Goal: Task Accomplishment & Management: Use online tool/utility

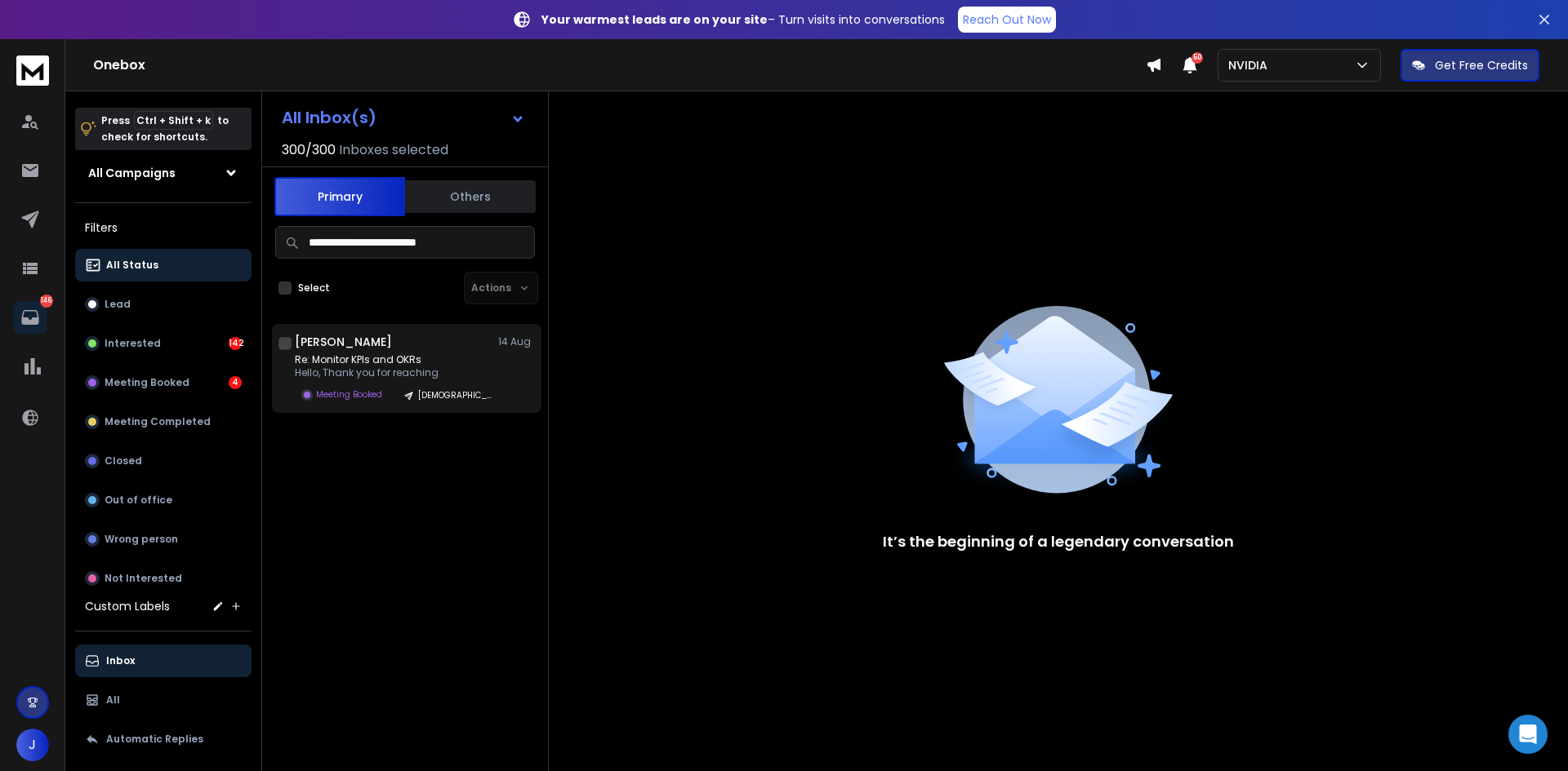
click at [440, 372] on p "Hello, Thank you for reaching" at bounding box center [392, 372] width 196 height 13
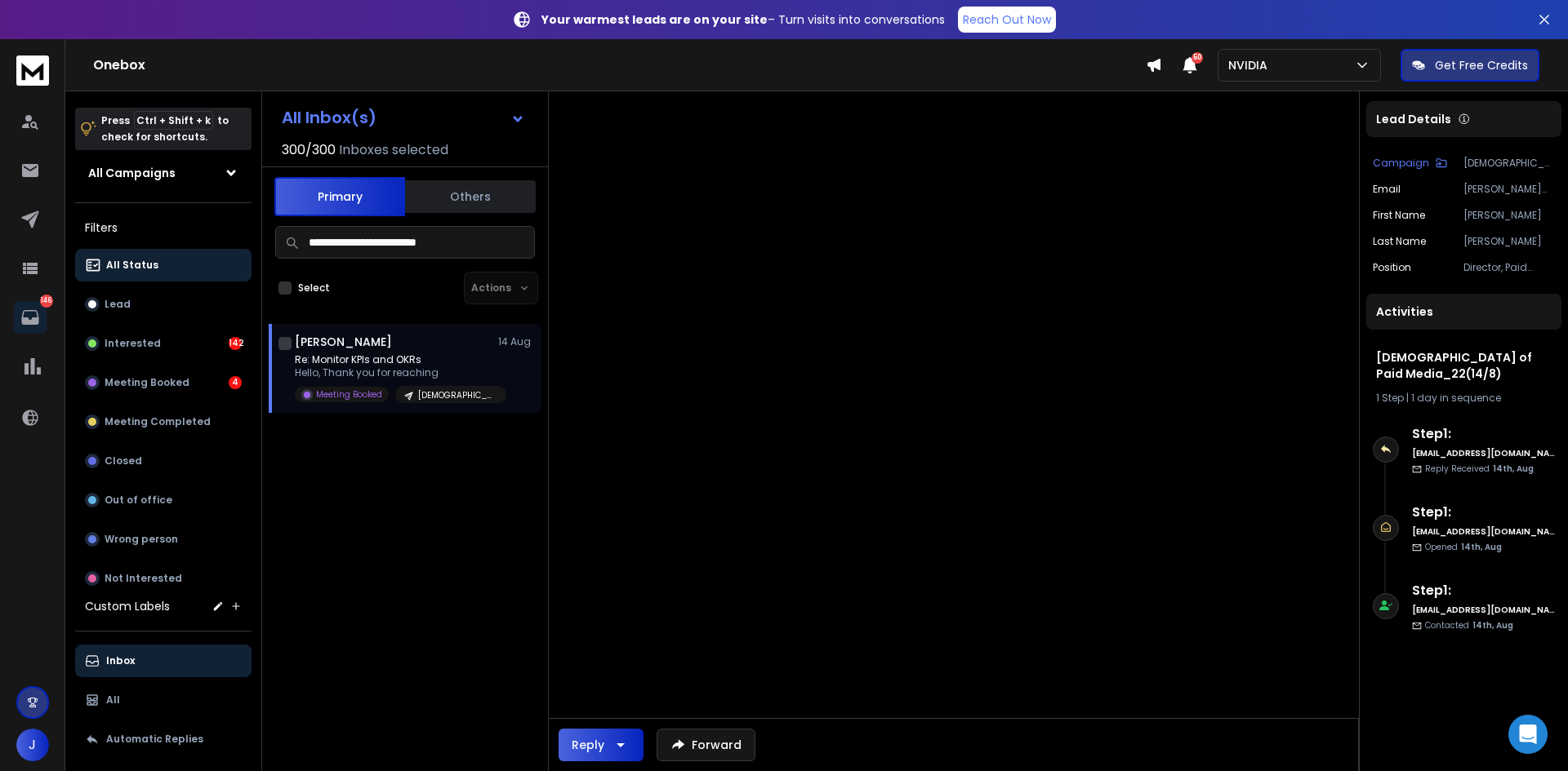
click at [911, 249] on div "Reply Forward" at bounding box center [954, 477] width 810 height 771
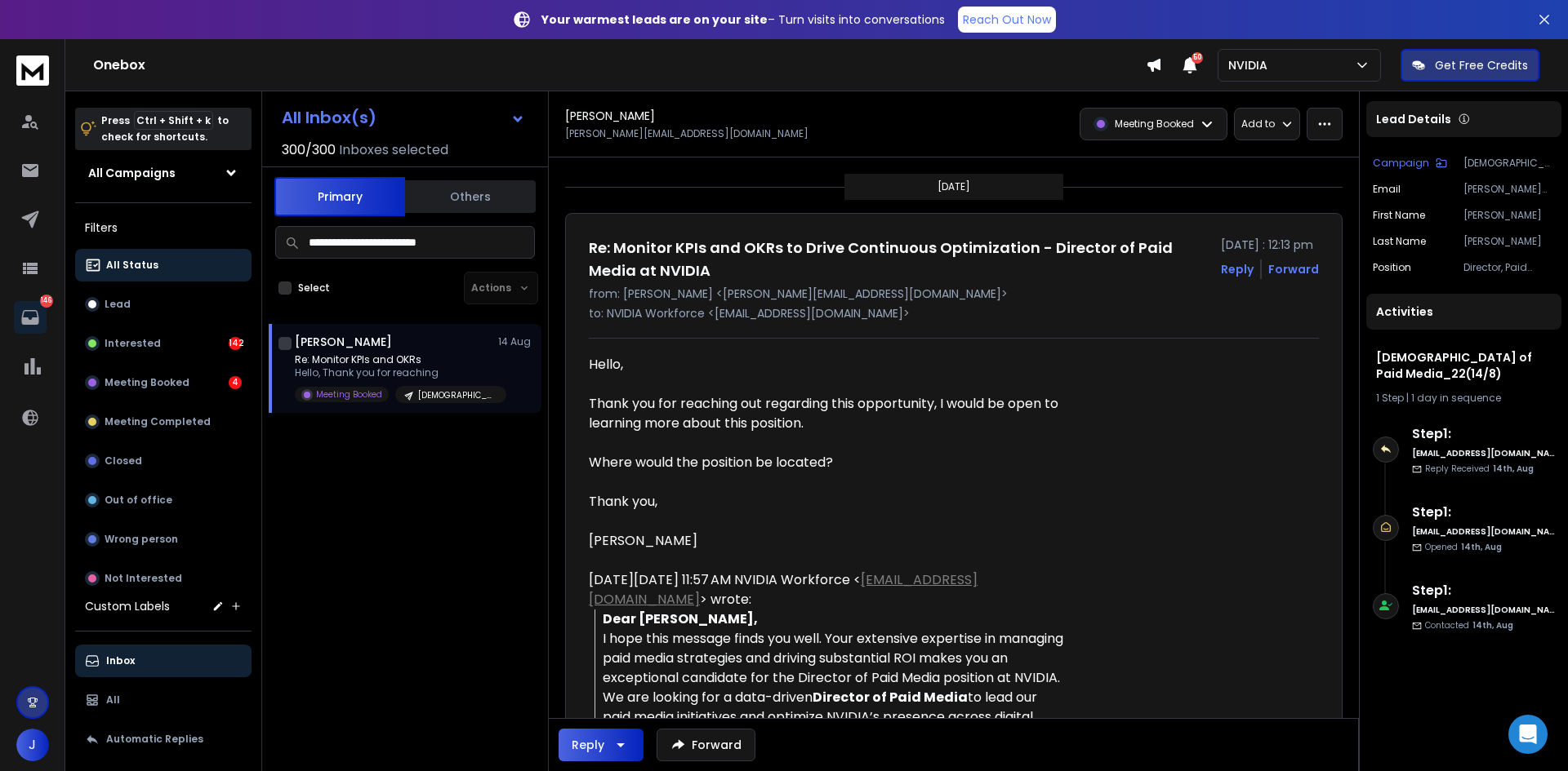
drag, startPoint x: 1057, startPoint y: 313, endPoint x: 714, endPoint y: 316, distance: 343.0
click at [714, 316] on p "to: NVIDIA Workforce <buildourteam@nvidiapersonalizedcareeradvancement.com>" at bounding box center [954, 313] width 730 height 17
copy p "buildourteam@nvidiapersonalizedcareeradvancement.com"
click at [404, 251] on input "**********" at bounding box center [405, 242] width 259 height 32
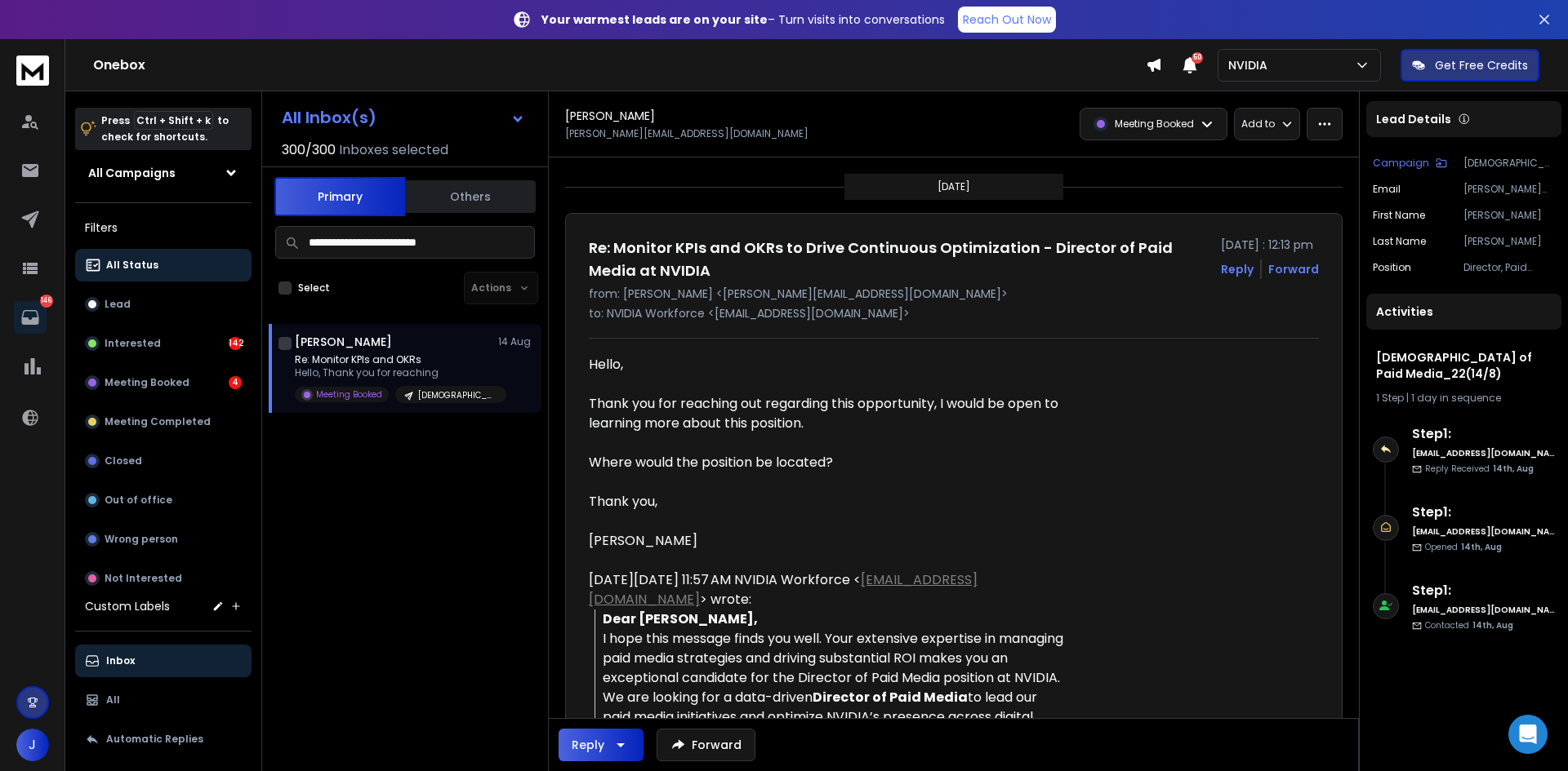
click at [404, 251] on input "**********" at bounding box center [405, 242] width 259 height 32
paste input
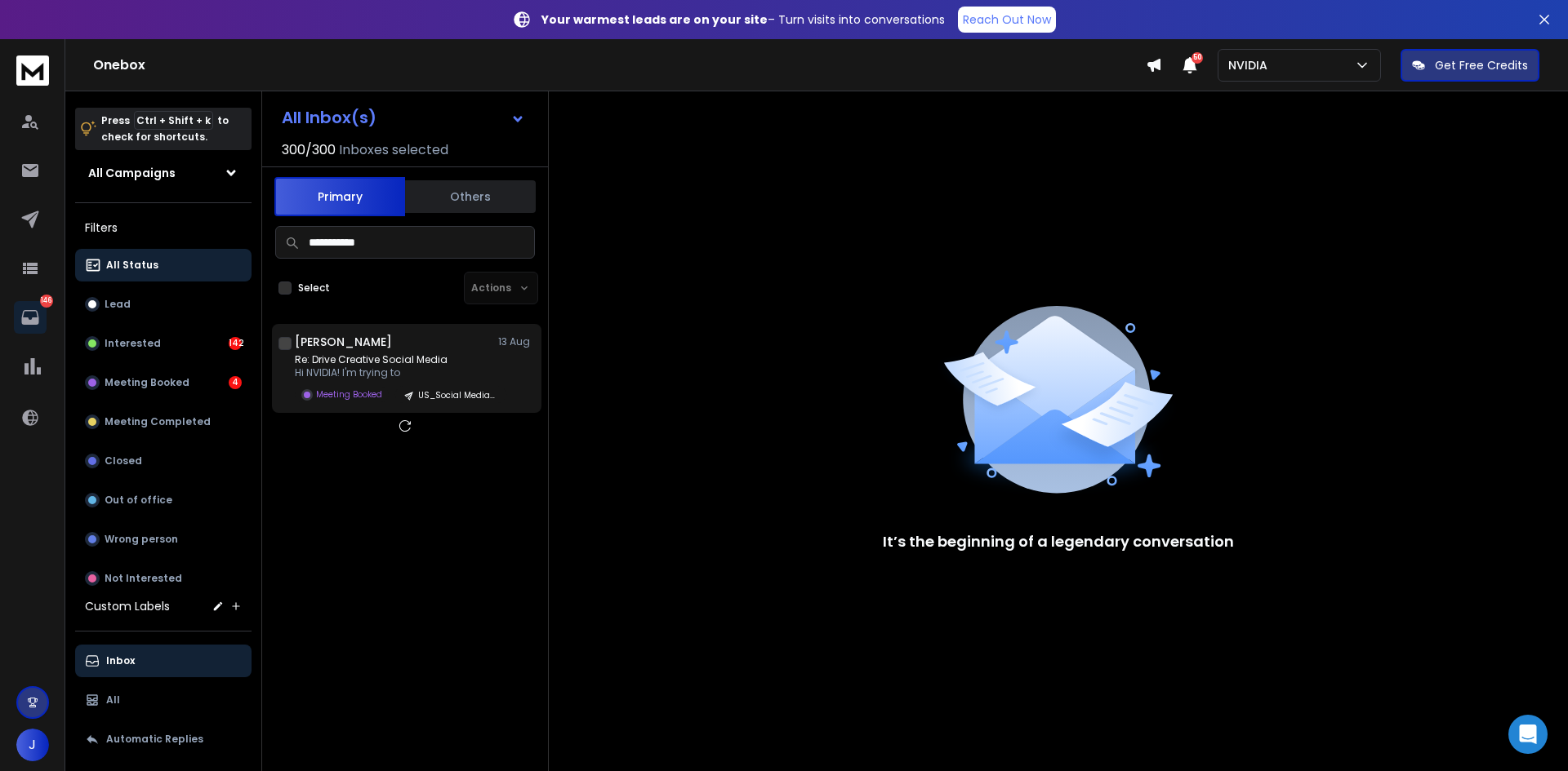
click at [388, 346] on div "Erin Farsté 13 Aug" at bounding box center [414, 342] width 240 height 17
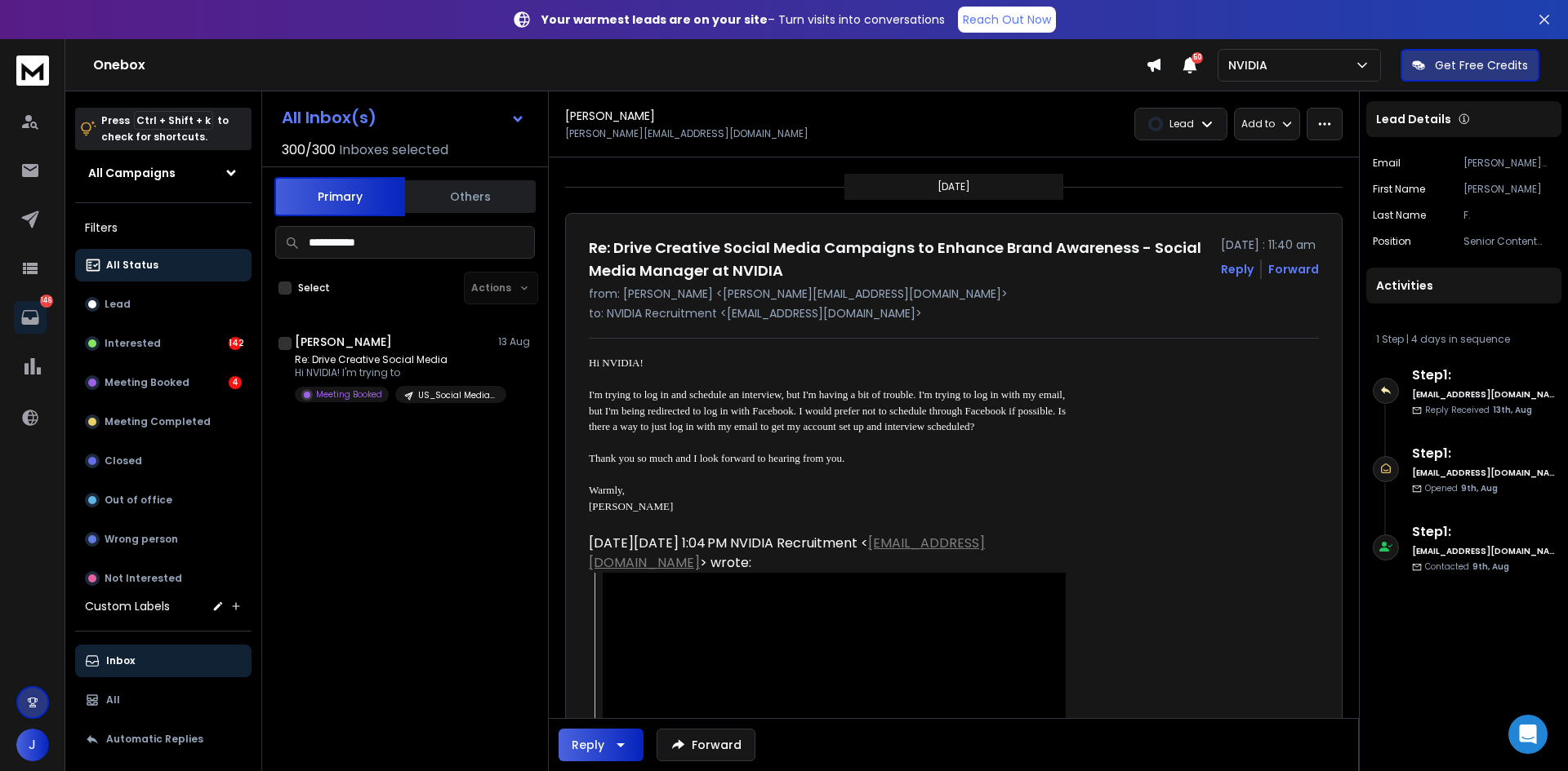
drag, startPoint x: 995, startPoint y: 310, endPoint x: 727, endPoint y: 313, distance: 268.0
click at [727, 313] on p "to: NVIDIA Recruitment <recruitment@recruitmentinnovationnvidia.com>" at bounding box center [954, 313] width 730 height 17
copy p "ecruitment@recruitmentinnovationnvidia.com"
click at [428, 253] on input "**********" at bounding box center [405, 242] width 259 height 32
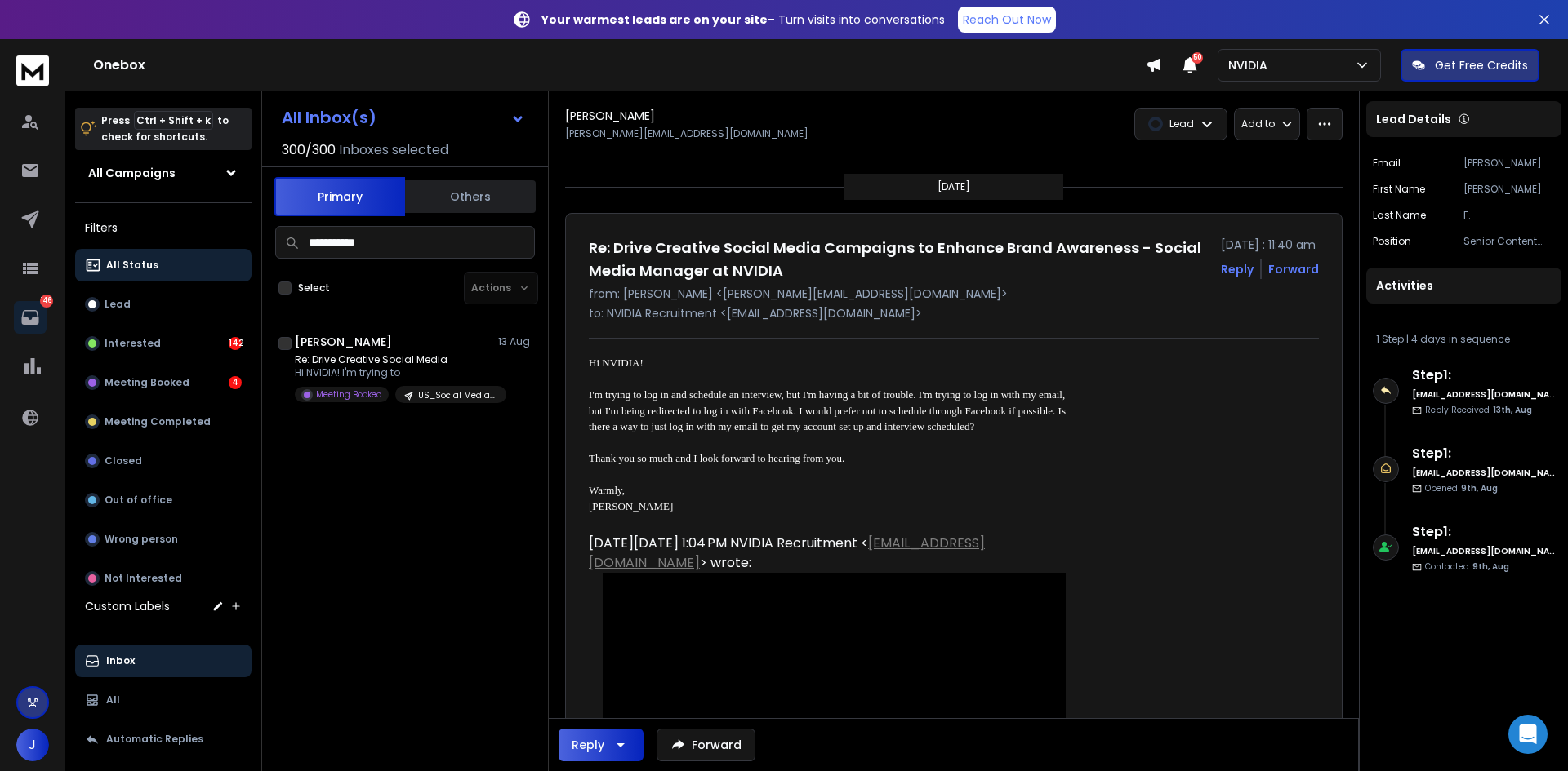
click at [428, 253] on input "**********" at bounding box center [405, 242] width 259 height 32
paste input "*"
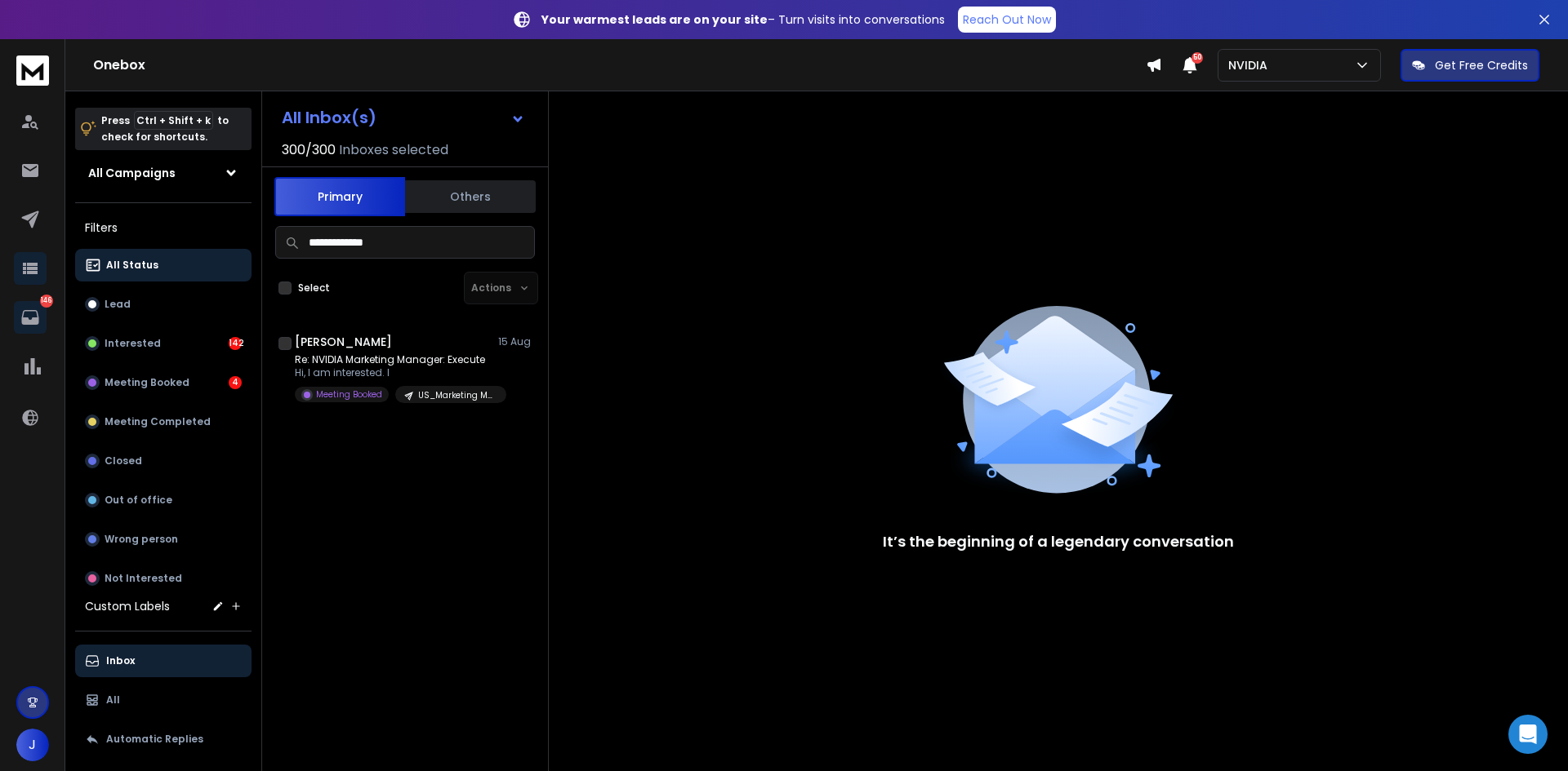
type input "**********"
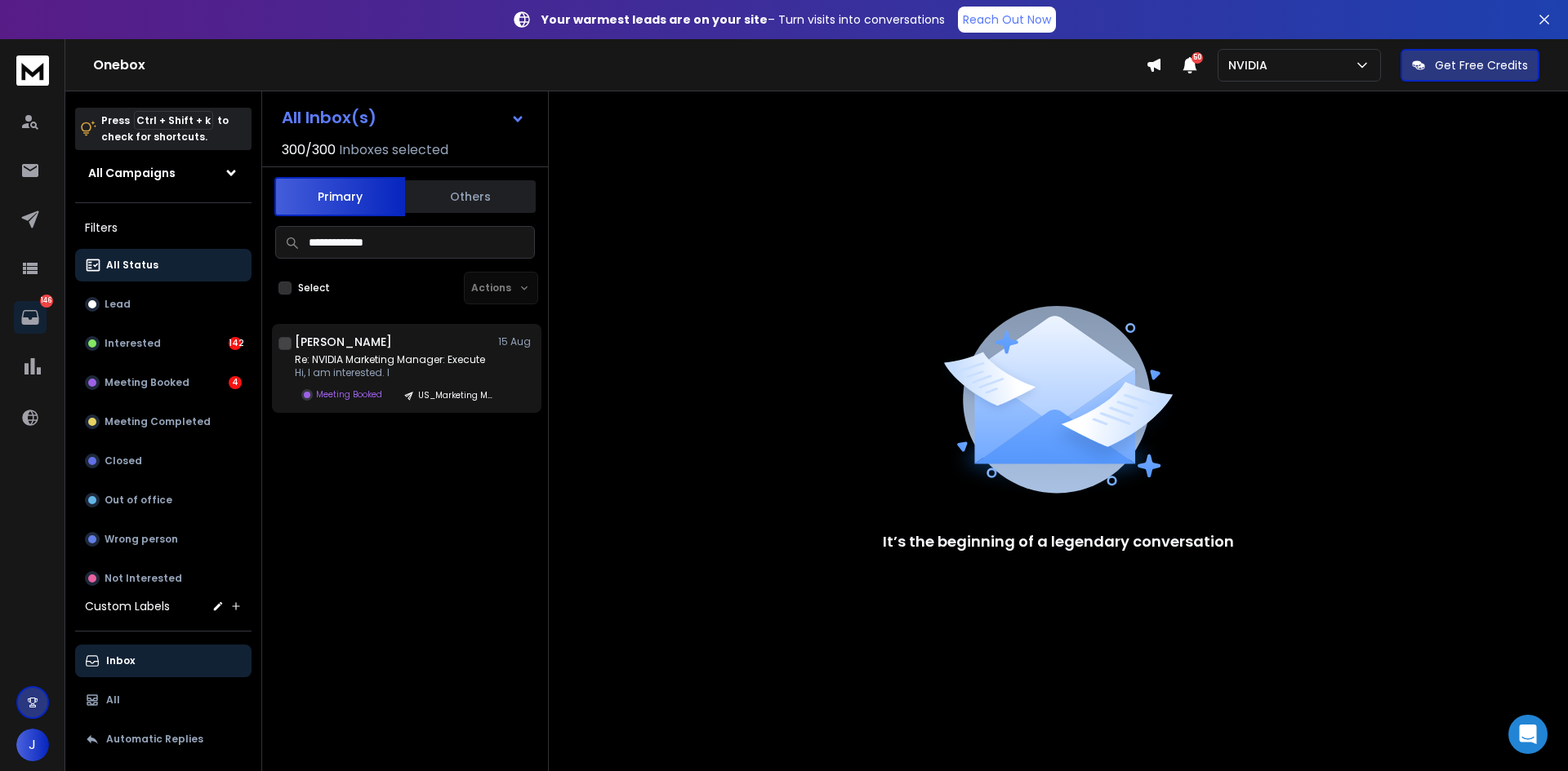
click at [371, 370] on p "Hi, I am interested. I" at bounding box center [392, 372] width 196 height 13
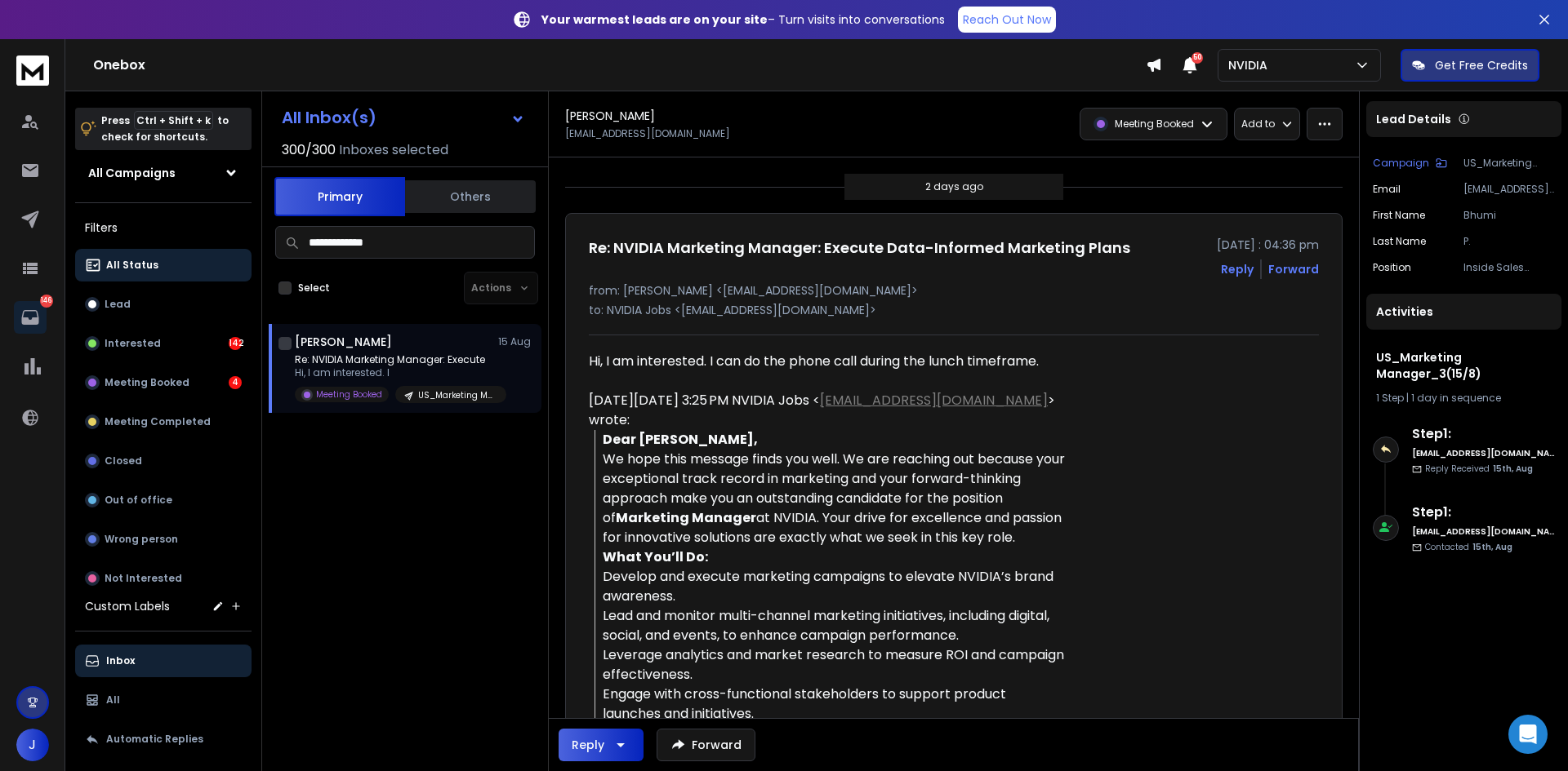
drag, startPoint x: 886, startPoint y: 312, endPoint x: 681, endPoint y: 314, distance: 205.0
click at [681, 314] on p "to: NVIDIA Jobs <jobs@talentbridgeplatformnvidia.com>" at bounding box center [954, 310] width 730 height 17
copy p "jobs@talentbridgeplatformnvidia.com"
click at [420, 253] on input "**********" at bounding box center [405, 242] width 259 height 32
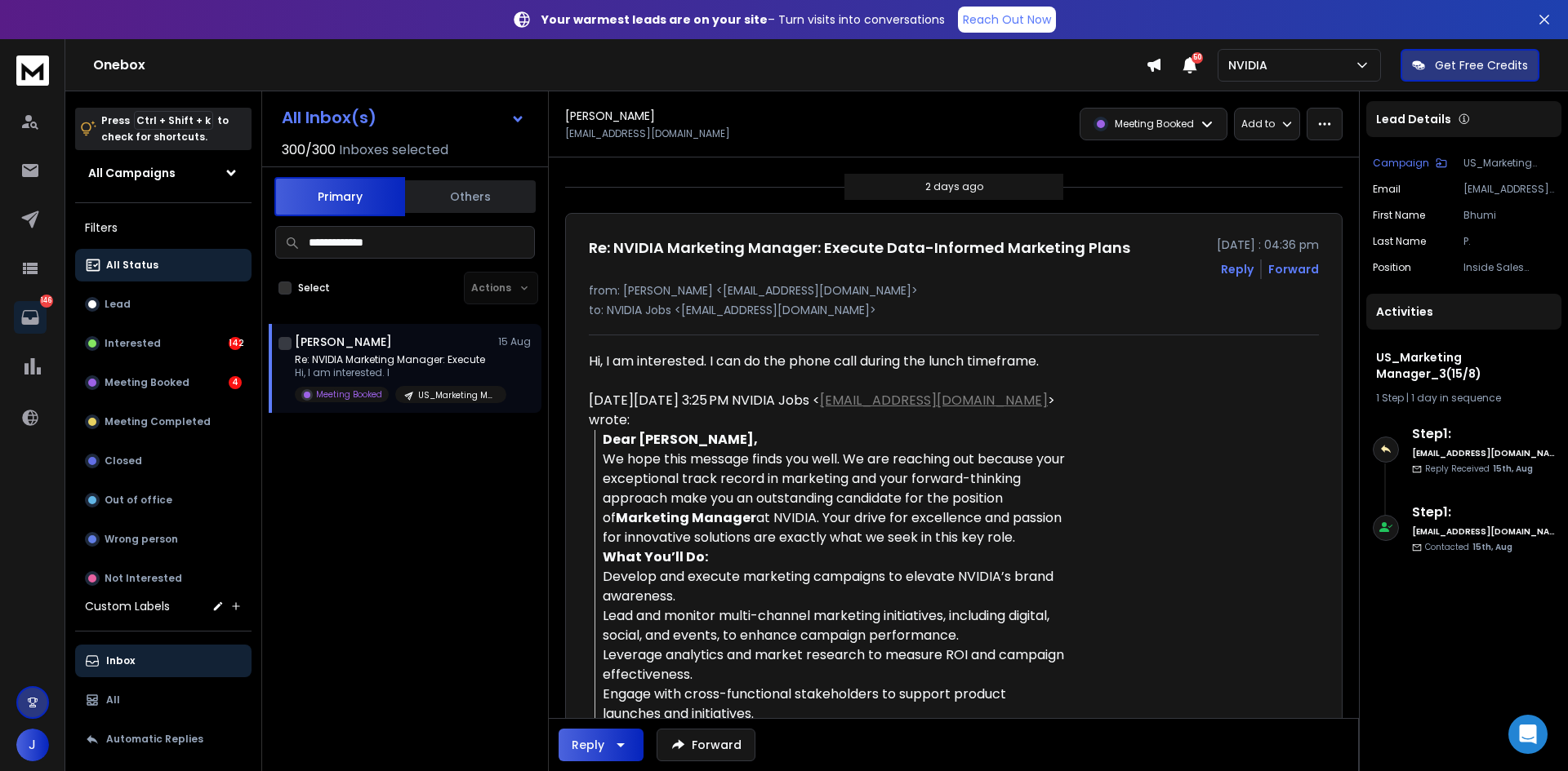
click at [420, 253] on input "**********" at bounding box center [405, 242] width 259 height 32
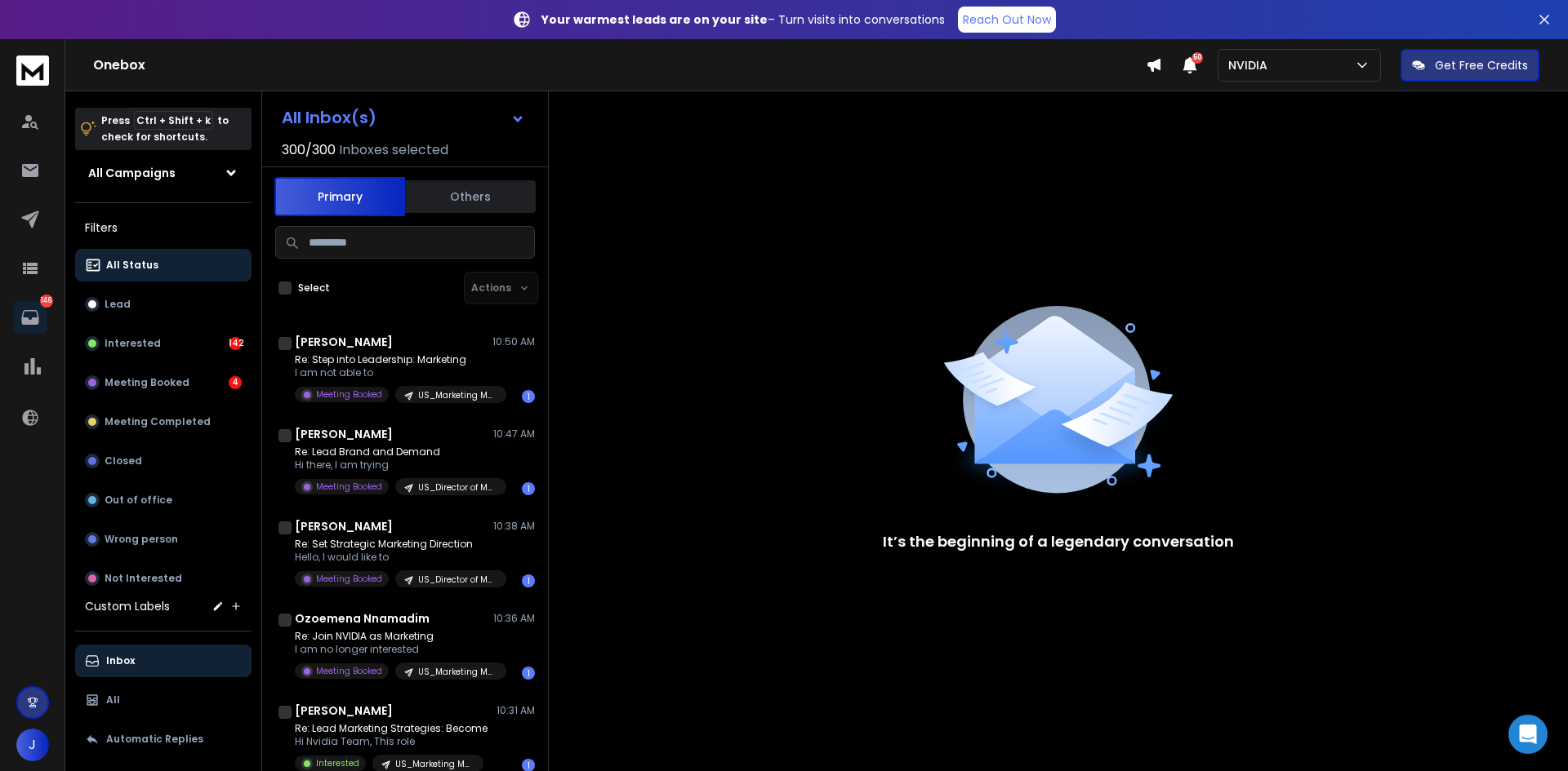
click at [764, 322] on div "It’s the beginning of a legendary conversation" at bounding box center [1058, 419] width 1019 height 656
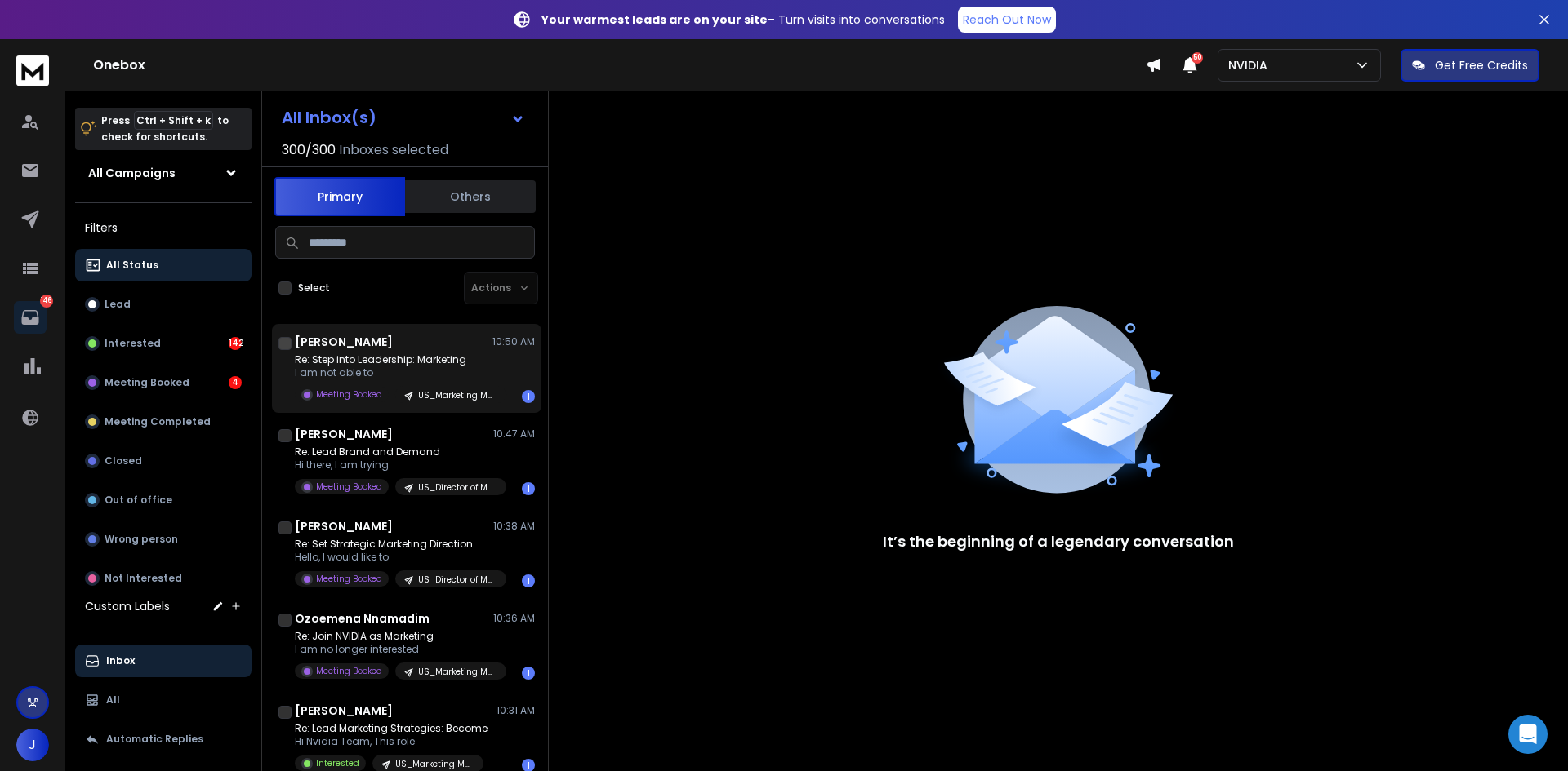
click at [469, 389] on div "Meeting Booked US_Marketing Manager_26(9/8)" at bounding box center [400, 395] width 212 height 18
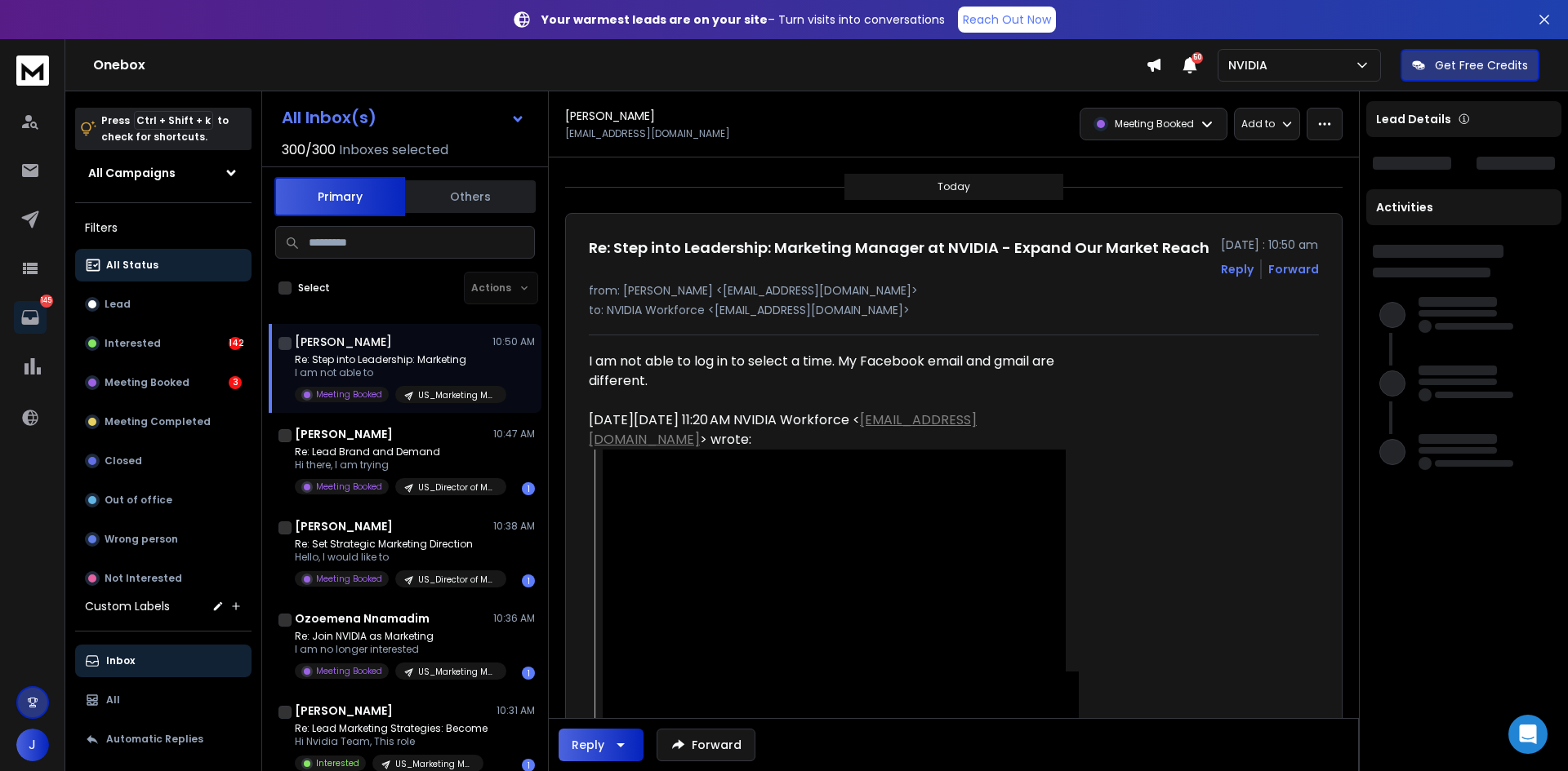
drag, startPoint x: 688, startPoint y: 406, endPoint x: 733, endPoint y: 384, distance: 50.1
drag, startPoint x: 1025, startPoint y: 314, endPoint x: 718, endPoint y: 316, distance: 307.0
click at [718, 316] on p "to: NVIDIA Workforce <workforcegrowth@nvidiacorporatetalentanalytics.com>" at bounding box center [954, 310] width 730 height 17
copy p "workforcegrowth@nvidiacorporatetalentanalytics.com"
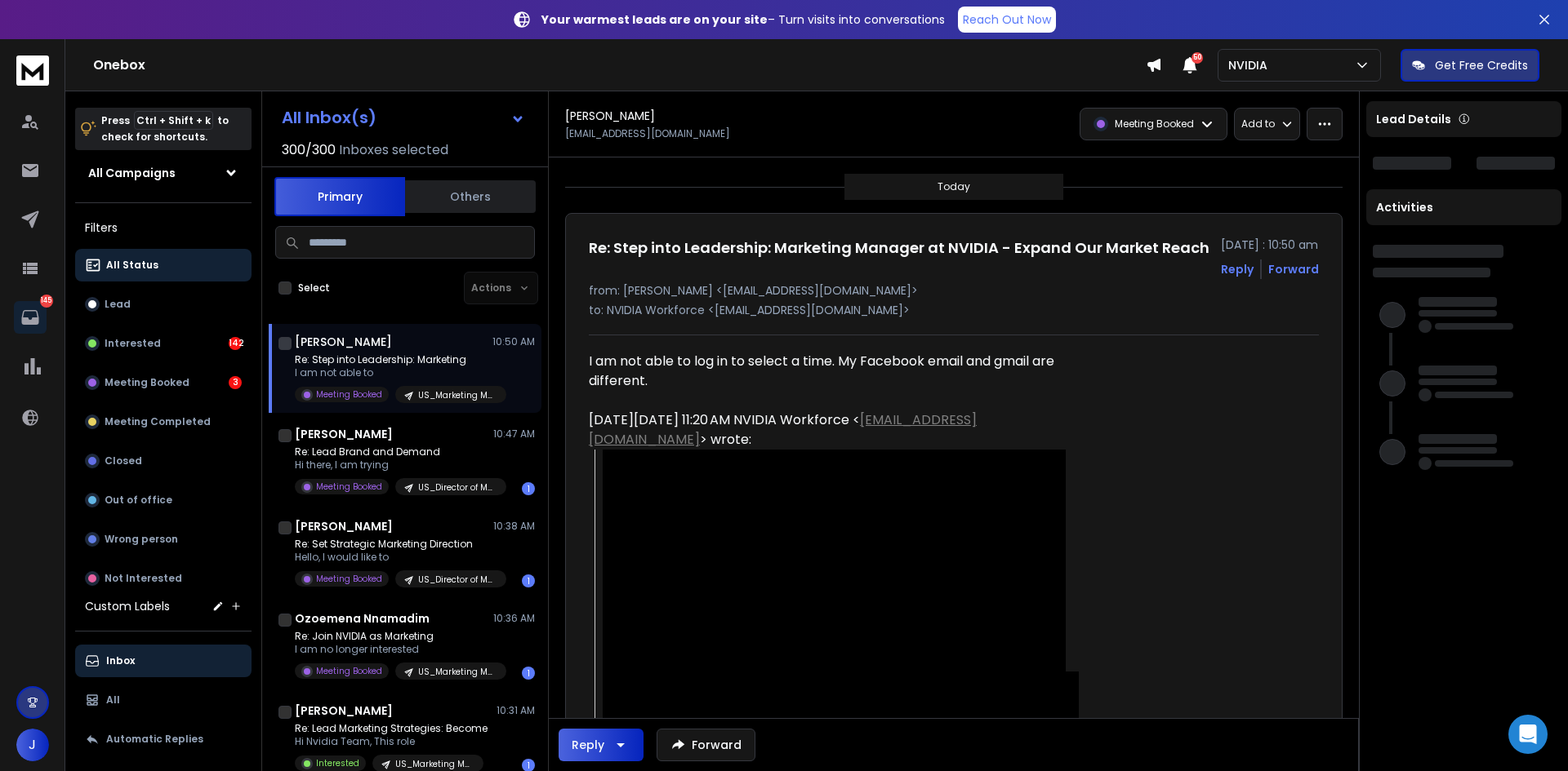
click at [874, 767] on div "Reply Forward" at bounding box center [954, 745] width 810 height 53
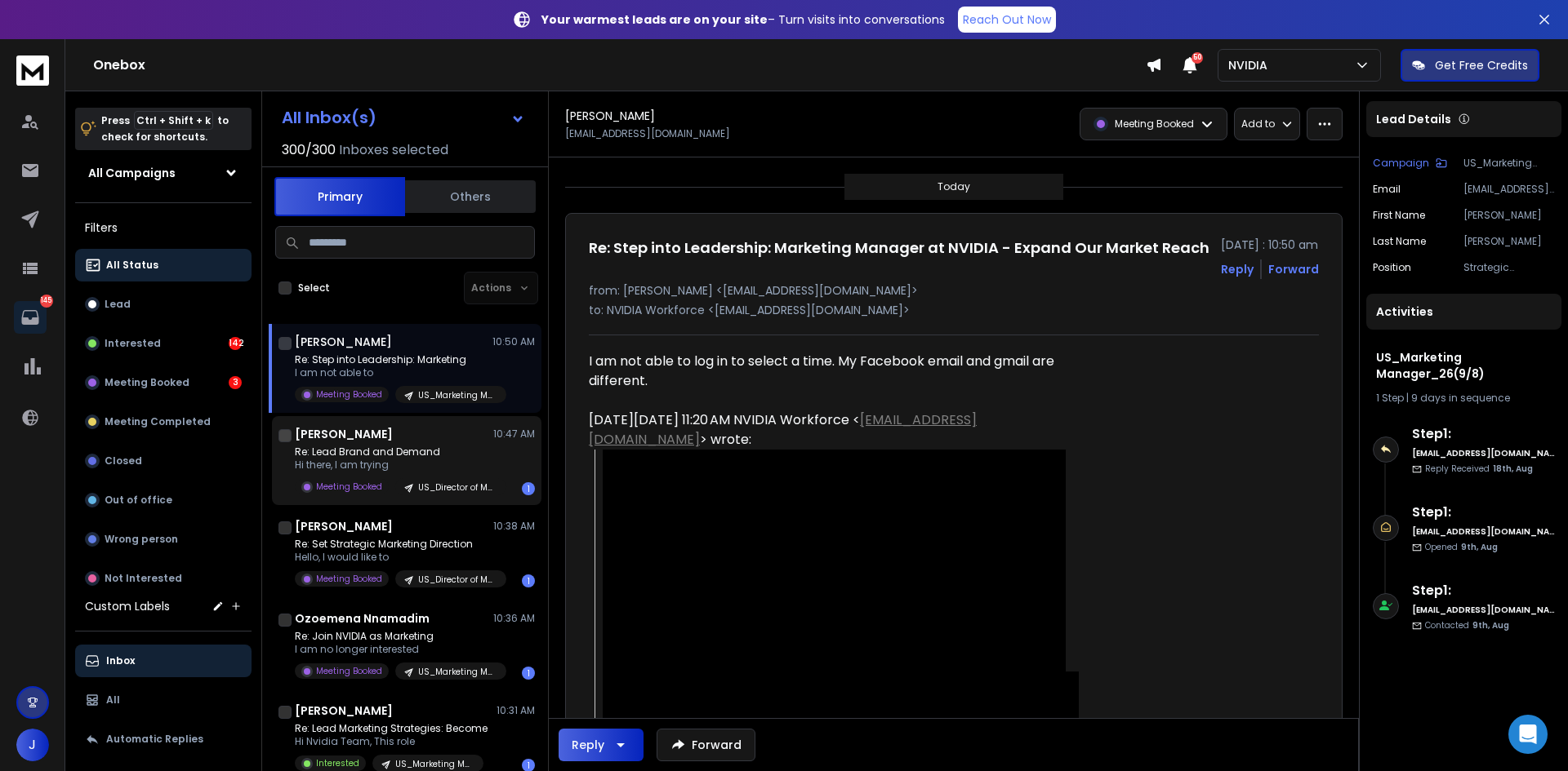
click at [425, 459] on p "Hi there, I am trying" at bounding box center [392, 465] width 196 height 13
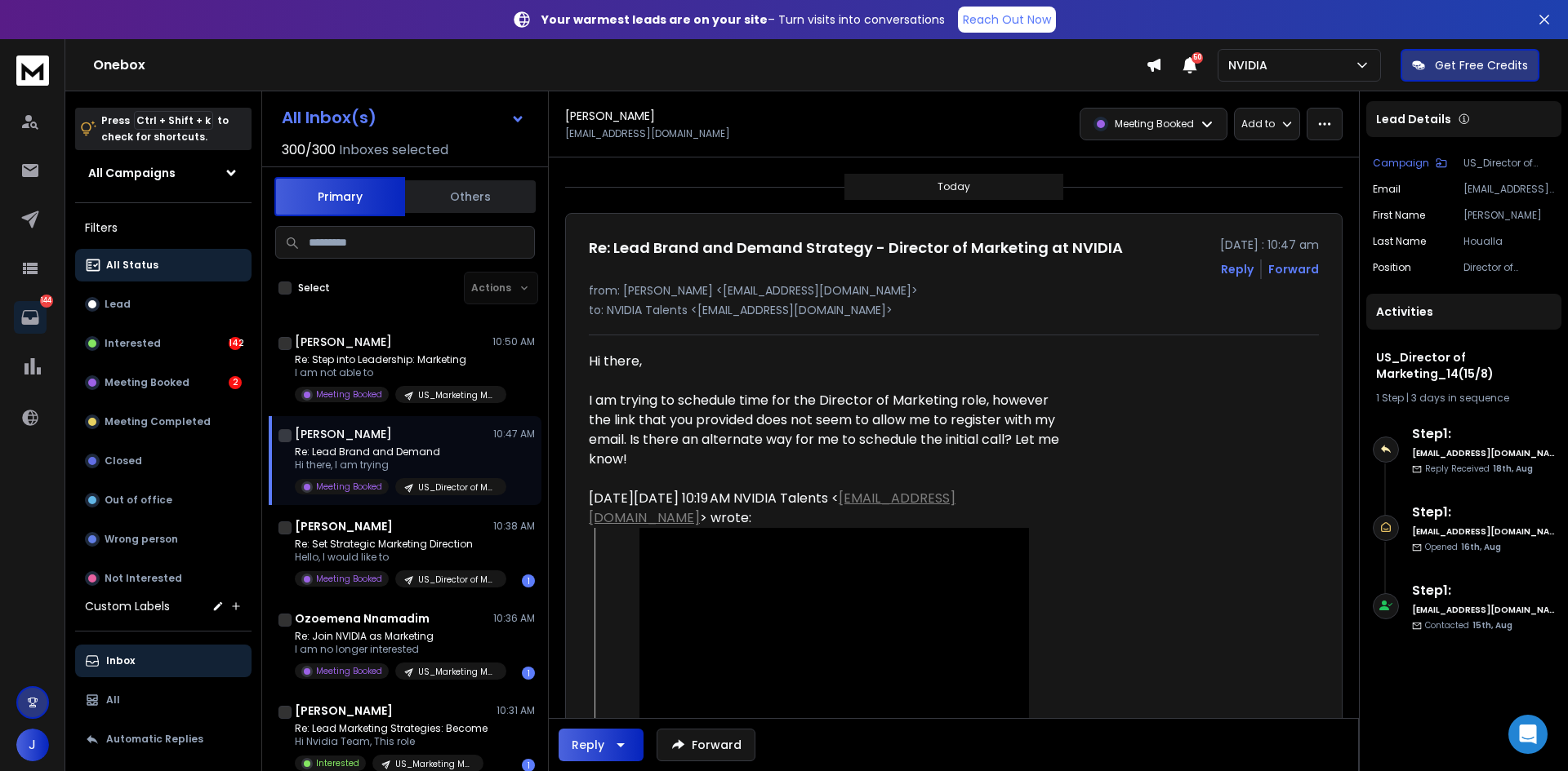
drag, startPoint x: 998, startPoint y: 385, endPoint x: 759, endPoint y: 454, distance: 248.8
click at [993, 385] on div at bounding box center [827, 381] width 477 height 19
drag, startPoint x: 637, startPoint y: 477, endPoint x: 575, endPoint y: 361, distance: 131.5
copy div "Hi there,"
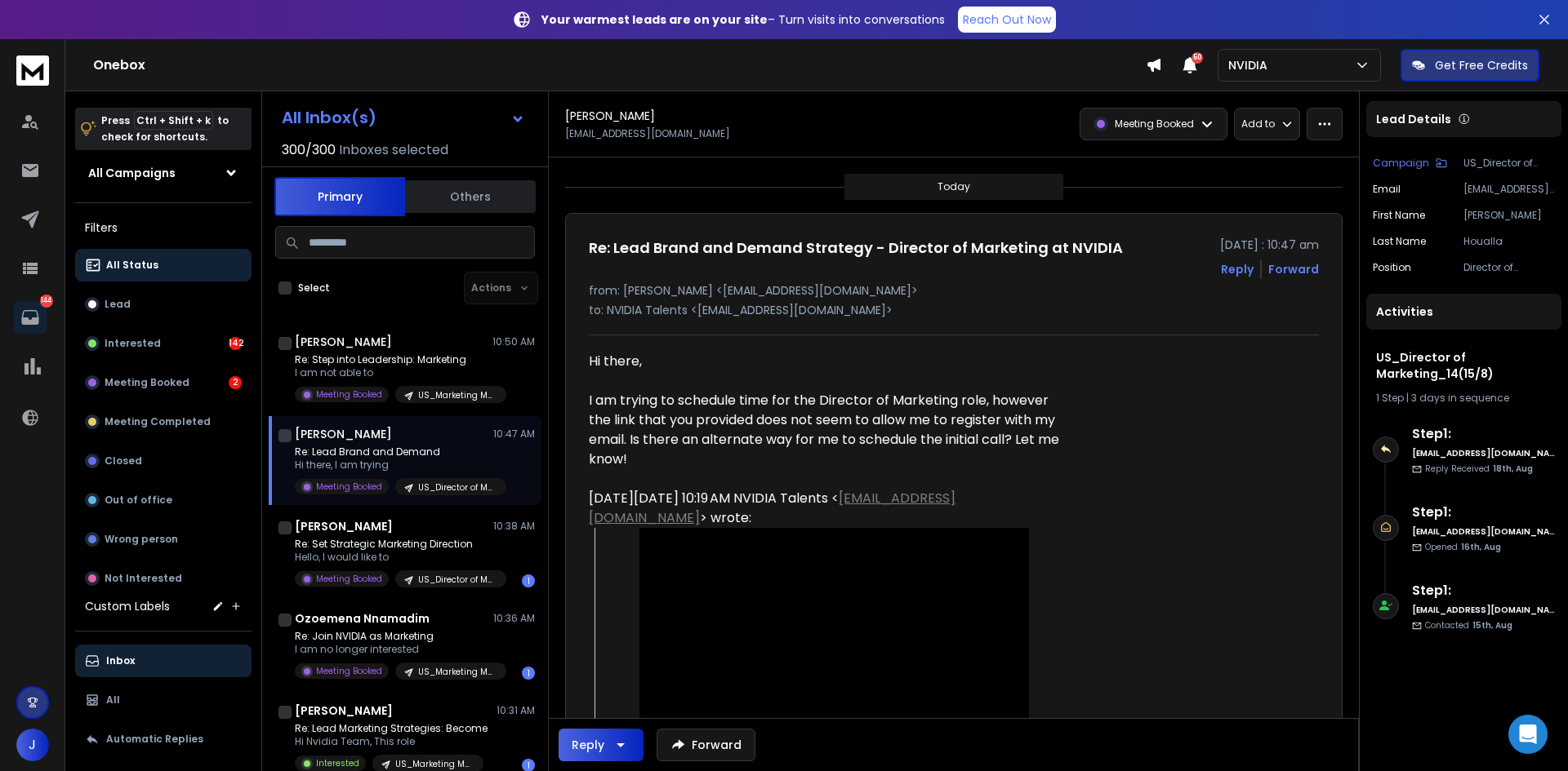
drag, startPoint x: 994, startPoint y: 309, endPoint x: 697, endPoint y: 309, distance: 297.0
click at [697, 309] on p "to: NVIDIA Talents <greattalents@virtualonboardingplatformnvidia.com>" at bounding box center [954, 310] width 730 height 17
copy p "greattalents@virtualonboardingplatformnvidia.com"
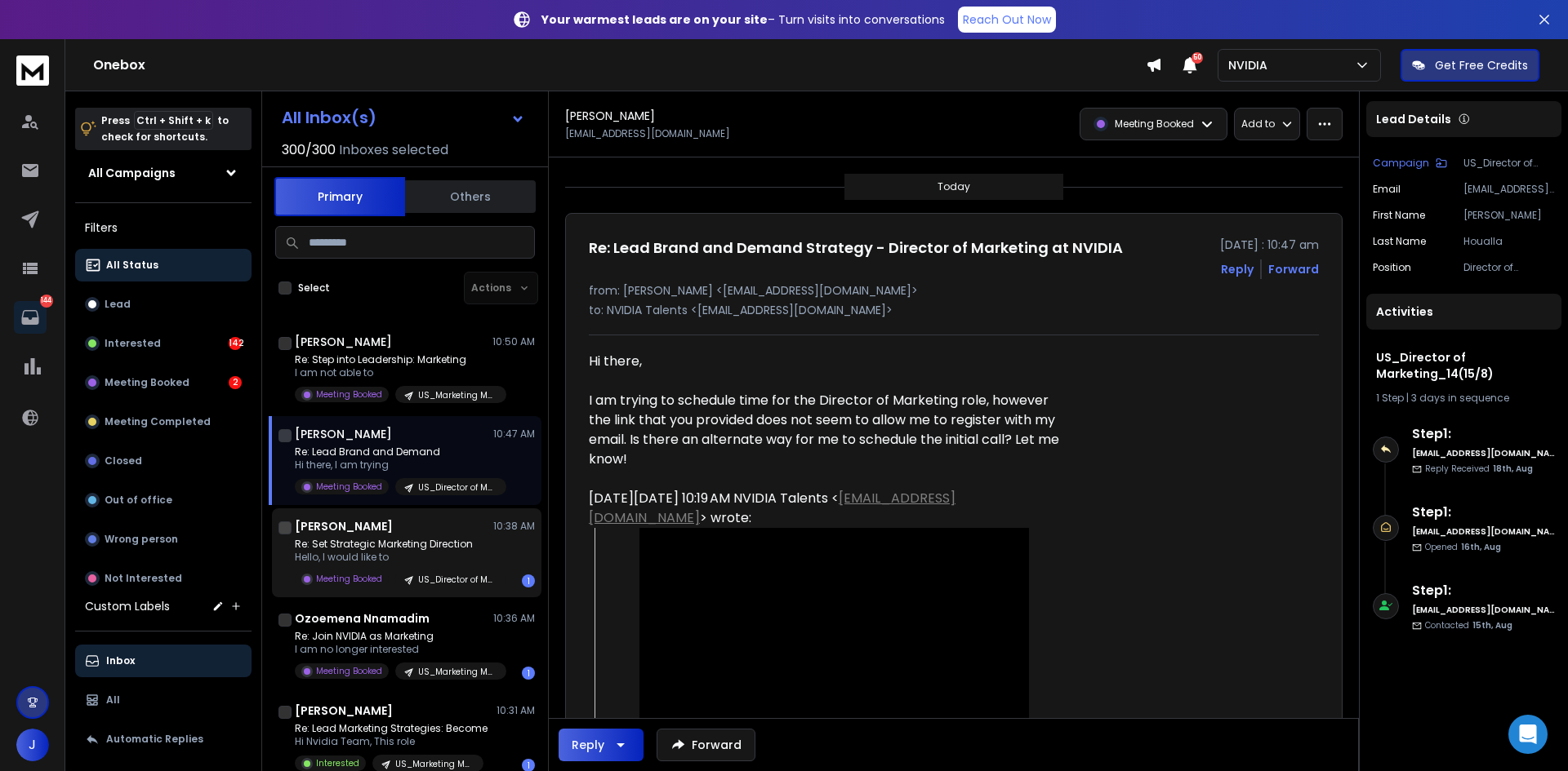
click at [492, 574] on div "Meeting Booked US_Director of Marketing_29(16/8)" at bounding box center [400, 579] width 212 height 18
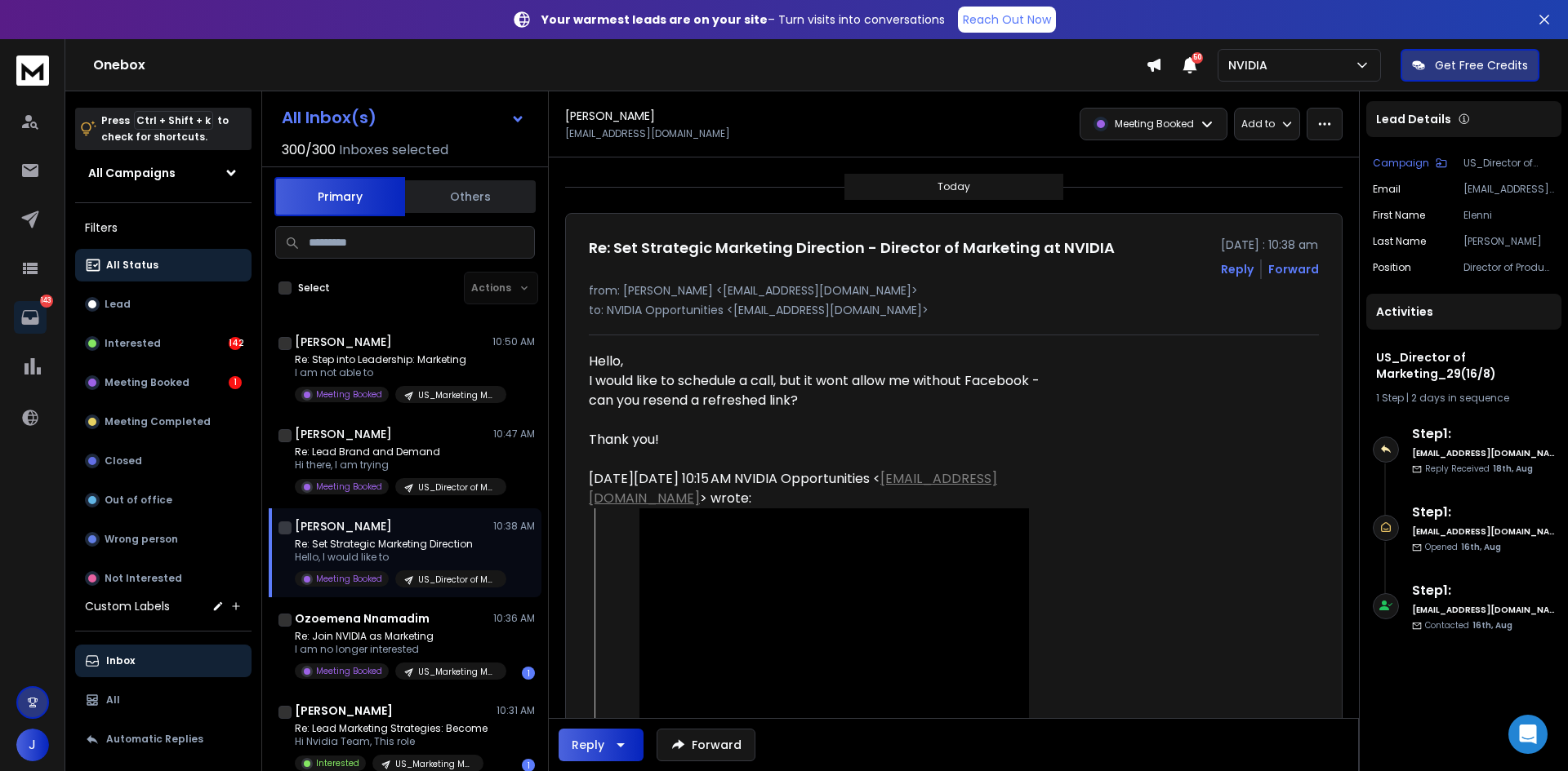
drag, startPoint x: 993, startPoint y: 314, endPoint x: 731, endPoint y: 319, distance: 262.0
copy p "nextopportunity@predictivehranalyticsnvidia.com"
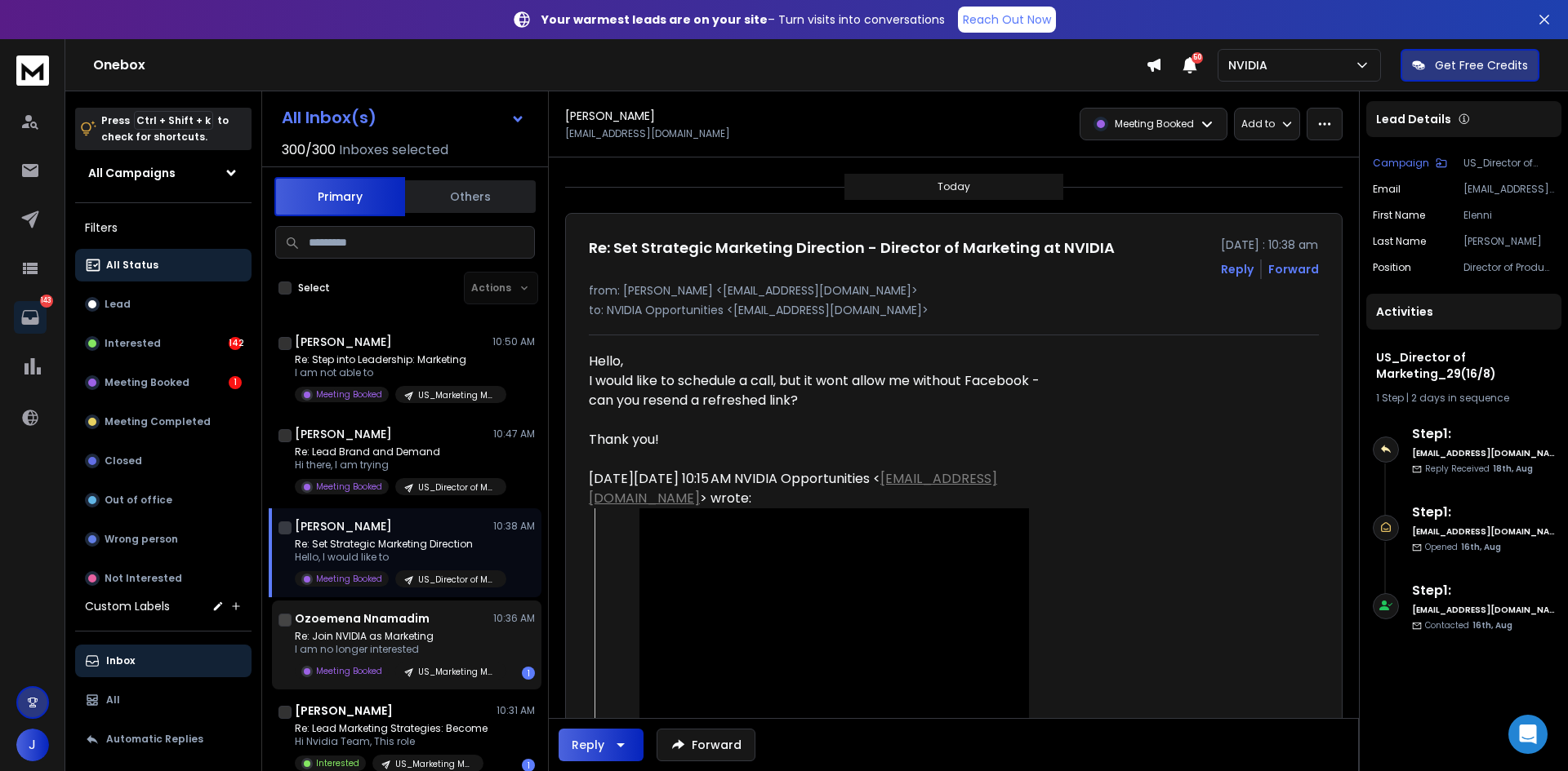
click at [405, 645] on p "I am no longer interested" at bounding box center [392, 649] width 196 height 13
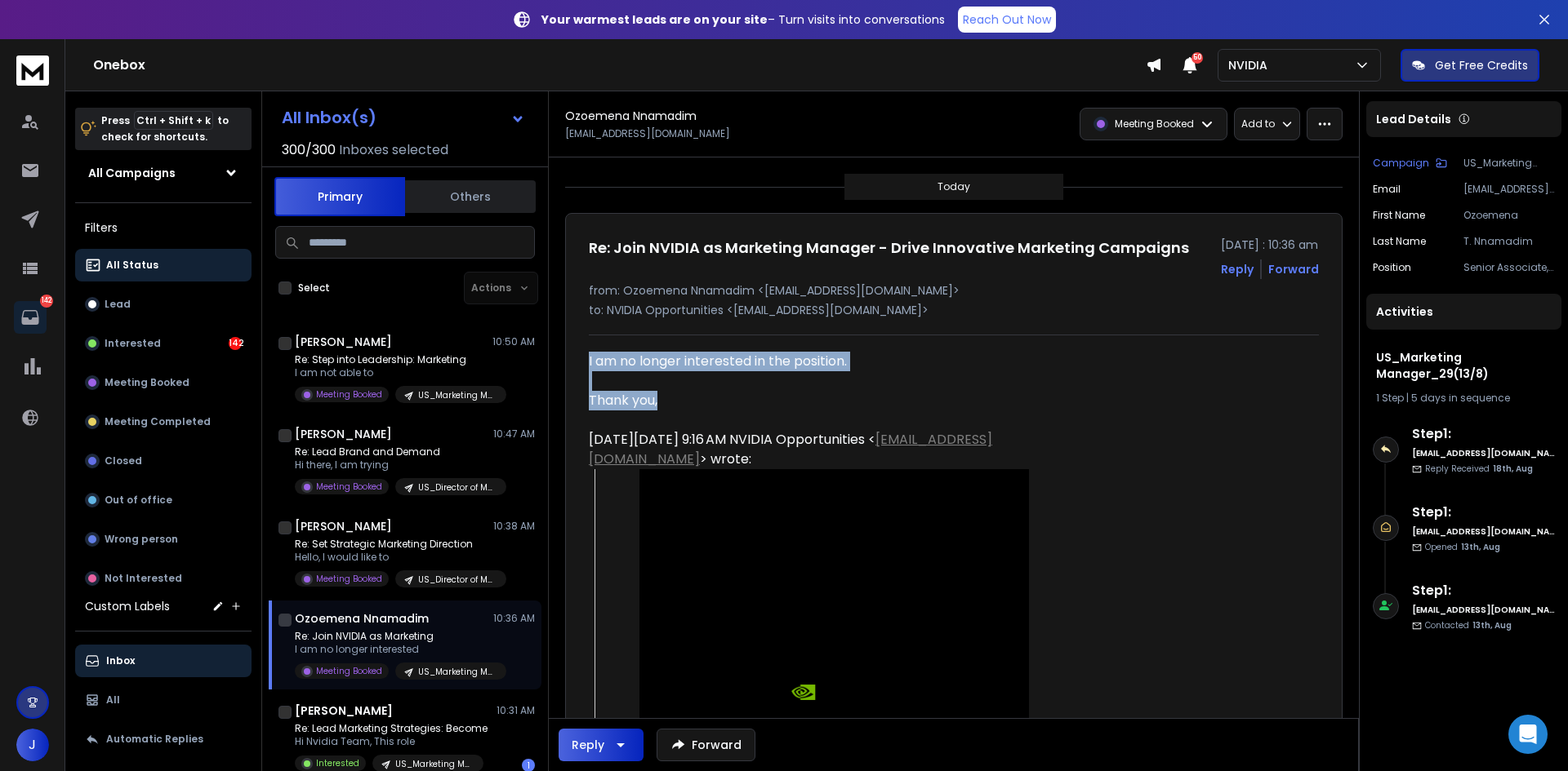
copy div "I am no longer interested in the position. Thank you,"
drag, startPoint x: 683, startPoint y: 405, endPoint x: 587, endPoint y: 362, distance: 105.2
click at [732, 388] on div at bounding box center [827, 381] width 477 height 19
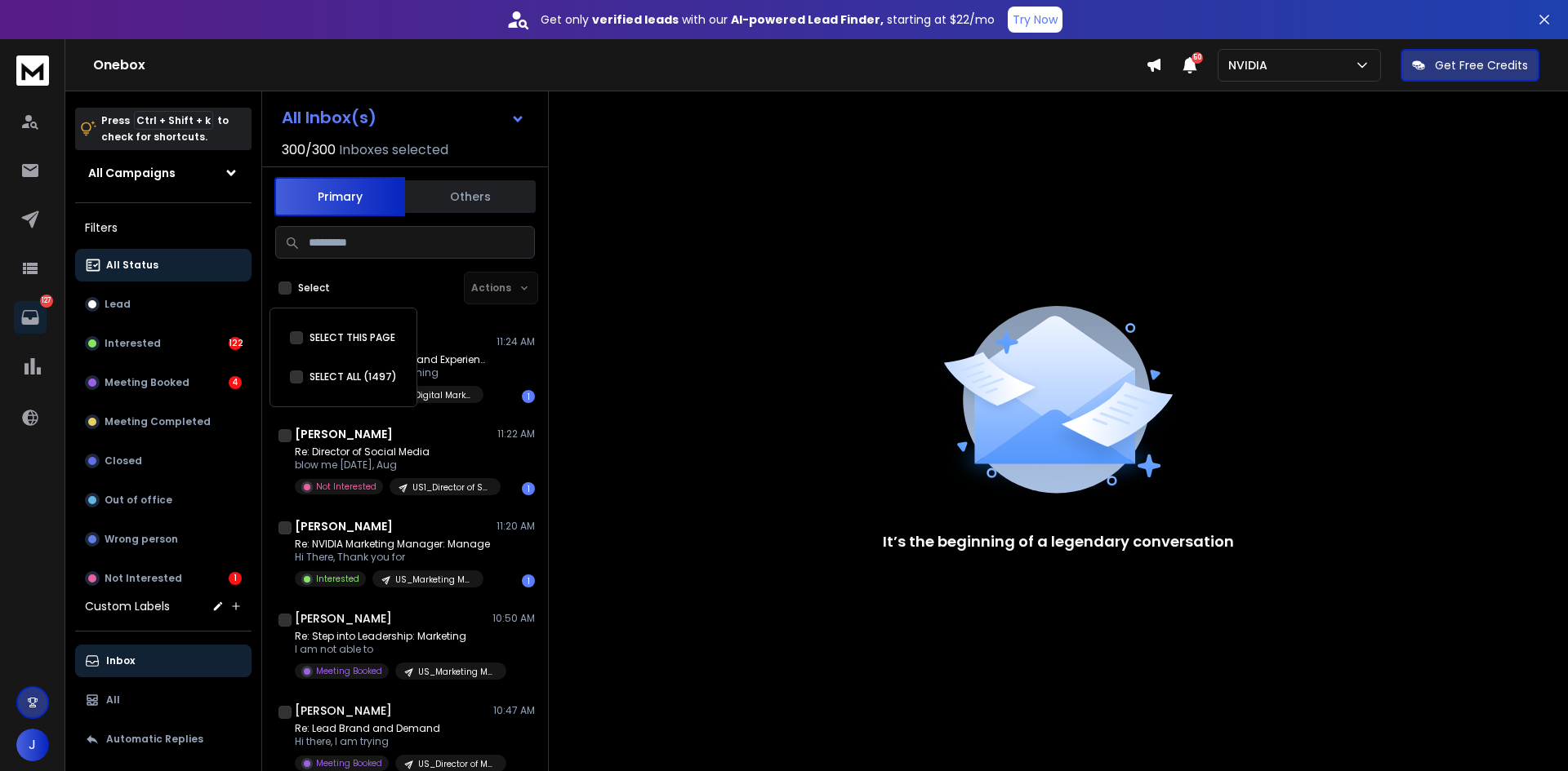
click at [781, 388] on div "It’s the beginning of a legendary conversation" at bounding box center [1058, 419] width 1019 height 656
click at [686, 309] on div "It’s the beginning of a legendary conversation" at bounding box center [1058, 419] width 1019 height 656
drag, startPoint x: 911, startPoint y: 253, endPoint x: 659, endPoint y: 0, distance: 357.1
click at [908, 253] on div "It’s the beginning of a legendary conversation" at bounding box center [1058, 419] width 1019 height 656
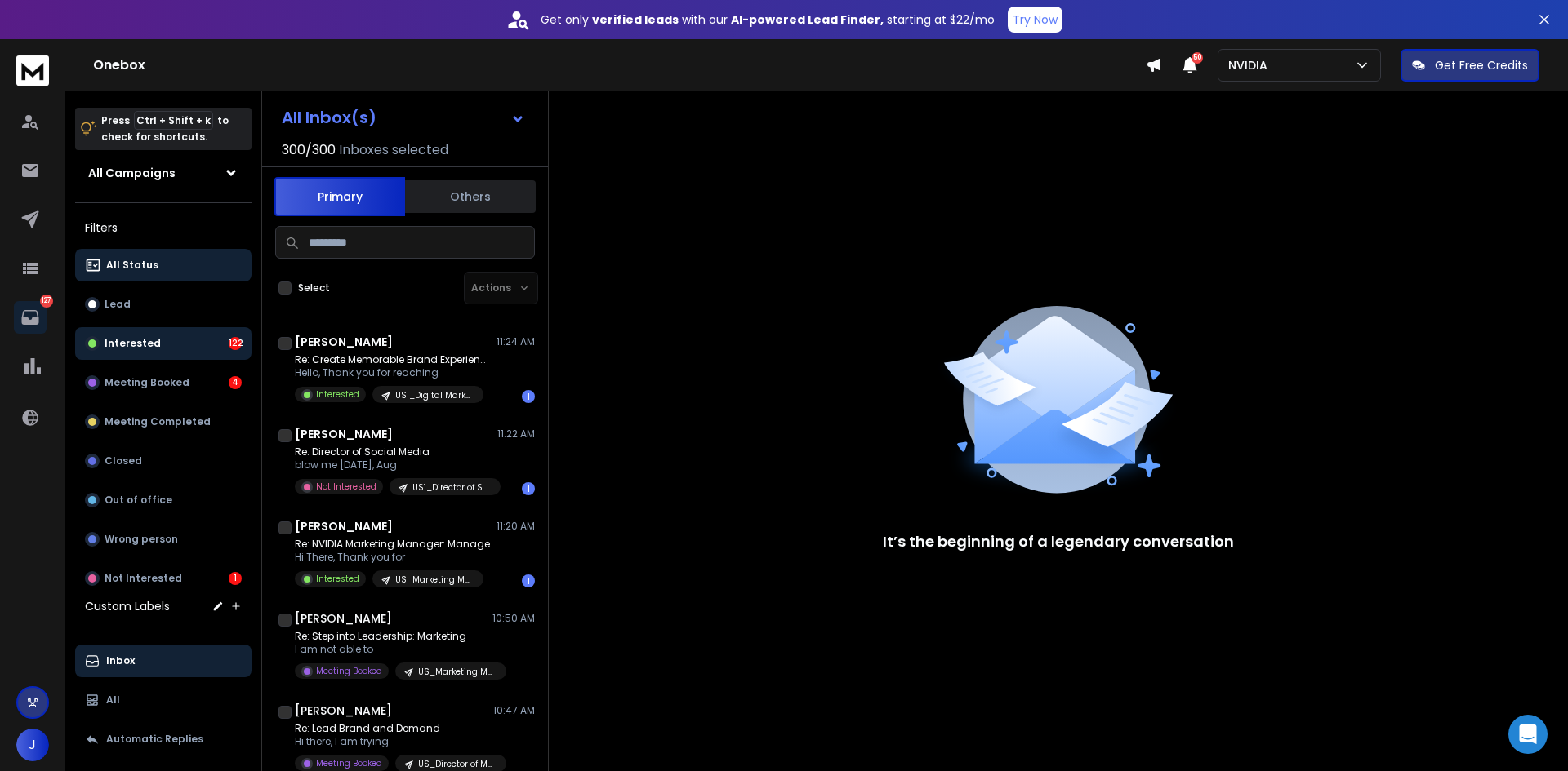
click at [169, 353] on button "Interested 122" at bounding box center [163, 343] width 176 height 32
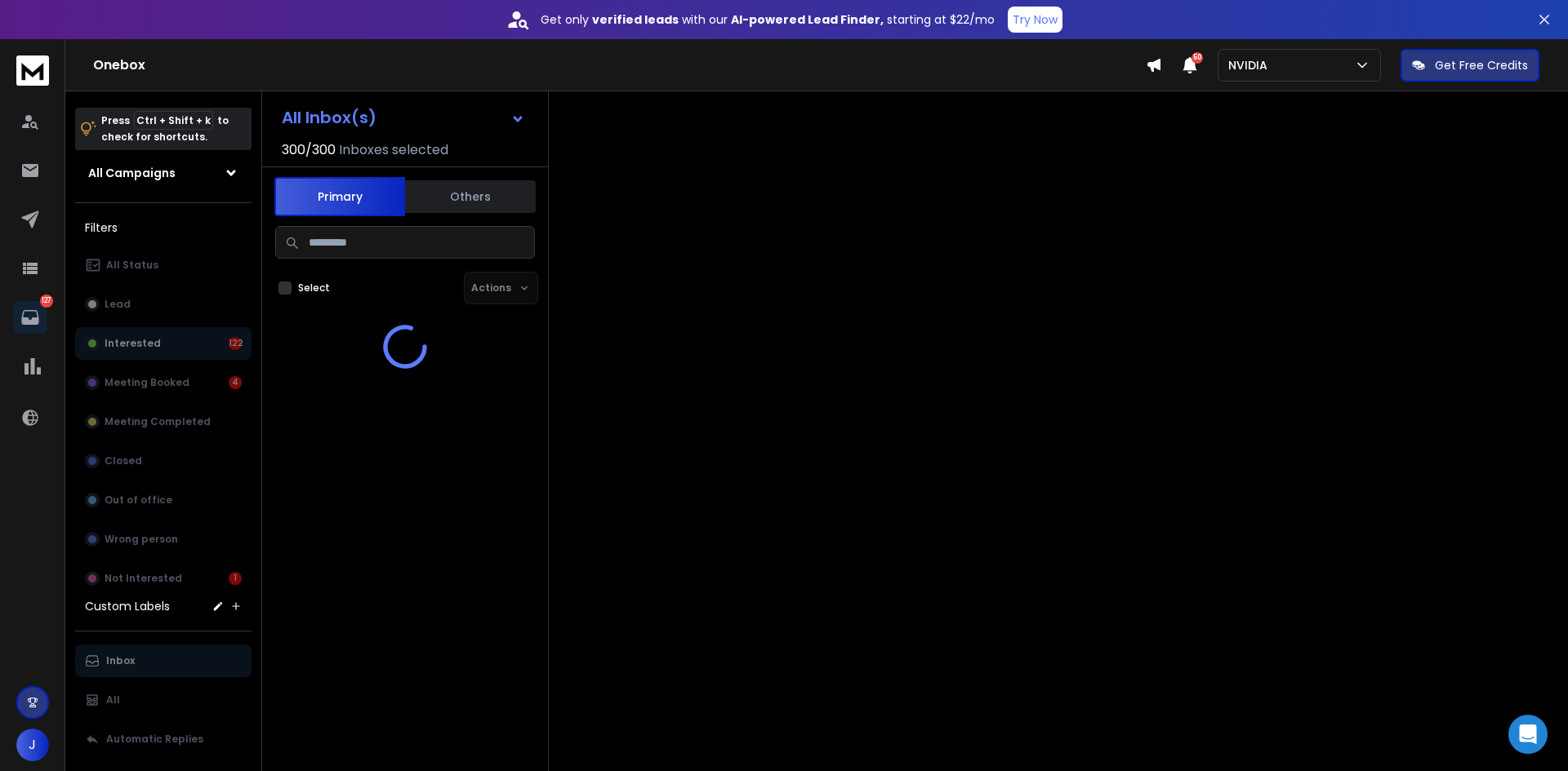
click at [767, 363] on div at bounding box center [1058, 477] width 1019 height 771
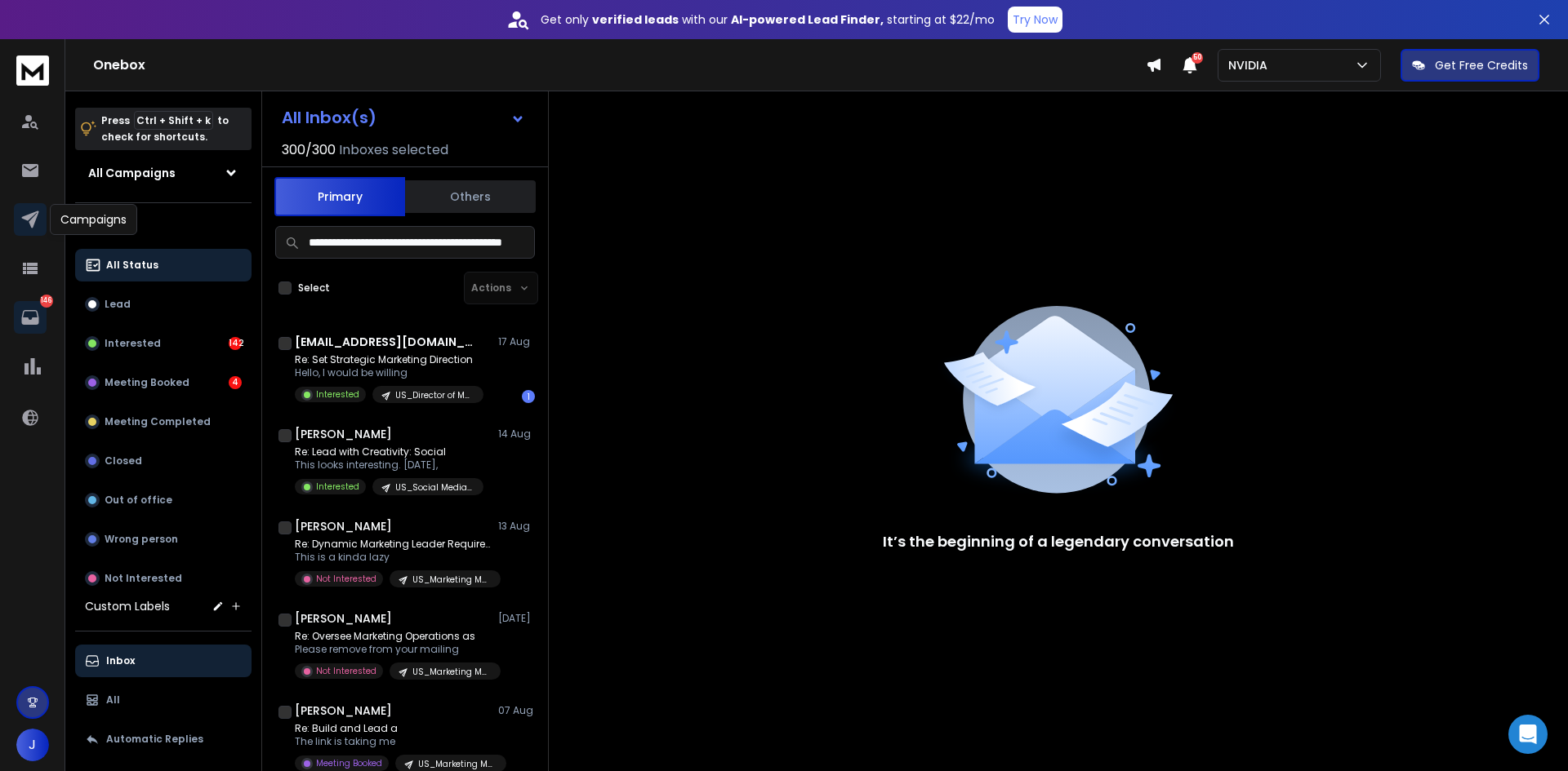
click at [27, 212] on icon at bounding box center [30, 219] width 20 height 19
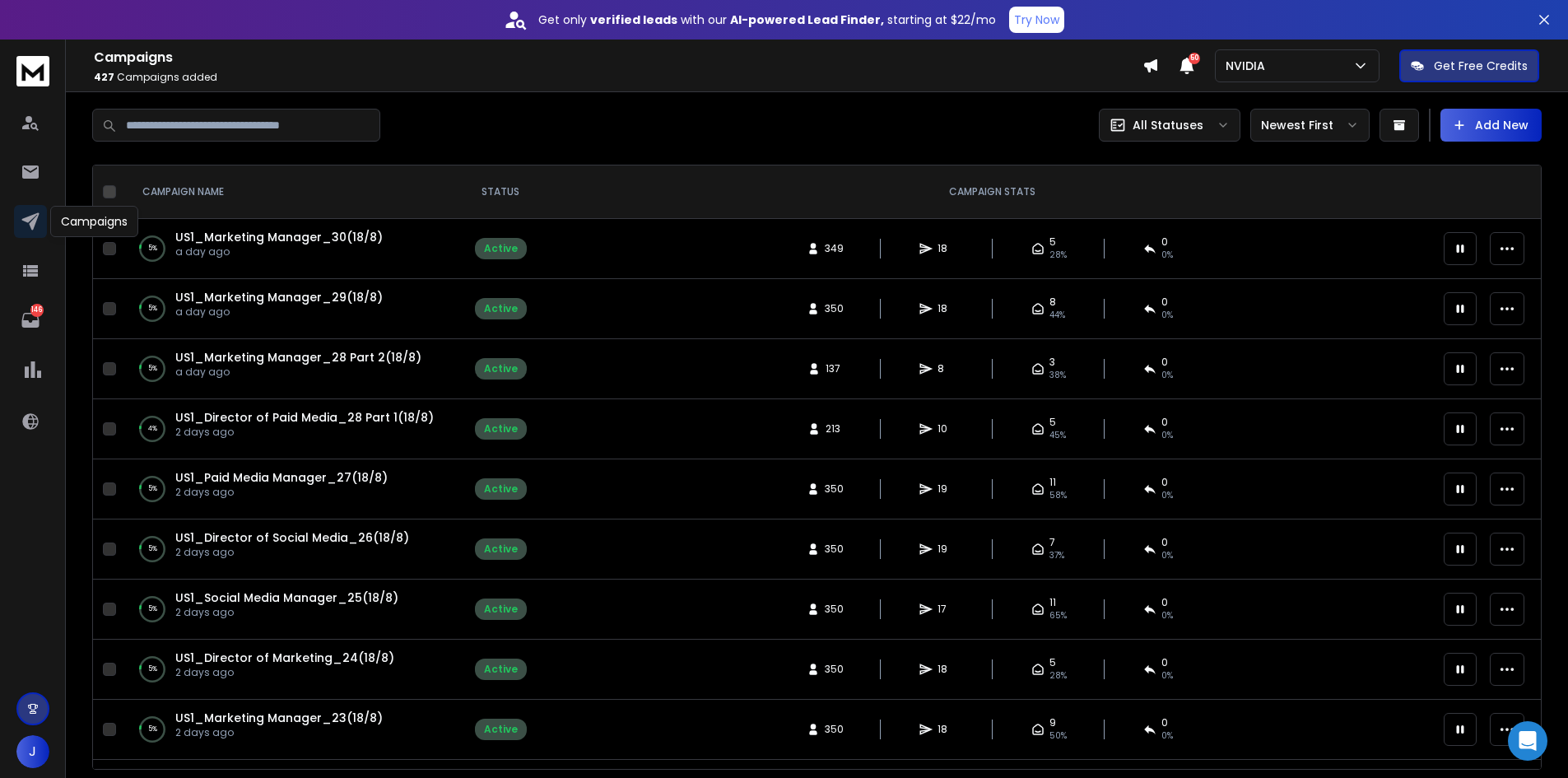
click at [773, 101] on div "Campaigns 427 Campaigns Added All Statuses Newest First Add New CAMPAIGN NAME S…" at bounding box center [817, 440] width 1502 height 694
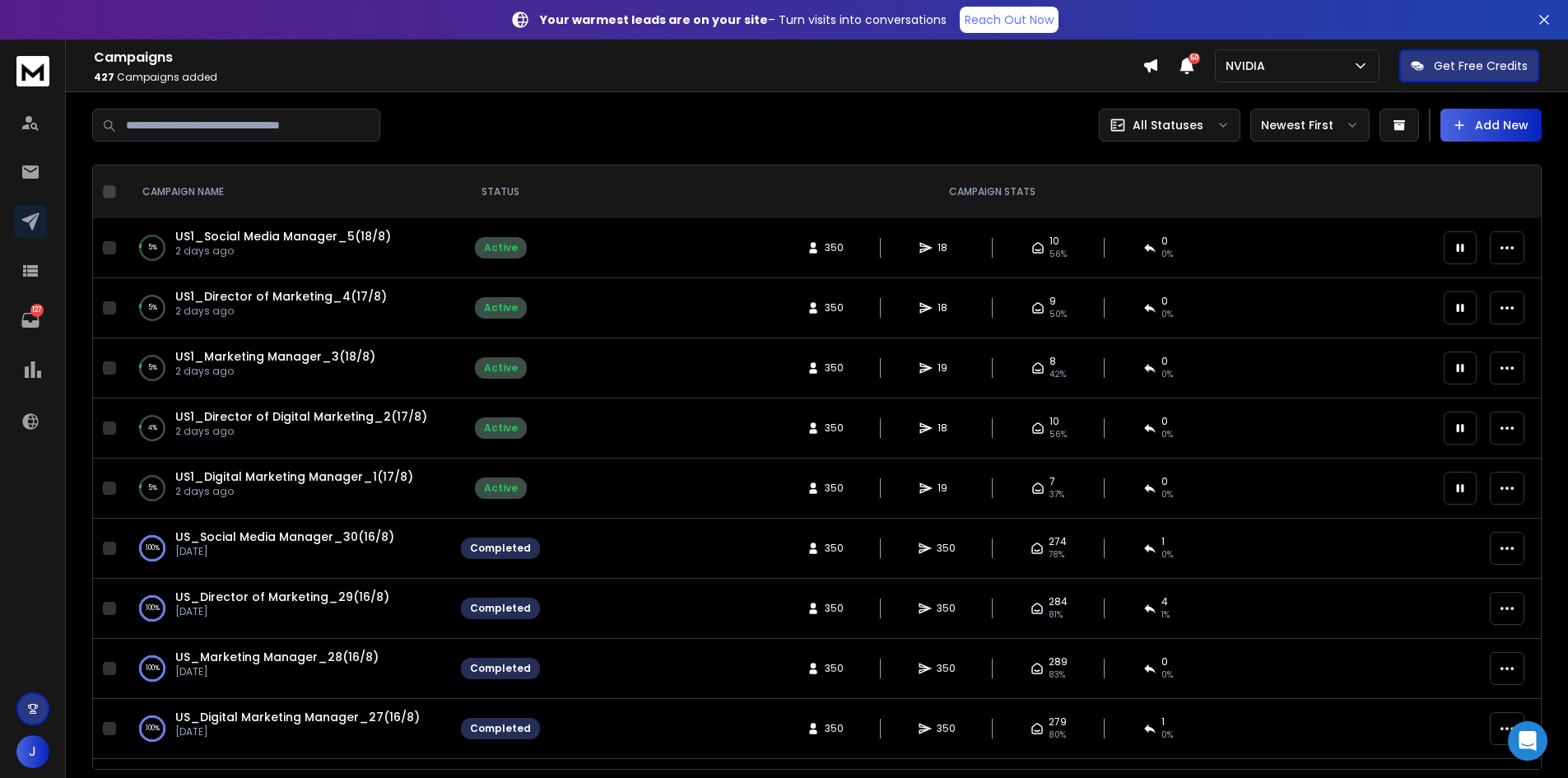
scroll to position [1812, 0]
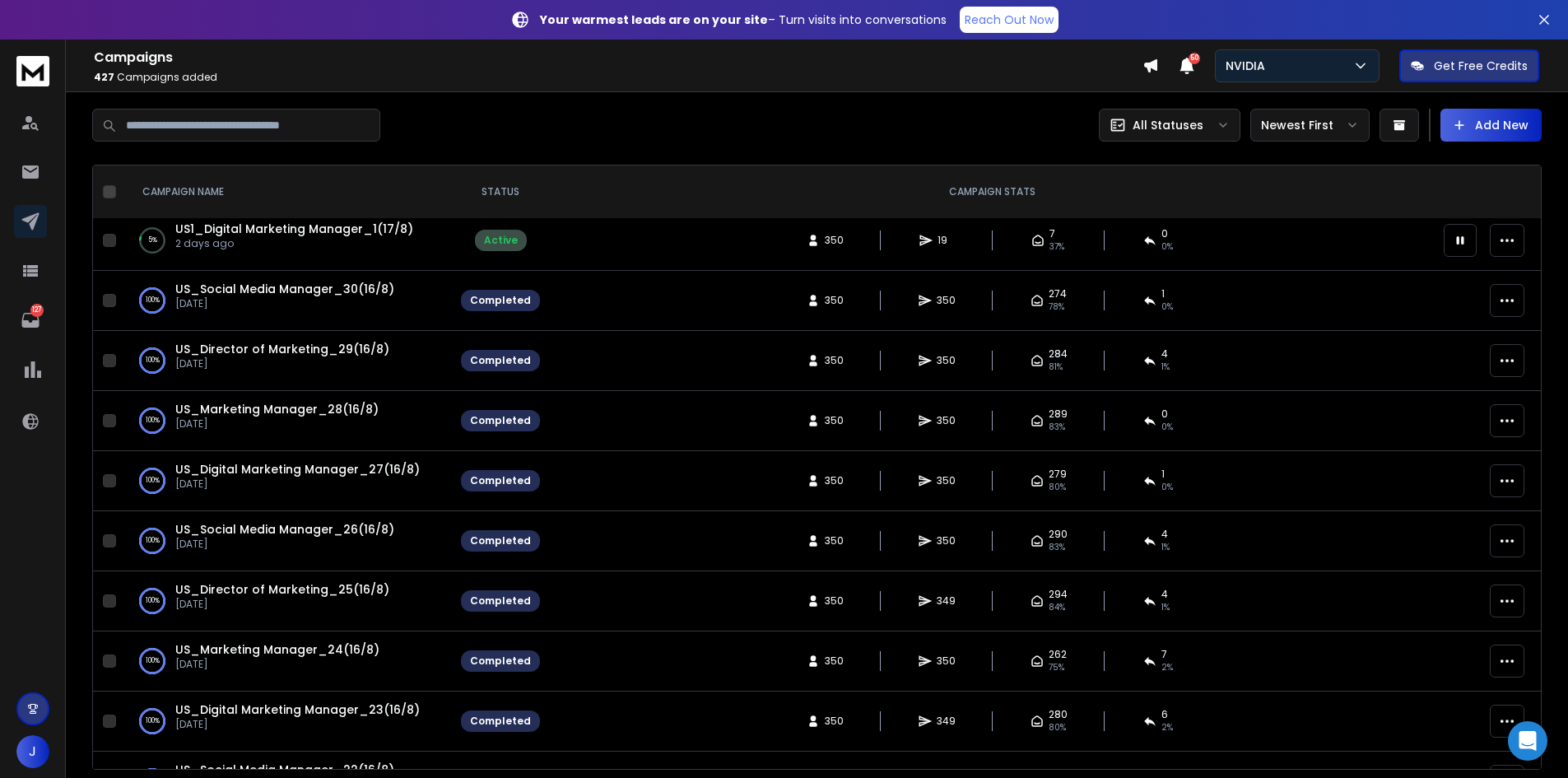
click at [1276, 60] on div "NVIDIA" at bounding box center [1298, 66] width 144 height 17
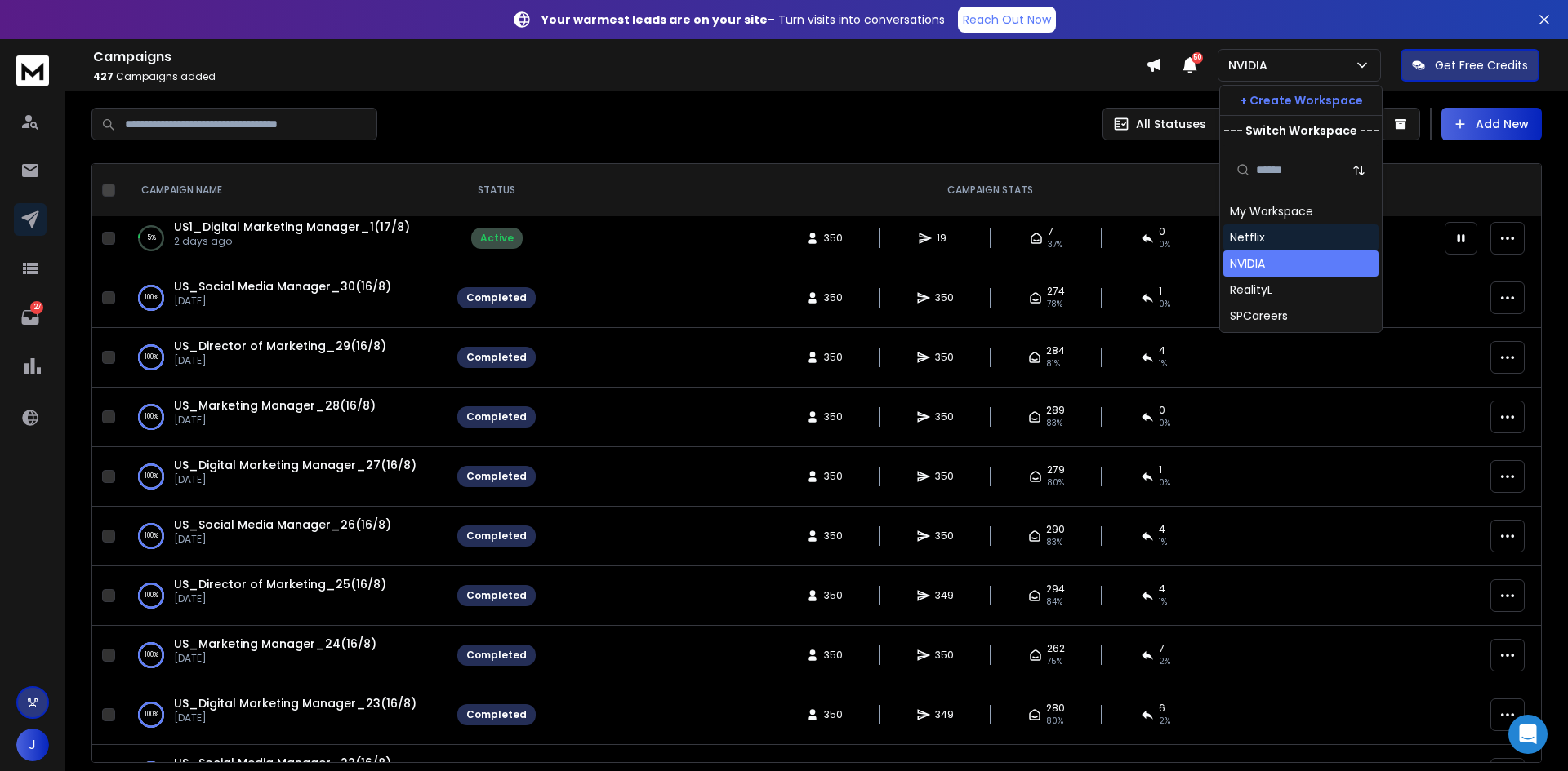
click at [1271, 237] on div "Netflix" at bounding box center [1301, 237] width 155 height 26
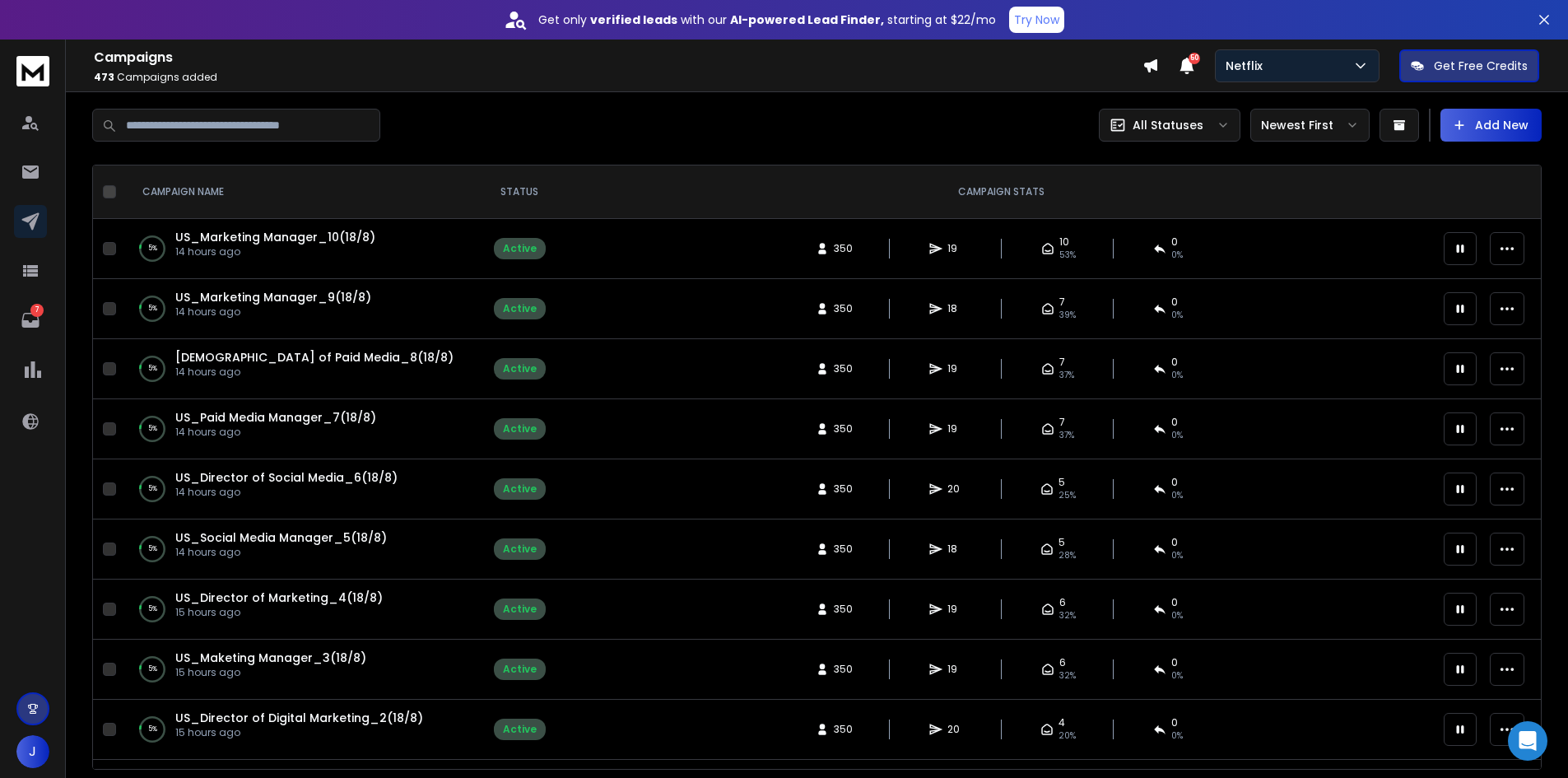
click at [1325, 67] on div "Netflix" at bounding box center [1298, 66] width 144 height 17
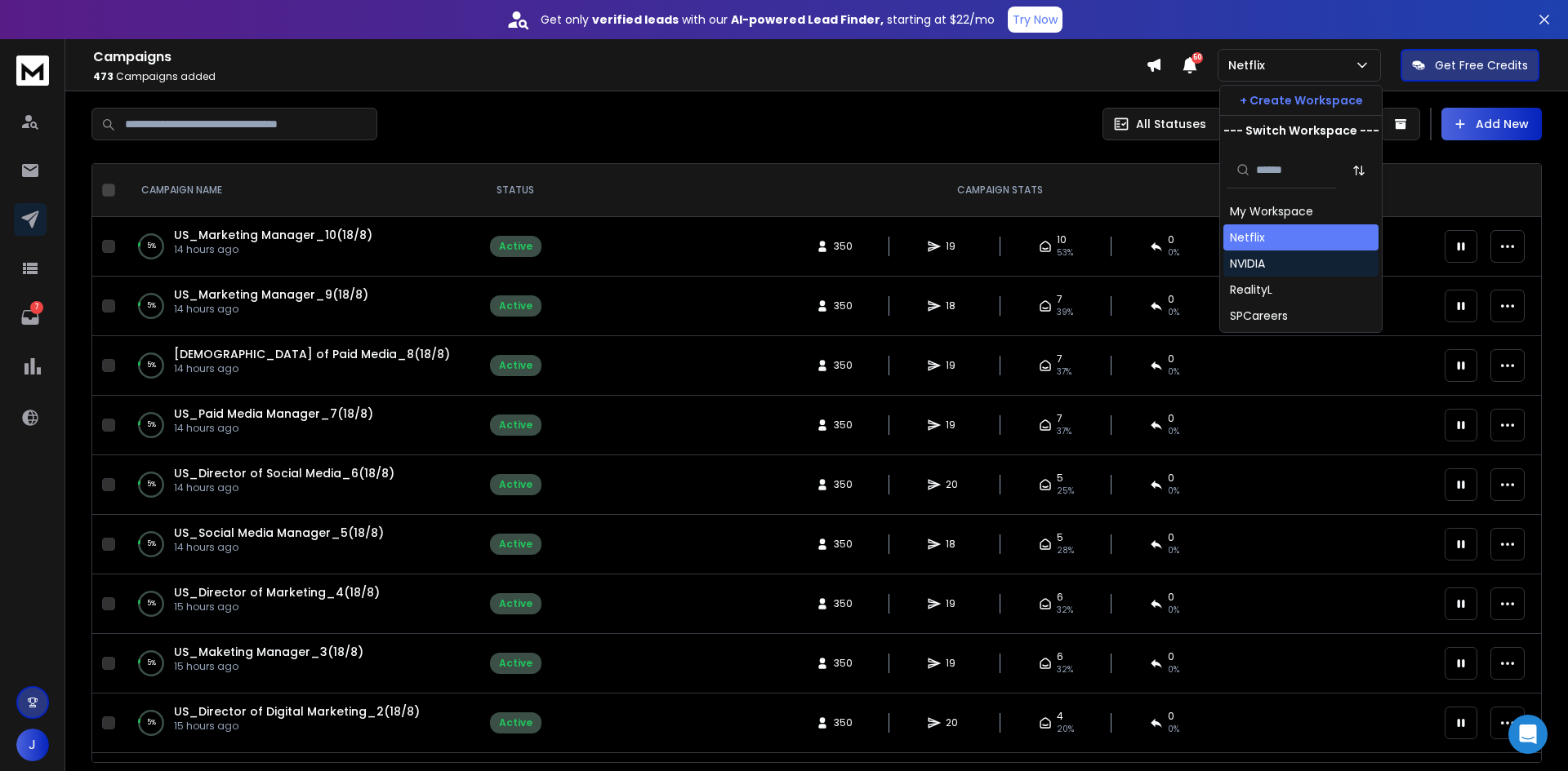
click at [1268, 259] on div "NVIDIA" at bounding box center [1301, 263] width 155 height 26
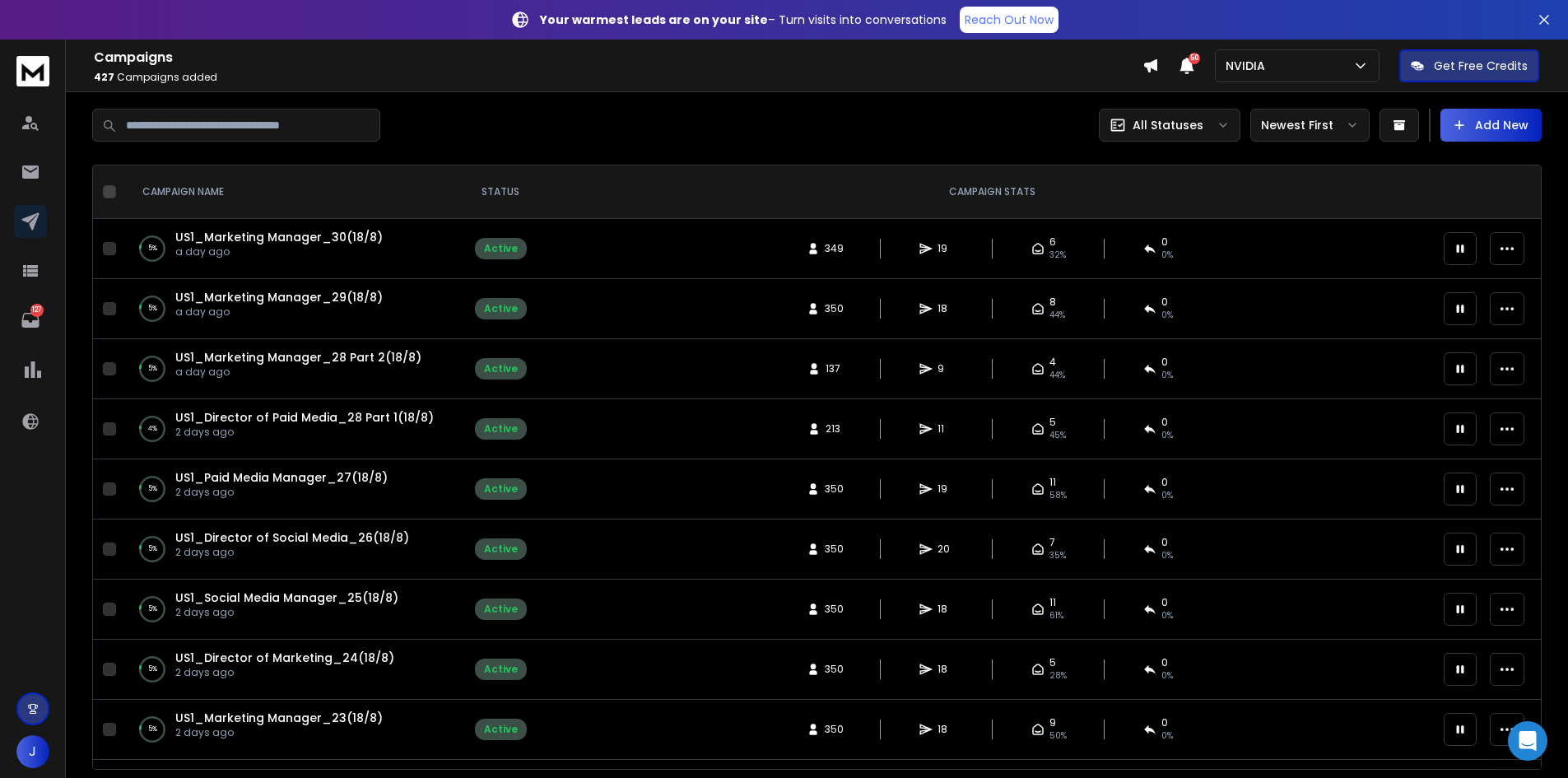
drag, startPoint x: 656, startPoint y: 132, endPoint x: 641, endPoint y: 126, distance: 16.2
click at [663, 126] on div at bounding box center [455, 125] width 726 height 32
click at [24, 329] on icon at bounding box center [30, 321] width 20 height 20
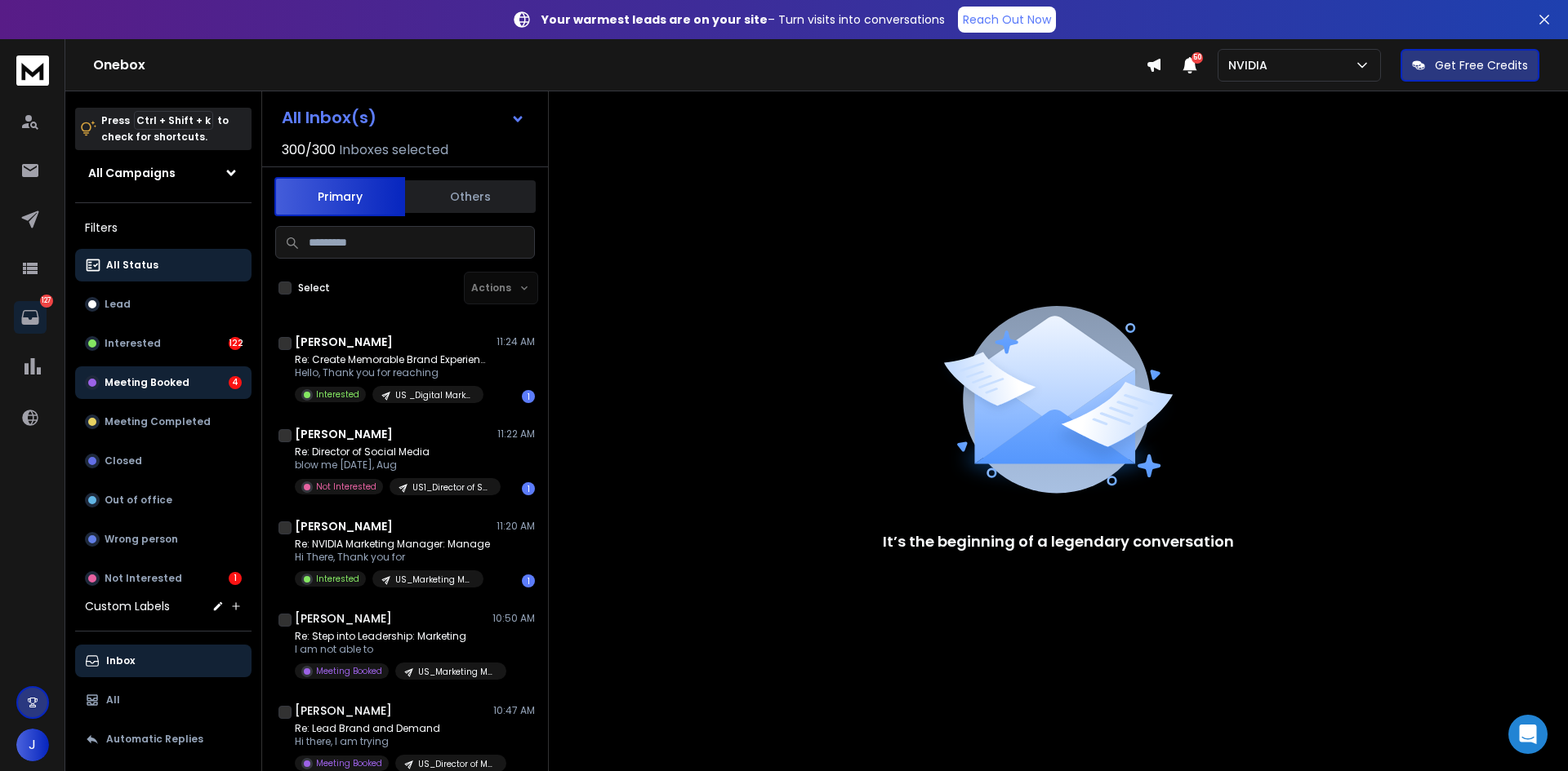
click at [194, 385] on button "Meeting Booked 4" at bounding box center [163, 382] width 176 height 32
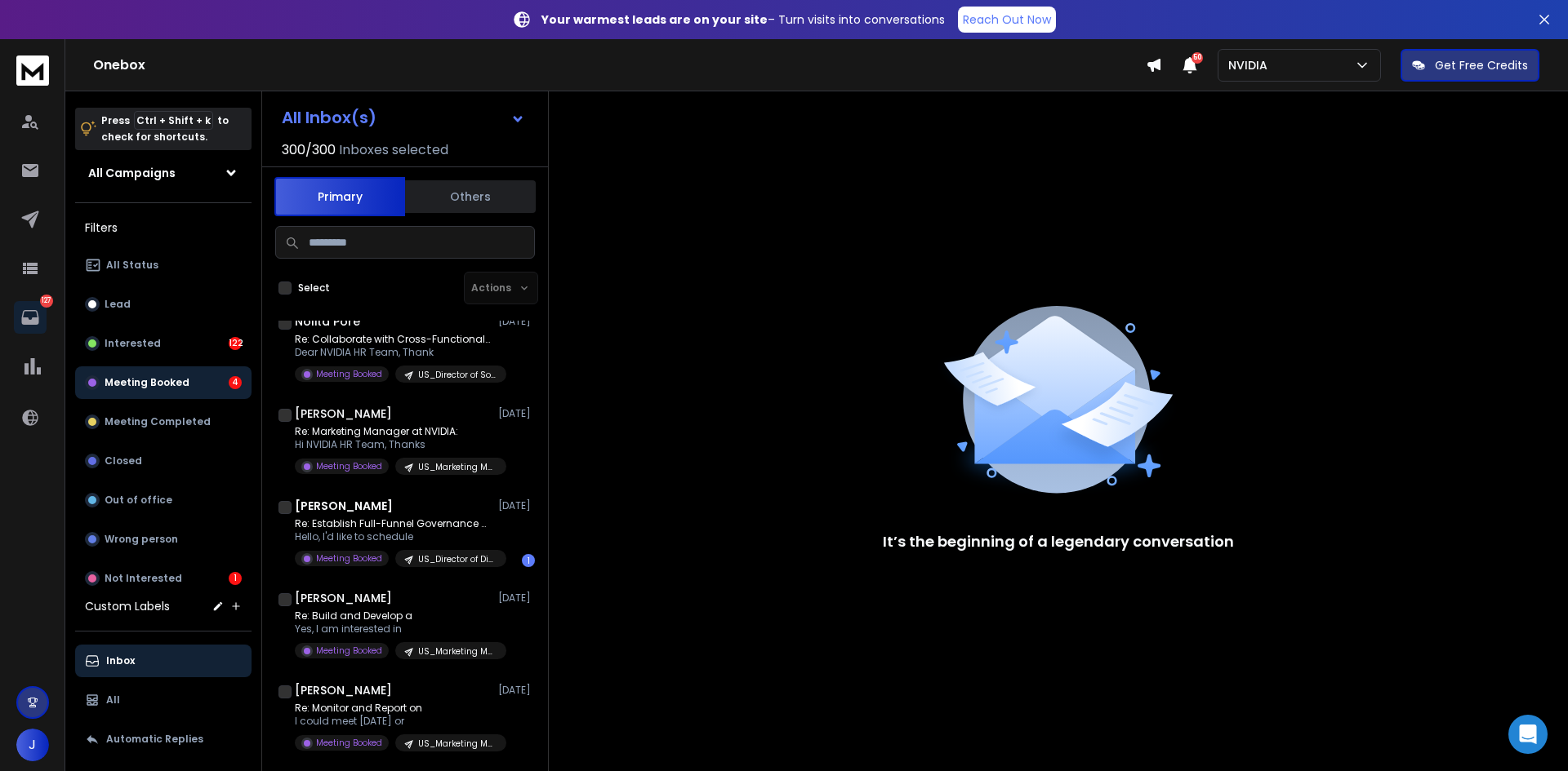
scroll to position [489, 0]
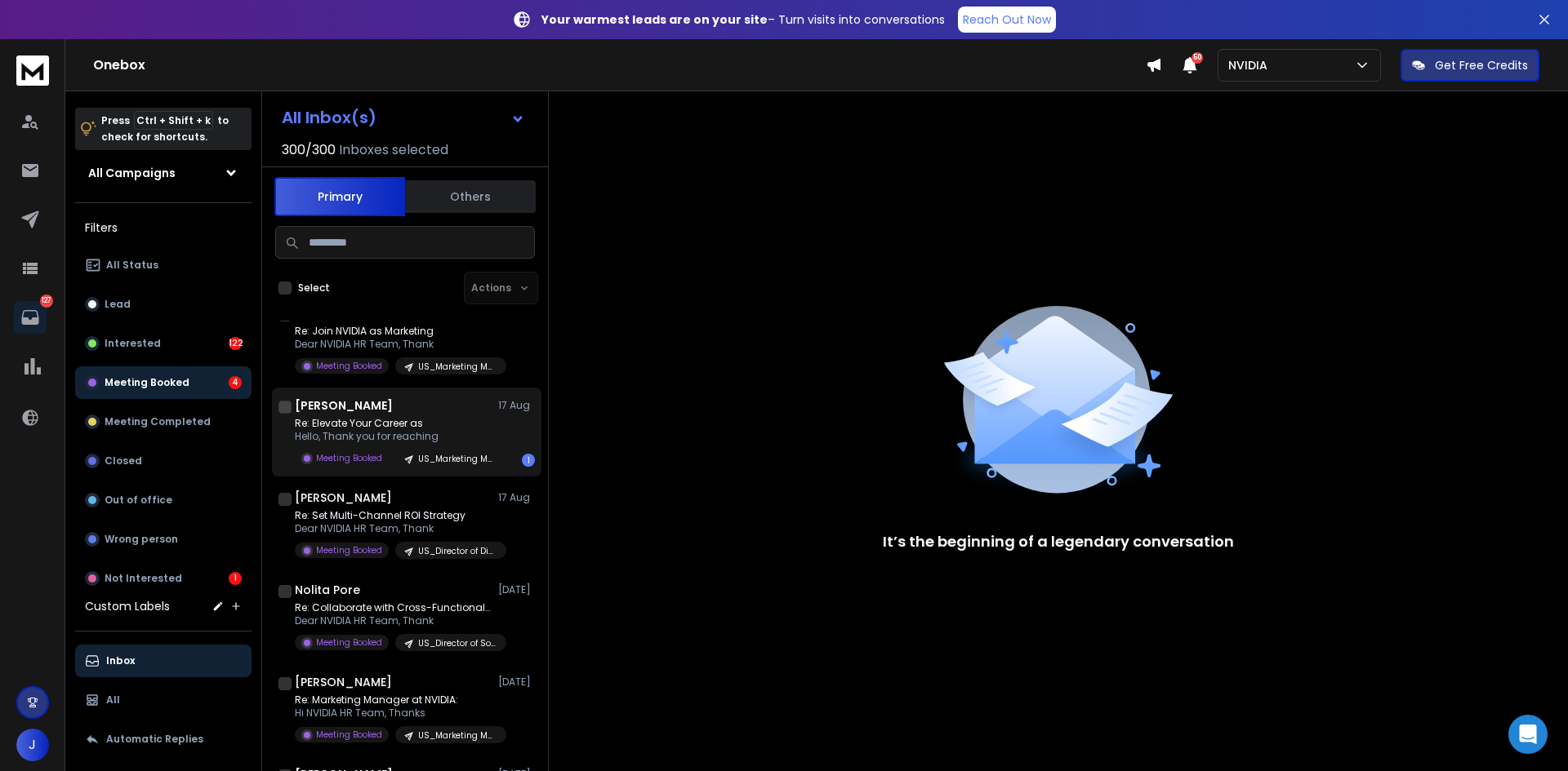
click at [441, 430] on p "Re: Elevate Your Career as" at bounding box center [392, 423] width 196 height 13
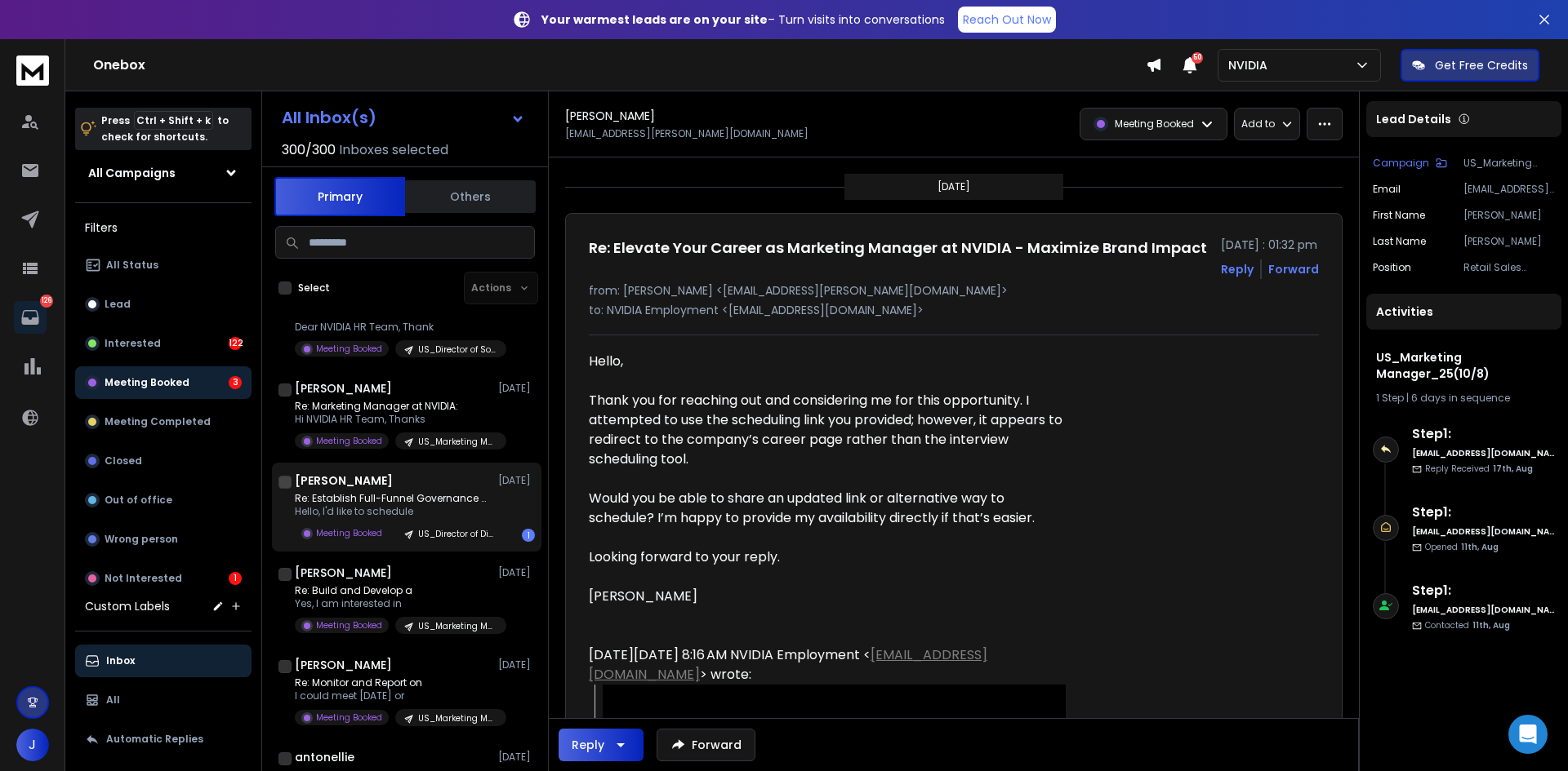
scroll to position [816, 0]
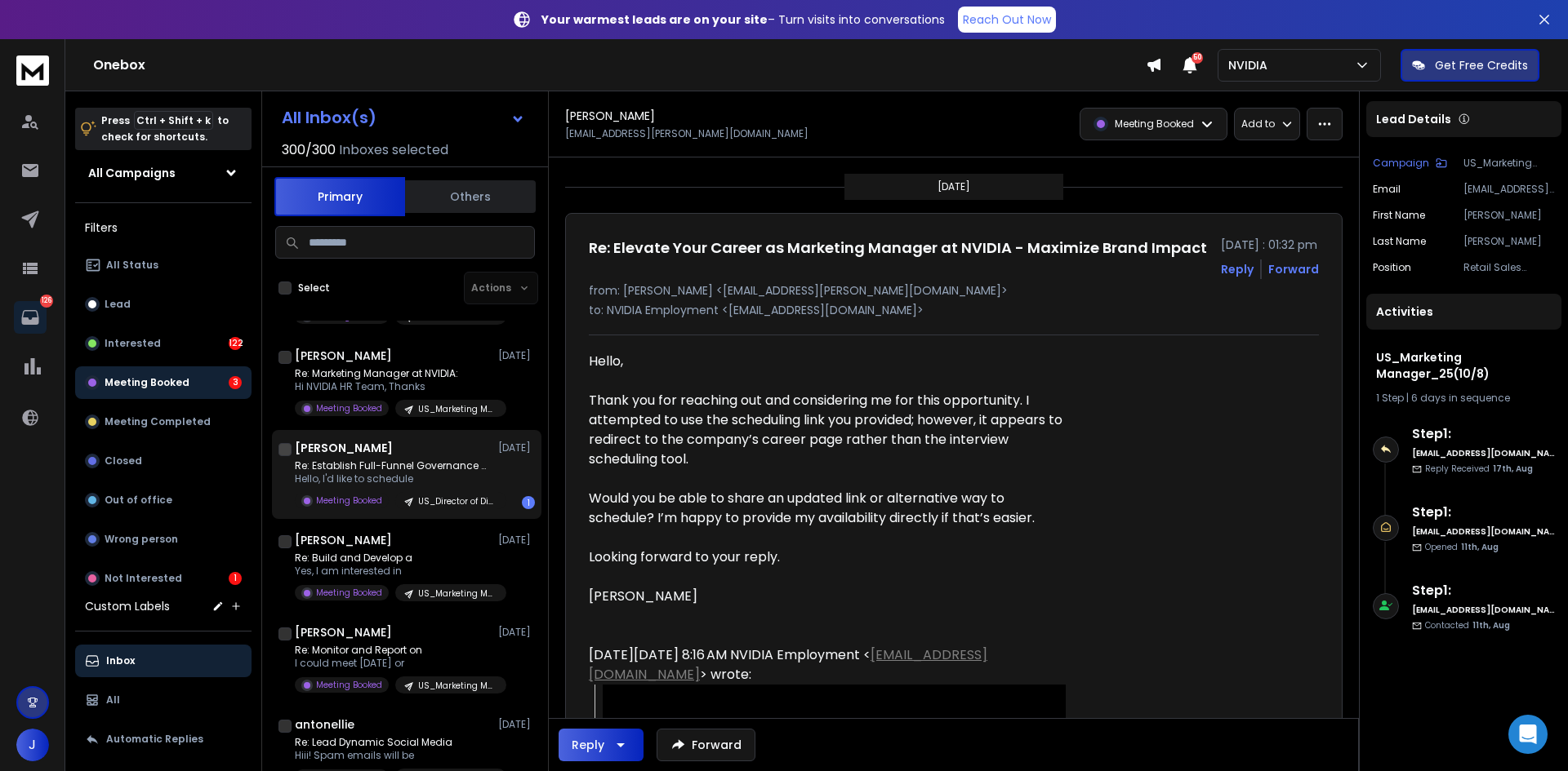
click at [426, 510] on div "Meeting Booked US_Director of Digital Marketing_22(15/8)" at bounding box center [400, 501] width 212 height 18
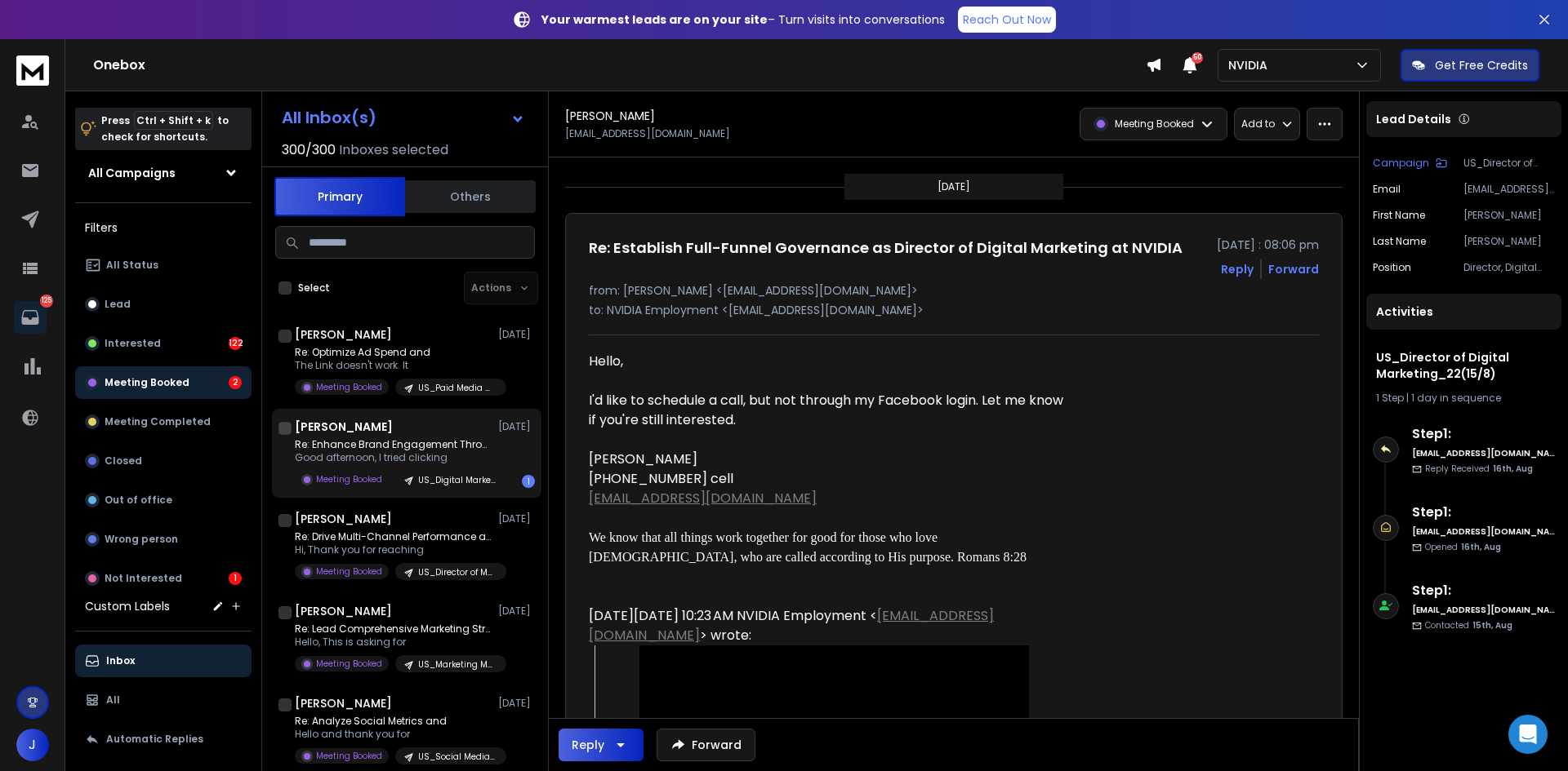
scroll to position [1306, 0]
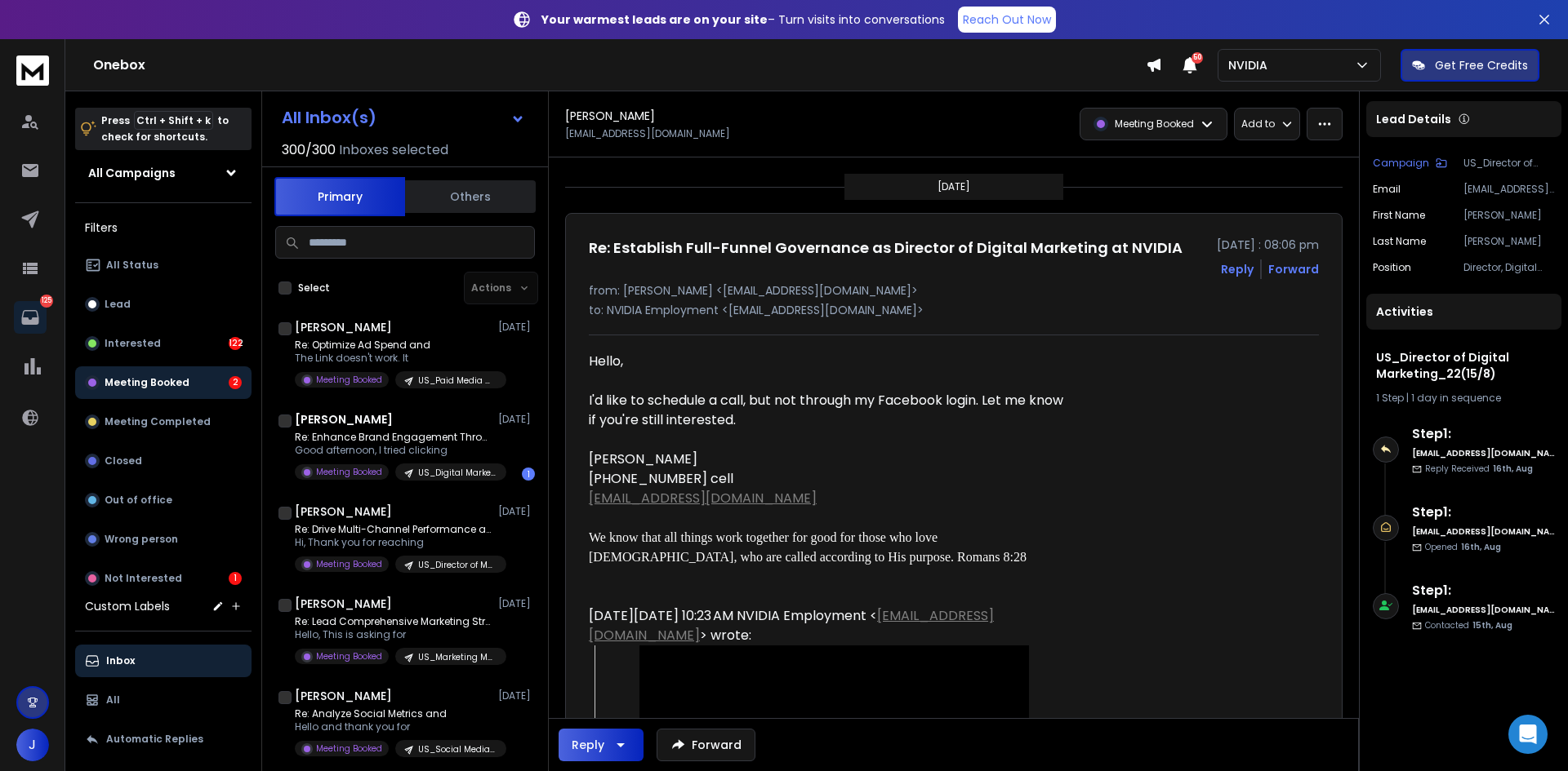
click at [793, 430] on div "I'd like to schedule a call, but not through my Facebook login. Let me know if …" at bounding box center [827, 410] width 477 height 39
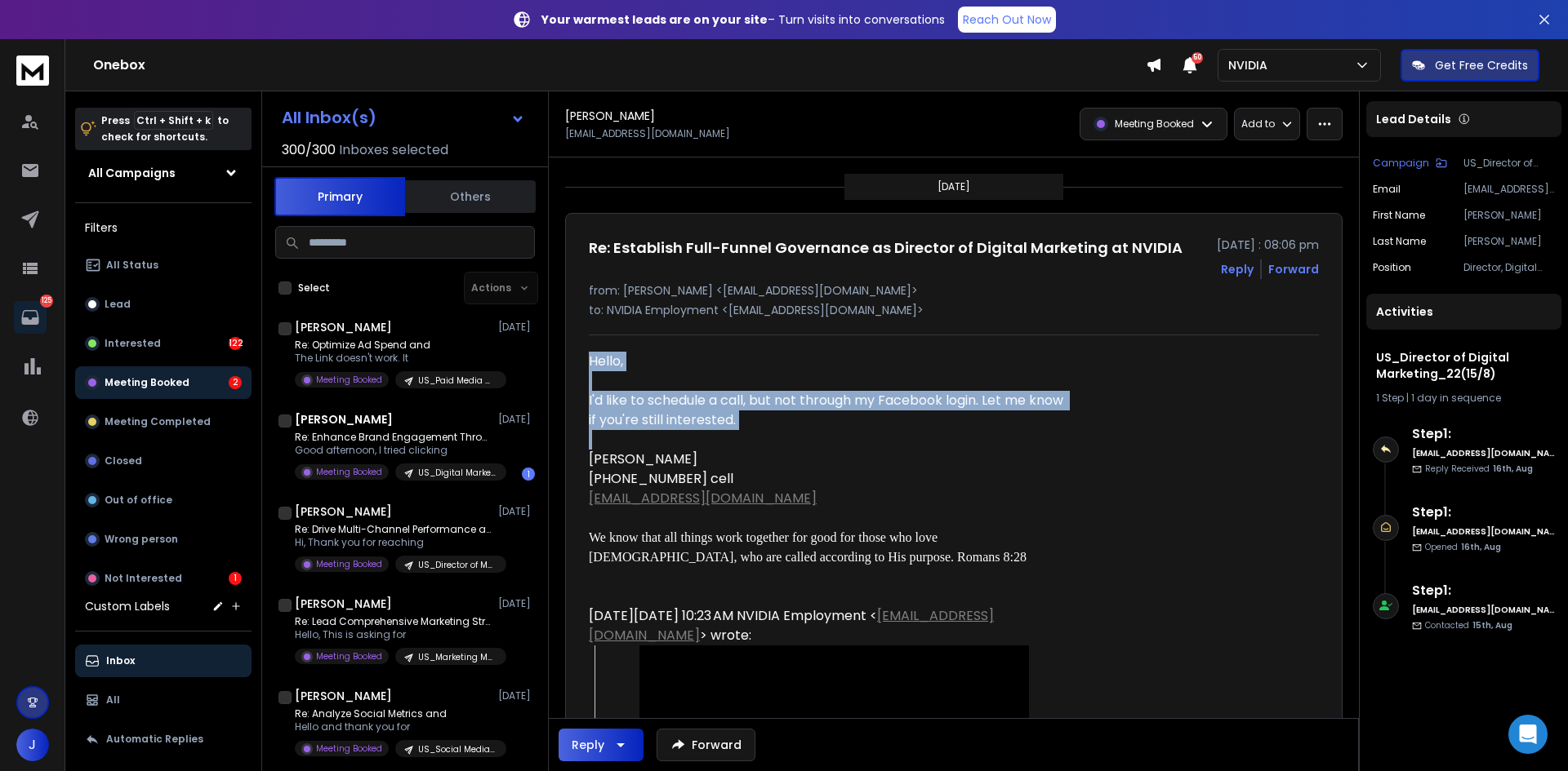
drag, startPoint x: 774, startPoint y: 431, endPoint x: 573, endPoint y: 365, distance: 211.6
copy div "Hello, I'd like to schedule a call, but not through my Facebook login. Let me k…"
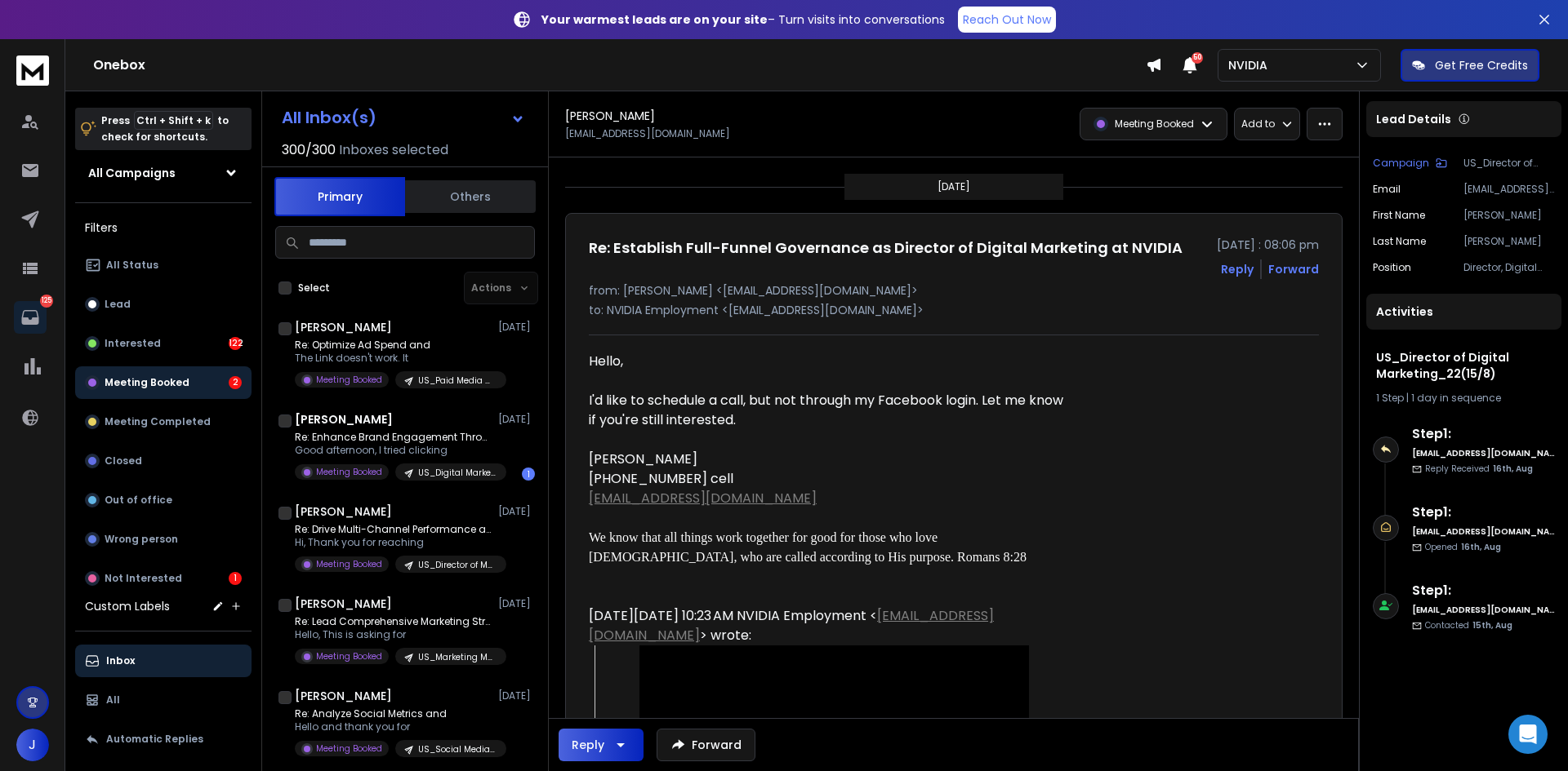
click at [985, 313] on p "to: NVIDIA Employment <employment@nvidianextgentalentanalytics.com>" at bounding box center [954, 310] width 730 height 17
drag, startPoint x: 932, startPoint y: 317, endPoint x: 729, endPoint y: 312, distance: 203.1
click at [729, 312] on p "to: NVIDIA Employment <employment@nvidianextgentalentanalytics.com>" at bounding box center [954, 310] width 730 height 17
copy p "employment@nvidianextgentalentanalytics.com"
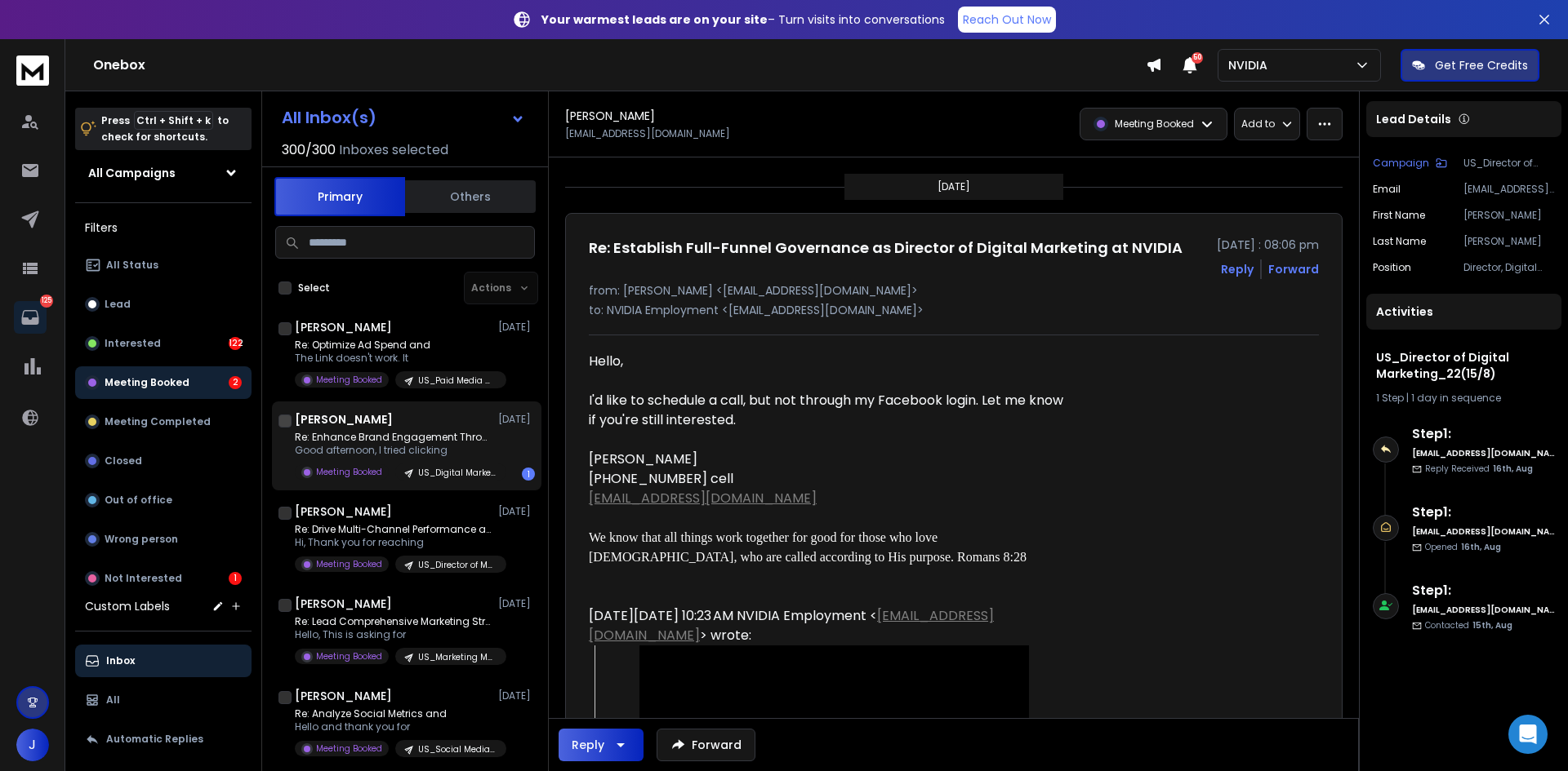
click at [437, 481] on div "Meeting Booked US_Digital Marketing Manager_5(10/8)" at bounding box center [400, 473] width 212 height 18
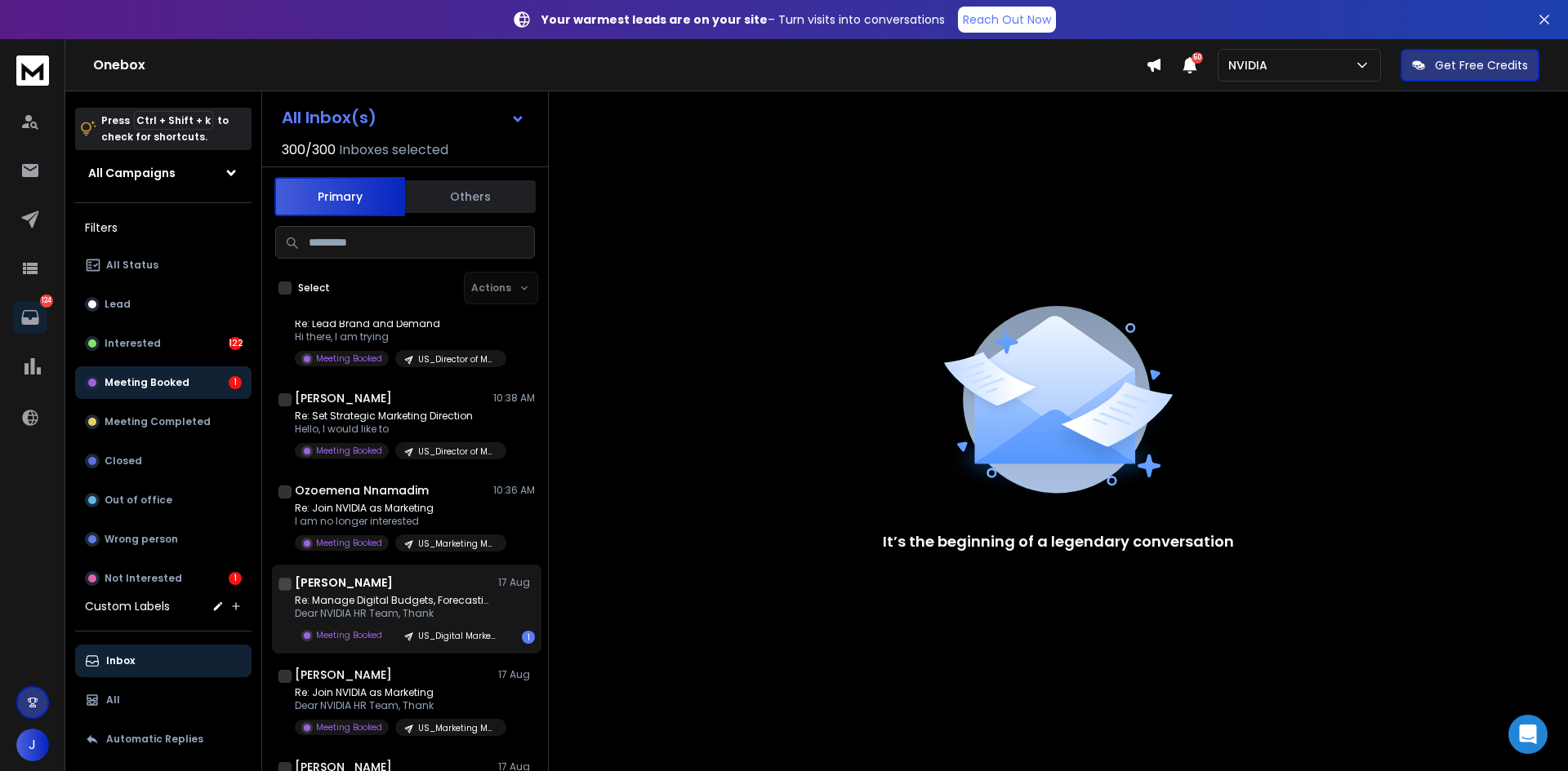
scroll to position [327, 0]
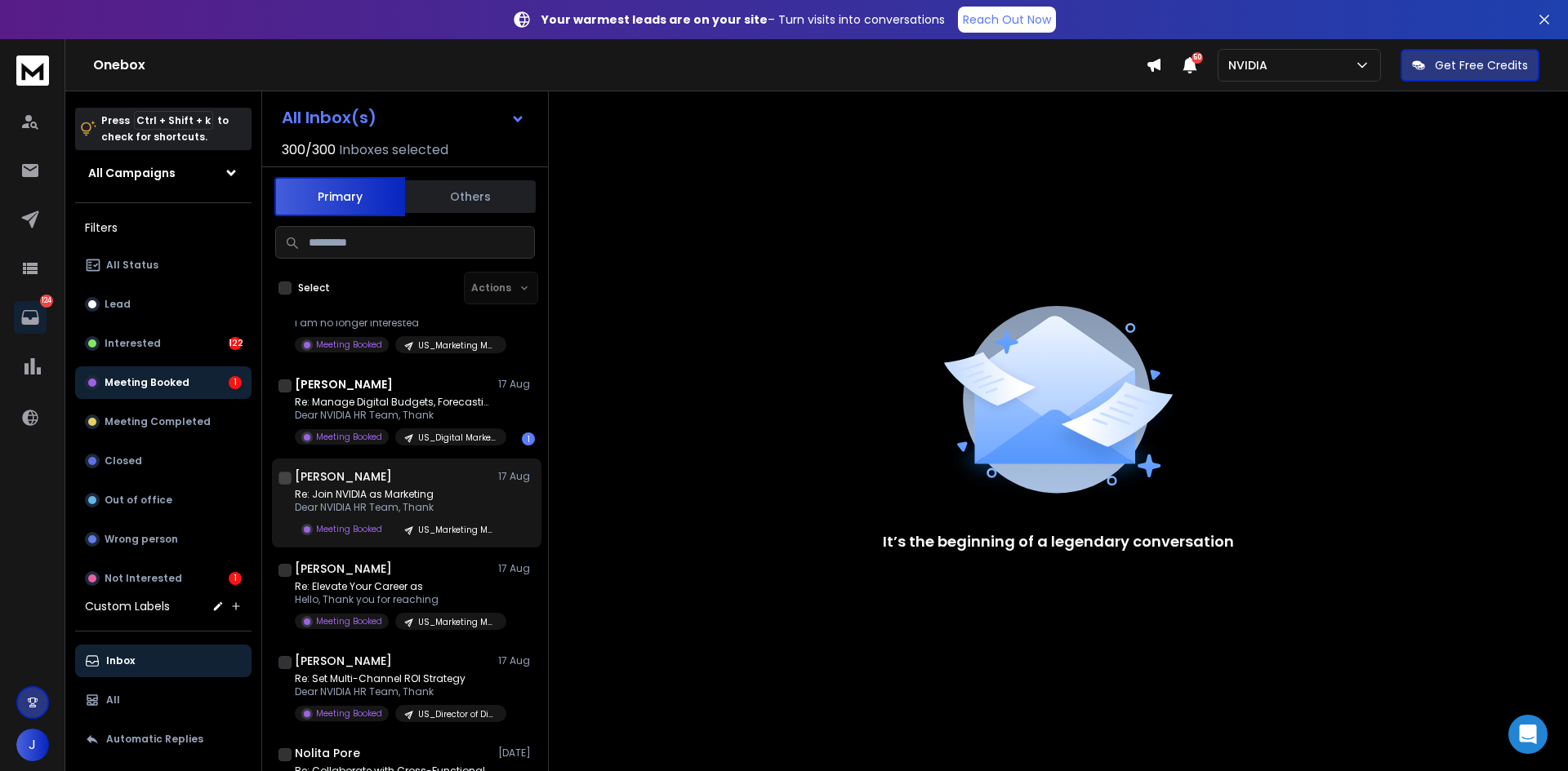
click at [447, 484] on div "anushka prasad 17 Aug Re: Join NVIDIA as Marketing Dear NVIDIA HR Team, Thank M…" at bounding box center [407, 503] width 269 height 89
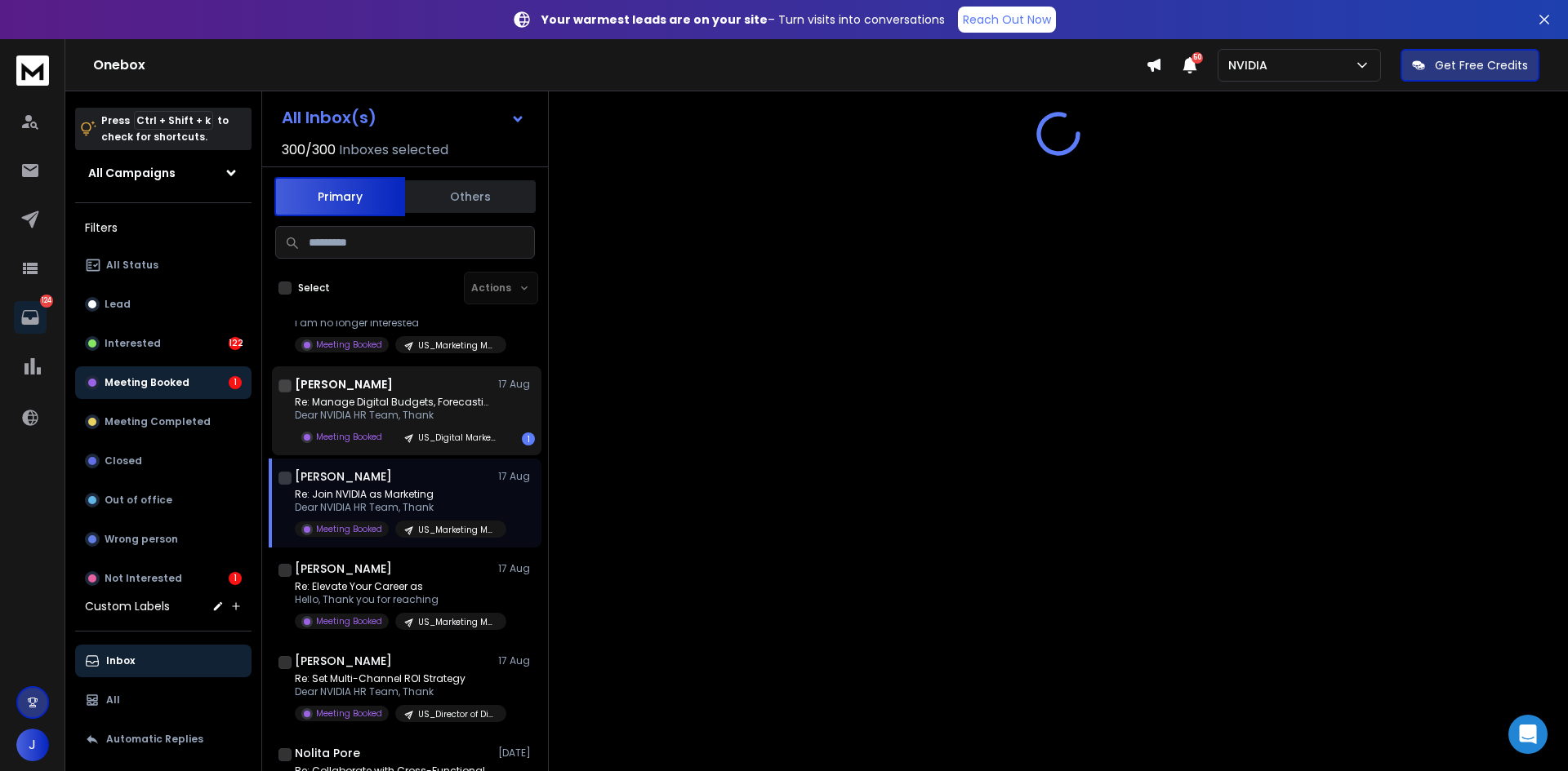
click at [446, 438] on div "Meeting Booked US_Digital Marketing Manager_1(16/8)" at bounding box center [400, 438] width 212 height 18
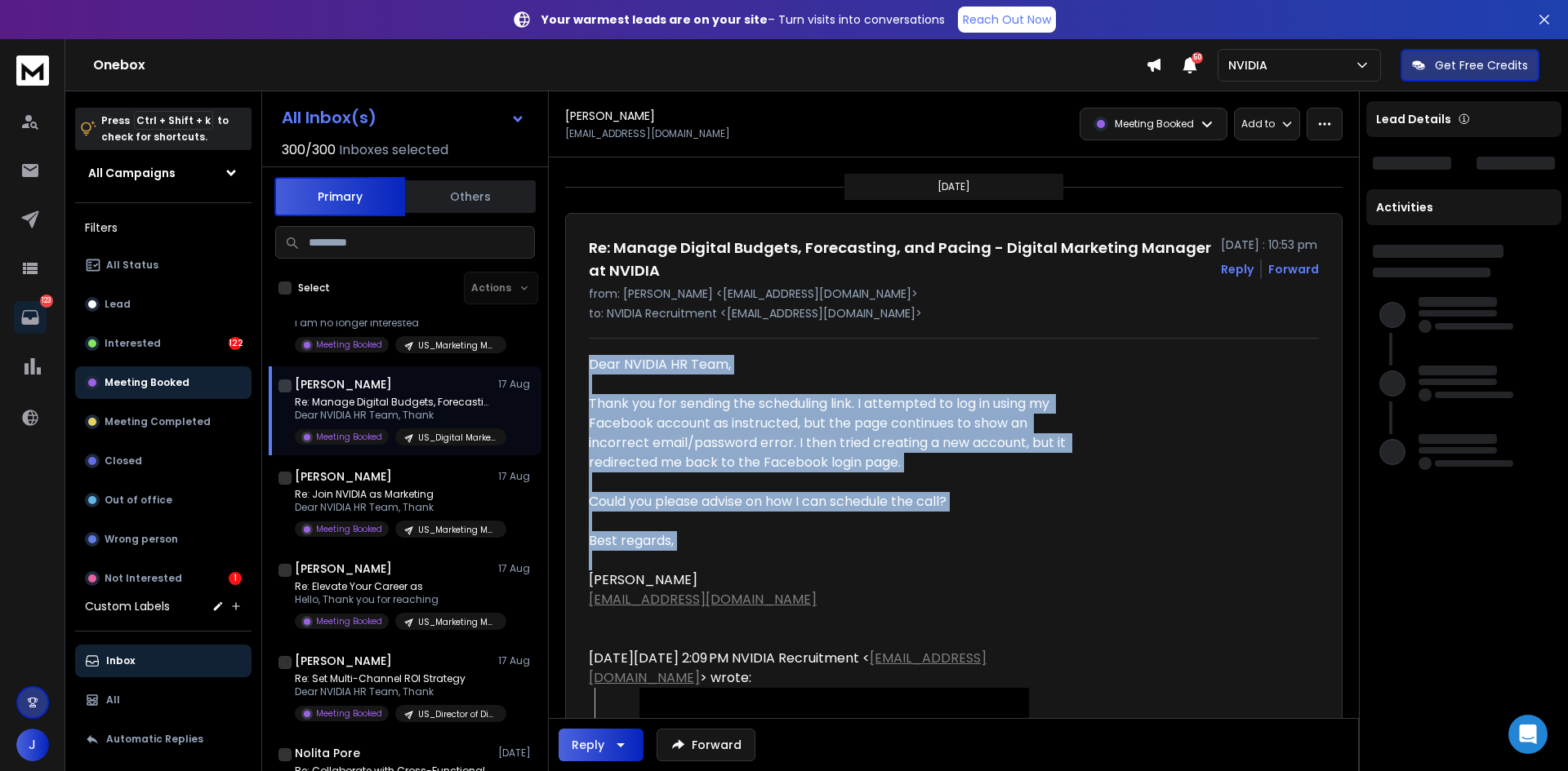
drag, startPoint x: 681, startPoint y: 551, endPoint x: 583, endPoint y: 368, distance: 207.6
copy div "Dear NVIDIA HR Team, Thank you for sending the scheduling link. I attempted to …"
click at [780, 412] on div "Thank you for sending the scheduling link. I attempted to log in using my Faceb…" at bounding box center [827, 434] width 477 height 78
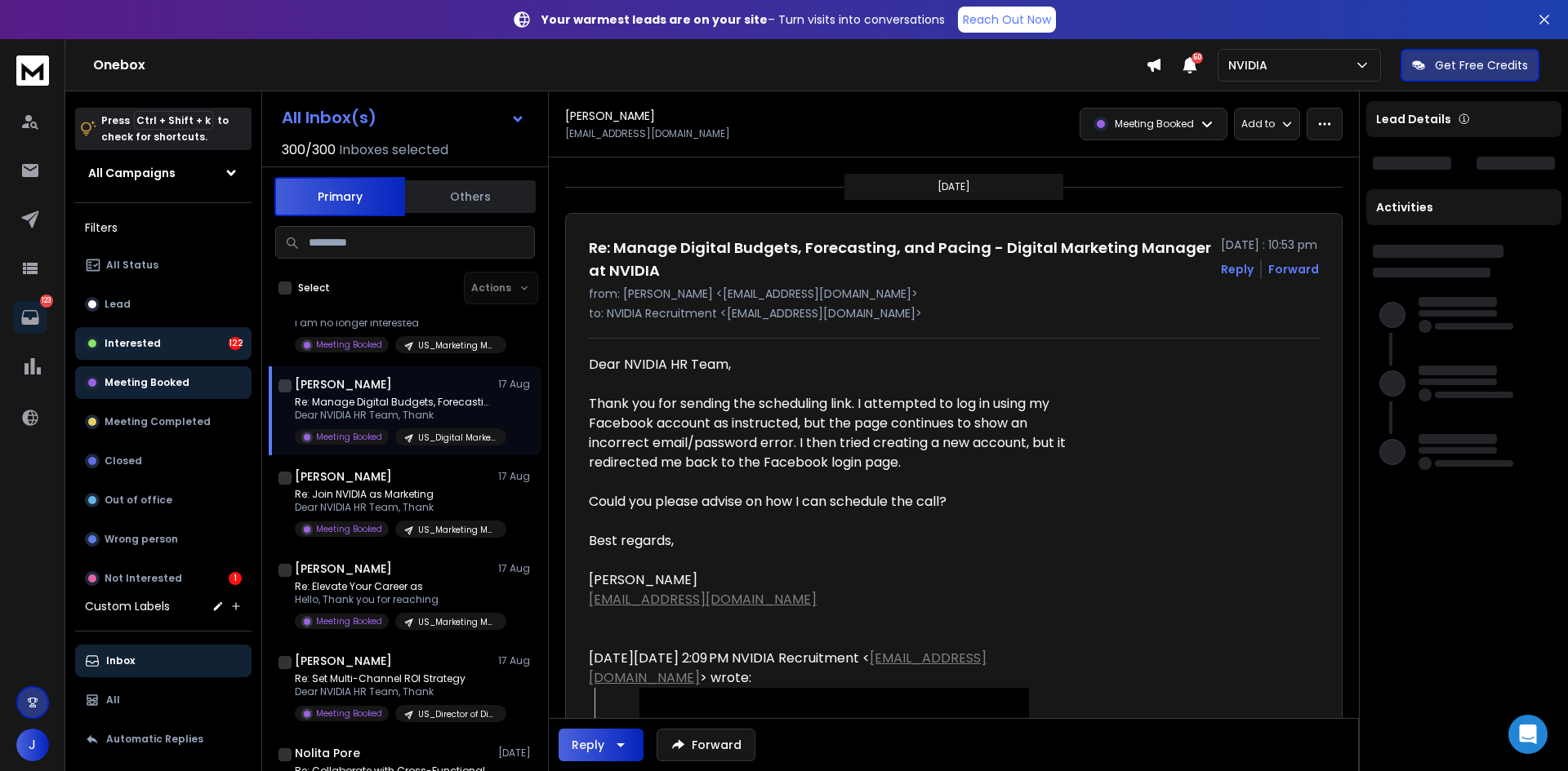
click at [137, 335] on button "Interested 122" at bounding box center [163, 343] width 176 height 32
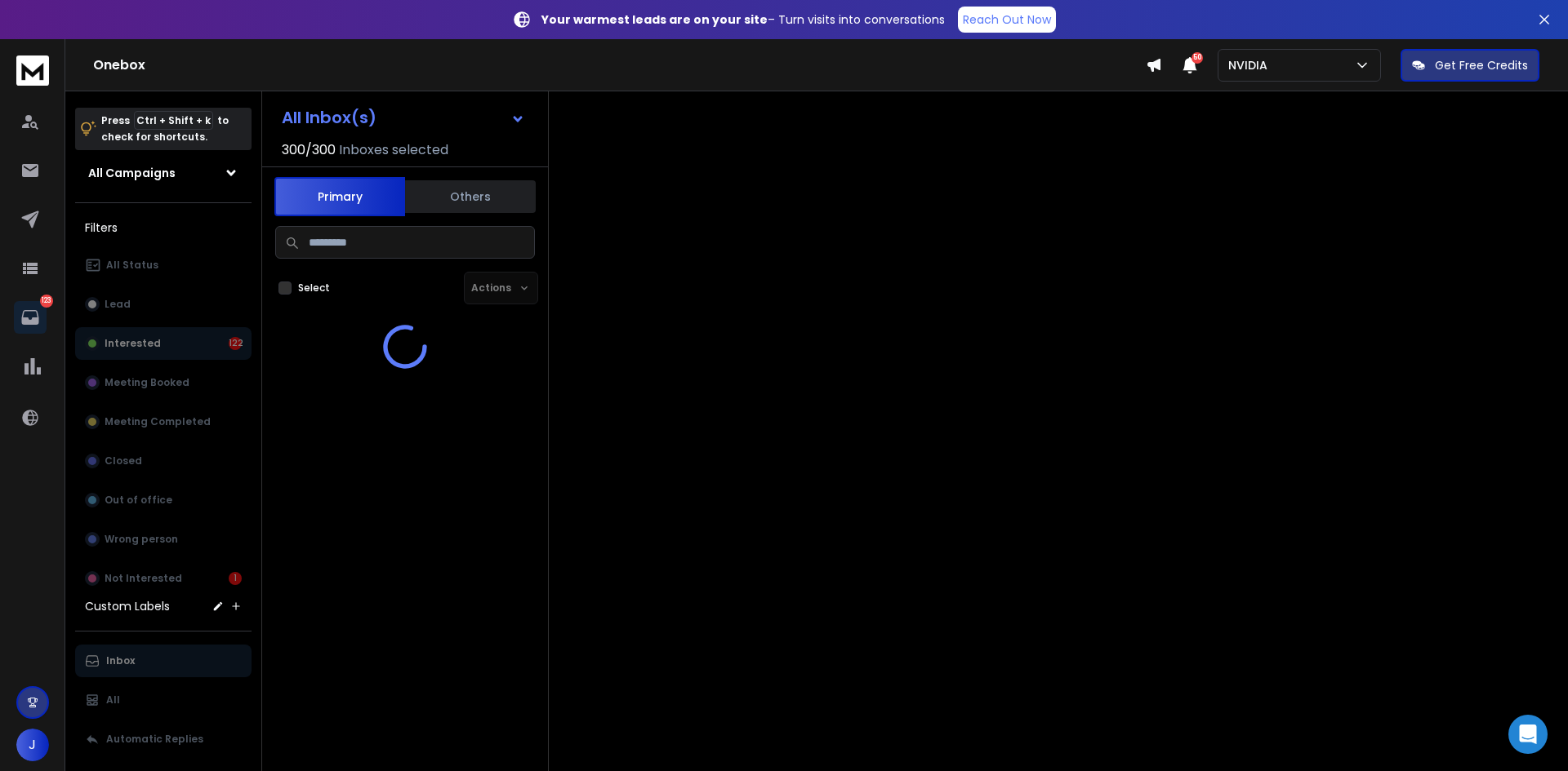
scroll to position [0, 0]
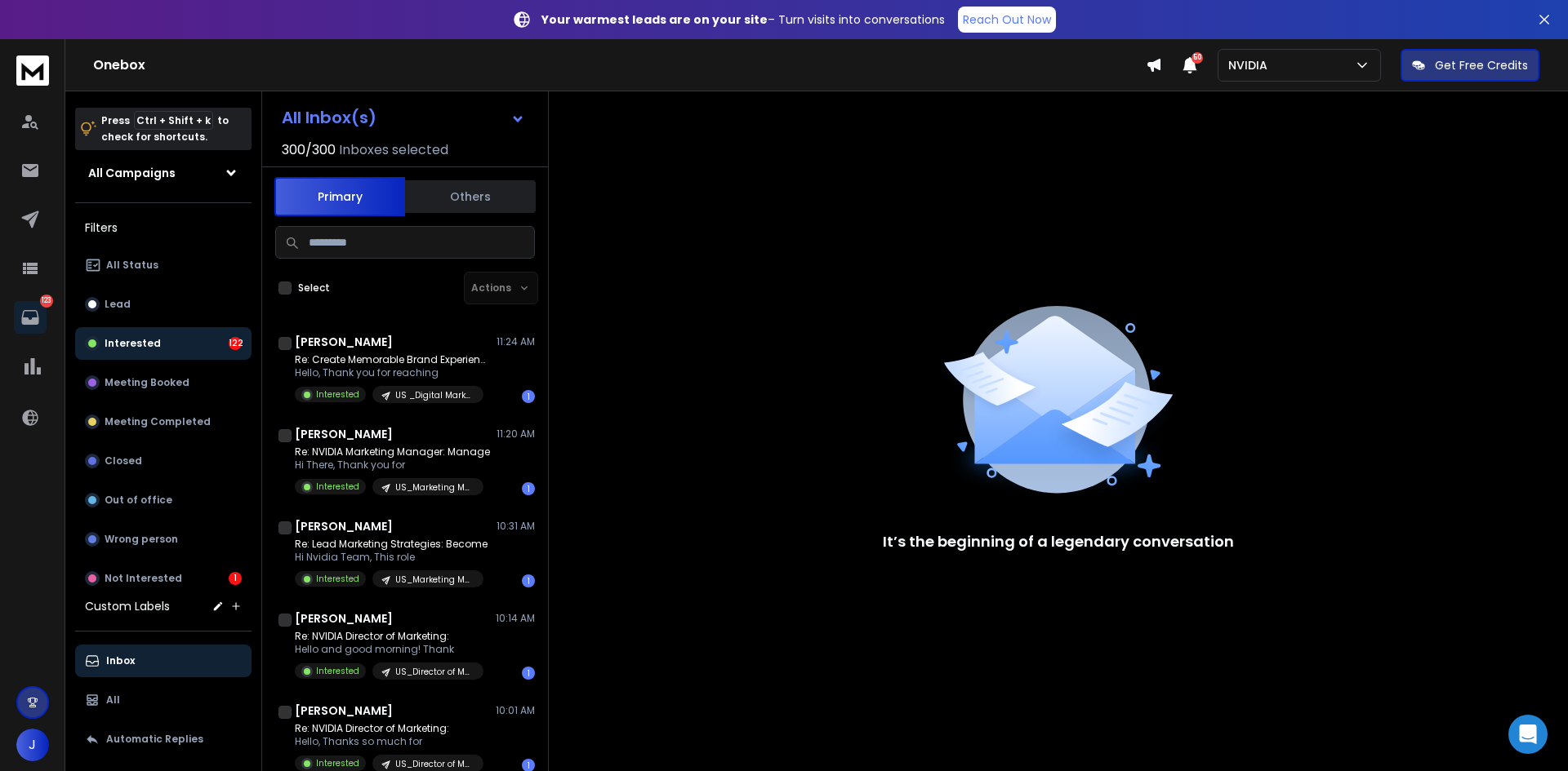
click at [710, 335] on div "It’s the beginning of a legendary conversation" at bounding box center [1058, 419] width 1019 height 656
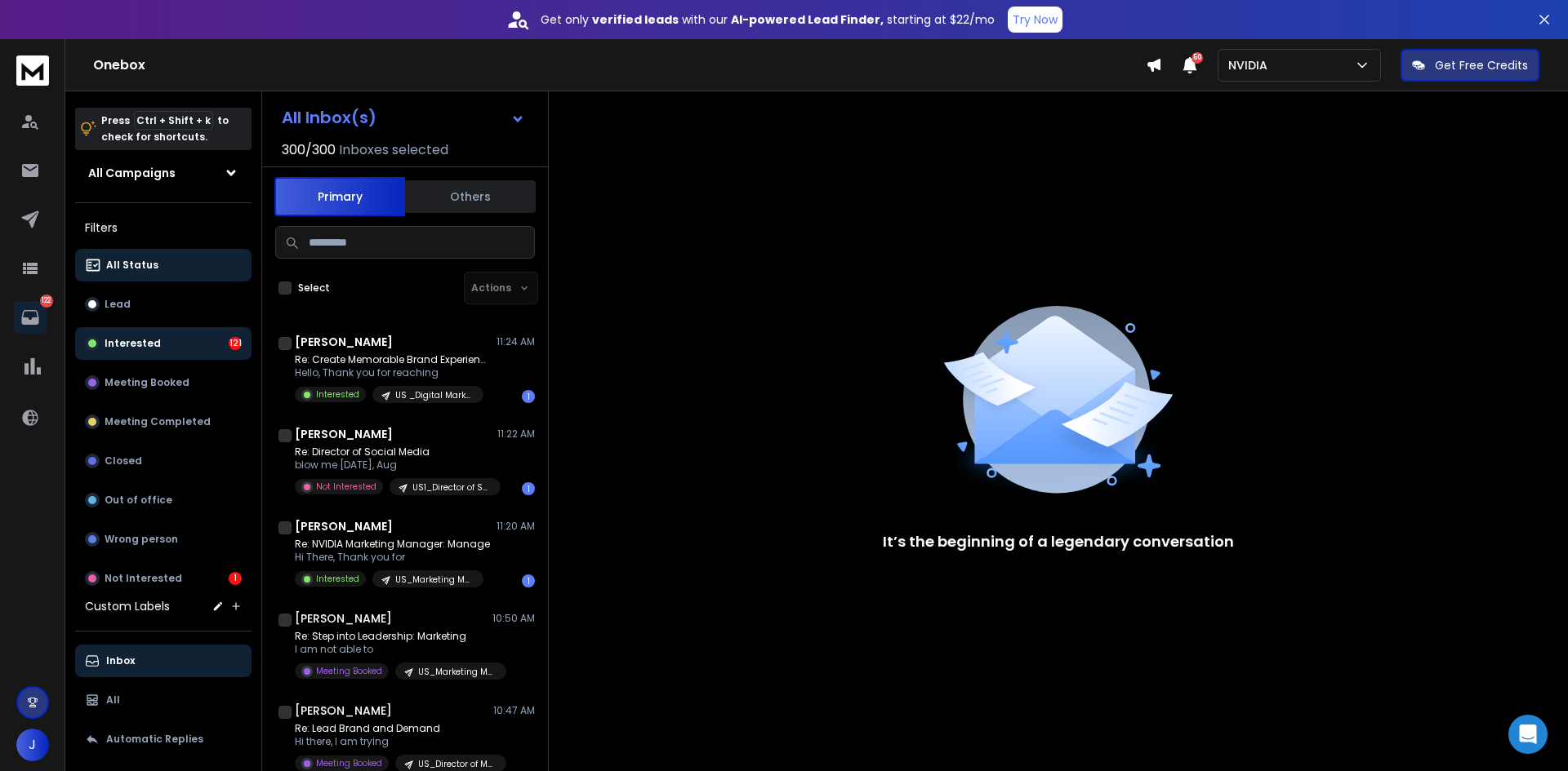
click at [171, 359] on button "Interested 121" at bounding box center [163, 343] width 176 height 32
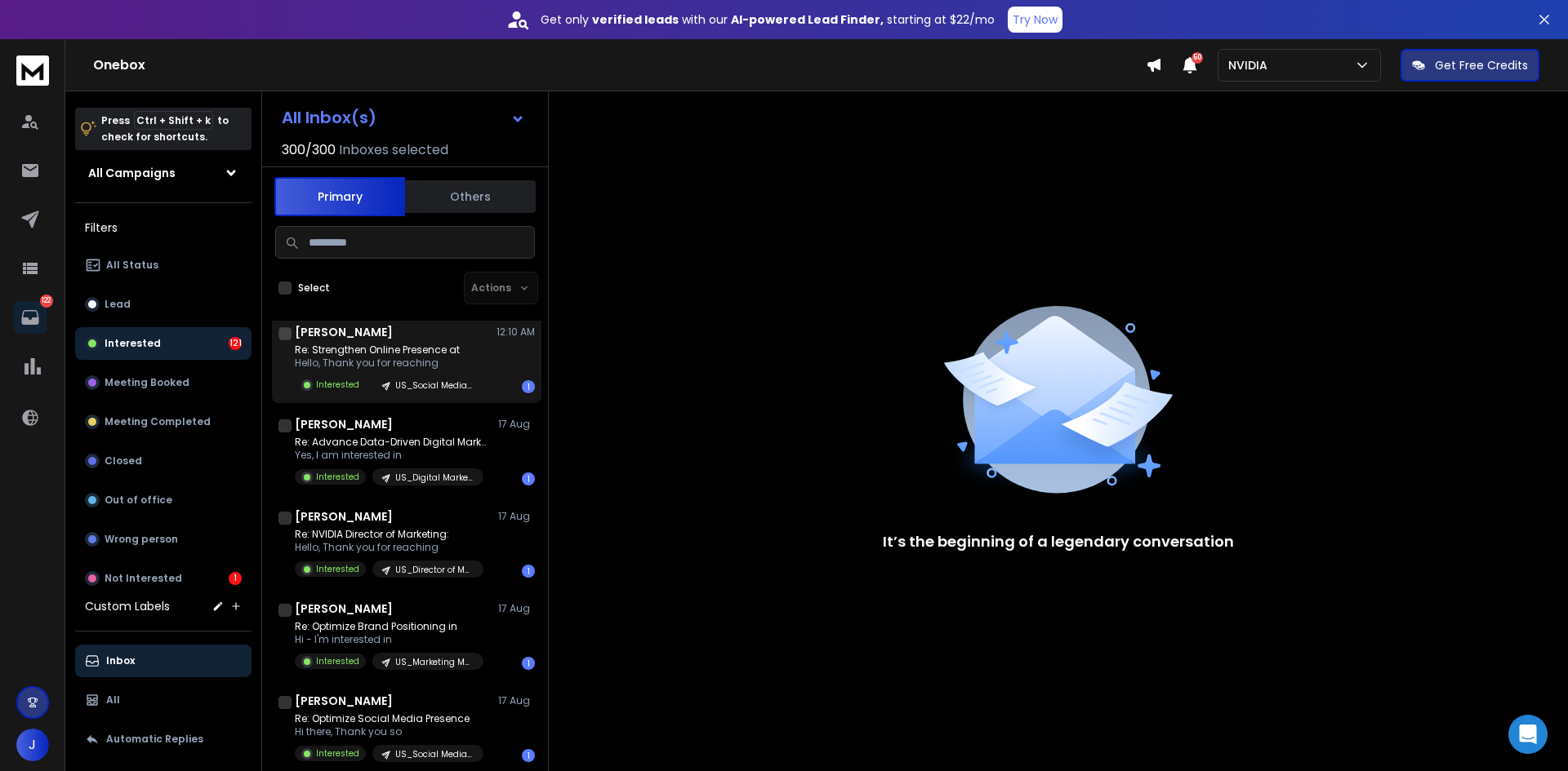
scroll to position [1306, 0]
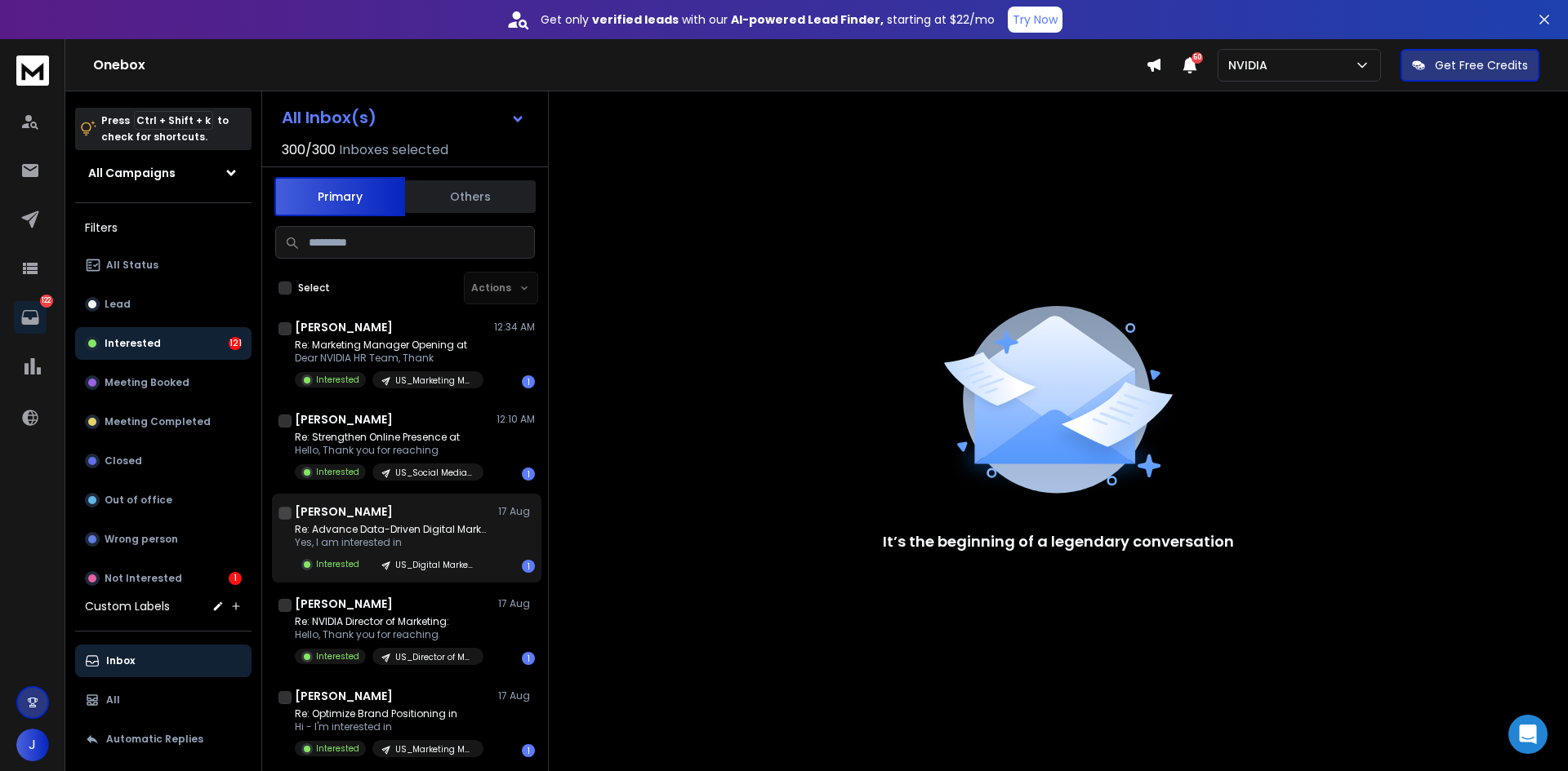
click at [480, 522] on div "[PERSON_NAME] [DATE] Re: Advance Data-Driven Digital Marketing Yes, I am intere…" at bounding box center [414, 538] width 240 height 69
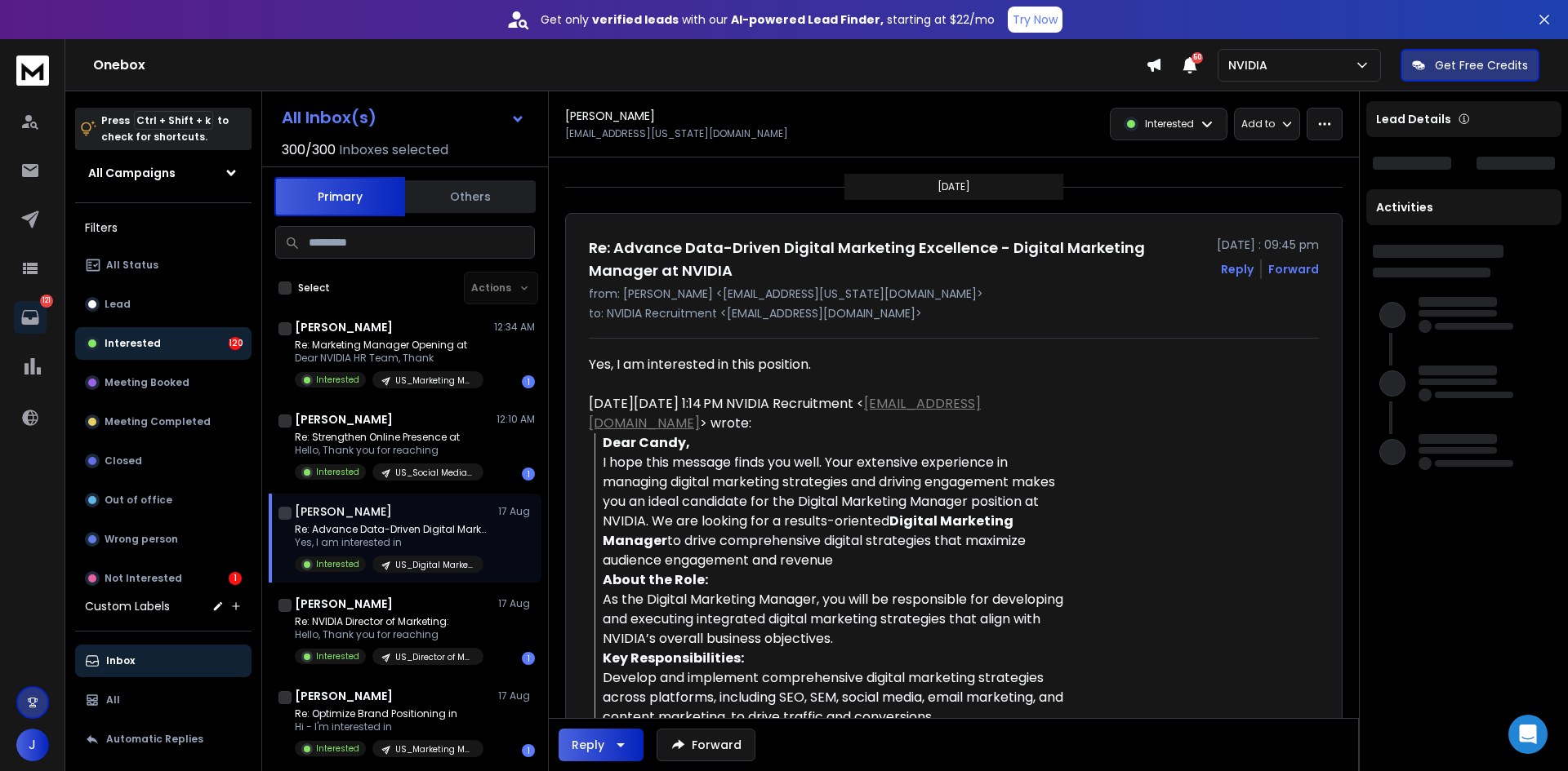
drag, startPoint x: 982, startPoint y: 311, endPoint x: 728, endPoint y: 321, distance: 254.2
click at [728, 321] on p "to: NVIDIA Recruitment <[EMAIL_ADDRESS][DOMAIN_NAME]>" at bounding box center [954, 313] width 730 height 17
click at [806, 360] on div "Yes, I am interested in this position." at bounding box center [827, 365] width 477 height 19
drag, startPoint x: 981, startPoint y: 317, endPoint x: 733, endPoint y: 326, distance: 248.2
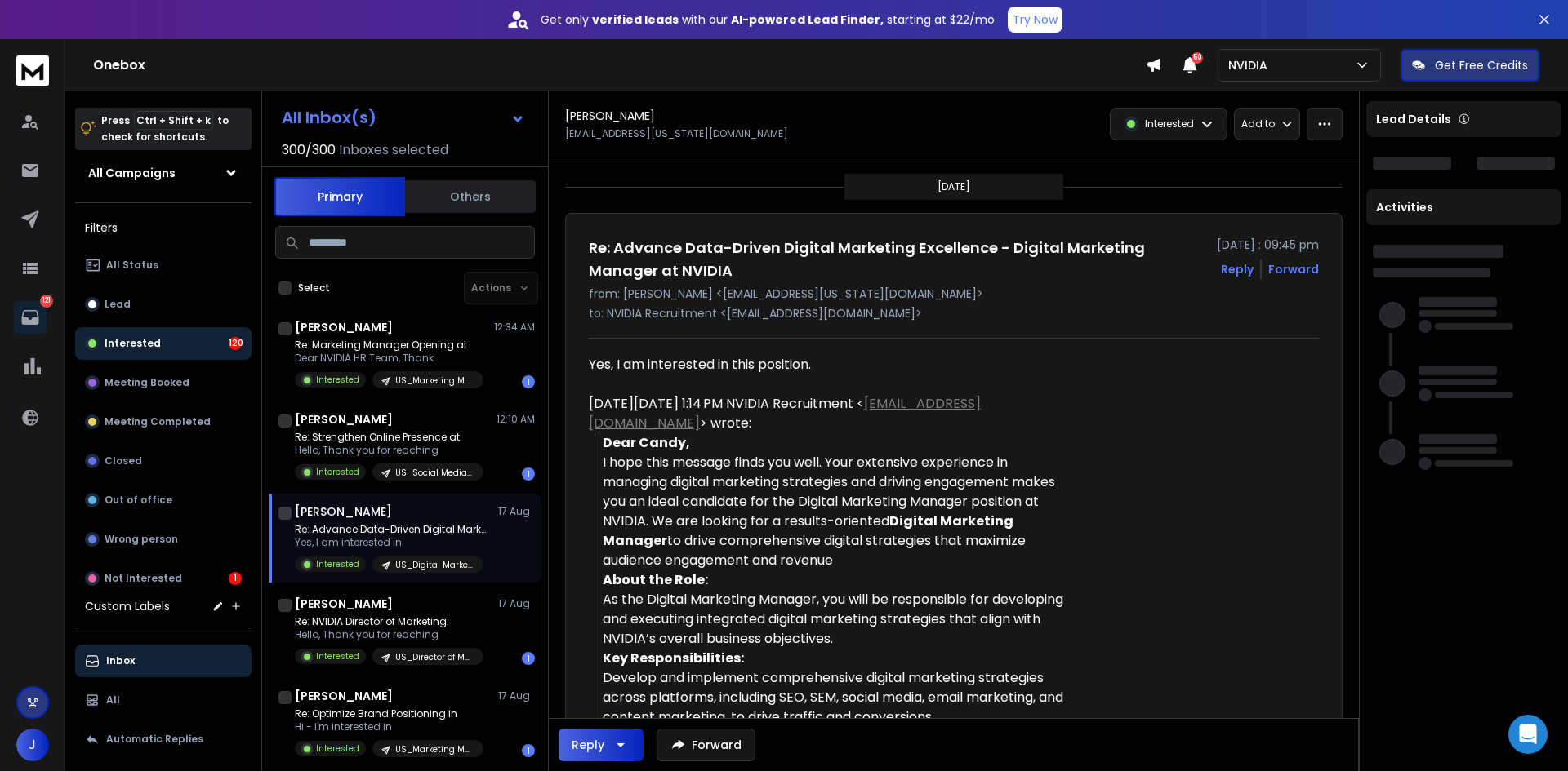
drag, startPoint x: 858, startPoint y: 338, endPoint x: 574, endPoint y: 0, distance: 441.5
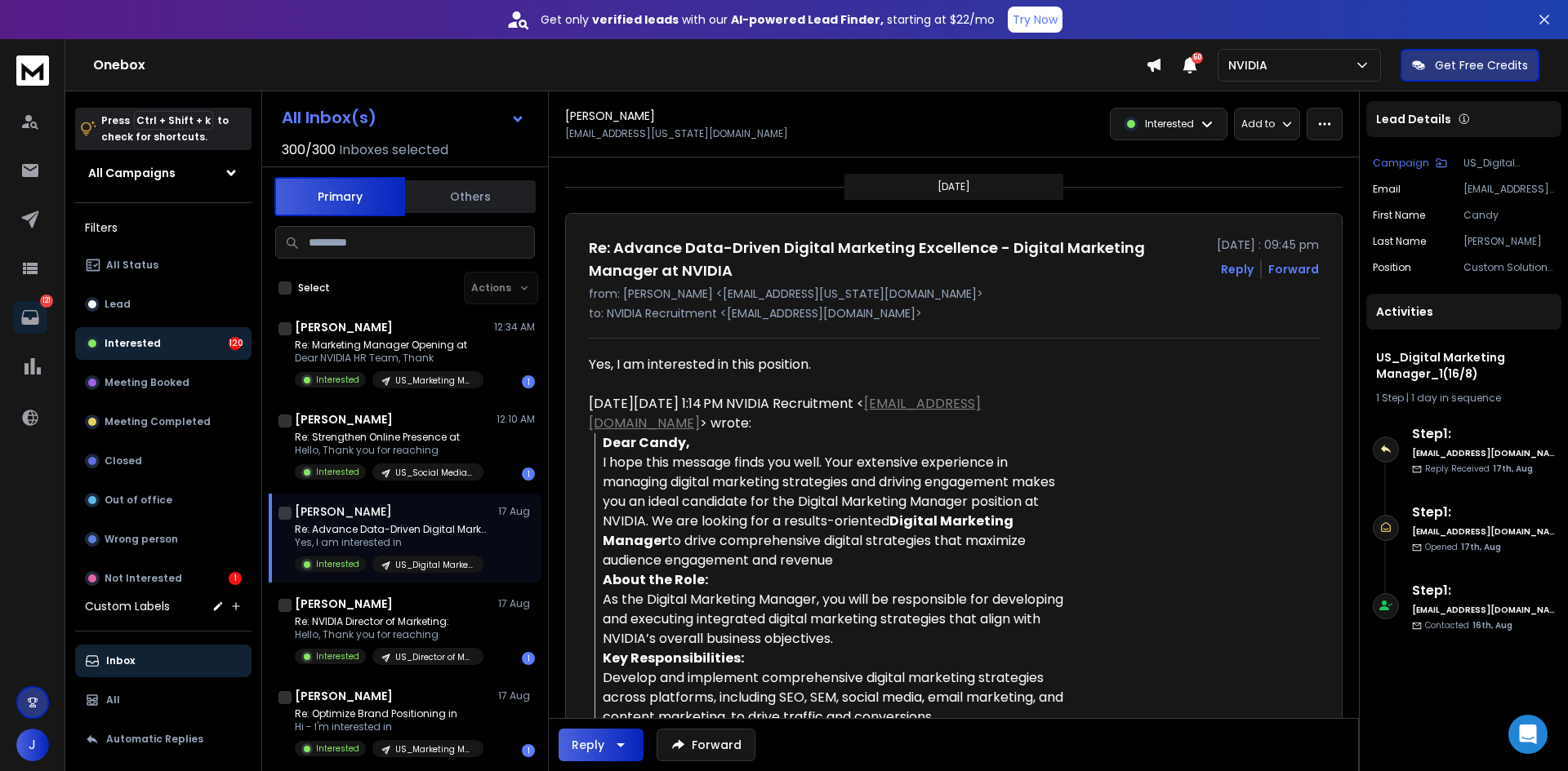
drag, startPoint x: 929, startPoint y: 315, endPoint x: 725, endPoint y: 310, distance: 204.1
click at [725, 310] on p "to: NVIDIA Recruitment <[EMAIL_ADDRESS][DOMAIN_NAME]>" at bounding box center [954, 313] width 730 height 17
copy p "[EMAIL_ADDRESS][DOMAIN_NAME]"
click at [1179, 121] on p "Interested" at bounding box center [1169, 124] width 49 height 13
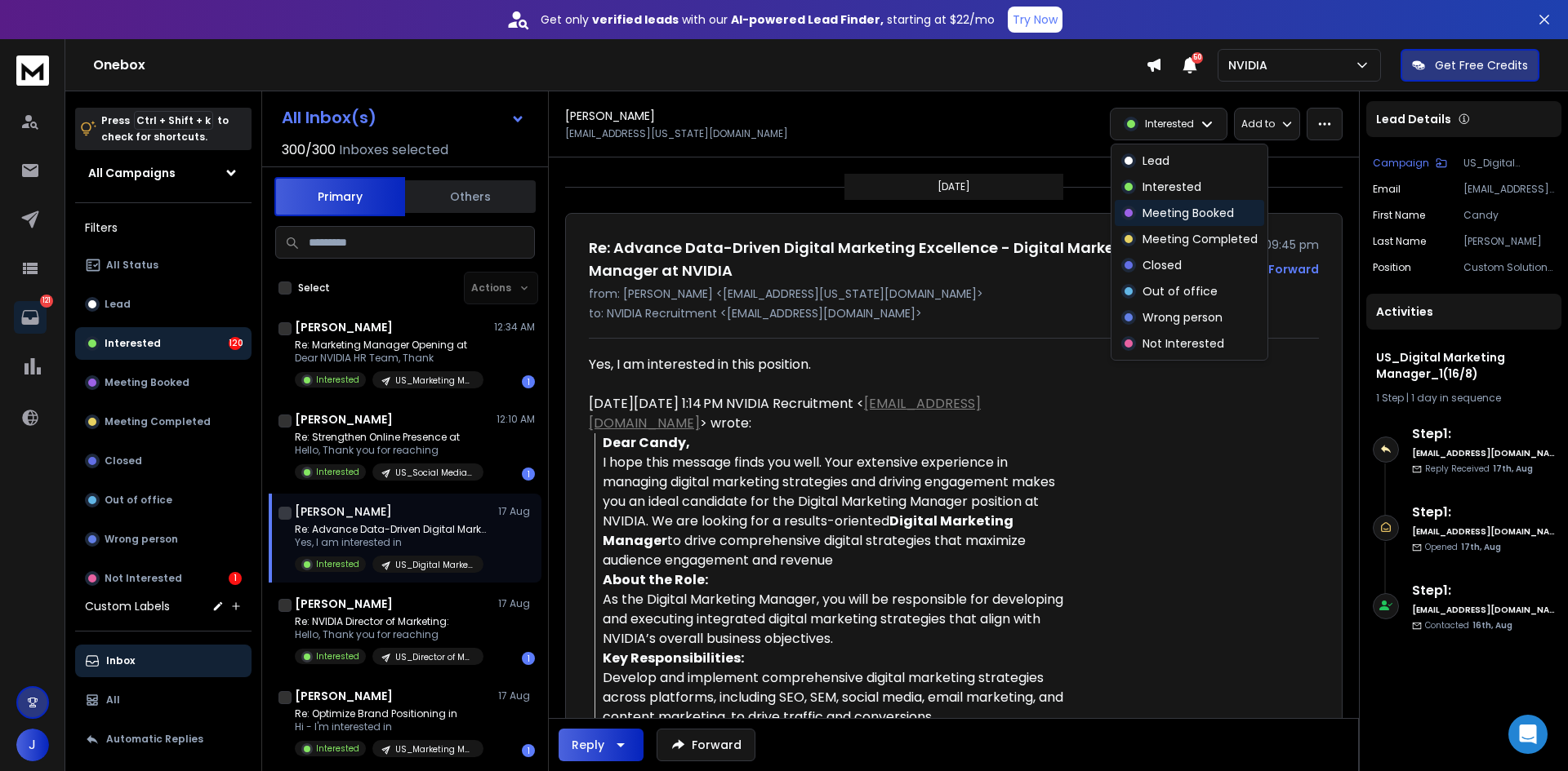
click at [1205, 215] on p "Meeting Booked" at bounding box center [1189, 212] width 92 height 17
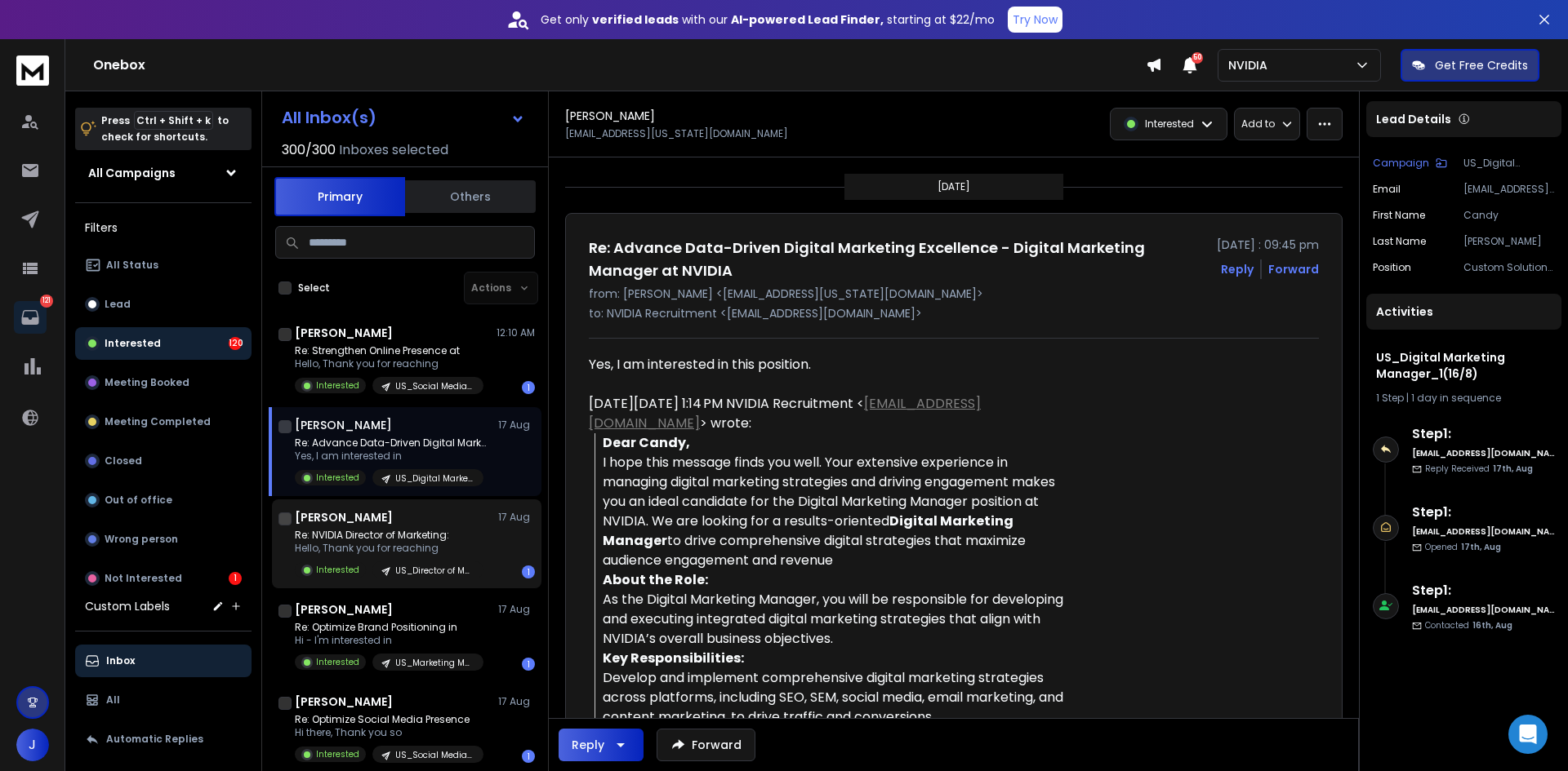
scroll to position [1469, 0]
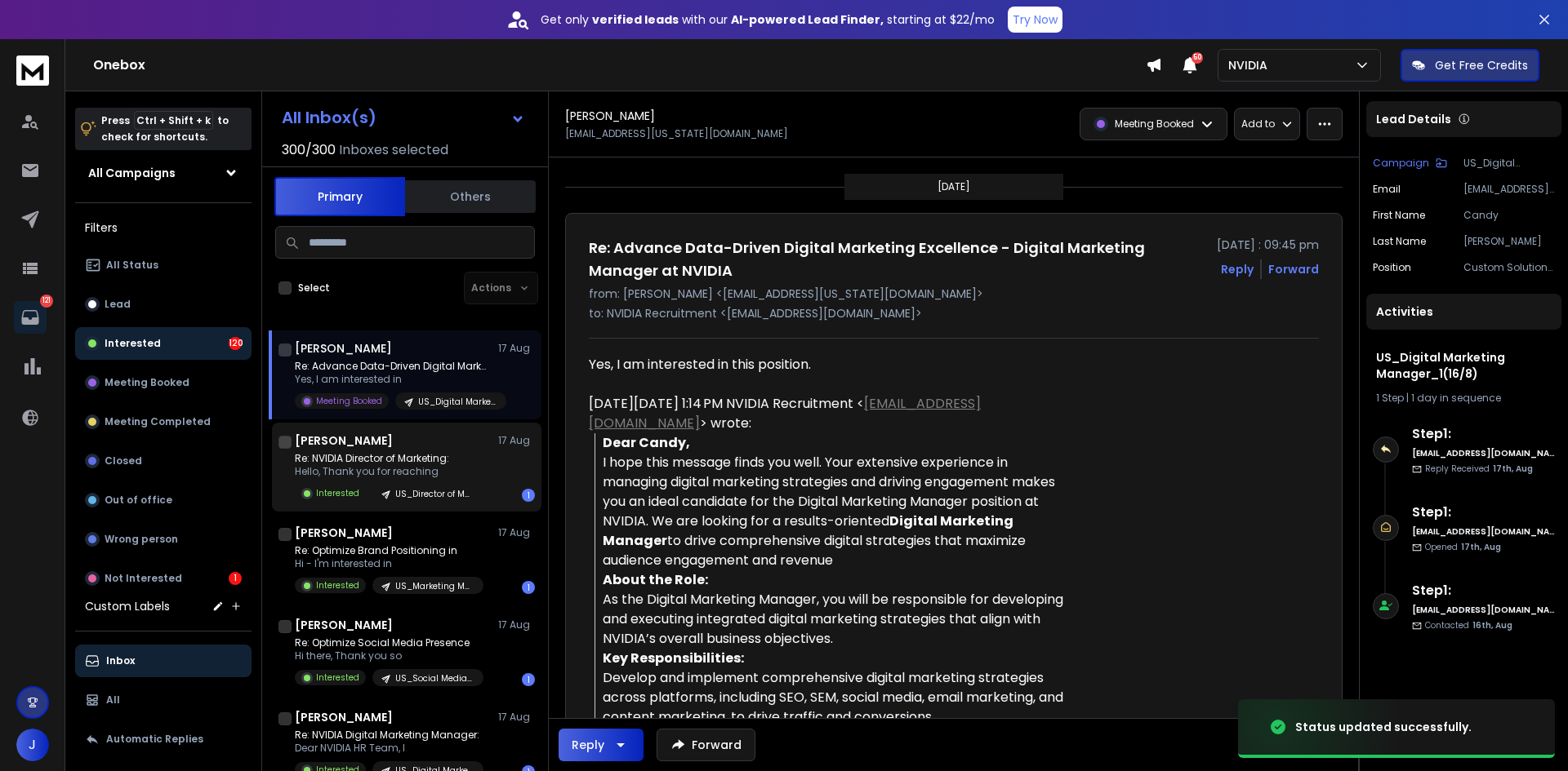
click at [420, 435] on div "[PERSON_NAME] [DATE]" at bounding box center [414, 441] width 240 height 17
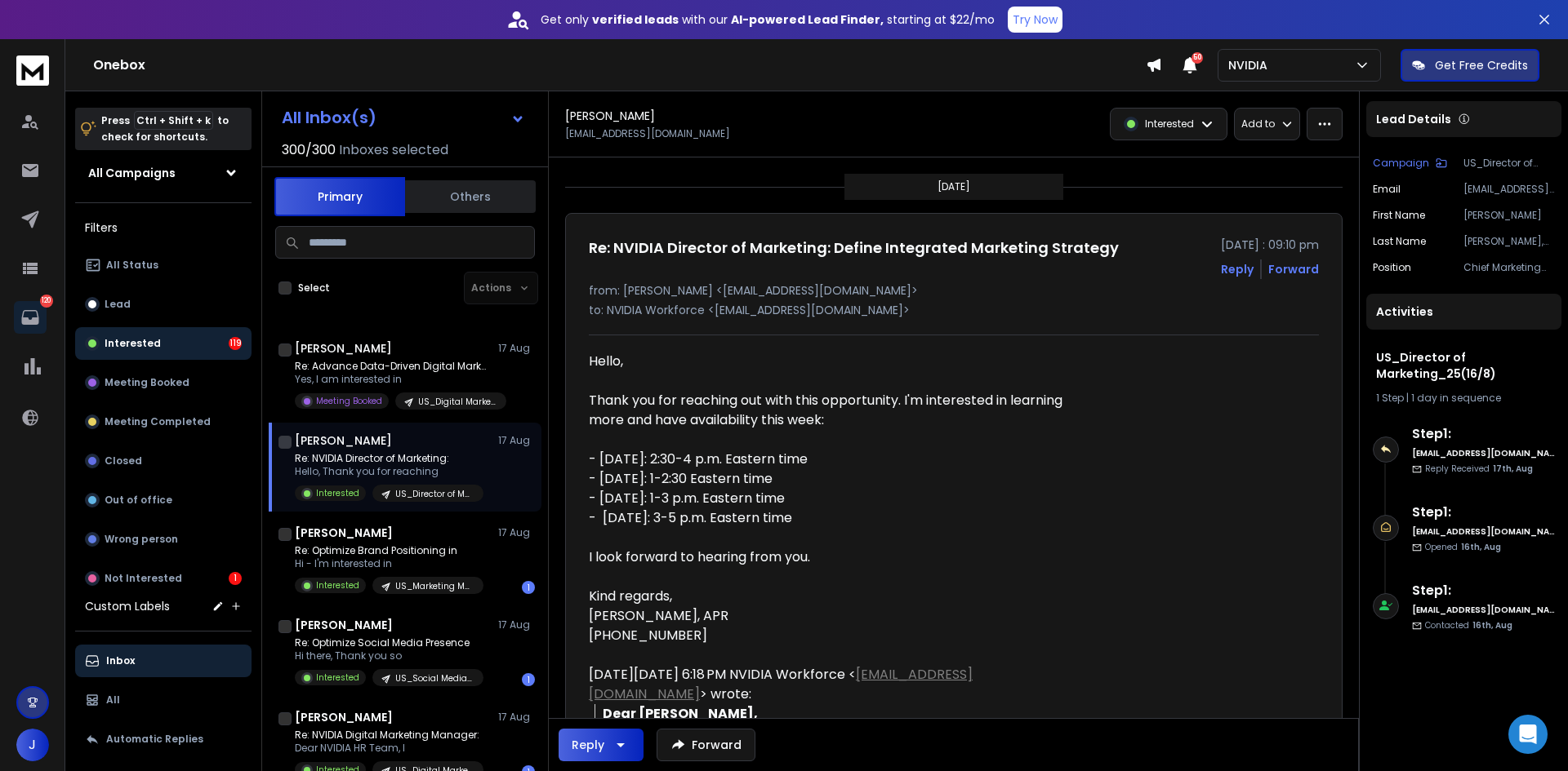
drag, startPoint x: 1098, startPoint y: 311, endPoint x: 716, endPoint y: 310, distance: 382.0
click at [716, 310] on p "to: NVIDIA Workforce <[EMAIL_ADDRESS][DOMAIN_NAME]>" at bounding box center [954, 310] width 730 height 17
copy p "[EMAIL_ADDRESS][DOMAIN_NAME]"
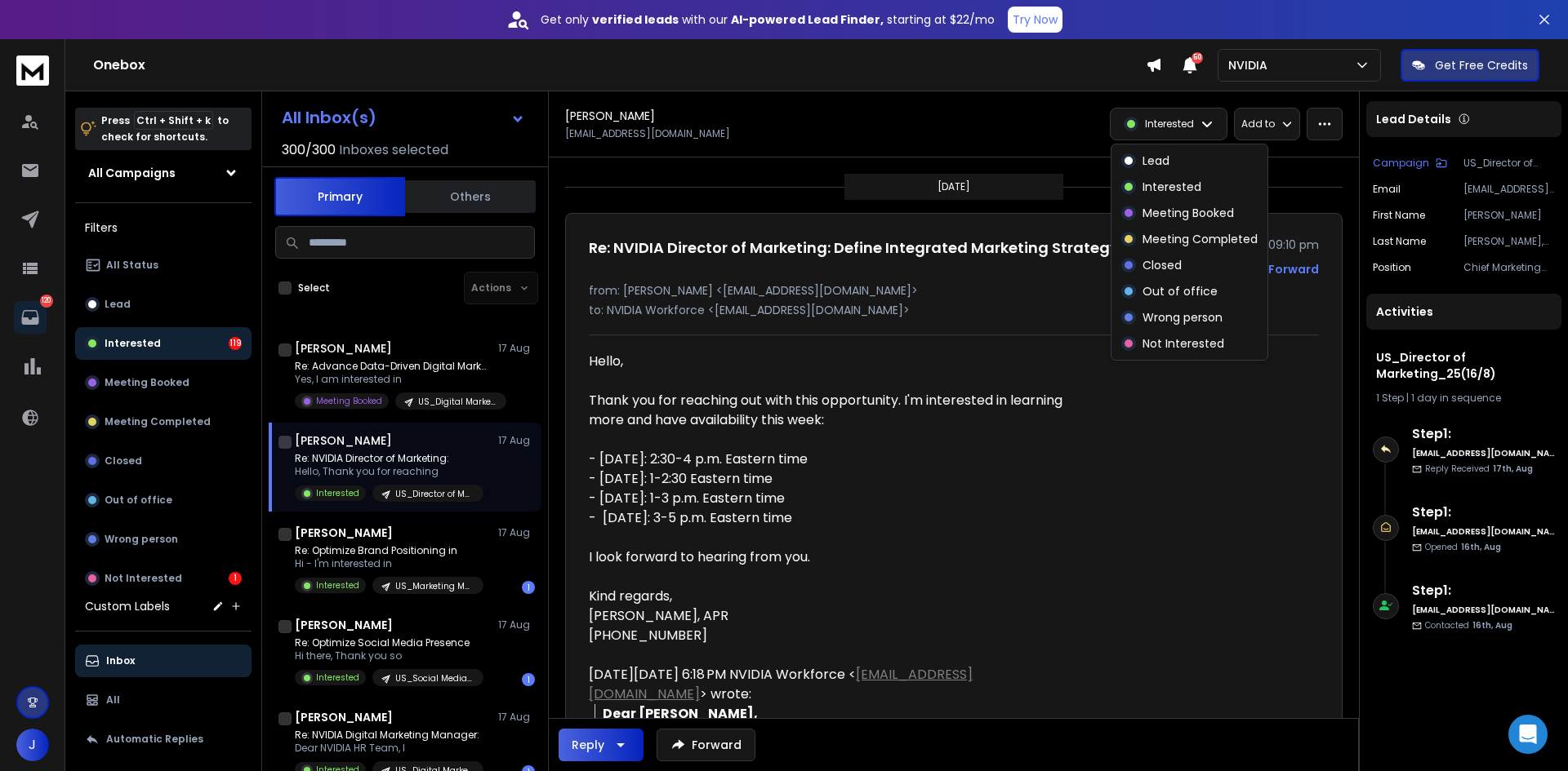
click at [1151, 128] on p "Interested" at bounding box center [1169, 124] width 49 height 13
click at [1187, 209] on p "Meeting Booked" at bounding box center [1189, 212] width 92 height 17
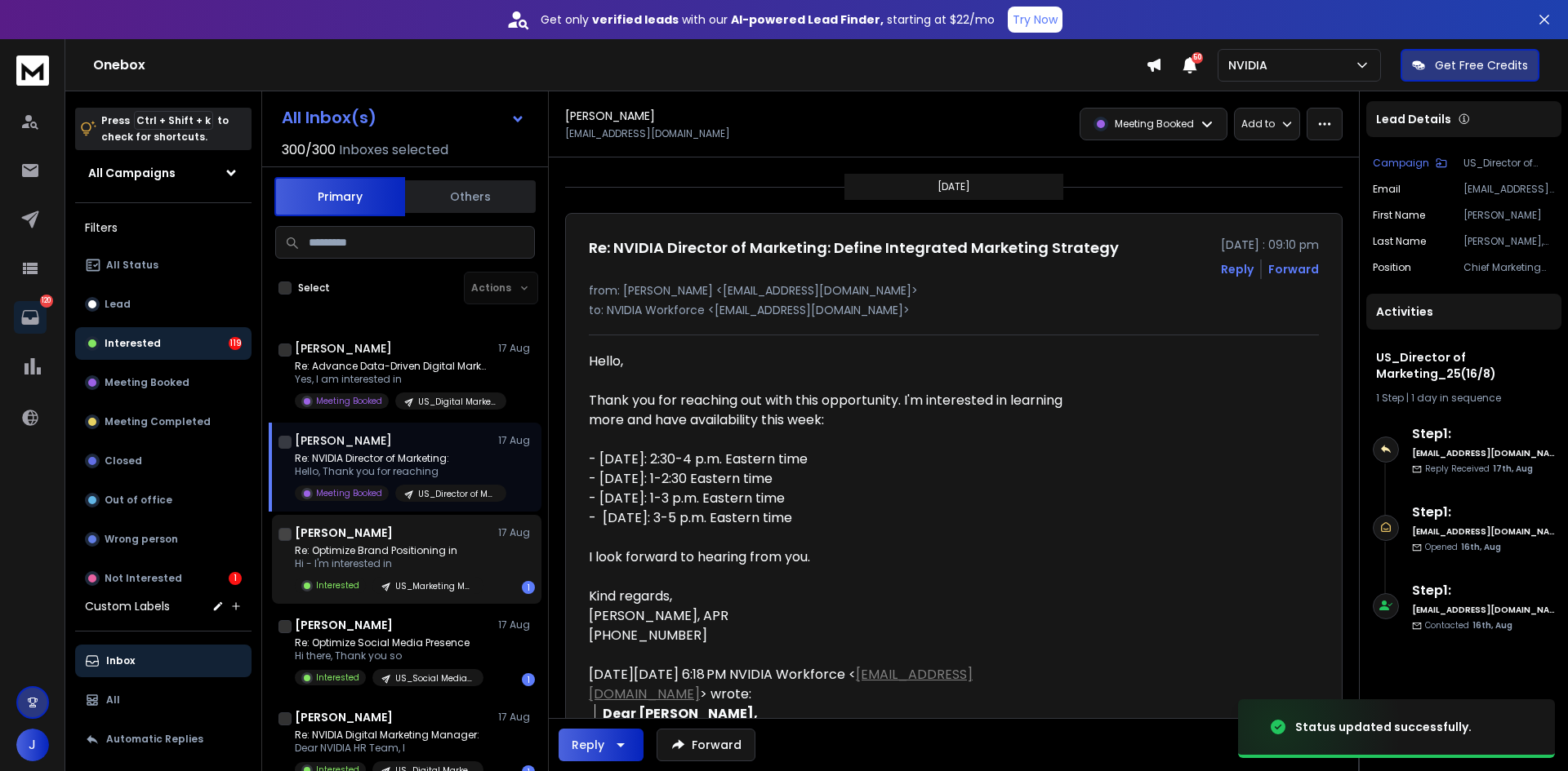
click at [454, 547] on p "Re: Optimize Brand Positioning in" at bounding box center [388, 551] width 188 height 13
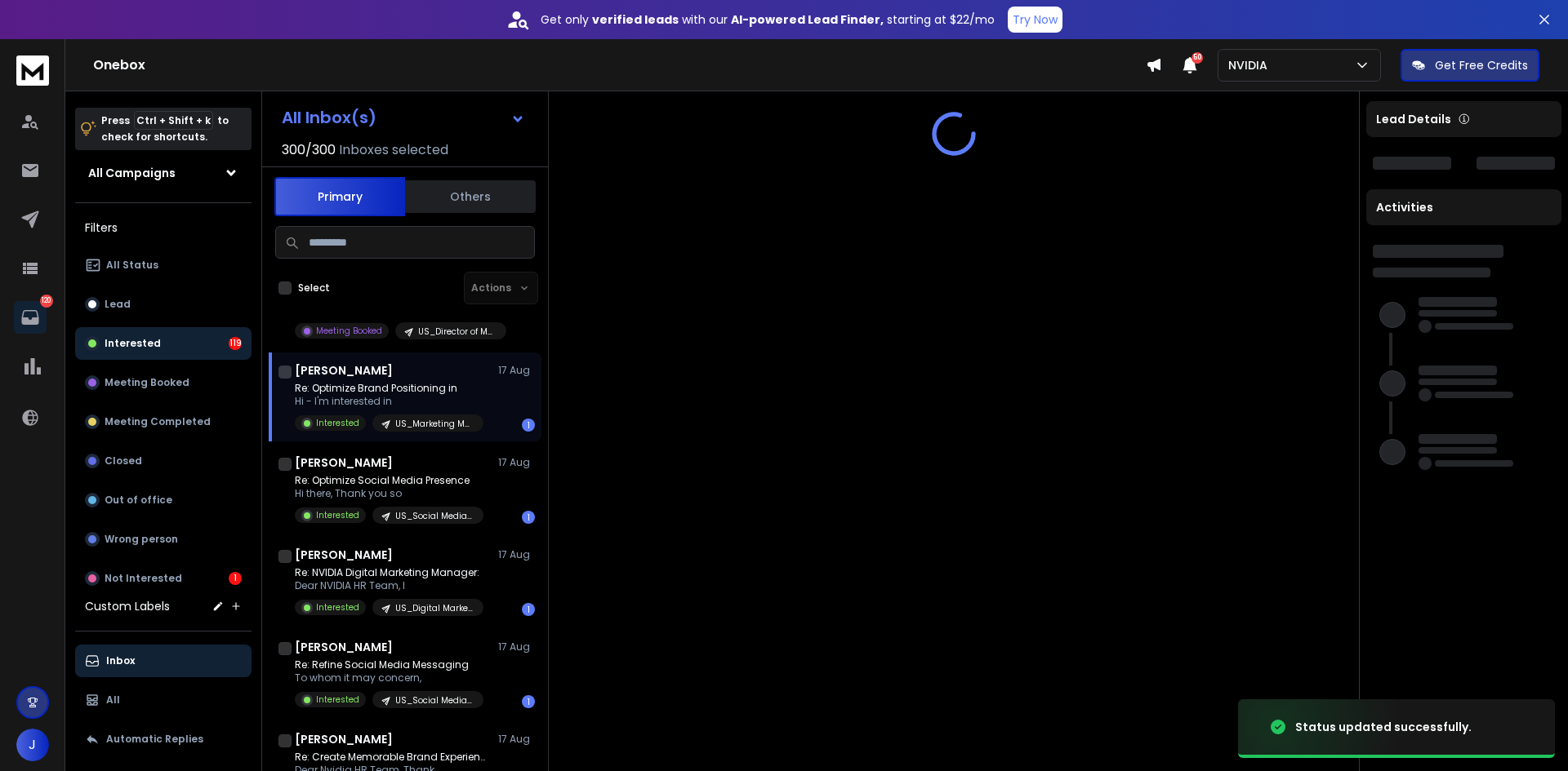
scroll to position [1633, 0]
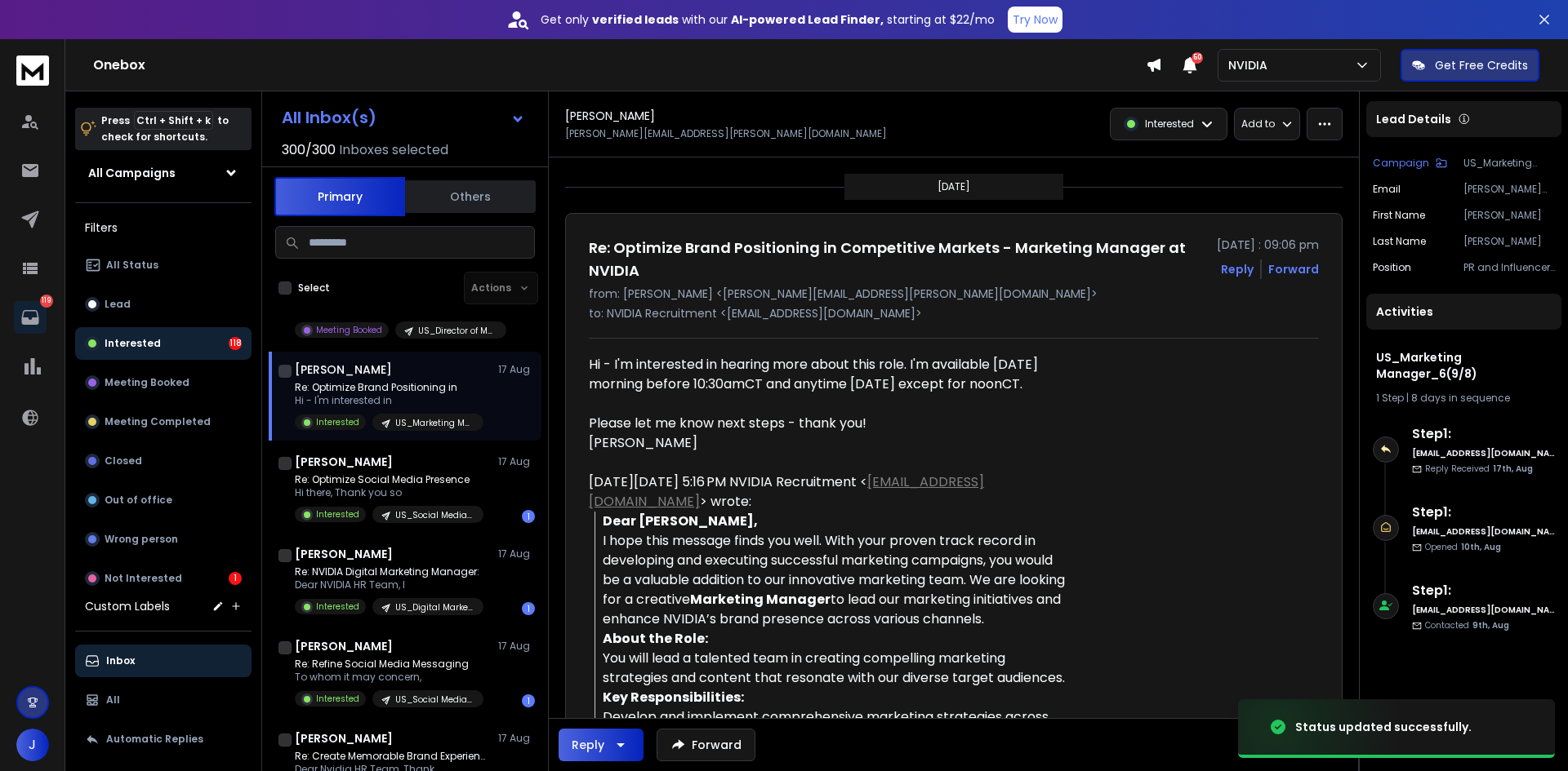
drag, startPoint x: 997, startPoint y: 314, endPoint x: 725, endPoint y: 321, distance: 272.1
click at [725, 321] on p "to: NVIDIA Recruitment <[EMAIL_ADDRESS][DOMAIN_NAME]>" at bounding box center [954, 313] width 730 height 17
copy p "[EMAIL_ADDRESS][DOMAIN_NAME]"
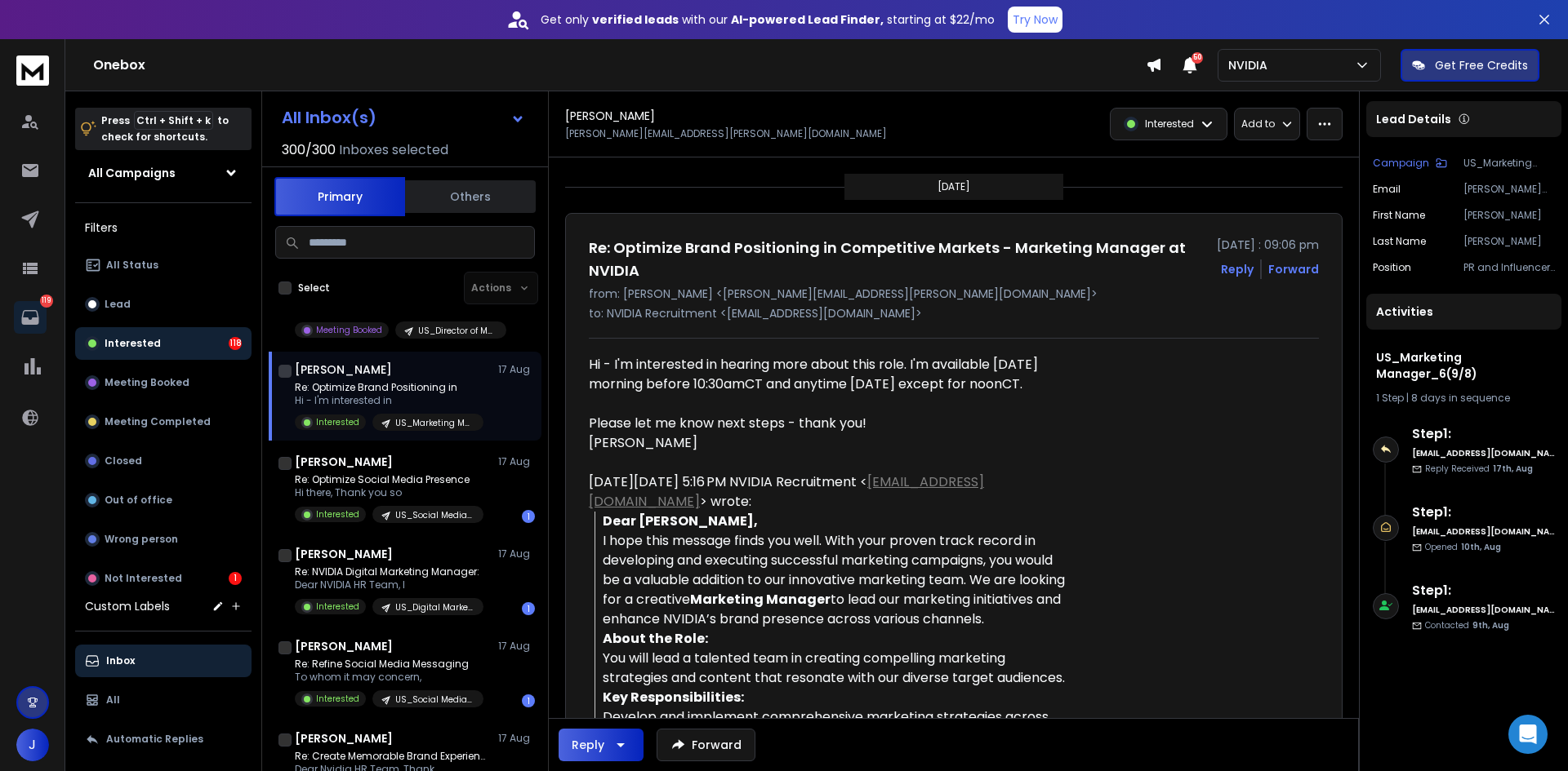
copy p "[EMAIL_ADDRESS][DOMAIN_NAME]"
click at [1203, 124] on icon at bounding box center [1206, 124] width 13 height 13
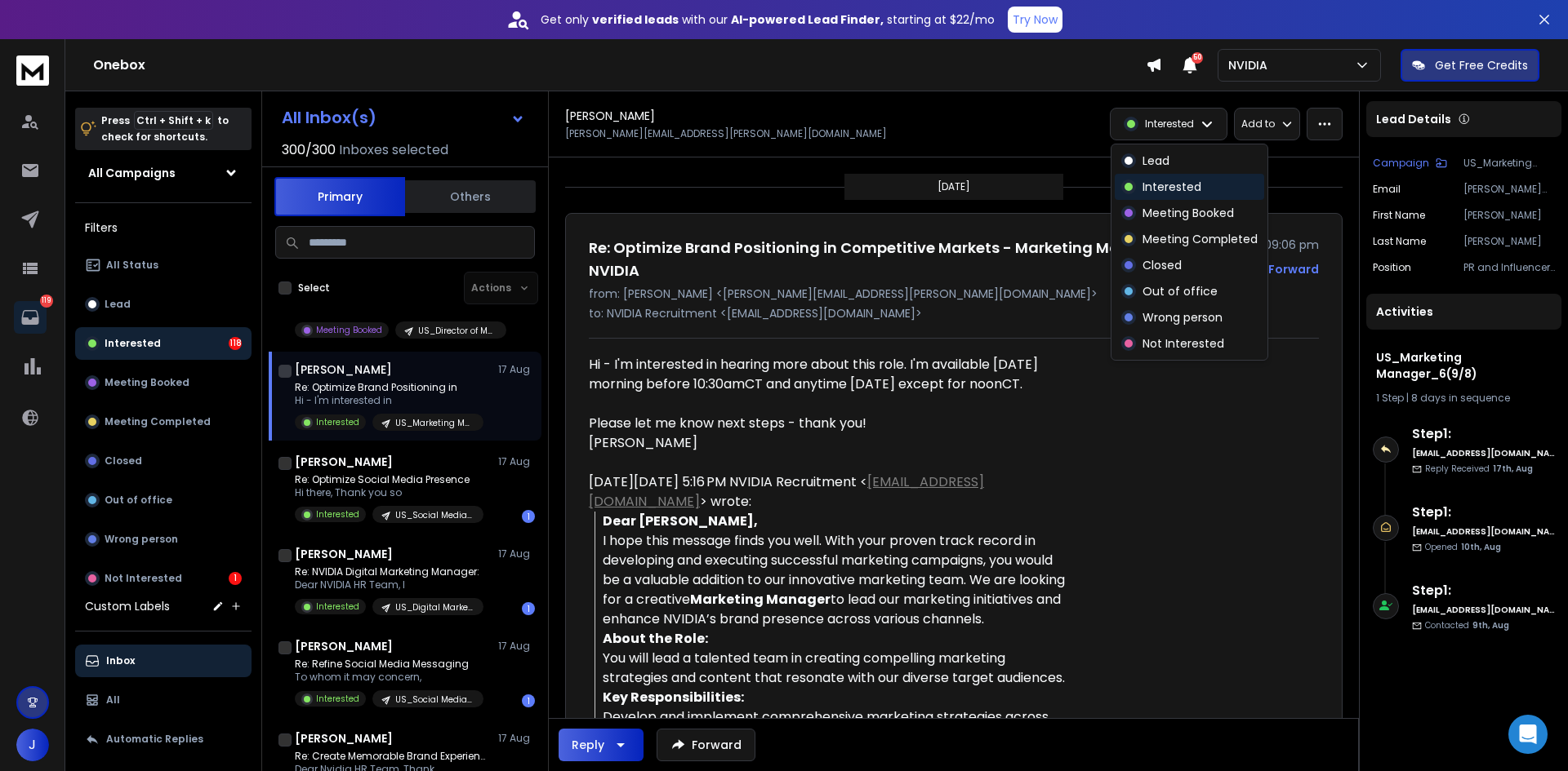
click at [1190, 189] on p "Interested" at bounding box center [1172, 186] width 59 height 17
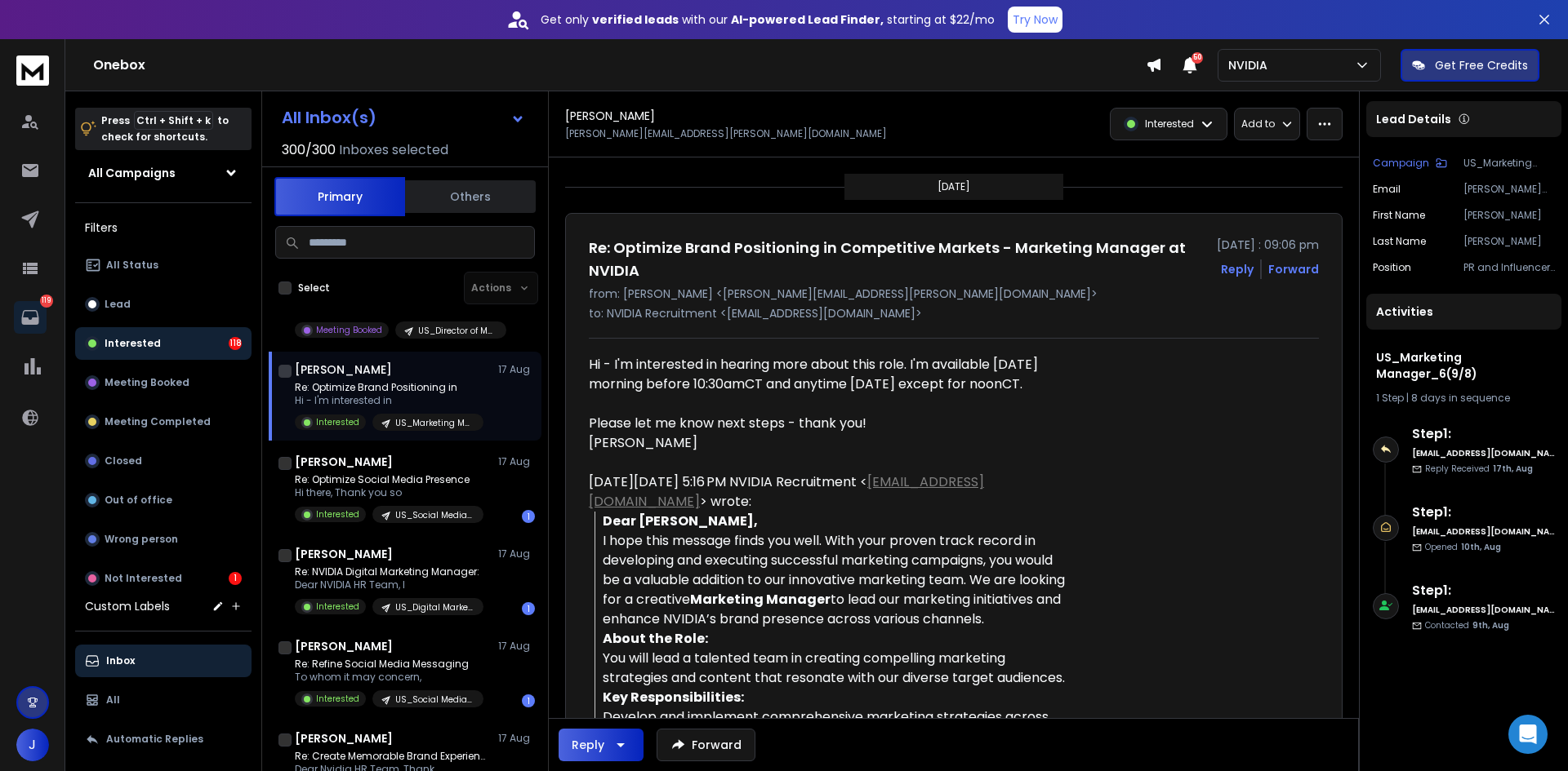
click at [1178, 134] on div "Interested" at bounding box center [1168, 124] width 116 height 31
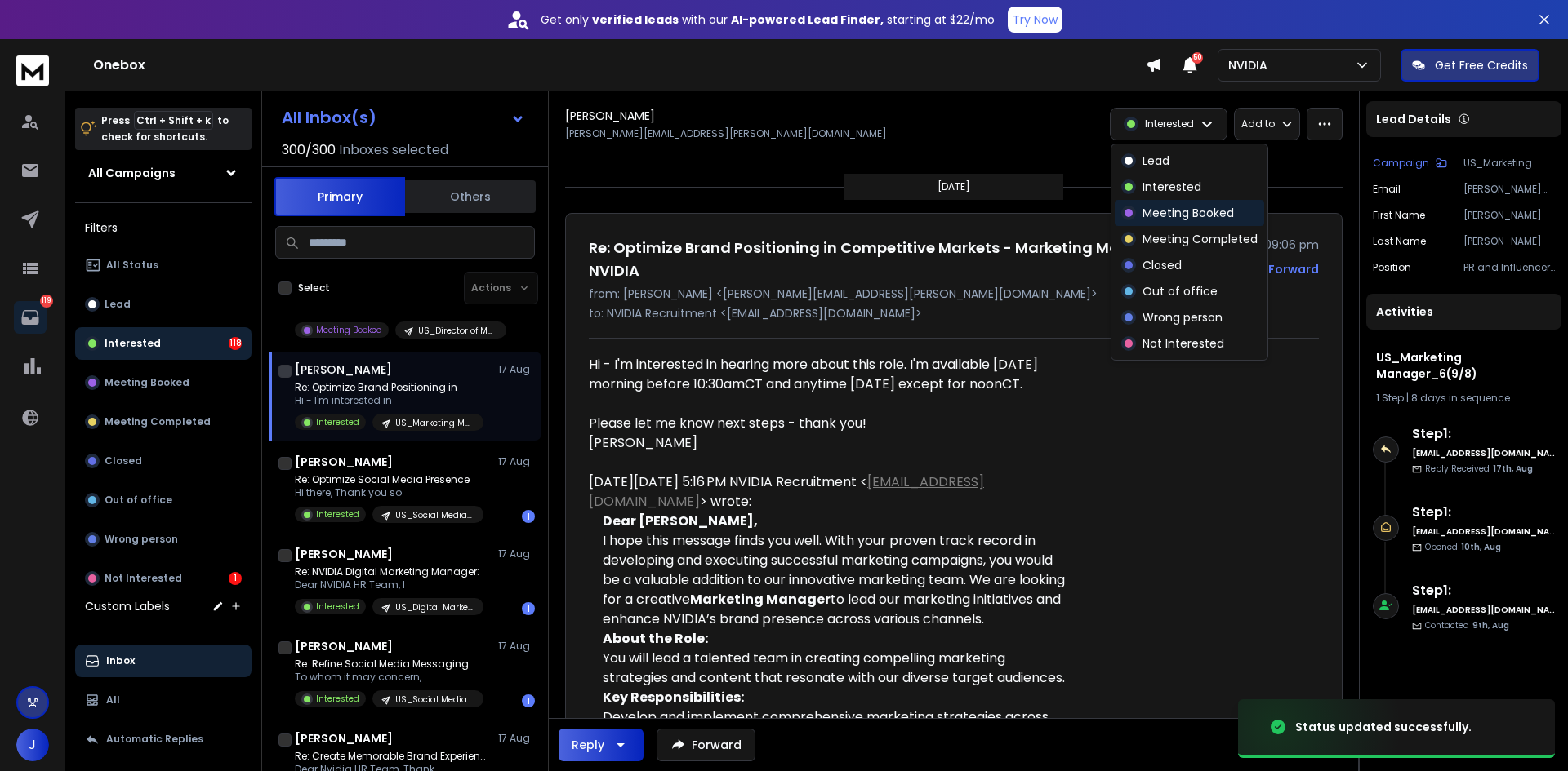
click at [1198, 206] on p "Meeting Booked" at bounding box center [1189, 212] width 92 height 17
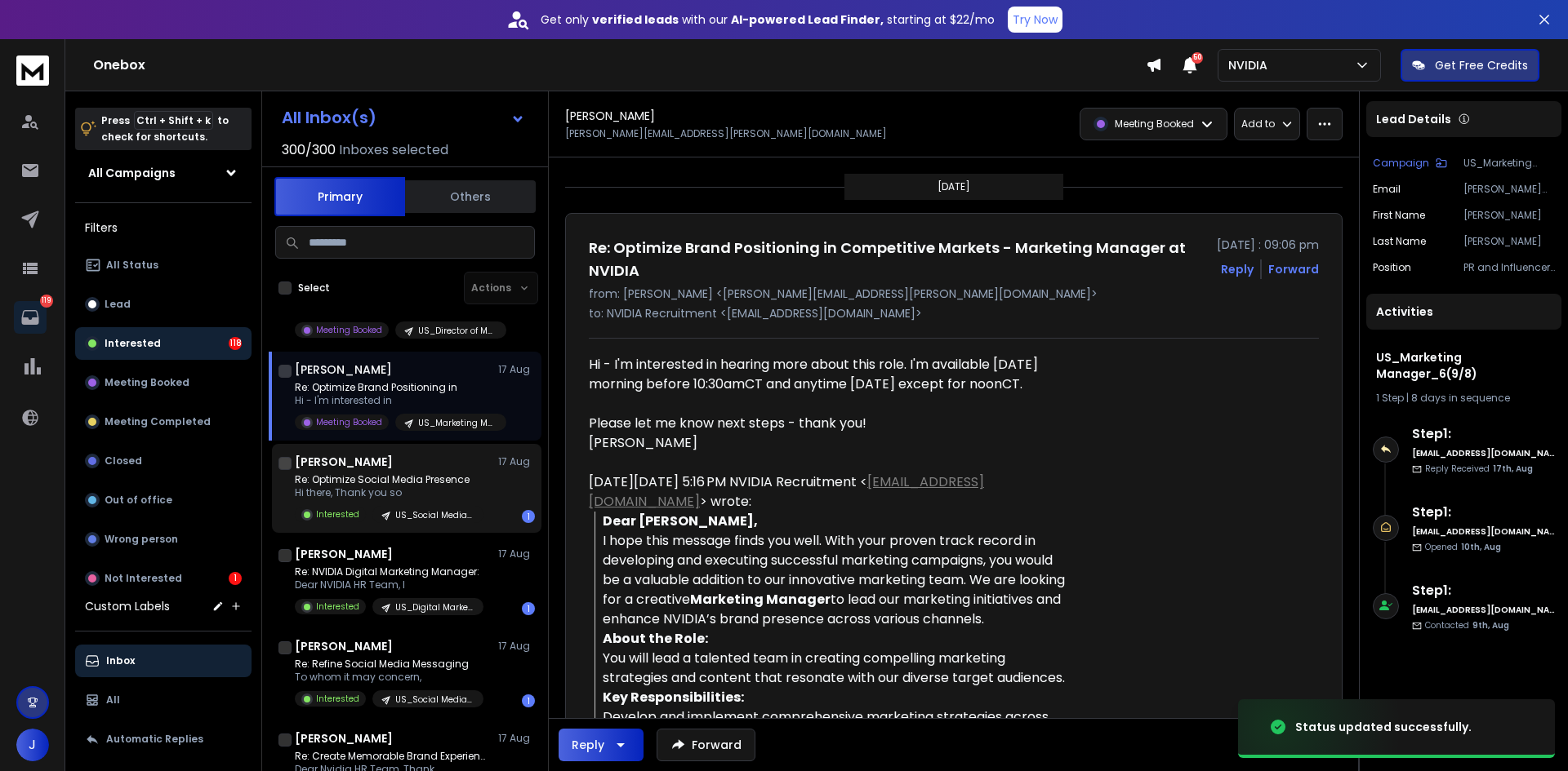
click at [443, 483] on p "Re: Optimize Social Media Presence" at bounding box center [388, 480] width 188 height 13
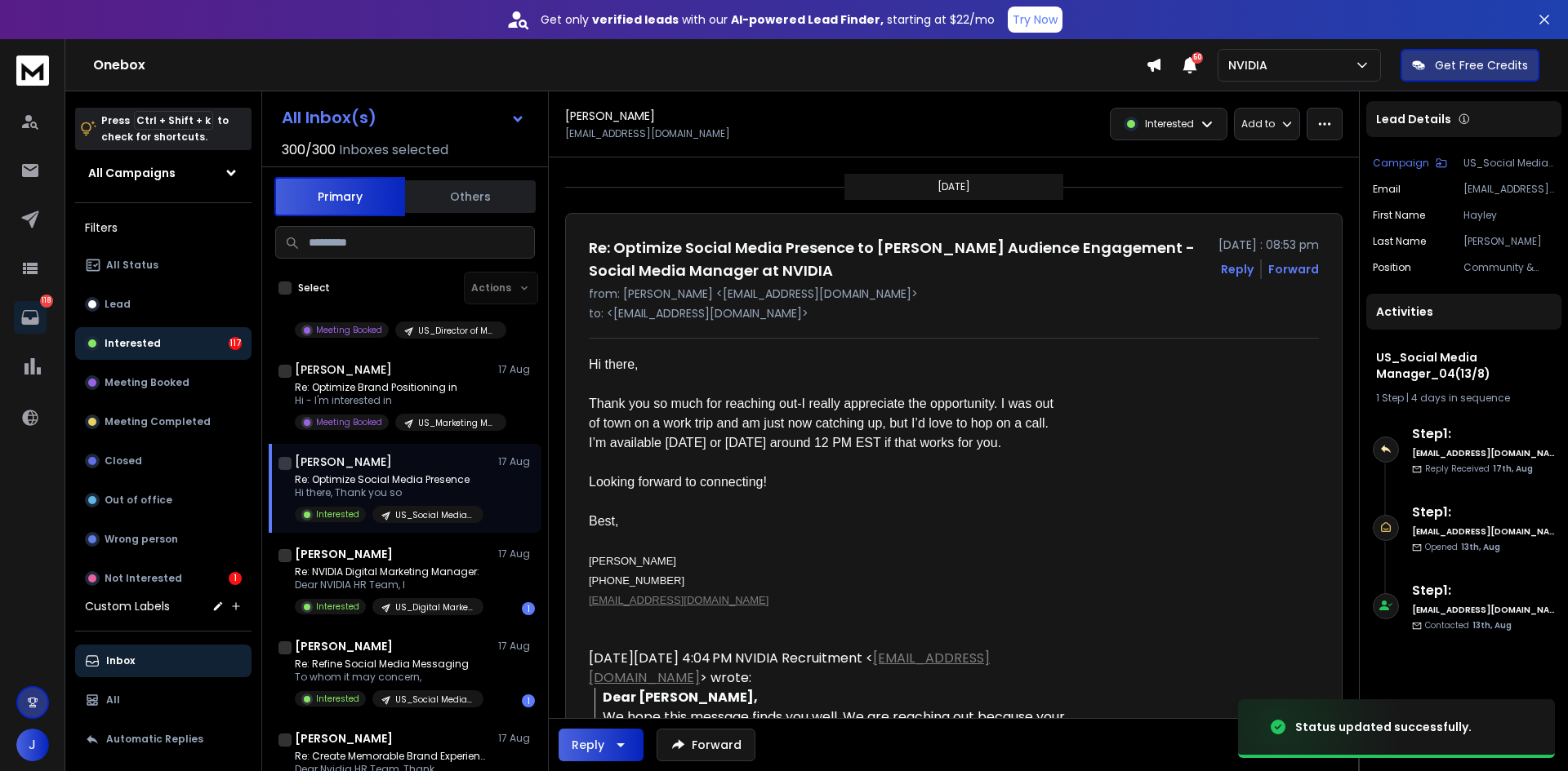
drag, startPoint x: 863, startPoint y: 314, endPoint x: 613, endPoint y: 317, distance: 250.0
click at [613, 317] on p "to: <[EMAIL_ADDRESS][DOMAIN_NAME]>" at bounding box center [954, 313] width 730 height 17
copy p "[EMAIL_ADDRESS][DOMAIN_NAME]"
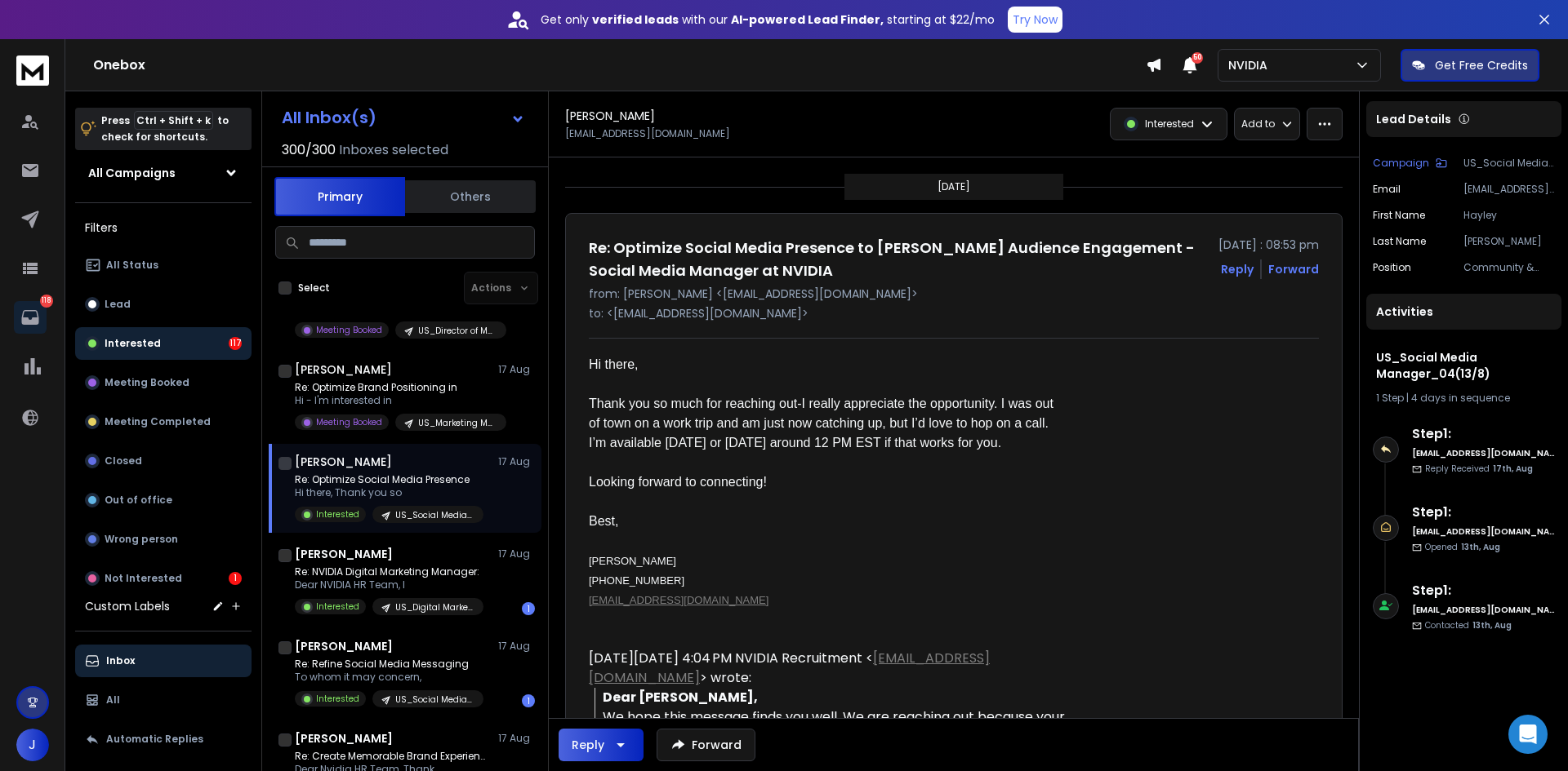
click at [1144, 130] on div "Interested" at bounding box center [1168, 124] width 116 height 31
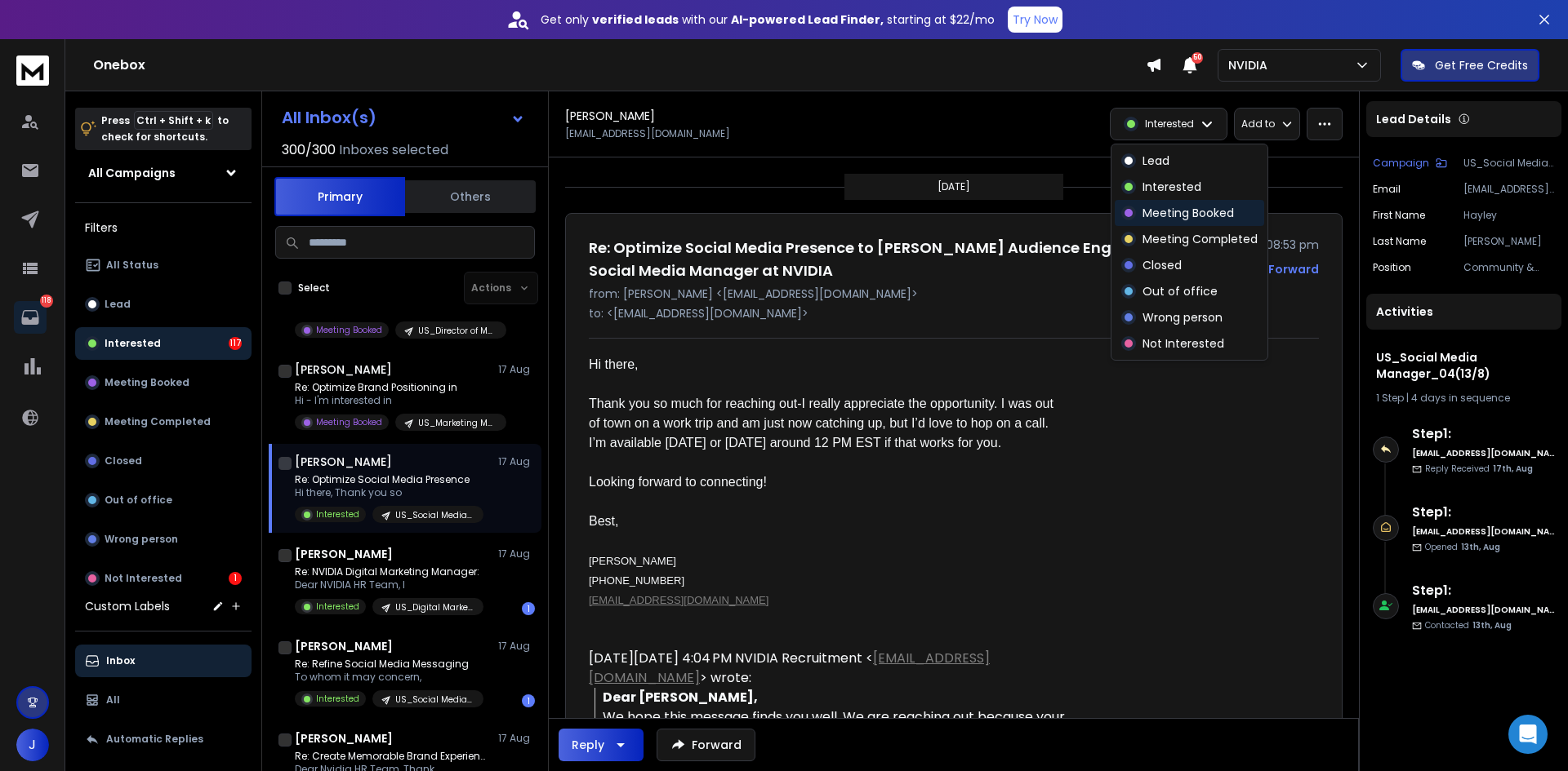
click at [1192, 211] on p "Meeting Booked" at bounding box center [1189, 212] width 92 height 17
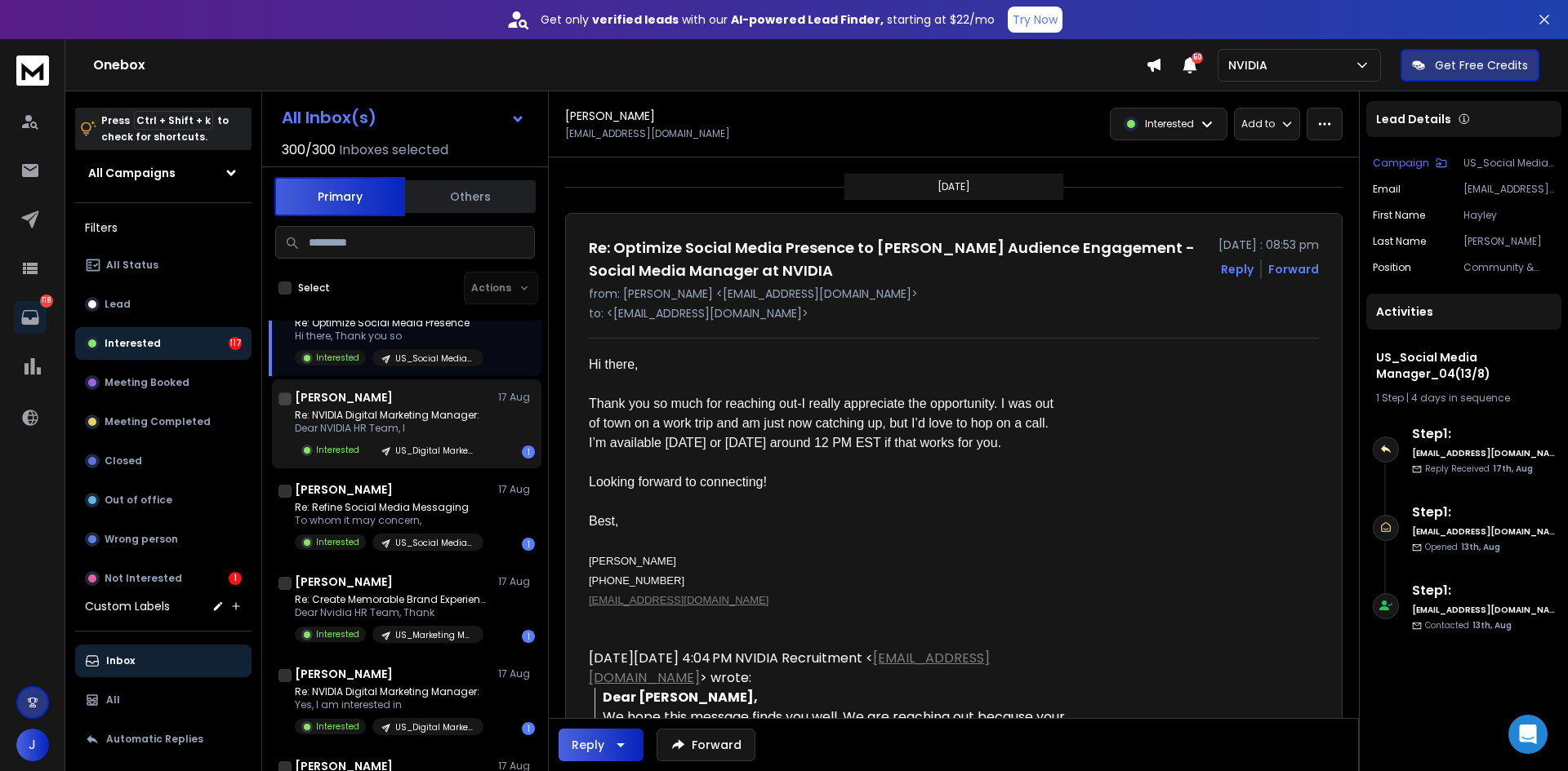
scroll to position [1795, 0]
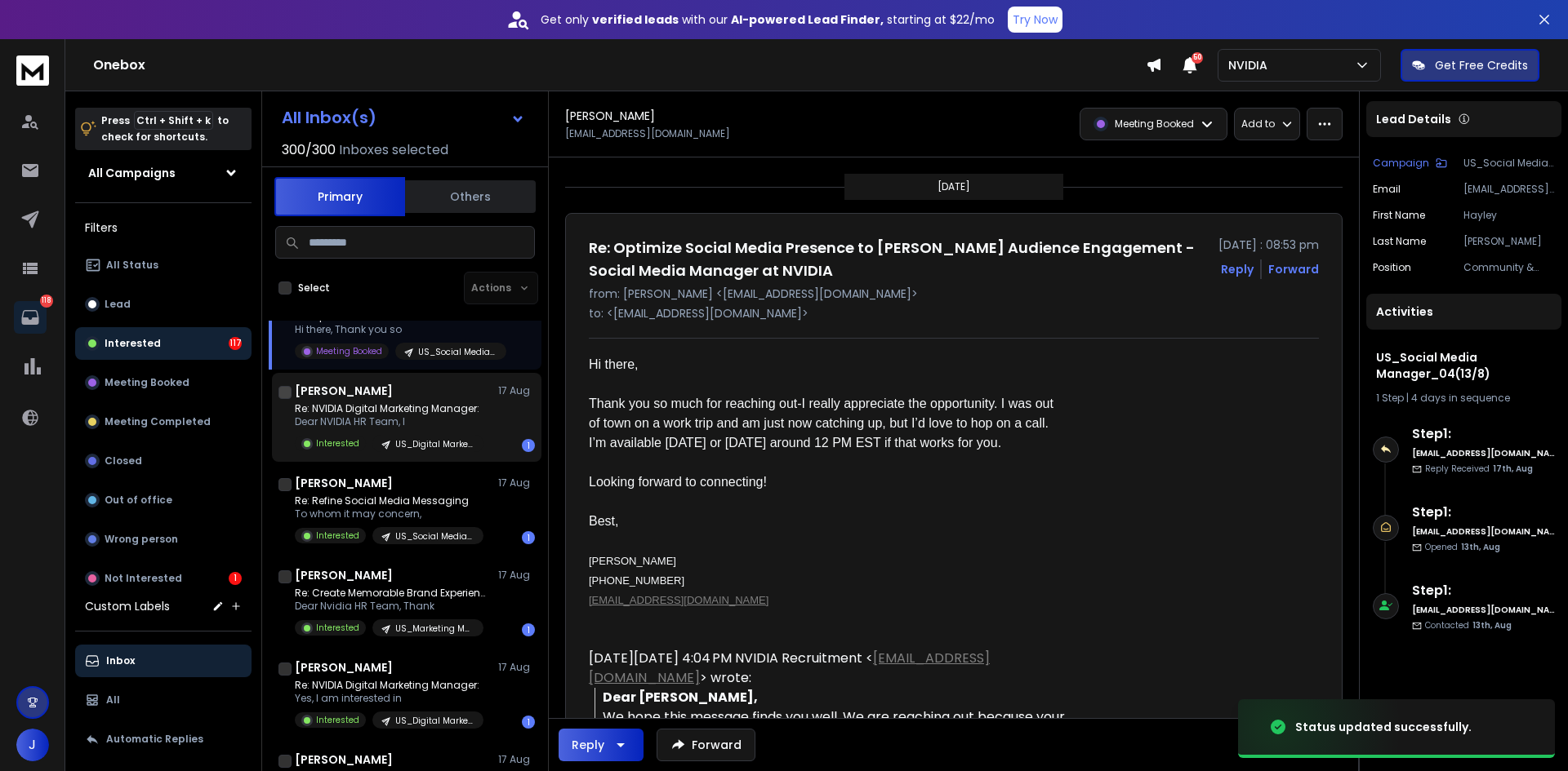
click at [453, 422] on p "Dear NVIDIA HR Team, I" at bounding box center [388, 421] width 188 height 13
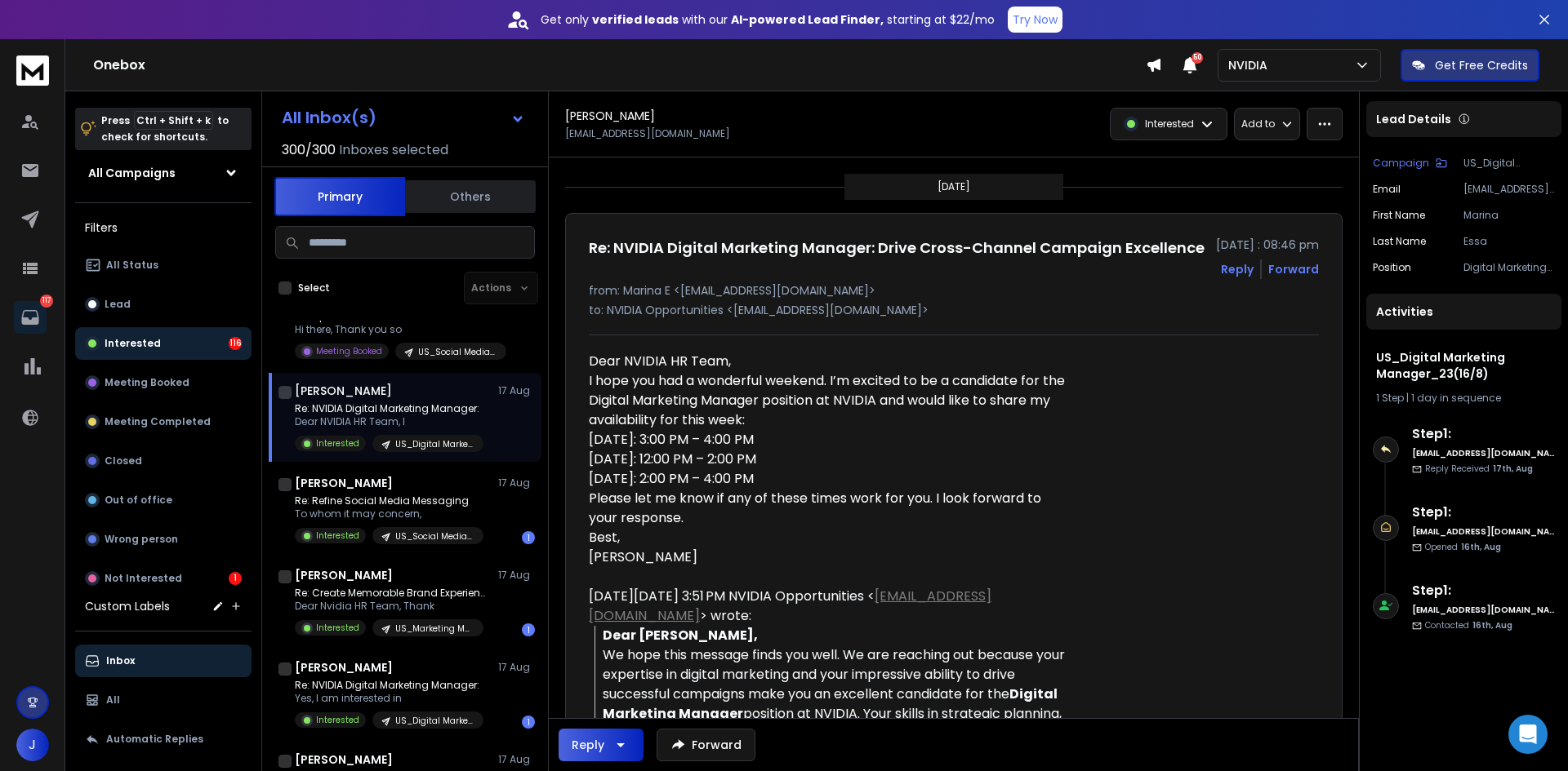
drag, startPoint x: 1044, startPoint y: 315, endPoint x: 734, endPoint y: 316, distance: 310.0
click at [734, 316] on p "to: NVIDIA Opportunities <nextopportunity@careerpathfinderplatformnvidia.com>" at bounding box center [954, 310] width 730 height 17
copy p "nextopportunity@careerpathfinderplatformnvidia.com"
click at [1163, 135] on div "Interested" at bounding box center [1168, 124] width 116 height 31
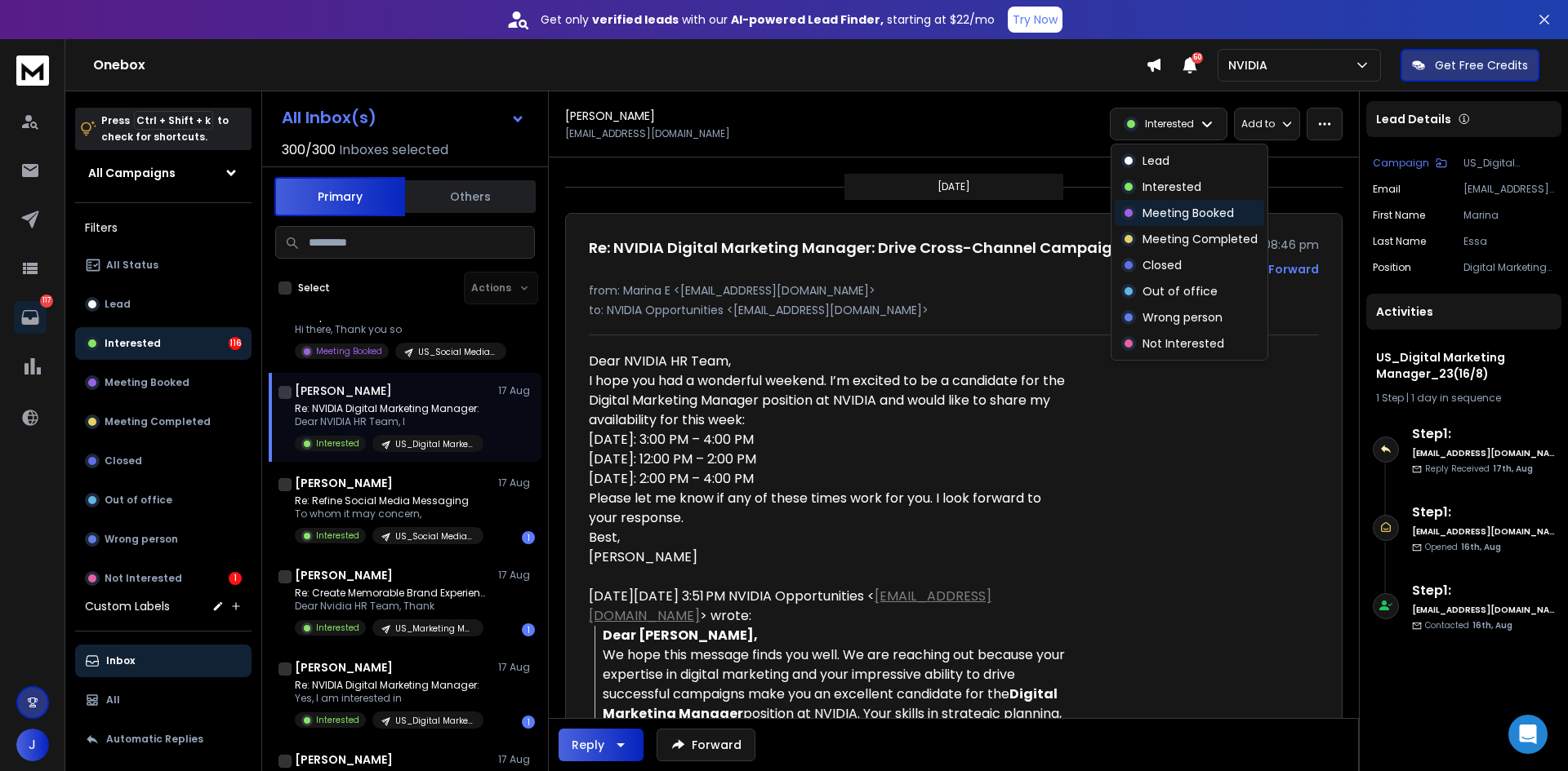
click at [1174, 212] on p "Meeting Booked" at bounding box center [1189, 212] width 92 height 17
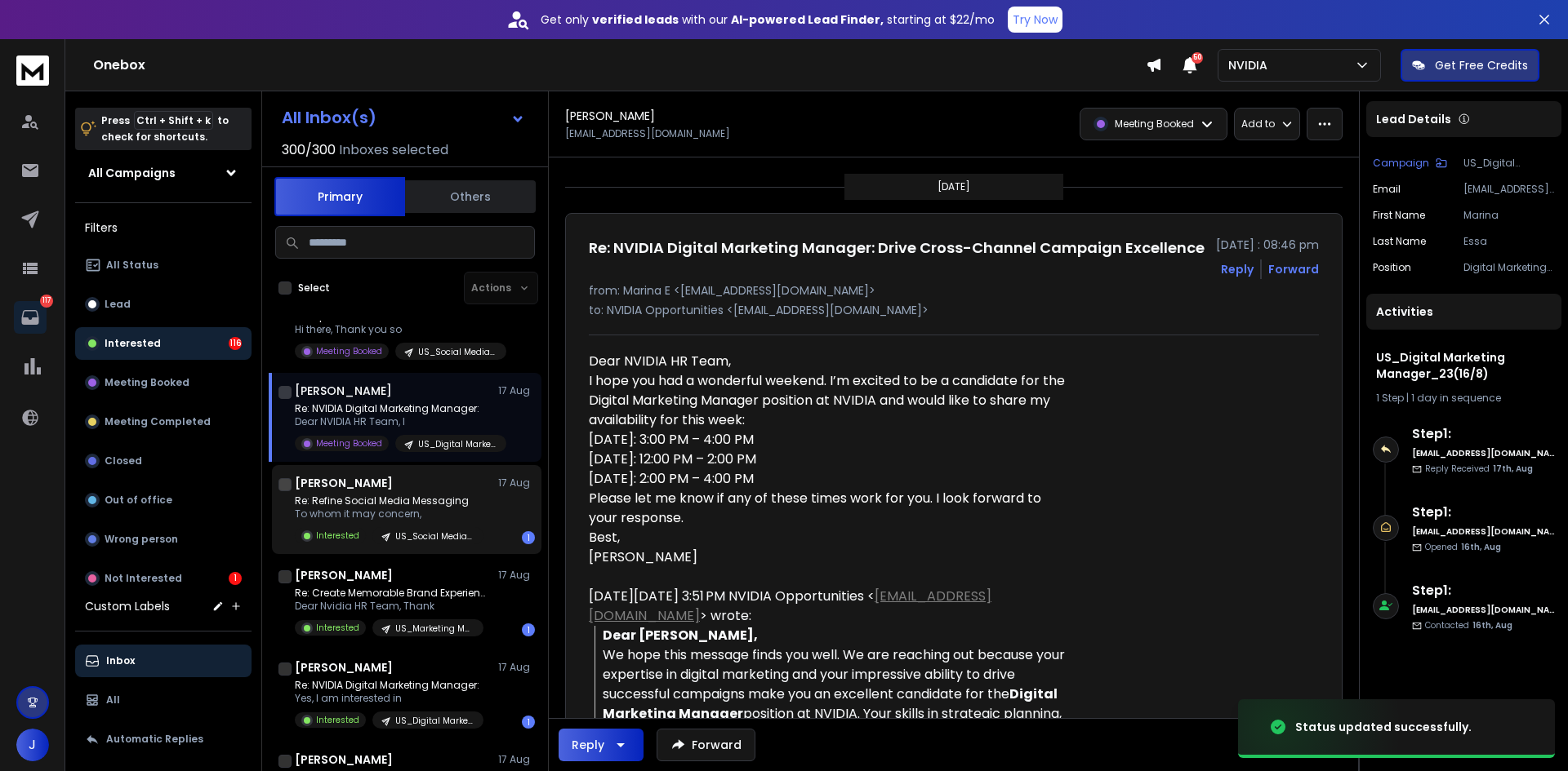
click at [454, 530] on div "US_Social Media Manager_20(10/8)" at bounding box center [428, 536] width 111 height 18
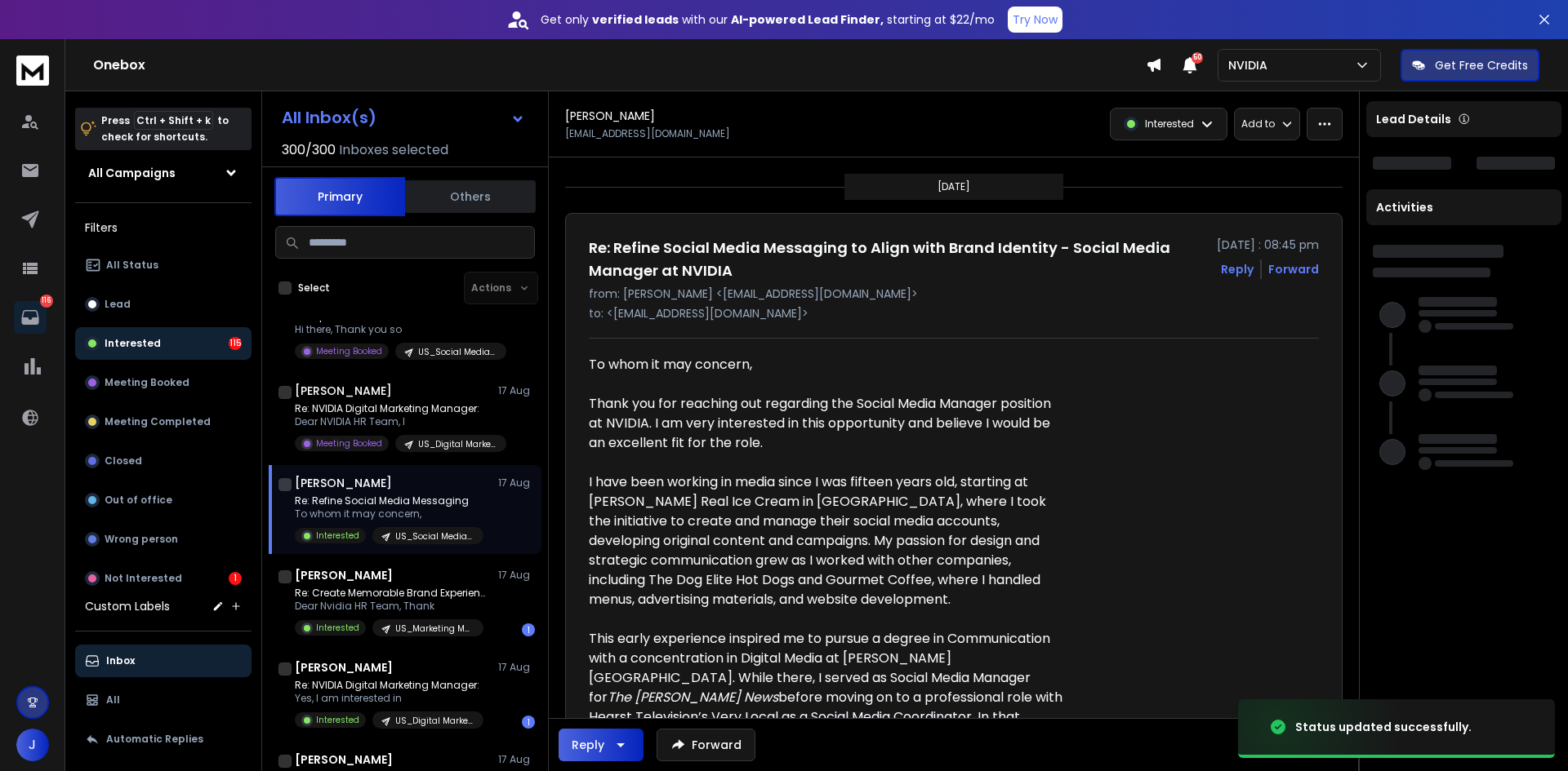
scroll to position [1959, 0]
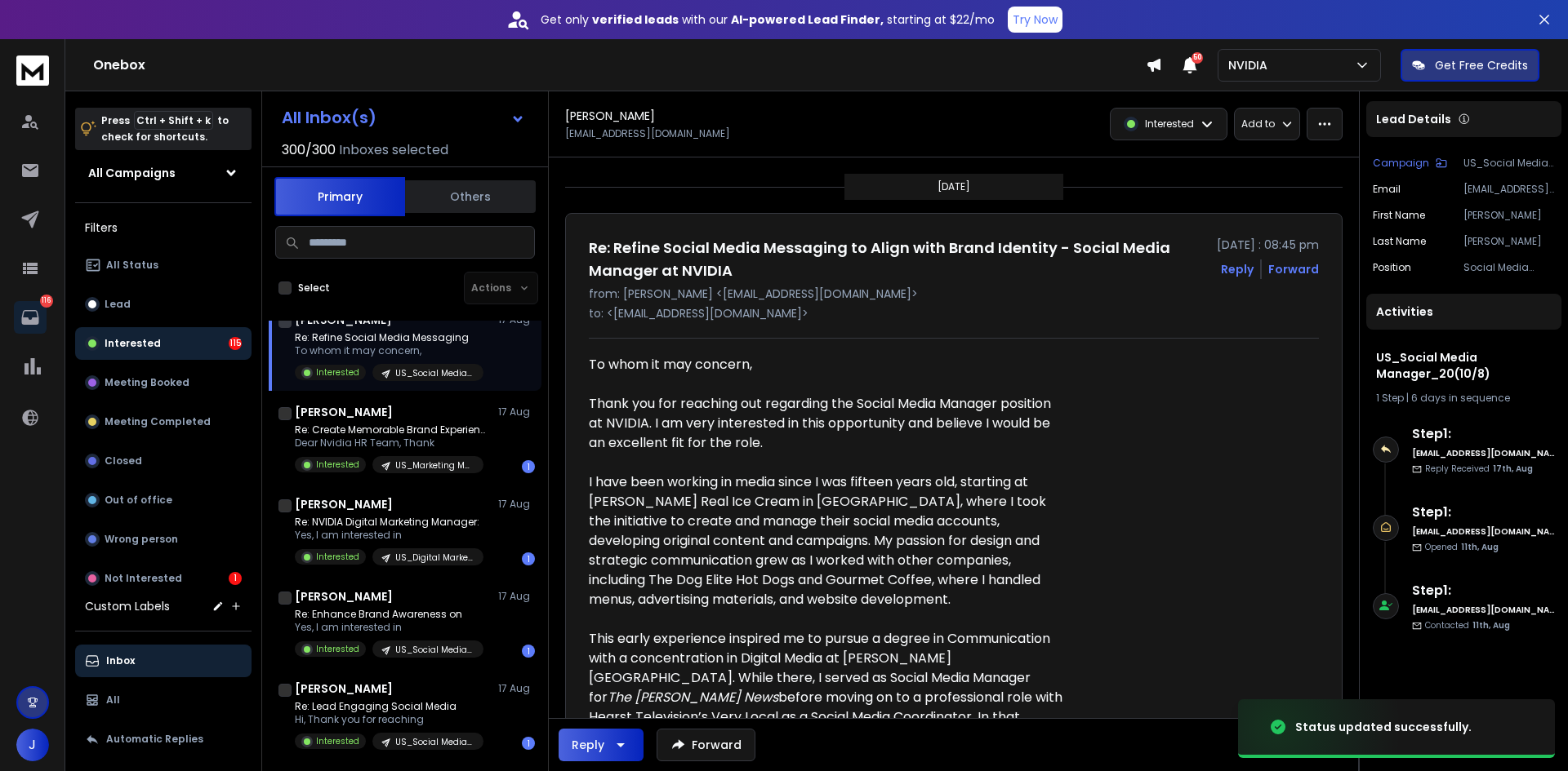
drag, startPoint x: 857, startPoint y: 315, endPoint x: 613, endPoint y: 315, distance: 244.0
click at [613, 315] on p "to: <hiring@virtualonboardingcenternvidia.com>" at bounding box center [954, 313] width 730 height 17
copy p "hiring@virtualonboardingcenternvidia.com"
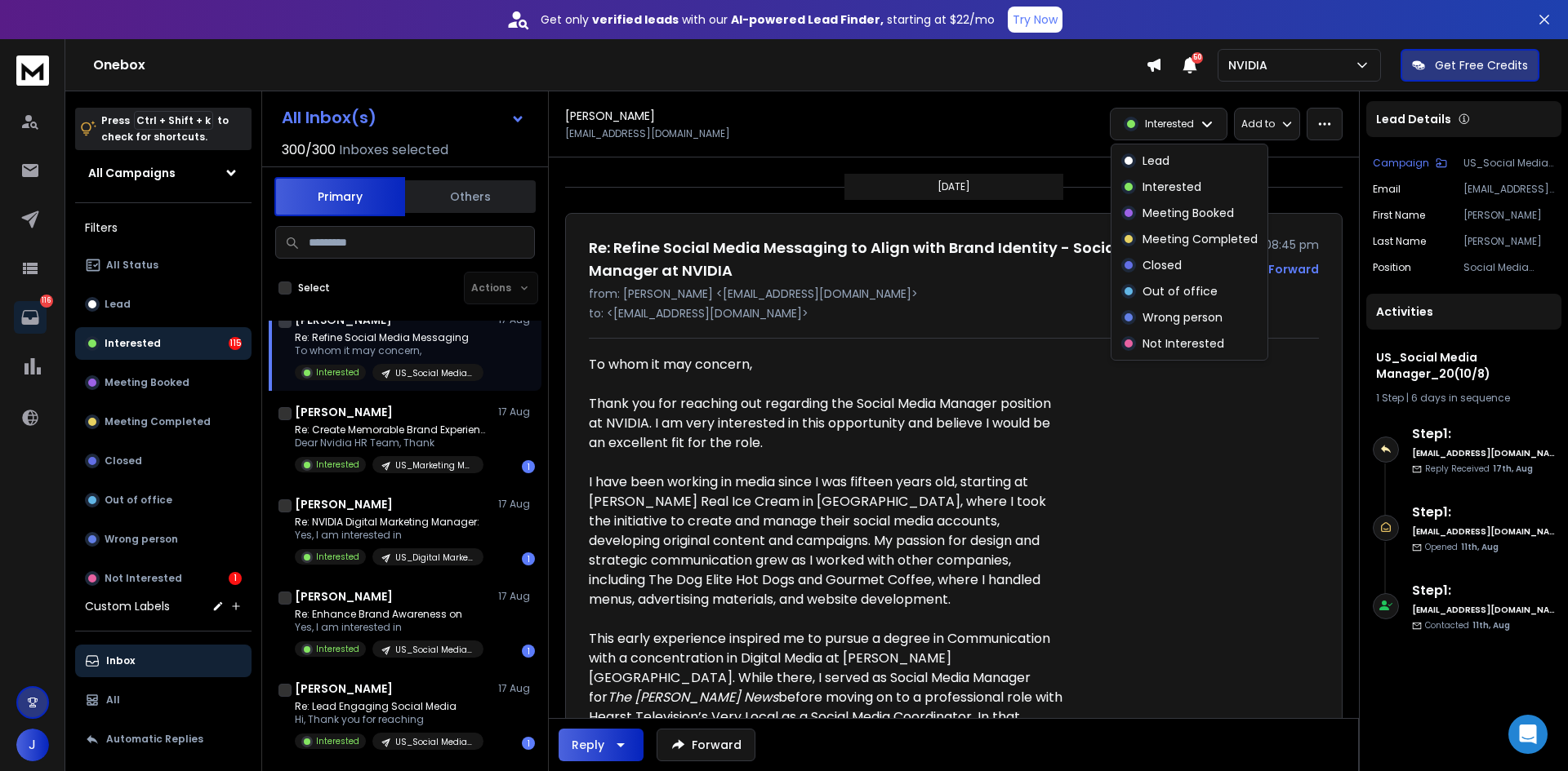
click at [1153, 126] on p "Interested" at bounding box center [1169, 124] width 49 height 13
click at [1180, 207] on p "Meeting Booked" at bounding box center [1189, 212] width 92 height 17
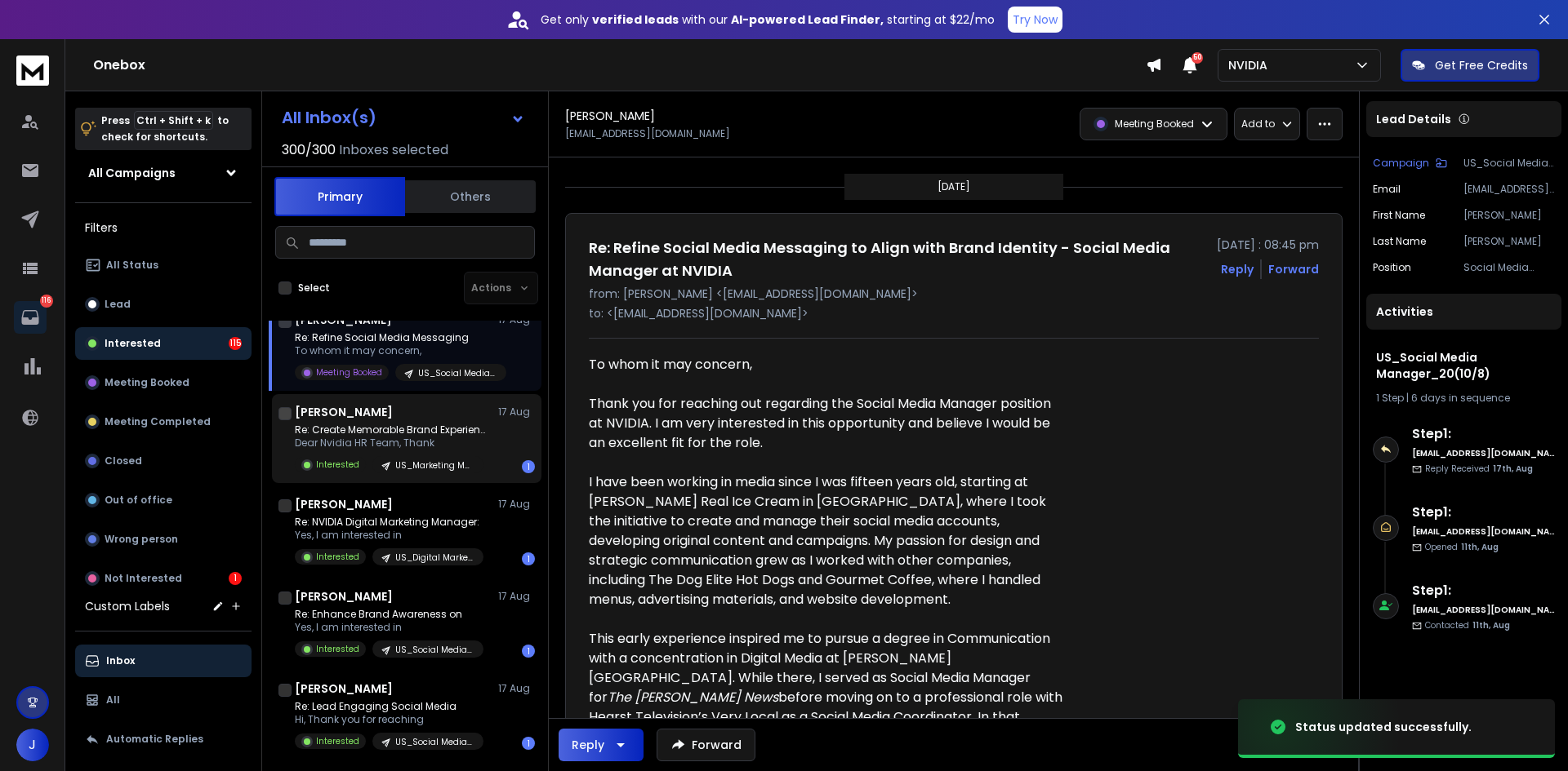
click at [376, 438] on p "Dear Nvidia HR Team, Thank" at bounding box center [392, 443] width 196 height 13
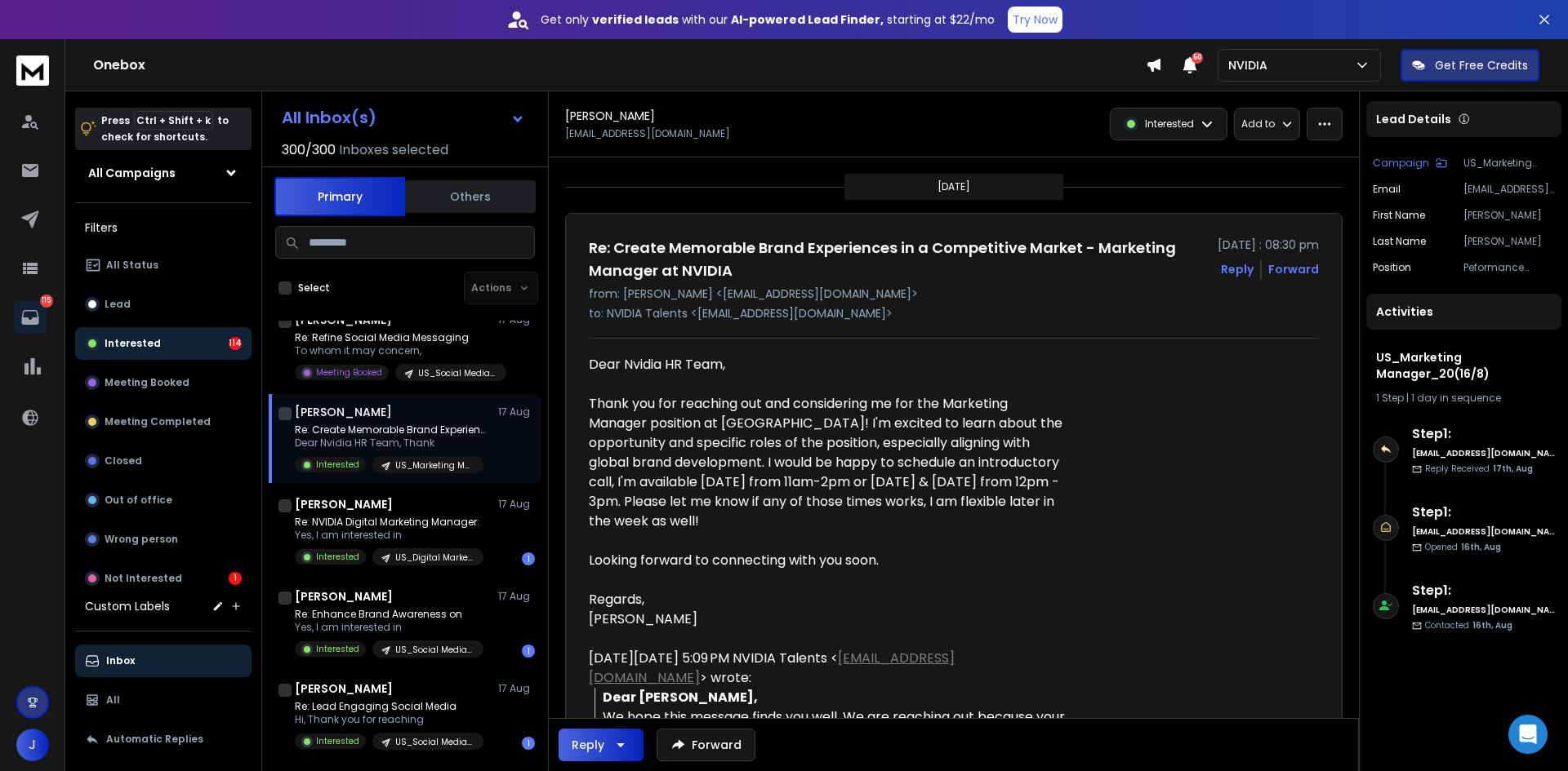
drag, startPoint x: 960, startPoint y: 311, endPoint x: 696, endPoint y: 314, distance: 264.0
click at [696, 314] on p "to: NVIDIA Talents <talents@digitalcareerdevelopmentnvidia.com>" at bounding box center [954, 313] width 730 height 17
copy p "talents@digitalcareerdevelopmentnvidia.com"
click at [1180, 133] on div "Interested" at bounding box center [1168, 124] width 116 height 31
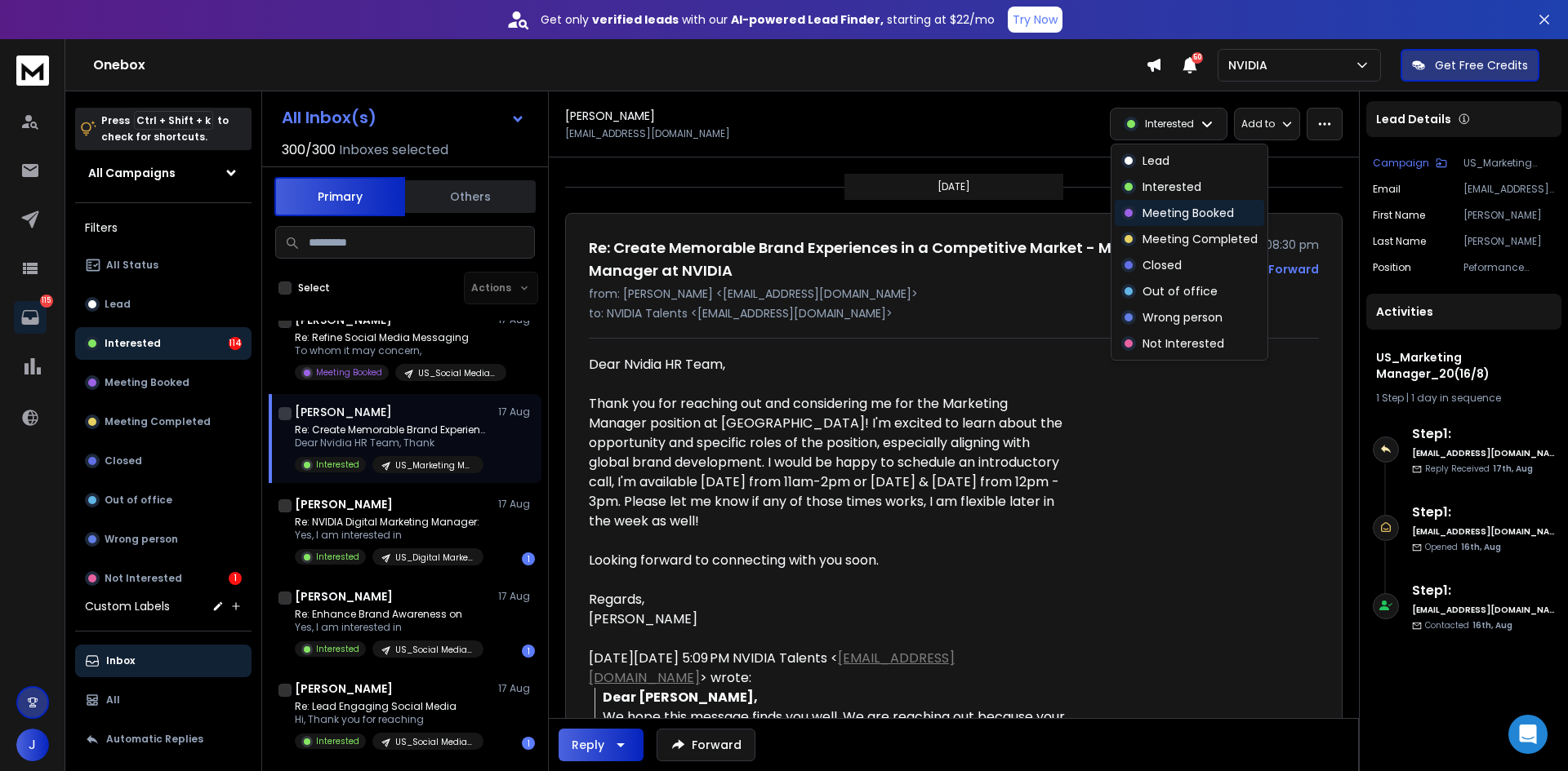
click at [1194, 210] on p "Meeting Booked" at bounding box center [1189, 212] width 92 height 17
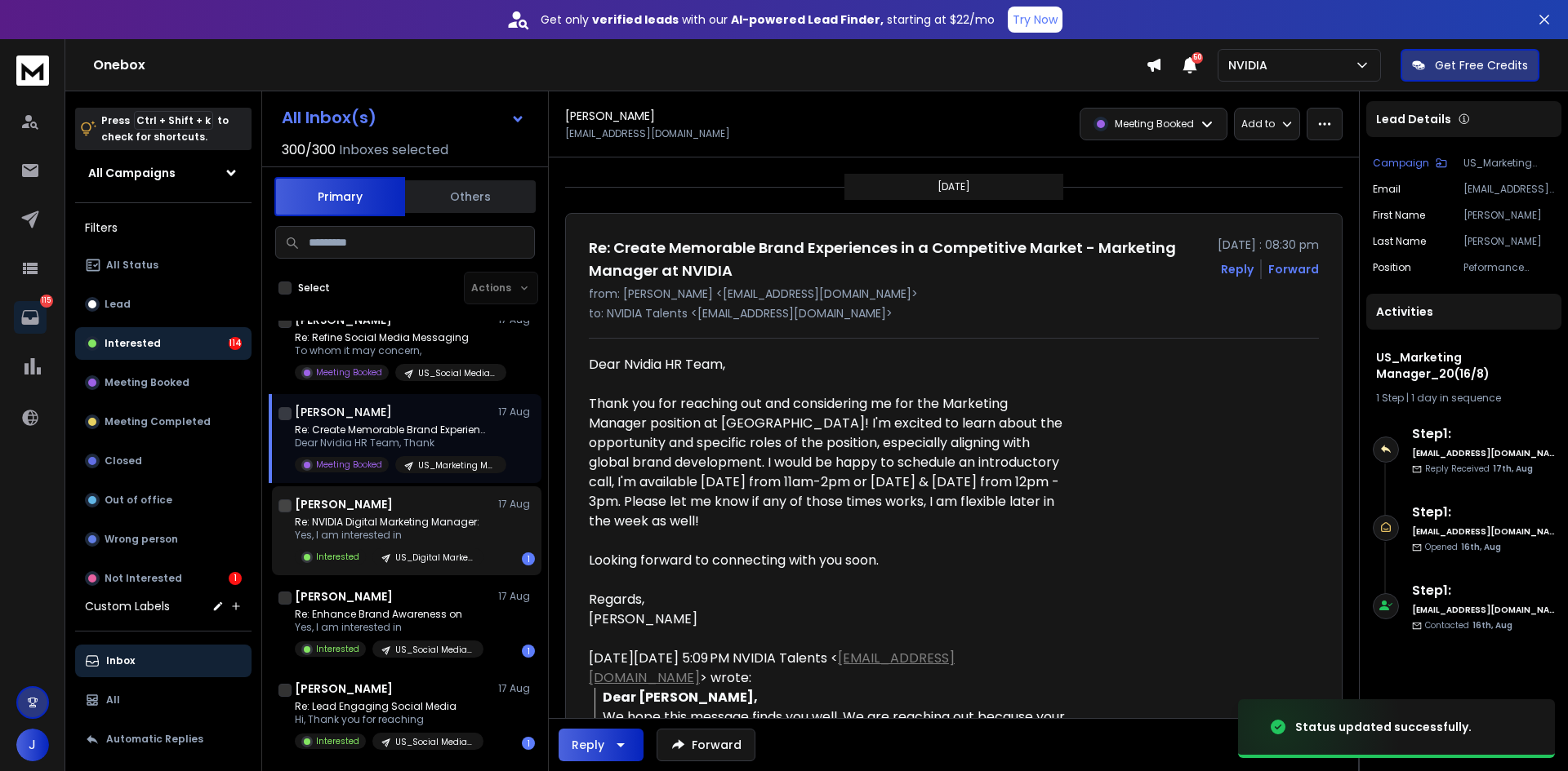
click at [424, 510] on div "[PERSON_NAME] [DATE]" at bounding box center [414, 504] width 240 height 17
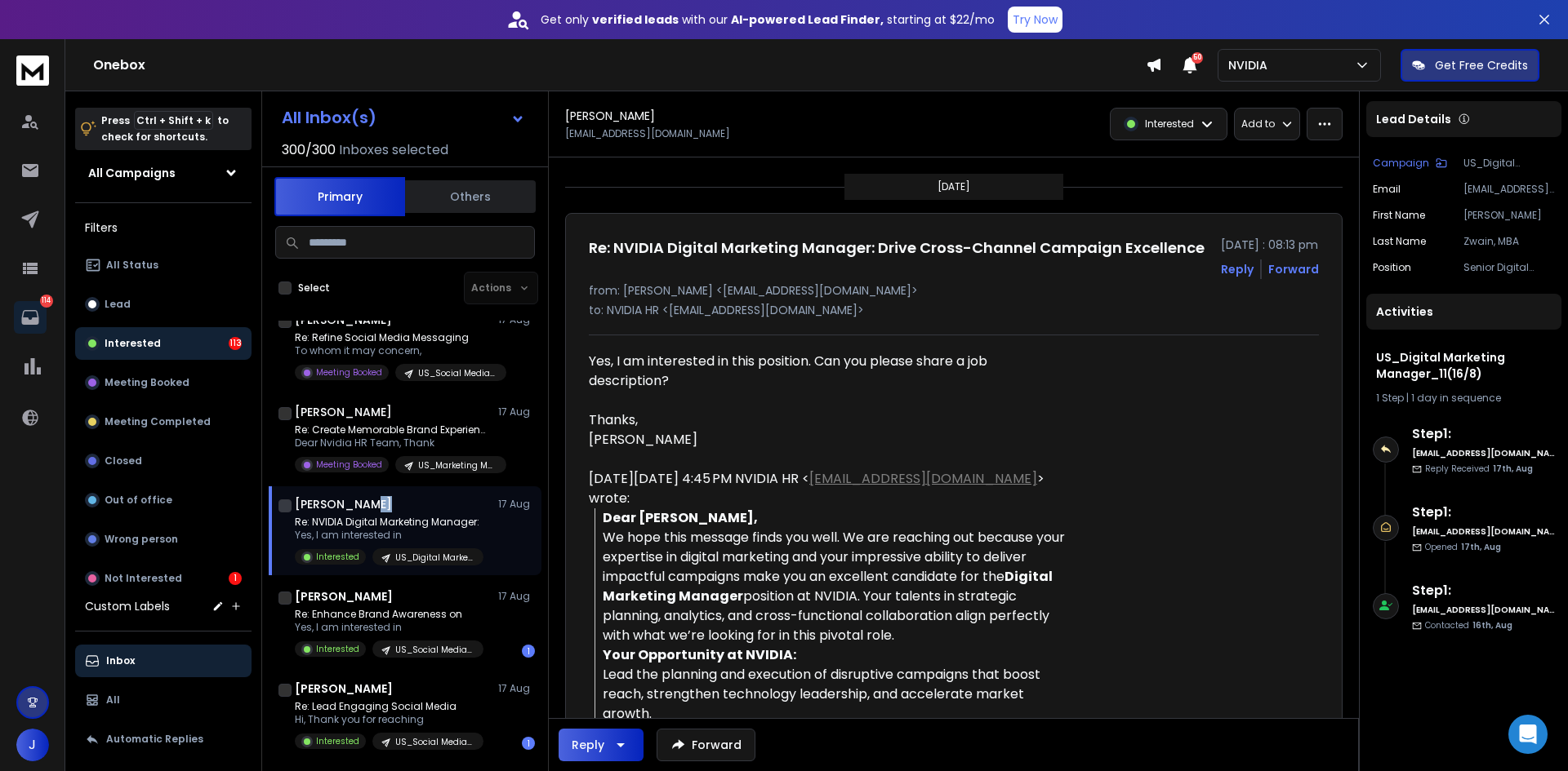
drag, startPoint x: 901, startPoint y: 312, endPoint x: 674, endPoint y: 318, distance: 227.1
click at [674, 318] on p "to: NVIDIA HR <askhr@workforcediversityhubnvidia.com>" at bounding box center [954, 310] width 730 height 17
copy p "[EMAIL_ADDRESS][DOMAIN_NAME]"
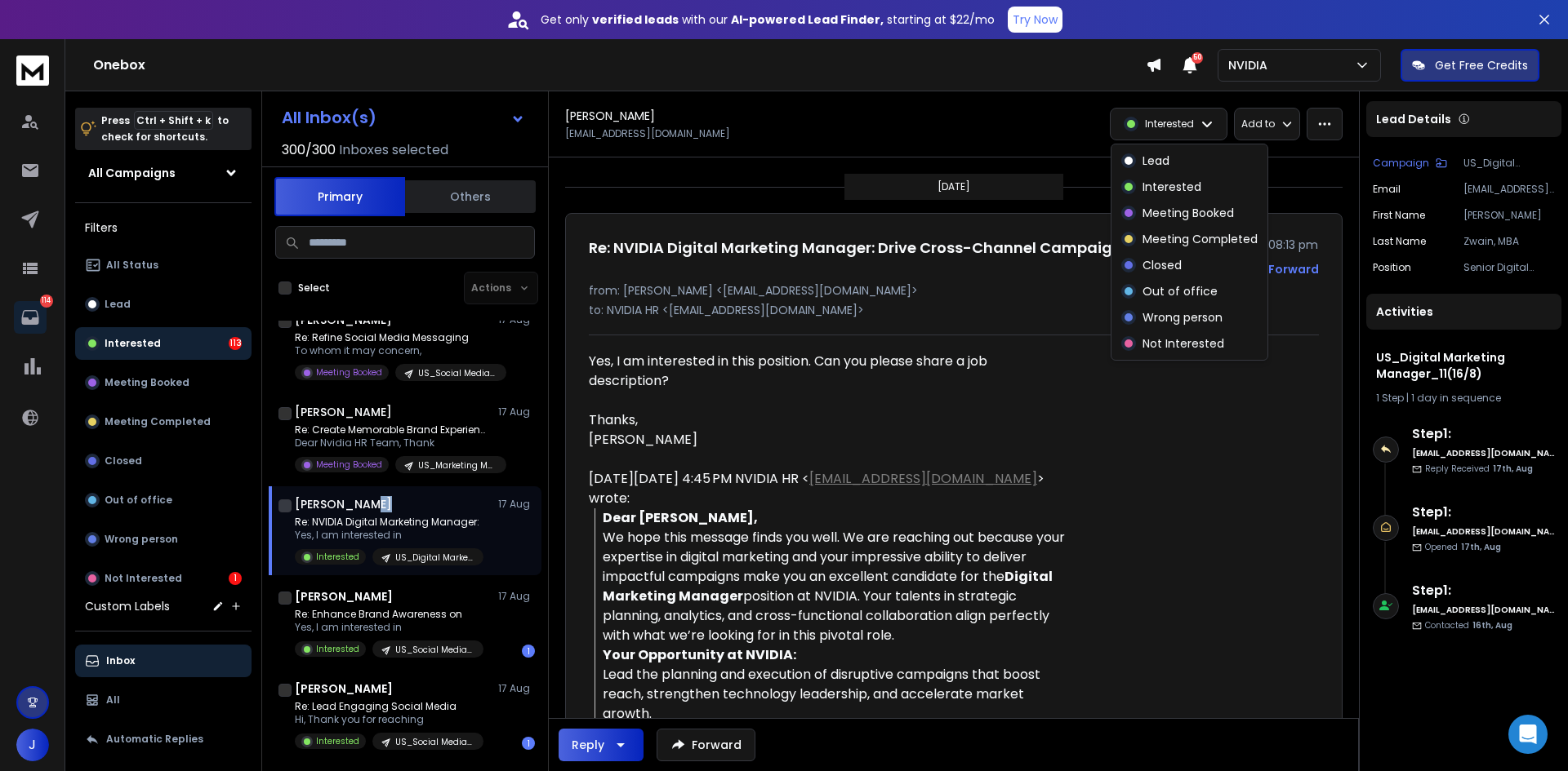
click at [1191, 116] on div "Interested" at bounding box center [1168, 124] width 116 height 31
click at [1191, 213] on p "Meeting Booked" at bounding box center [1189, 212] width 92 height 17
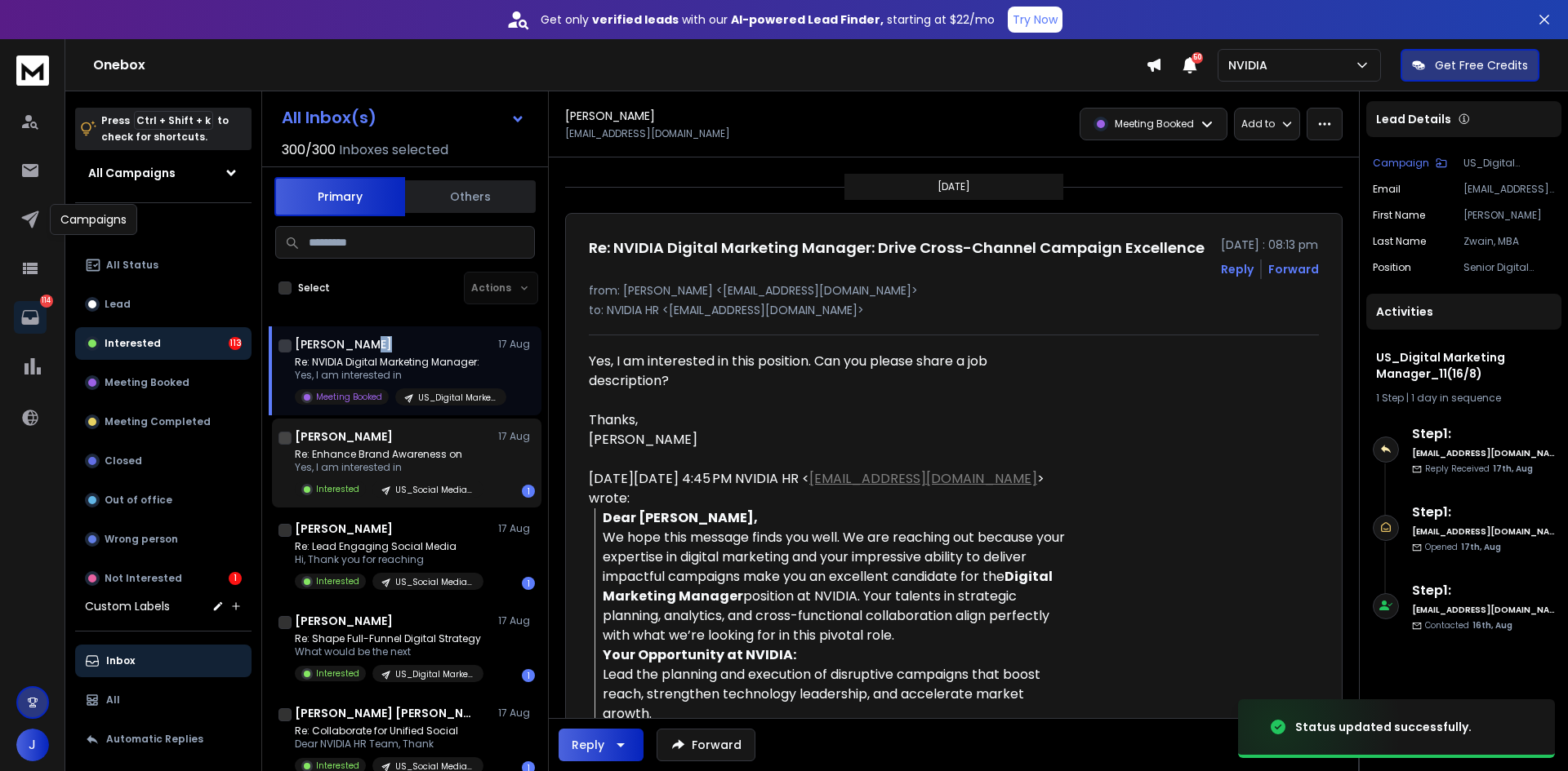
scroll to position [2122, 0]
click at [433, 443] on div "Jared Triance 17 Aug Re: Enhance Brand Awareness on Yes, I am interested in Int…" at bounding box center [414, 459] width 240 height 69
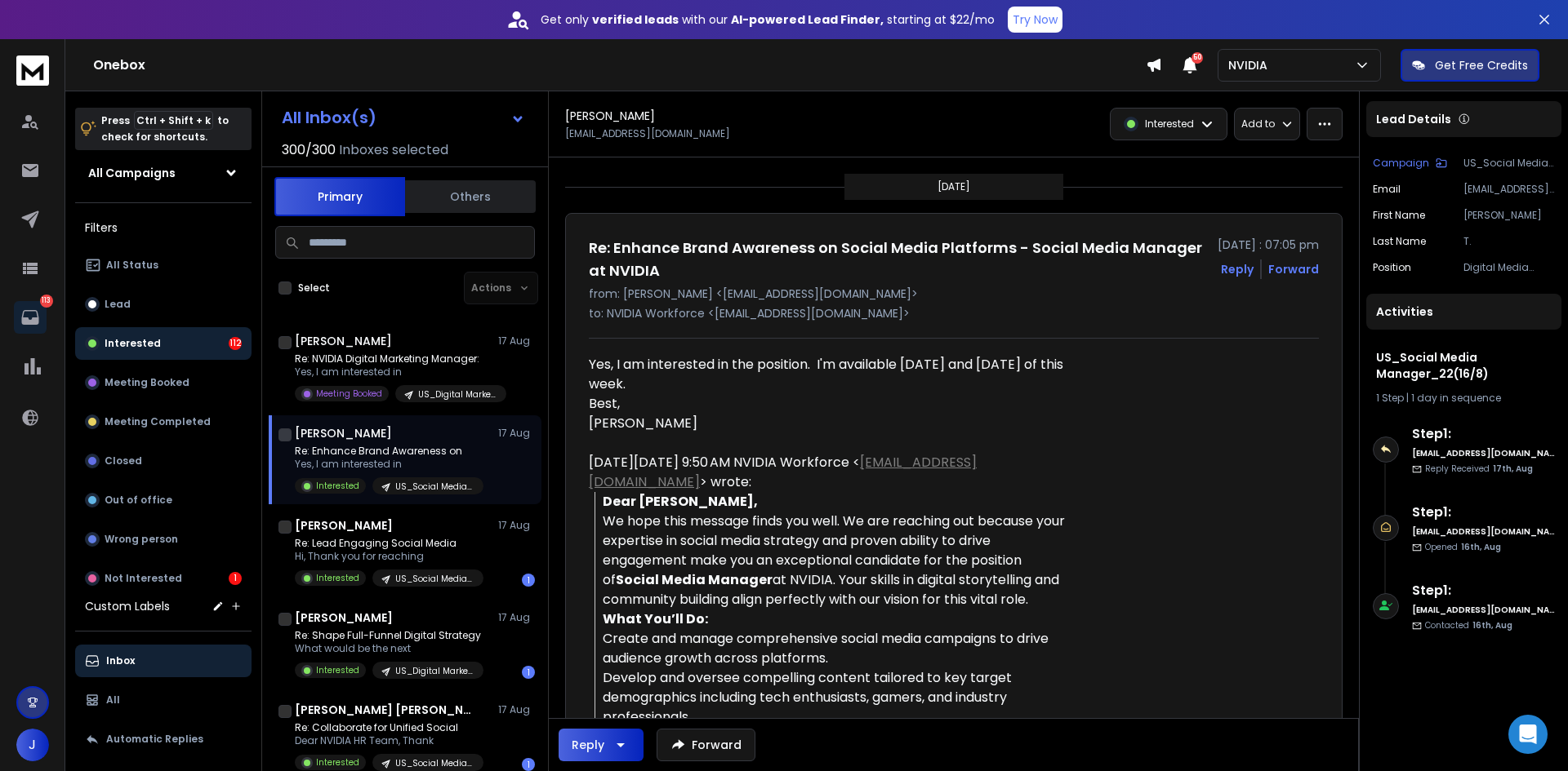
drag, startPoint x: 1022, startPoint y: 311, endPoint x: 712, endPoint y: 308, distance: 310.0
click at [712, 308] on p "to: NVIDIA Workforce <buildourteam@nvidiatalentdevelopmentnetwork.com>" at bounding box center [954, 313] width 730 height 17
click at [1177, 123] on p "Interested" at bounding box center [1169, 124] width 49 height 13
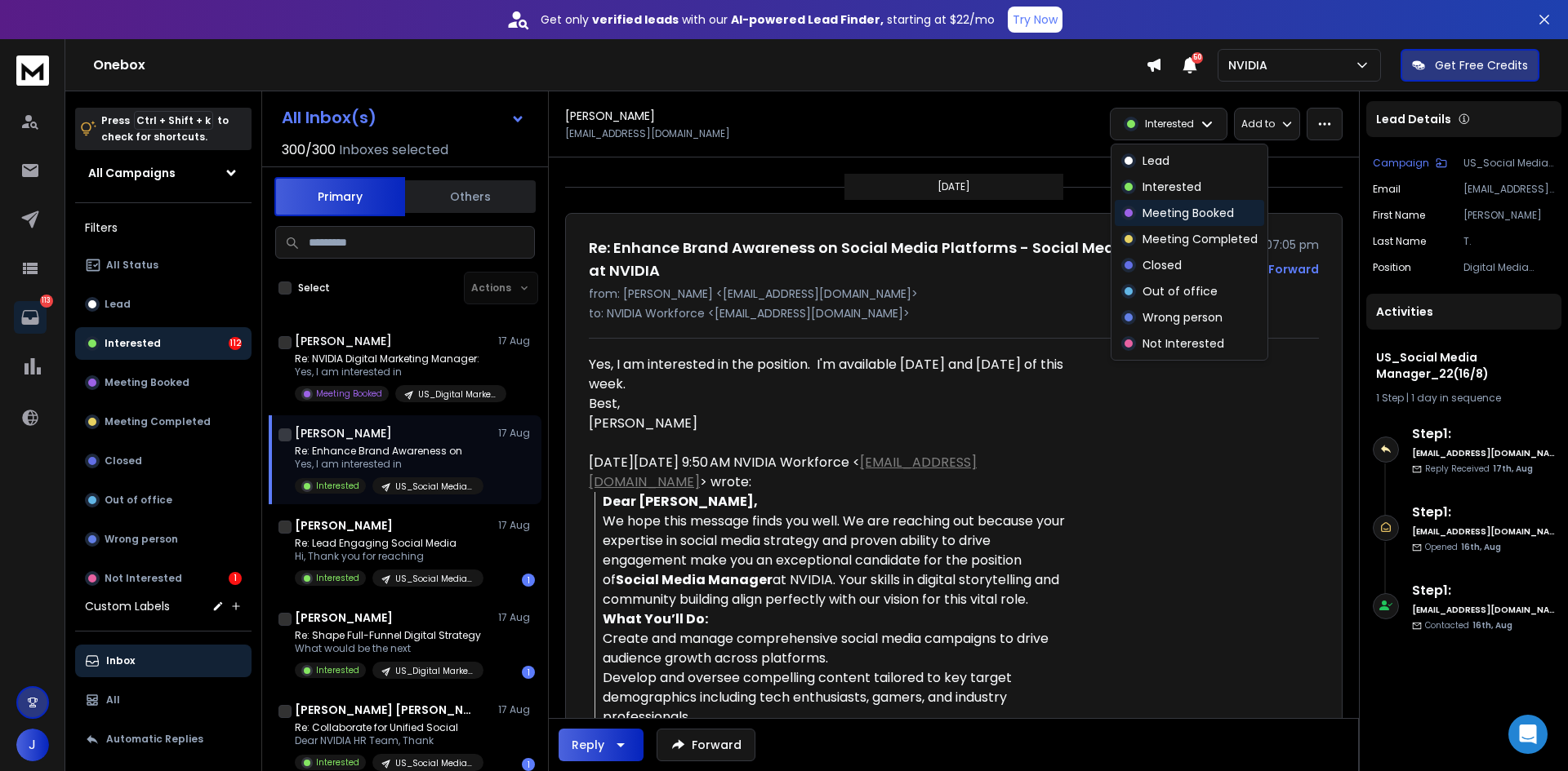
click at [1177, 211] on p "Meeting Booked" at bounding box center [1189, 212] width 92 height 17
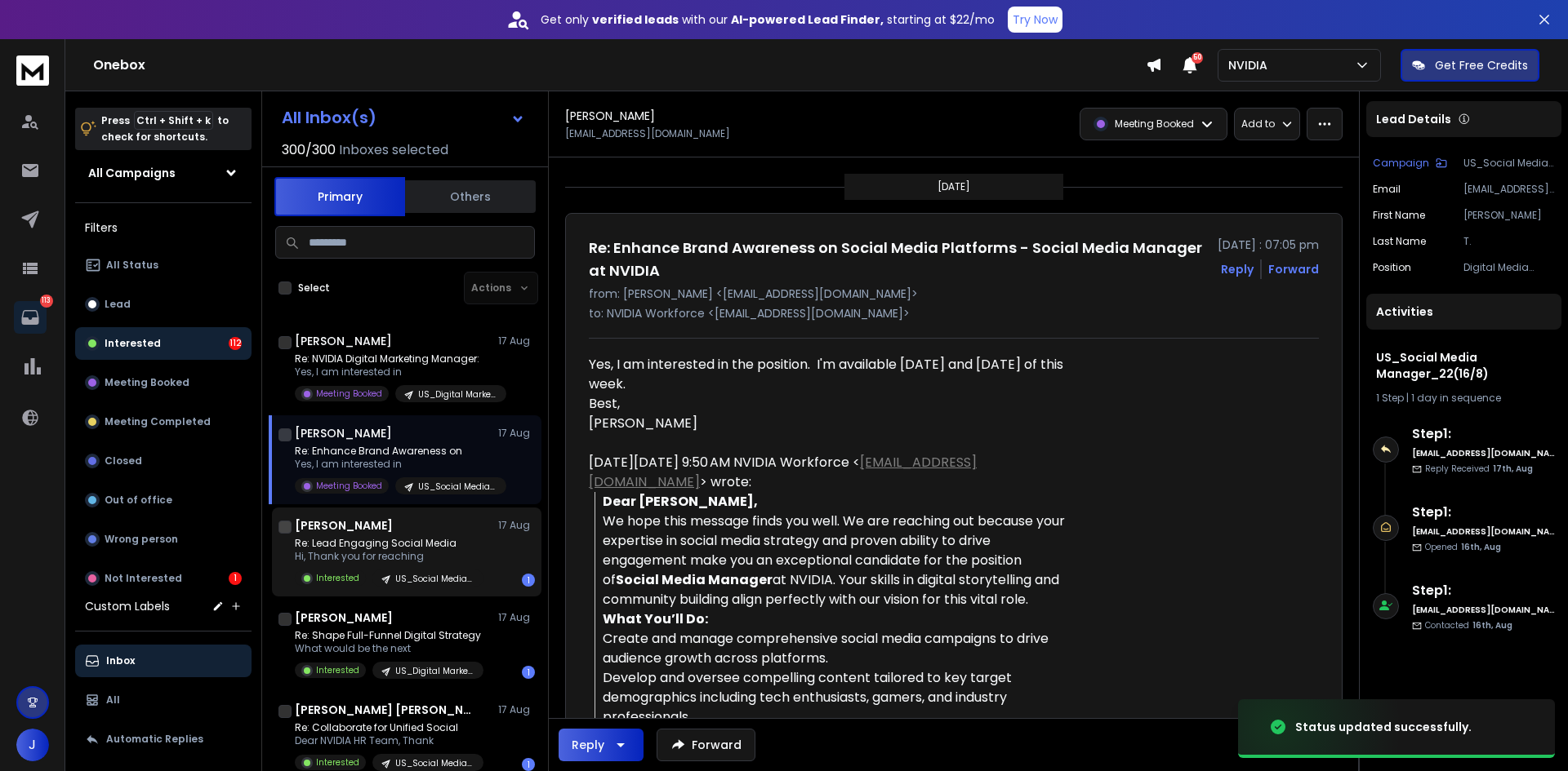
click at [467, 551] on p "Hi, Thank you for reaching" at bounding box center [388, 556] width 188 height 13
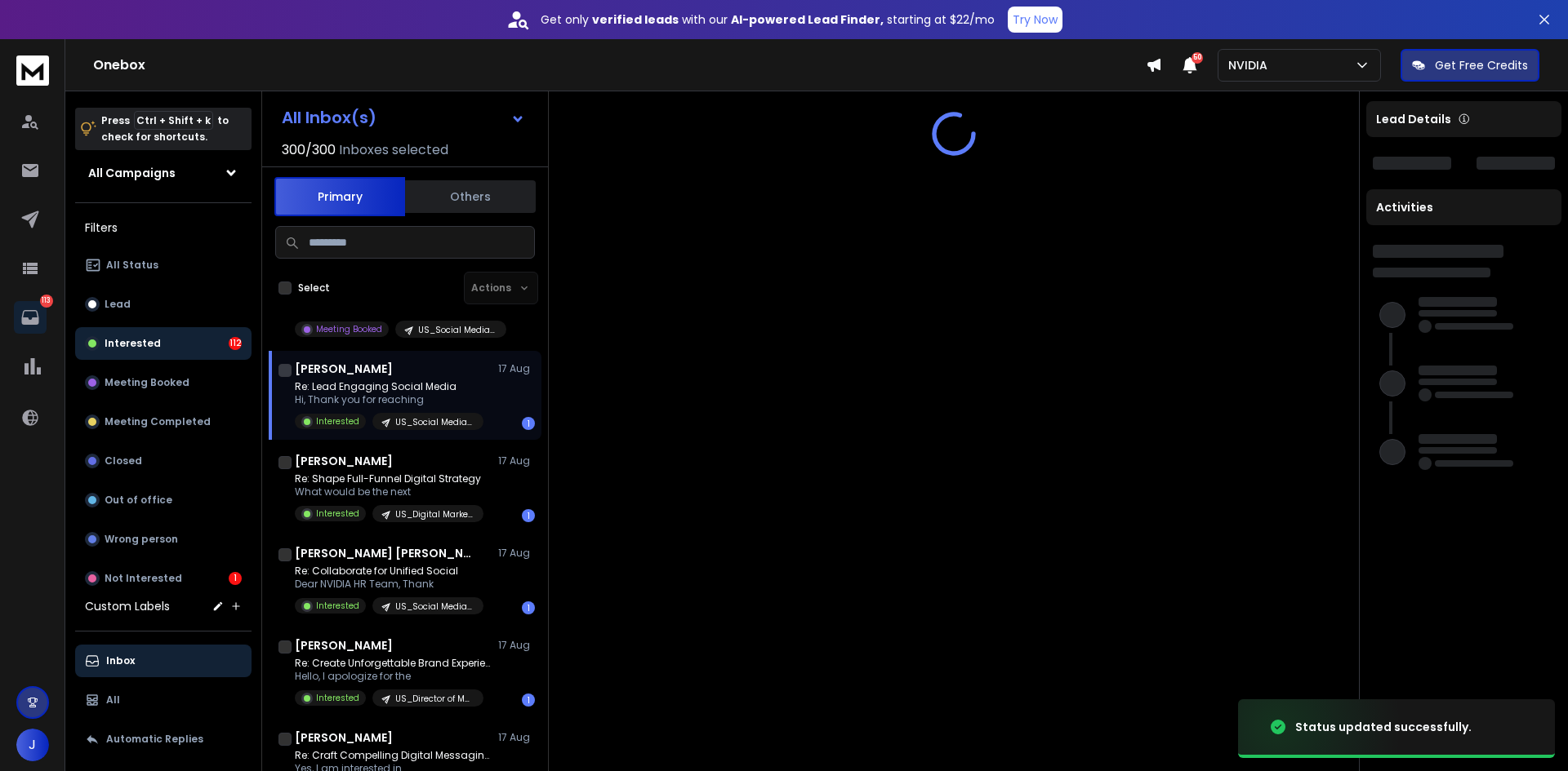
scroll to position [2286, 0]
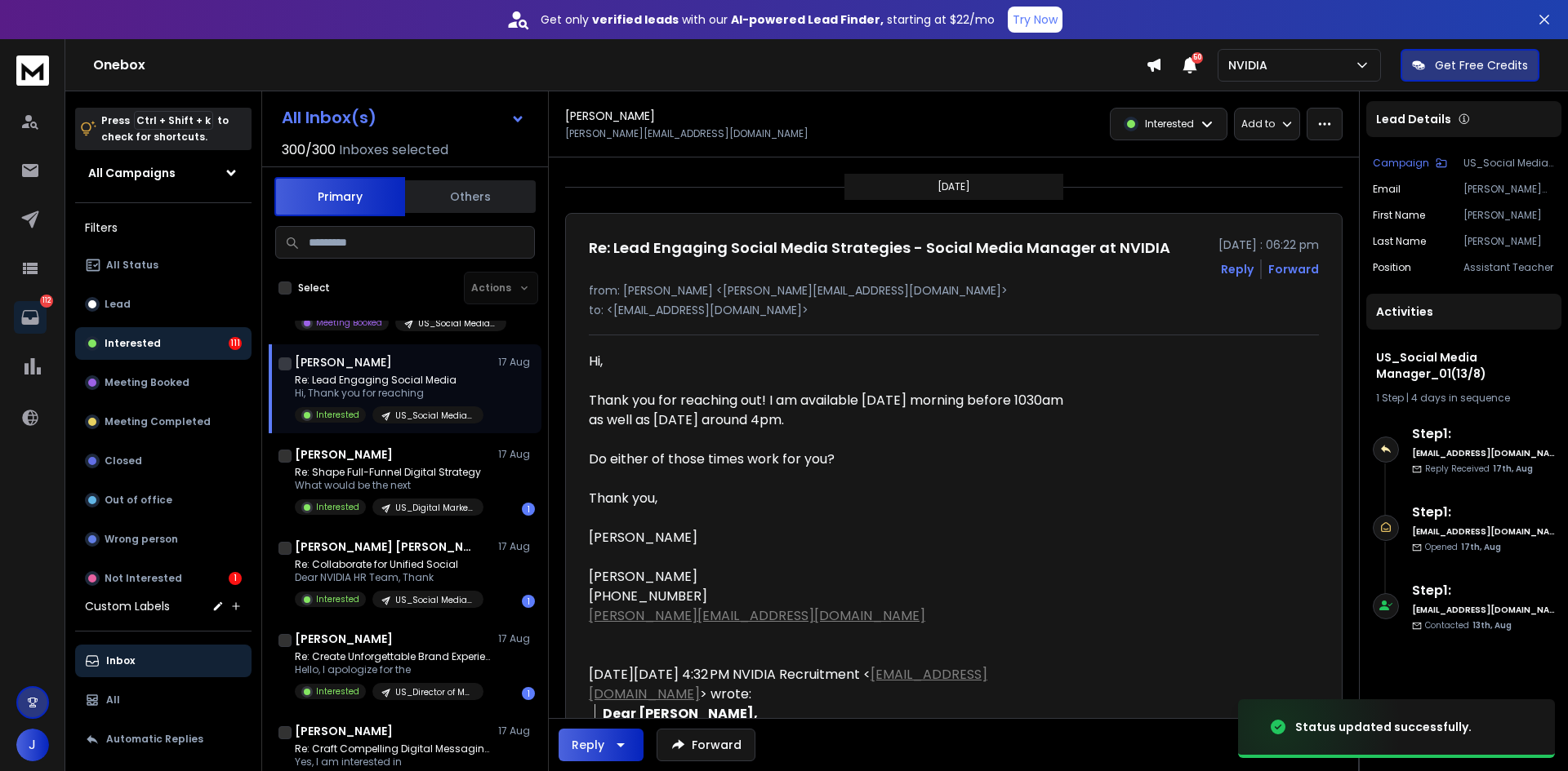
drag, startPoint x: 897, startPoint y: 312, endPoint x: 609, endPoint y: 309, distance: 288.0
click at [609, 309] on p "to: <teamrecruitment@smarttalentnetworknvidia.com>" at bounding box center [954, 310] width 730 height 17
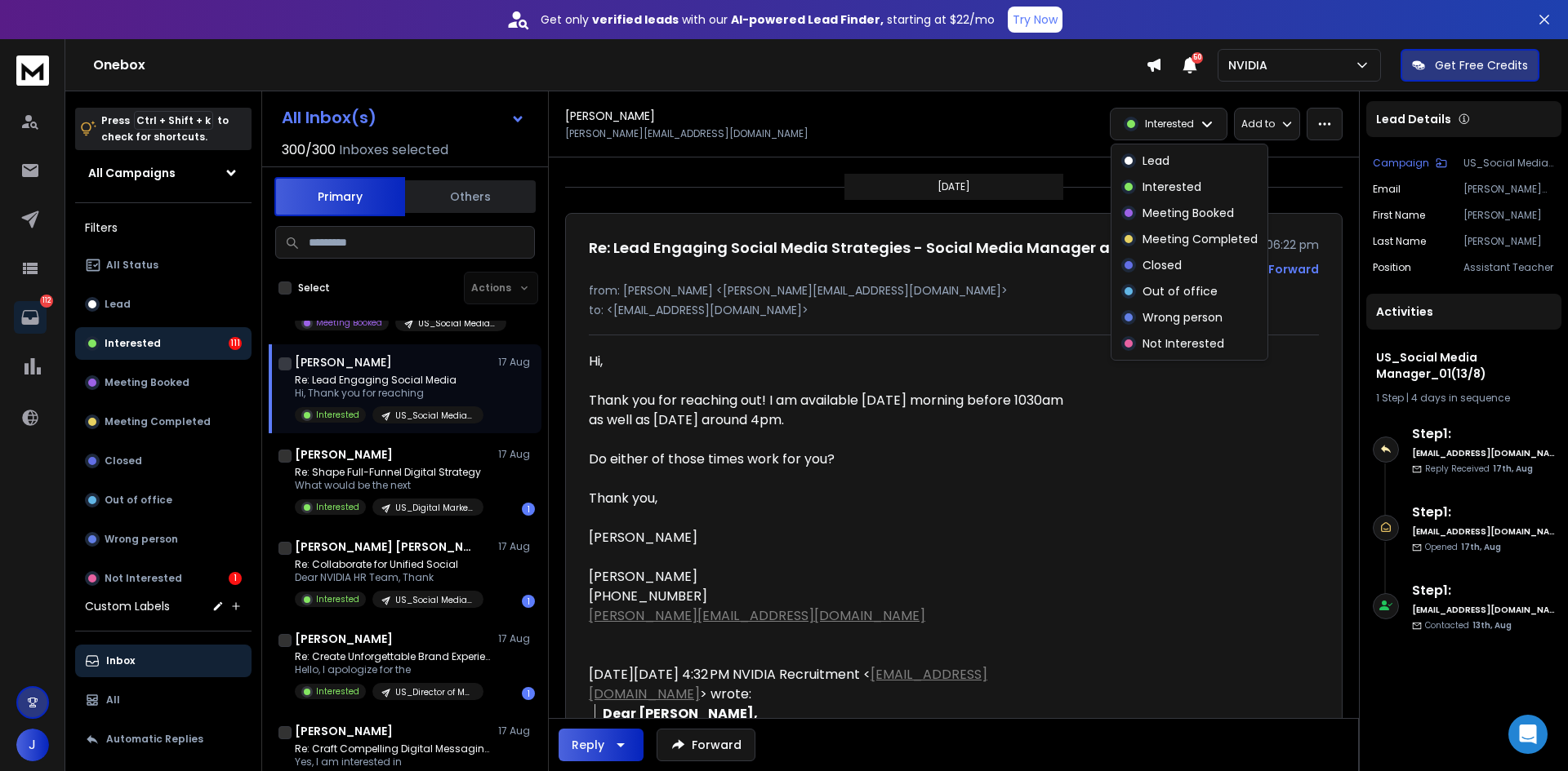
click at [1152, 130] on p "Interested" at bounding box center [1169, 124] width 49 height 13
click at [1163, 213] on p "Meeting Booked" at bounding box center [1189, 212] width 92 height 17
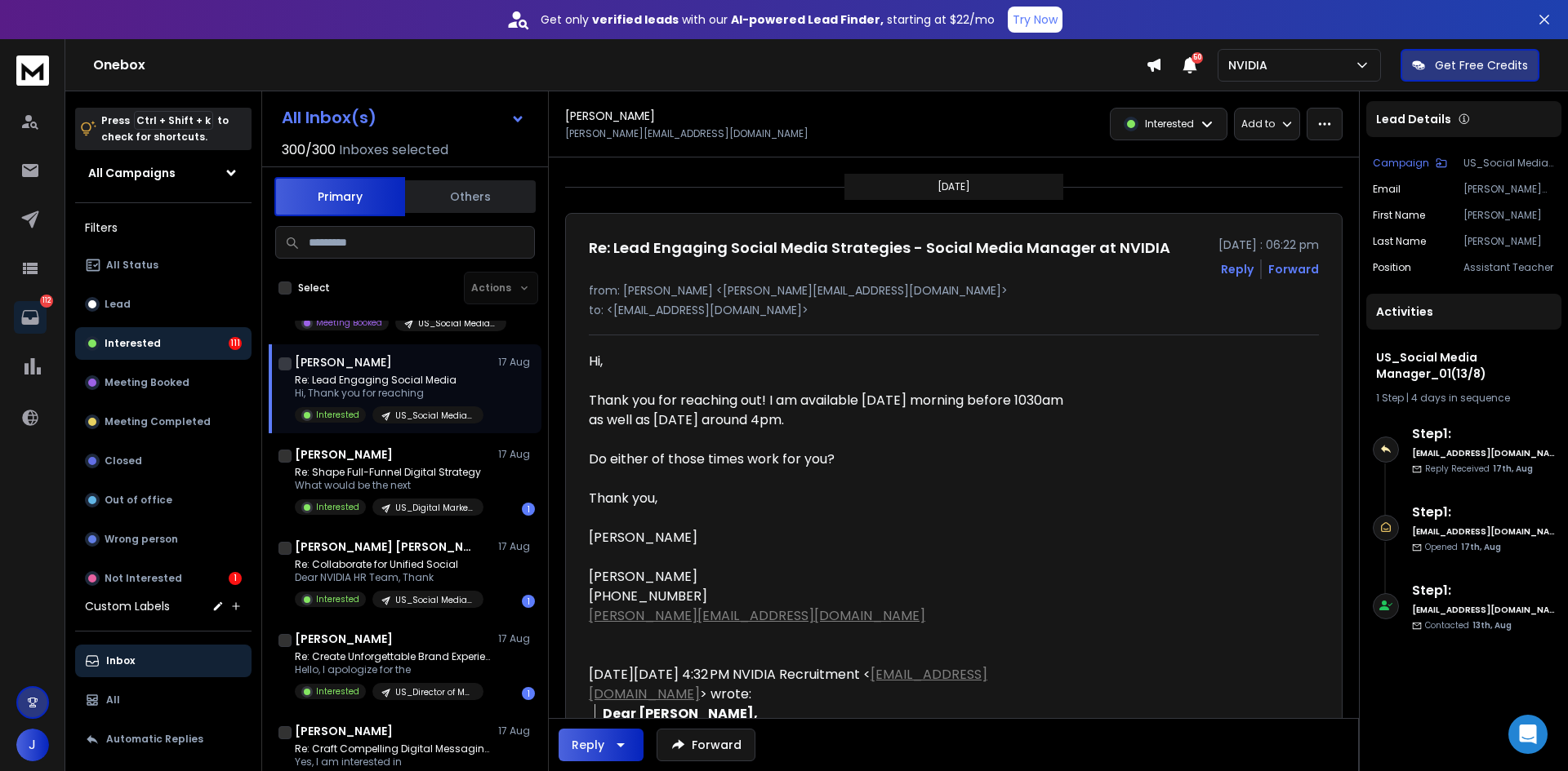
click at [736, 397] on div "Thank you for reaching out! I am available on Tuesday morning before 1030am as …" at bounding box center [827, 410] width 477 height 39
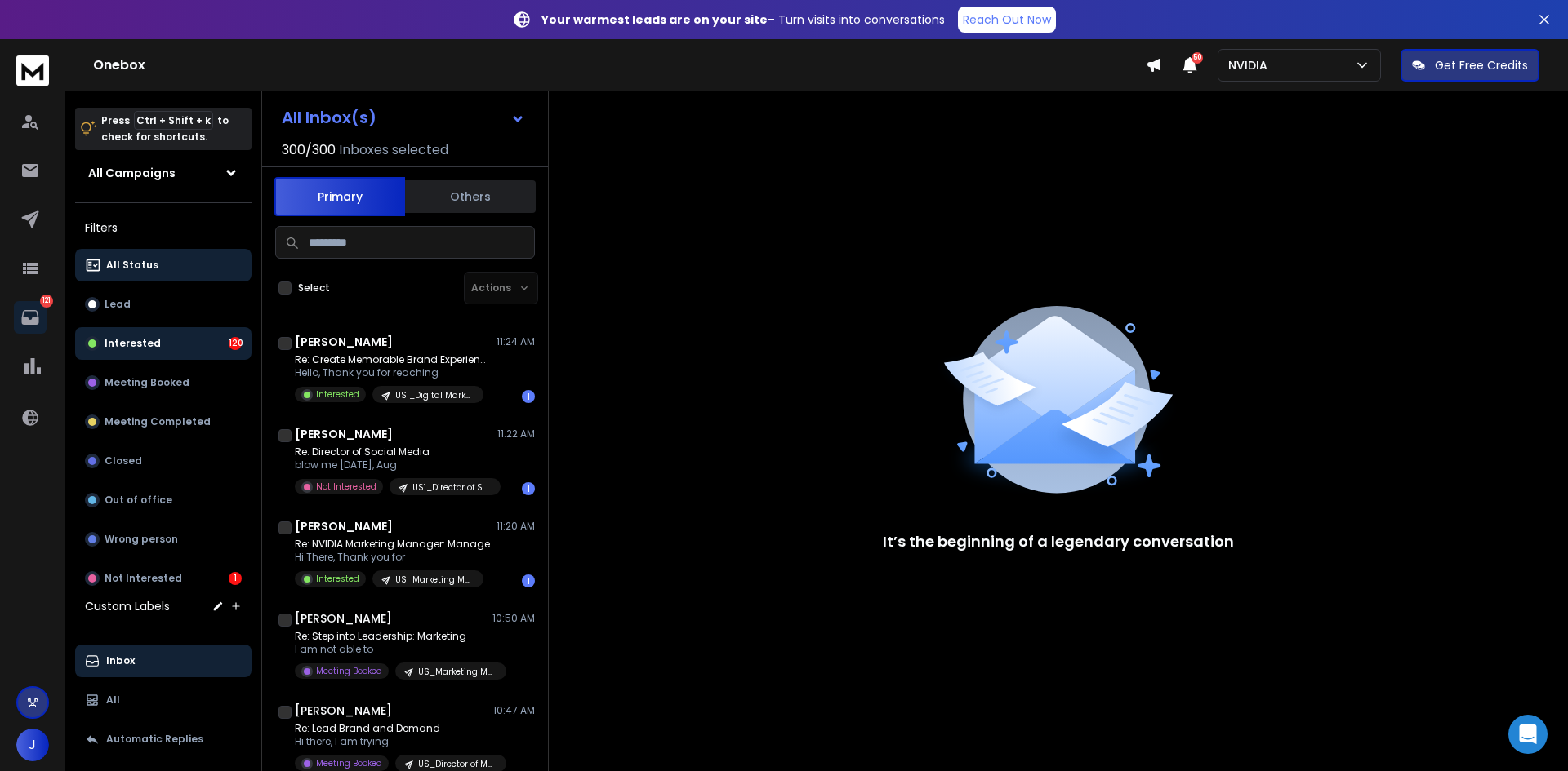
click at [182, 336] on button "Interested 120" at bounding box center [163, 343] width 176 height 32
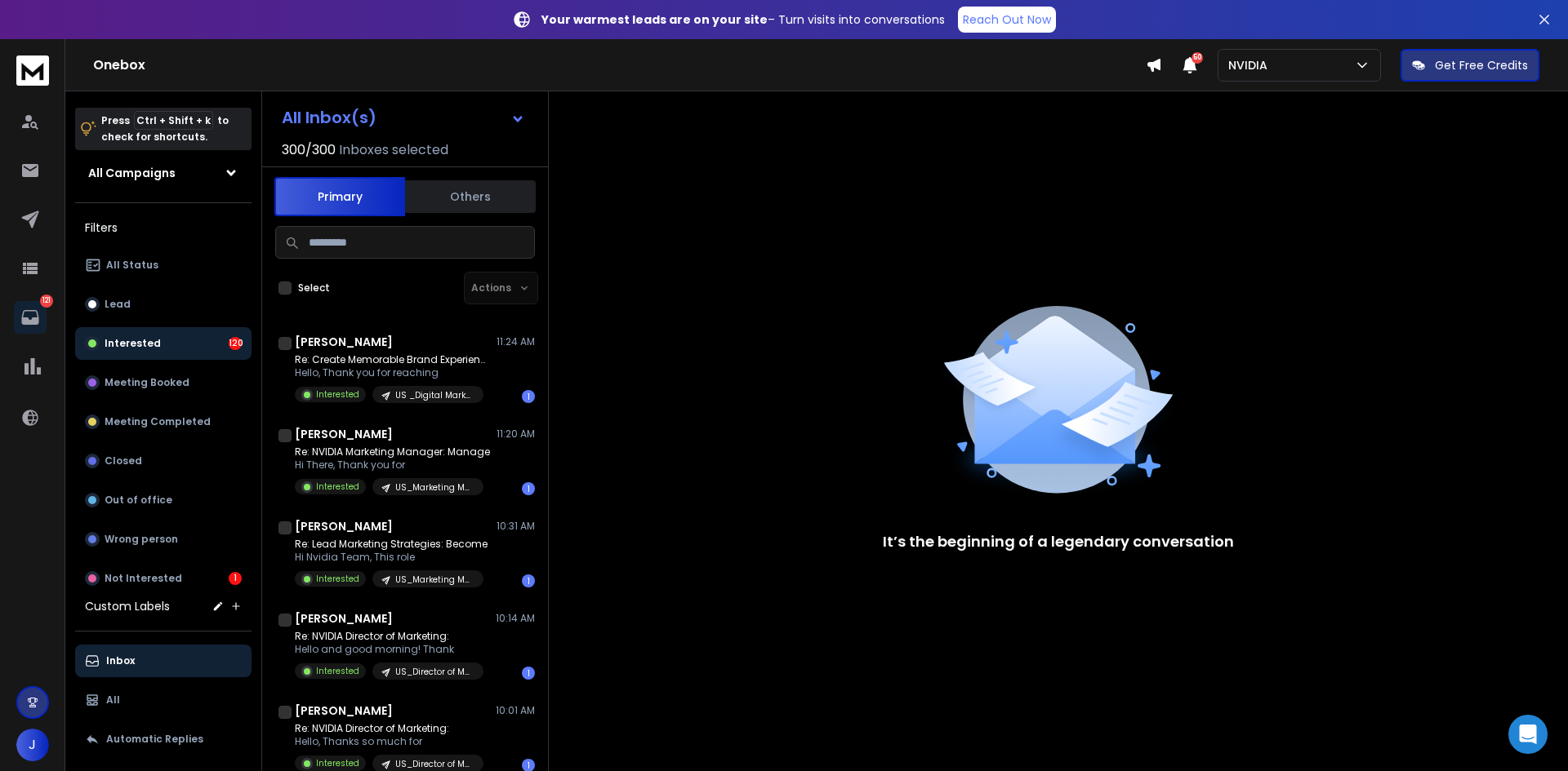
click at [475, 244] on input at bounding box center [405, 242] width 259 height 32
paste input "**********"
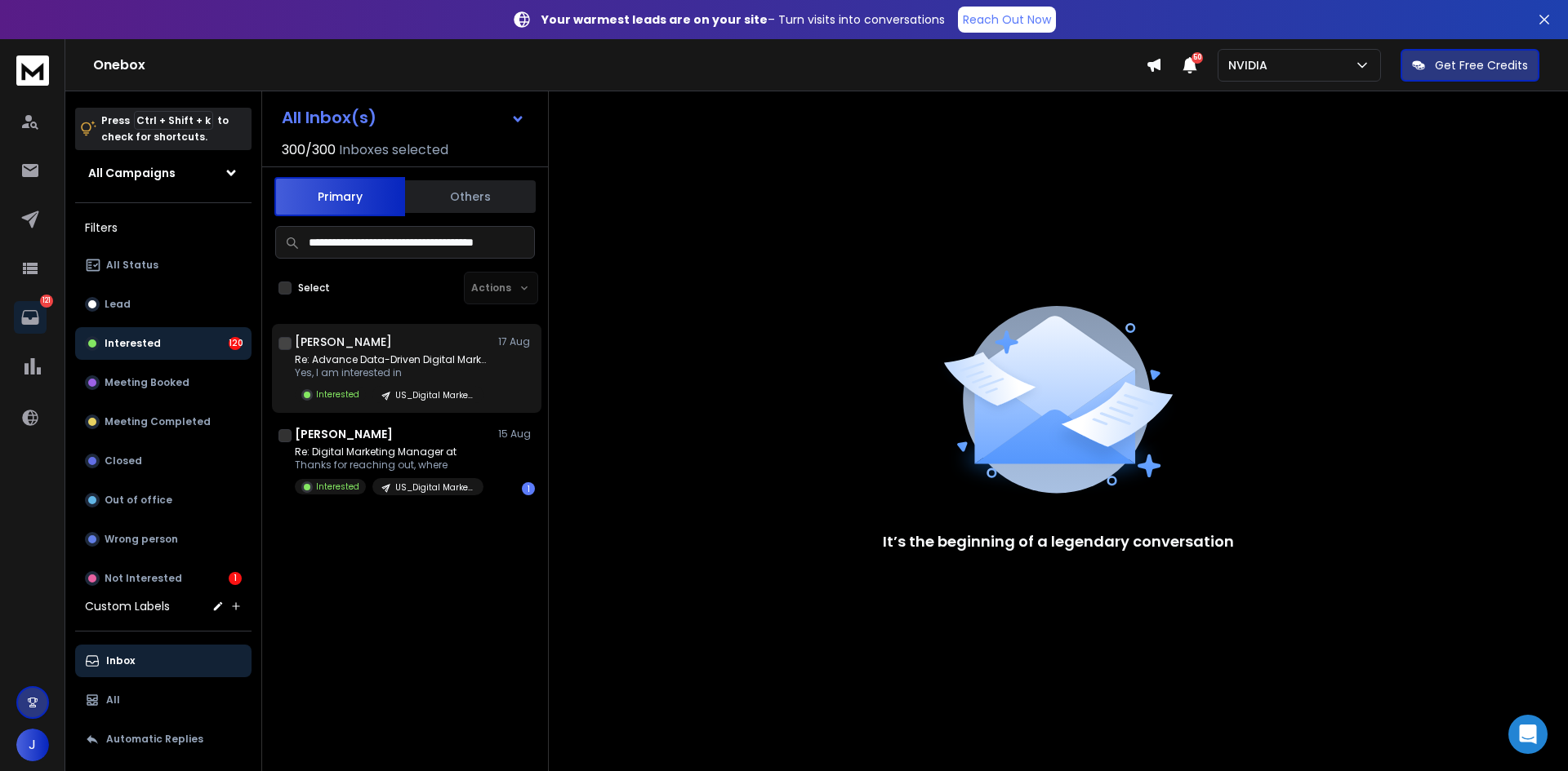
click at [451, 373] on p "Yes, I am interested in" at bounding box center [392, 372] width 196 height 13
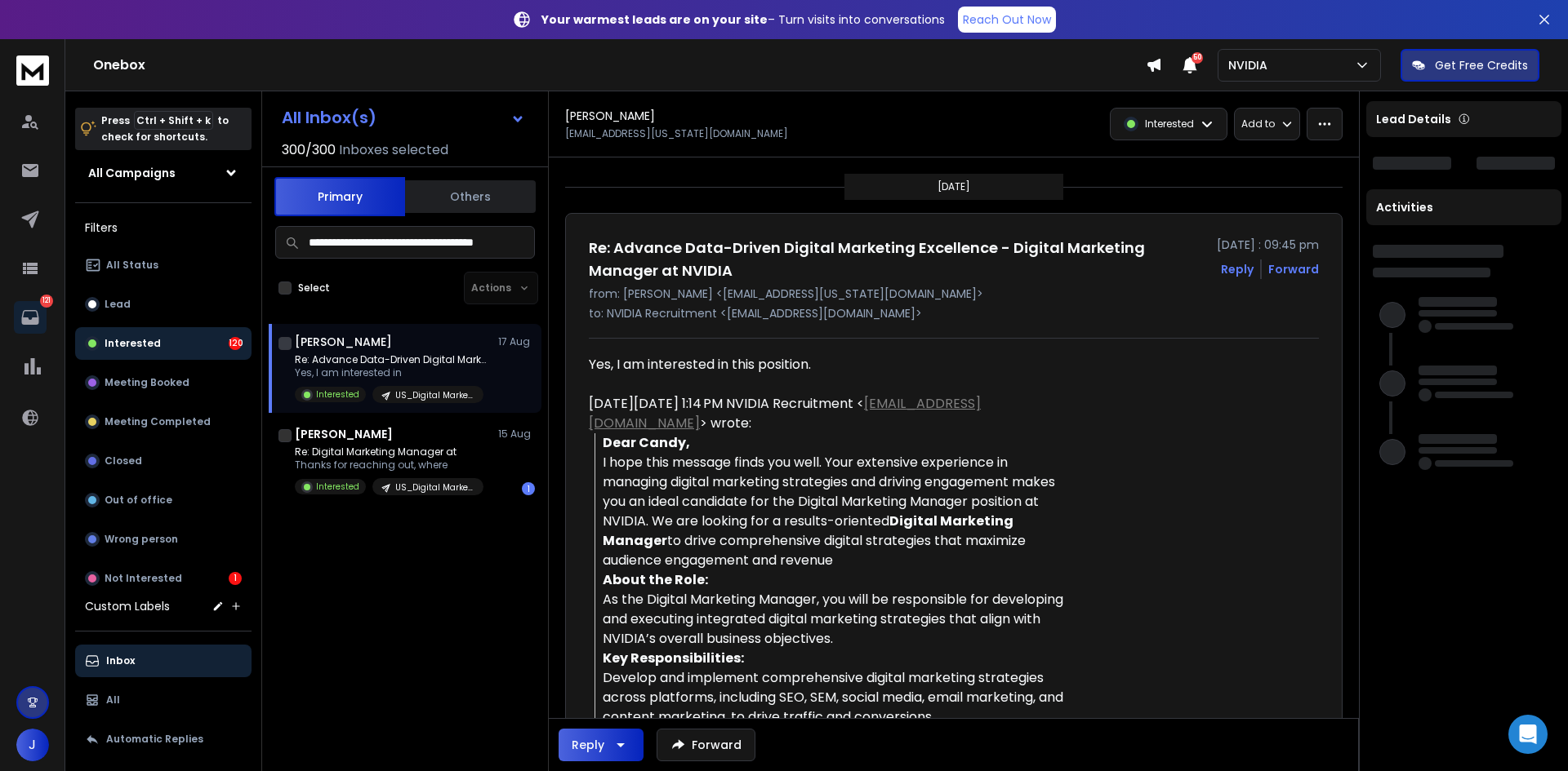
click at [1171, 122] on p "Interested" at bounding box center [1169, 124] width 49 height 13
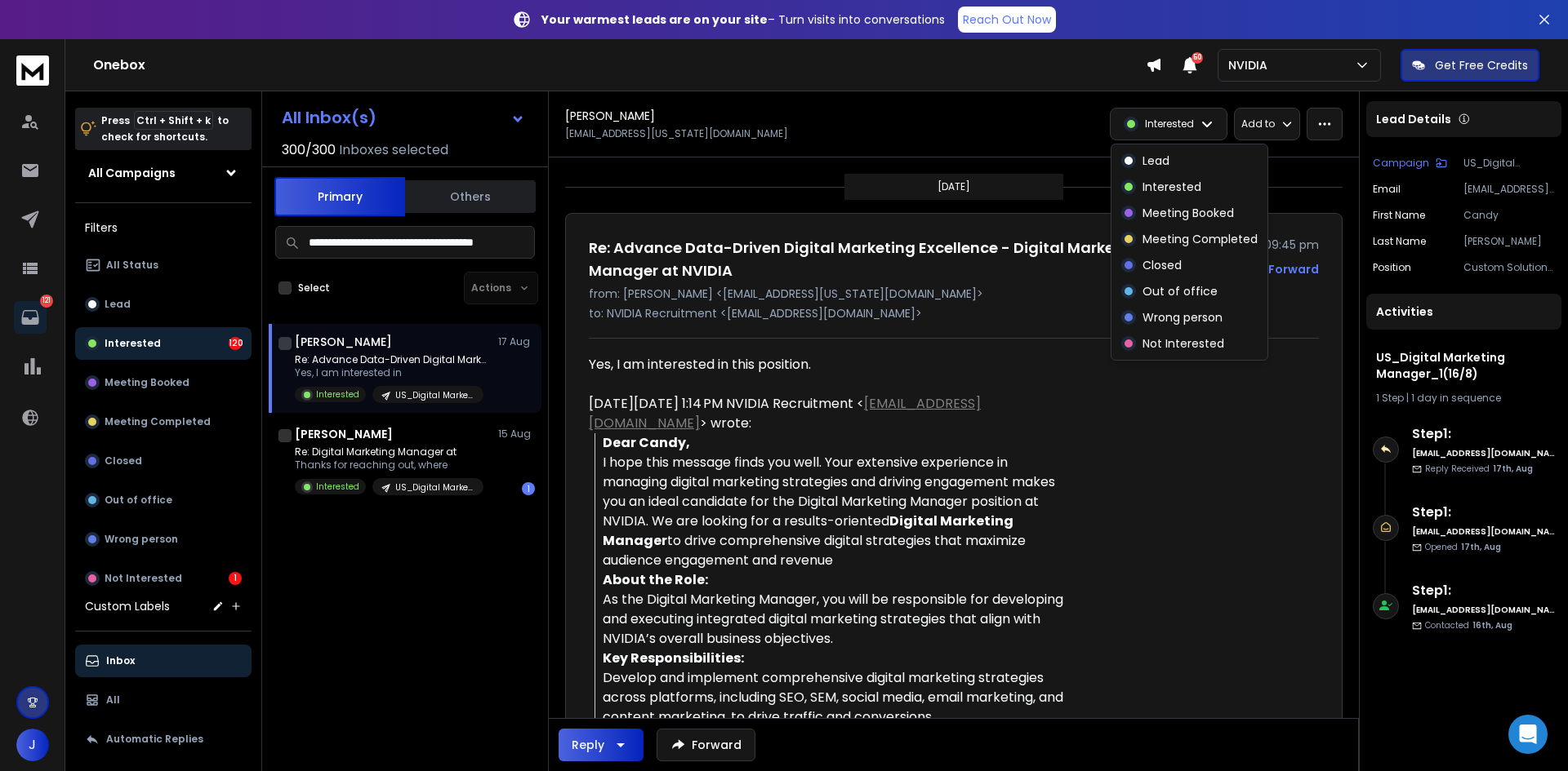
click at [1198, 215] on p "Meeting Booked" at bounding box center [1189, 212] width 92 height 17
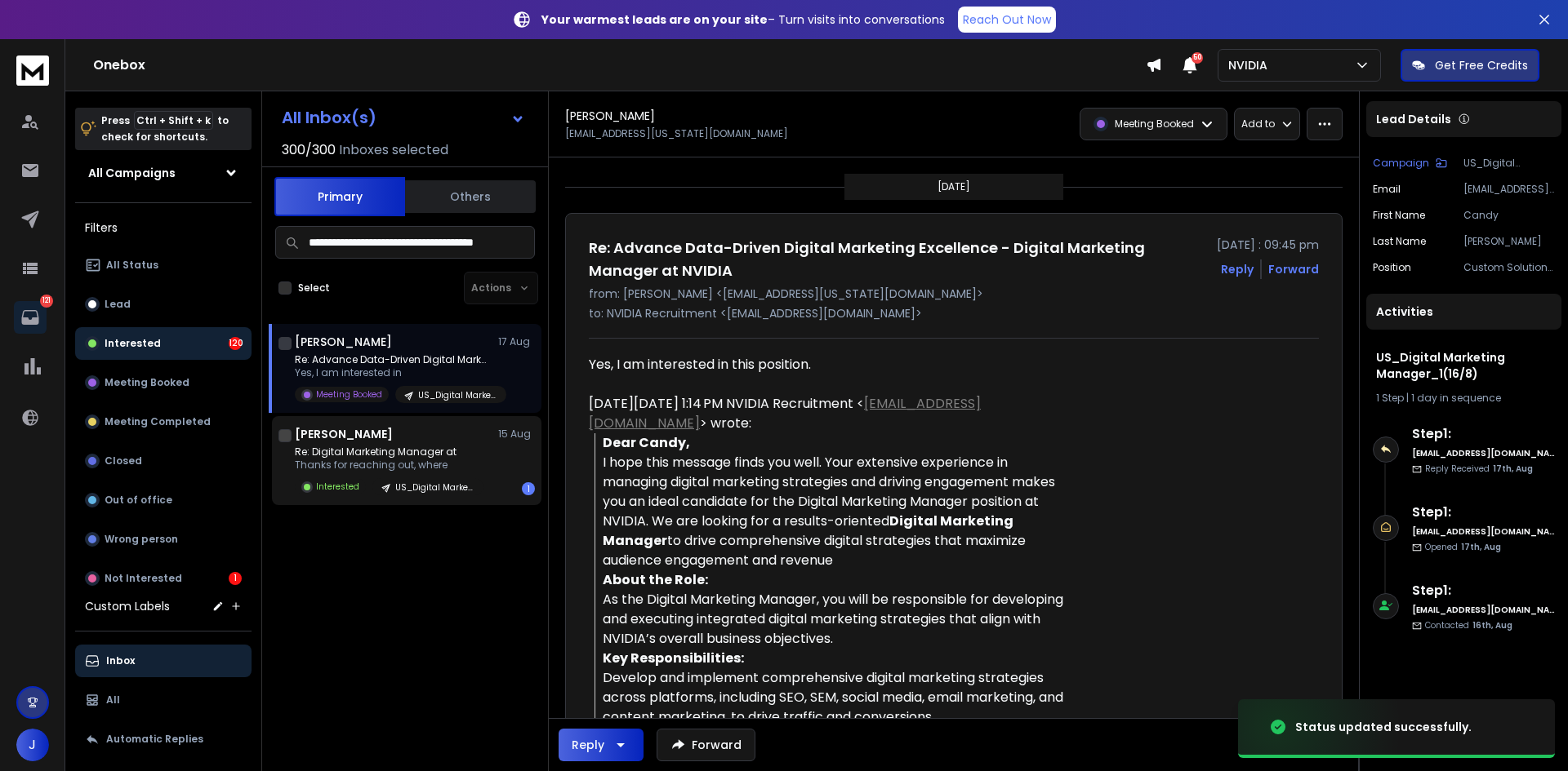
click at [345, 457] on p "Re: Digital Marketing Manager at" at bounding box center [388, 451] width 188 height 13
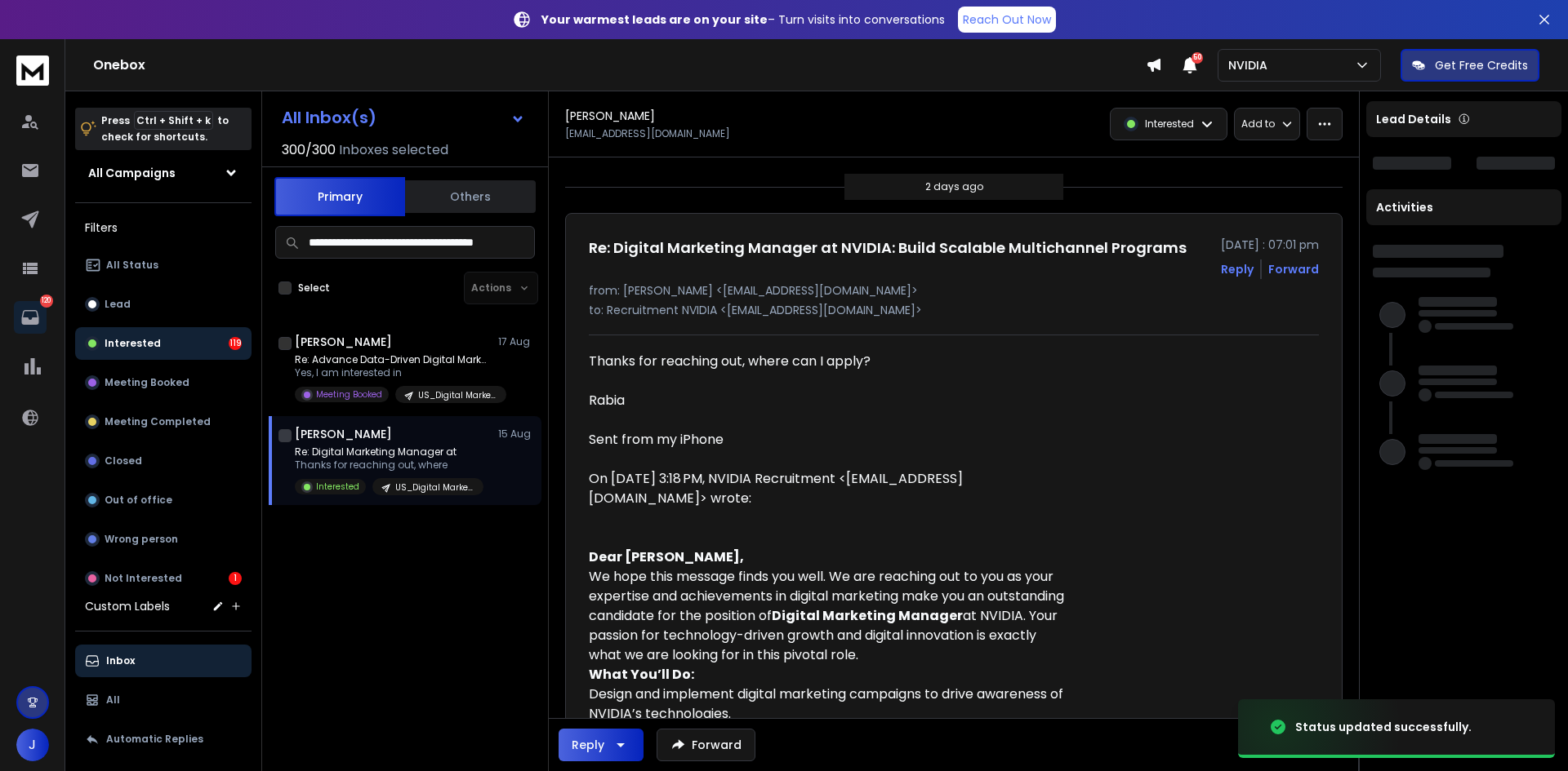
click at [1158, 119] on p "Interested" at bounding box center [1169, 124] width 49 height 13
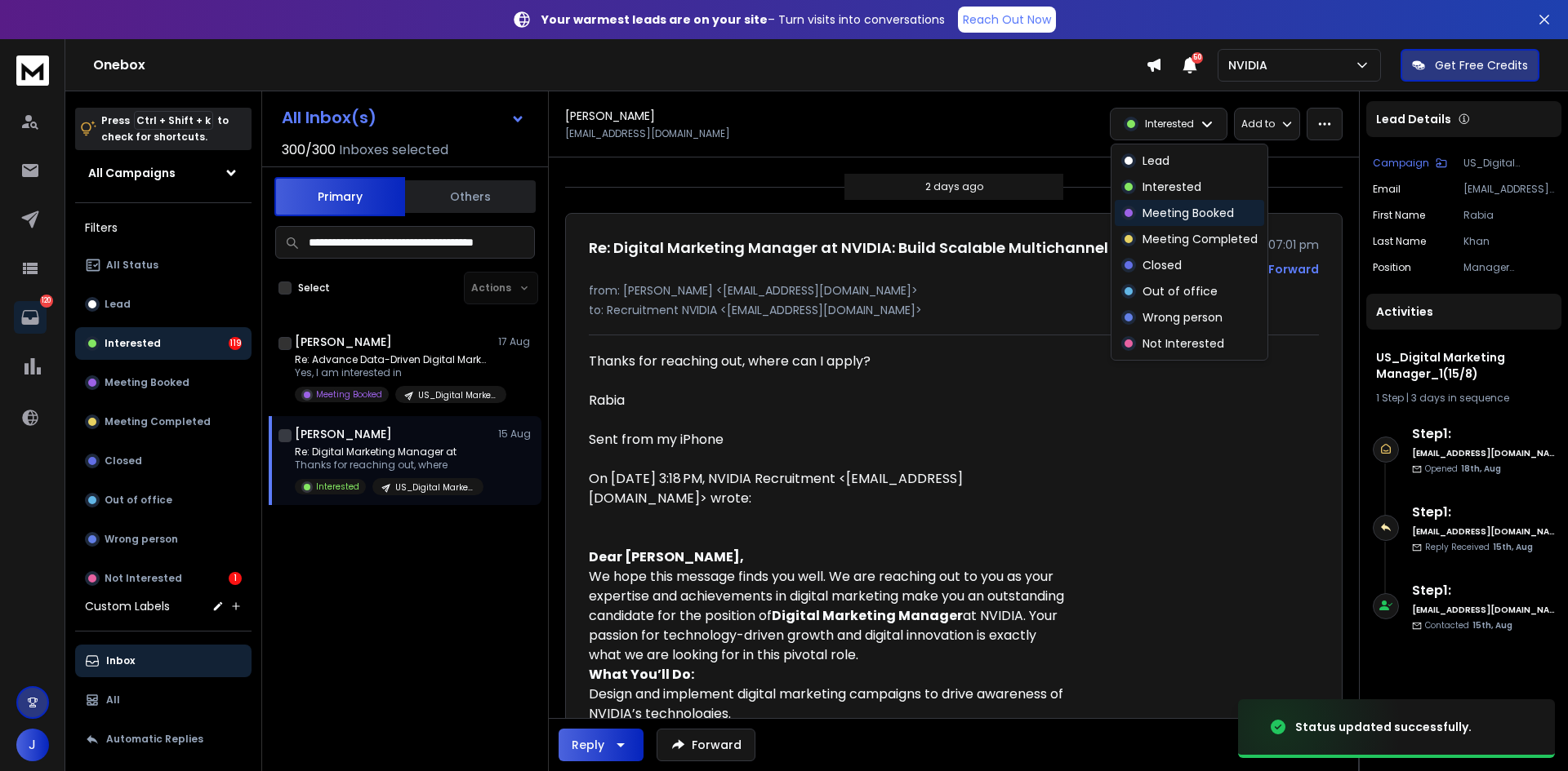
click at [1194, 215] on p "Meeting Booked" at bounding box center [1189, 212] width 92 height 17
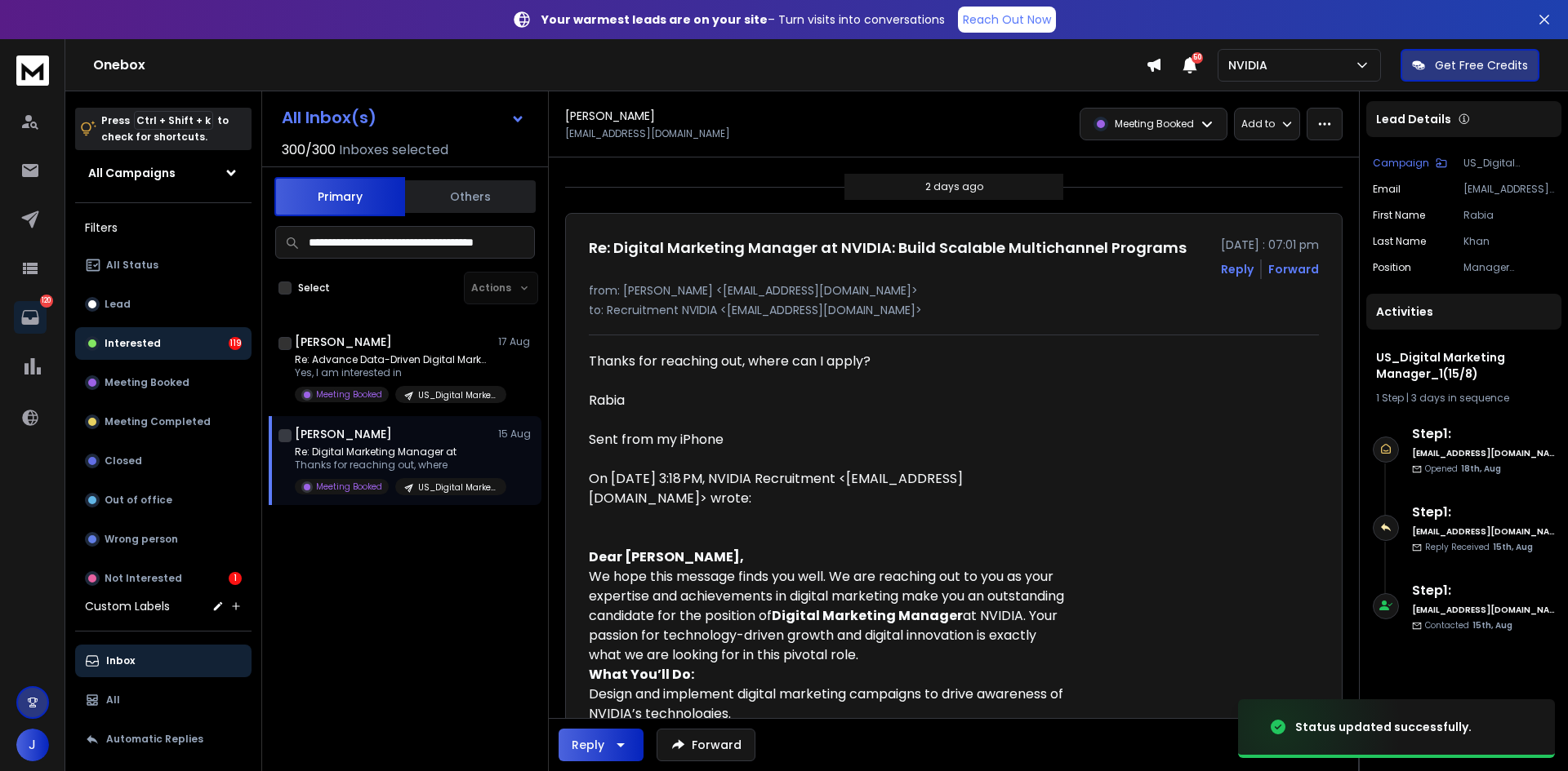
click at [419, 245] on input "**********" at bounding box center [405, 242] width 259 height 32
paste input "***"
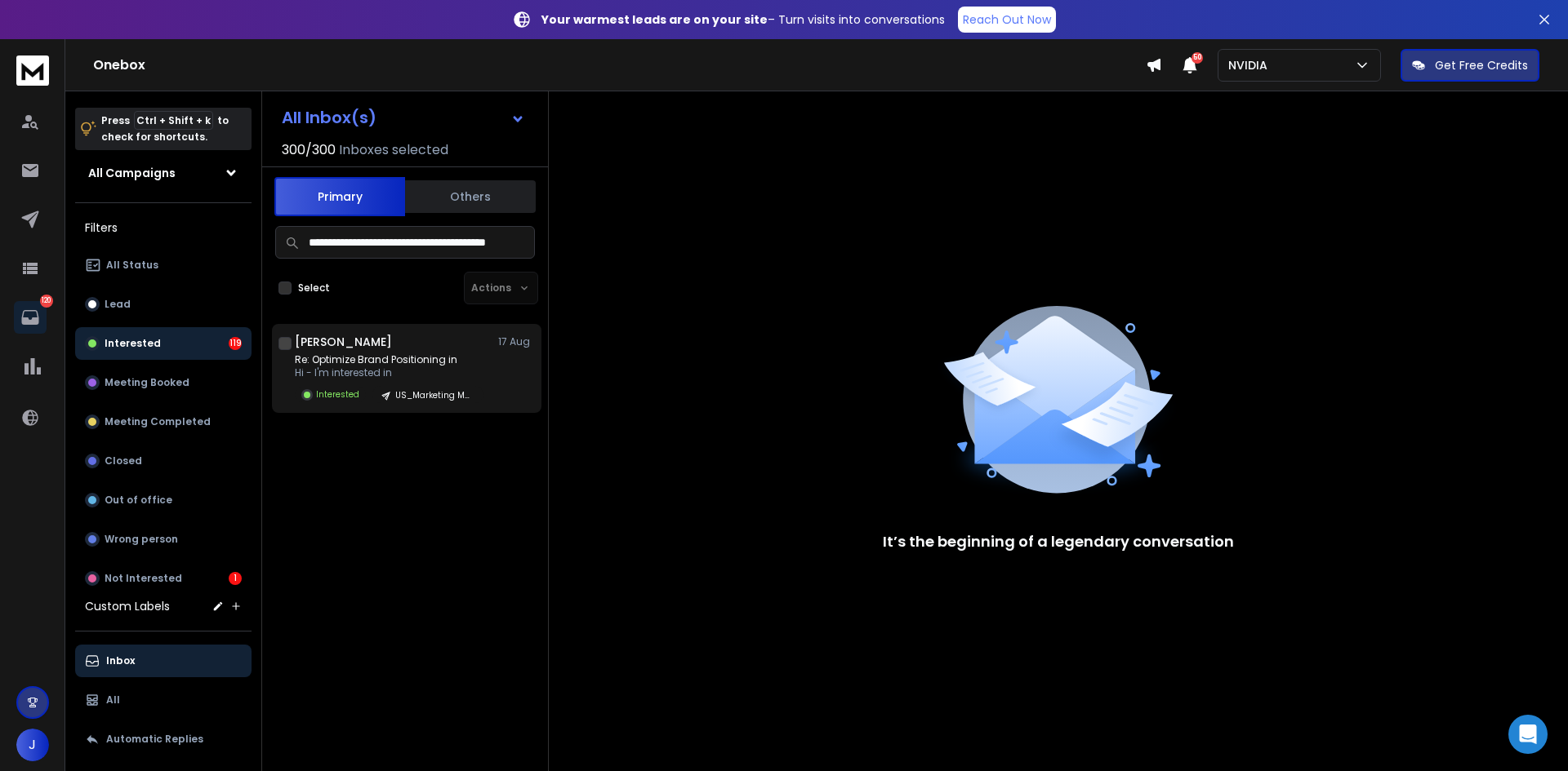
click at [430, 371] on p "Hi - I'm interested in" at bounding box center [388, 372] width 188 height 13
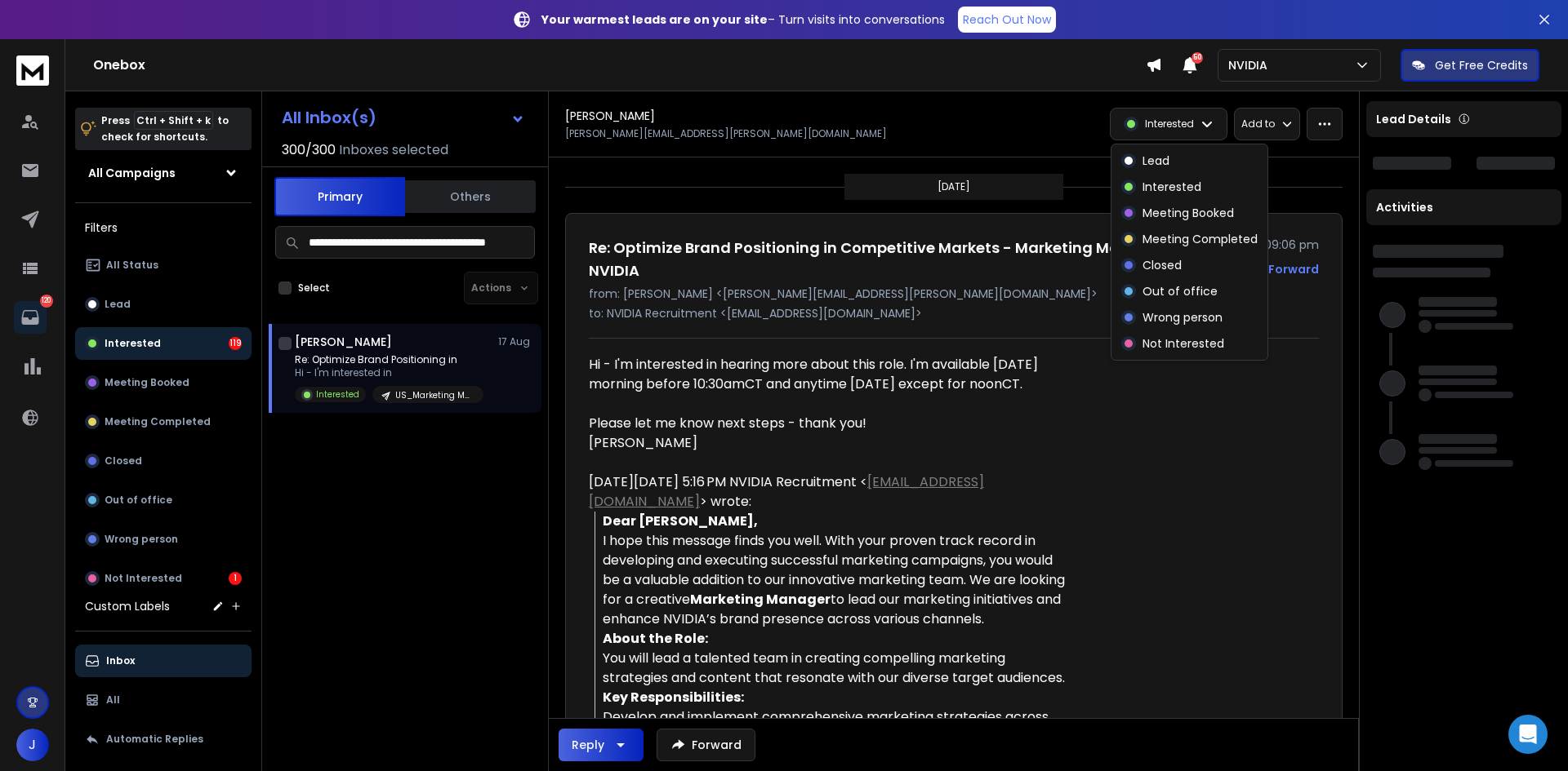
click at [1168, 116] on div "Interested" at bounding box center [1168, 124] width 116 height 31
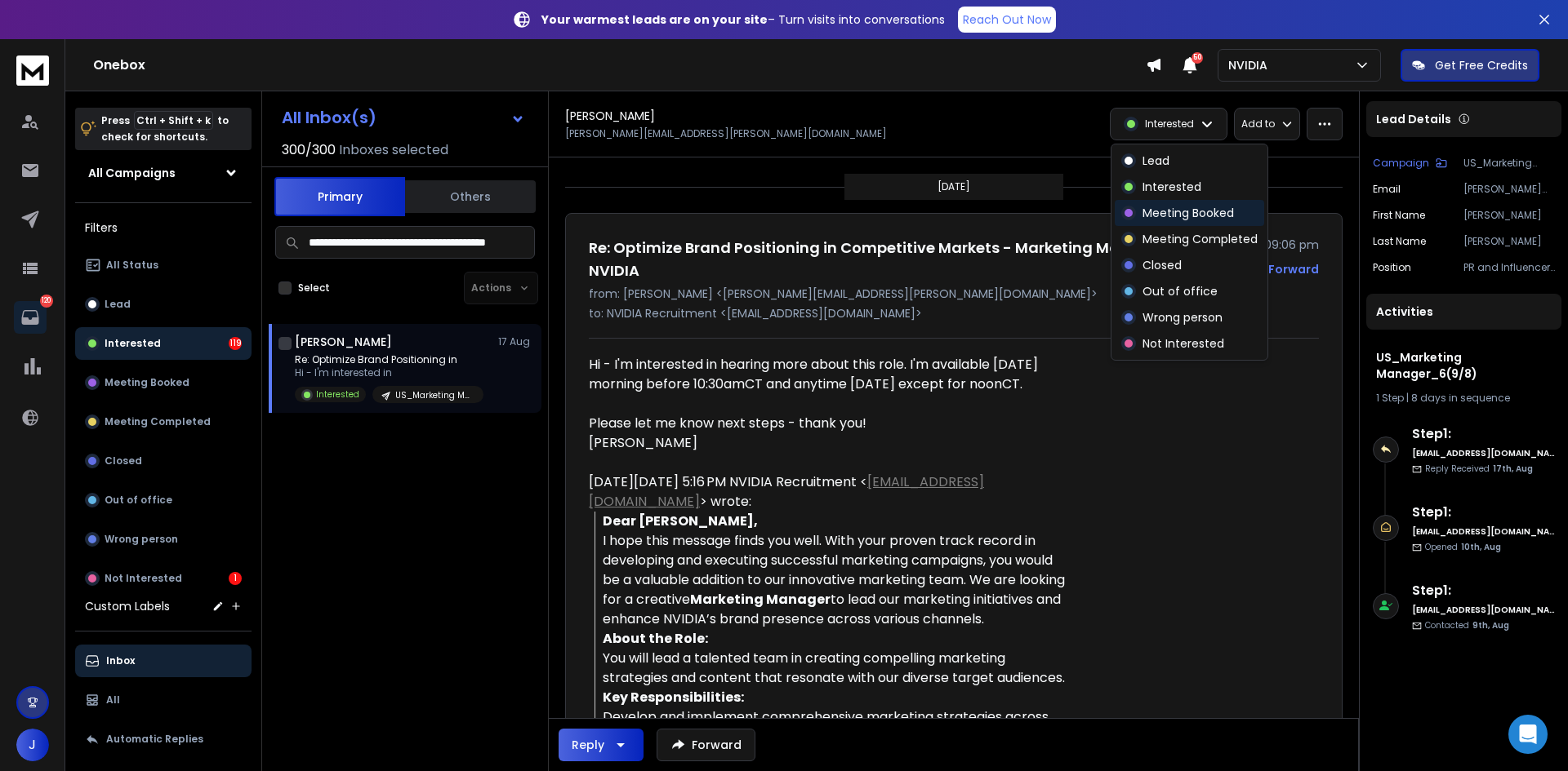
click at [1200, 220] on p "Meeting Booked" at bounding box center [1189, 212] width 92 height 17
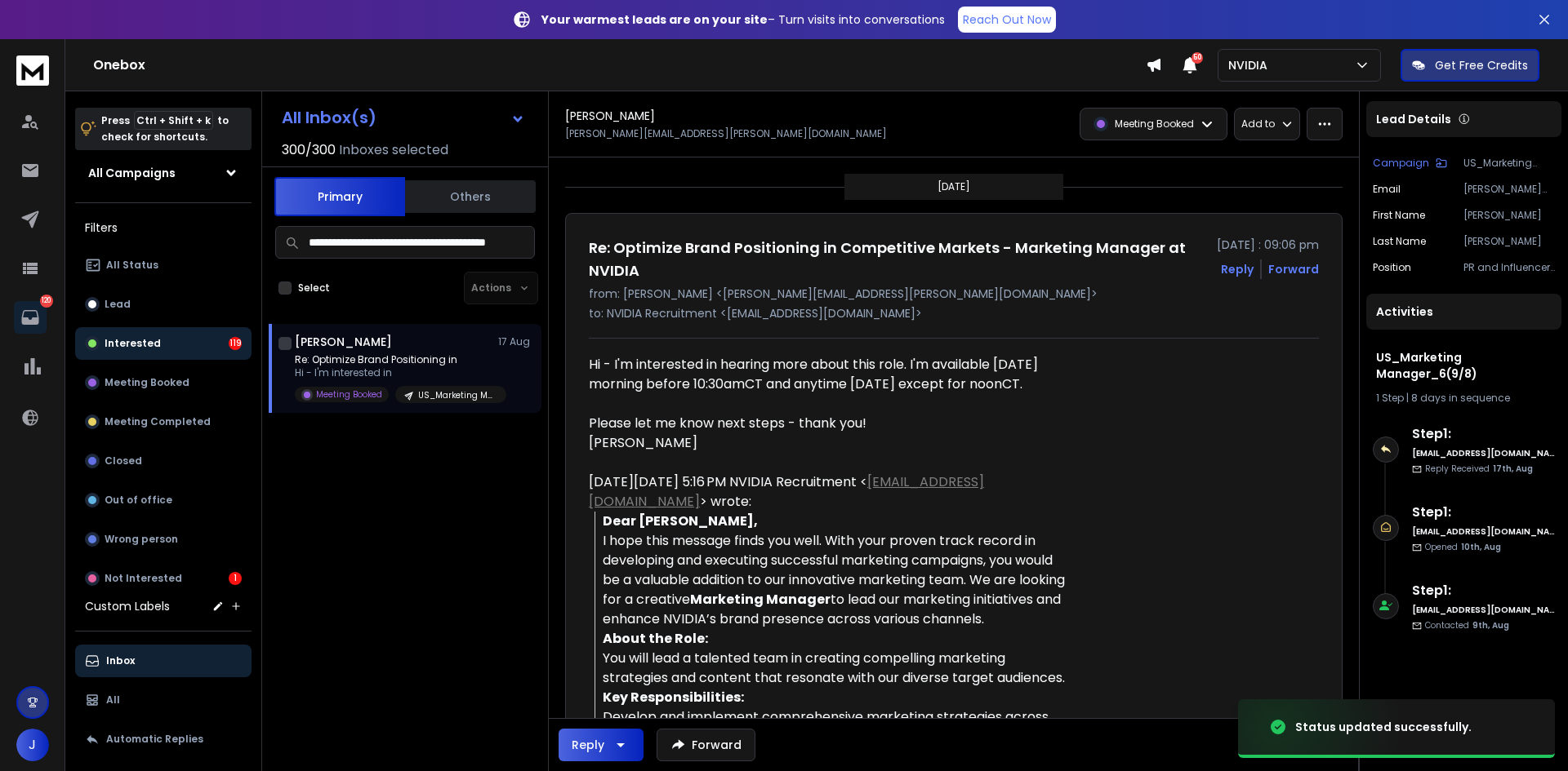
click at [445, 238] on input "**********" at bounding box center [405, 242] width 259 height 32
paste input
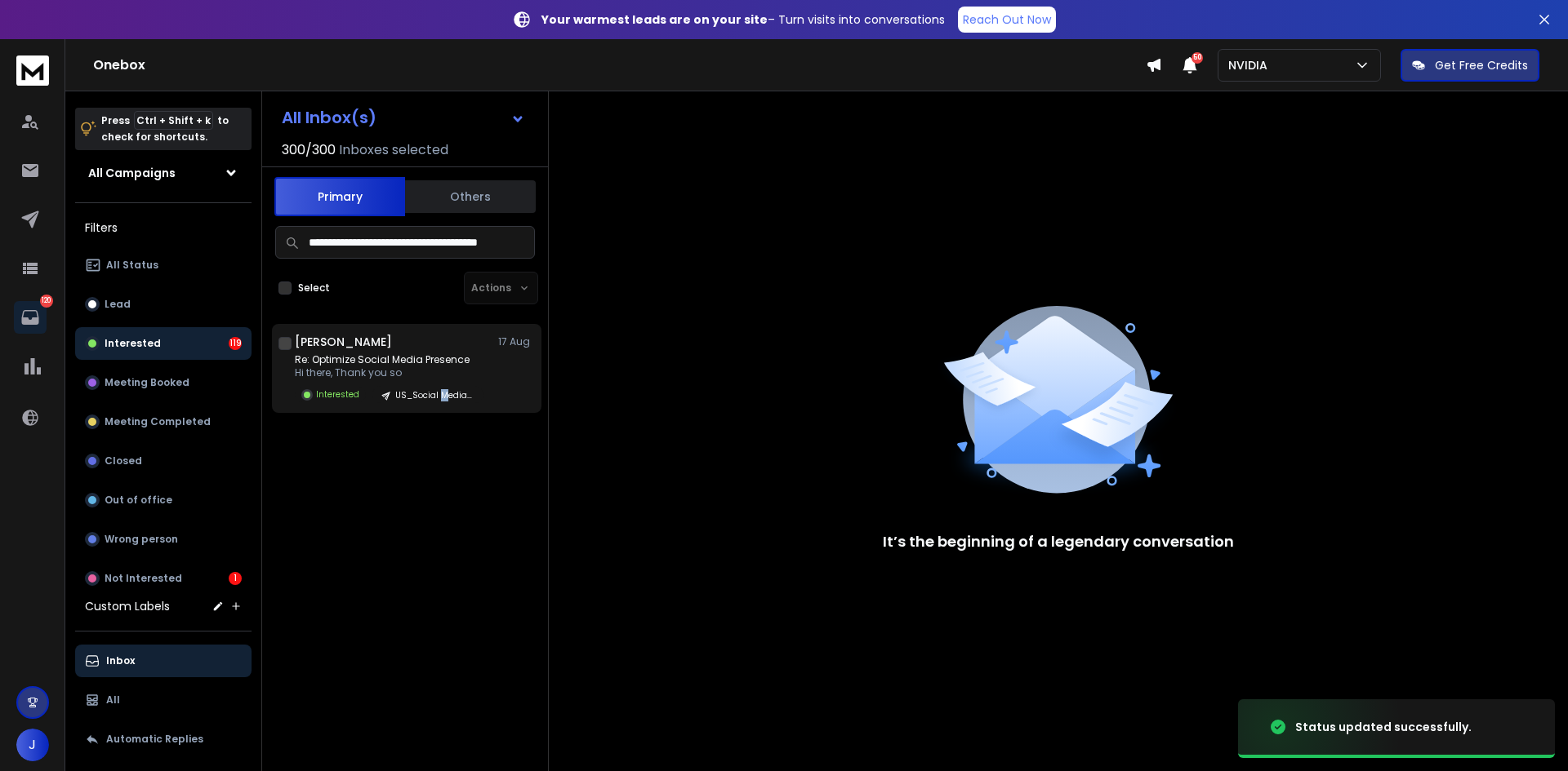
click at [440, 395] on p "US_Social Media Manager_04(13/8)" at bounding box center [434, 395] width 78 height 13
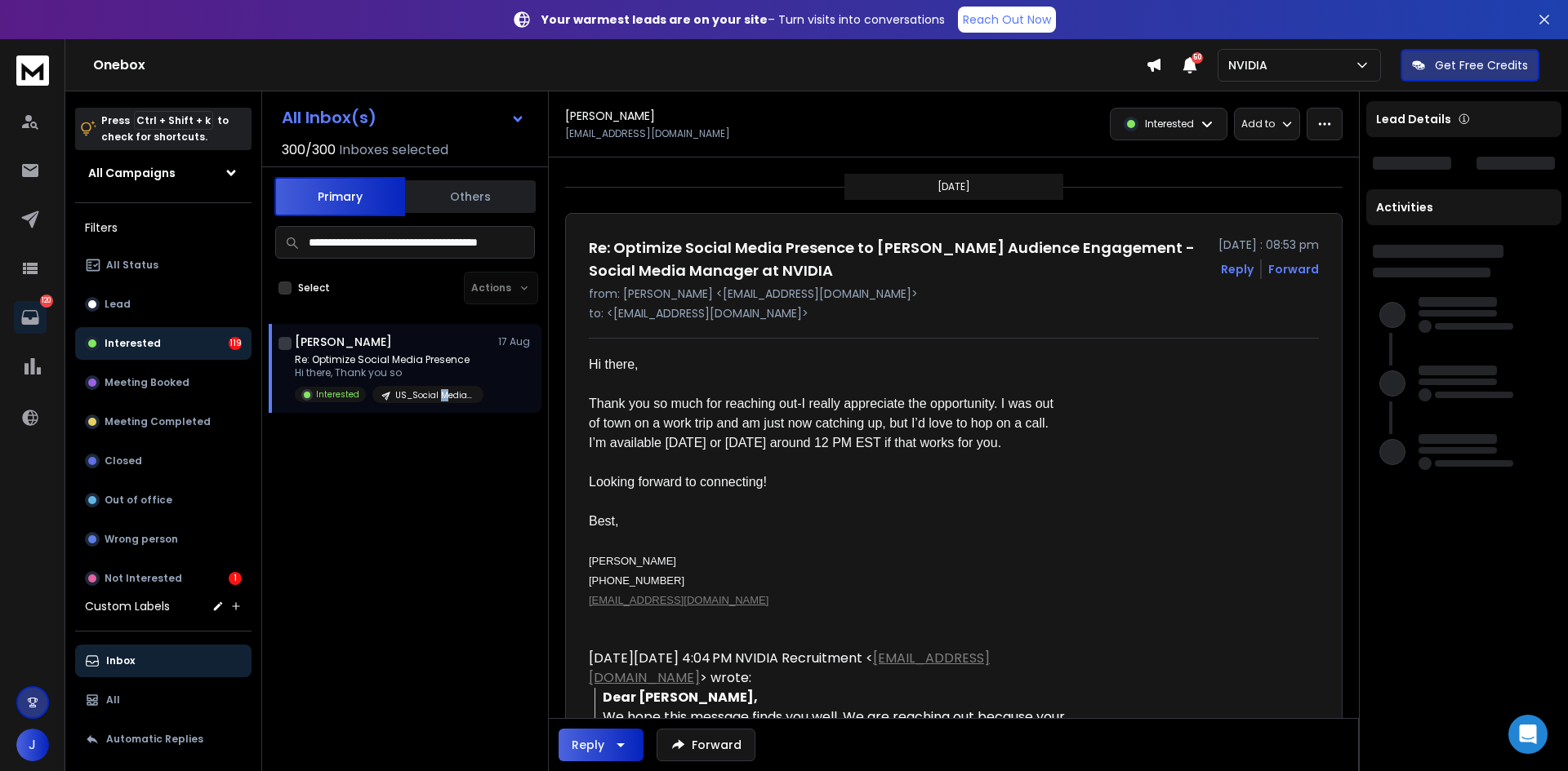
click at [1142, 128] on div "Interested" at bounding box center [1168, 124] width 116 height 31
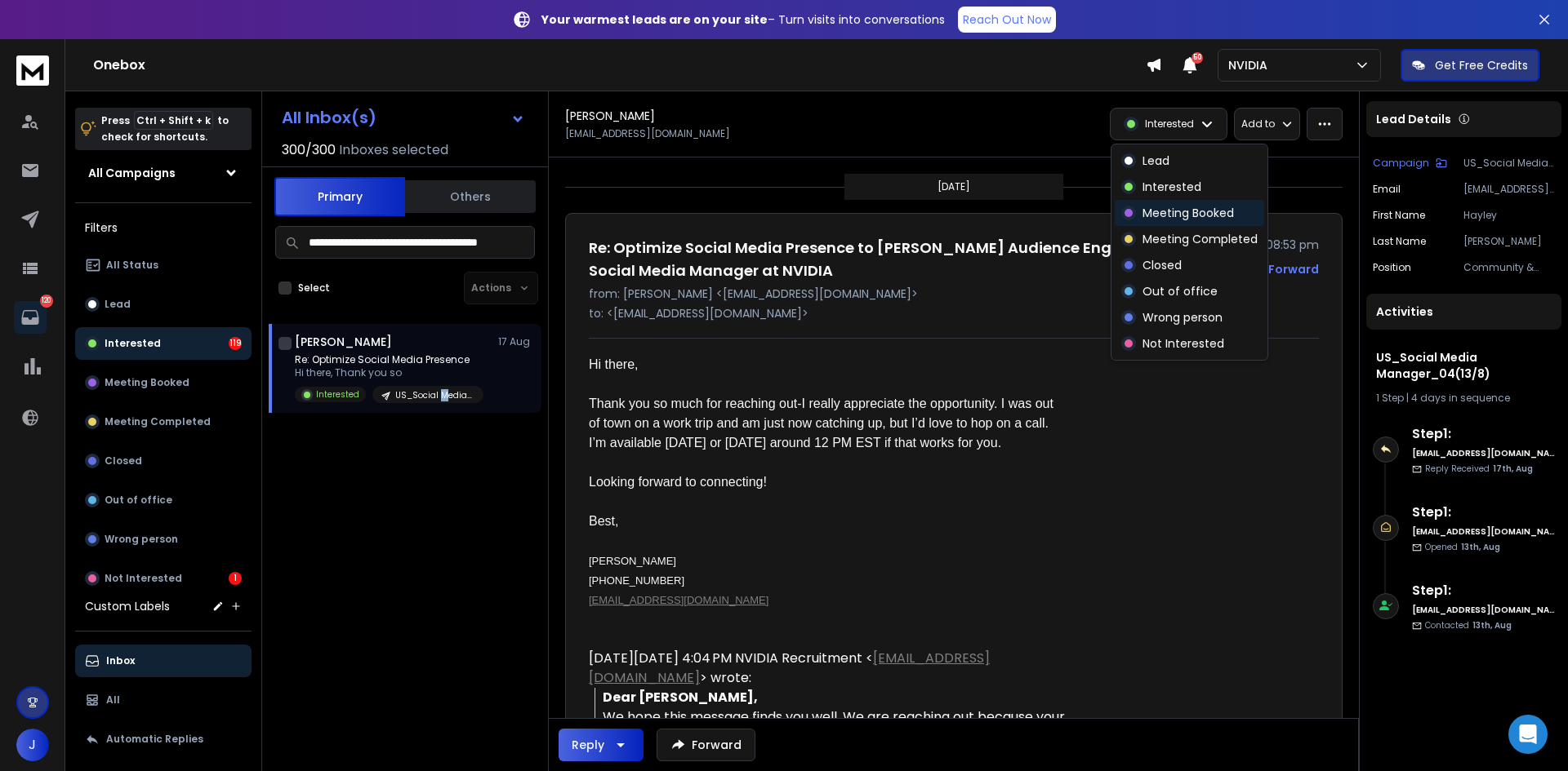
click at [1175, 208] on p "Meeting Booked" at bounding box center [1189, 212] width 92 height 17
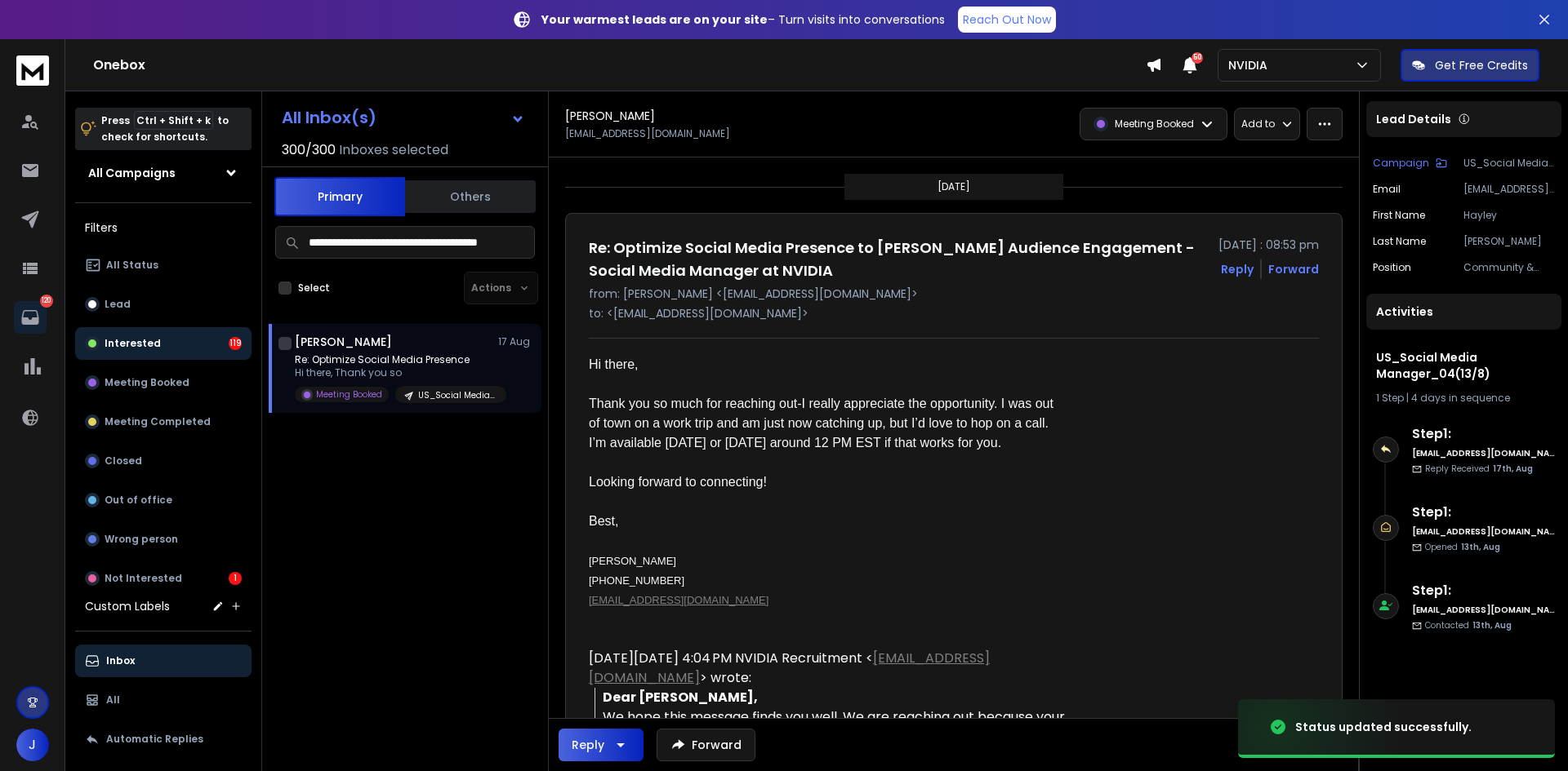
click at [414, 251] on input "**********" at bounding box center [405, 242] width 259 height 32
paste input
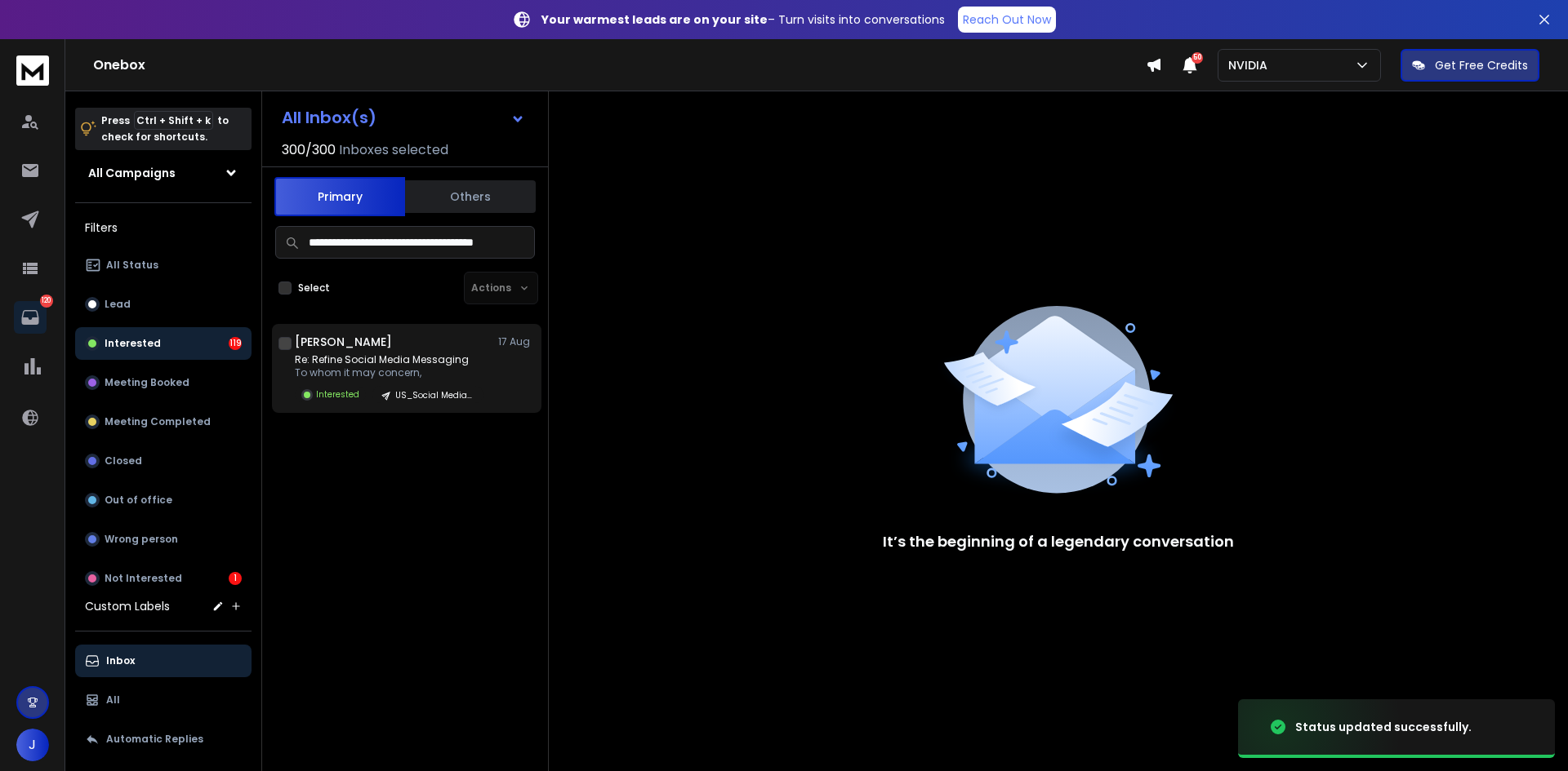
click at [421, 335] on div "Corinne McDevitt 17 Aug" at bounding box center [414, 342] width 240 height 17
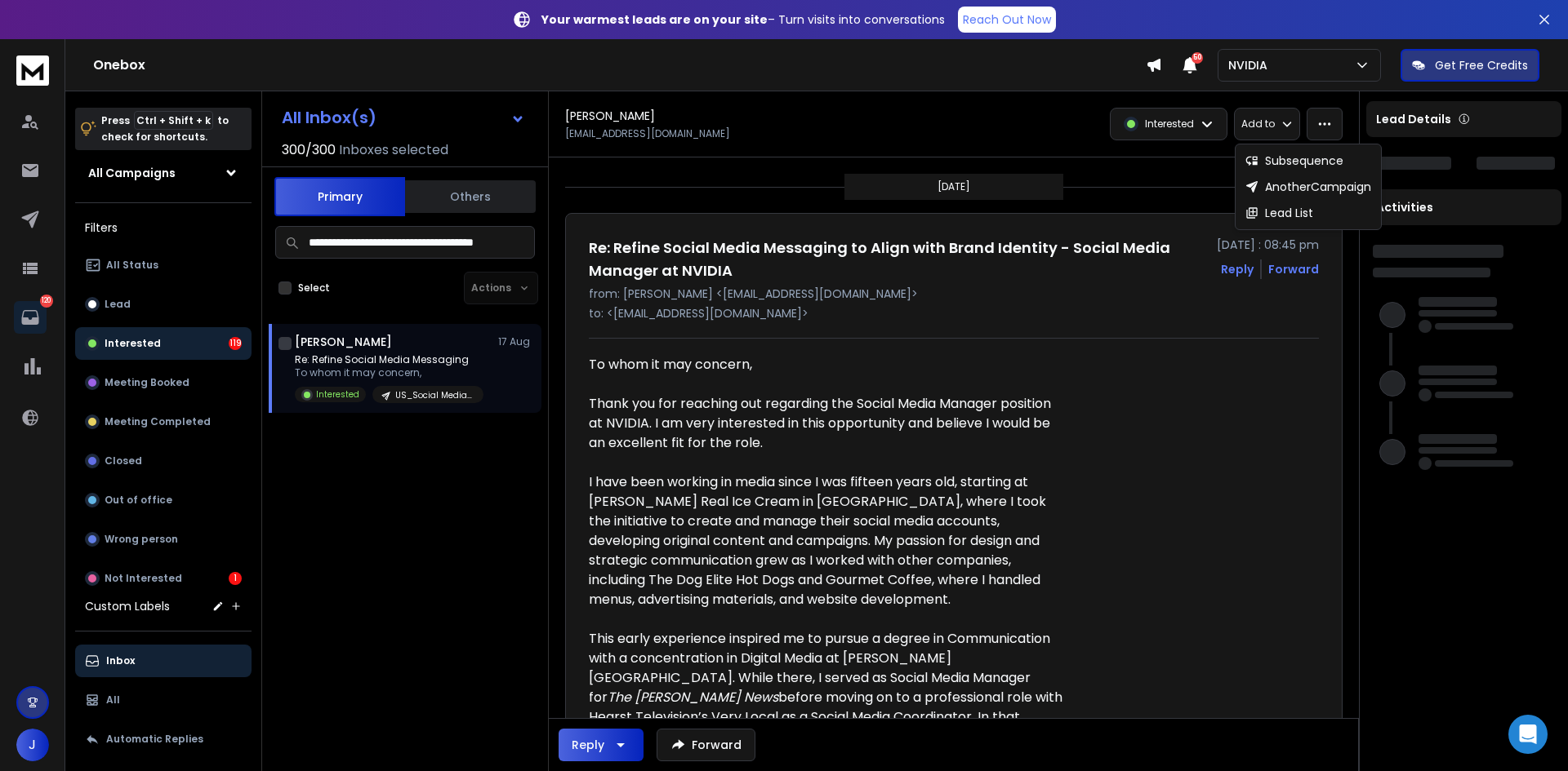
click at [1249, 132] on div "Add to" at bounding box center [1267, 124] width 64 height 31
click at [1184, 129] on p "Interested" at bounding box center [1169, 124] width 49 height 13
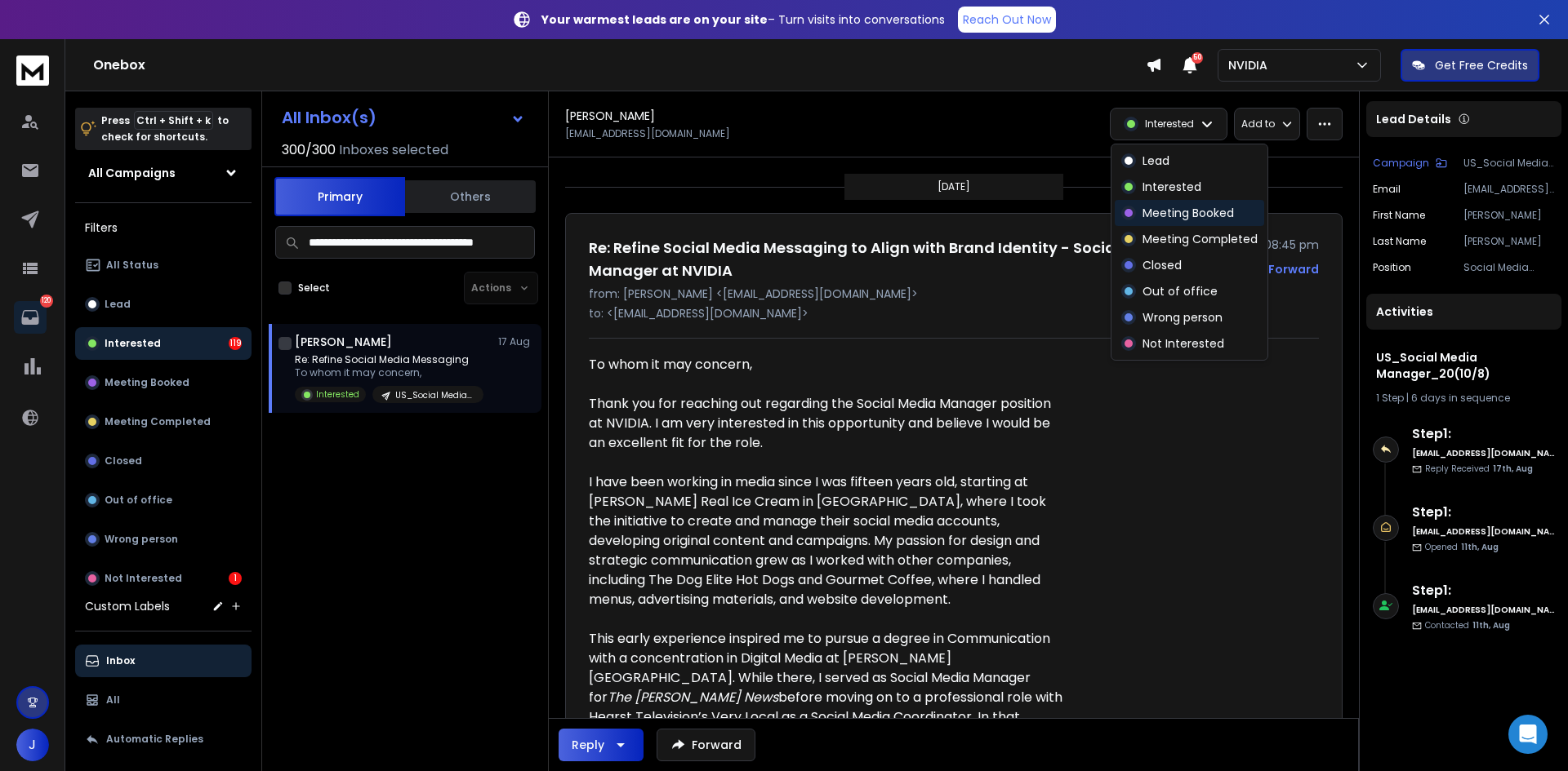
click at [1185, 222] on div "Meeting Booked" at bounding box center [1189, 212] width 149 height 26
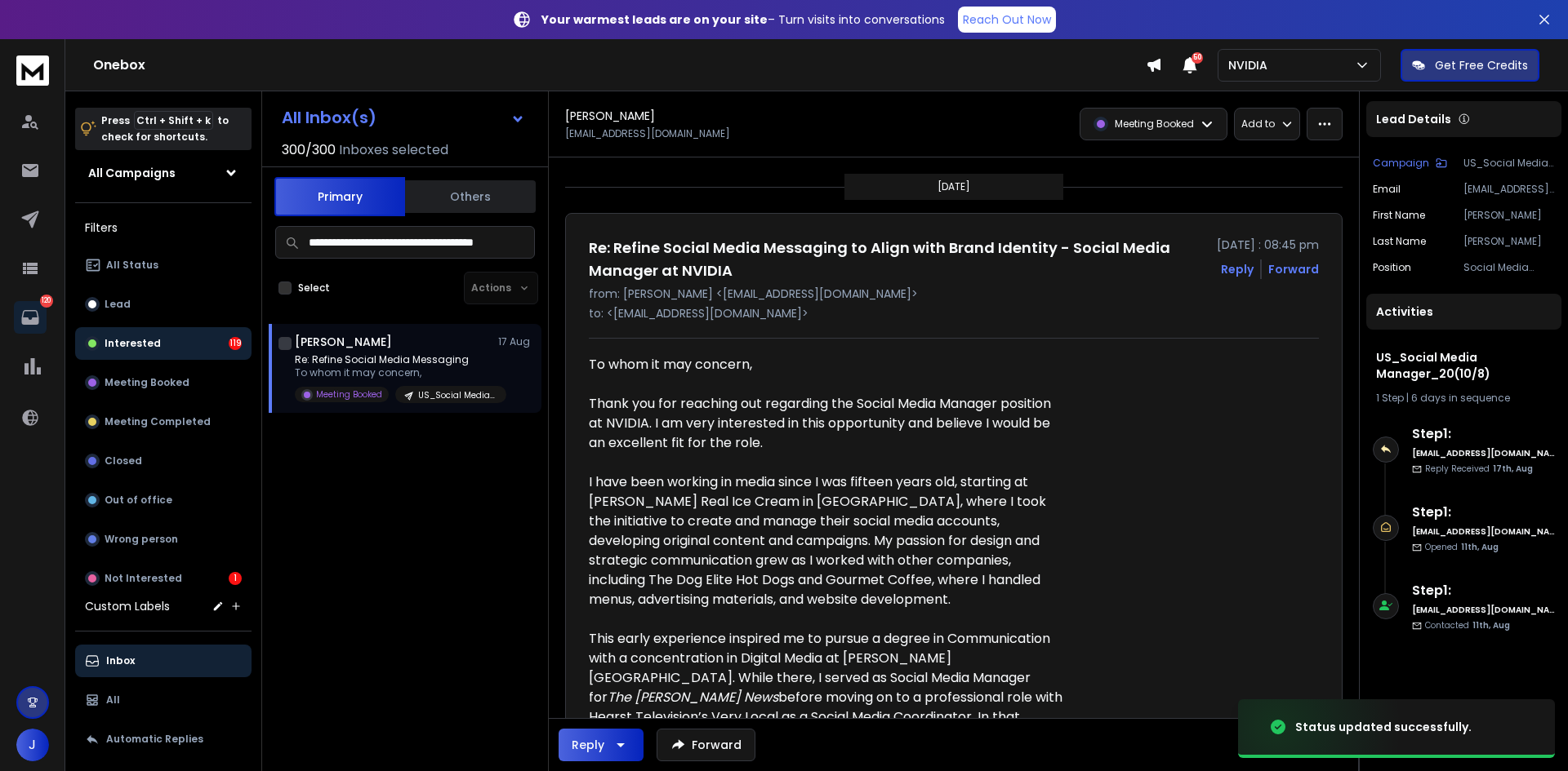
click at [440, 241] on input "**********" at bounding box center [405, 242] width 259 height 32
paste input "**"
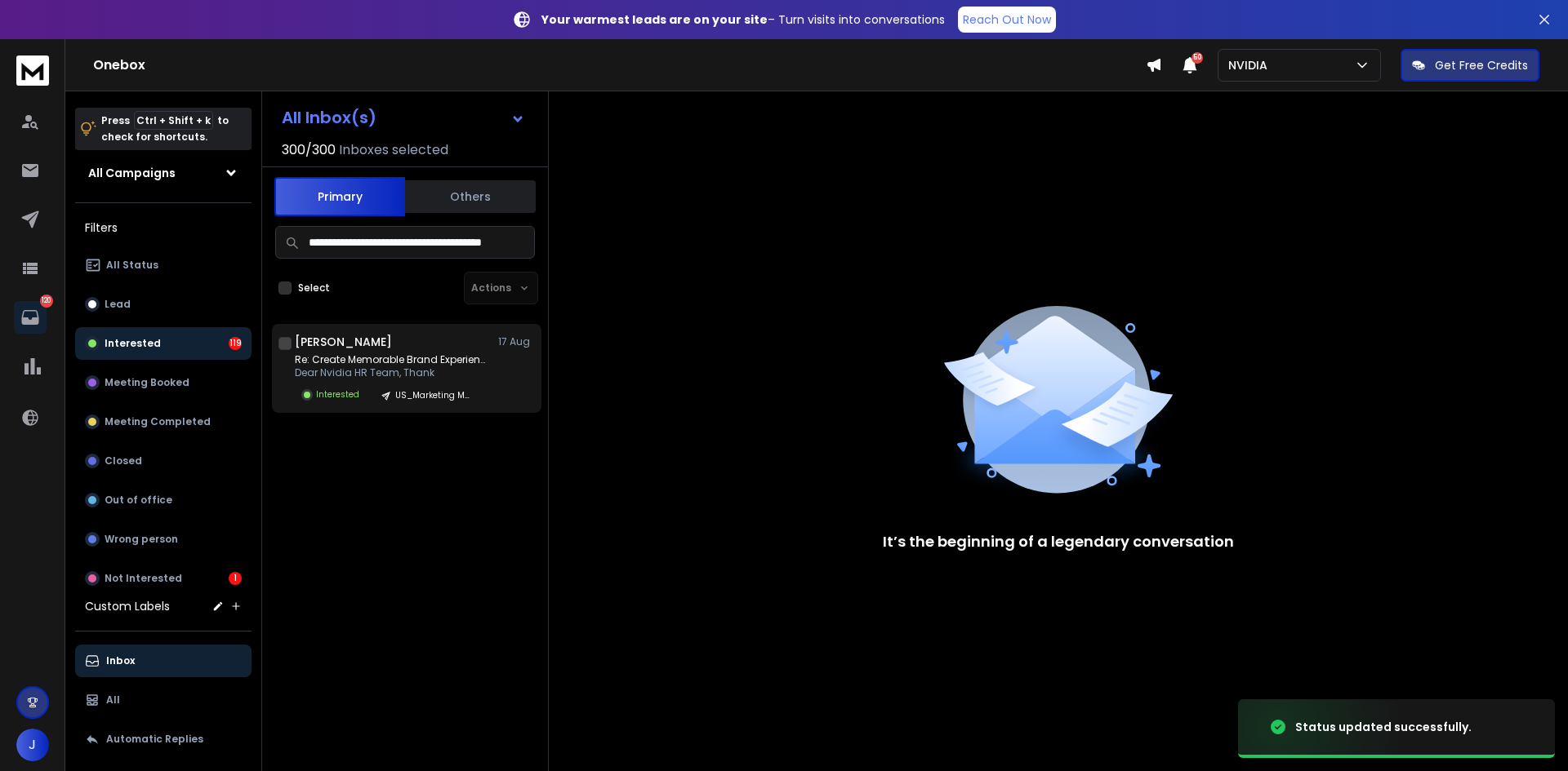
click at [386, 370] on p "Dear Nvidia HR Team, Thank" at bounding box center [392, 372] width 196 height 13
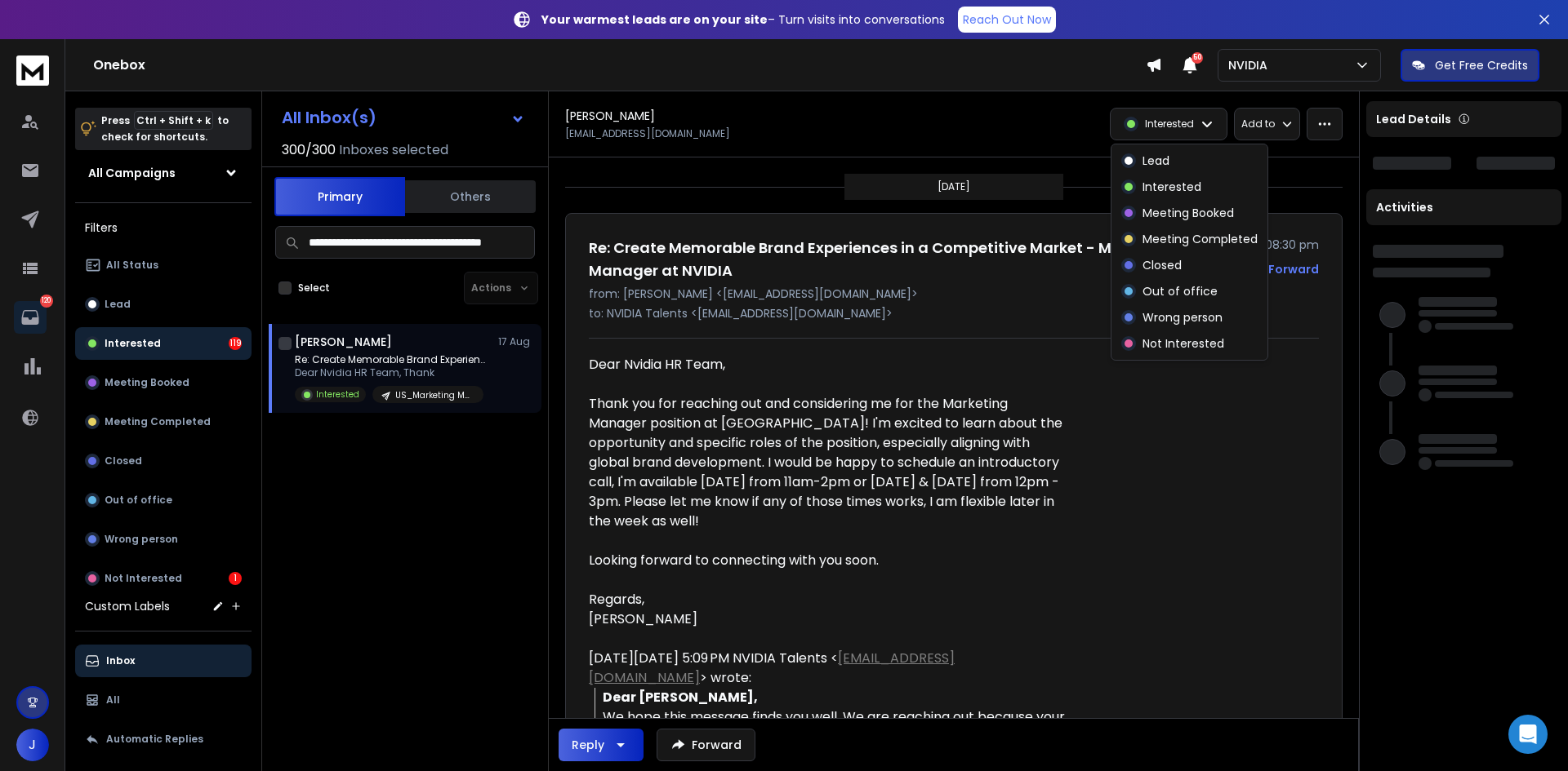
click at [1156, 120] on p "Interested" at bounding box center [1169, 124] width 49 height 13
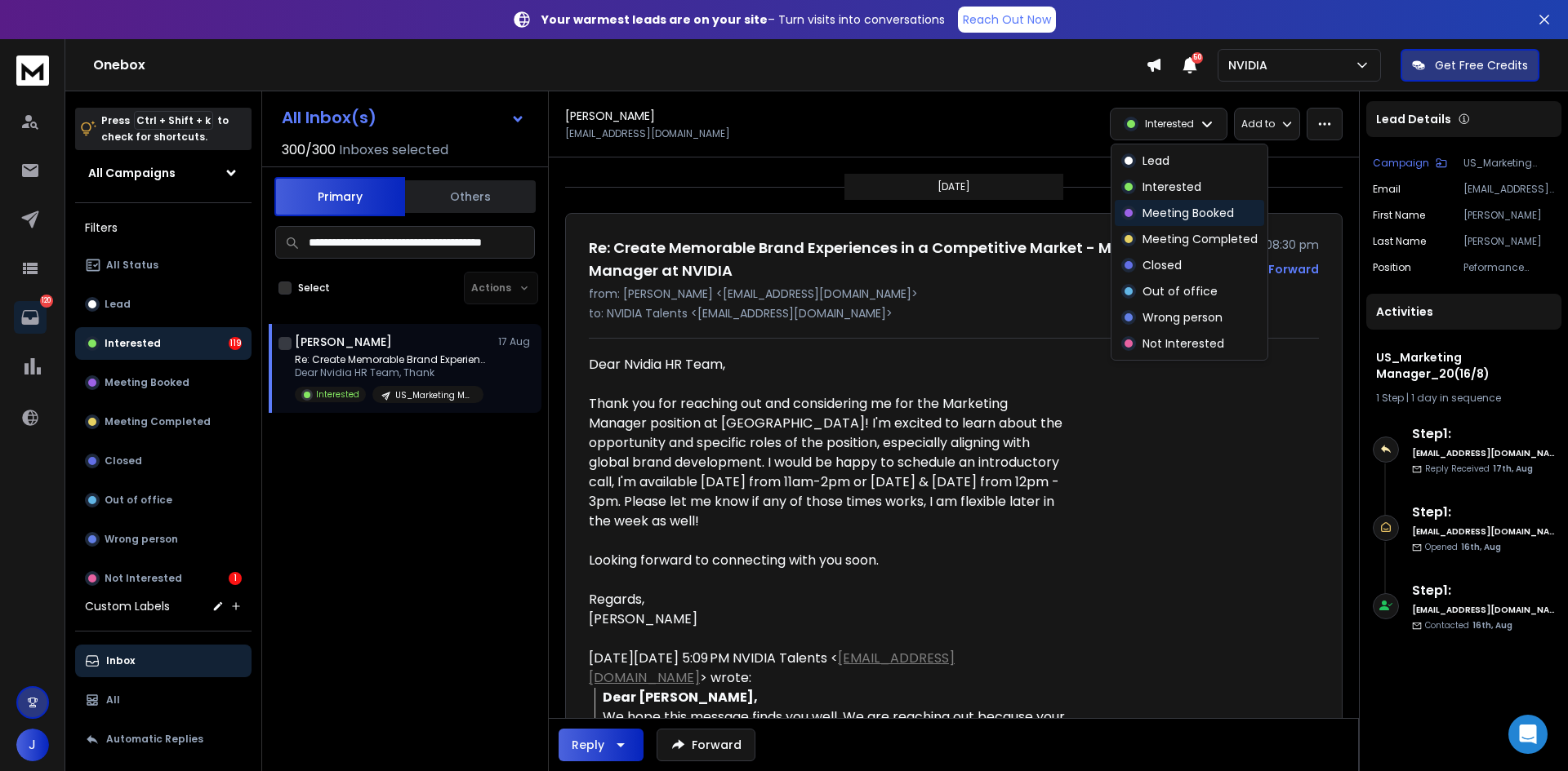
click at [1174, 209] on p "Meeting Booked" at bounding box center [1189, 212] width 92 height 17
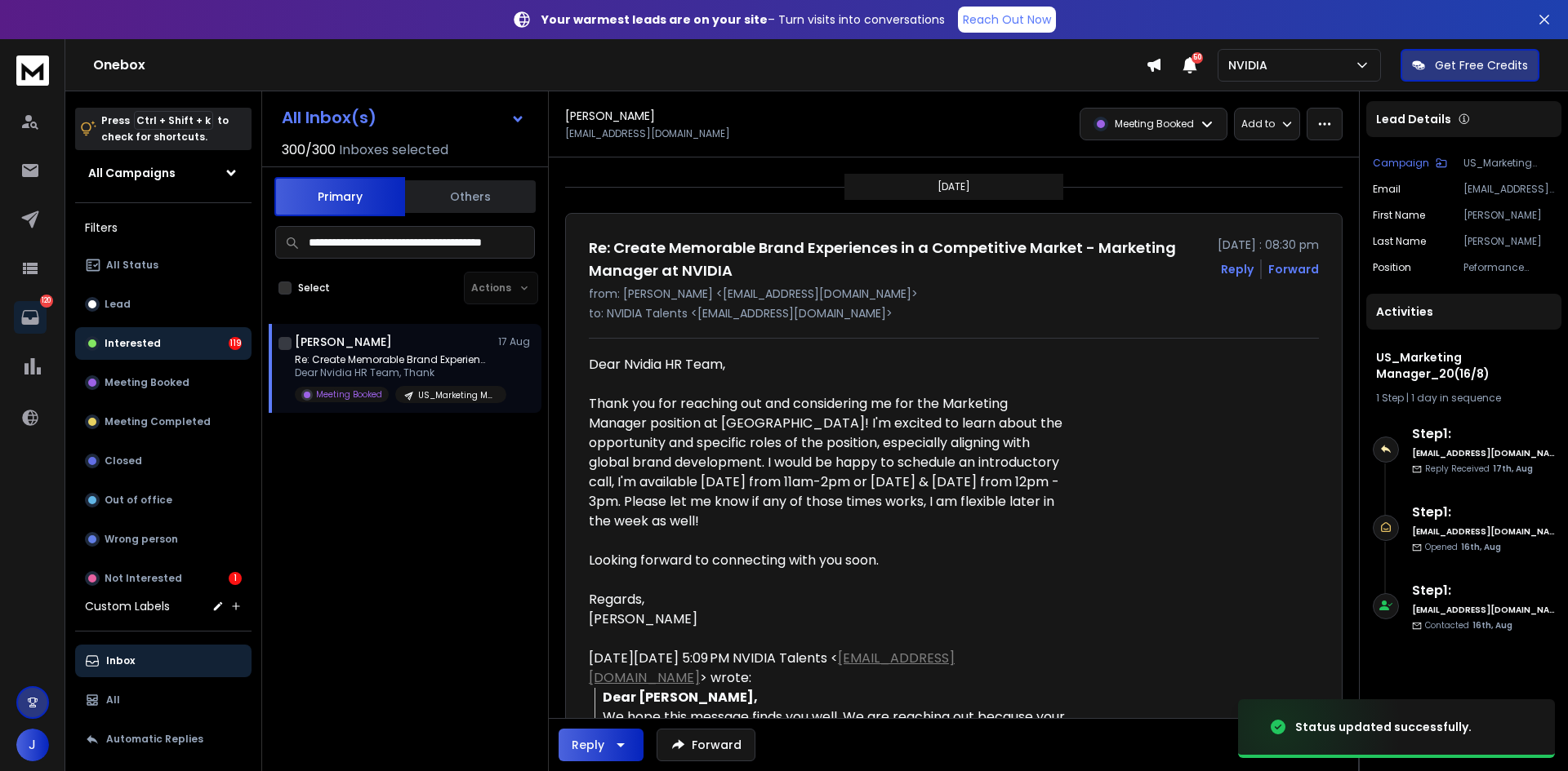
click at [401, 253] on input "**********" at bounding box center [405, 242] width 259 height 32
paste input
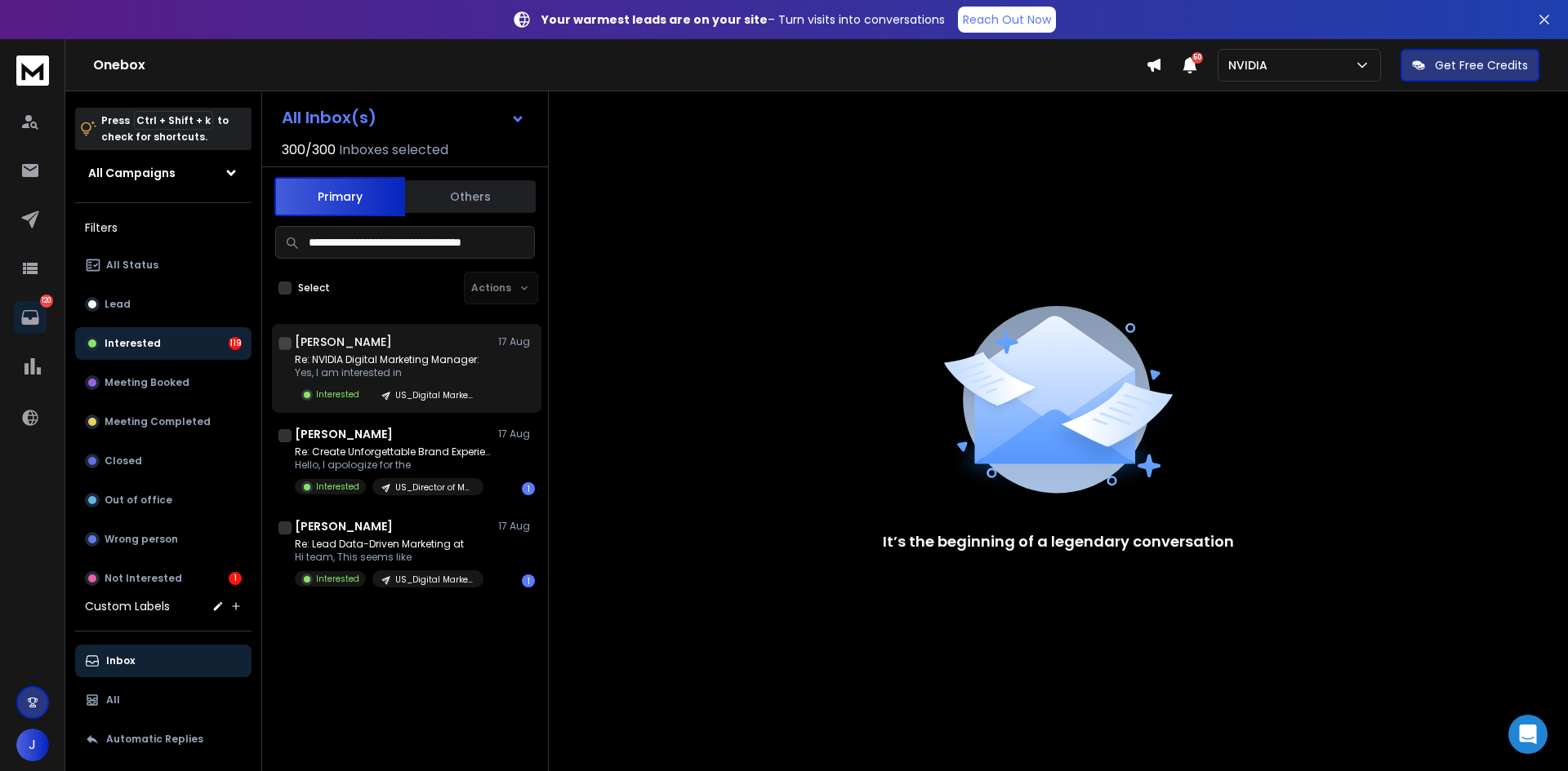
click at [386, 379] on p "Yes, I am interested in" at bounding box center [388, 372] width 188 height 13
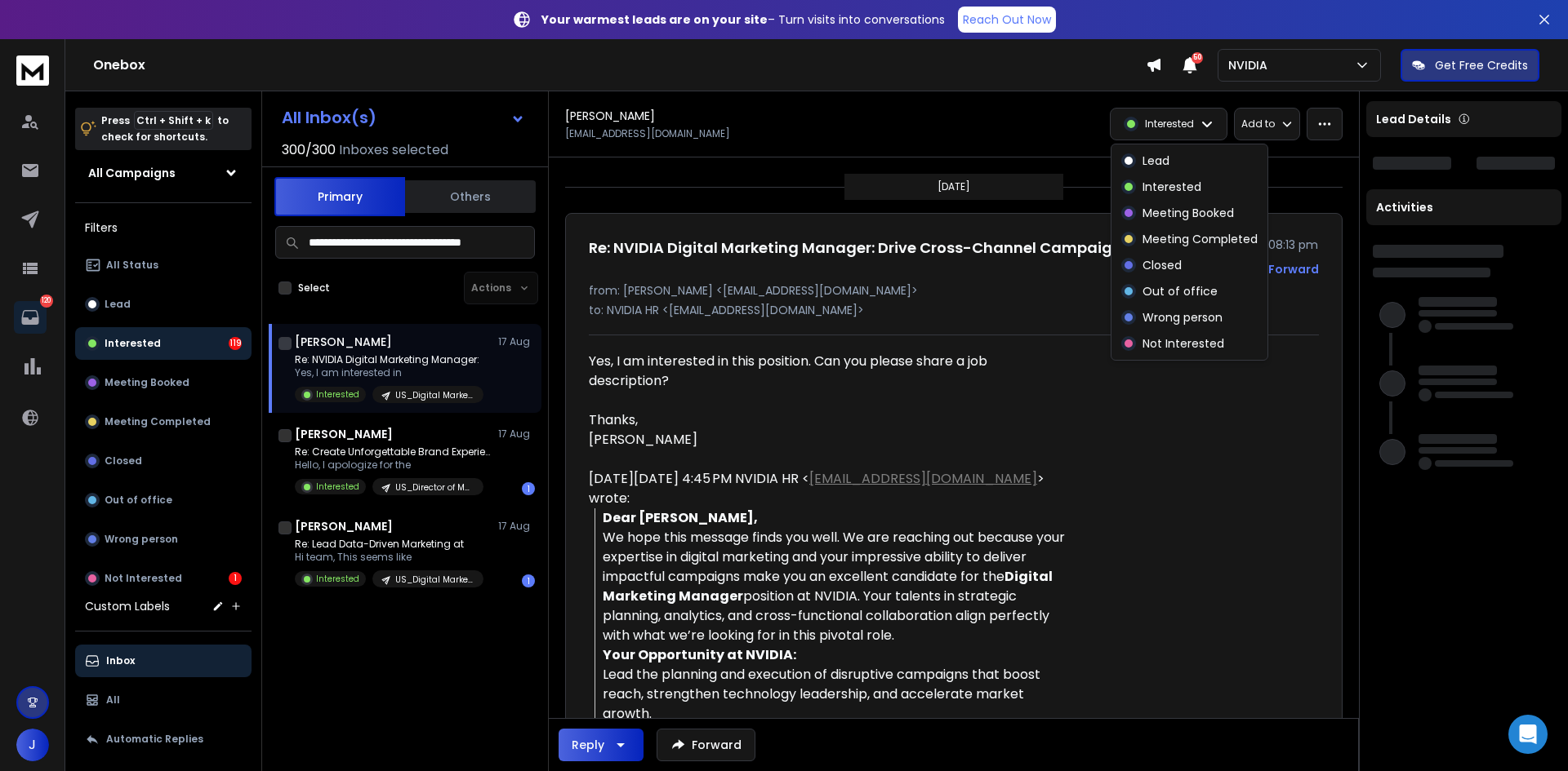
click at [1144, 123] on div "Interested" at bounding box center [1168, 124] width 116 height 31
click at [1194, 211] on p "Meeting Booked" at bounding box center [1189, 212] width 92 height 17
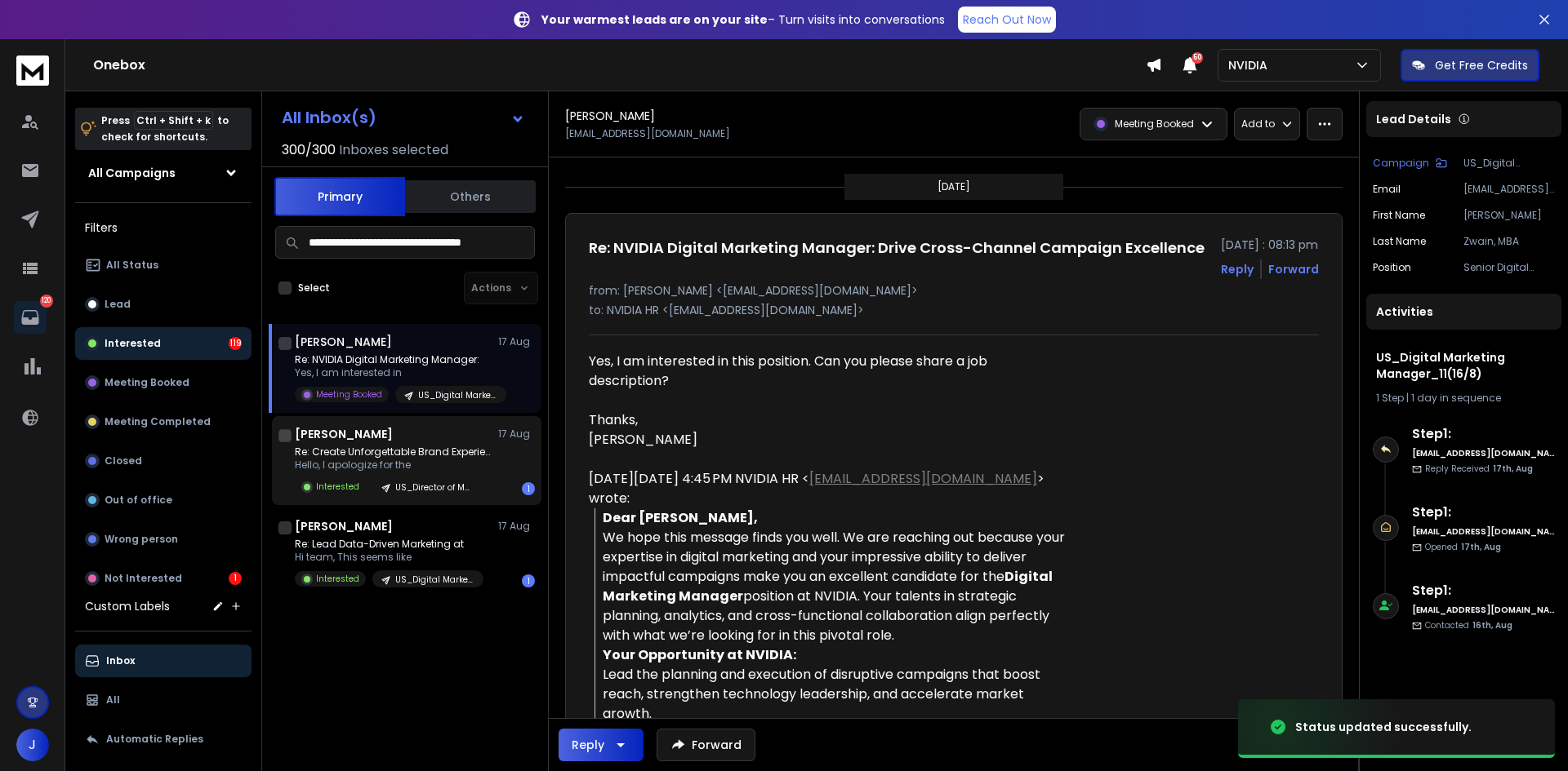
click at [485, 480] on div "Interested US_Director of Marketing_11(9/8)" at bounding box center [392, 487] width 196 height 18
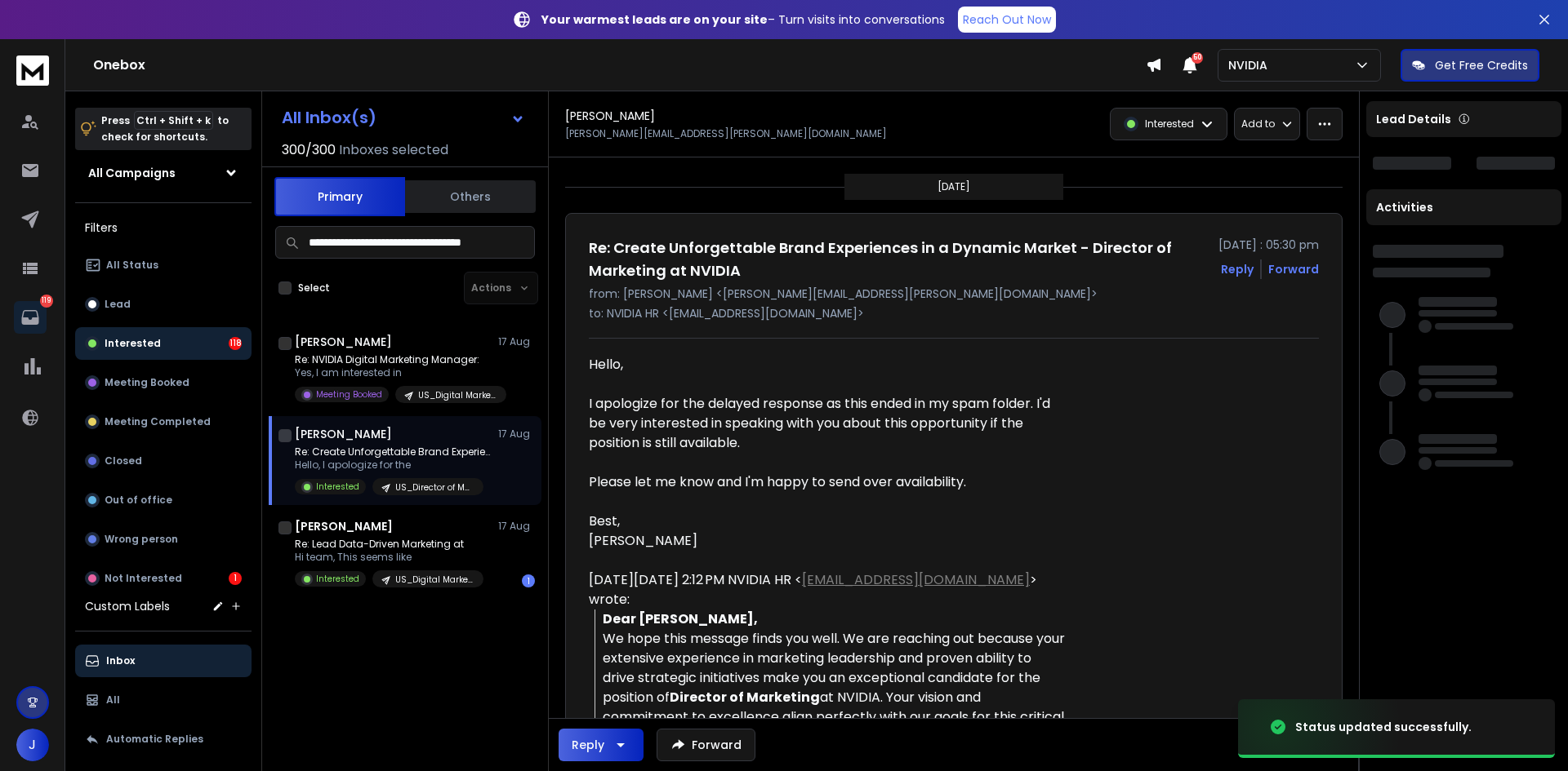
click at [1116, 111] on div "Interested" at bounding box center [1168, 124] width 116 height 31
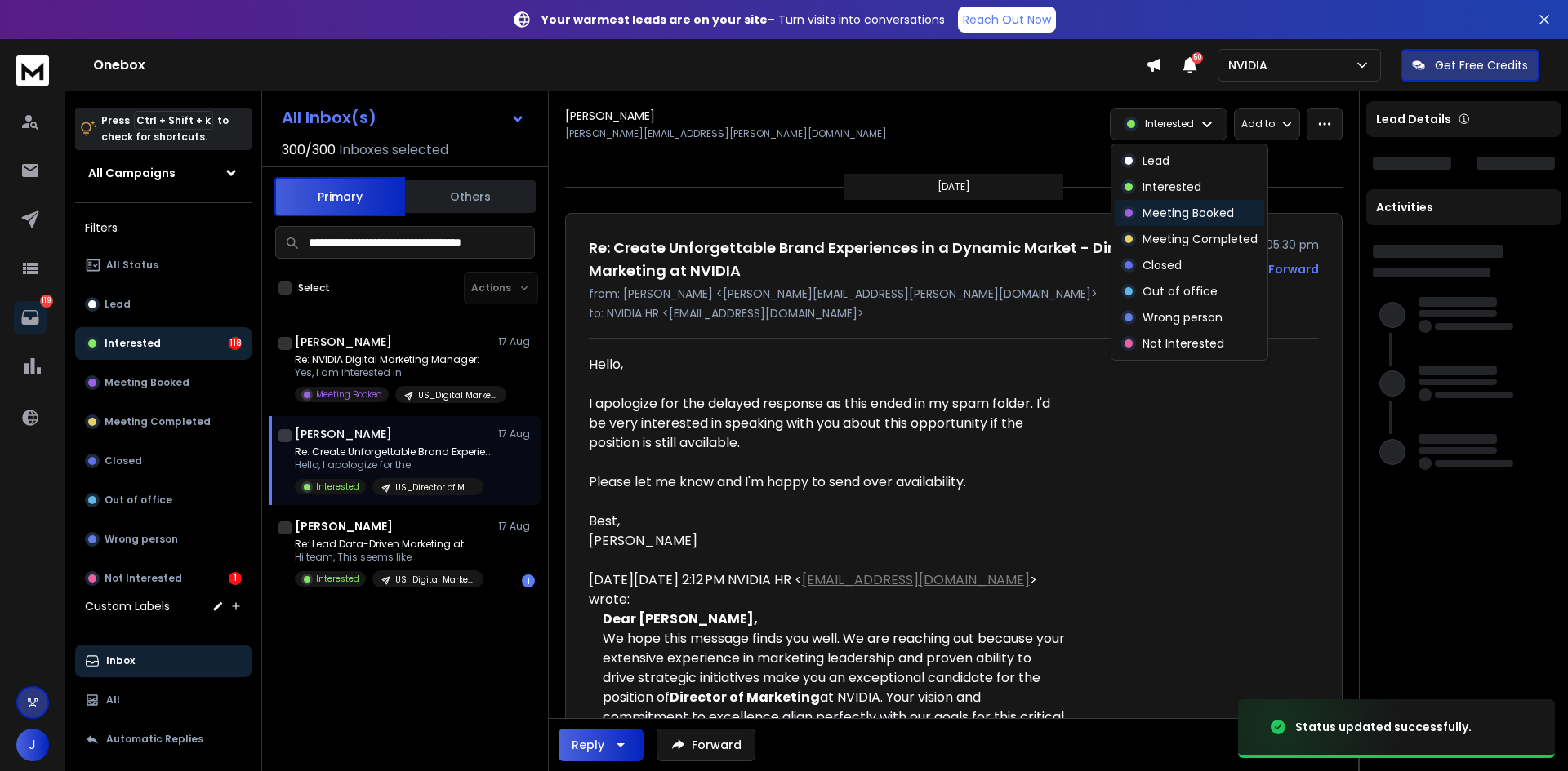
click at [1179, 209] on p "Meeting Booked" at bounding box center [1189, 212] width 92 height 17
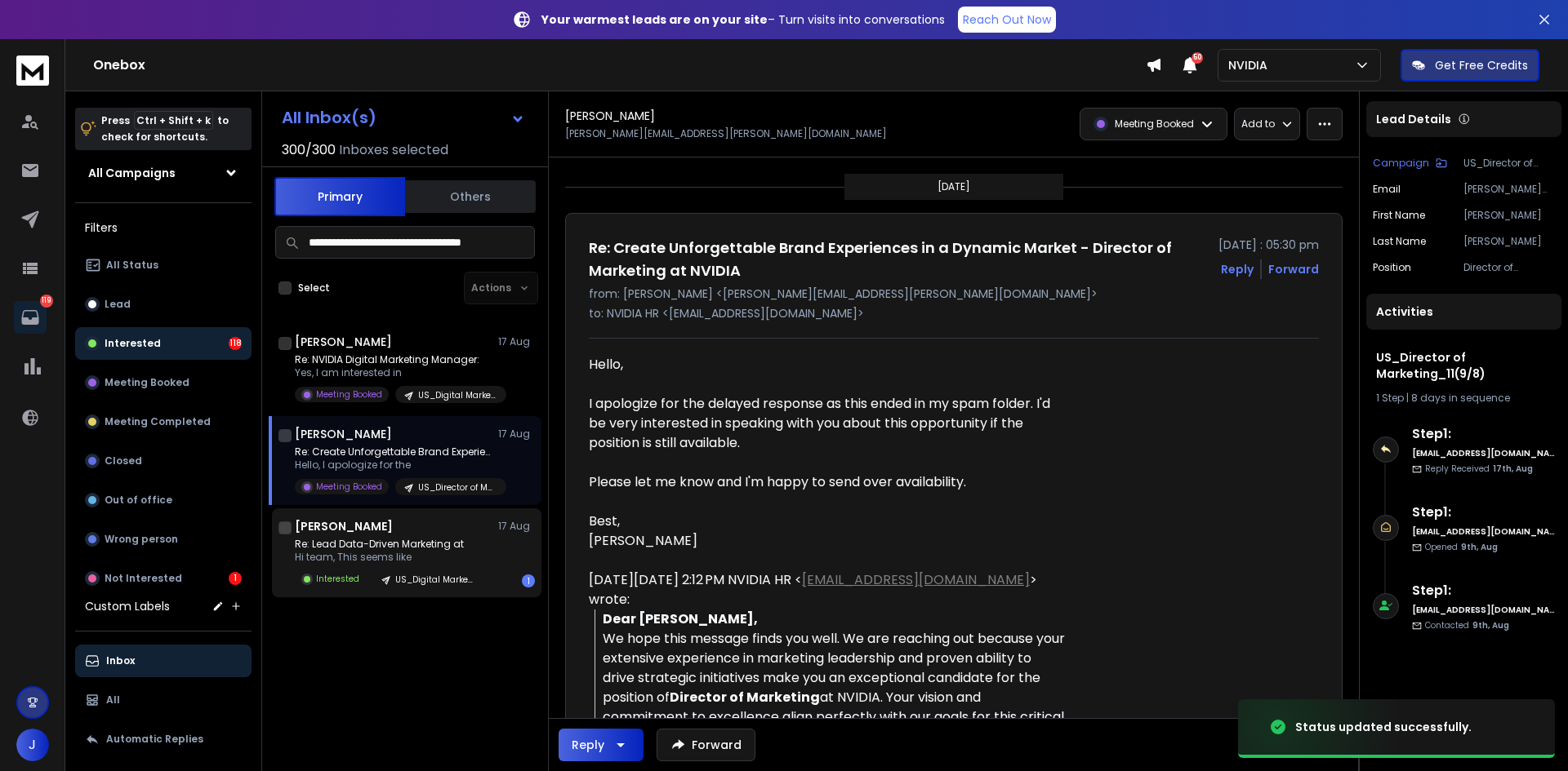
click at [462, 560] on p "Hi team, This seems like" at bounding box center [388, 557] width 188 height 13
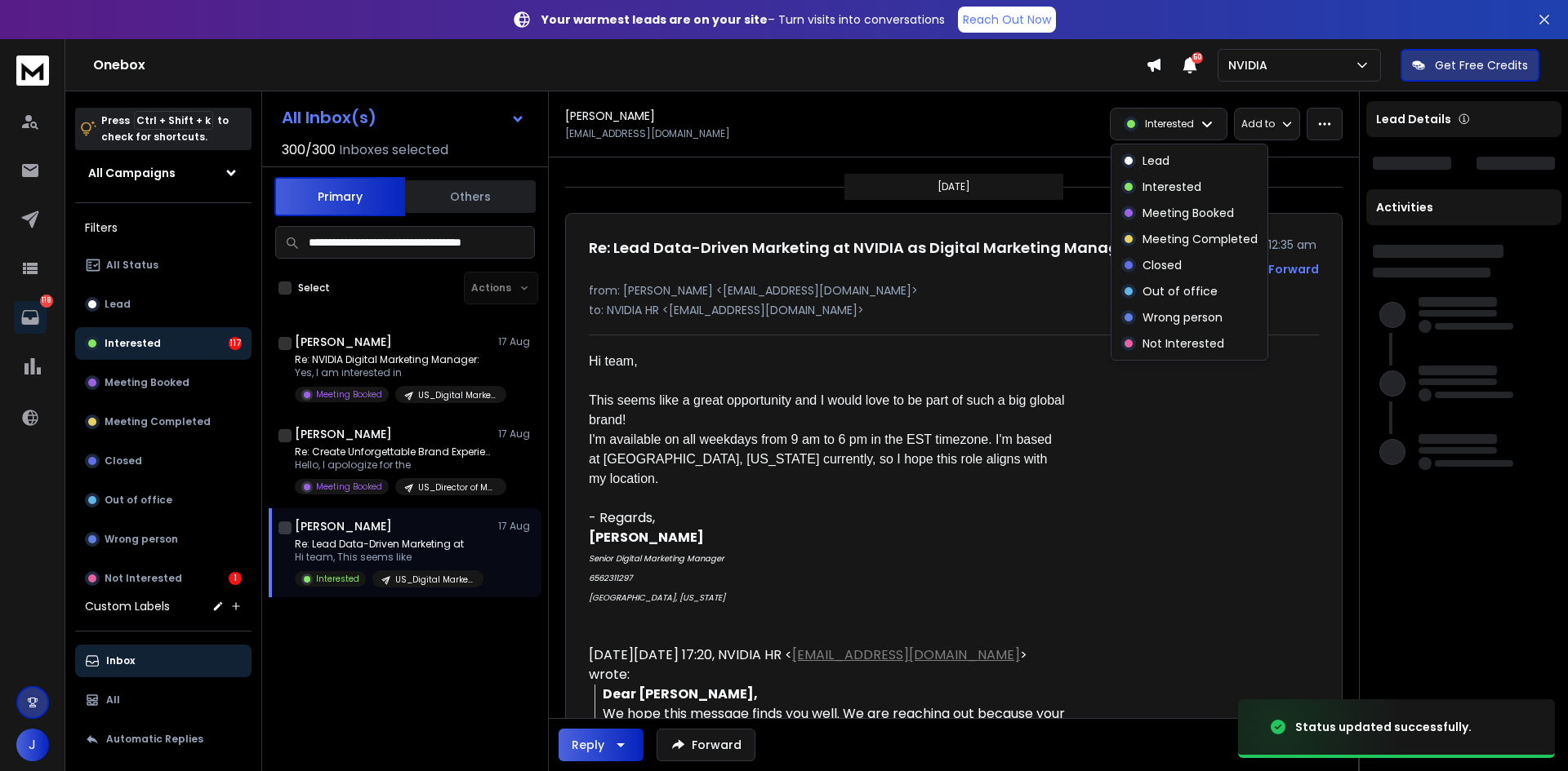
click at [1188, 114] on div "Interested" at bounding box center [1168, 124] width 116 height 31
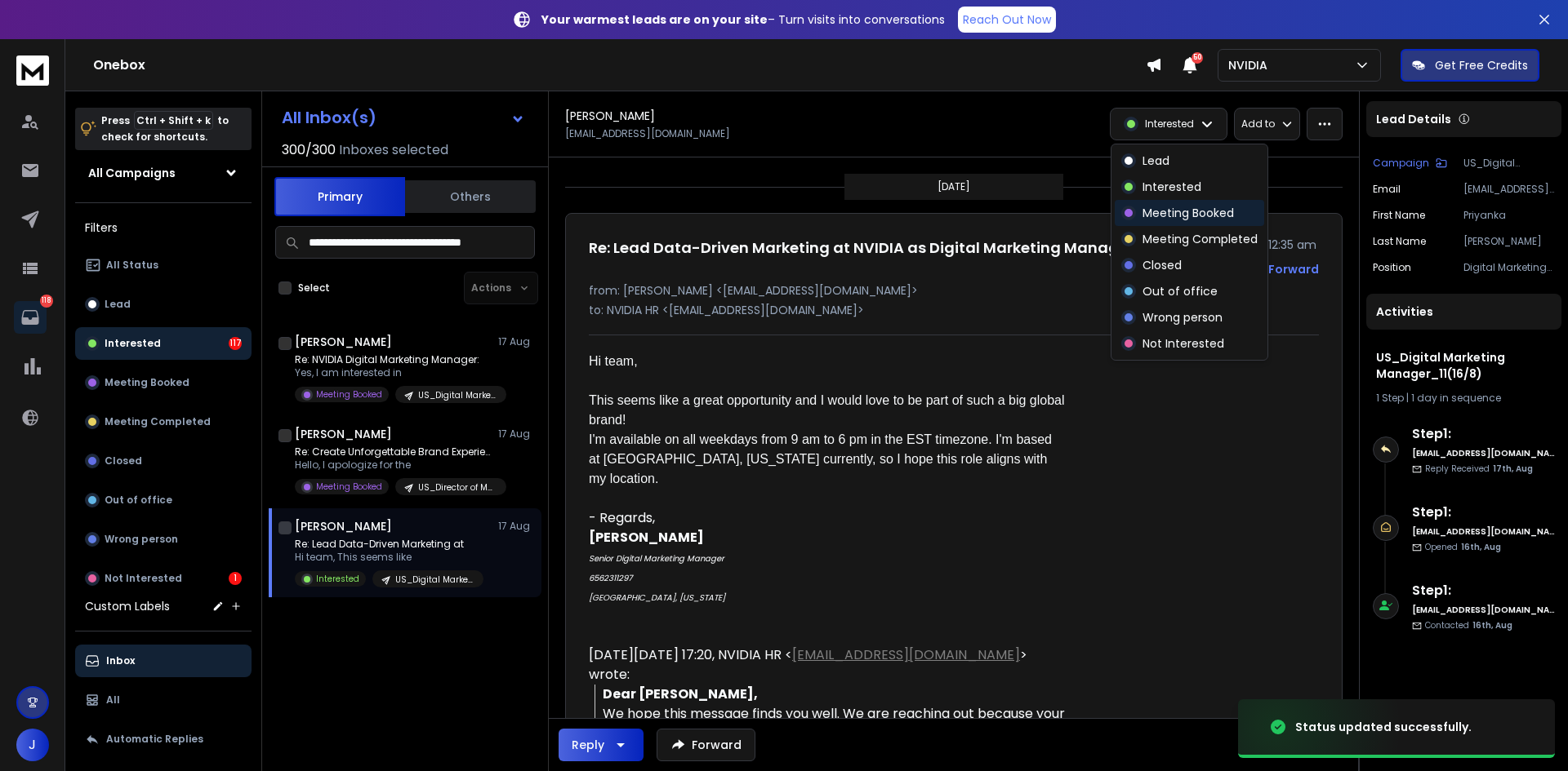
click at [1188, 204] on div "Meeting Booked" at bounding box center [1189, 212] width 149 height 26
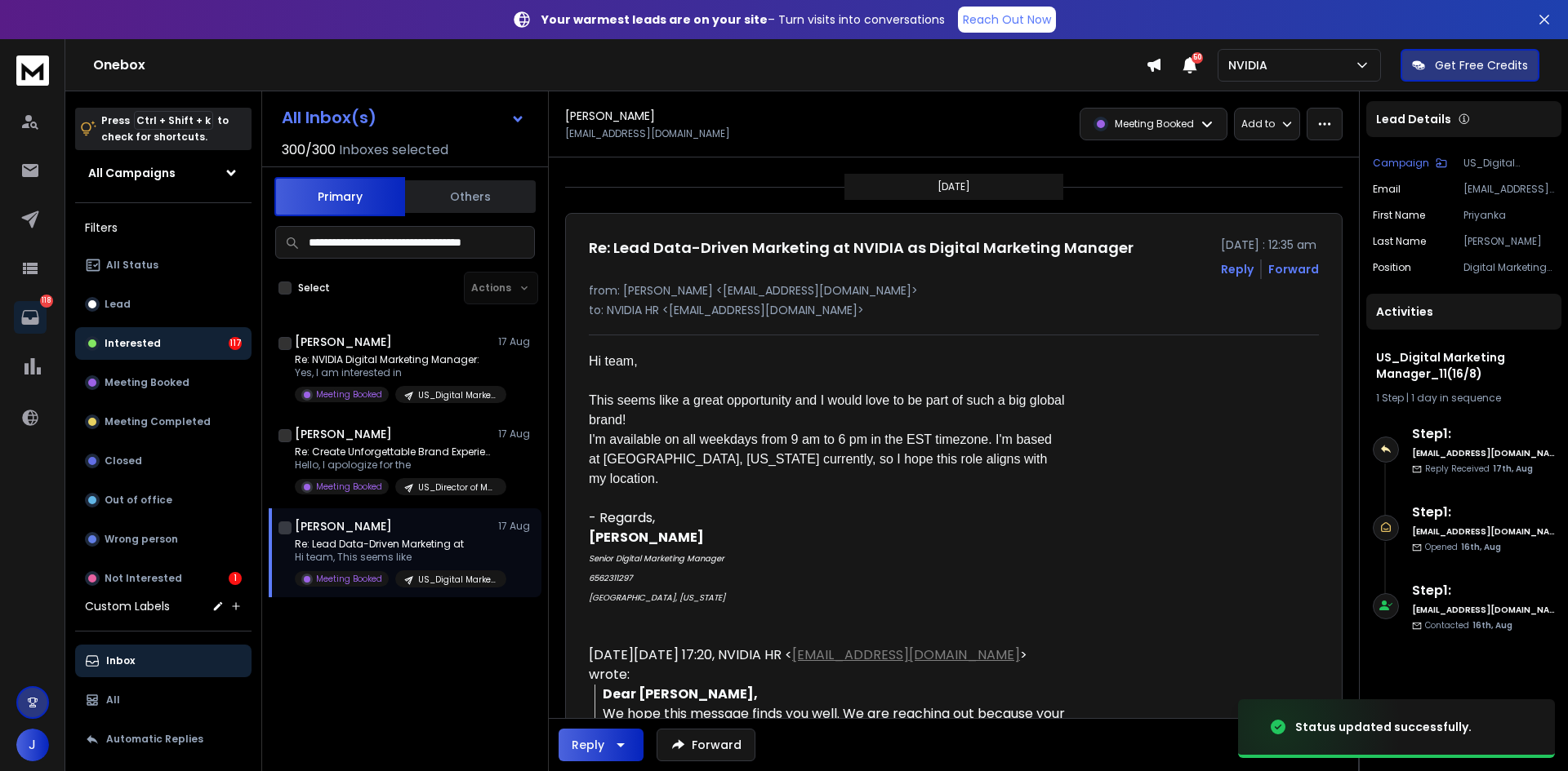
click at [435, 245] on input "**********" at bounding box center [405, 242] width 259 height 32
paste input "**********"
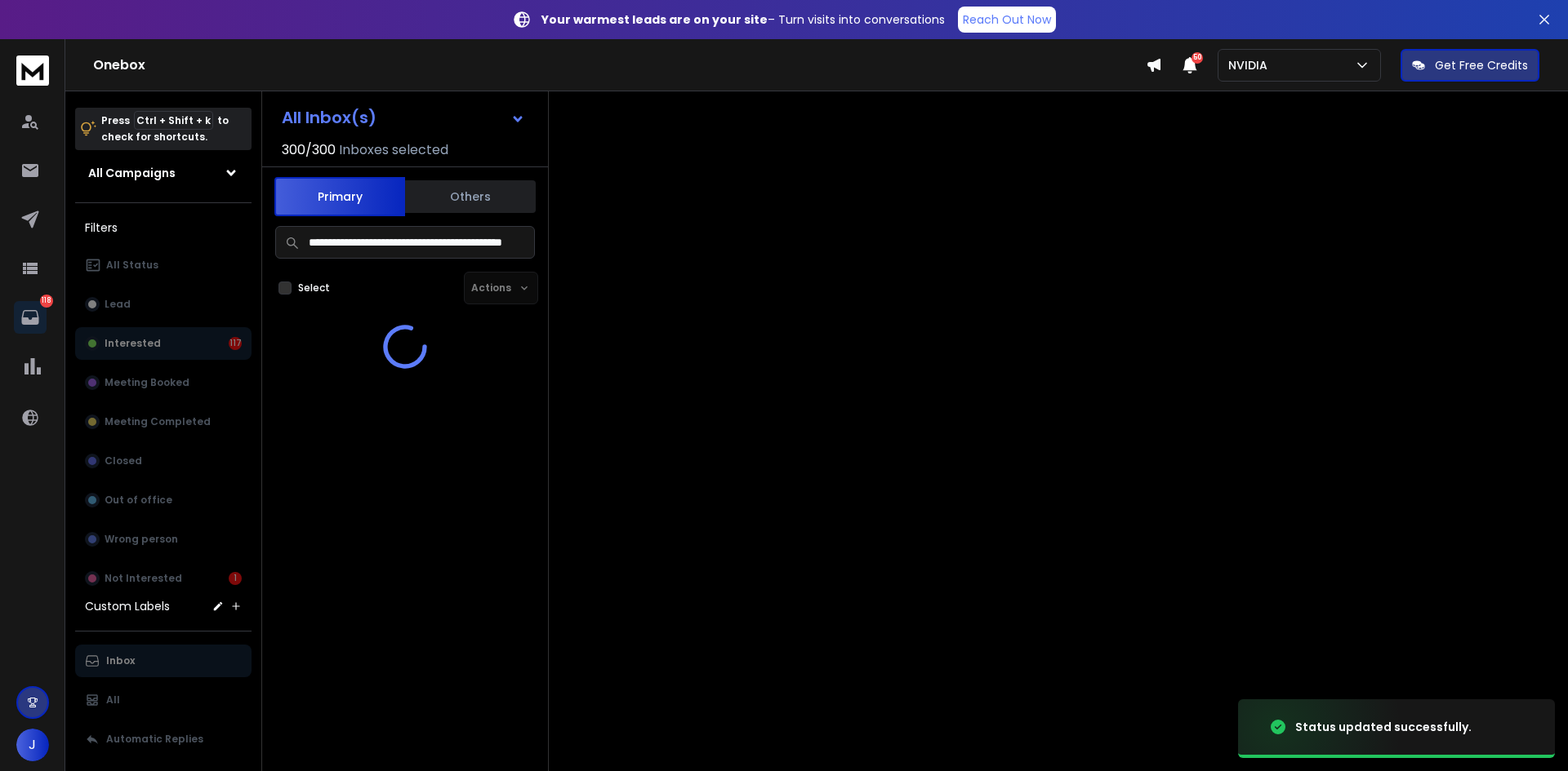
type input "**********"
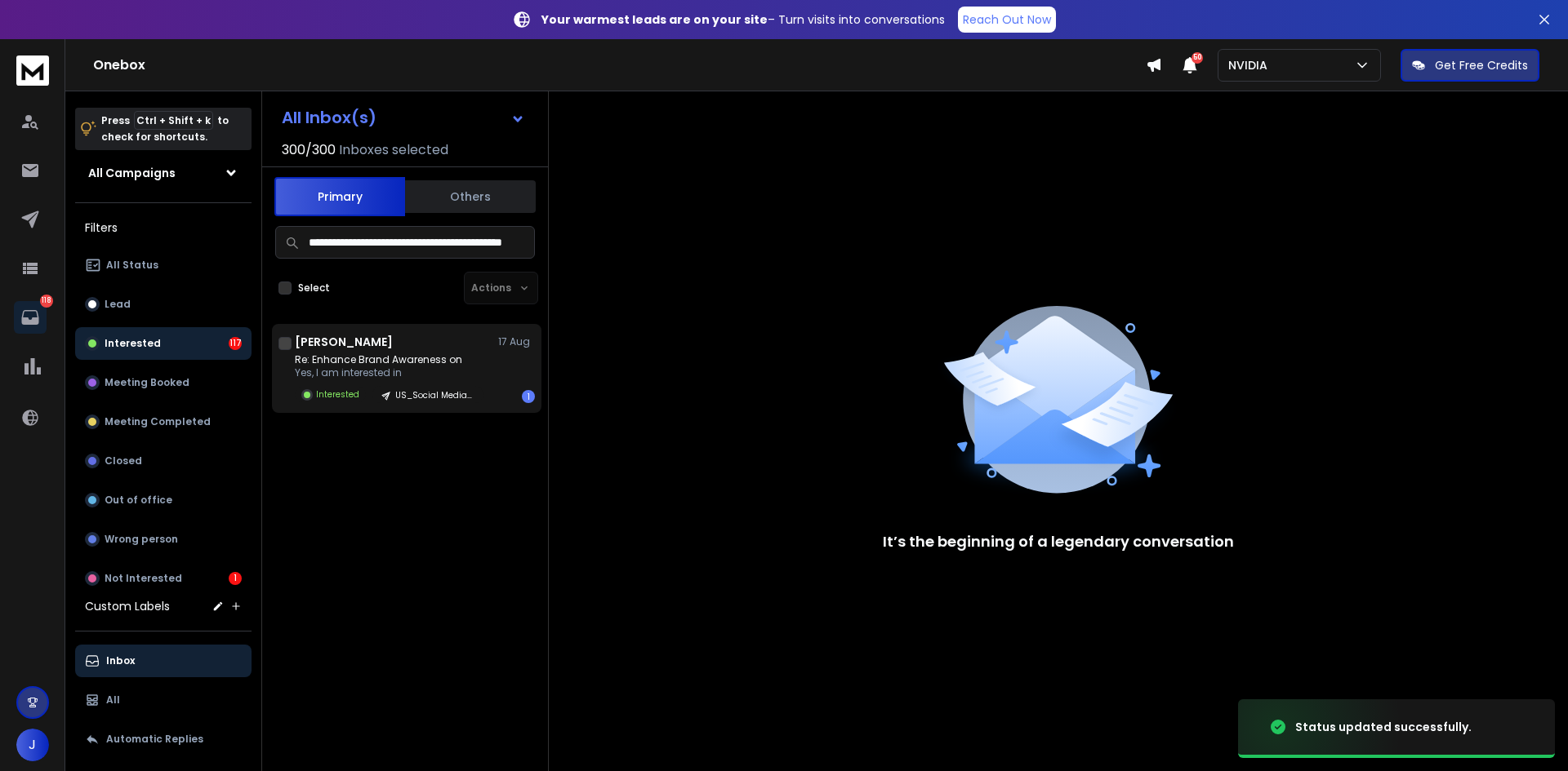
click at [410, 344] on div "Jared Triance 17 Aug" at bounding box center [414, 342] width 240 height 17
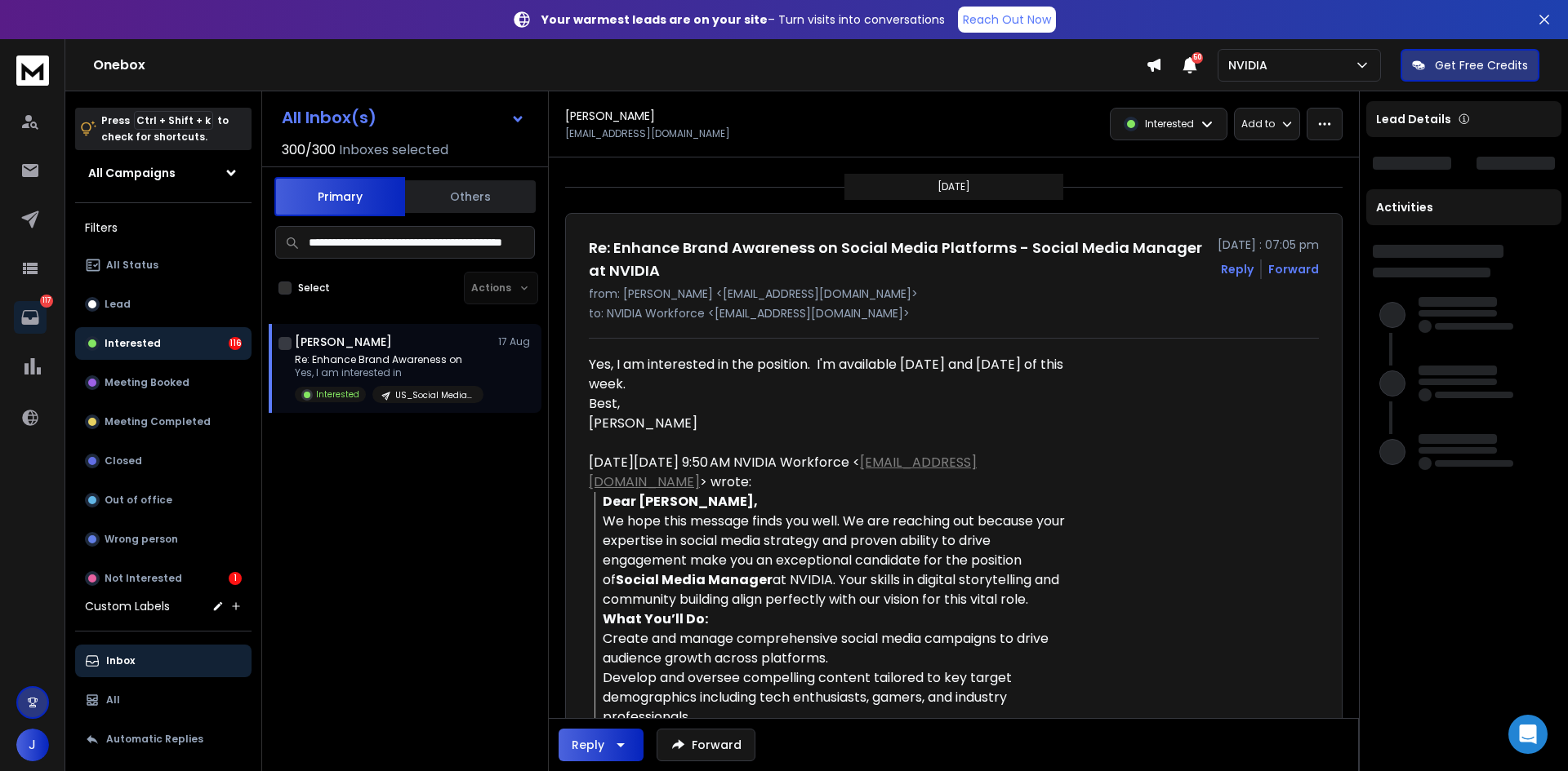
click at [1151, 134] on div "Interested" at bounding box center [1168, 124] width 116 height 31
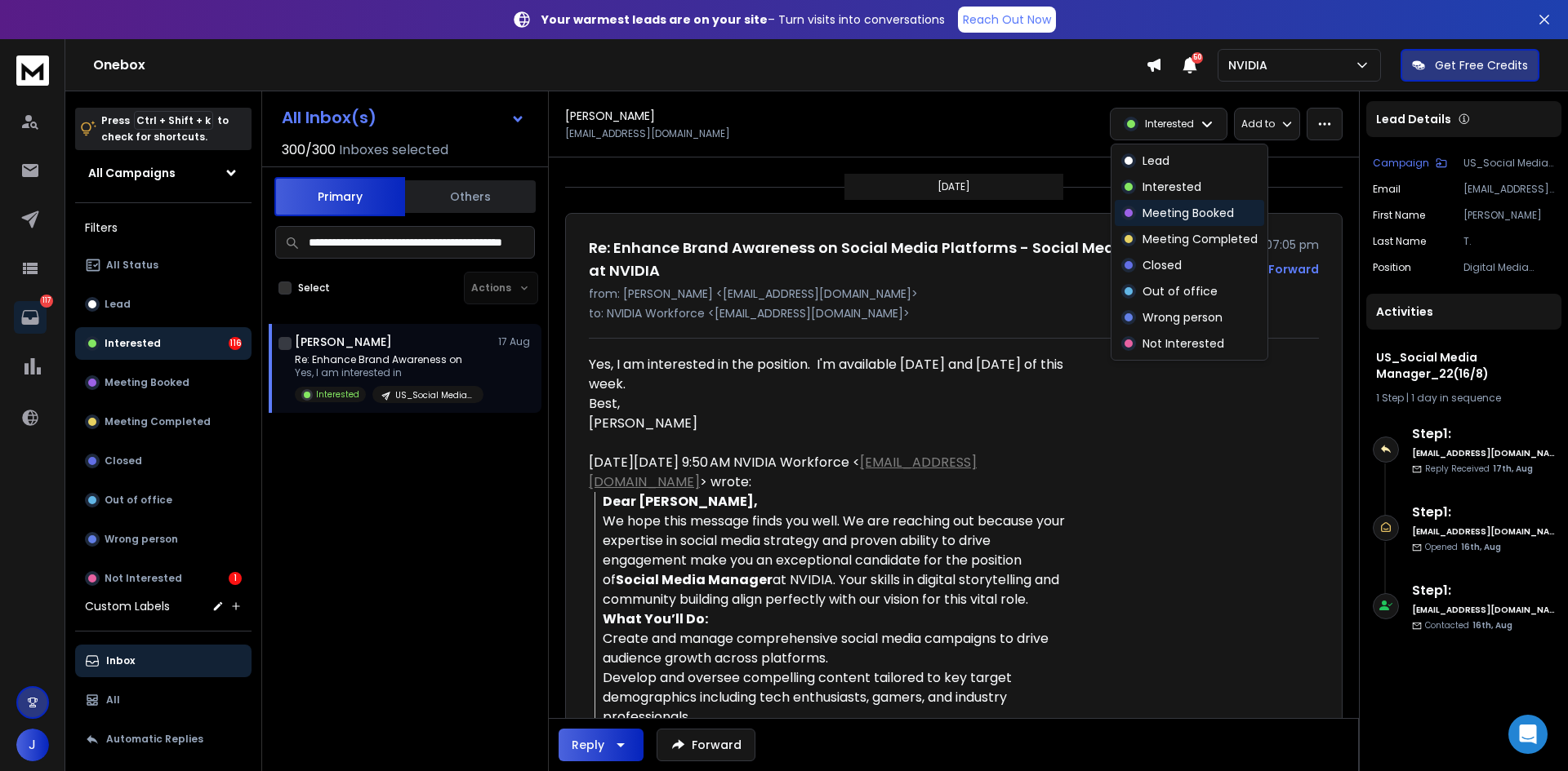
click at [1184, 207] on p "Meeting Booked" at bounding box center [1189, 212] width 92 height 17
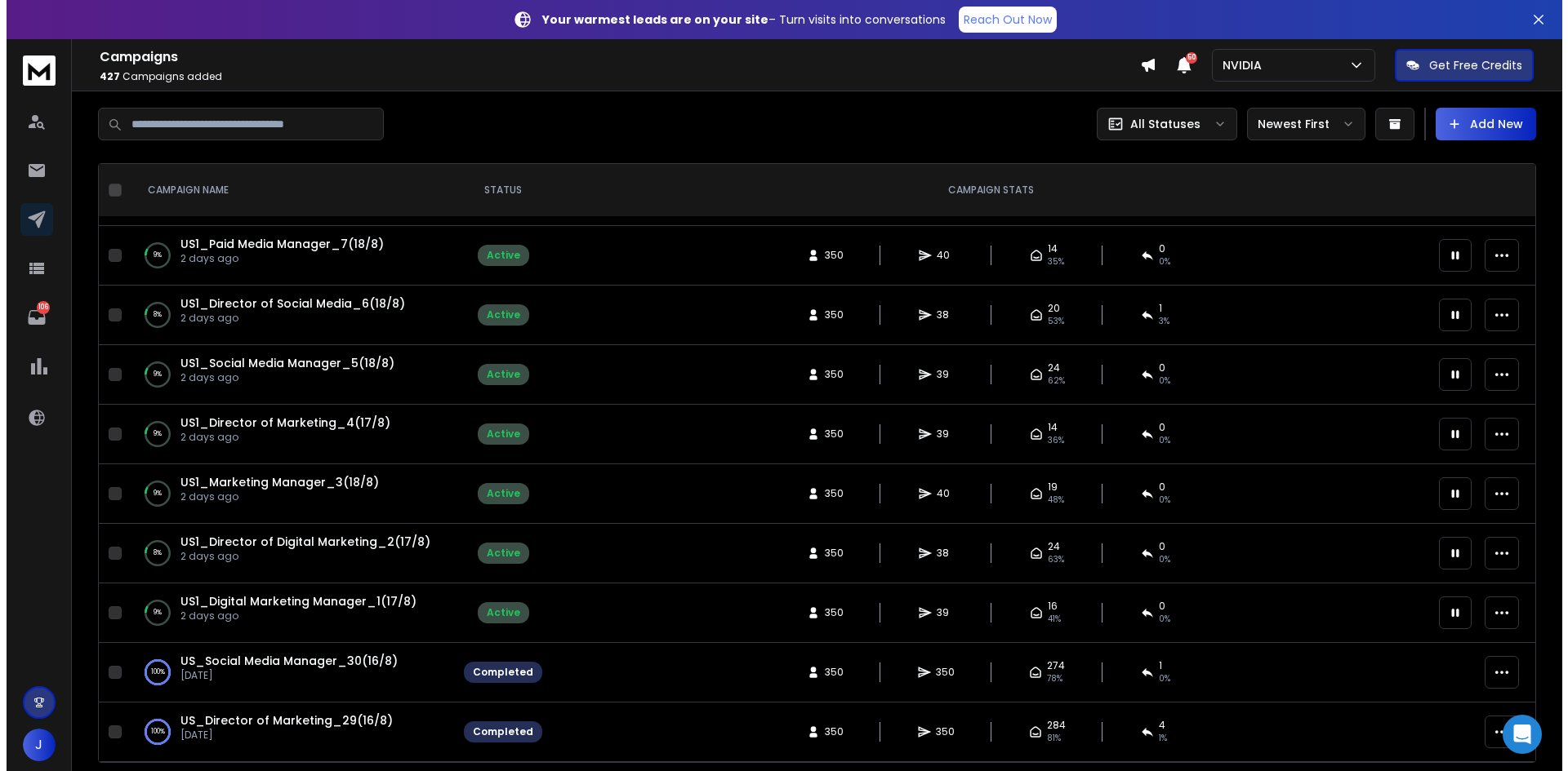
scroll to position [1469, 0]
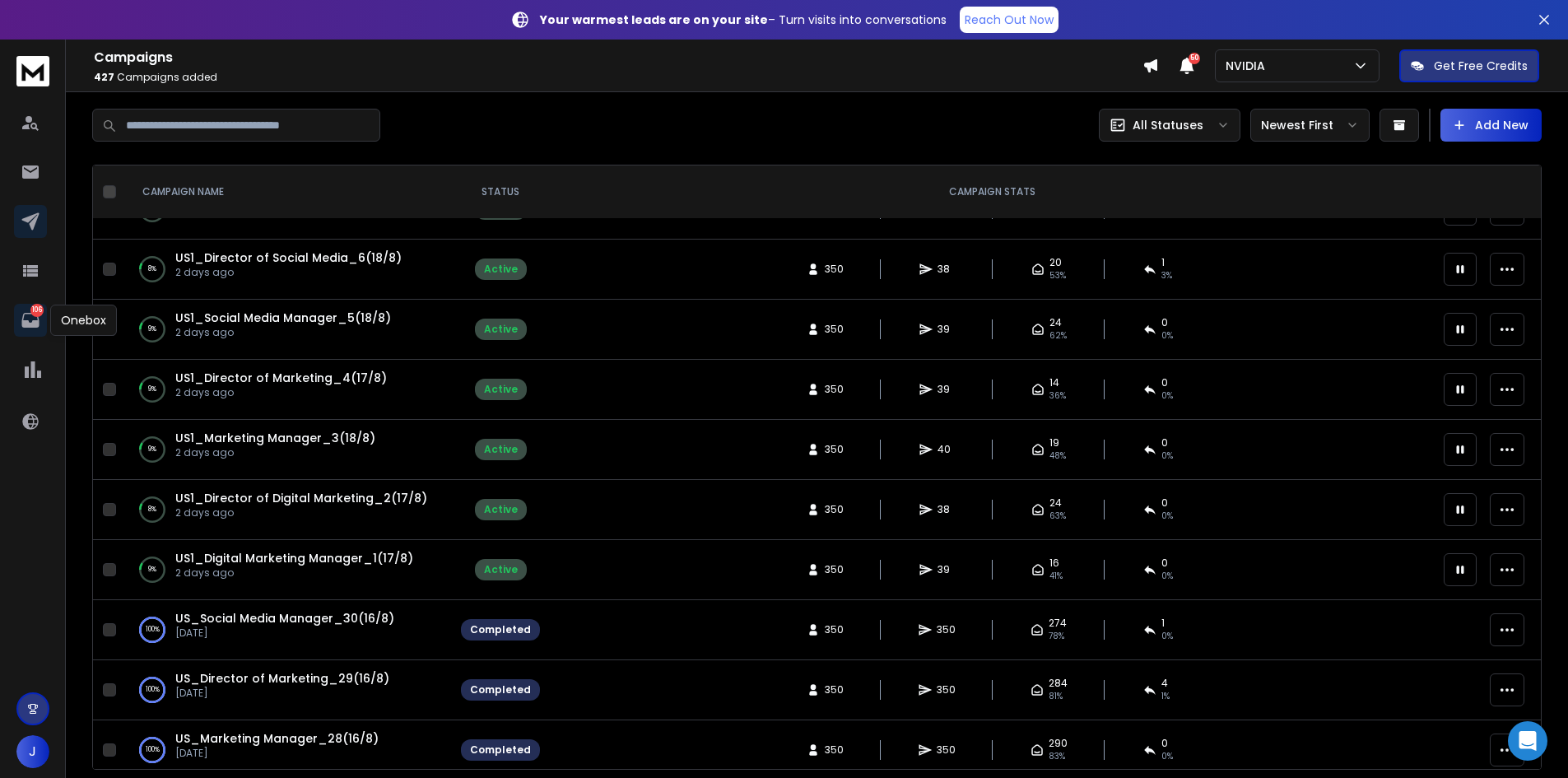
click at [25, 316] on icon at bounding box center [30, 321] width 20 height 20
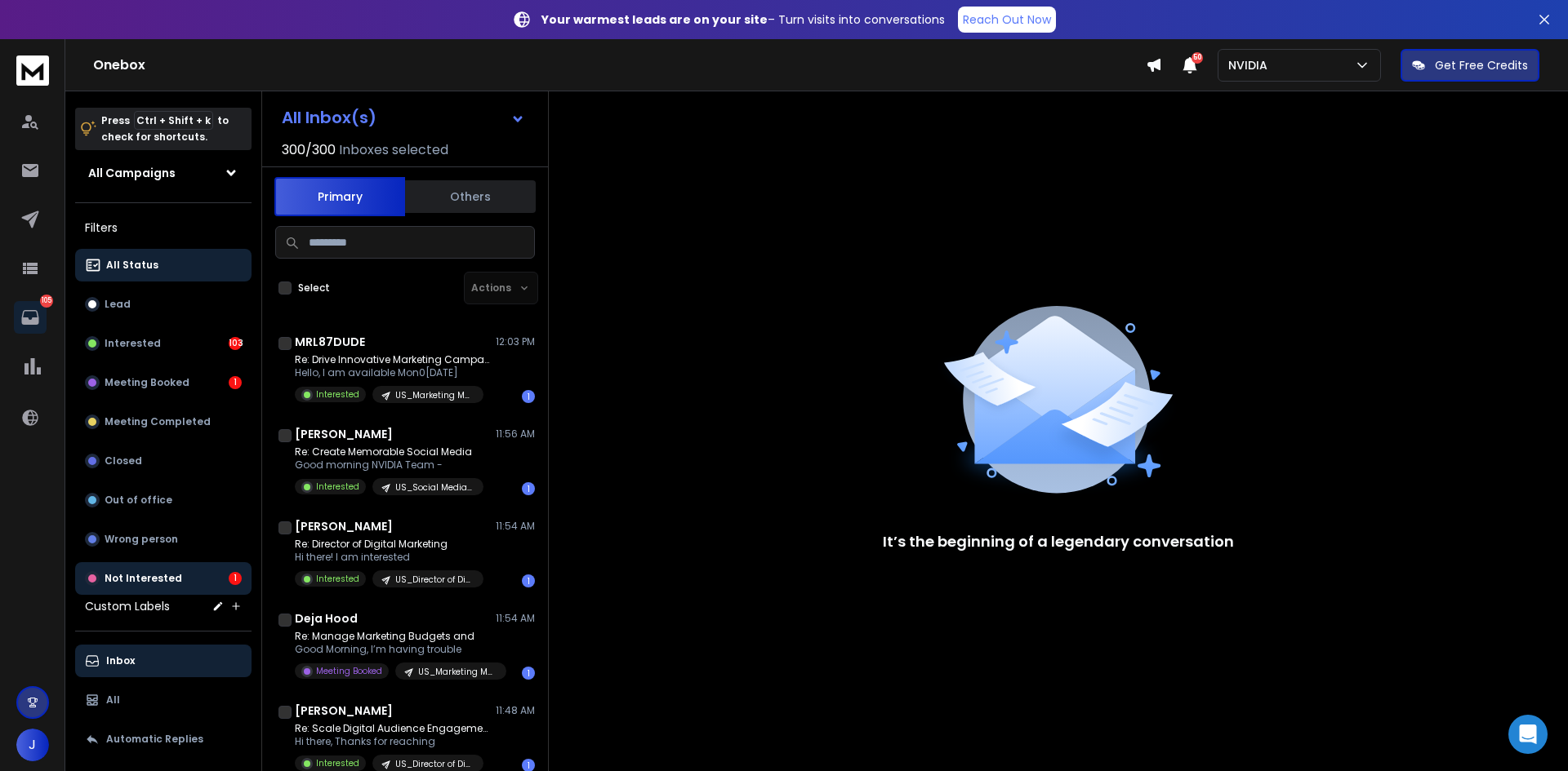
click at [155, 577] on p "Not Interested" at bounding box center [143, 578] width 78 height 13
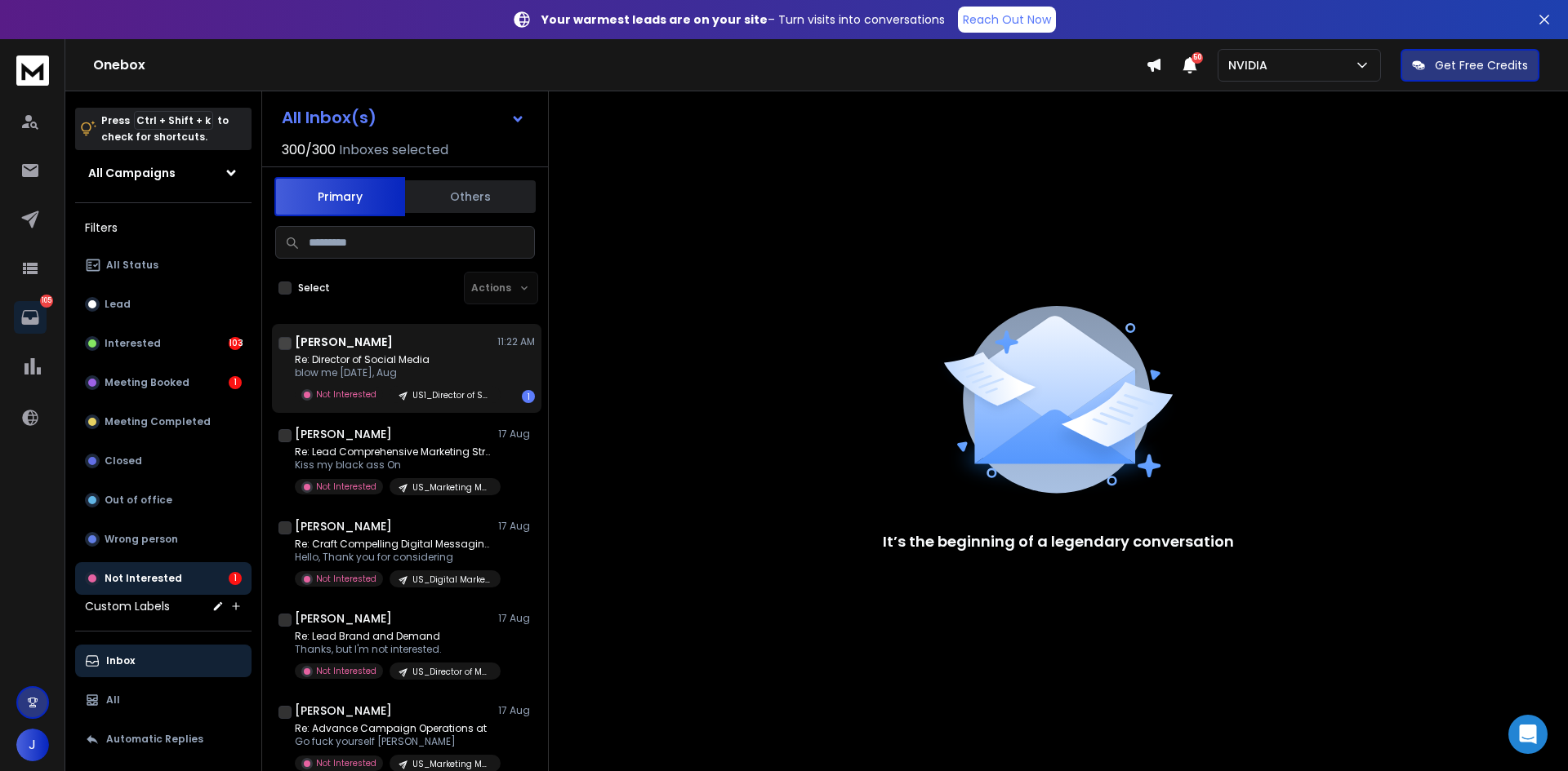
click at [436, 361] on p "Re: Director of Social Media" at bounding box center [392, 360] width 196 height 13
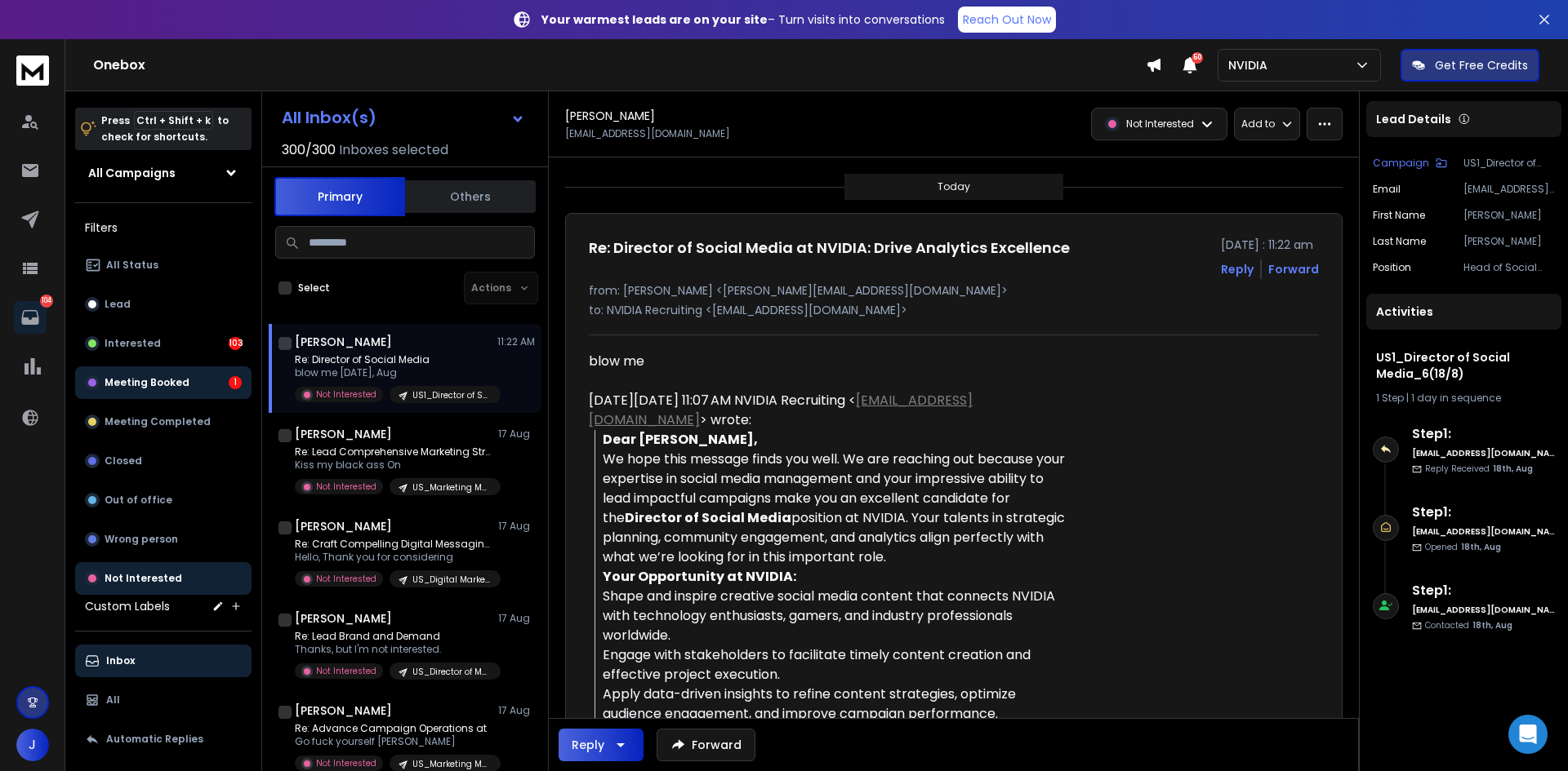
click at [167, 383] on p "Meeting Booked" at bounding box center [146, 382] width 85 height 13
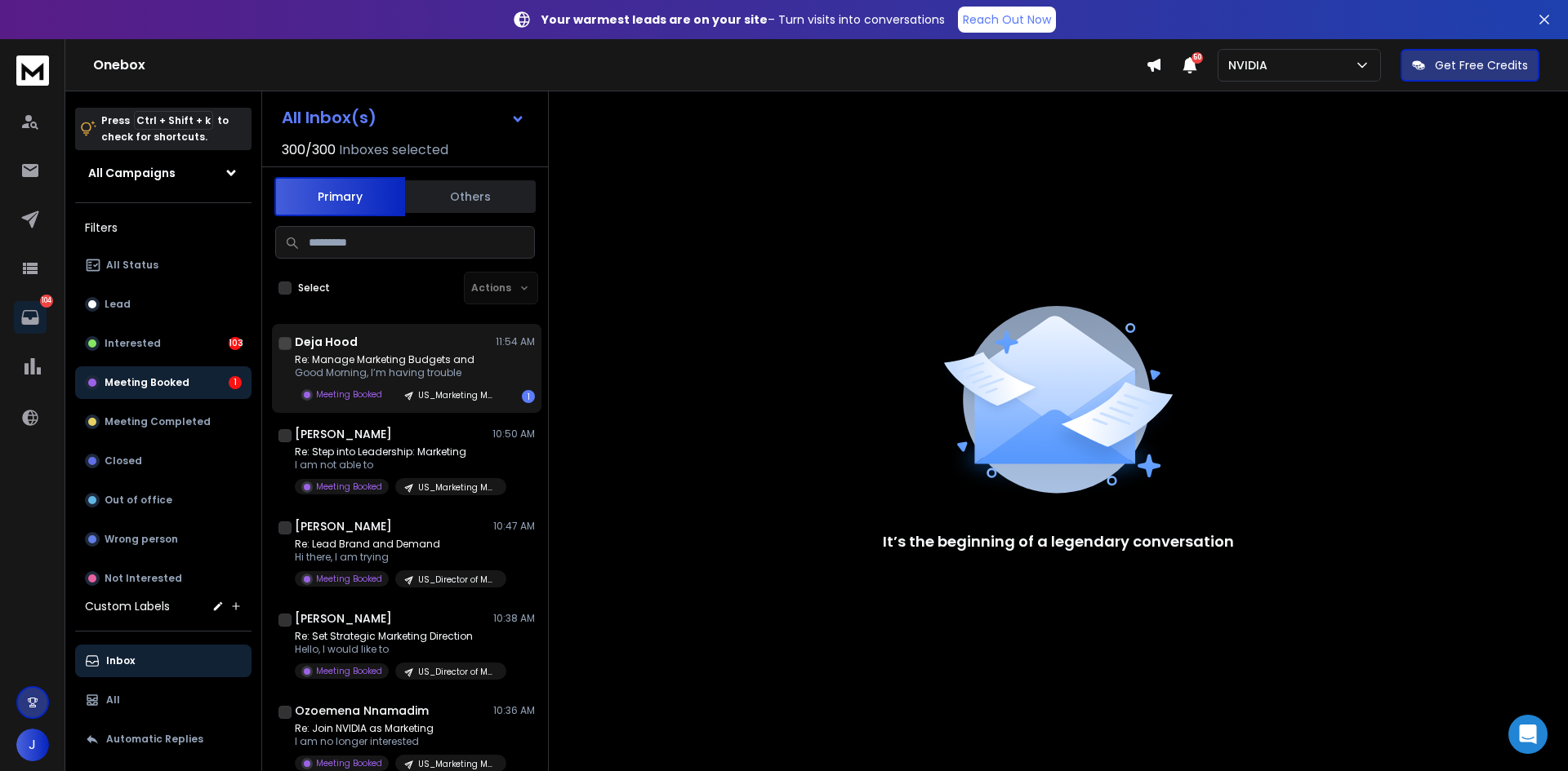
click at [451, 365] on p "Re: Manage Marketing Budgets and" at bounding box center [392, 360] width 196 height 13
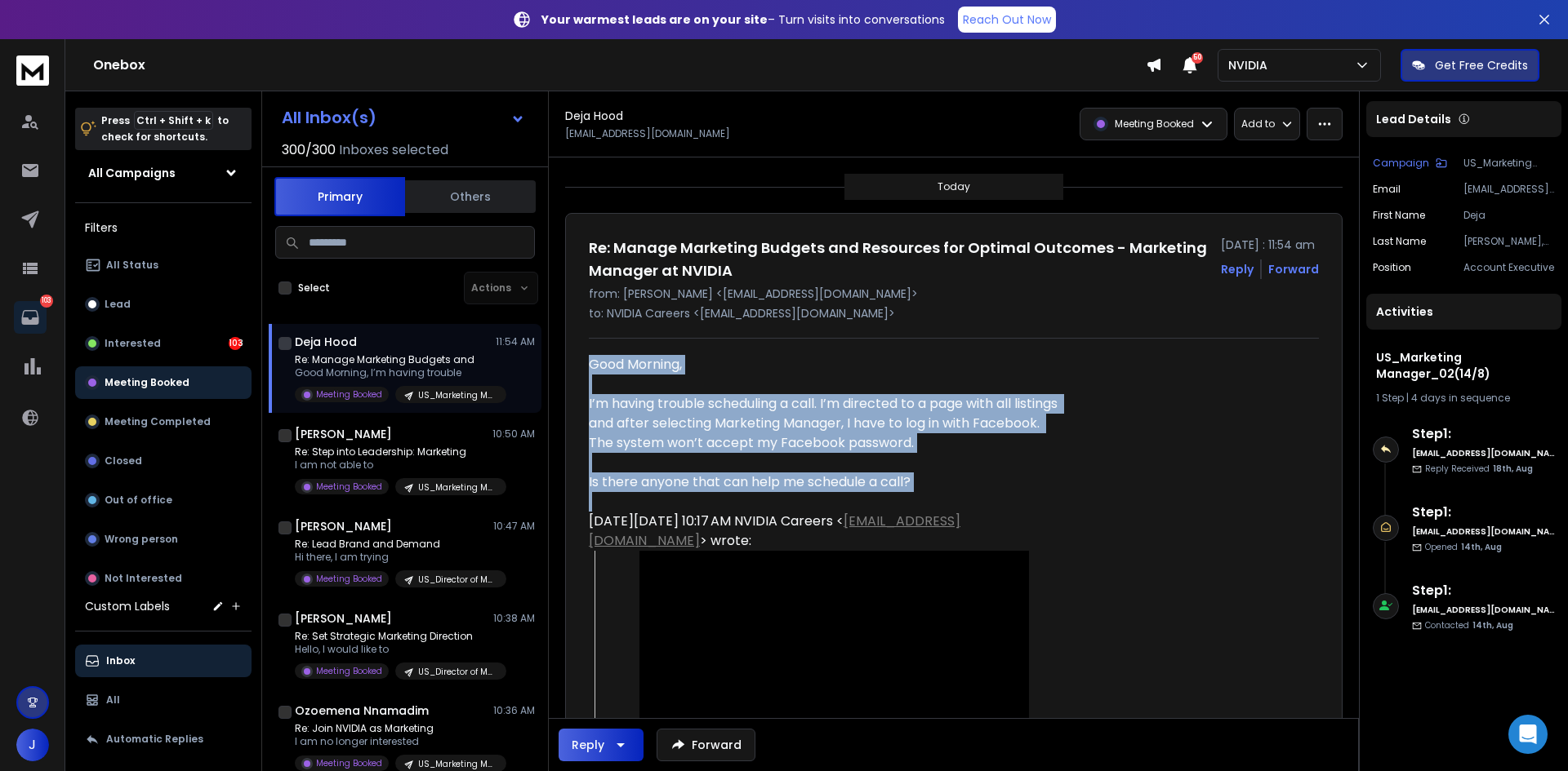
drag, startPoint x: 927, startPoint y: 495, endPoint x: 584, endPoint y: 369, distance: 365.4
copy div "Good Morning, I’m having trouble scheduling a call. I’m directed to a page with…"
click at [881, 403] on div "I’m having trouble scheduling a call. I’m directed to a page with all listings …" at bounding box center [827, 424] width 477 height 58
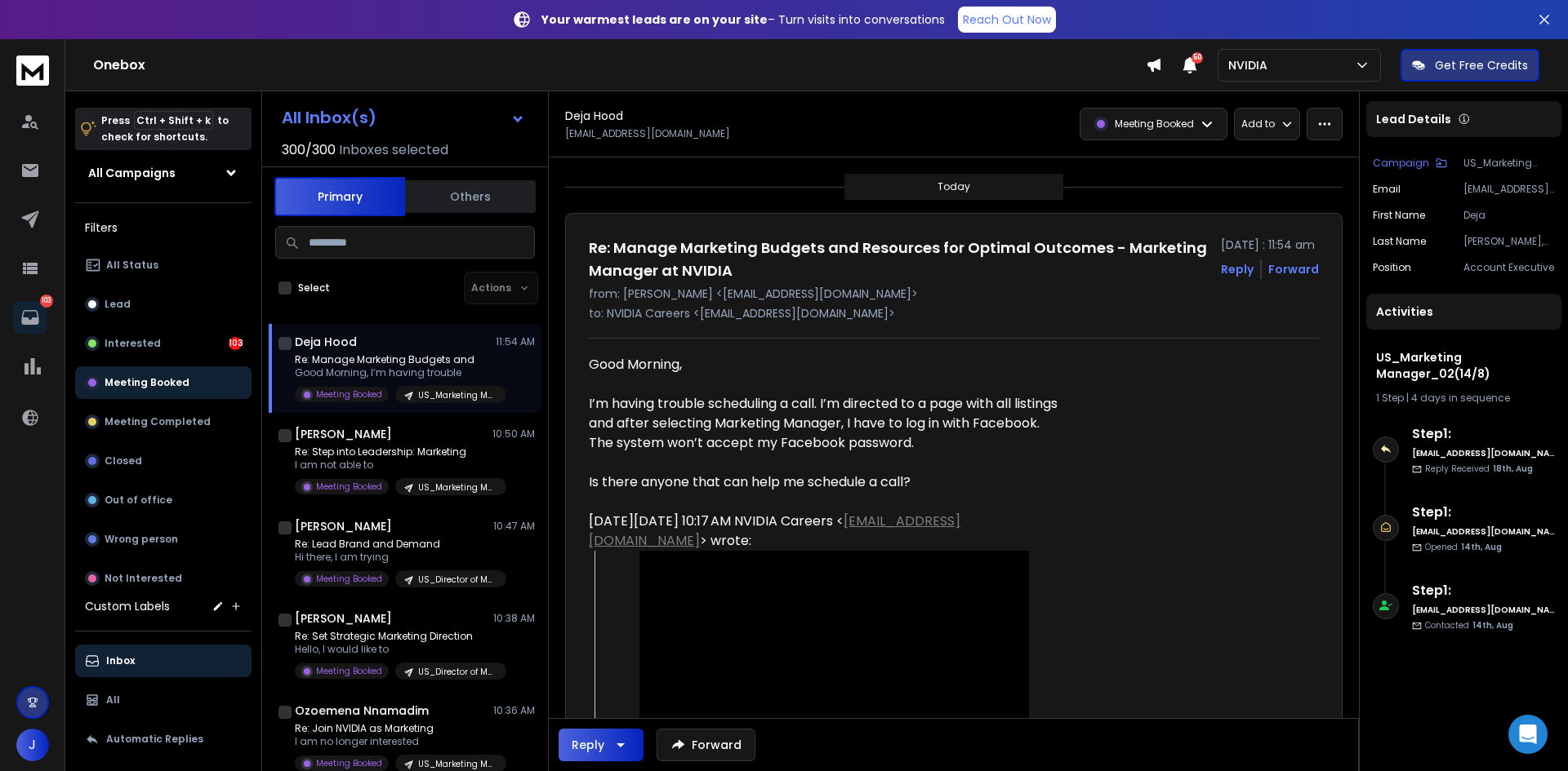
drag, startPoint x: 951, startPoint y: 315, endPoint x: 703, endPoint y: 314, distance: 248.0
click at [703, 314] on p "to: NVIDIA Careers <careers@futuretalentopportunitynvidia.com>" at bounding box center [954, 313] width 730 height 17
copy p "careers@futuretalentopportunitynvidia.com"
click at [735, 359] on div "Good Morning," at bounding box center [827, 365] width 477 height 19
click at [731, 468] on div at bounding box center [827, 463] width 477 height 19
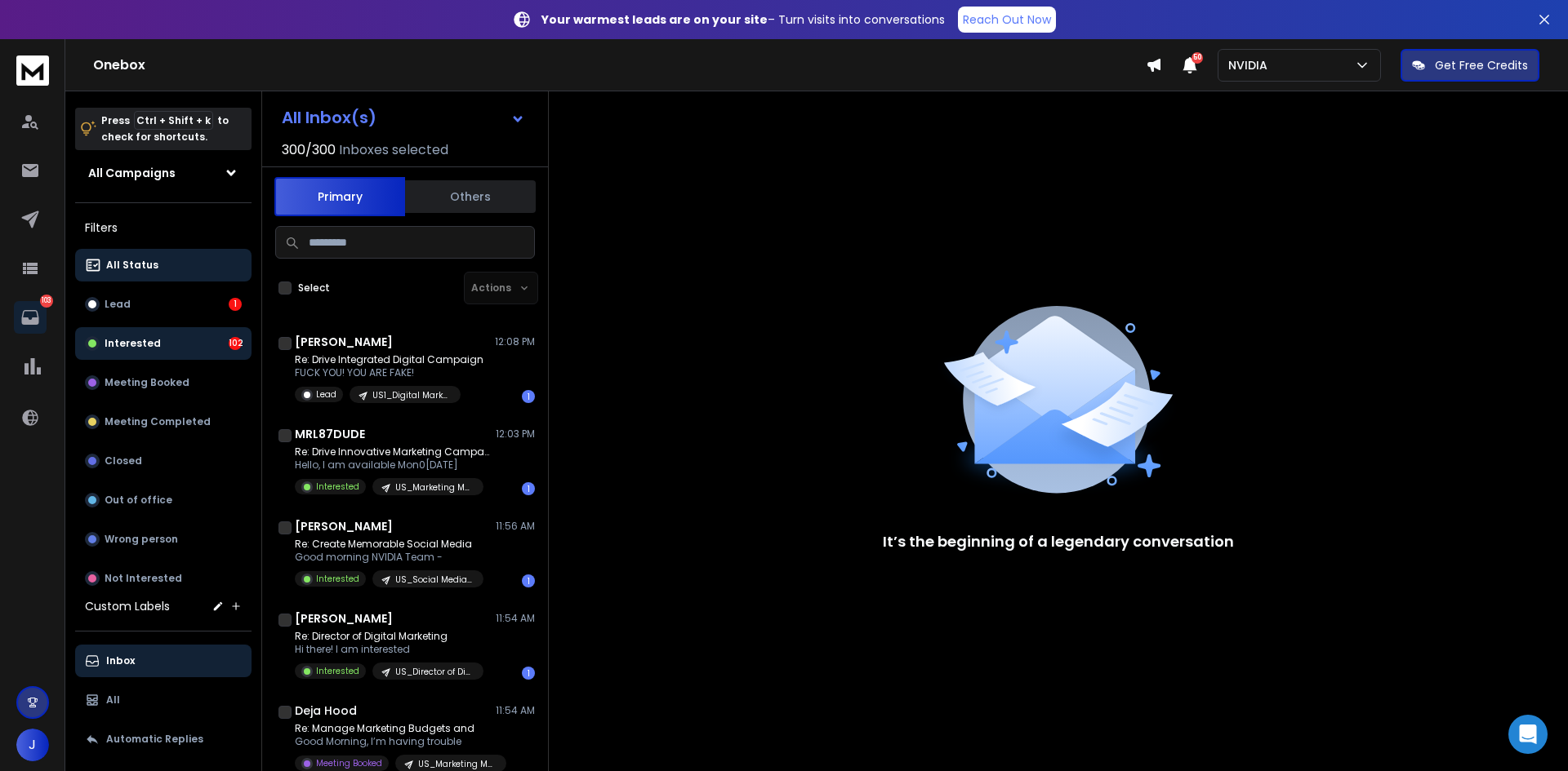
click at [178, 349] on button "Interested 102" at bounding box center [163, 343] width 176 height 32
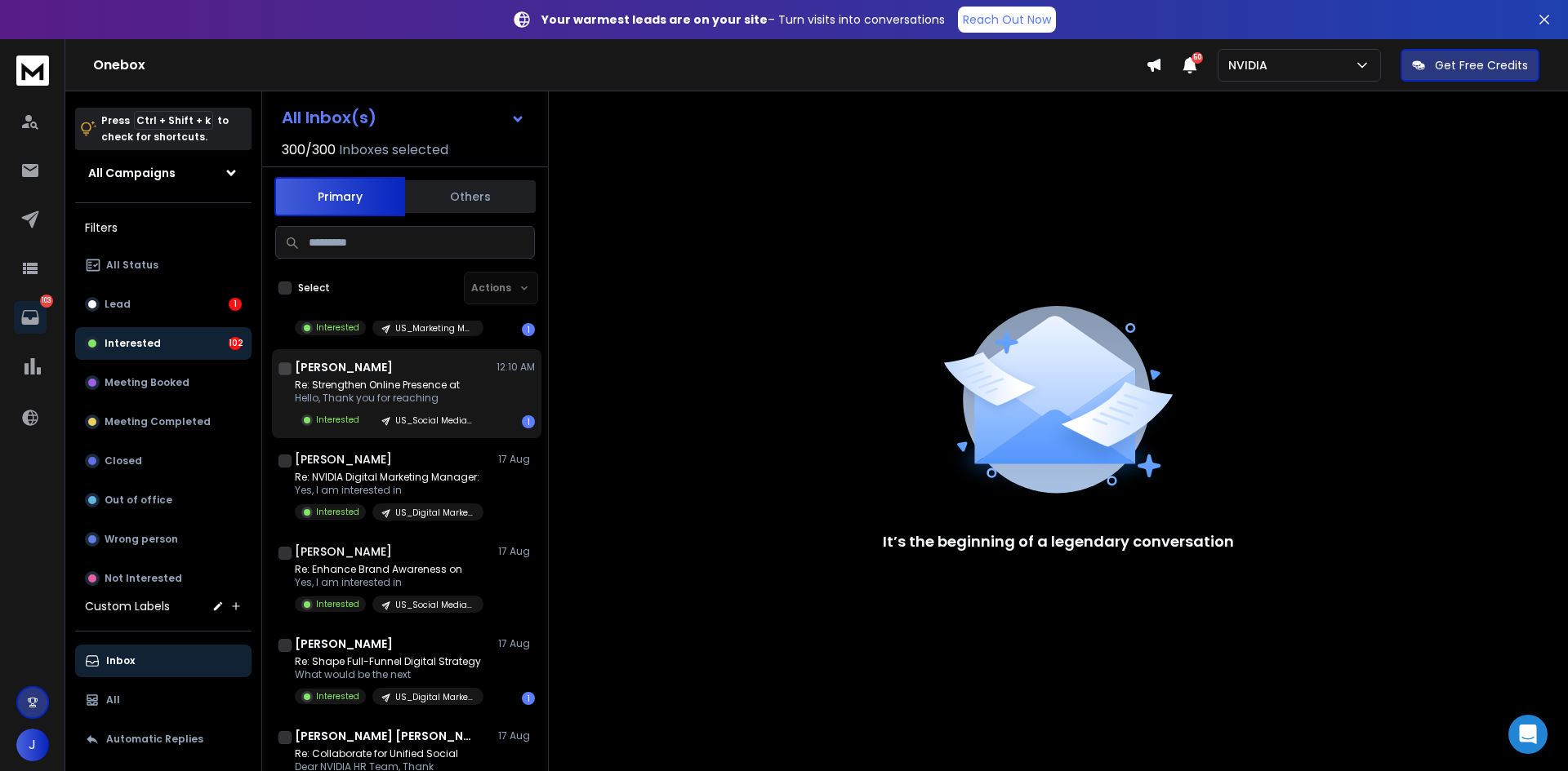
scroll to position [1633, 0]
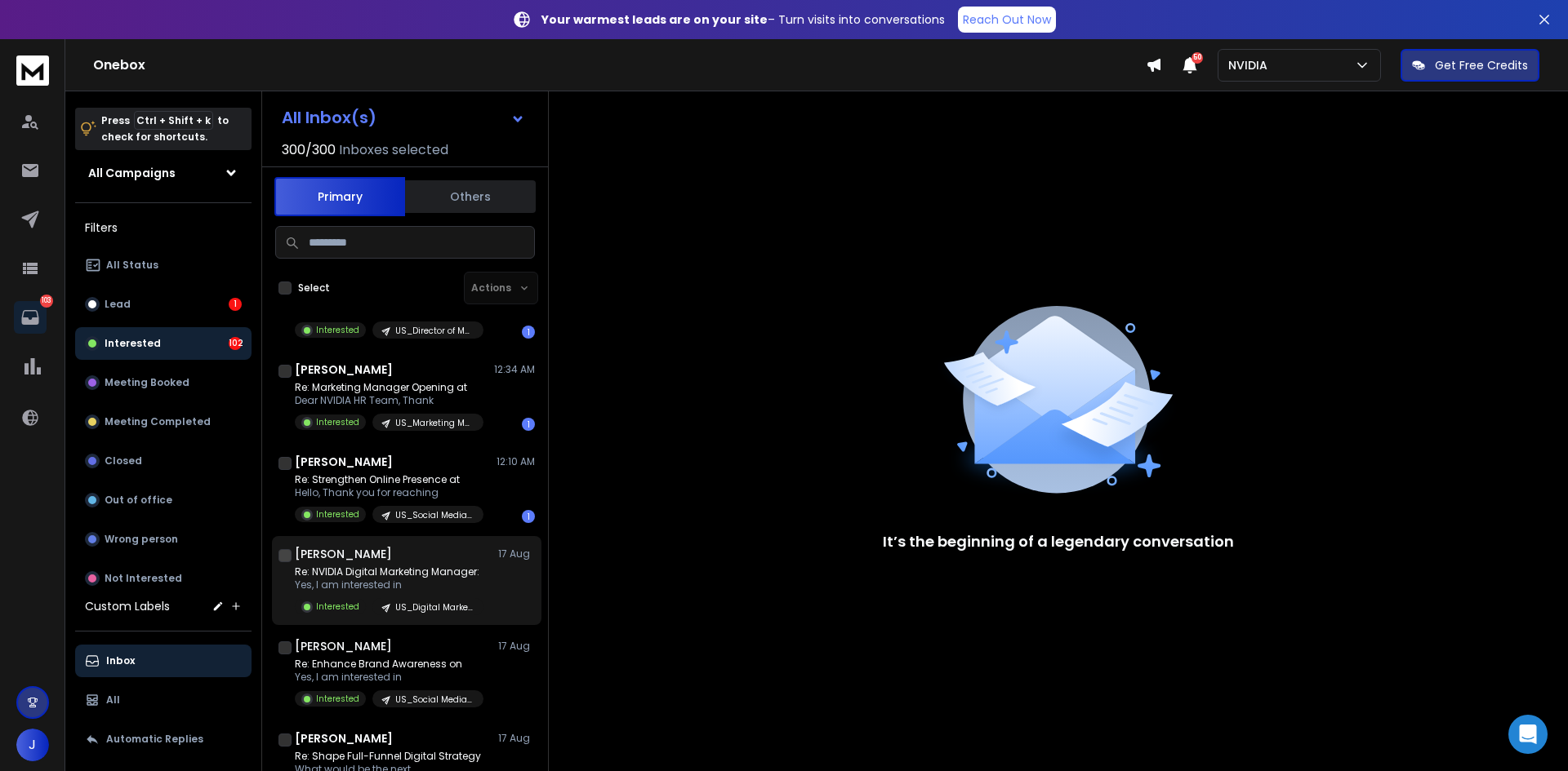
click at [435, 554] on div "[PERSON_NAME] [DATE]" at bounding box center [414, 554] width 240 height 17
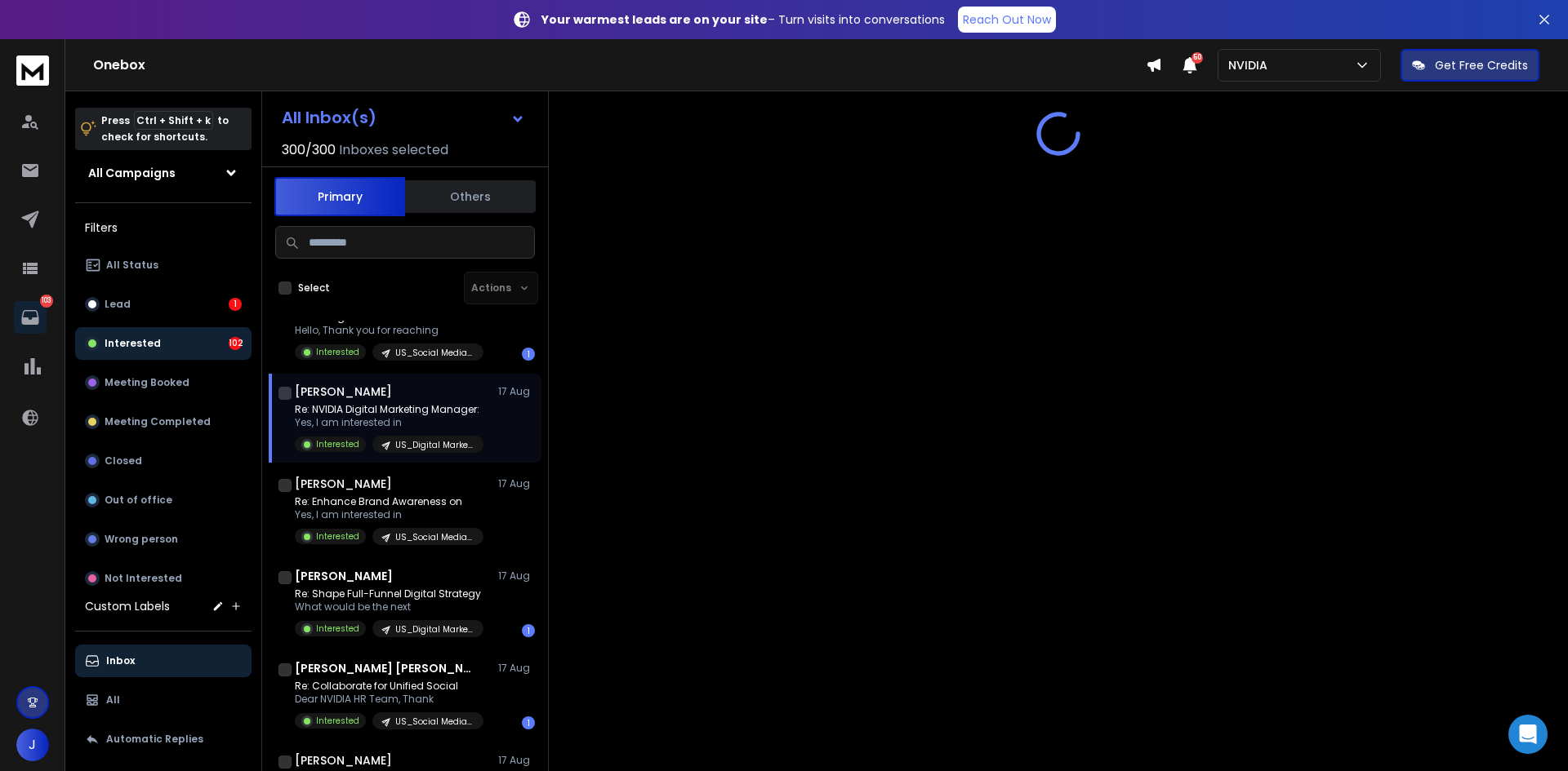
scroll to position [1795, 0]
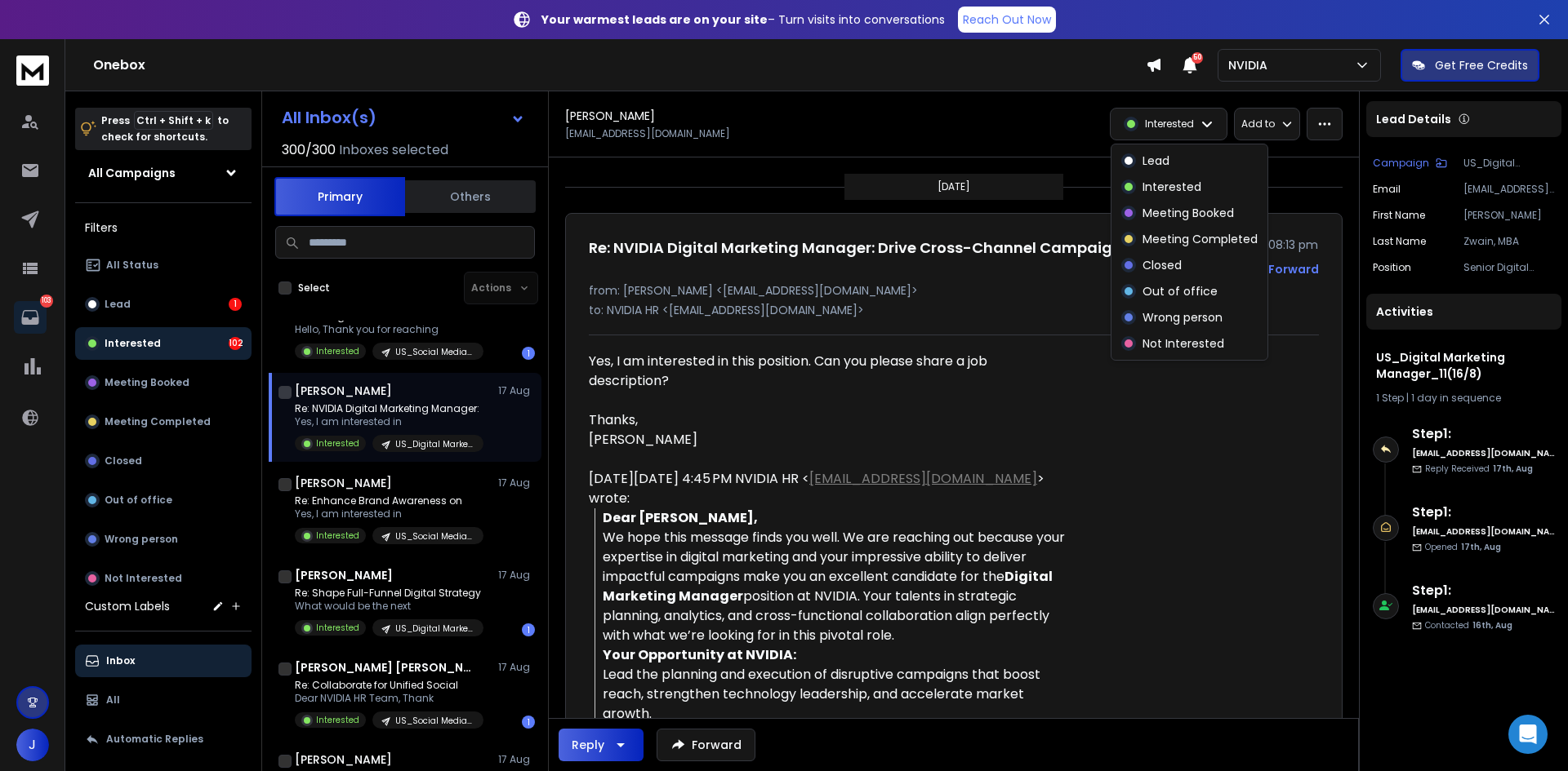
click at [1137, 124] on div at bounding box center [1130, 124] width 15 height 15
click at [1194, 211] on p "Meeting Booked" at bounding box center [1189, 212] width 92 height 17
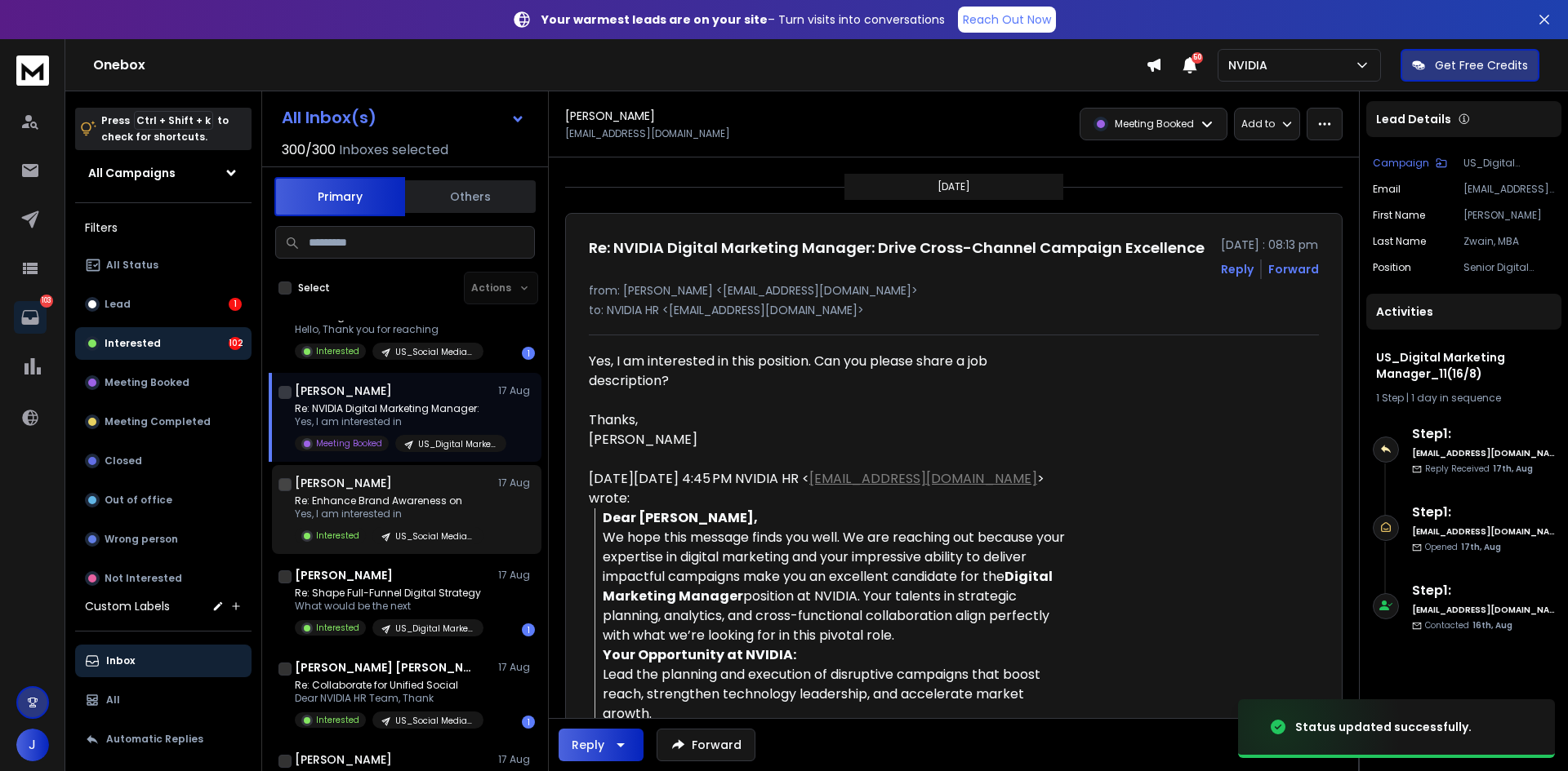
click at [473, 495] on p "Re: Enhance Brand Awareness on" at bounding box center [388, 501] width 188 height 13
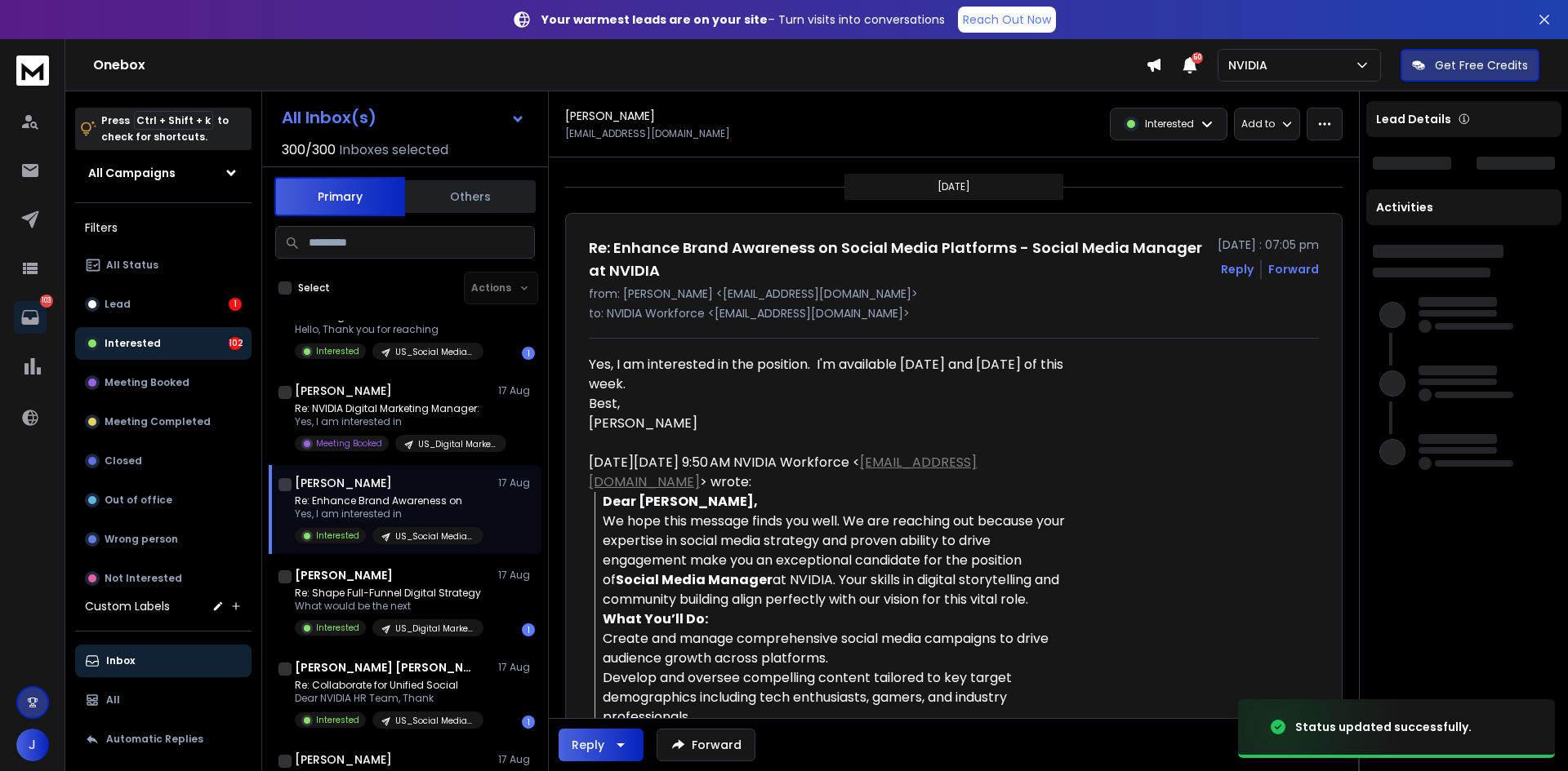
click at [1193, 134] on div "Interested" at bounding box center [1168, 124] width 116 height 31
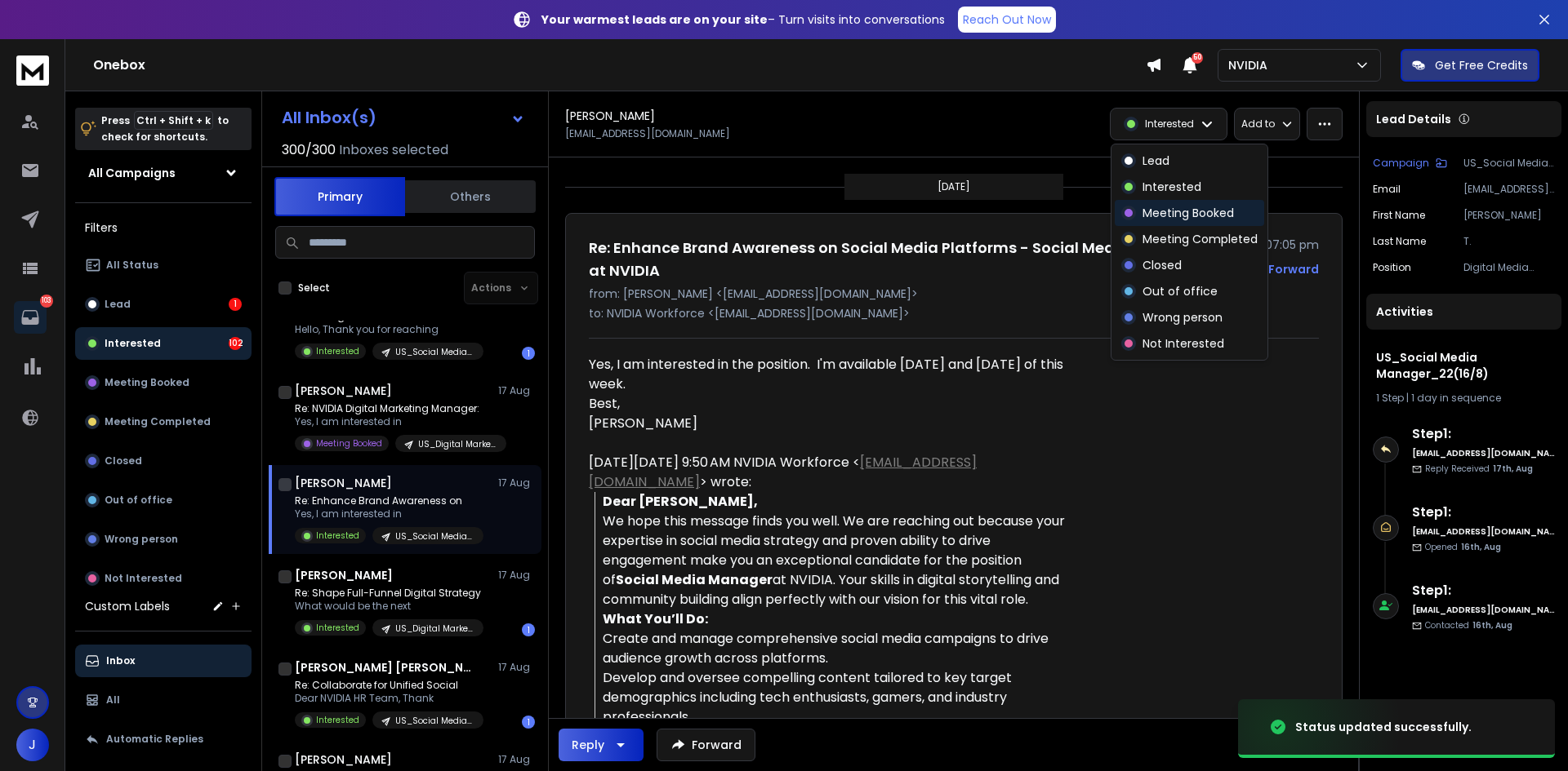
click at [1189, 209] on p "Meeting Booked" at bounding box center [1189, 212] width 92 height 17
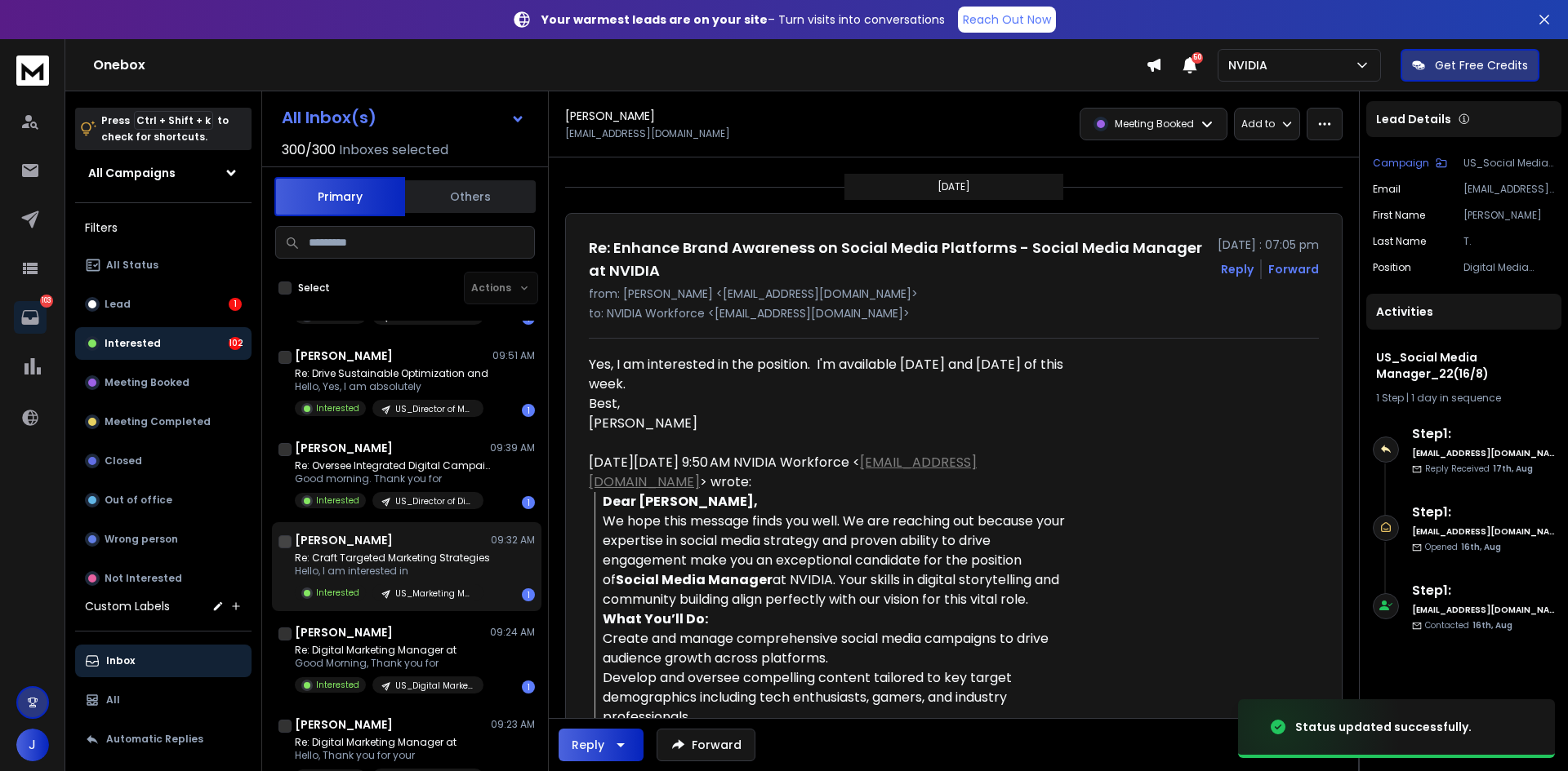
scroll to position [0, 0]
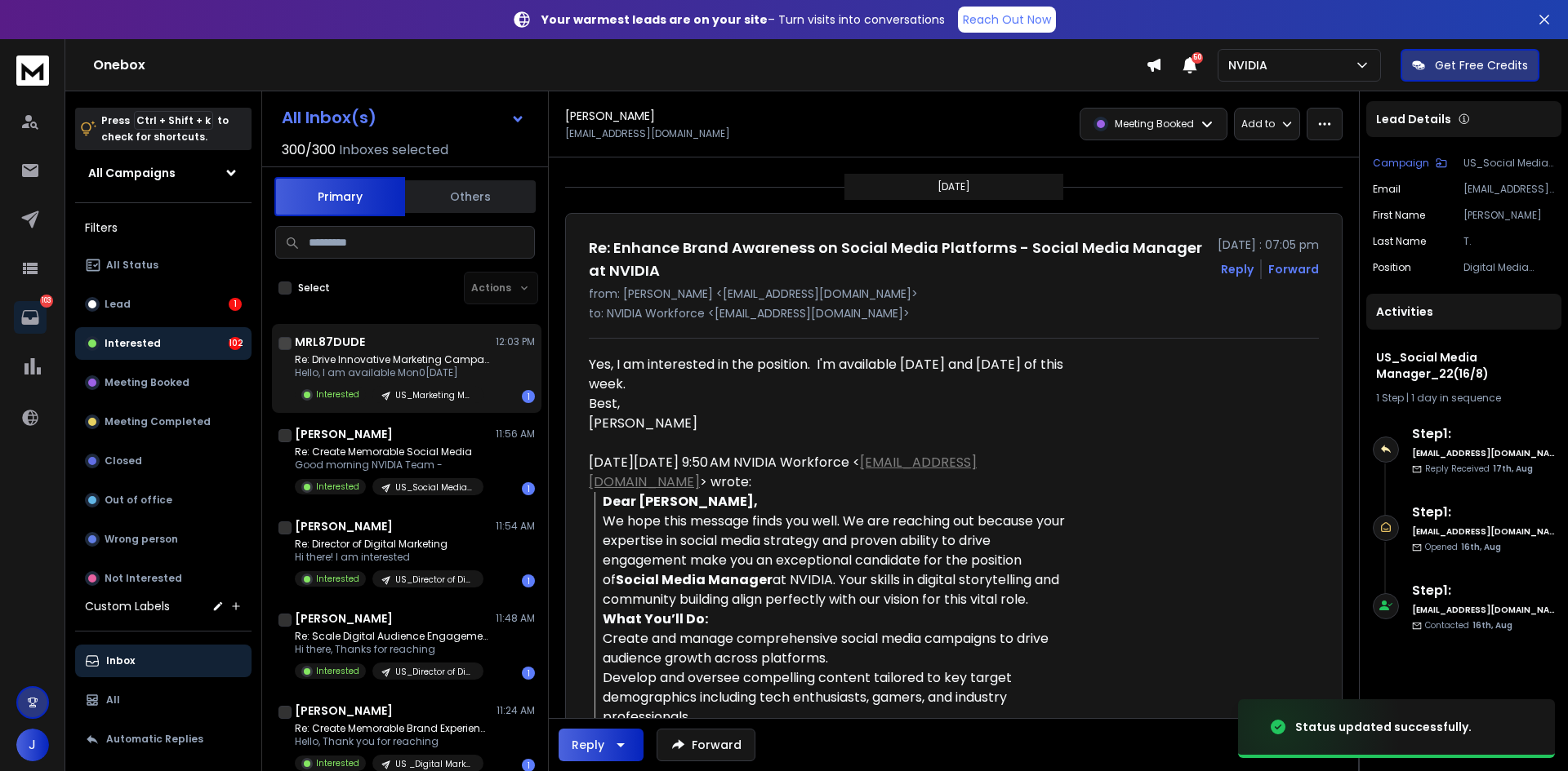
click at [483, 339] on div "MRL87DUDE 12:03 PM" at bounding box center [414, 342] width 240 height 17
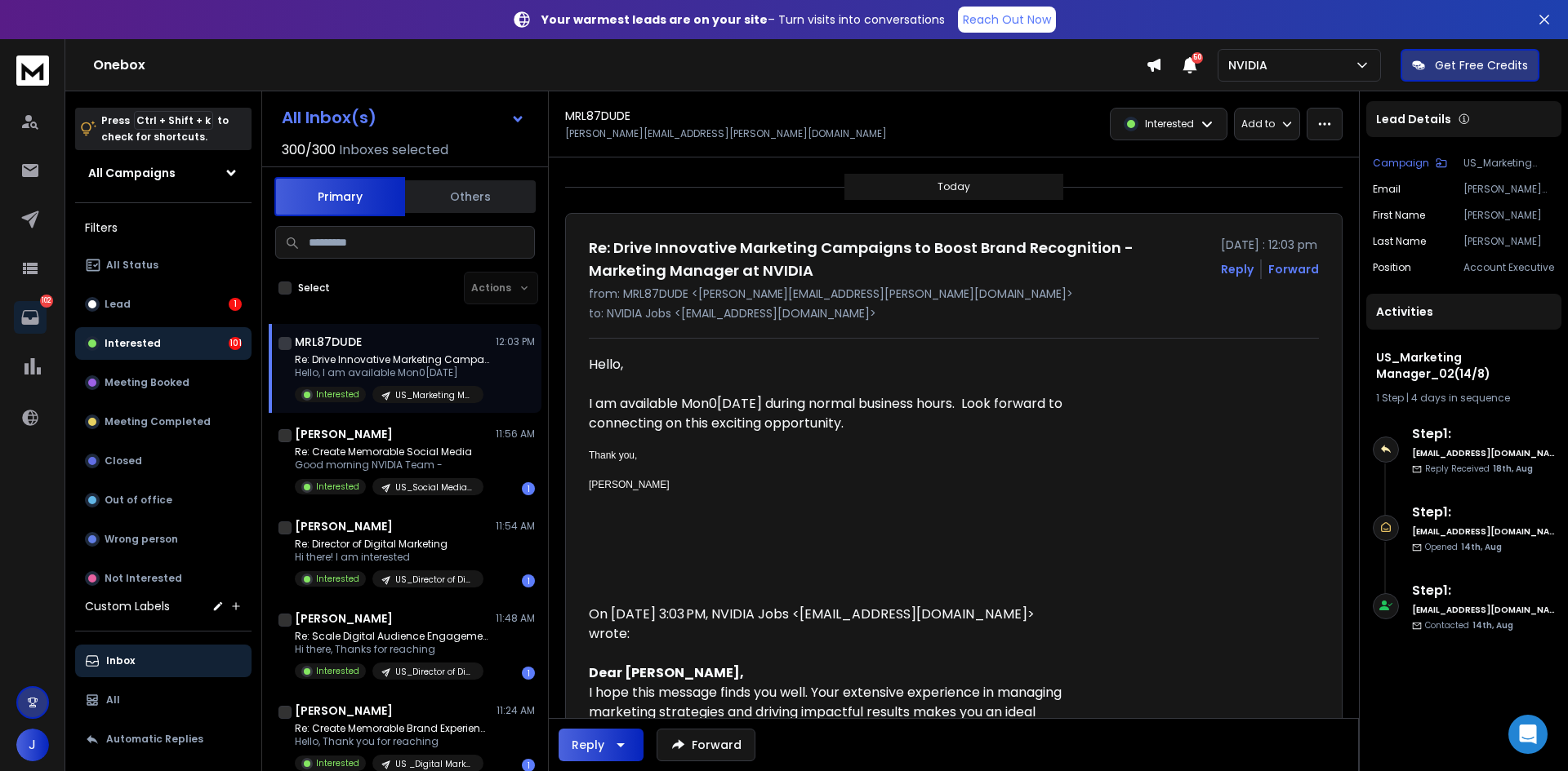
drag, startPoint x: 889, startPoint y: 309, endPoint x: 681, endPoint y: 319, distance: 208.2
click at [681, 319] on p "to: NVIDIA Jobs <jobs@careerprogresshubnvidia.com>" at bounding box center [954, 313] width 730 height 17
copy p "[EMAIL_ADDRESS][DOMAIN_NAME]"
click at [1184, 118] on p "Interested" at bounding box center [1169, 124] width 49 height 13
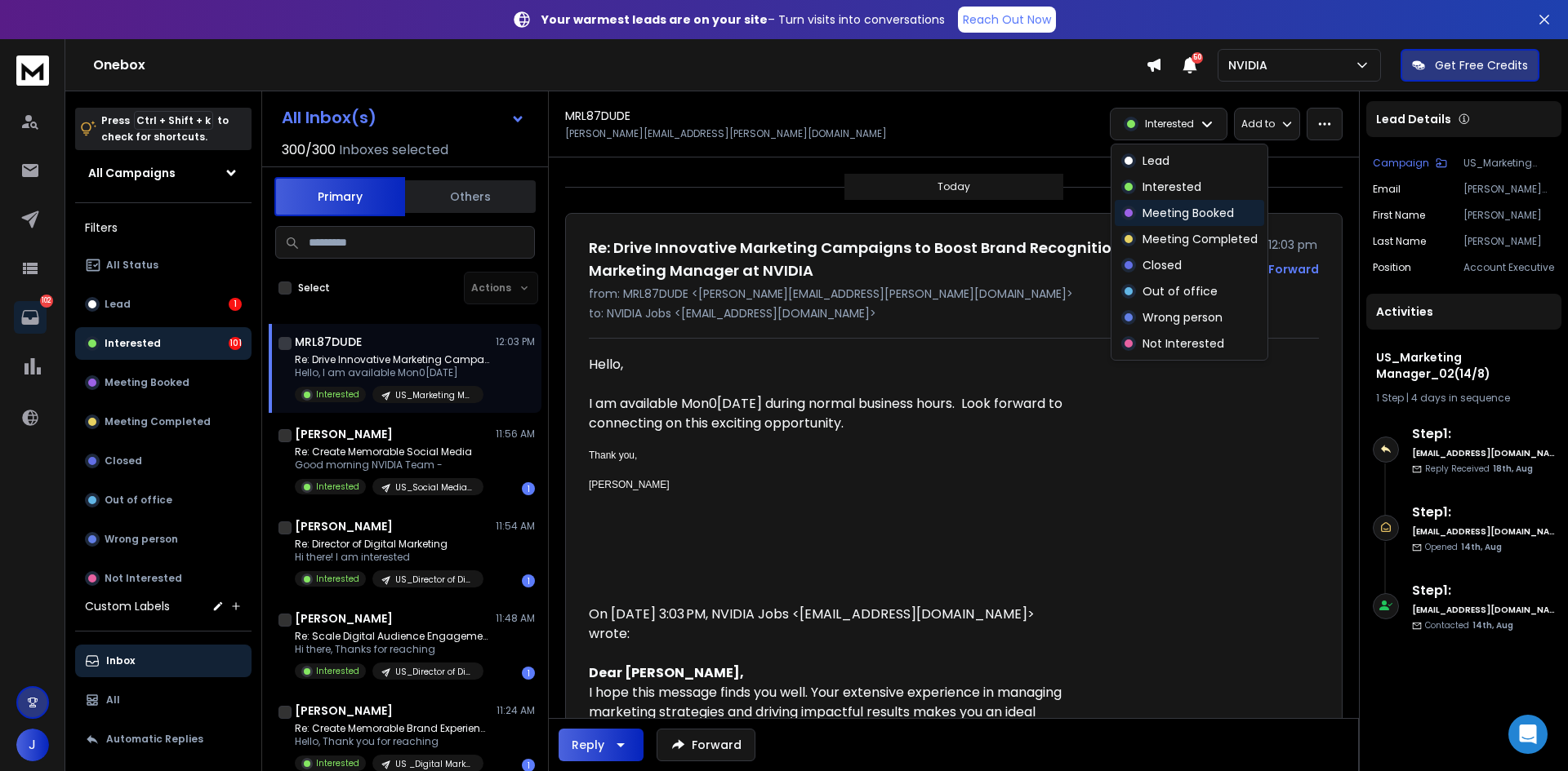
click at [1194, 205] on p "Meeting Booked" at bounding box center [1189, 212] width 92 height 17
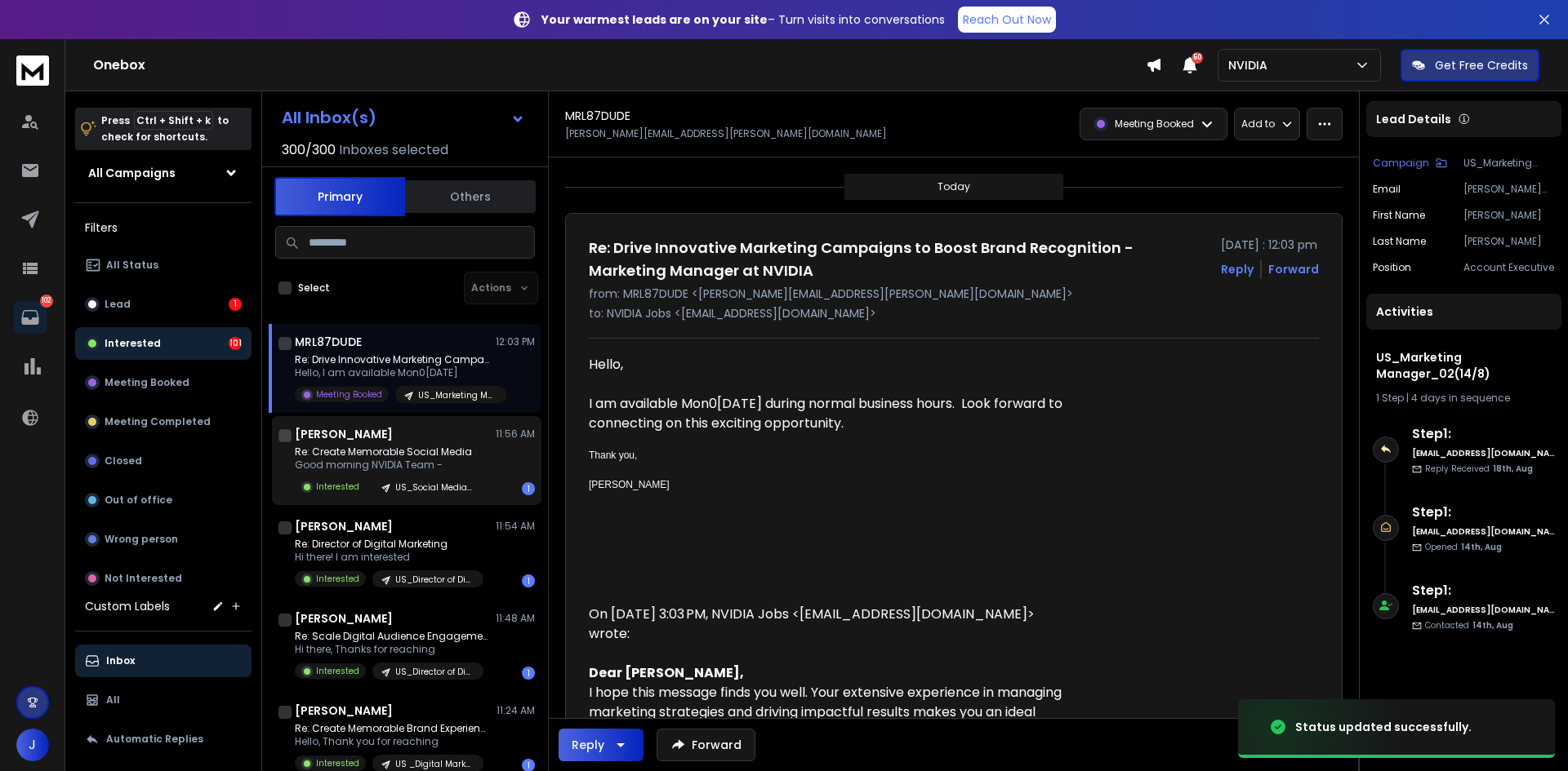
click at [409, 425] on div "Alexa de Alessandrini 11:56 AM Re: Create Memorable Social Media Good morning N…" at bounding box center [407, 460] width 269 height 89
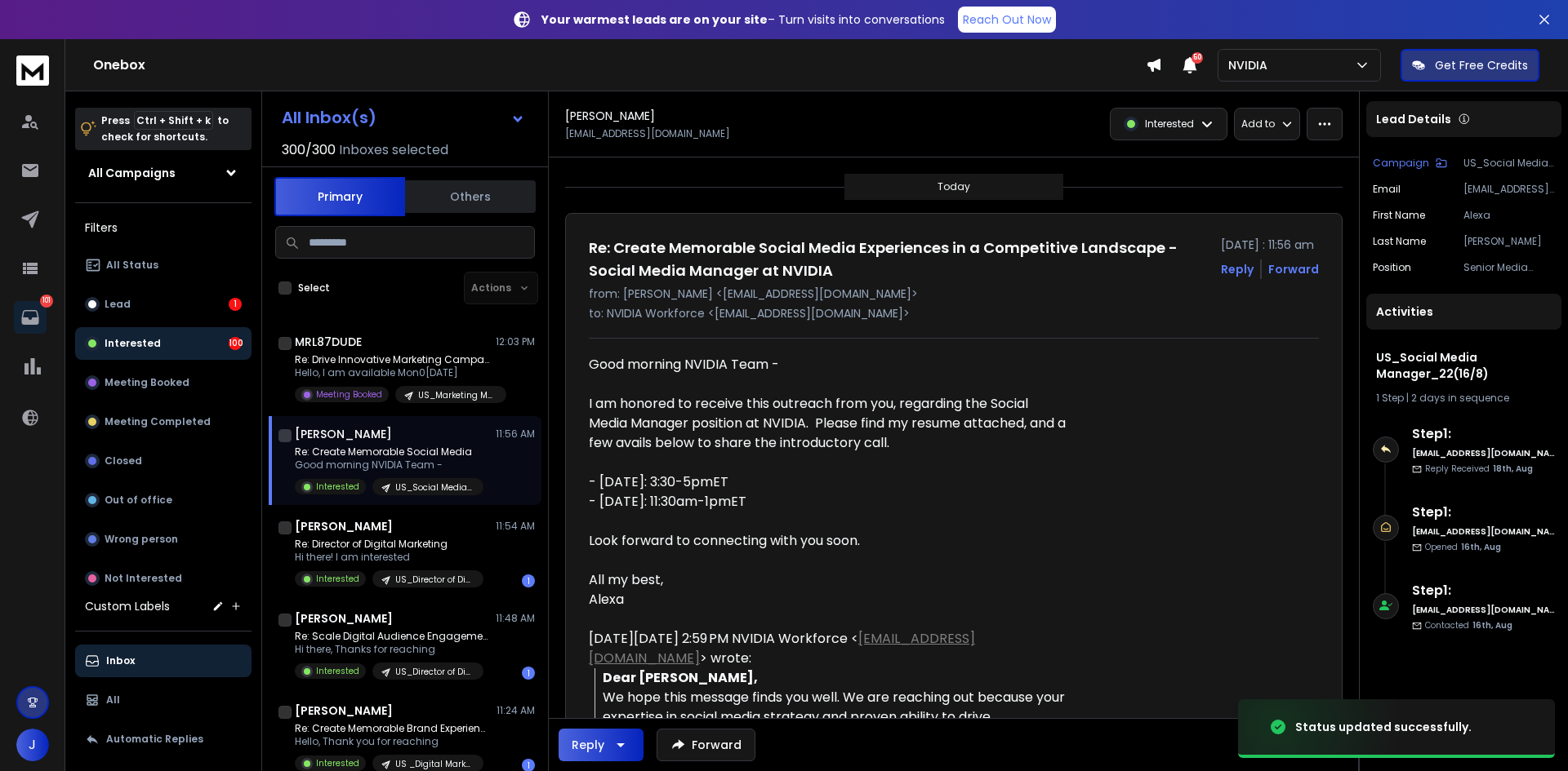
drag, startPoint x: 957, startPoint y: 316, endPoint x: 714, endPoint y: 319, distance: 243.0
click at [714, 319] on p "to: NVIDIA Workforce <workforce@nvidiacorporatetalenthub.com>" at bounding box center [954, 313] width 730 height 17
copy p "workforce@nvidiacorporatetalenthub.com"
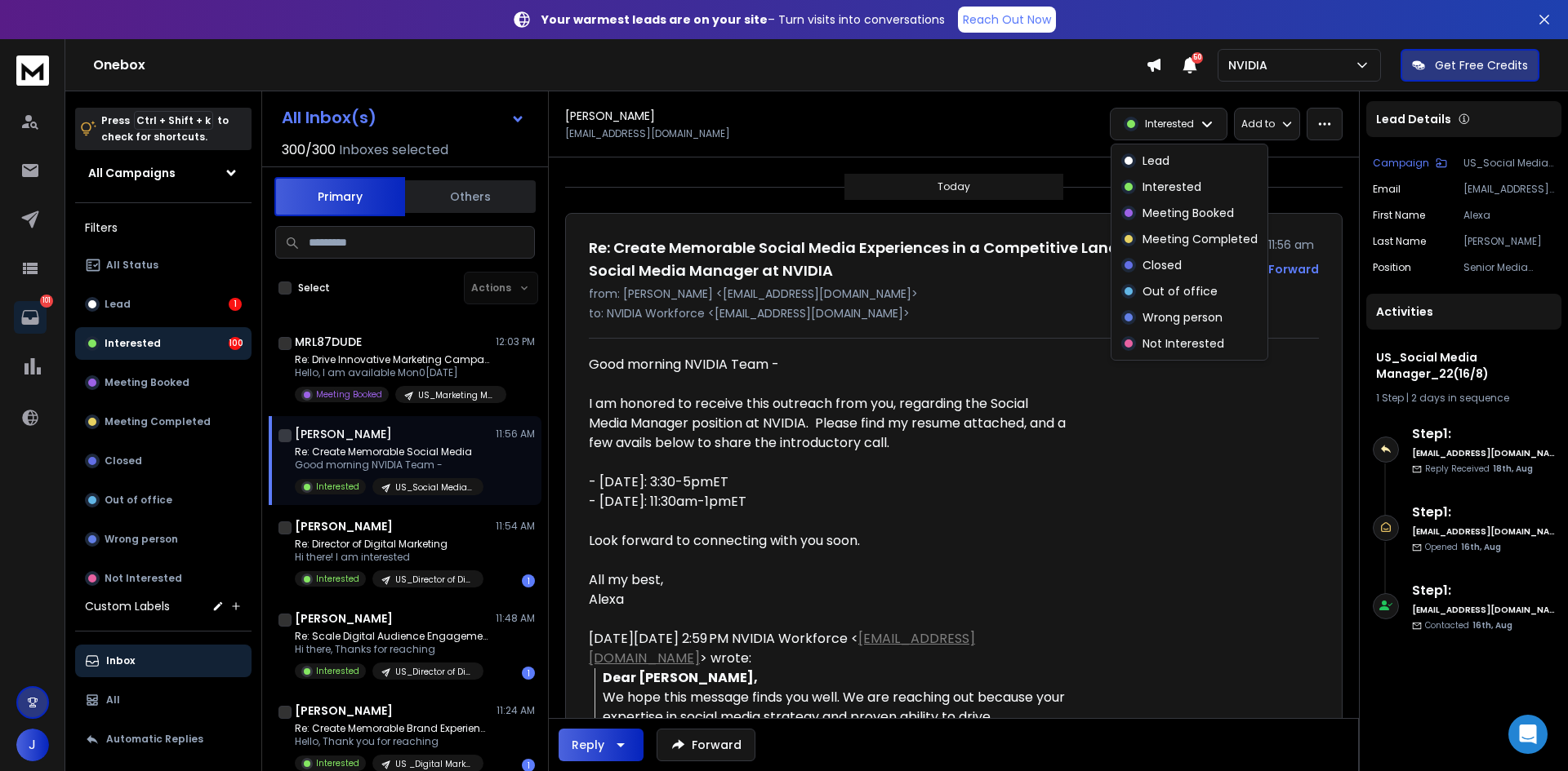
click at [1158, 127] on p "Interested" at bounding box center [1169, 124] width 49 height 13
click at [1177, 213] on p "Meeting Booked" at bounding box center [1189, 212] width 92 height 17
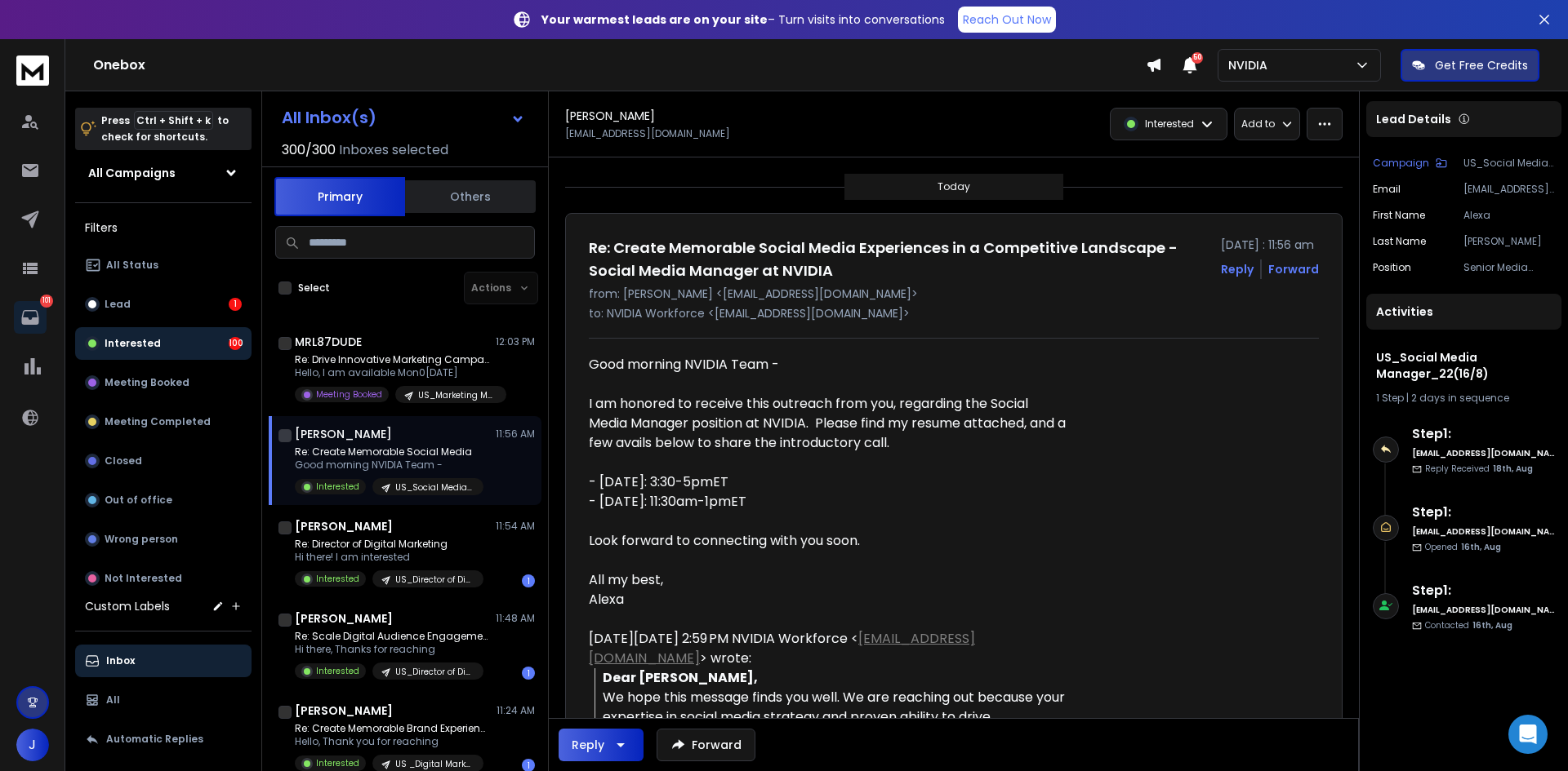
scroll to position [163, 0]
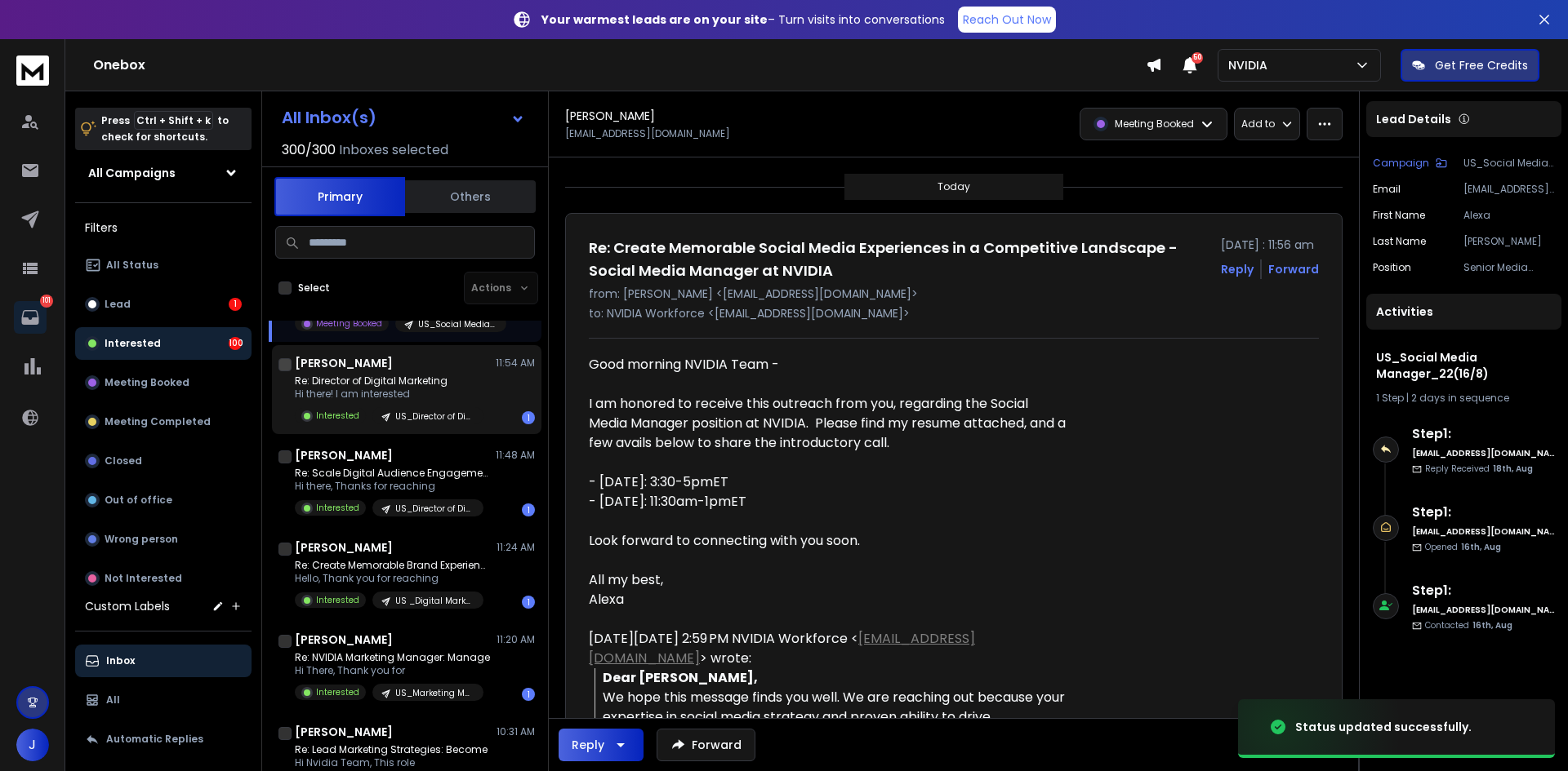
click at [456, 378] on p "Re: Director of Digital Marketing" at bounding box center [388, 380] width 188 height 13
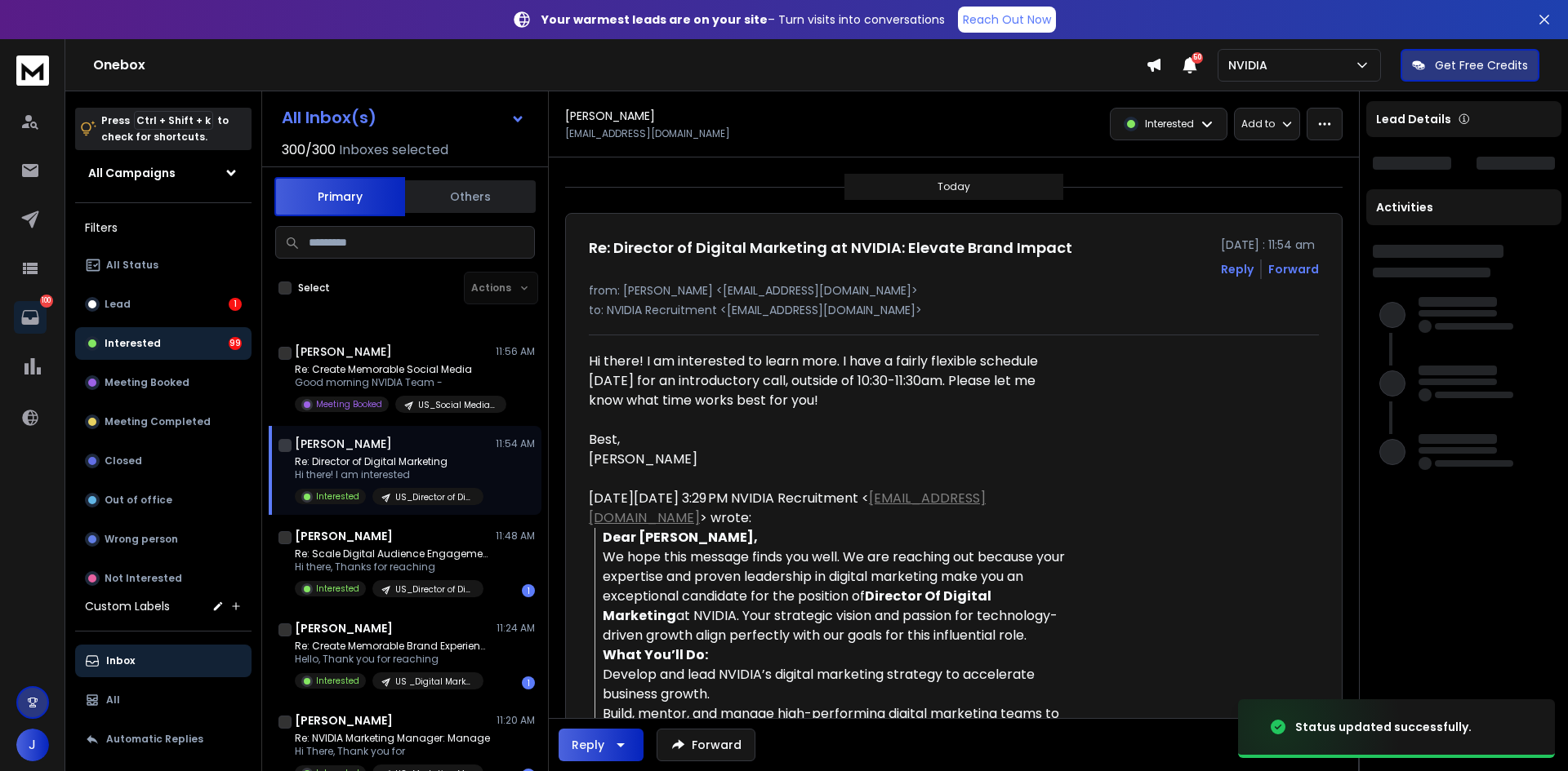
scroll to position [0, 0]
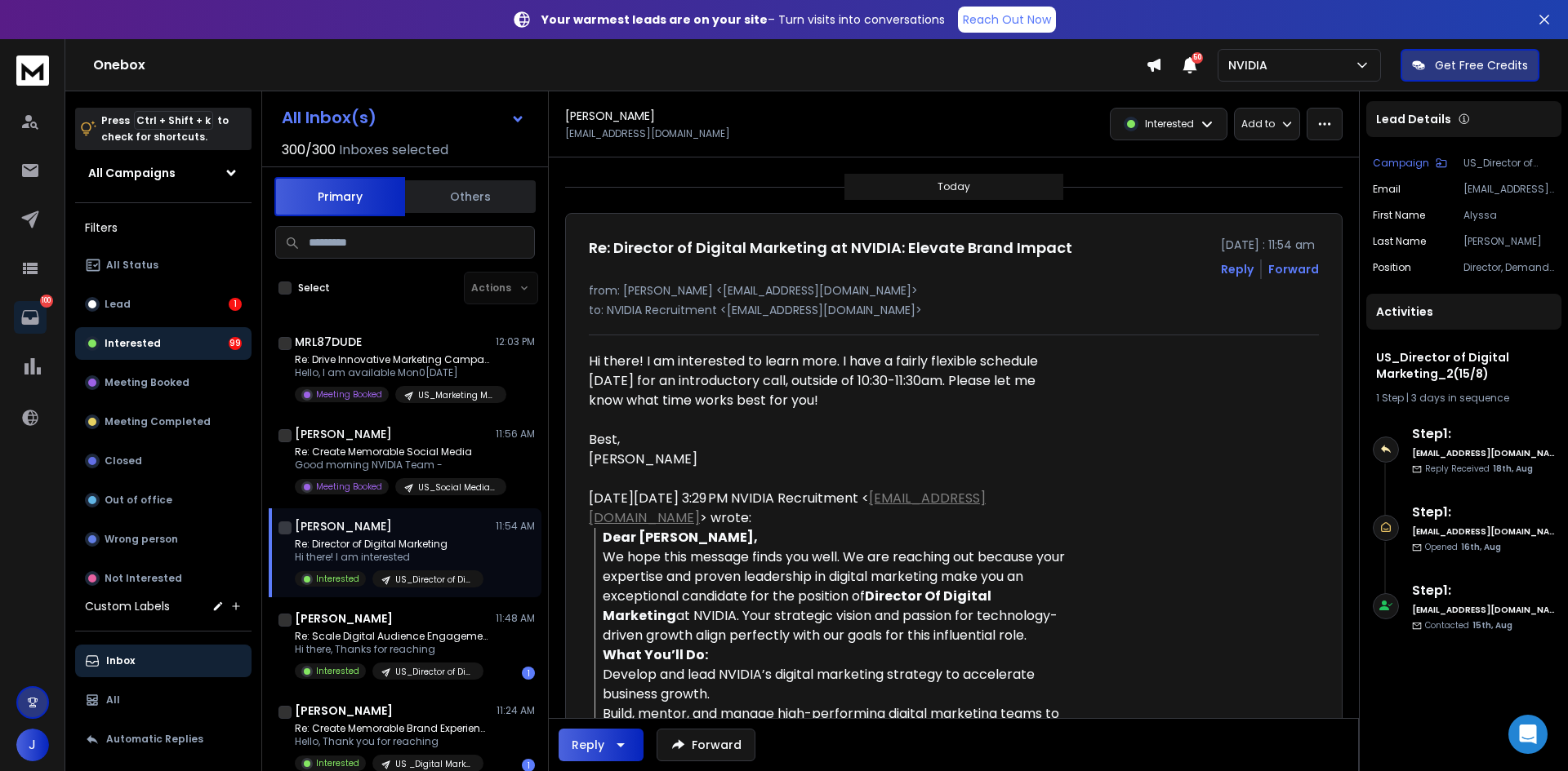
drag, startPoint x: 929, startPoint y: 309, endPoint x: 725, endPoint y: 306, distance: 204.0
click at [725, 306] on p "to: NVIDIA Recruitment <teamrecruitment@talentvisionnvidia.com>" at bounding box center [954, 310] width 730 height 17
copy p "teamrecruitment@talentvisionnvidia.com"
click at [1189, 120] on p "Interested" at bounding box center [1169, 124] width 49 height 13
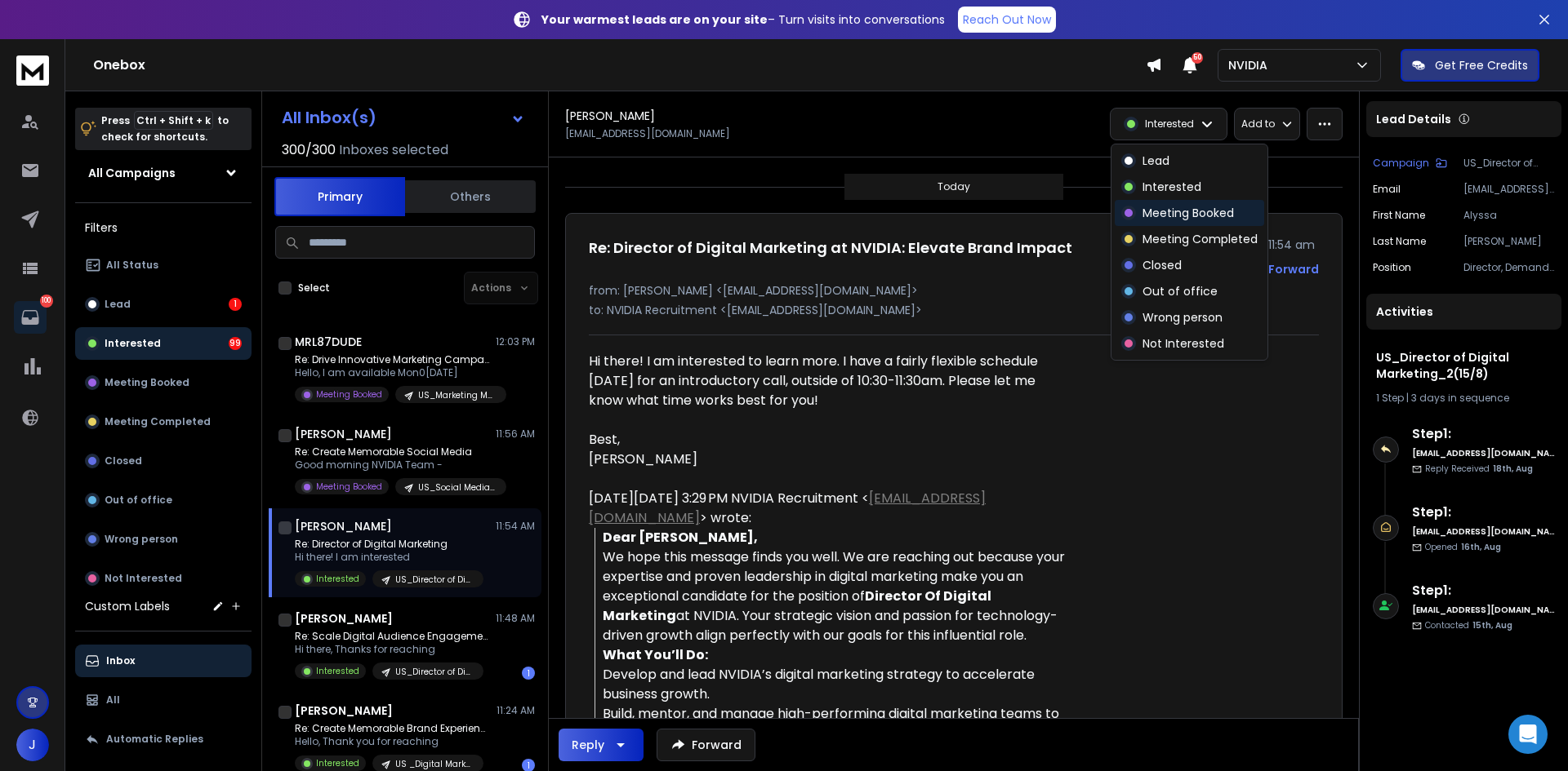
click at [1209, 211] on p "Meeting Booked" at bounding box center [1189, 212] width 92 height 17
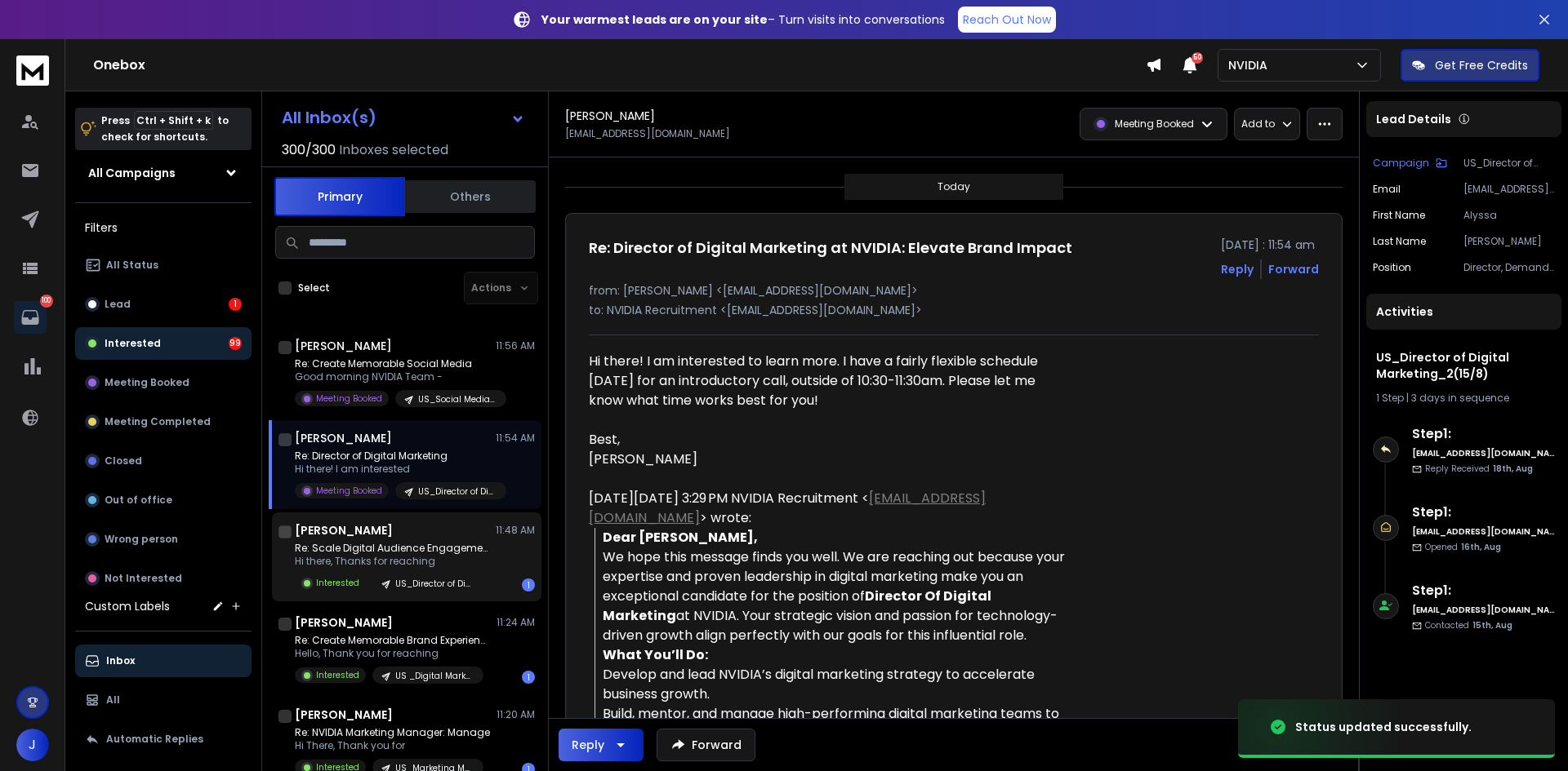
scroll to position [163, 0]
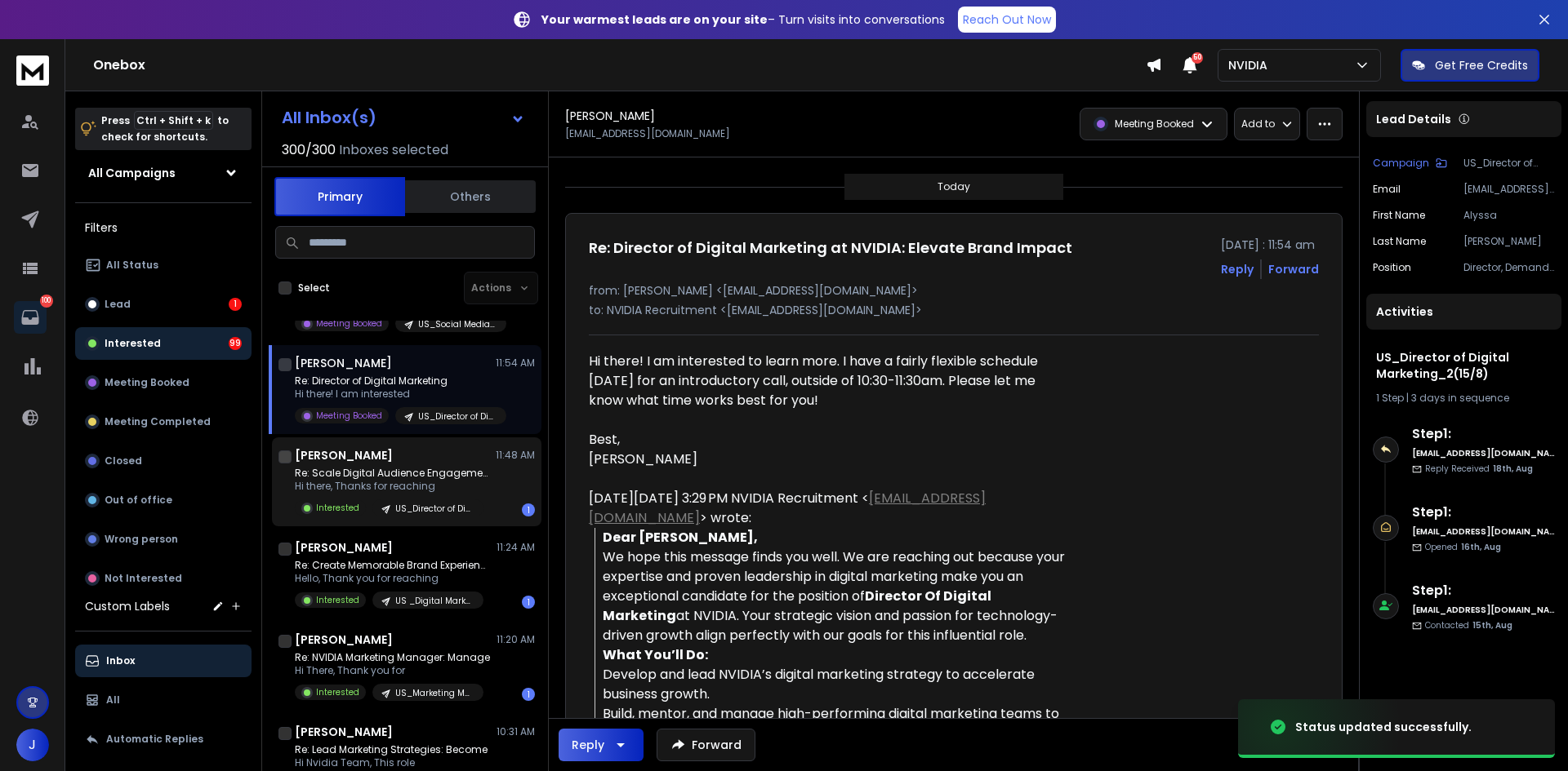
click at [495, 471] on div "Re: Scale Digital Audience Engagement Hi there, Thanks for reaching Interested …" at bounding box center [414, 491] width 240 height 50
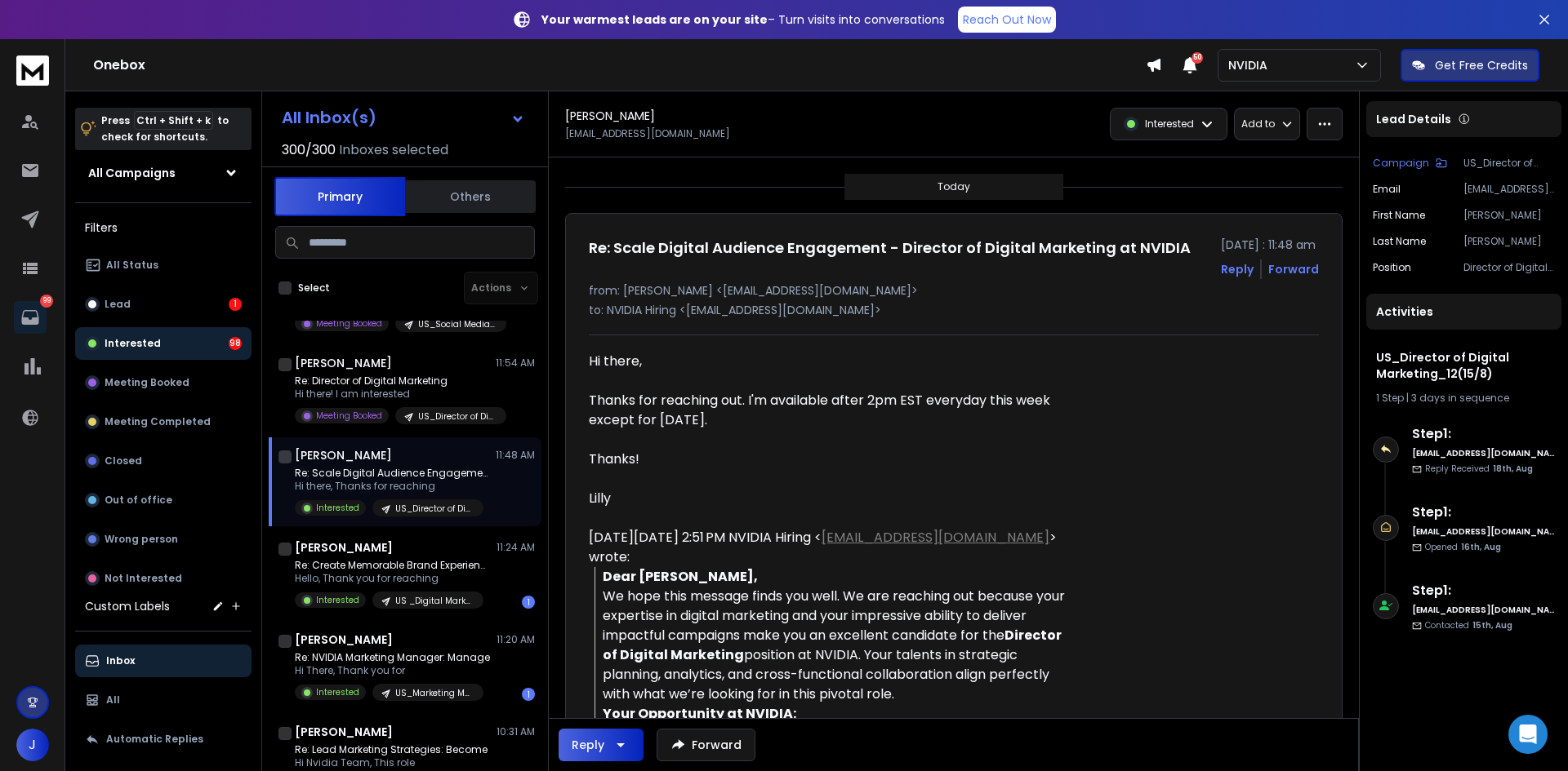
drag, startPoint x: 962, startPoint y: 313, endPoint x: 691, endPoint y: 308, distance: 271.0
click at [691, 308] on p "to: NVIDIA Hiring <hiringteam@executivetalentplatformnvidia.com>" at bounding box center [954, 310] width 730 height 17
copy p "hiringteam@executivetalentplatformnvidia.com"
click at [1183, 137] on div "Interested" at bounding box center [1168, 124] width 116 height 31
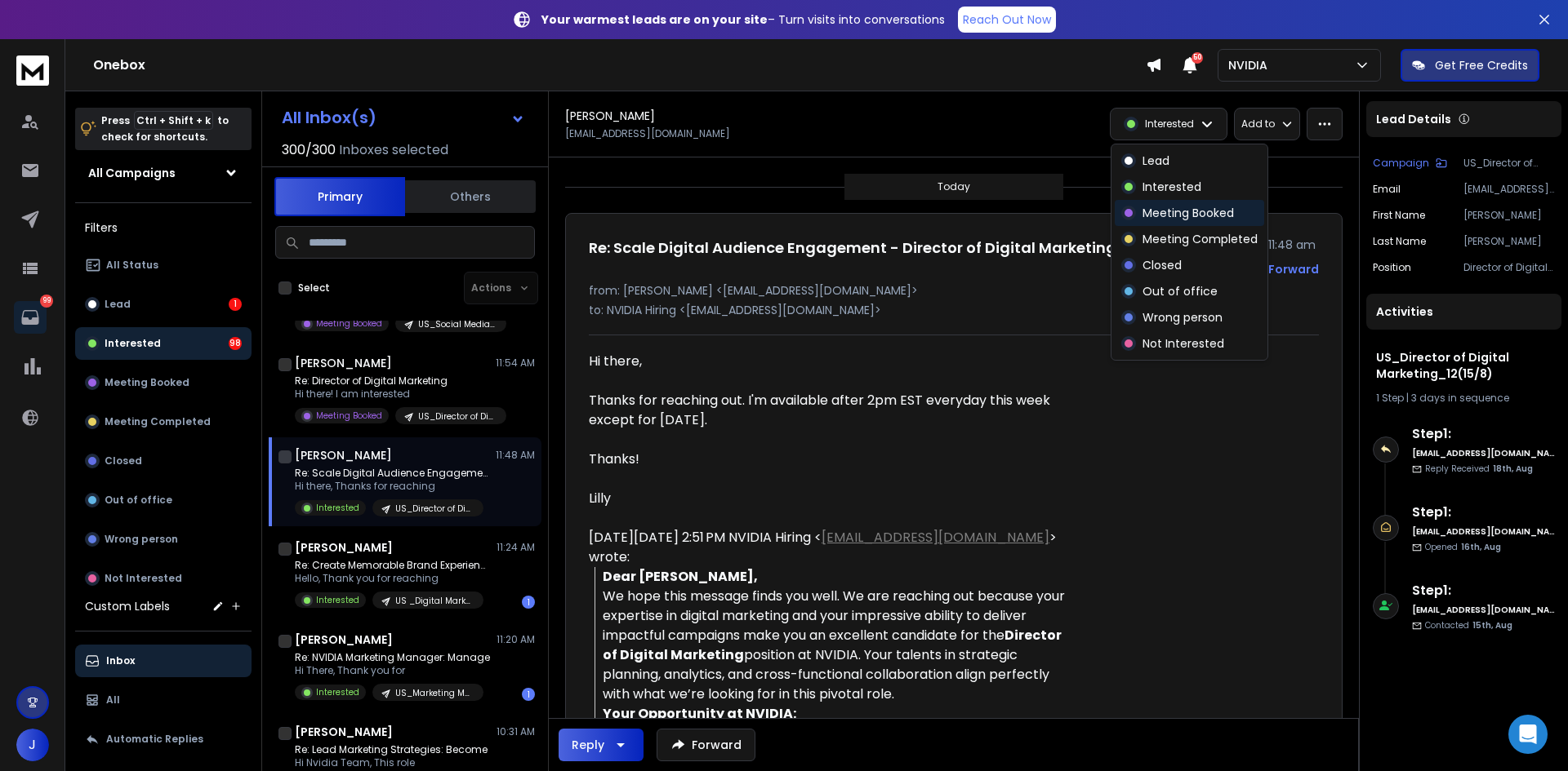
click at [1198, 206] on p "Meeting Booked" at bounding box center [1189, 212] width 92 height 17
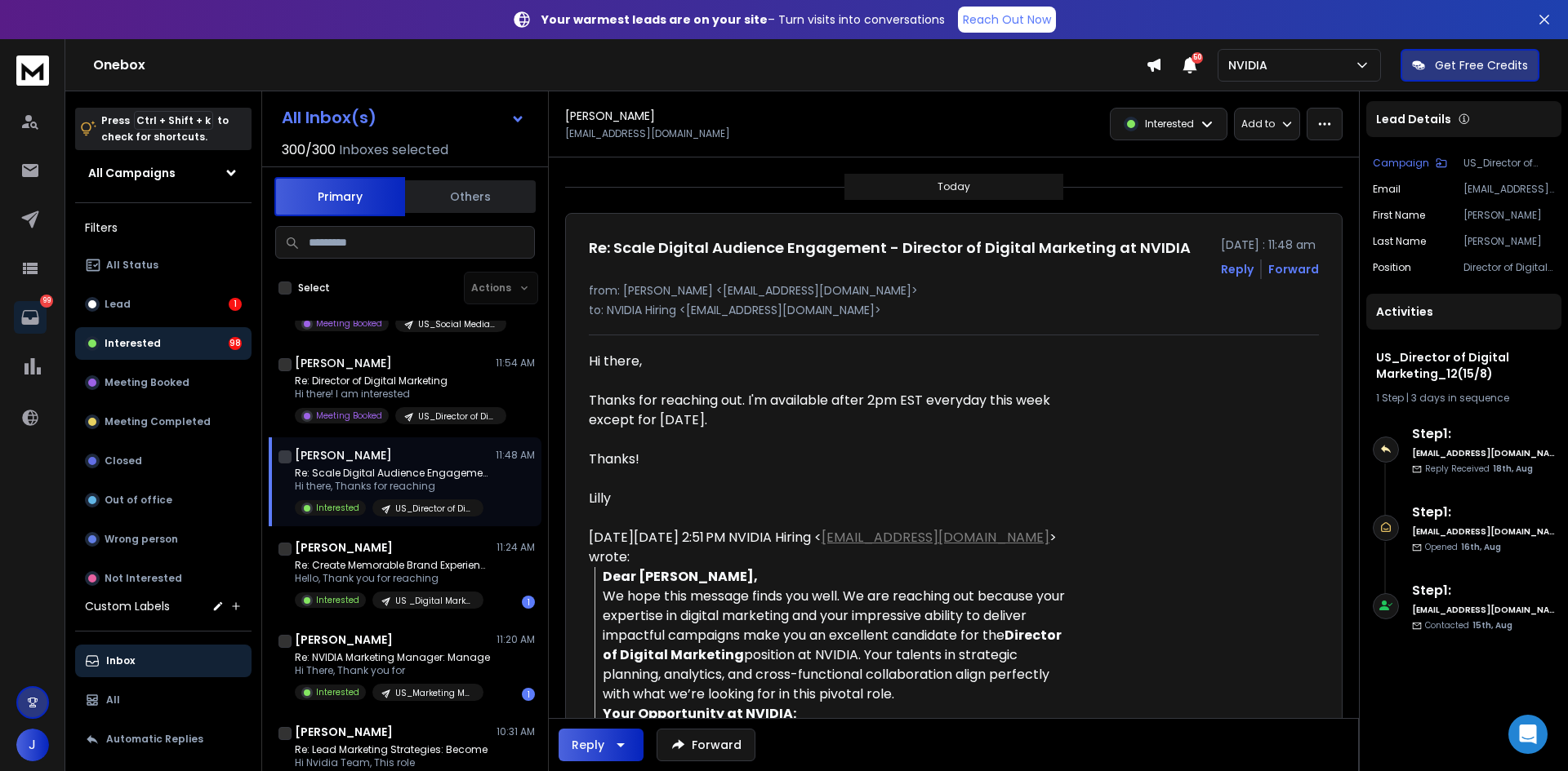
click at [751, 405] on div "Thanks for reaching out. I'm available after 2pm EST everyday this week except …" at bounding box center [827, 410] width 477 height 39
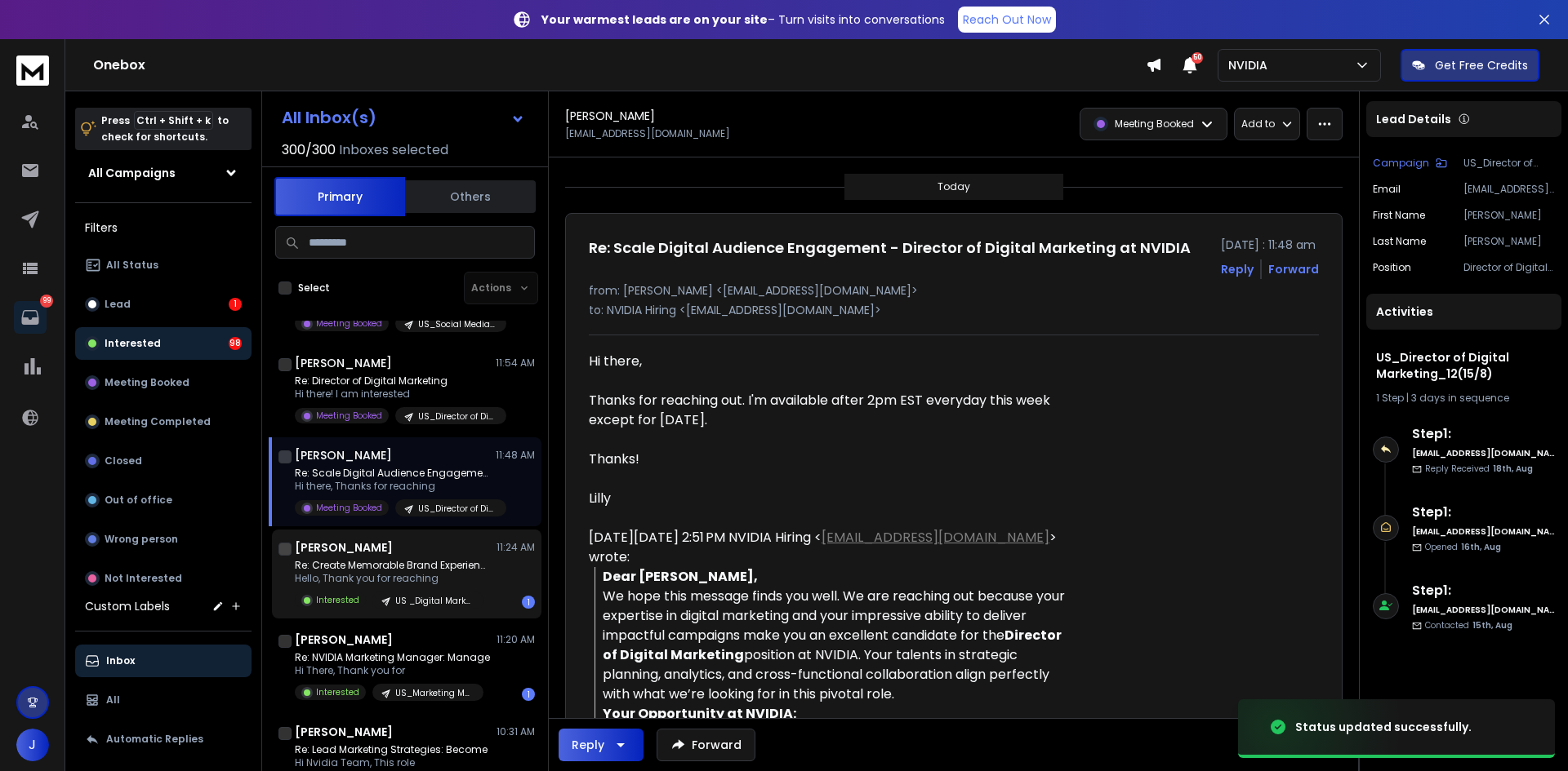
click at [441, 580] on p "Hello, Thank you for reaching" at bounding box center [392, 578] width 196 height 13
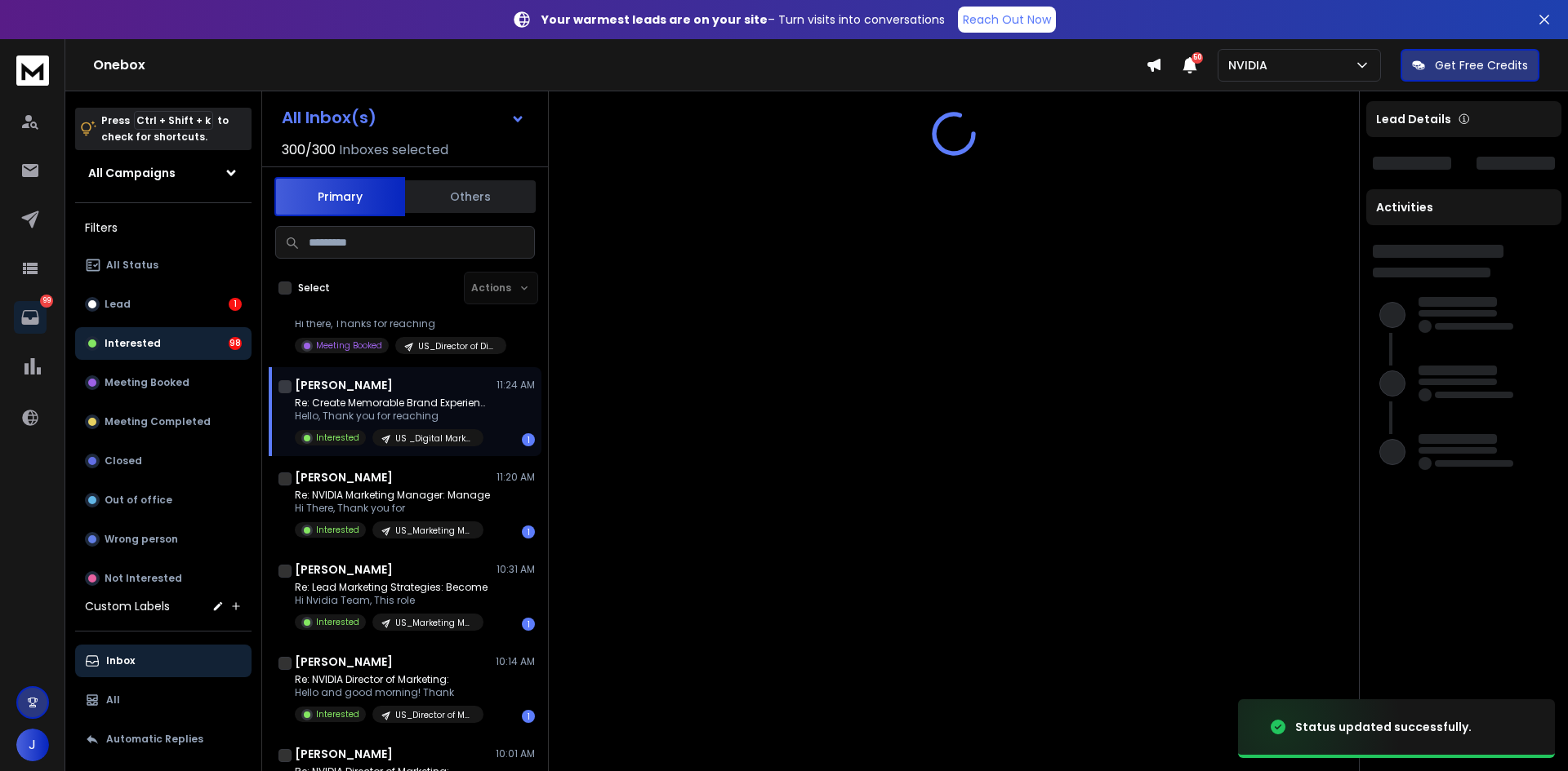
scroll to position [327, 0]
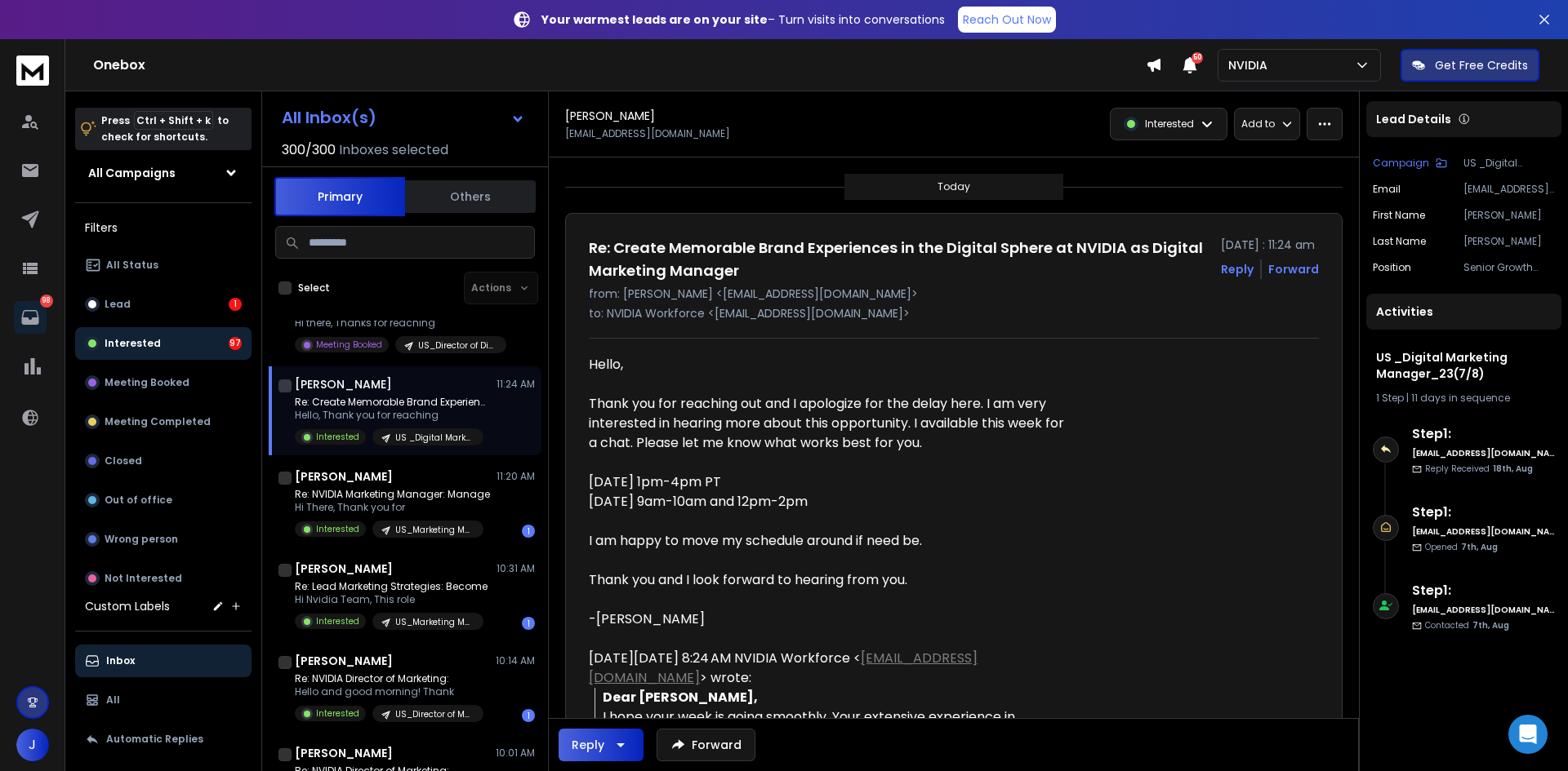
drag, startPoint x: 1067, startPoint y: 310, endPoint x: 713, endPoint y: 318, distance: 354.1
click at [713, 318] on p "to: NVIDIA Workforce <workforcegrowth@nvidiahumanresourcestransformation.com>" at bounding box center [954, 313] width 730 height 17
copy p "workforcegrowth@nvidiahumanresourcestransformation.com"
drag, startPoint x: 1068, startPoint y: 316, endPoint x: 716, endPoint y: 314, distance: 352.0
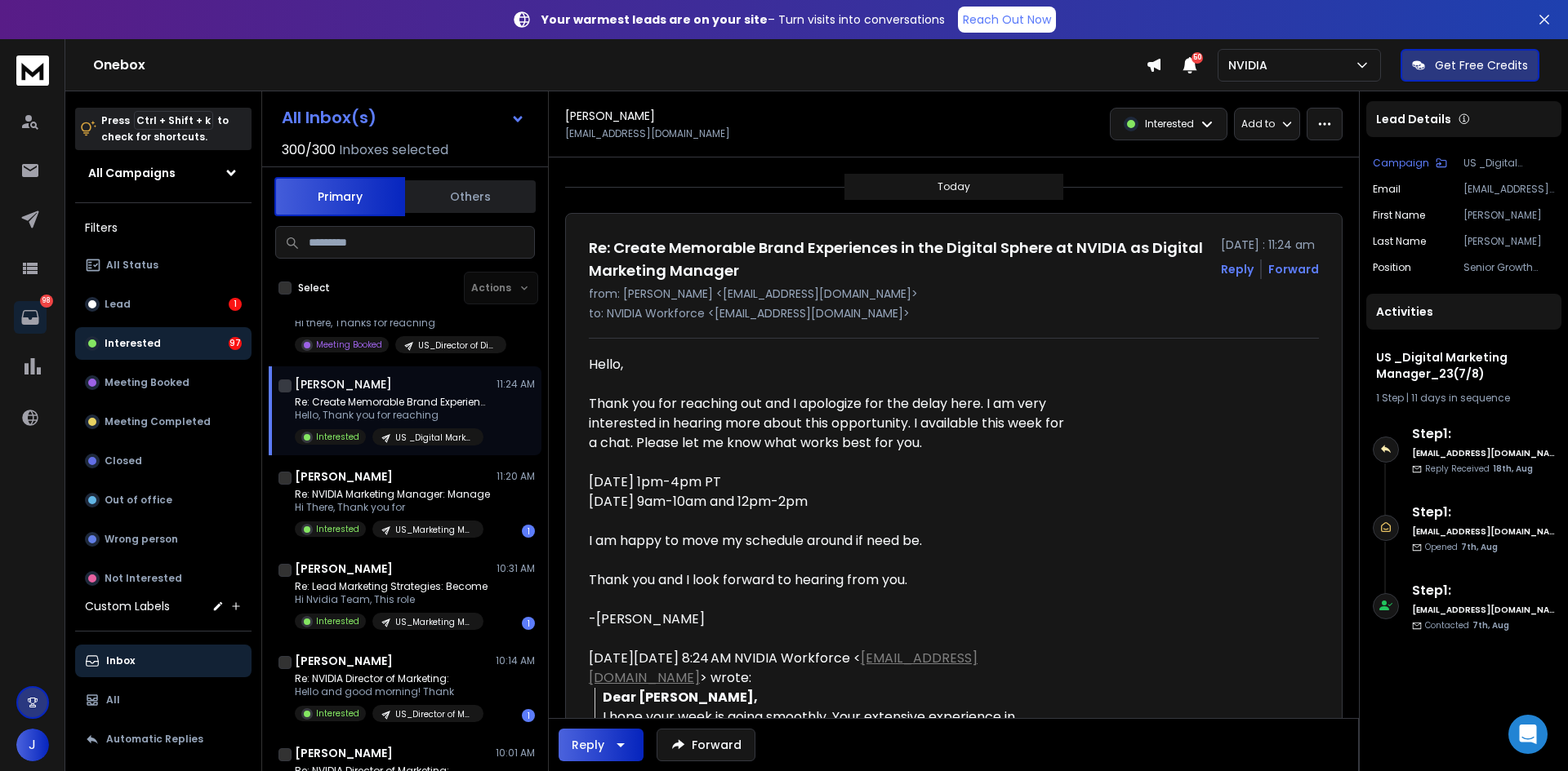
click at [716, 314] on p "to: NVIDIA Workforce <workforcegrowth@nvidiahumanresourcestransformation.com>" at bounding box center [954, 313] width 730 height 17
copy p "workforcegrowth@nvidiahumanresourcestransformation.com"
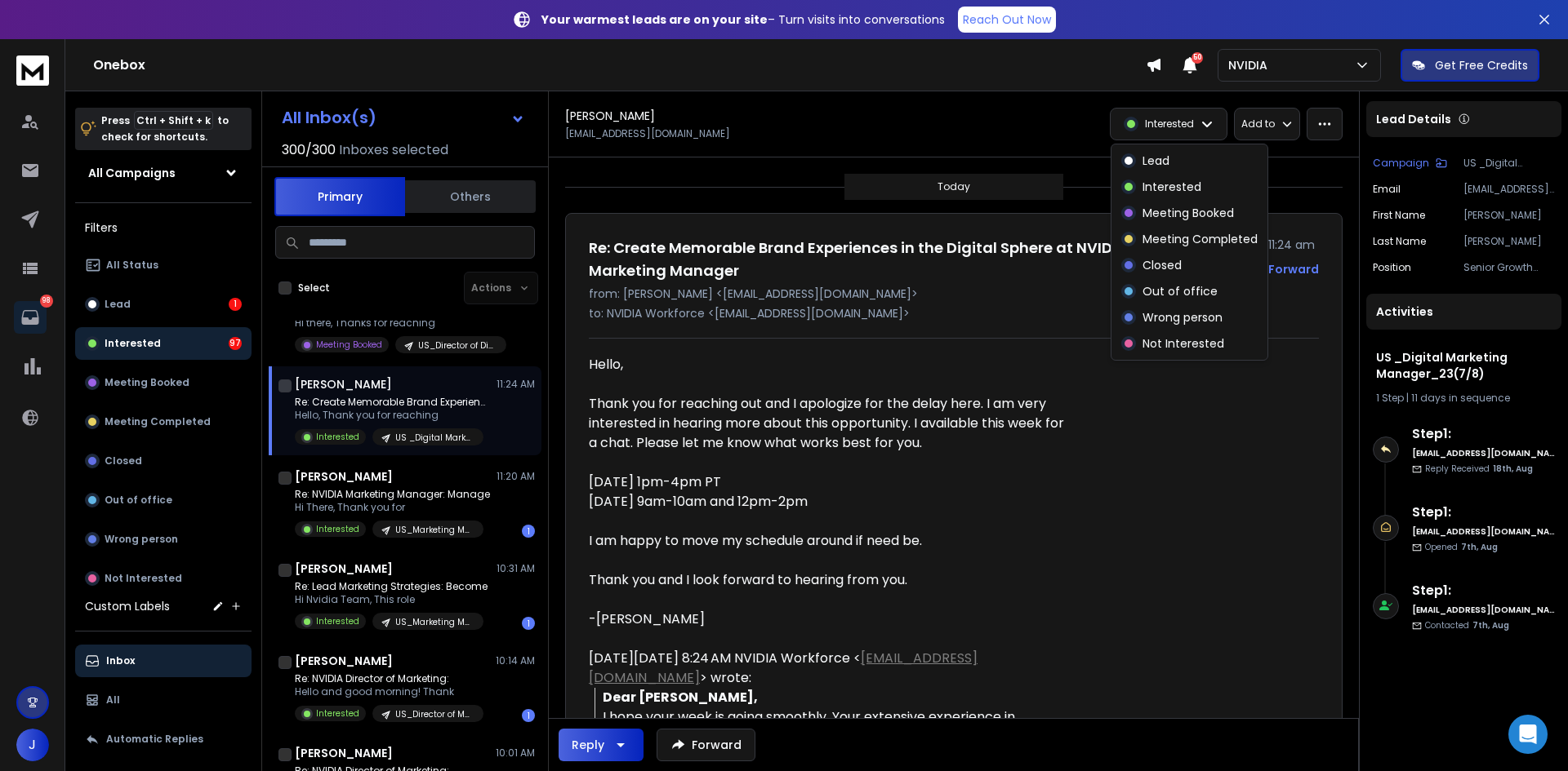
click at [1187, 121] on p "Interested" at bounding box center [1169, 124] width 49 height 13
click at [1196, 212] on p "Meeting Booked" at bounding box center [1189, 212] width 92 height 17
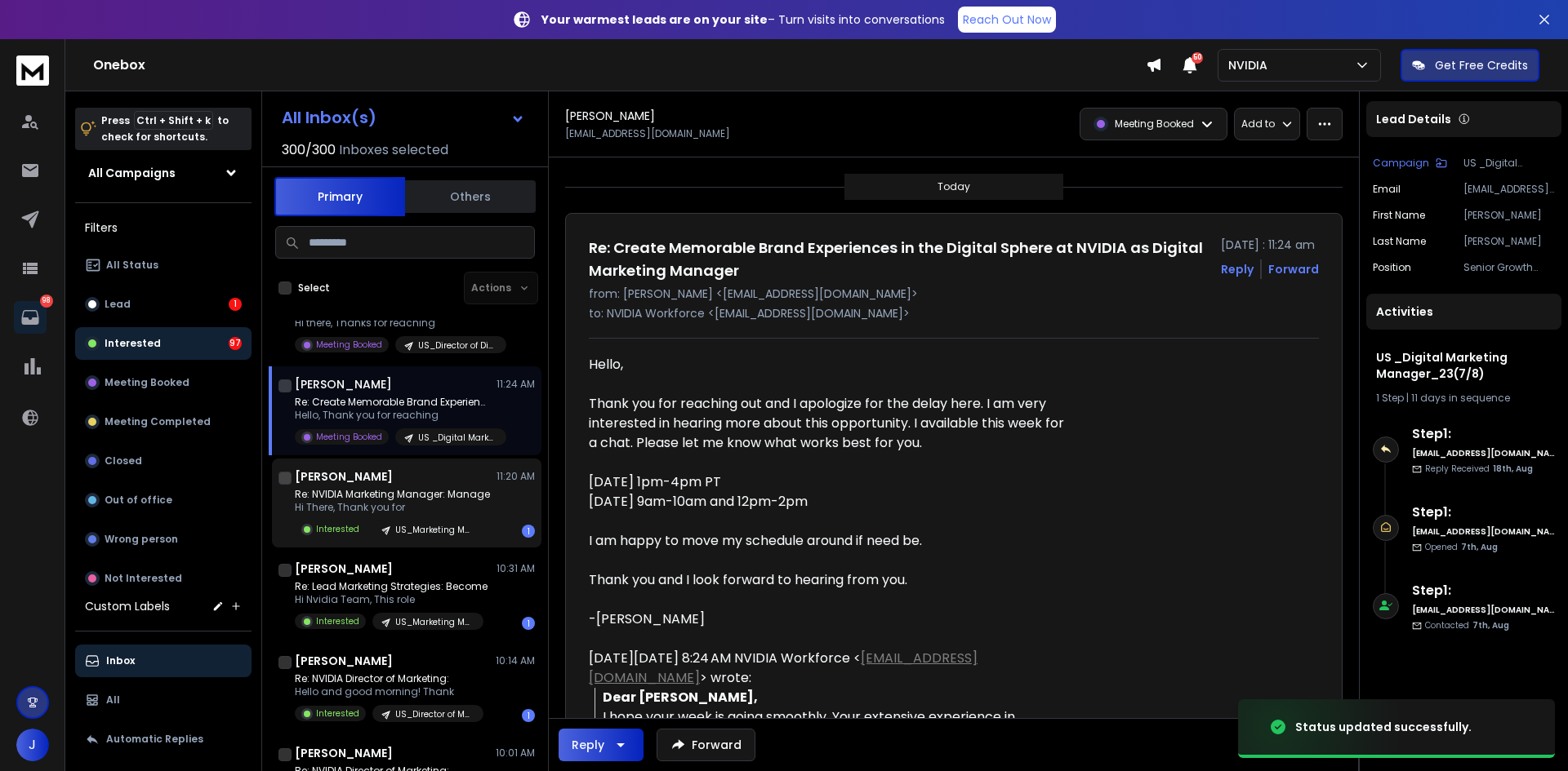
click at [424, 513] on p "Hi There, Thank you for" at bounding box center [392, 507] width 195 height 13
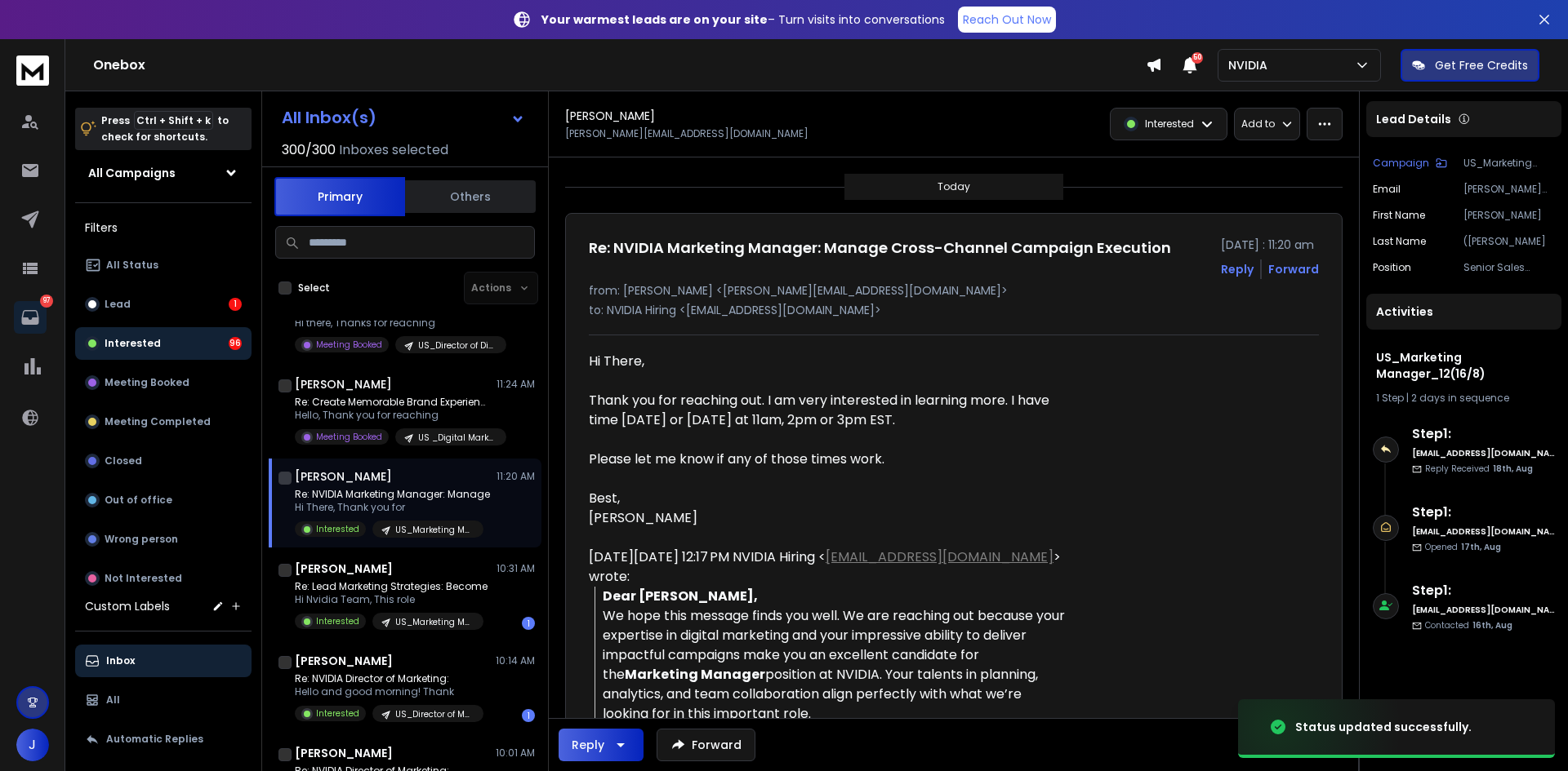
drag, startPoint x: 923, startPoint y: 311, endPoint x: 689, endPoint y: 309, distance: 234.0
click at [689, 309] on p "to: NVIDIA Hiring <hiring@futuretalentecosystemnvidia.com>" at bounding box center [954, 310] width 730 height 17
copy p "hiring@futuretalentecosystemnvidia.com"
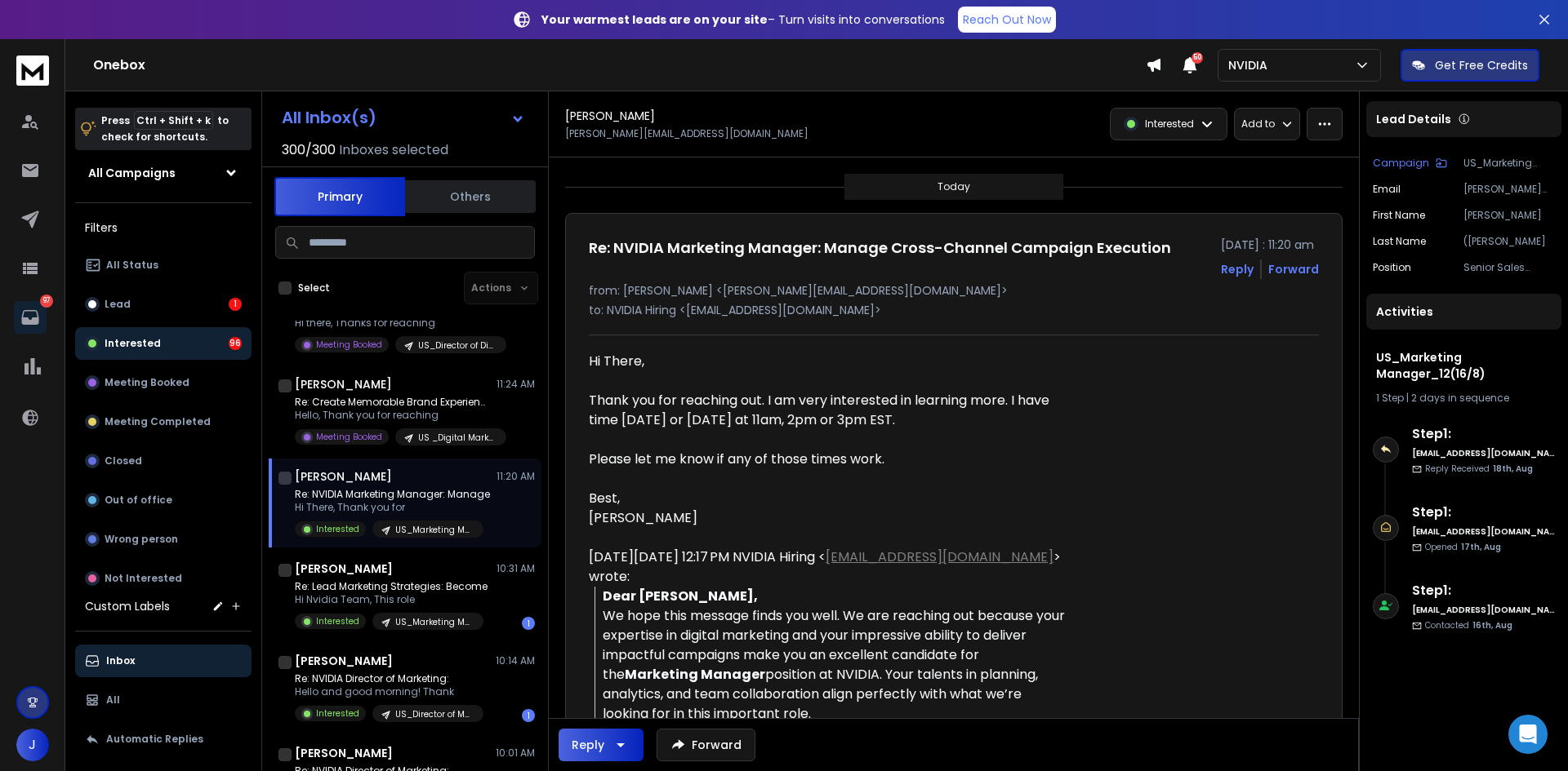
click at [1180, 119] on p "Interested" at bounding box center [1169, 124] width 49 height 13
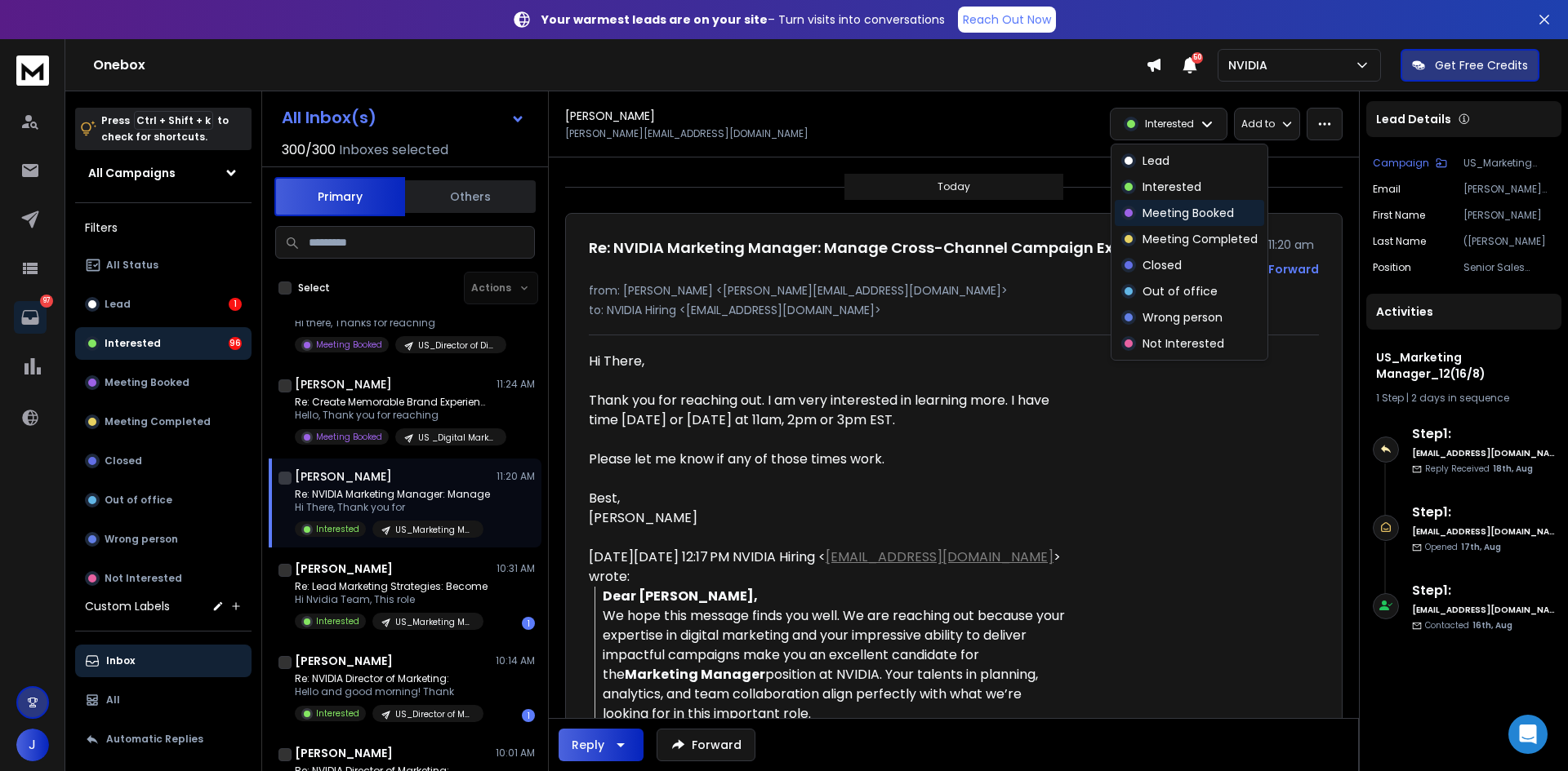
click at [1195, 209] on p "Meeting Booked" at bounding box center [1189, 212] width 92 height 17
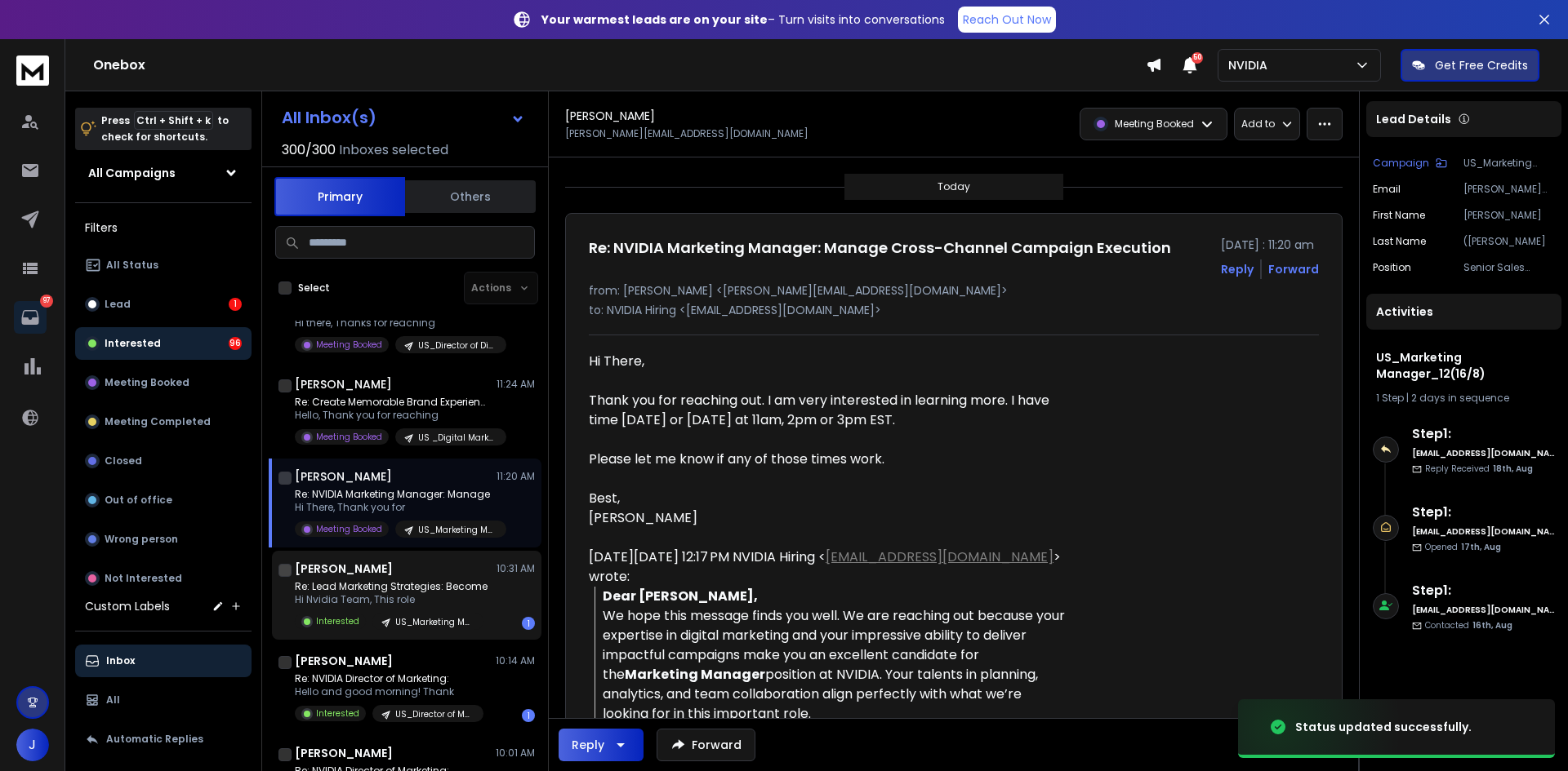
click at [470, 587] on p "Re: Lead Marketing Strategies: Become" at bounding box center [391, 586] width 193 height 13
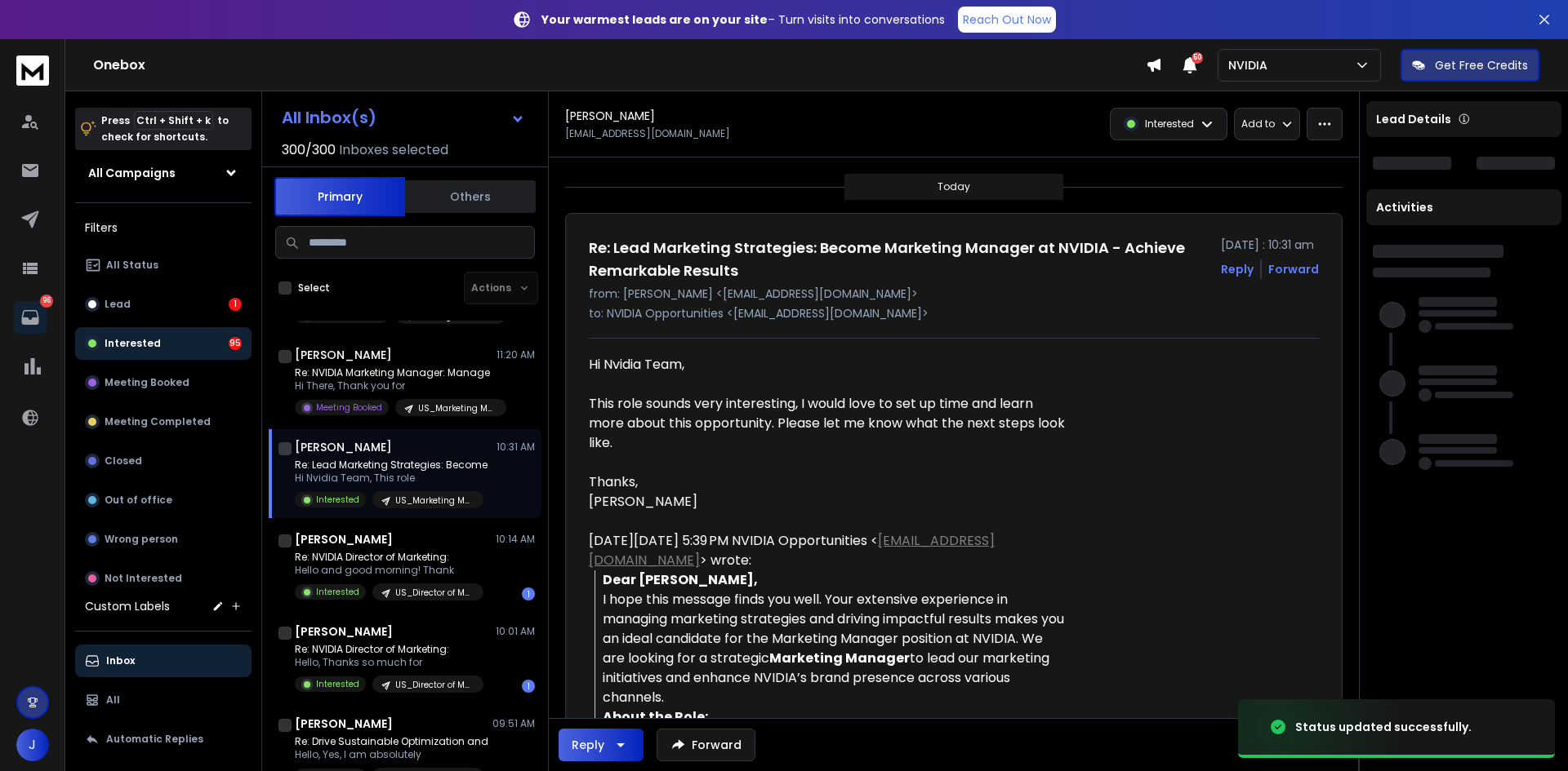
scroll to position [489, 0]
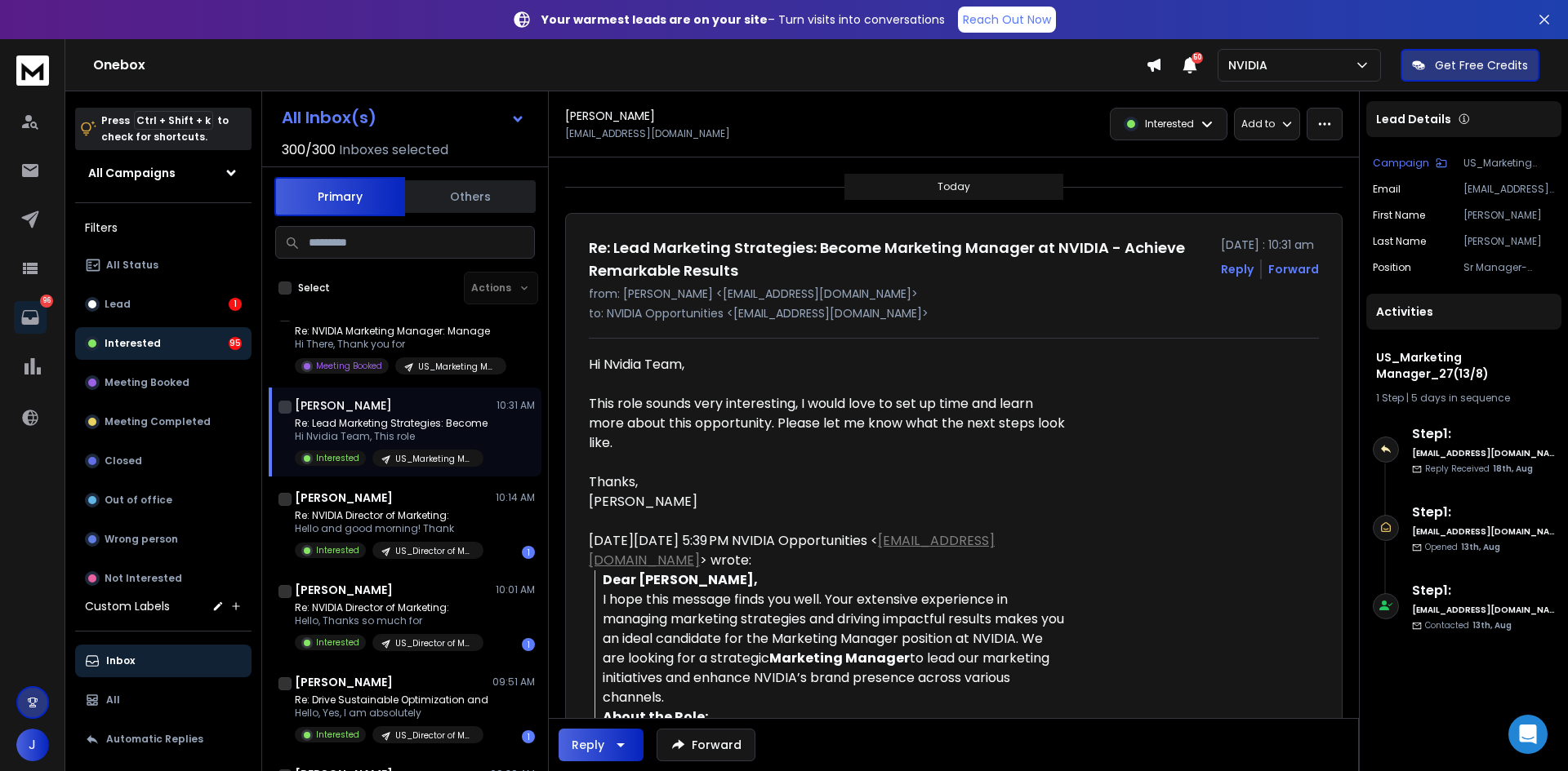
drag, startPoint x: 1033, startPoint y: 314, endPoint x: 734, endPoint y: 309, distance: 299.0
click at [734, 309] on p "to: NVIDIA Opportunities <opportunities@organizationaltalentcloudnvidia.com>" at bounding box center [954, 313] width 730 height 17
copy p "opportunities@organizationaltalentcloudnvidia.com"
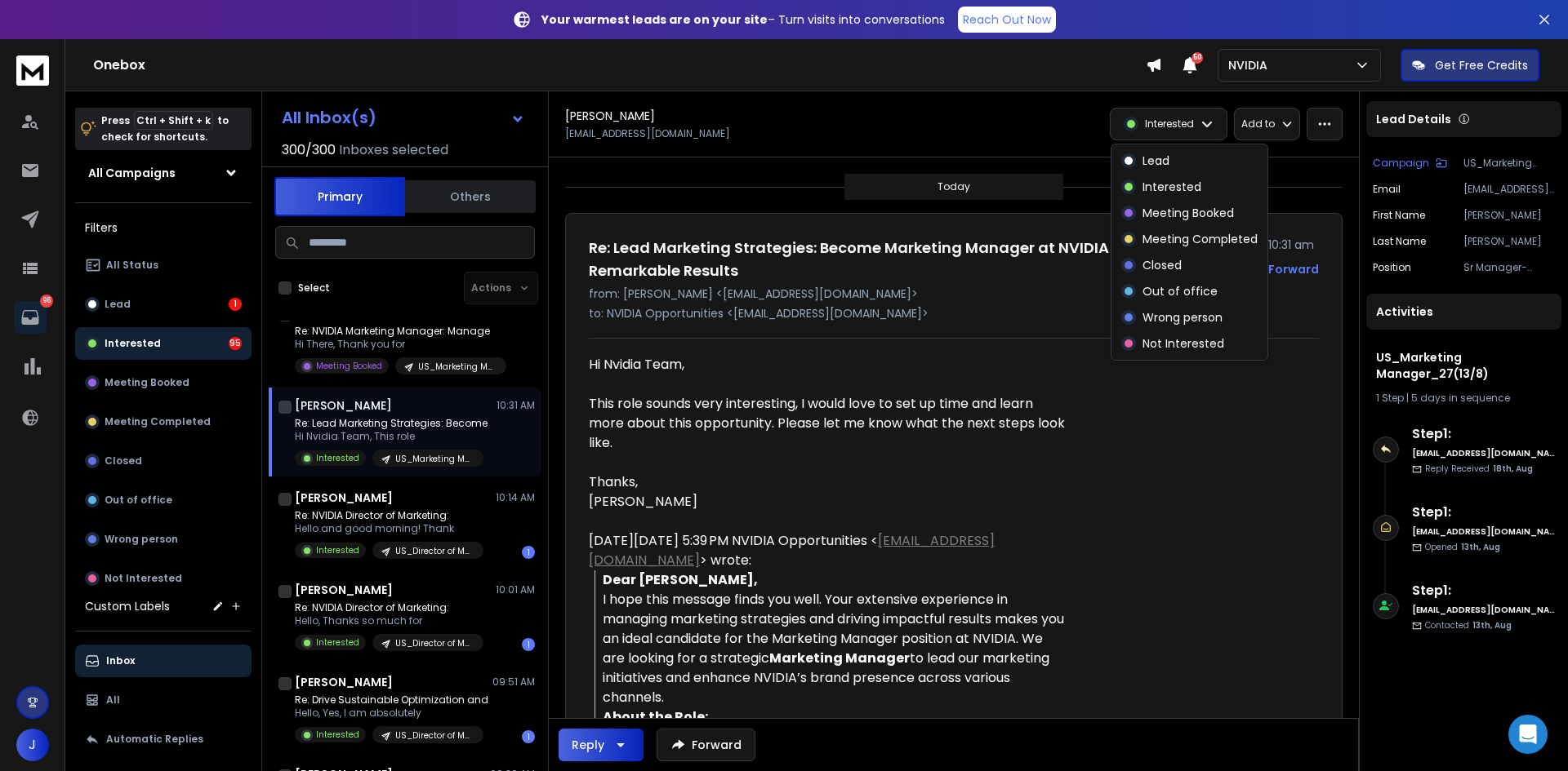
click at [1167, 123] on p "Interested" at bounding box center [1169, 124] width 49 height 13
click at [1187, 212] on p "Meeting Booked" at bounding box center [1189, 212] width 92 height 17
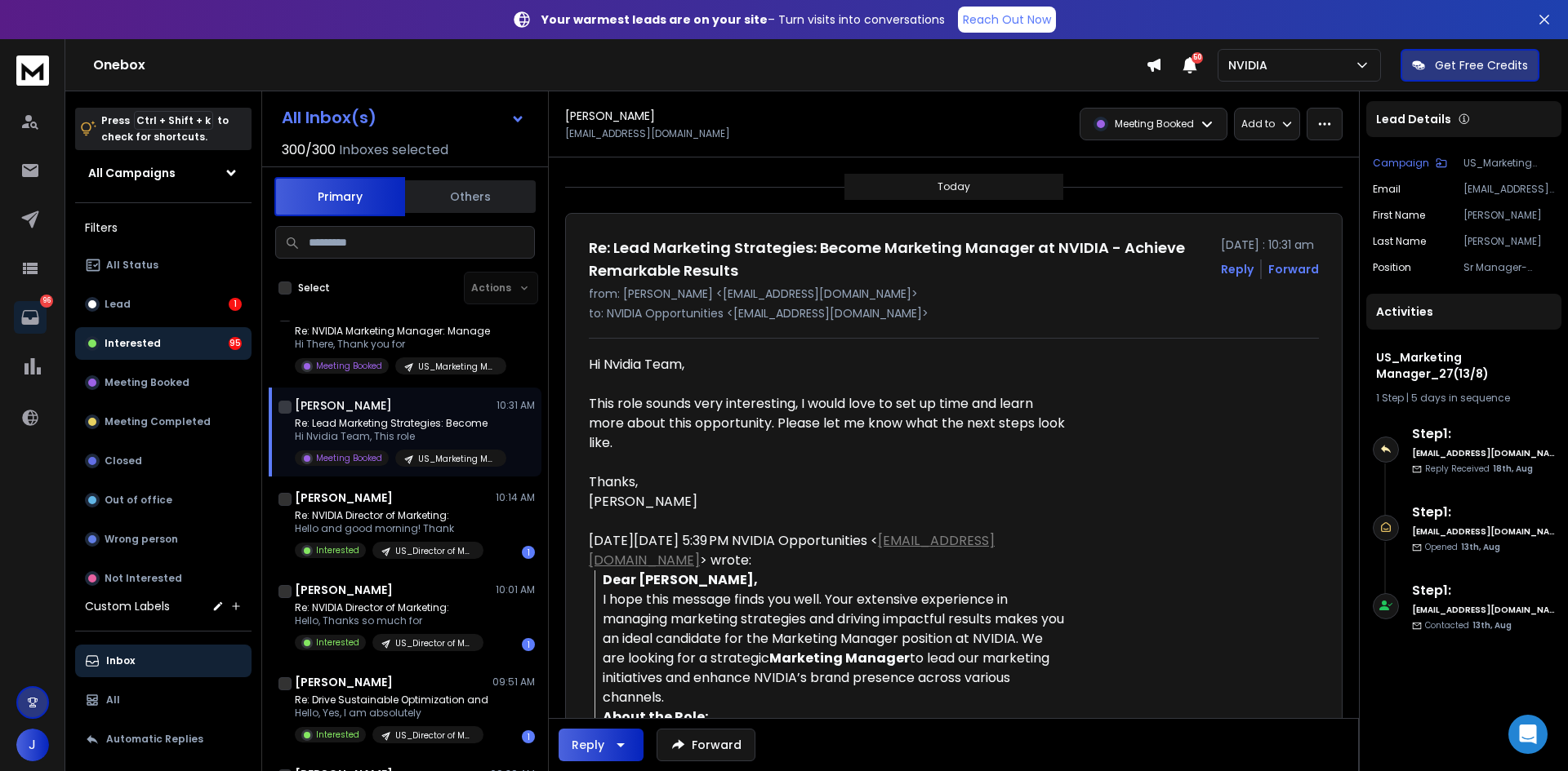
click at [438, 251] on input at bounding box center [405, 242] width 259 height 32
paste input "**********"
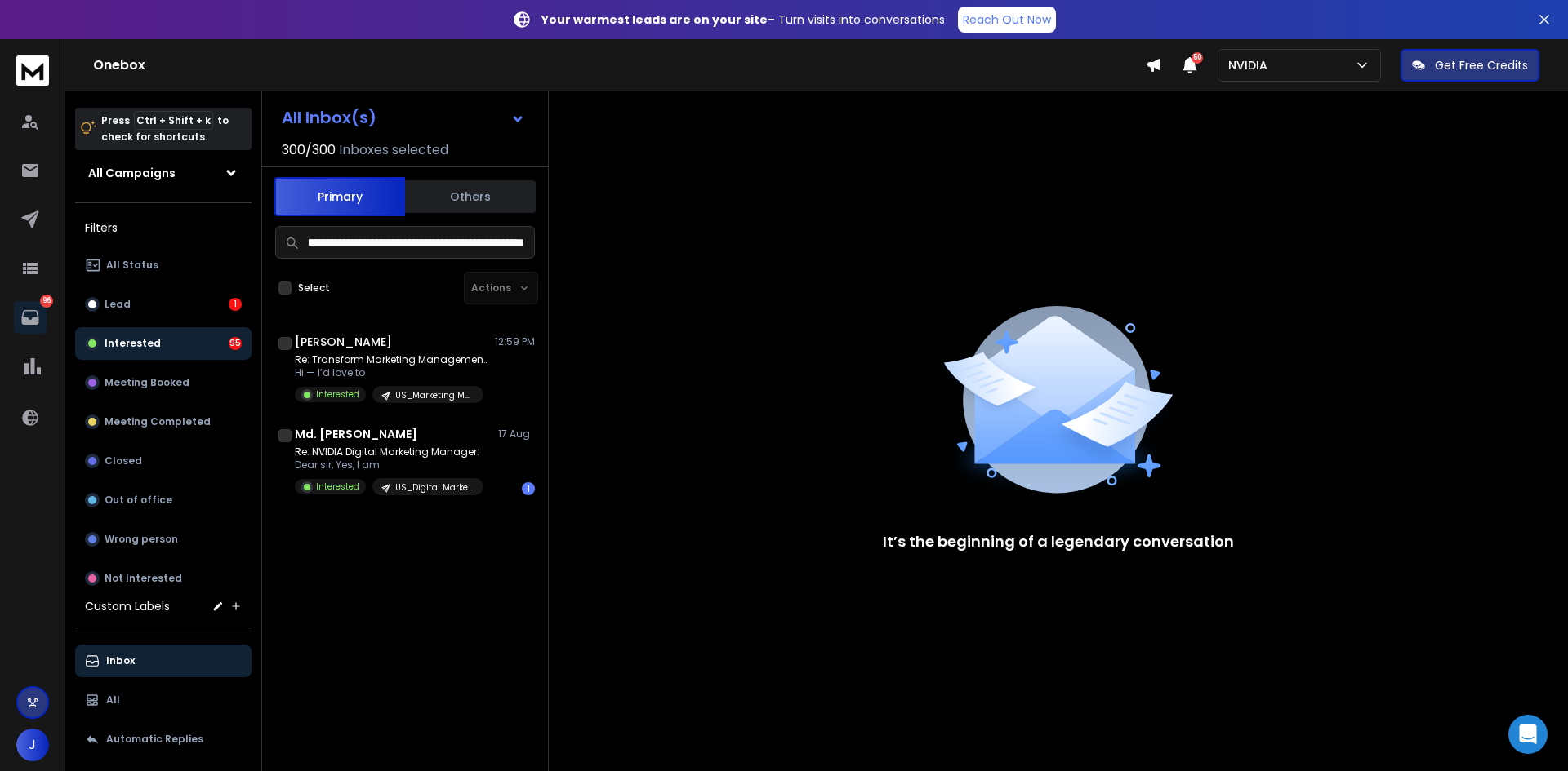
type input "**********"
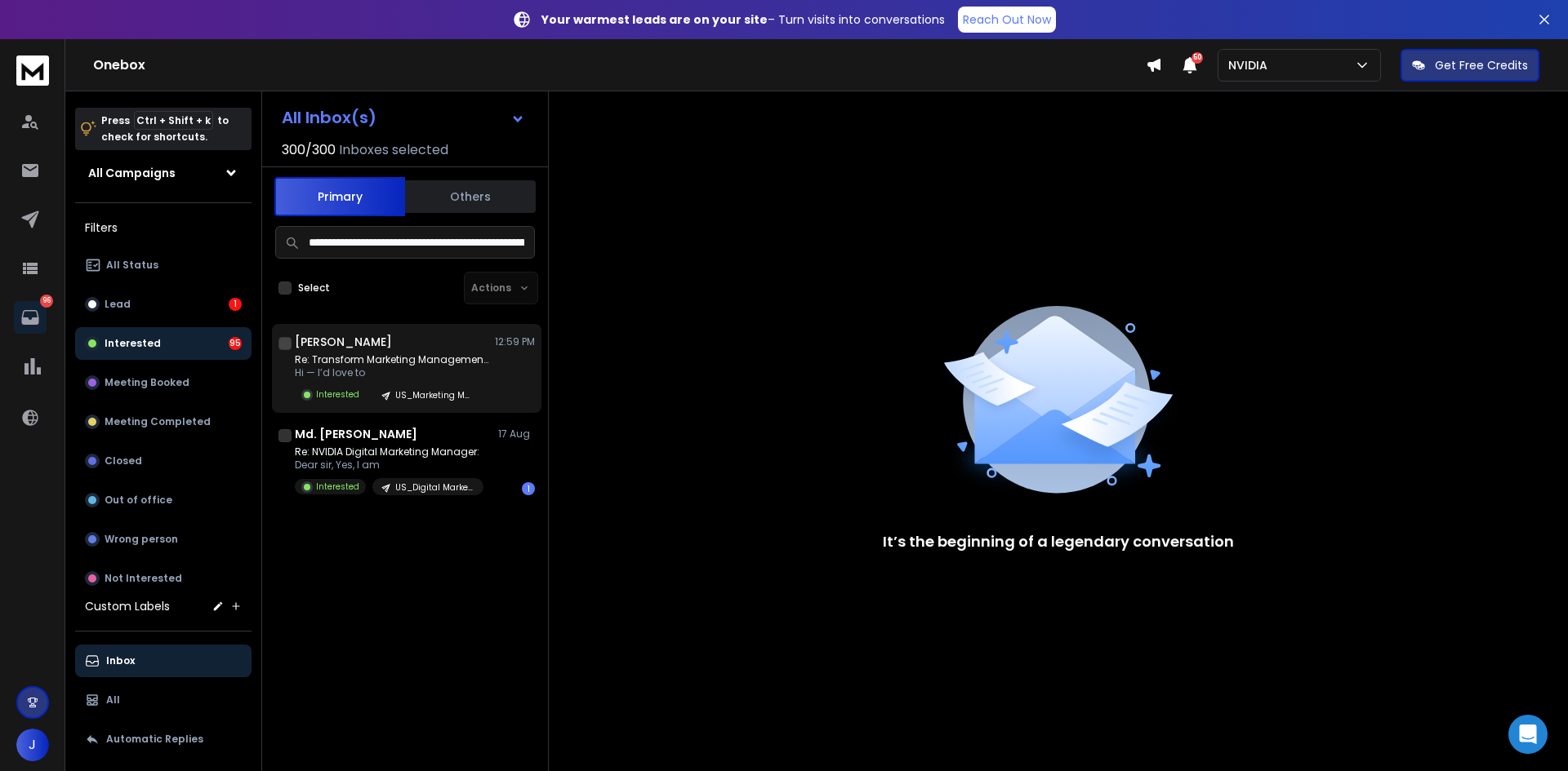
click at [411, 386] on div "US_Marketing Manager_23(13/8)" at bounding box center [428, 395] width 111 height 18
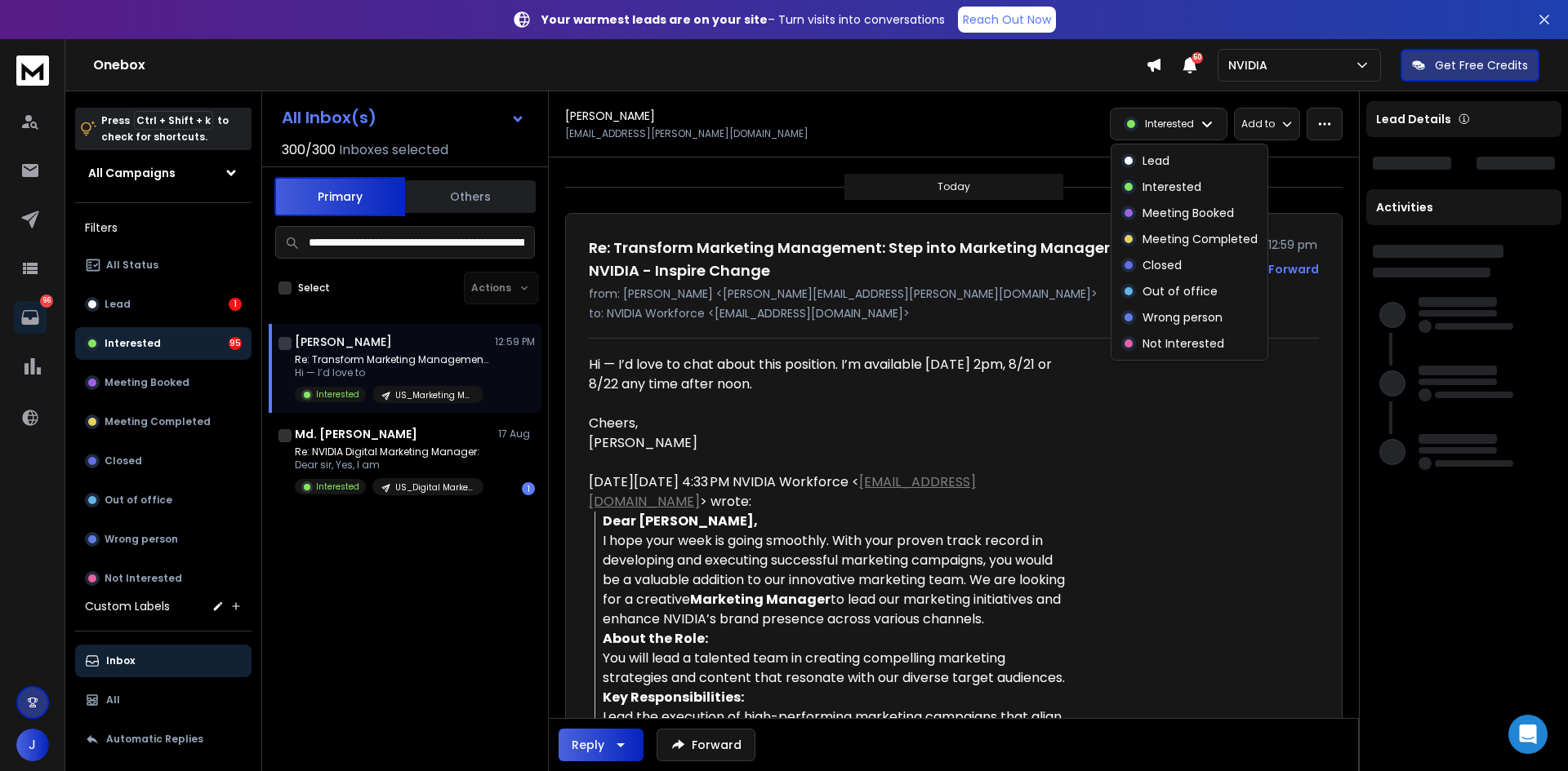
click at [1200, 128] on div "Interested" at bounding box center [1168, 124] width 116 height 31
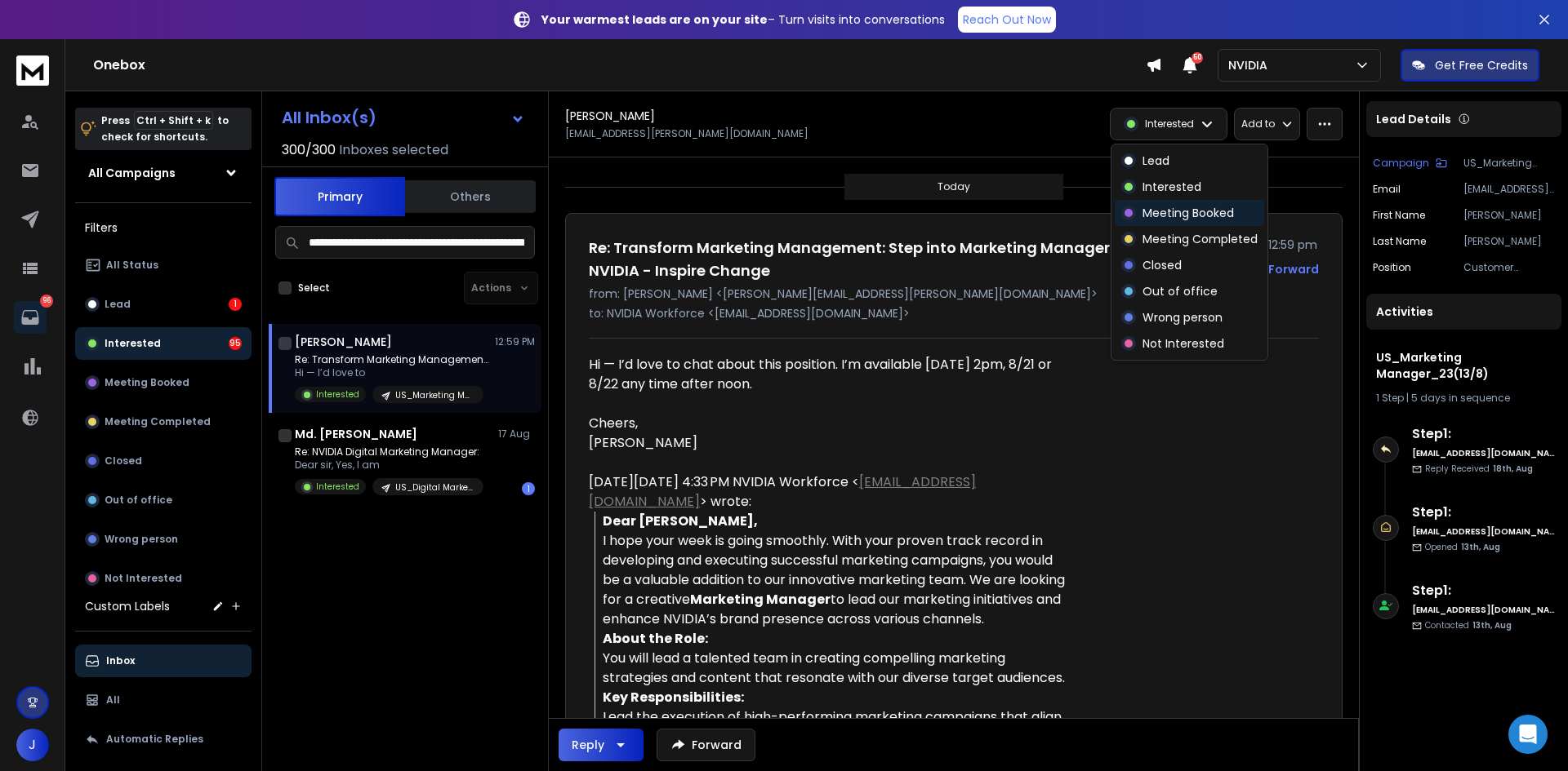
click at [1214, 216] on p "Meeting Booked" at bounding box center [1189, 212] width 92 height 17
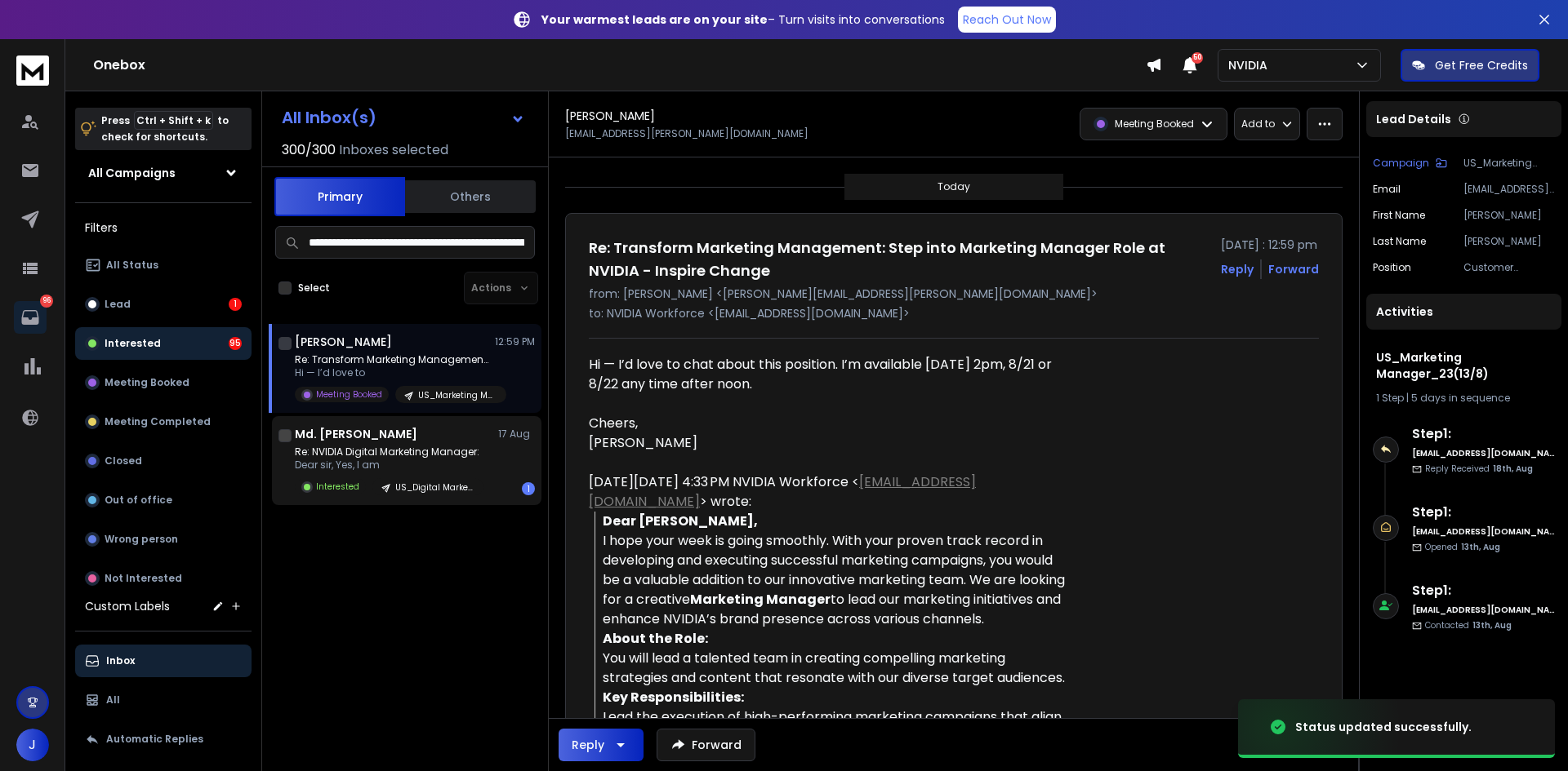
click at [458, 468] on p "Dear sir, Yes, I am" at bounding box center [388, 465] width 188 height 13
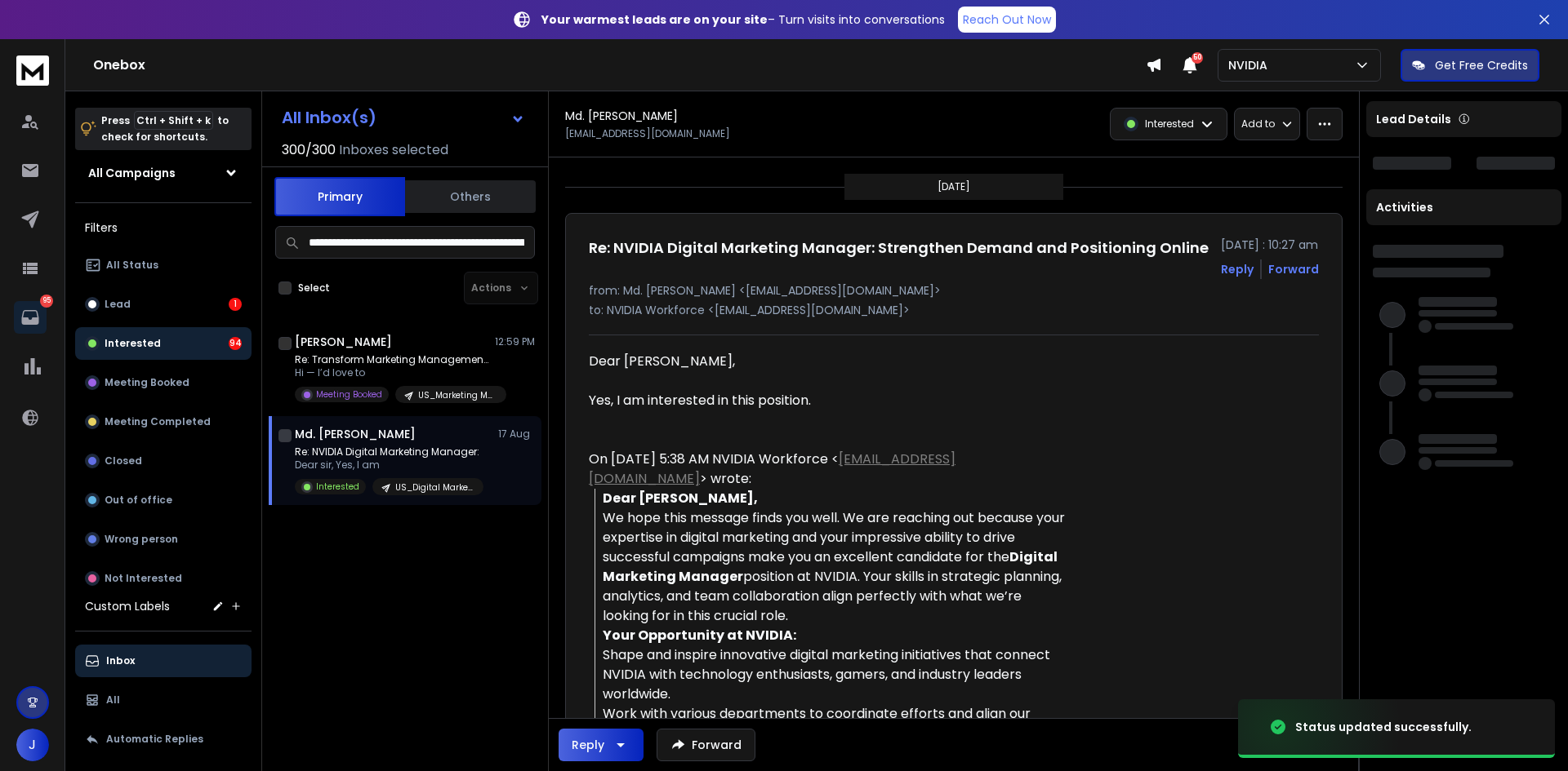
click at [1149, 123] on p "Interested" at bounding box center [1169, 124] width 49 height 13
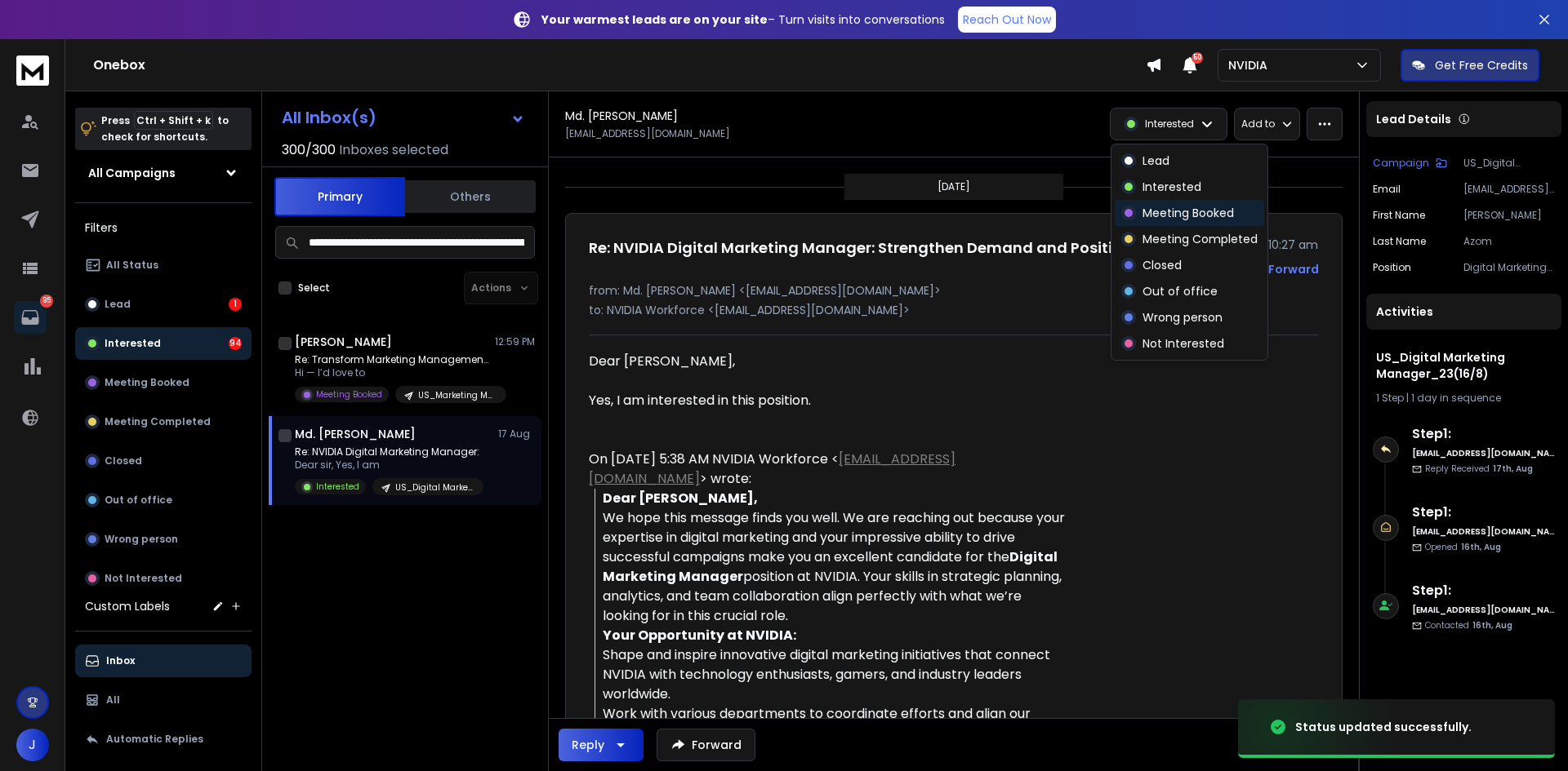
click at [1197, 209] on p "Meeting Booked" at bounding box center [1189, 212] width 92 height 17
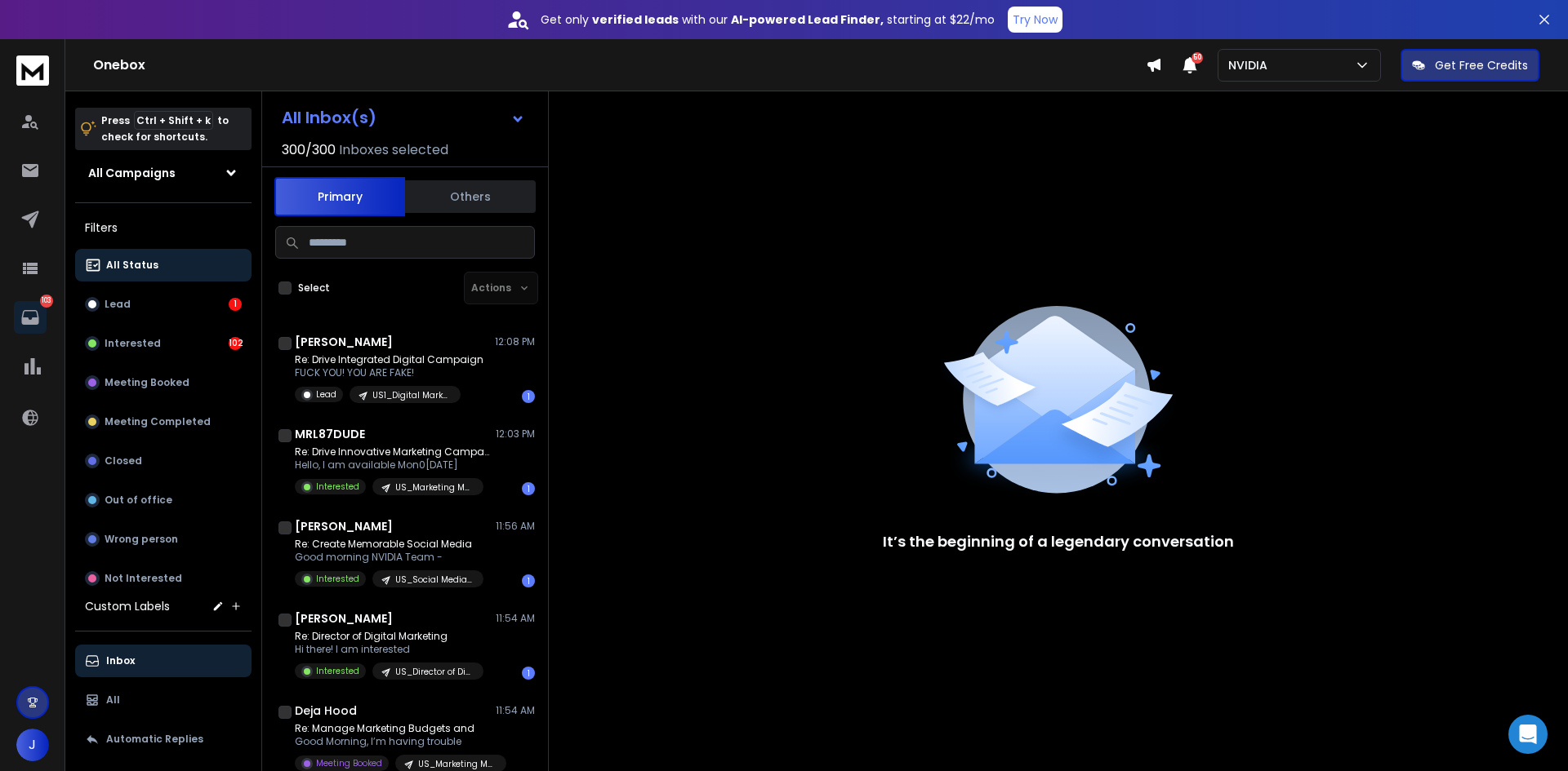
click at [401, 245] on input at bounding box center [405, 242] width 259 height 32
paste input "**********"
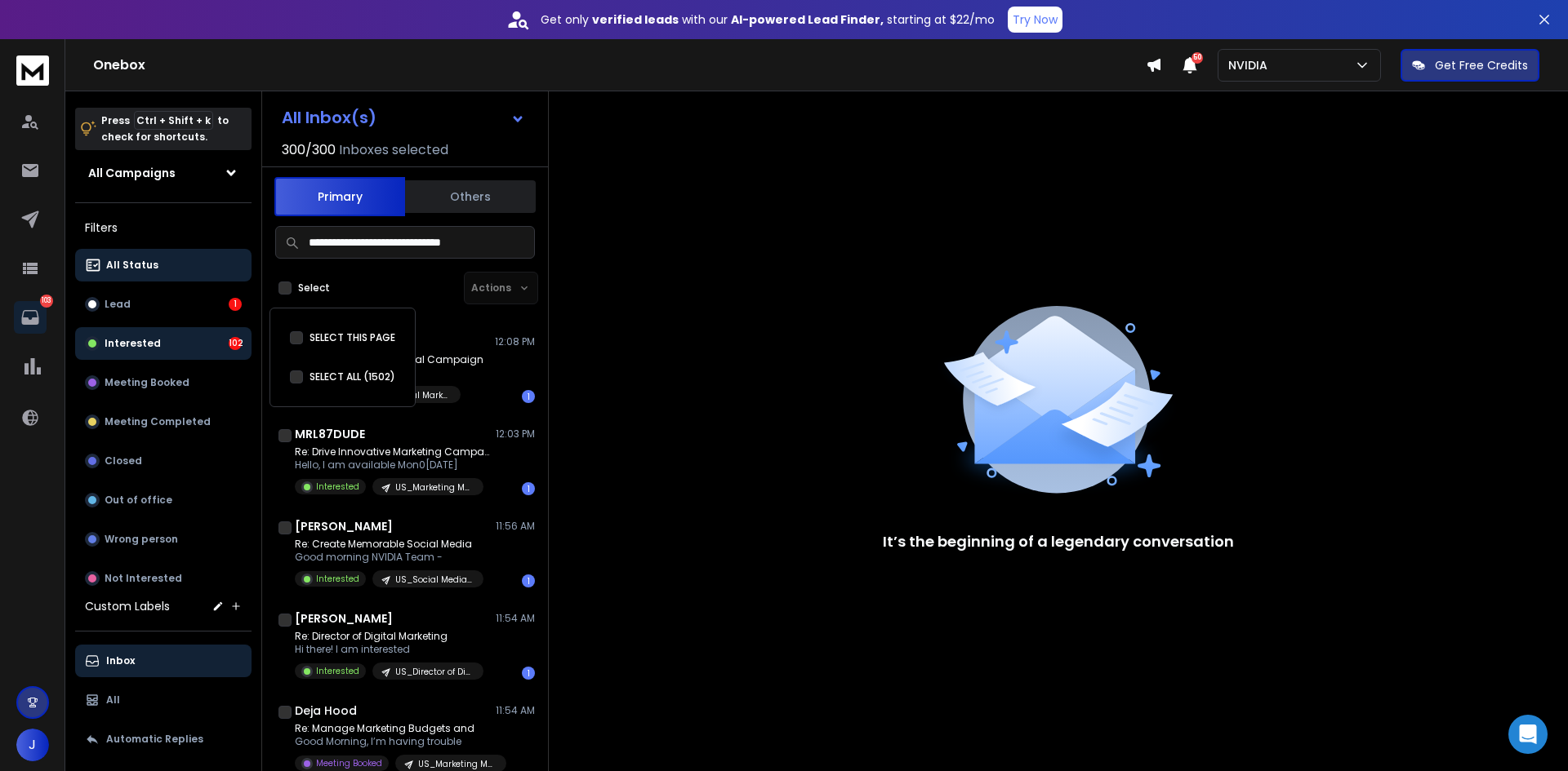
click at [193, 332] on button "Interested 102" at bounding box center [163, 343] width 176 height 32
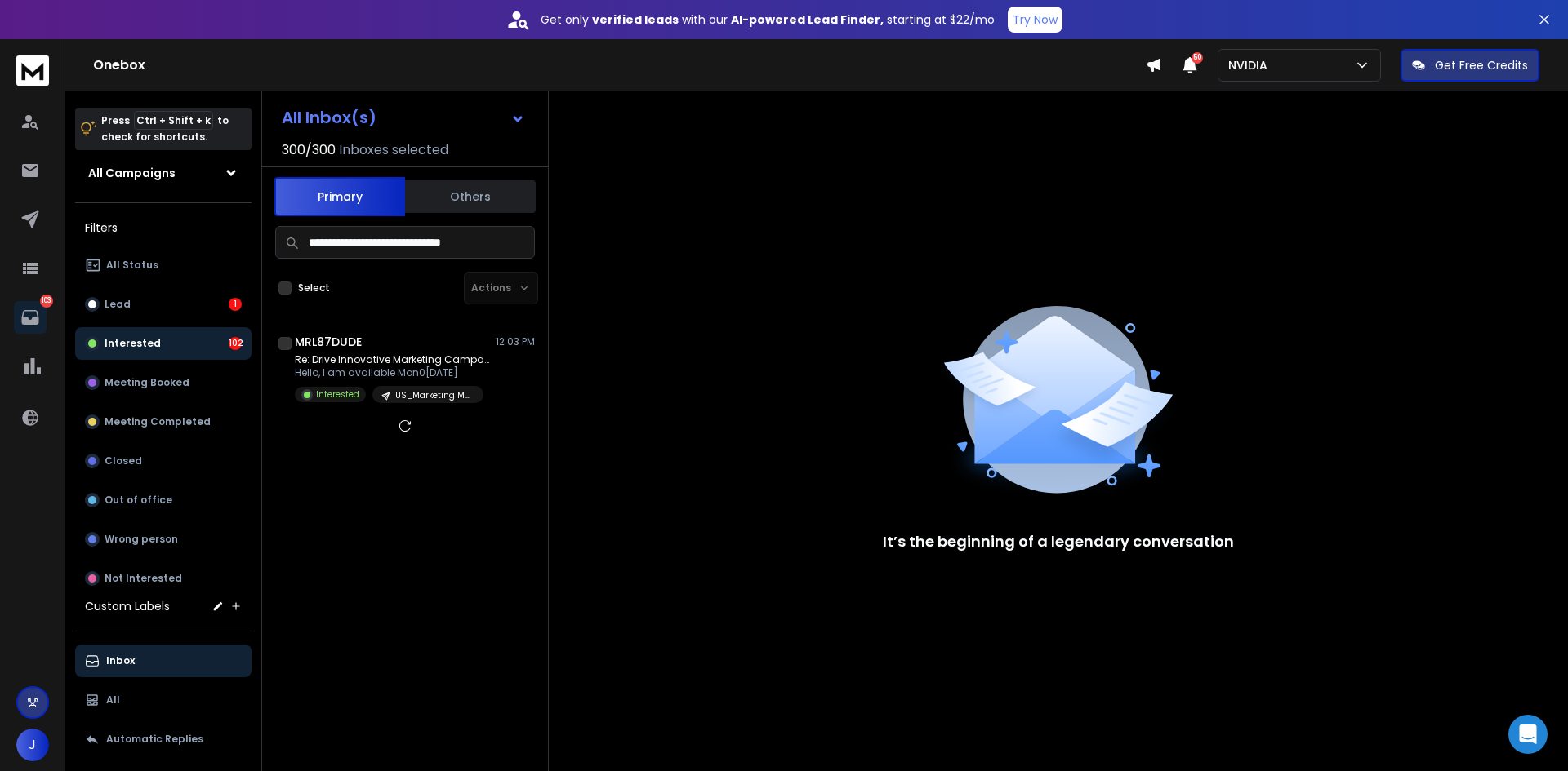
click at [408, 232] on input "**********" at bounding box center [405, 242] width 259 height 32
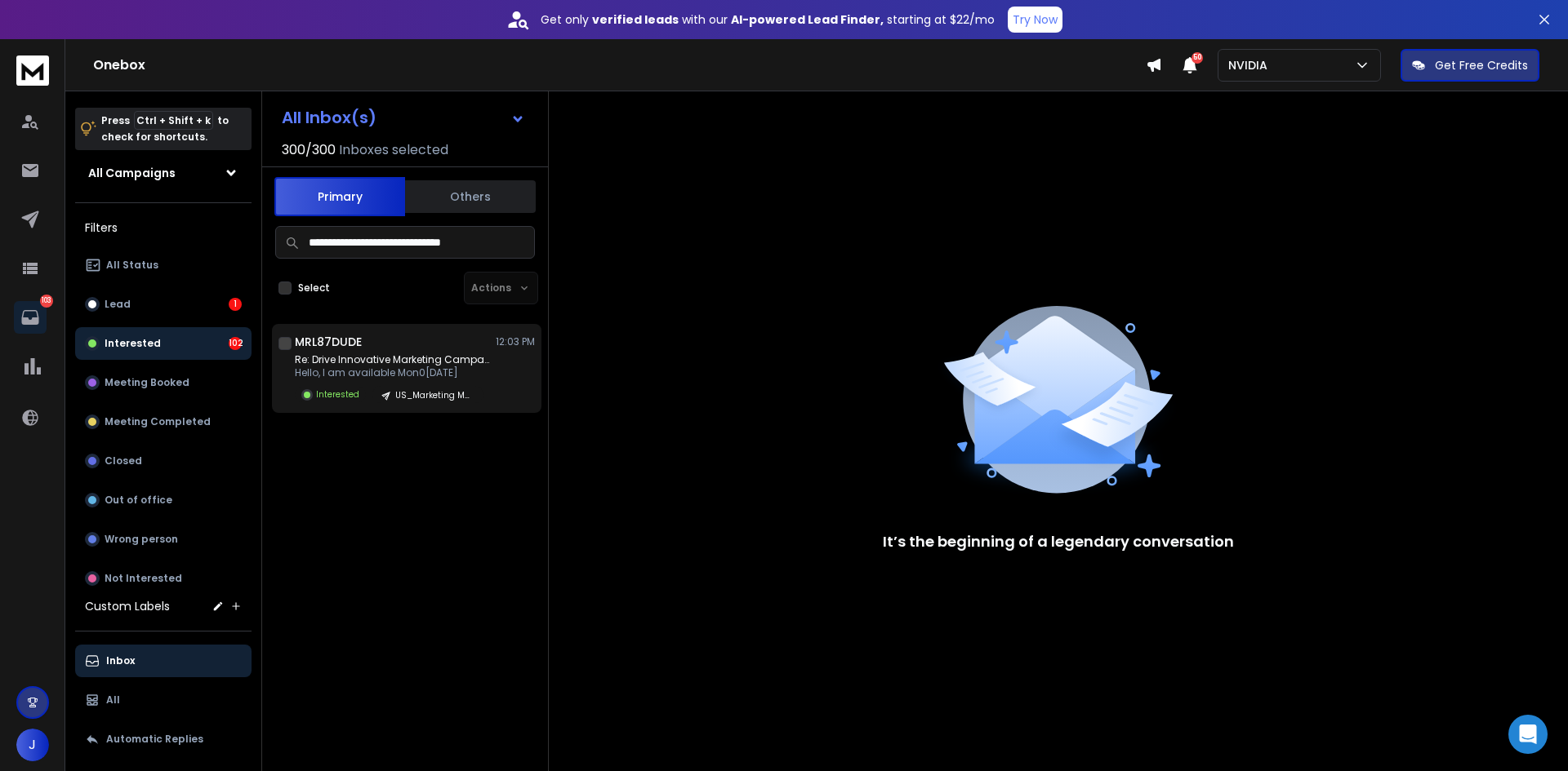
click at [374, 329] on div "MRL87DUDE 12:03 PM Re: Drive Innovative Marketing Campaigns Hello, I am availab…" at bounding box center [407, 367] width 269 height 89
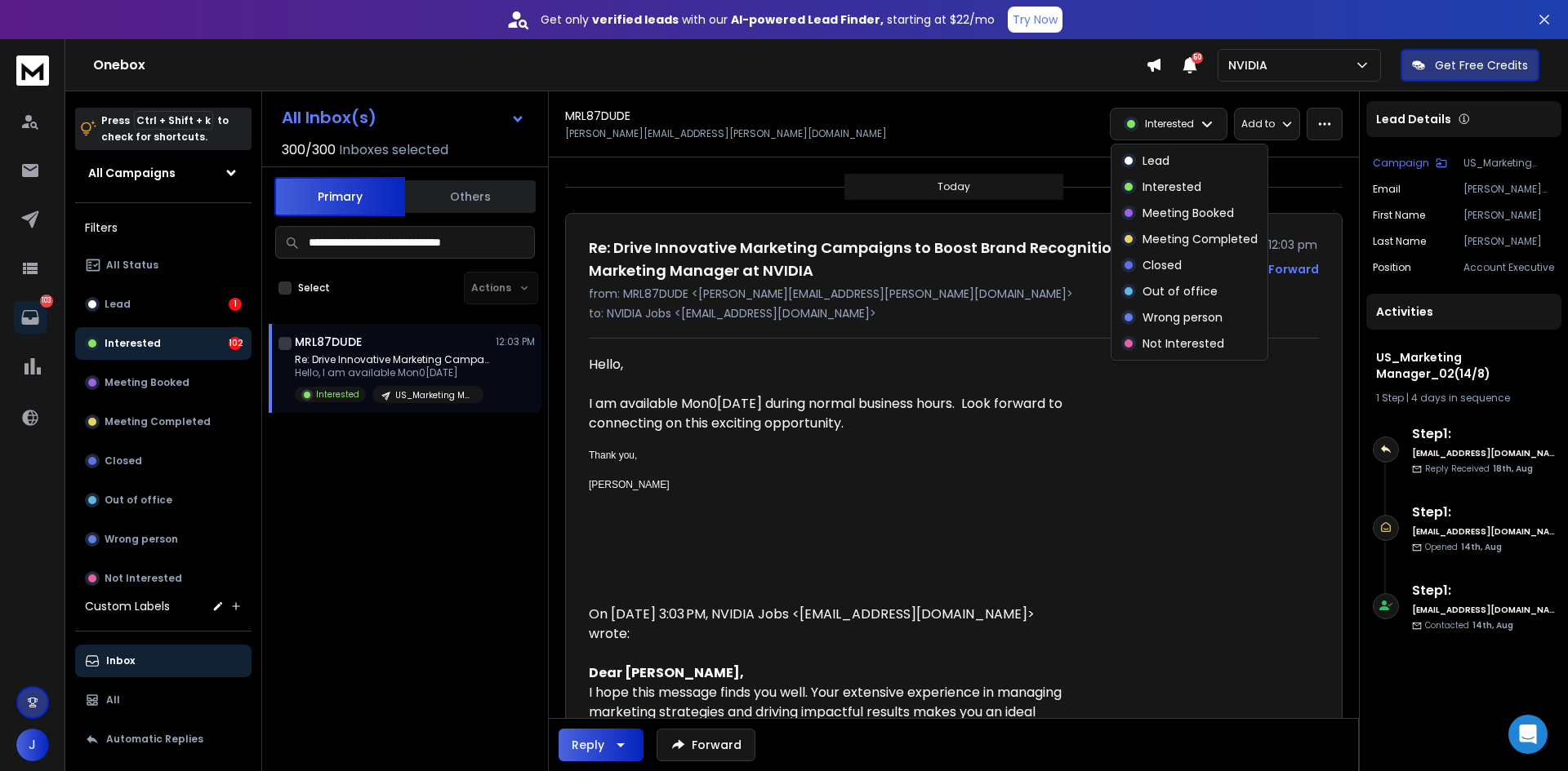
click at [1149, 121] on p "Interested" at bounding box center [1169, 124] width 49 height 13
click at [1173, 214] on p "Meeting Booked" at bounding box center [1189, 212] width 92 height 17
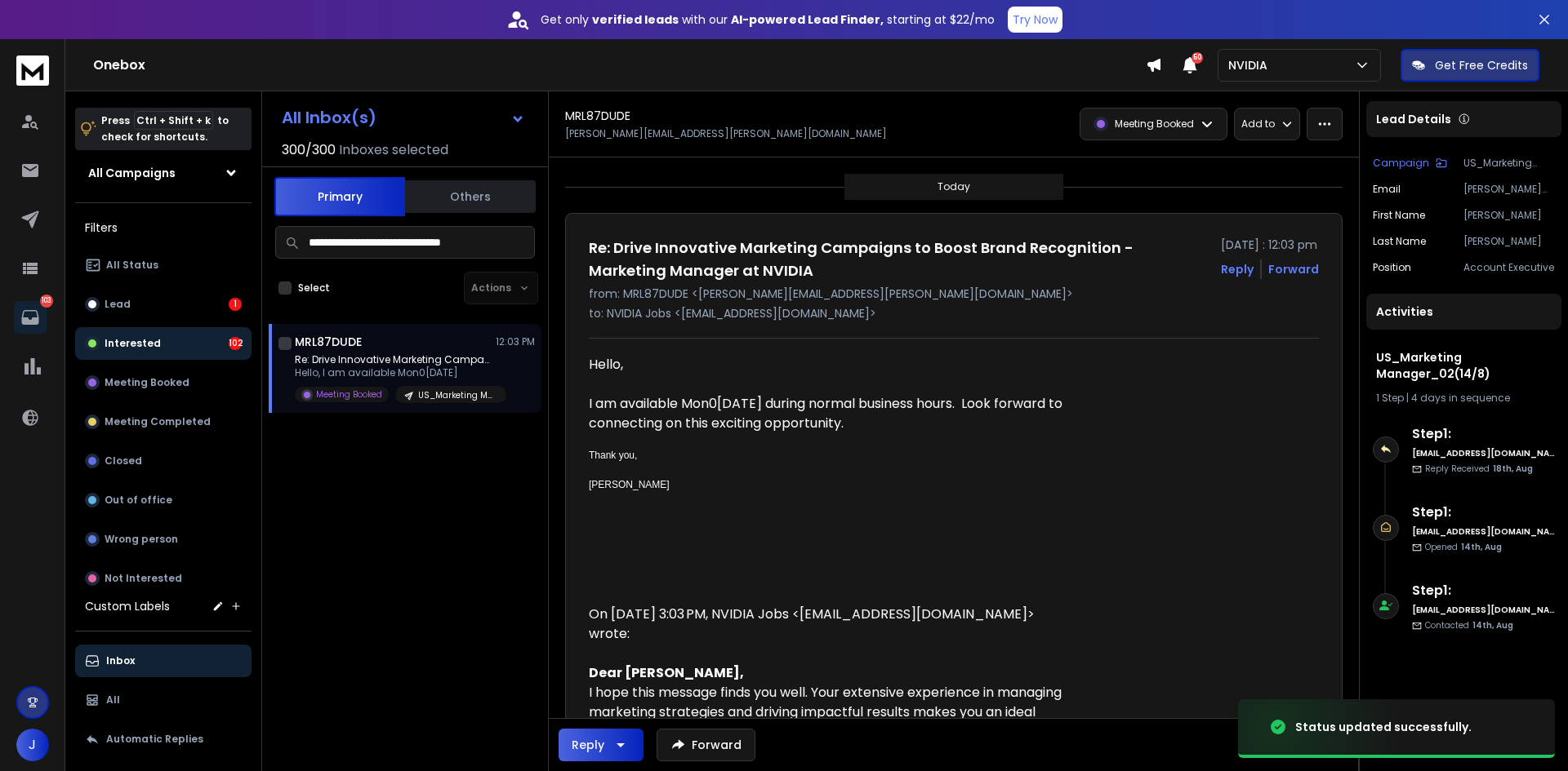
click at [422, 244] on input "**********" at bounding box center [405, 242] width 259 height 32
paste input "**********"
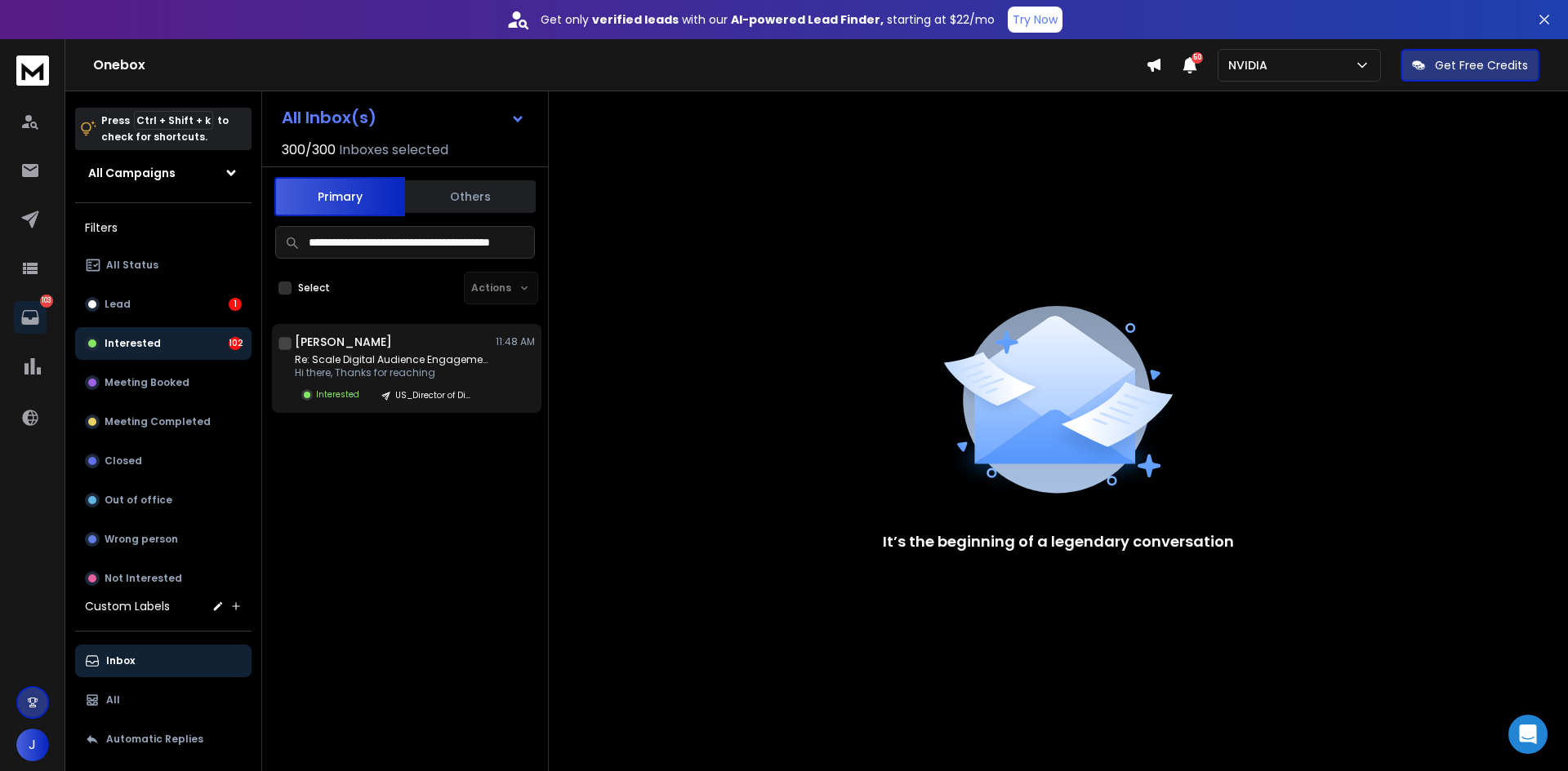
click at [399, 349] on div "Lillian Cutts 11:48 AM" at bounding box center [414, 342] width 240 height 17
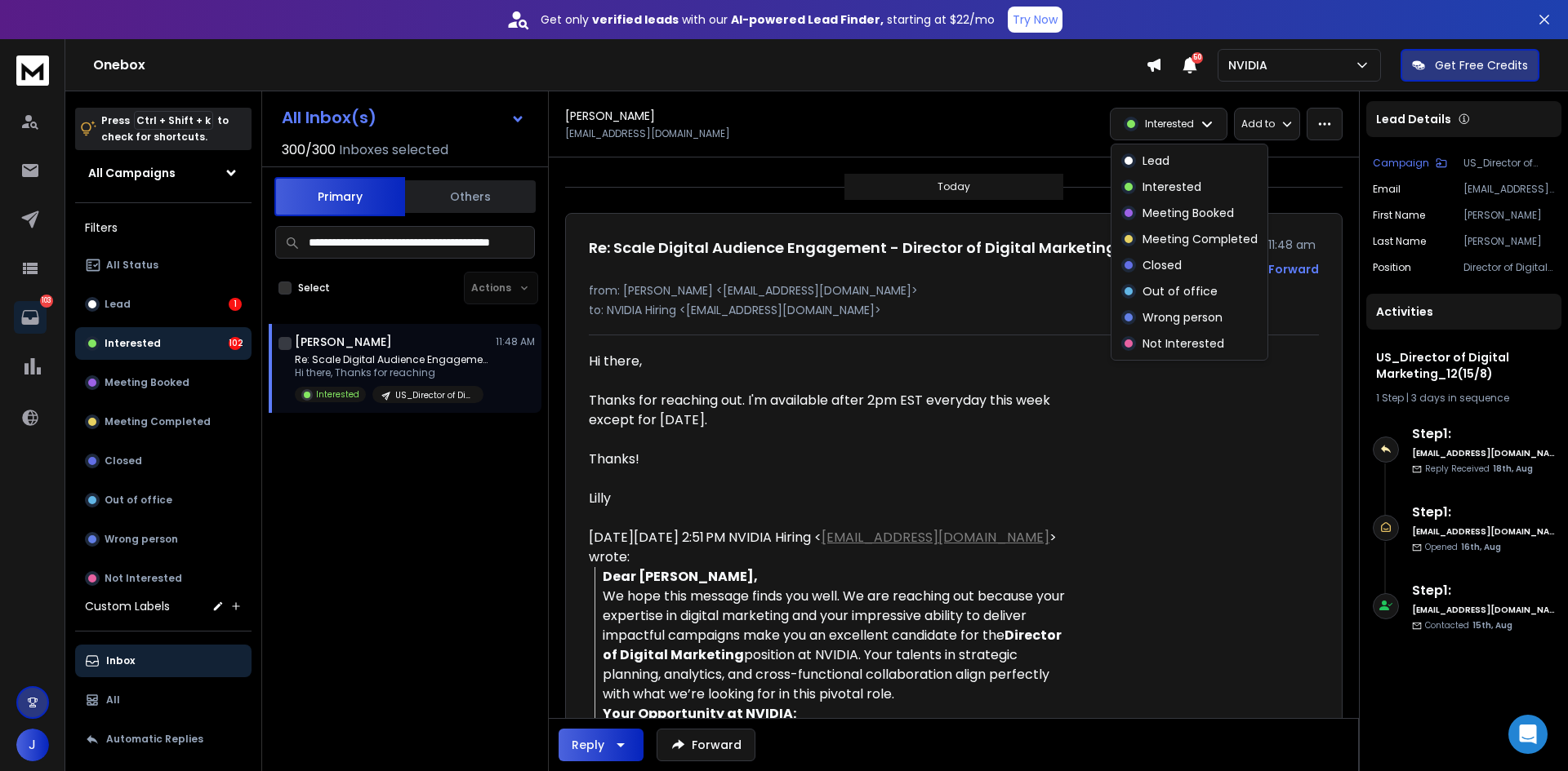
click at [1123, 119] on div "Interested" at bounding box center [1168, 124] width 116 height 31
click at [1181, 210] on p "Meeting Booked" at bounding box center [1189, 212] width 92 height 17
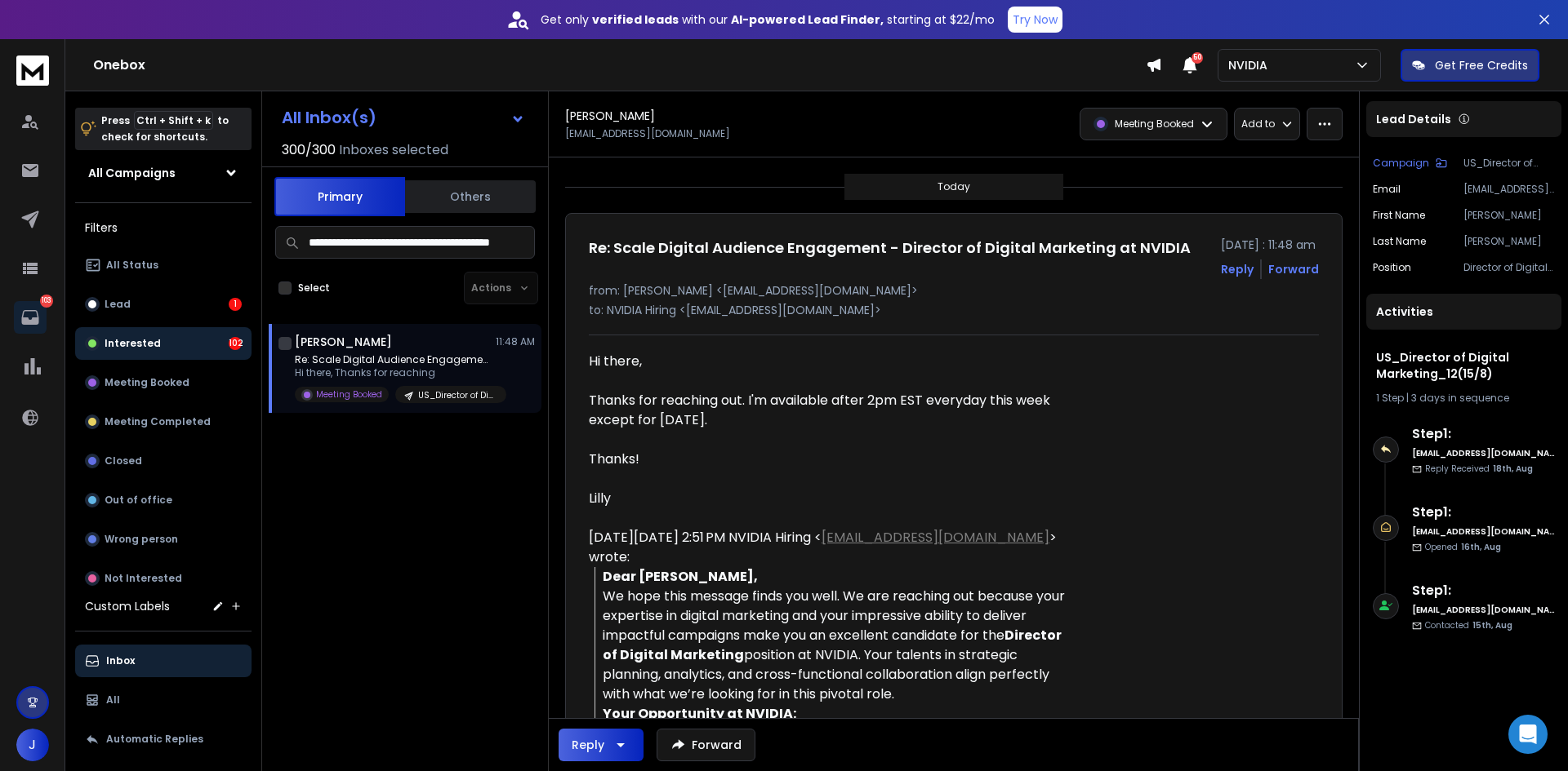
click at [441, 241] on input "**********" at bounding box center [405, 242] width 259 height 32
paste input "**********"
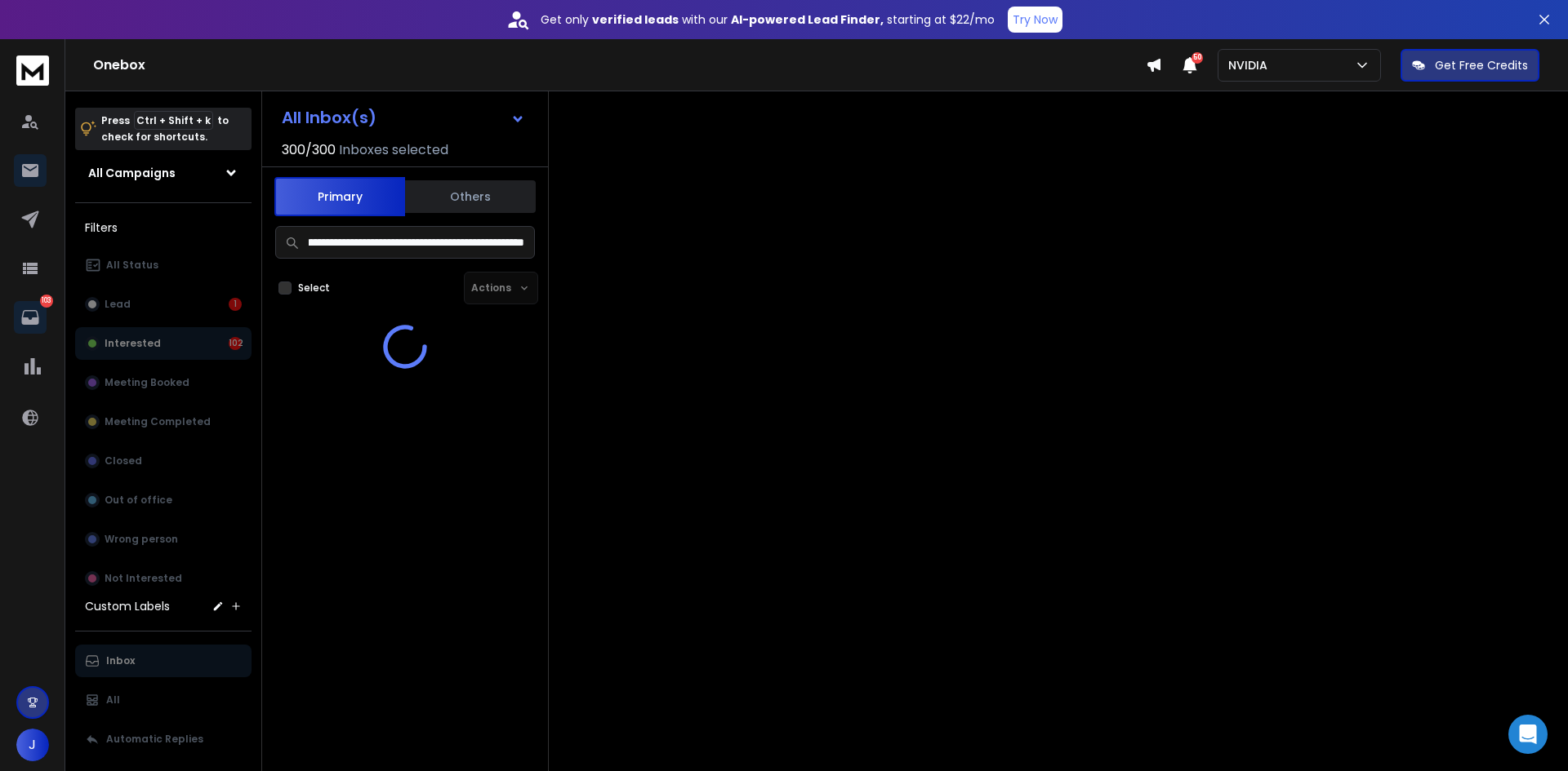
type input "**********"
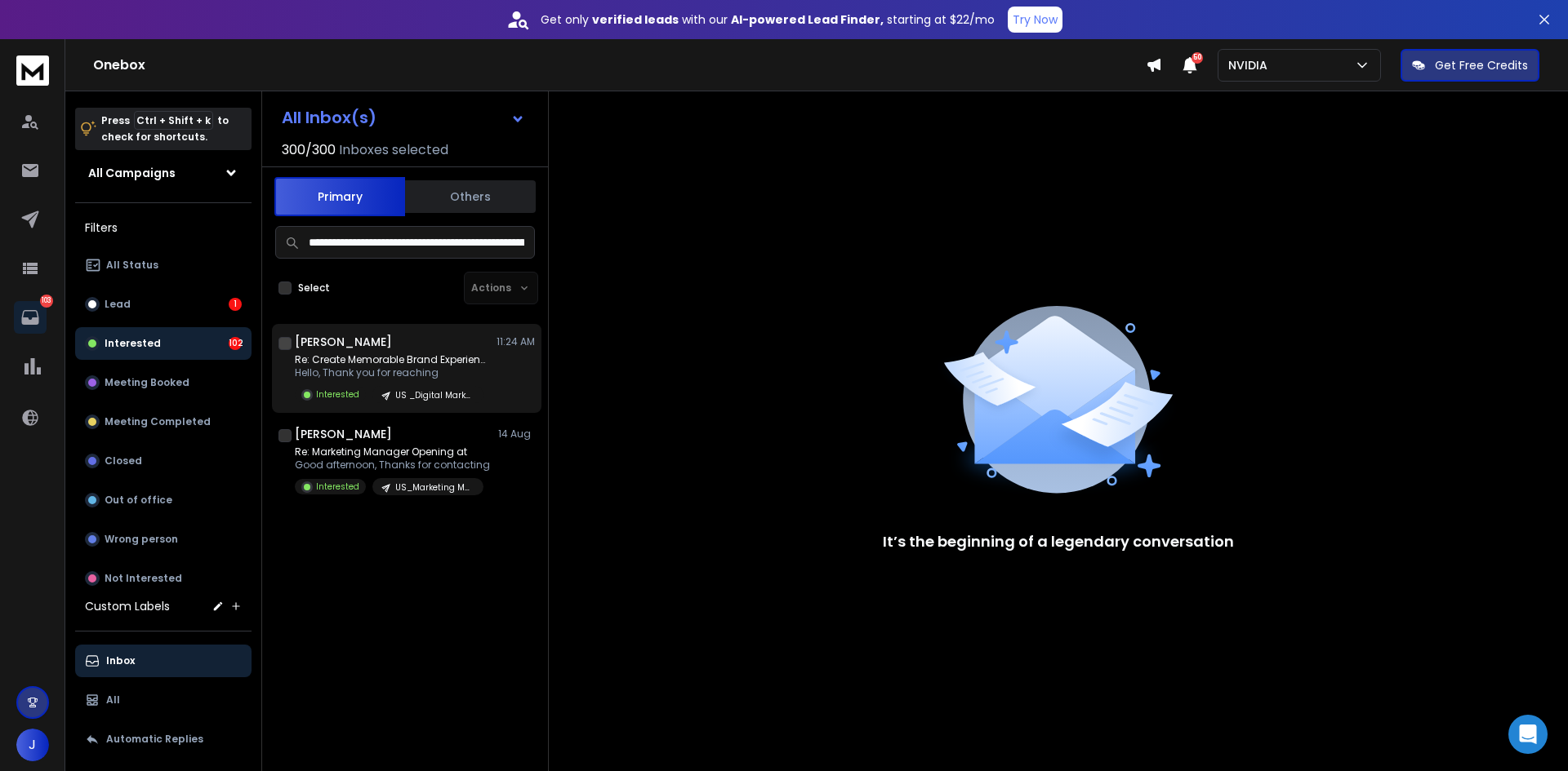
click at [414, 369] on p "Hello, Thank you for reaching" at bounding box center [392, 372] width 196 height 13
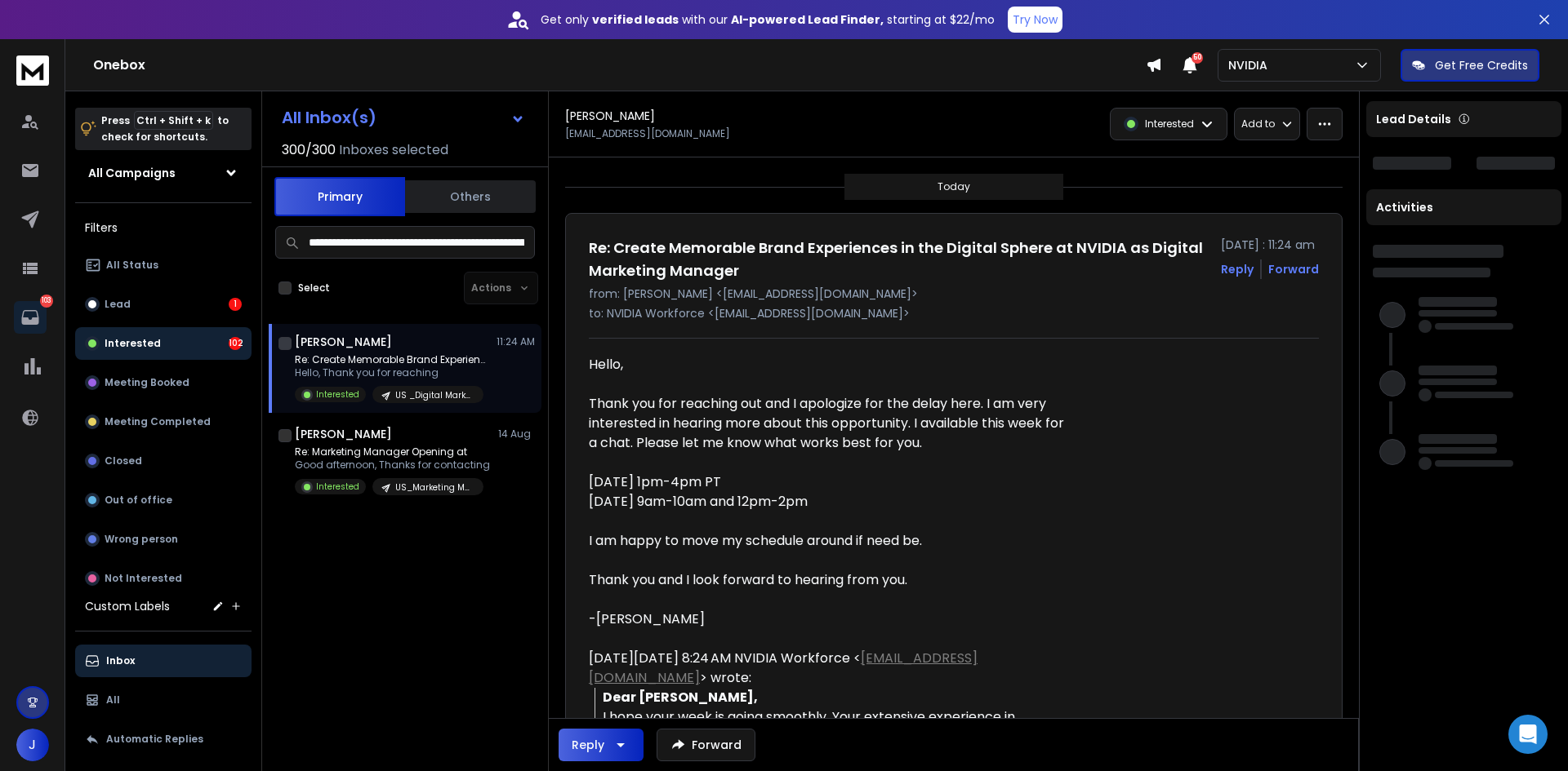
click at [1182, 132] on div "Interested" at bounding box center [1168, 124] width 116 height 31
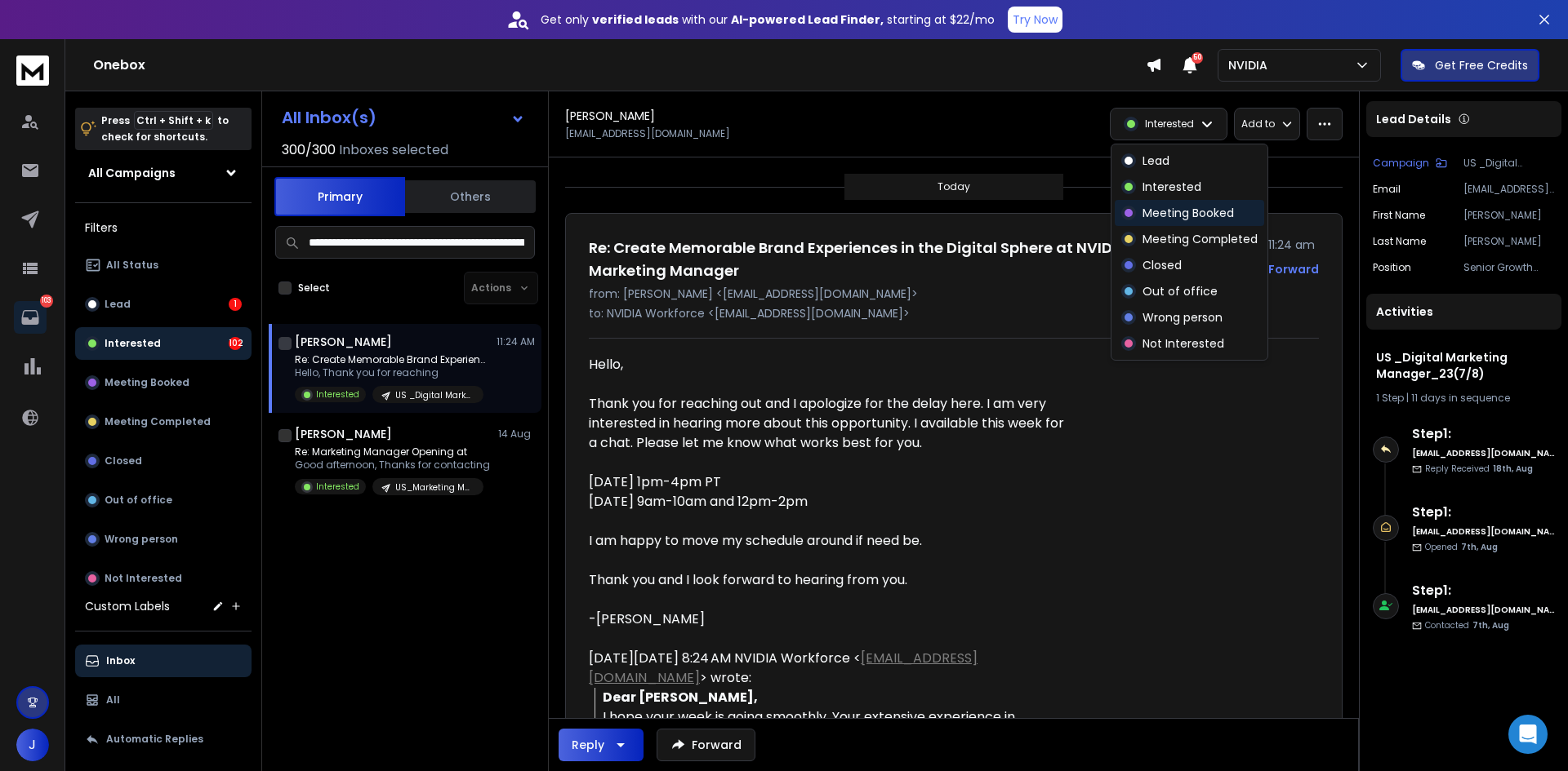
click at [1192, 218] on p "Meeting Booked" at bounding box center [1189, 212] width 92 height 17
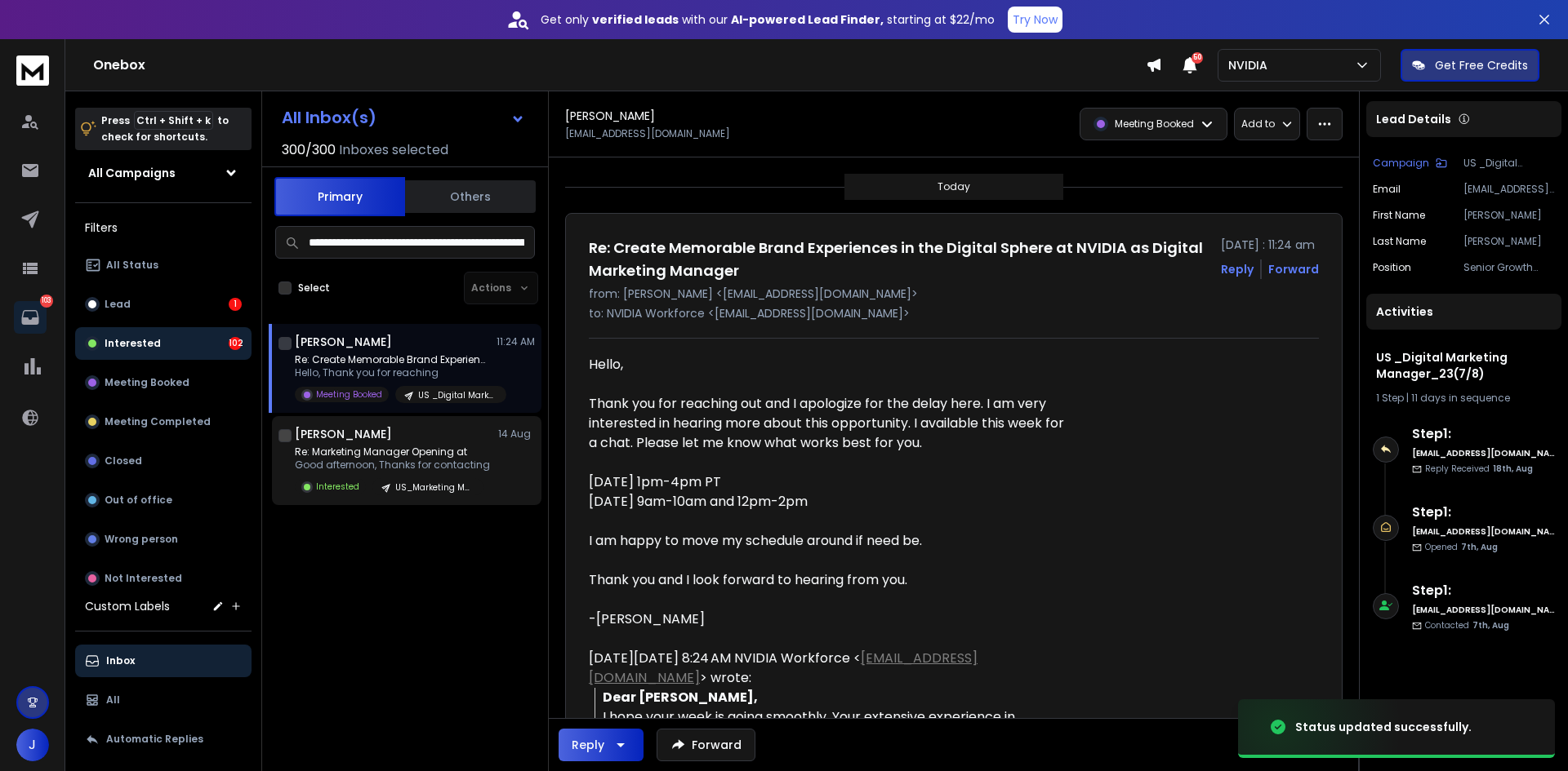
click at [501, 444] on div "Andrea Santana 14 Aug Re: Marketing Manager Opening at Good afternoon, Thanks f…" at bounding box center [414, 460] width 240 height 69
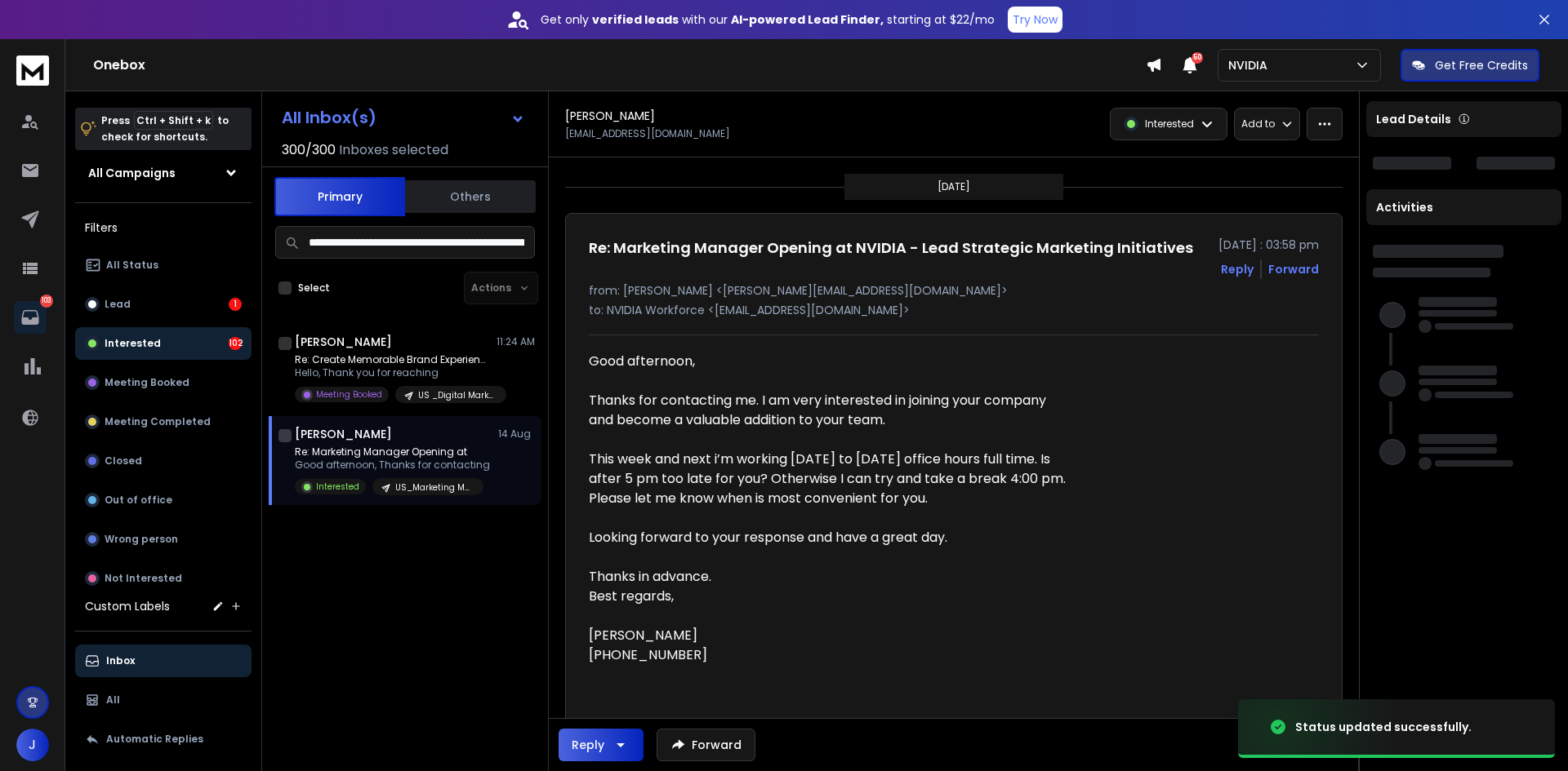
click at [1157, 132] on div "Interested" at bounding box center [1168, 124] width 116 height 31
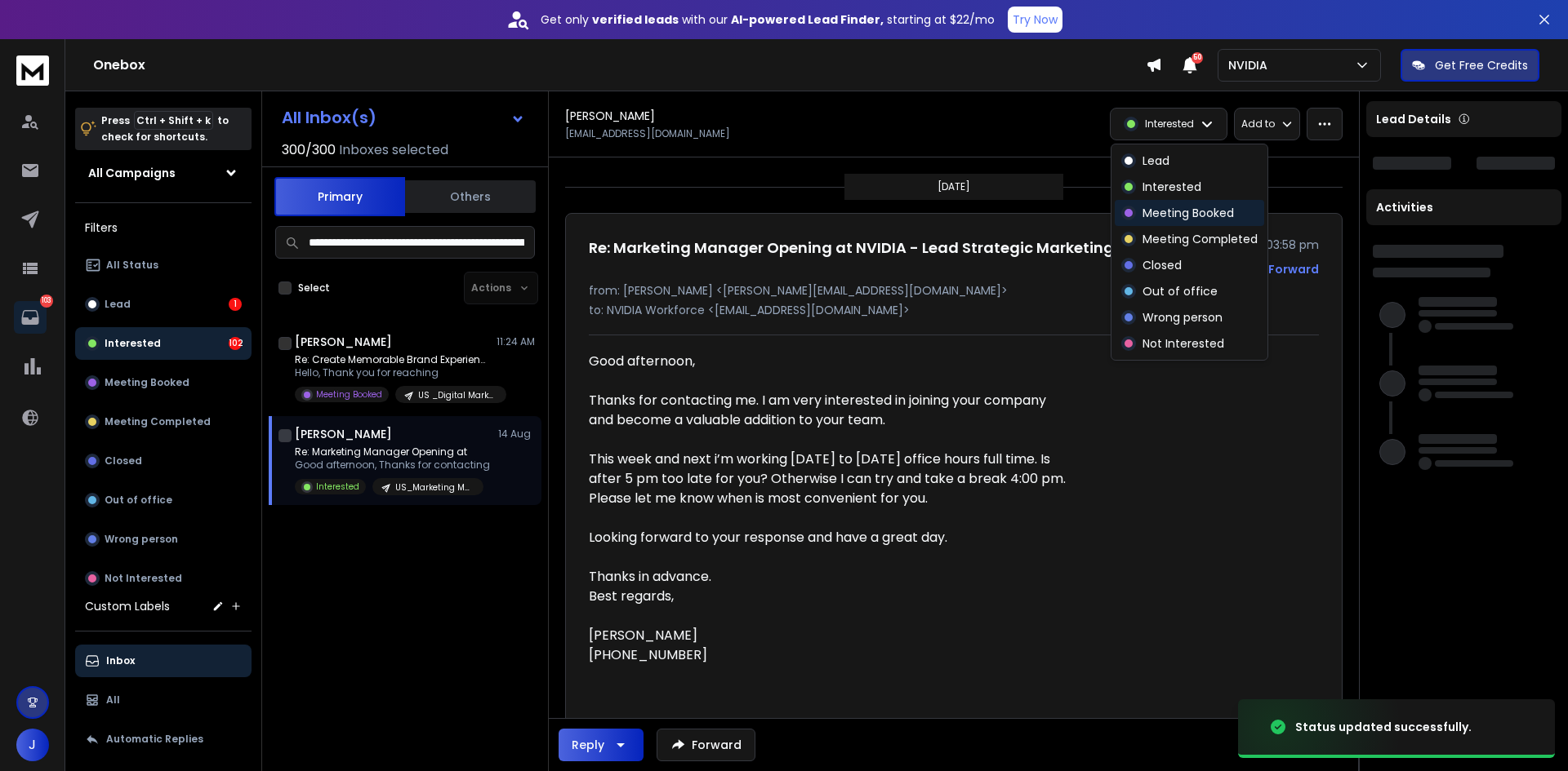
click at [1179, 207] on p "Meeting Booked" at bounding box center [1189, 212] width 92 height 17
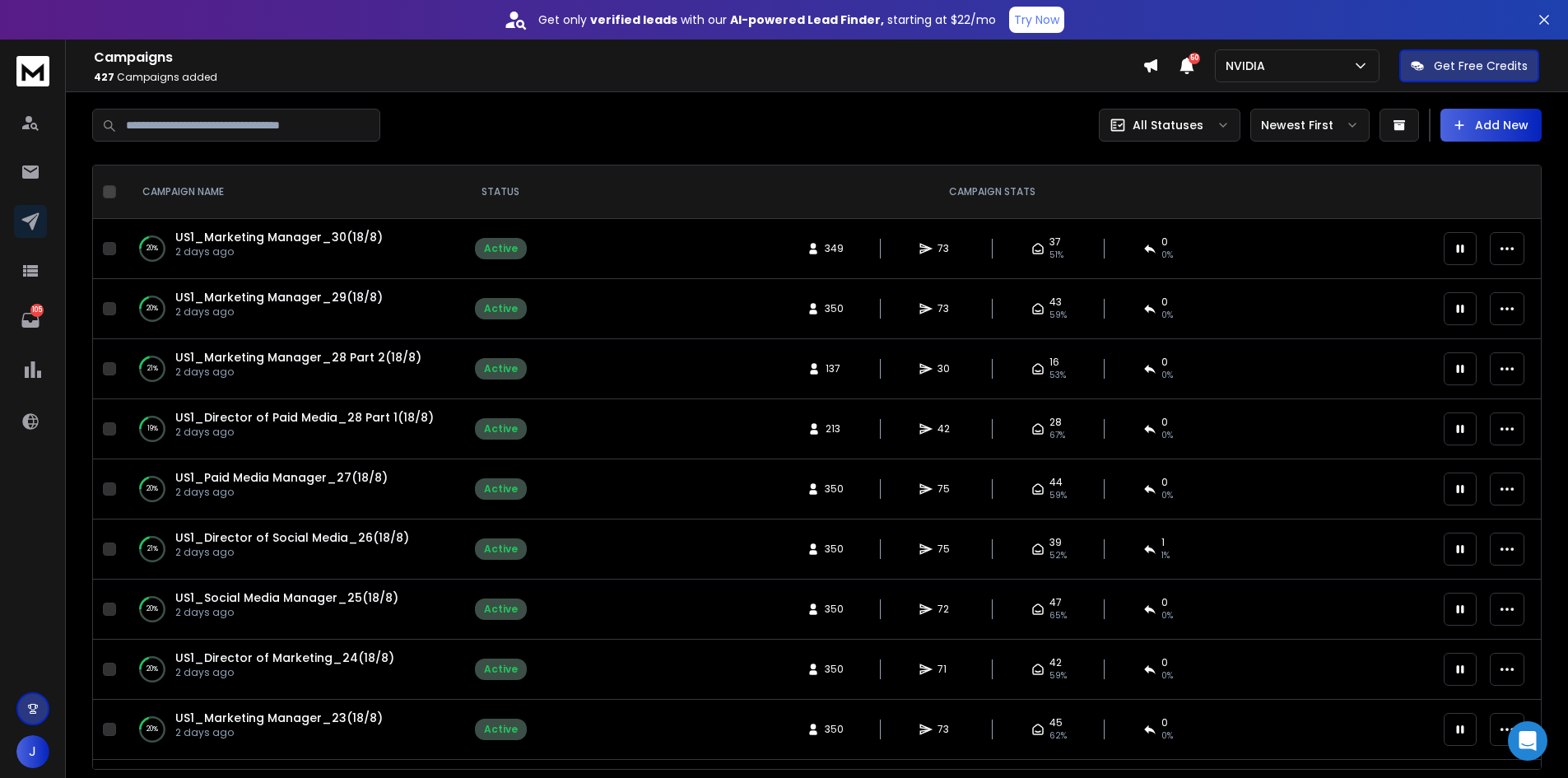
click at [940, 106] on div "Campaigns 427 Campaigns Added All Statuses Newest First Add New CAMPAIGN NAME S…" at bounding box center [817, 440] width 1502 height 694
click at [421, 134] on div at bounding box center [455, 125] width 726 height 32
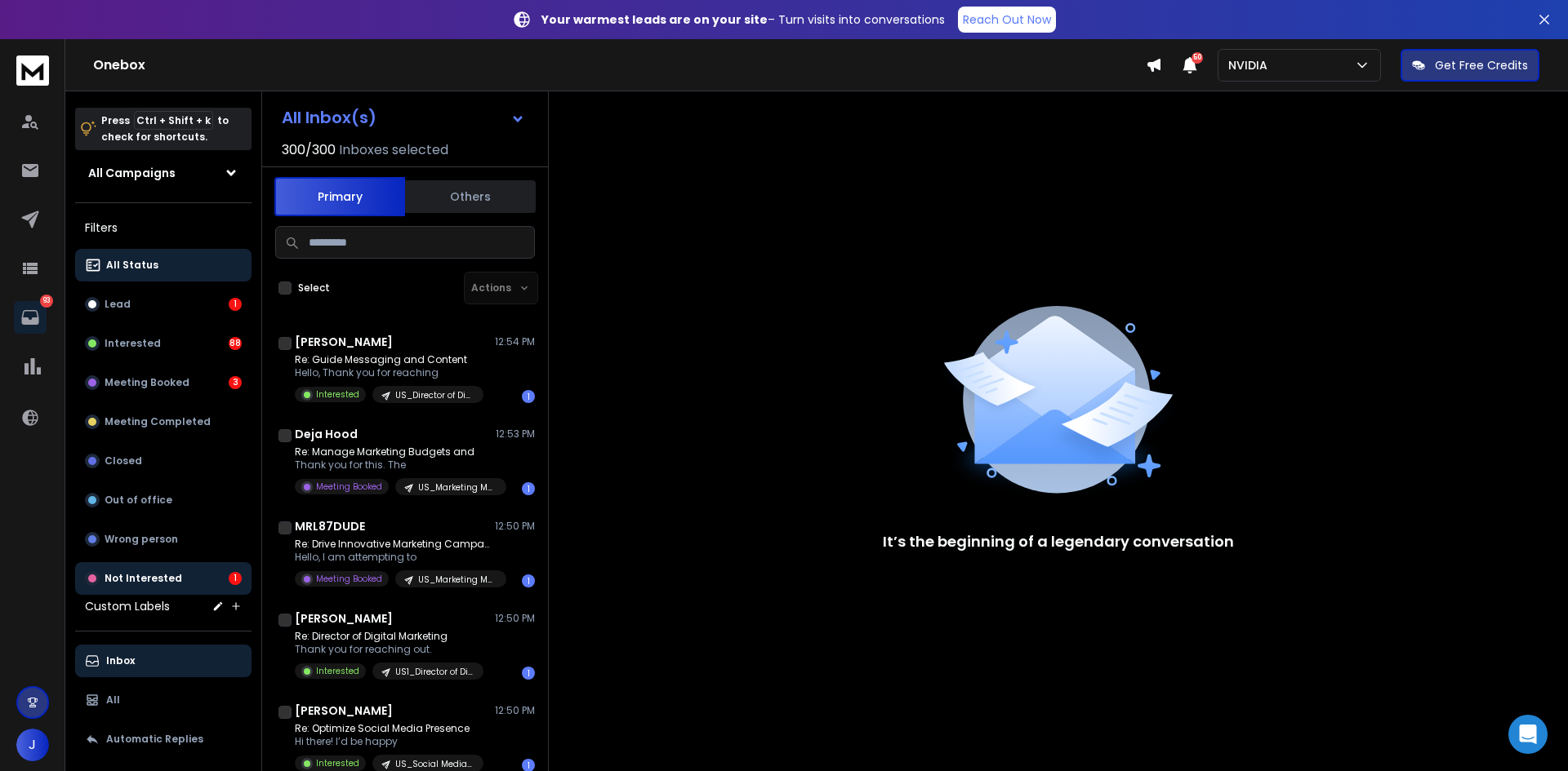
click at [205, 579] on button "Not Interested 1" at bounding box center [163, 578] width 176 height 32
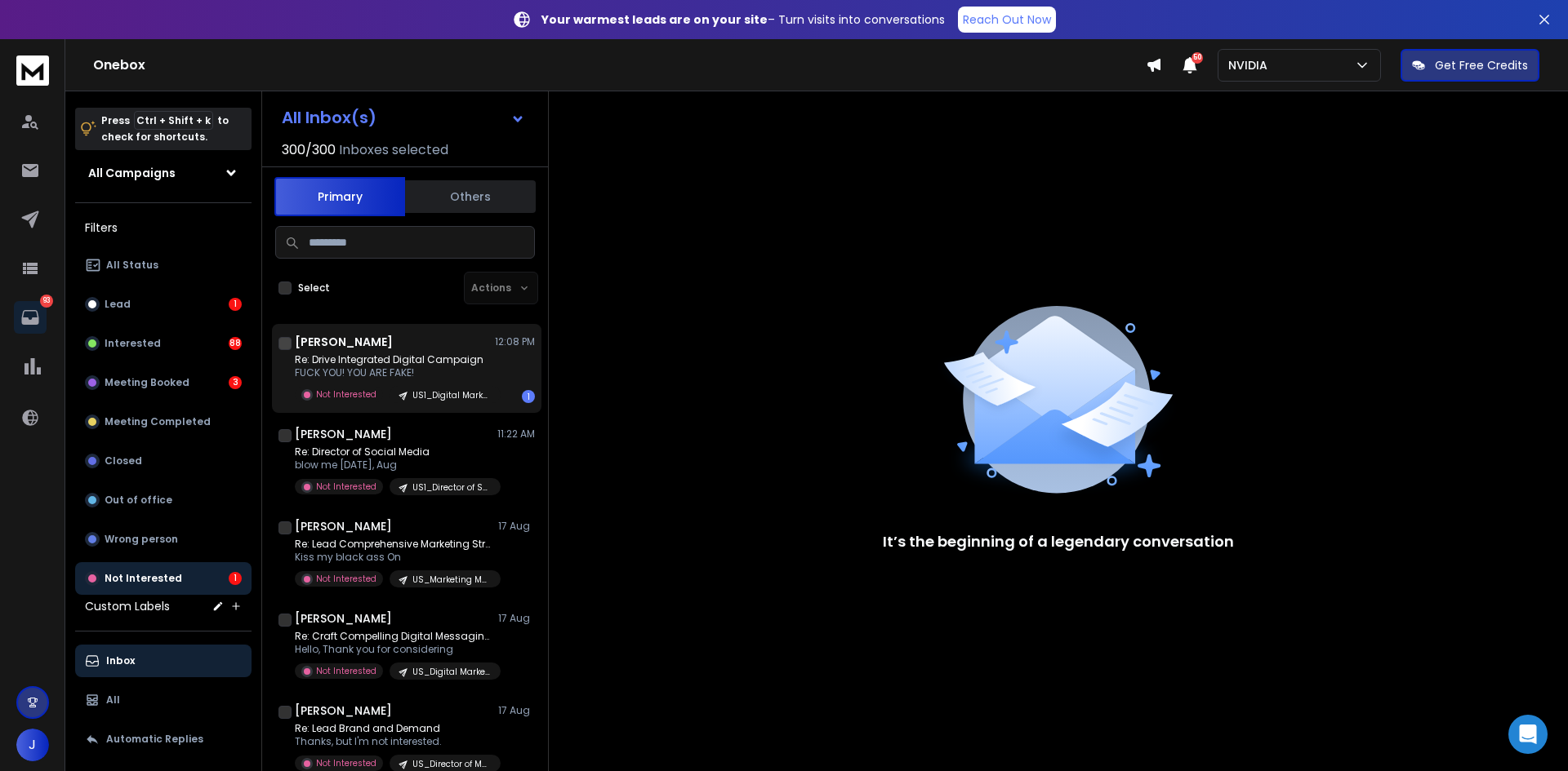
click at [445, 381] on div "Re: Drive Integrated Digital Campaign FUCK YOU! YOU ARE FAKE! Not Interested US…" at bounding box center [397, 378] width 206 height 50
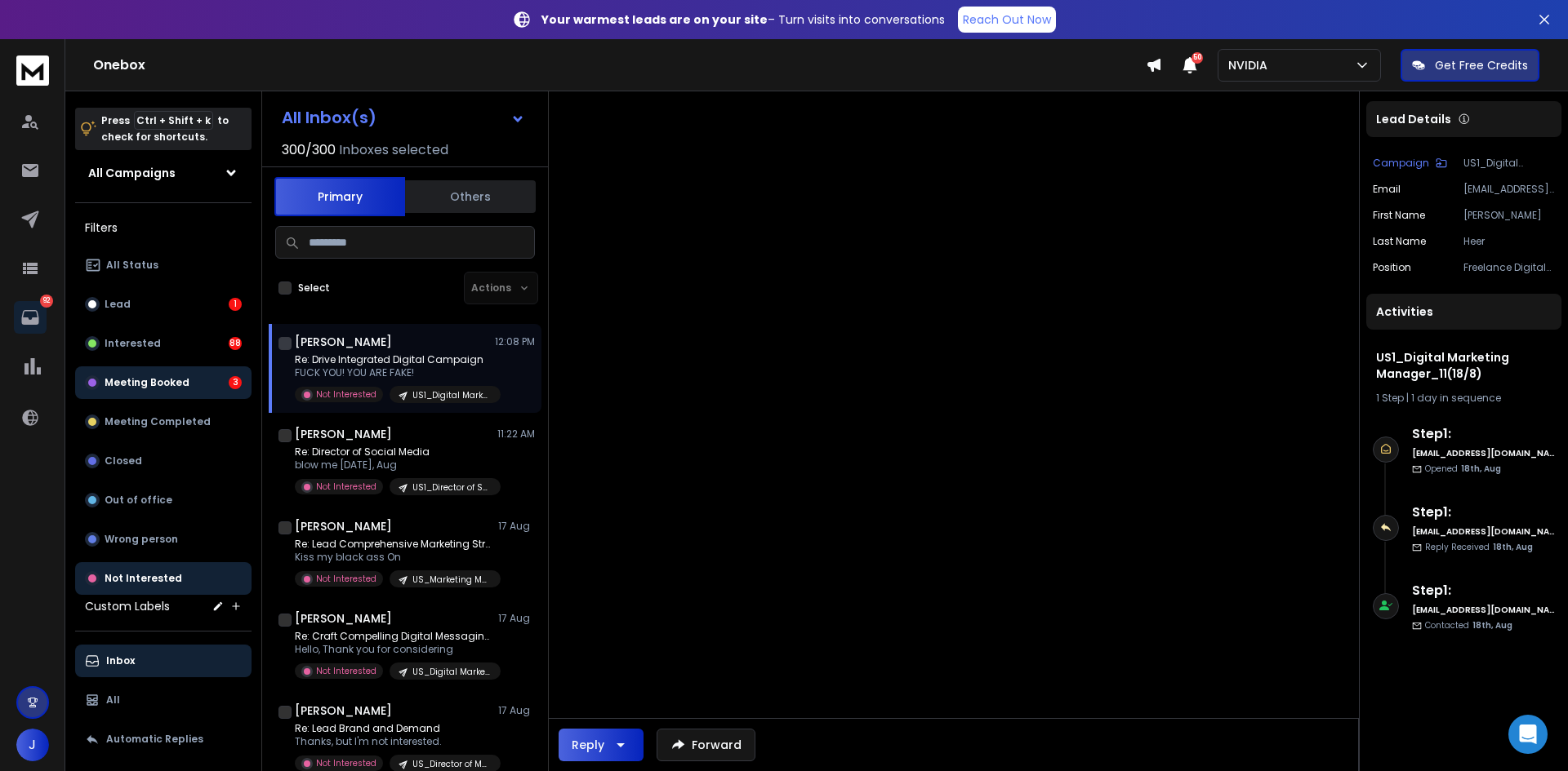
click at [175, 391] on button "Meeting Booked 3" at bounding box center [163, 382] width 176 height 32
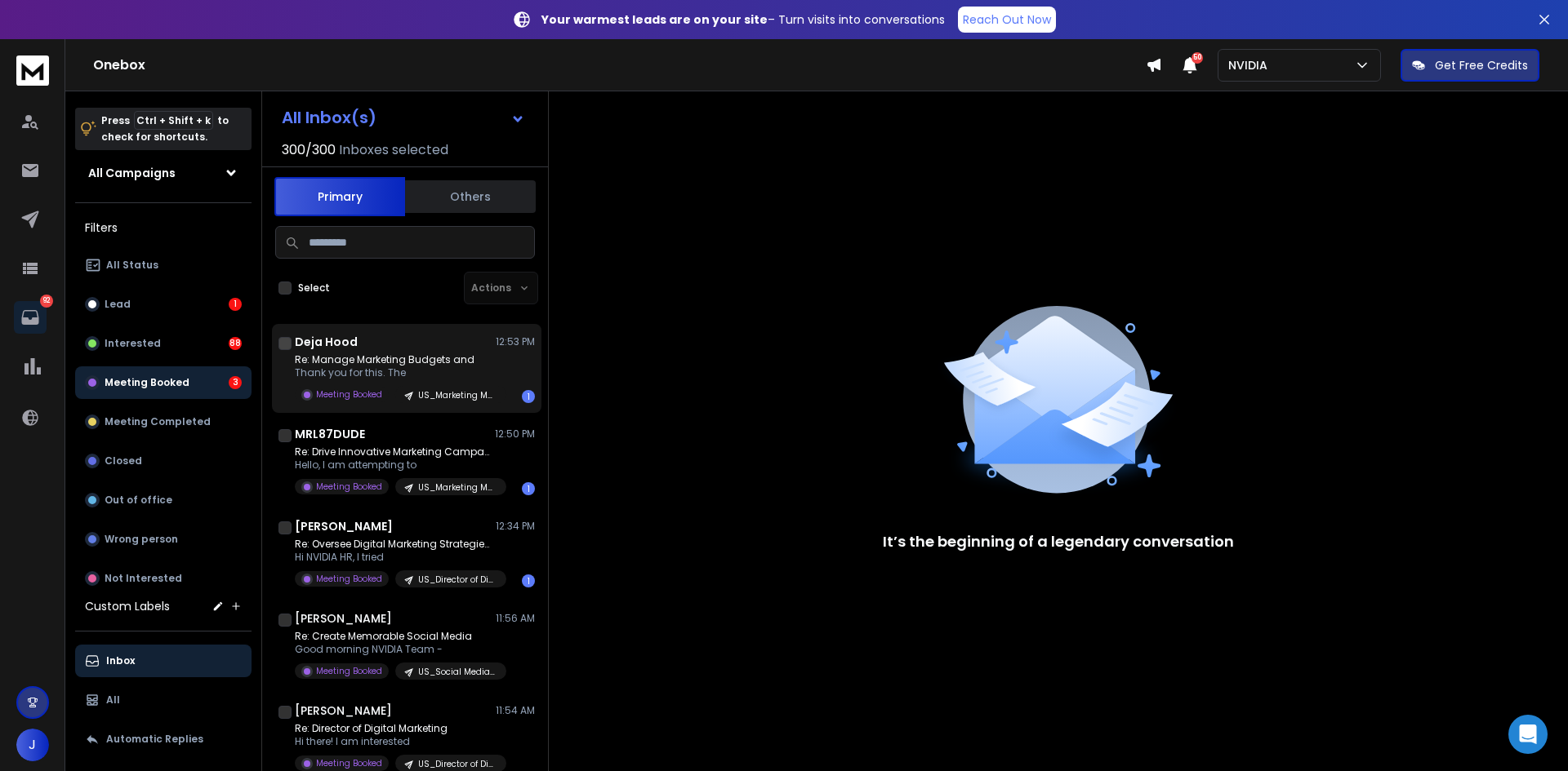
click at [436, 352] on div "Deja Hood 12:53 PM Re: Manage Marketing Budgets and Thank you for this. The Mee…" at bounding box center [414, 368] width 240 height 69
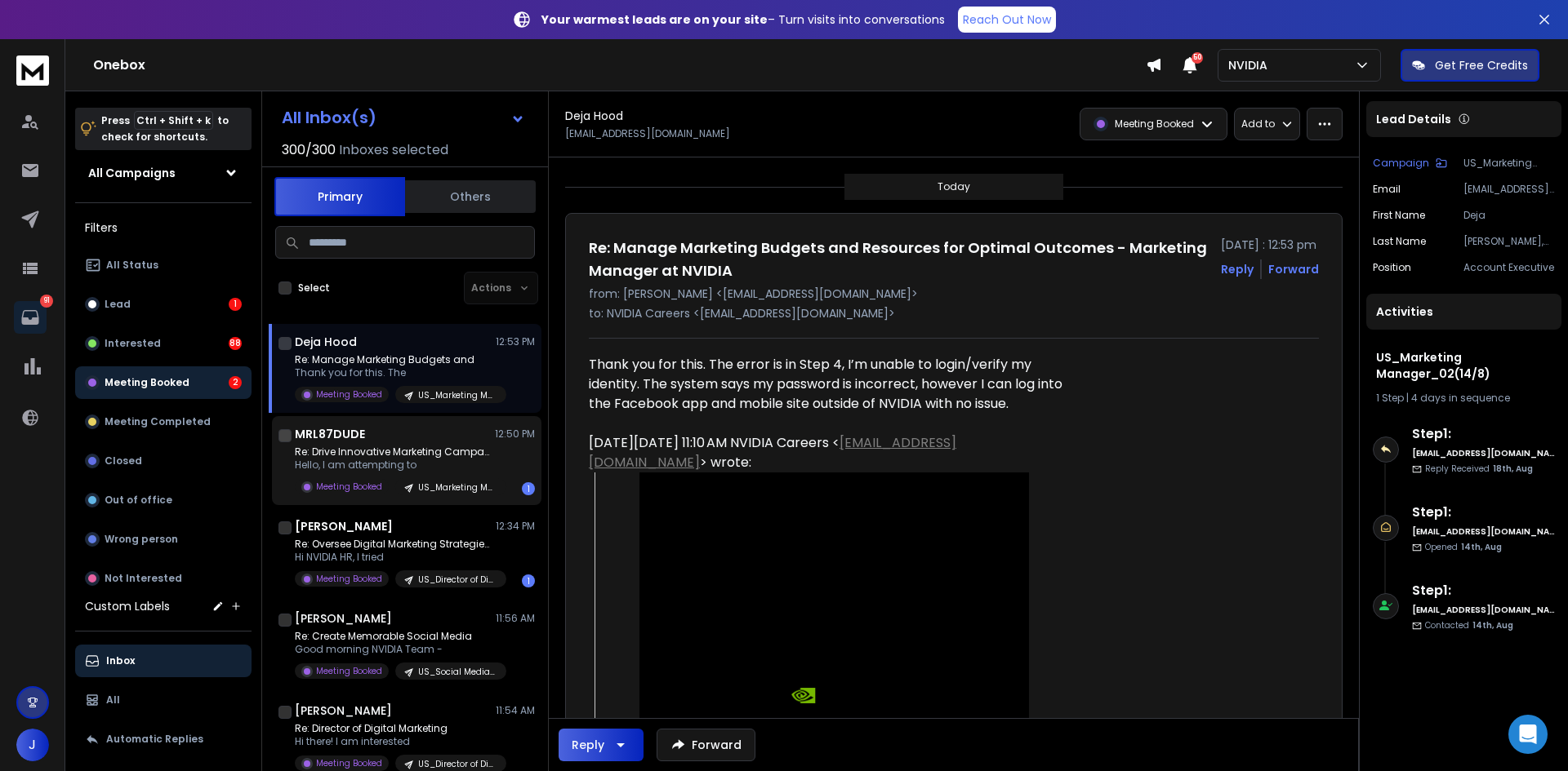
click at [449, 505] on div "MRL87DUDE 12:50 PM Re: Drive Innovative Marketing Campaigns Hello, I am attempt…" at bounding box center [407, 460] width 269 height 89
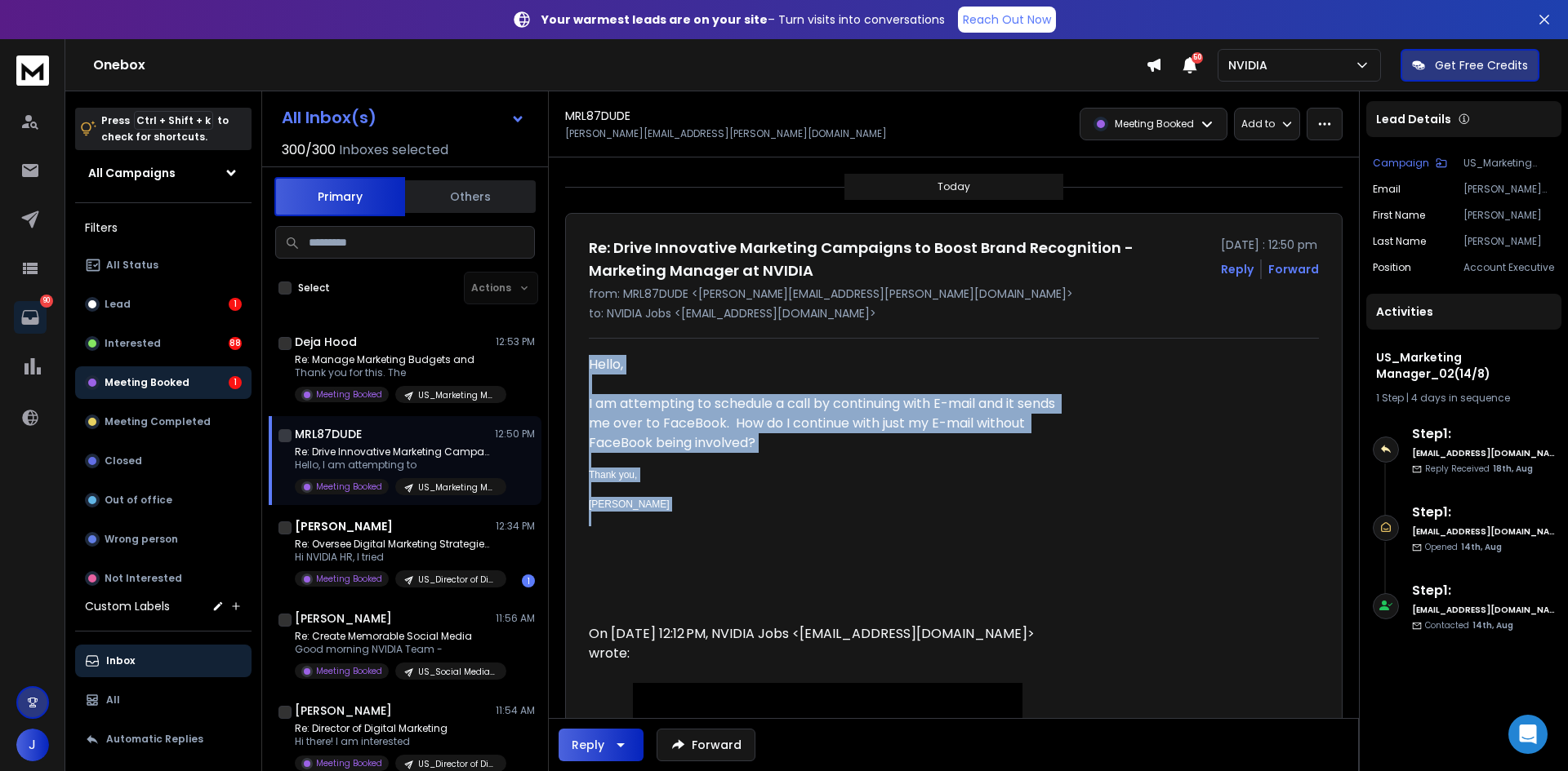
drag, startPoint x: 682, startPoint y: 513, endPoint x: 584, endPoint y: 362, distance: 180.0
copy div "Hello, I am attempting to schedule a call by continuing with E-mail and it send…"
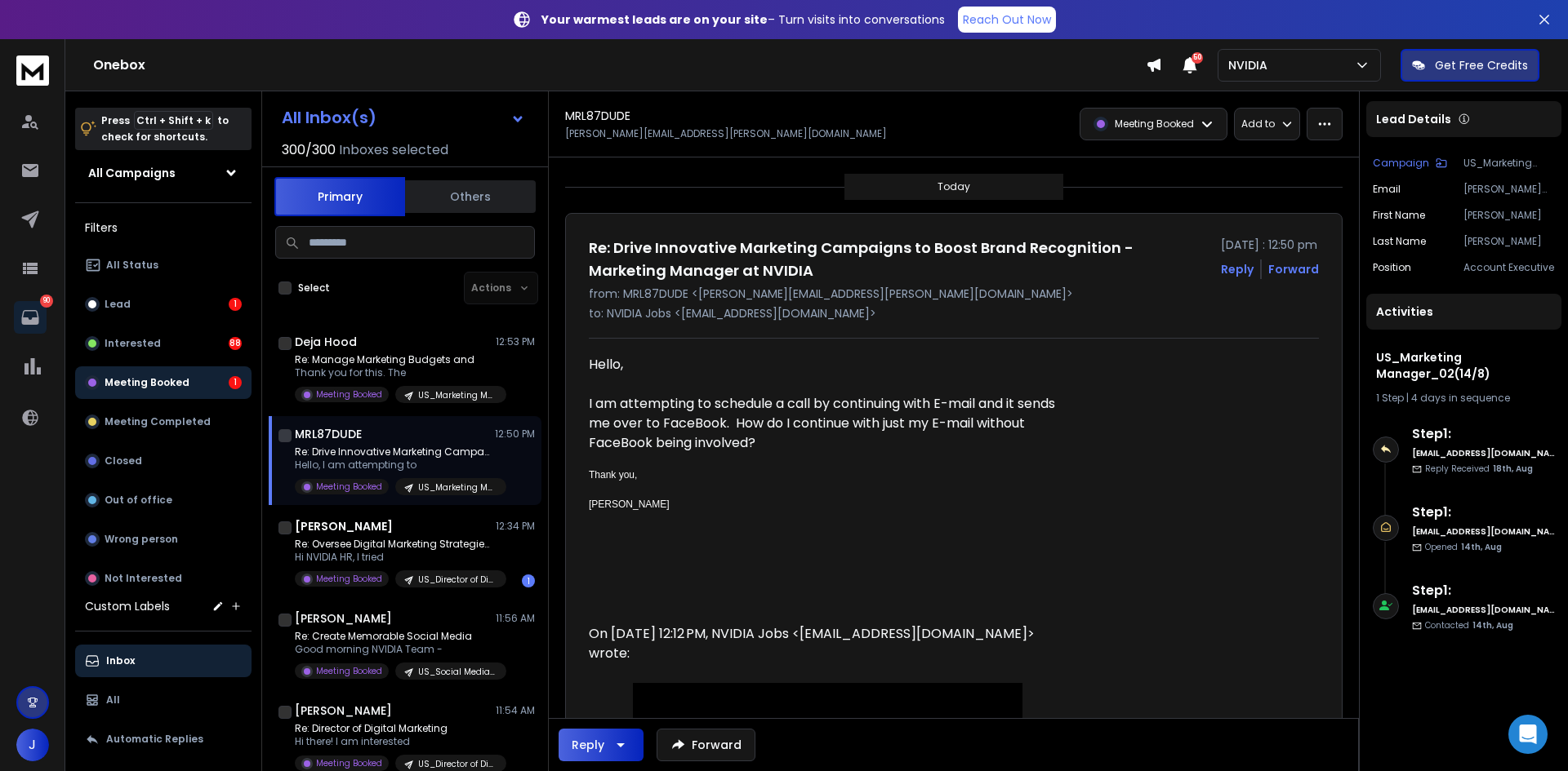
drag, startPoint x: 872, startPoint y: 331, endPoint x: 888, endPoint y: 312, distance: 24.8
click at [892, 311] on p "to: NVIDIA Jobs <jobs@careerprogresshubnvidia.com>" at bounding box center [954, 313] width 730 height 17
drag, startPoint x: 890, startPoint y: 314, endPoint x: 681, endPoint y: 314, distance: 209.0
click at [681, 314] on p "to: NVIDIA Jobs <jobs@careerprogresshubnvidia.com>" at bounding box center [954, 313] width 730 height 17
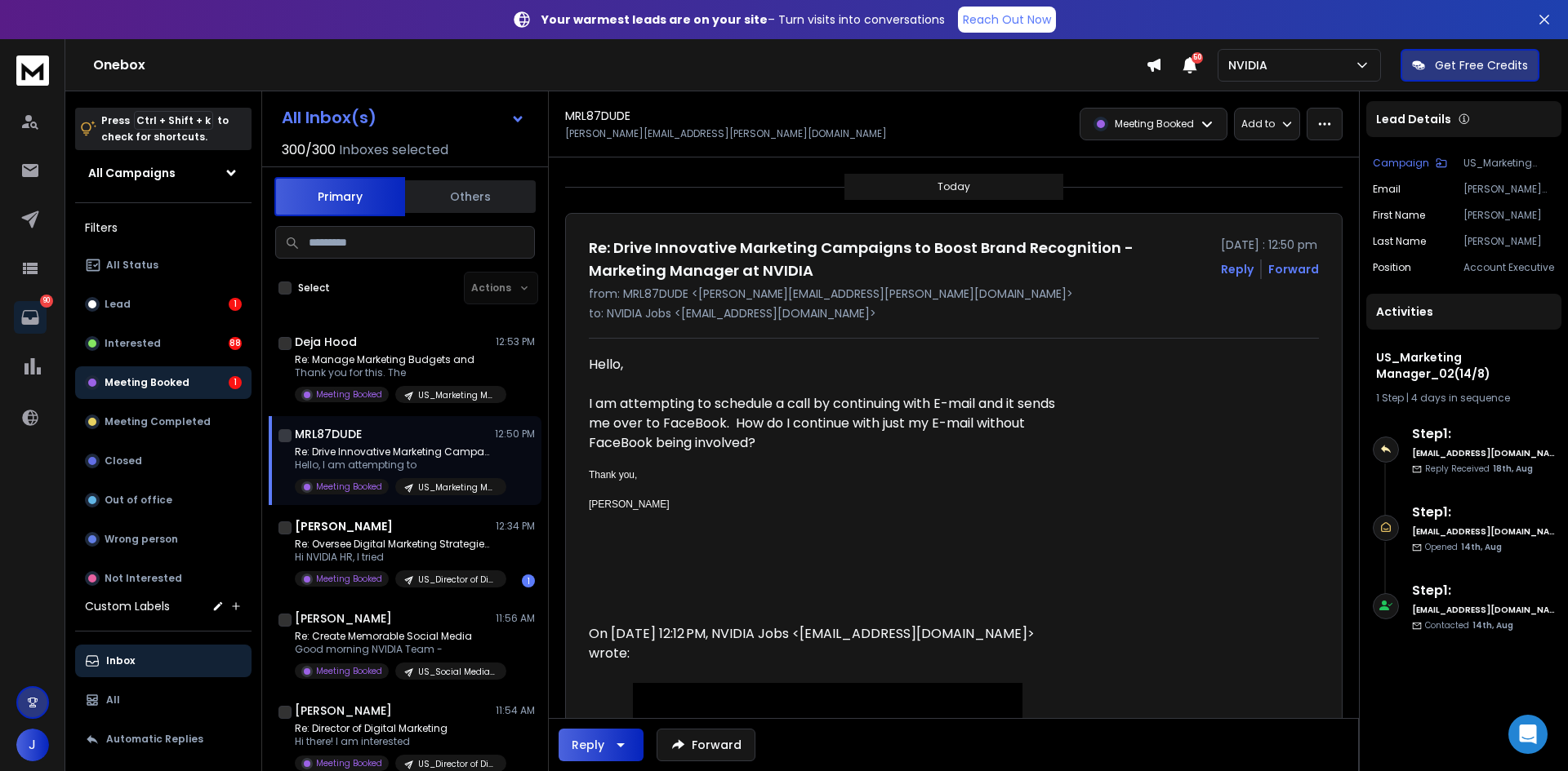
copy p "jobs@careerprogresshubnvidia.com"
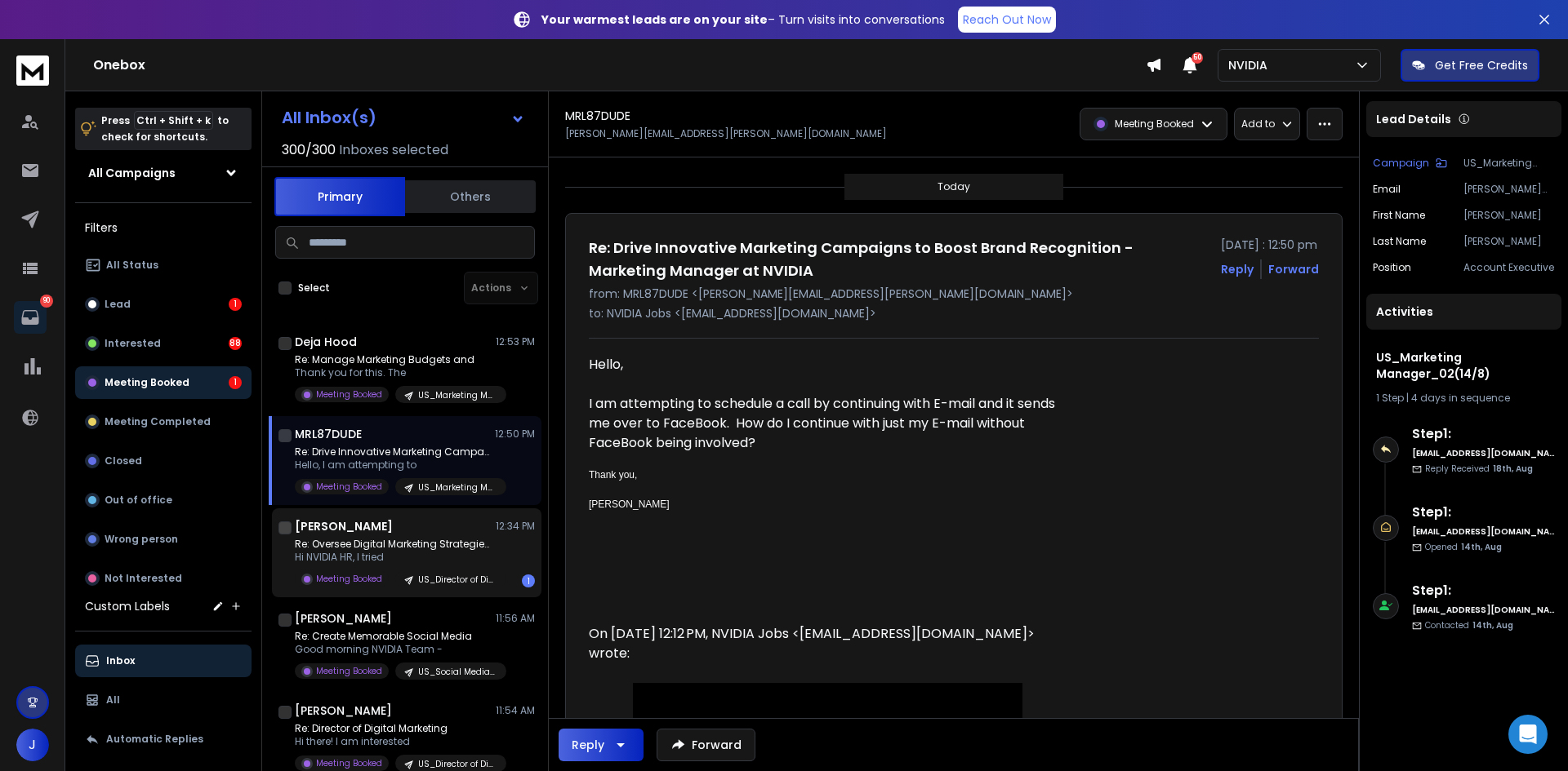
click at [415, 527] on div "Leah Rosin 12:34 PM" at bounding box center [414, 526] width 240 height 17
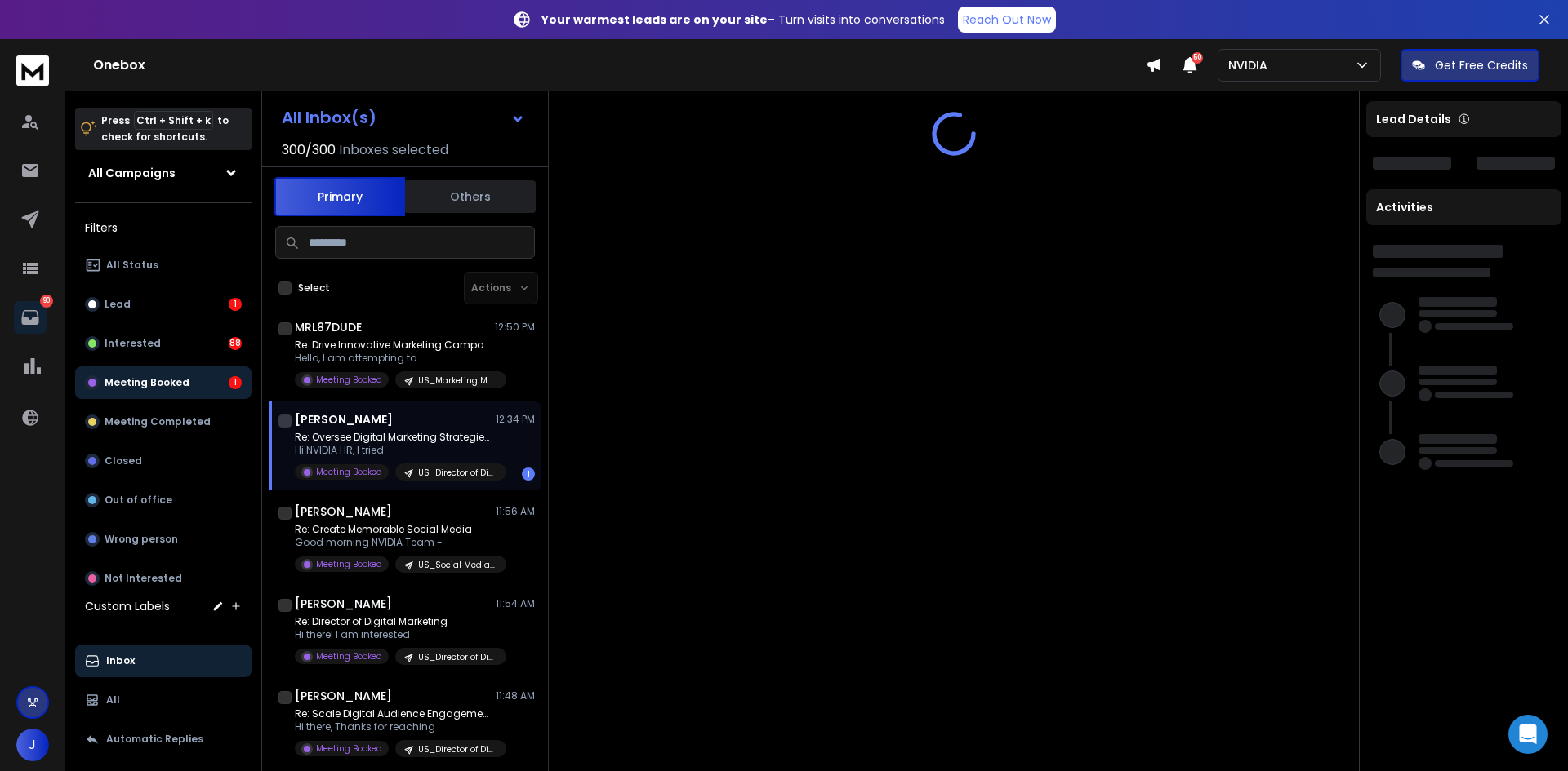
scroll to position [163, 0]
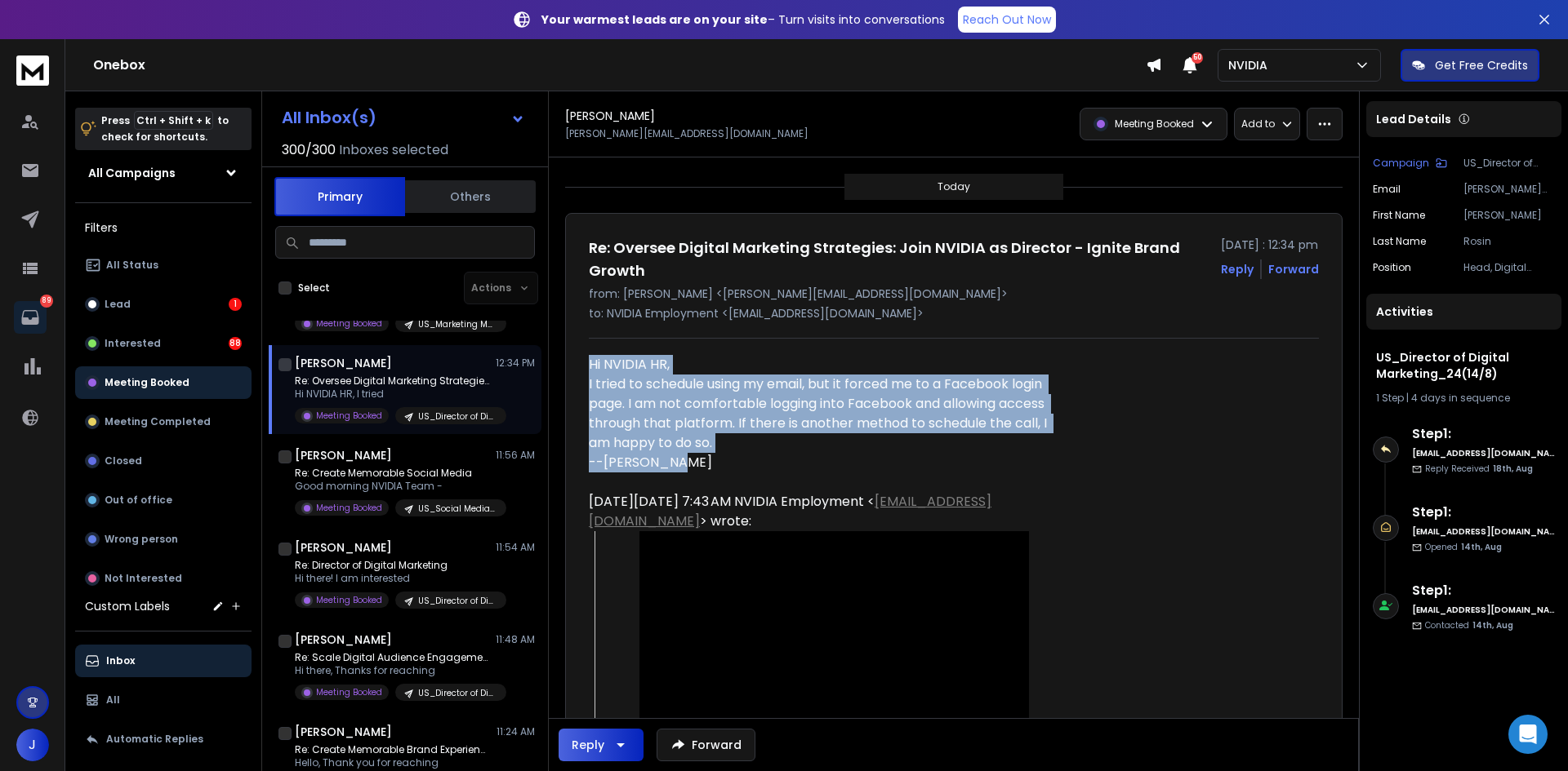
drag, startPoint x: 701, startPoint y: 460, endPoint x: 585, endPoint y: 355, distance: 156.5
copy div "Hi NVIDIA HR, I tried to schedule using my email, but it forced me to a Faceboo…"
drag, startPoint x: 904, startPoint y: 371, endPoint x: 983, endPoint y: 335, distance: 86.8
click at [905, 371] on div "Hi NVIDIA HR, I tried to schedule using my email, but it forced me to a Faceboo…" at bounding box center [827, 413] width 477 height 118
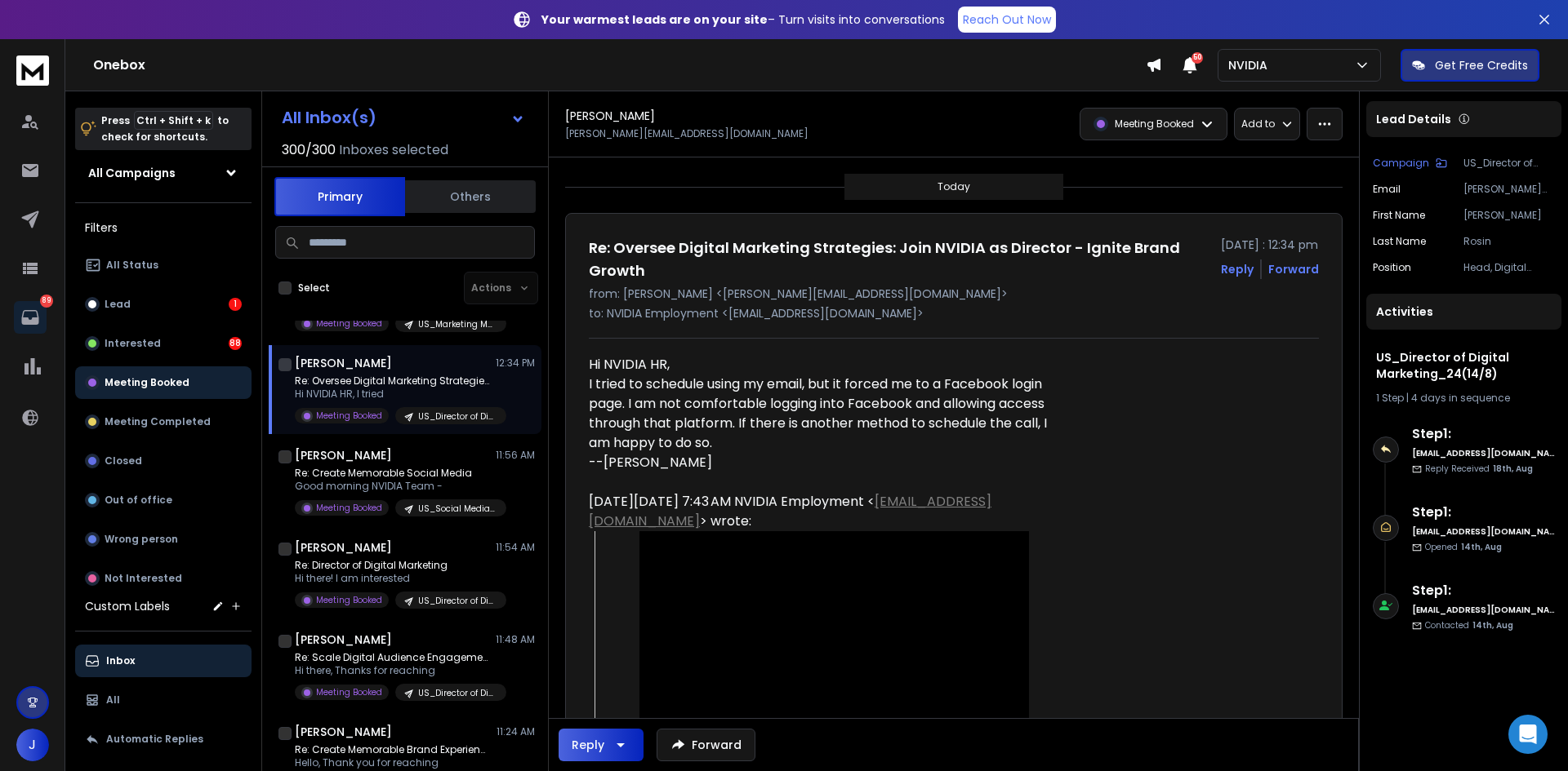
drag, startPoint x: 1020, startPoint y: 317, endPoint x: 729, endPoint y: 319, distance: 291.0
click at [729, 319] on p "to: NVIDIA Employment <employment@nvidiaworkforceplanningengine.com>" at bounding box center [954, 313] width 730 height 17
copy p "employment@nvidiaworkforceplanningengine.com"
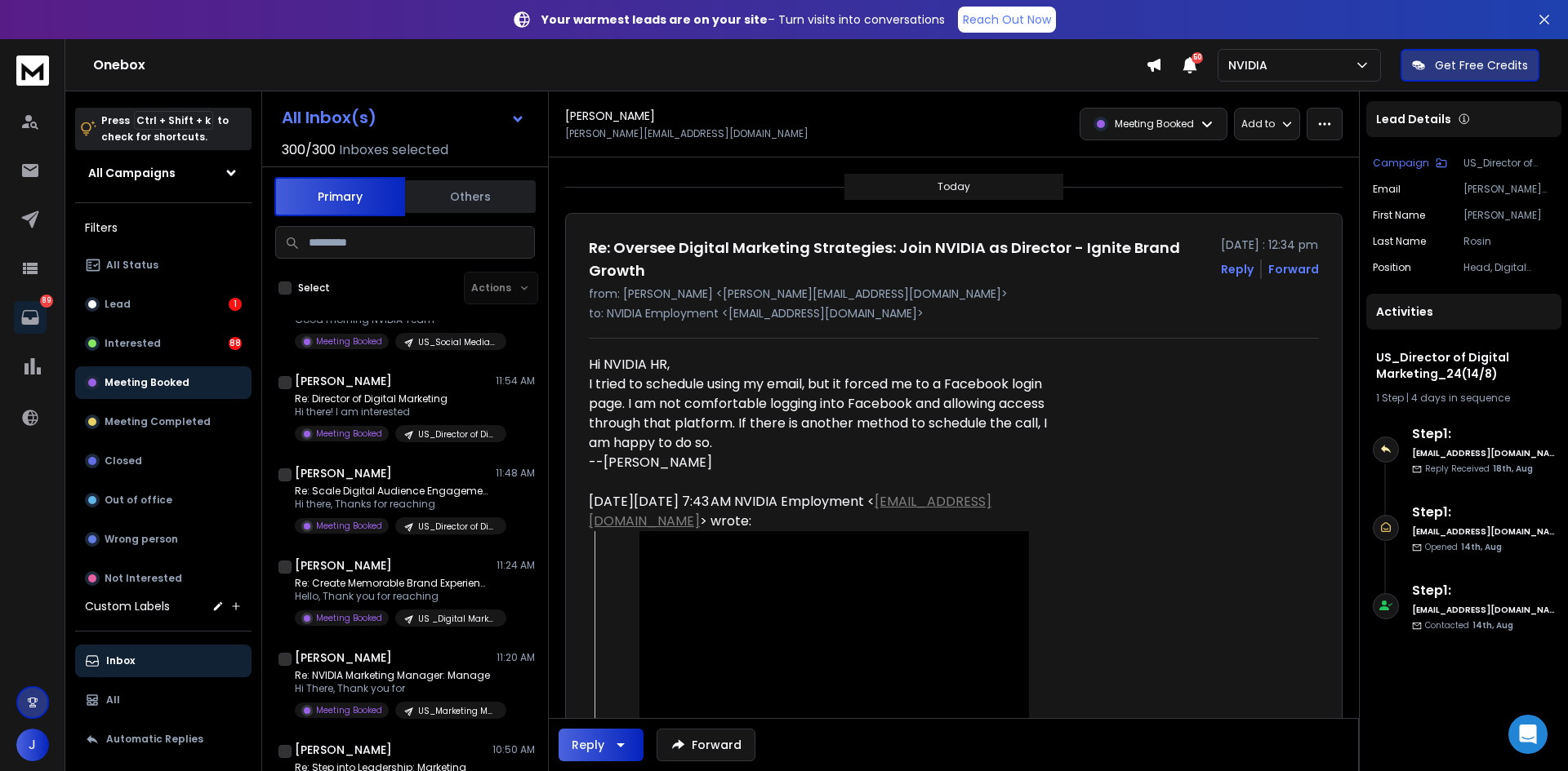
scroll to position [327, 0]
click at [739, 417] on div "I tried to schedule using my email, but it forced me to a Facebook login page. …" at bounding box center [827, 413] width 477 height 78
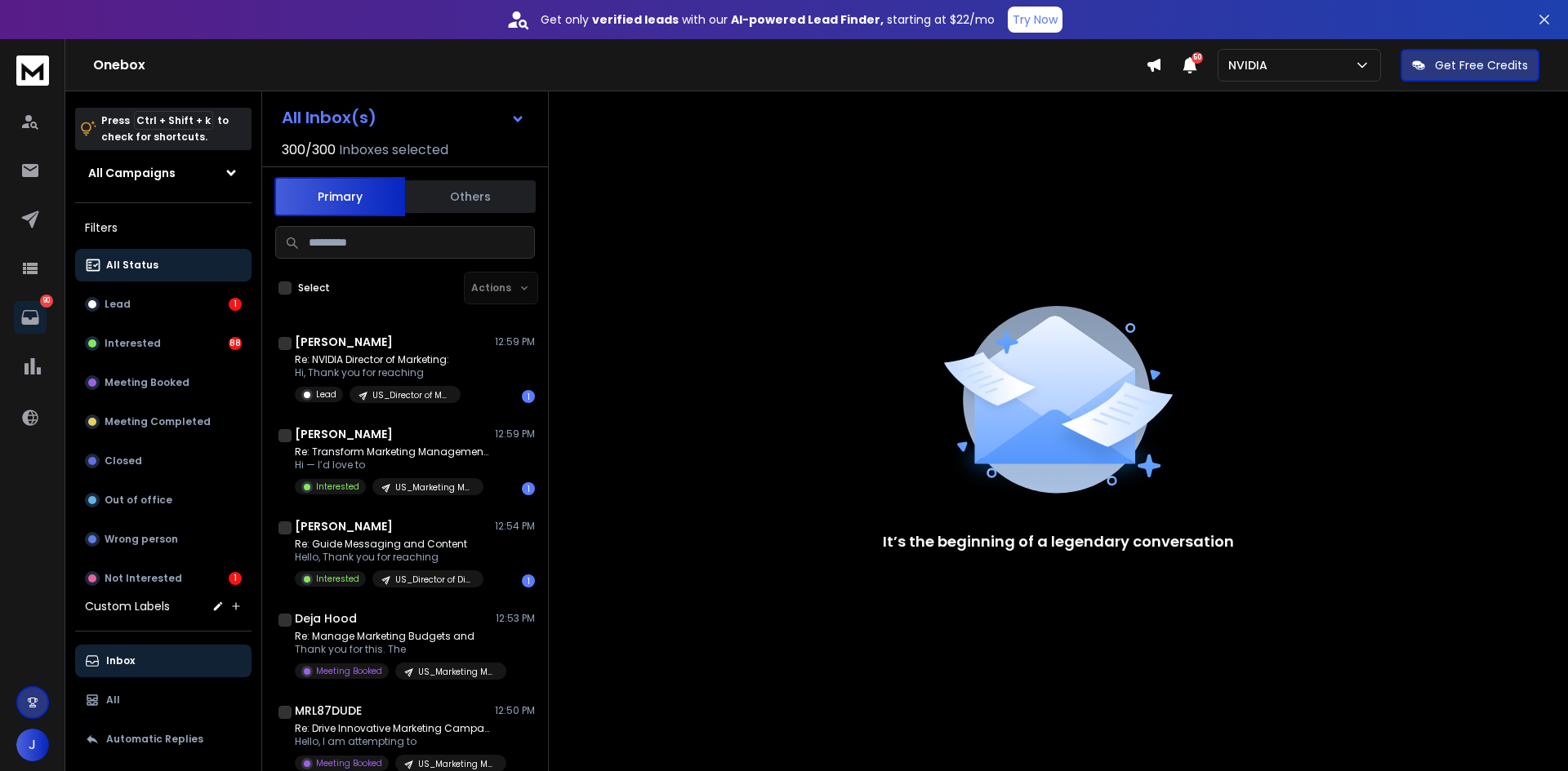
click at [174, 575] on p "Not Interested" at bounding box center [143, 578] width 78 height 13
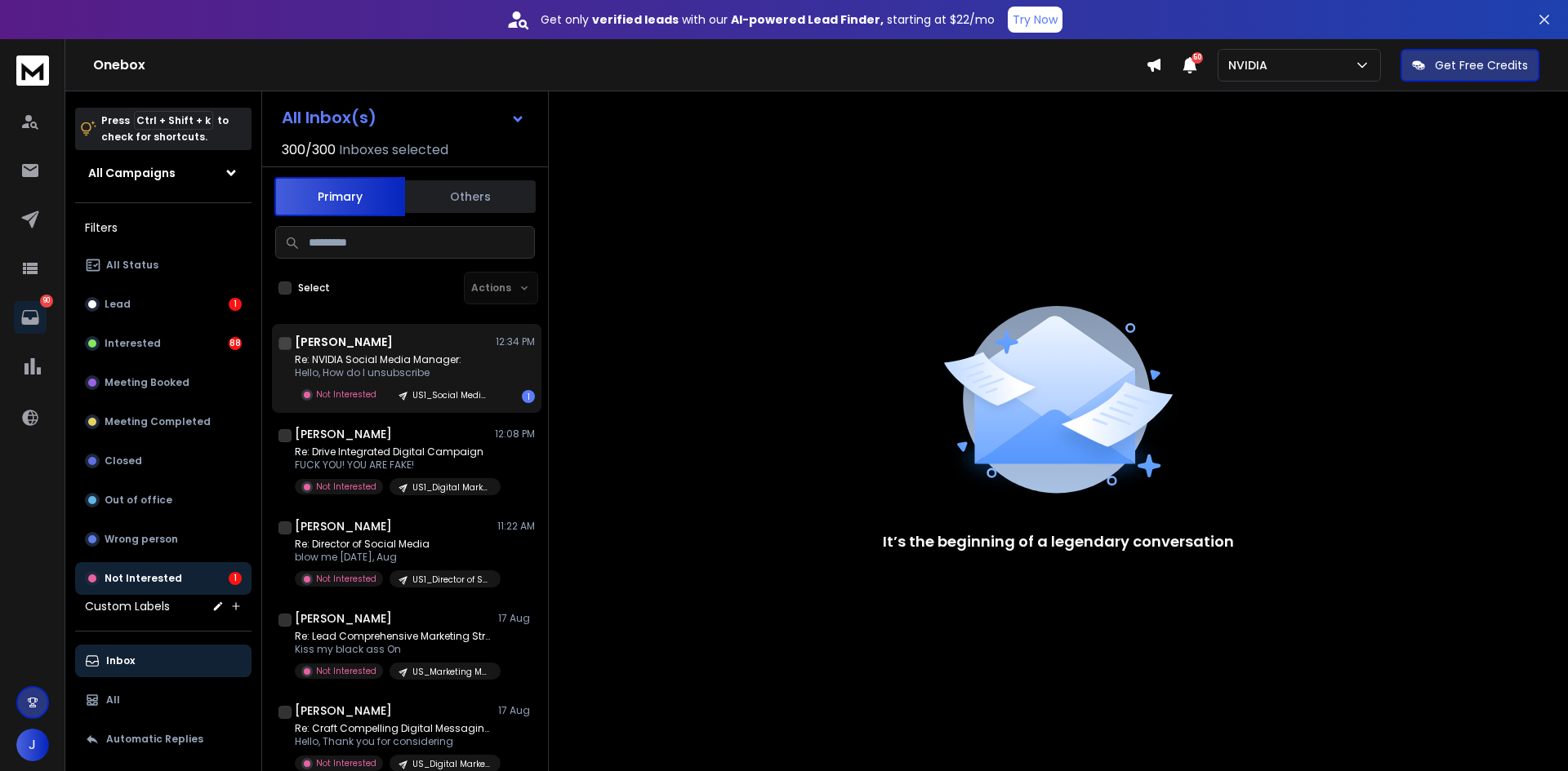
click at [461, 359] on p "Re: NVIDIA Social Media Manager:" at bounding box center [392, 360] width 196 height 13
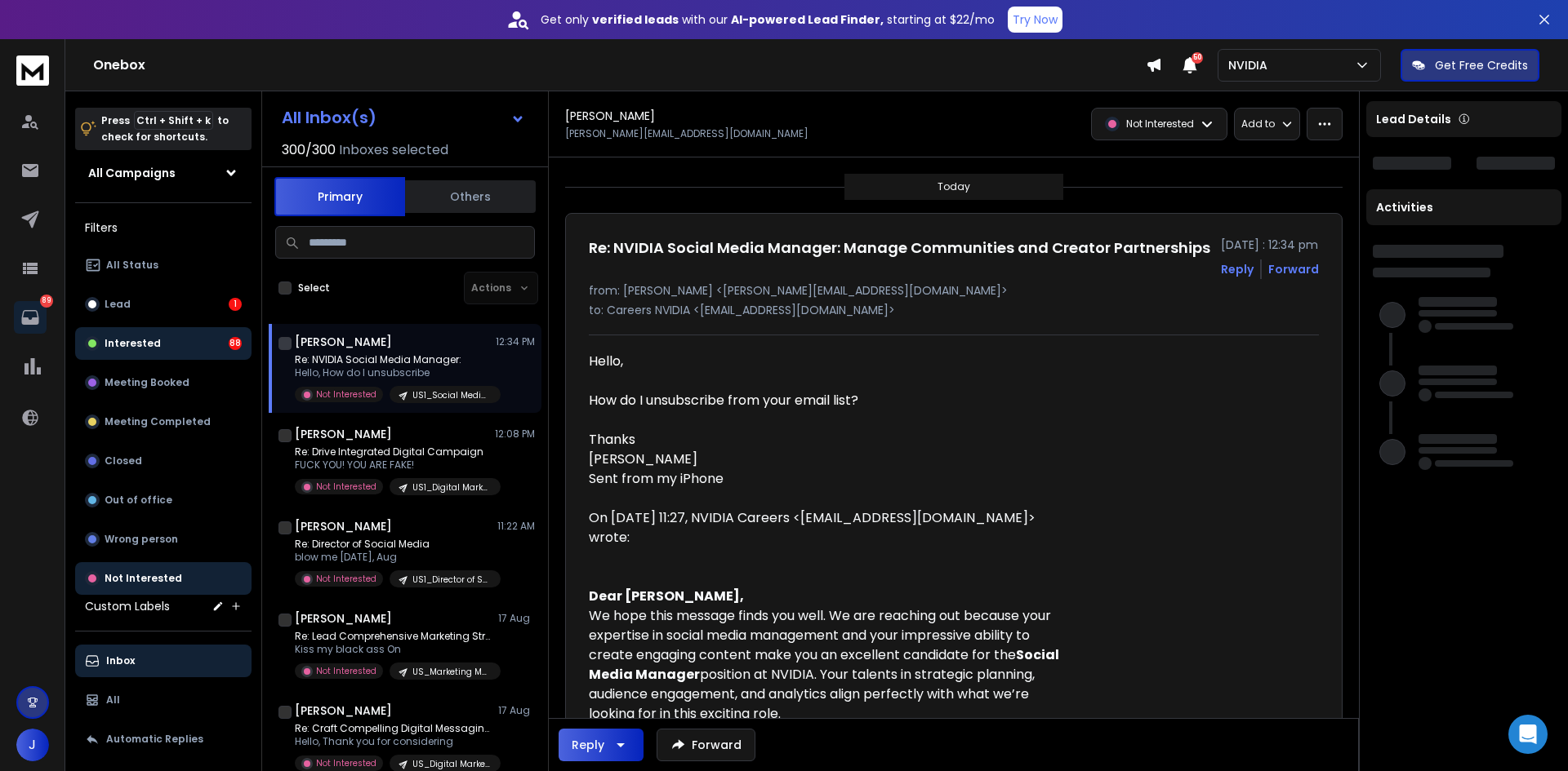
click at [188, 344] on button "Interested 88" at bounding box center [163, 343] width 176 height 32
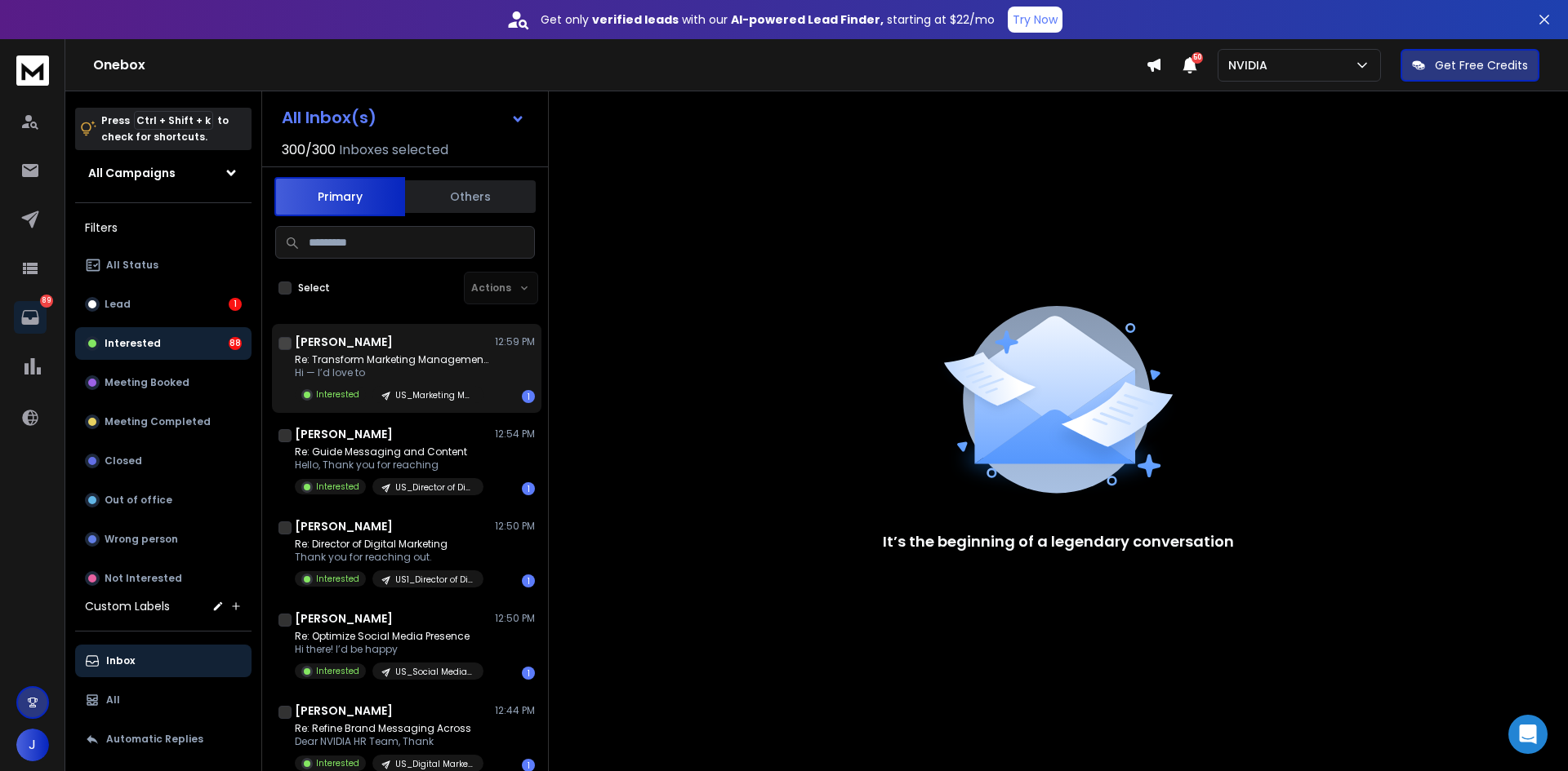
click at [504, 349] on div "[PERSON_NAME] 12:59 PM" at bounding box center [414, 342] width 240 height 17
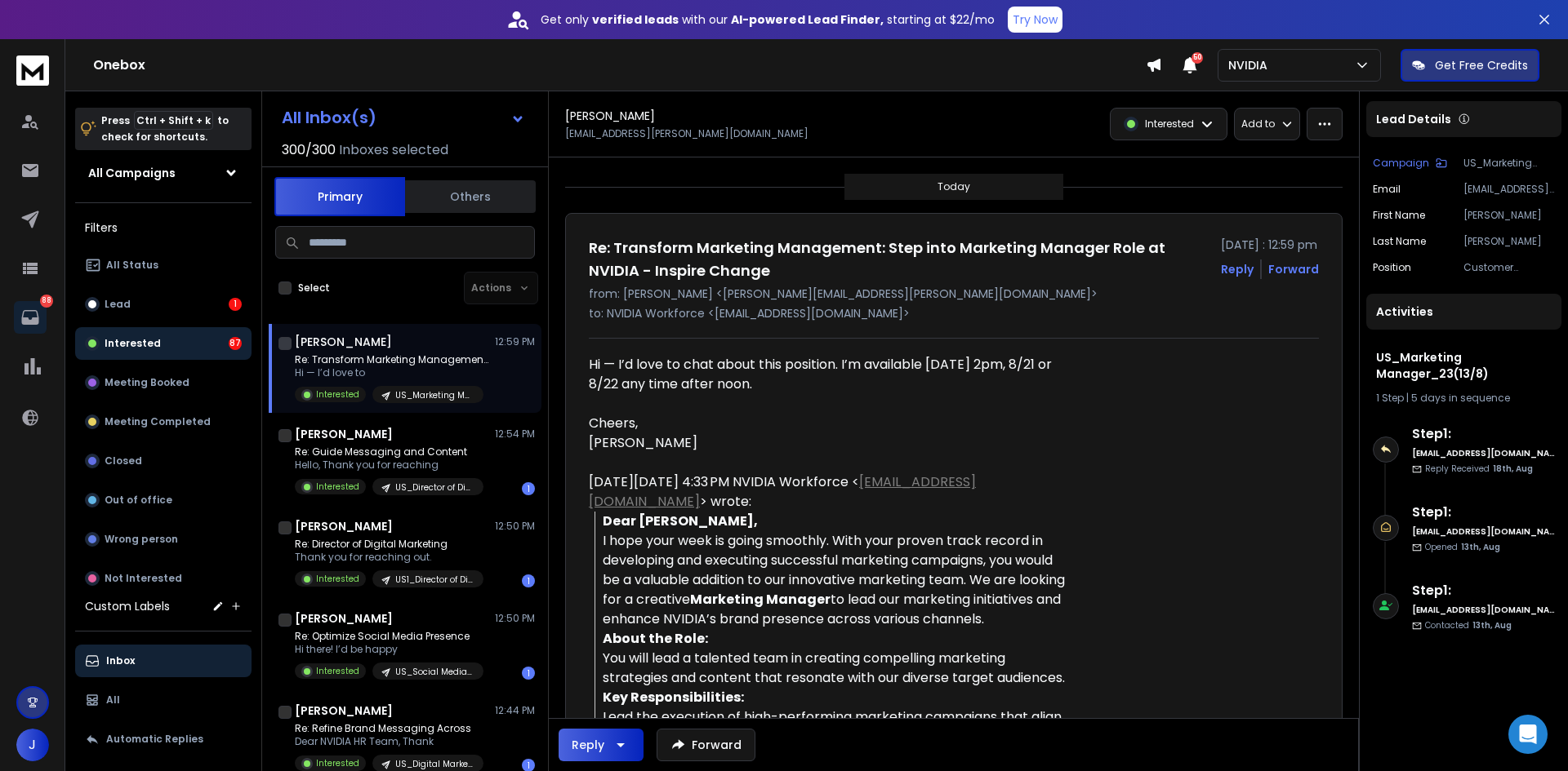
drag, startPoint x: 1058, startPoint y: 314, endPoint x: 715, endPoint y: 319, distance: 343.0
click at [715, 319] on p "to: NVIDIA Workforce <[EMAIL_ADDRESS][DOMAIN_NAME]>" at bounding box center [954, 313] width 730 height 17
copy p "[EMAIL_ADDRESS][DOMAIN_NAME]"
click at [1162, 123] on p "Interested" at bounding box center [1169, 124] width 49 height 13
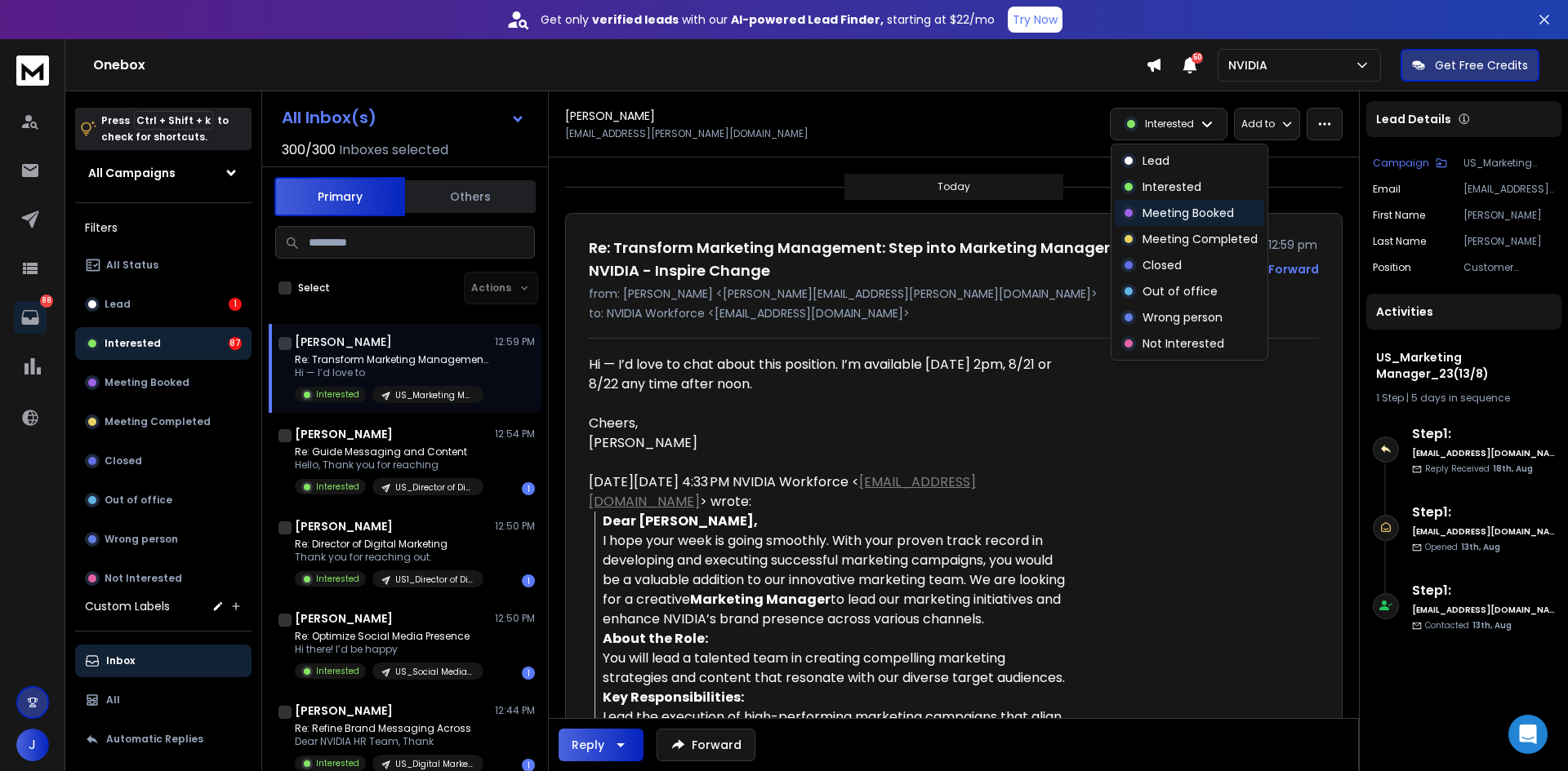
click at [1208, 210] on p "Meeting Booked" at bounding box center [1189, 212] width 92 height 17
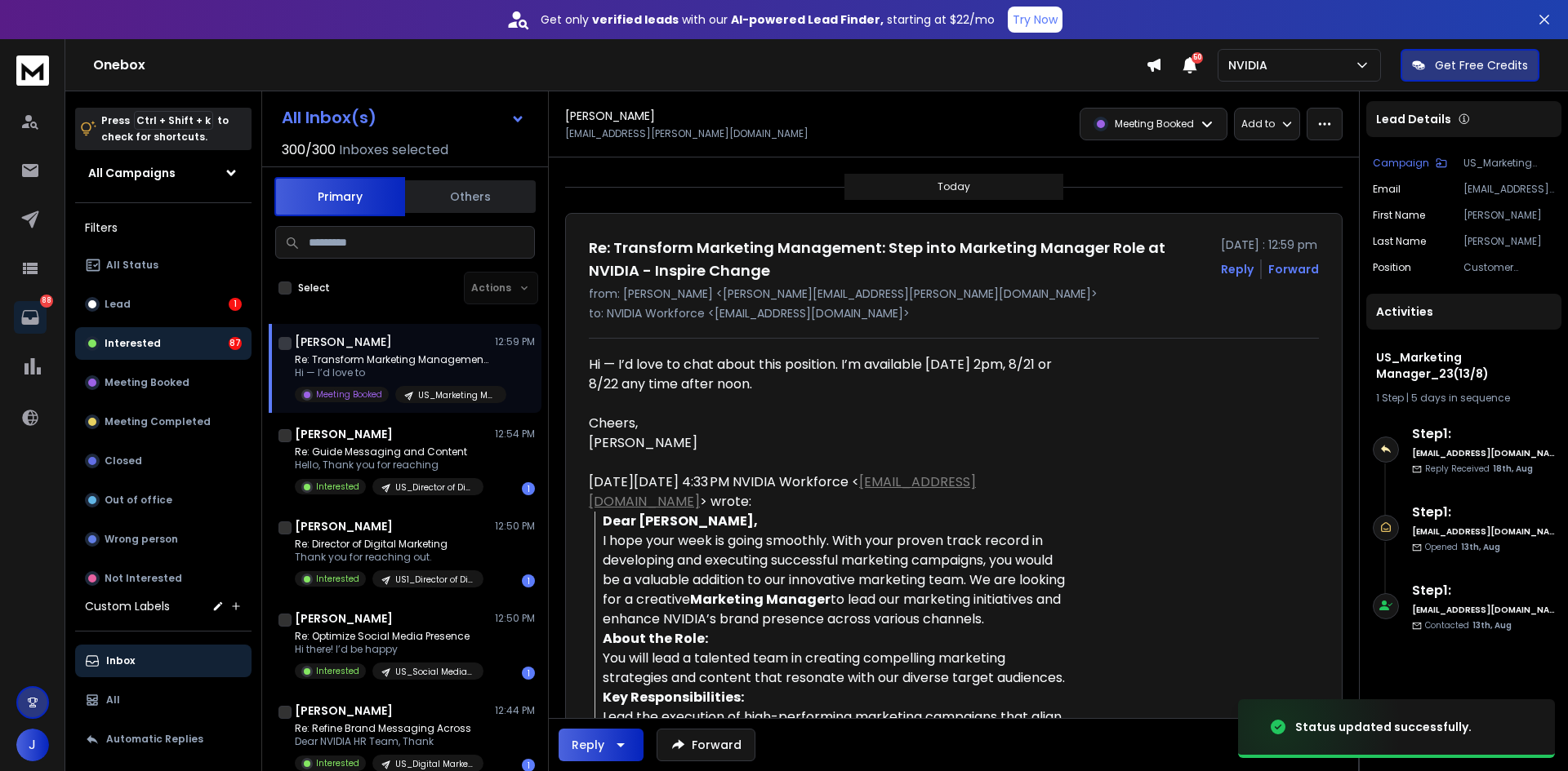
drag, startPoint x: 424, startPoint y: 248, endPoint x: 453, endPoint y: 197, distance: 58.7
click at [424, 247] on input at bounding box center [405, 242] width 259 height 32
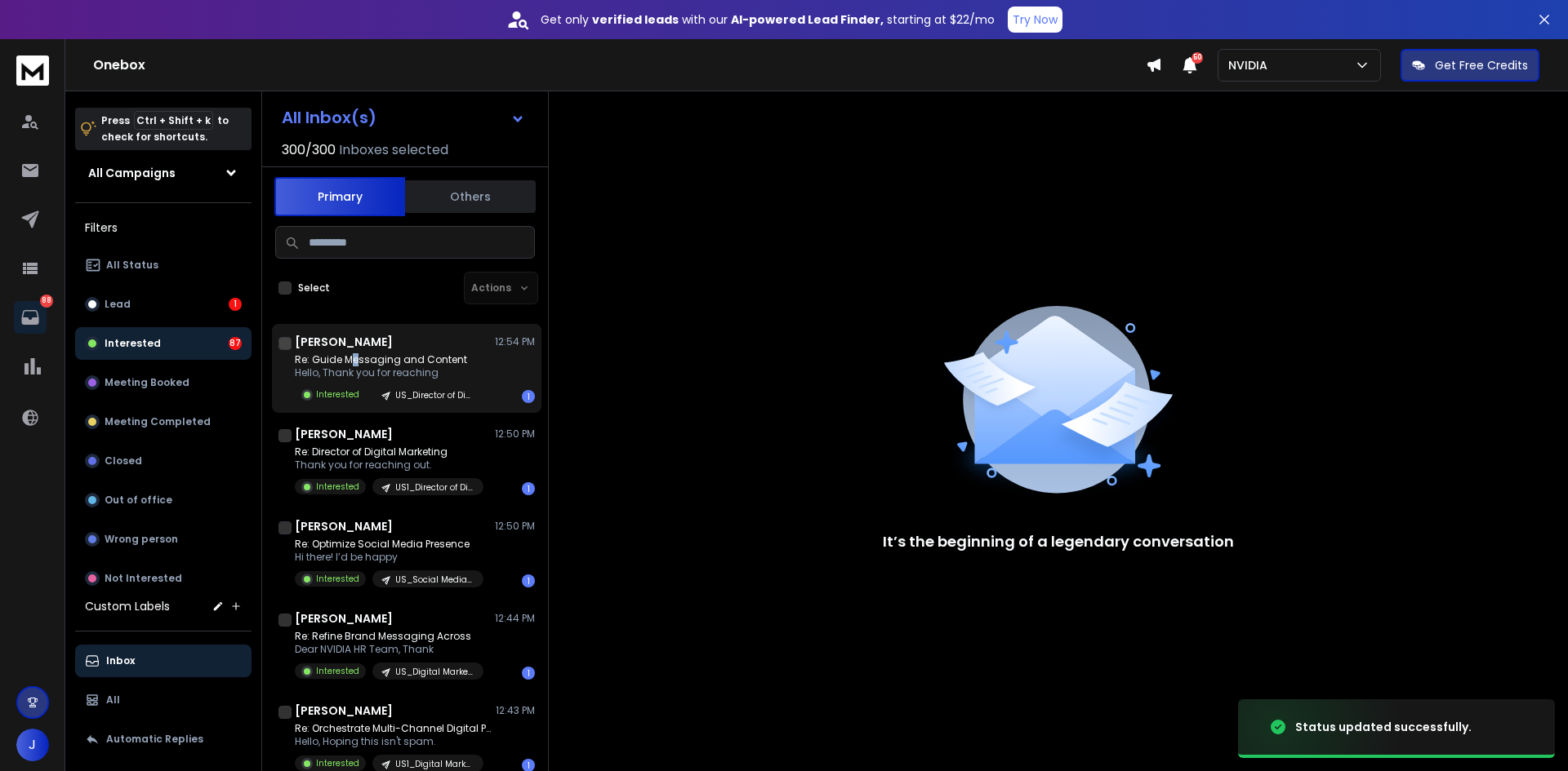
drag, startPoint x: 354, startPoint y: 357, endPoint x: 365, endPoint y: 350, distance: 13.0
click at [356, 359] on p "Re: Guide Messaging and Content" at bounding box center [388, 360] width 188 height 13
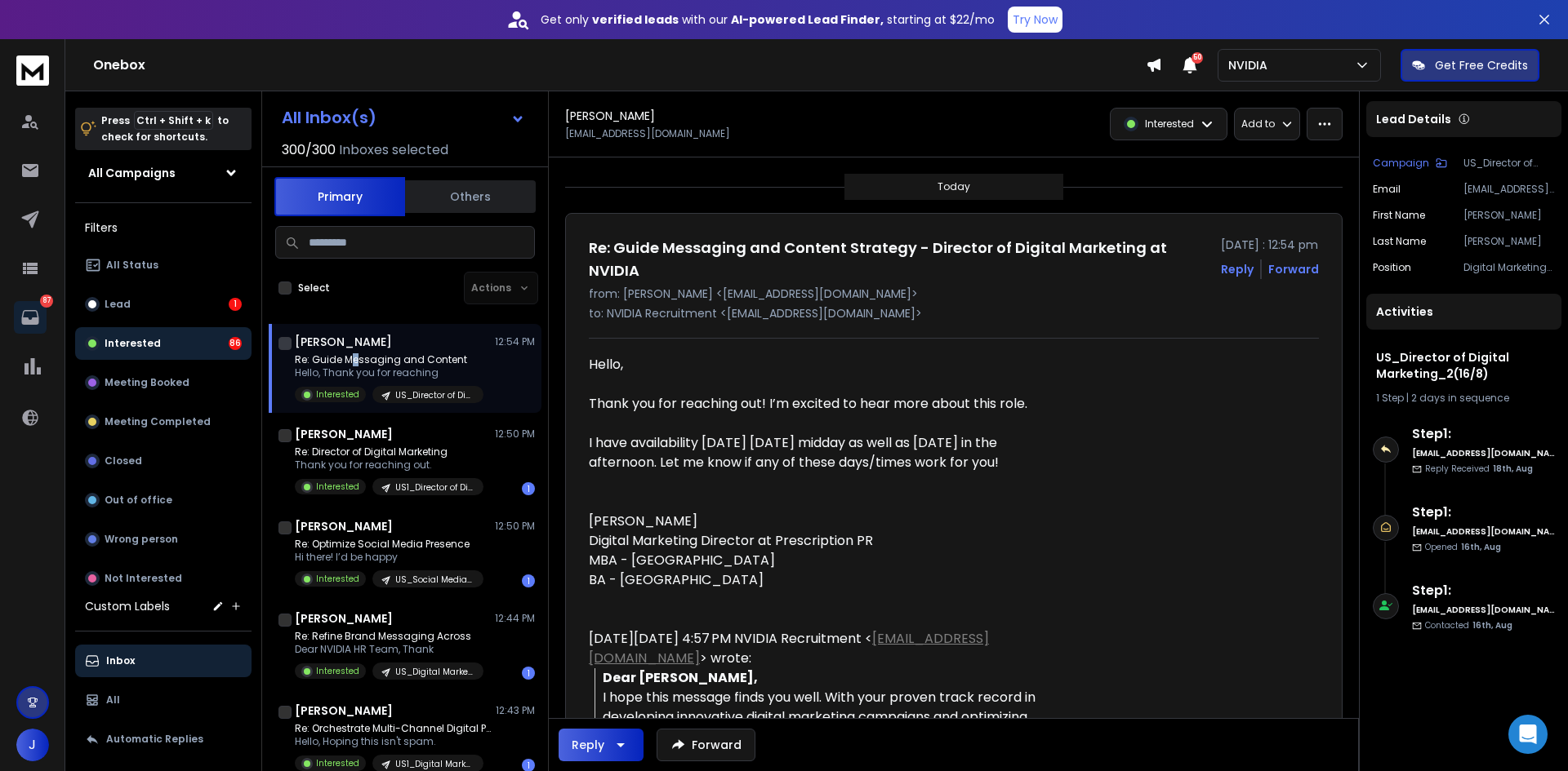
drag, startPoint x: 965, startPoint y: 311, endPoint x: 726, endPoint y: 310, distance: 239.0
click at [726, 310] on p "to: NVIDIA Recruitment <[EMAIL_ADDRESS][DOMAIN_NAME]>" at bounding box center [954, 313] width 730 height 17
copy p "[EMAIL_ADDRESS][DOMAIN_NAME]"
click at [387, 247] on input at bounding box center [405, 242] width 259 height 32
paste input "**********"
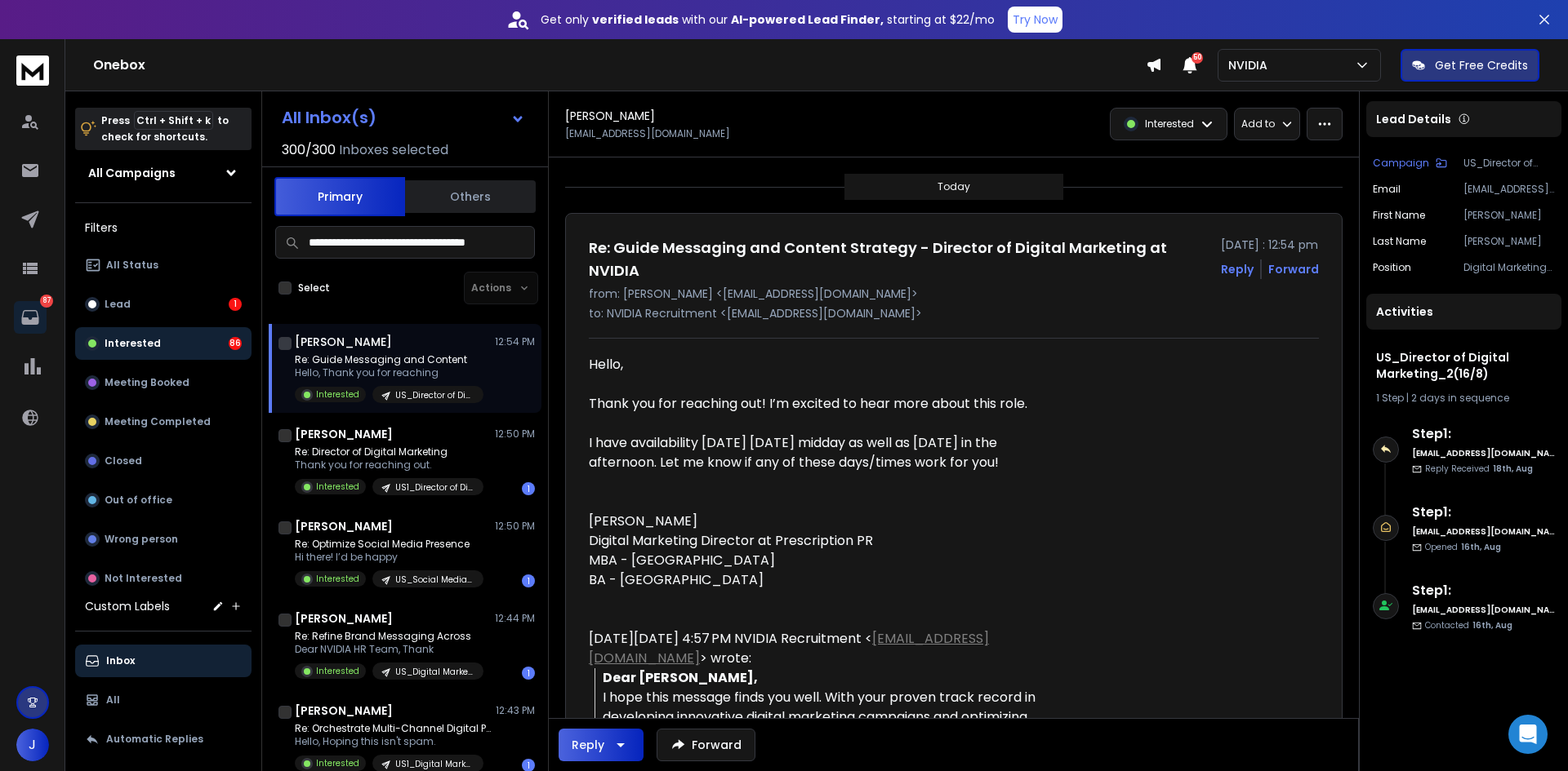
scroll to position [0, 22]
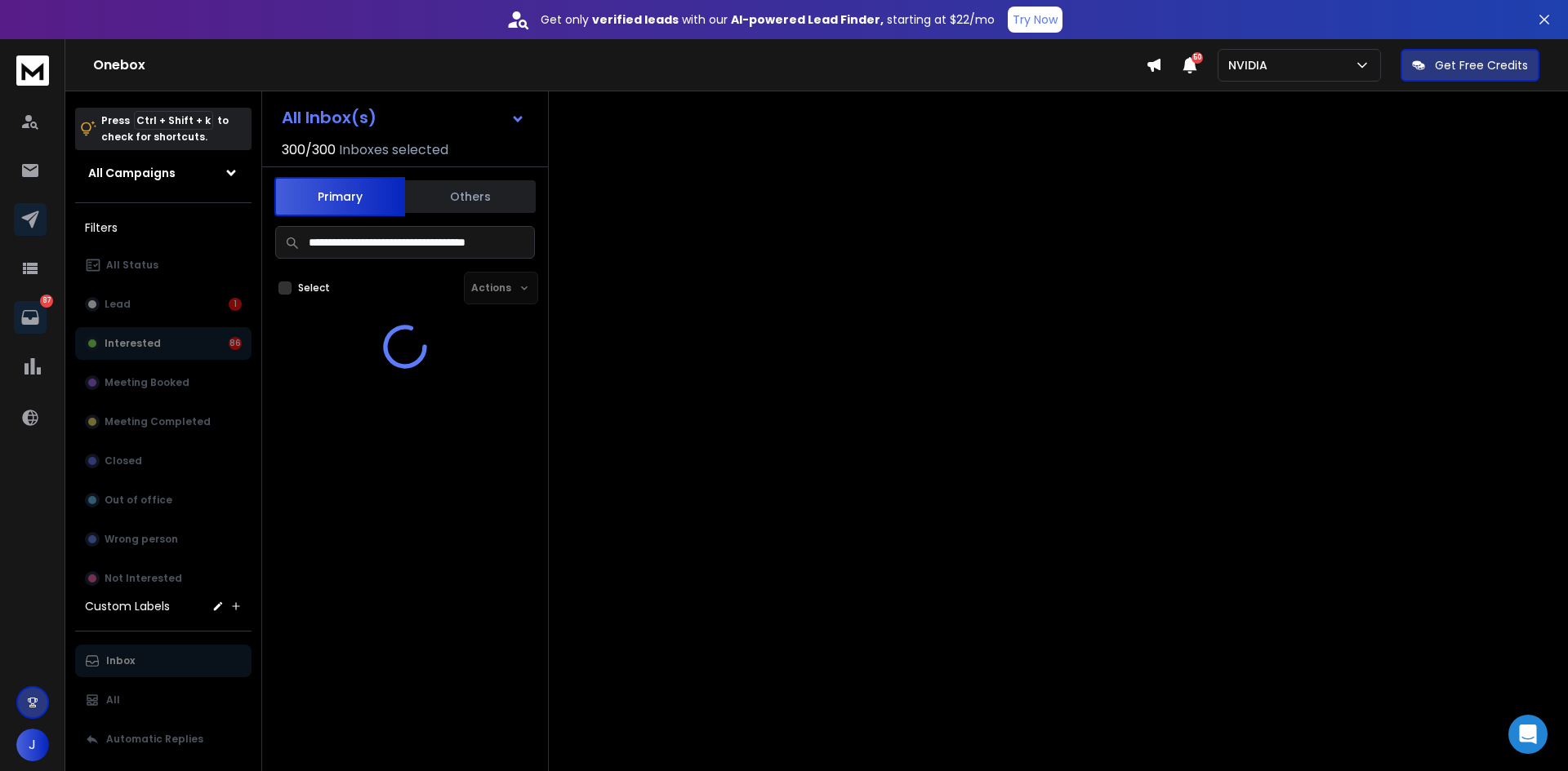
type input "**********"
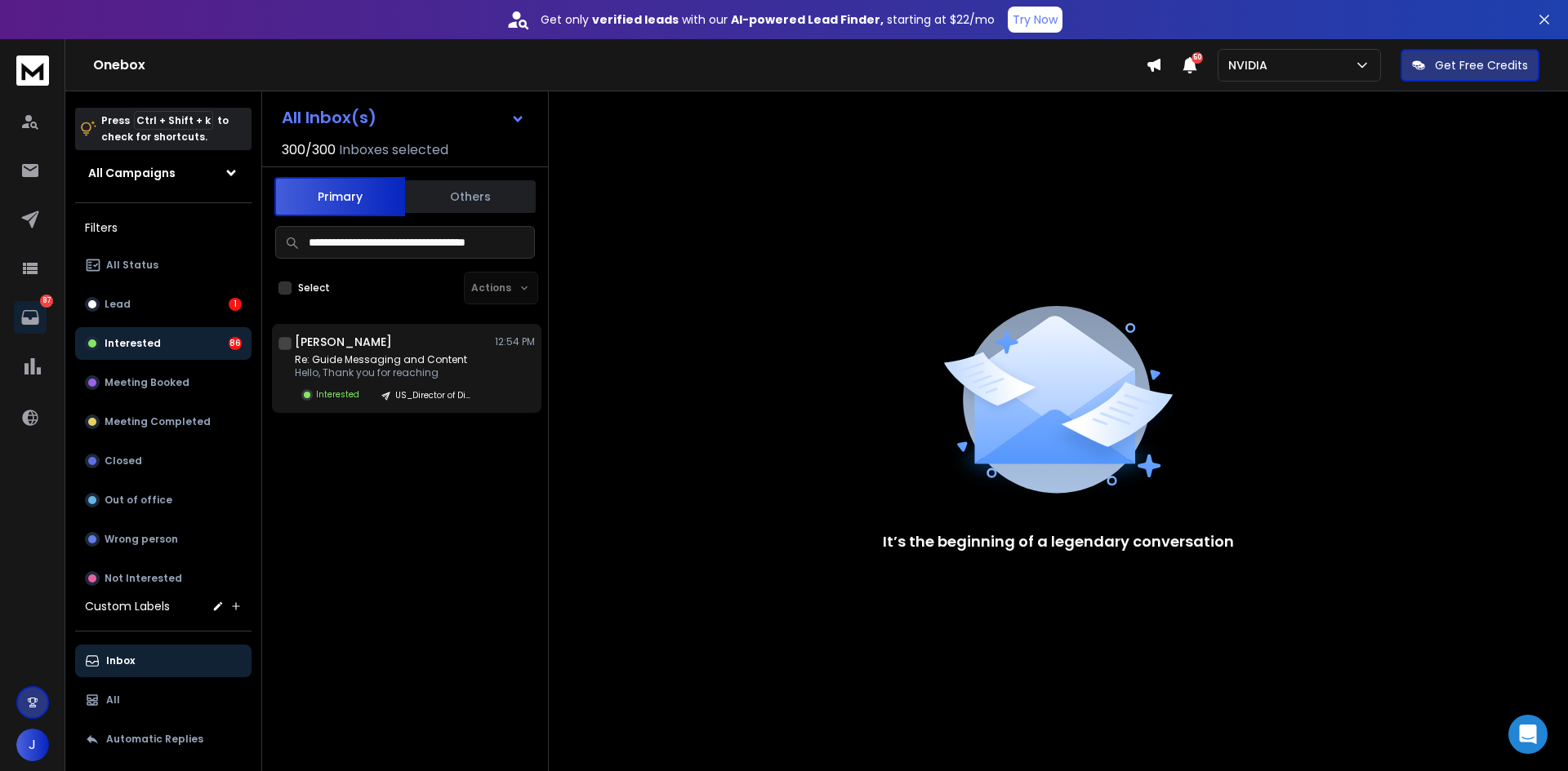
click at [410, 365] on p "Re: Guide Messaging and Content" at bounding box center [388, 360] width 188 height 13
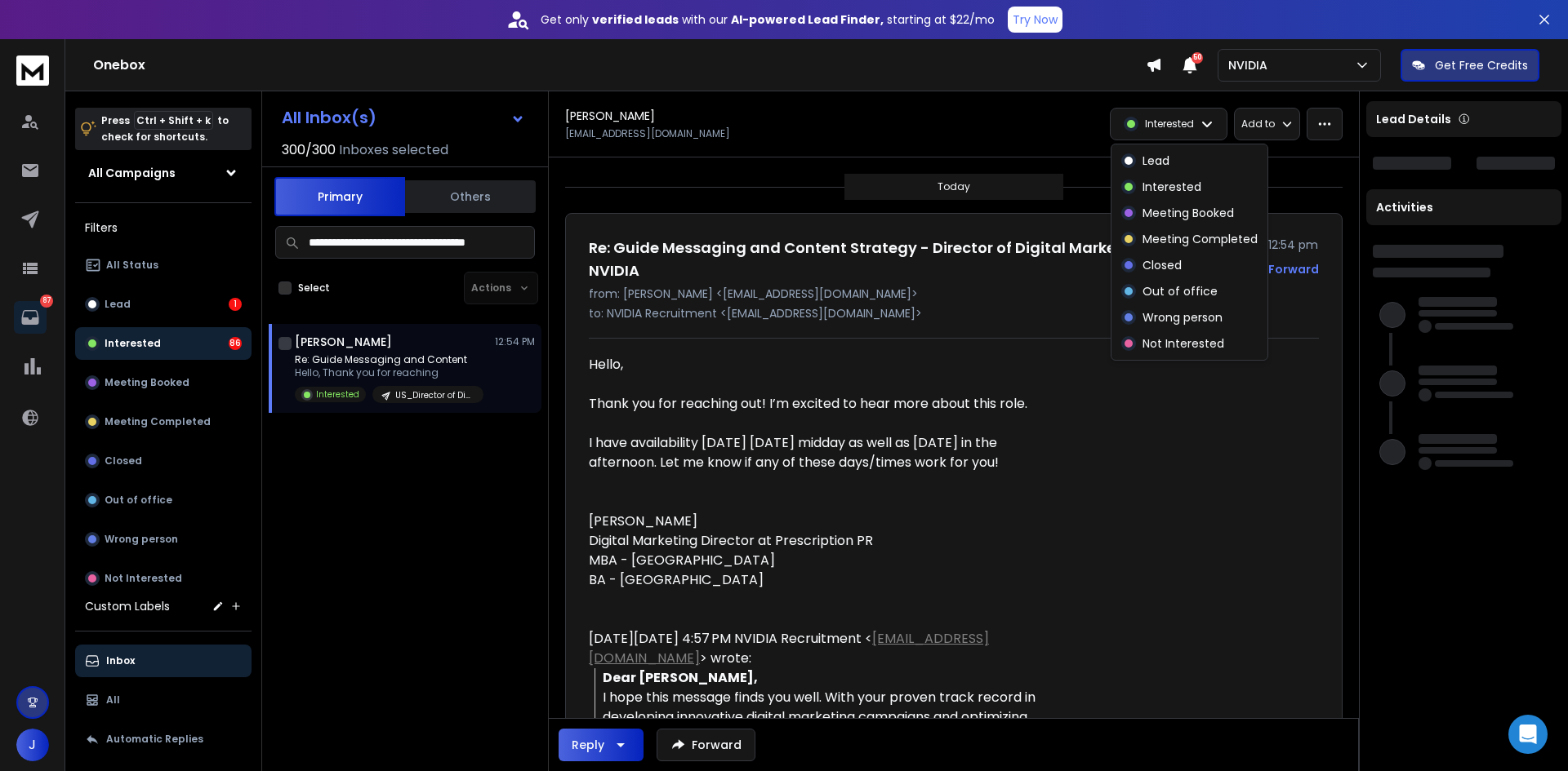
click at [1155, 121] on p "Interested" at bounding box center [1169, 124] width 49 height 13
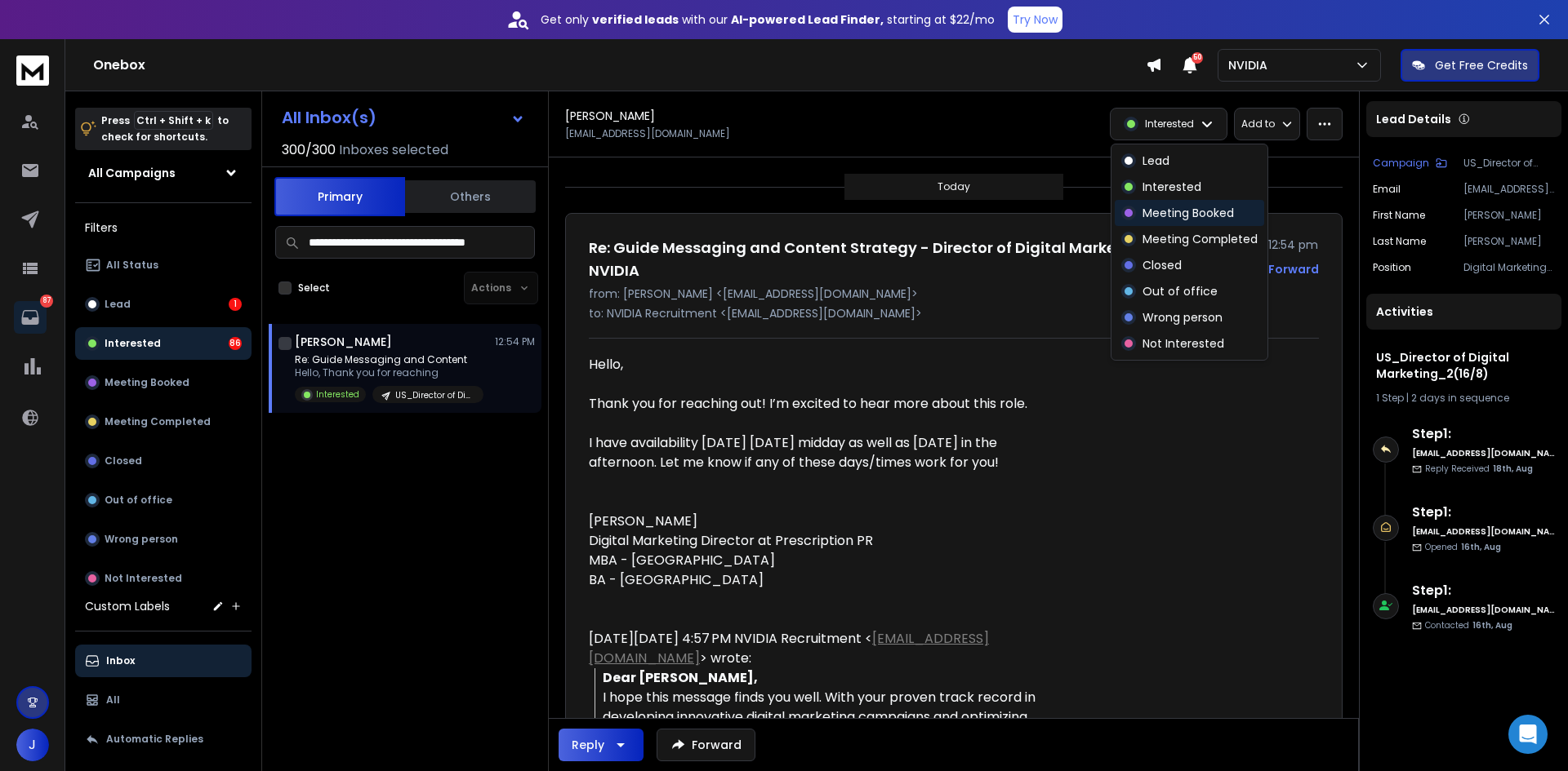
click at [1189, 206] on p "Meeting Booked" at bounding box center [1189, 212] width 92 height 17
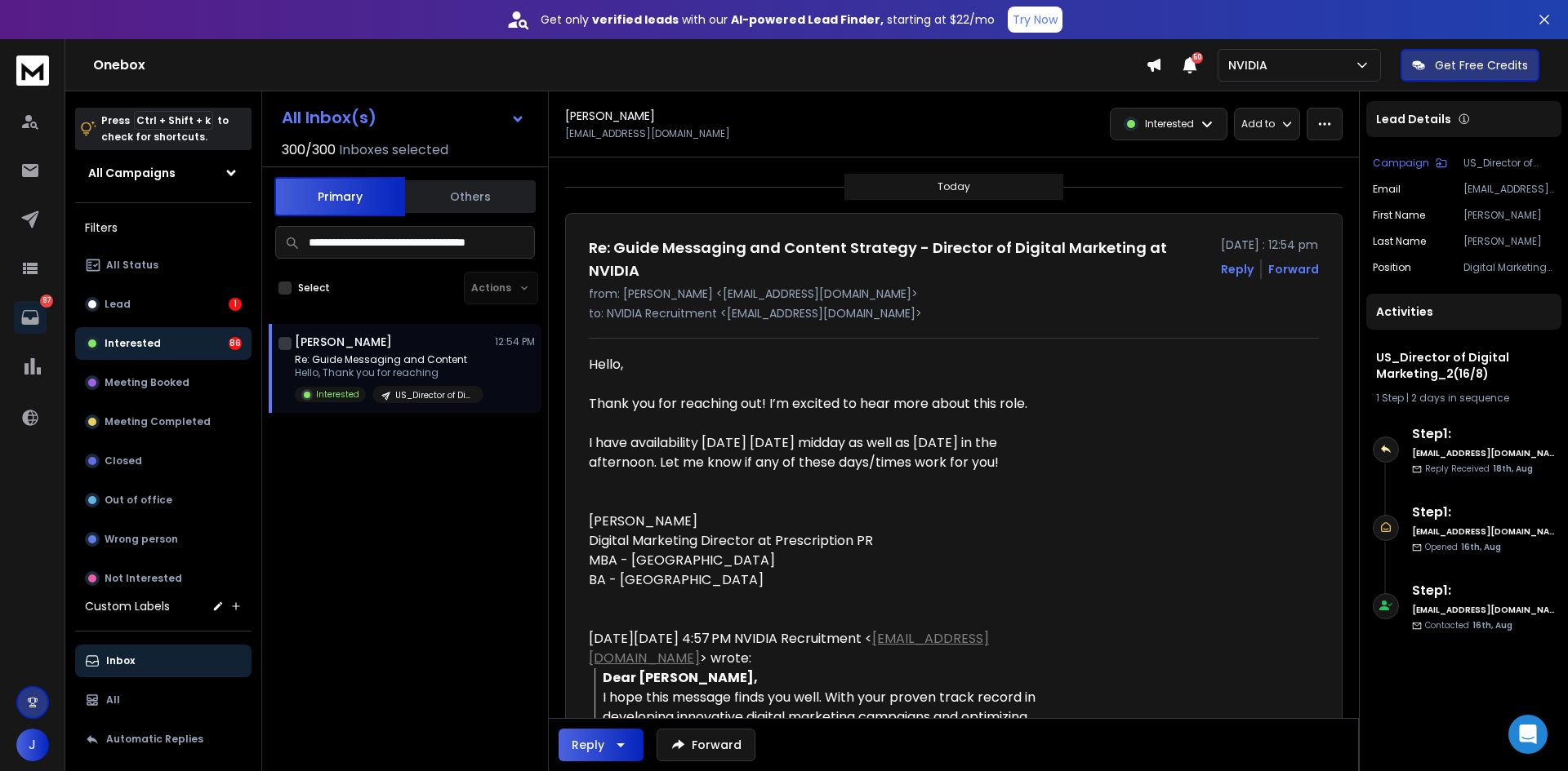
click at [495, 237] on input "**********" at bounding box center [405, 242] width 259 height 32
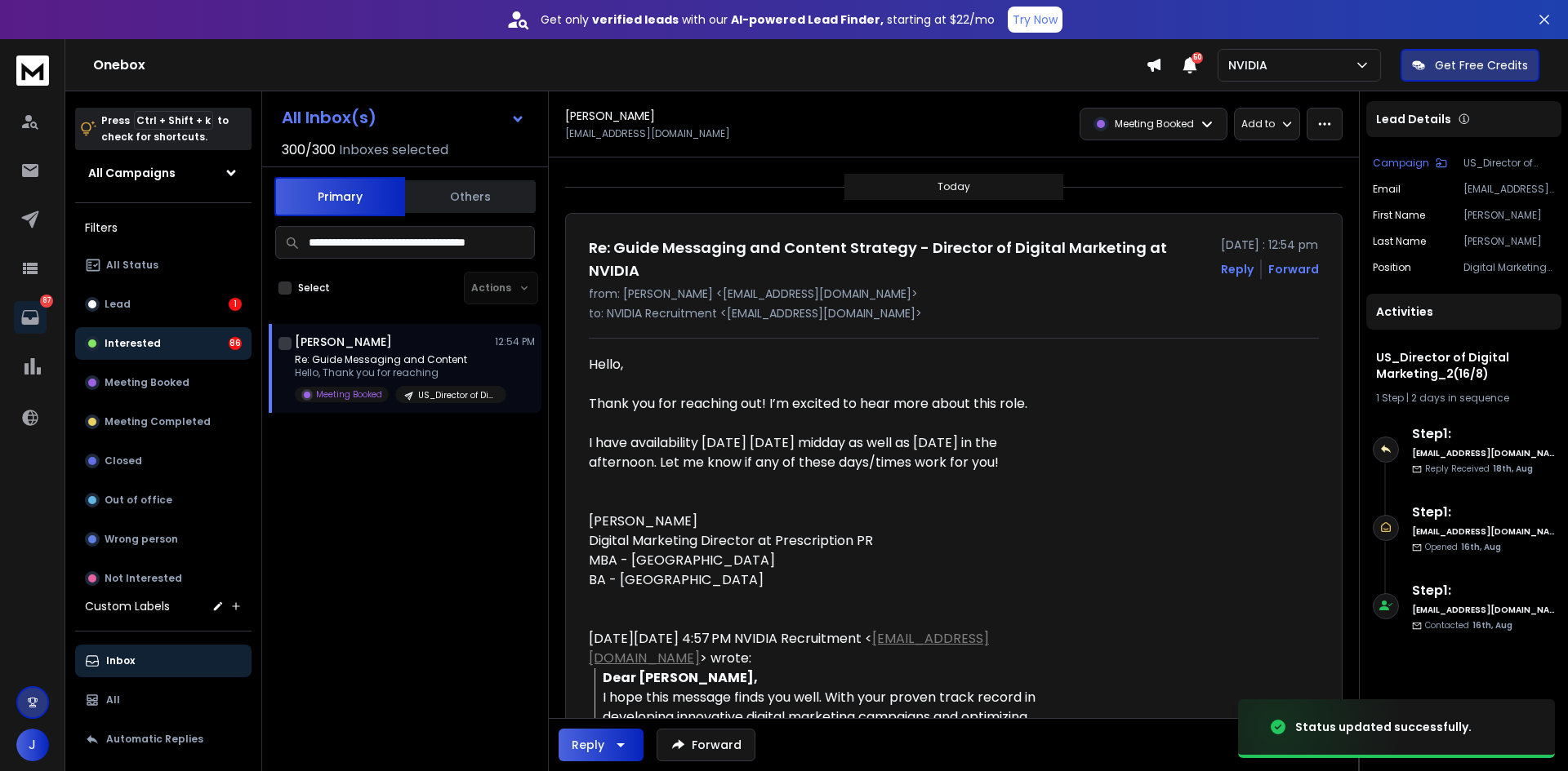
click at [495, 237] on input "**********" at bounding box center [405, 242] width 259 height 32
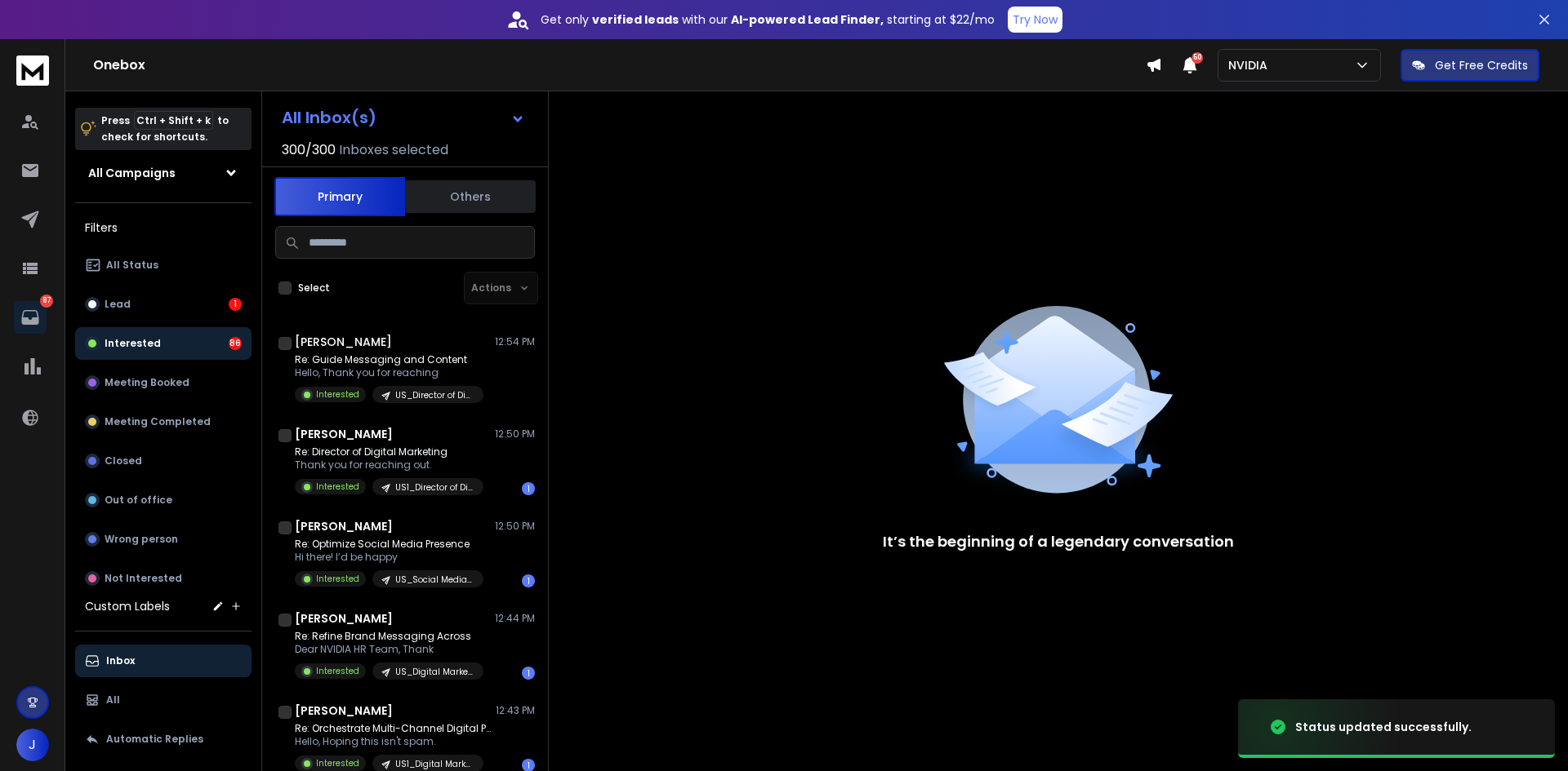
click at [458, 339] on div "[PERSON_NAME] 12:54 PM" at bounding box center [414, 342] width 240 height 17
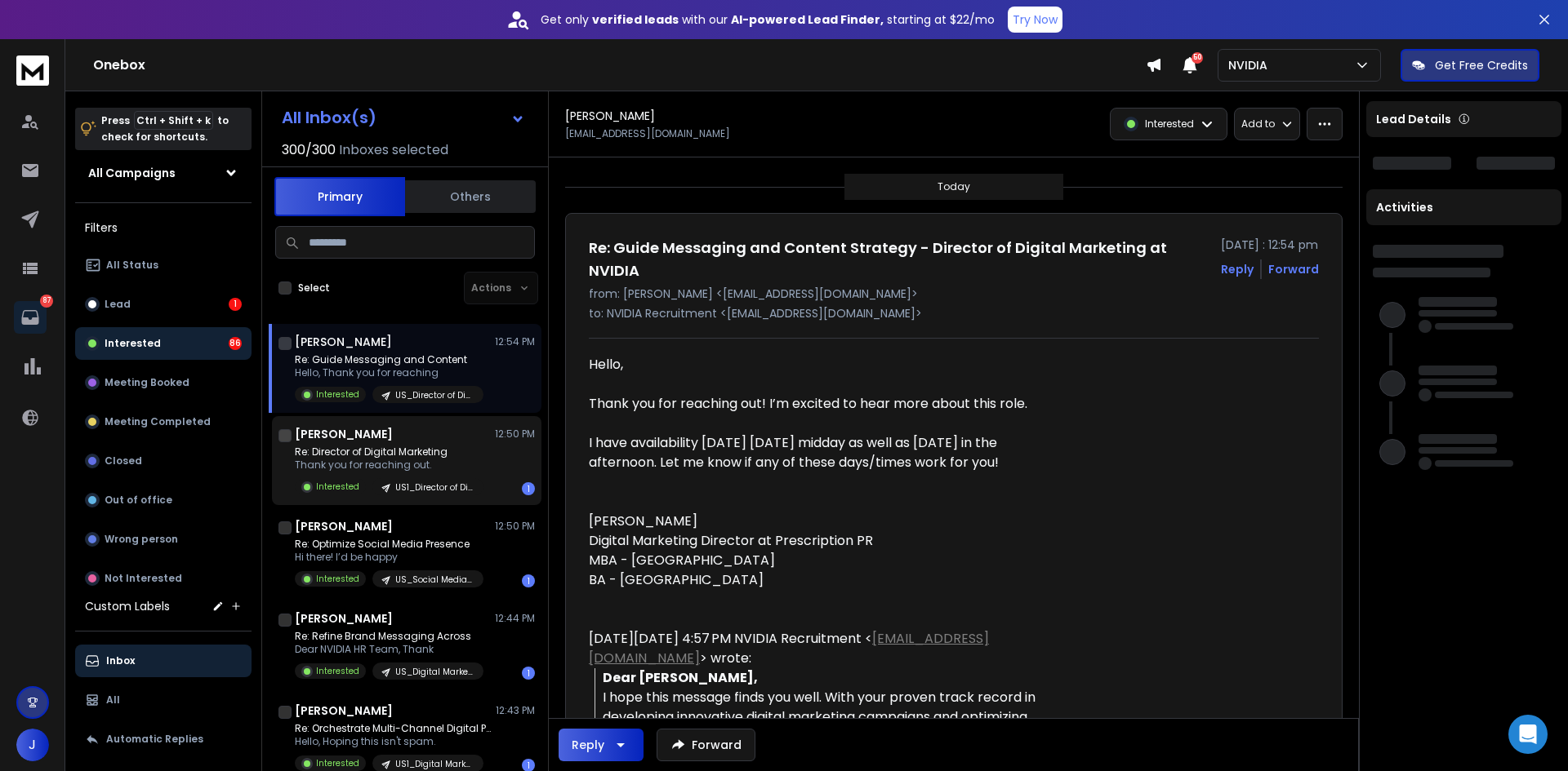
click at [424, 432] on div "jouvan laali 12:50 PM" at bounding box center [414, 434] width 240 height 17
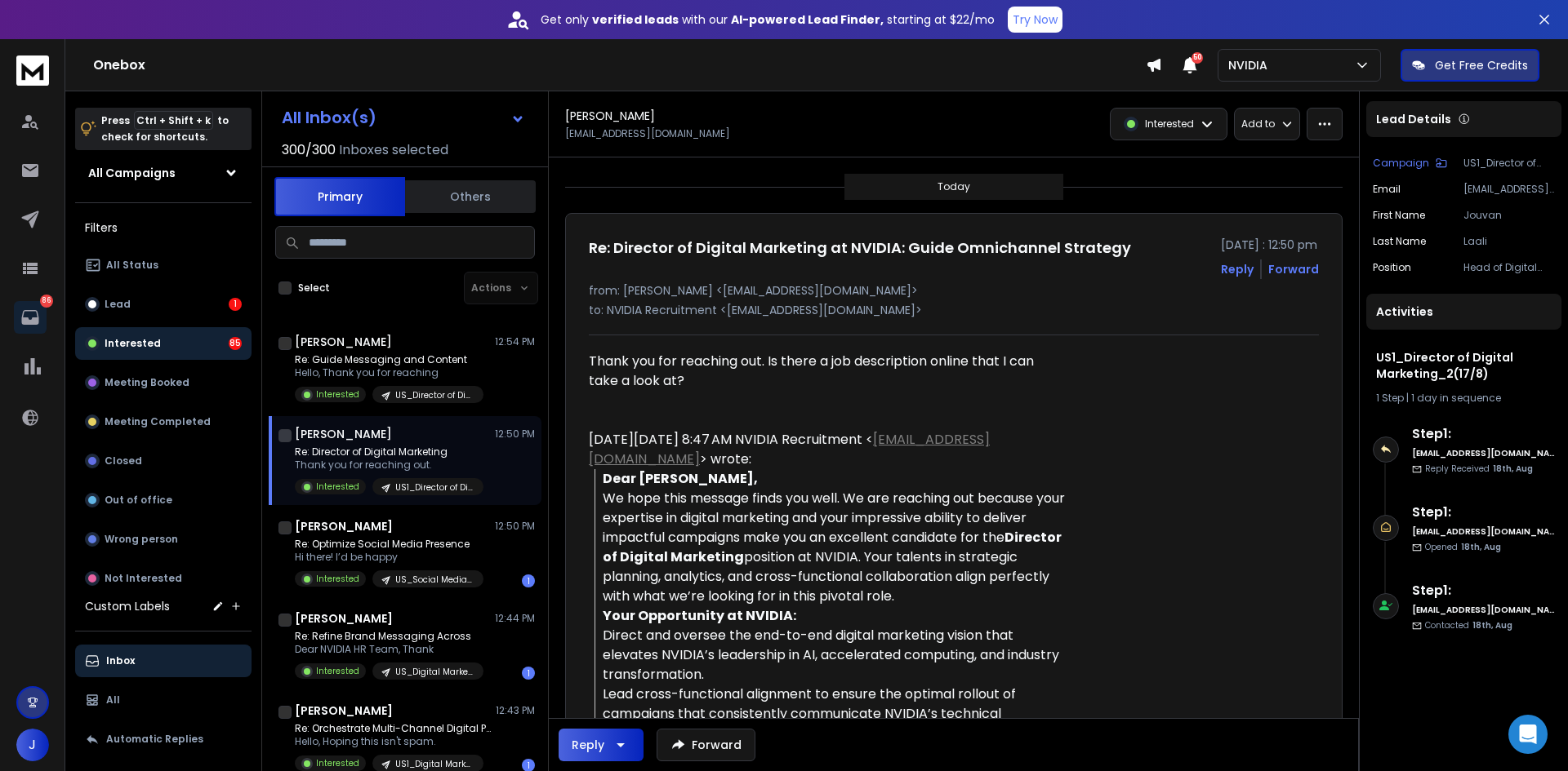
drag, startPoint x: 840, startPoint y: 315, endPoint x: 725, endPoint y: 314, distance: 115.0
click at [725, 314] on p "to: NVIDIA Recruitment <[EMAIL_ADDRESS][DOMAIN_NAME]>" at bounding box center [954, 310] width 730 height 17
copy p "[EMAIL_ADDRESS][DOMAIN_NAME]"
click at [412, 258] on input at bounding box center [405, 242] width 259 height 32
paste input "**********"
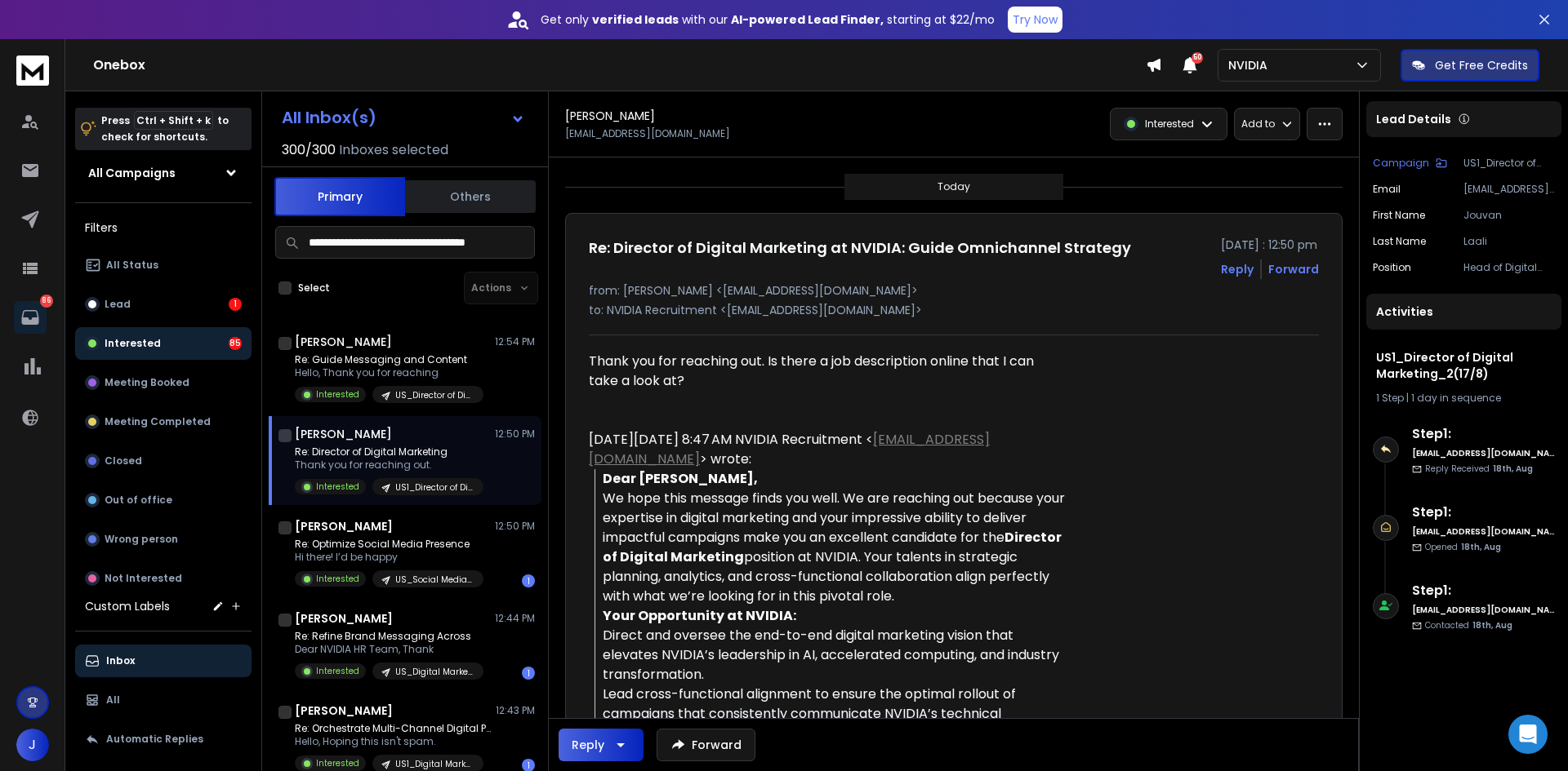
scroll to position [0, 3]
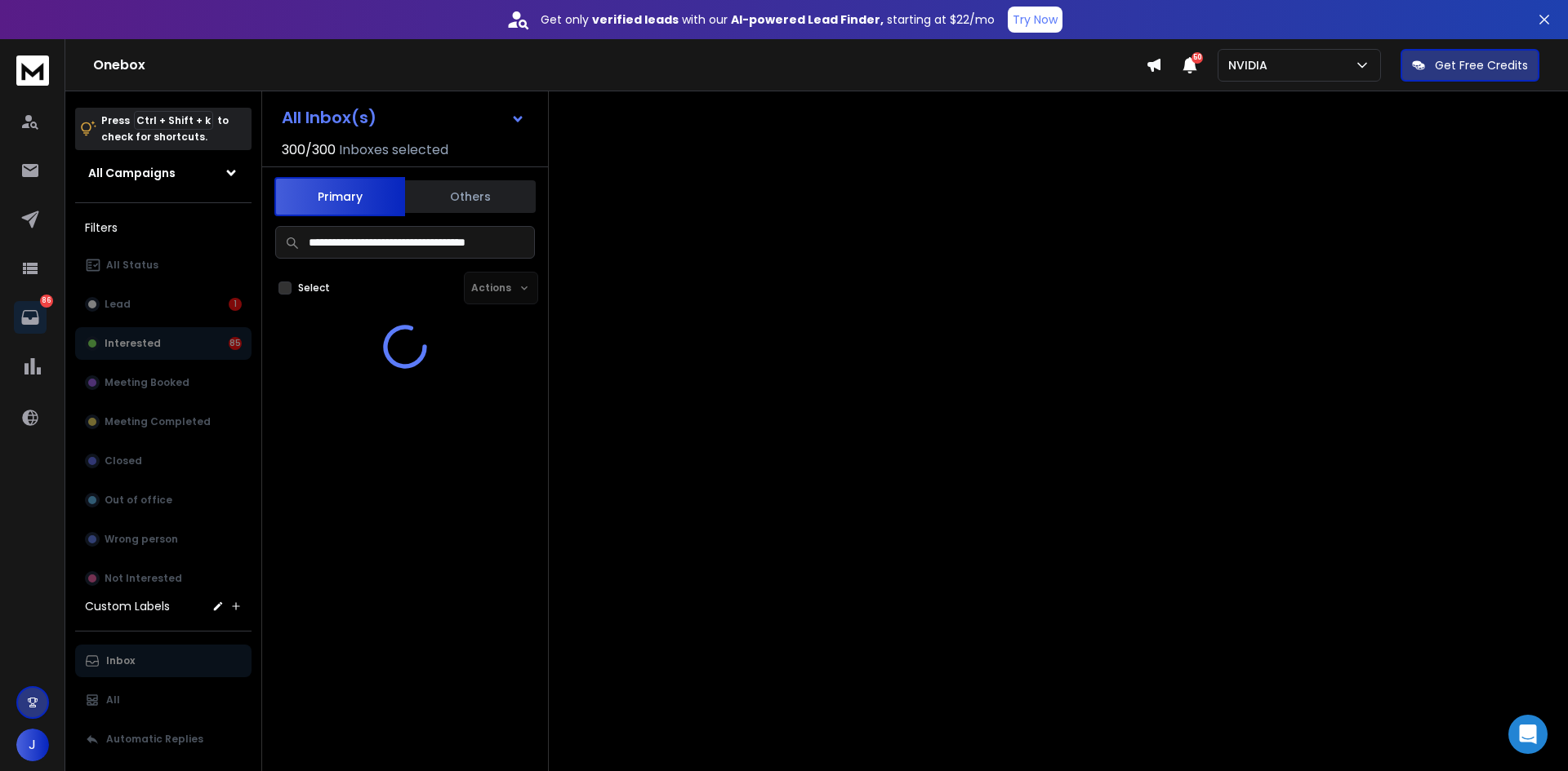
type input "**********"
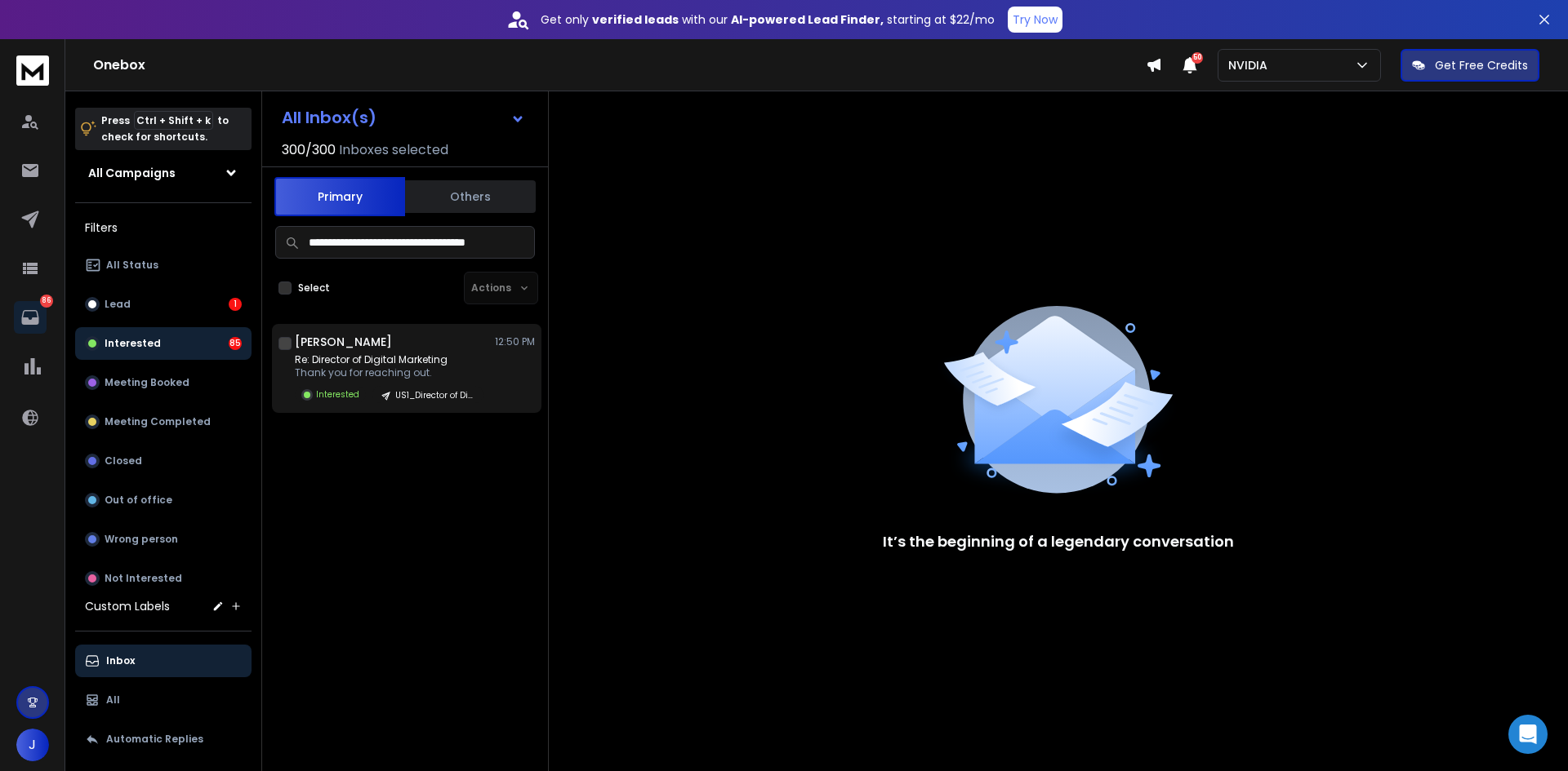
click at [433, 365] on p "Re: Director of Digital Marketing" at bounding box center [388, 360] width 188 height 13
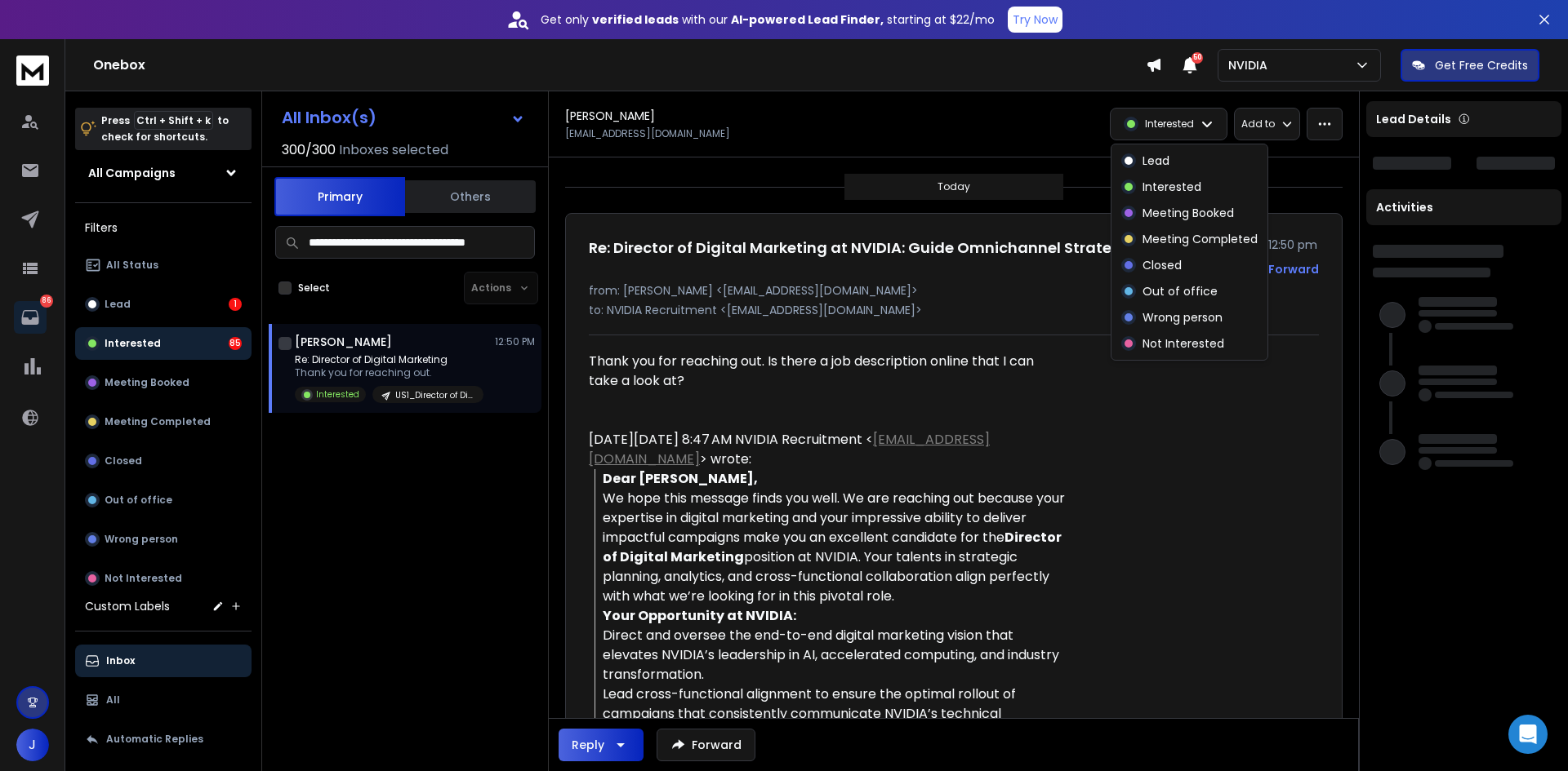
click at [1122, 125] on div "Interested" at bounding box center [1168, 124] width 116 height 31
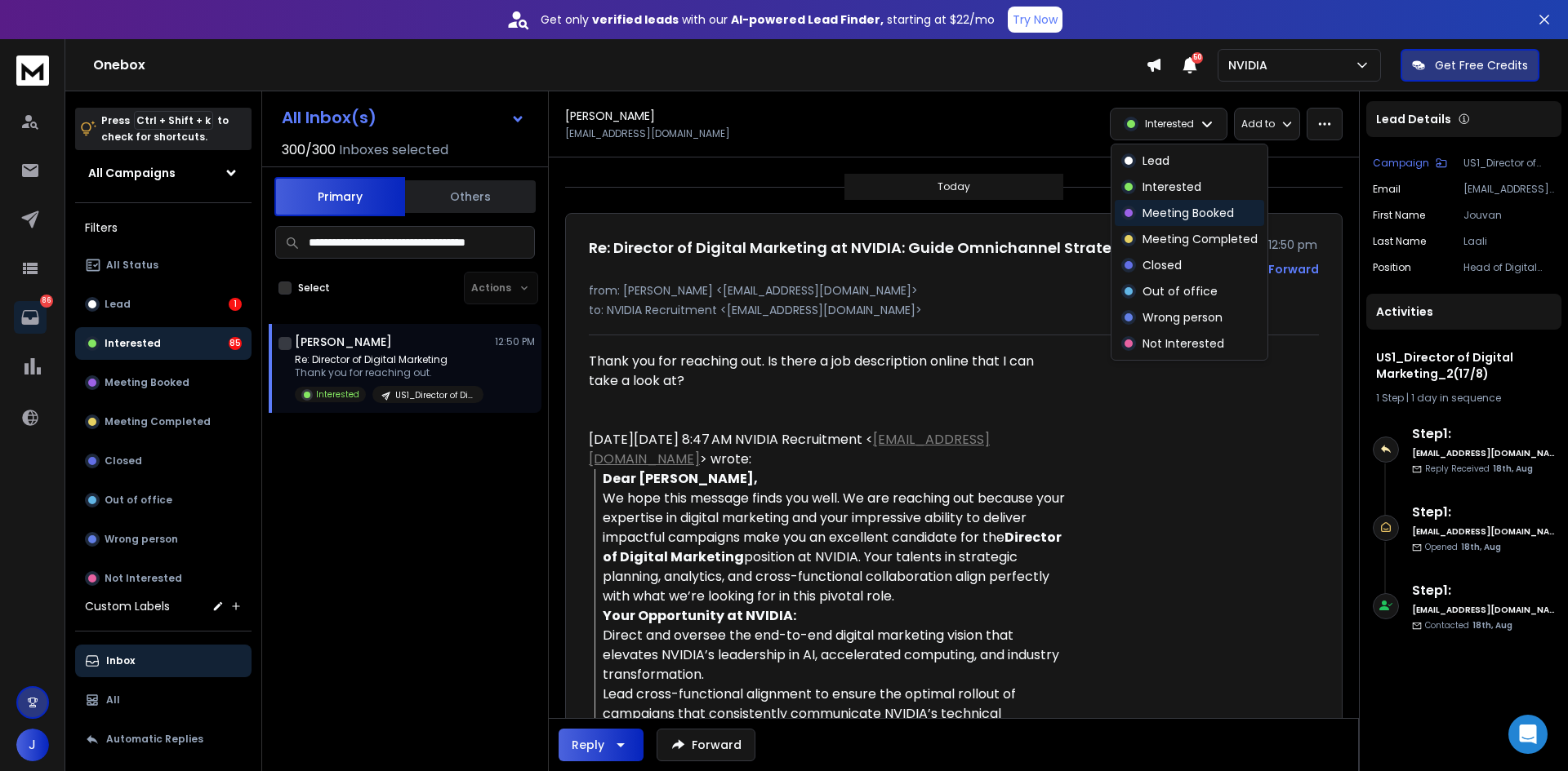
click at [1188, 217] on p "Meeting Booked" at bounding box center [1189, 212] width 92 height 17
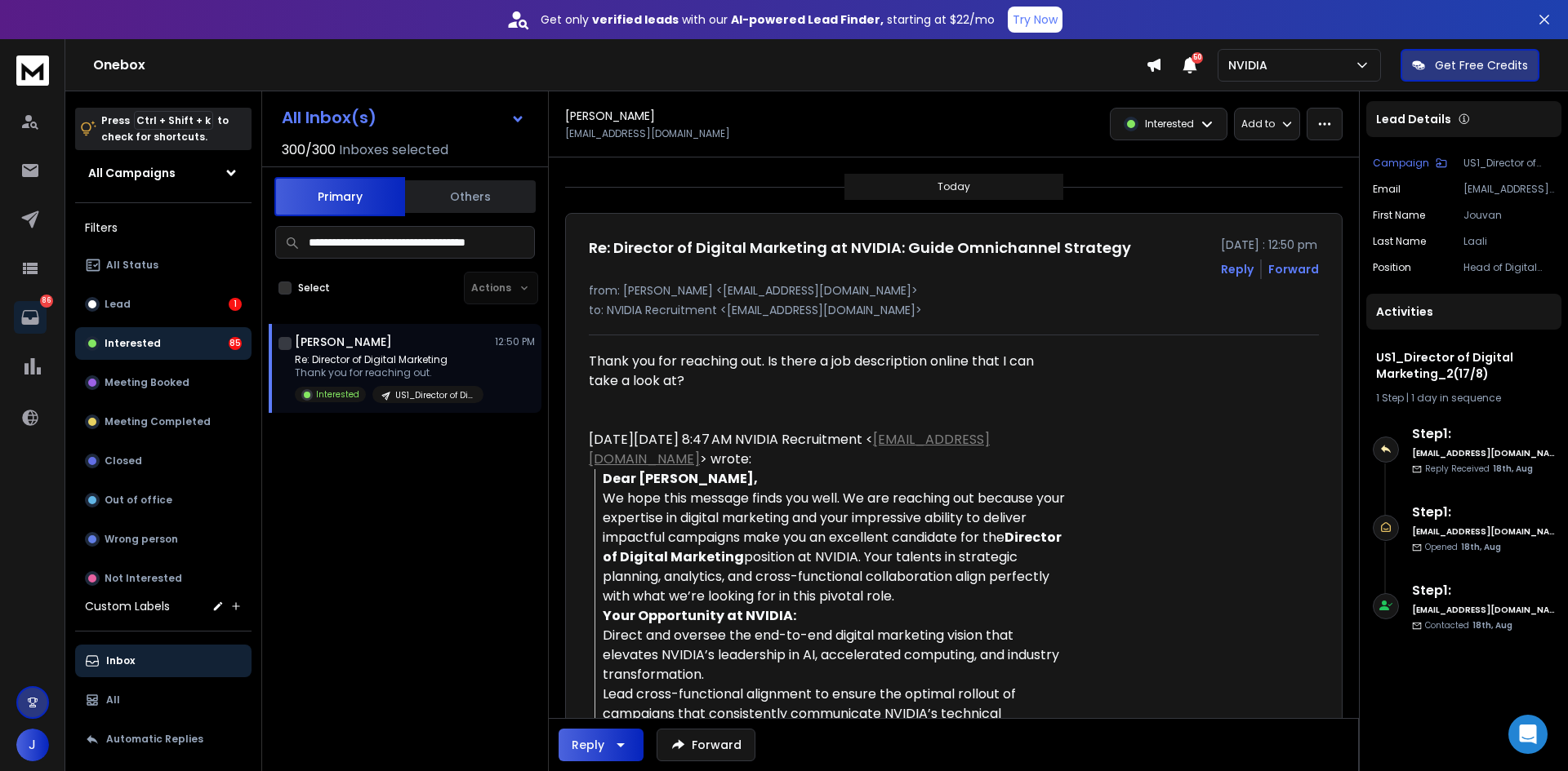
click at [424, 233] on input "**********" at bounding box center [405, 242] width 259 height 32
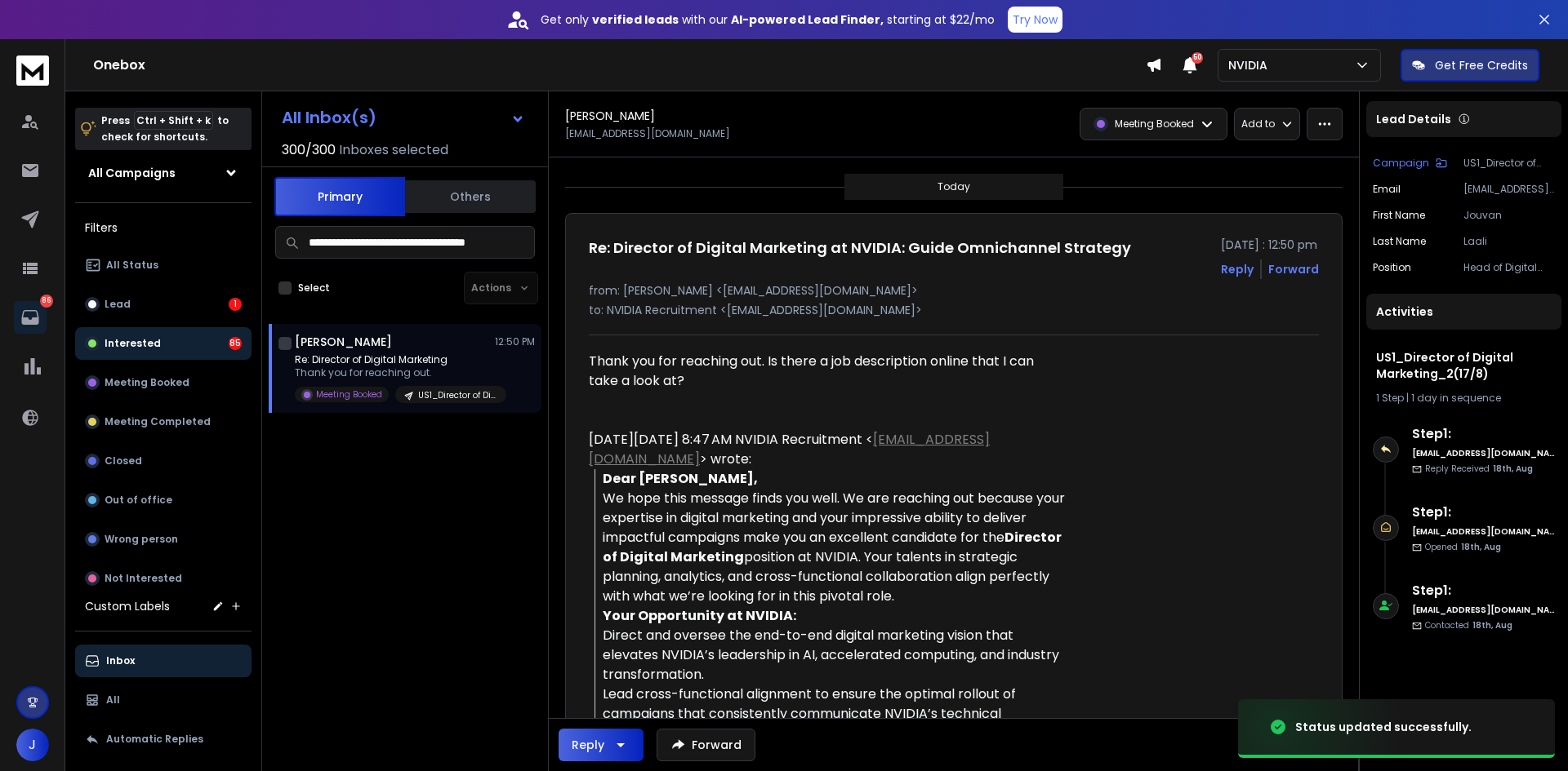
click at [423, 234] on input "**********" at bounding box center [405, 242] width 259 height 32
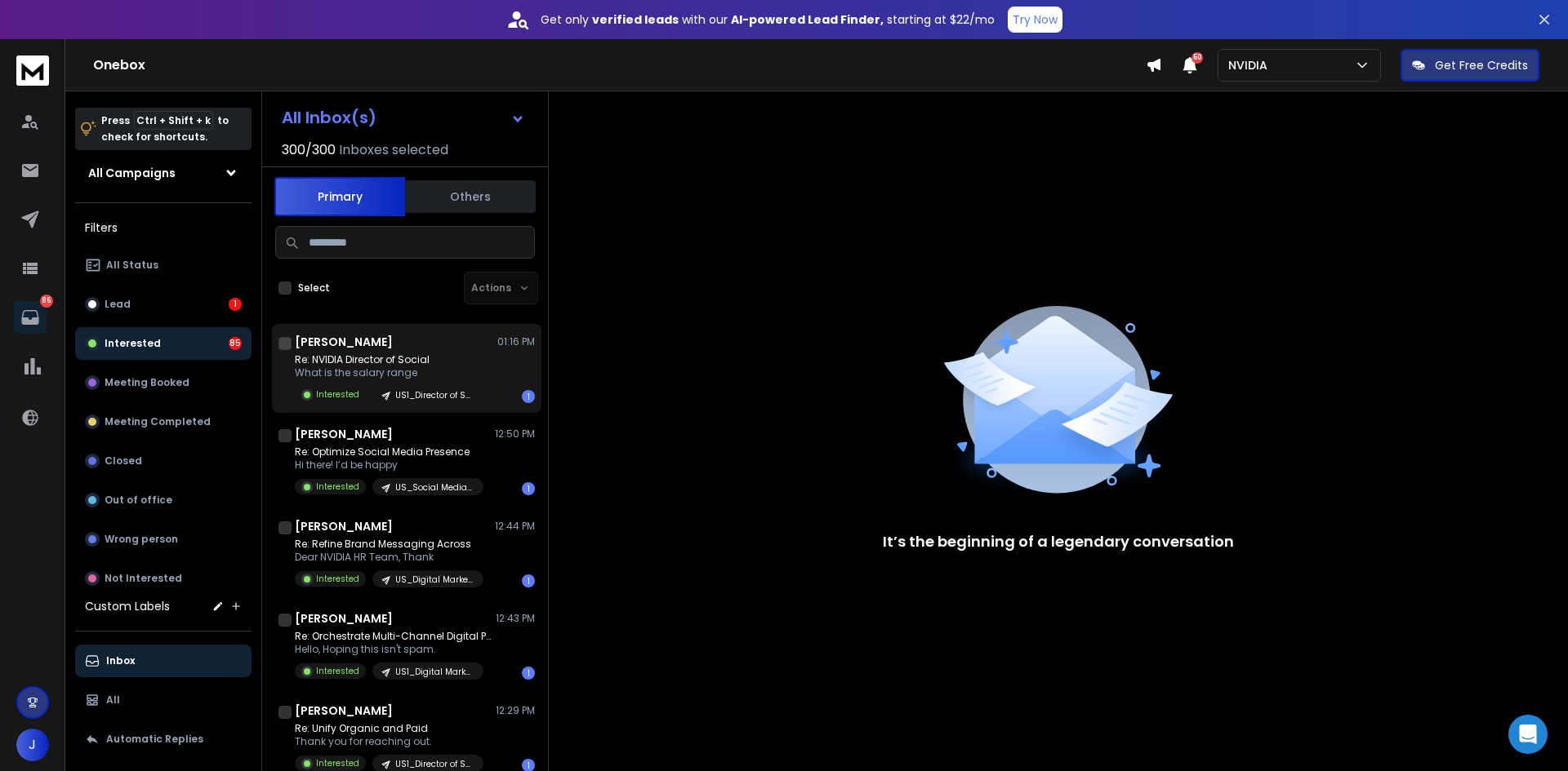
click at [381, 355] on p "Re: NVIDIA Director of Social" at bounding box center [388, 360] width 188 height 13
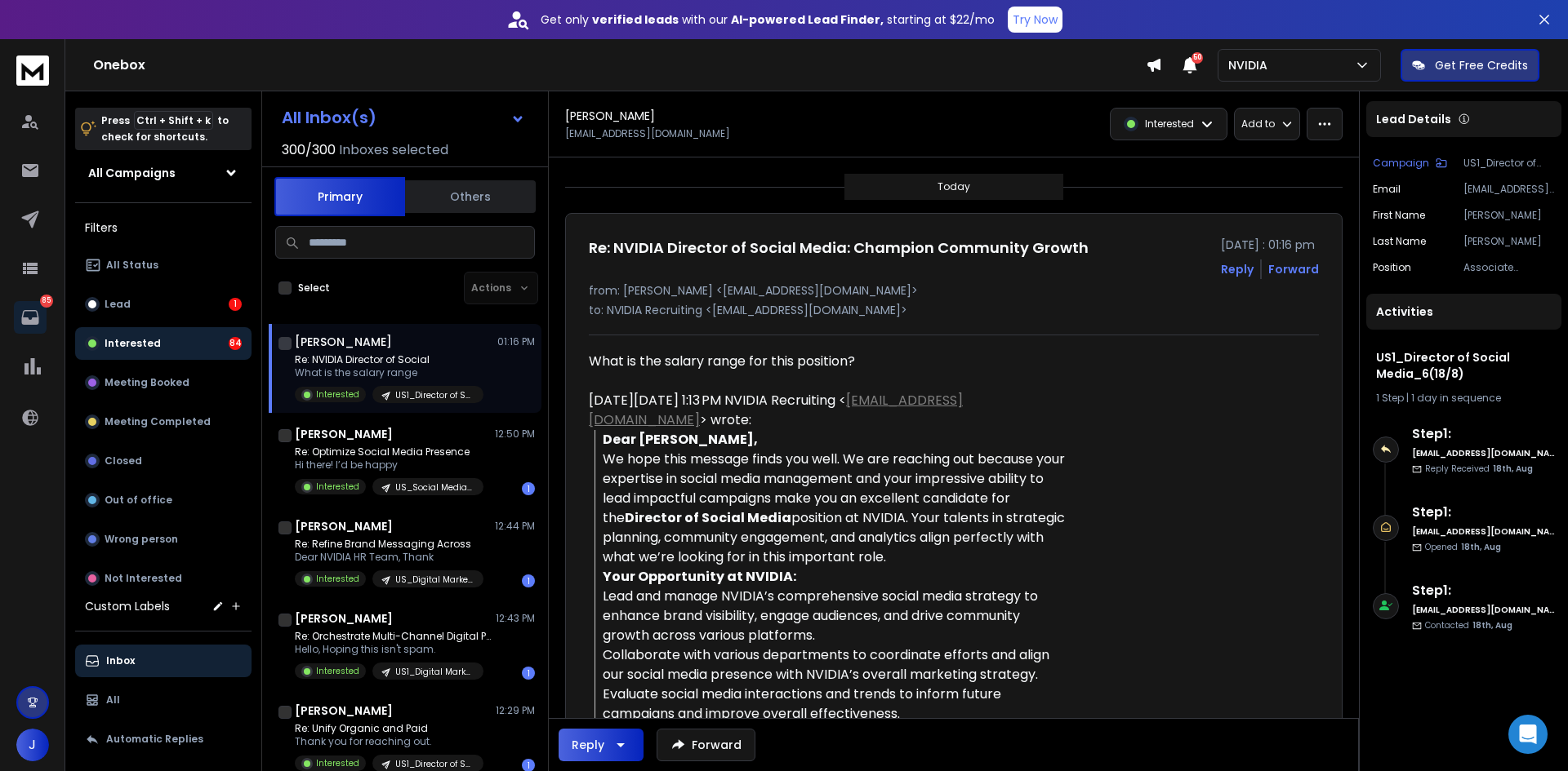
drag, startPoint x: 963, startPoint y: 307, endPoint x: 714, endPoint y: 314, distance: 249.1
click at [714, 314] on p "to: NVIDIA Recruiting <[EMAIL_ADDRESS][DOMAIN_NAME]>" at bounding box center [954, 310] width 730 height 17
copy p "[EMAIL_ADDRESS][DOMAIN_NAME]"
click at [980, 503] on div "We hope this message finds you well. We are reaching out because your expertise…" at bounding box center [834, 508] width 463 height 118
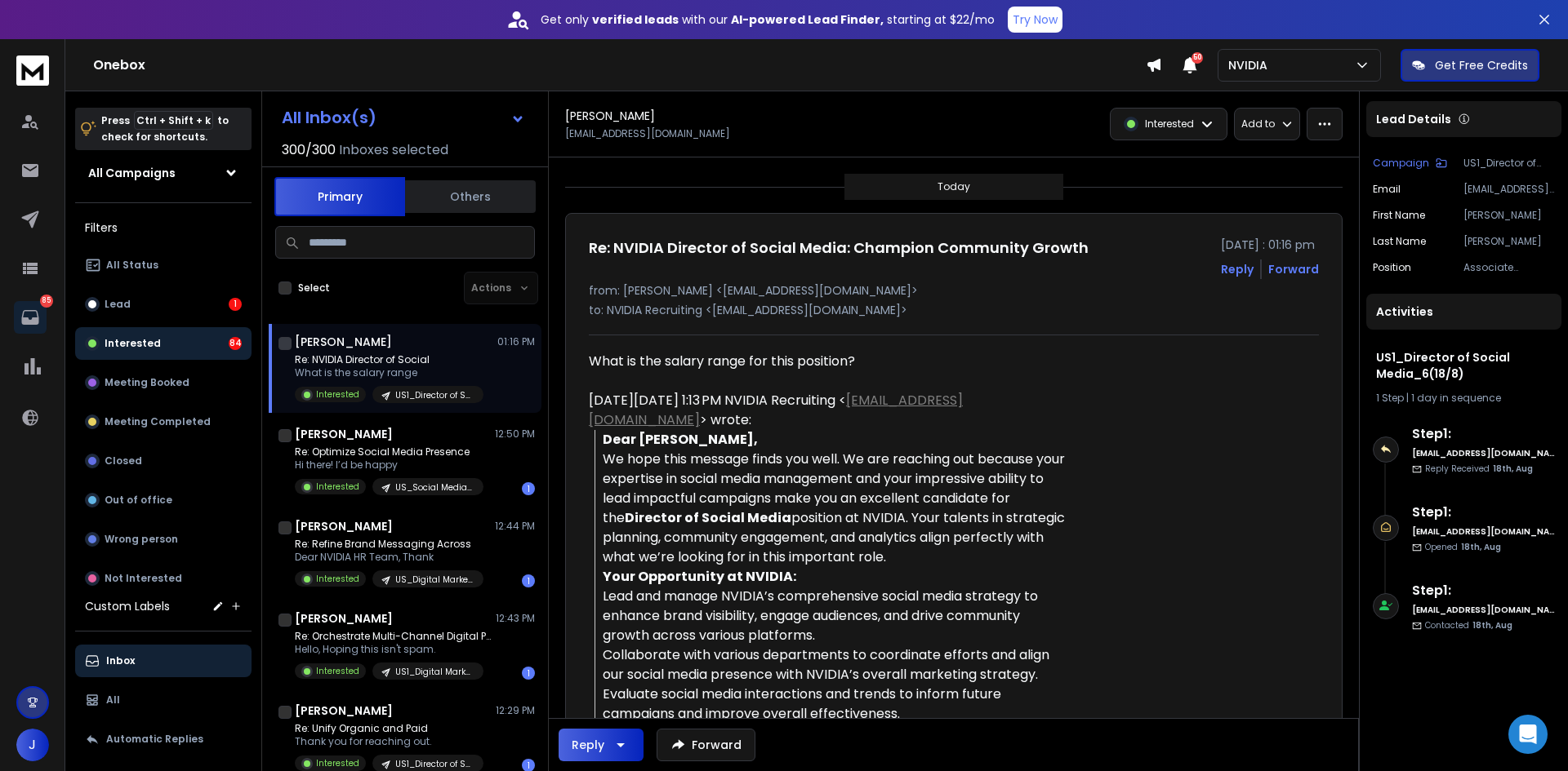
click at [1159, 140] on div "[PERSON_NAME] [PERSON_NAME] [EMAIL_ADDRESS][DOMAIN_NAME] Interested Add to Inte…" at bounding box center [954, 125] width 810 height 66
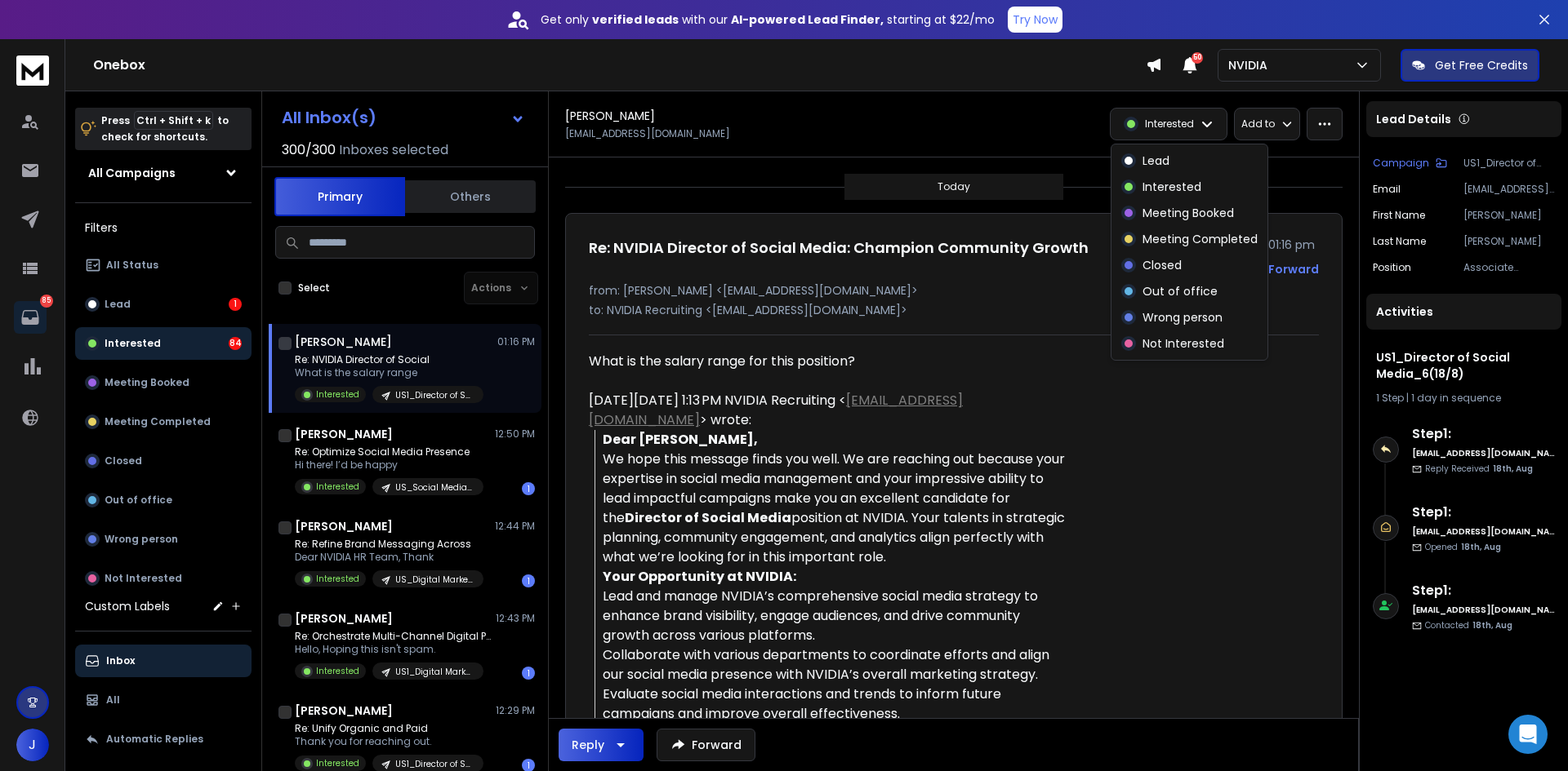
click at [1173, 129] on p "Interested" at bounding box center [1169, 124] width 49 height 13
click at [1184, 210] on p "Meeting Booked" at bounding box center [1189, 212] width 92 height 17
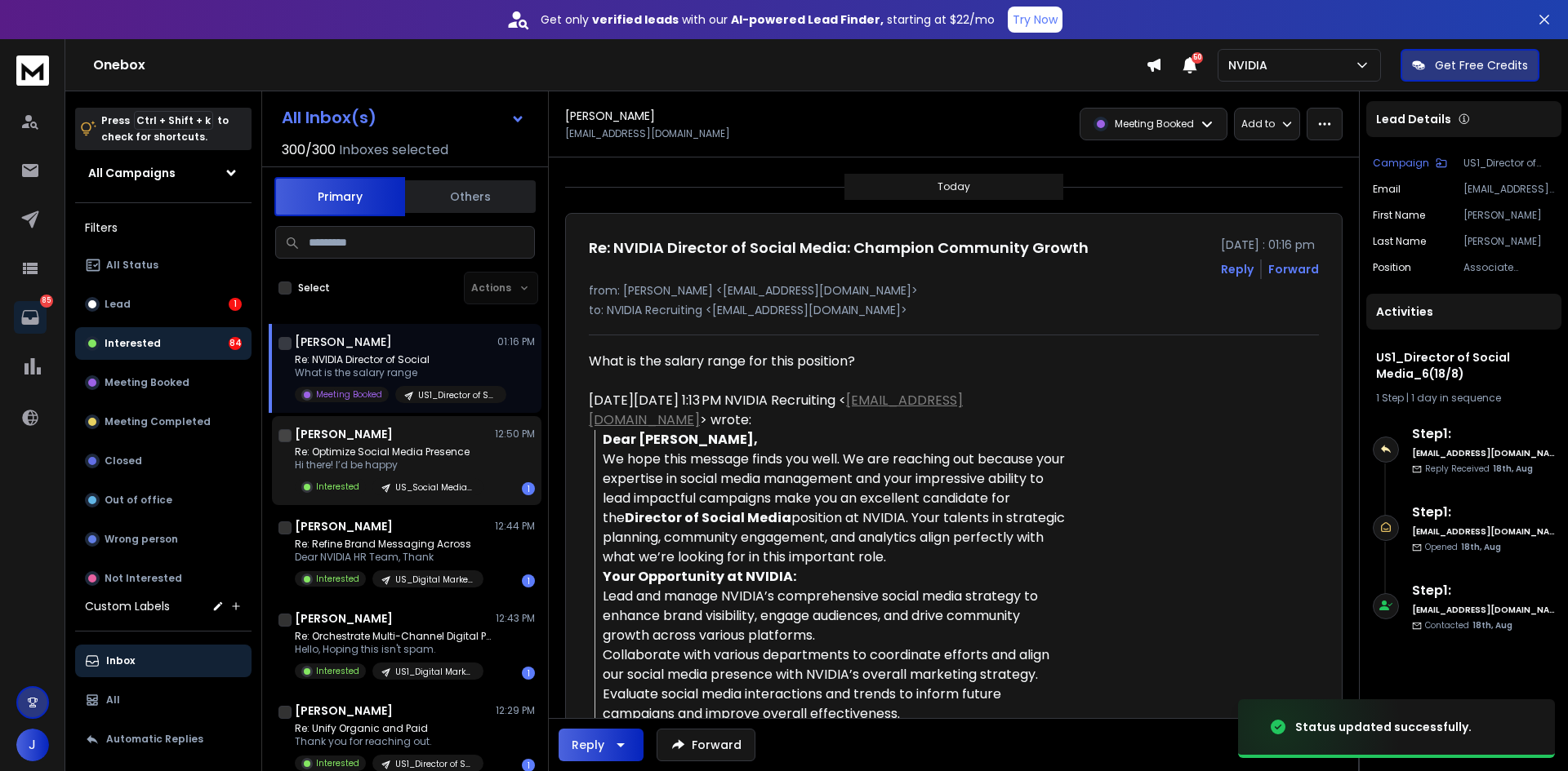
click at [506, 452] on div "Re: Optimize Social Media Presence Hi there! I’d be happy Interested US_Social …" at bounding box center [414, 470] width 240 height 50
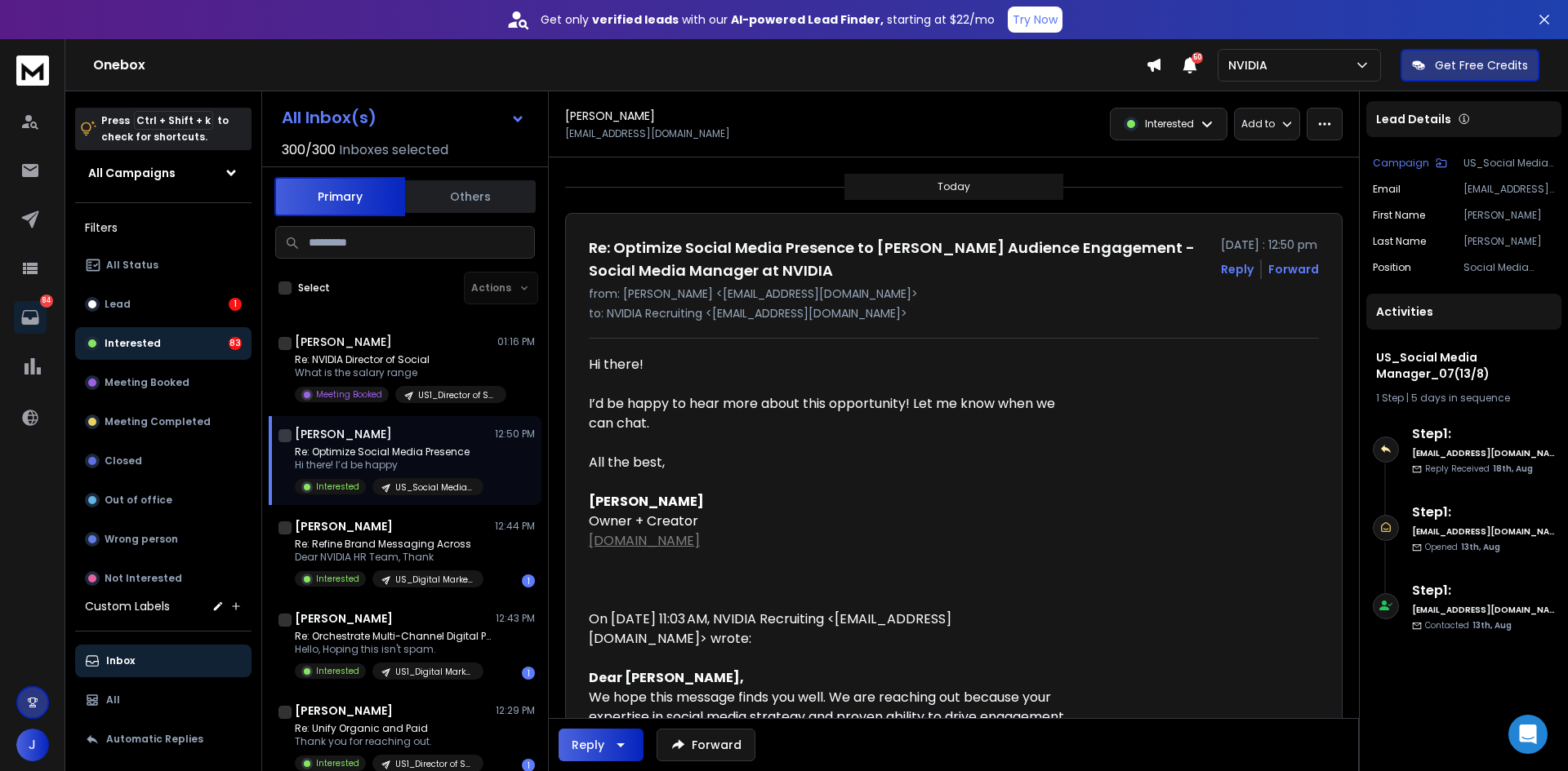
drag, startPoint x: 953, startPoint y: 312, endPoint x: 709, endPoint y: 323, distance: 244.2
copy p "<[EMAIL_ADDRESS][DOMAIN_NAME]"
click at [906, 320] on p "to: NVIDIA Recruiting <[EMAIL_ADDRESS][DOMAIN_NAME]>" at bounding box center [954, 313] width 730 height 17
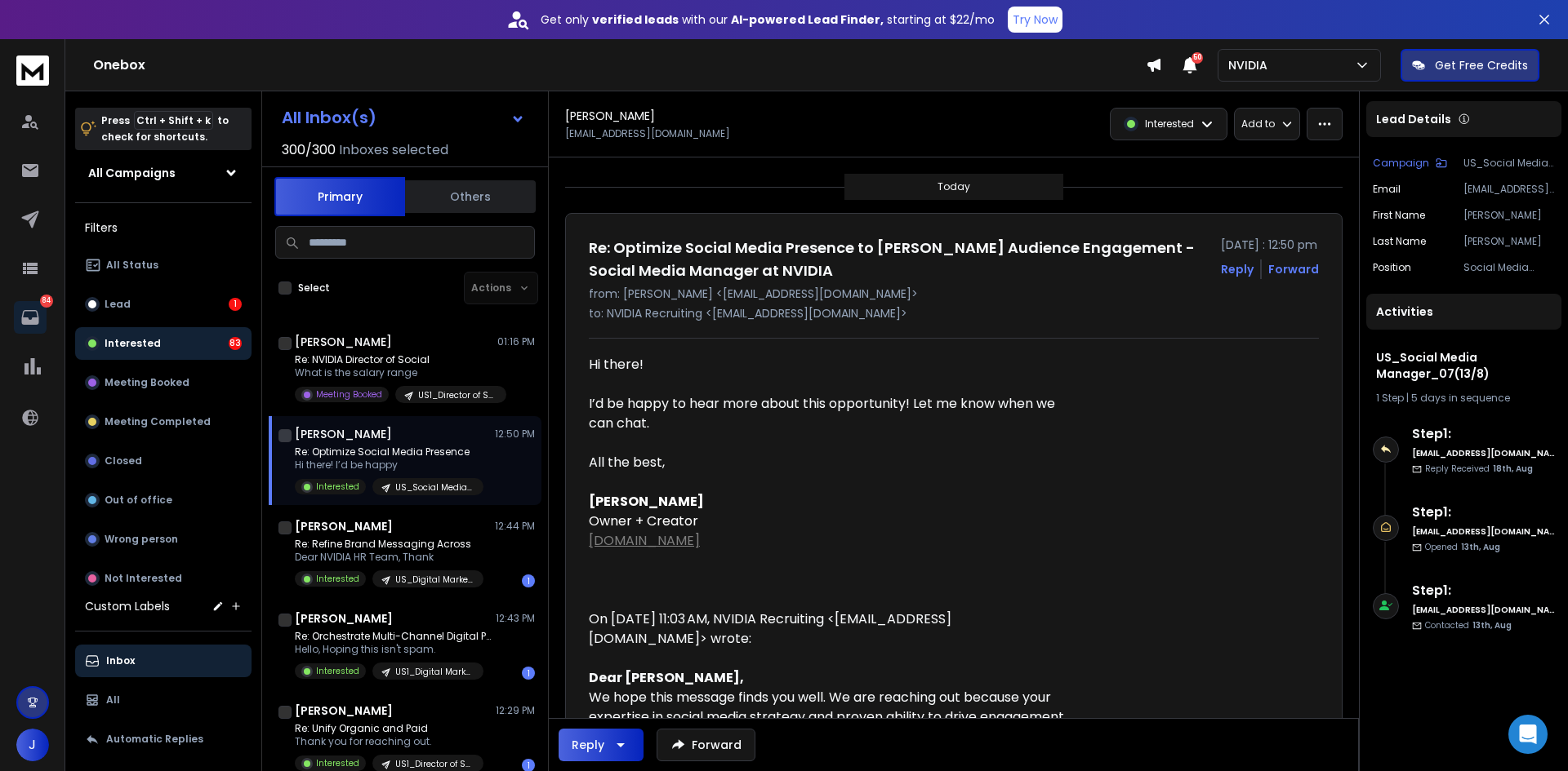
drag, startPoint x: 935, startPoint y: 316, endPoint x: 713, endPoint y: 324, distance: 222.1
copy p "[EMAIL_ADDRESS][DOMAIN_NAME]"
paste input "**********"
click at [435, 245] on input at bounding box center [405, 242] width 259 height 32
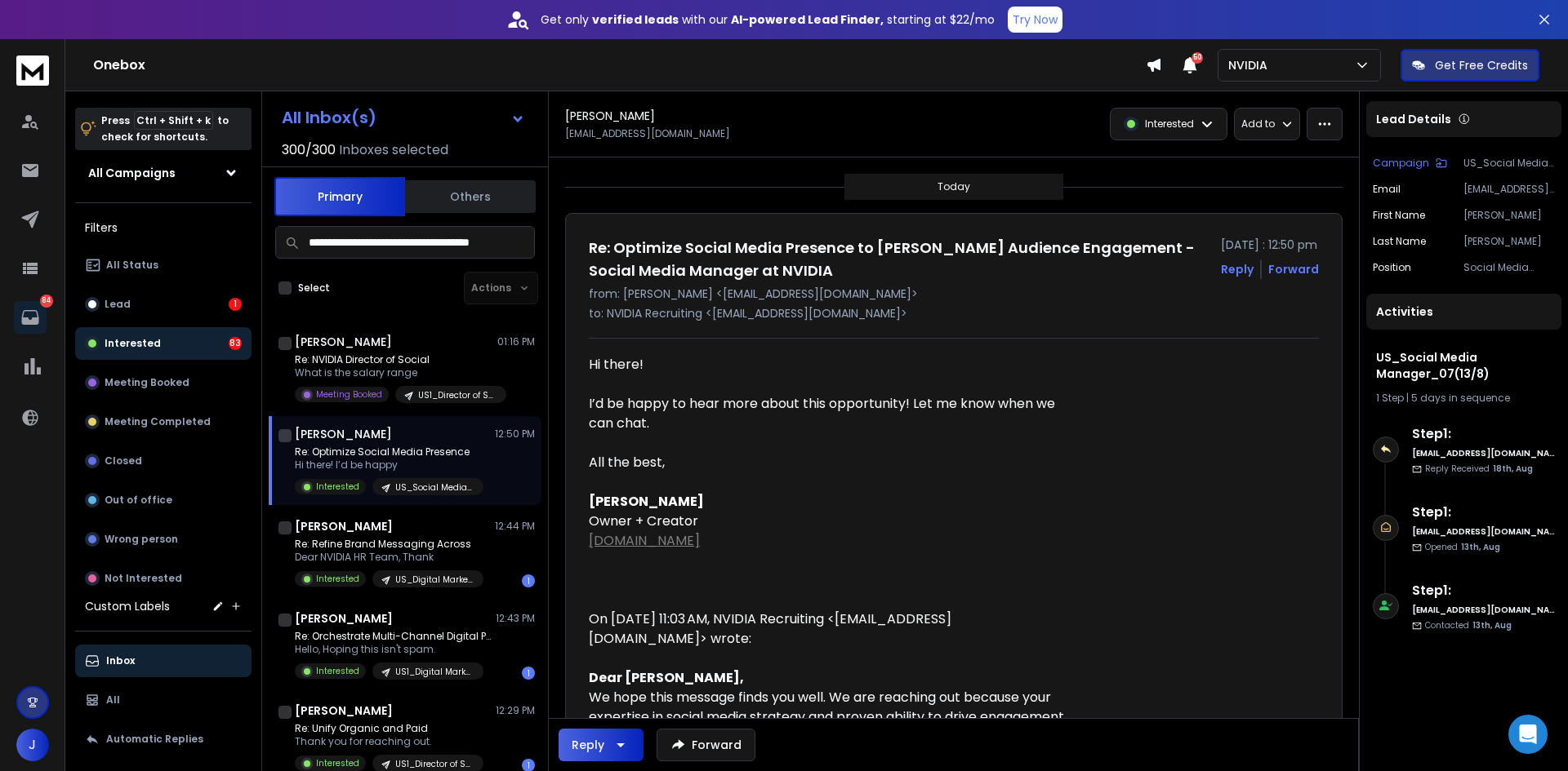
scroll to position [0, 23]
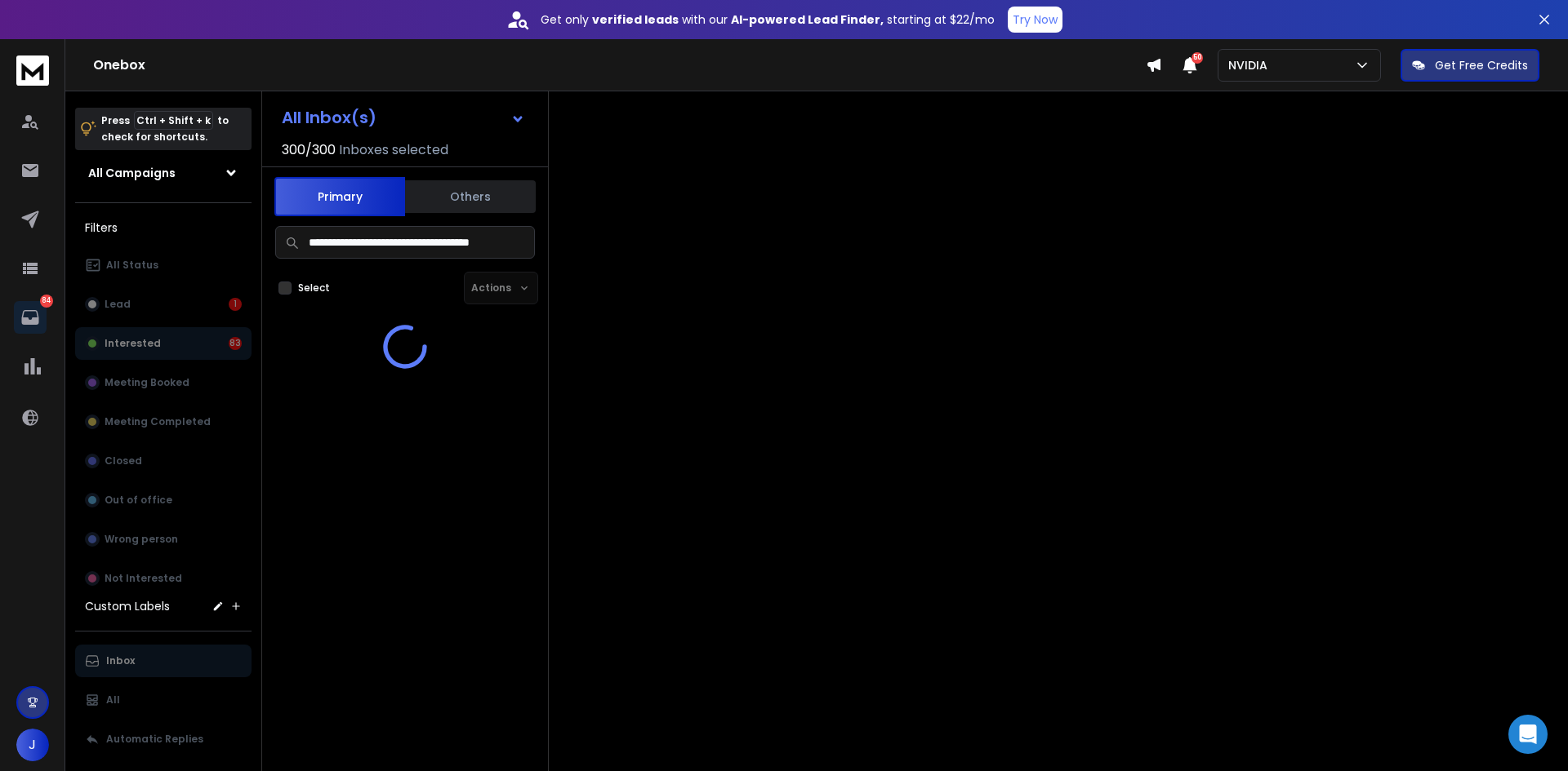
type input "**********"
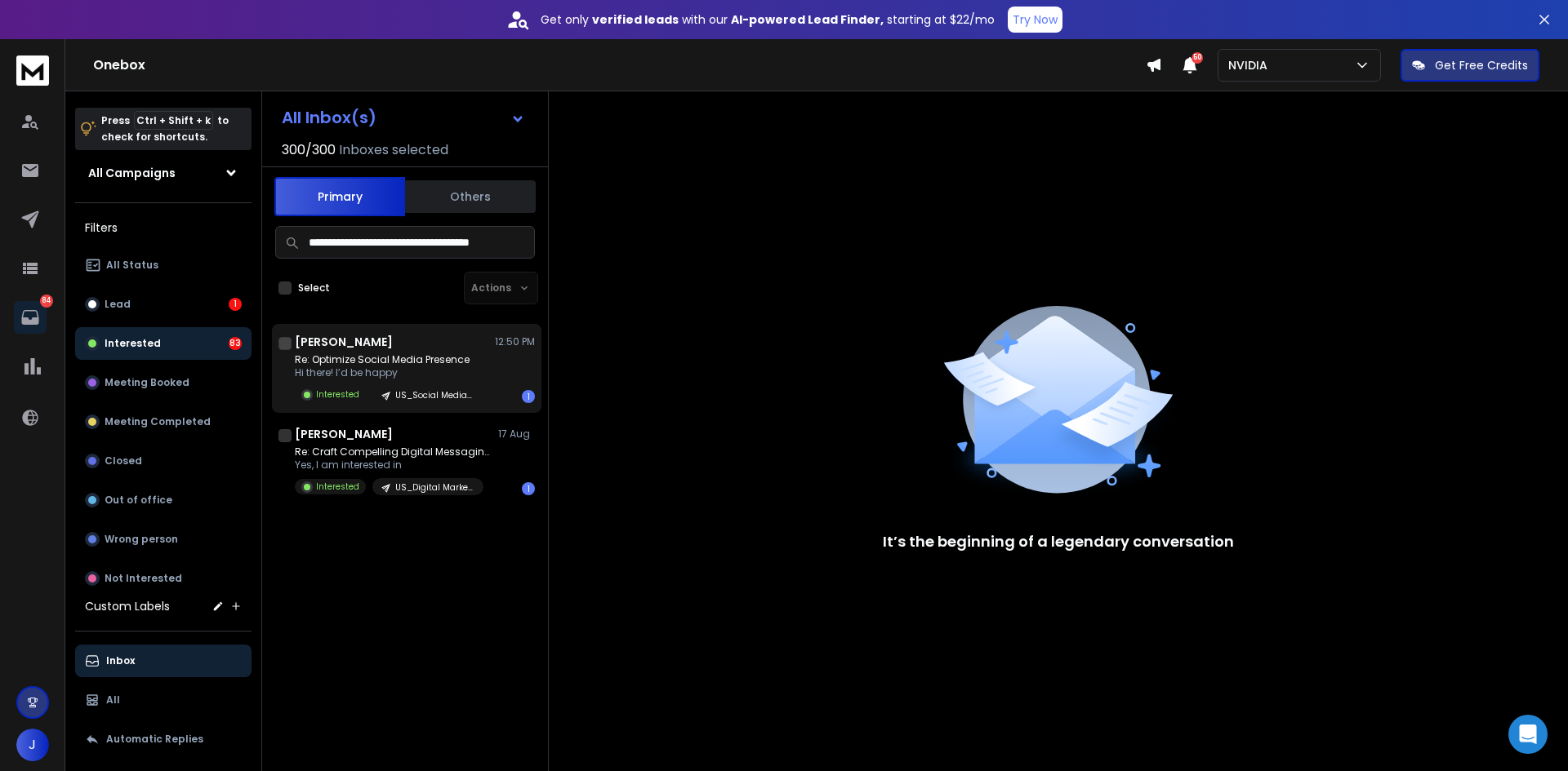
click at [409, 329] on div "[PERSON_NAME] 12:50 PM Re: Optimize Social Media Presence Hi there! I’d be happ…" at bounding box center [407, 367] width 269 height 89
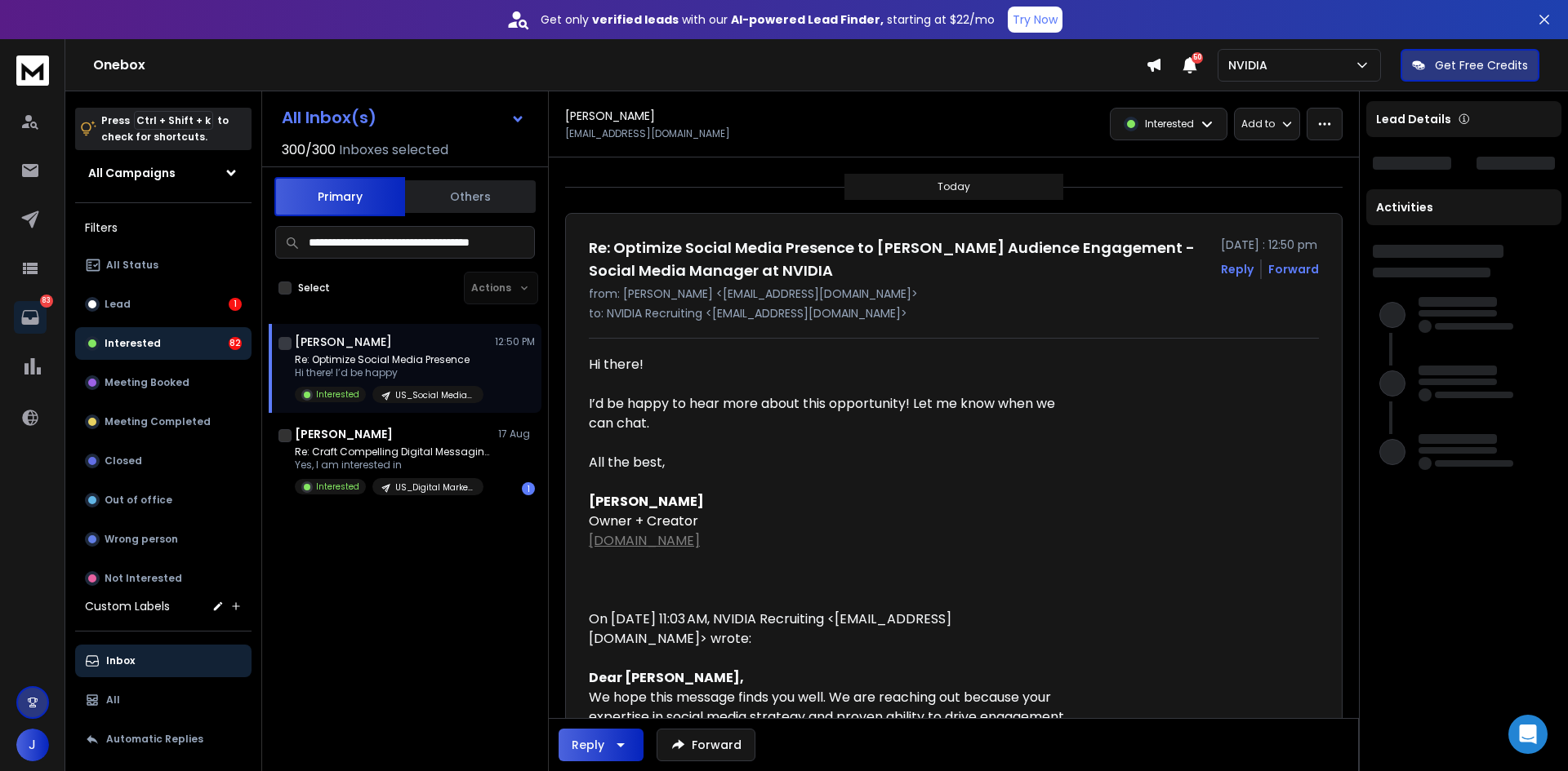
click at [1177, 111] on div "Interested" at bounding box center [1168, 124] width 116 height 31
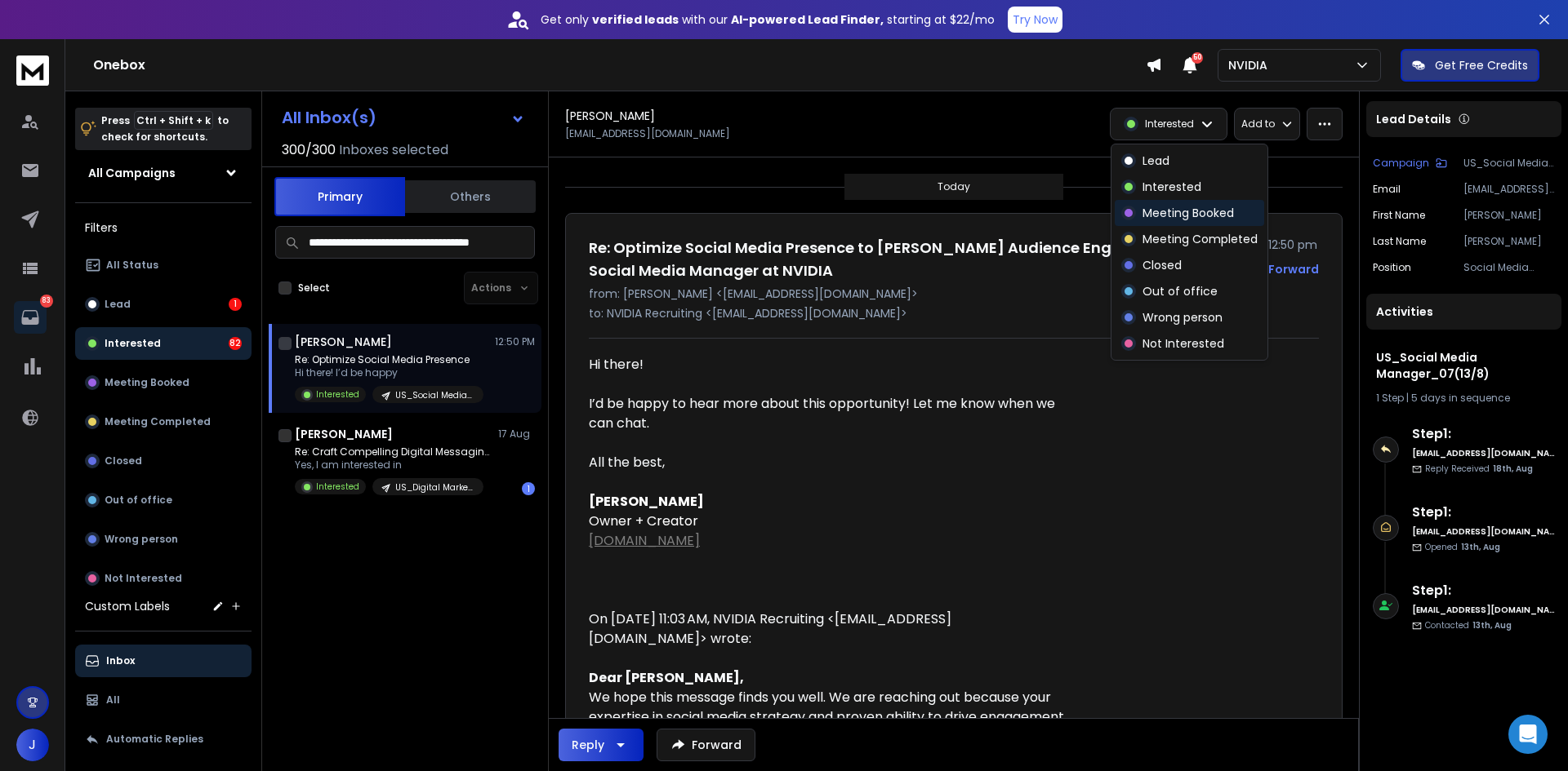
click at [1192, 208] on p "Meeting Booked" at bounding box center [1189, 212] width 92 height 17
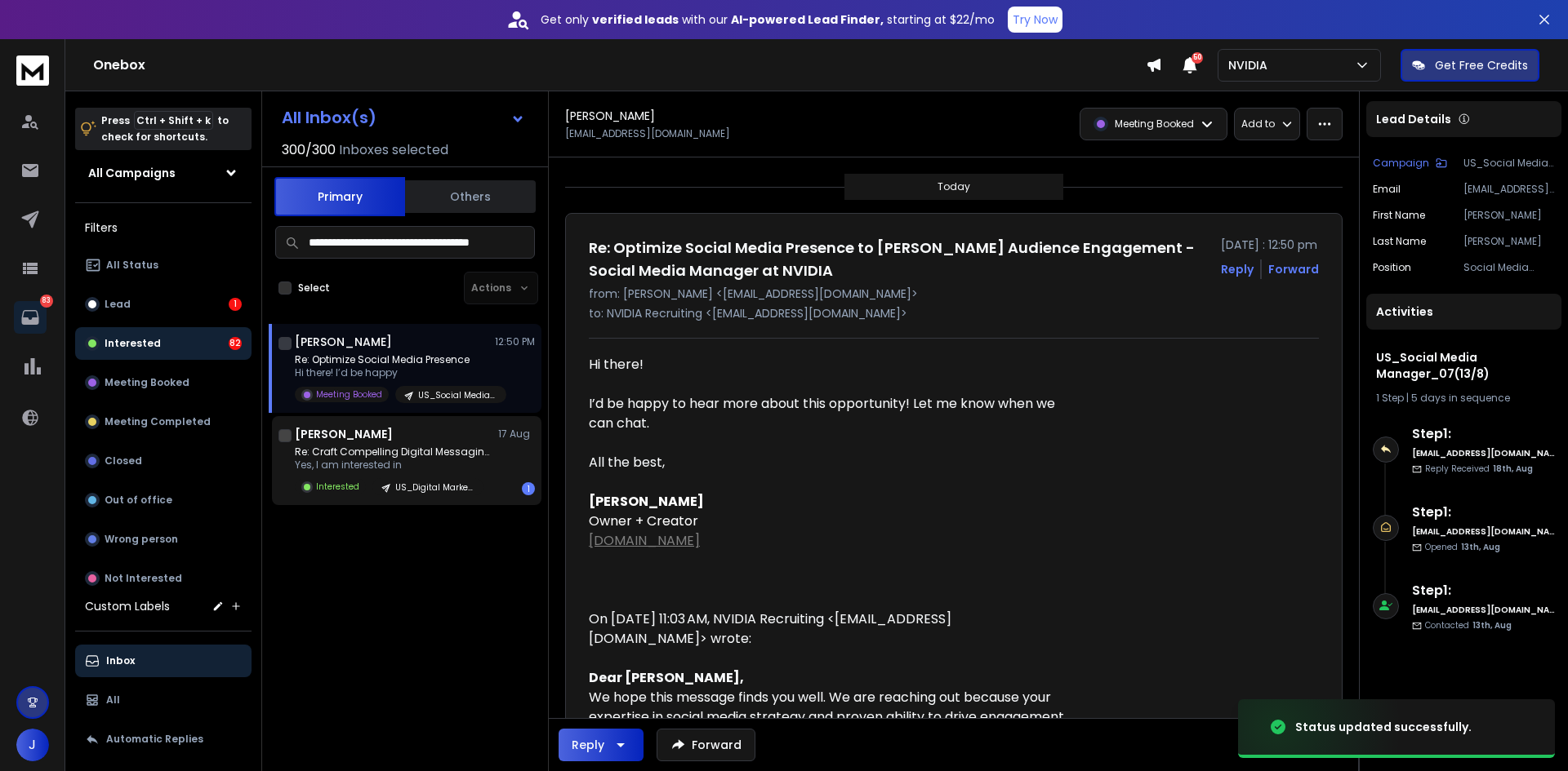
click at [473, 449] on p "Re: Craft Compelling Digital Messaging" at bounding box center [392, 451] width 196 height 13
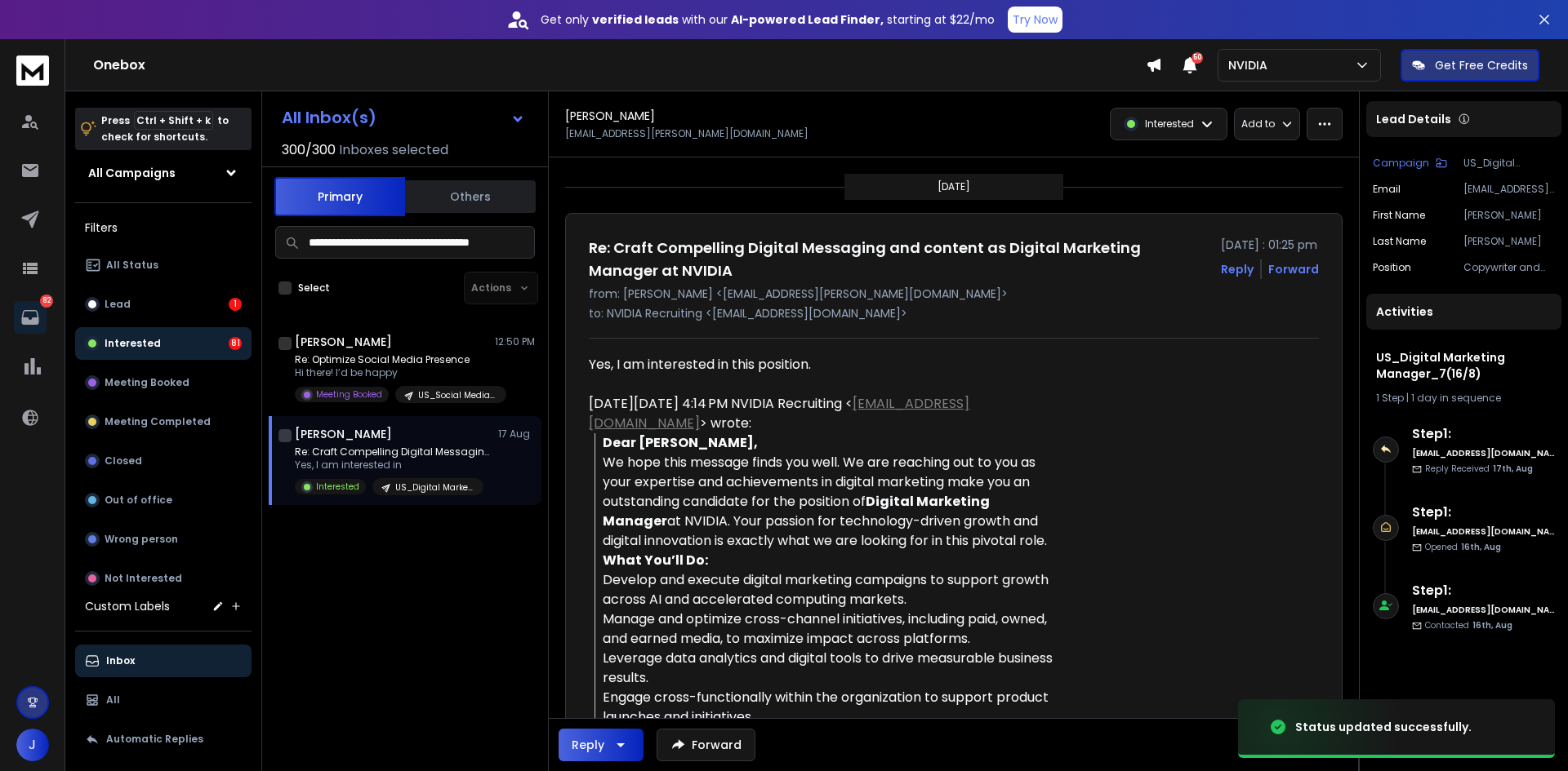
click at [1192, 118] on p "Interested" at bounding box center [1169, 124] width 49 height 13
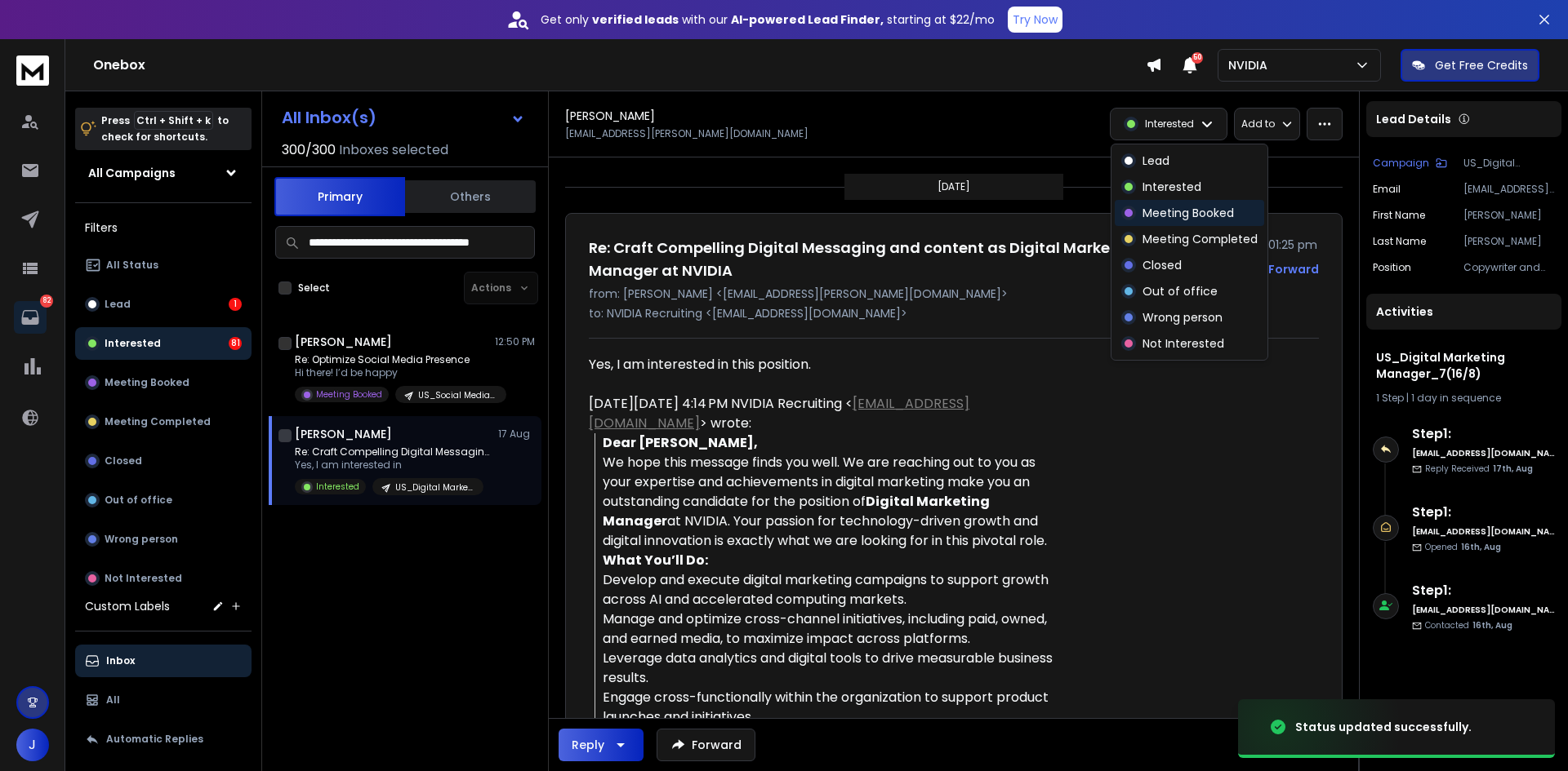
click at [1197, 206] on p "Meeting Booked" at bounding box center [1189, 212] width 92 height 17
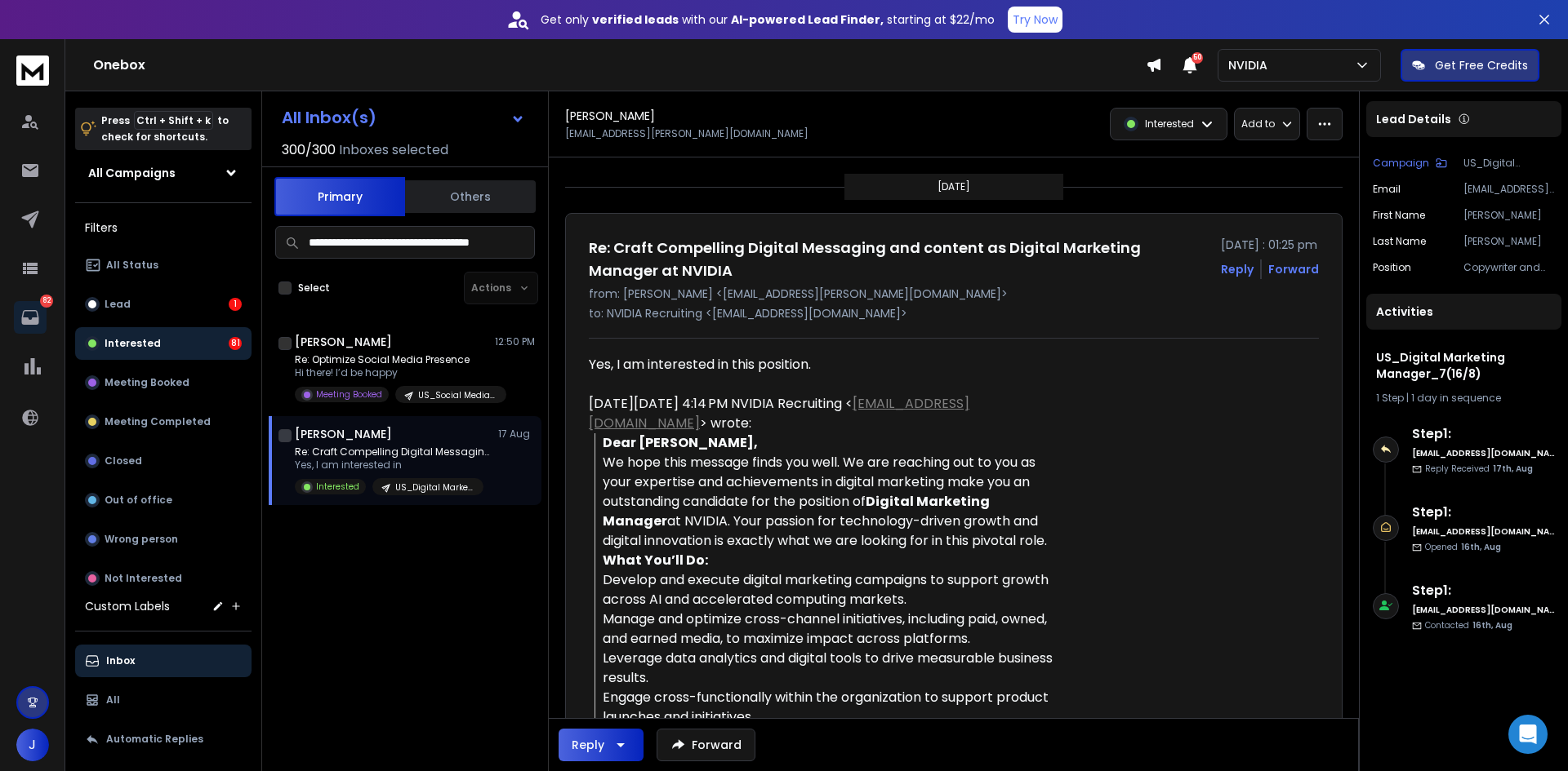
click at [450, 247] on input "**********" at bounding box center [405, 242] width 259 height 32
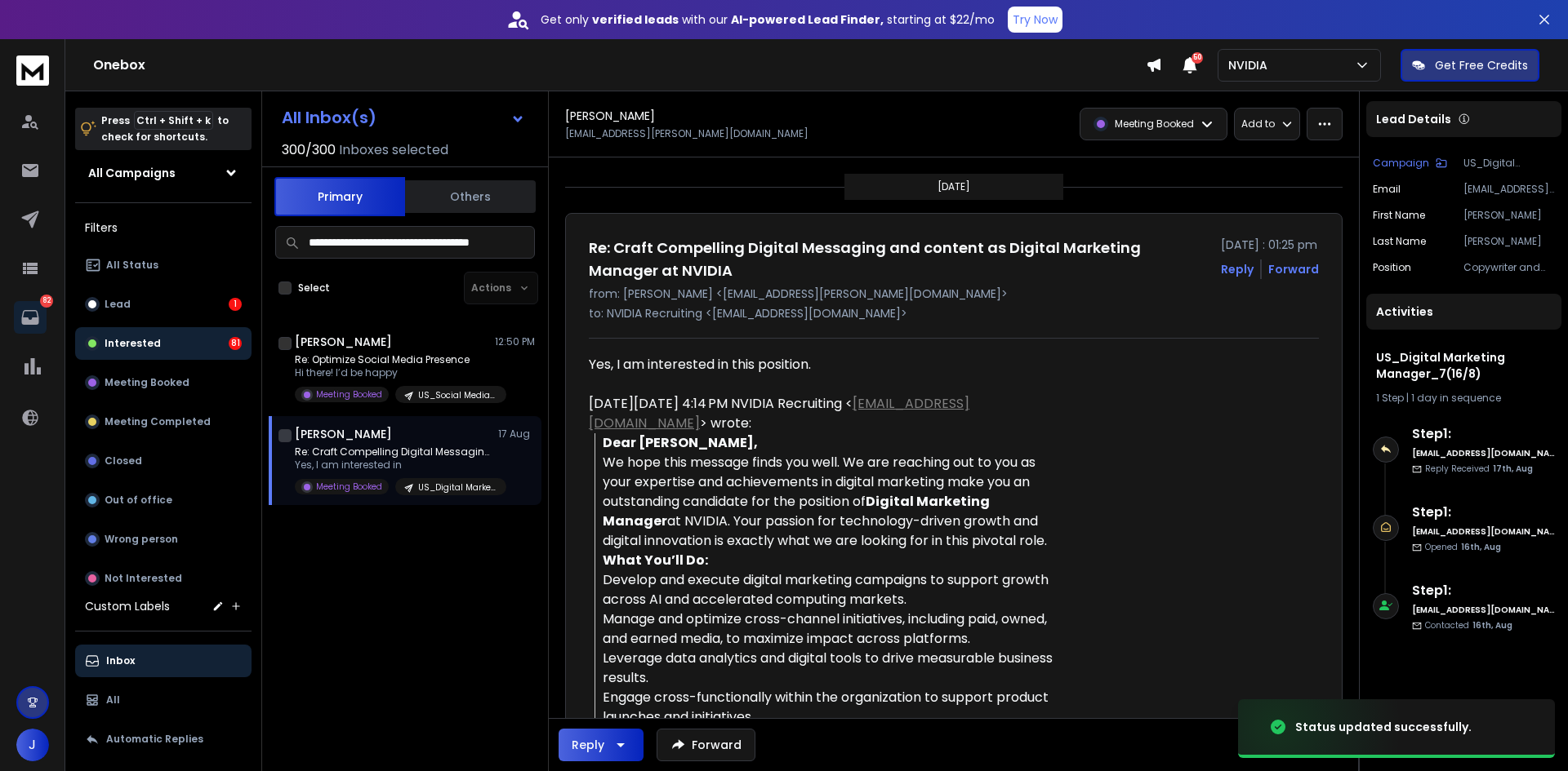
click at [450, 247] on input "**********" at bounding box center [405, 242] width 259 height 32
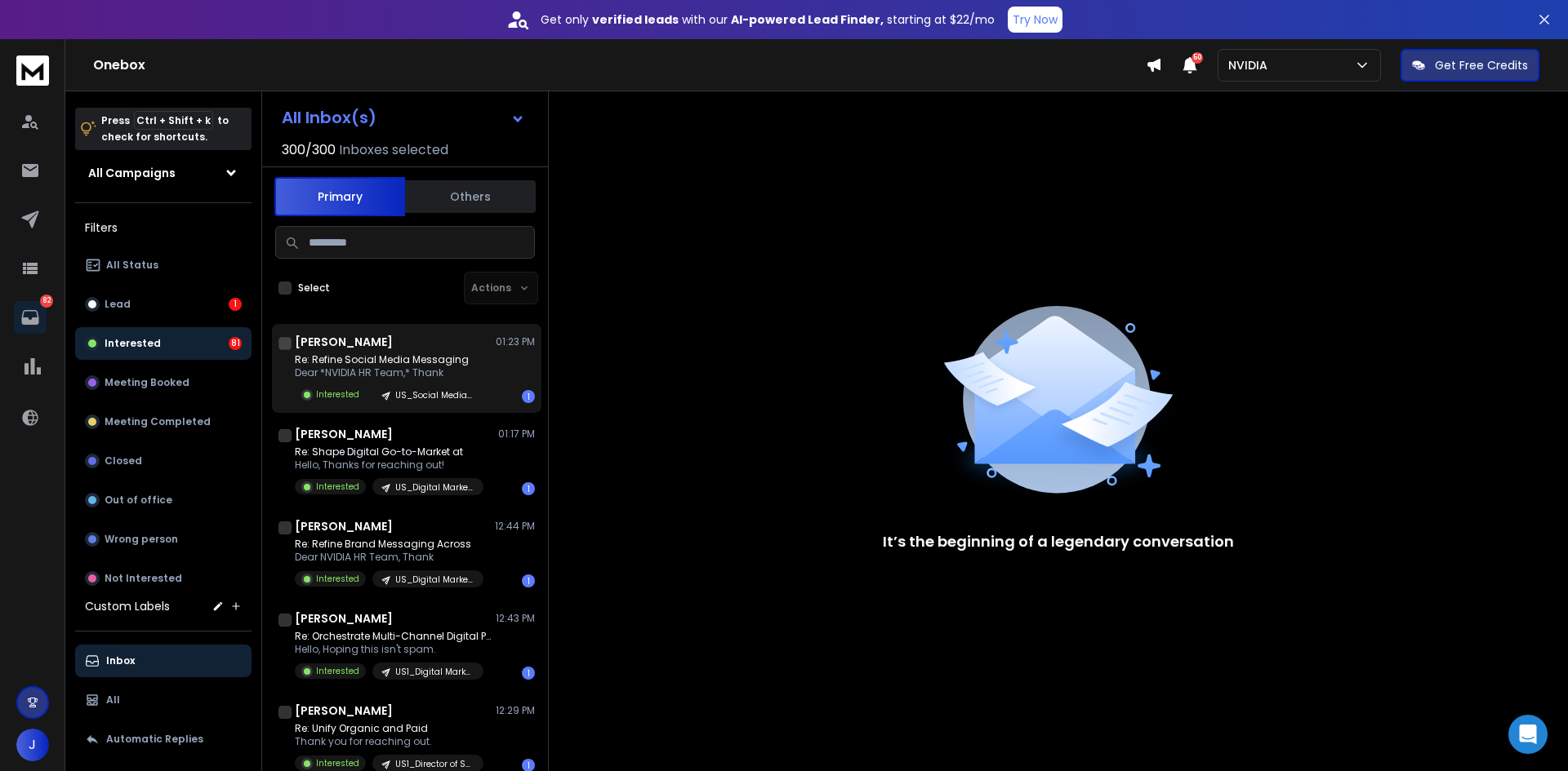
click at [414, 383] on div "Re: Refine Social Media Messaging Dear *NVIDIA HR Team,* Thank Interested US_So…" at bounding box center [388, 378] width 188 height 50
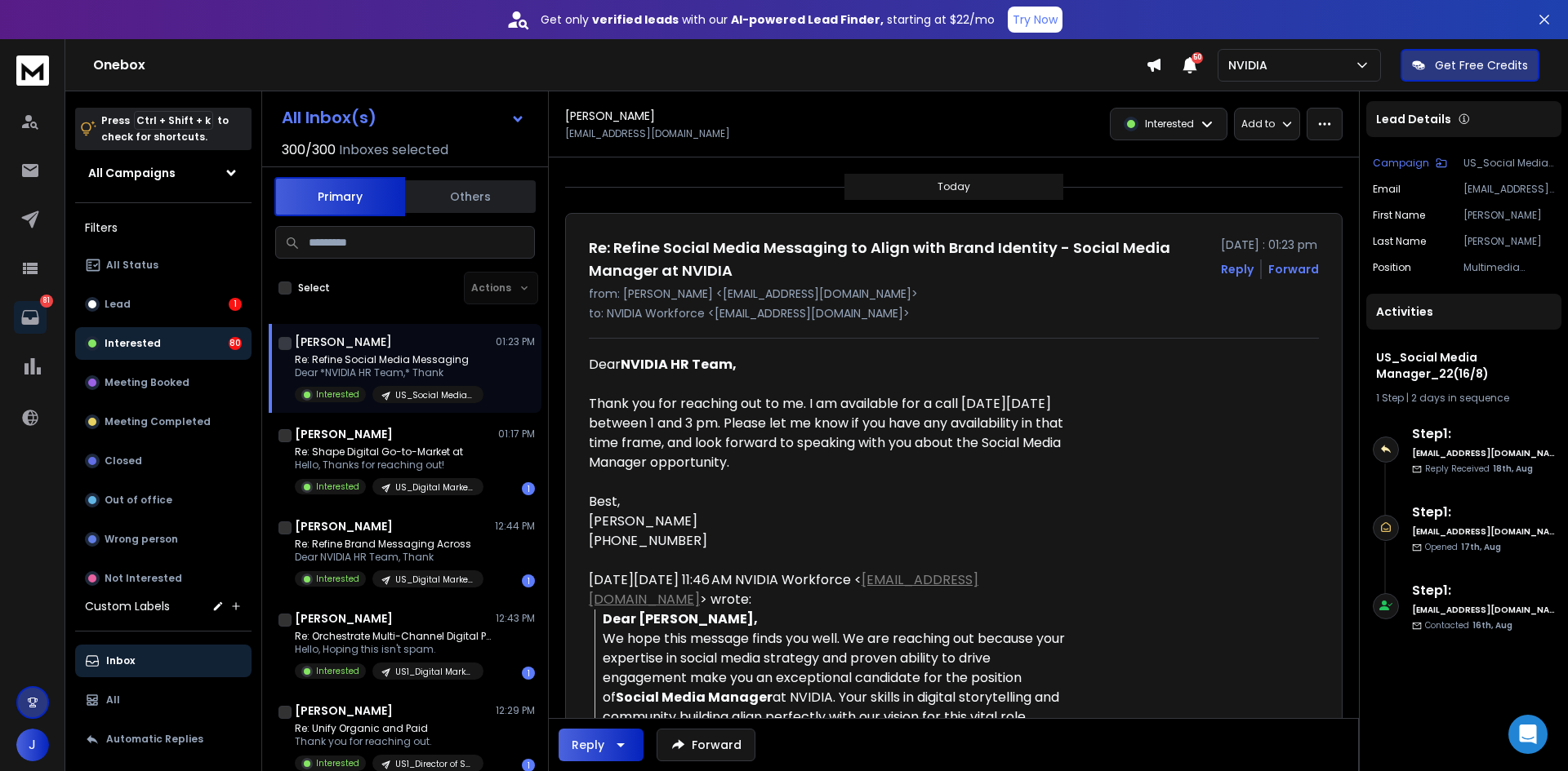
drag, startPoint x: 938, startPoint y: 312, endPoint x: 713, endPoint y: 313, distance: 225.0
click at [713, 313] on p "to: NVIDIA Workforce <[EMAIL_ADDRESS][DOMAIN_NAME]>" at bounding box center [954, 313] width 730 height 17
copy p "[EMAIL_ADDRESS][DOMAIN_NAME]"
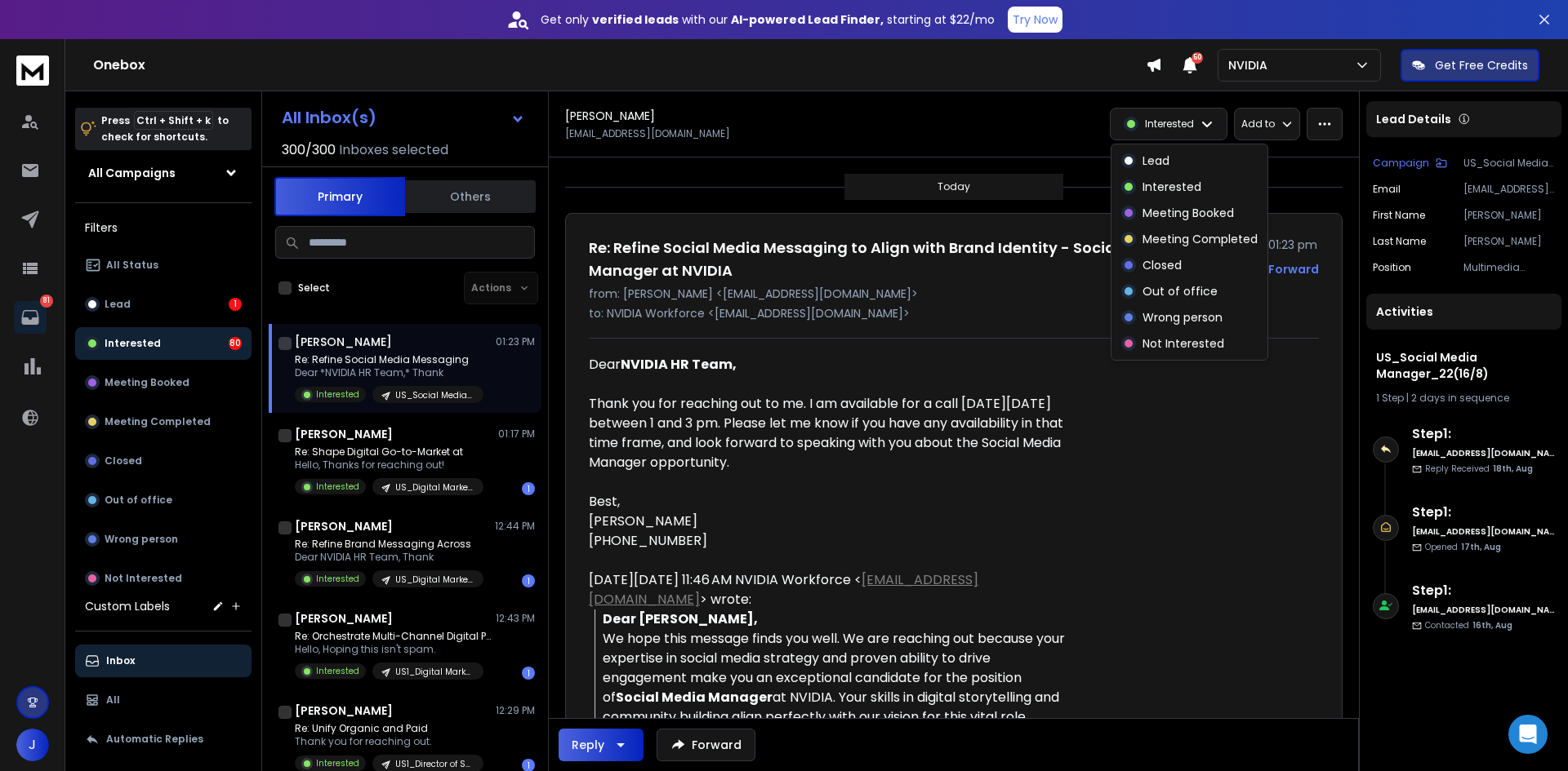
click at [1189, 128] on p "Interested" at bounding box center [1169, 124] width 49 height 13
click at [1212, 204] on div "Meeting Booked" at bounding box center [1189, 212] width 149 height 26
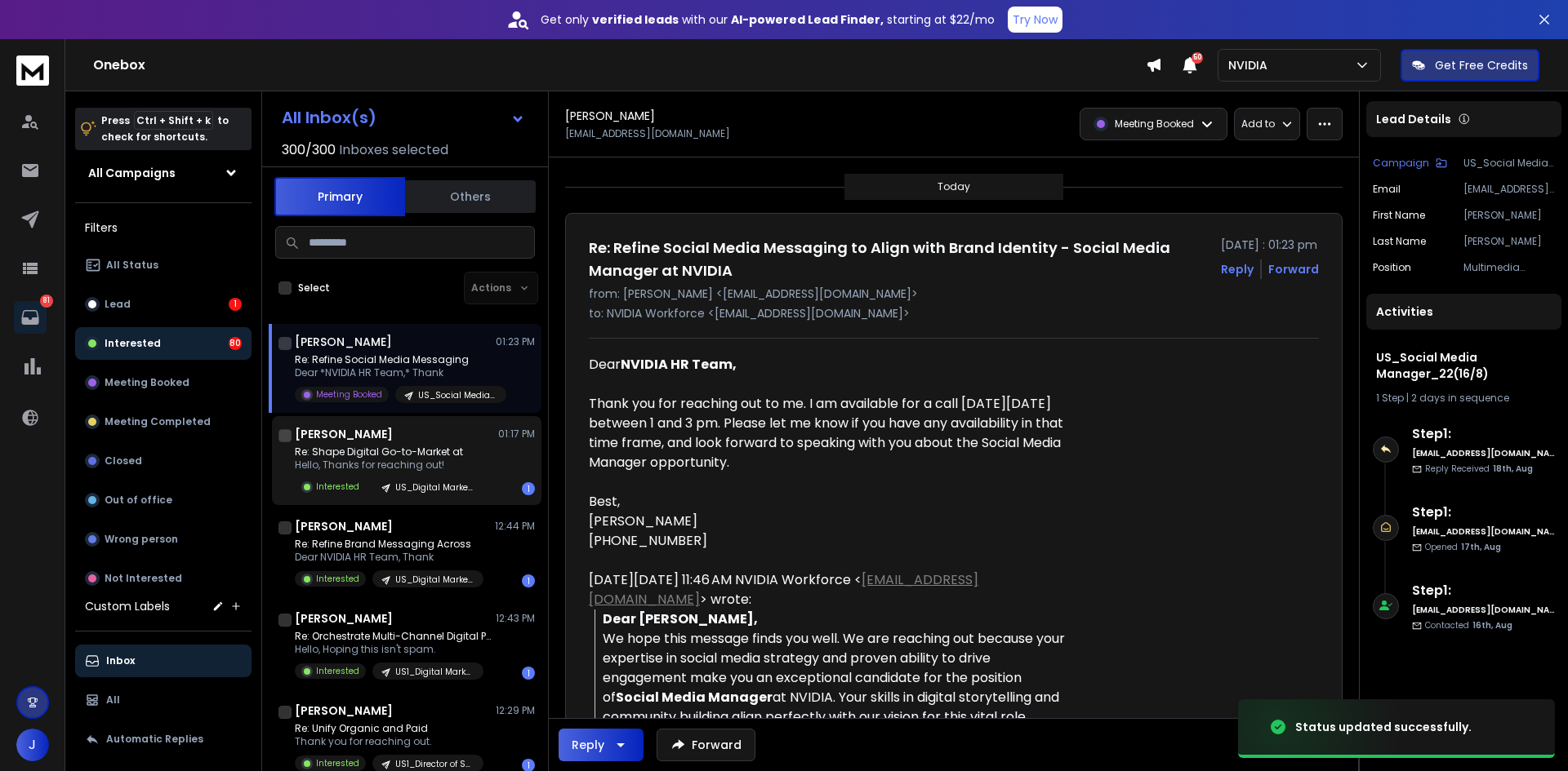
click at [396, 451] on p "Re: Shape Digital Go-to-Market at" at bounding box center [388, 451] width 188 height 13
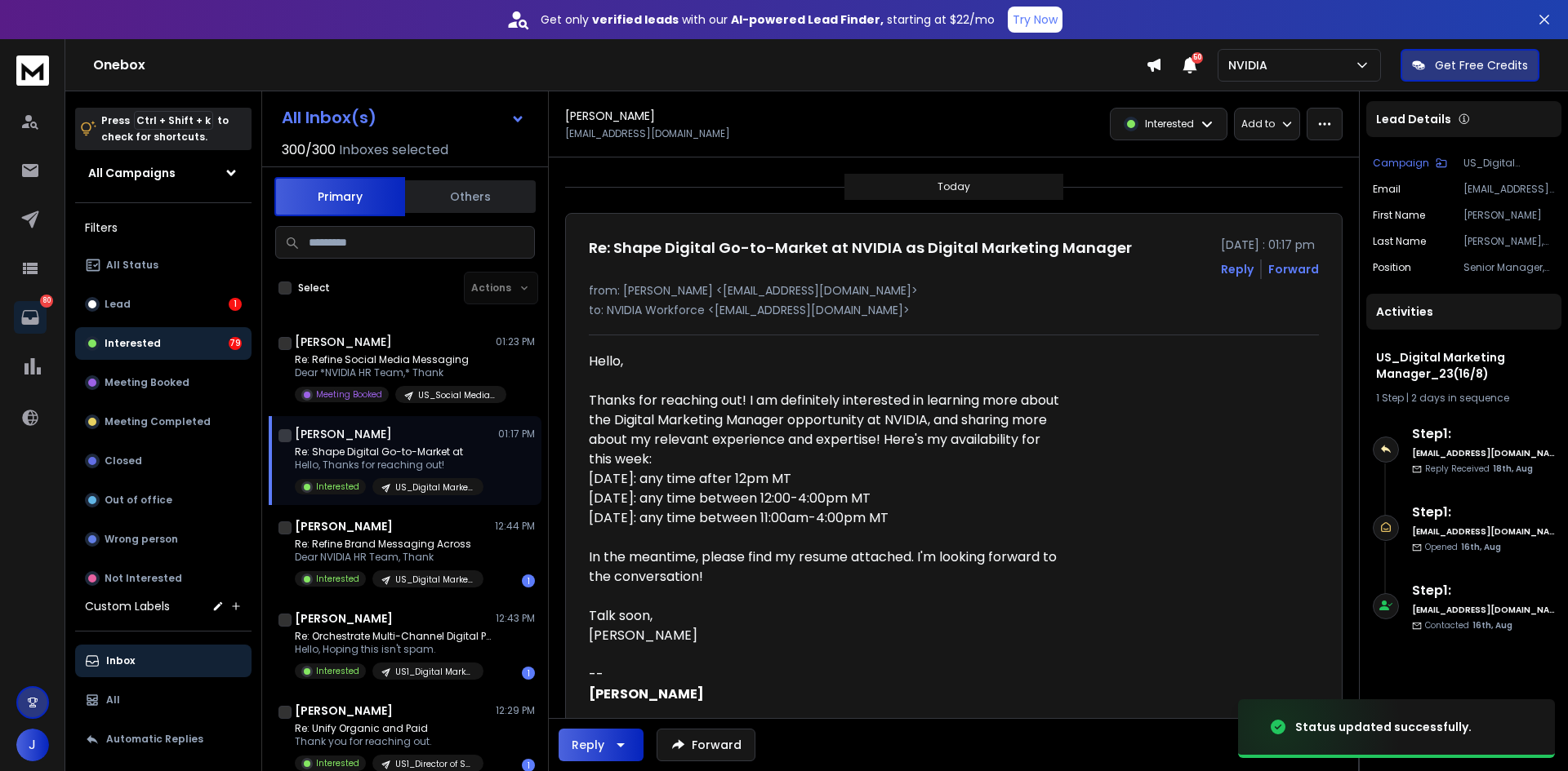
drag, startPoint x: 977, startPoint y: 309, endPoint x: 713, endPoint y: 315, distance: 264.1
click at [713, 315] on p "to: NVIDIA Workforce <[EMAIL_ADDRESS][DOMAIN_NAME]>" at bounding box center [954, 310] width 730 height 17
copy p "[EMAIL_ADDRESS][DOMAIN_NAME]"
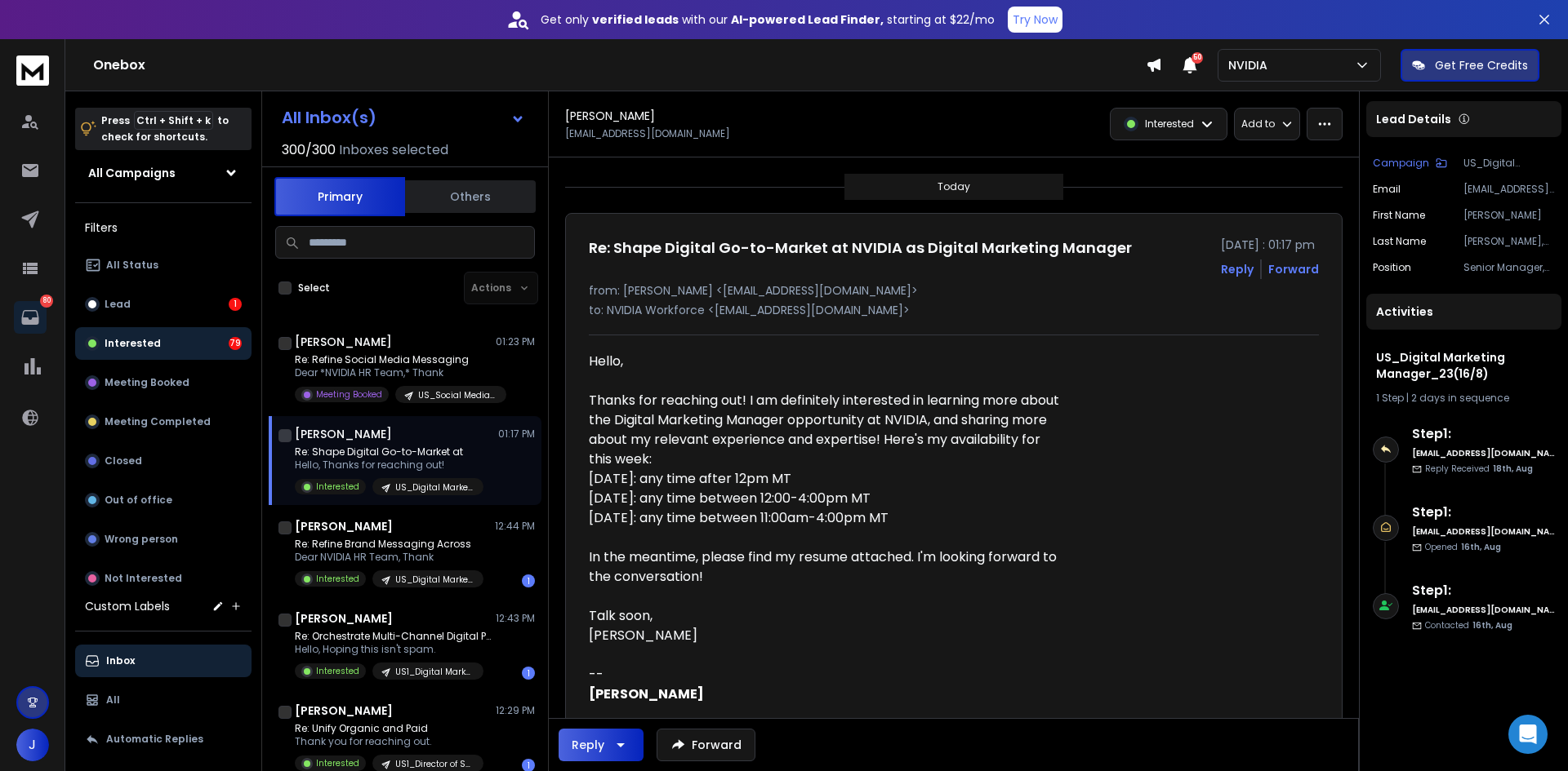
click at [359, 237] on input at bounding box center [405, 242] width 259 height 32
paste input "**********"
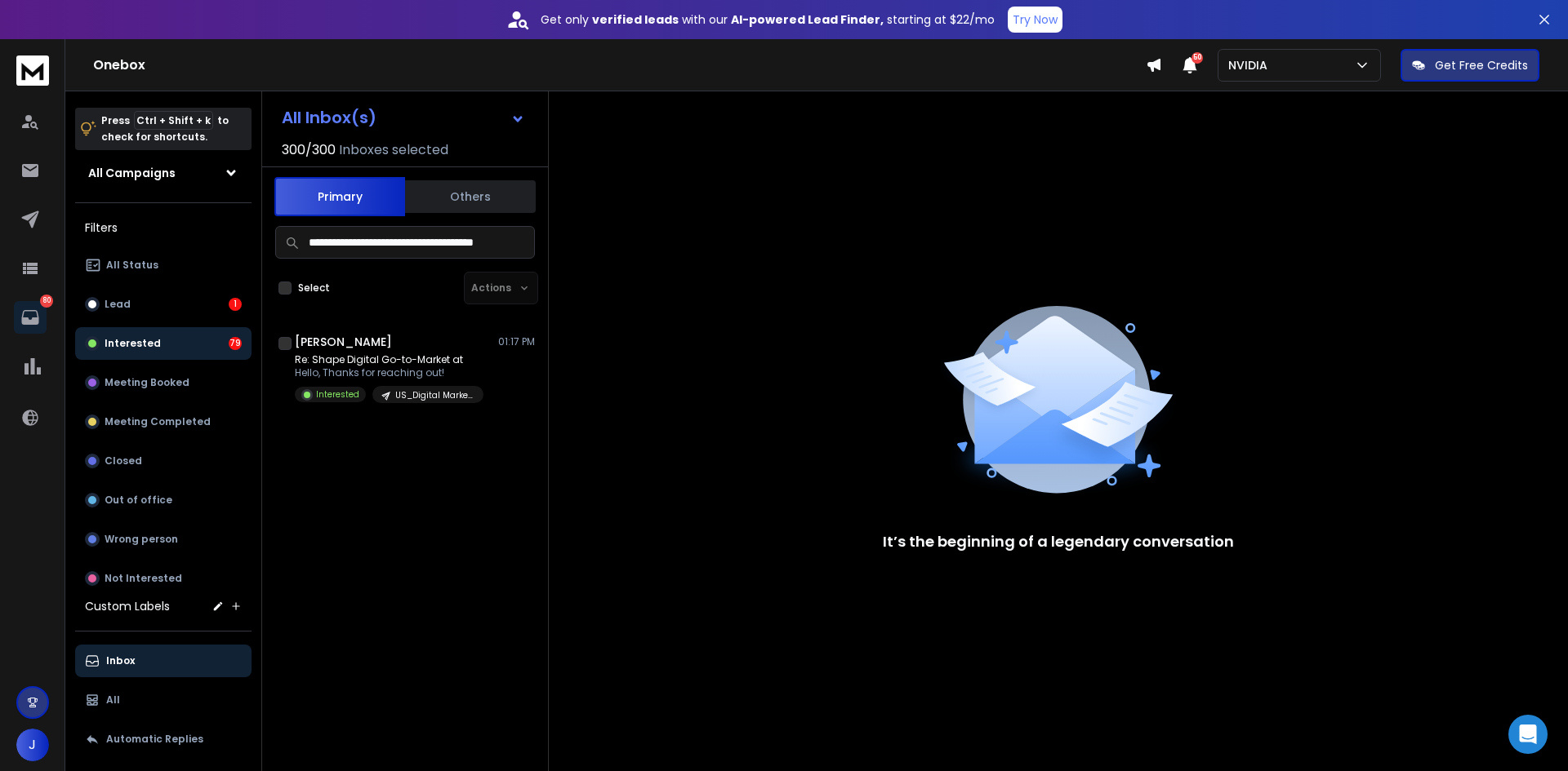
type input "**********"
click at [413, 254] on input "**********" at bounding box center [405, 242] width 259 height 32
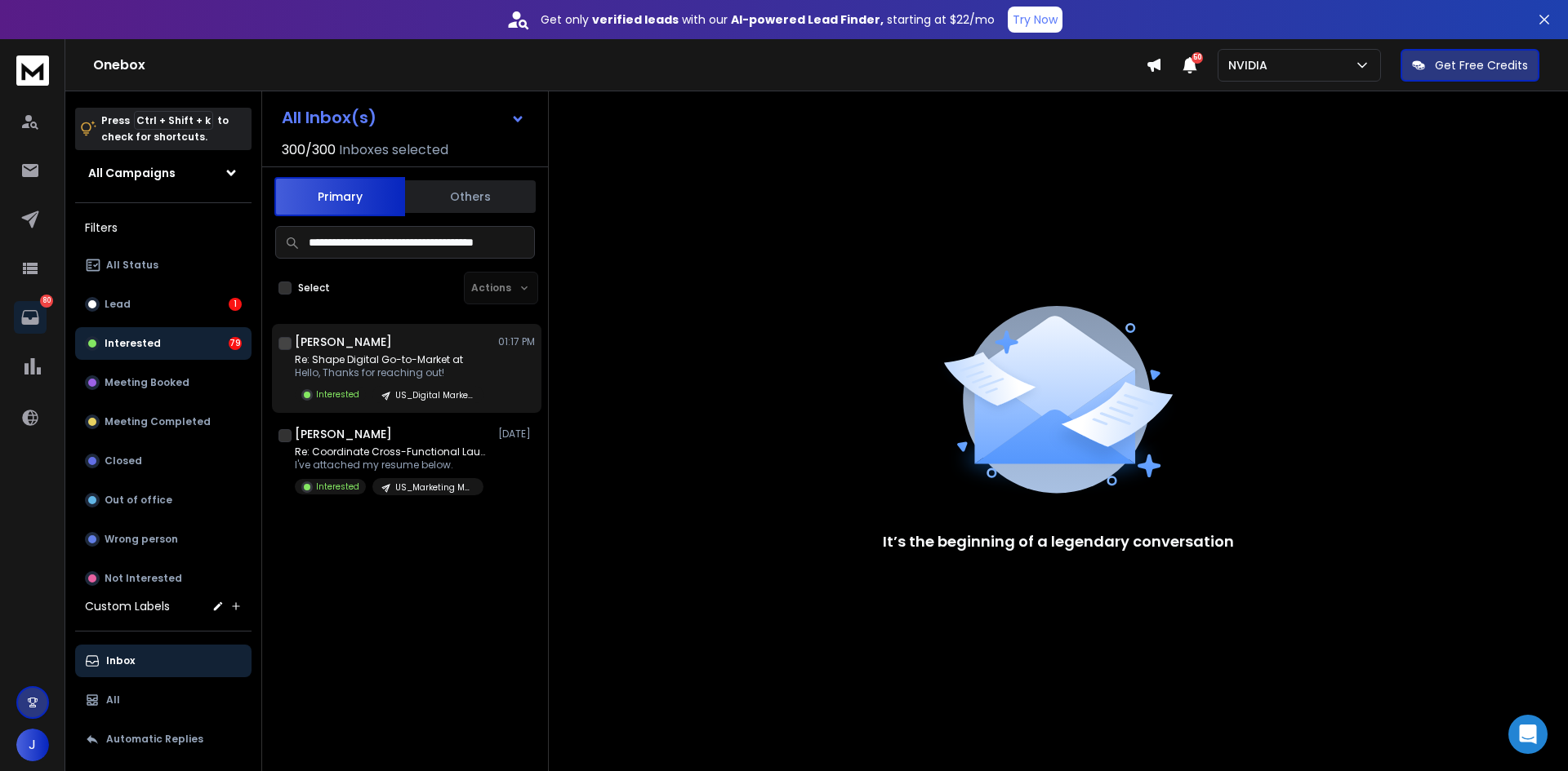
click at [406, 344] on div "[PERSON_NAME] 01:17 PM" at bounding box center [414, 342] width 240 height 17
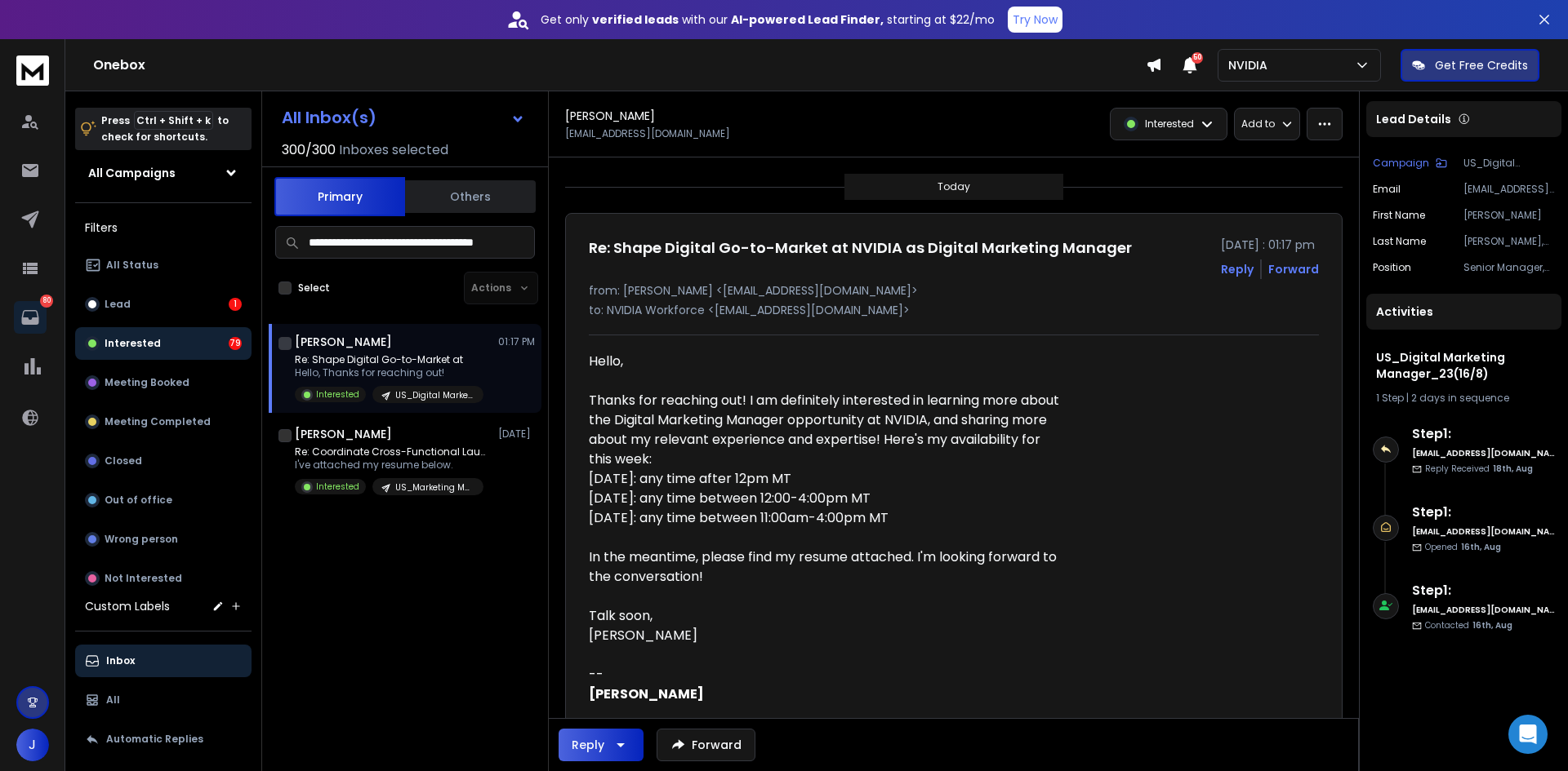
click at [1168, 128] on p "Interested" at bounding box center [1169, 124] width 49 height 13
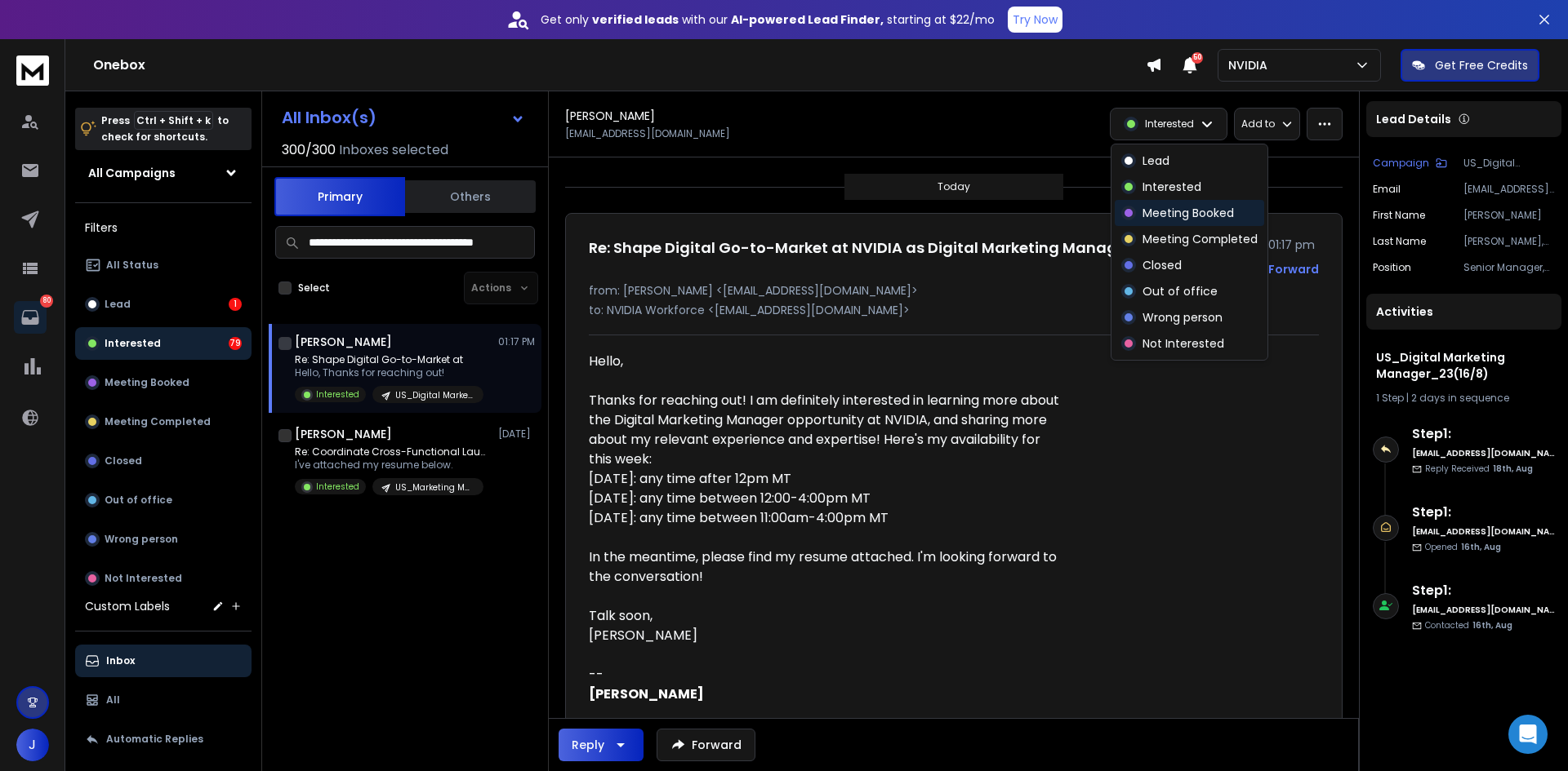
click at [1190, 203] on div "Meeting Booked" at bounding box center [1189, 212] width 149 height 26
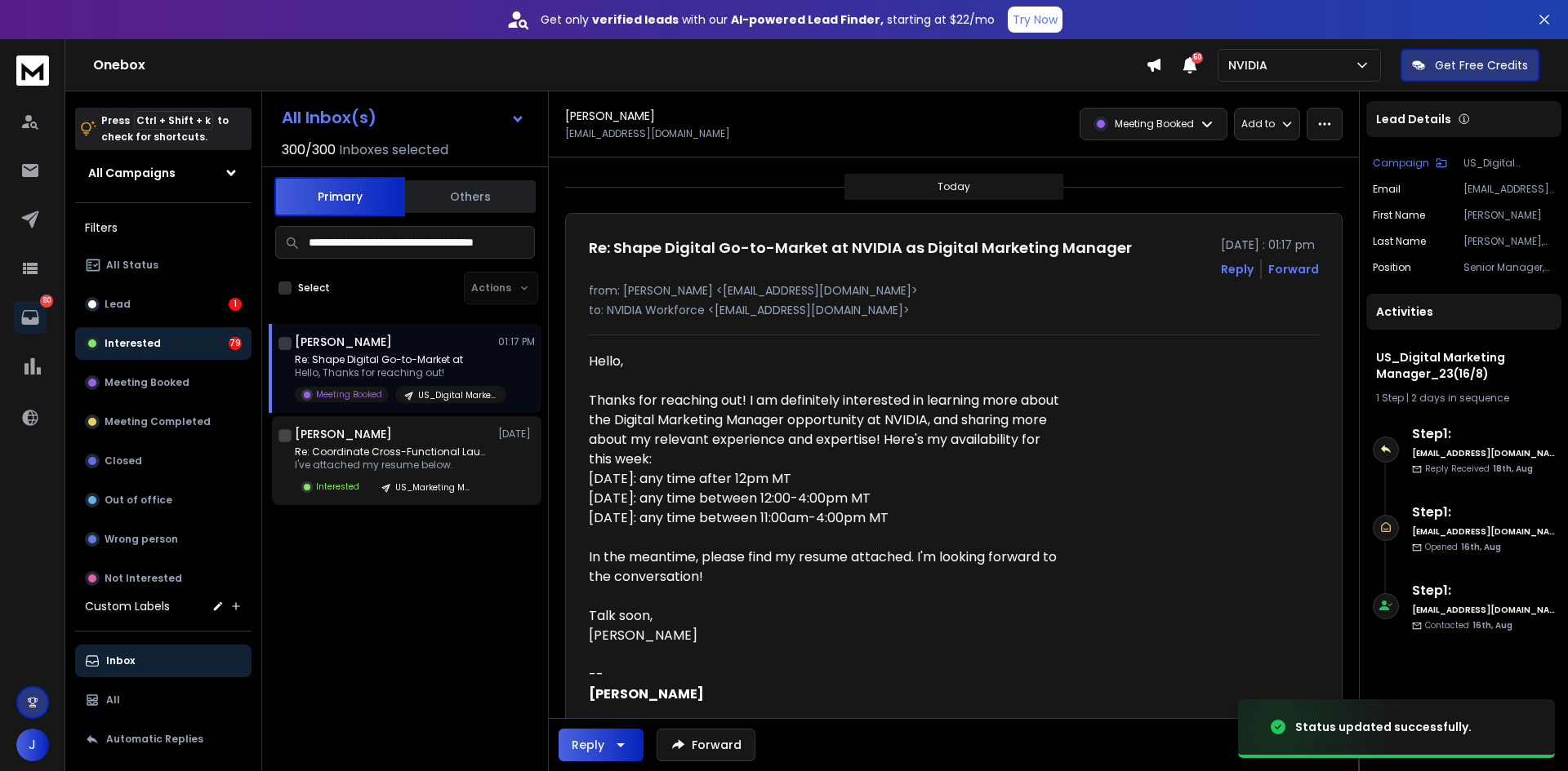
click at [419, 455] on p "Re: Coordinate Cross-Functional Launches as" at bounding box center [392, 451] width 196 height 13
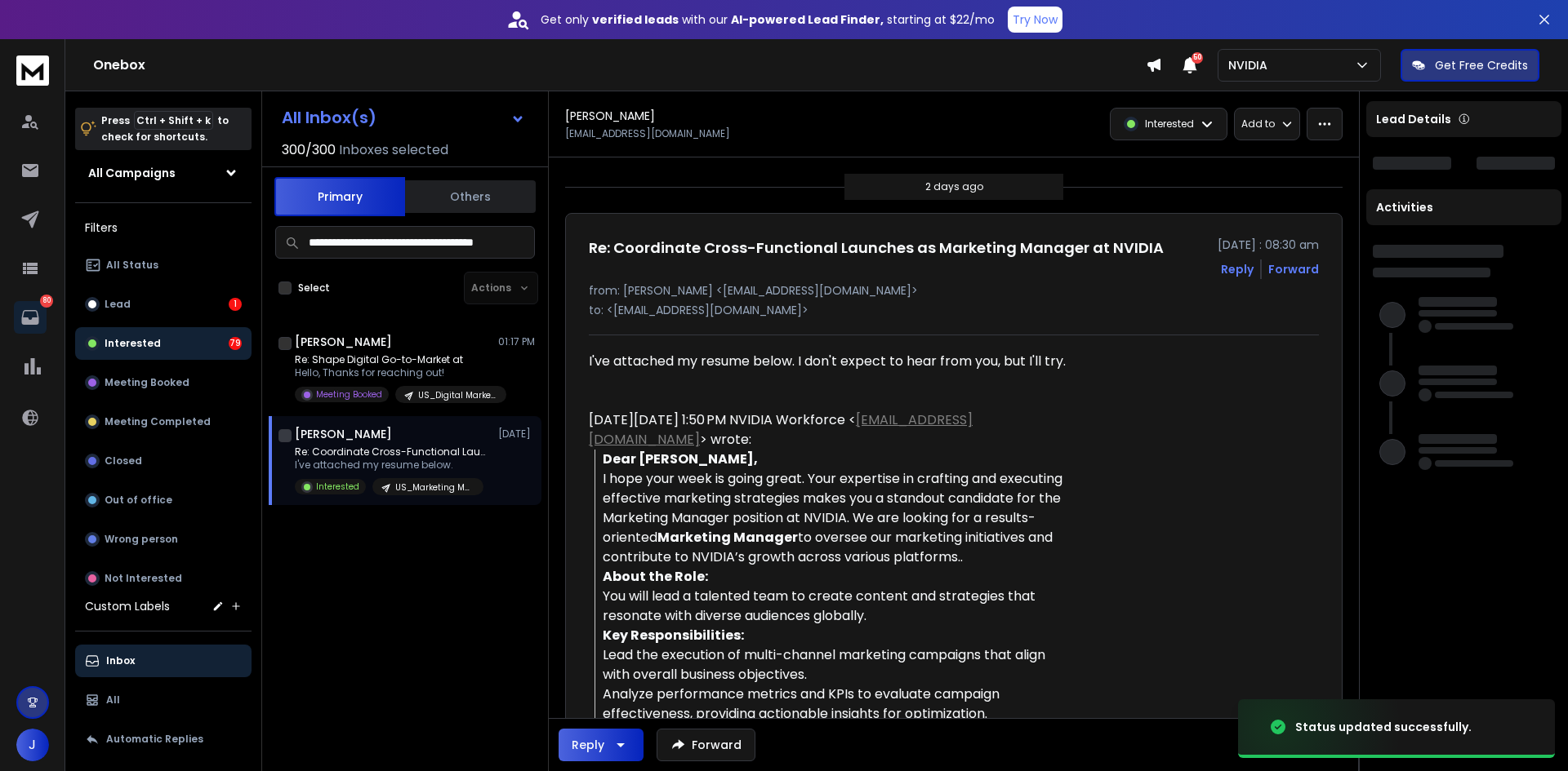
click at [1143, 125] on div "Interested" at bounding box center [1168, 124] width 116 height 31
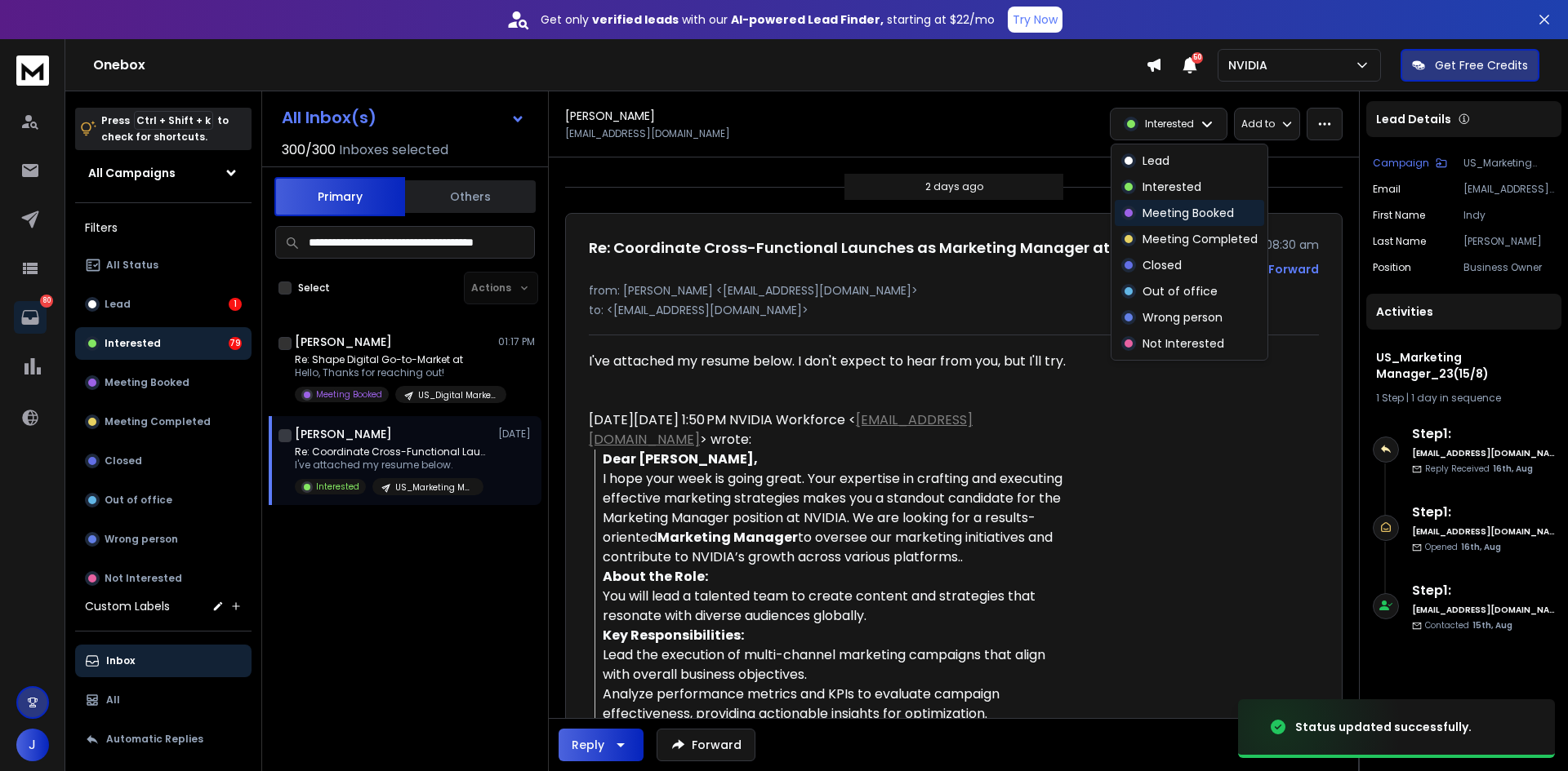
click at [1196, 200] on div "Meeting Booked" at bounding box center [1189, 212] width 149 height 26
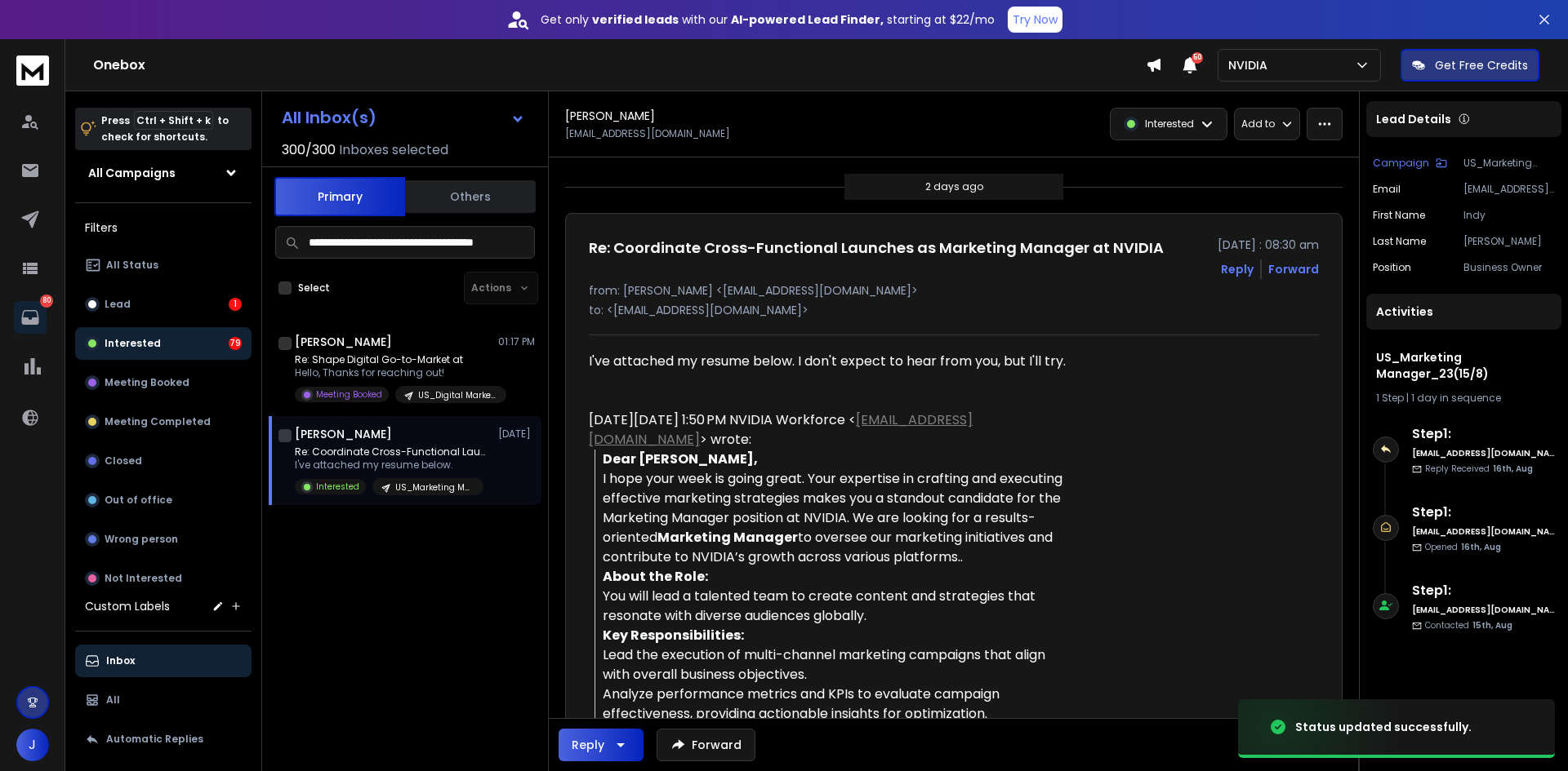
click at [400, 247] on input "**********" at bounding box center [405, 242] width 259 height 32
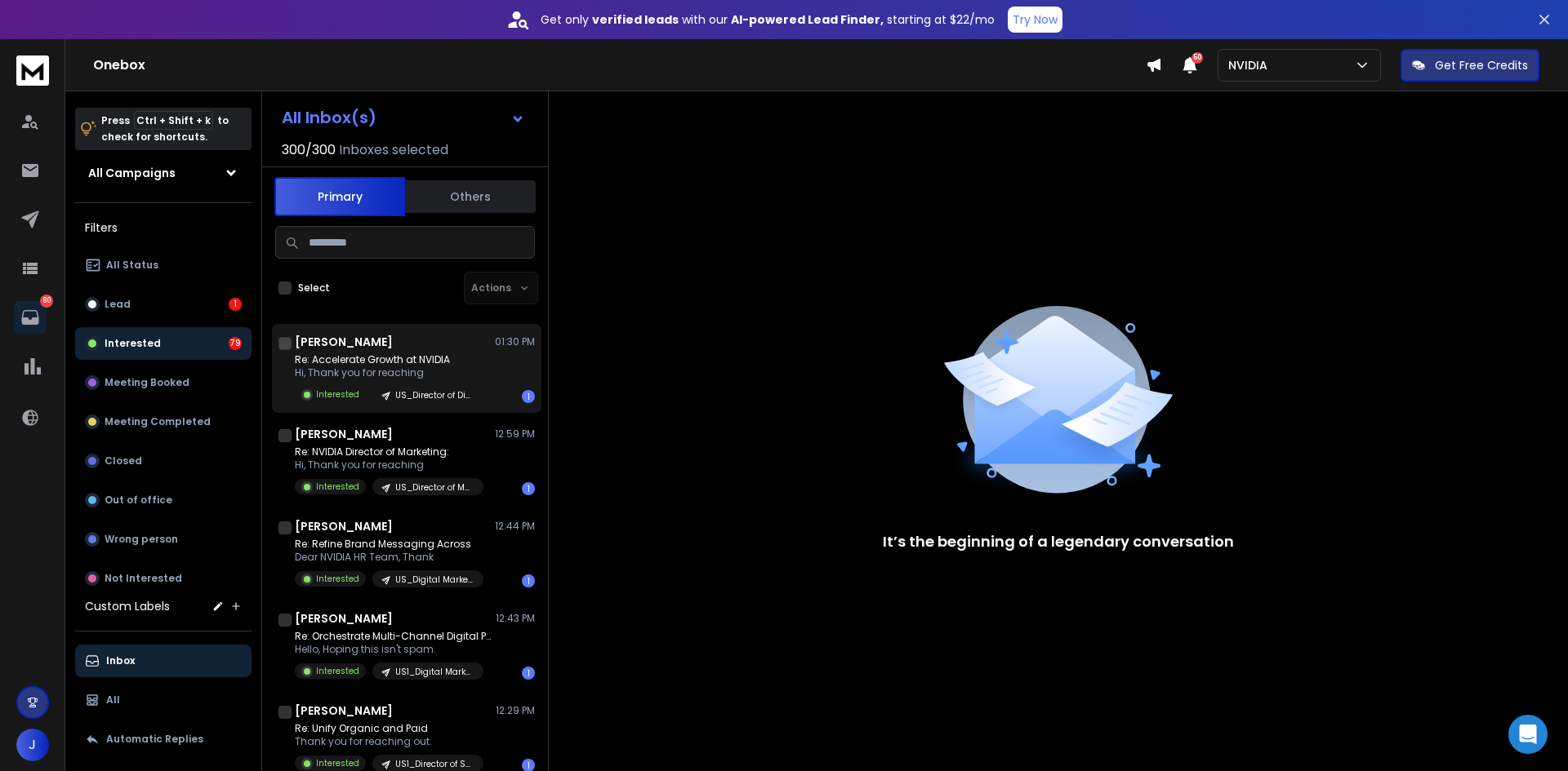
click at [453, 387] on div "US_Director of Digital Marketing_2(15/8)" at bounding box center [428, 395] width 111 height 18
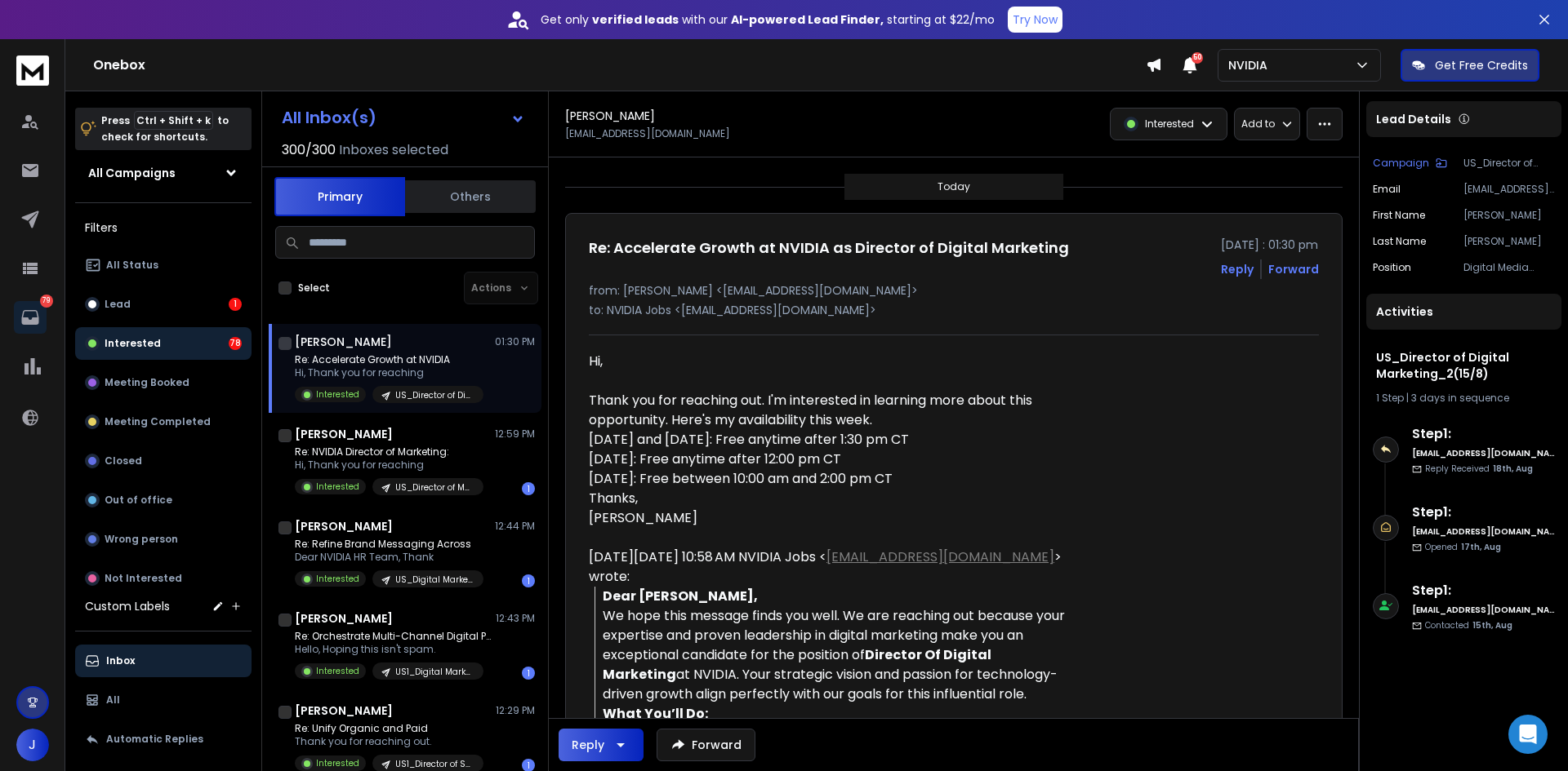
drag, startPoint x: 915, startPoint y: 309, endPoint x: 682, endPoint y: 313, distance: 233.0
click at [682, 313] on p "to: NVIDIA Jobs <jobopenings@diversitycareernvidia.com>" at bounding box center [954, 310] width 730 height 17
click at [400, 251] on input at bounding box center [405, 242] width 259 height 32
paste input "**********"
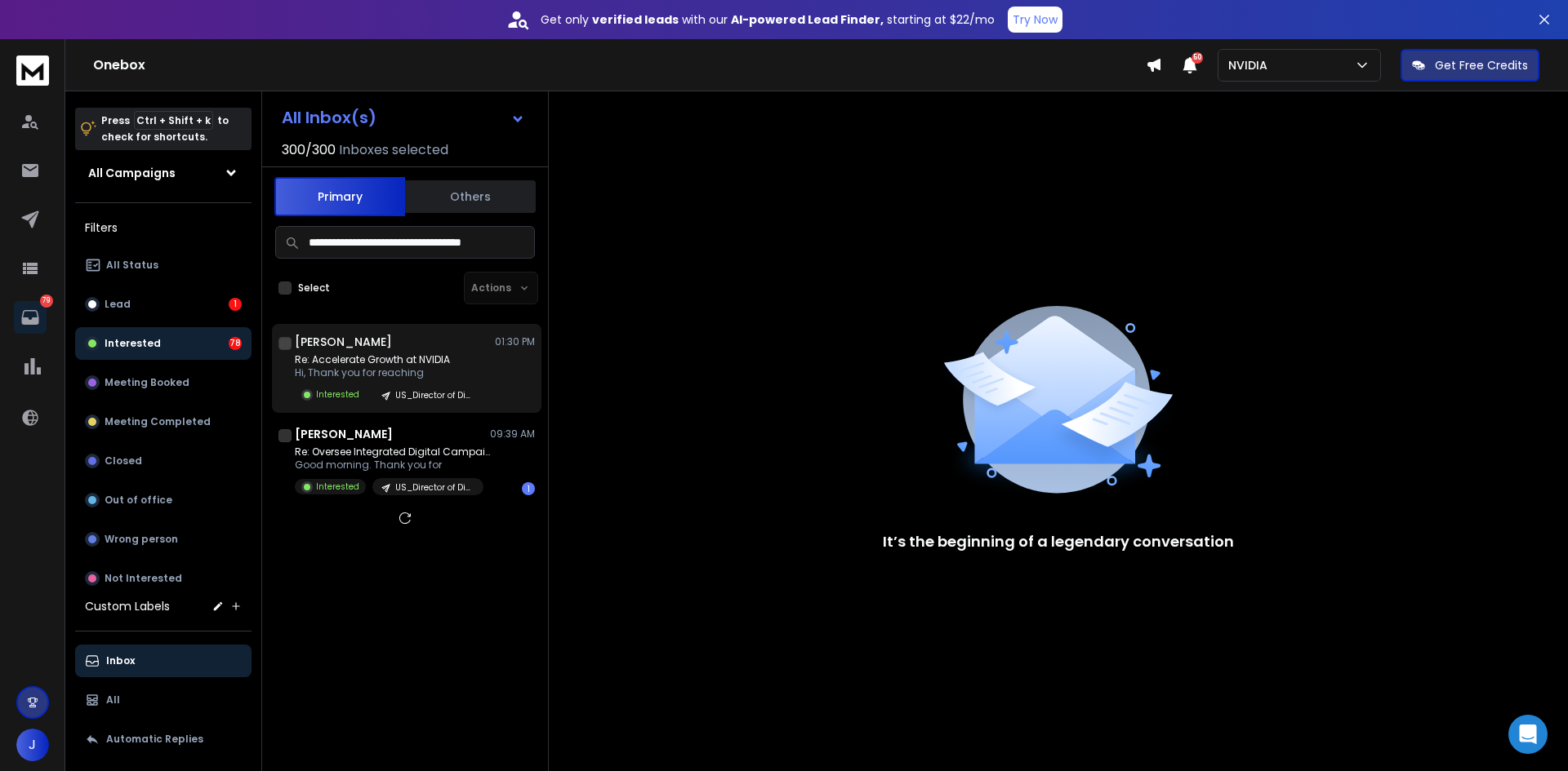
type input "**********"
click at [437, 342] on div "Megan Baumgardner 01:30 PM" at bounding box center [414, 342] width 240 height 17
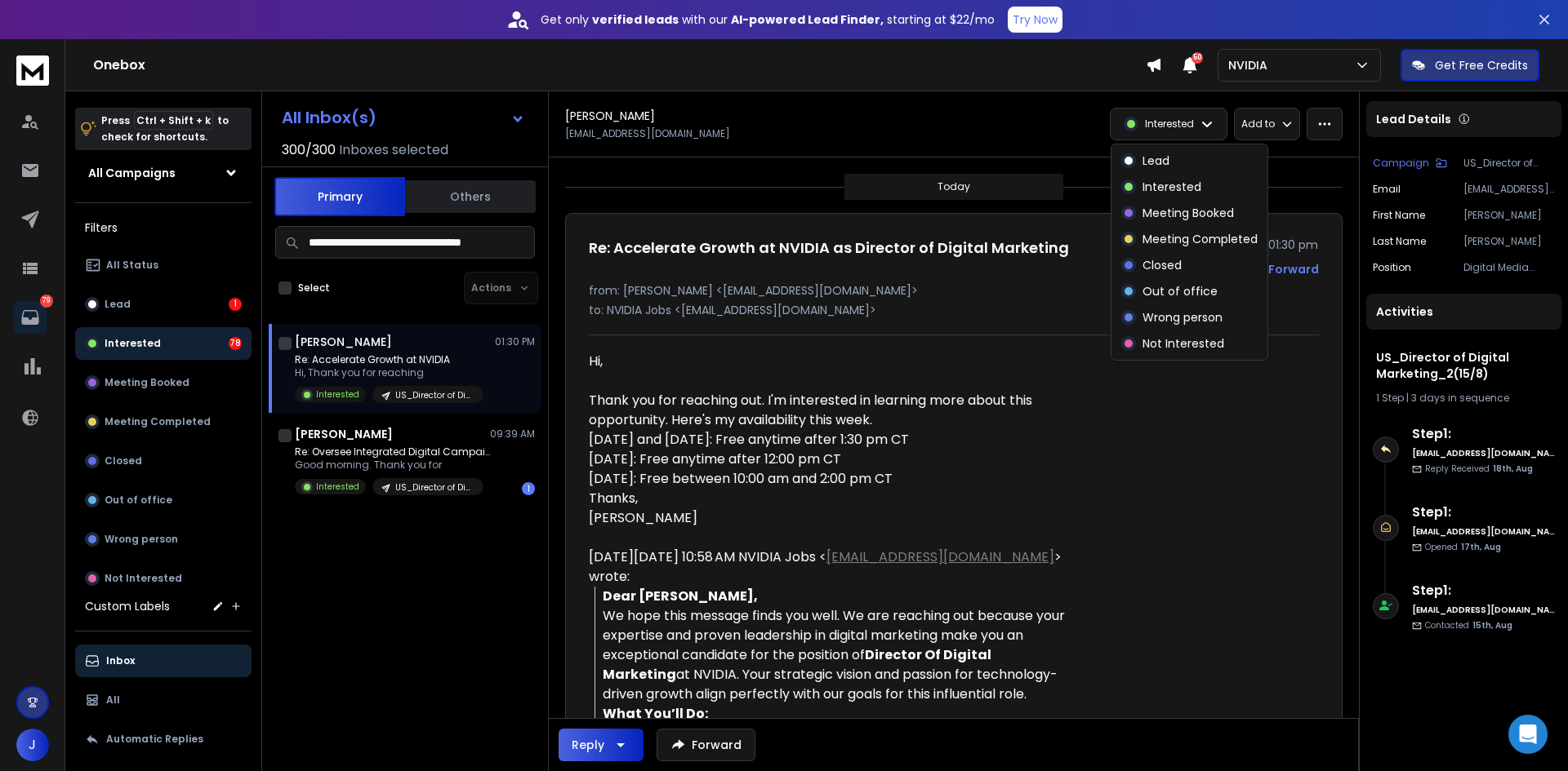
click at [1153, 119] on p "Interested" at bounding box center [1169, 124] width 49 height 13
click at [1185, 218] on p "Meeting Booked" at bounding box center [1189, 212] width 92 height 17
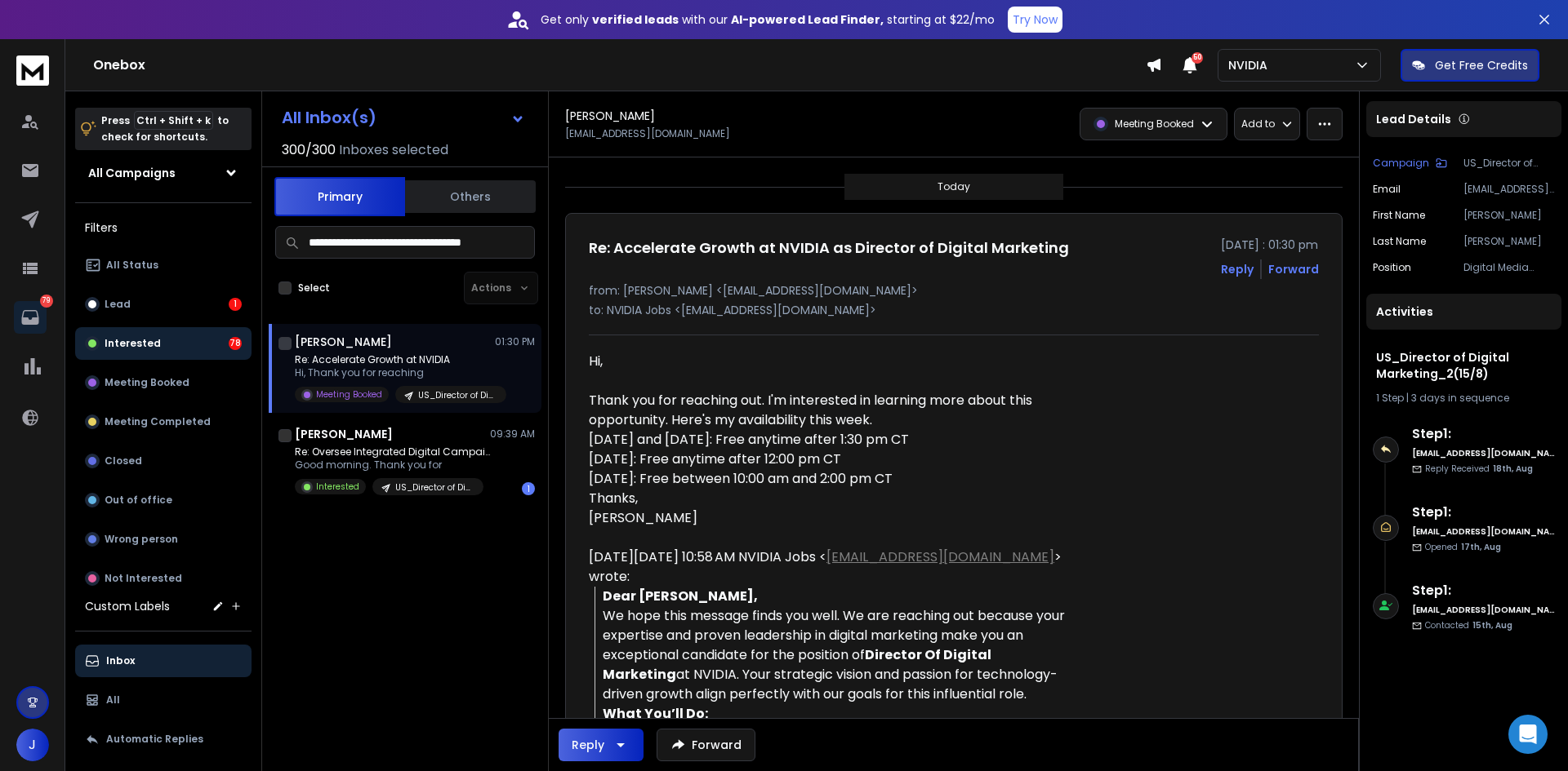
click at [459, 414] on div "Megan Baumgardner 01:30 PM Re: Accelerate Growth at NVIDIA Hi, Thank you for re…" at bounding box center [405, 499] width 286 height 358
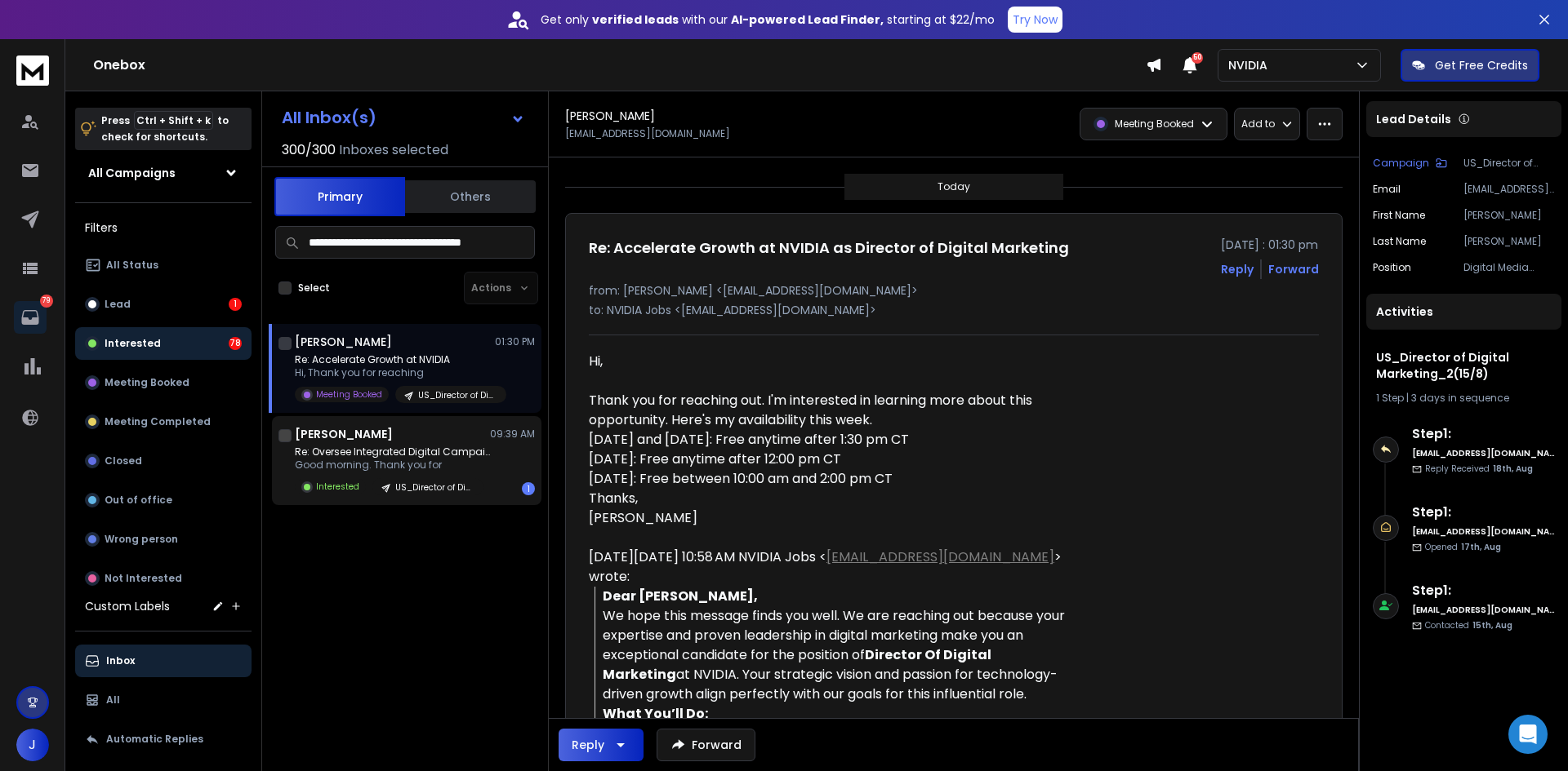
click at [455, 433] on div "Chad Keffer 09:39 AM" at bounding box center [414, 434] width 240 height 17
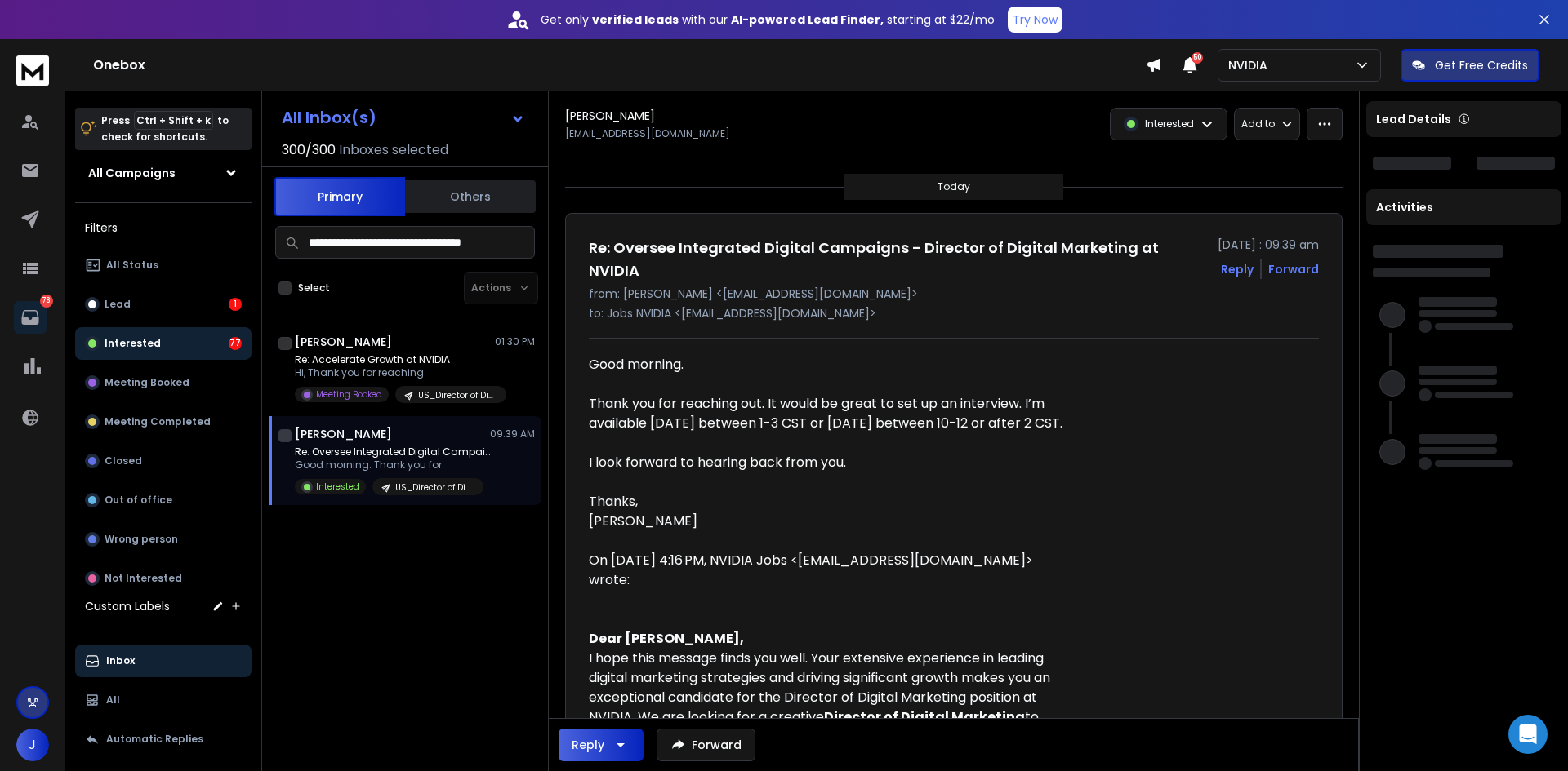
click at [1173, 129] on p "Interested" at bounding box center [1169, 124] width 49 height 13
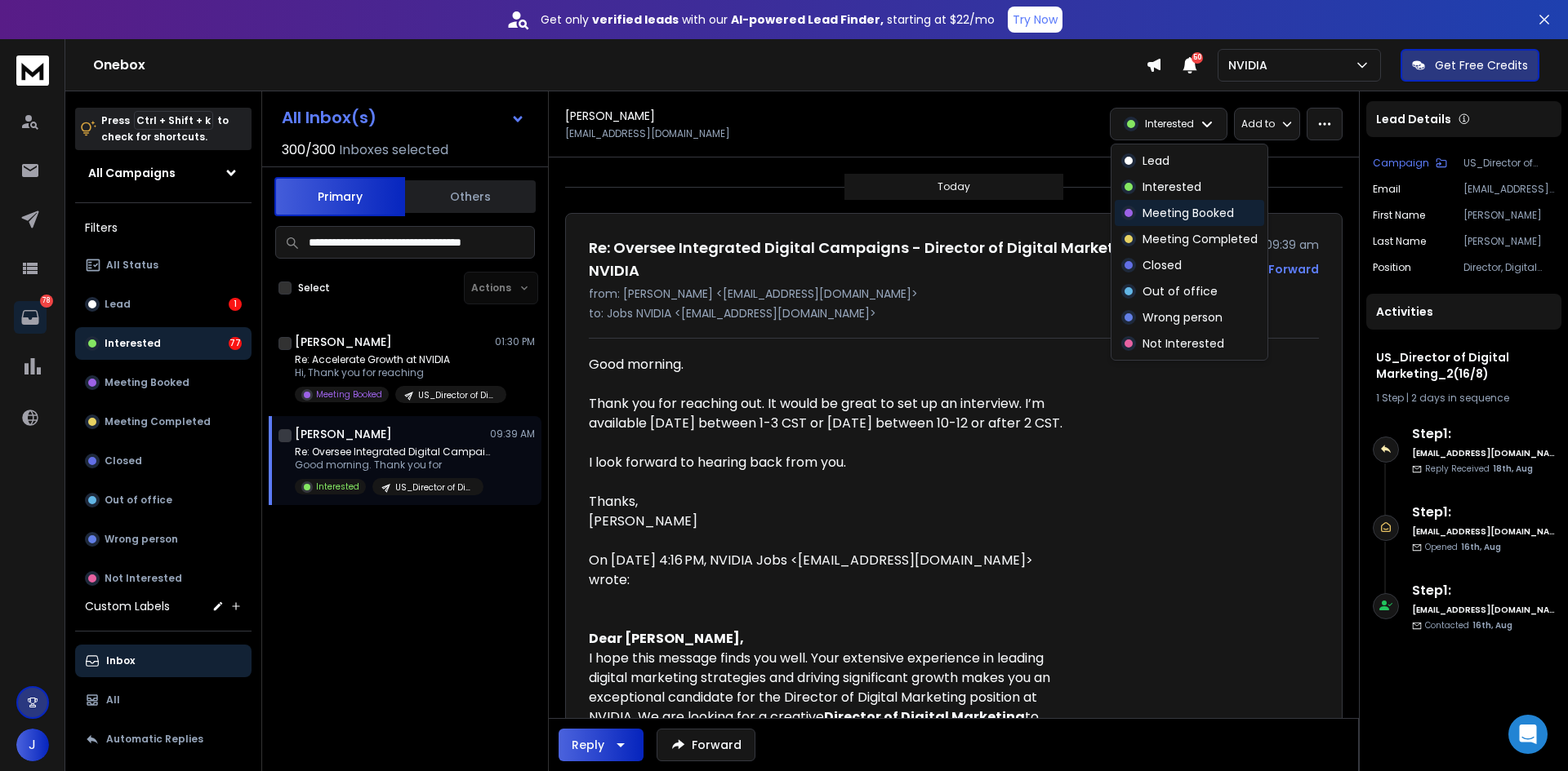
click at [1203, 213] on p "Meeting Booked" at bounding box center [1189, 212] width 92 height 17
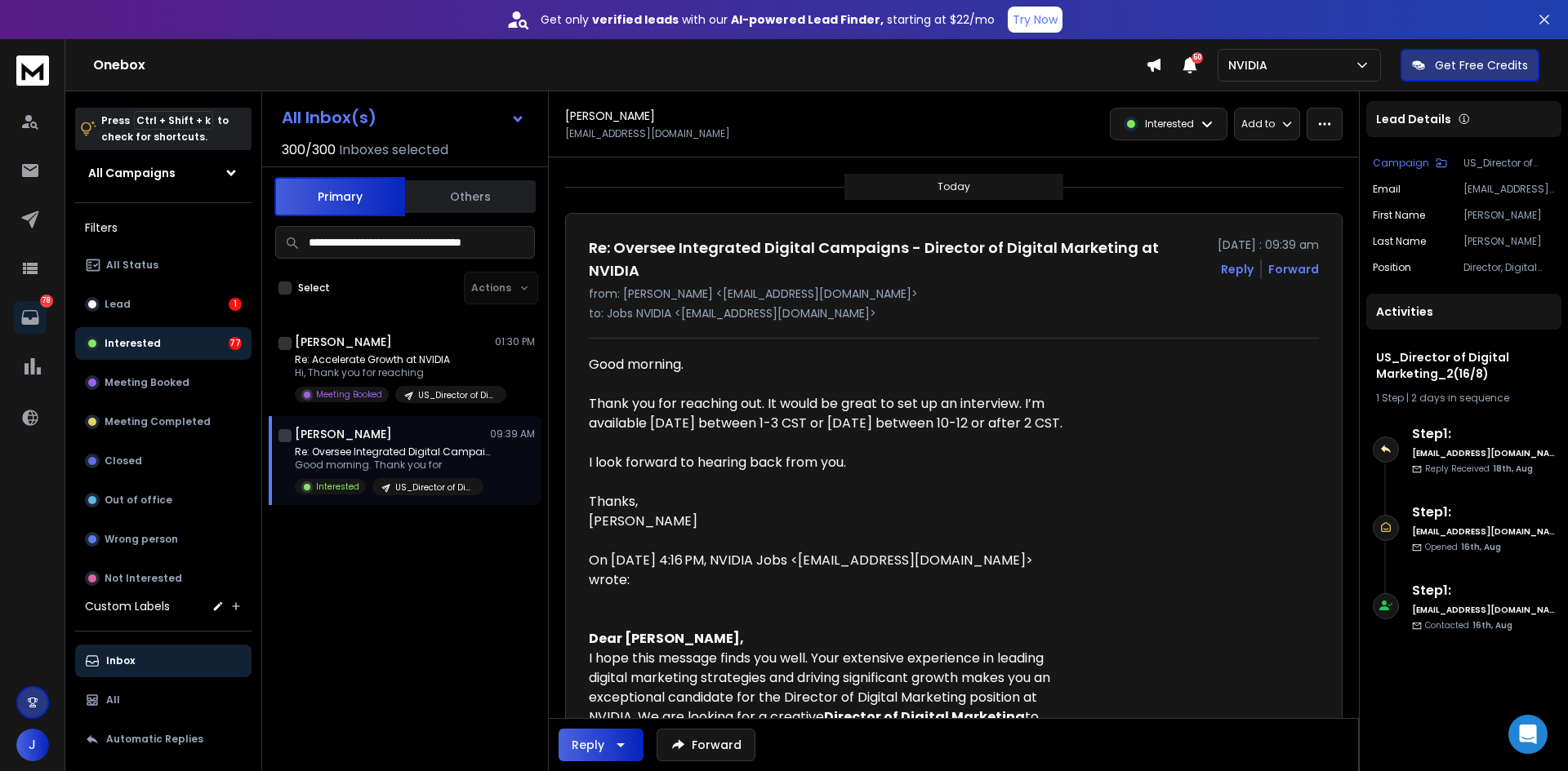
click at [439, 231] on input "**********" at bounding box center [405, 242] width 259 height 32
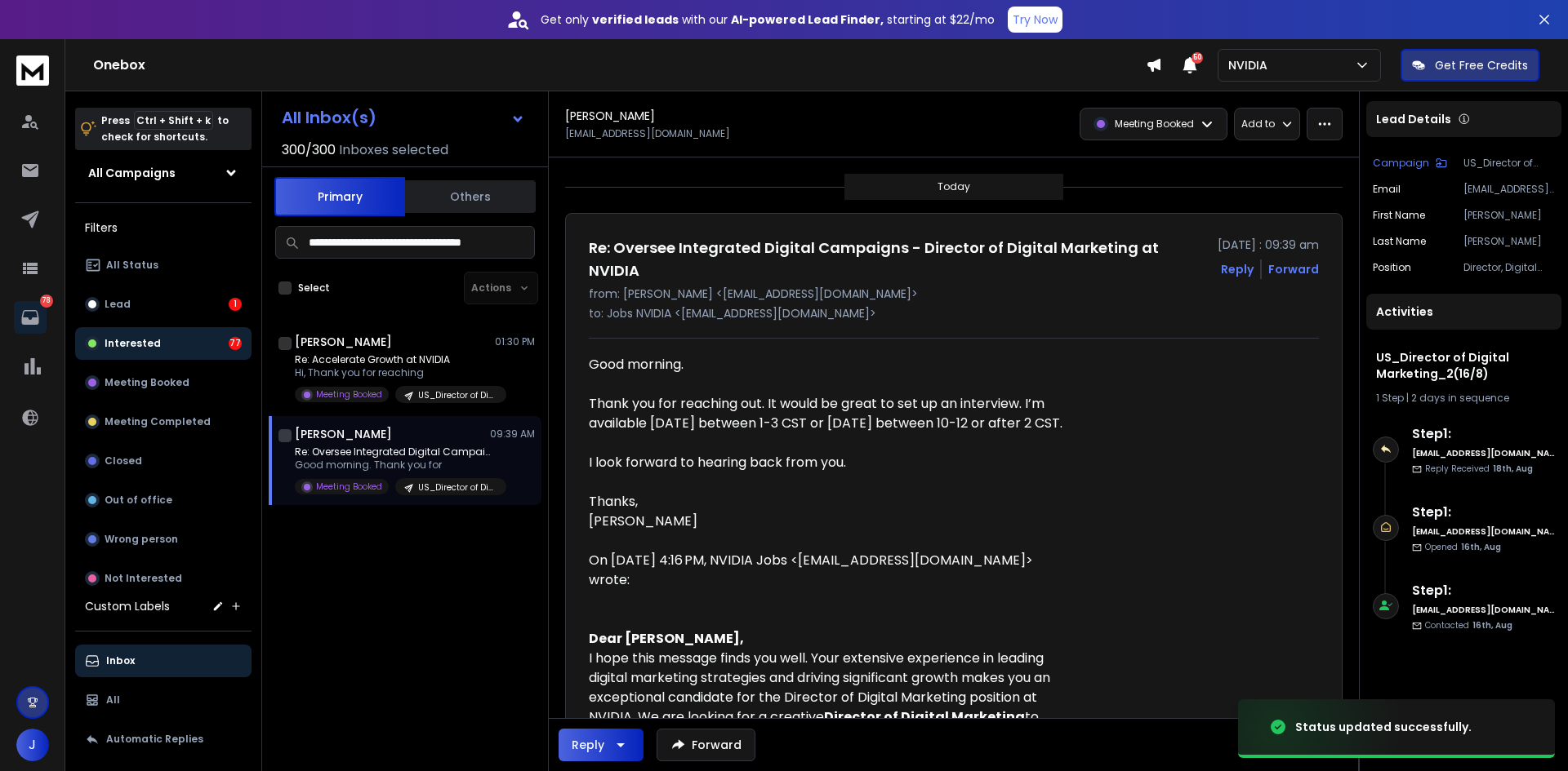
click at [439, 231] on input "**********" at bounding box center [405, 242] width 259 height 32
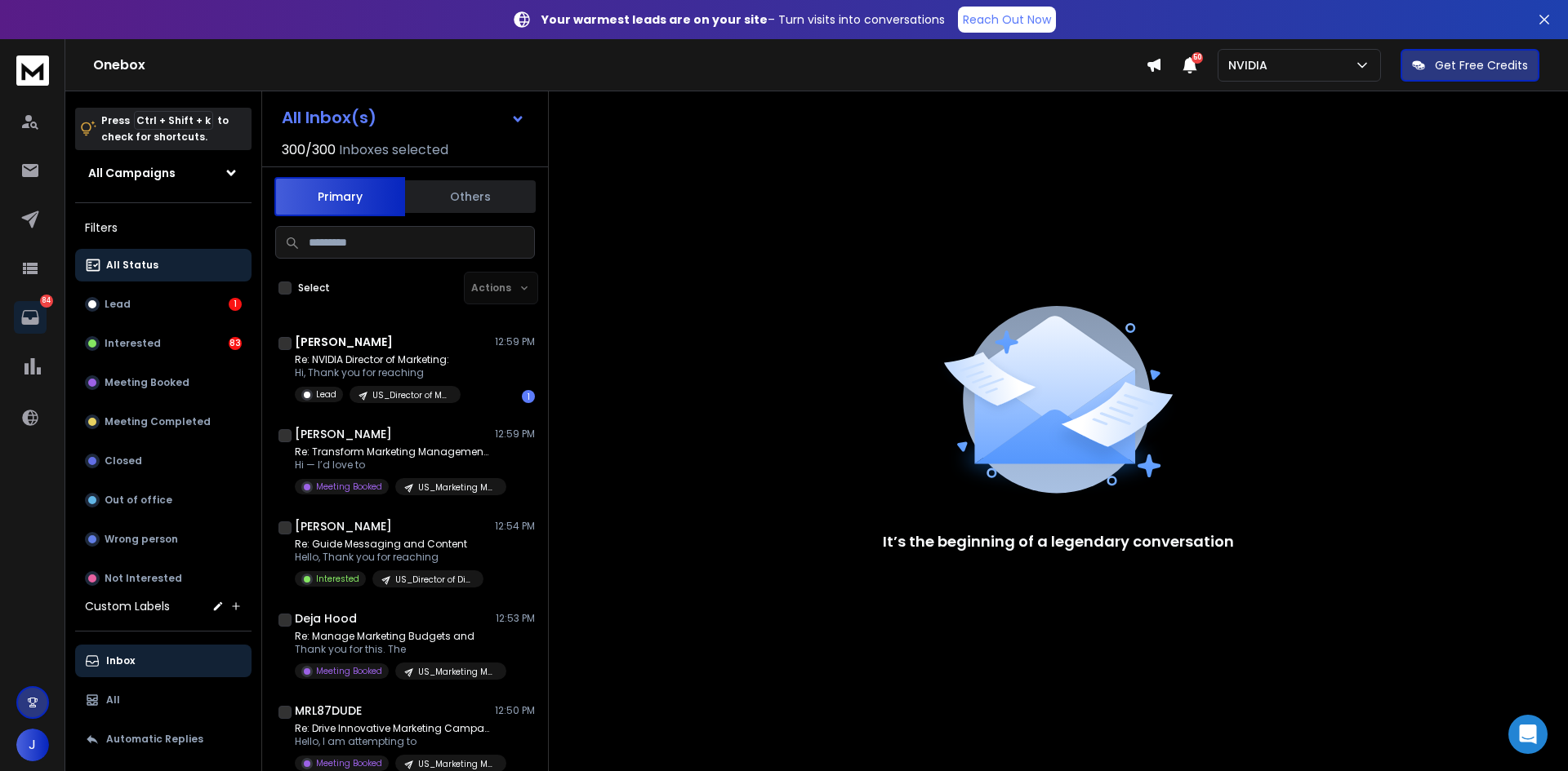
click at [394, 245] on input at bounding box center [405, 242] width 259 height 32
click at [385, 234] on input at bounding box center [405, 242] width 259 height 32
paste input "********"
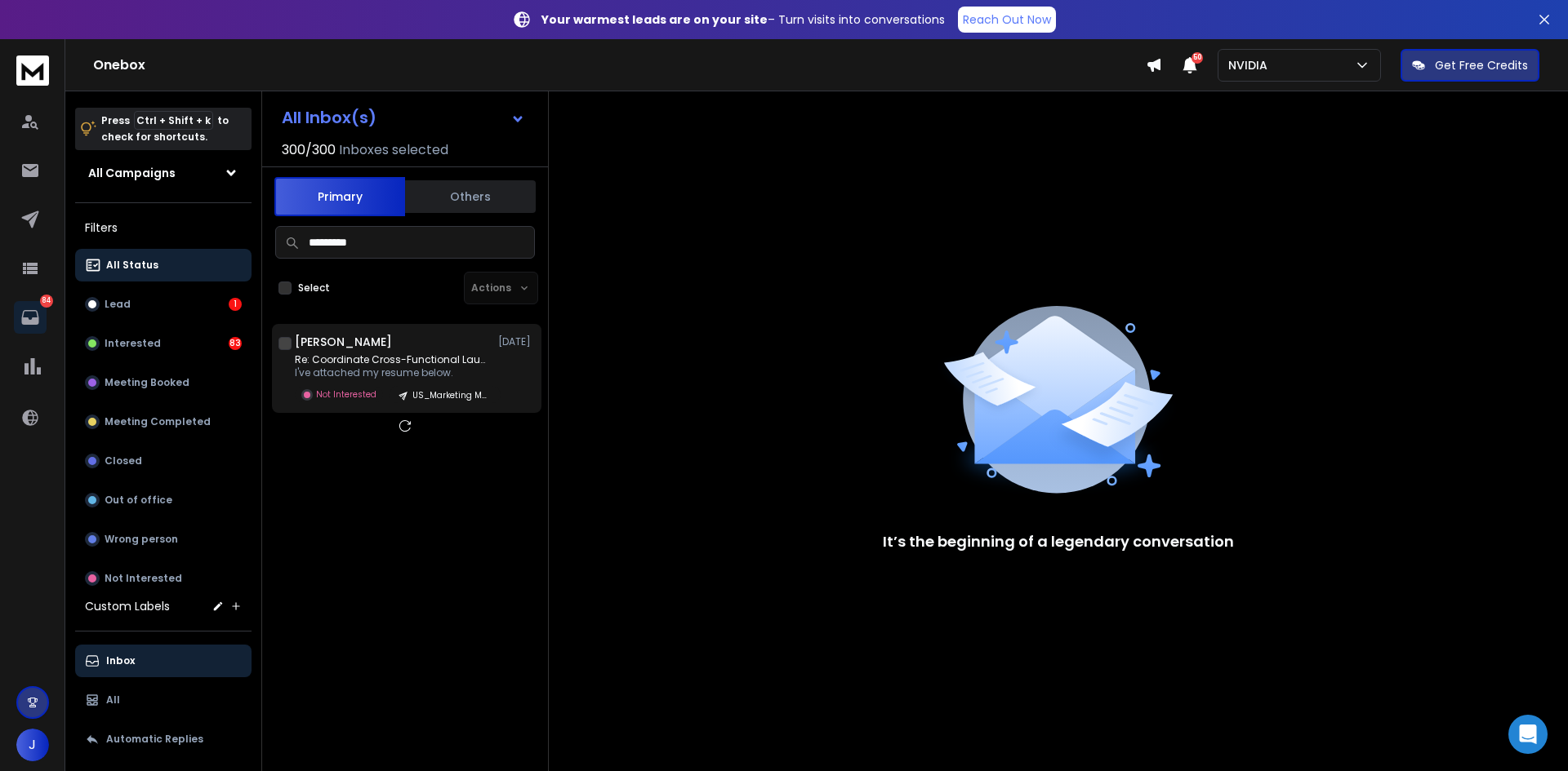
click at [416, 360] on p "Re: Coordinate Cross-Functional Launches as" at bounding box center [392, 360] width 196 height 13
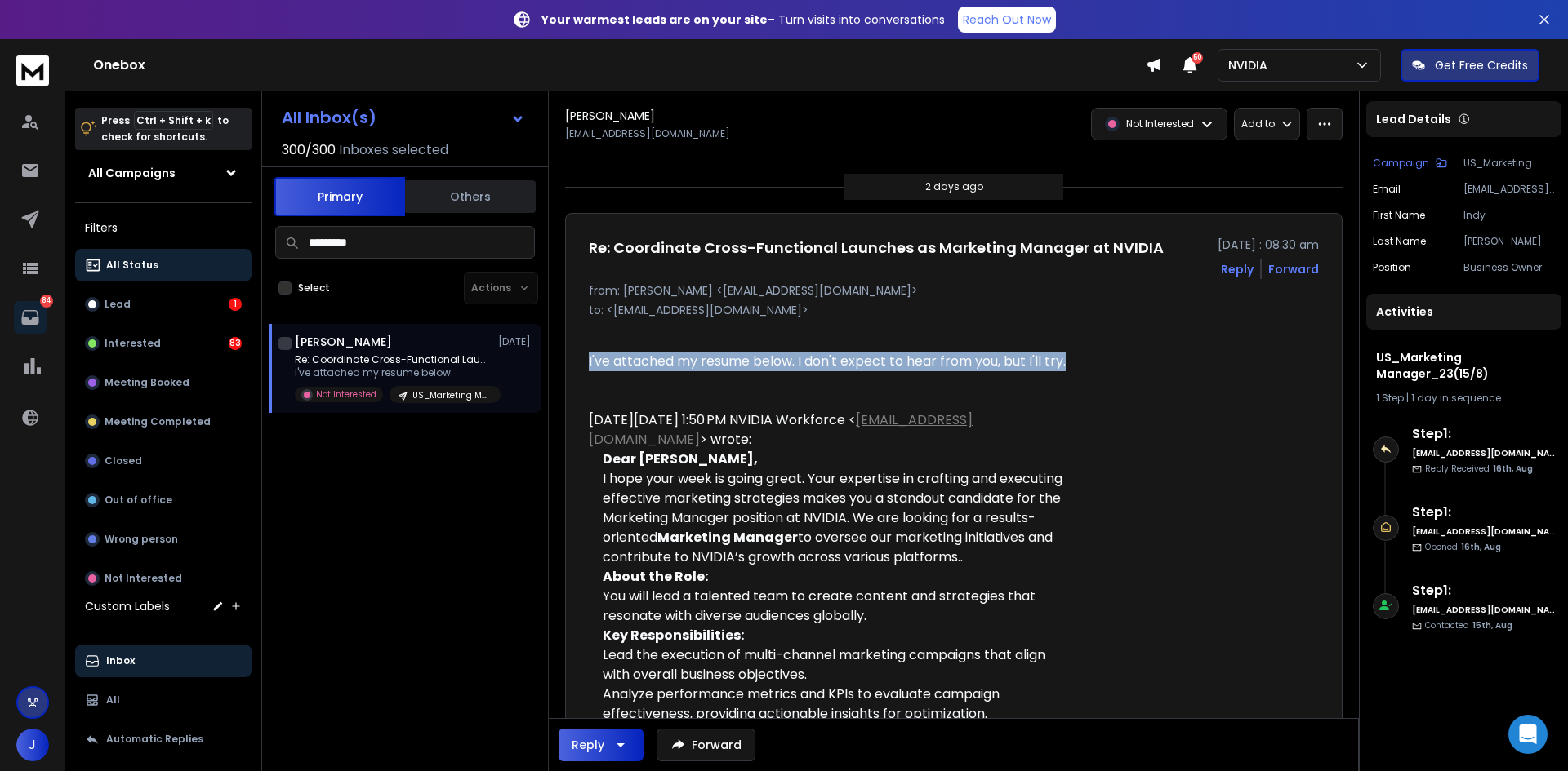
drag, startPoint x: 988, startPoint y: 361, endPoint x: 586, endPoint y: 354, distance: 402.1
copy div "I've attached my resume below. I don't expect to hear from you, but I'll try."
drag, startPoint x: 1113, startPoint y: 313, endPoint x: 1183, endPoint y: 135, distance: 191.3
click at [1118, 311] on p "to: <[EMAIL_ADDRESS][DOMAIN_NAME]>" at bounding box center [954, 310] width 730 height 17
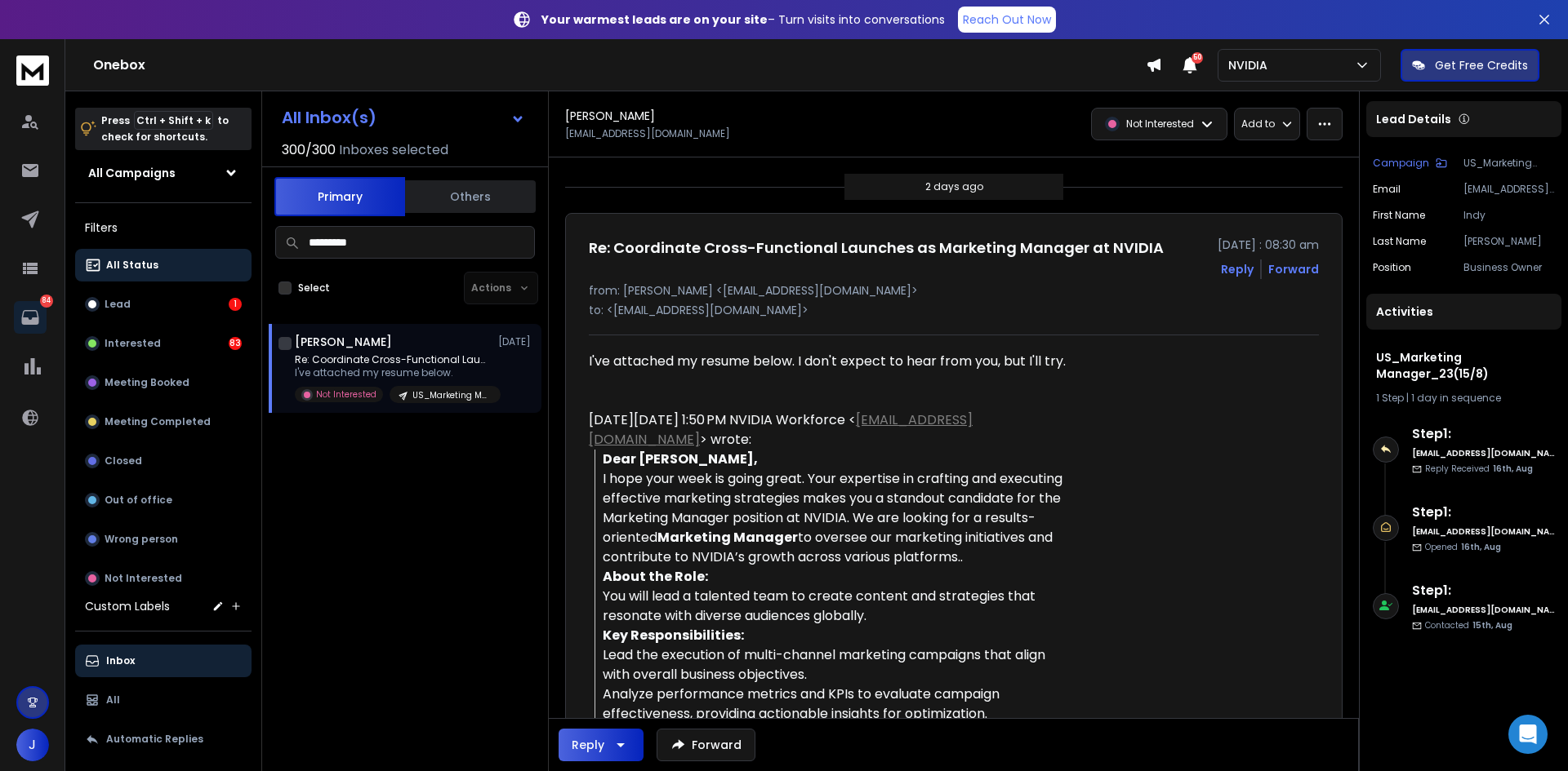
click at [1183, 113] on div "Not Interested" at bounding box center [1159, 124] width 135 height 31
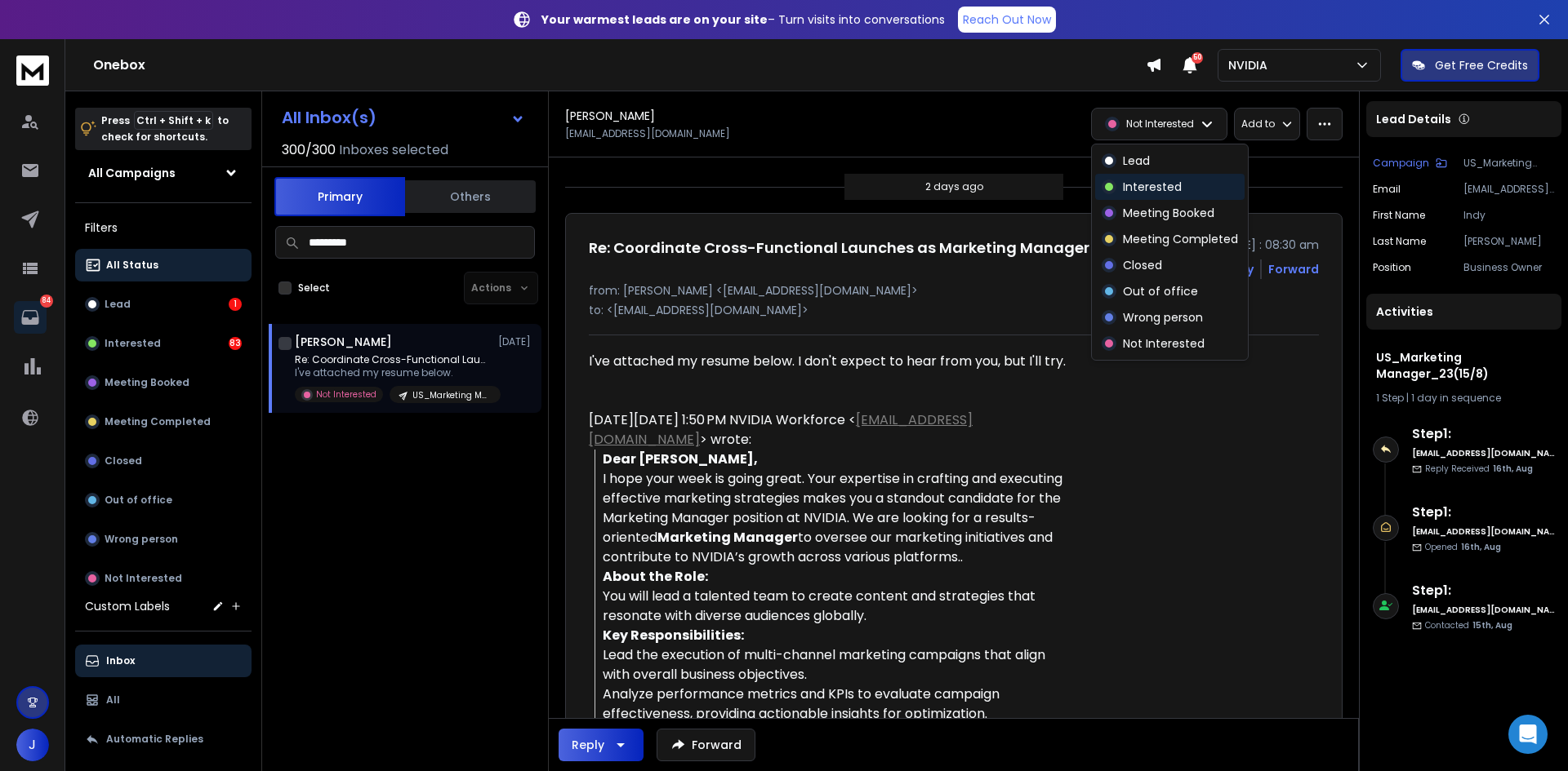
click at [1162, 189] on p "Interested" at bounding box center [1153, 186] width 59 height 17
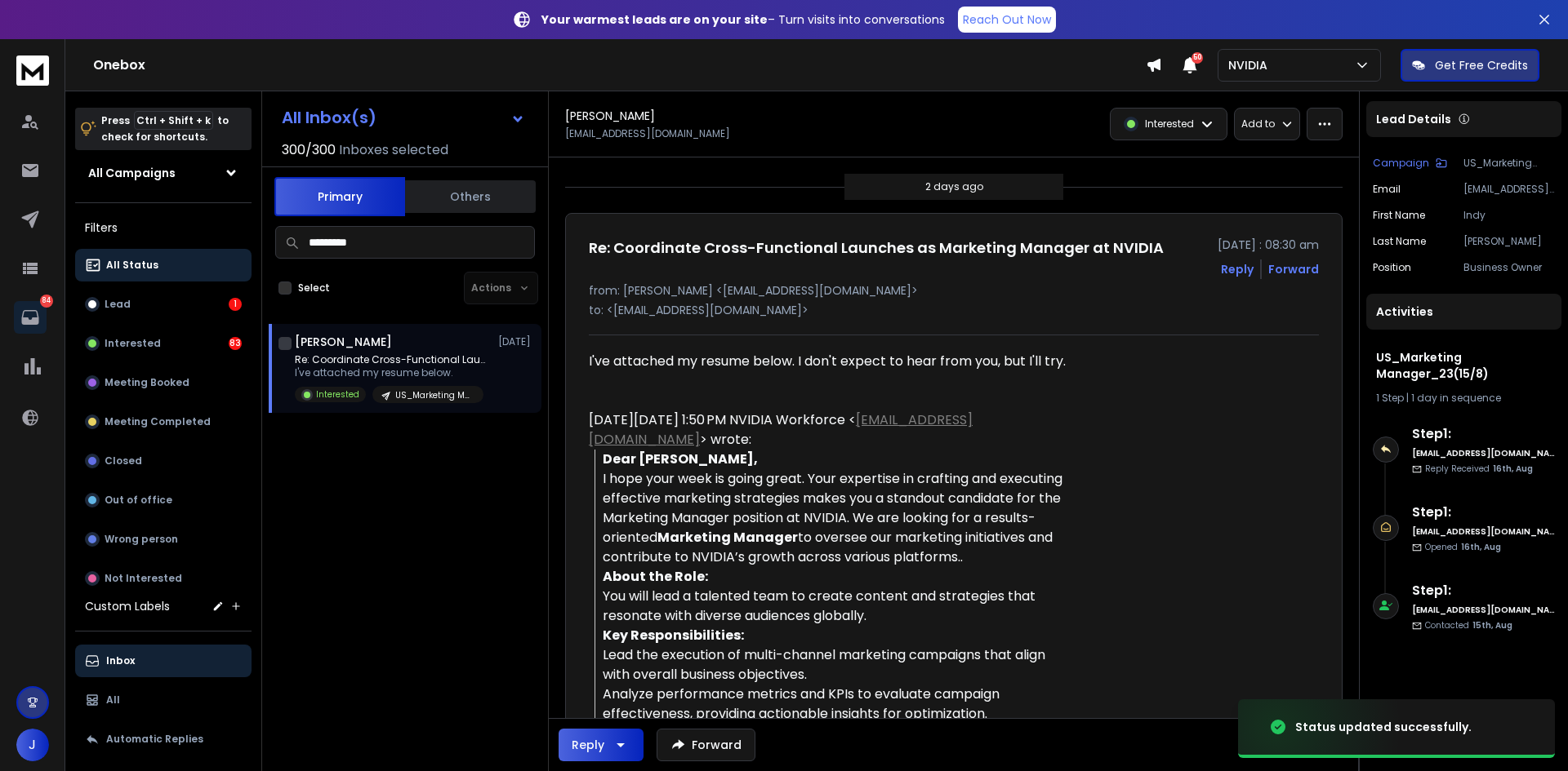
click at [390, 234] on input "********" at bounding box center [405, 242] width 259 height 32
paste input "**********"
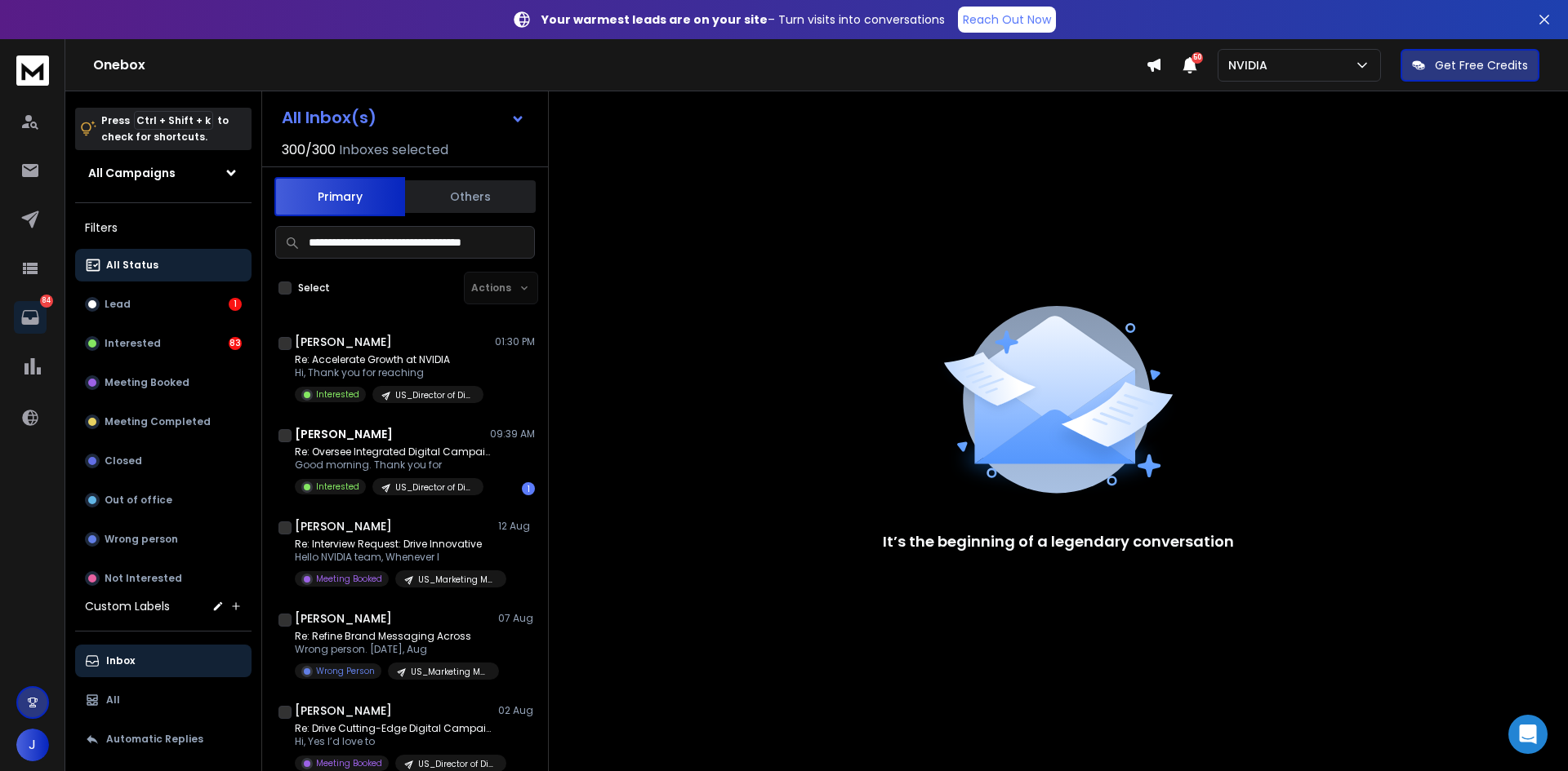
type input "**********"
click at [674, 254] on div "It’s the beginning of a legendary conversation" at bounding box center [1058, 419] width 1019 height 656
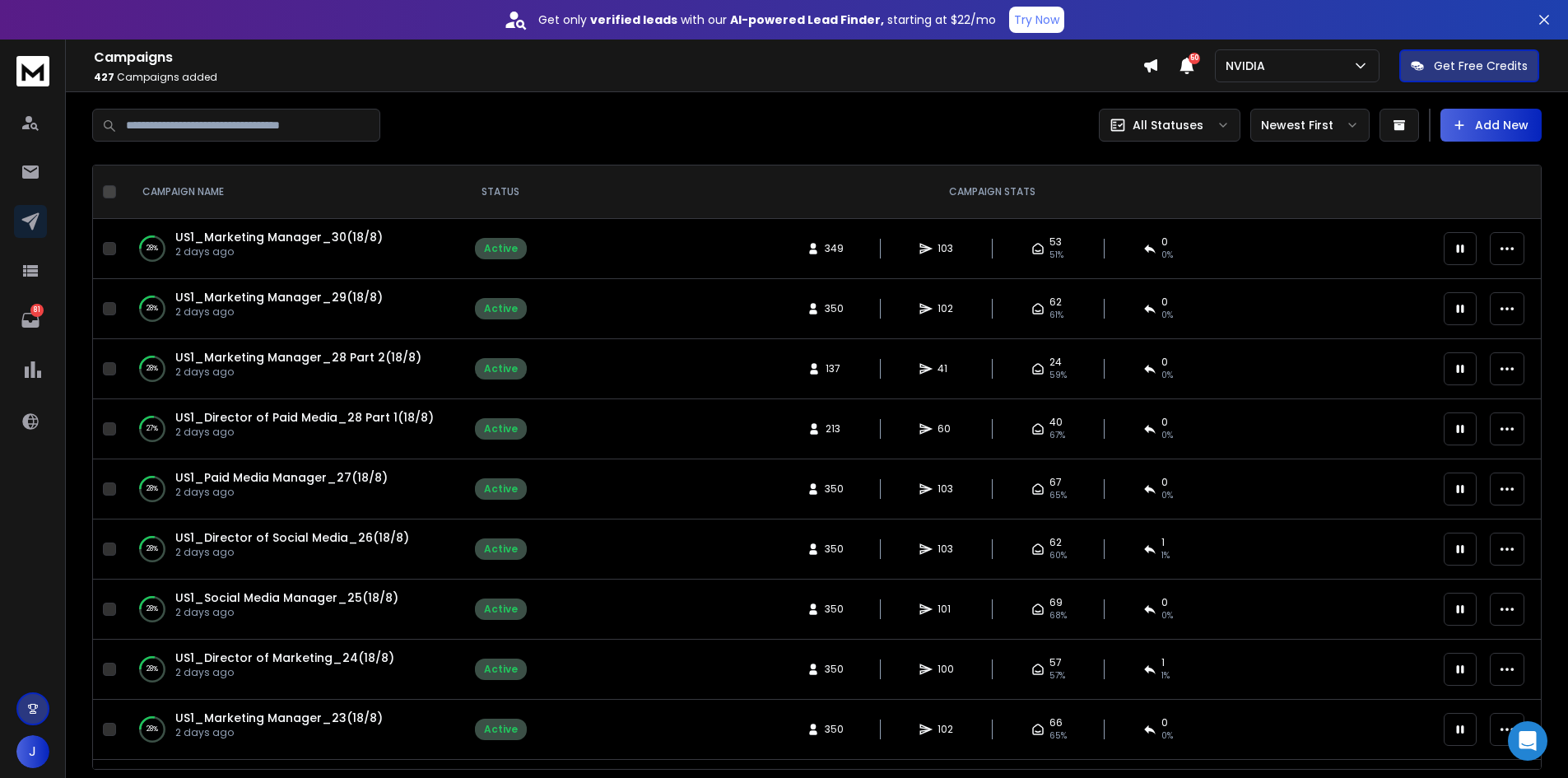
drag, startPoint x: 434, startPoint y: 160, endPoint x: 405, endPoint y: 173, distance: 31.8
click at [430, 159] on div "Campaigns 427 Campaigns Added All Statuses Newest First Add New CAMPAIGN NAME S…" at bounding box center [817, 440] width 1450 height 662
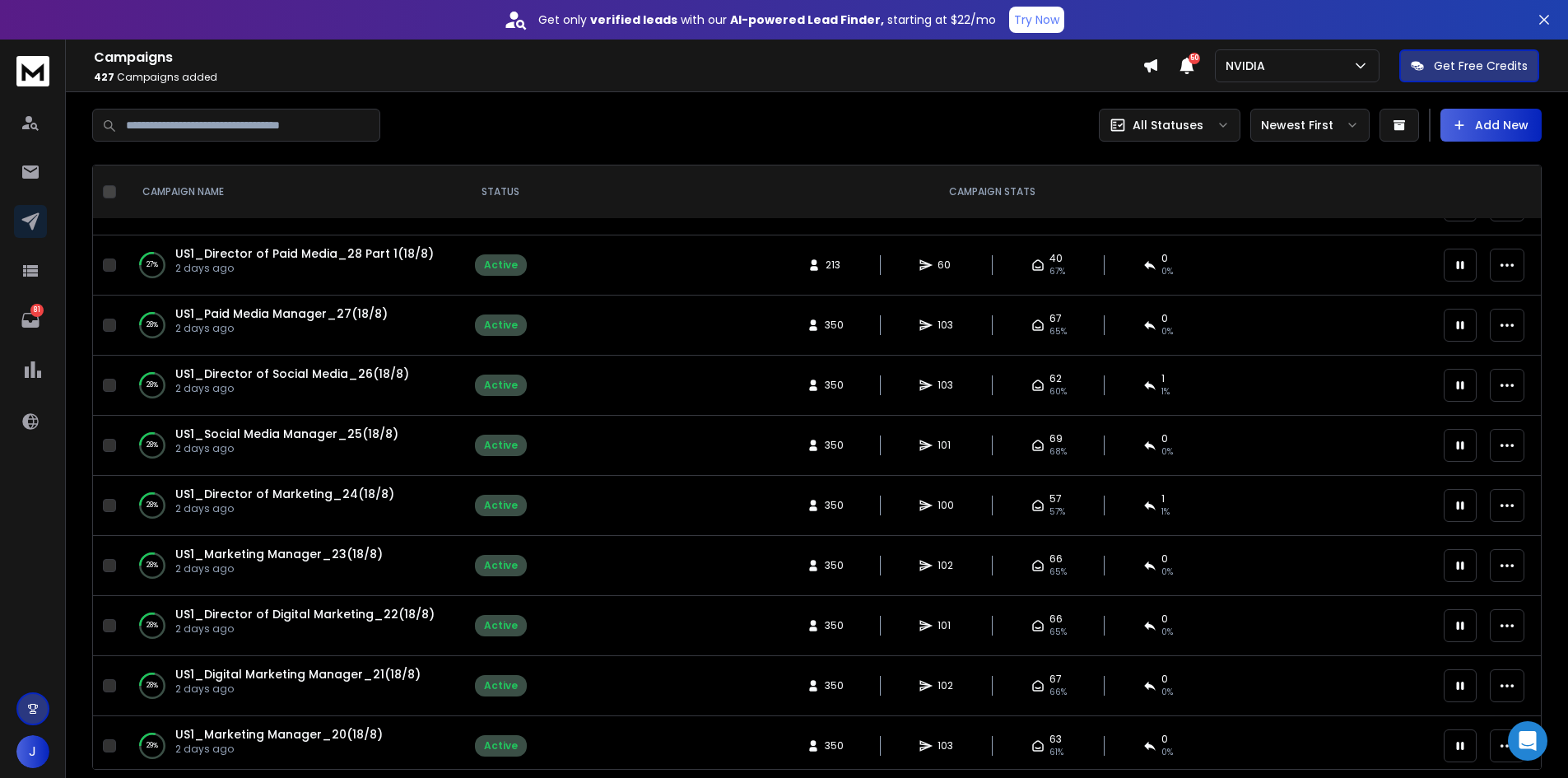
scroll to position [164, 0]
click at [737, 150] on div "Campaigns 427 Campaigns Added All Statuses Newest First Add New CAMPAIGN NAME S…" at bounding box center [817, 440] width 1450 height 662
click at [720, 131] on div at bounding box center [455, 125] width 726 height 32
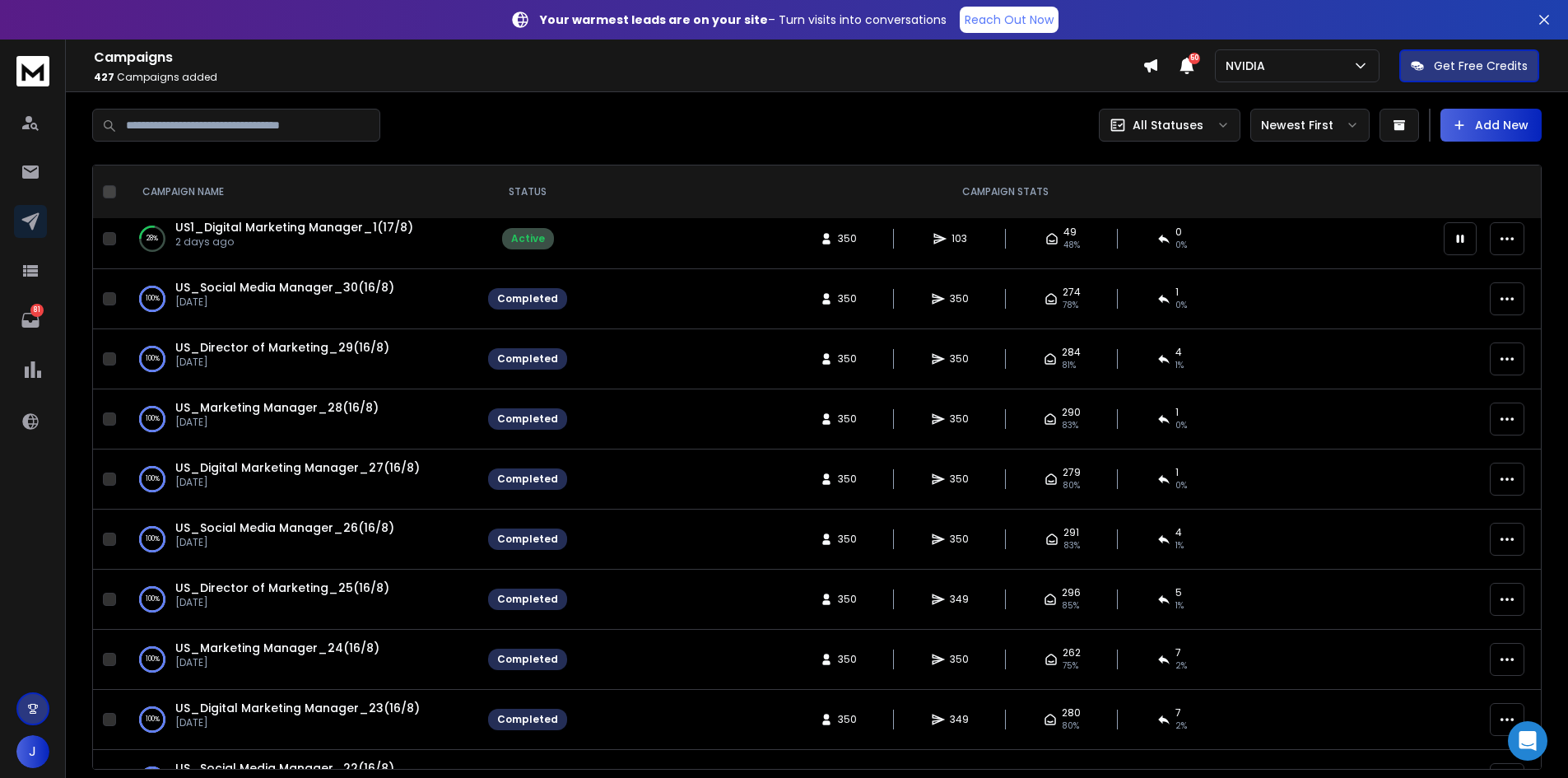
scroll to position [1812, 0]
click at [822, 131] on div "Campaigns 427 Campaigns Added All Statuses Newest First Add New" at bounding box center [1181, 125] width 726 height 32
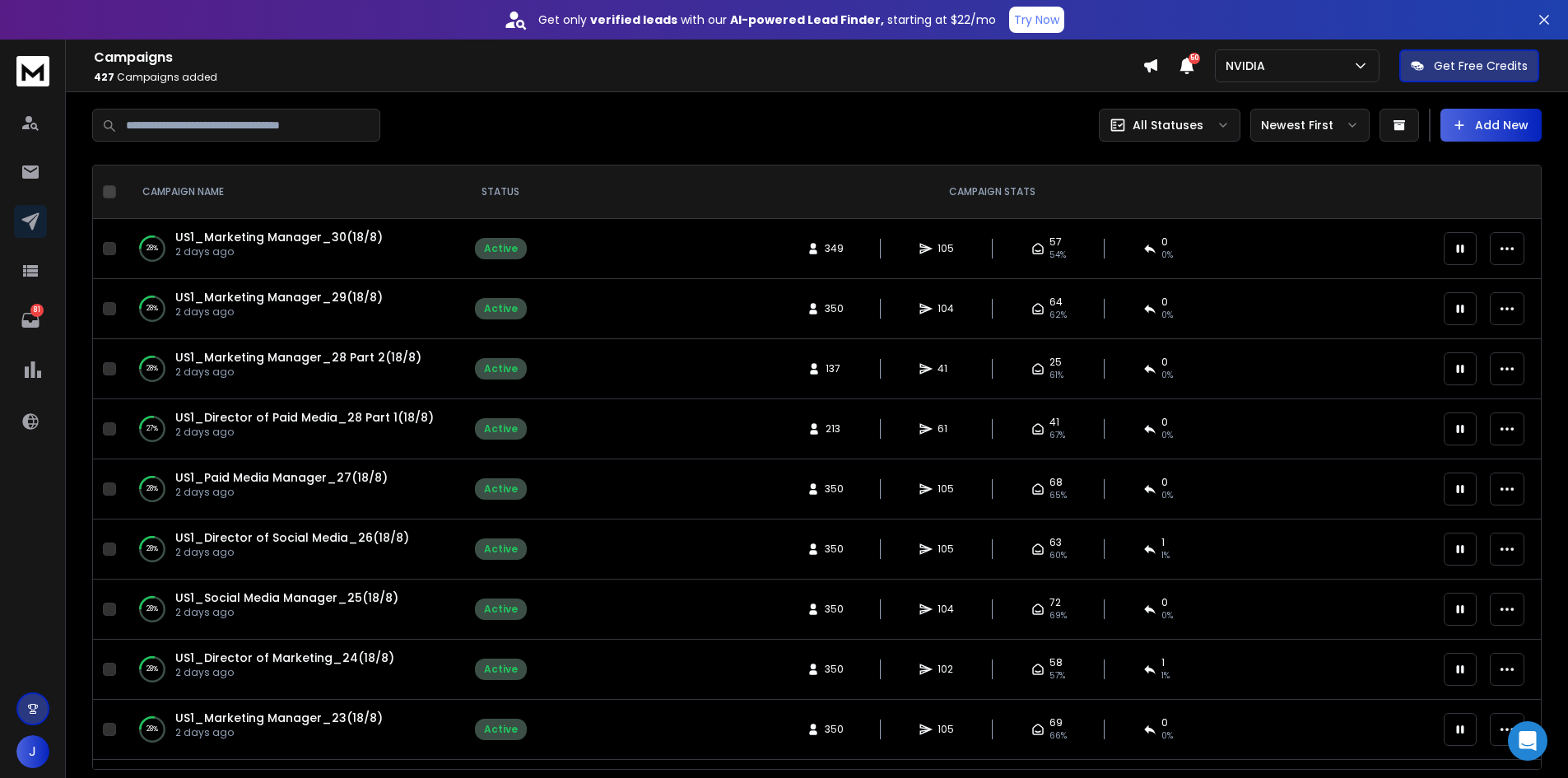
click at [556, 115] on div at bounding box center [455, 125] width 726 height 32
click at [23, 316] on icon at bounding box center [30, 321] width 20 height 20
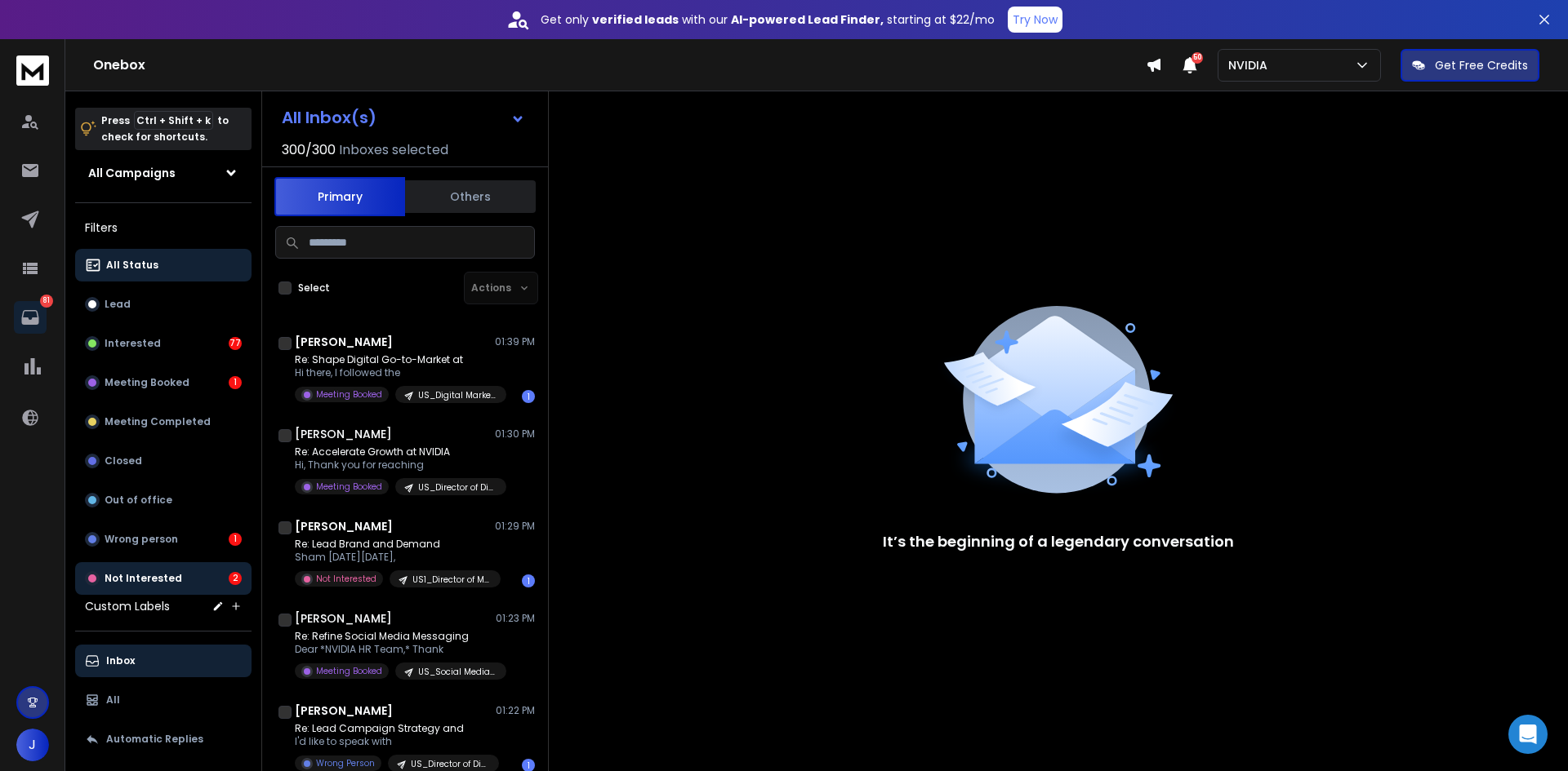
click at [189, 584] on button "Not Interested 2" at bounding box center [163, 578] width 176 height 32
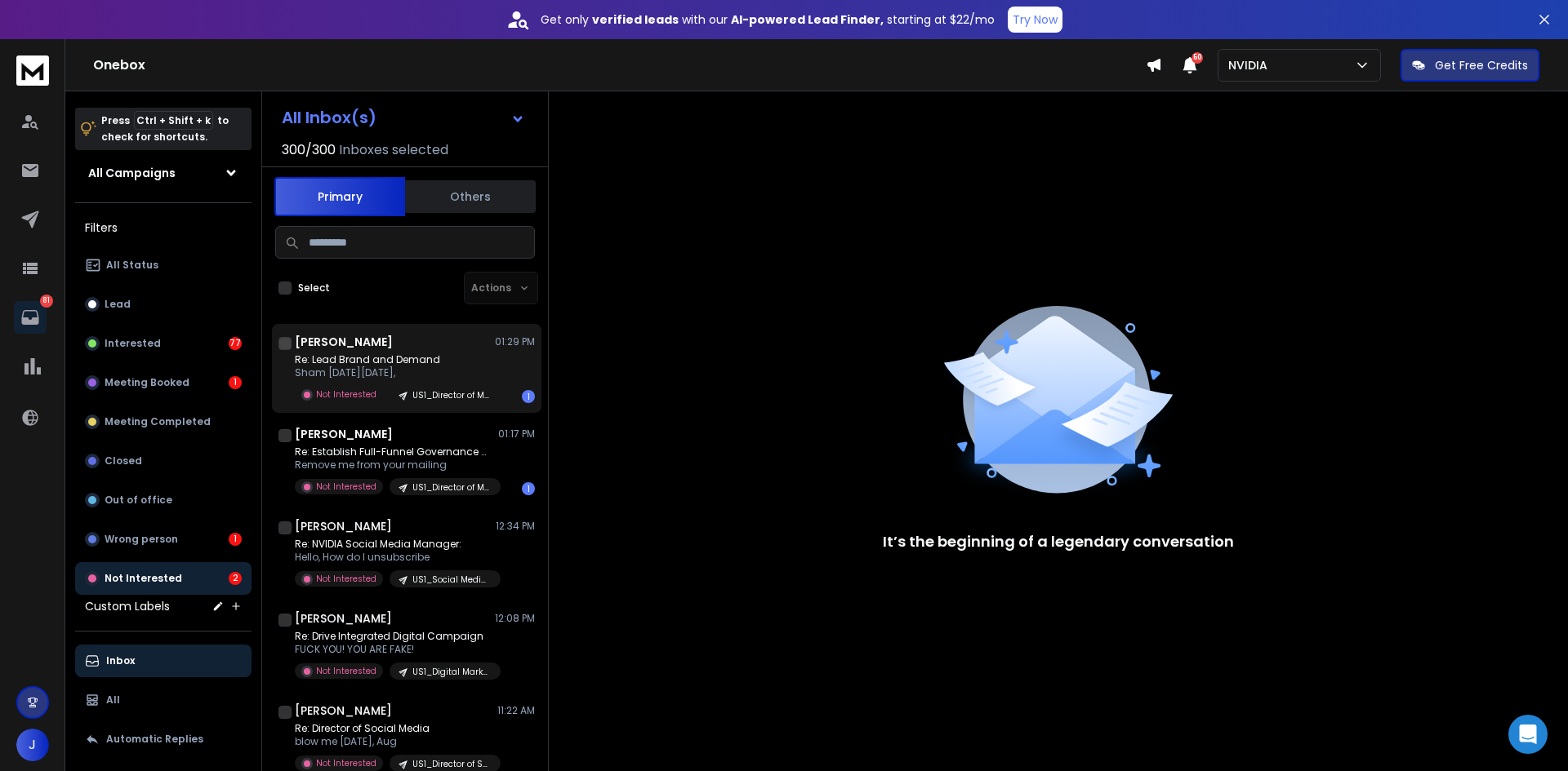
click at [475, 341] on div "Ian Leslie 01:29 PM" at bounding box center [414, 342] width 240 height 17
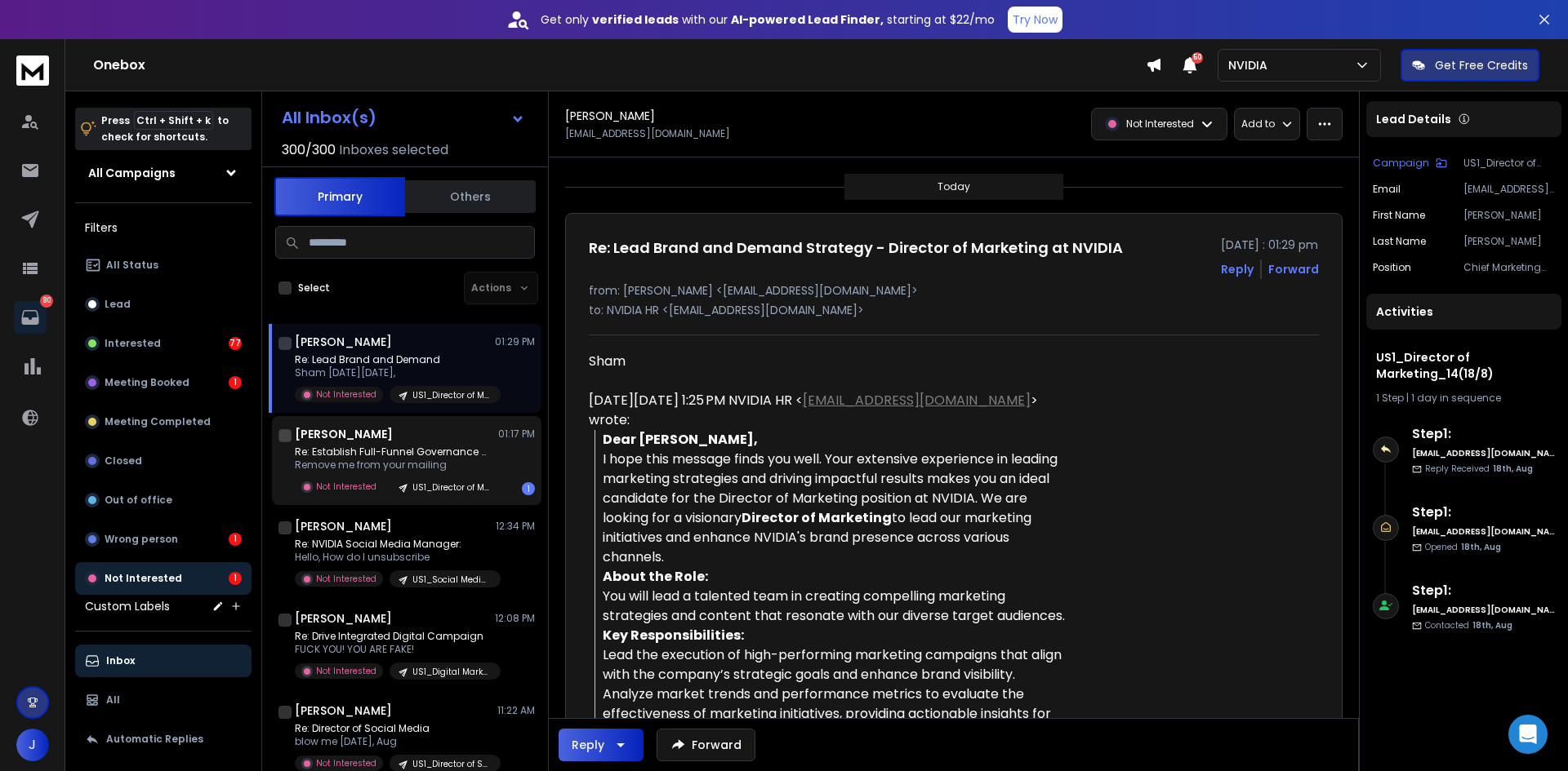
click at [433, 445] on p "Re: Establish Full-Funnel Governance as" at bounding box center [392, 451] width 196 height 13
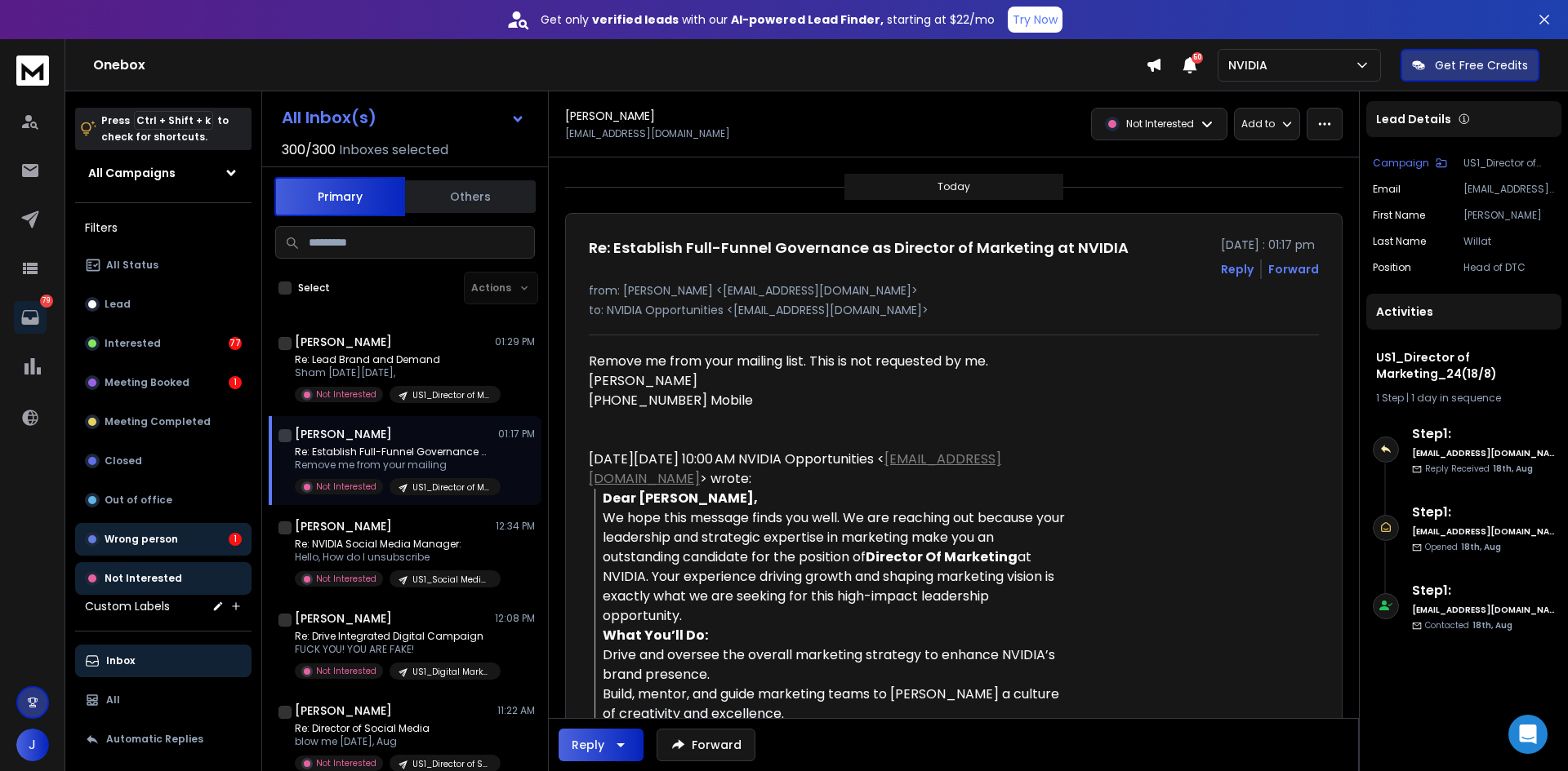
click at [149, 547] on button "Wrong person 1" at bounding box center [163, 539] width 176 height 32
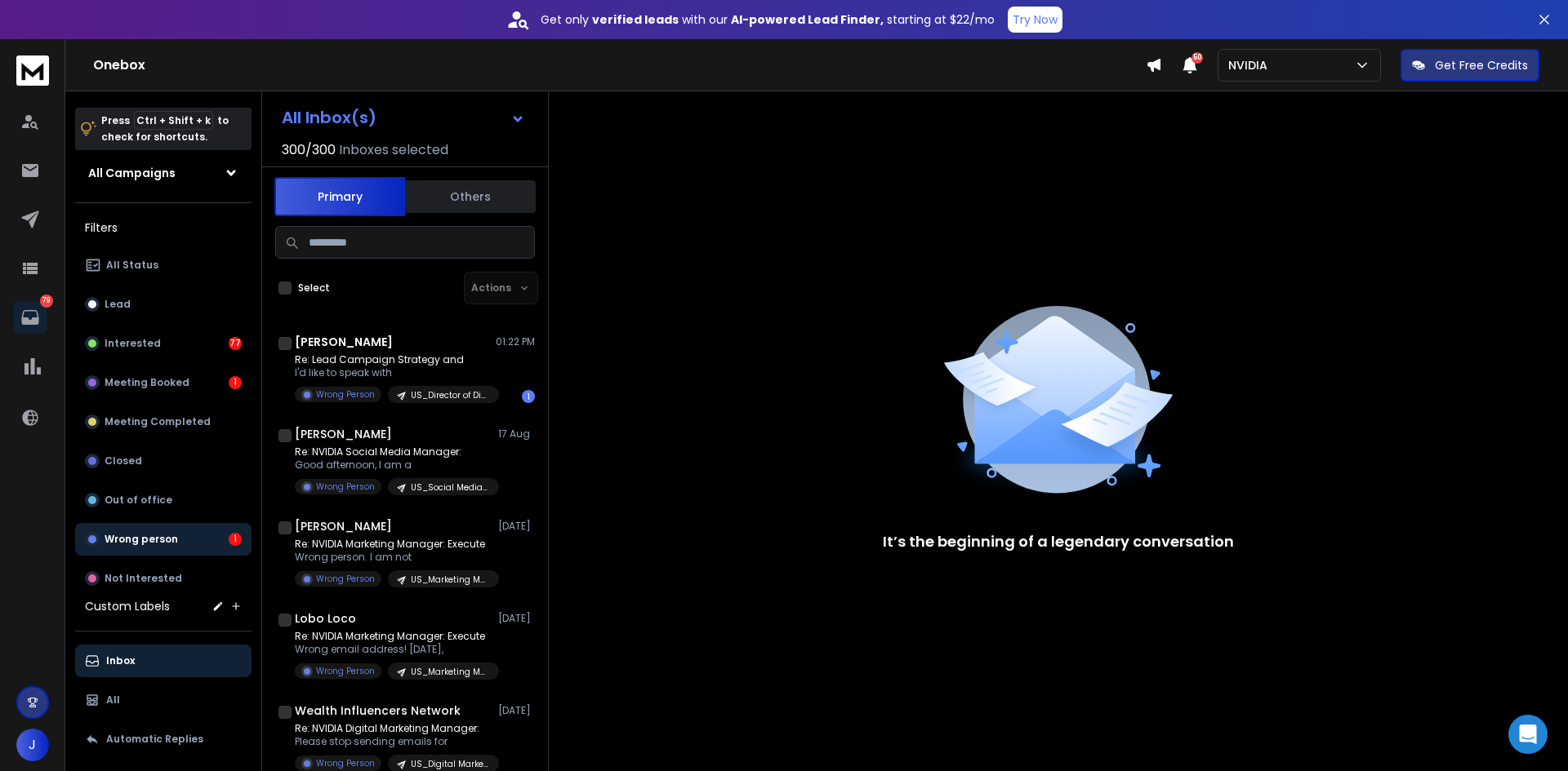
click at [606, 349] on div "It’s the beginning of a legendary conversation" at bounding box center [1058, 419] width 1019 height 656
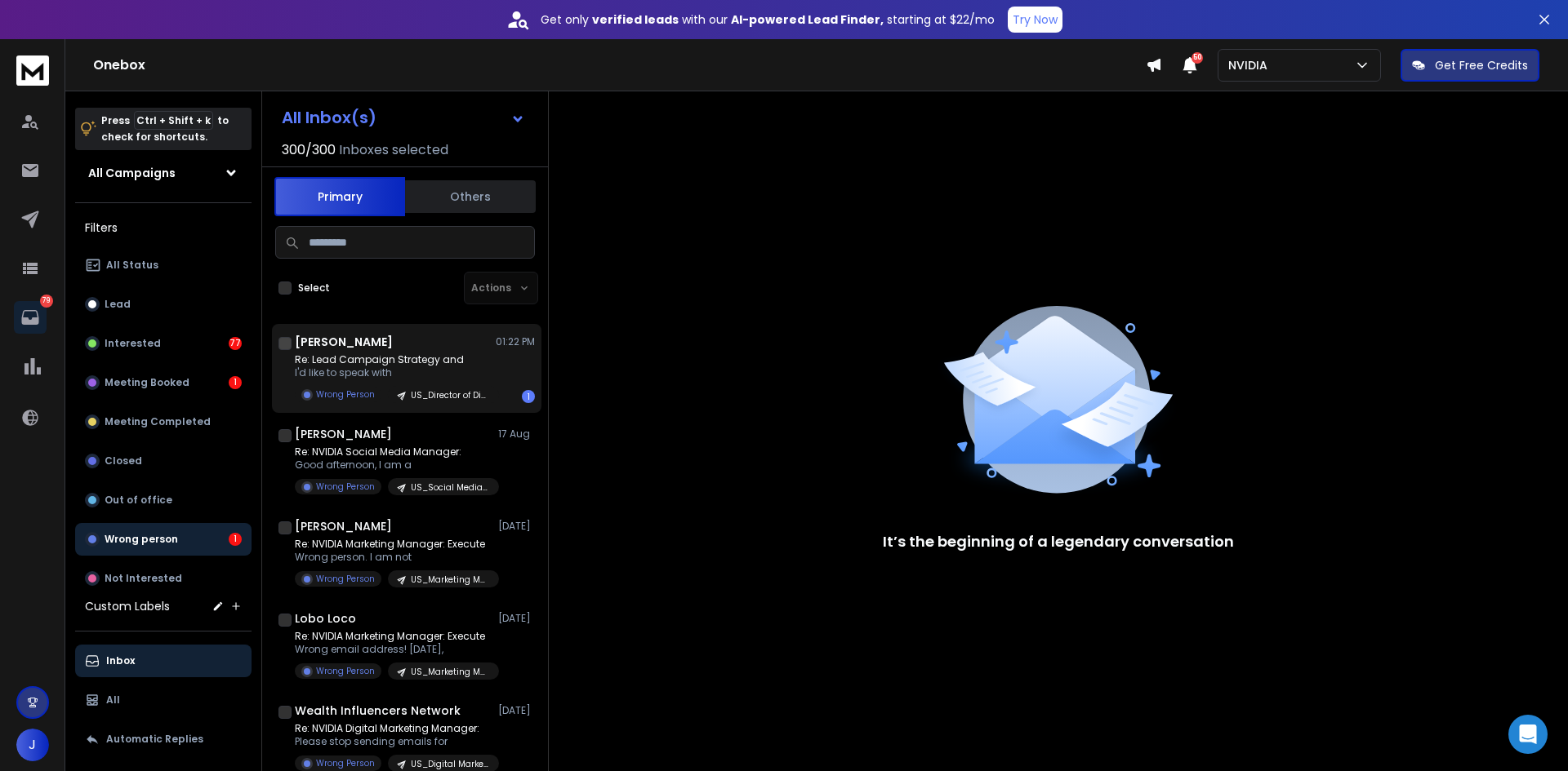
click at [467, 381] on div "Re: Lead Campaign Strategy and I'd like to speak with Wrong Person US_Director …" at bounding box center [396, 378] width 204 height 50
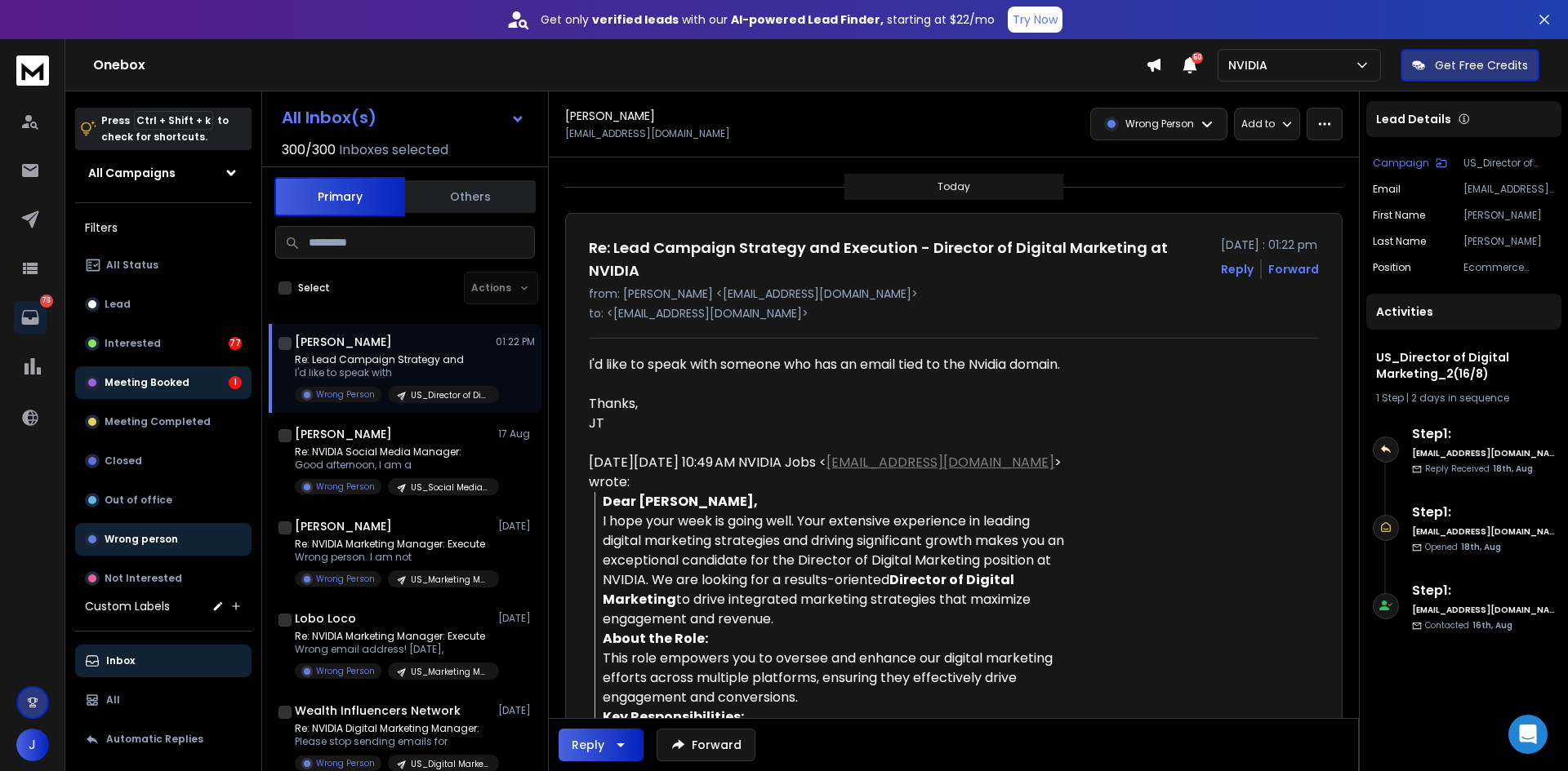
click at [181, 380] on p "Meeting Booked" at bounding box center [146, 382] width 85 height 13
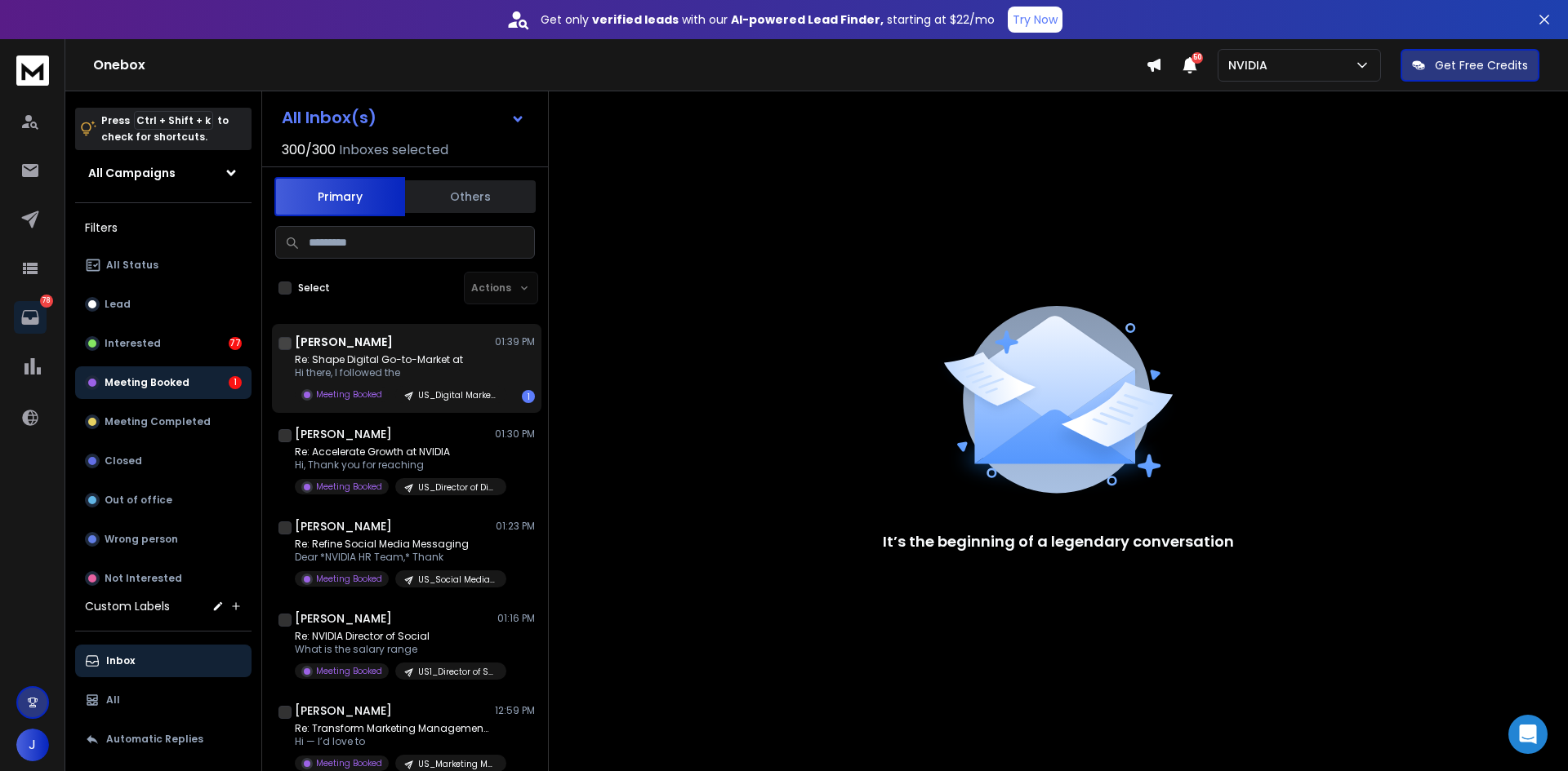
click at [425, 385] on div "Re: Shape Digital Go-to-Market at Hi there, I followed the Meeting Booked US_Di…" at bounding box center [400, 378] width 212 height 50
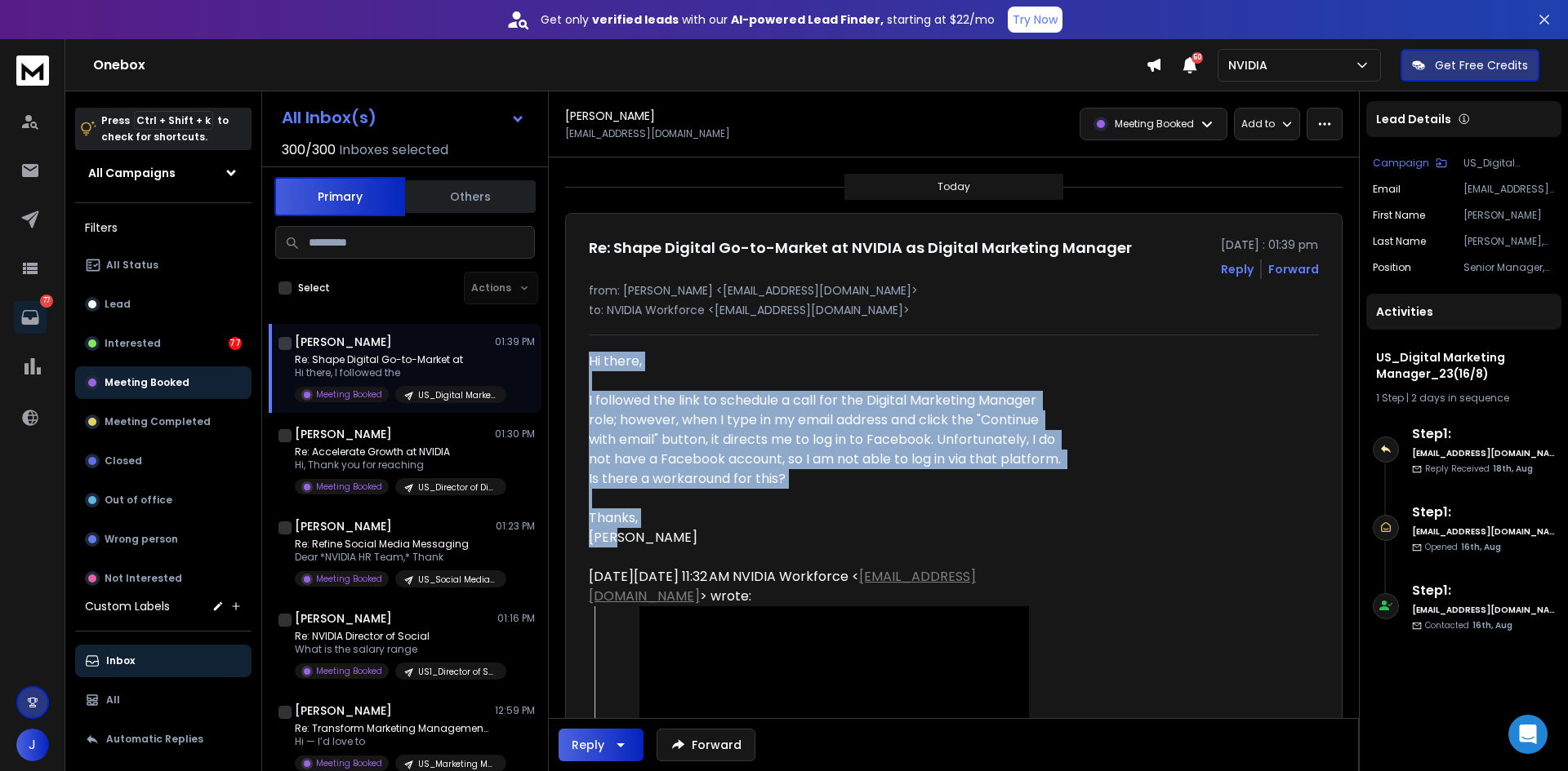
drag, startPoint x: 627, startPoint y: 545, endPoint x: 590, endPoint y: 358, distance: 190.6
click at [590, 358] on div "Hi there, I followed the link to schedule a call for the Digital Marketing Mana…" at bounding box center [827, 449] width 477 height 196
copy div "Hi there, I followed the link to schedule a call for the Digital Marketing Mana…"
click at [1023, 370] on div "Hi there, I followed the link to schedule a call for the Digital Marketing Mana…" at bounding box center [827, 449] width 477 height 196
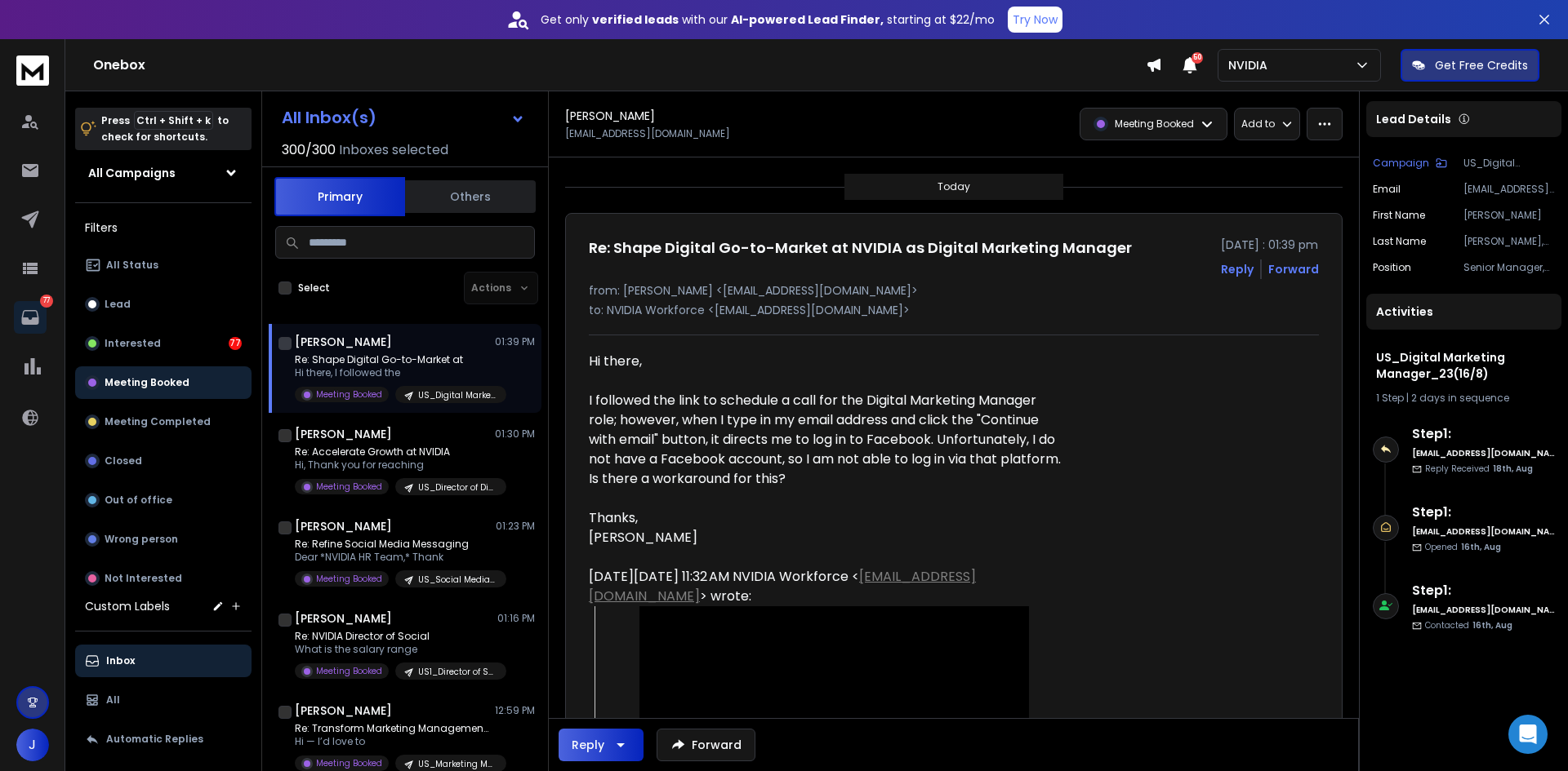
drag, startPoint x: 975, startPoint y: 310, endPoint x: 713, endPoint y: 314, distance: 262.0
click at [713, 314] on p "to: NVIDIA Workforce <workforce@nvidiaemployeejourneycloud.com>" at bounding box center [954, 310] width 730 height 17
copy p "workforce@nvidiaemployeejourneycloud.com"
click at [814, 459] on div "I followed the link to schedule a call for the Digital Marketing Manager role; …" at bounding box center [827, 440] width 477 height 97
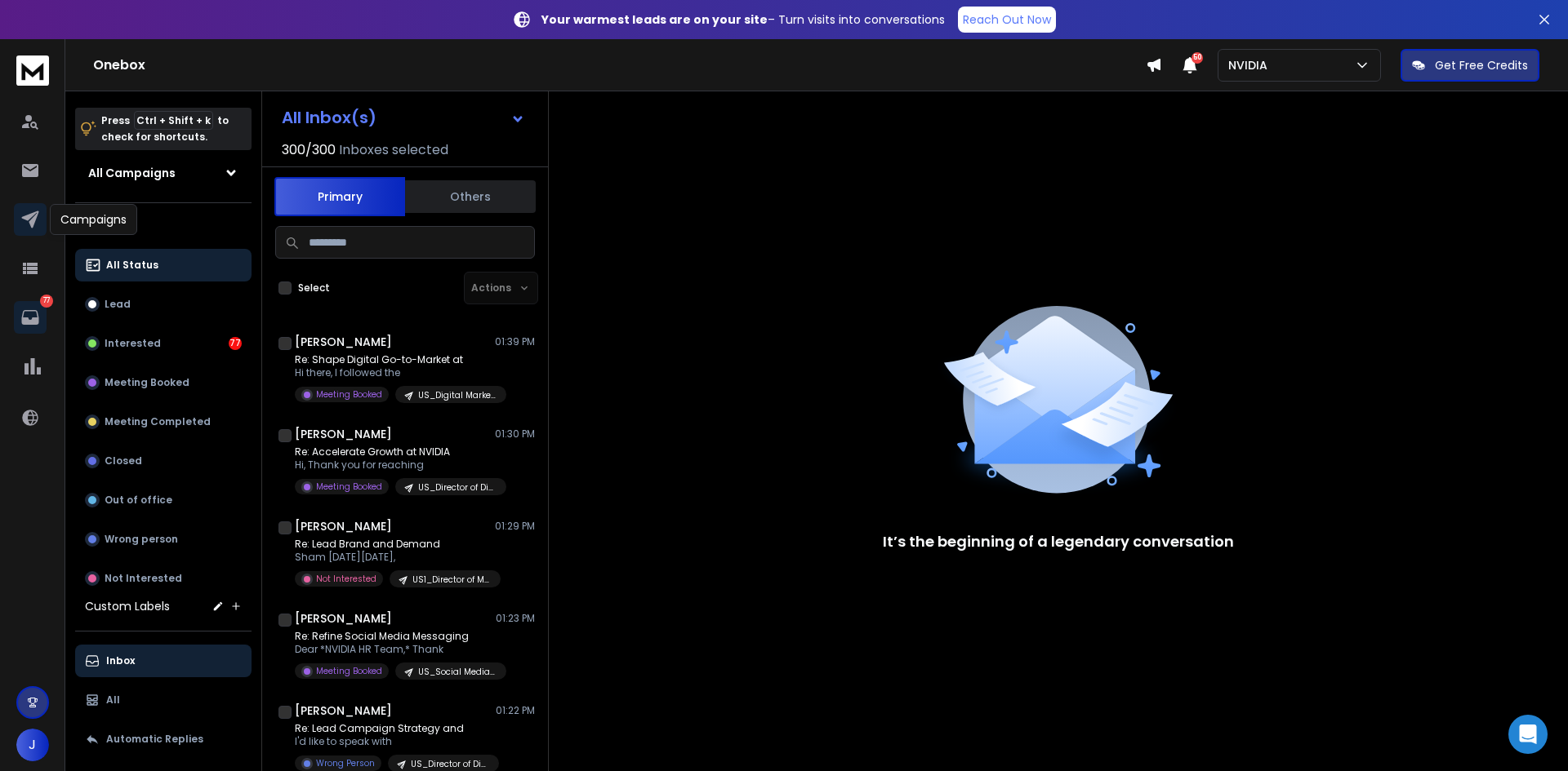
click at [38, 213] on icon at bounding box center [30, 219] width 20 height 19
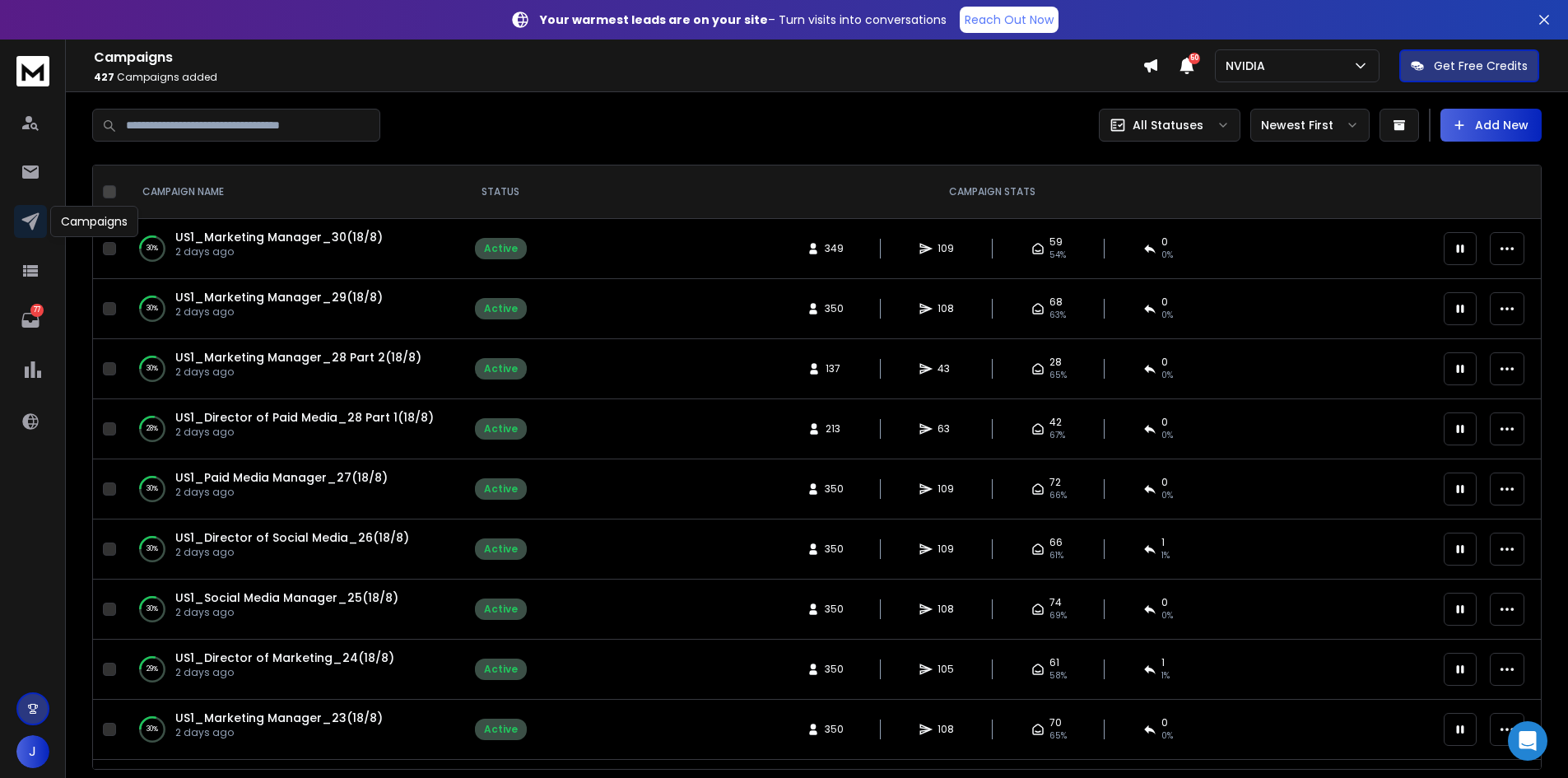
click at [658, 109] on div at bounding box center [455, 125] width 726 height 32
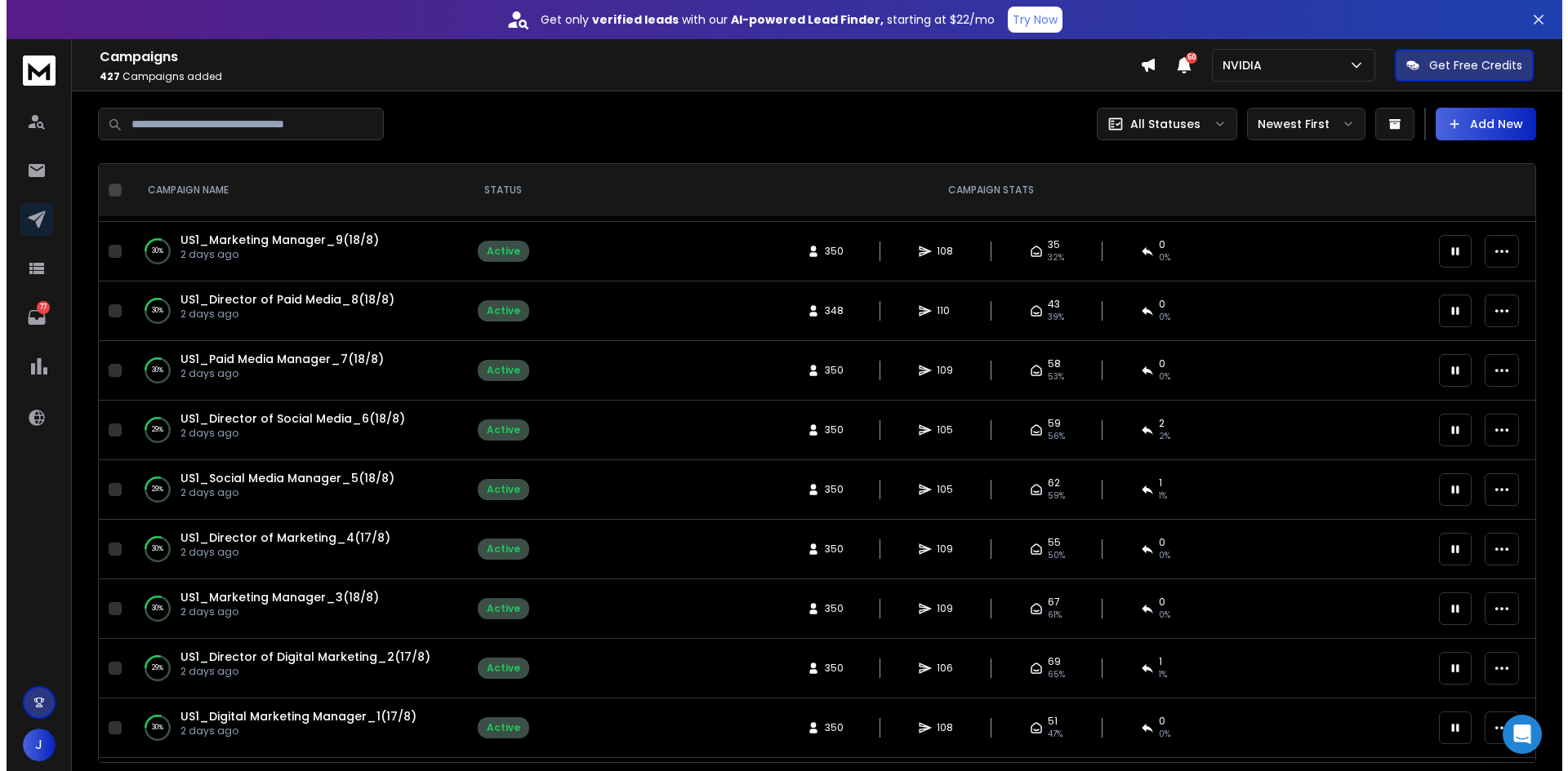
scroll to position [1469, 0]
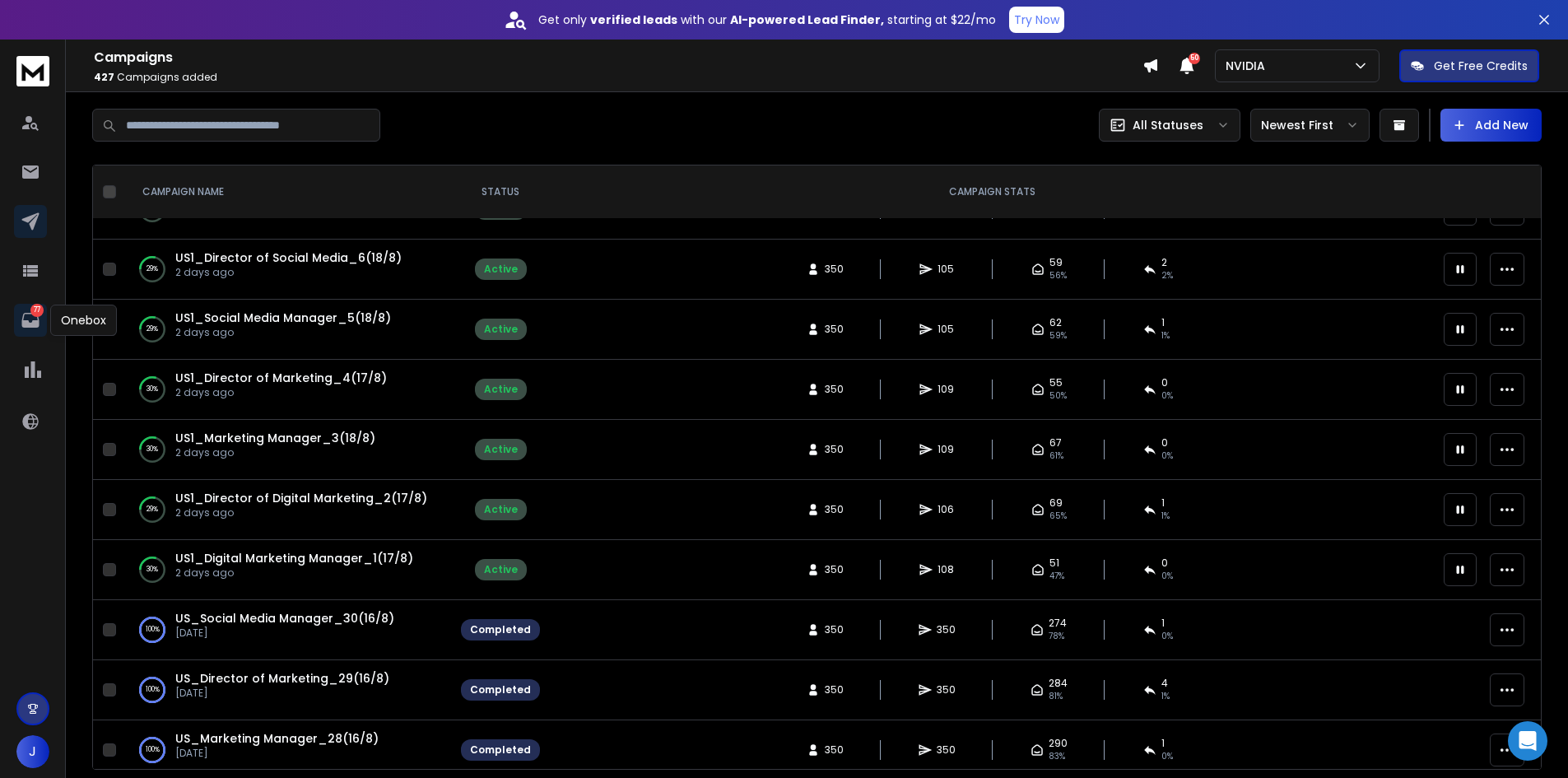
click at [33, 317] on p "77" at bounding box center [36, 310] width 13 height 13
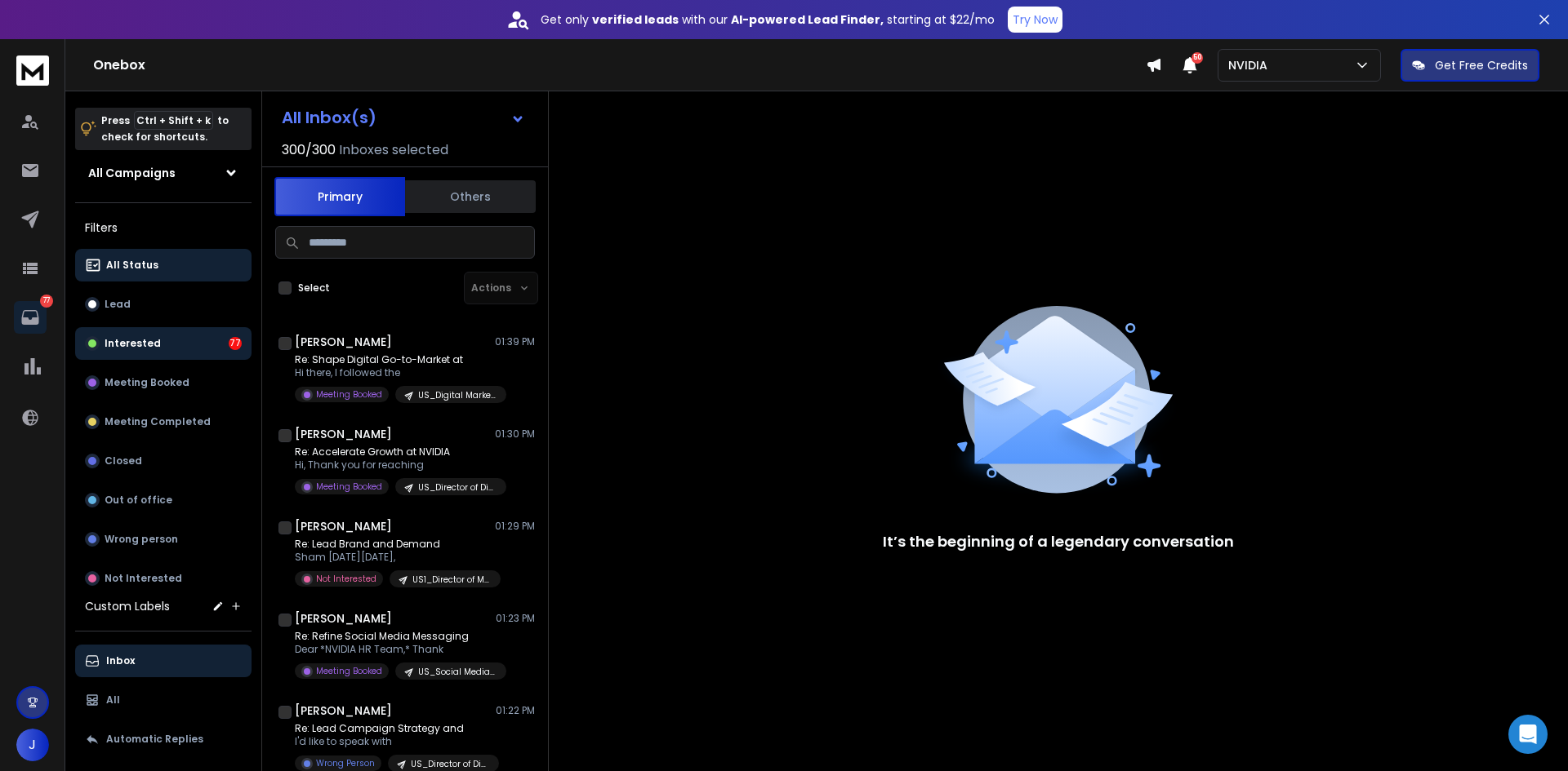
click at [158, 343] on button "Interested 77" at bounding box center [163, 343] width 176 height 32
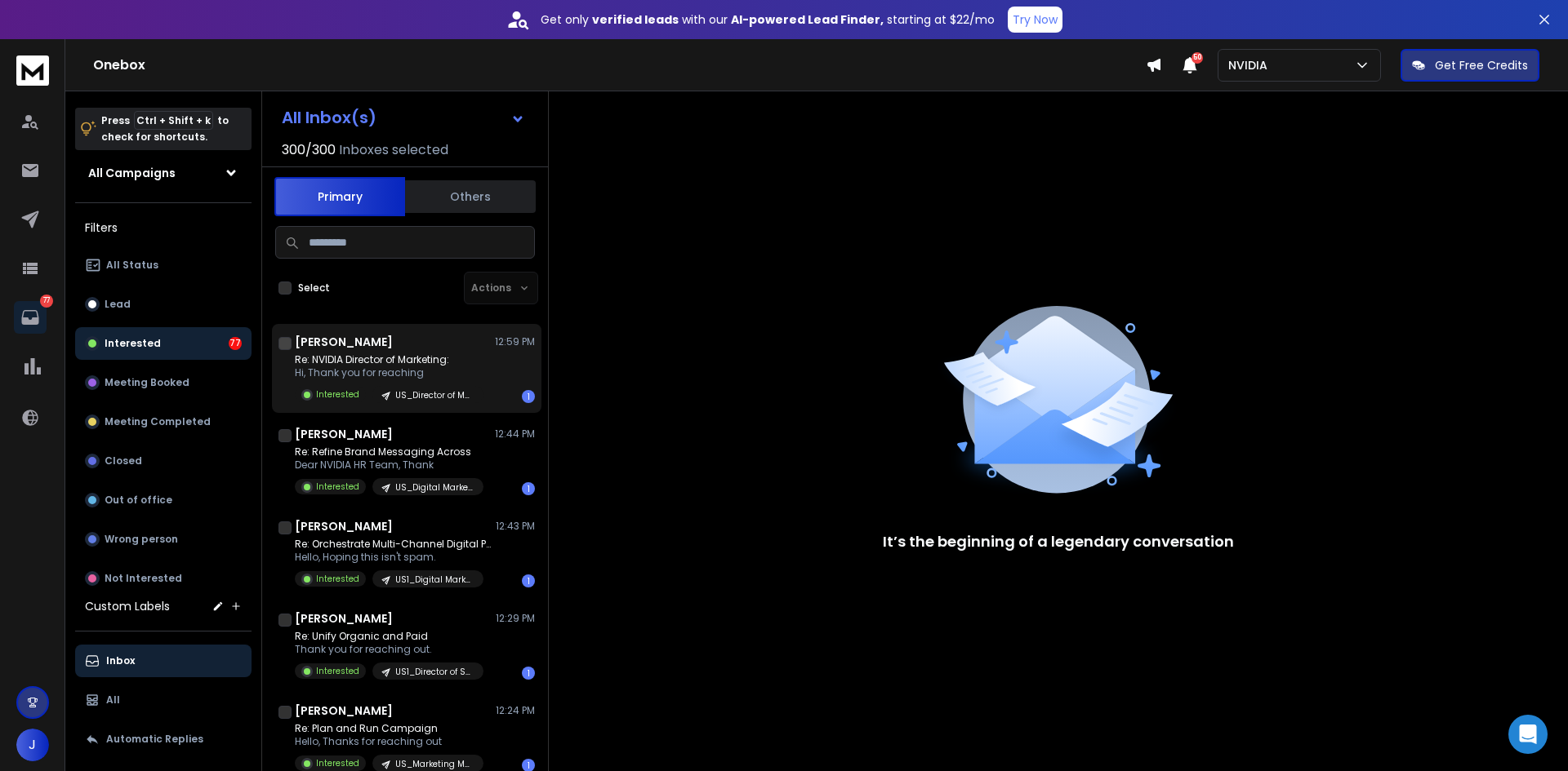
click at [500, 361] on div "Re: NVIDIA Director of Marketing: Hi, Thank you for reaching Interested US_Dire…" at bounding box center [414, 378] width 240 height 50
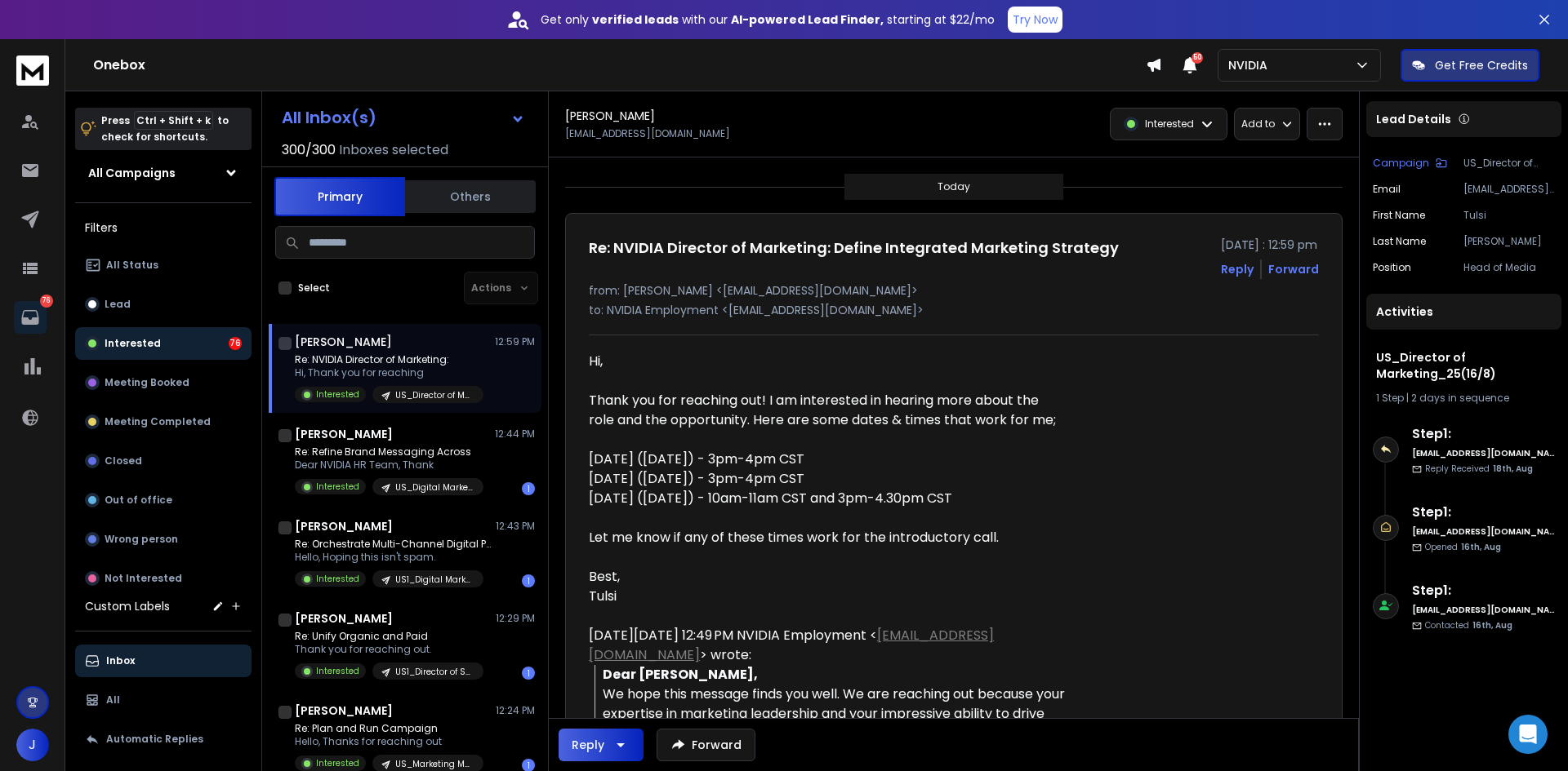
drag, startPoint x: 1072, startPoint y: 314, endPoint x: 726, endPoint y: 317, distance: 346.0
click at [726, 317] on p "to: NVIDIA Employment <employmentsolutions@nvidiatalentfitassessmentcloud.com>" at bounding box center [954, 310] width 730 height 17
copy p "employmentsolutions@nvidiatalentfitassessmentcloud.com"
click at [443, 233] on input at bounding box center [405, 242] width 259 height 32
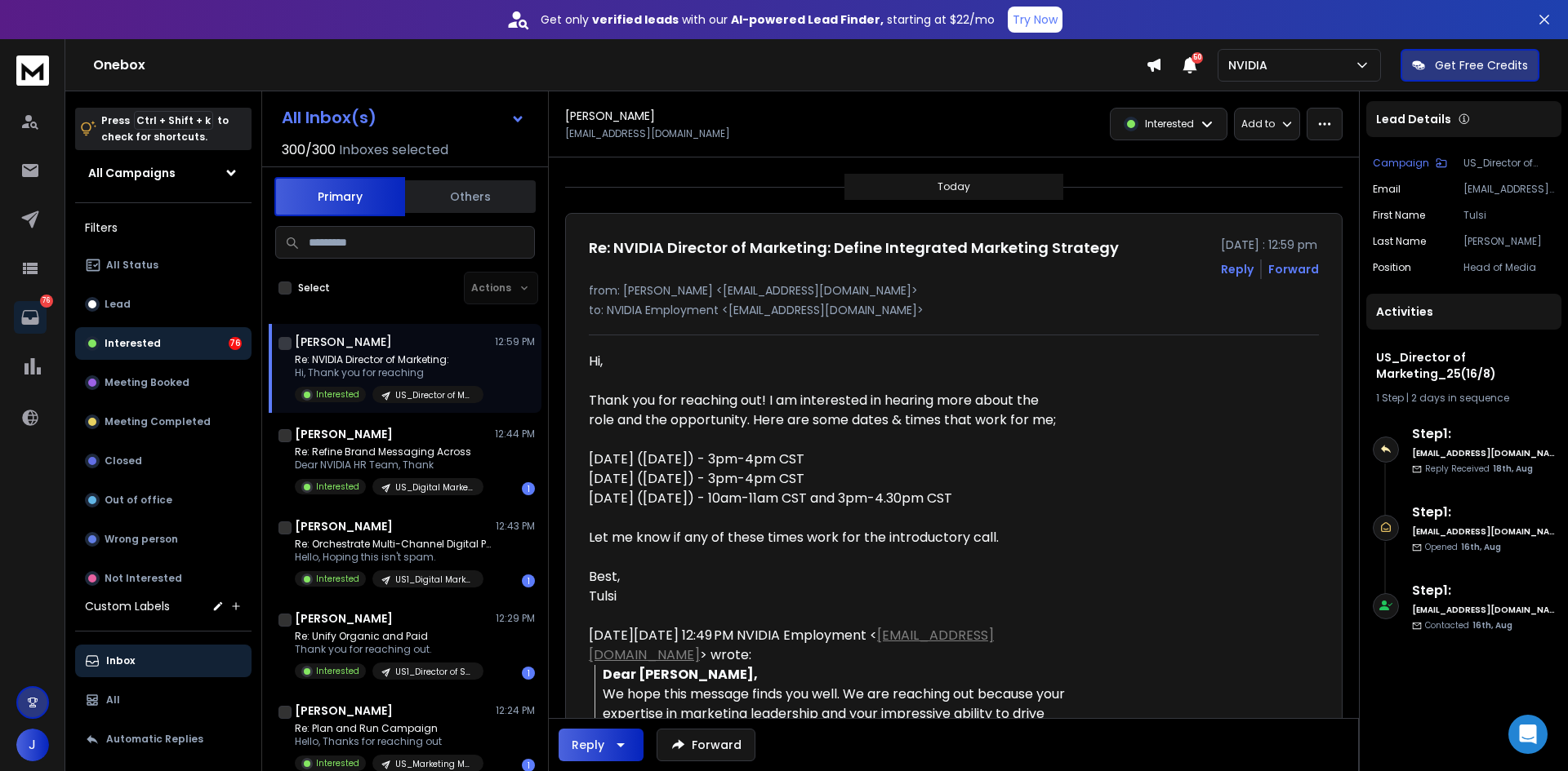
paste input "**********"
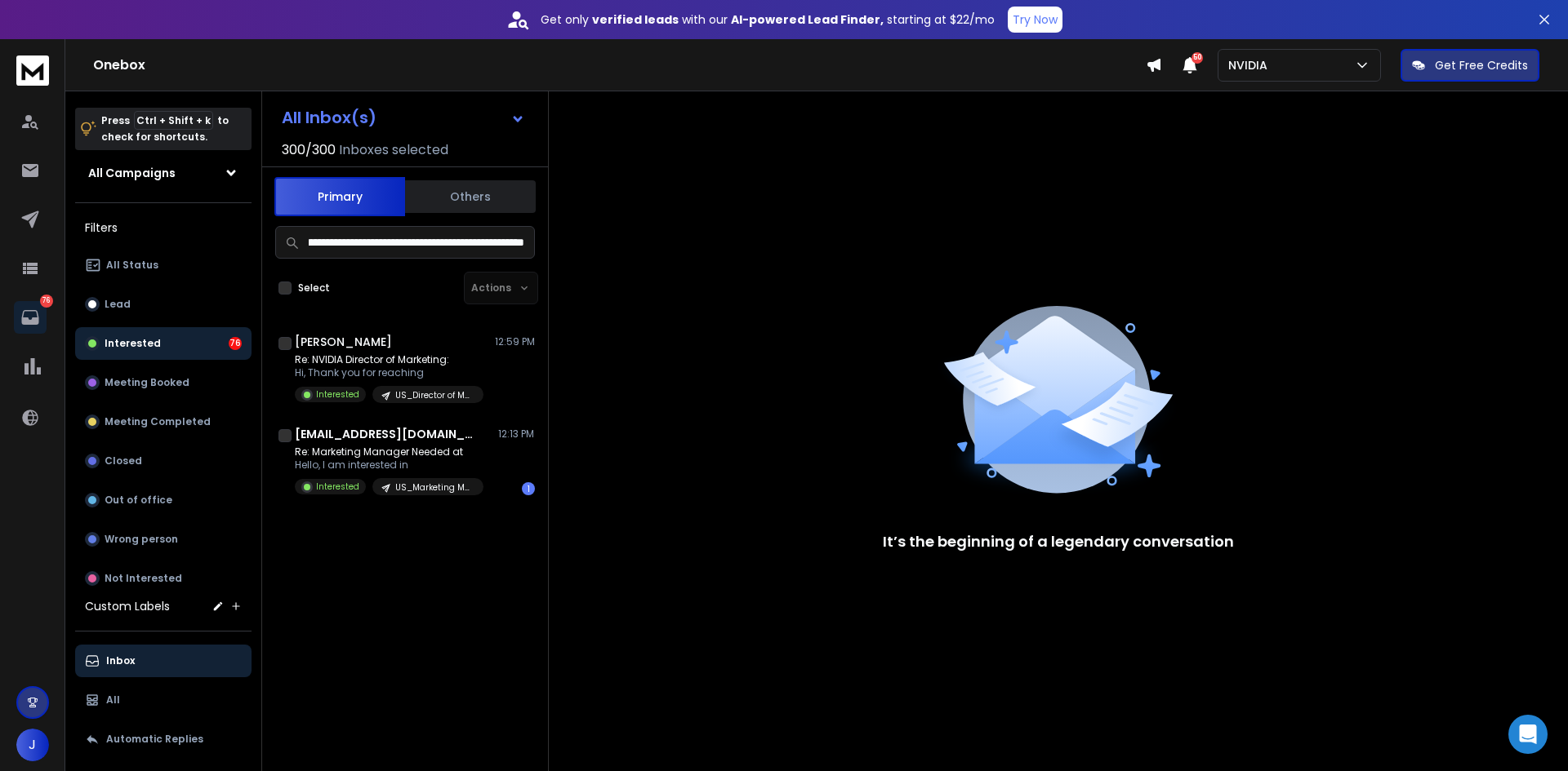
type input "**********"
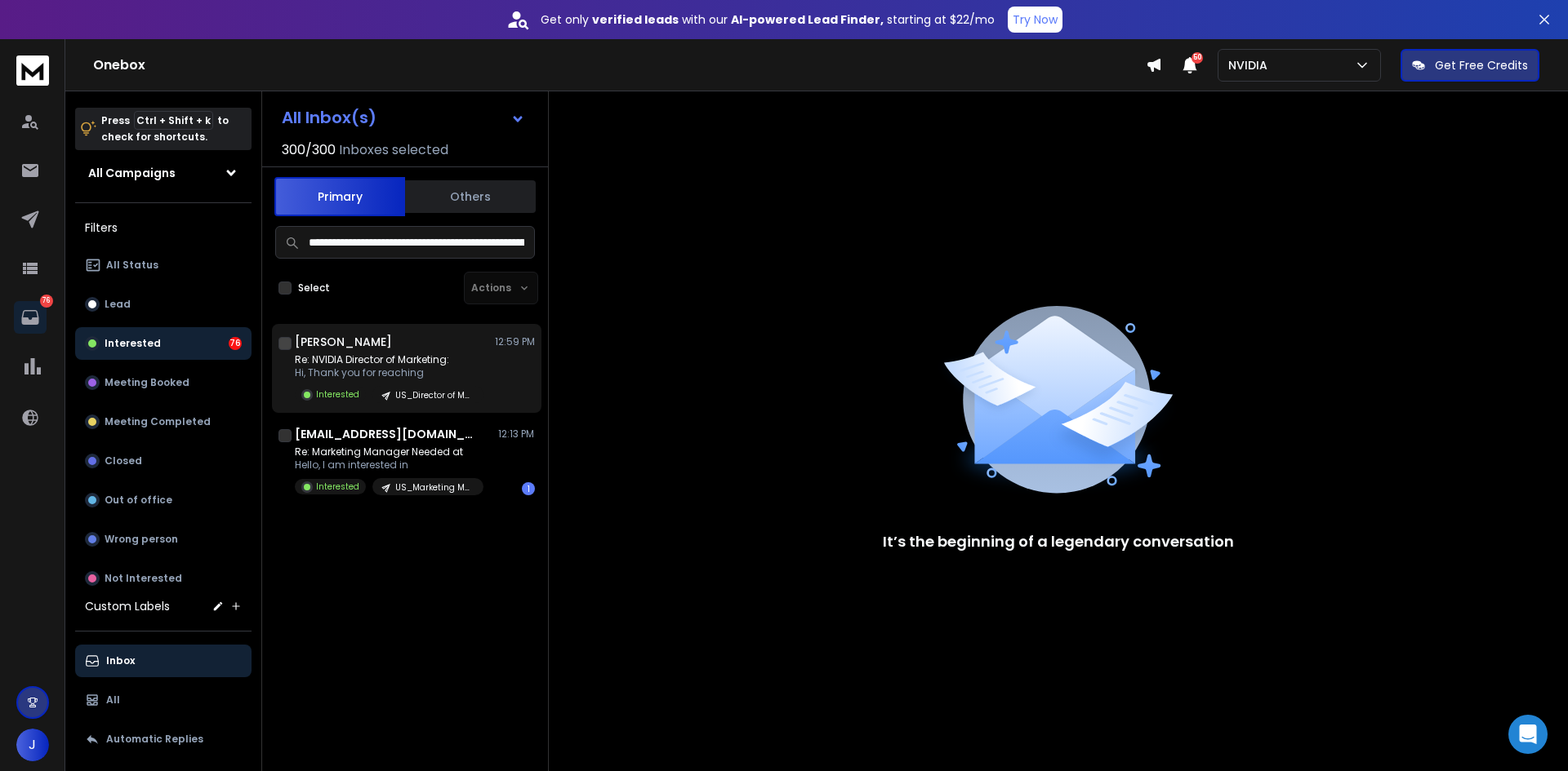
click at [427, 366] on p "Re: NVIDIA Director of Marketing:" at bounding box center [388, 360] width 188 height 13
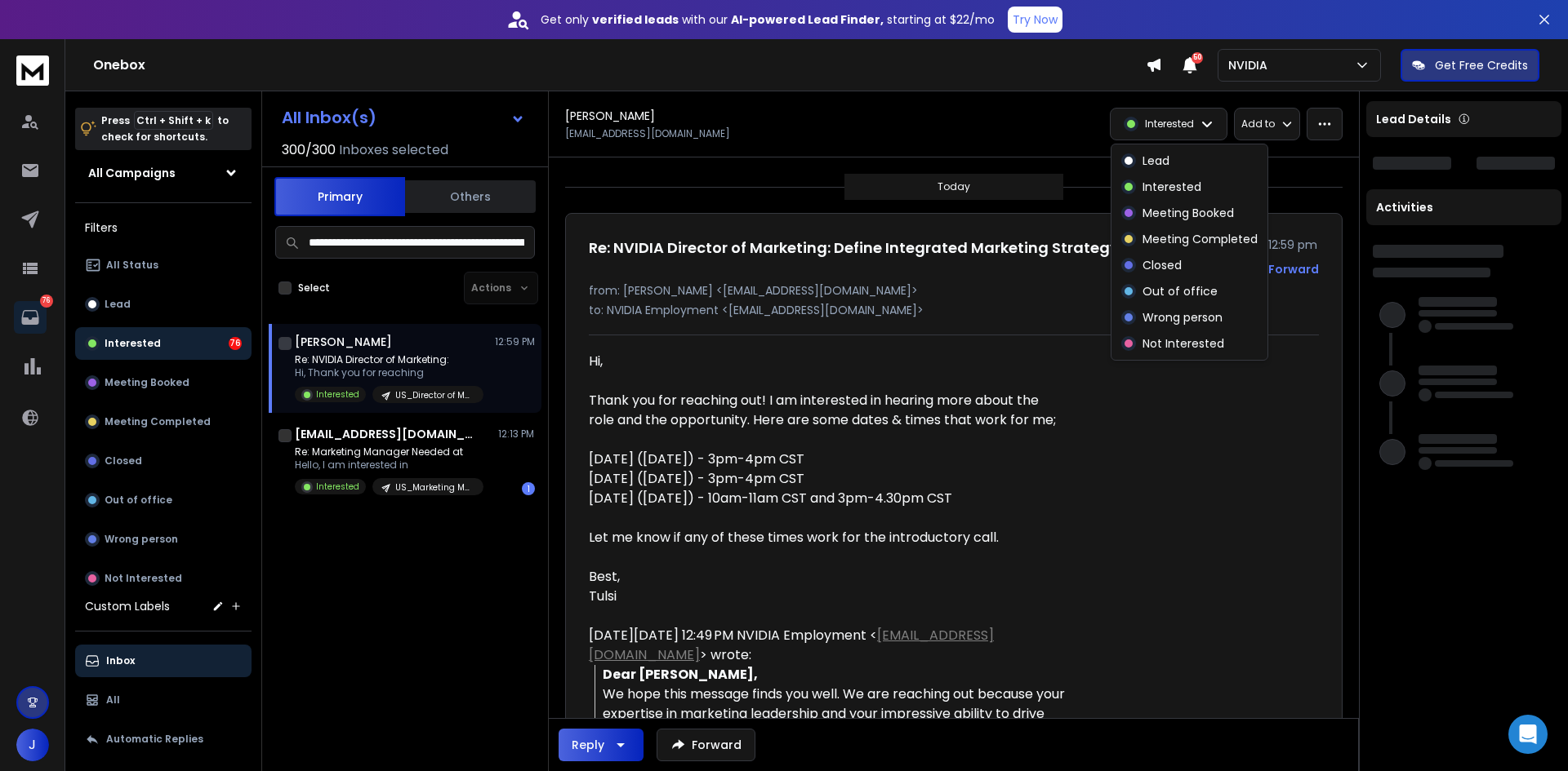
click at [1187, 127] on p "Interested" at bounding box center [1169, 124] width 49 height 13
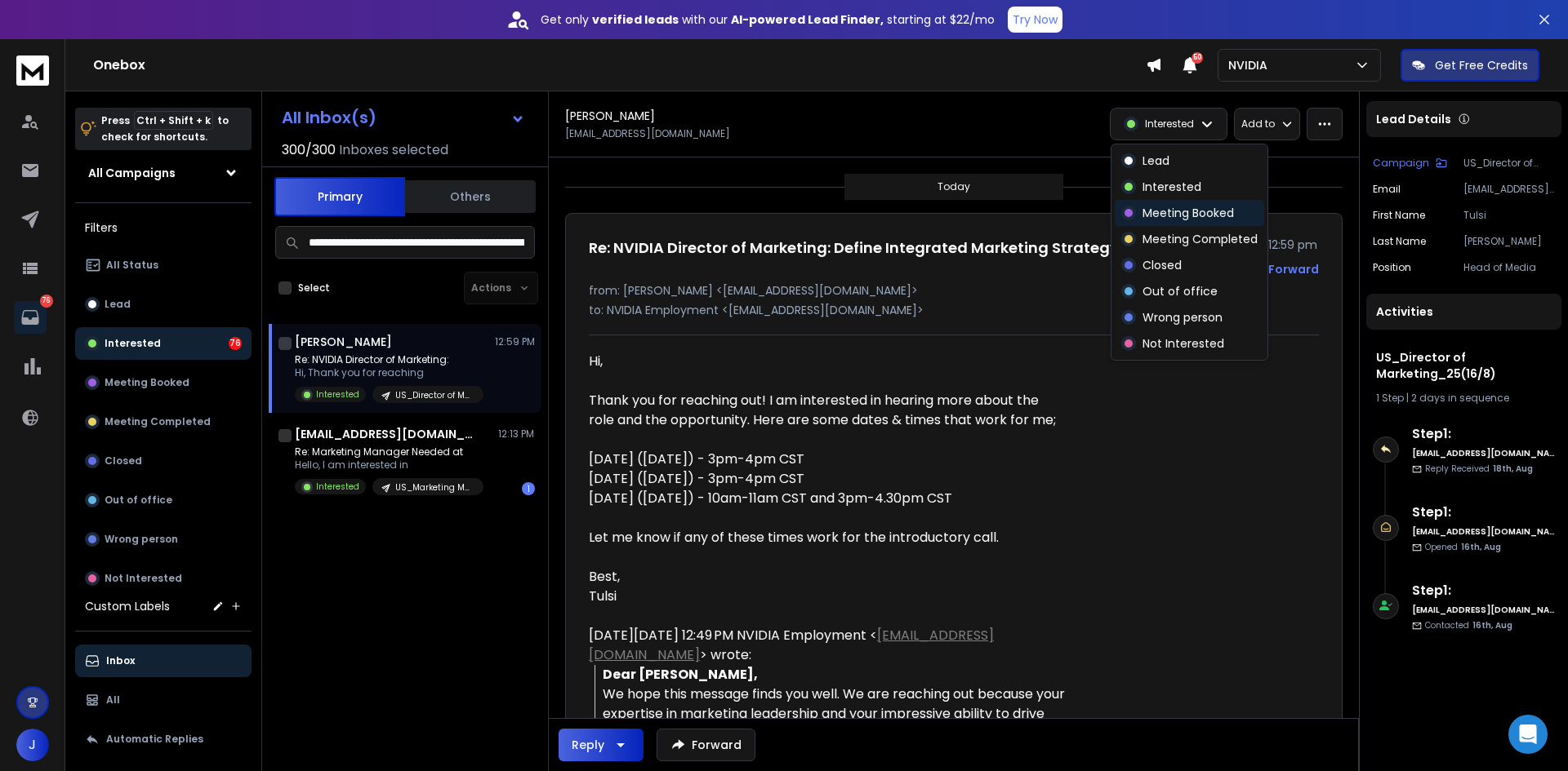
click at [1207, 205] on p "Meeting Booked" at bounding box center [1189, 212] width 92 height 17
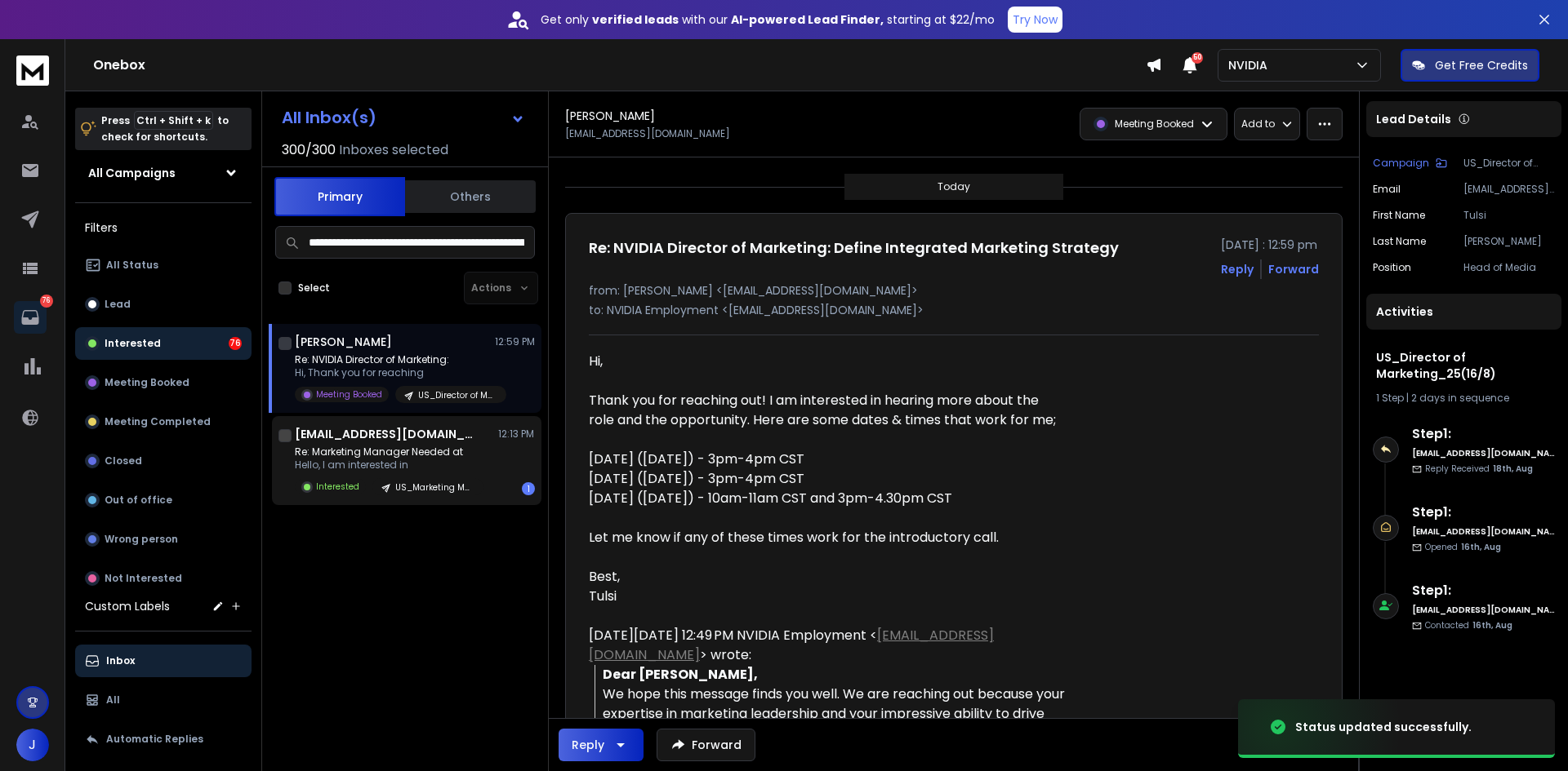
click at [489, 468] on div "Re: Marketing Manager Needed at Hello, I am interested in Interested US_Marketi…" at bounding box center [414, 470] width 240 height 50
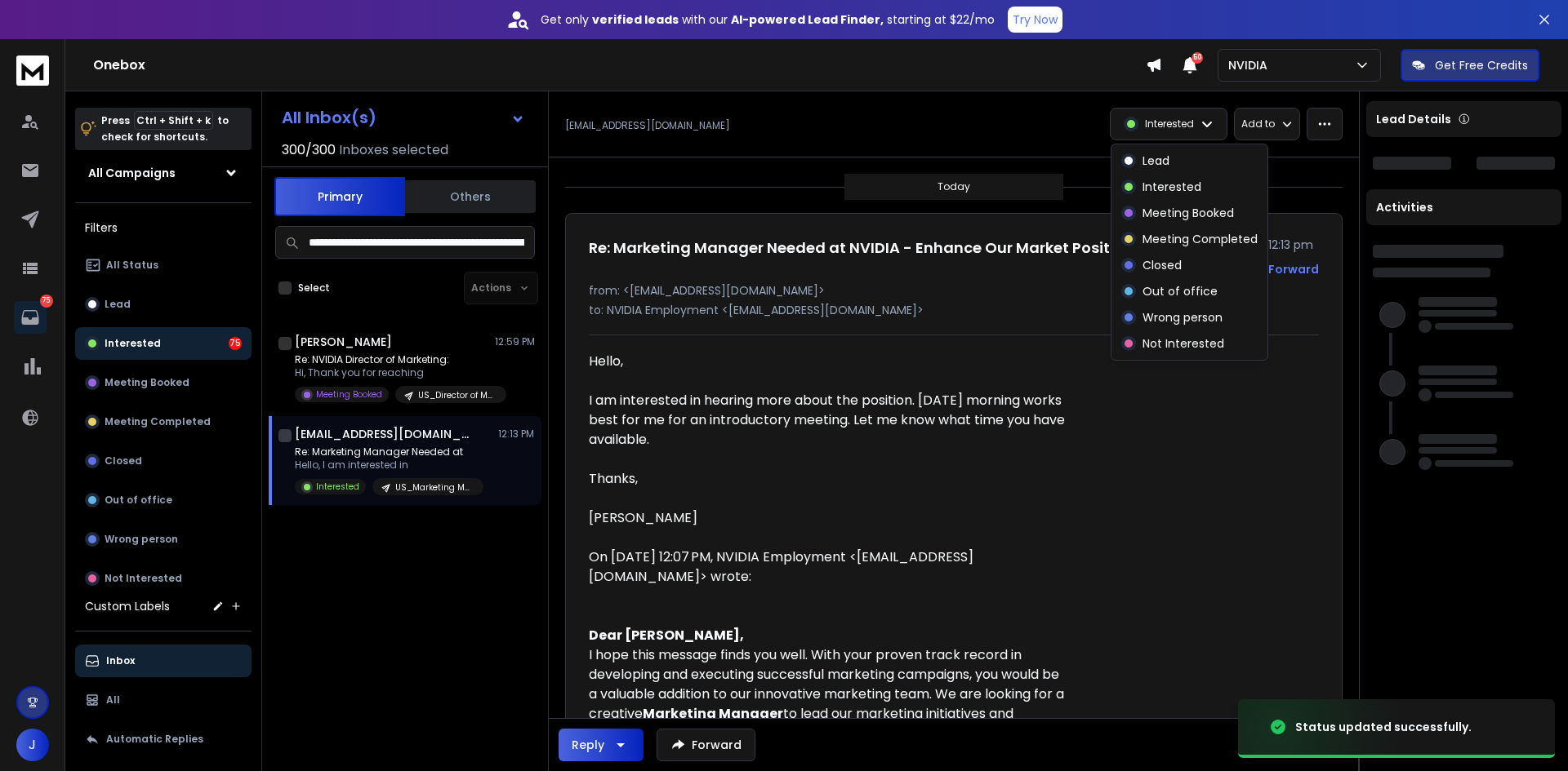
click at [1151, 128] on p "Interested" at bounding box center [1169, 124] width 49 height 13
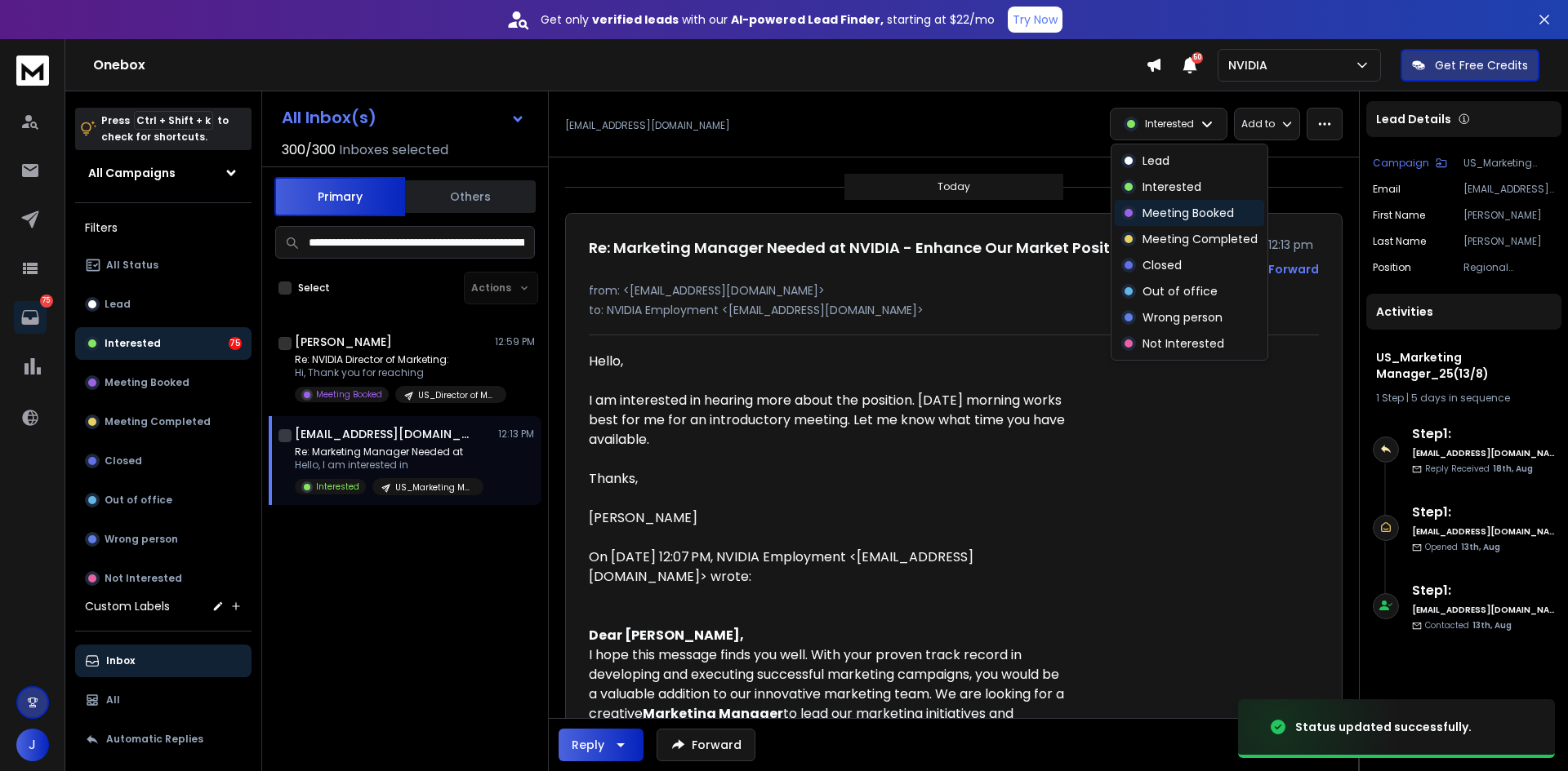
click at [1184, 213] on p "Meeting Booked" at bounding box center [1189, 212] width 92 height 17
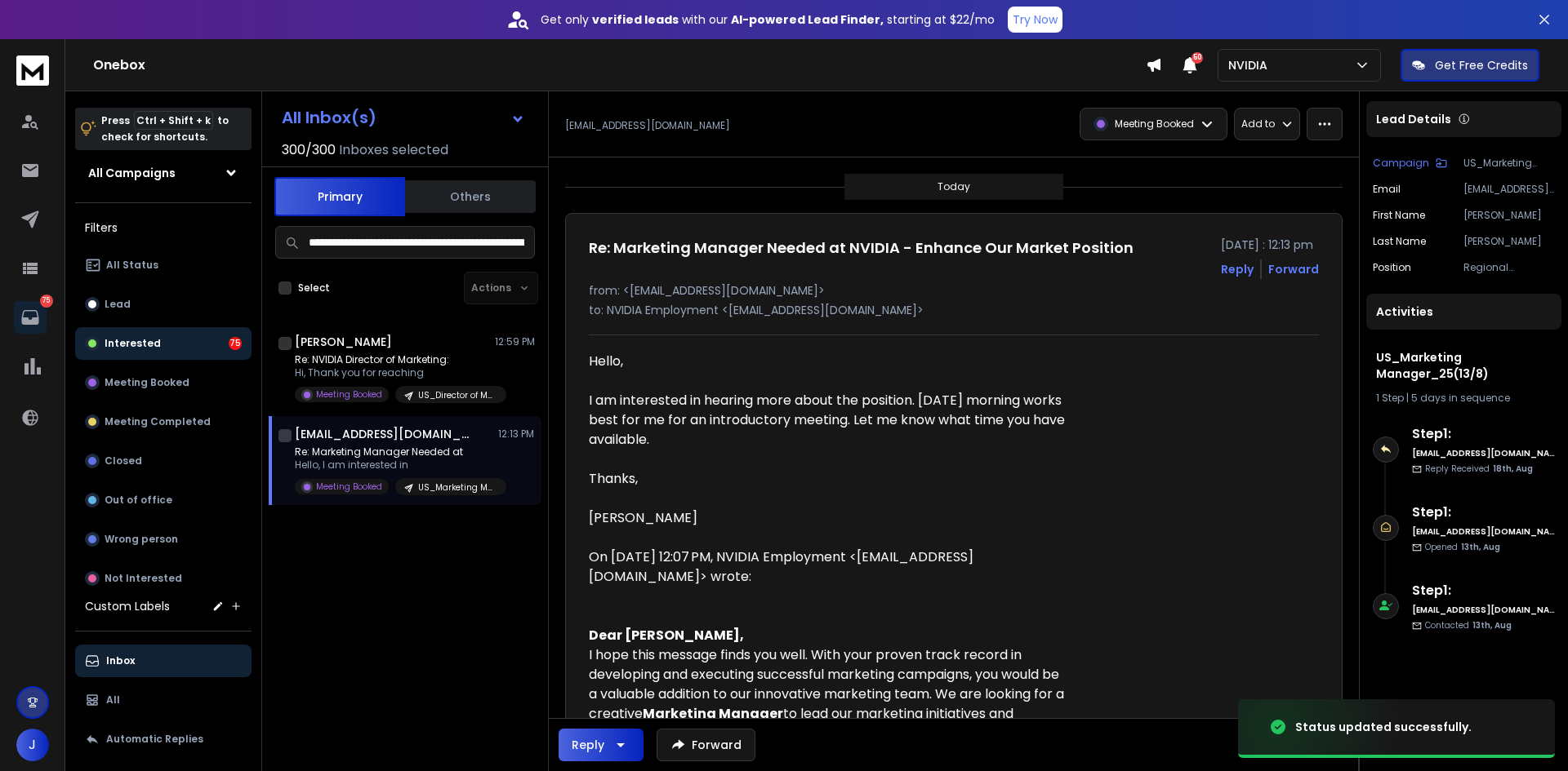
click at [478, 237] on input "**********" at bounding box center [405, 242] width 259 height 32
click at [397, 253] on input "**********" at bounding box center [405, 242] width 259 height 32
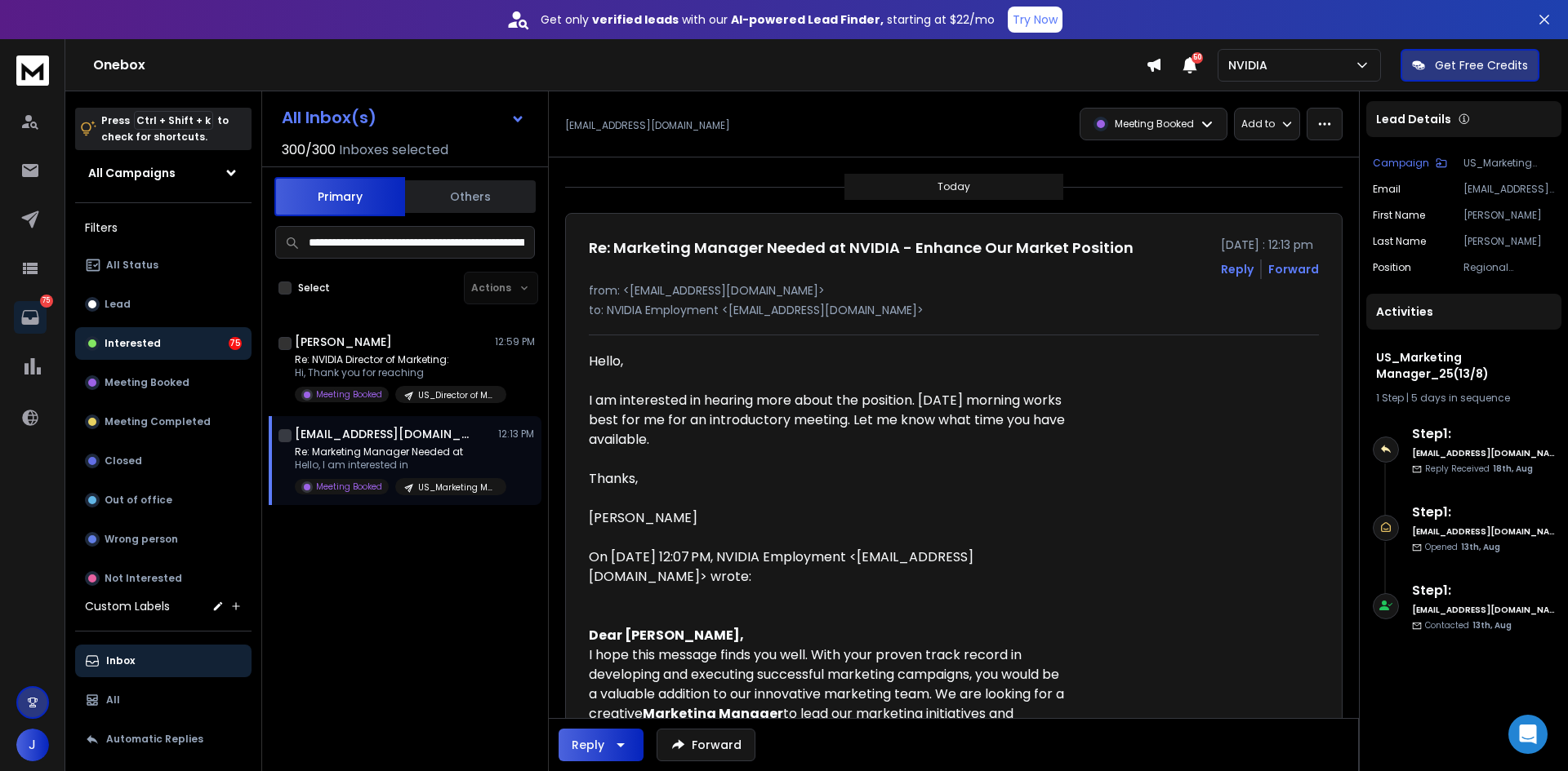
click at [397, 253] on input "**********" at bounding box center [405, 242] width 259 height 32
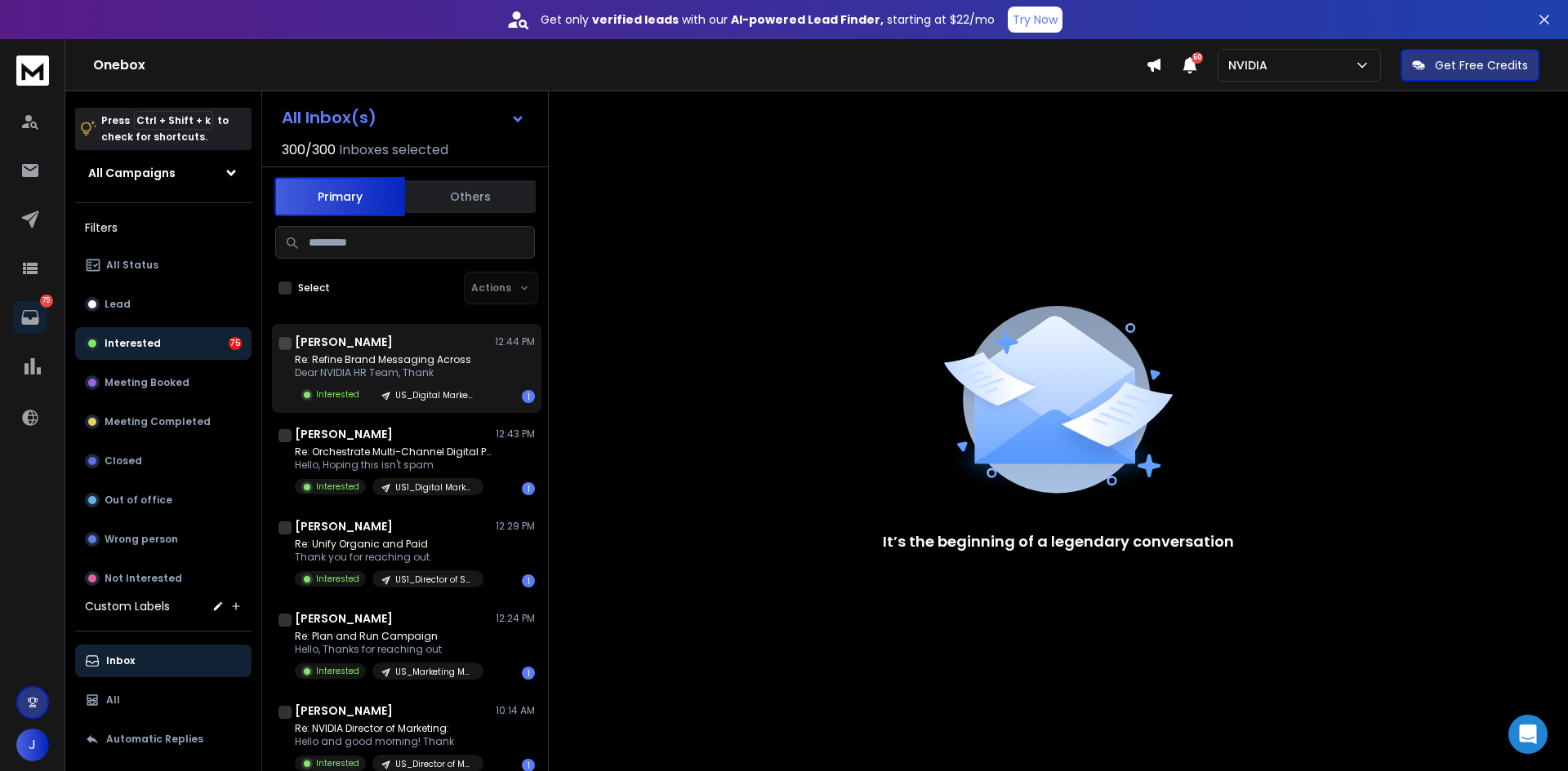
click at [460, 355] on p "Re: Refine Brand Messaging Across" at bounding box center [388, 360] width 188 height 13
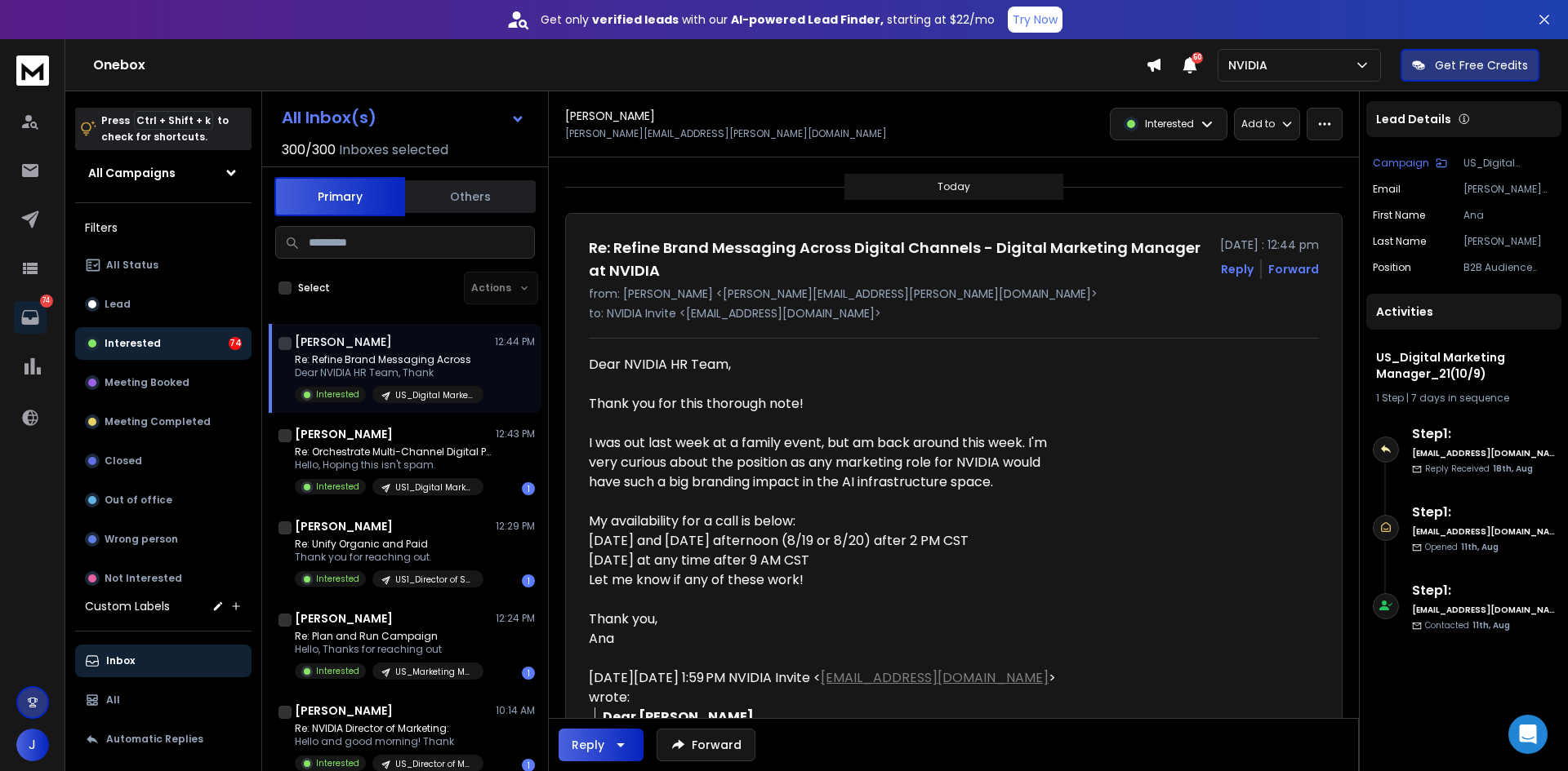
drag, startPoint x: 981, startPoint y: 318, endPoint x: 686, endPoint y: 308, distance: 295.2
click at [686, 308] on p "to: NVIDIA Invite <invite@nvidiaorganizationalworkforceplanning.com>" at bounding box center [954, 313] width 730 height 17
copy p "invite@nvidiaorganizationalworkforceplanning.com"
click at [728, 309] on p "to: NVIDIA Invite <invite@nvidiaorganizationalworkforceplanning.com>" at bounding box center [954, 313] width 730 height 17
click at [405, 237] on input at bounding box center [405, 242] width 259 height 32
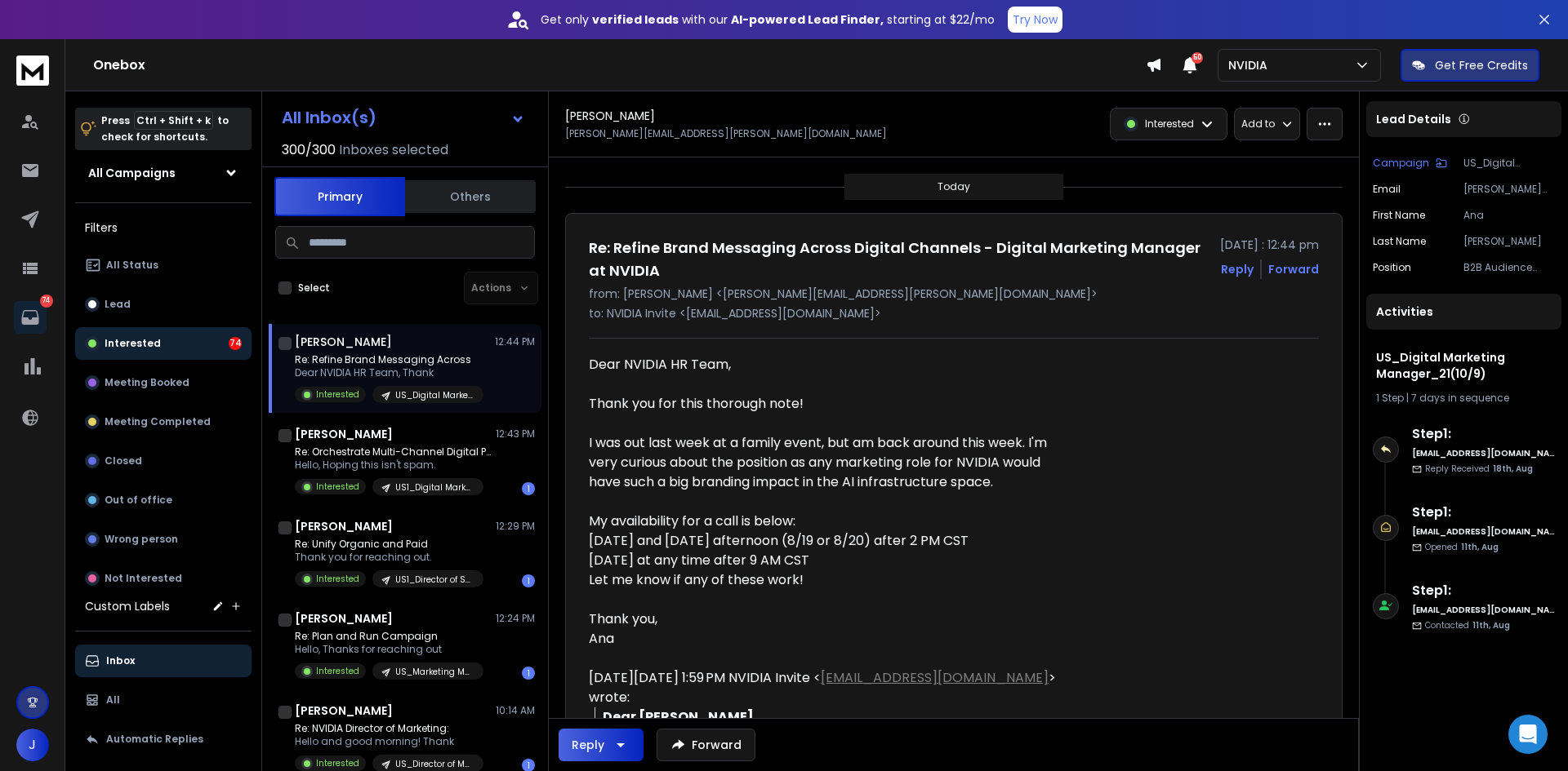
paste input "**********"
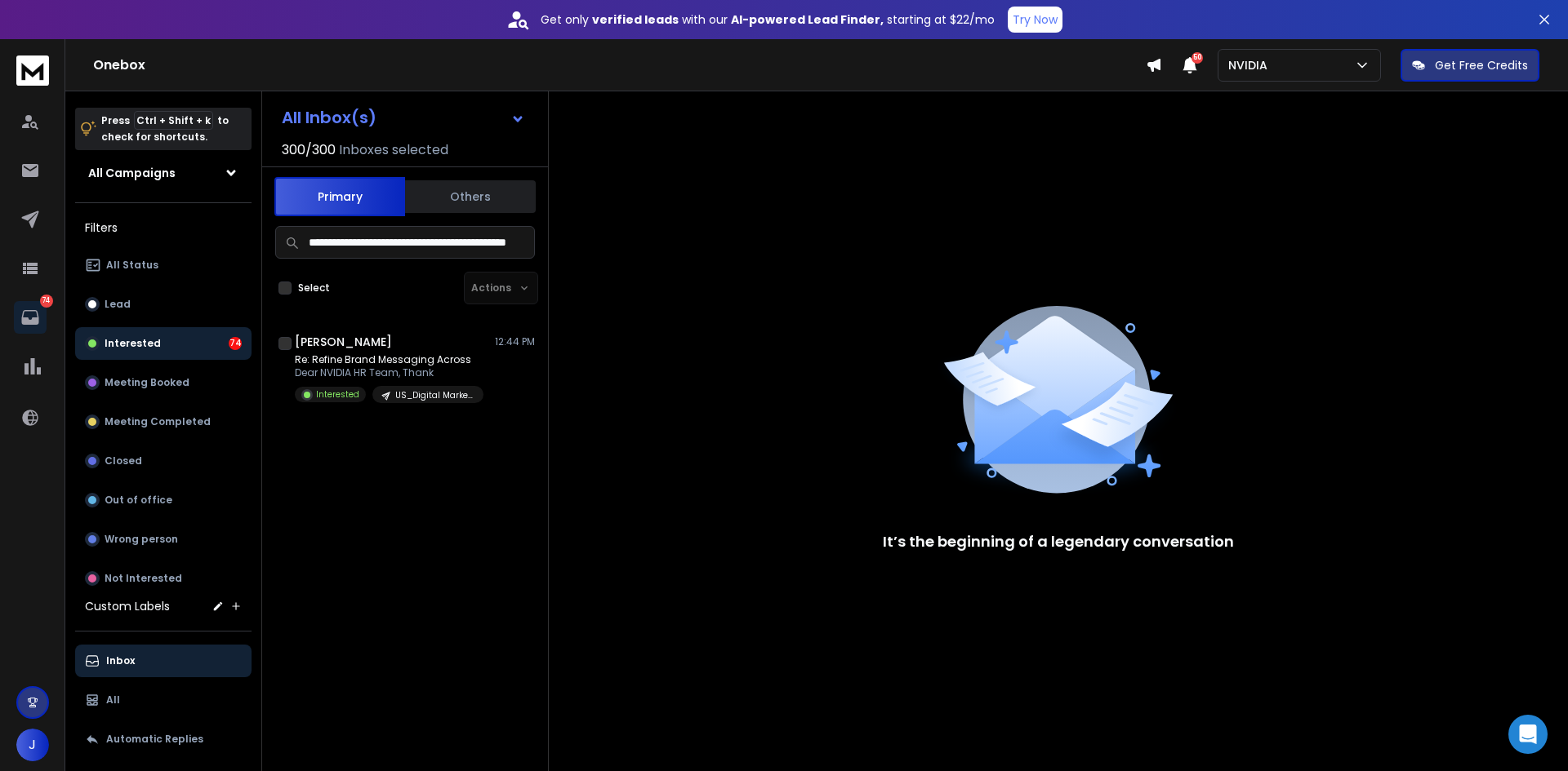
type input "**********"
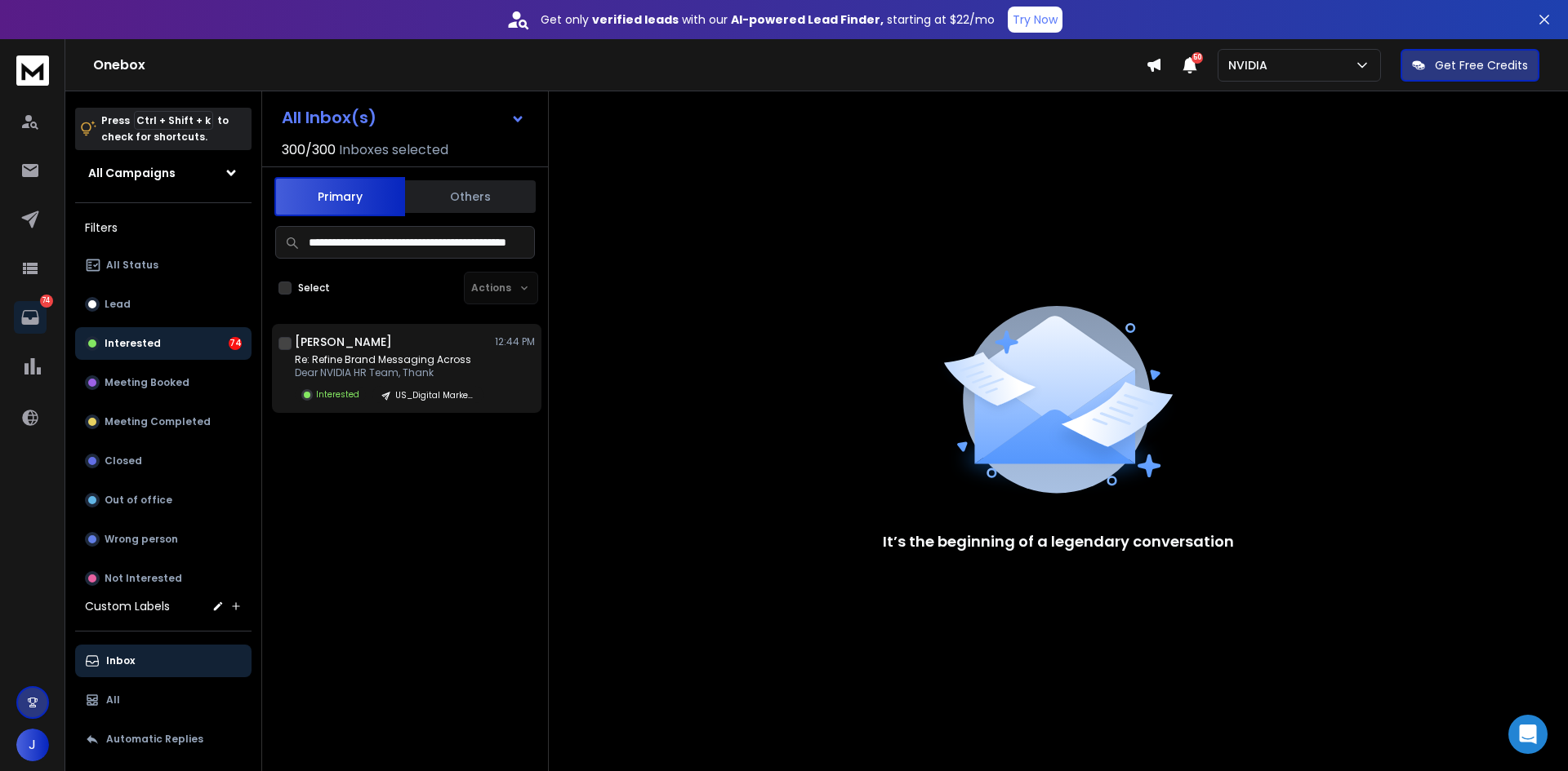
click at [440, 334] on div "Ana Conner 12:44 PM" at bounding box center [414, 342] width 240 height 17
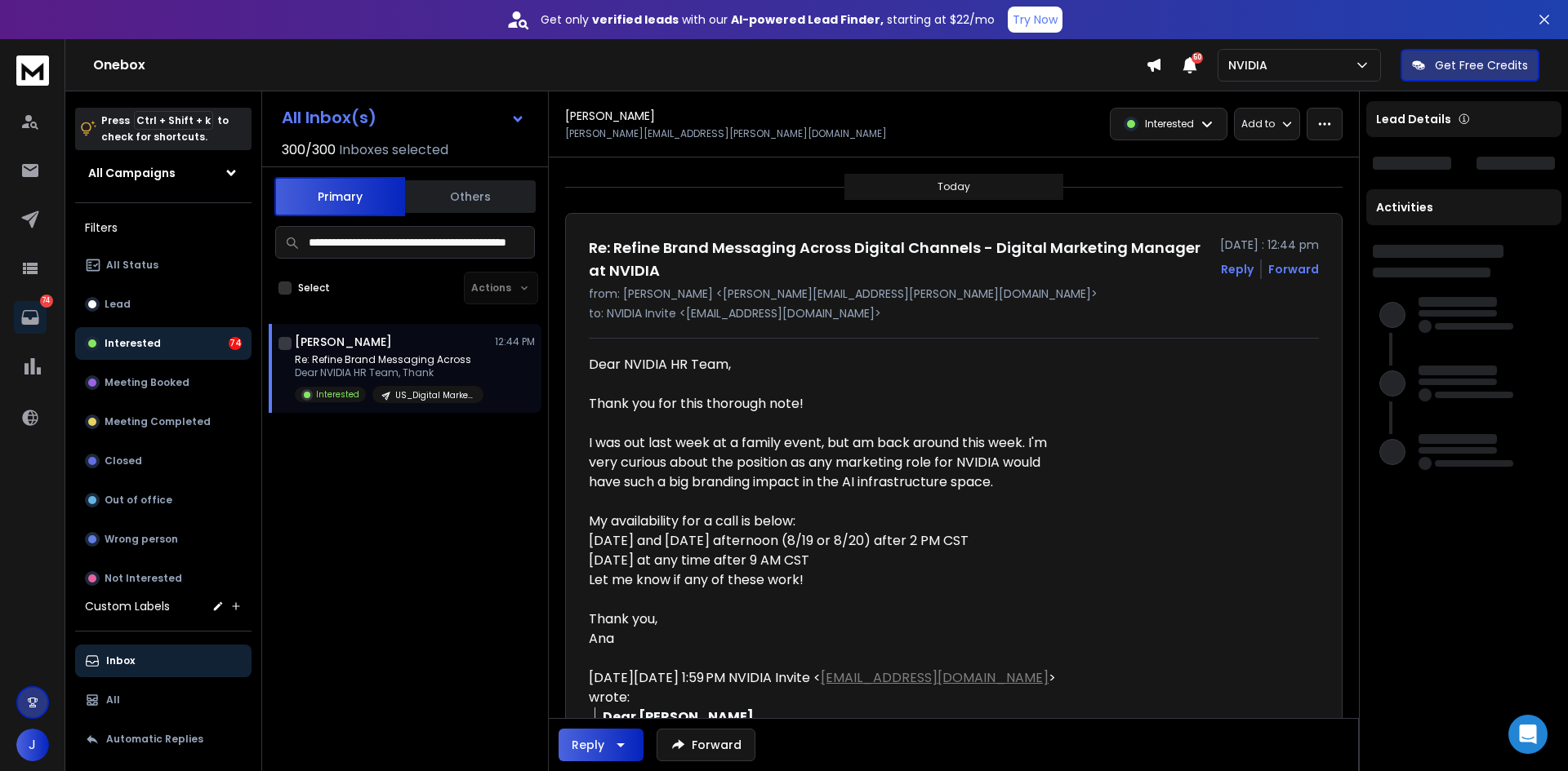
click at [1154, 131] on div "Interested" at bounding box center [1168, 124] width 116 height 31
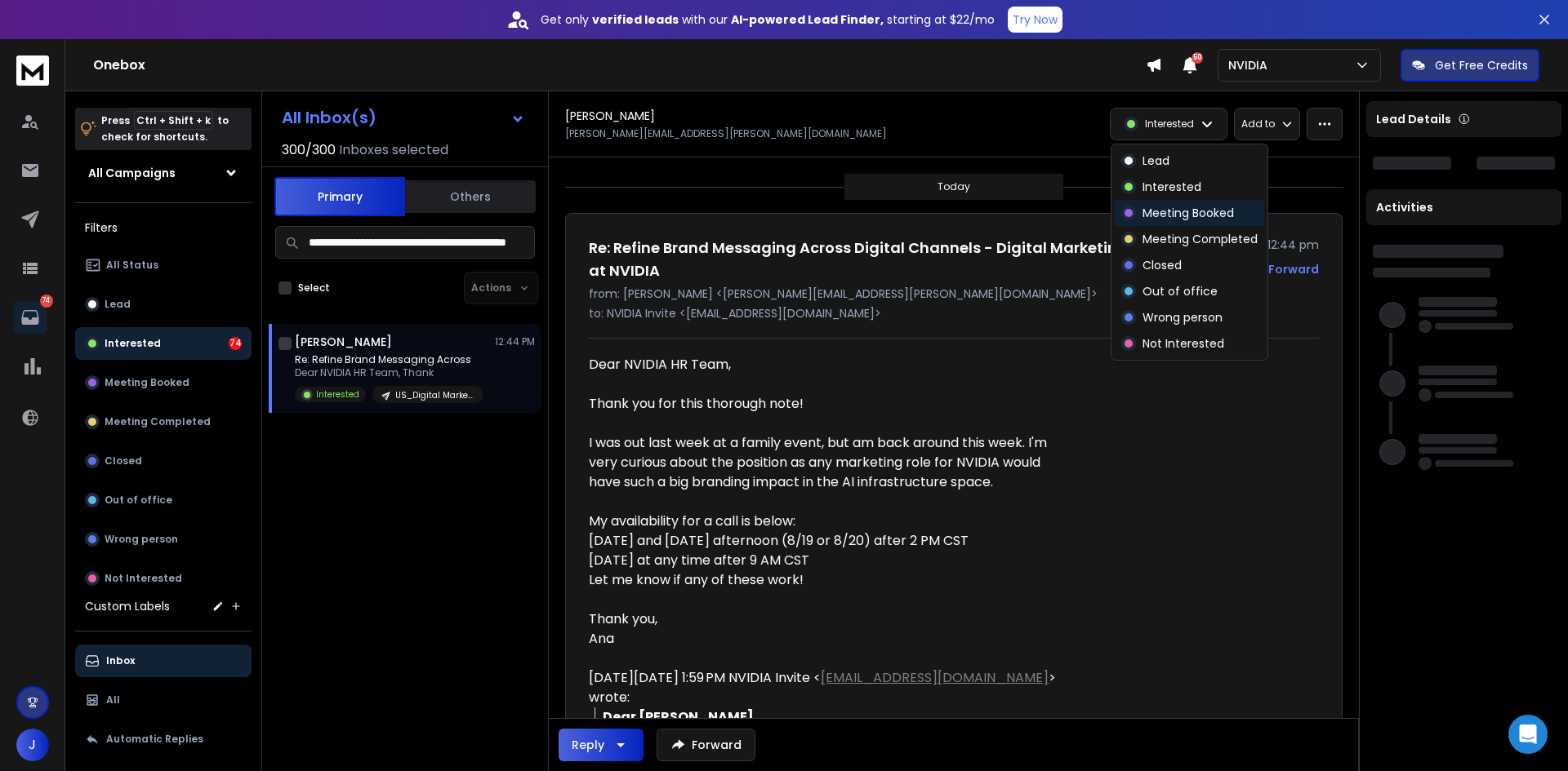
click at [1184, 208] on p "Meeting Booked" at bounding box center [1189, 212] width 92 height 17
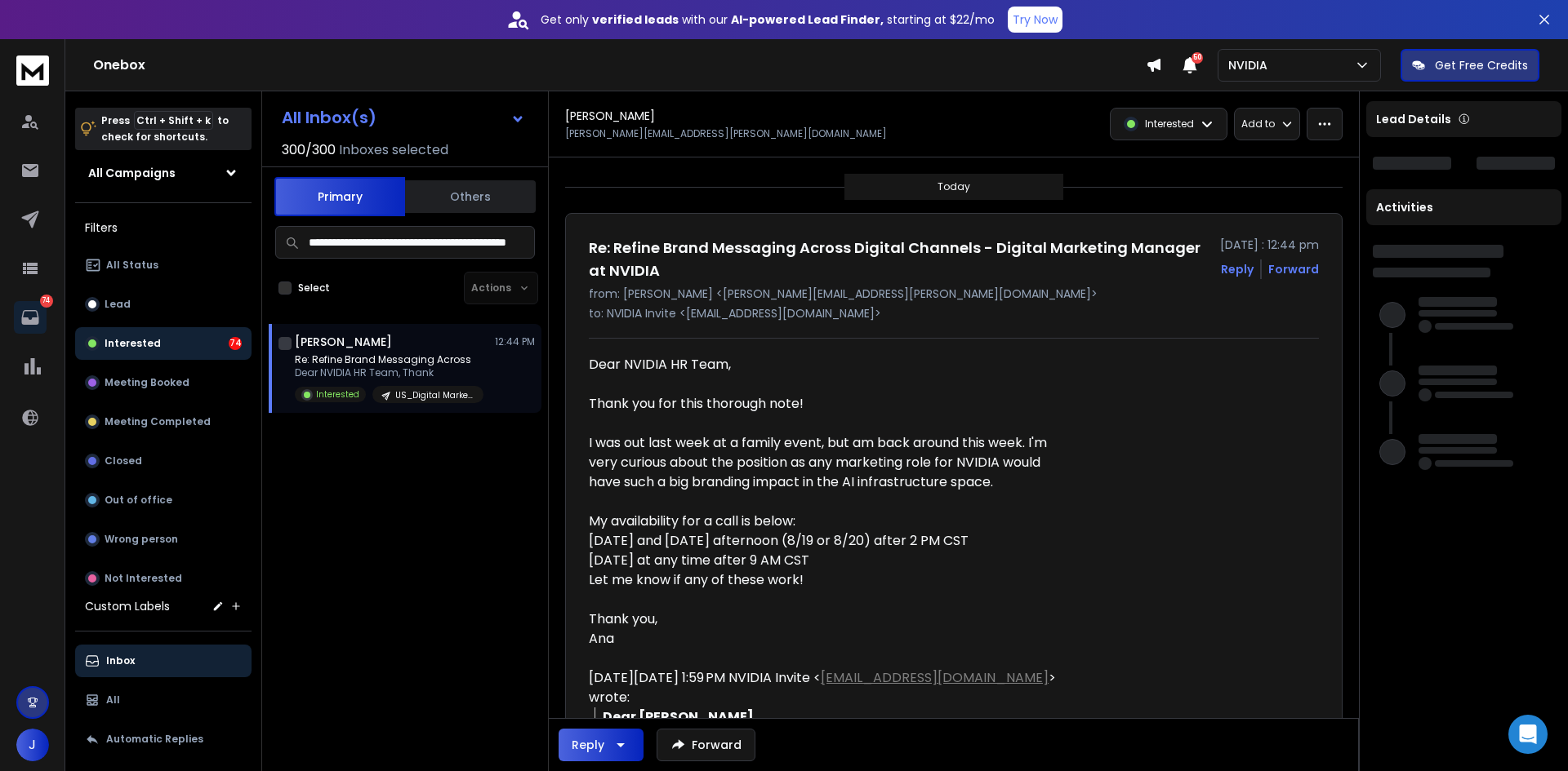
click at [367, 219] on div "**********" at bounding box center [406, 239] width 273 height 39
click at [369, 228] on input "**********" at bounding box center [405, 242] width 259 height 32
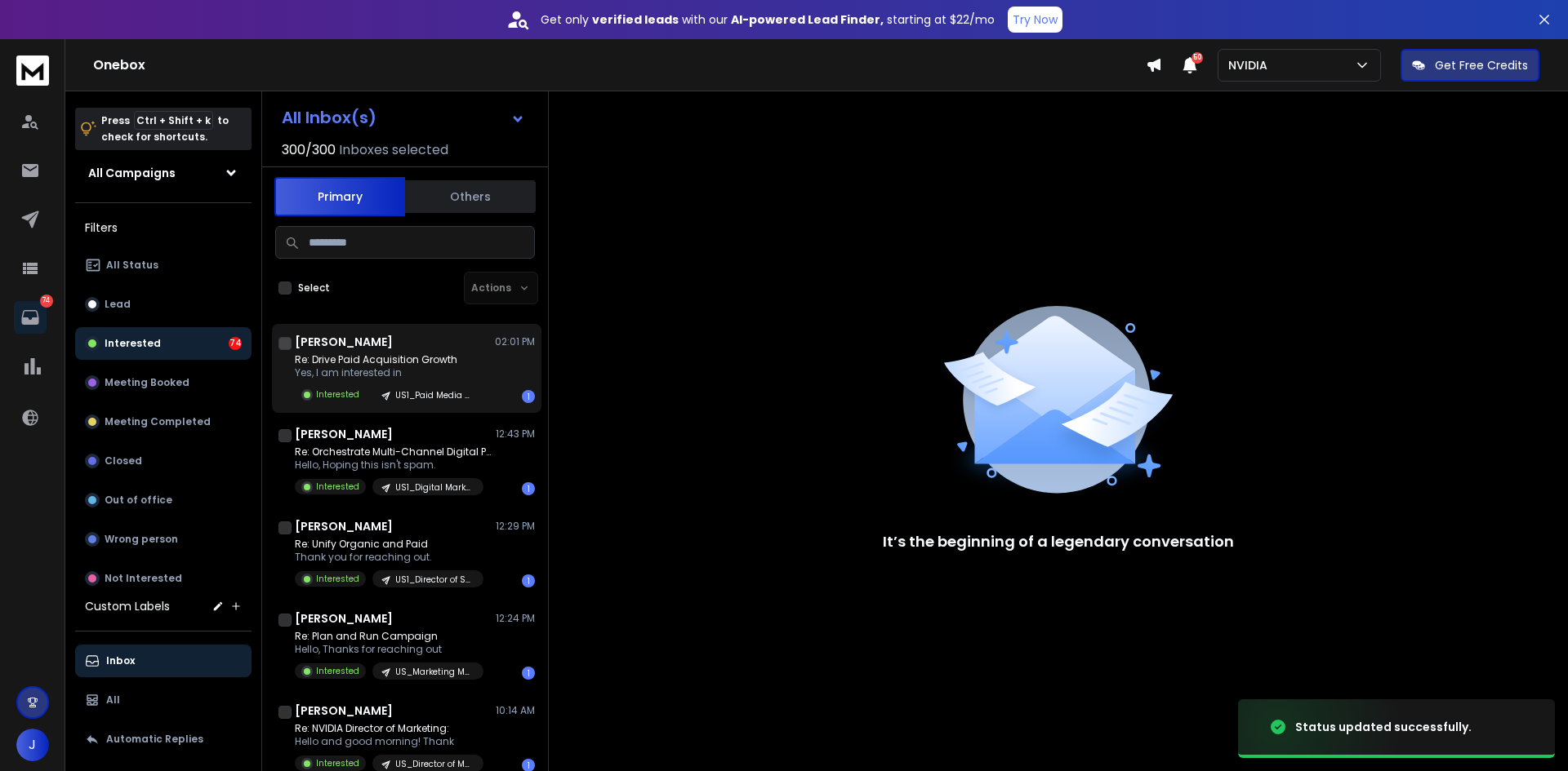
click at [453, 343] on div "Cory Brewster 02:01 PM" at bounding box center [414, 342] width 240 height 17
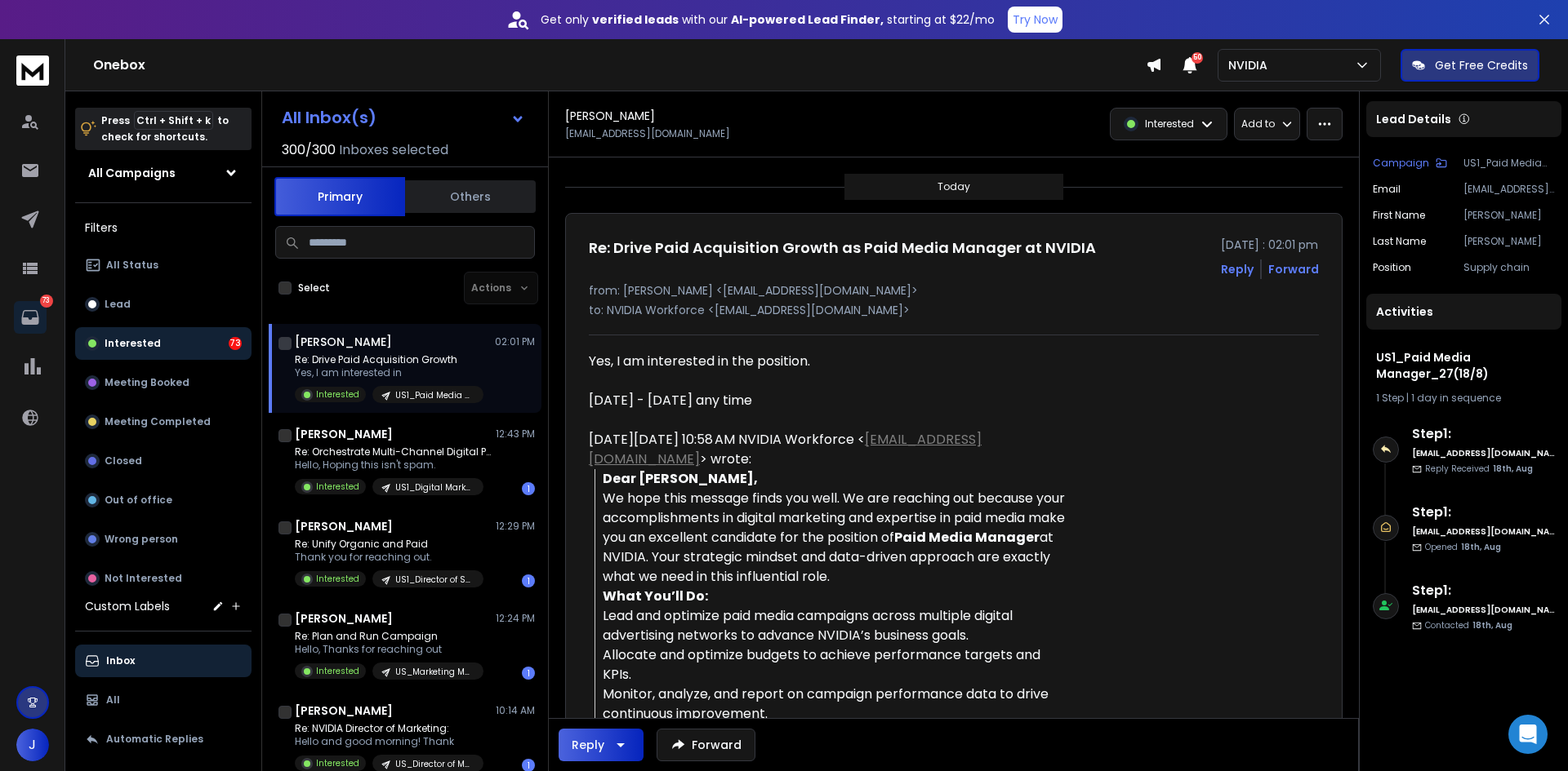
drag, startPoint x: 1066, startPoint y: 312, endPoint x: 716, endPoint y: 306, distance: 350.1
click at [716, 306] on p "to: NVIDIA Workforce <workforcegrowth@nvidiafuturetalentmanagementcenter.com>" at bounding box center [954, 310] width 730 height 17
copy p "workforcegrowth@nvidiafuturetalentmanagementcenter.com"
click at [383, 361] on p "Re: Drive Paid Acquisition Growth" at bounding box center [388, 360] width 188 height 13
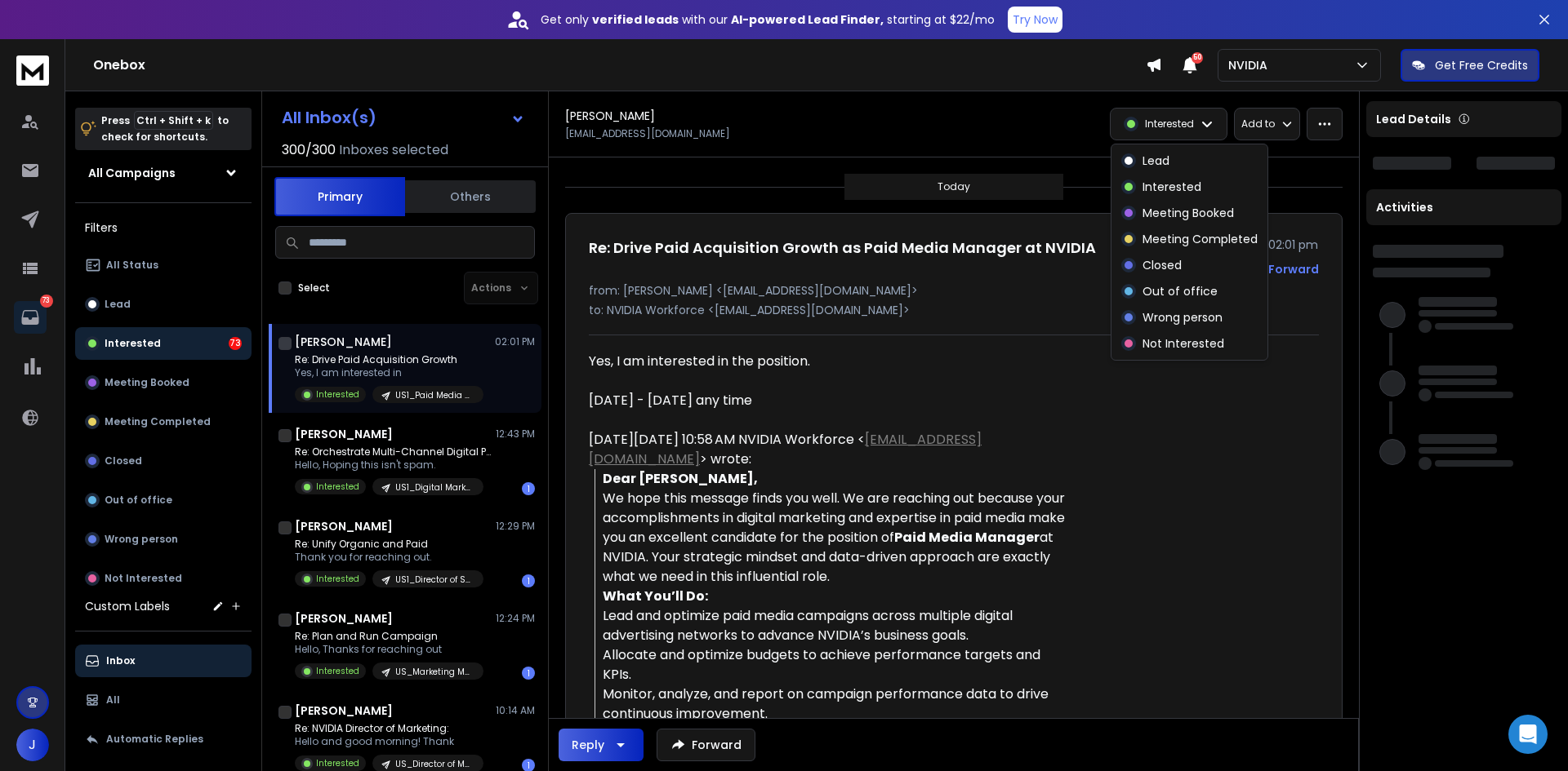
click at [1162, 127] on p "Interested" at bounding box center [1169, 124] width 49 height 13
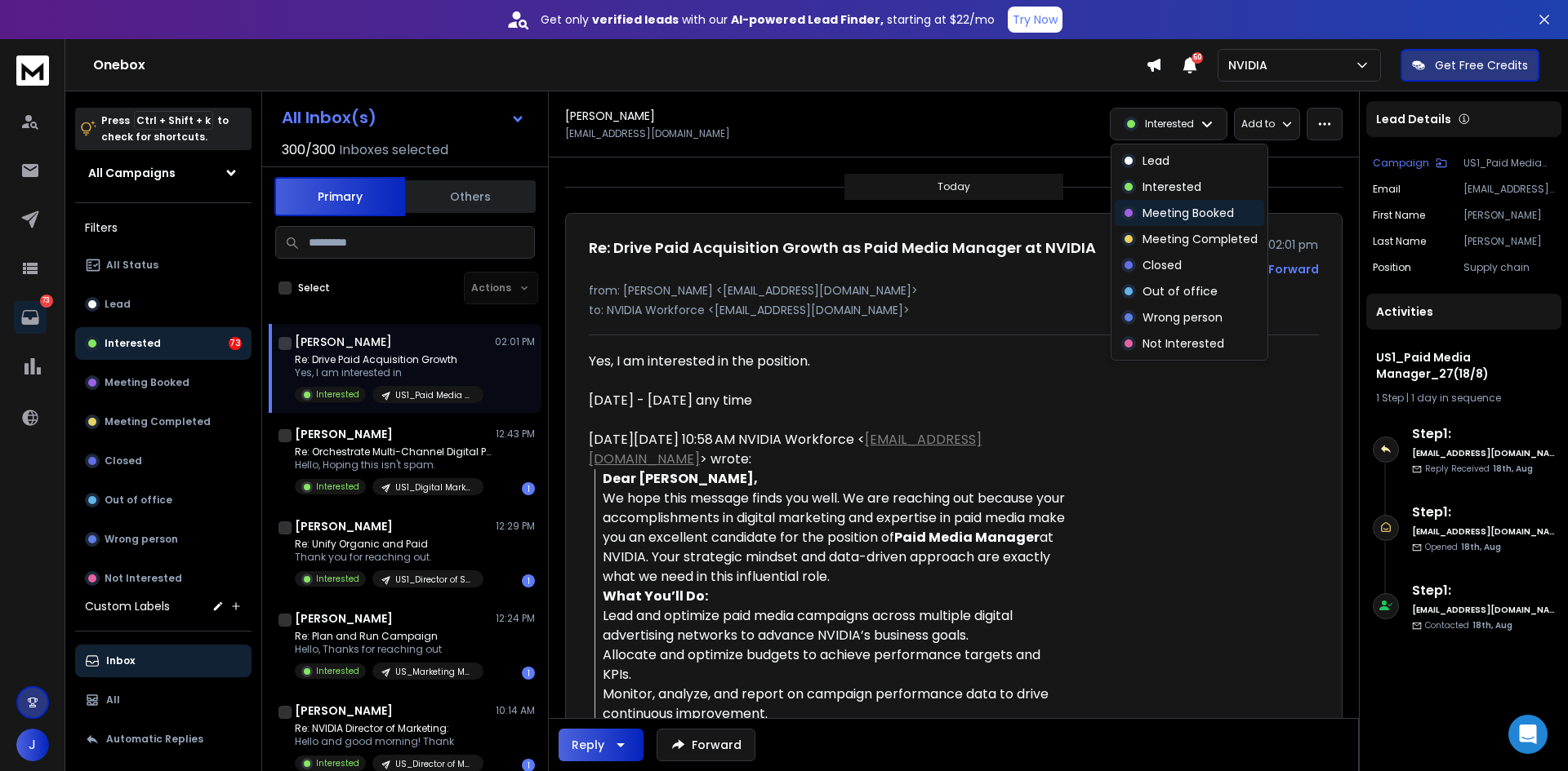
click at [1204, 216] on p "Meeting Booked" at bounding box center [1189, 212] width 92 height 17
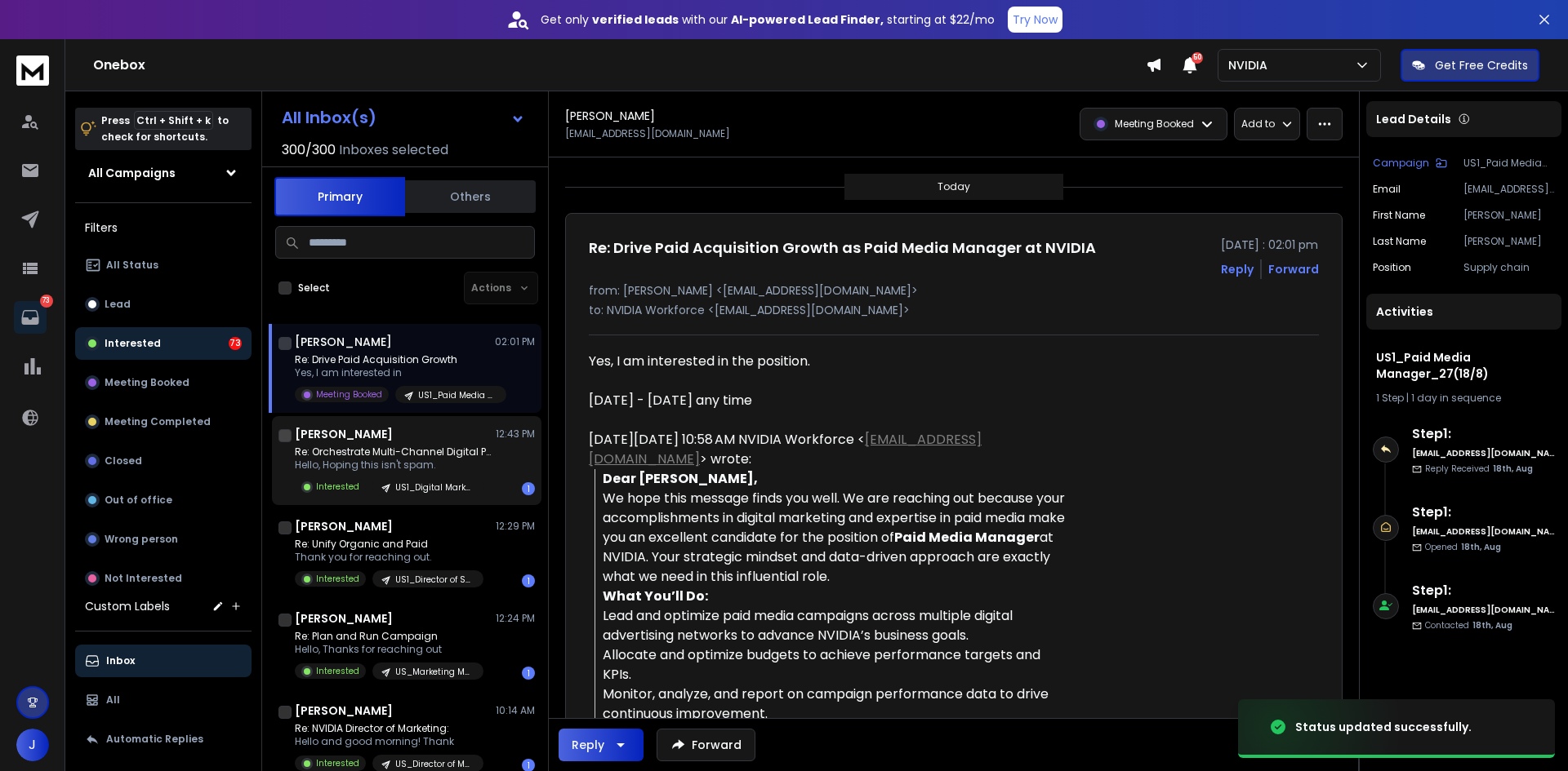
click at [485, 482] on div "Interested US1_Digital Marketing Manager_11(18/8)" at bounding box center [392, 487] width 196 height 18
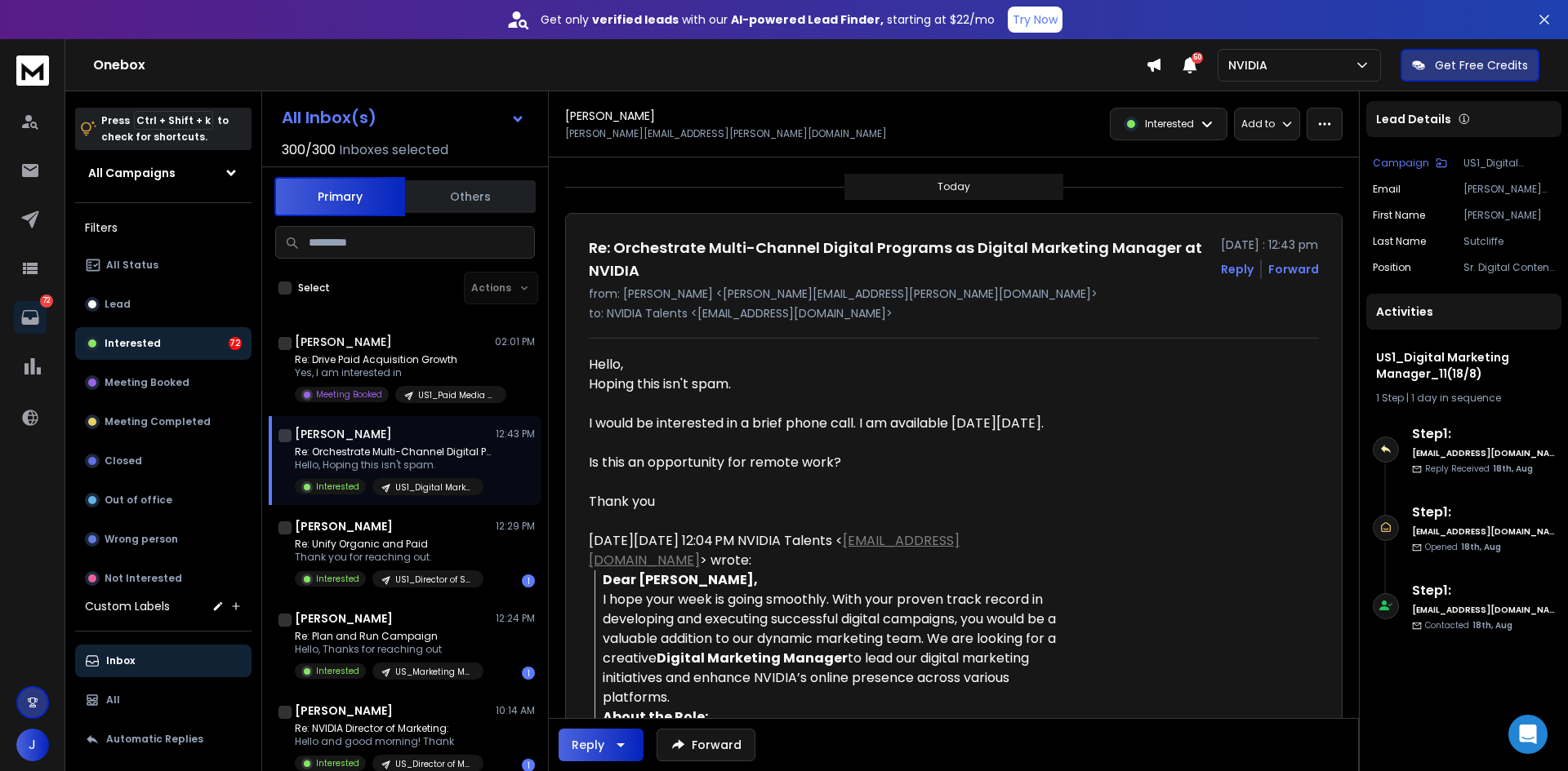
drag, startPoint x: 920, startPoint y: 314, endPoint x: 696, endPoint y: 317, distance: 224.0
click at [696, 317] on p "to: NVIDIA Talents <joinus@nextstepscareerhubnvidia.com>" at bounding box center [954, 313] width 730 height 17
copy p "joinus@nextstepscareerhubnvidia.com"
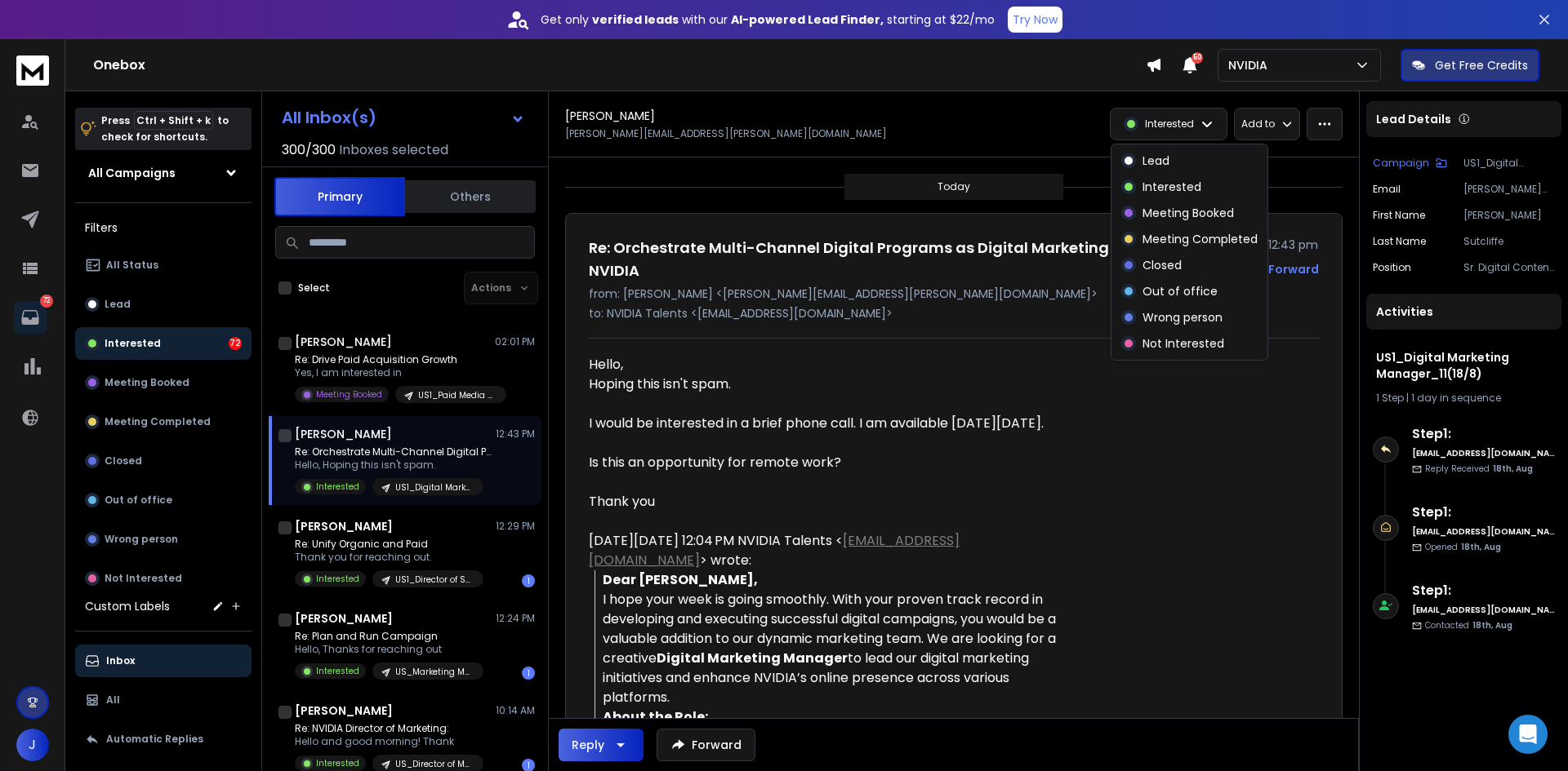
click at [1216, 132] on div "Interested" at bounding box center [1168, 124] width 116 height 31
click at [1214, 210] on p "Meeting Booked" at bounding box center [1189, 212] width 92 height 17
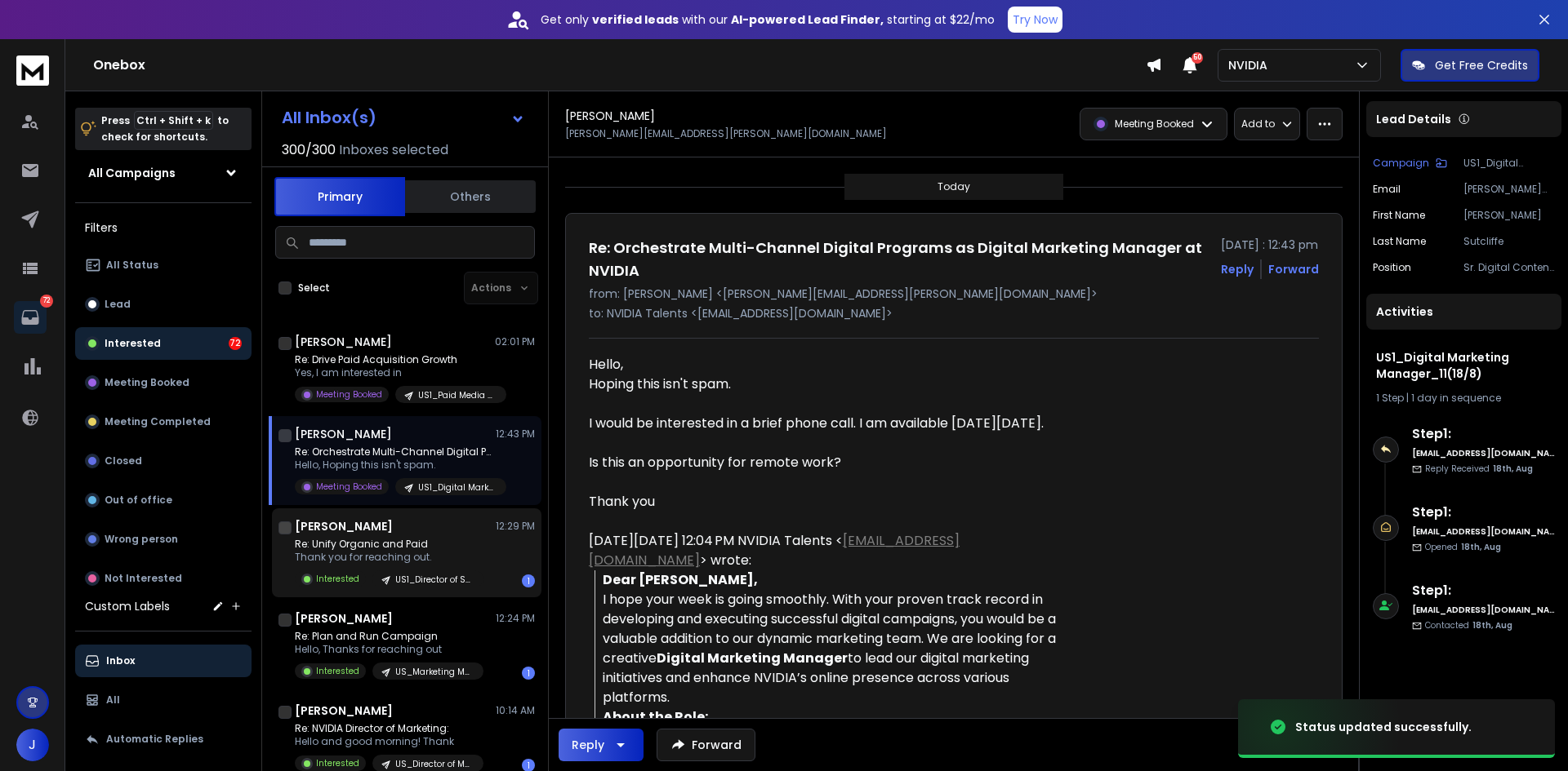
click at [487, 570] on div "Re: Unify Organic and Paid Thank you for reaching out. Interested US1_Director …" at bounding box center [414, 562] width 240 height 50
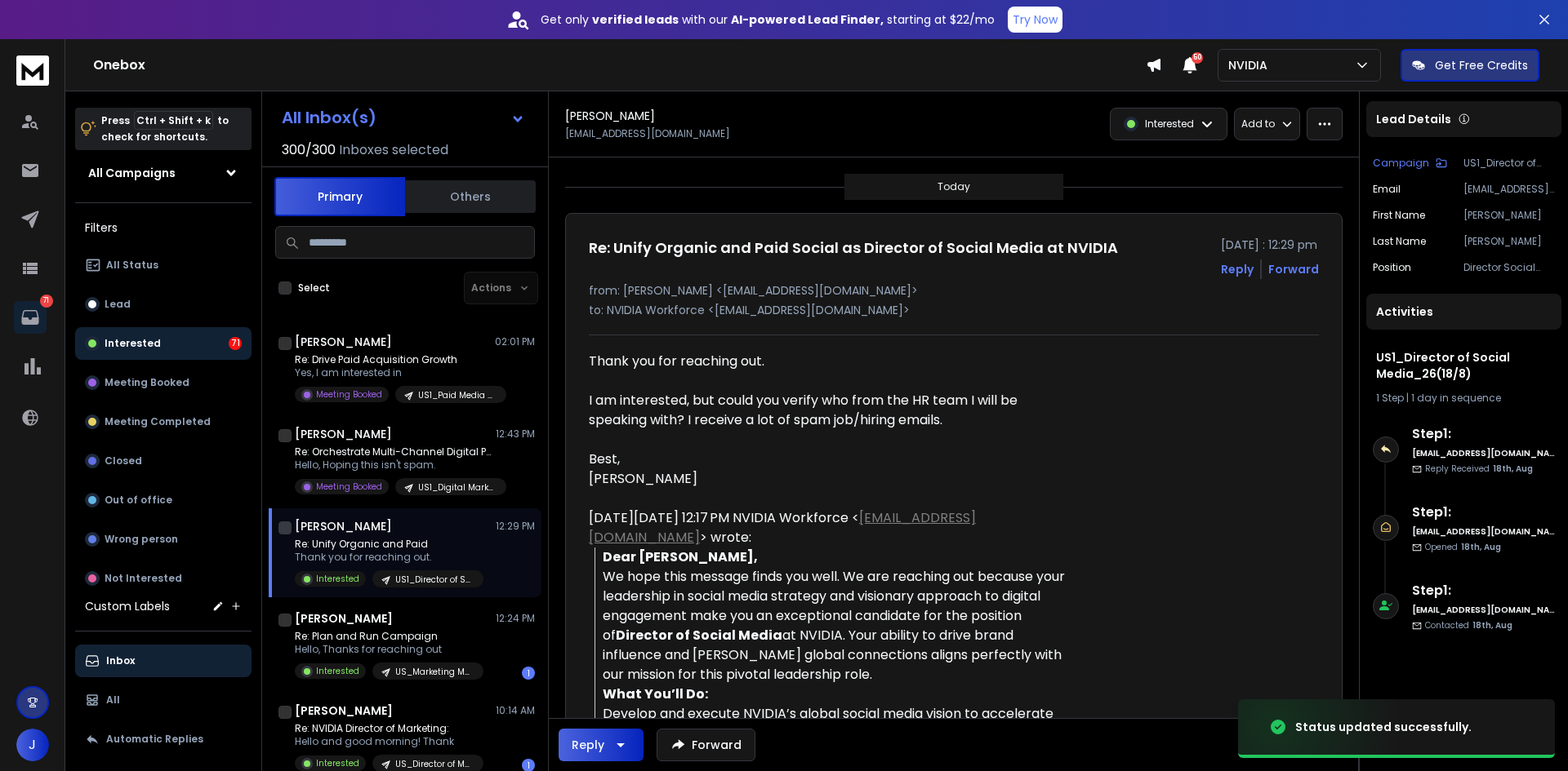
drag, startPoint x: 1071, startPoint y: 309, endPoint x: 714, endPoint y: 305, distance: 357.0
click at [714, 305] on p "to: NVIDIA Workforce <workforcegrowth@nvidiacandidatedevelopmentecosystem.com>" at bounding box center [954, 310] width 730 height 17
copy p "workforcegrowth@nvidiacandidatedevelopmentecosystem.com"
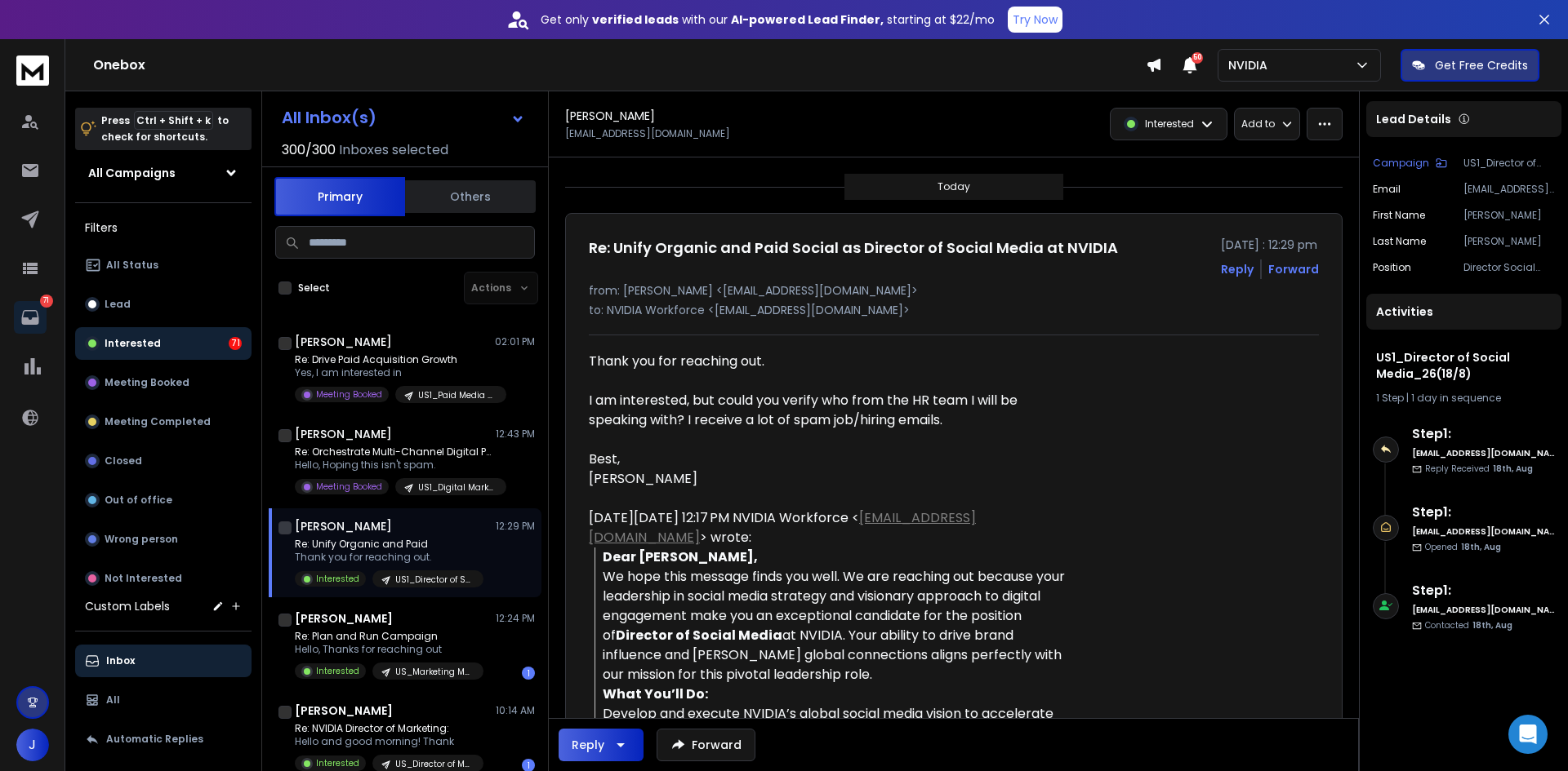
click at [460, 226] on input at bounding box center [405, 242] width 259 height 32
paste input "**********"
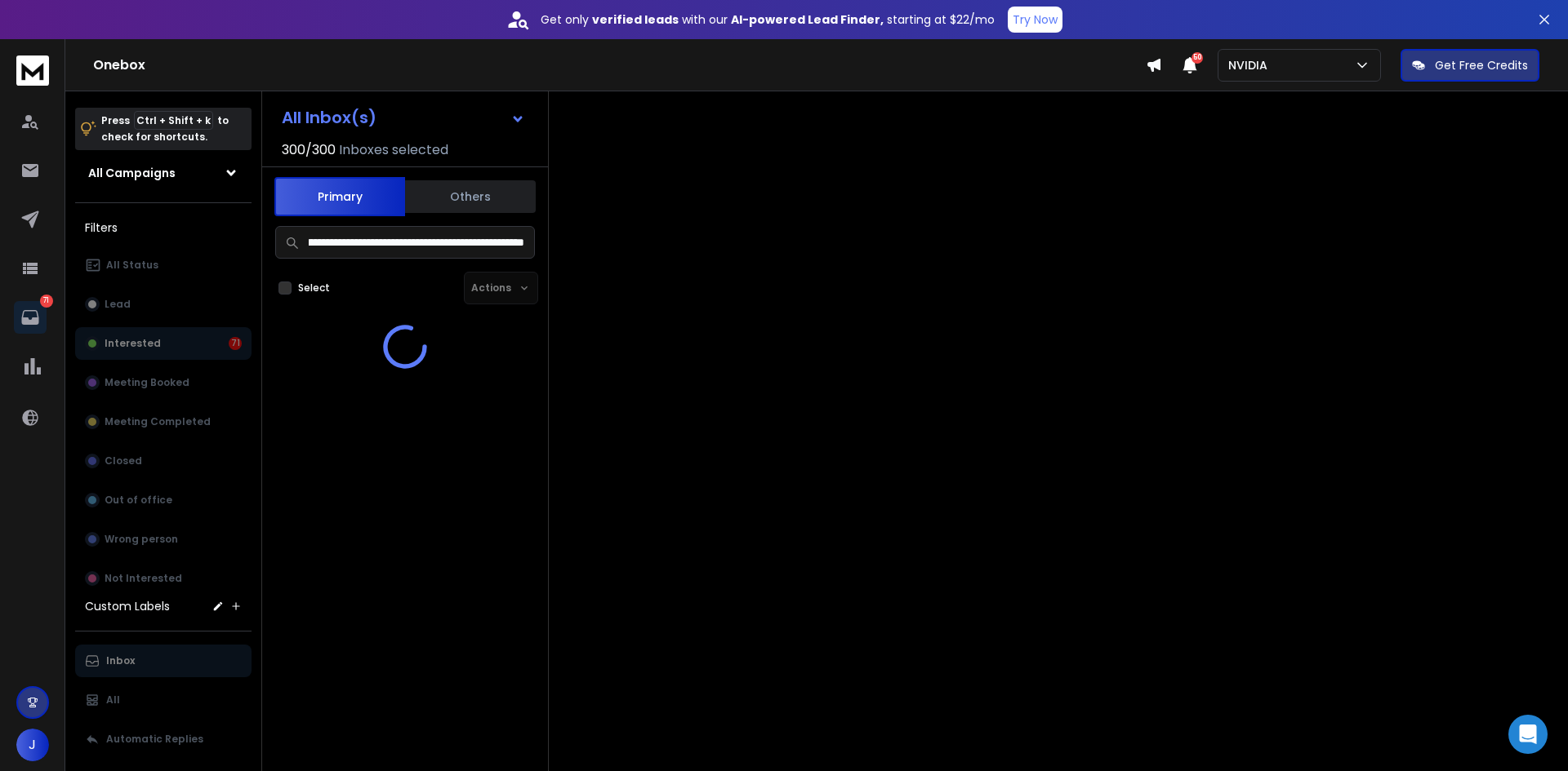
type input "**********"
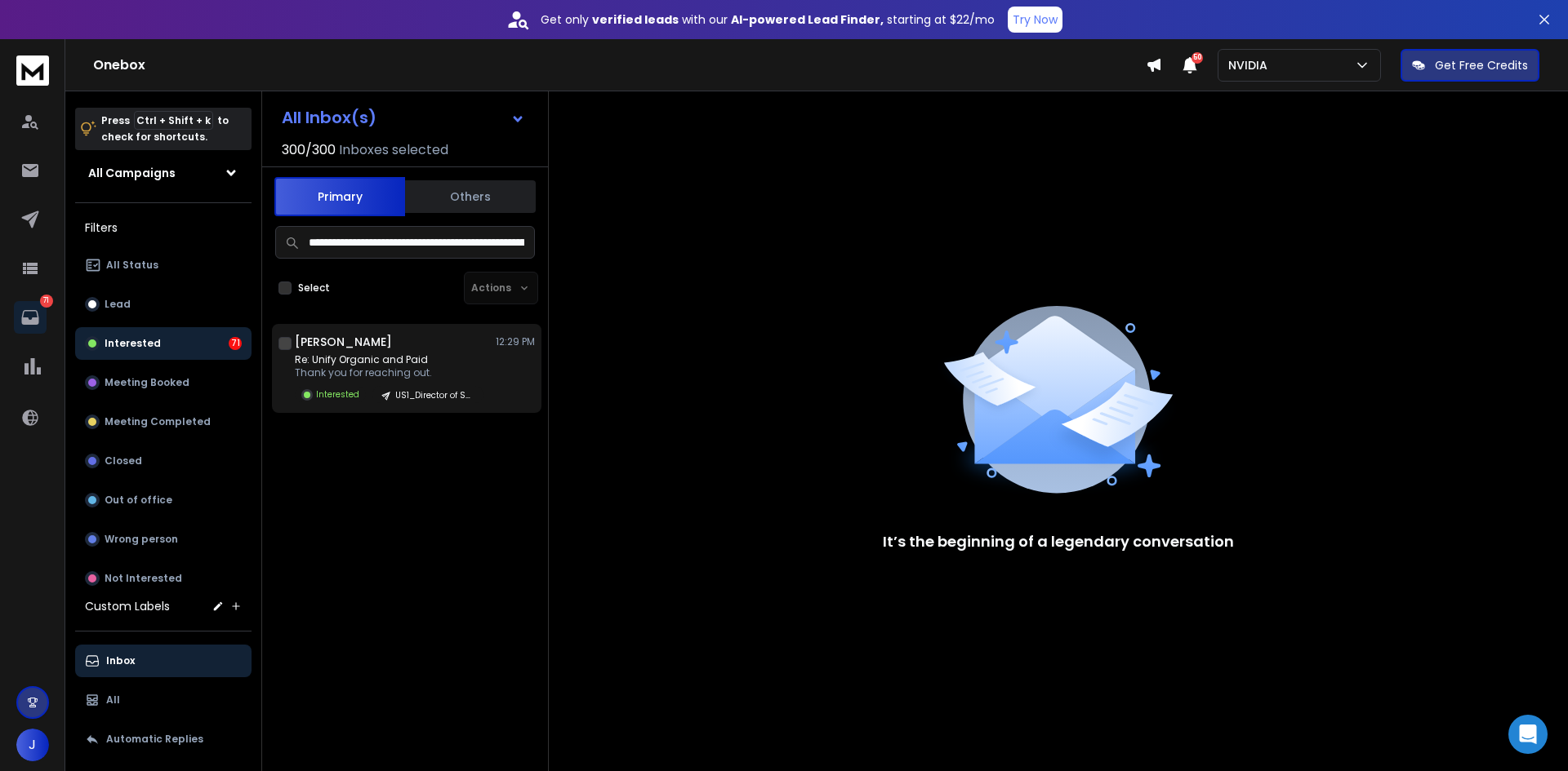
click at [363, 386] on div "Interested US1_Director of Social Media_26(18/8)" at bounding box center [388, 395] width 188 height 18
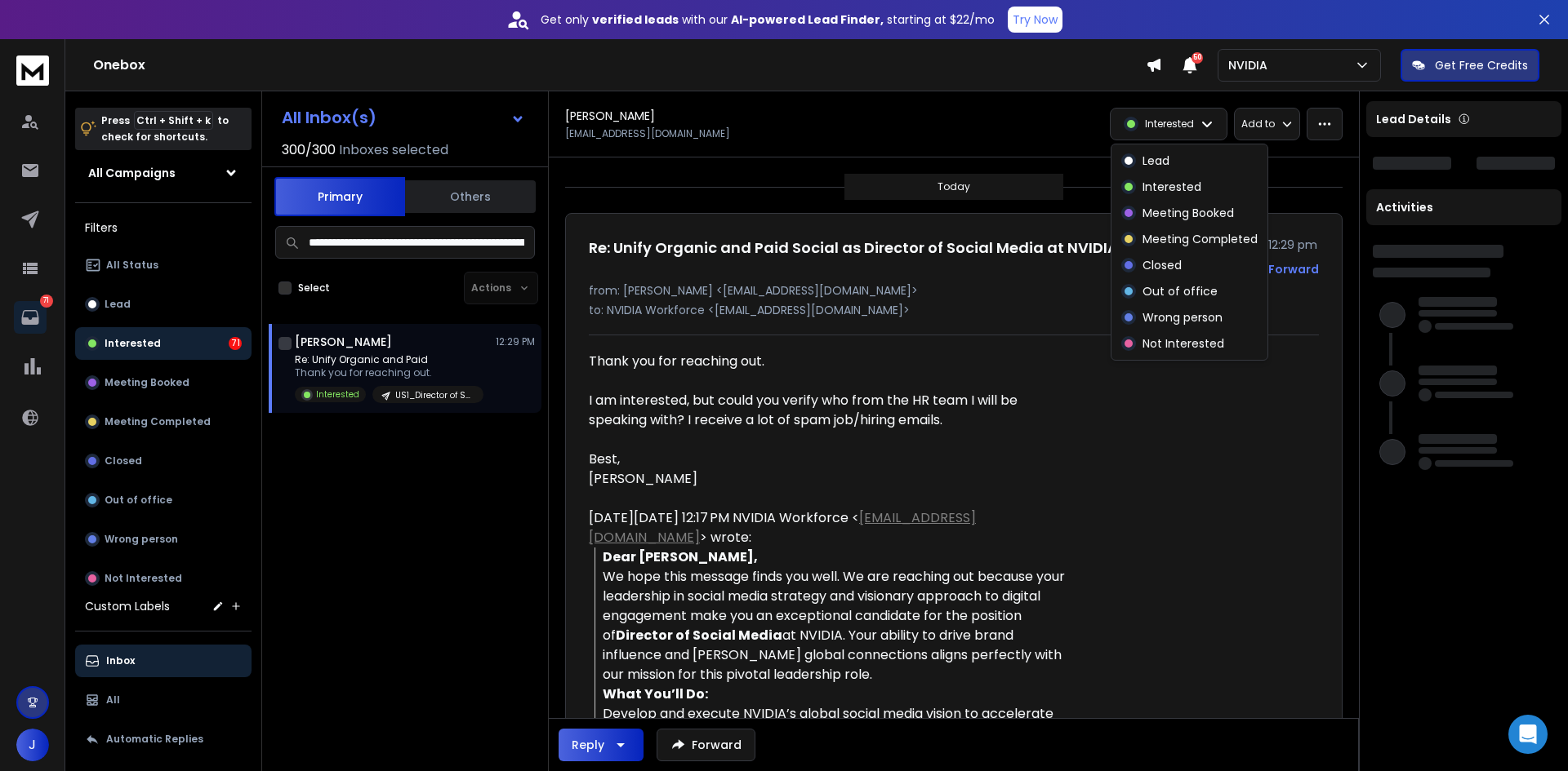
click at [1162, 119] on p "Interested" at bounding box center [1169, 124] width 49 height 13
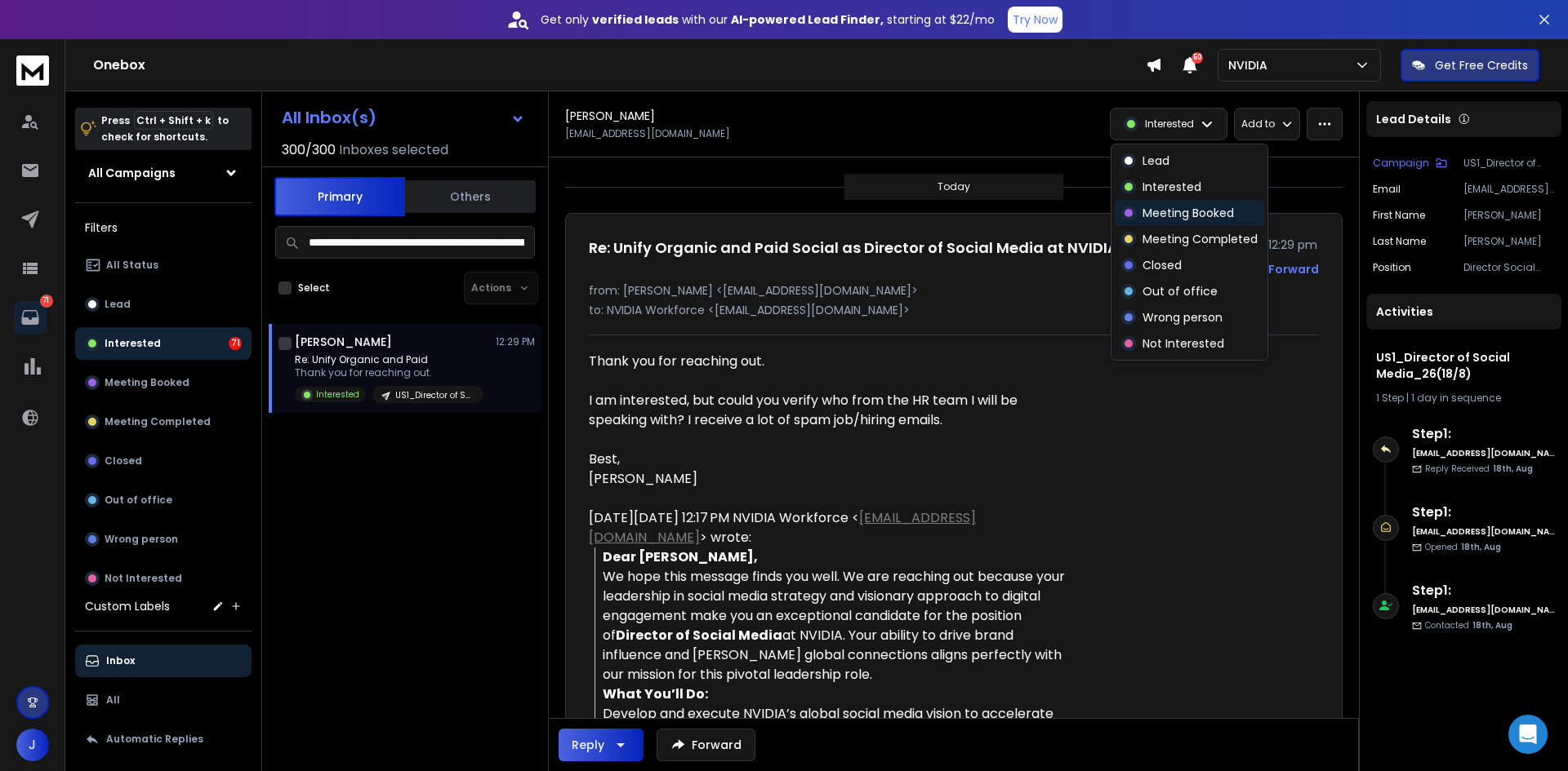
click at [1198, 207] on p "Meeting Booked" at bounding box center [1189, 212] width 92 height 17
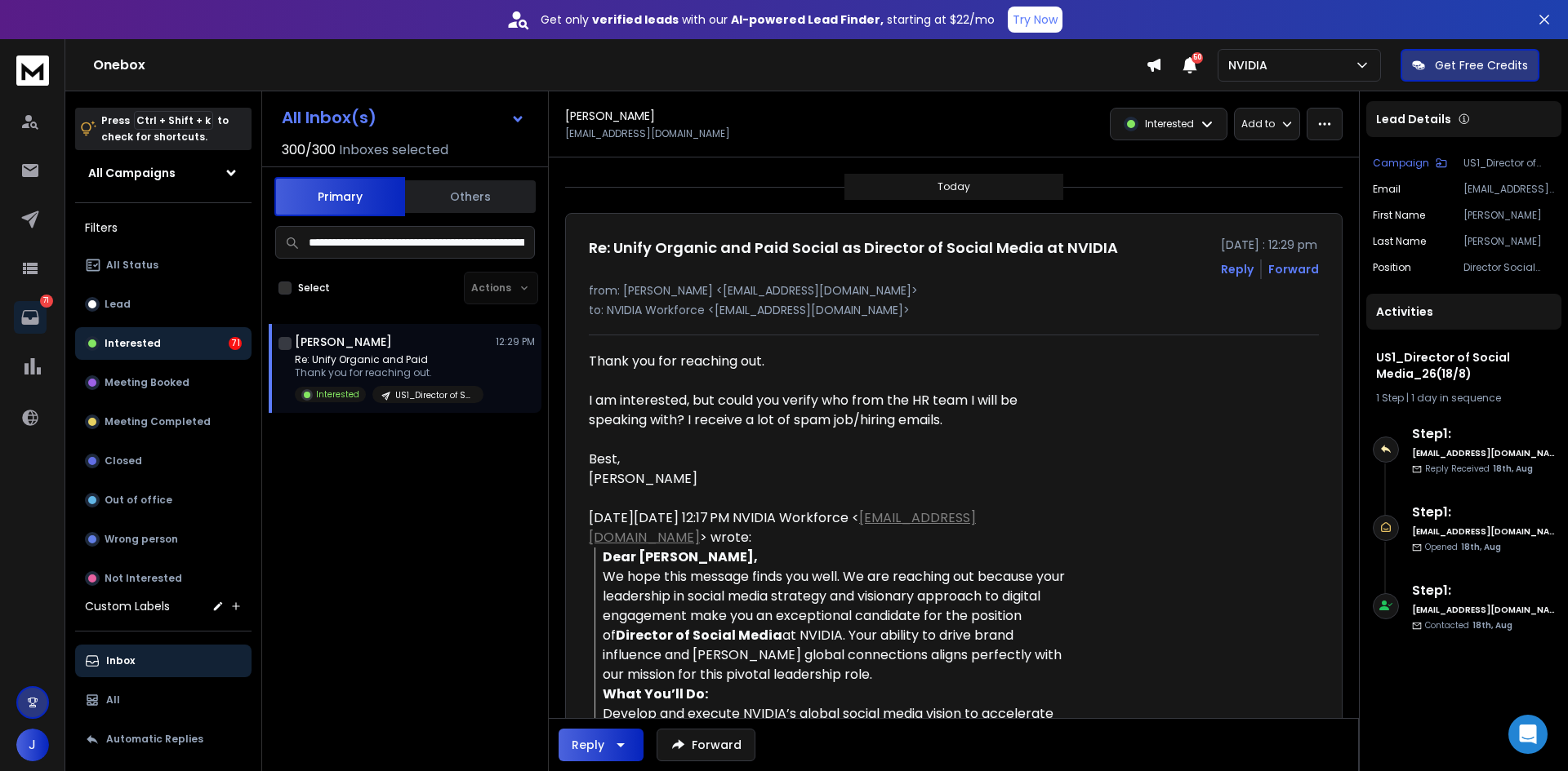
click at [427, 224] on div "**********" at bounding box center [406, 239] width 273 height 39
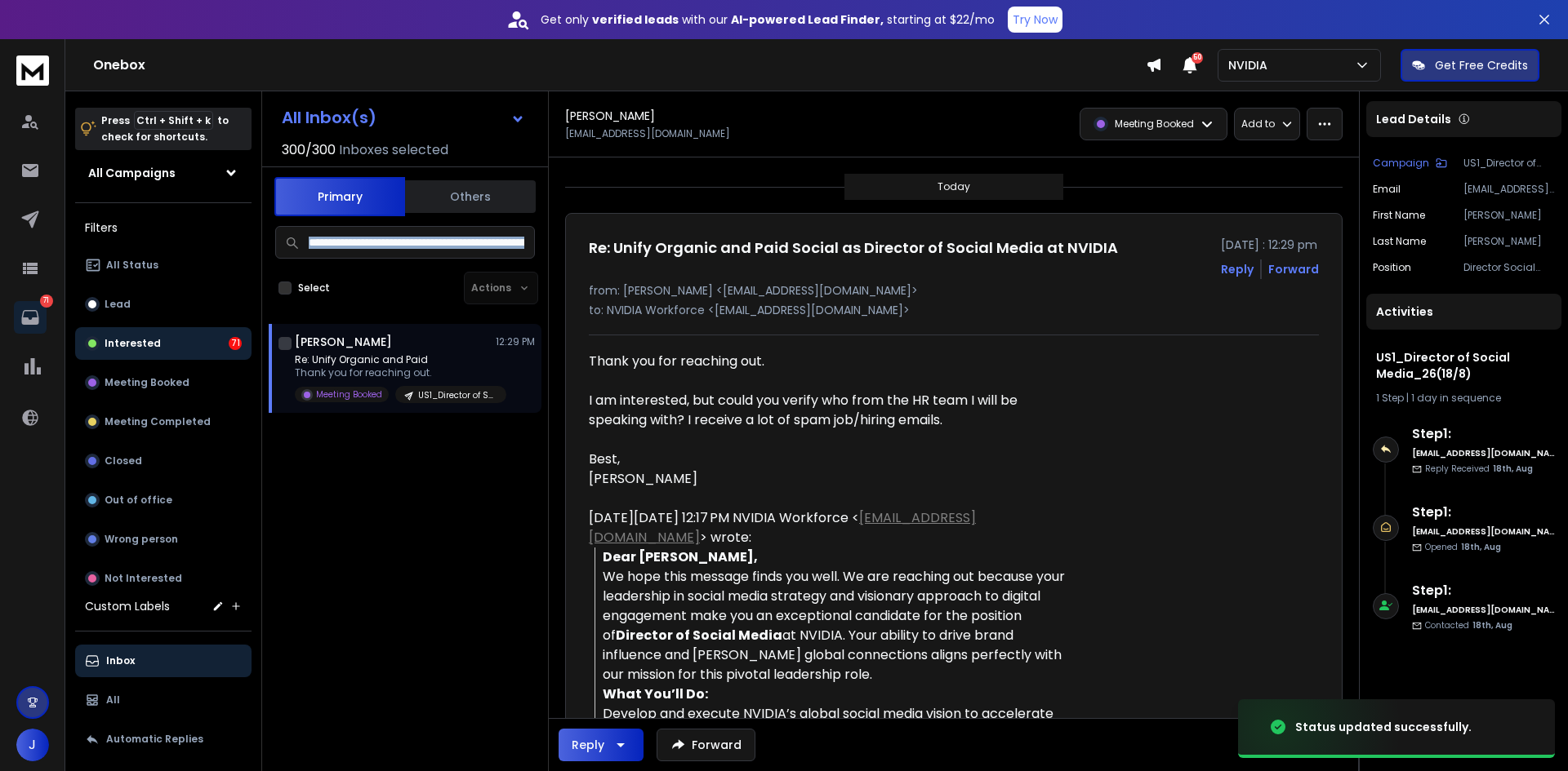
click at [427, 224] on div "**********" at bounding box center [406, 239] width 273 height 39
drag, startPoint x: 427, startPoint y: 224, endPoint x: 427, endPoint y: 236, distance: 12.0
click at [427, 235] on div "**********" at bounding box center [406, 239] width 273 height 39
click at [427, 236] on input "**********" at bounding box center [405, 242] width 259 height 32
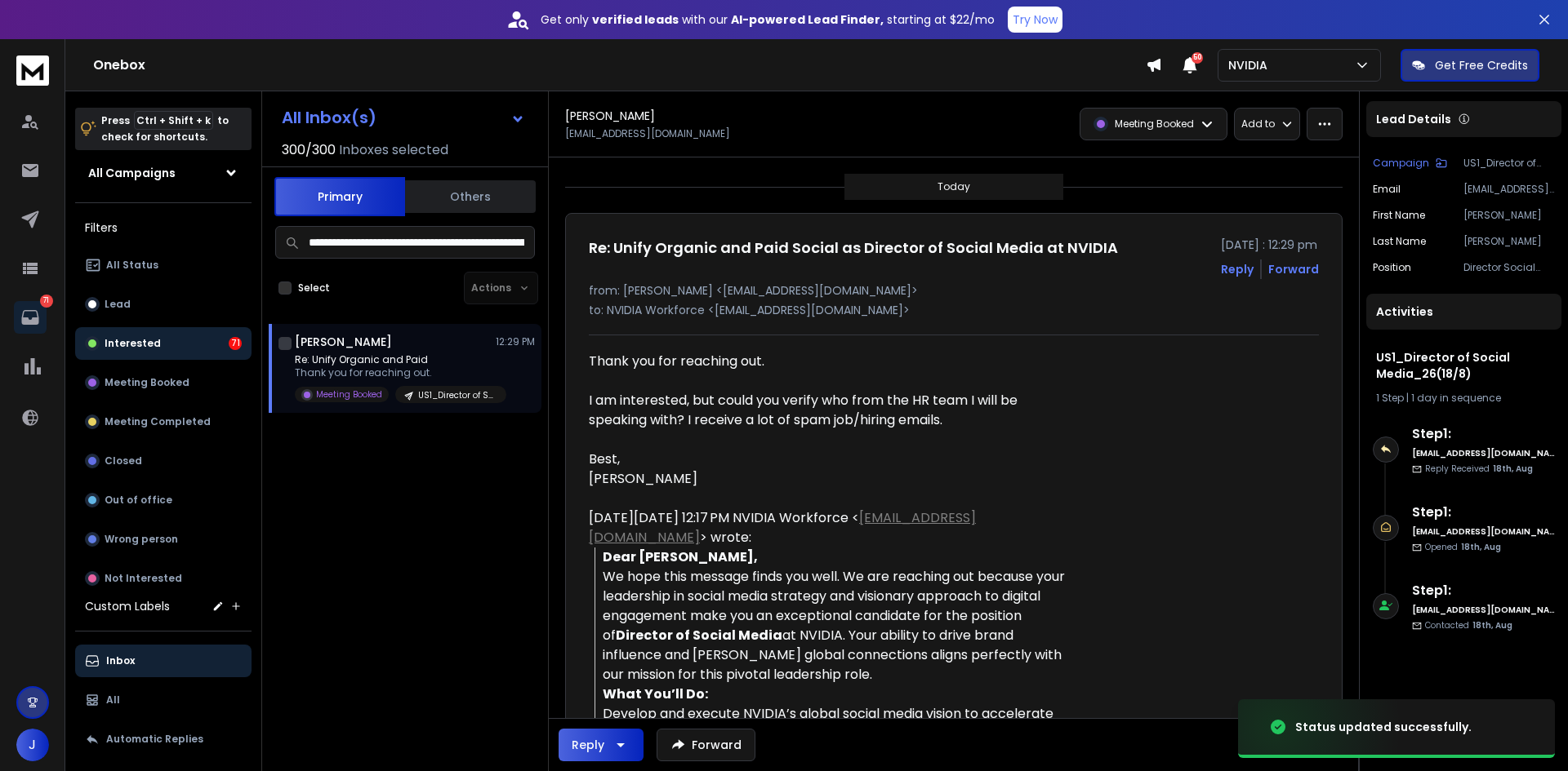
click at [427, 236] on input "**********" at bounding box center [405, 242] width 259 height 32
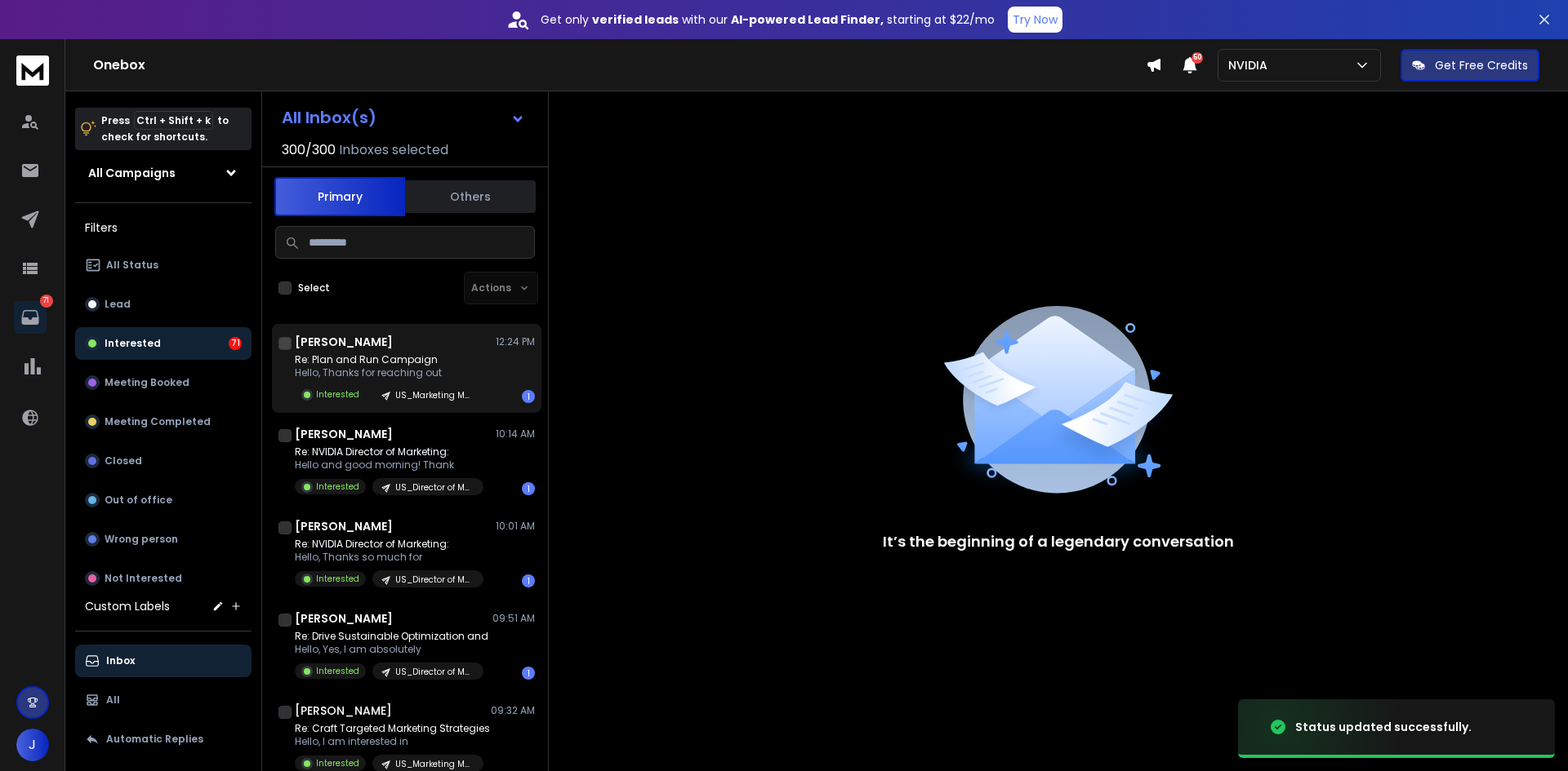
click at [474, 347] on div "Kenzie Thompson 12:24 PM" at bounding box center [414, 342] width 240 height 17
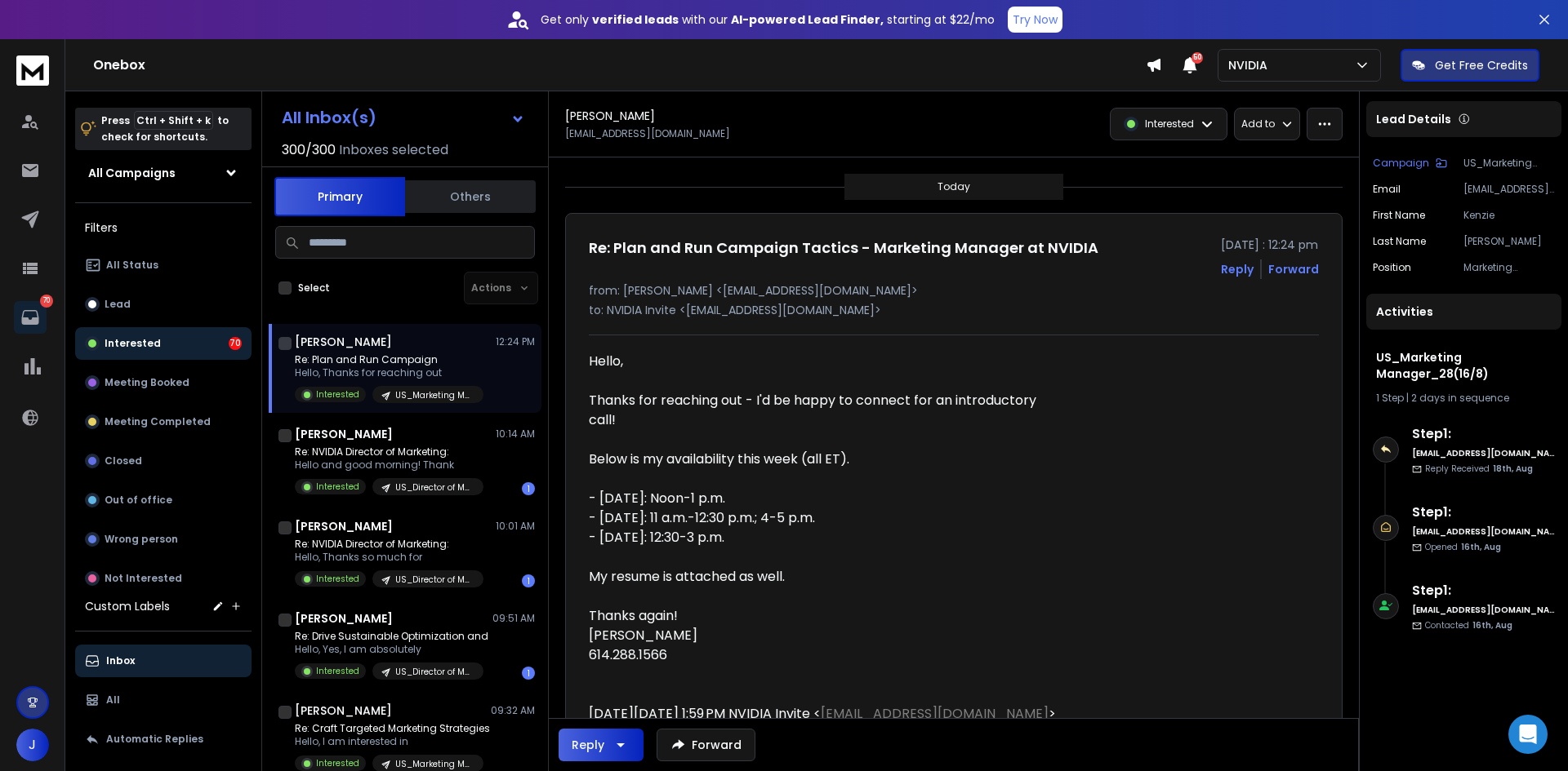
drag, startPoint x: 961, startPoint y: 315, endPoint x: 685, endPoint y: 319, distance: 276.0
copy p "invite@nvidiaadvancedrecruitmentinsights.com"
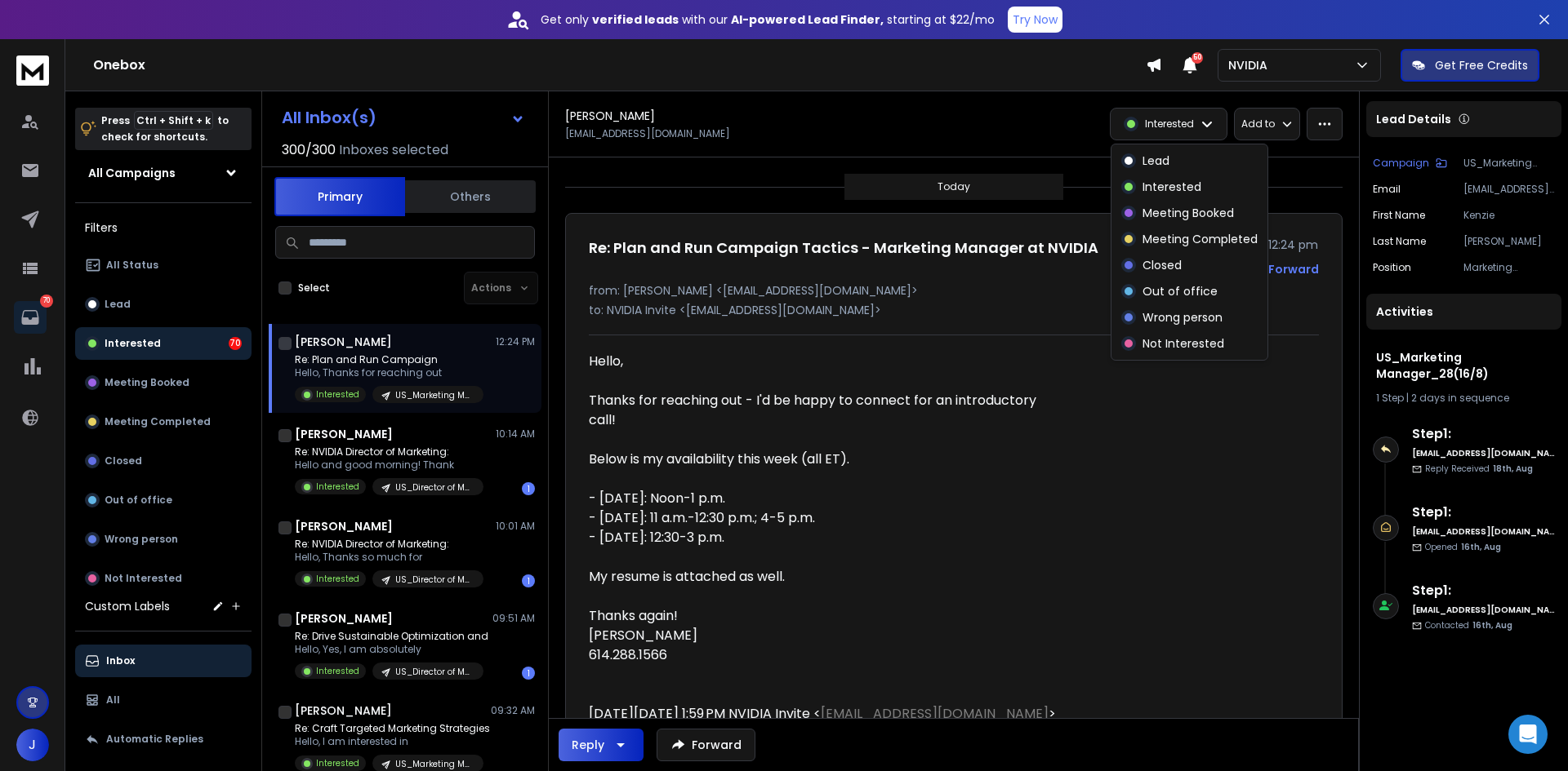
click at [1149, 118] on p "Interested" at bounding box center [1169, 124] width 49 height 13
click at [1187, 211] on p "Meeting Booked" at bounding box center [1189, 212] width 92 height 17
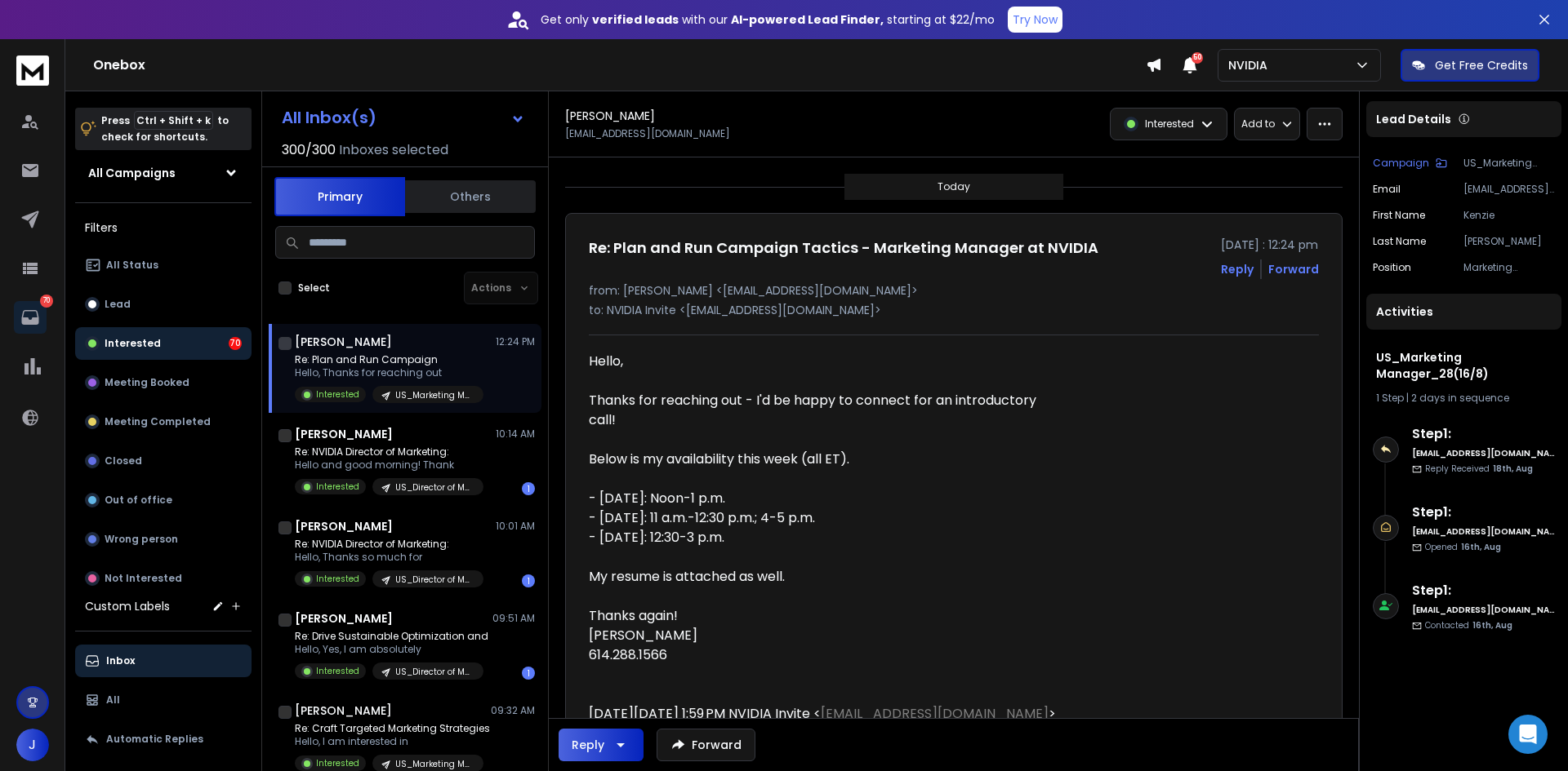
click at [410, 248] on input at bounding box center [405, 242] width 259 height 32
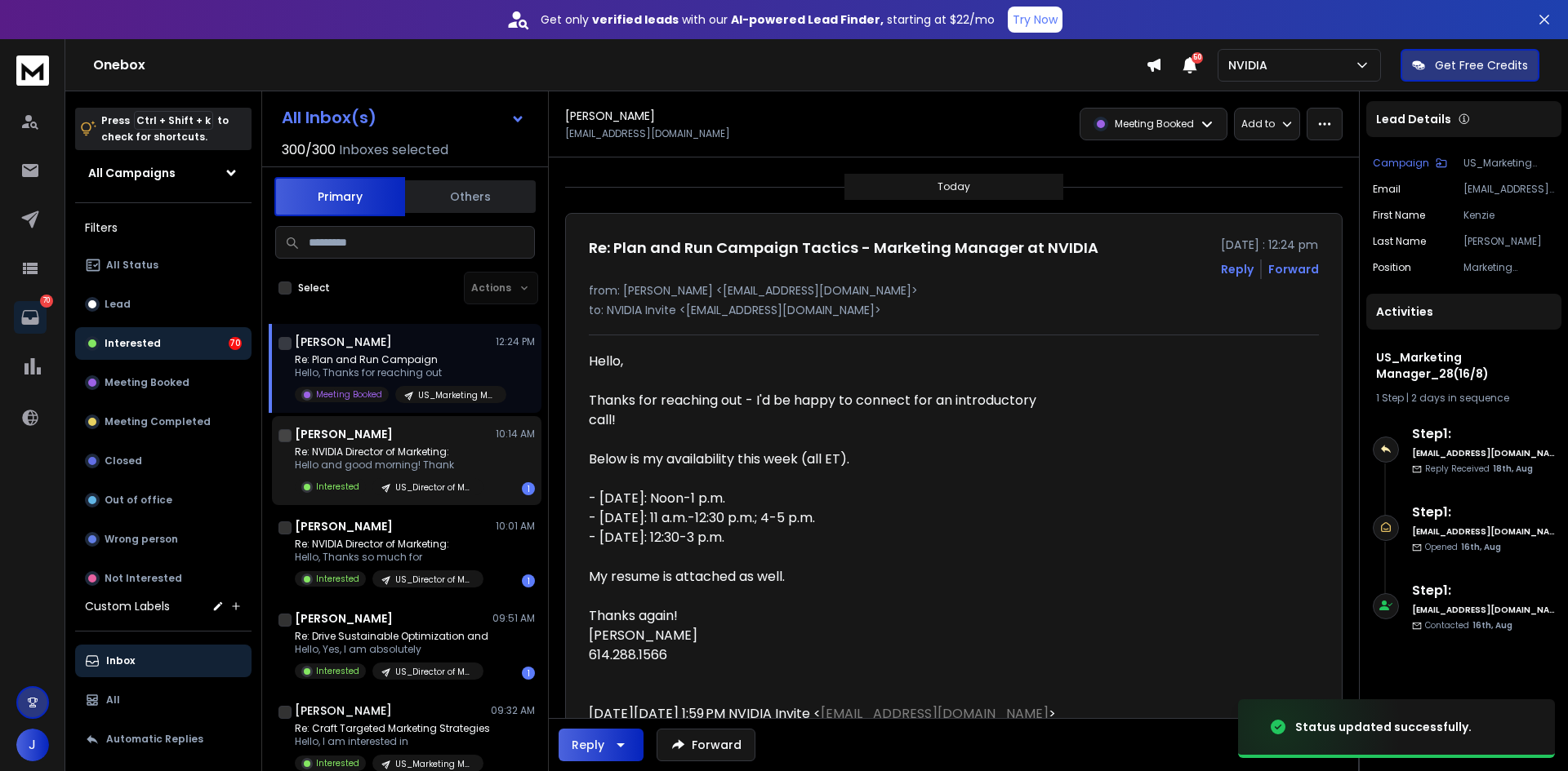
click at [430, 435] on div "Gloria Clark 10:14 AM" at bounding box center [414, 434] width 240 height 17
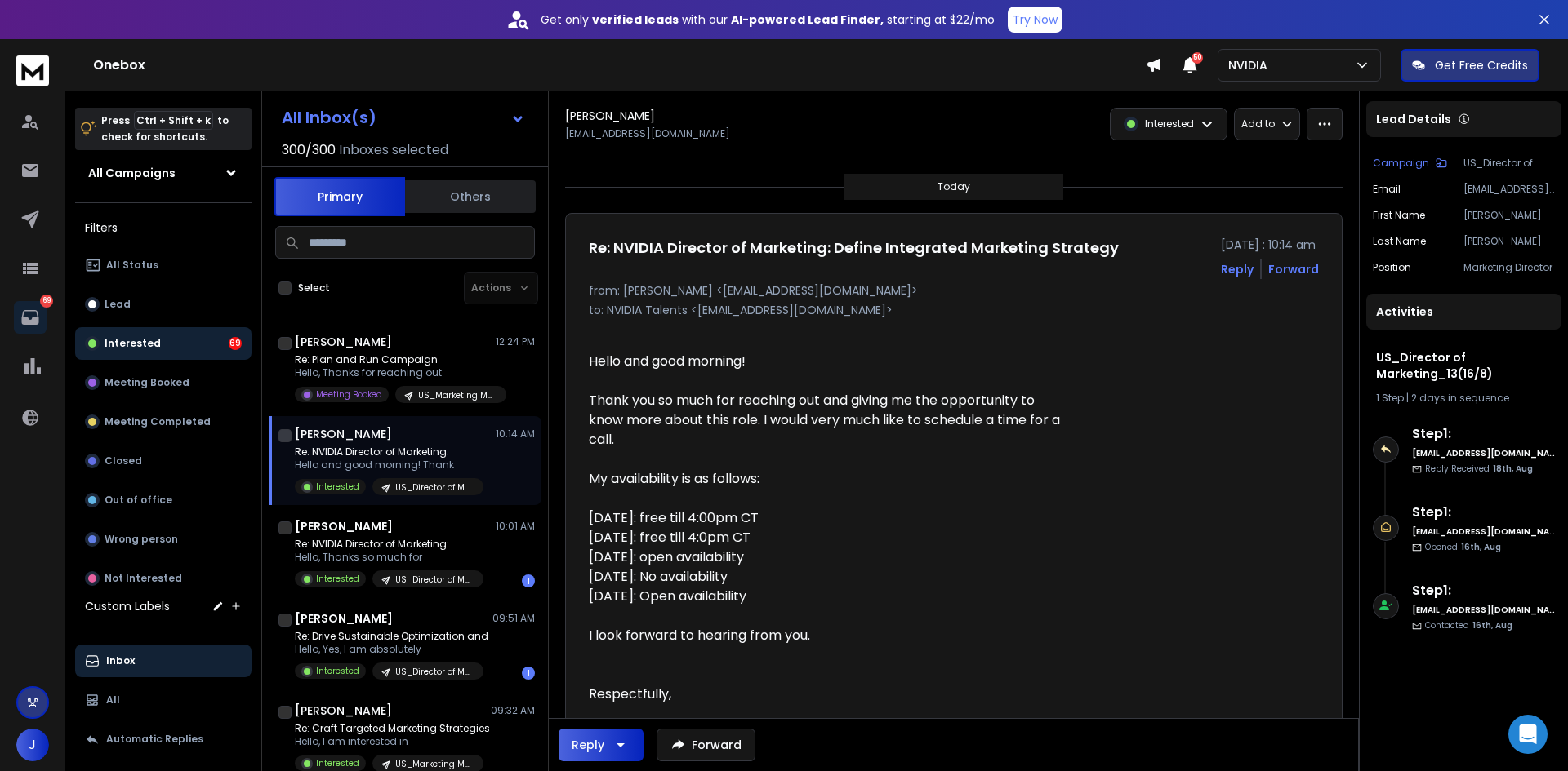
drag, startPoint x: 779, startPoint y: 319, endPoint x: 696, endPoint y: 319, distance: 83.0
copy p "joinus@globaltalentevolutionnvidia.com"
click at [419, 244] on input at bounding box center [405, 242] width 259 height 32
paste input "**********"
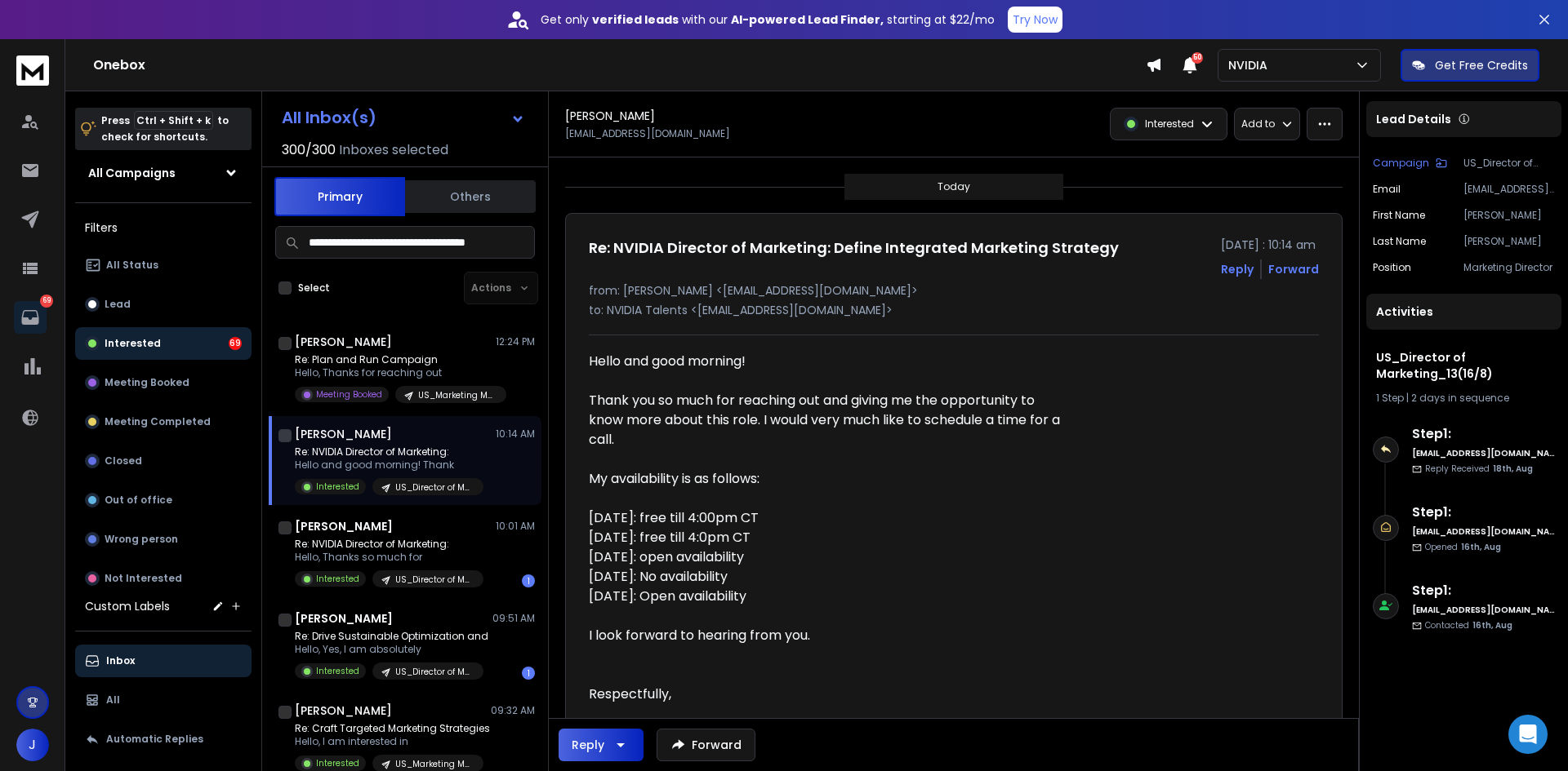
scroll to position [0, 15]
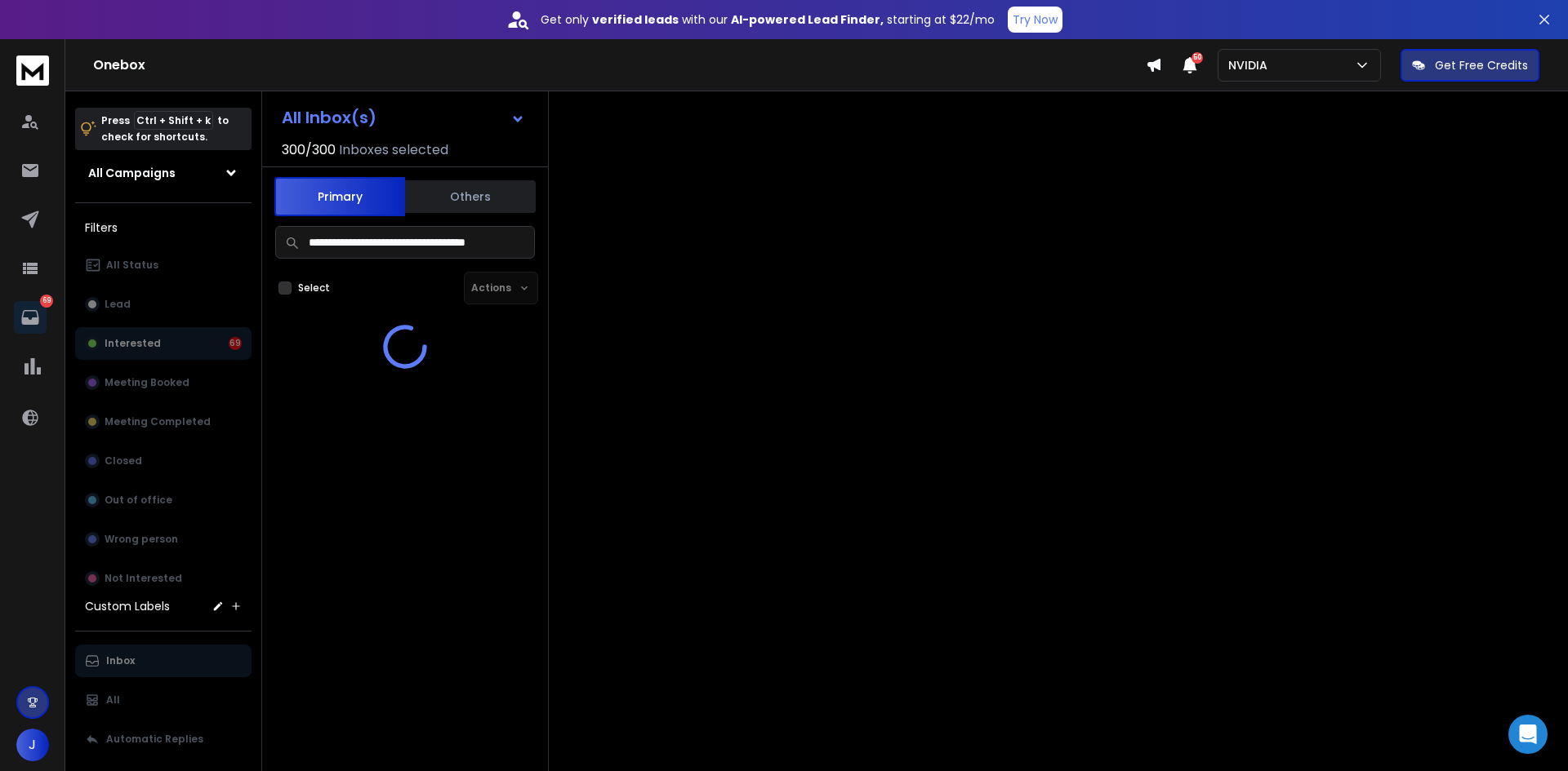
type input "**********"
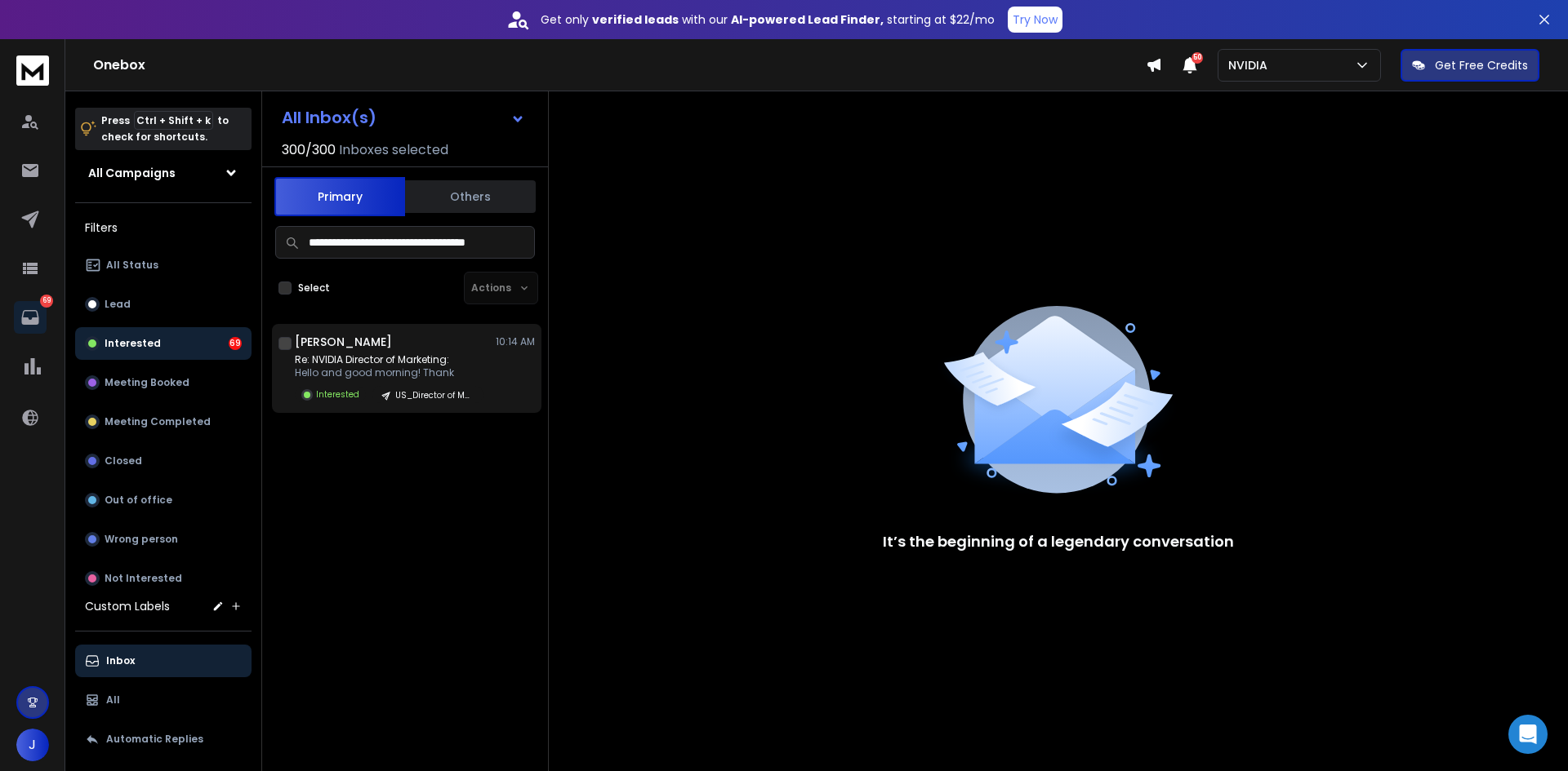
click at [424, 348] on div "Gloria Clark 10:14 AM" at bounding box center [414, 342] width 240 height 17
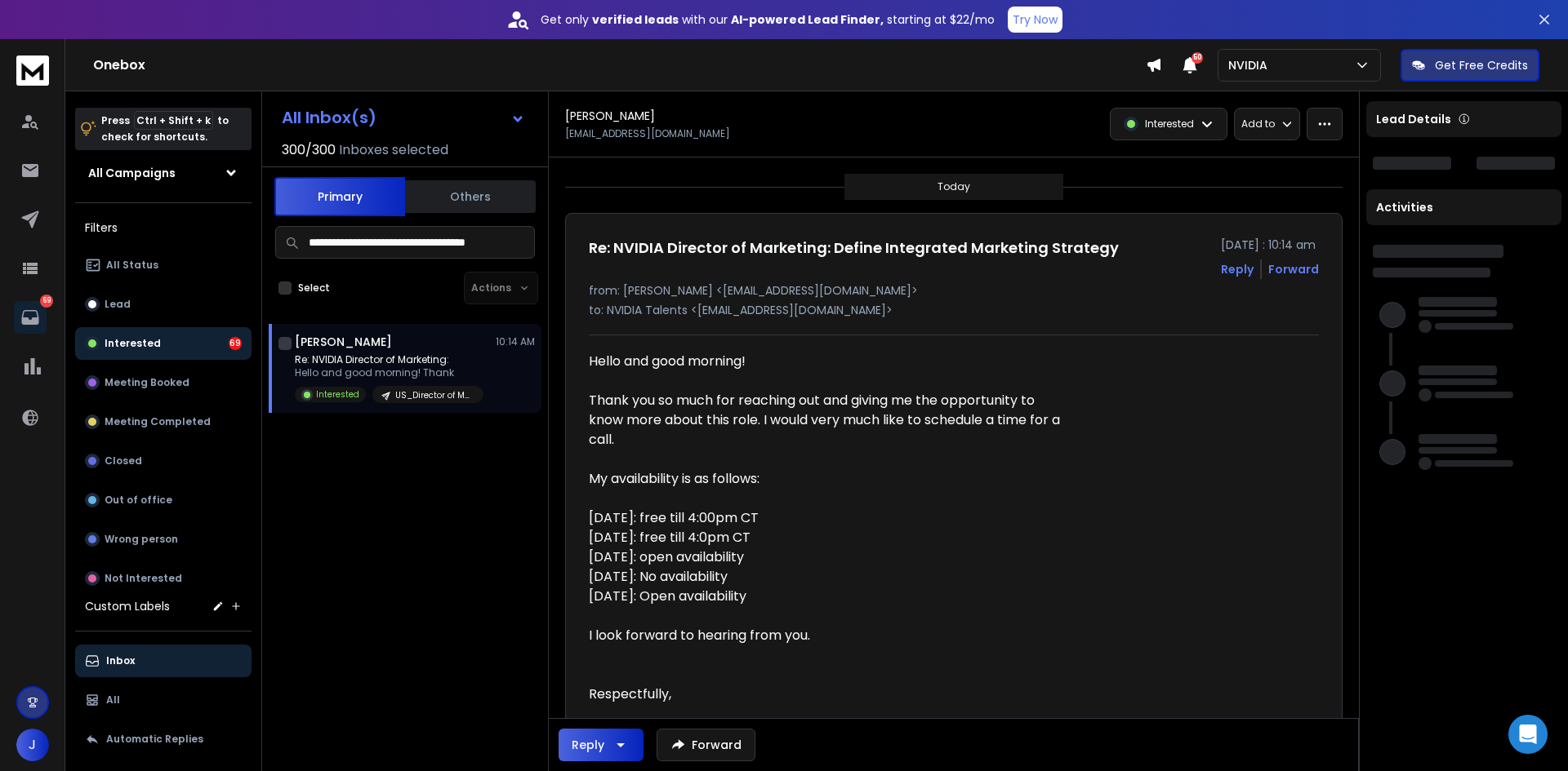
click at [1154, 123] on p "Interested" at bounding box center [1169, 124] width 49 height 13
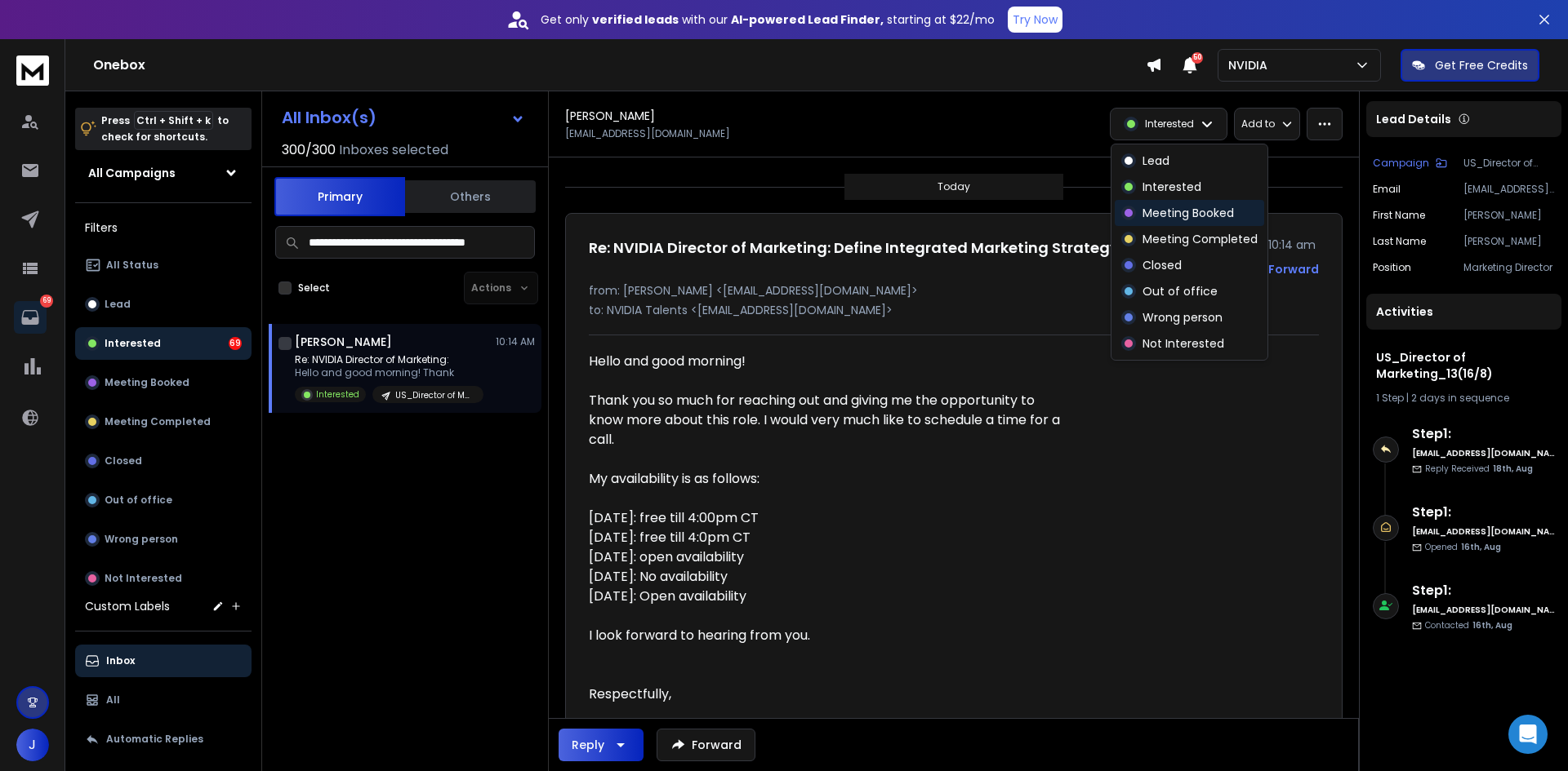
click at [1179, 211] on p "Meeting Booked" at bounding box center [1189, 212] width 92 height 17
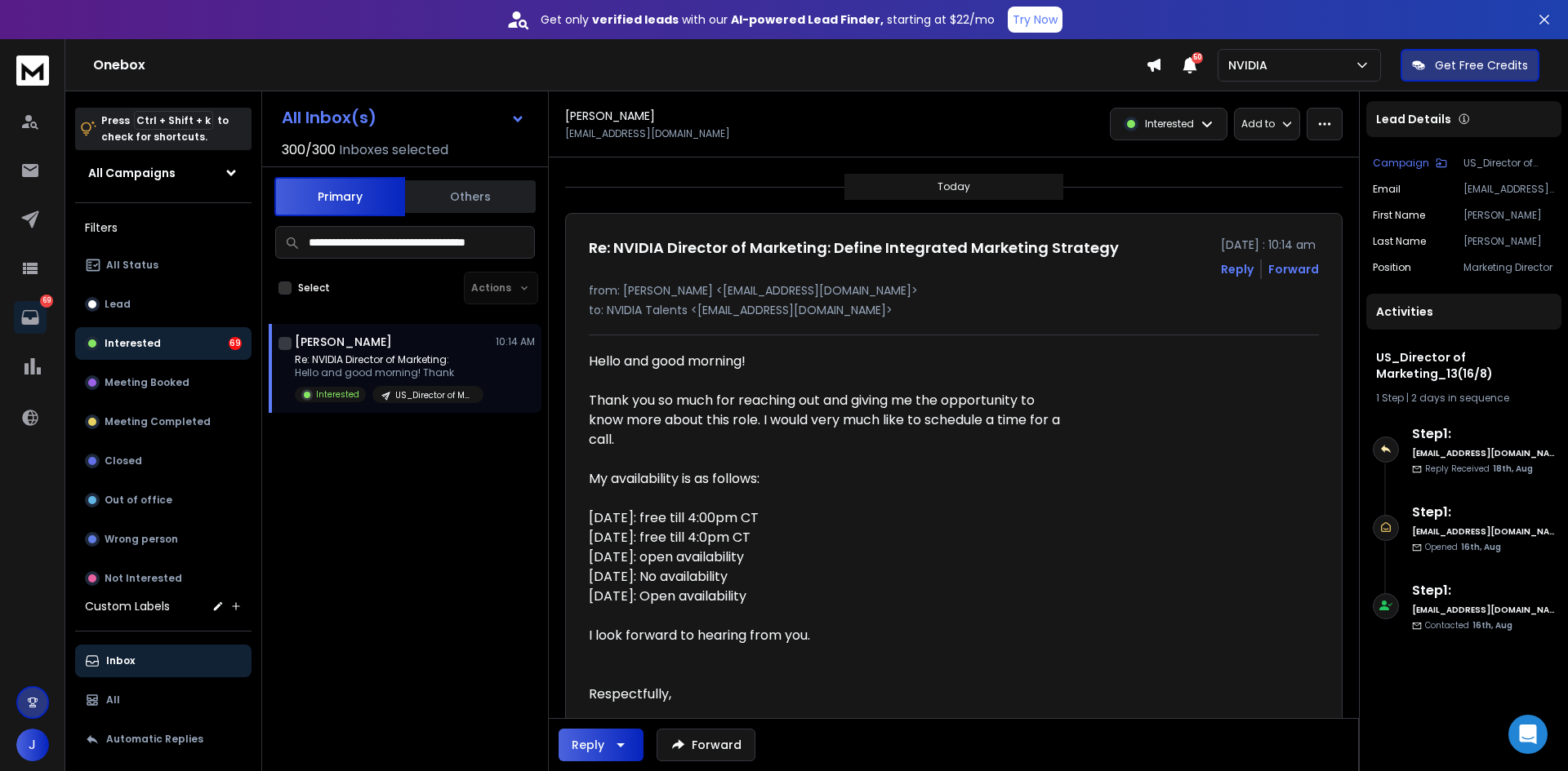
click at [377, 234] on input "**********" at bounding box center [405, 242] width 259 height 32
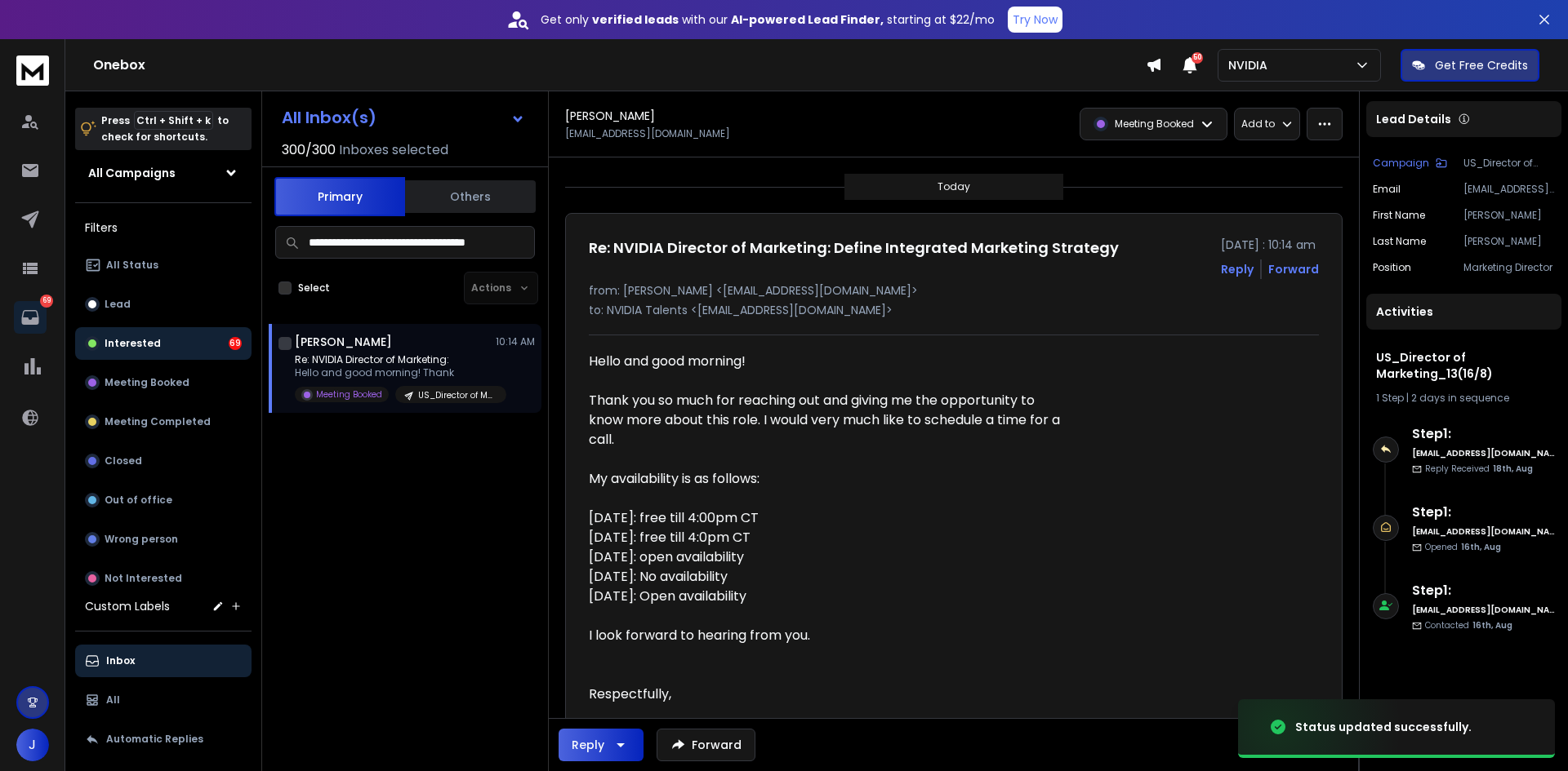
click at [377, 234] on input "**********" at bounding box center [405, 242] width 259 height 32
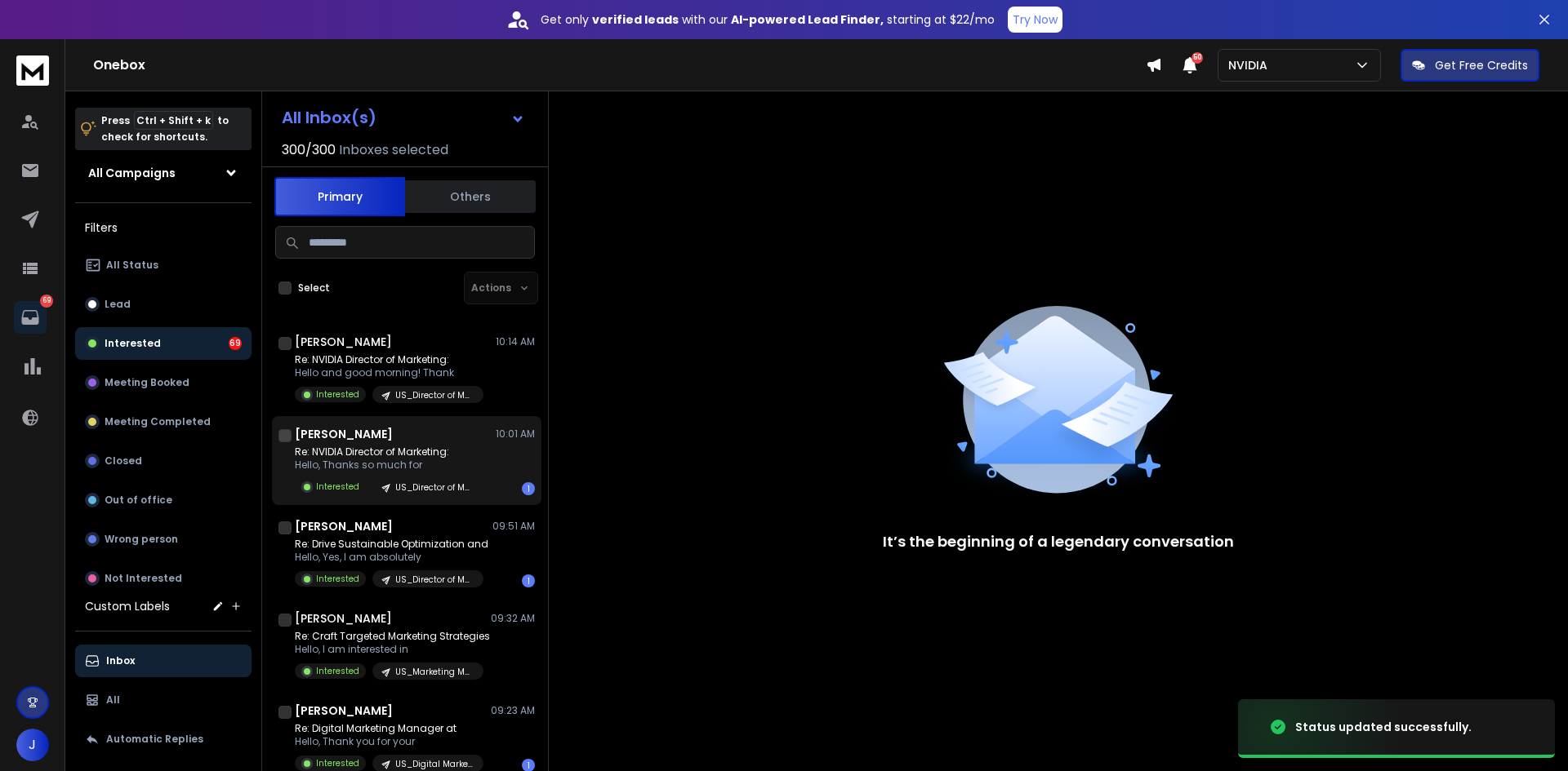
click at [500, 436] on p "10:01 AM" at bounding box center [515, 434] width 39 height 13
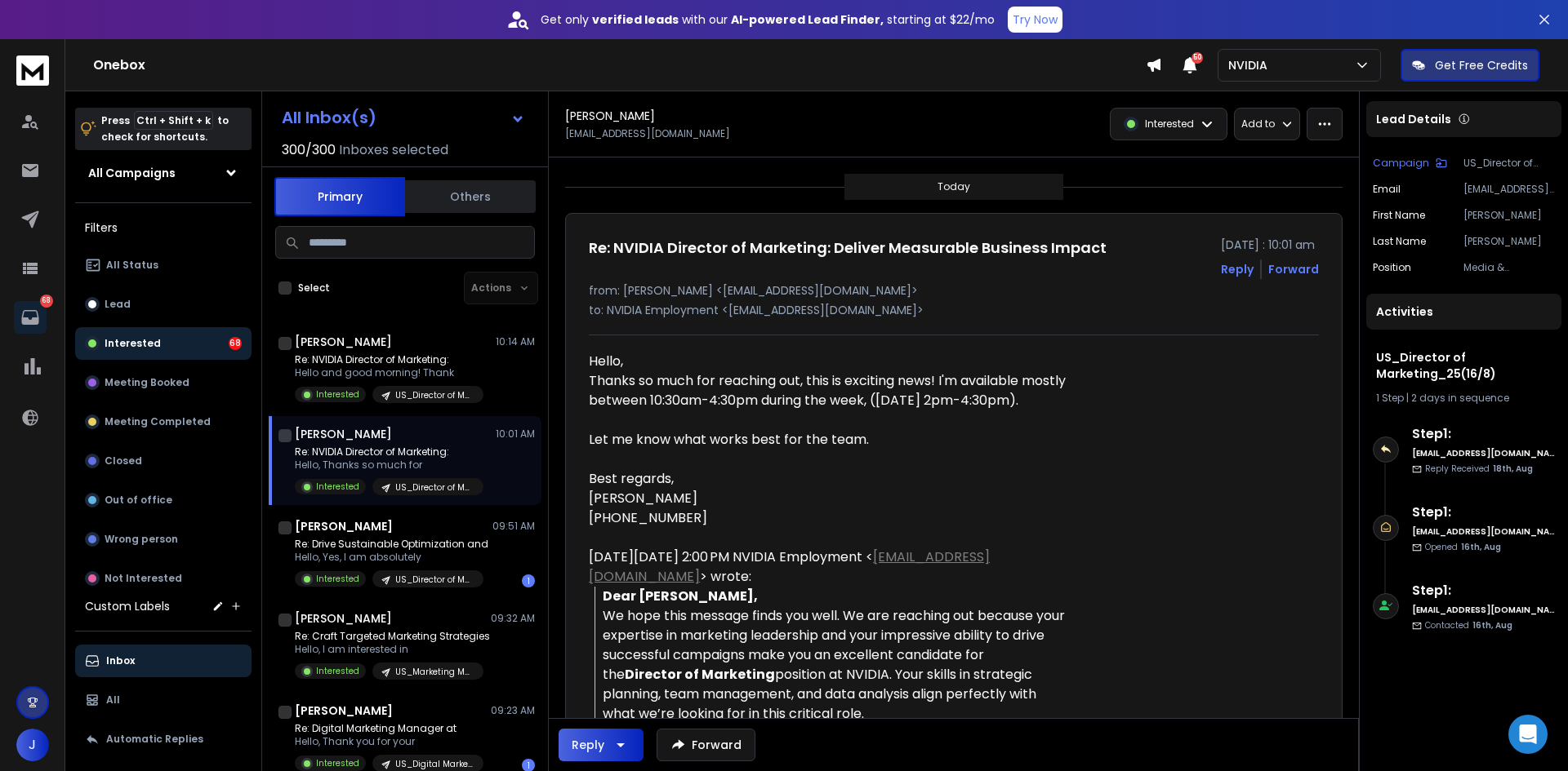
drag, startPoint x: 1049, startPoint y: 310, endPoint x: 726, endPoint y: 310, distance: 323.0
click at [726, 310] on p "to: NVIDIA Employment <employmentsolutions@nvidiajobmatchingplatform.com>" at bounding box center [954, 310] width 730 height 17
copy p "employmentsolutions@nvidiajobmatchingplatform.com"
click at [450, 258] on input at bounding box center [405, 242] width 259 height 32
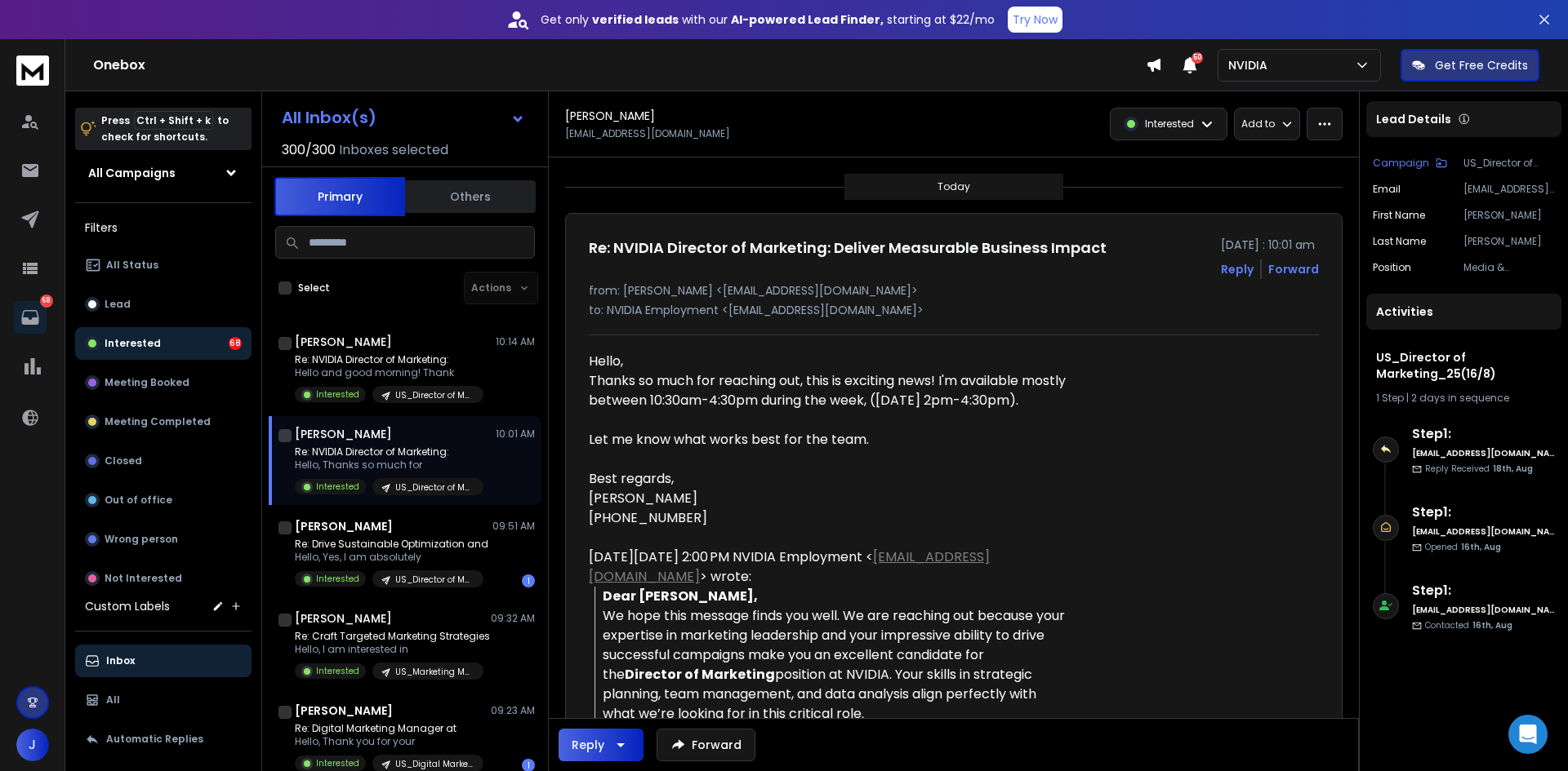
paste input "**********"
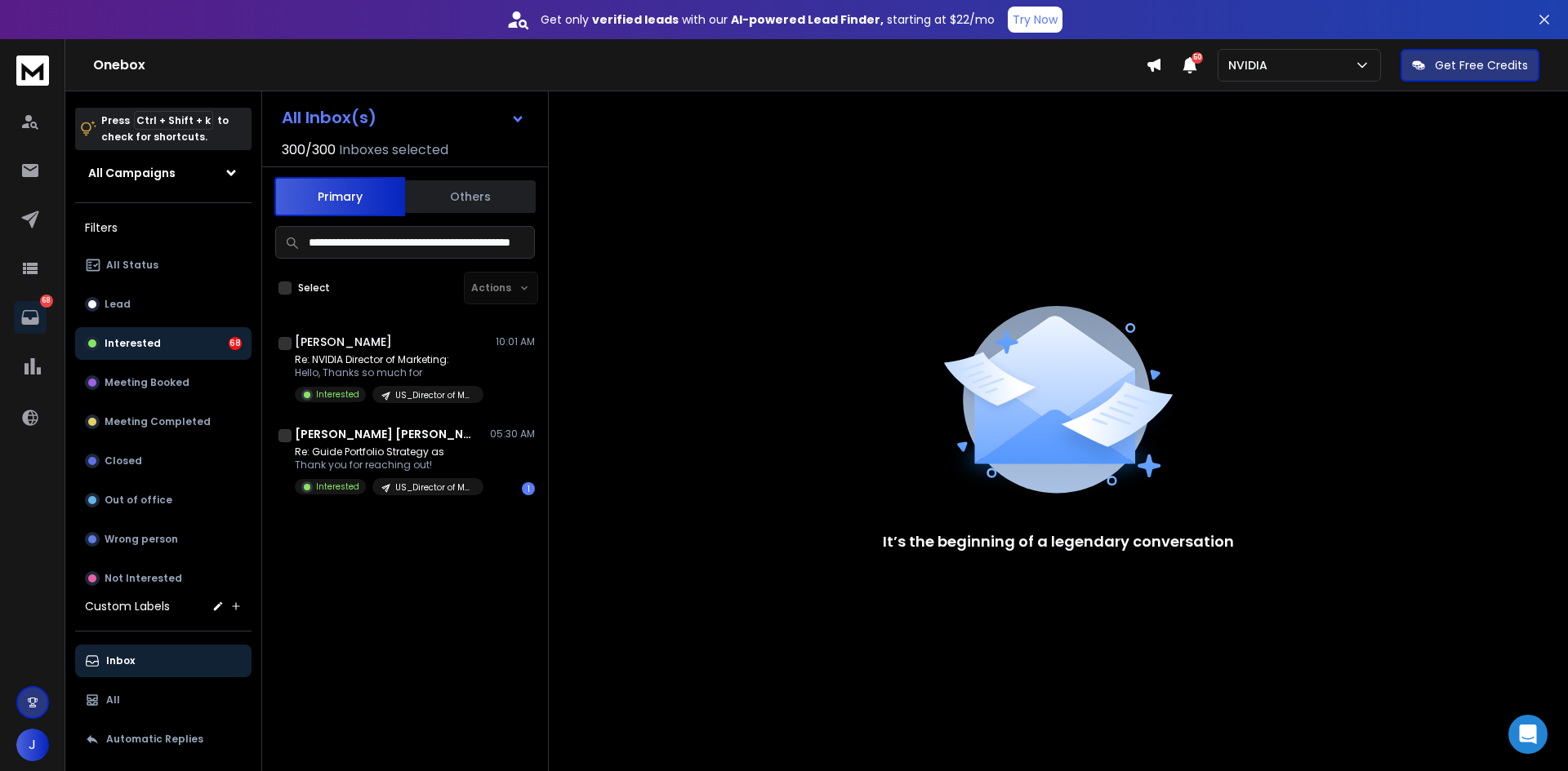
type input "**********"
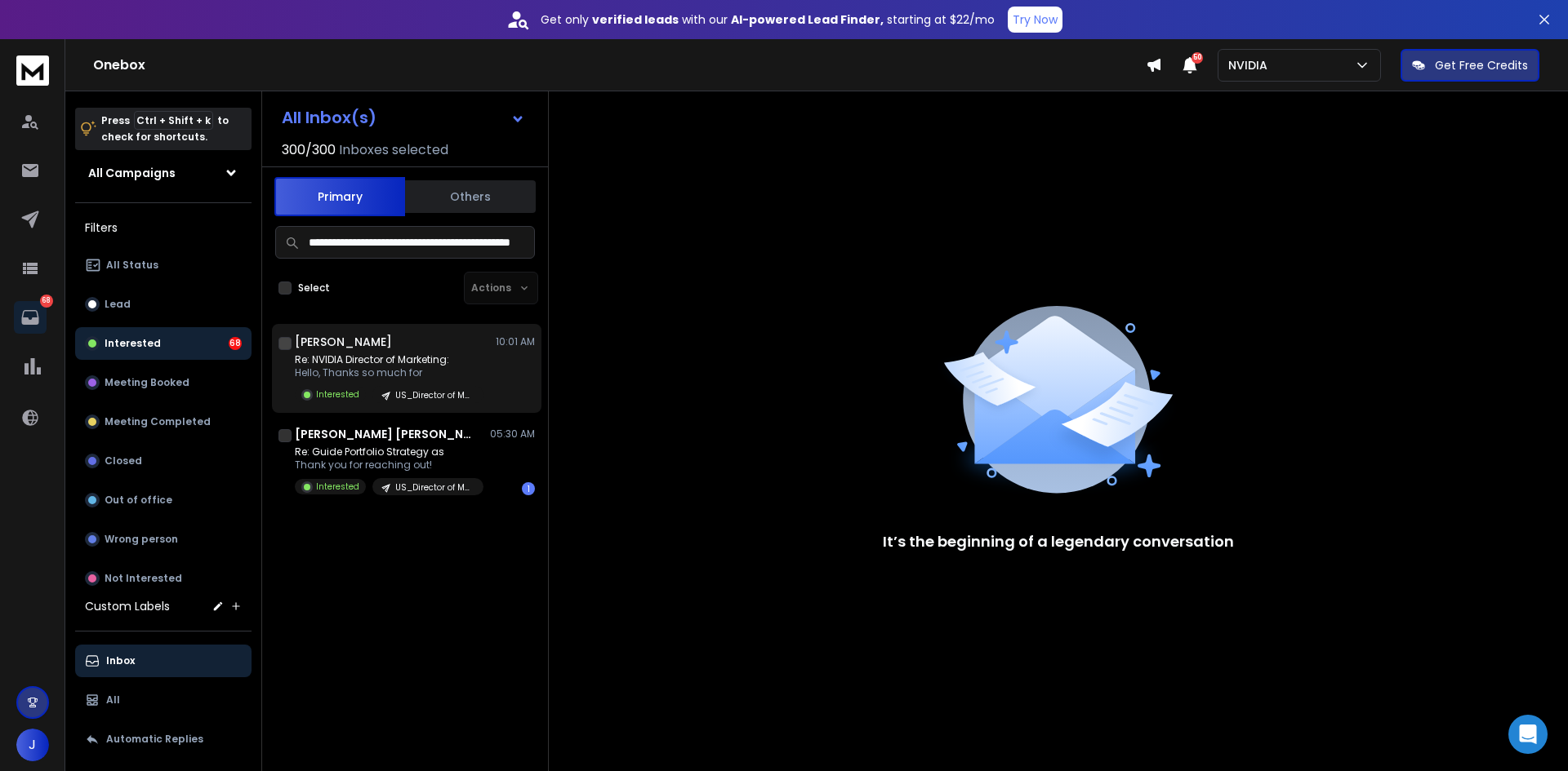
click at [392, 351] on div "Christopher Dean 10:01 AM Re: NVIDIA Director of Marketing: Hello, Thanks so mu…" at bounding box center [414, 368] width 240 height 69
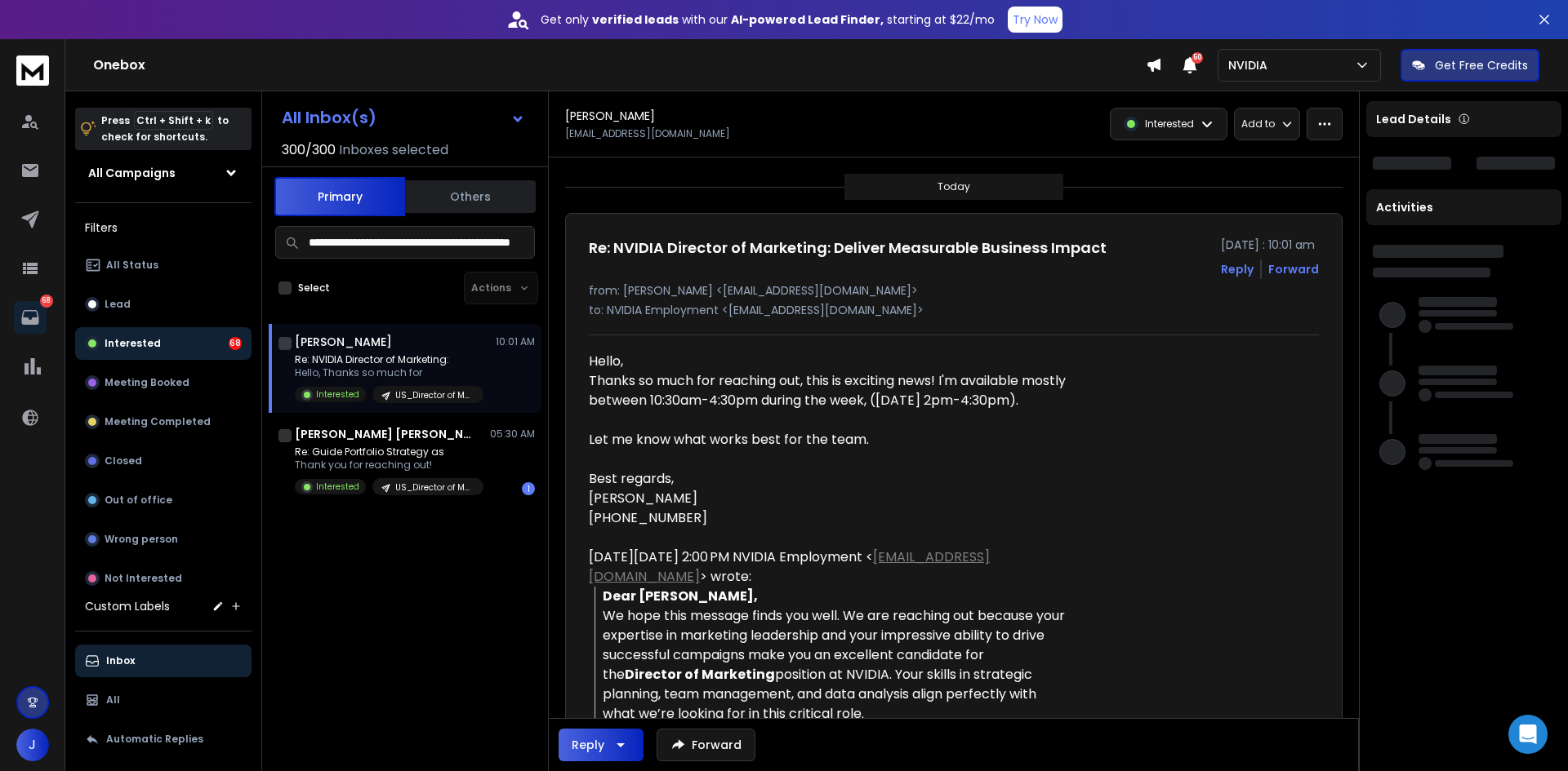
click at [1179, 138] on div "Interested" at bounding box center [1168, 124] width 116 height 31
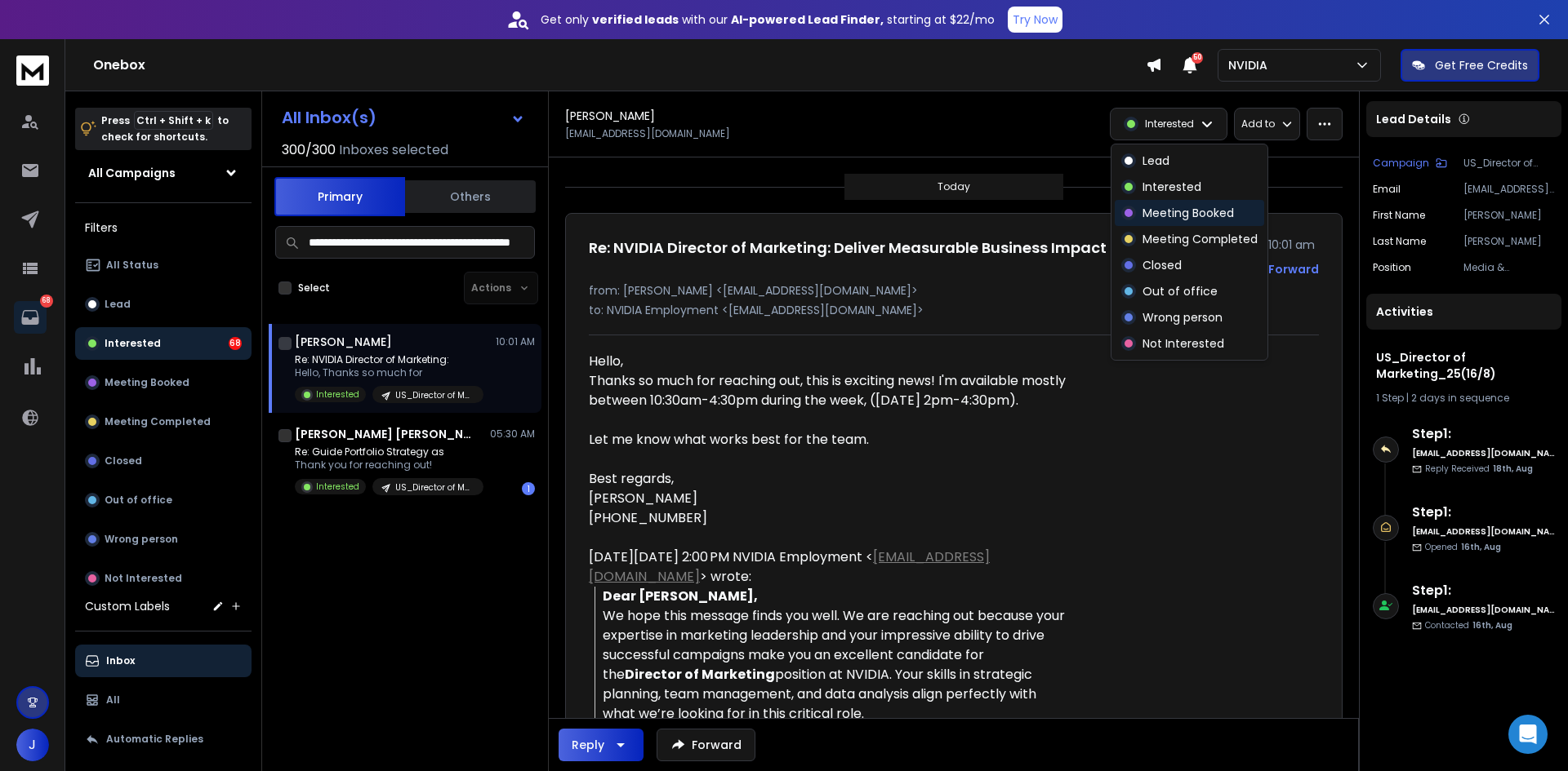
click at [1196, 215] on p "Meeting Booked" at bounding box center [1189, 212] width 92 height 17
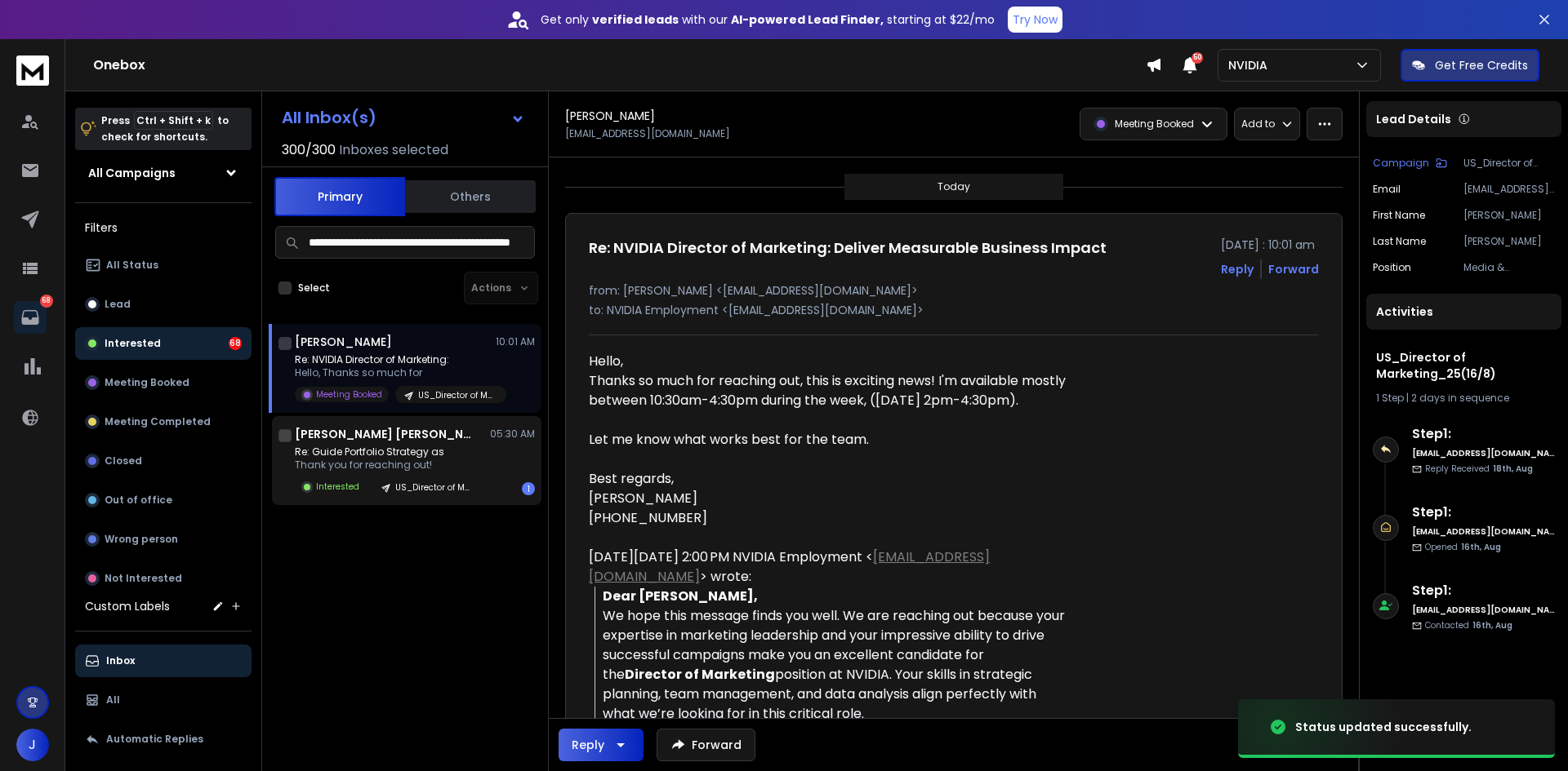
click at [463, 480] on div "US_Director of Marketing_25(16/8)" at bounding box center [428, 487] width 111 height 18
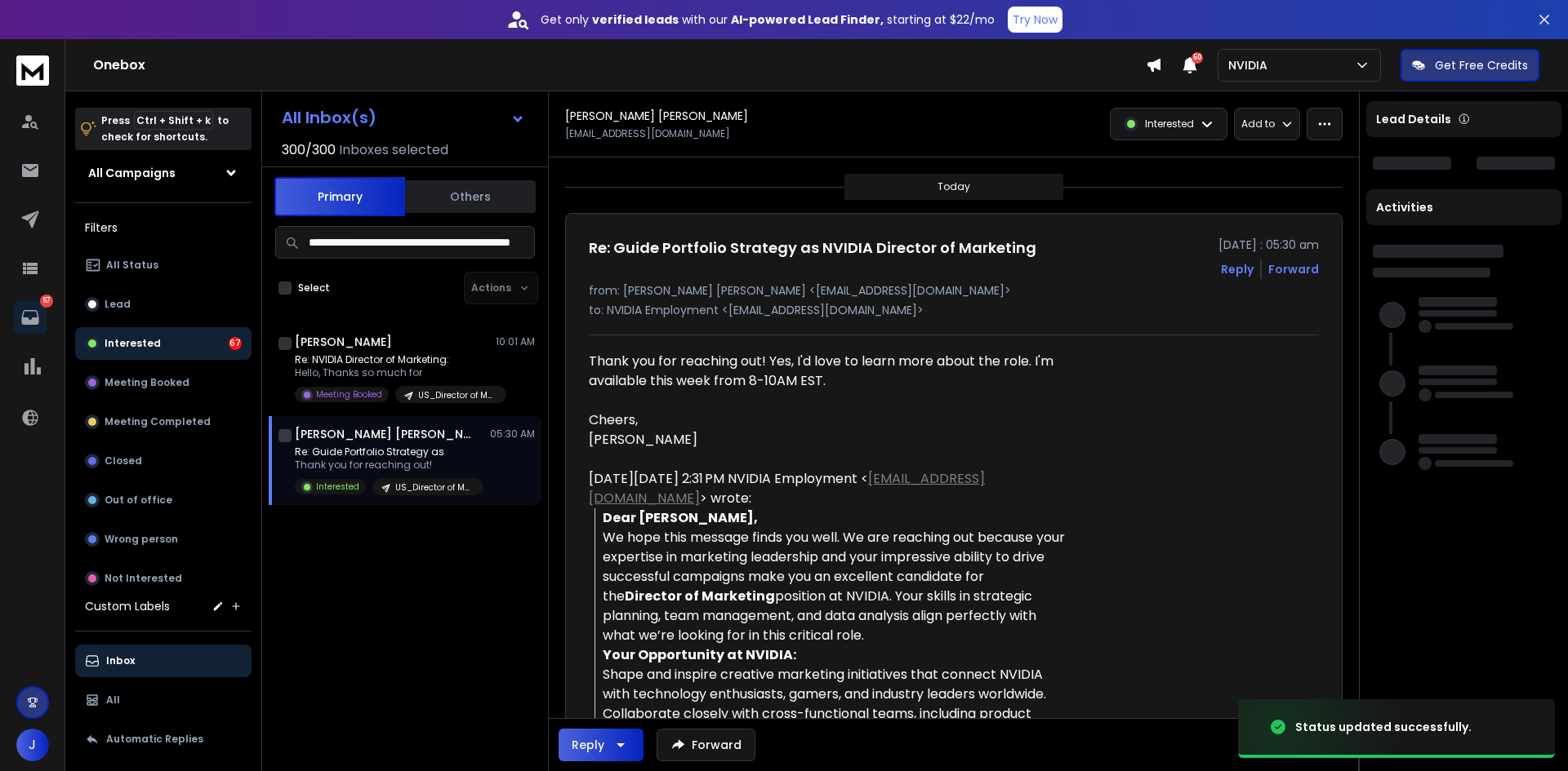
click at [1174, 122] on p "Interested" at bounding box center [1169, 124] width 49 height 13
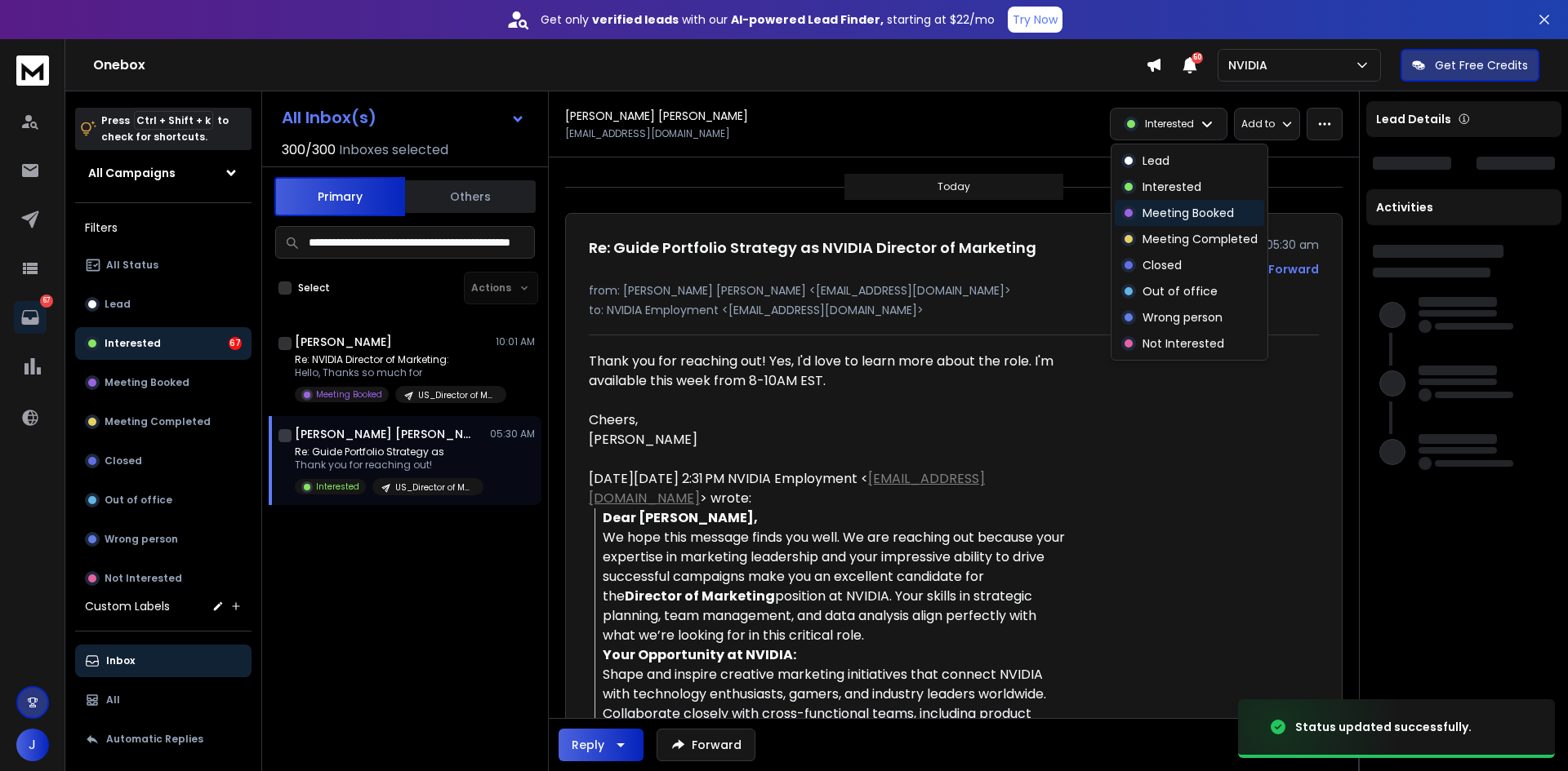
click at [1192, 212] on p "Meeting Booked" at bounding box center [1189, 212] width 92 height 17
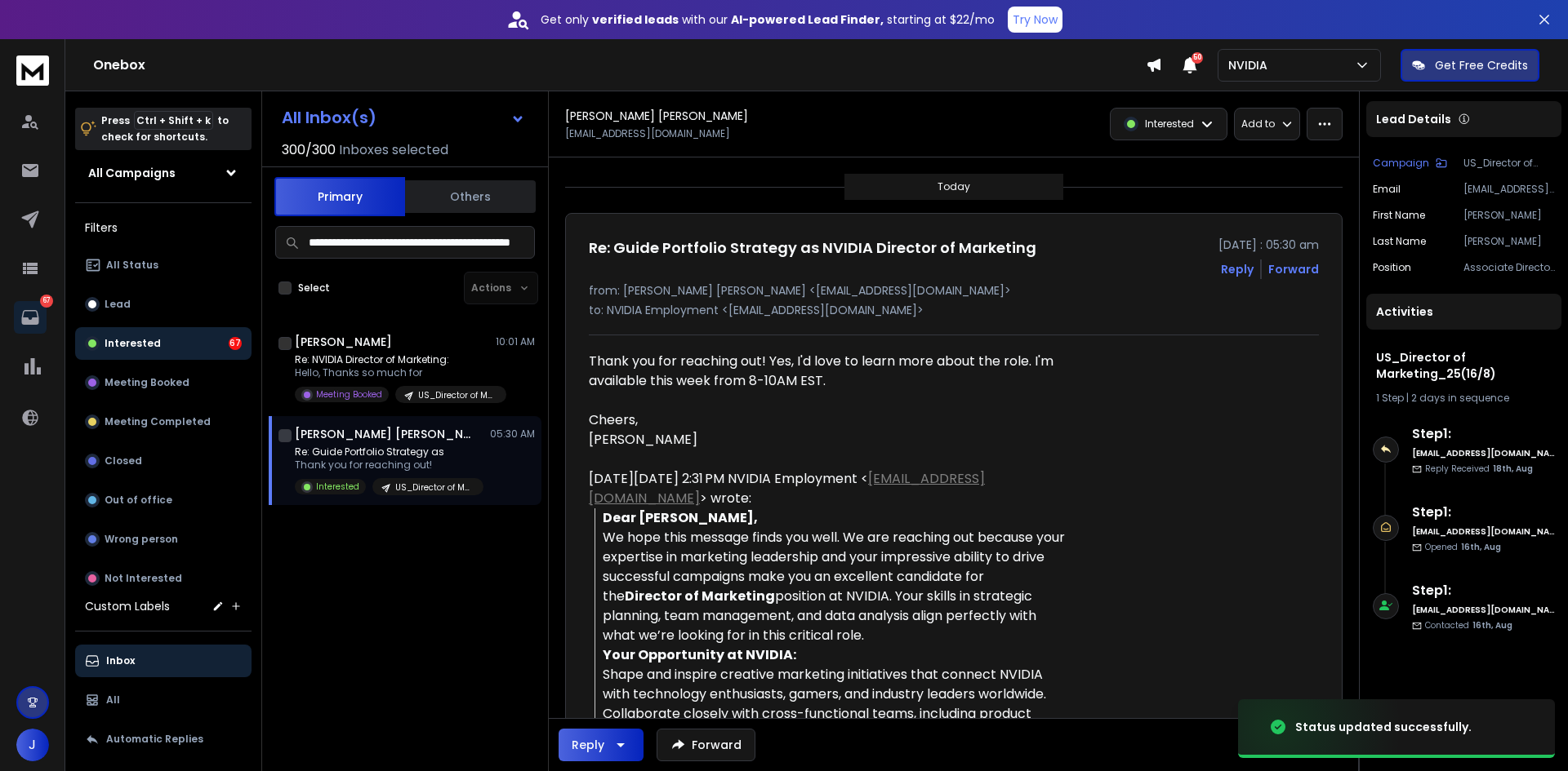
click at [453, 250] on input "**********" at bounding box center [405, 242] width 259 height 32
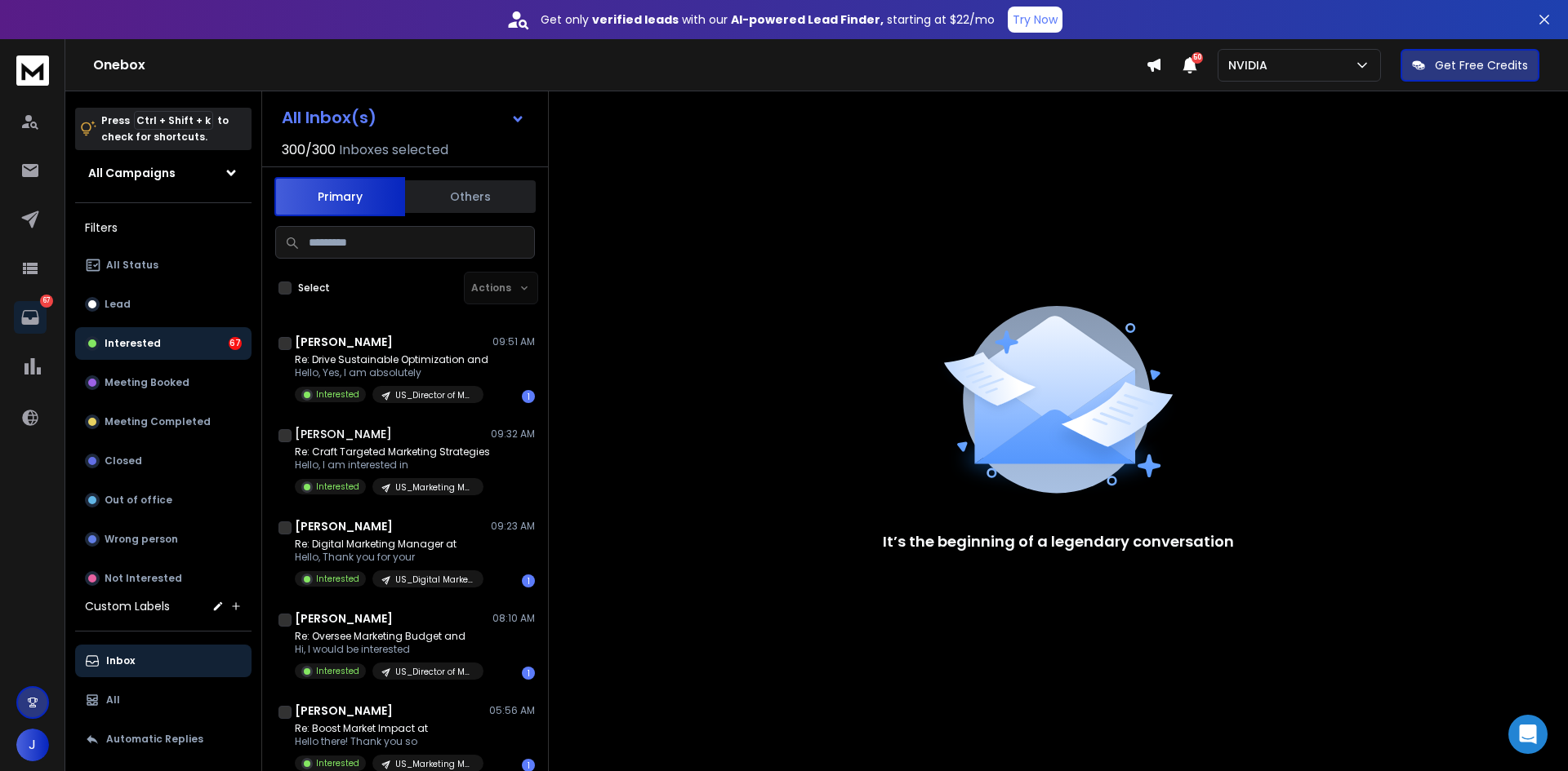
click at [622, 387] on div "It’s the beginning of a legendary conversation" at bounding box center [1058, 419] width 1019 height 656
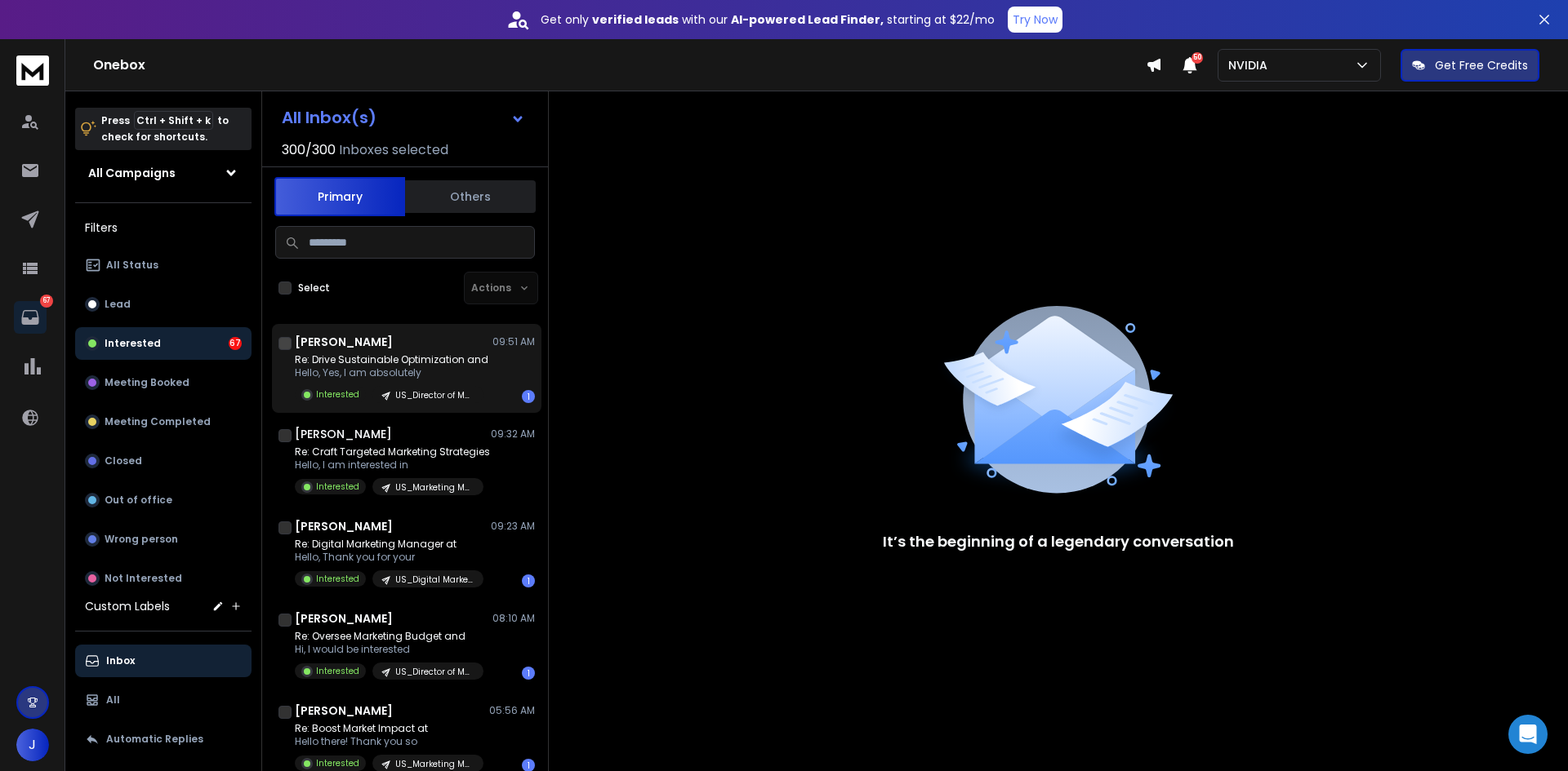
click at [475, 369] on p "Hello, Yes, I am absolutely" at bounding box center [391, 372] width 193 height 13
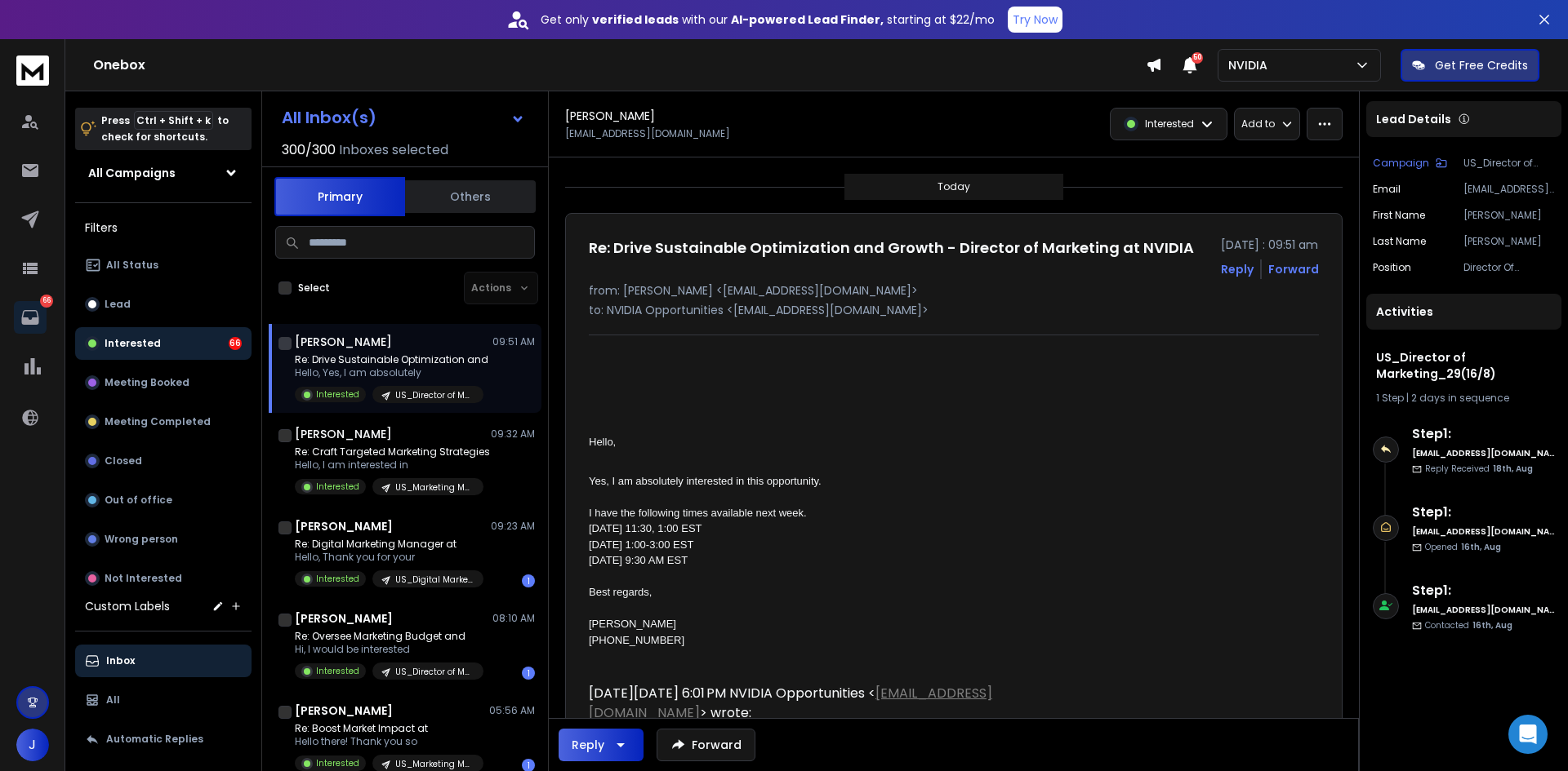
drag, startPoint x: 1031, startPoint y: 313, endPoint x: 736, endPoint y: 314, distance: 295.0
click at [736, 314] on p "to: NVIDIA Opportunities <[EMAIL_ADDRESS][DOMAIN_NAME]>" at bounding box center [954, 310] width 730 height 17
click at [408, 236] on input at bounding box center [405, 242] width 259 height 32
paste input "**********"
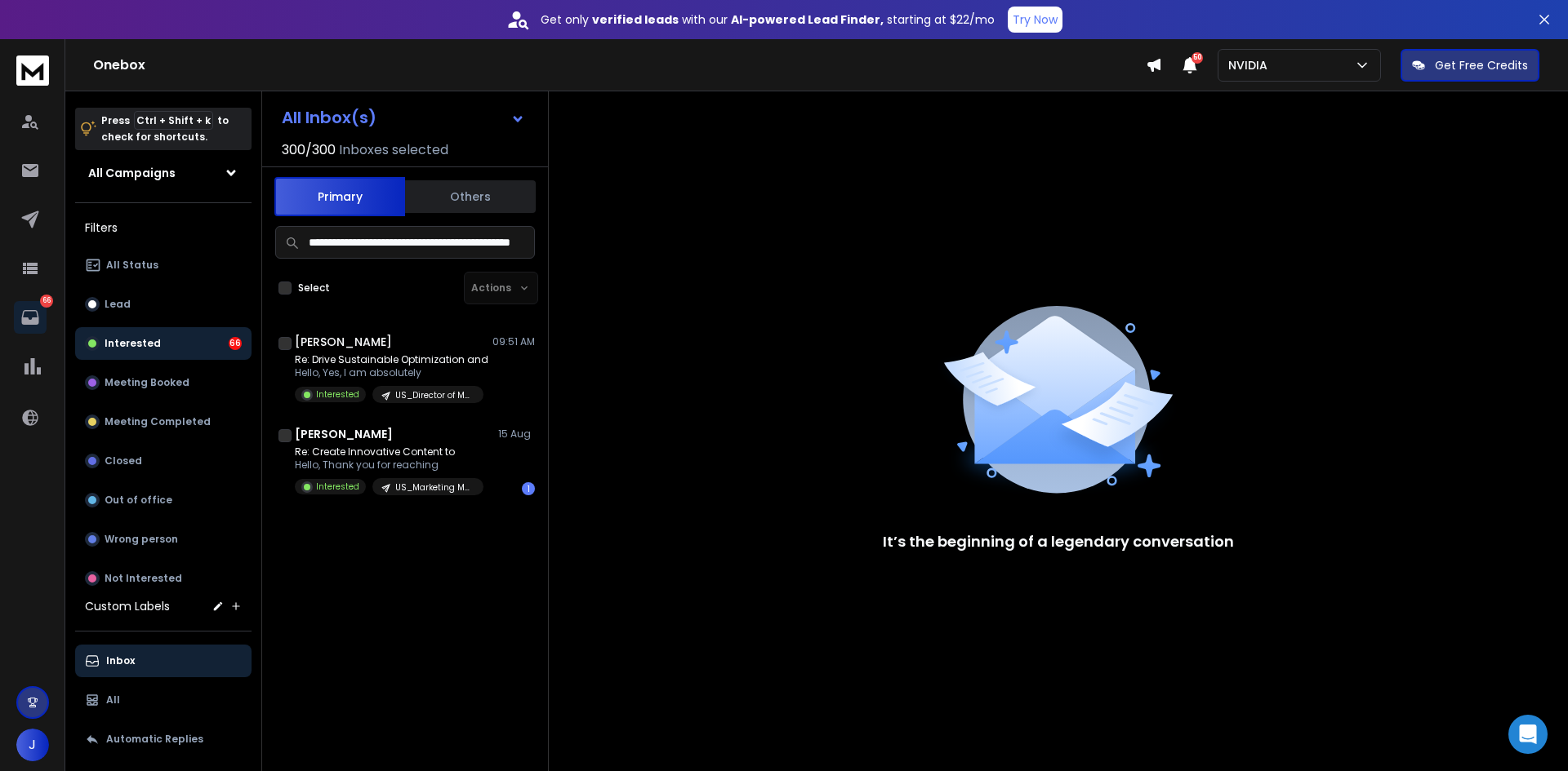
type input "**********"
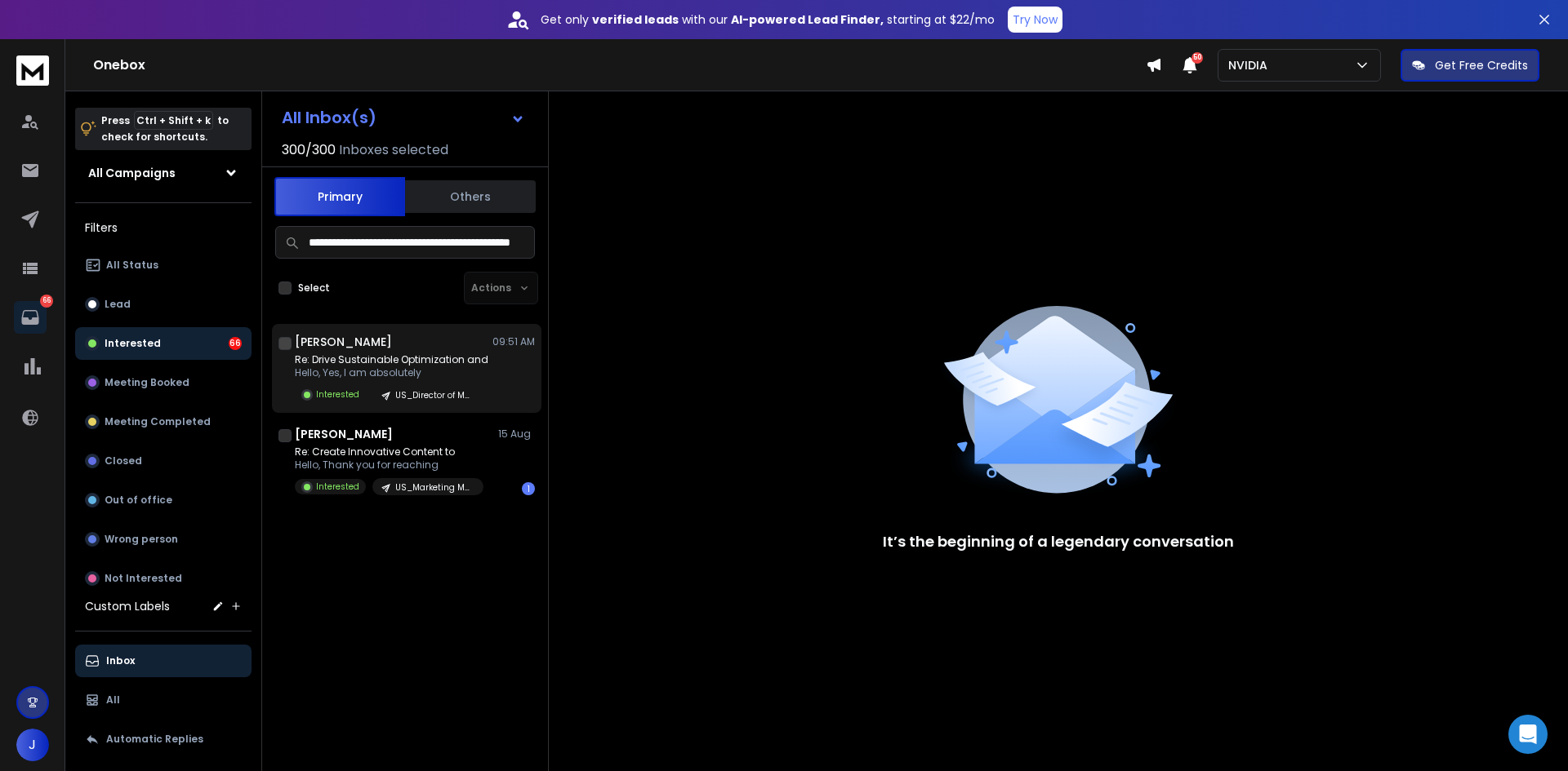
click at [499, 375] on div "Re: Drive Sustainable Optimization and Hello, Yes, I am absolutely Interested U…" at bounding box center [414, 378] width 240 height 50
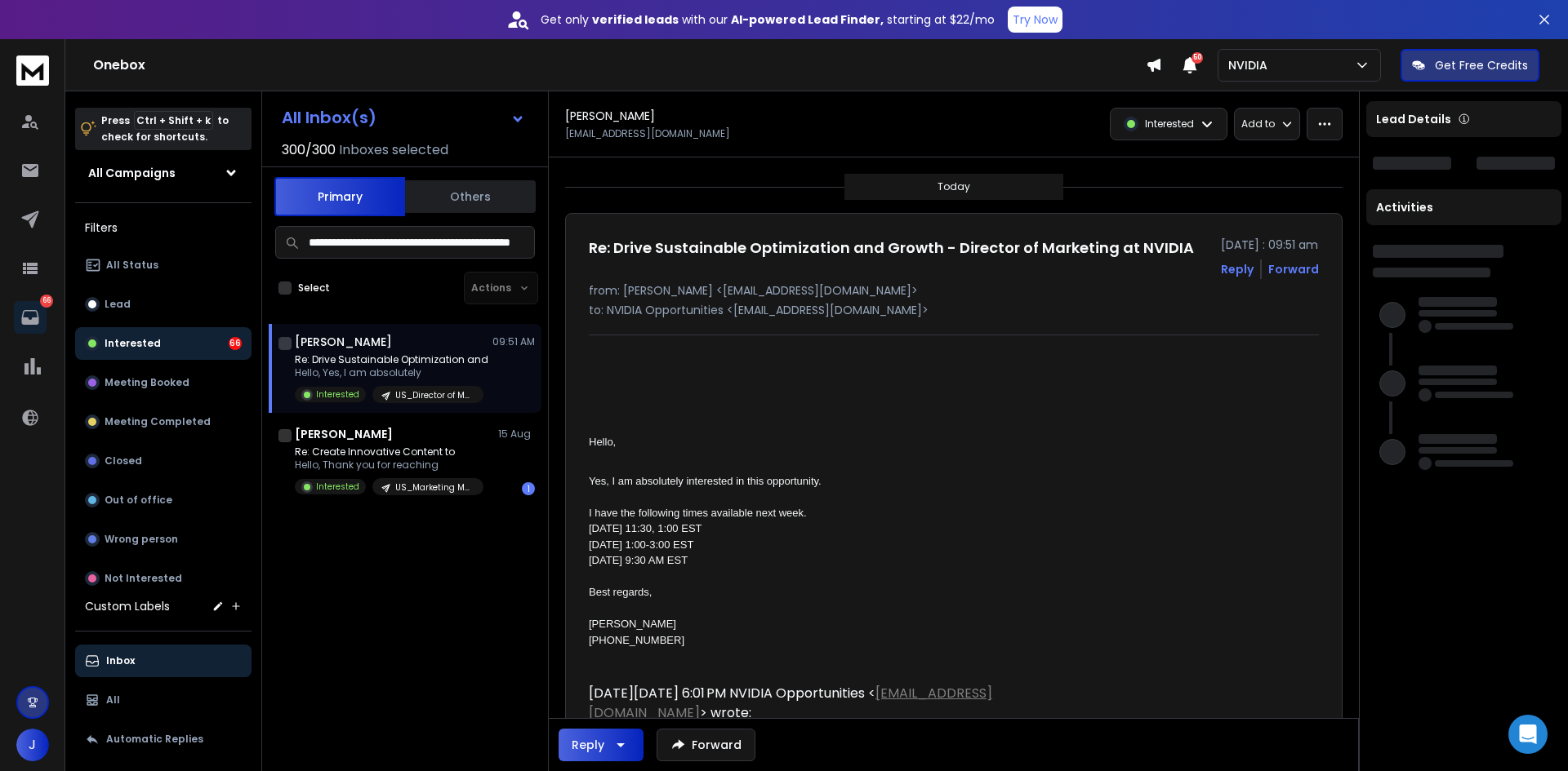
click at [1180, 119] on p "Interested" at bounding box center [1169, 124] width 49 height 13
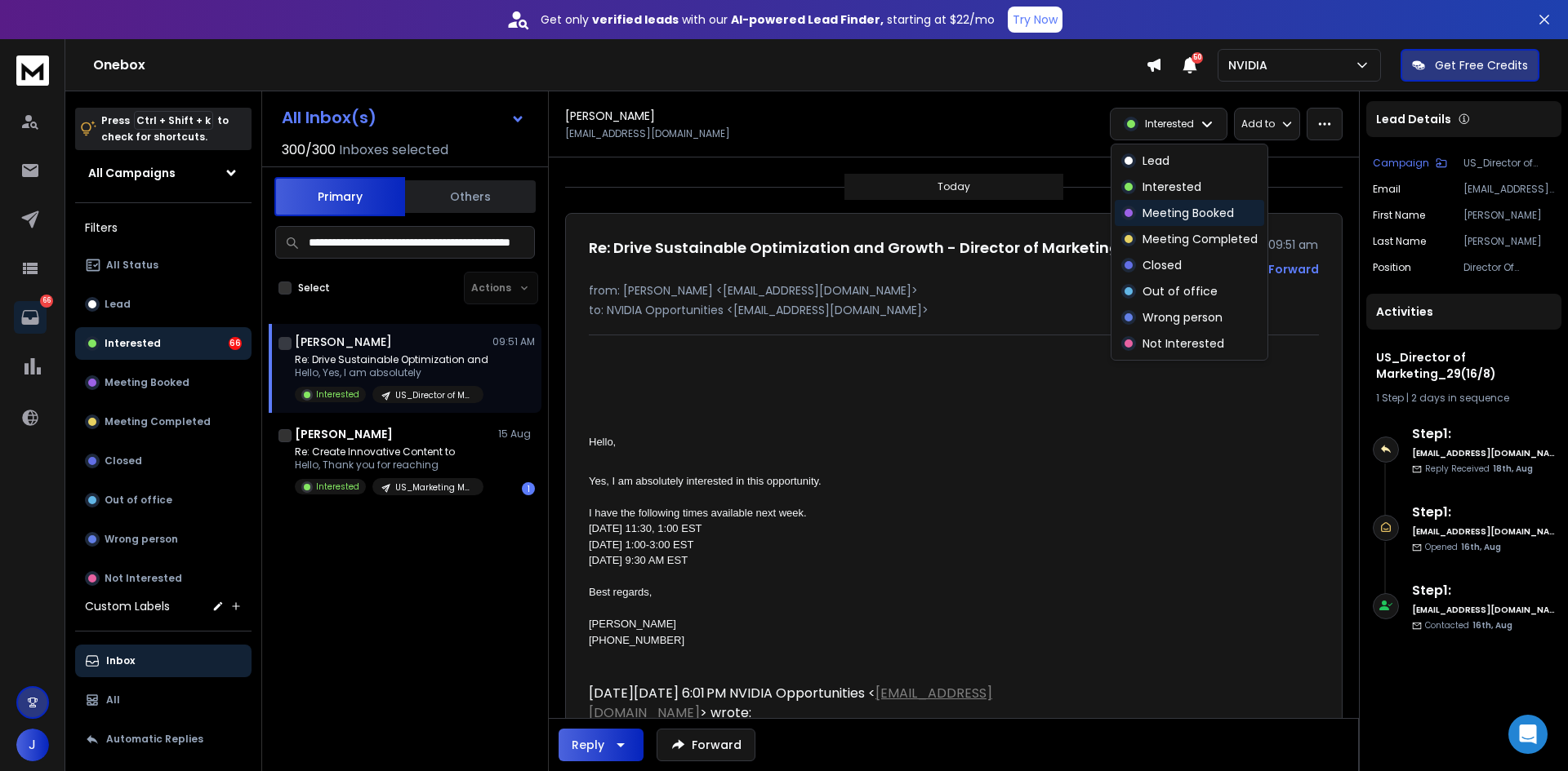
click at [1213, 218] on p "Meeting Booked" at bounding box center [1189, 212] width 92 height 17
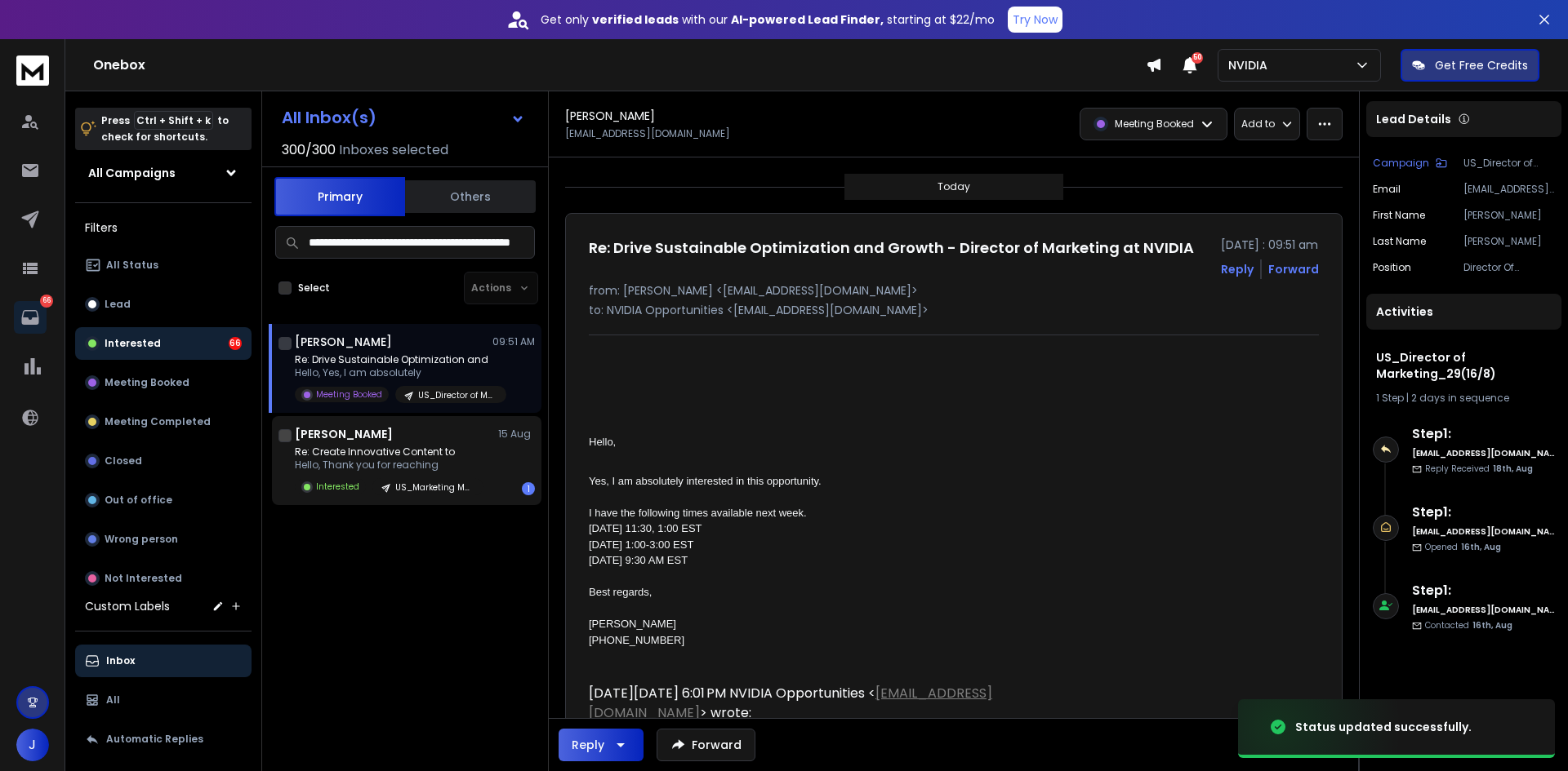
click at [450, 445] on p "Re: Create Innovative Content to" at bounding box center [388, 451] width 188 height 13
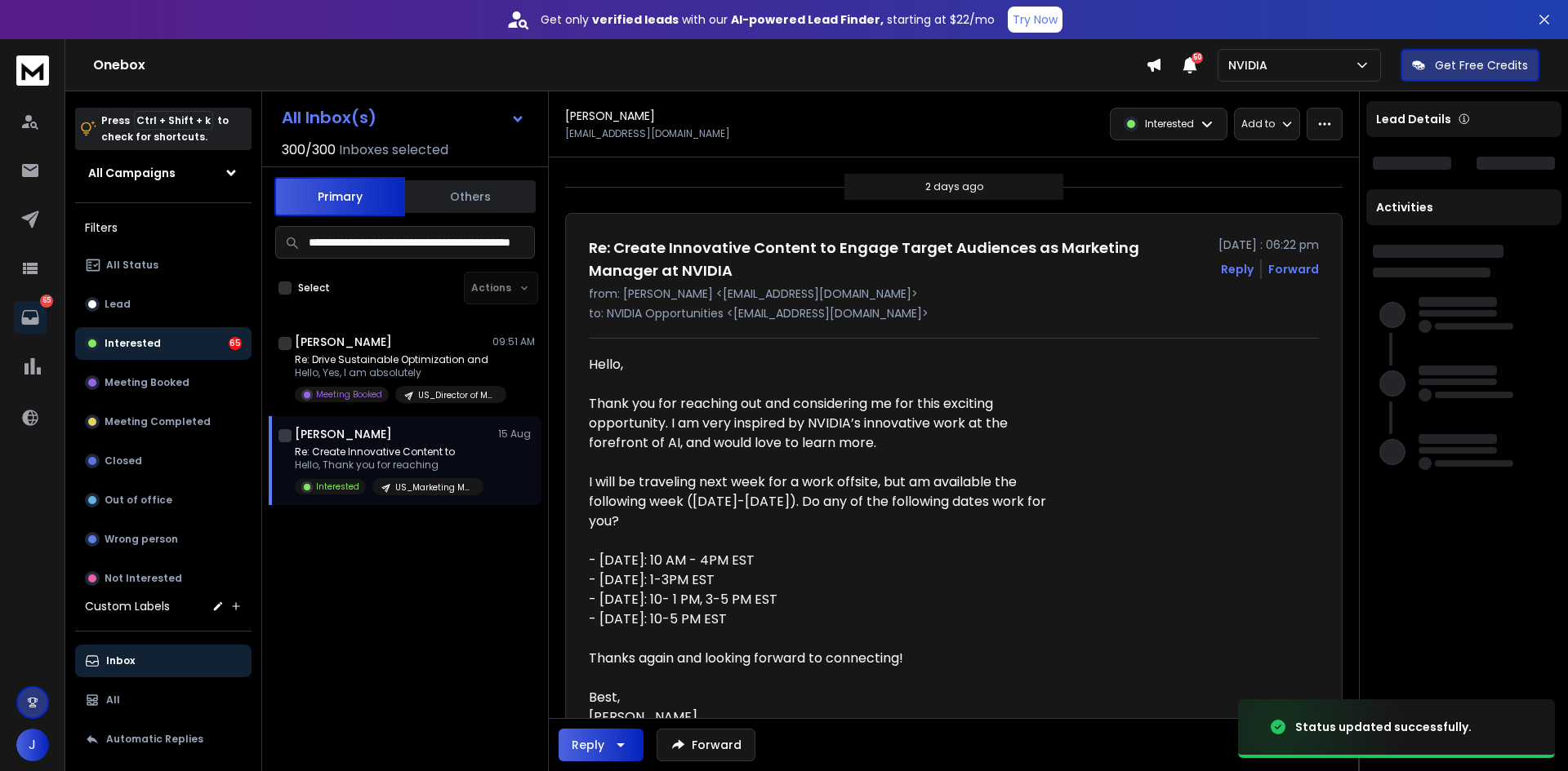
click at [1162, 130] on p "Interested" at bounding box center [1169, 124] width 49 height 13
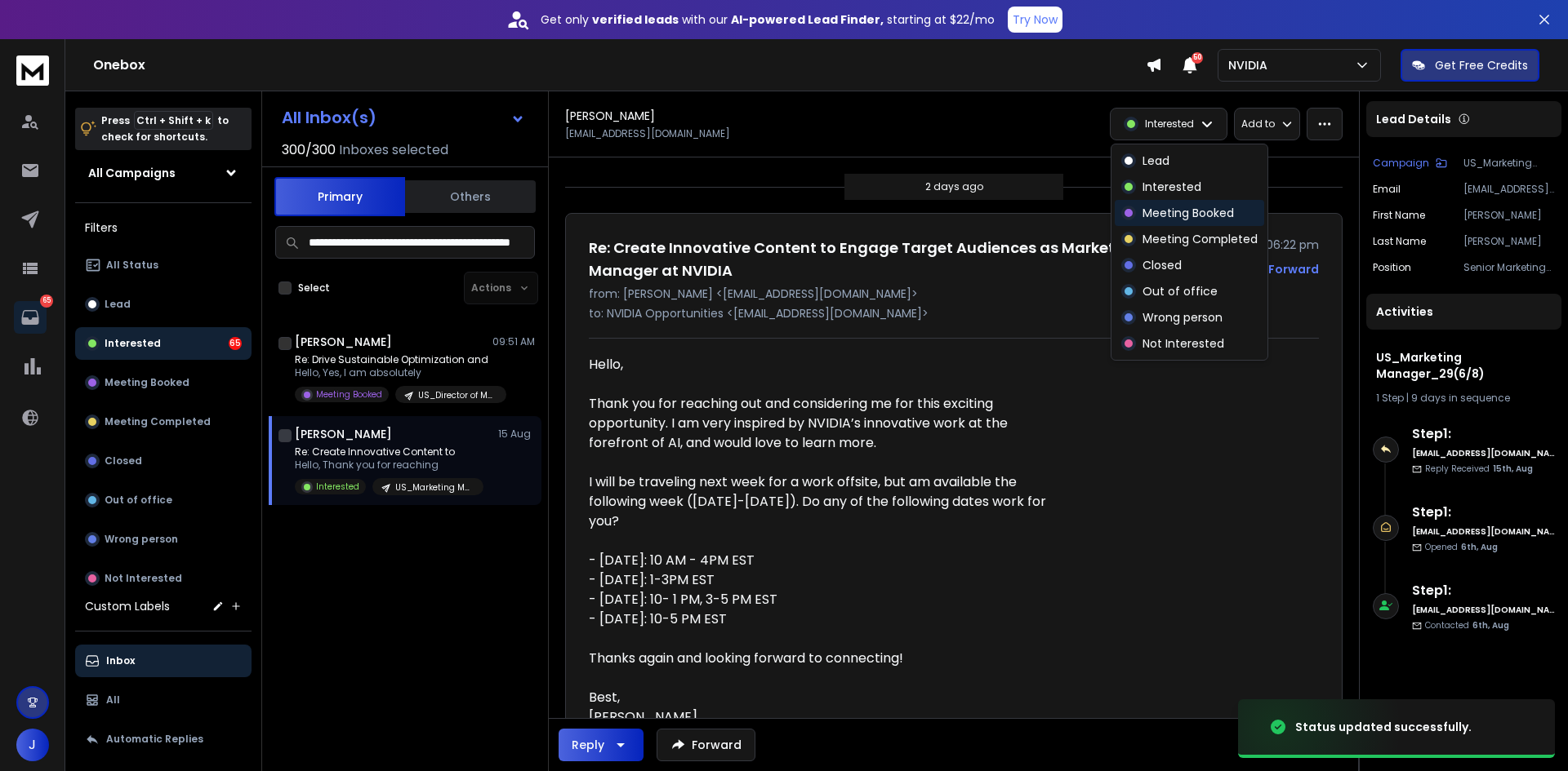
click at [1184, 212] on p "Meeting Booked" at bounding box center [1189, 212] width 92 height 17
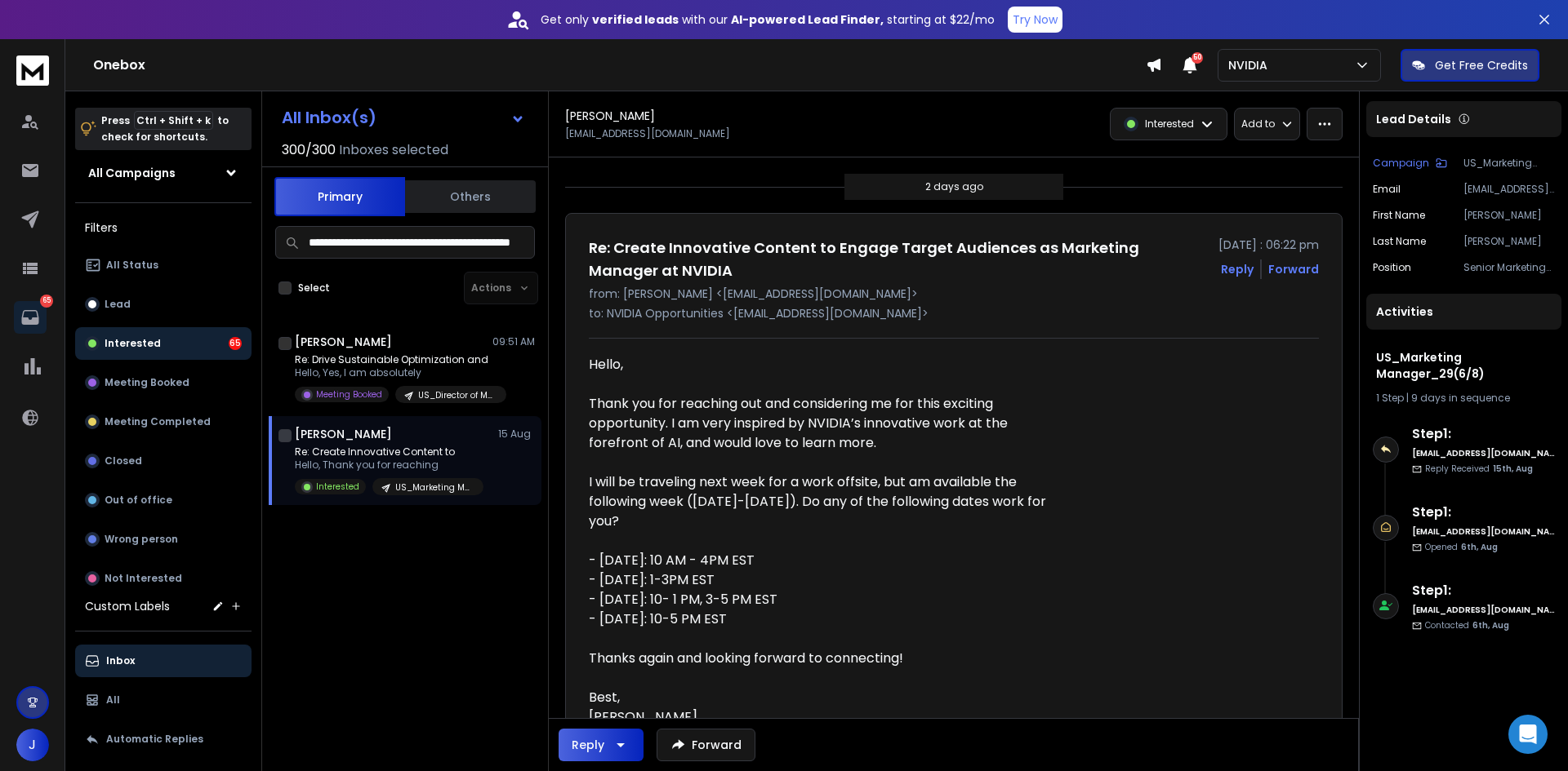
click at [454, 237] on input "**********" at bounding box center [405, 242] width 259 height 32
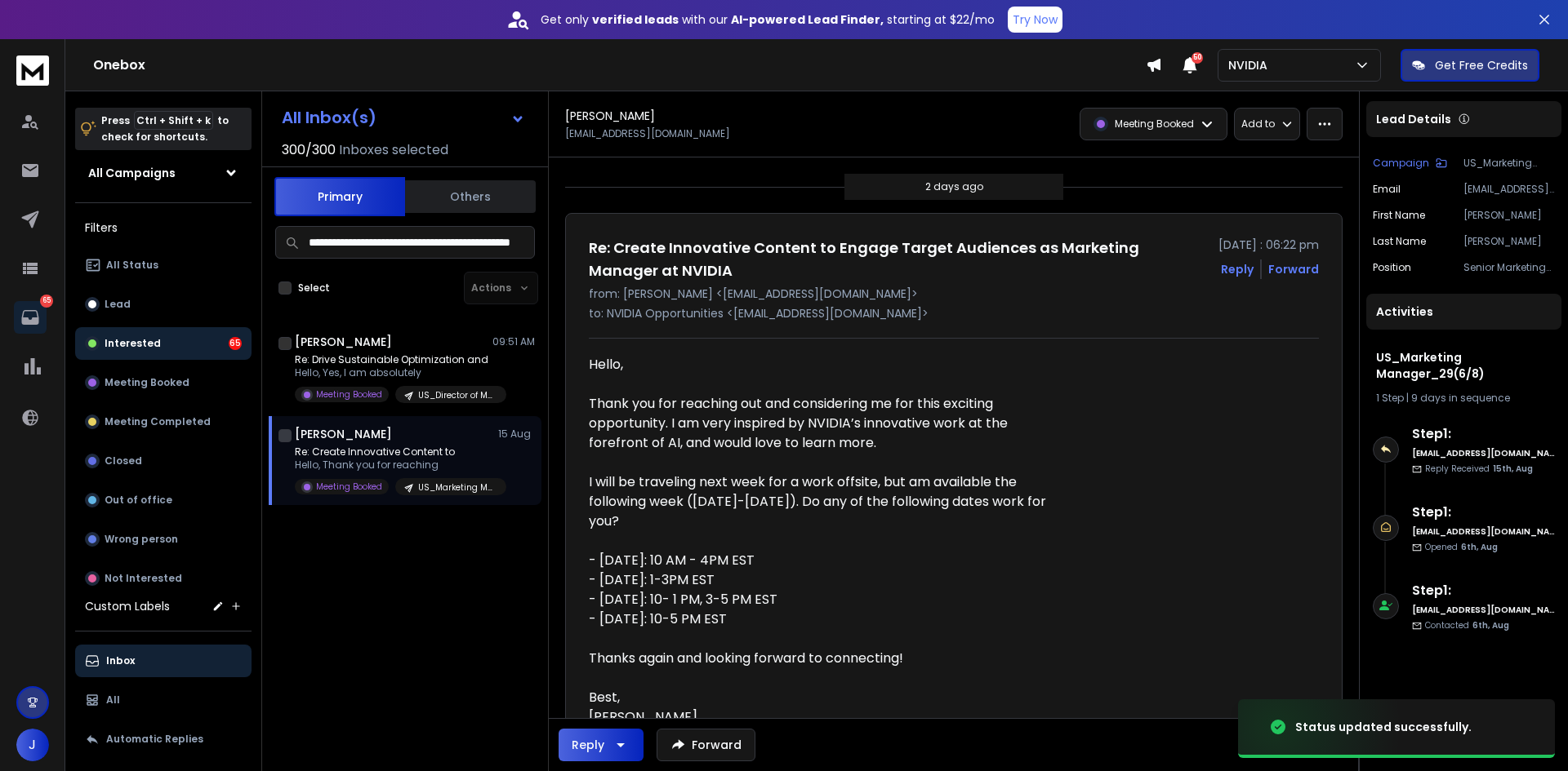
click at [454, 237] on input "**********" at bounding box center [405, 242] width 259 height 32
click at [454, 238] on input "**********" at bounding box center [405, 242] width 259 height 32
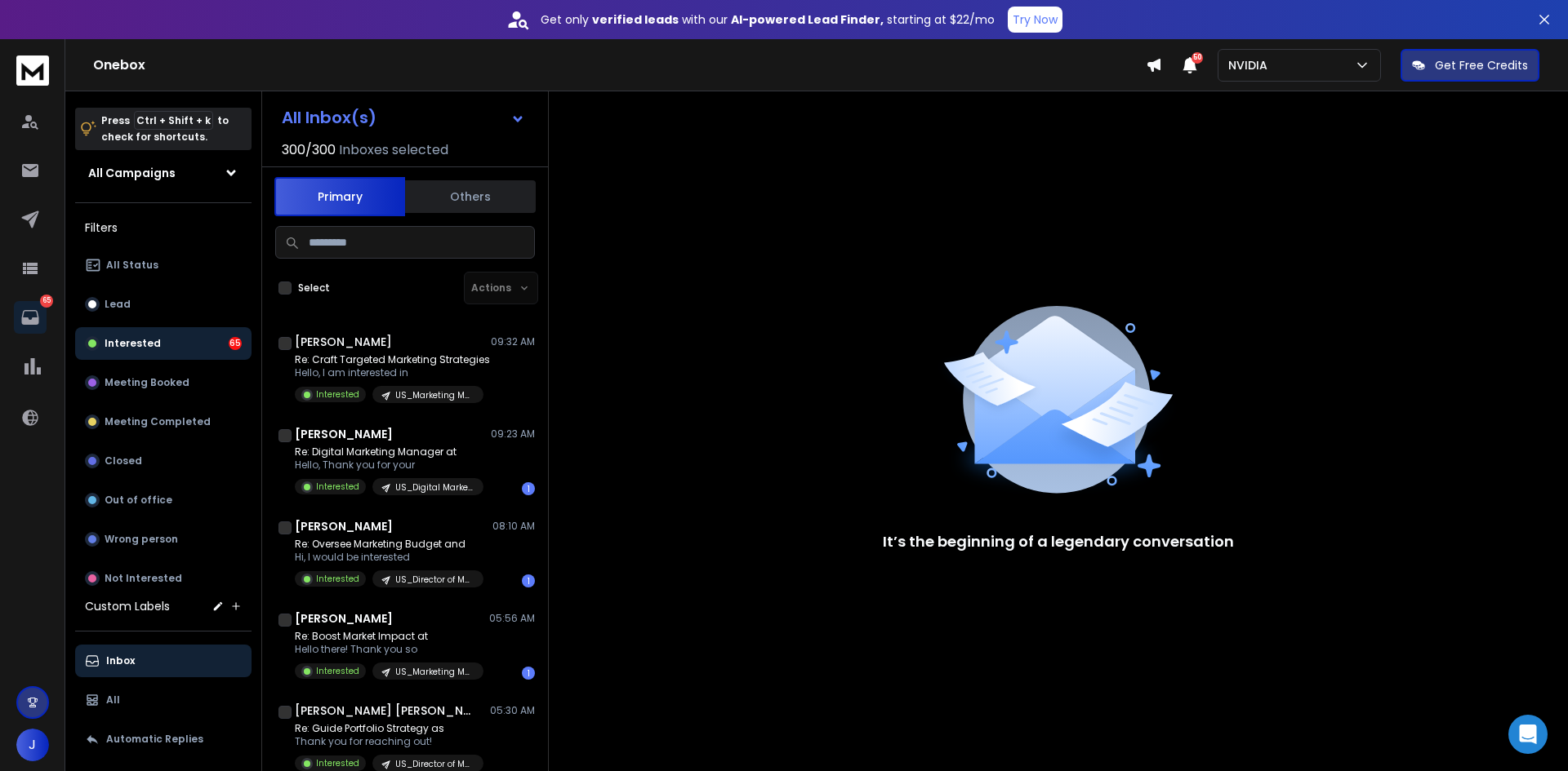
click at [647, 304] on div "It’s the beginning of a legendary conversation" at bounding box center [1058, 419] width 1019 height 656
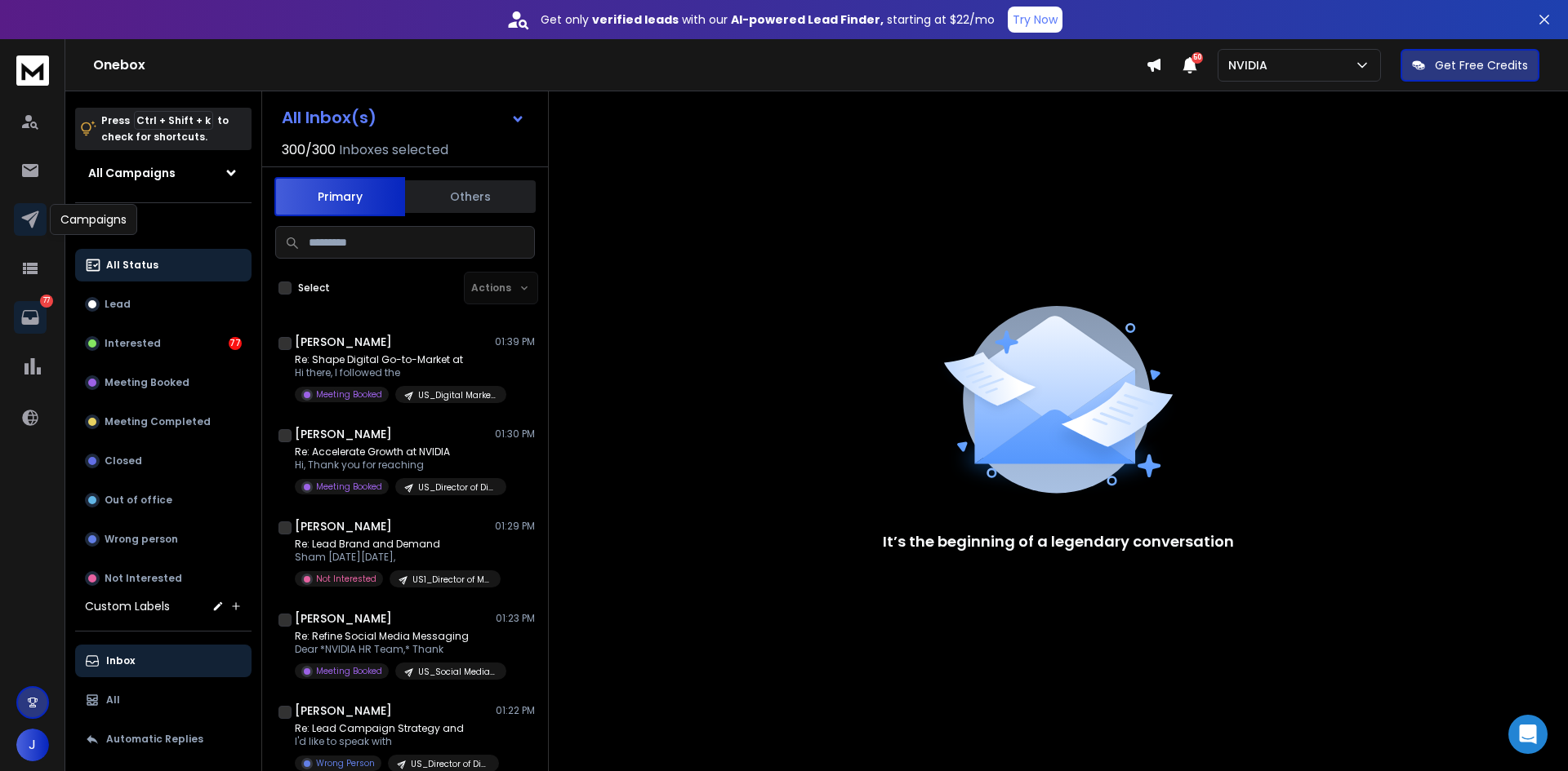
click at [33, 213] on icon at bounding box center [30, 219] width 18 height 18
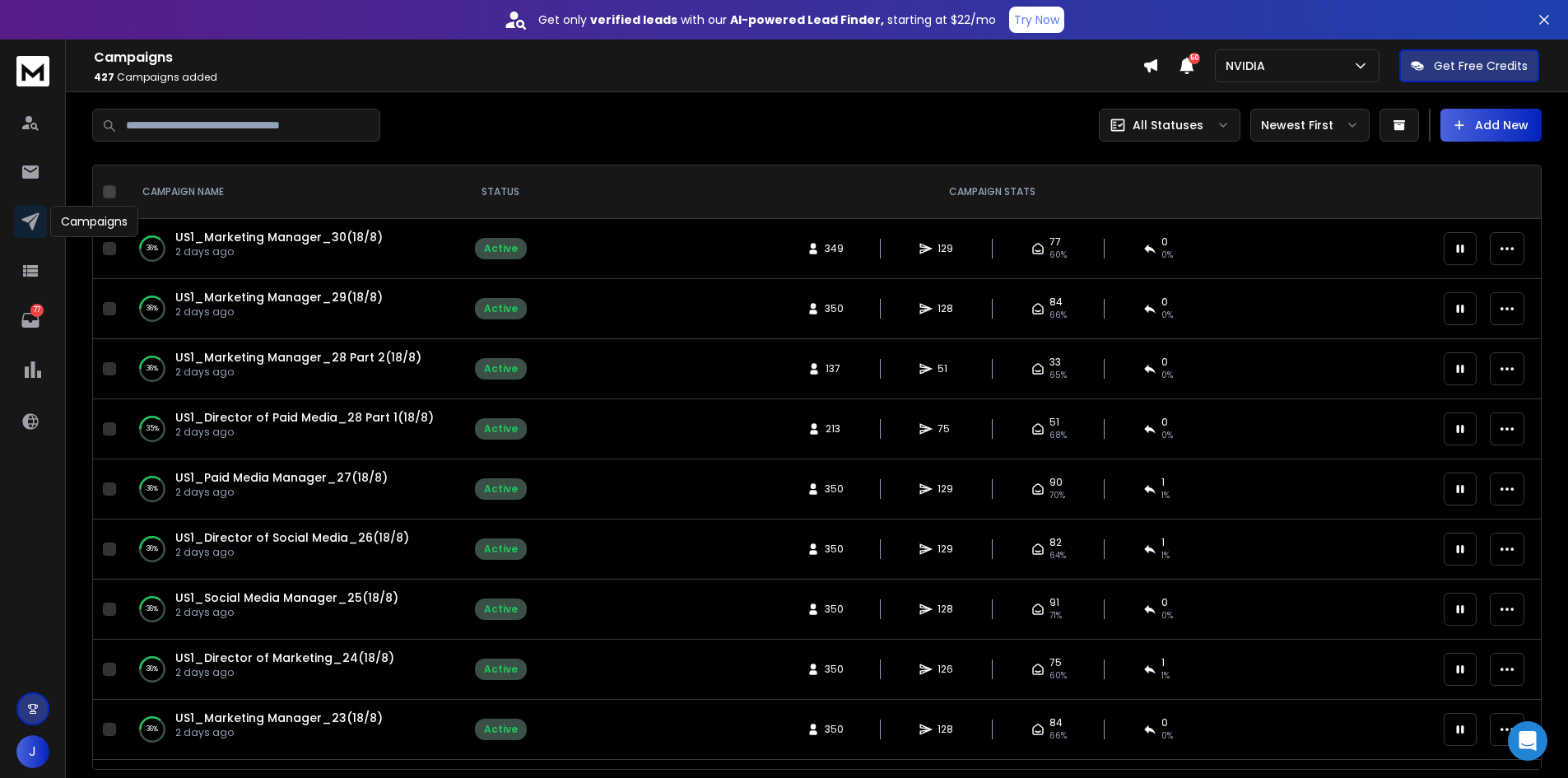
click at [663, 90] on div "Campaigns 427 Campaigns added 50 NVIDIA Get Free Credits" at bounding box center [784, 66] width 1568 height 53
click at [848, 96] on div "Campaigns 427 Campaigns Added All Statuses Newest First Add New CAMPAIGN NAME S…" at bounding box center [817, 440] width 1502 height 694
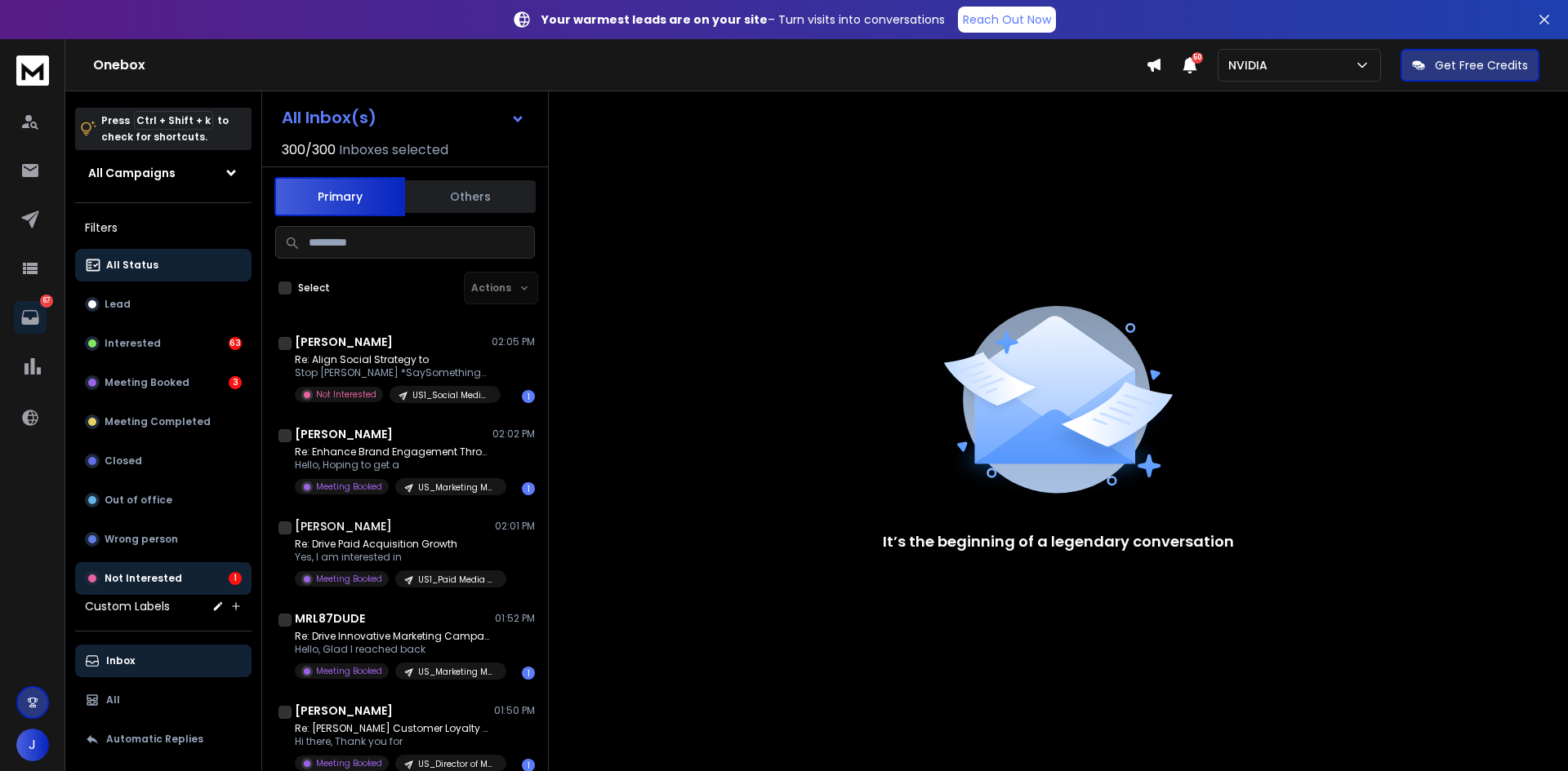
click at [193, 580] on button "Not Interested 1" at bounding box center [163, 578] width 176 height 32
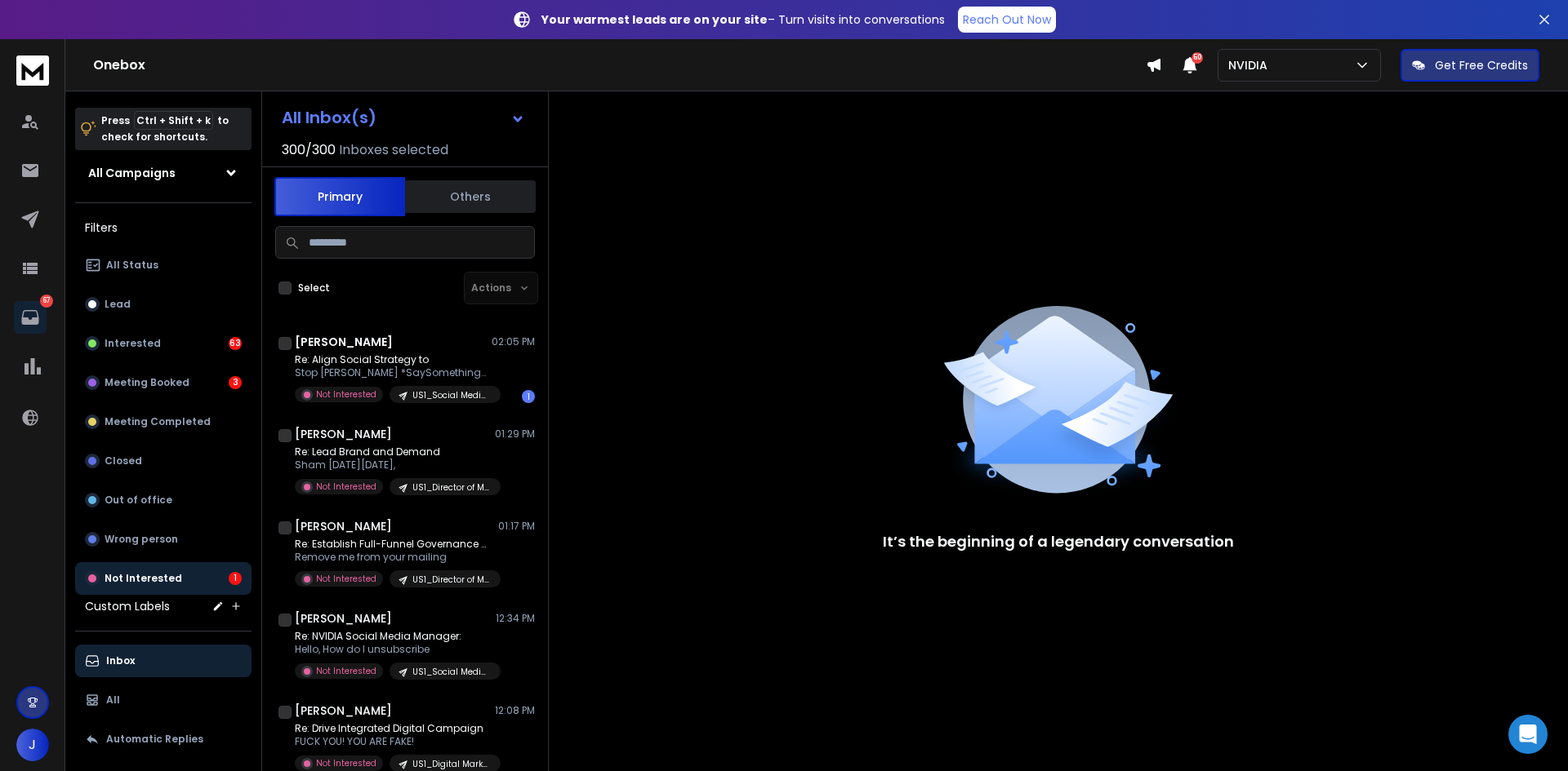
click at [385, 344] on div "Pat Vitsky 02:05 PM" at bounding box center [414, 342] width 240 height 17
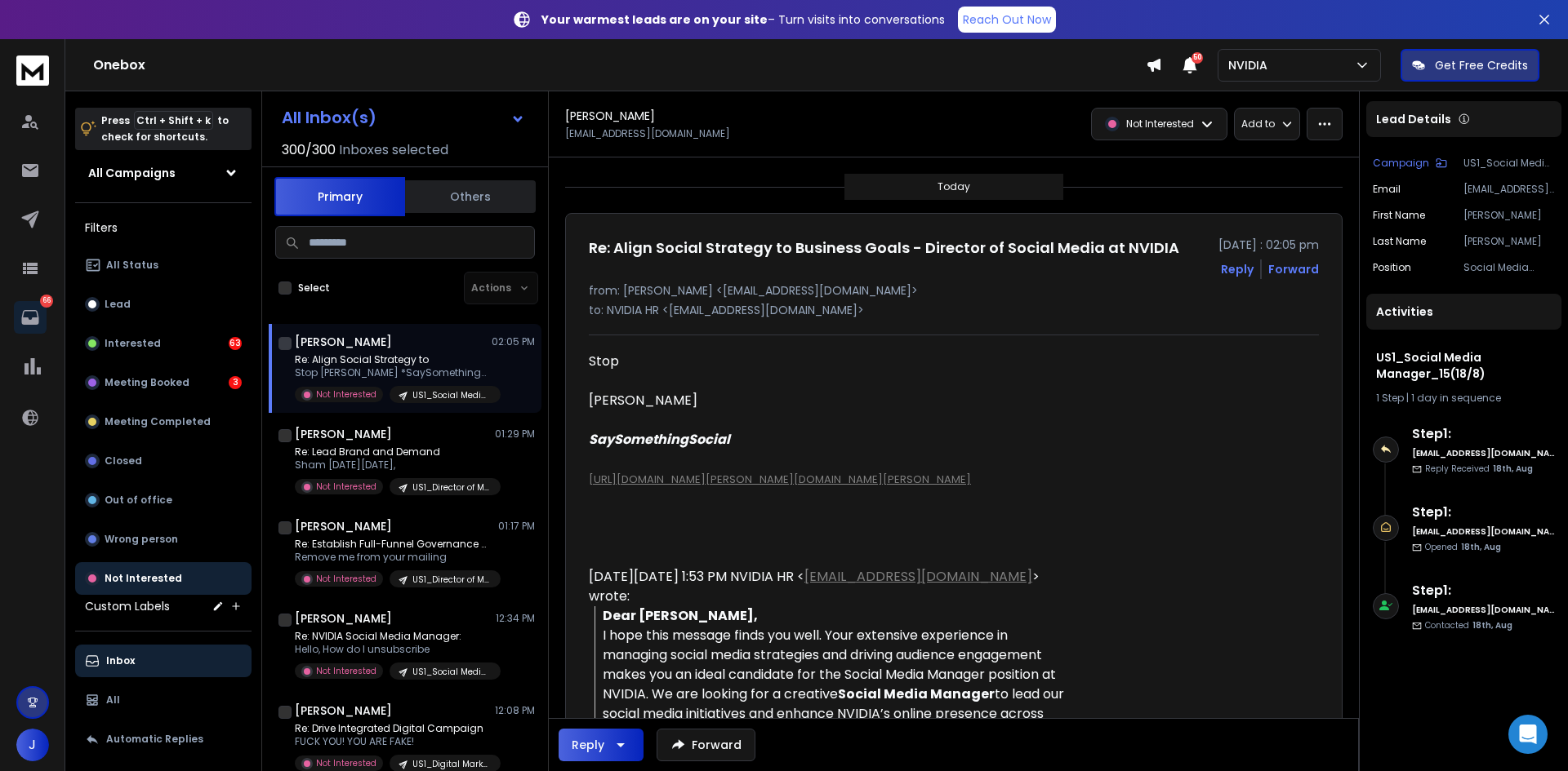
click at [816, 363] on div "Stop" at bounding box center [827, 362] width 477 height 19
click at [145, 390] on button "Meeting Booked 3" at bounding box center [163, 382] width 176 height 32
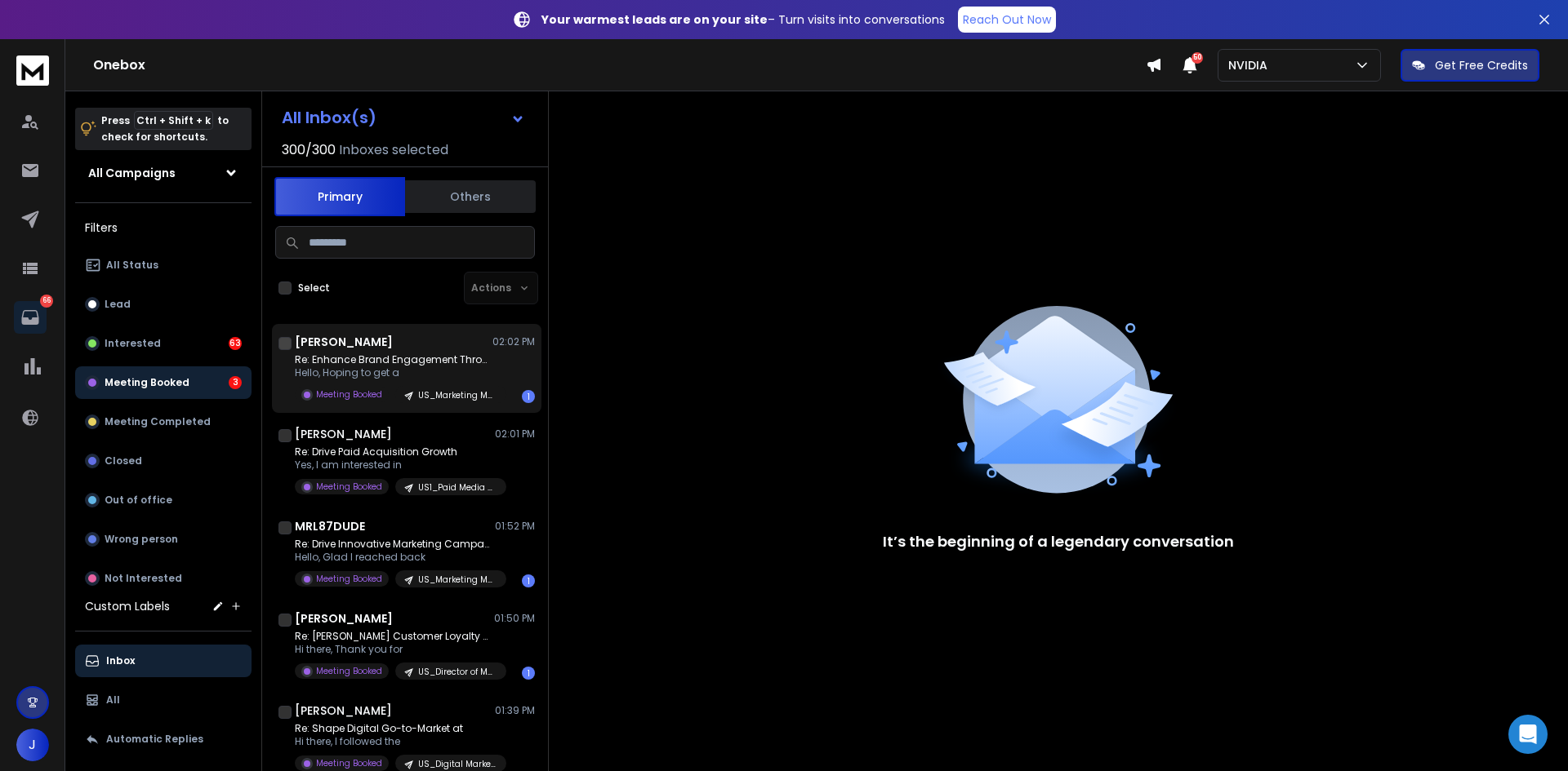
click at [475, 389] on div "Meeting Booked US_Marketing Manager_19(10/8)" at bounding box center [400, 395] width 212 height 18
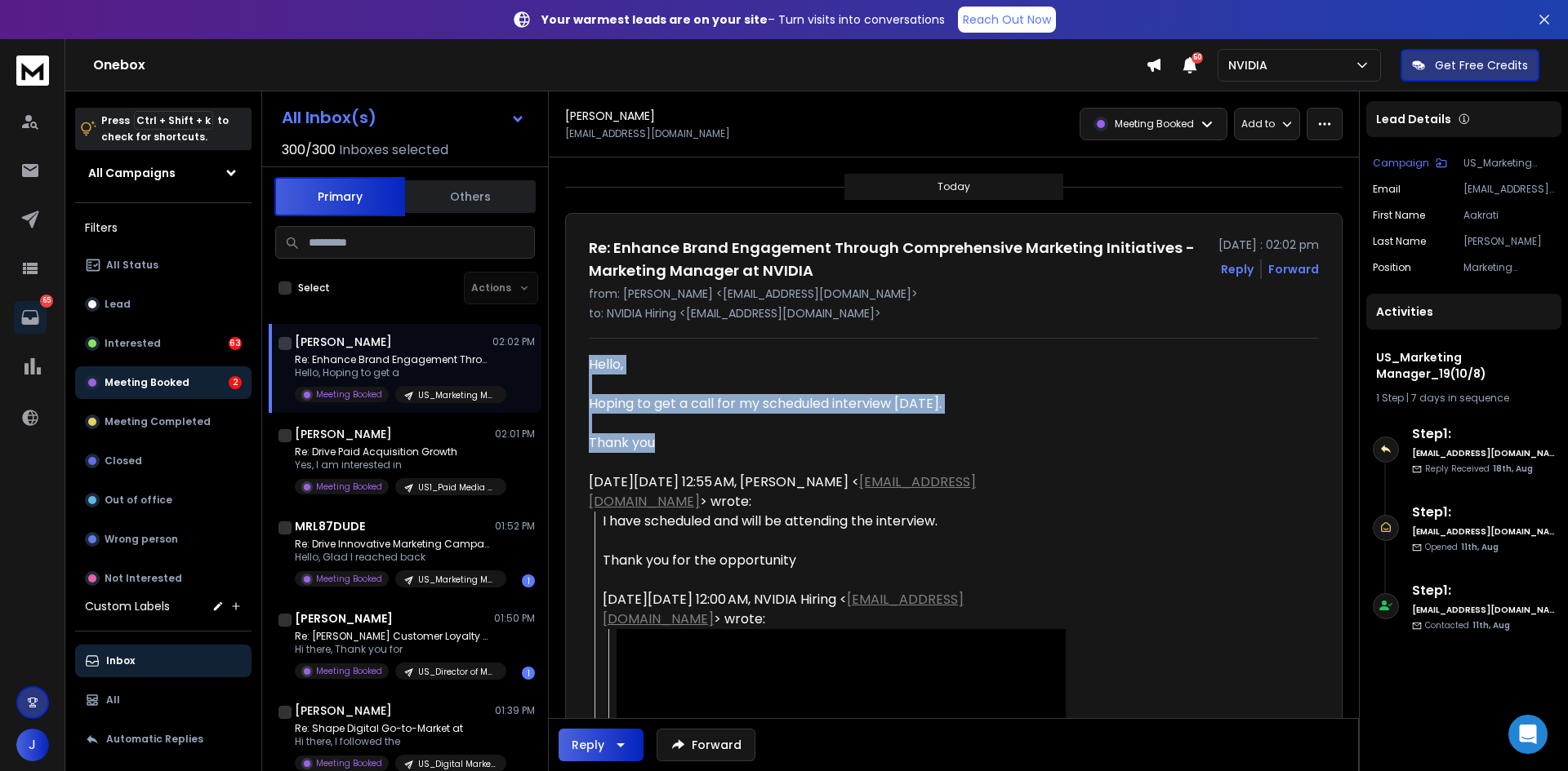
drag, startPoint x: 614, startPoint y: 426, endPoint x: 585, endPoint y: 362, distance: 70.3
copy div "Hello, Hoping to get a call for my scheduled interview today. Thank you"
click at [722, 367] on div "Hello," at bounding box center [827, 365] width 477 height 19
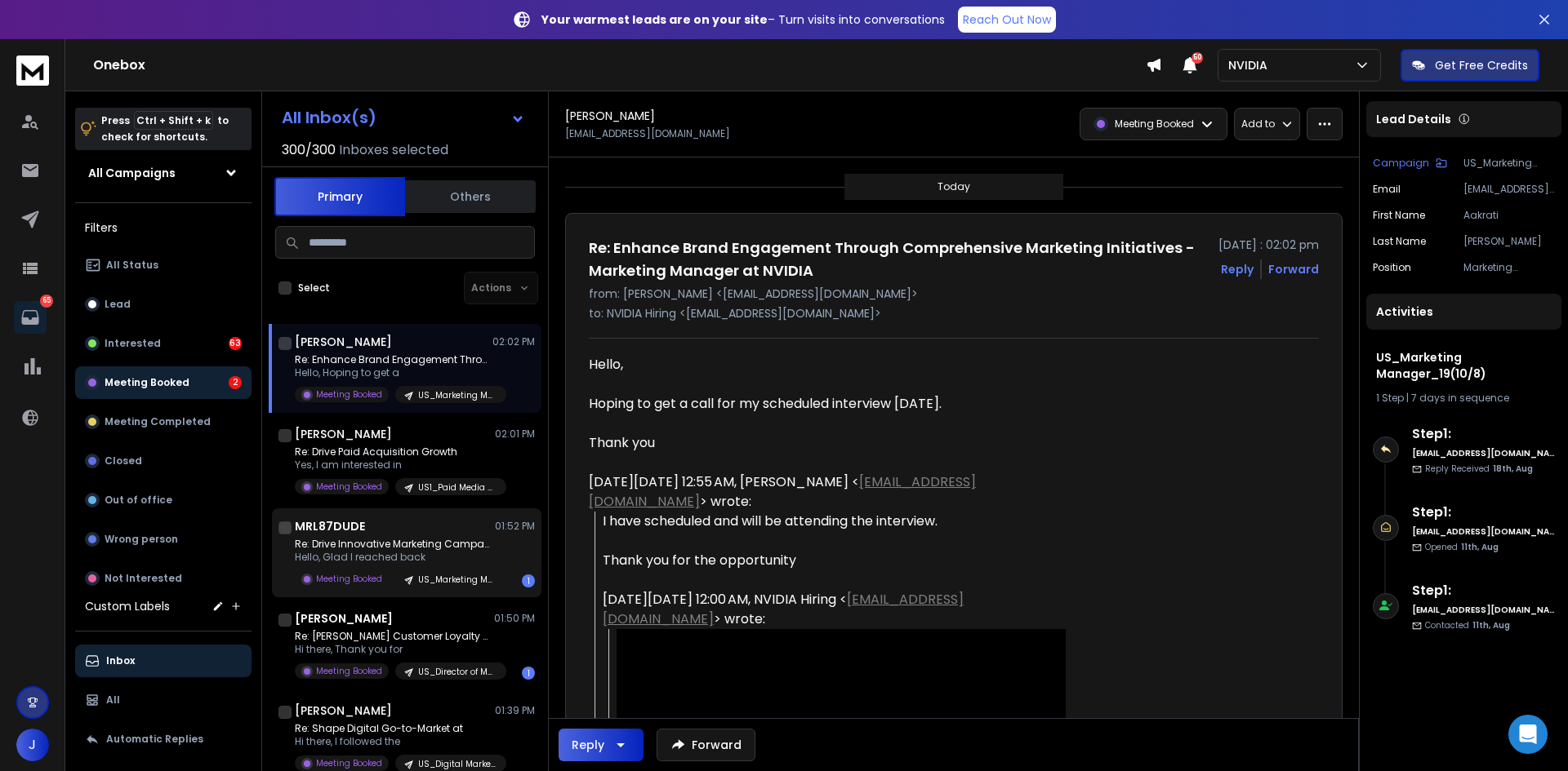
click at [445, 553] on p "Hello, Glad I reached back" at bounding box center [392, 557] width 196 height 13
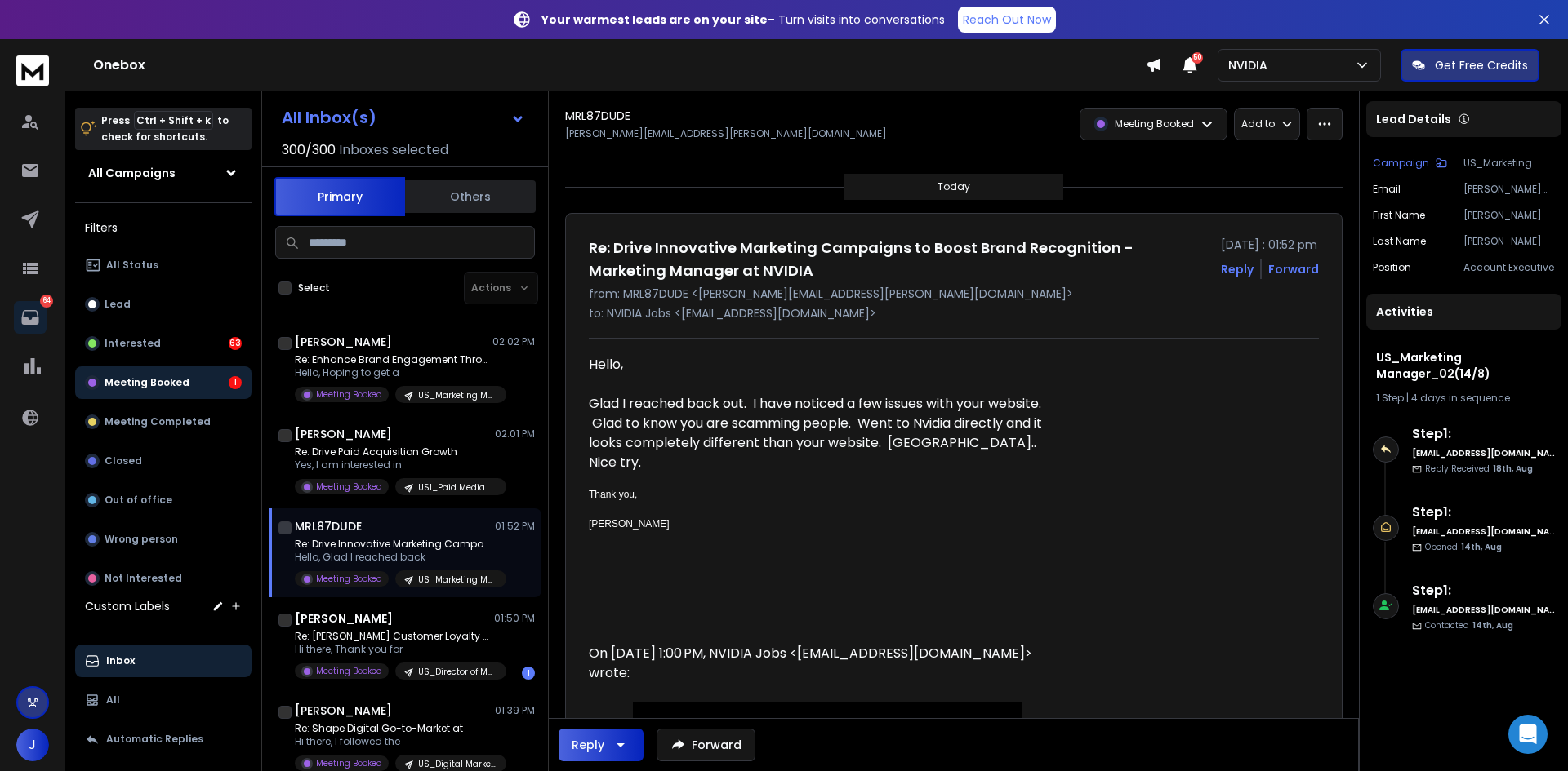
click at [701, 531] on div at bounding box center [827, 538] width 477 height 15
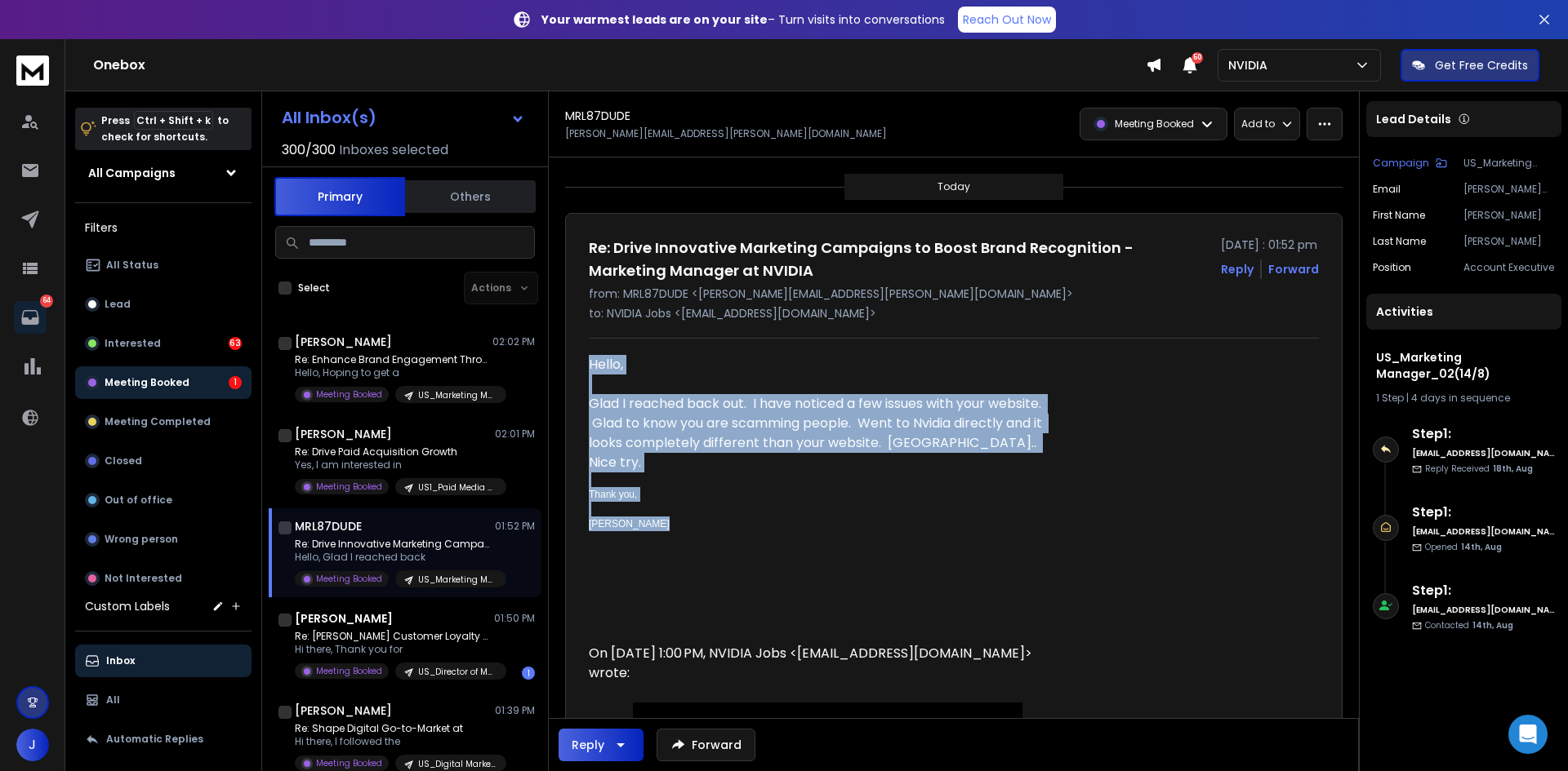
drag, startPoint x: 648, startPoint y: 511, endPoint x: 580, endPoint y: 364, distance: 162.0
copy div "Hello, Glad I reached back out. I have noticed a few issues with your website. …"
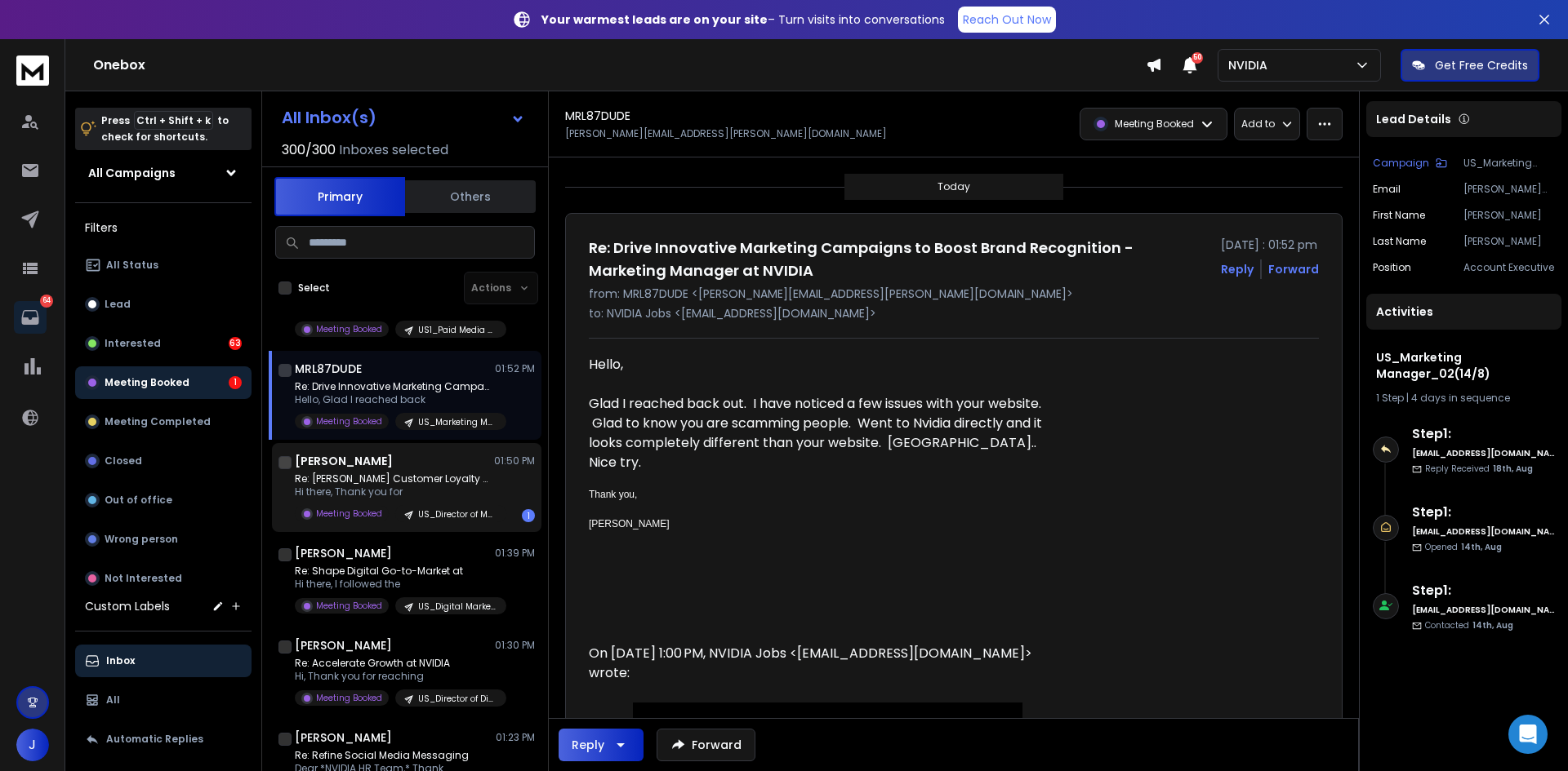
scroll to position [163, 0]
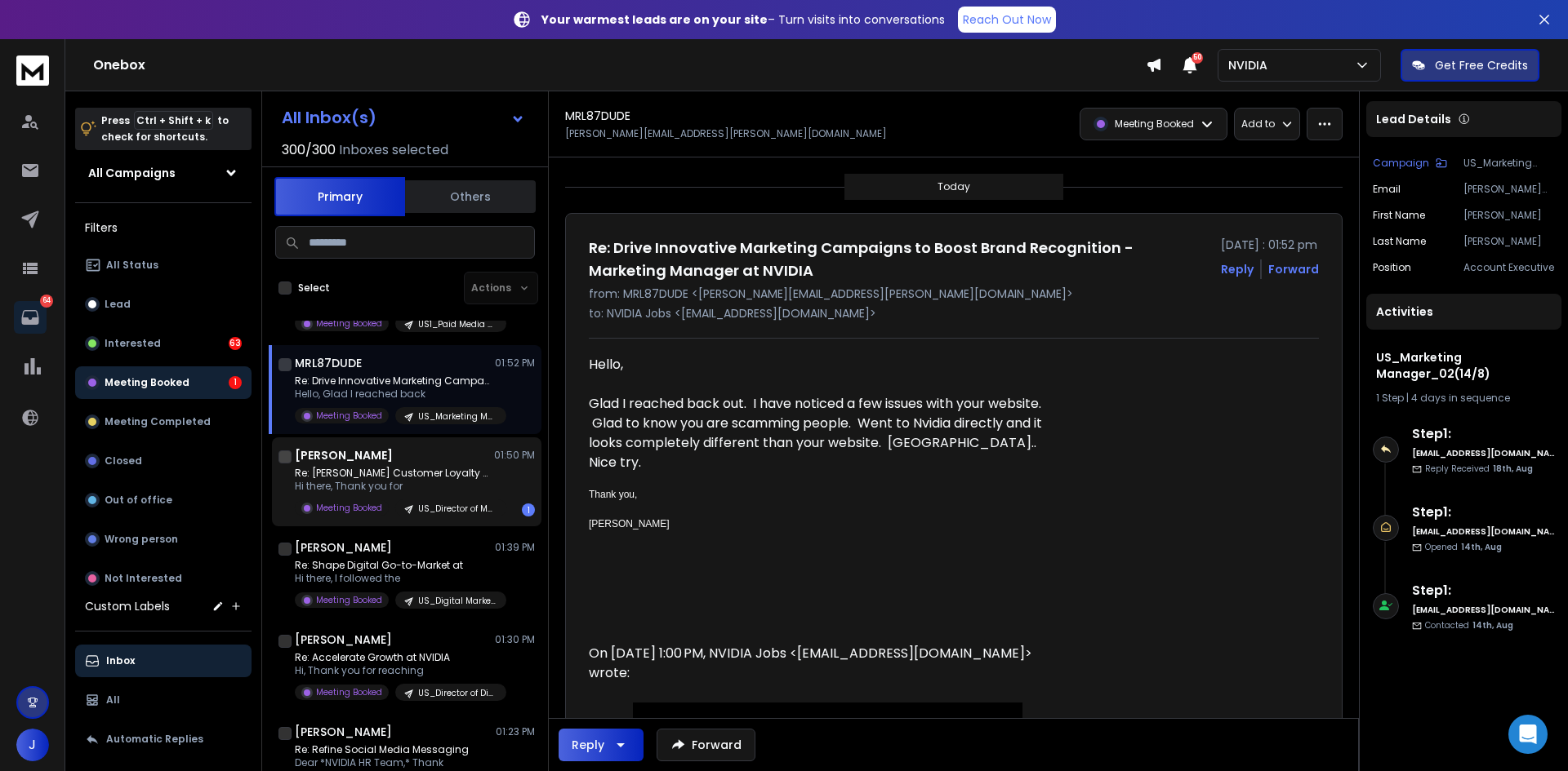
click at [399, 479] on p "Re: [PERSON_NAME] Customer Loyalty Through" at bounding box center [392, 473] width 196 height 13
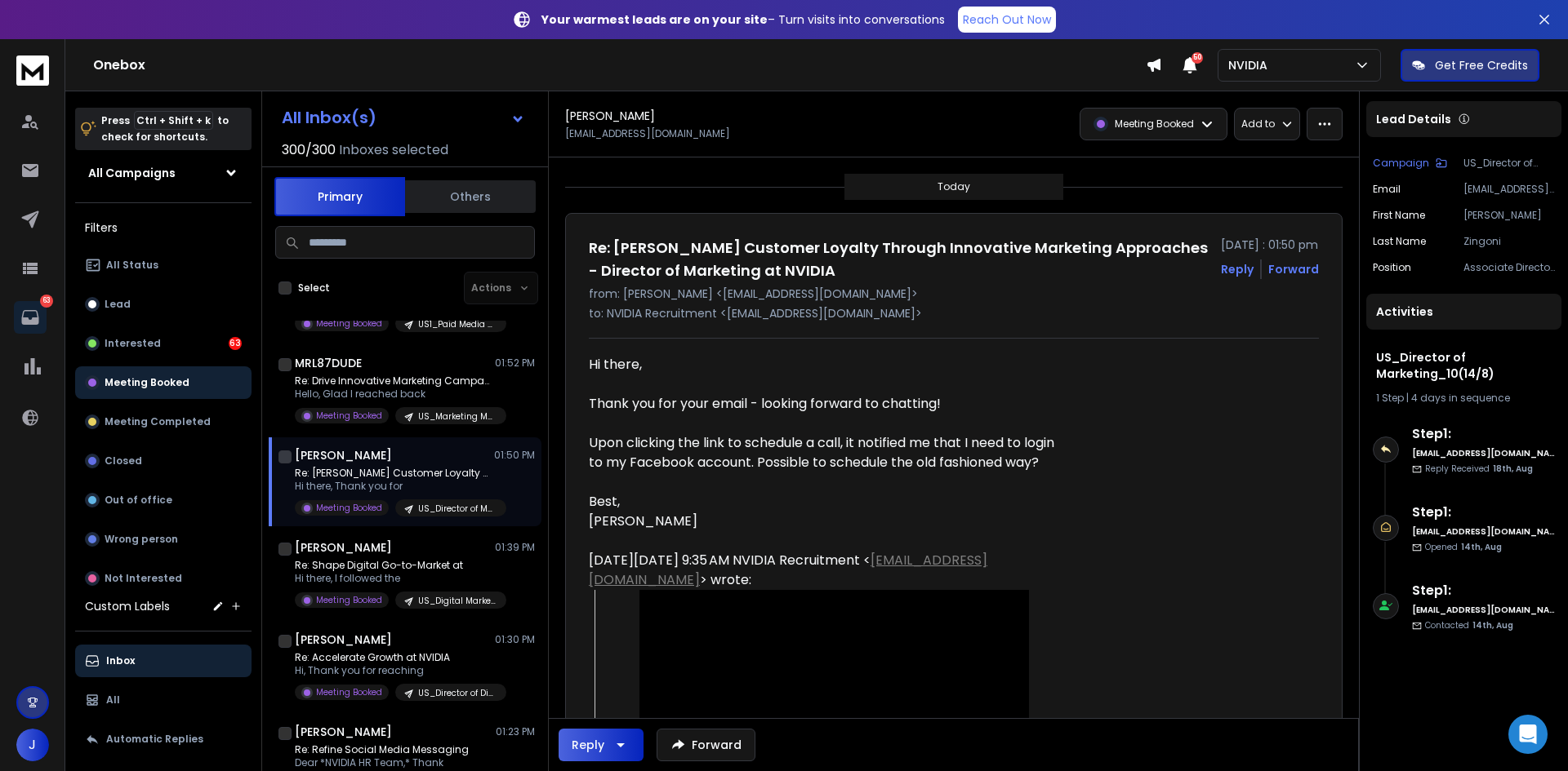
drag, startPoint x: 701, startPoint y: 536, endPoint x: 591, endPoint y: 359, distance: 208.4
click div "Hi there, Thank you for your email - looking forward to chatting! Upon clicking…"
copy div "H"
click div "Hi there, Thank you for your email - looking forward to chatting! Upon clicking…"
drag, startPoint x: 959, startPoint y: 312, endPoint x: 724, endPoint y: 323, distance: 235.3
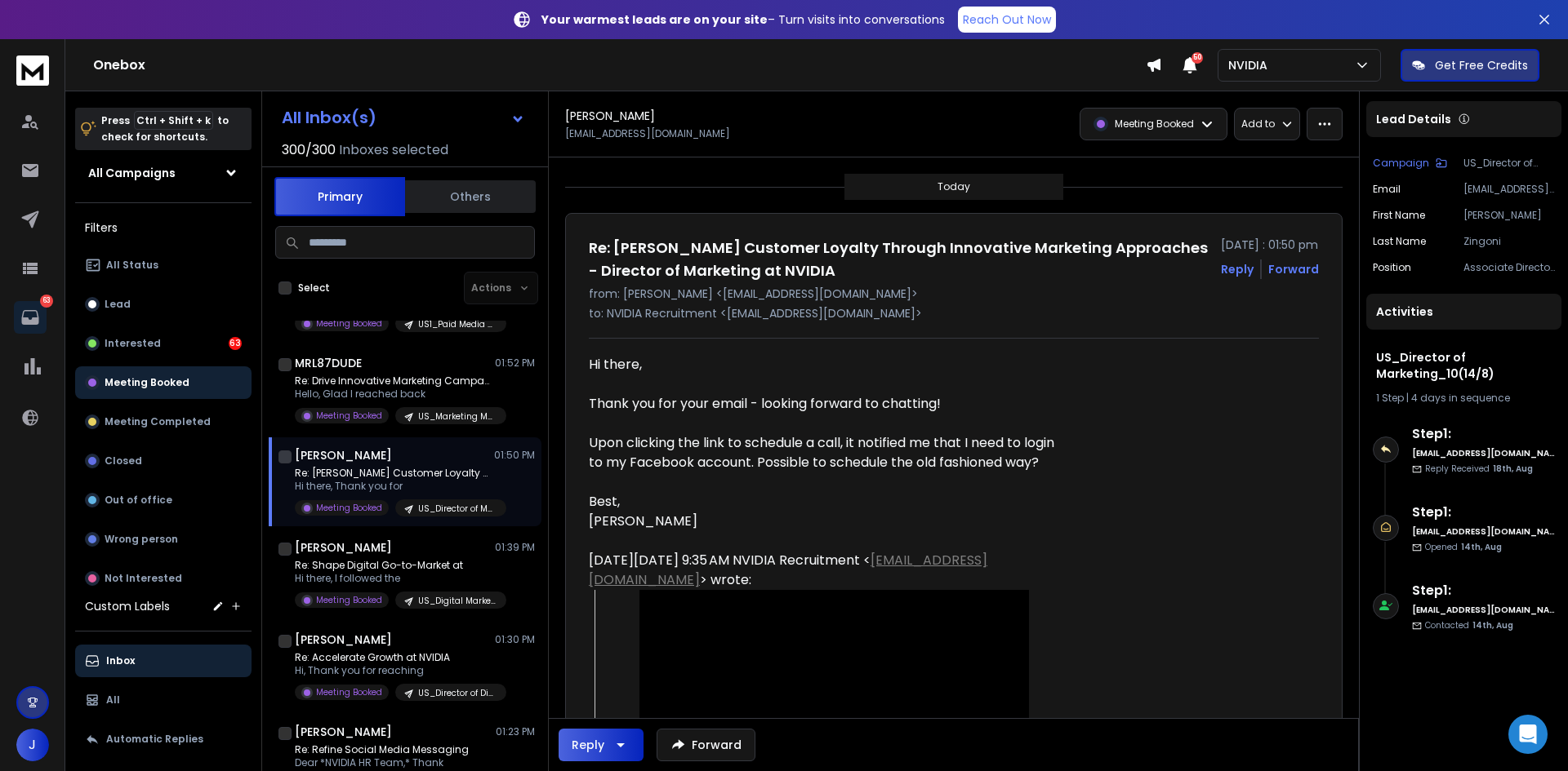
click div "Re: Foster Customer Loyalty Through Innovative Marketing Approaches - Director …"
copy p "recruit@workforceintelligencenvidia.com"
click div
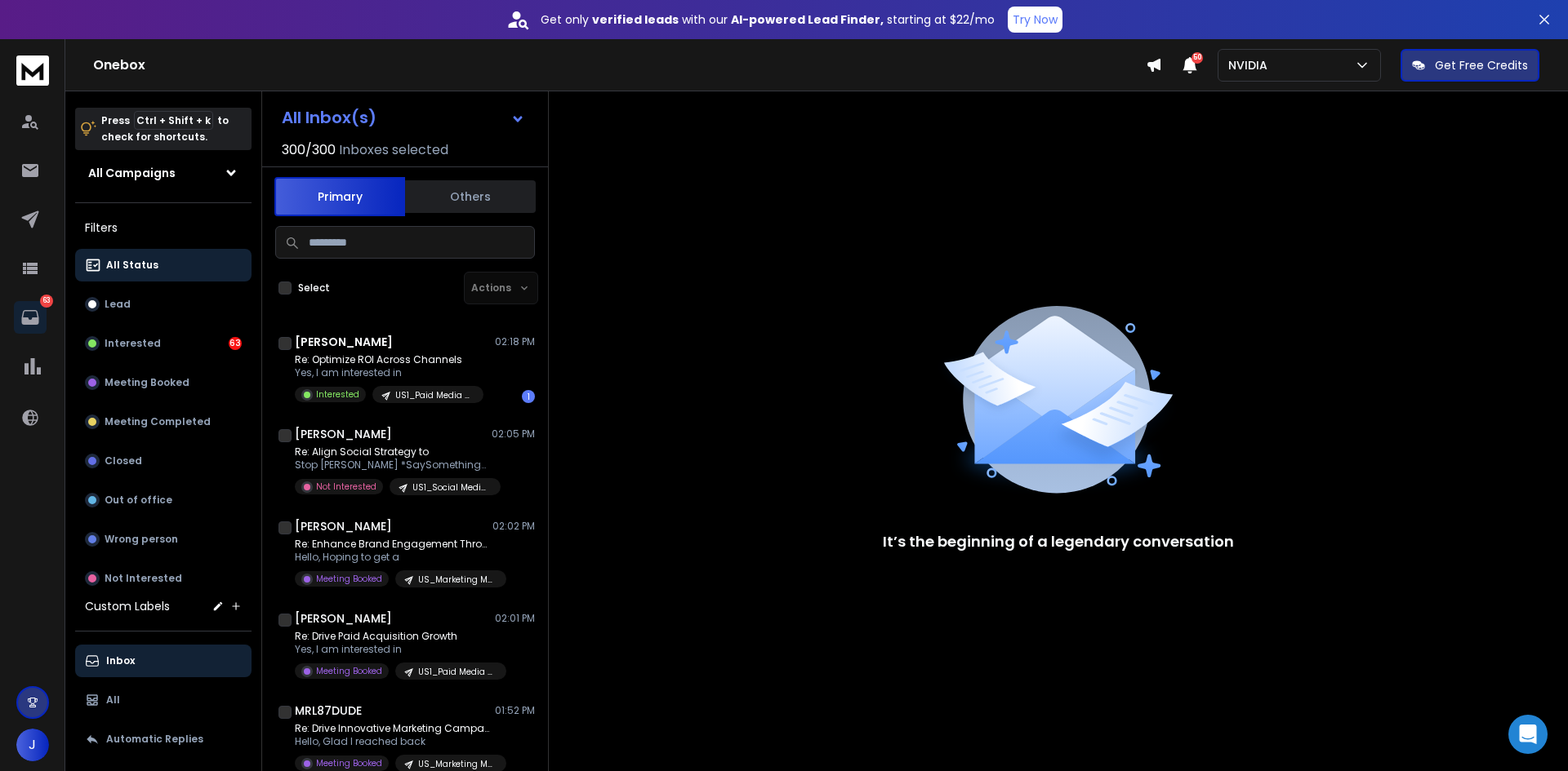
drag, startPoint x: 684, startPoint y: 224, endPoint x: 416, endPoint y: 218, distance: 268.1
click at [686, 224] on div "It’s the beginning of a legendary conversation" at bounding box center [1058, 419] width 1019 height 656
click at [138, 345] on p "Interested" at bounding box center [133, 343] width 57 height 13
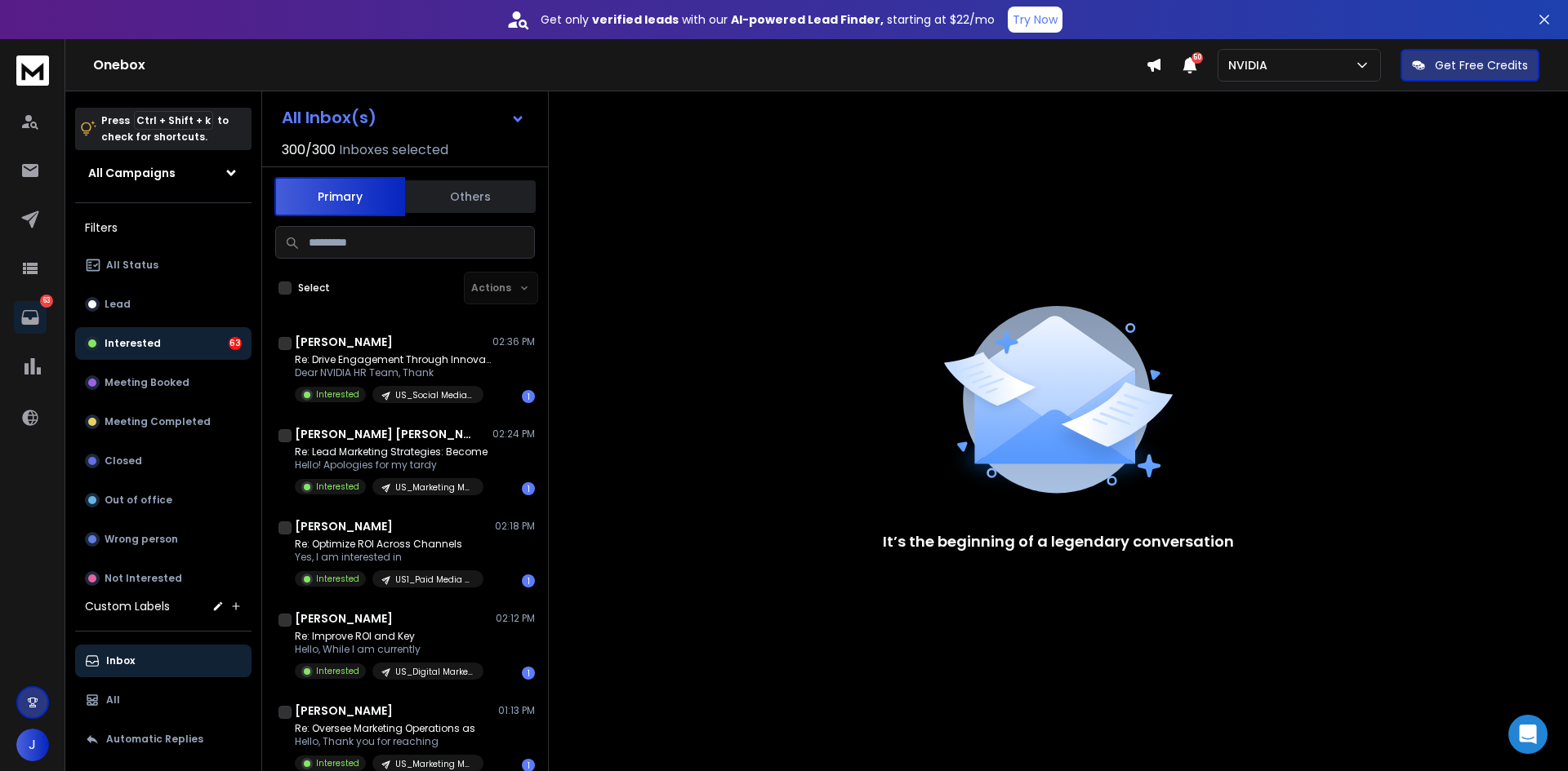
click at [615, 359] on div "It’s the beginning of a legendary conversation" at bounding box center [1058, 419] width 1019 height 656
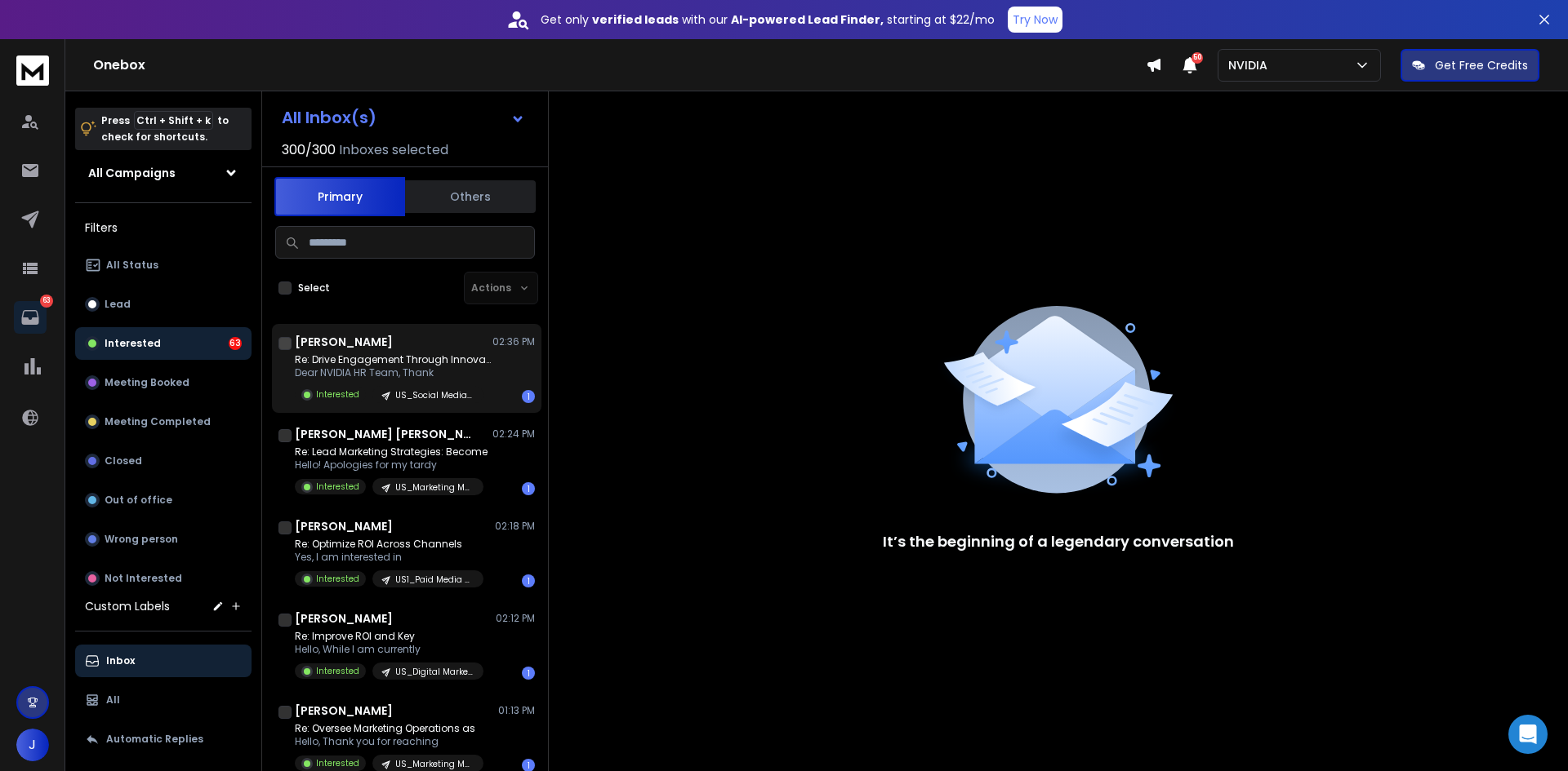
click at [450, 392] on p "US_Social Media Manager_22(16/8)" at bounding box center [434, 395] width 78 height 13
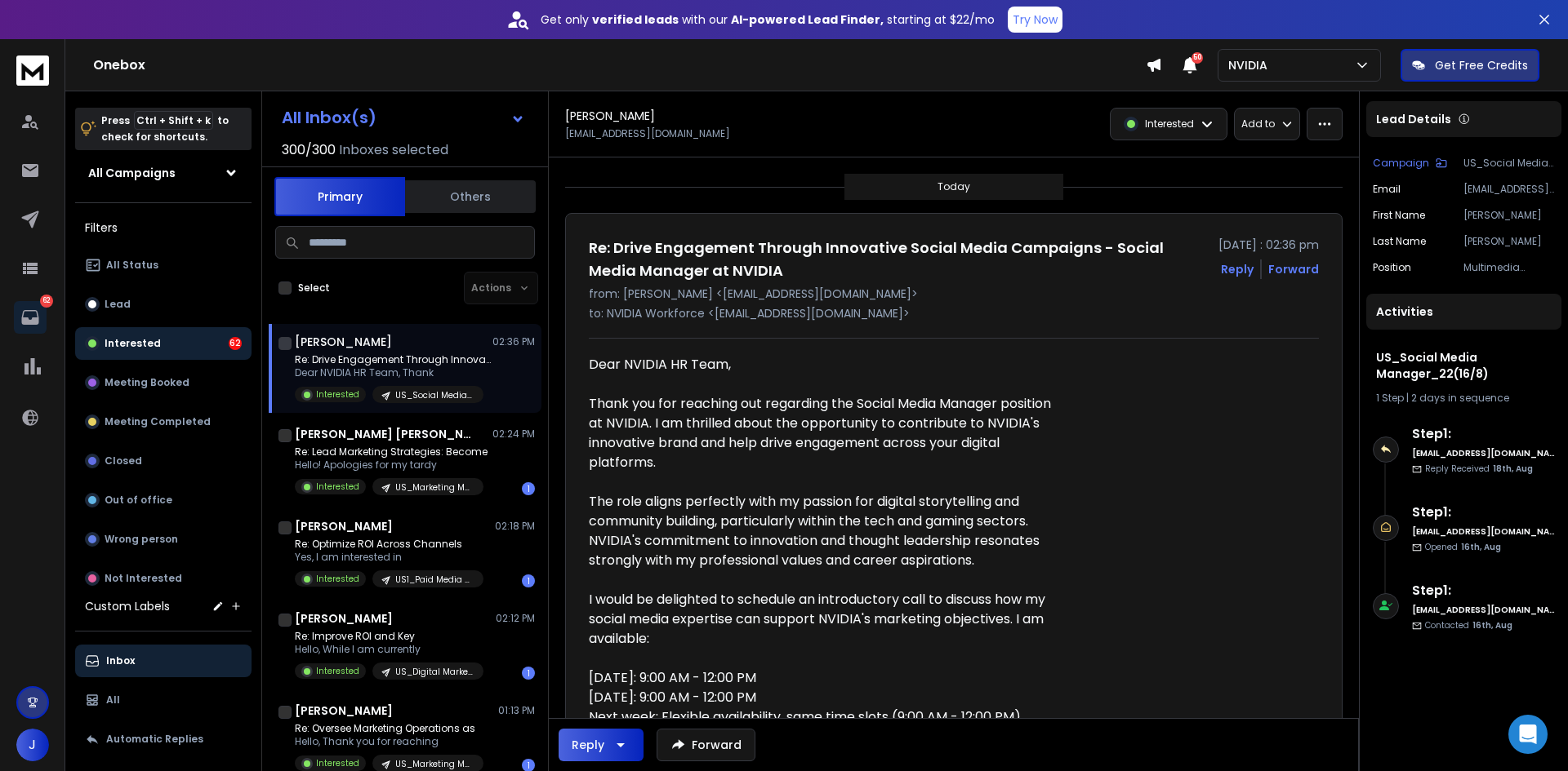
drag, startPoint x: 1038, startPoint y: 315, endPoint x: 711, endPoint y: 314, distance: 327.0
click at [711, 314] on p "to: NVIDIA Workforce <[EMAIL_ADDRESS][DOMAIN_NAME]>" at bounding box center [954, 313] width 730 height 17
copy p "[EMAIL_ADDRESS][DOMAIN_NAME]"
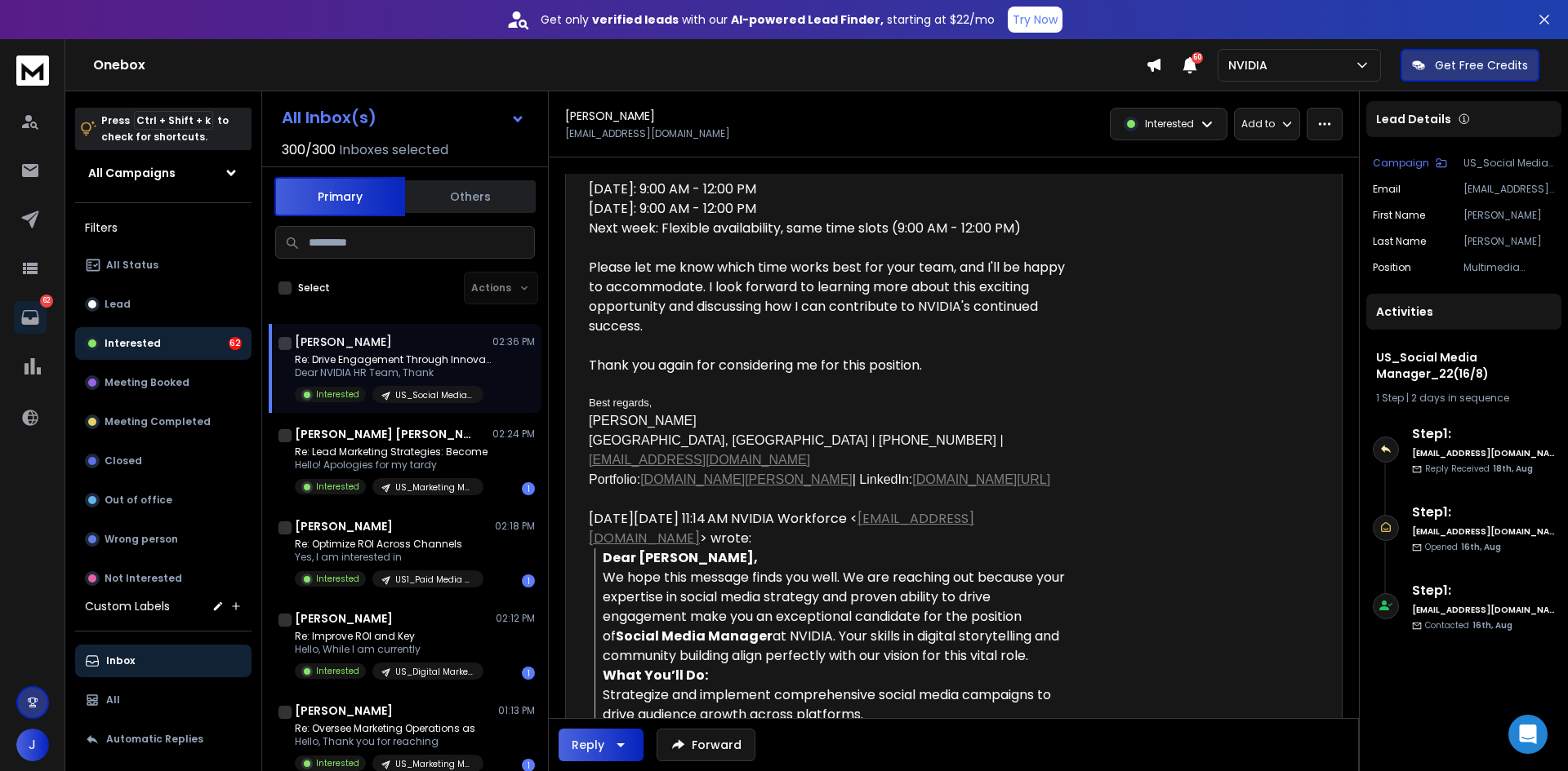
click at [849, 406] on div "Best regards," at bounding box center [827, 403] width 477 height 17
click at [444, 351] on div "Kimberly Pamotillo 02:36 PM Re: Drive Engagement Through Innovative Dear NVIDIA…" at bounding box center [414, 368] width 240 height 69
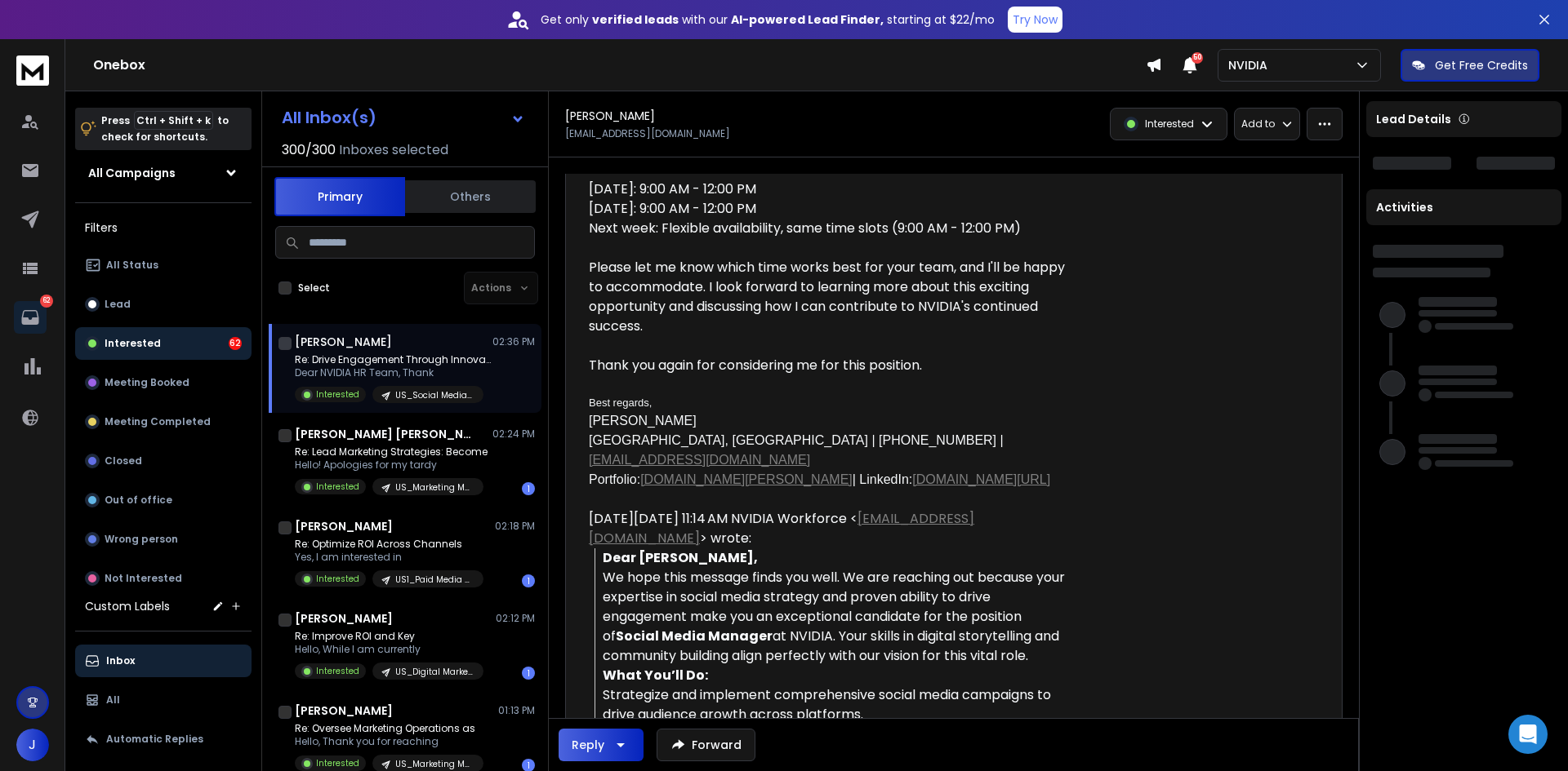
scroll to position [0, 0]
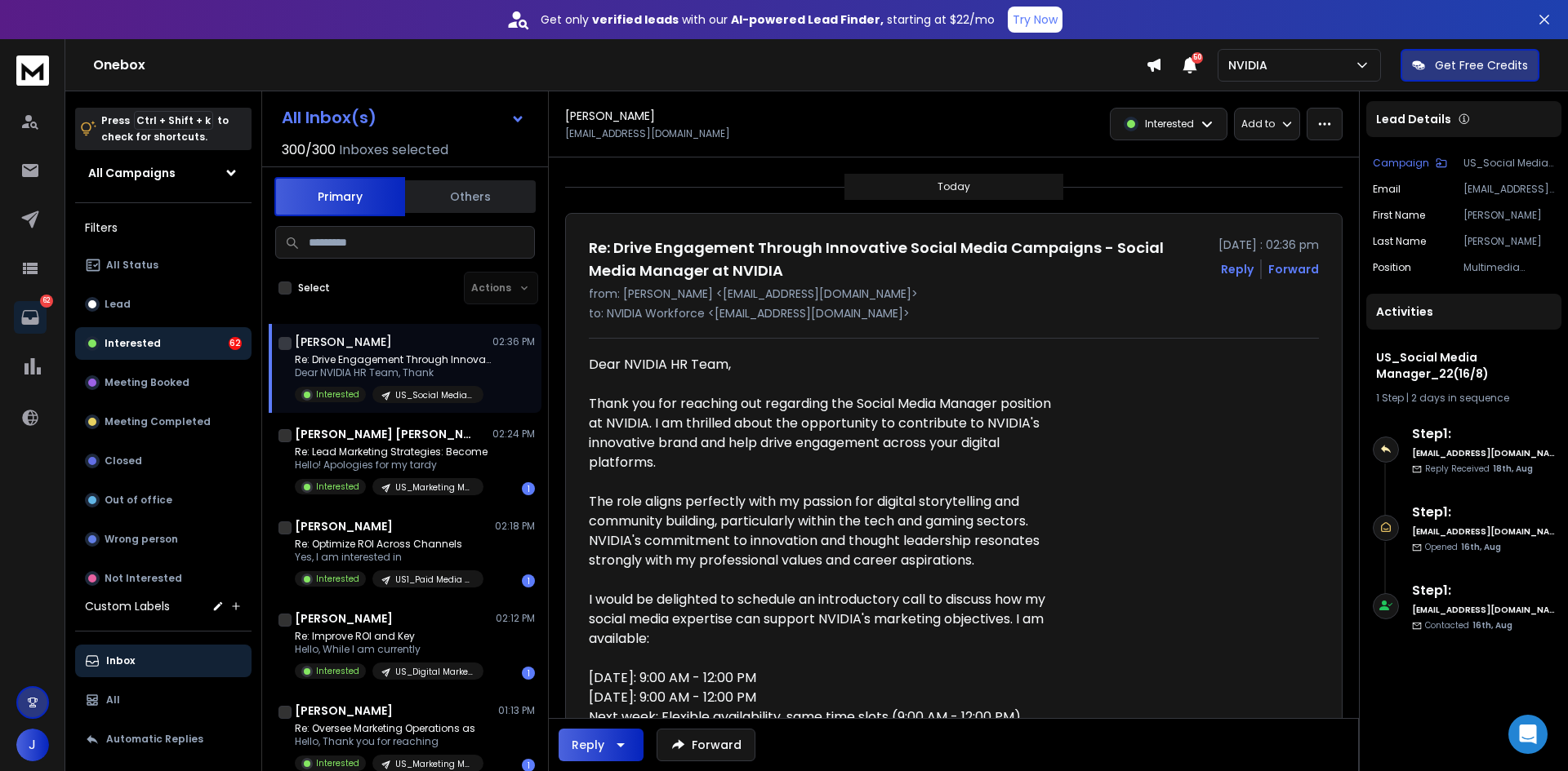
drag, startPoint x: 1039, startPoint y: 315, endPoint x: 716, endPoint y: 318, distance: 323.0
click at [716, 318] on p "to: NVIDIA Workforce <workforcegrowth@nvidiacareercustomizationcenter.com>" at bounding box center [954, 313] width 730 height 17
copy p "workforcegrowth@nvidiacareercustomizationcenter.com"
click at [359, 239] on input at bounding box center [405, 242] width 259 height 32
paste input "**********"
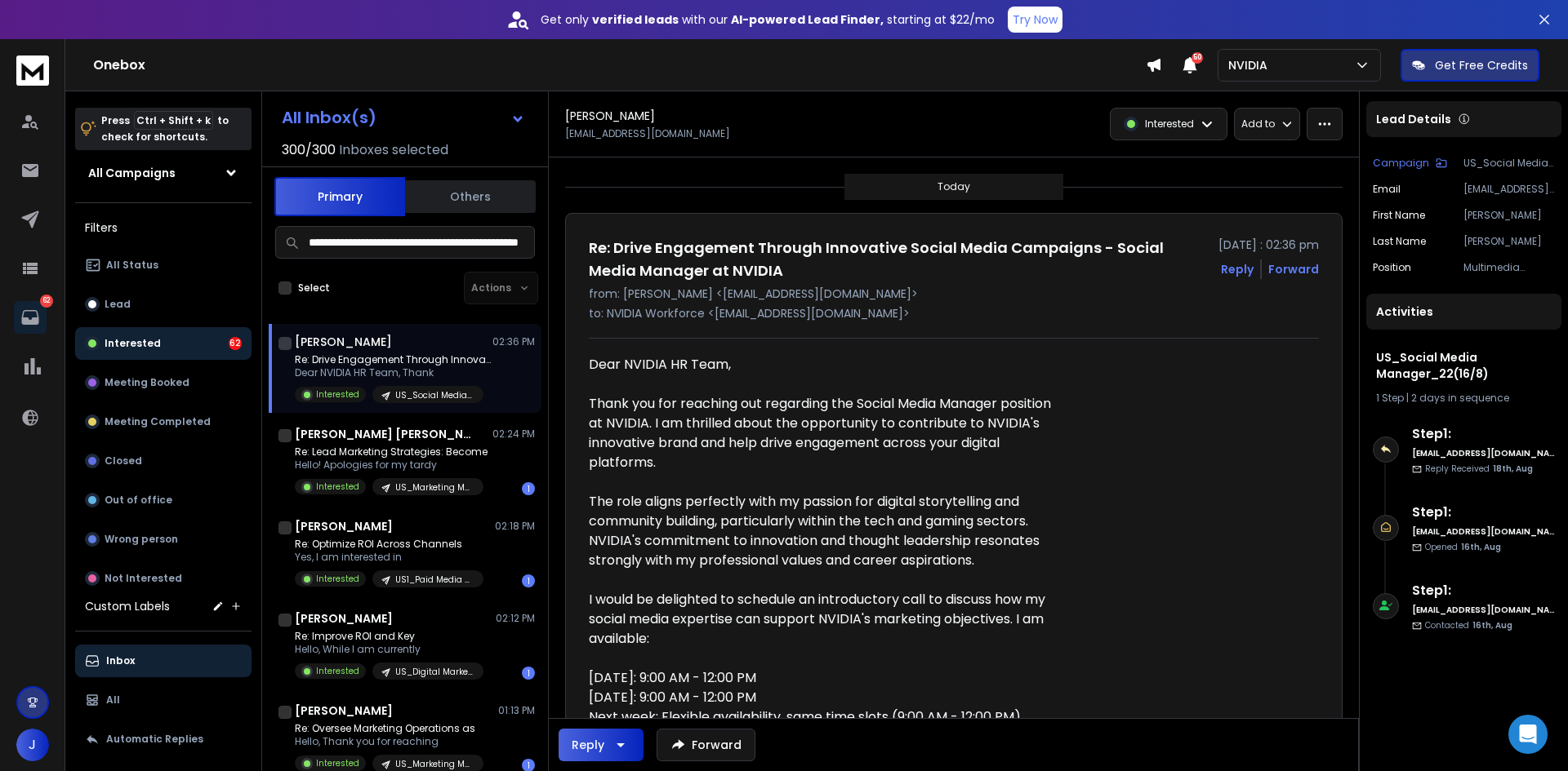
scroll to position [0, 110]
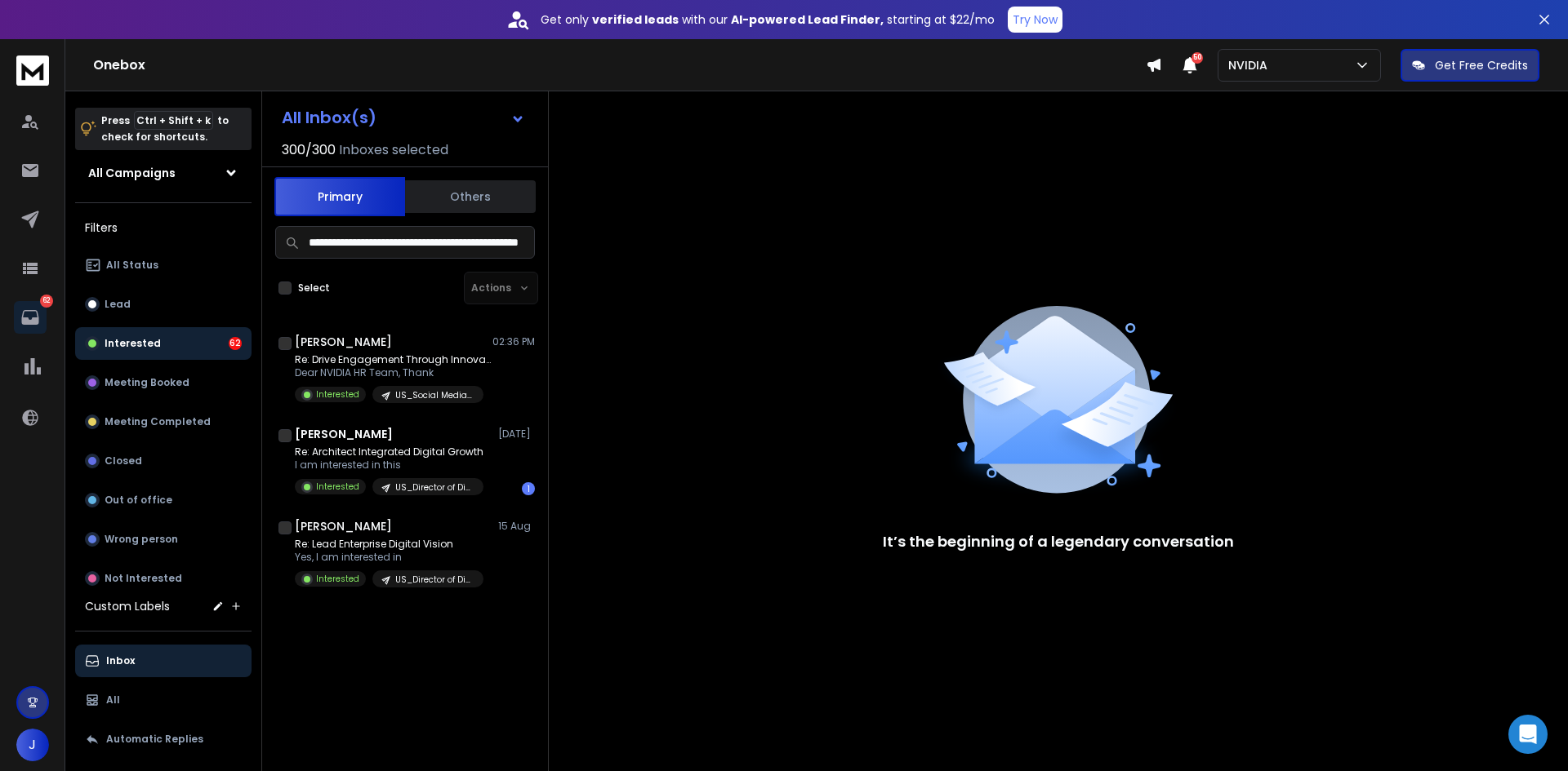
type input "**********"
click at [681, 349] on div "It’s the beginning of a legendary conversation" at bounding box center [1058, 419] width 1019 height 656
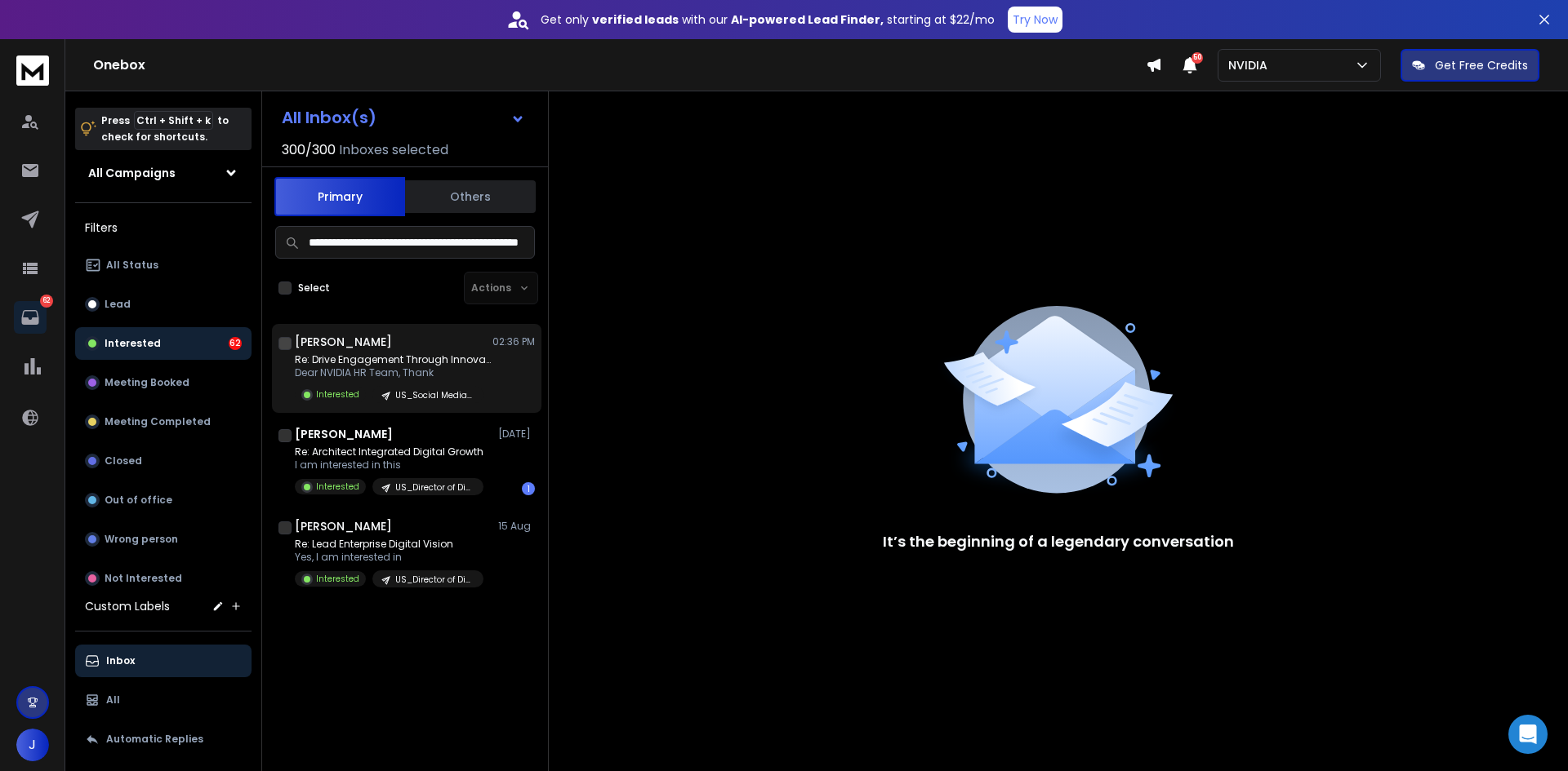
click at [481, 338] on div "Kimberly Pamotillo 02:36 PM" at bounding box center [414, 342] width 240 height 17
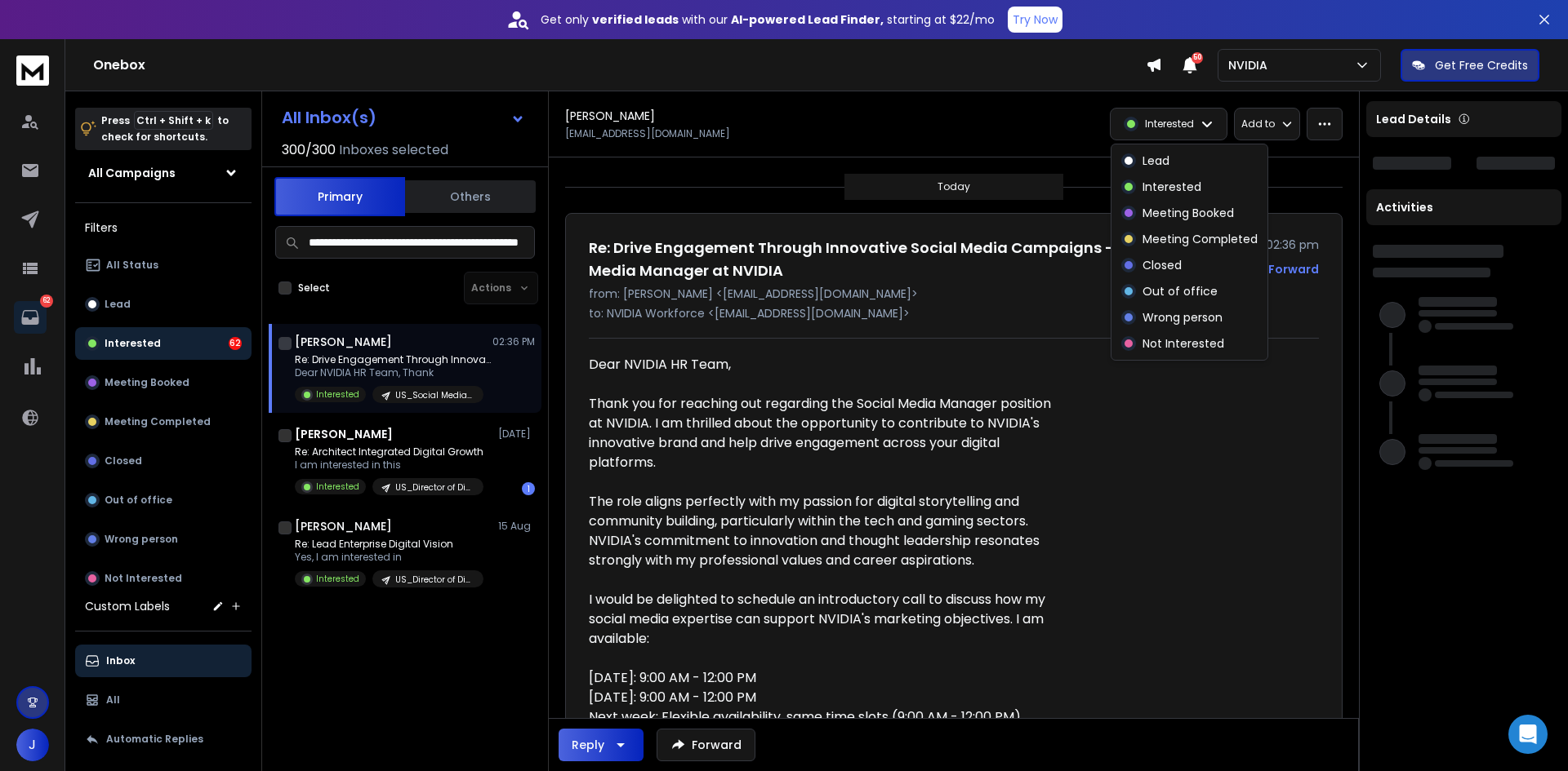
click at [1184, 138] on div "Interested" at bounding box center [1168, 124] width 116 height 31
click at [1192, 213] on p "Meeting Booked" at bounding box center [1189, 212] width 92 height 17
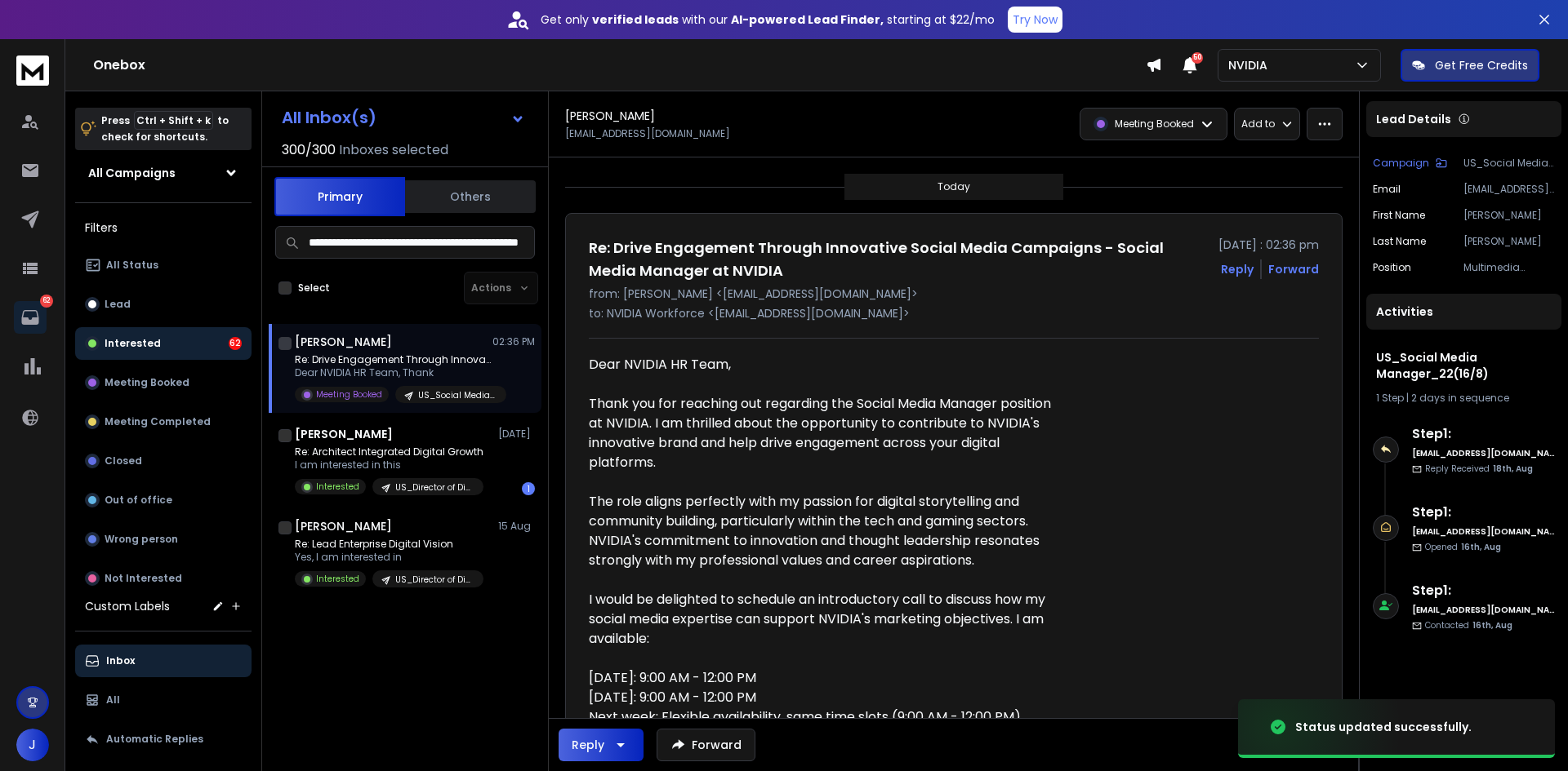
click at [476, 414] on div "Kimberly Pamotillo 02:36 PM Re: Drive Engagement Through Innovative Dear NVIDIA…" at bounding box center [405, 545] width 286 height 449
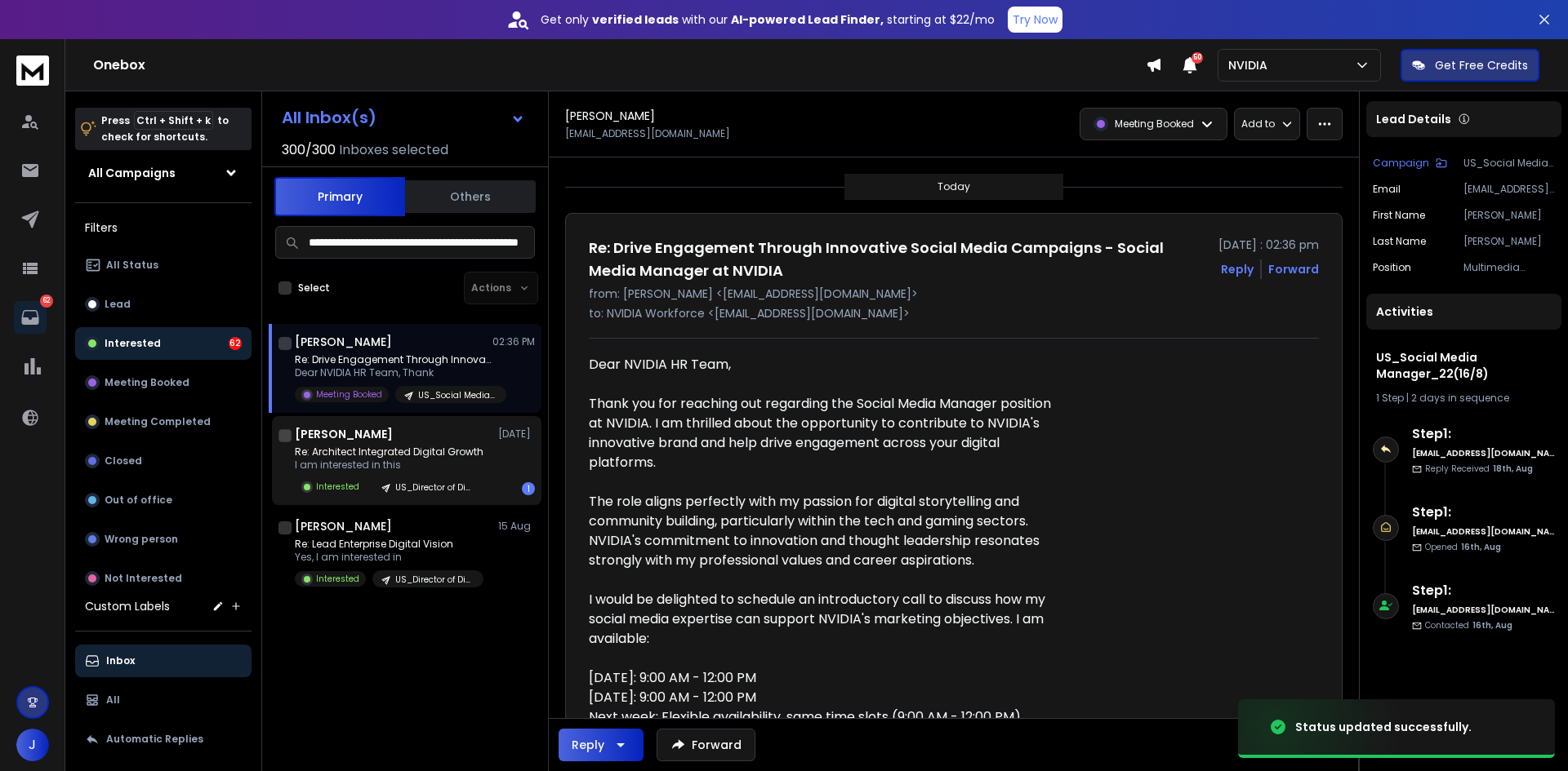
click at [476, 441] on div "Richel Newborg 16 Aug" at bounding box center [414, 434] width 240 height 17
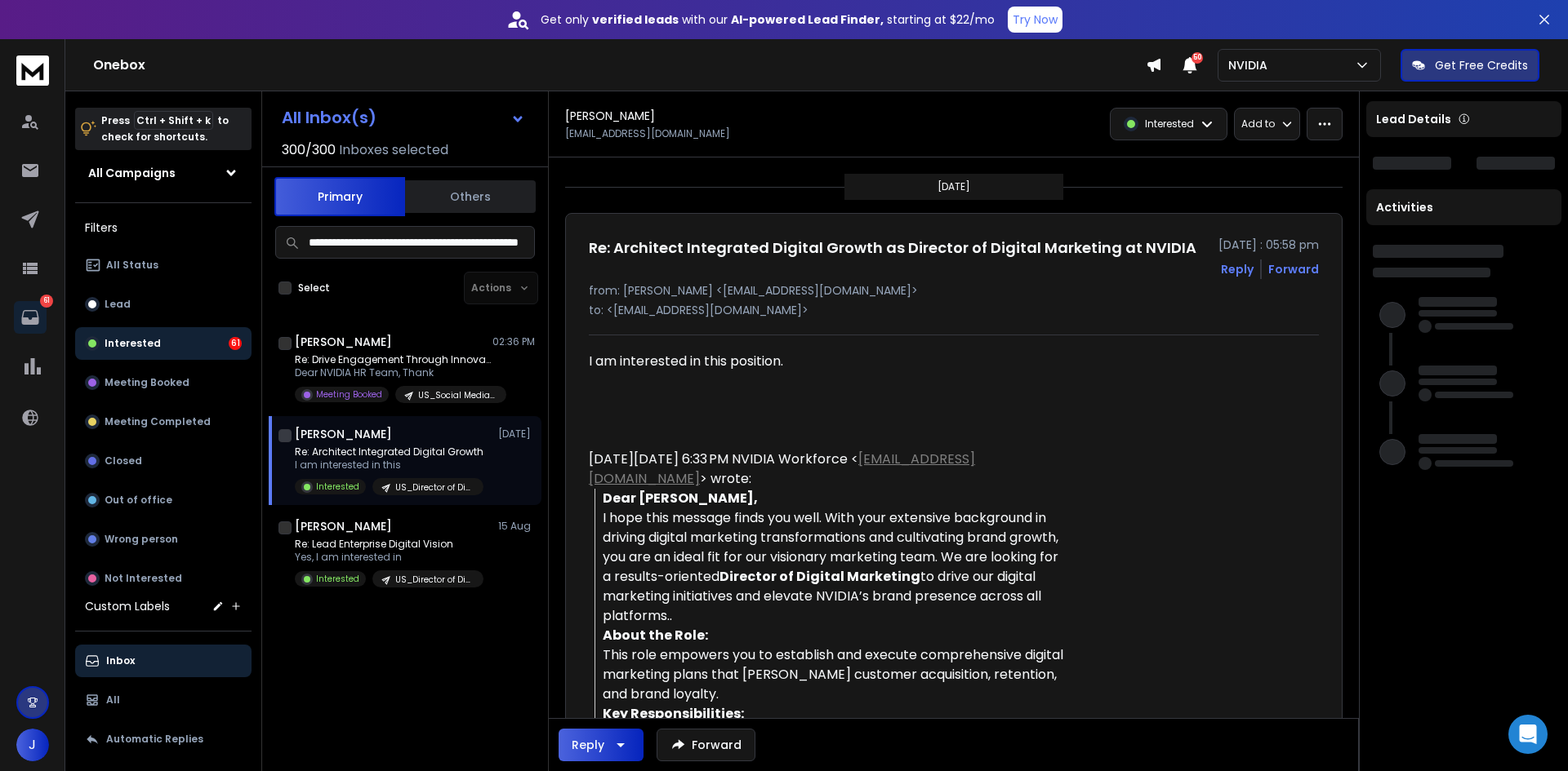
click at [1131, 126] on div at bounding box center [1130, 124] width 15 height 15
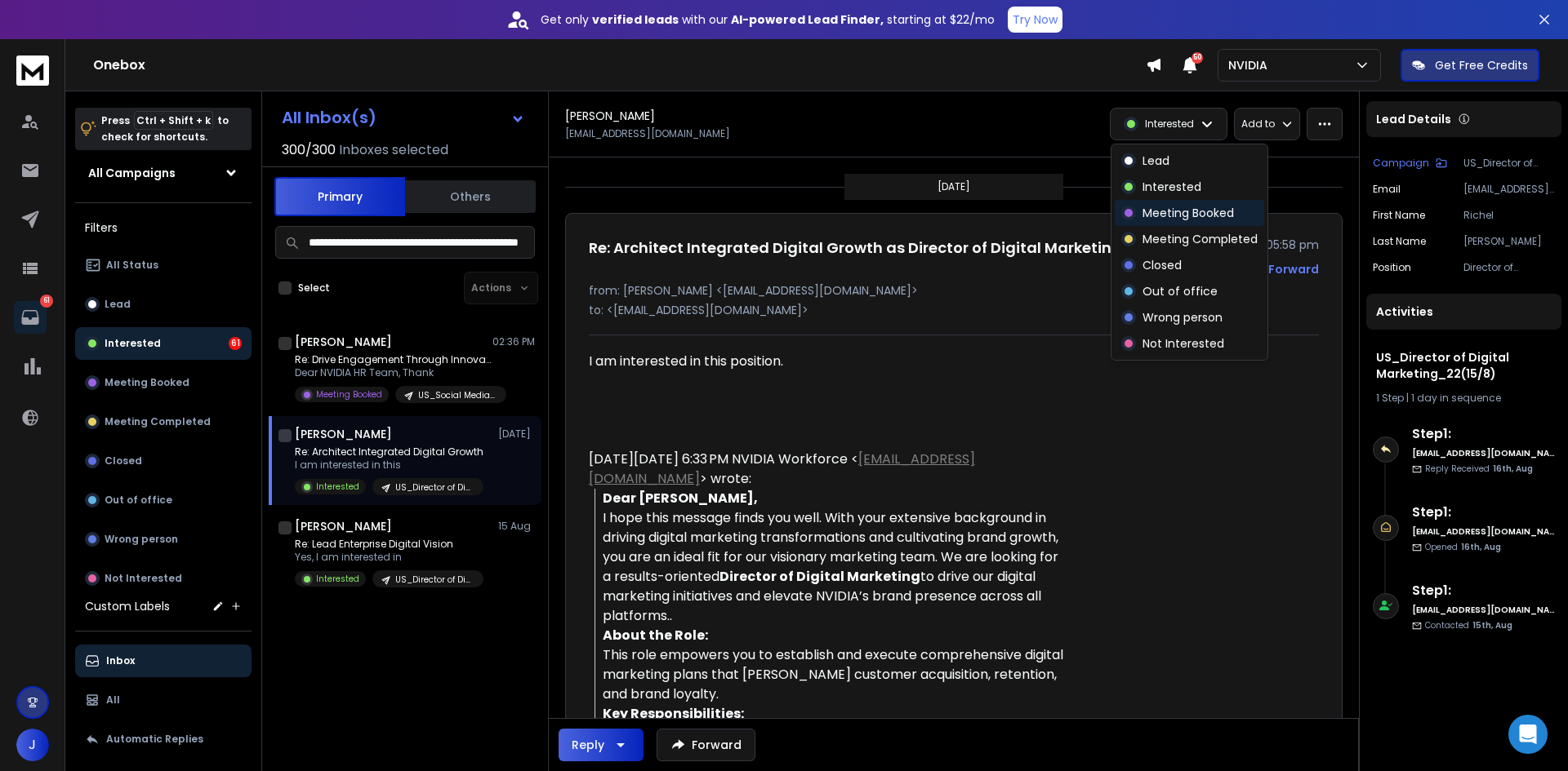
click at [1163, 225] on div "Meeting Booked" at bounding box center [1189, 212] width 149 height 26
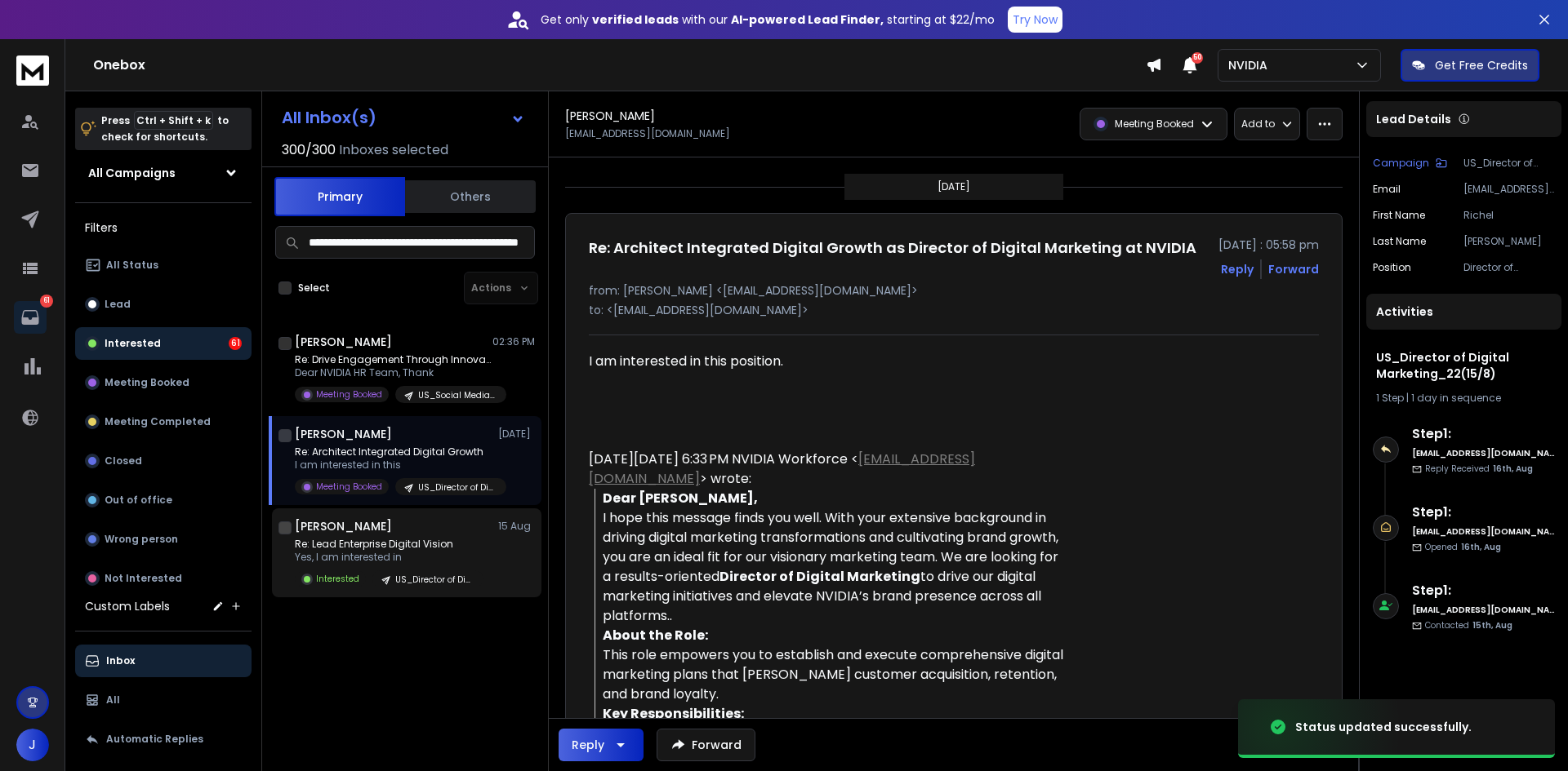
click at [402, 566] on div "Re: Lead Enterprise Digital Vision Yes, I am interested in Interested US_Direct…" at bounding box center [388, 562] width 188 height 50
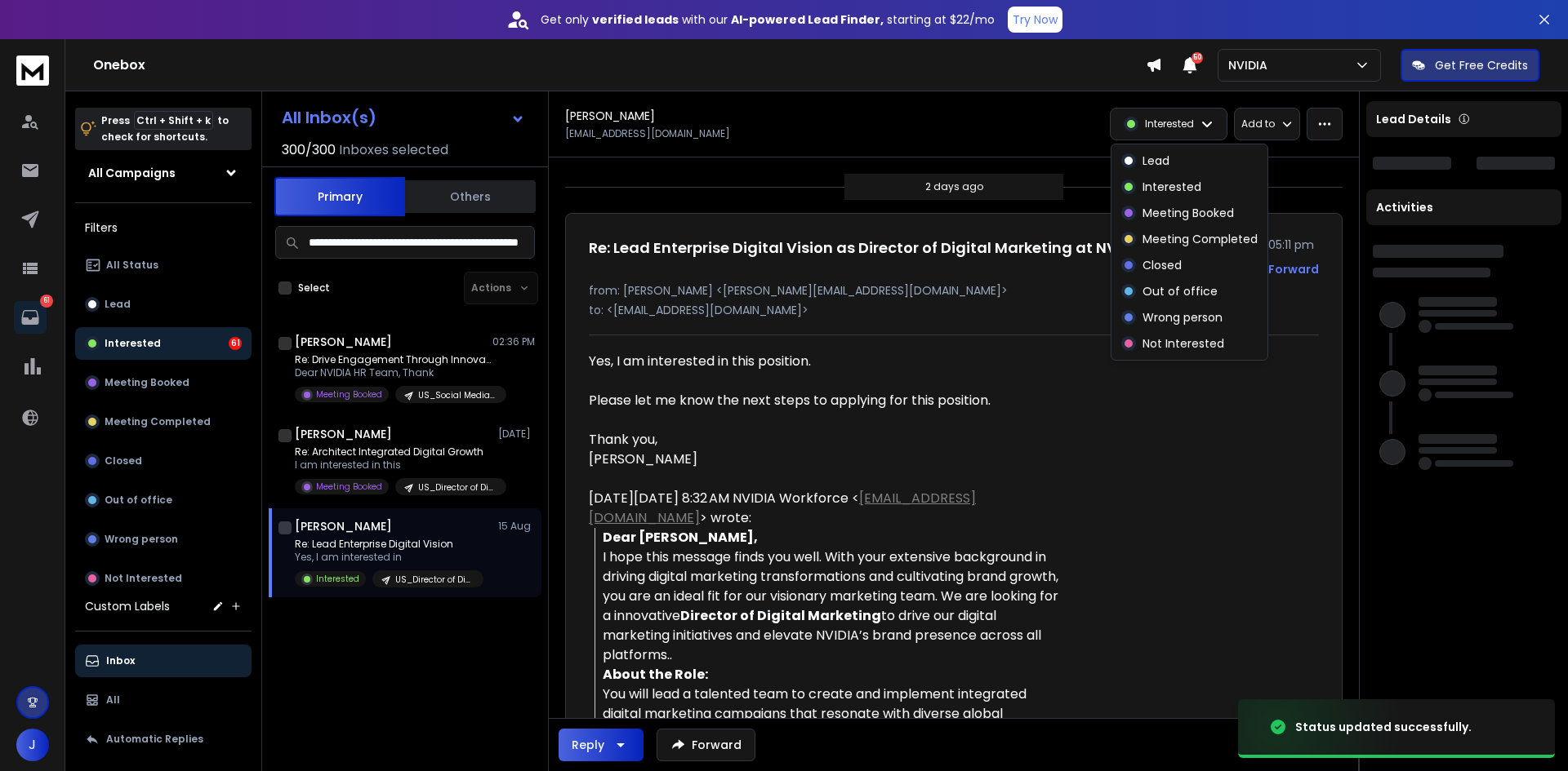
click at [1154, 137] on div "Interested" at bounding box center [1168, 124] width 116 height 31
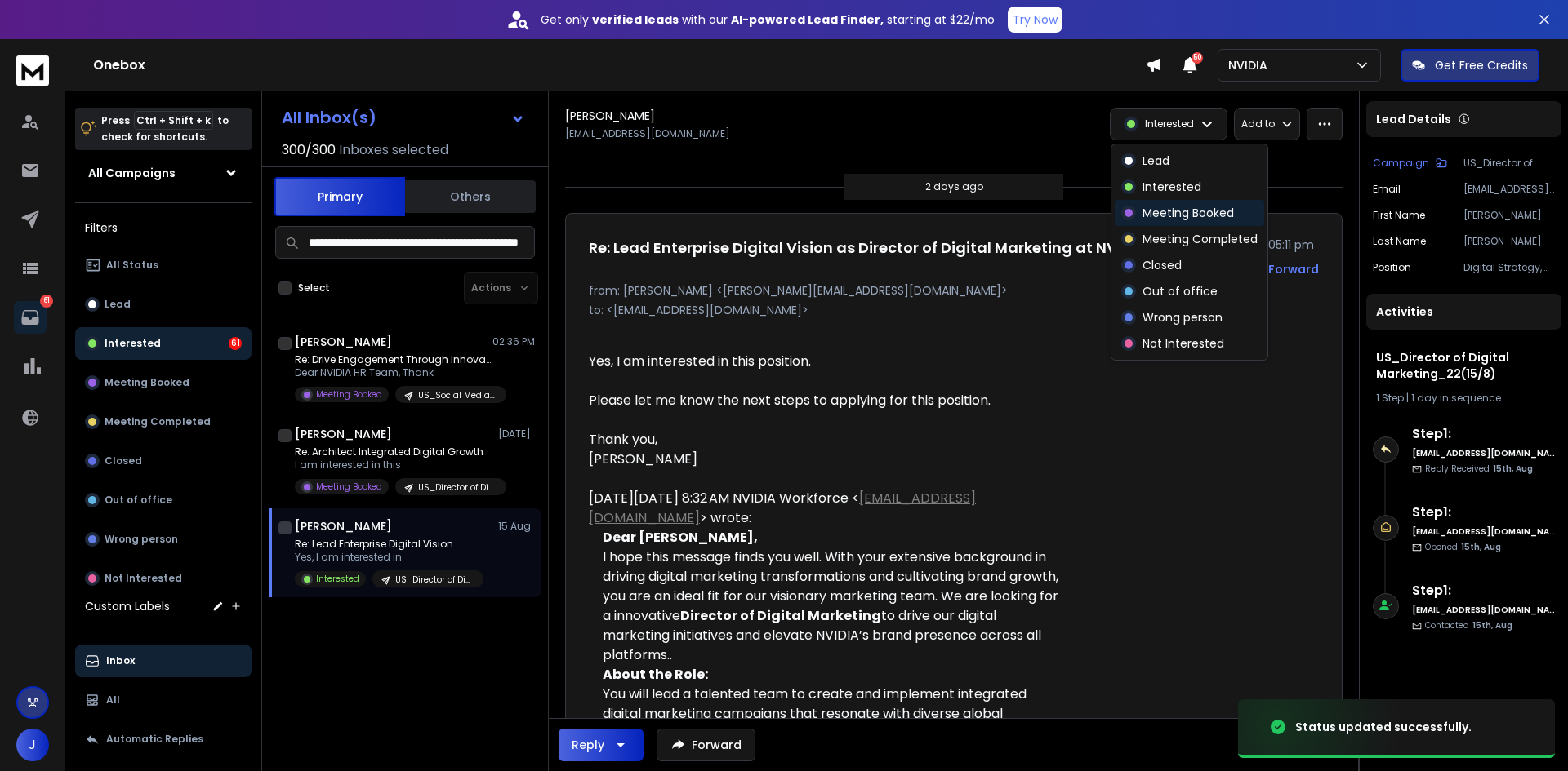
click at [1167, 209] on p "Meeting Booked" at bounding box center [1189, 212] width 92 height 17
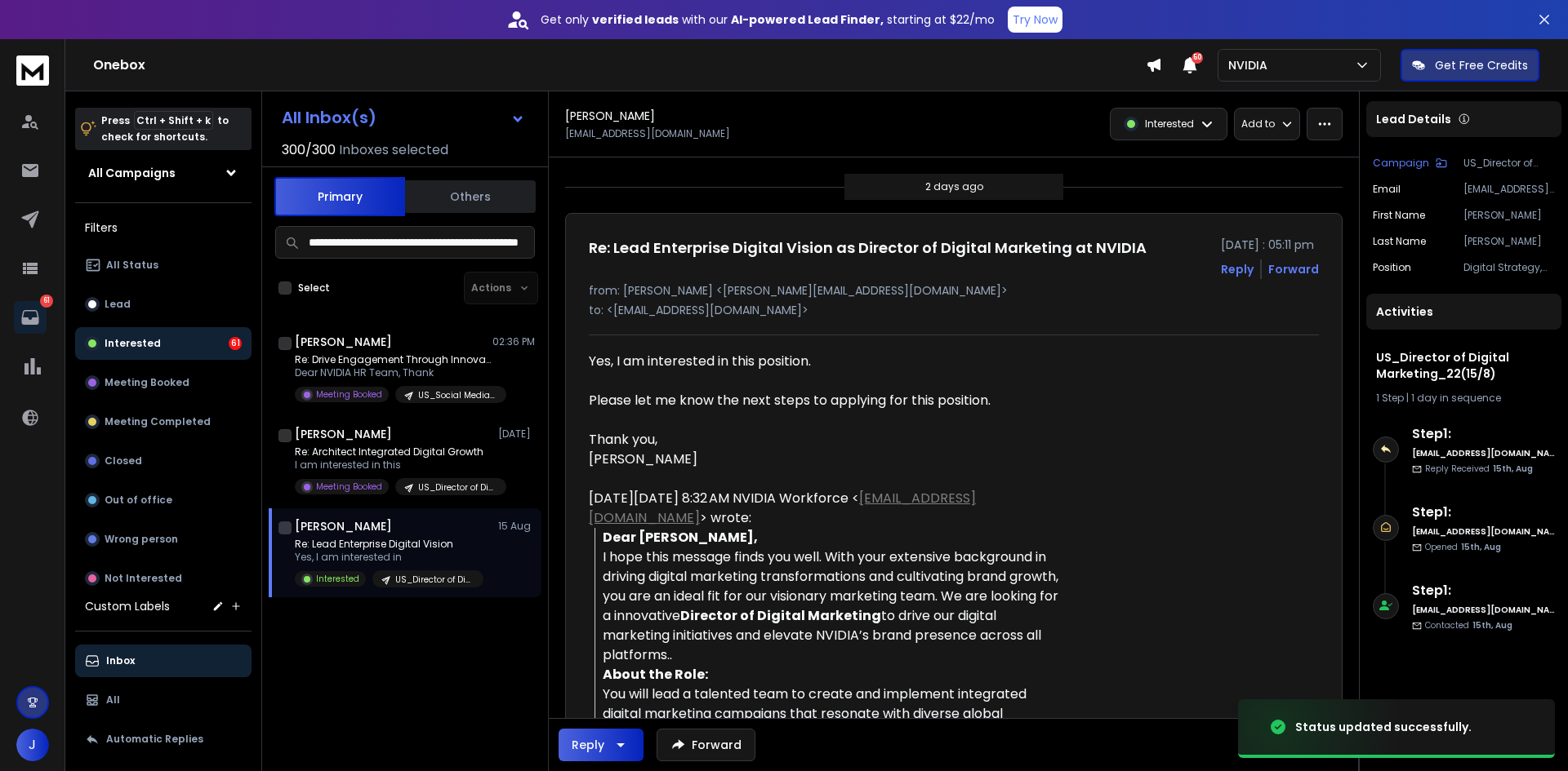
click at [468, 236] on input "**********" at bounding box center [405, 242] width 259 height 32
drag, startPoint x: 468, startPoint y: 236, endPoint x: 479, endPoint y: 243, distance: 13.0
click at [470, 236] on input "**********" at bounding box center [405, 242] width 259 height 32
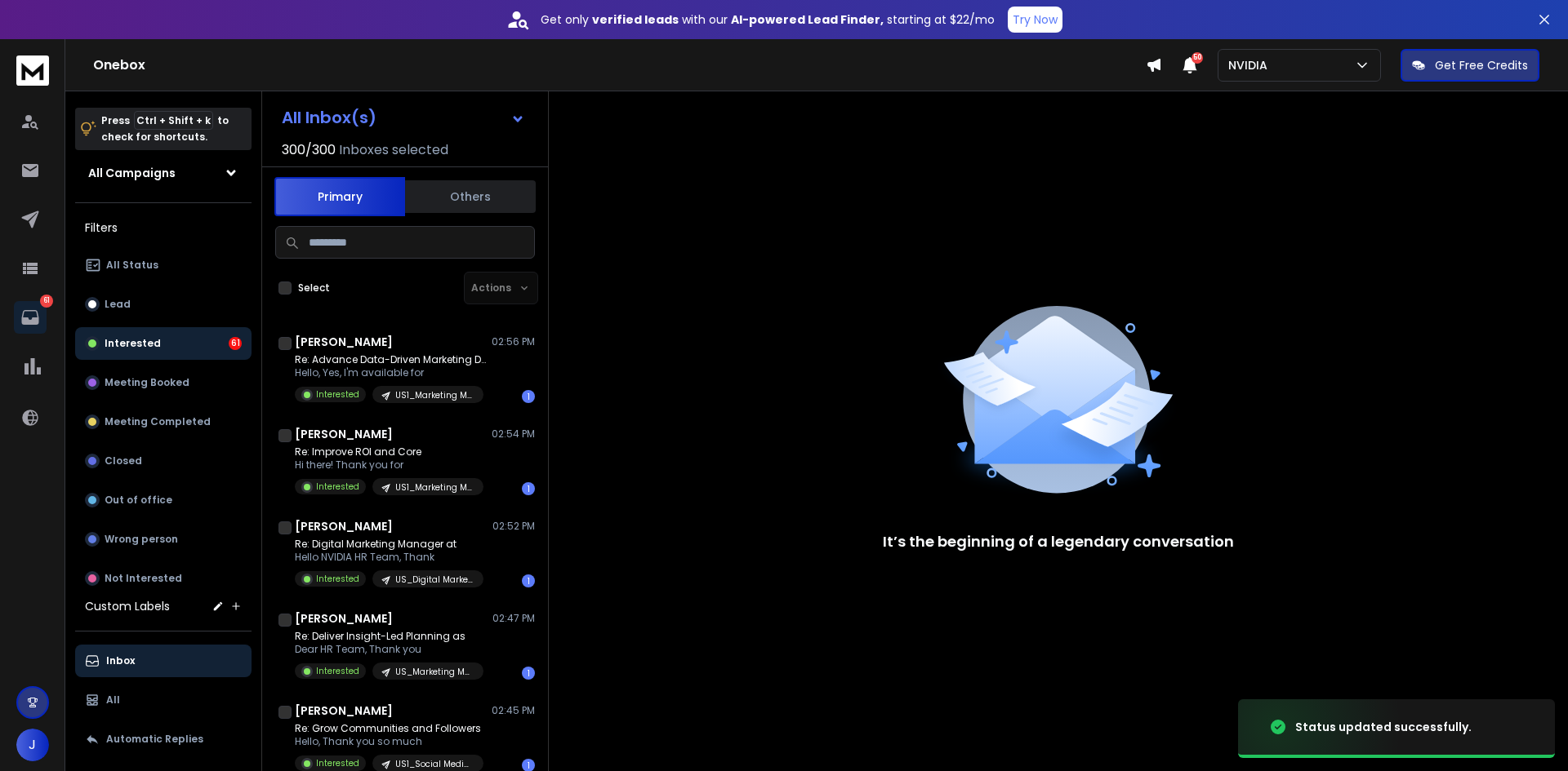
click at [676, 259] on div "It’s the beginning of a legendary conversation" at bounding box center [1058, 419] width 1019 height 656
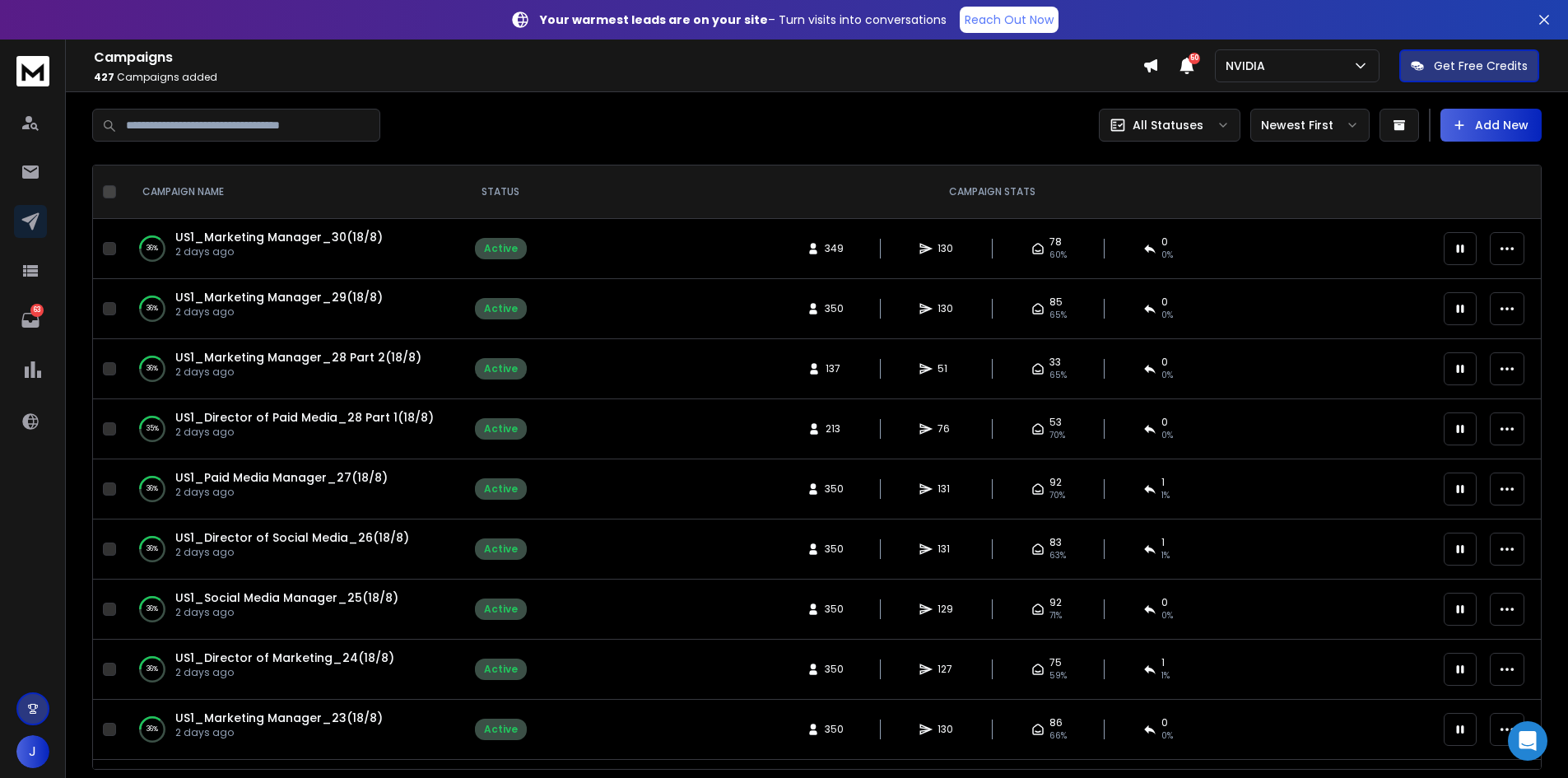
click at [537, 119] on div at bounding box center [455, 125] width 726 height 32
click at [683, 135] on div at bounding box center [455, 125] width 726 height 32
drag, startPoint x: 0, startPoint y: 0, endPoint x: 33, endPoint y: 313, distance: 314.7
click at [33, 313] on p "71" at bounding box center [36, 310] width 13 height 13
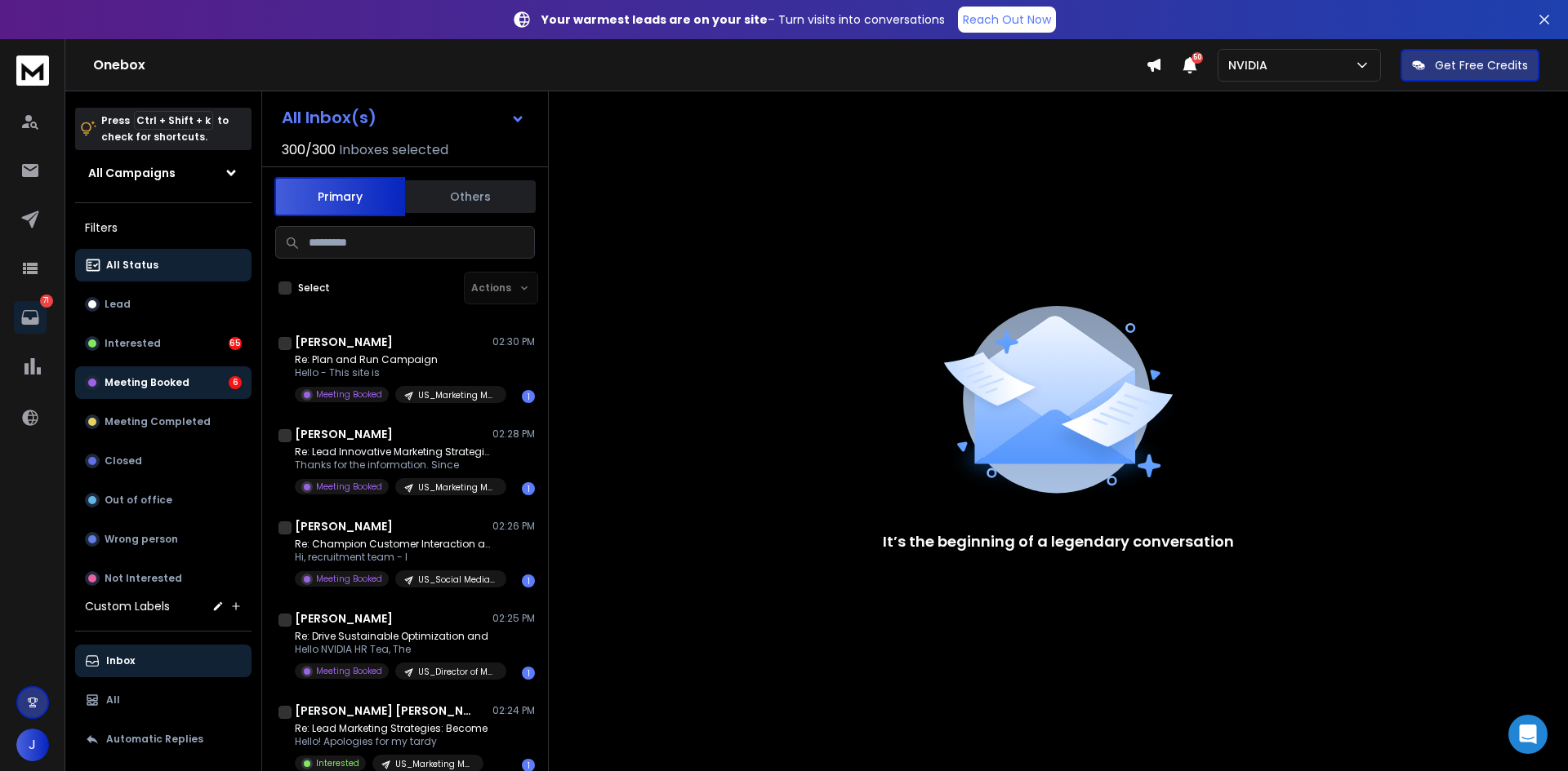
click at [170, 371] on button "Meeting Booked 6" at bounding box center [163, 382] width 176 height 32
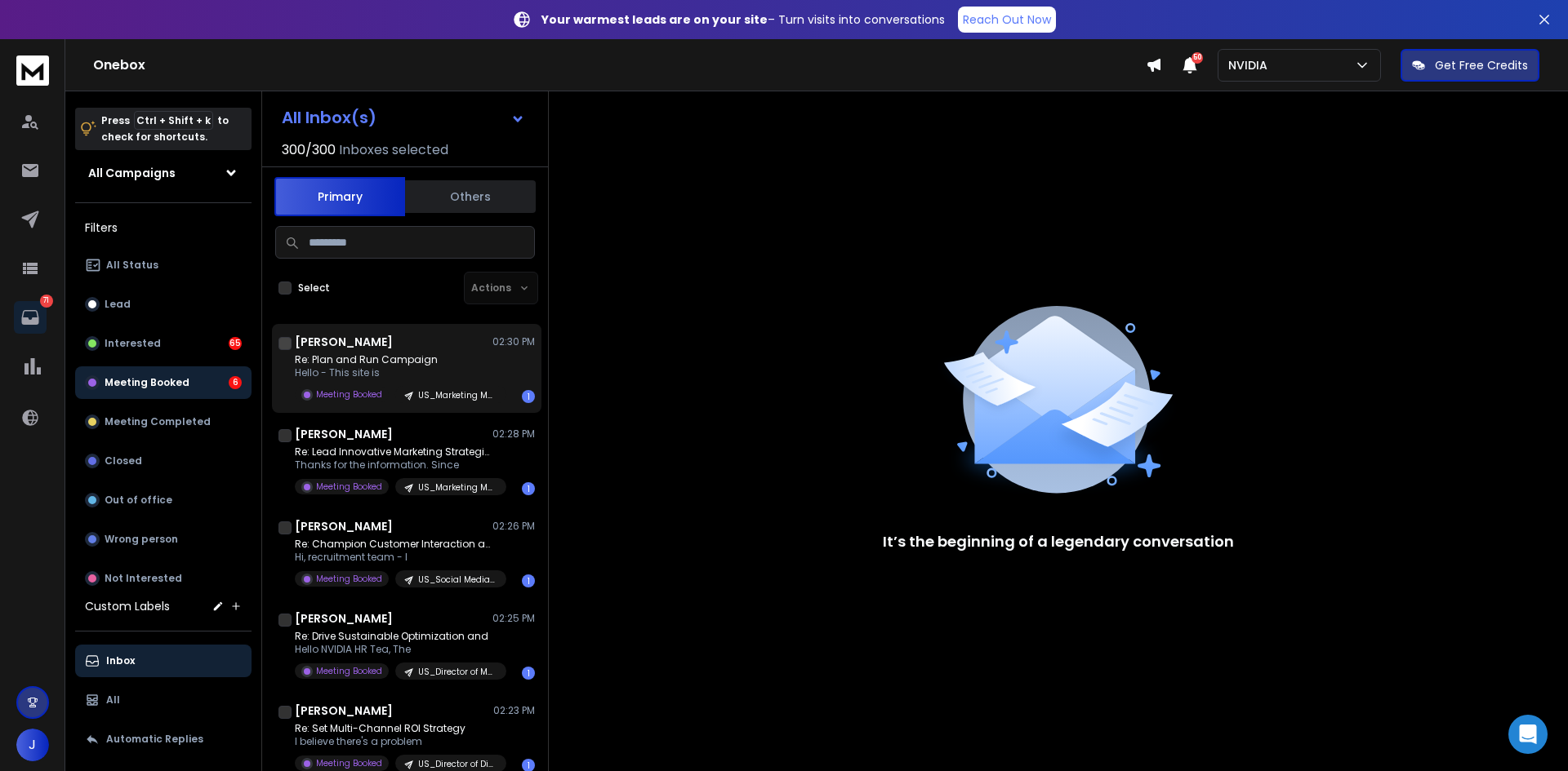
drag, startPoint x: 535, startPoint y: 335, endPoint x: 522, endPoint y: 335, distance: 13.0
click at [528, 335] on div "[PERSON_NAME] 02:30 PM Re: Plan and Run Campaign Hello - This site is Meeting B…" at bounding box center [405, 605] width 286 height 570
click at [503, 345] on p "02:30 PM" at bounding box center [514, 341] width 43 height 13
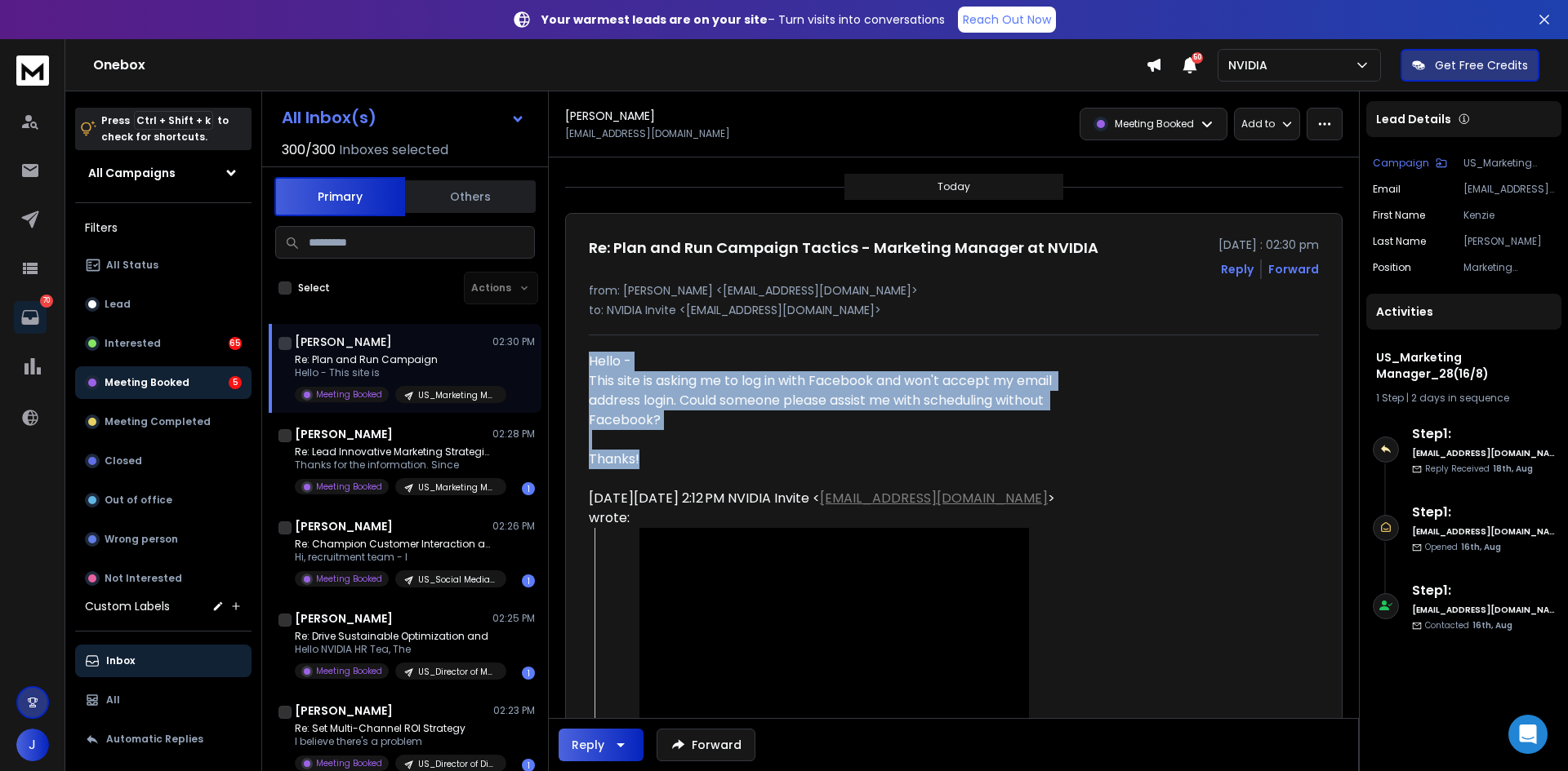
drag, startPoint x: 685, startPoint y: 459, endPoint x: 580, endPoint y: 358, distance: 145.7
copy div "Hello - This site is asking me to log in with Facebook and won't accept my emai…"
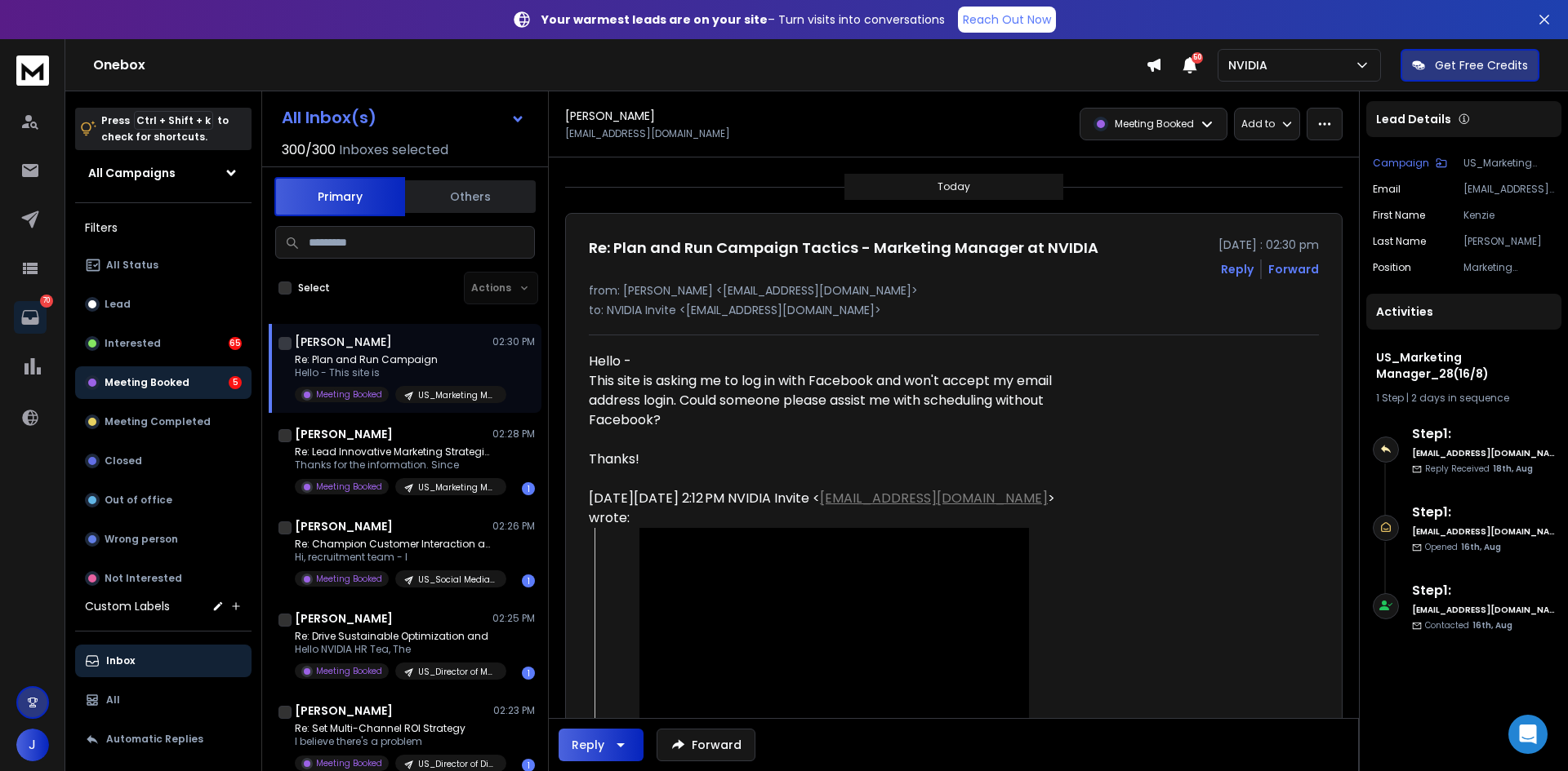
click at [958, 313] on p "to: NVIDIA Invite <[EMAIL_ADDRESS][DOMAIN_NAME]>" at bounding box center [954, 310] width 730 height 17
drag, startPoint x: 960, startPoint y: 313, endPoint x: 685, endPoint y: 308, distance: 275.0
click at [685, 308] on p "to: NVIDIA Invite <[EMAIL_ADDRESS][DOMAIN_NAME]>" at bounding box center [954, 310] width 730 height 17
copy p "[EMAIL_ADDRESS][DOMAIN_NAME]"
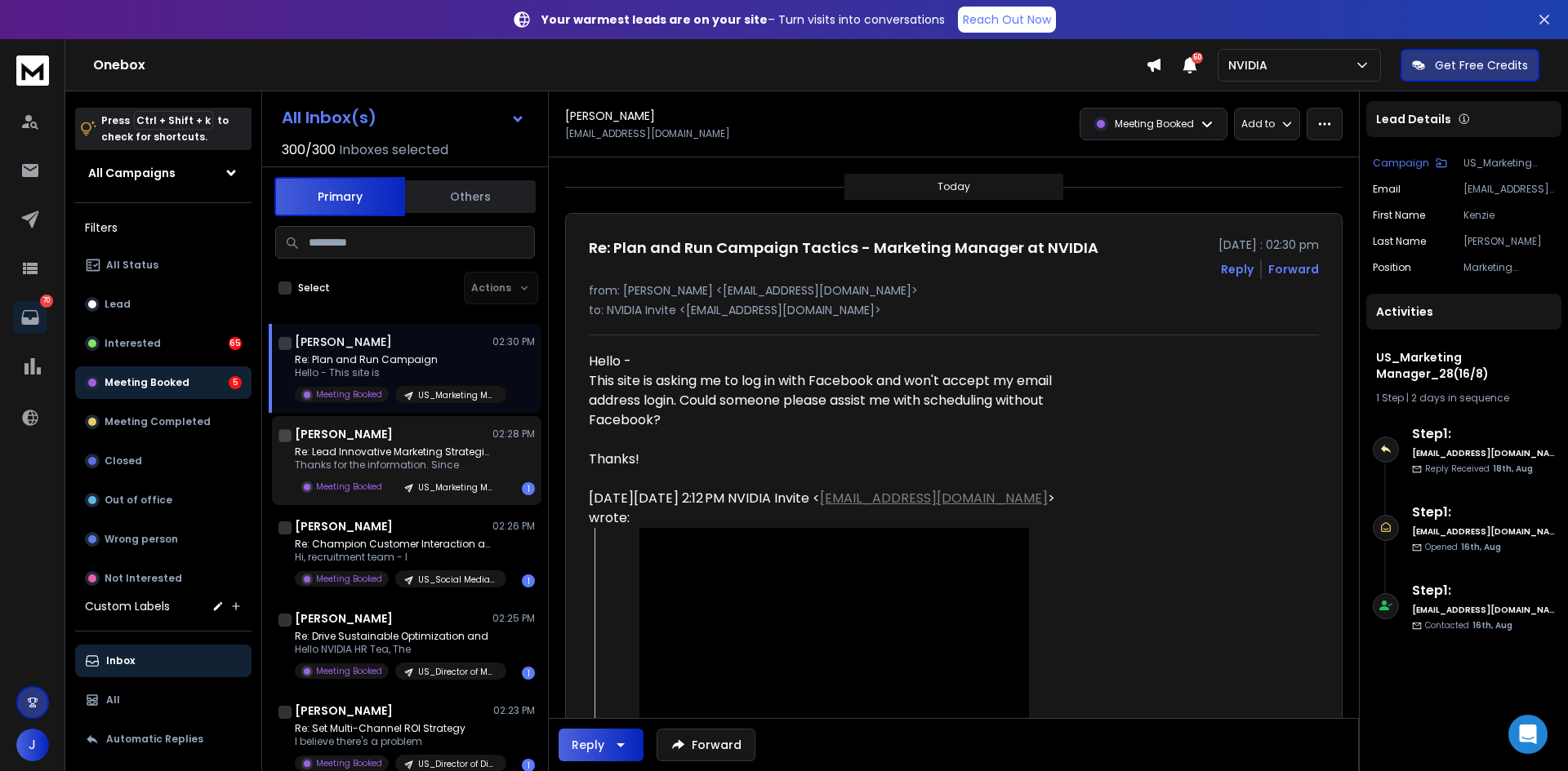
click at [442, 445] on p "Re: Lead Innovative Marketing Strategies" at bounding box center [392, 451] width 196 height 13
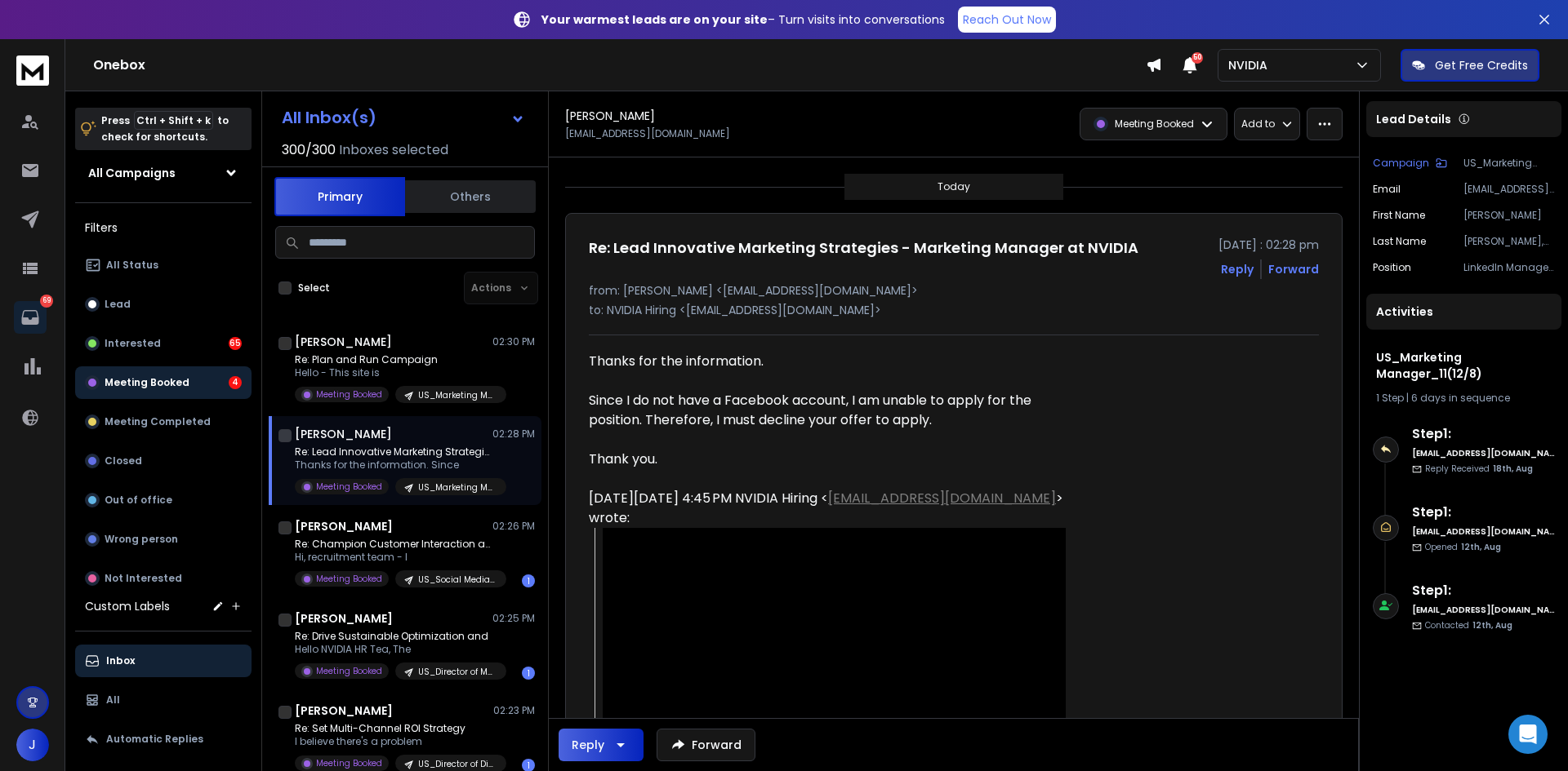
copy div "T"
drag, startPoint x: 691, startPoint y: 477, endPoint x: 585, endPoint y: 358, distance: 159.4
click at [818, 407] on div "Since I do not have a Facebook account, I am unable to apply for the position. …" at bounding box center [827, 410] width 477 height 39
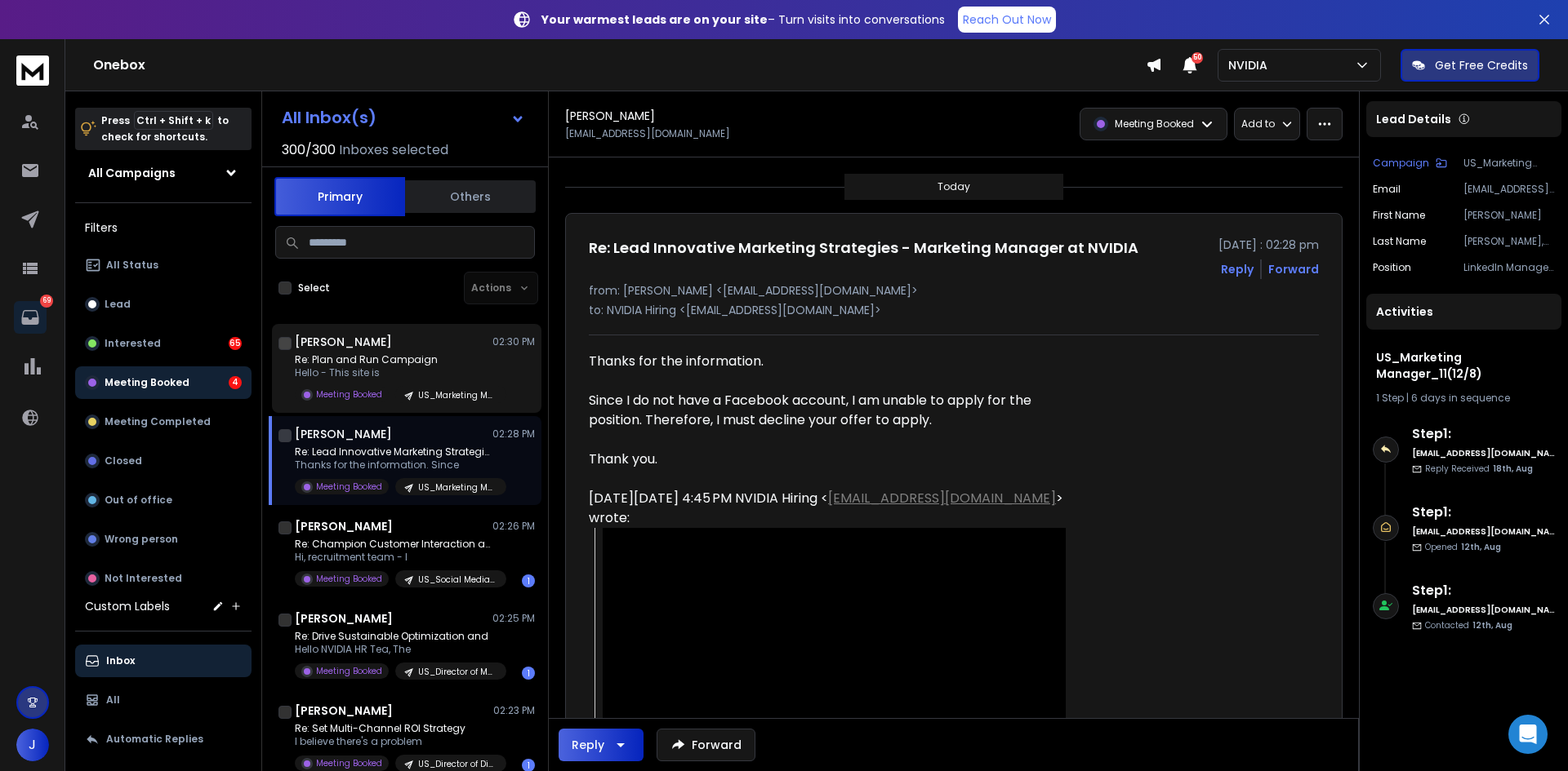
scroll to position [163, 0]
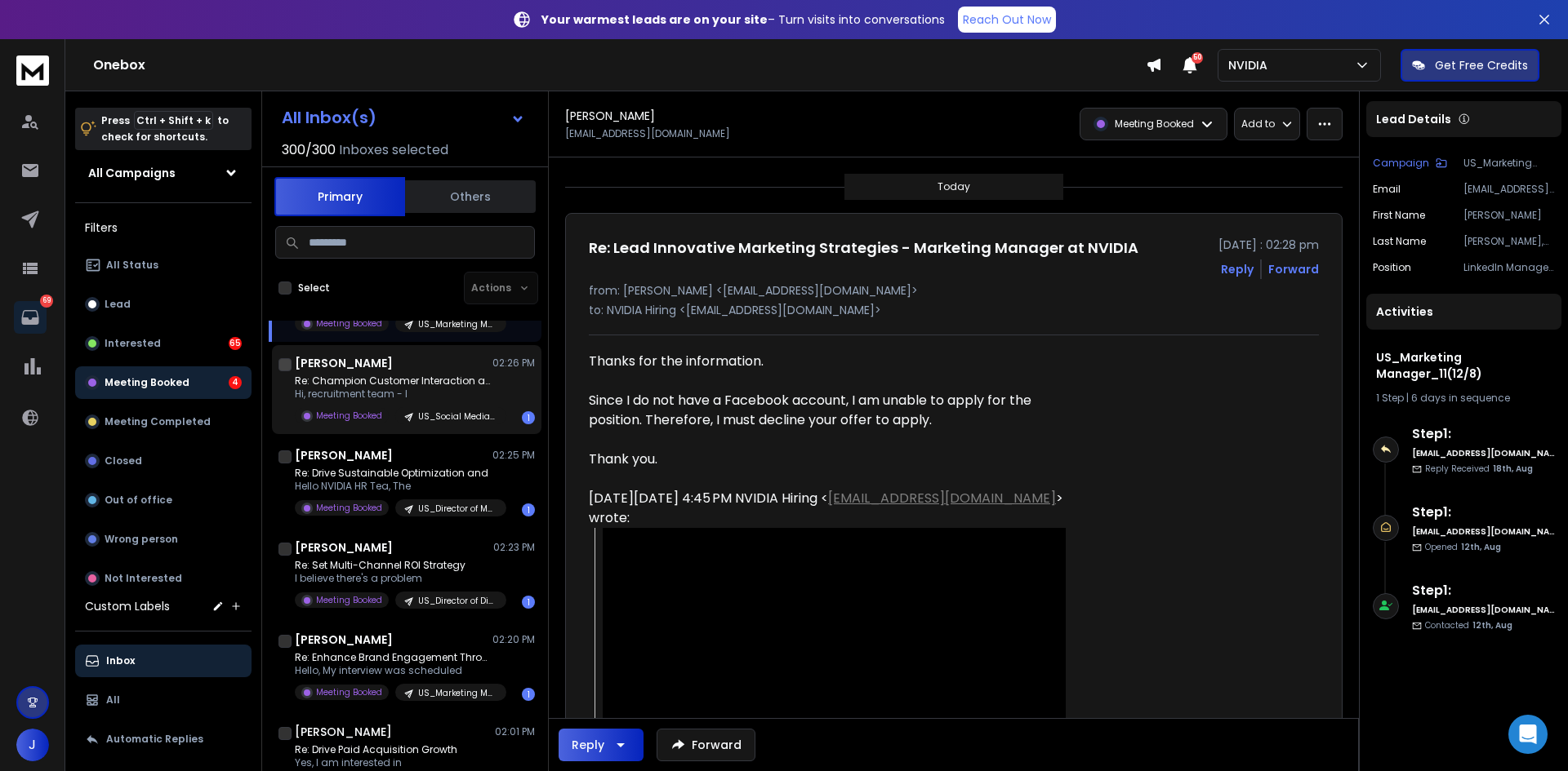
click at [395, 389] on p "Hi, recruitment team - I" at bounding box center [392, 394] width 196 height 13
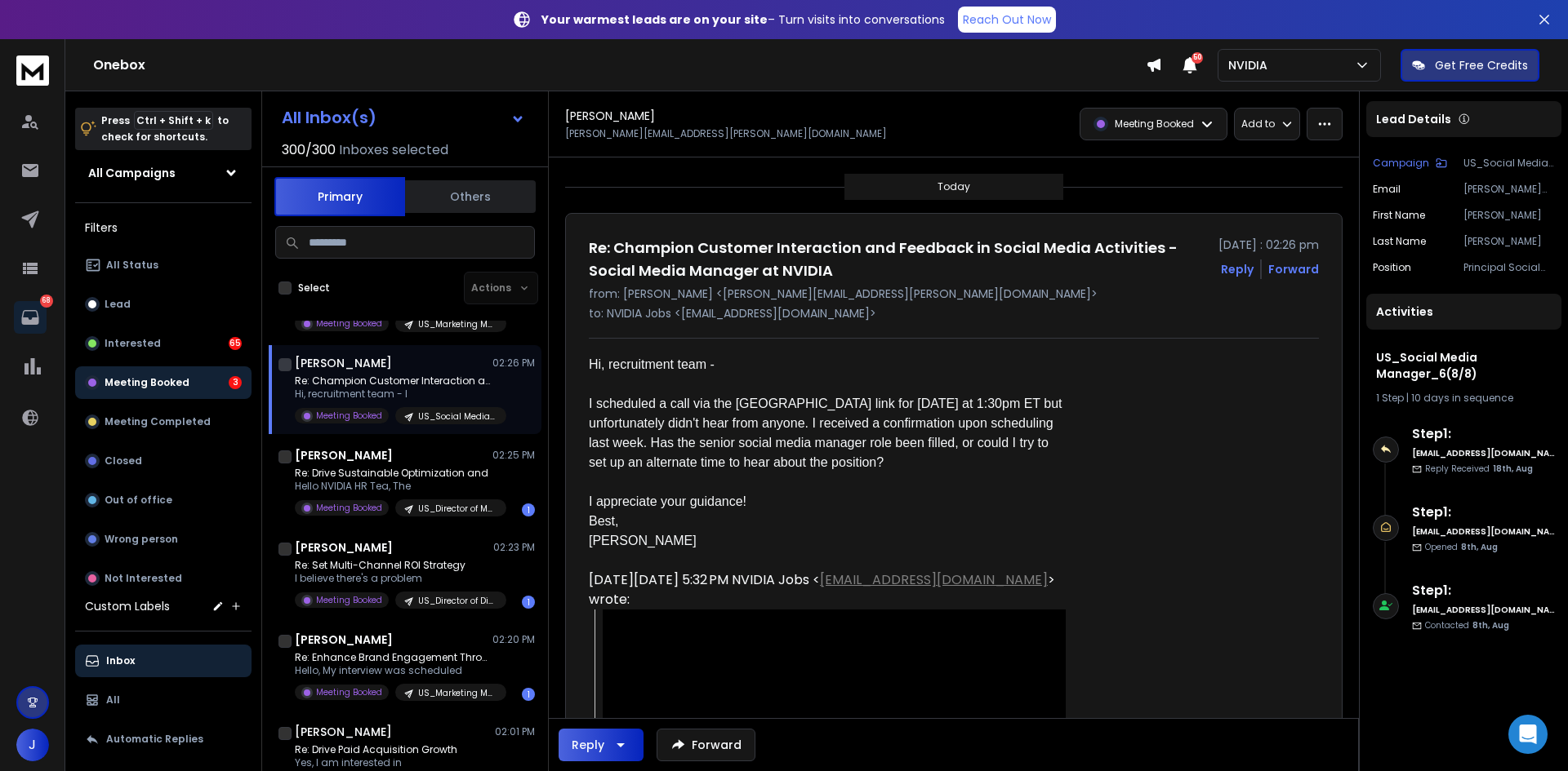
drag, startPoint x: 668, startPoint y: 548, endPoint x: 580, endPoint y: 365, distance: 203.1
copy div
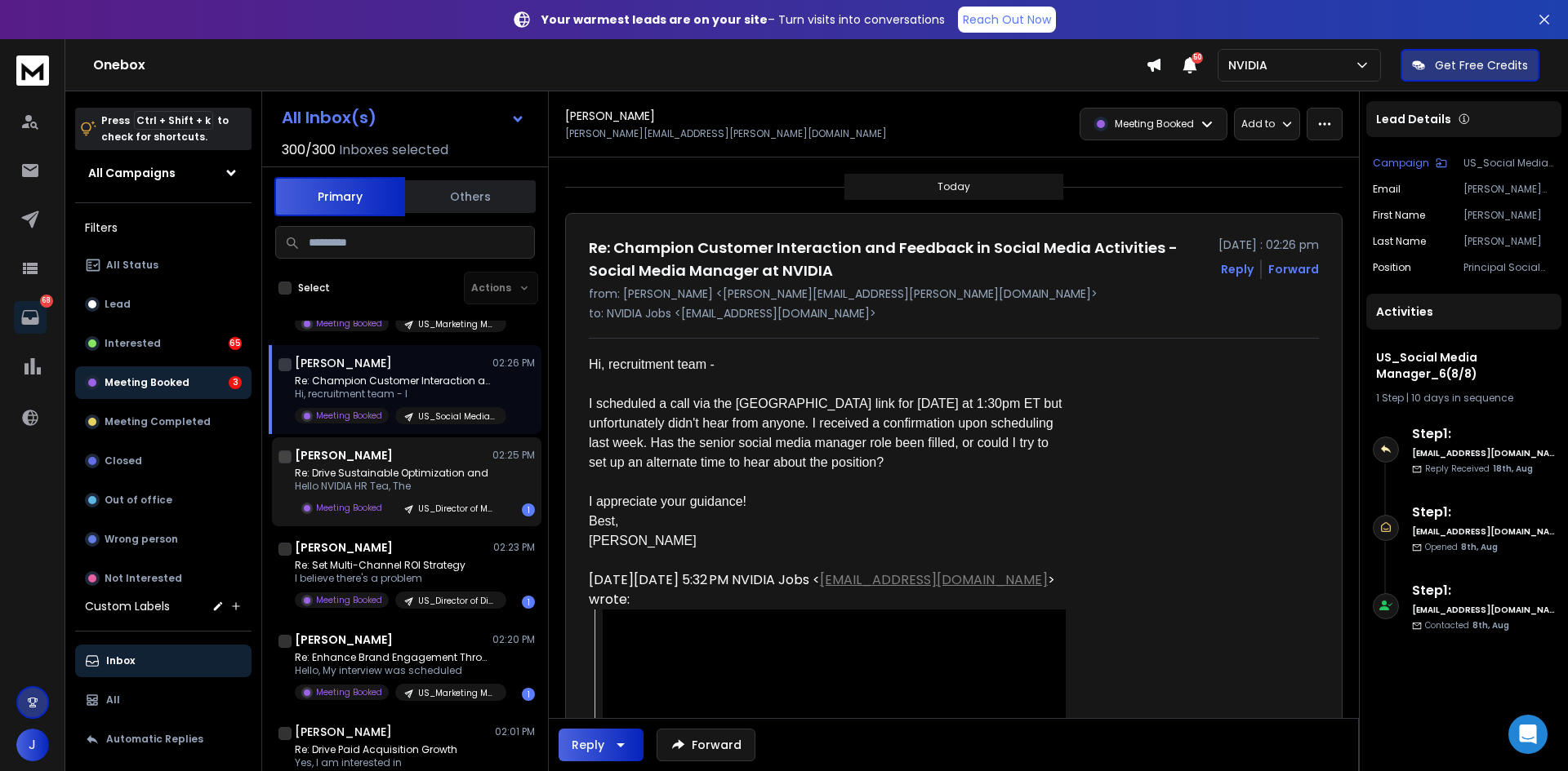
click at [453, 491] on p "Hello NVIDIA HR Tea, The" at bounding box center [392, 485] width 196 height 13
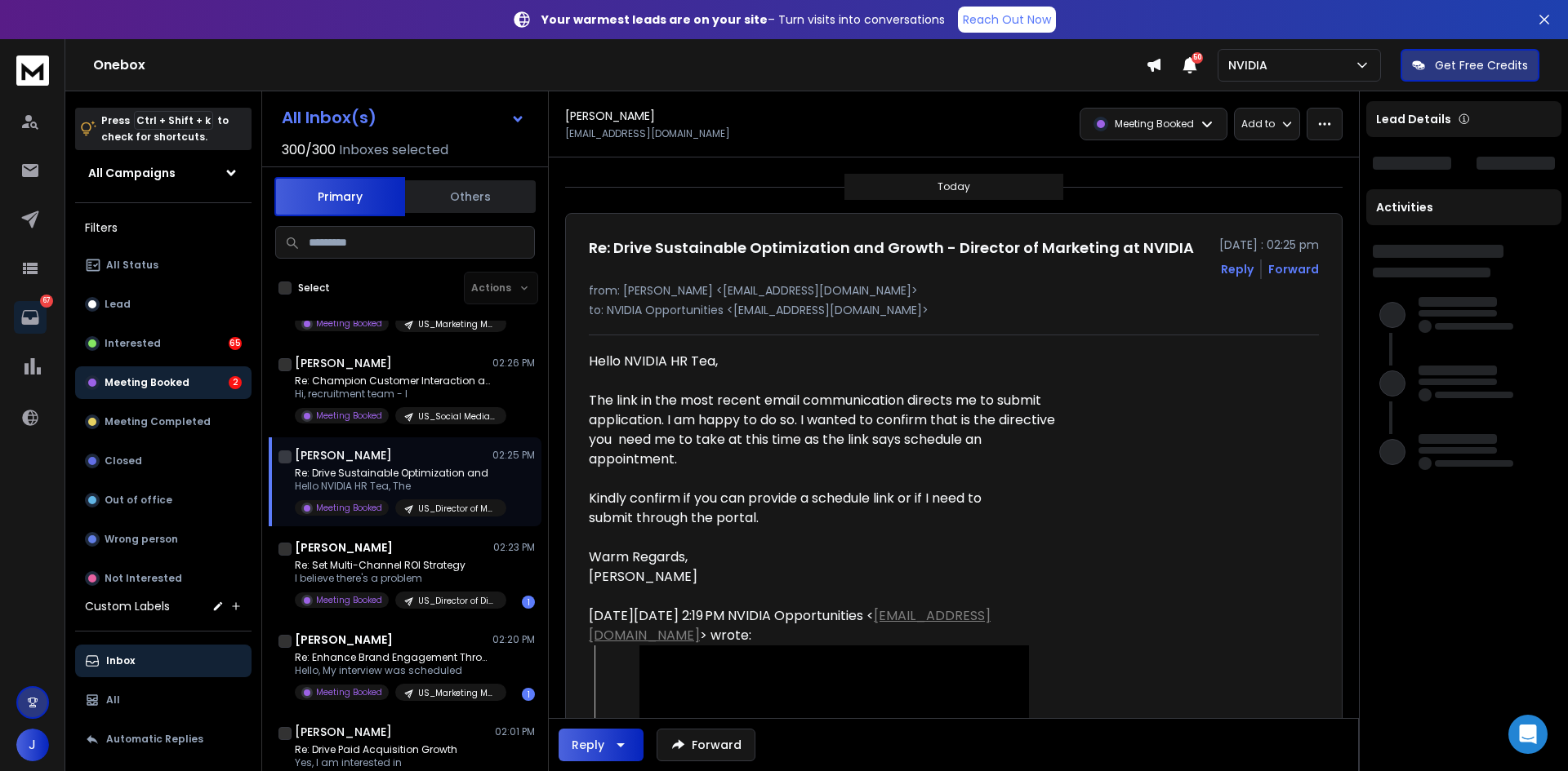
drag, startPoint x: 780, startPoint y: 444, endPoint x: 751, endPoint y: 475, distance: 42.4
click at [778, 444] on div "The link in the most recent email communication directs me to submit applicatio…" at bounding box center [827, 430] width 477 height 78
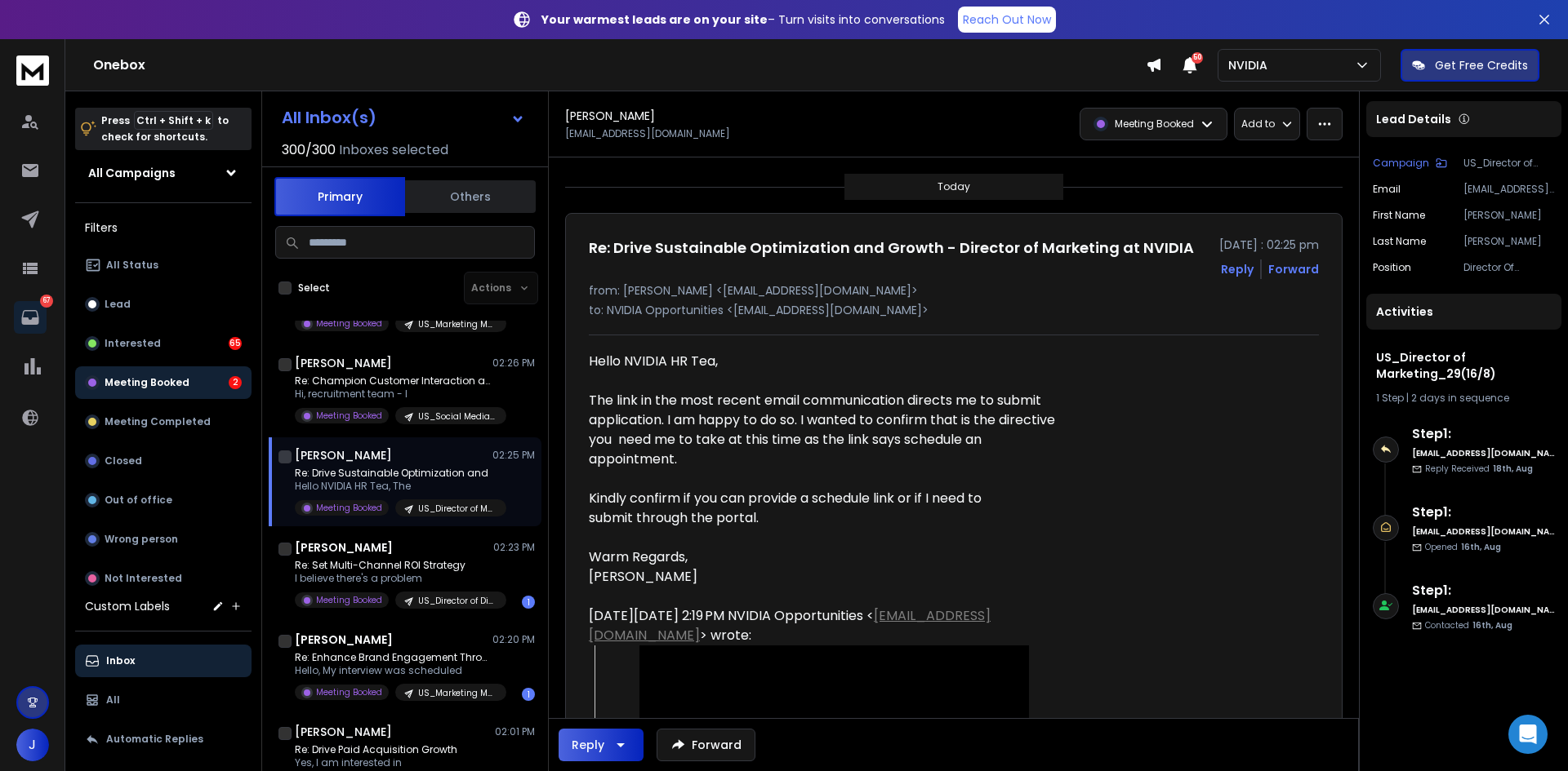
drag, startPoint x: 691, startPoint y: 586, endPoint x: 580, endPoint y: 362, distance: 250.0
copy div "Hello NVIDIA HR Tea, The link in the most recent email communication directs me…"
drag, startPoint x: 1215, startPoint y: 425, endPoint x: 1189, endPoint y: 412, distance: 29.1
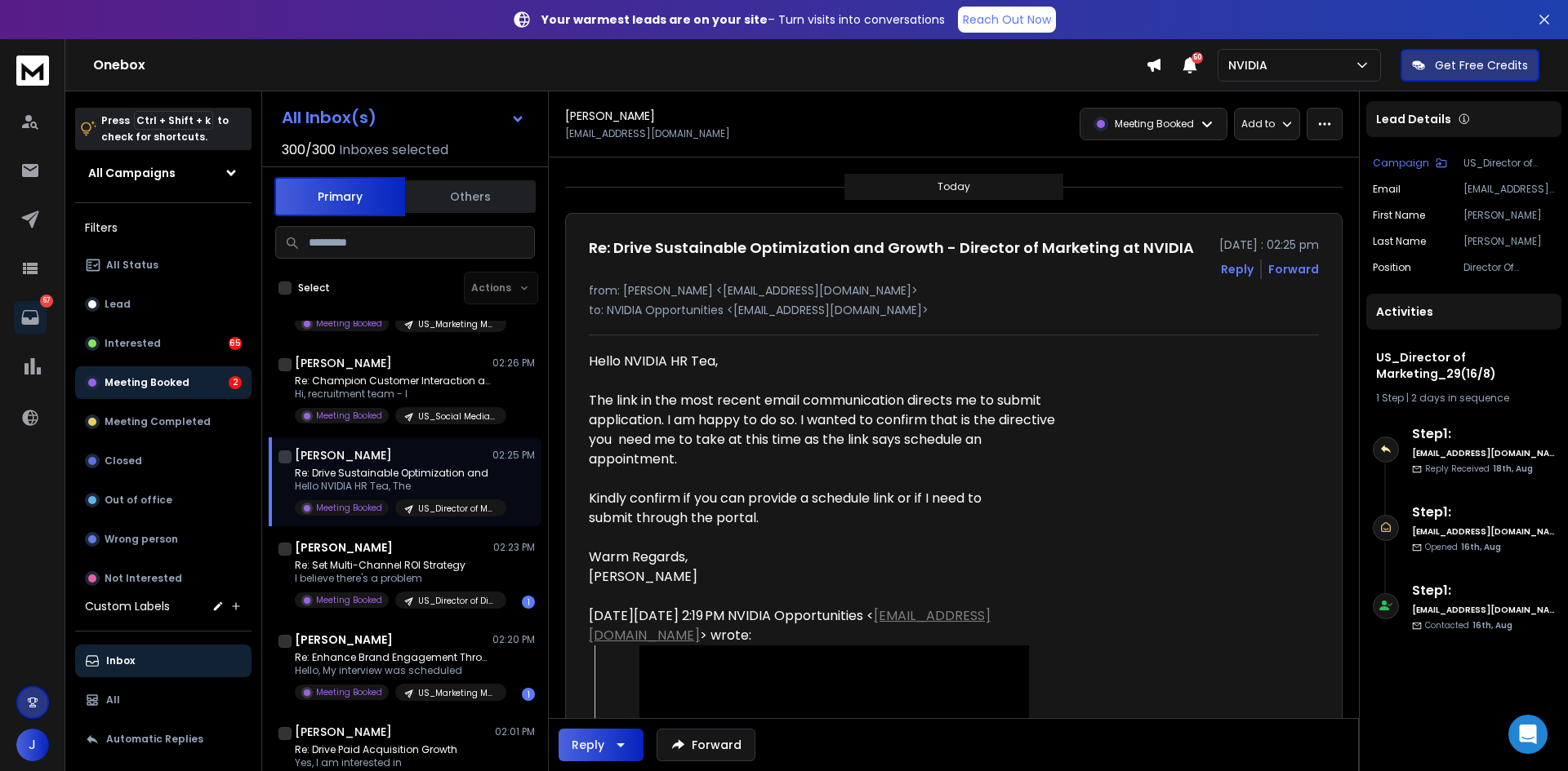
drag, startPoint x: 1033, startPoint y: 309, endPoint x: 736, endPoint y: 314, distance: 297.0
click at [736, 314] on p "to: NVIDIA Opportunities <[EMAIL_ADDRESS][DOMAIN_NAME]>" at bounding box center [954, 310] width 730 height 17
copy p "[EMAIL_ADDRESS][DOMAIN_NAME]>"
drag, startPoint x: 1030, startPoint y: 316, endPoint x: 731, endPoint y: 317, distance: 299.0
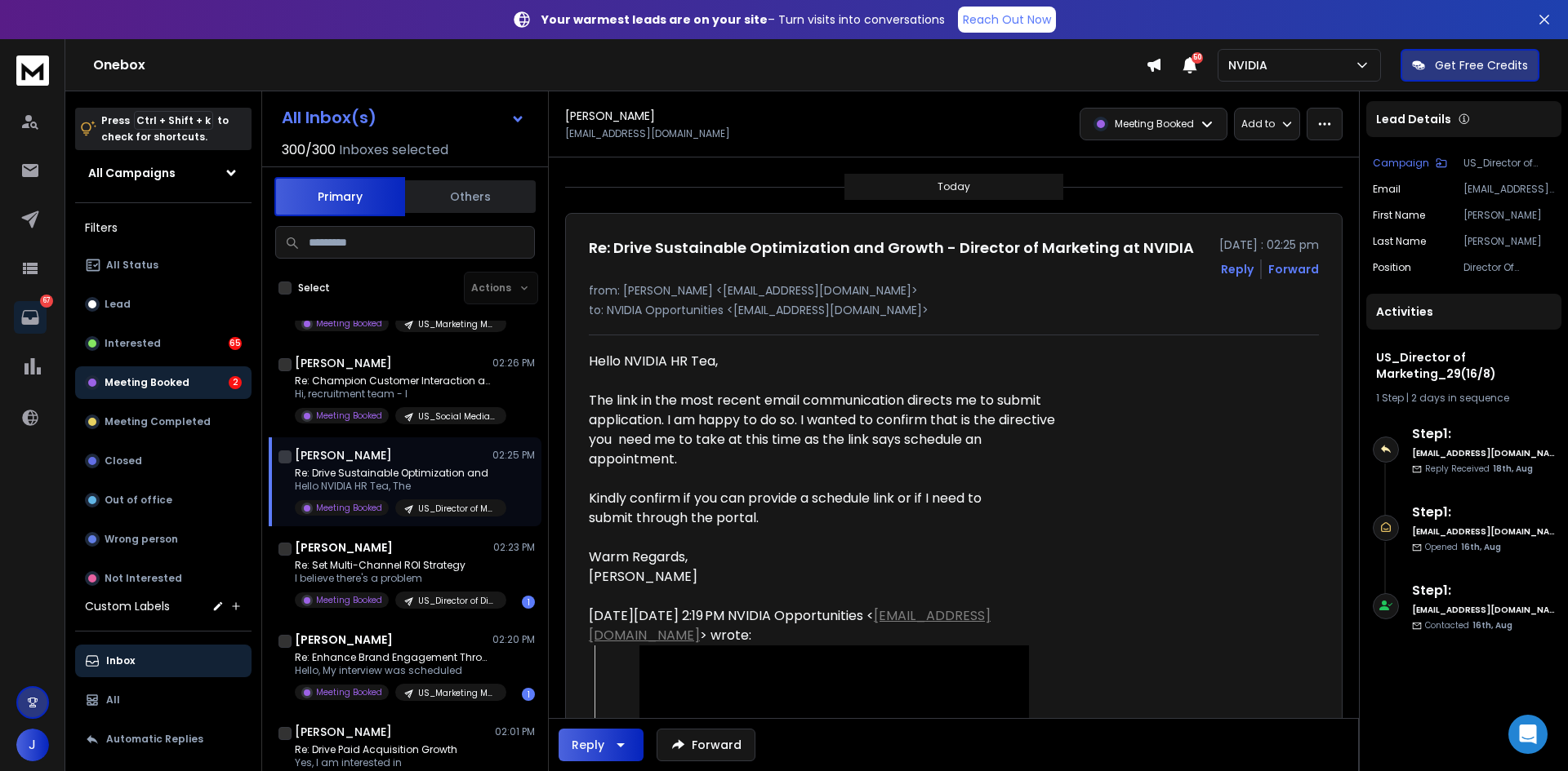
click at [731, 317] on p "to: NVIDIA Opportunities <[EMAIL_ADDRESS][DOMAIN_NAME]>" at bounding box center [954, 310] width 730 height 17
copy p "[EMAIL_ADDRESS][DOMAIN_NAME]"
drag, startPoint x: 475, startPoint y: 583, endPoint x: 451, endPoint y: 458, distance: 127.3
click at [476, 583] on p "I believe there's a problem" at bounding box center [392, 578] width 196 height 13
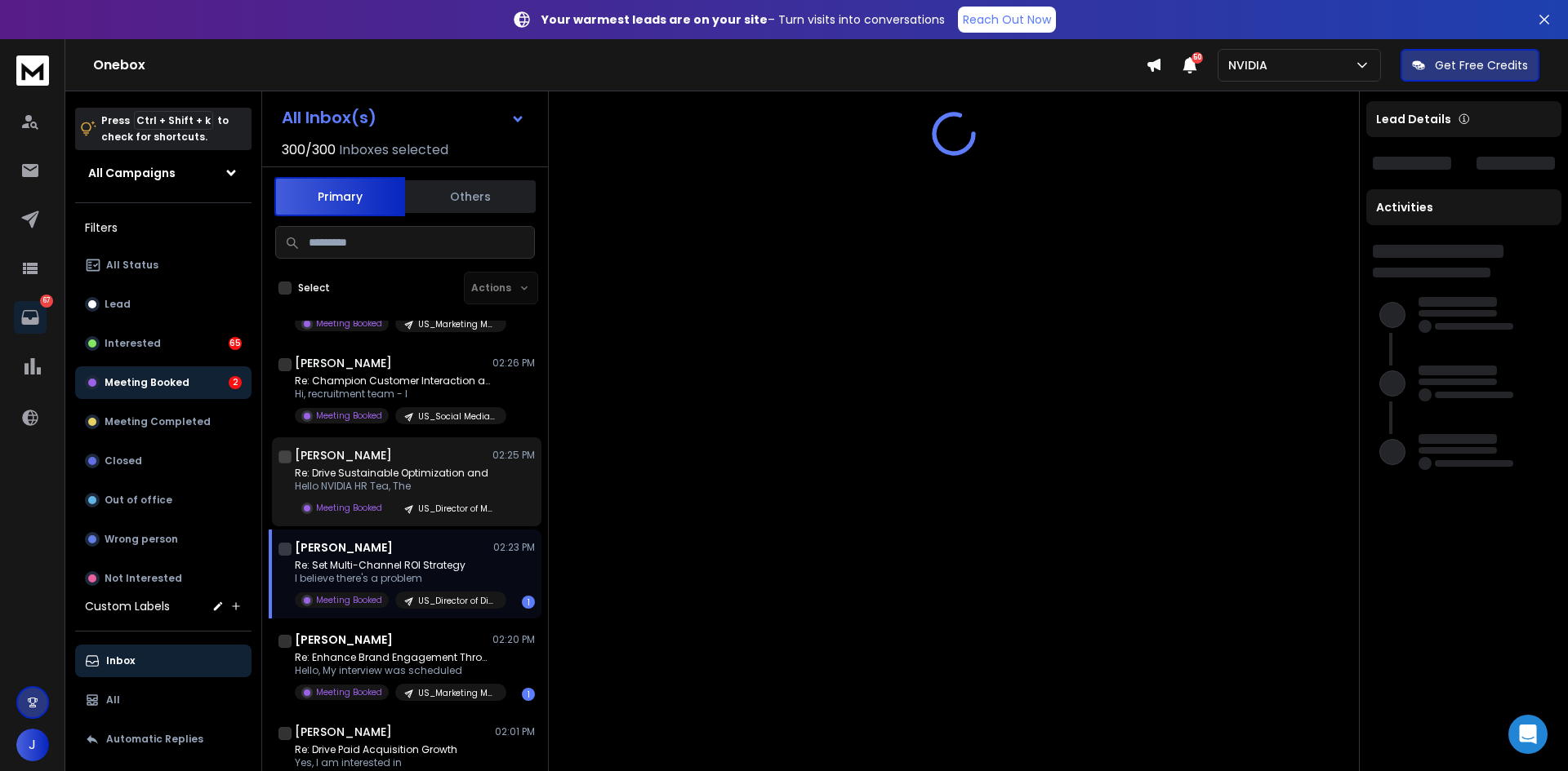
scroll to position [327, 0]
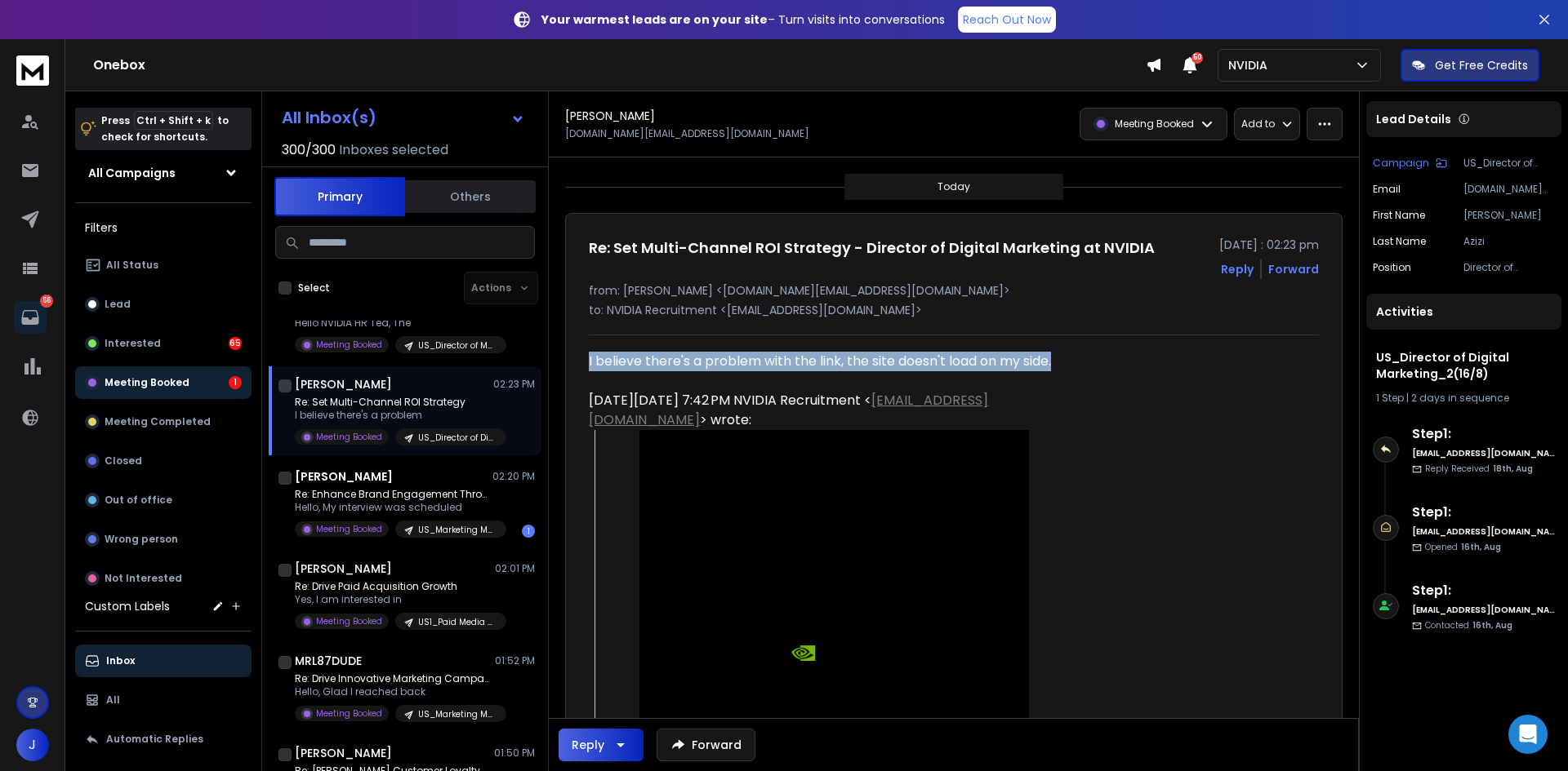
copy div "I believe there's a problem with the link, the site doesn't load on my side."
drag, startPoint x: 1039, startPoint y: 359, endPoint x: 581, endPoint y: 352, distance: 458.1
drag, startPoint x: 933, startPoint y: 413, endPoint x: 952, endPoint y: 391, distance: 29.1
click at [936, 411] on div "[DATE][DATE] 7:42 PM NVIDIA Recruitment < [EMAIL_ADDRESS][DOMAIN_NAME] > wrote:" at bounding box center [827, 410] width 477 height 39
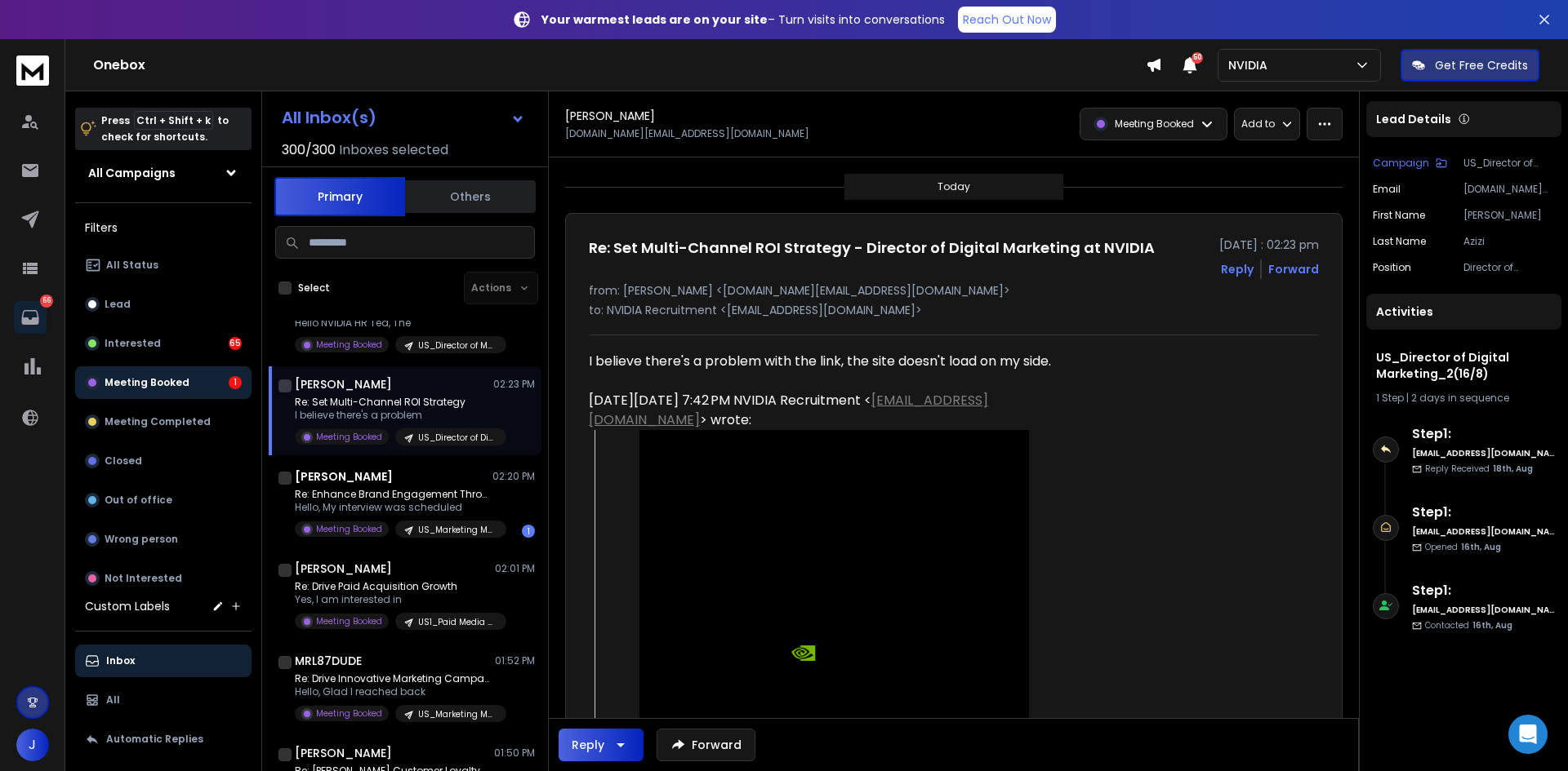
copy p "[EMAIL_ADDRESS][DOMAIN_NAME]"
drag, startPoint x: 966, startPoint y: 313, endPoint x: 725, endPoint y: 312, distance: 241.0
click at [725, 312] on p "to: NVIDIA Recruitment <[EMAIL_ADDRESS][DOMAIN_NAME]>" at bounding box center [954, 310] width 730 height 17
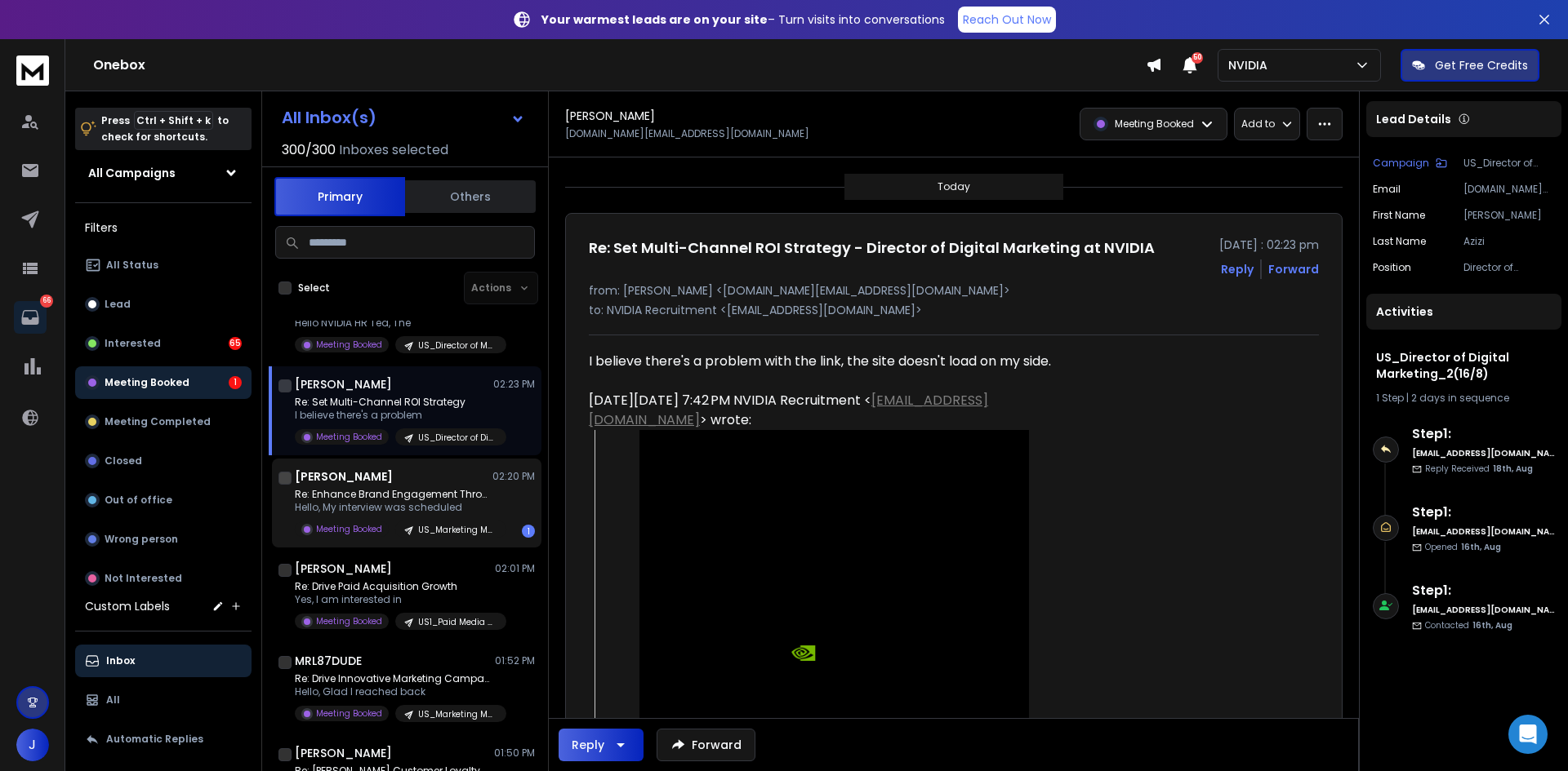
click at [412, 537] on div "Meeting Booked US_Marketing Manager_19(10/8)" at bounding box center [400, 529] width 212 height 18
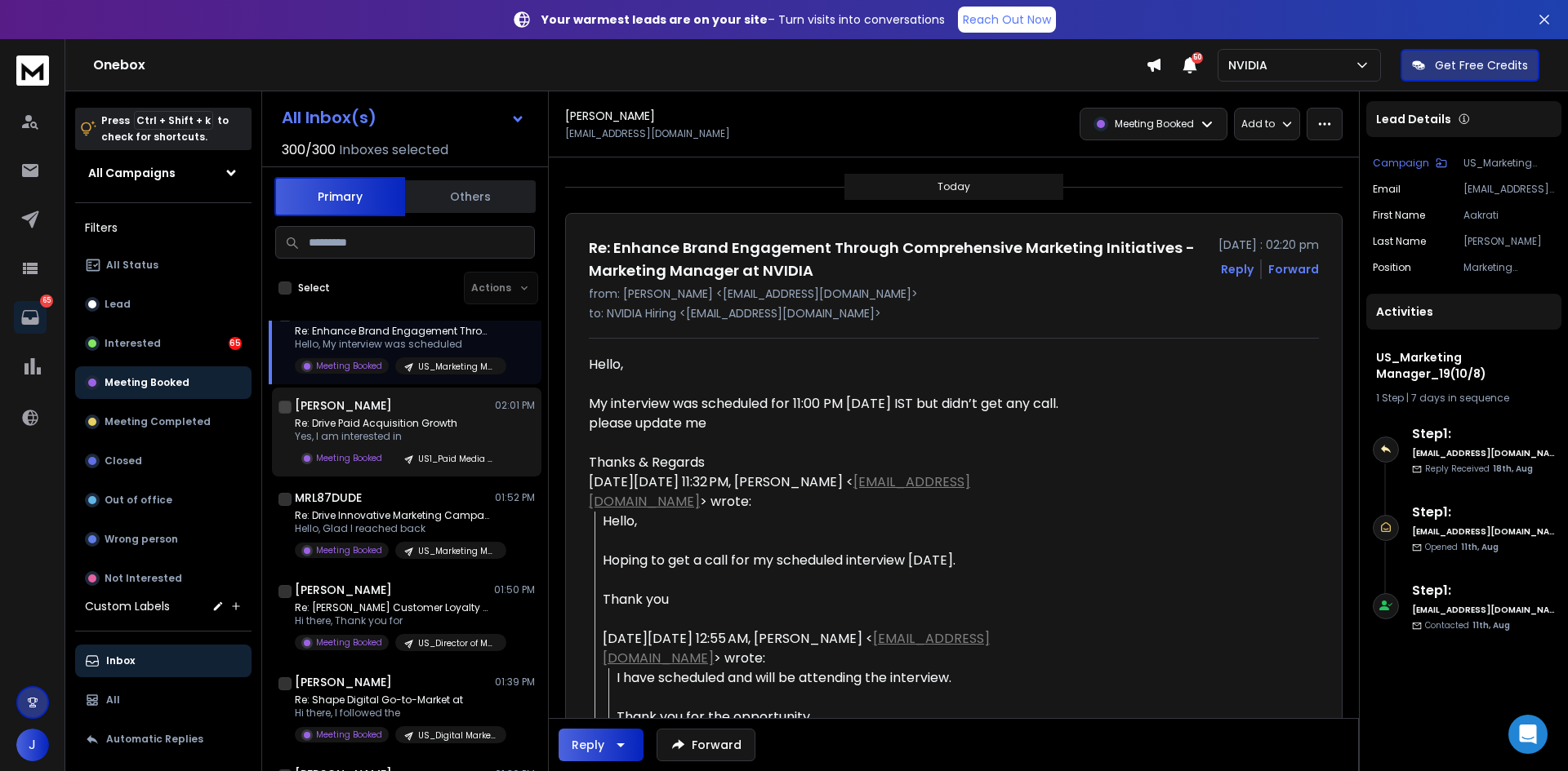
scroll to position [653, 0]
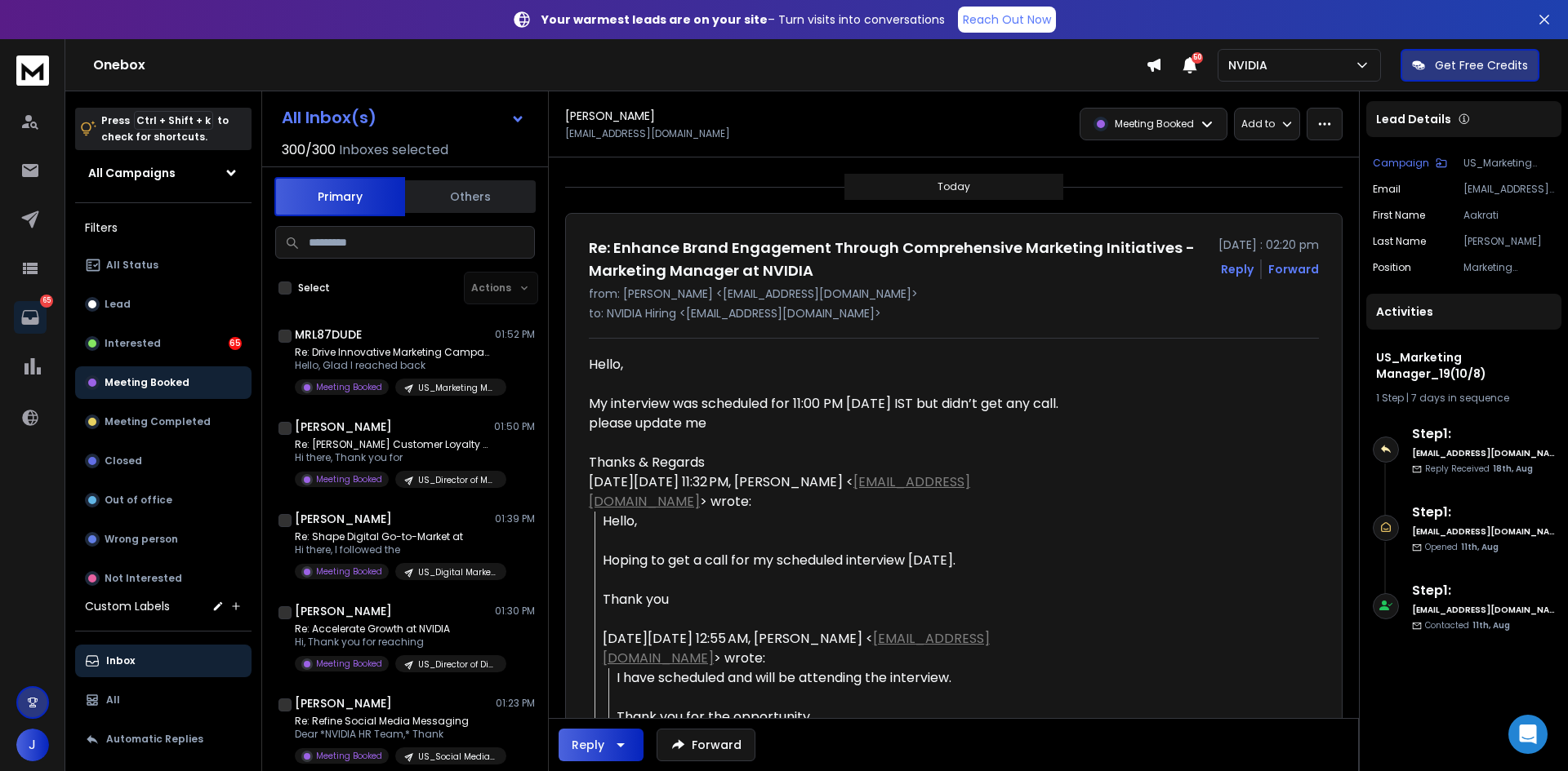
click at [850, 393] on div at bounding box center [827, 384] width 477 height 19
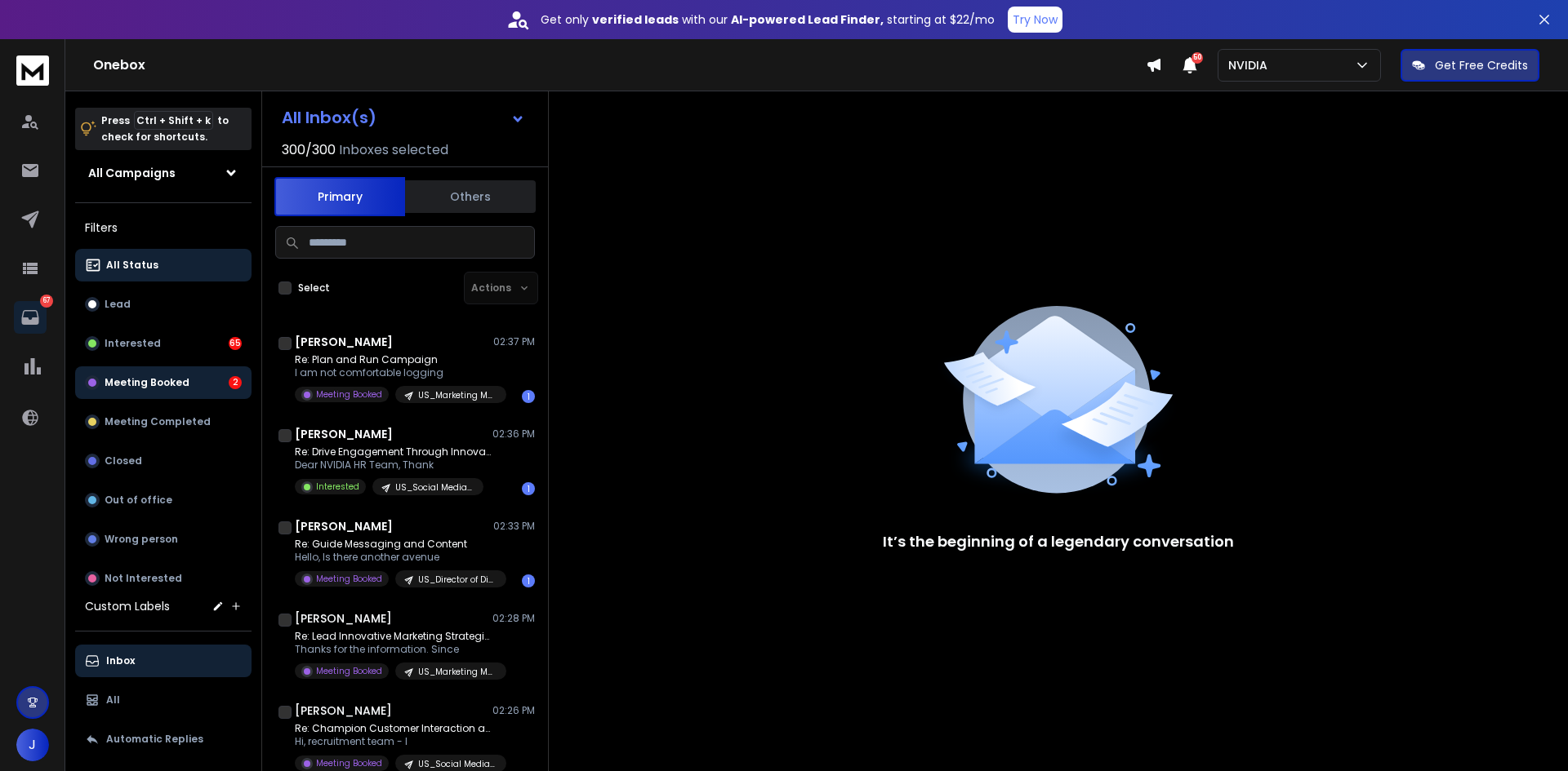
click at [152, 382] on p "Meeting Booked" at bounding box center [146, 382] width 85 height 13
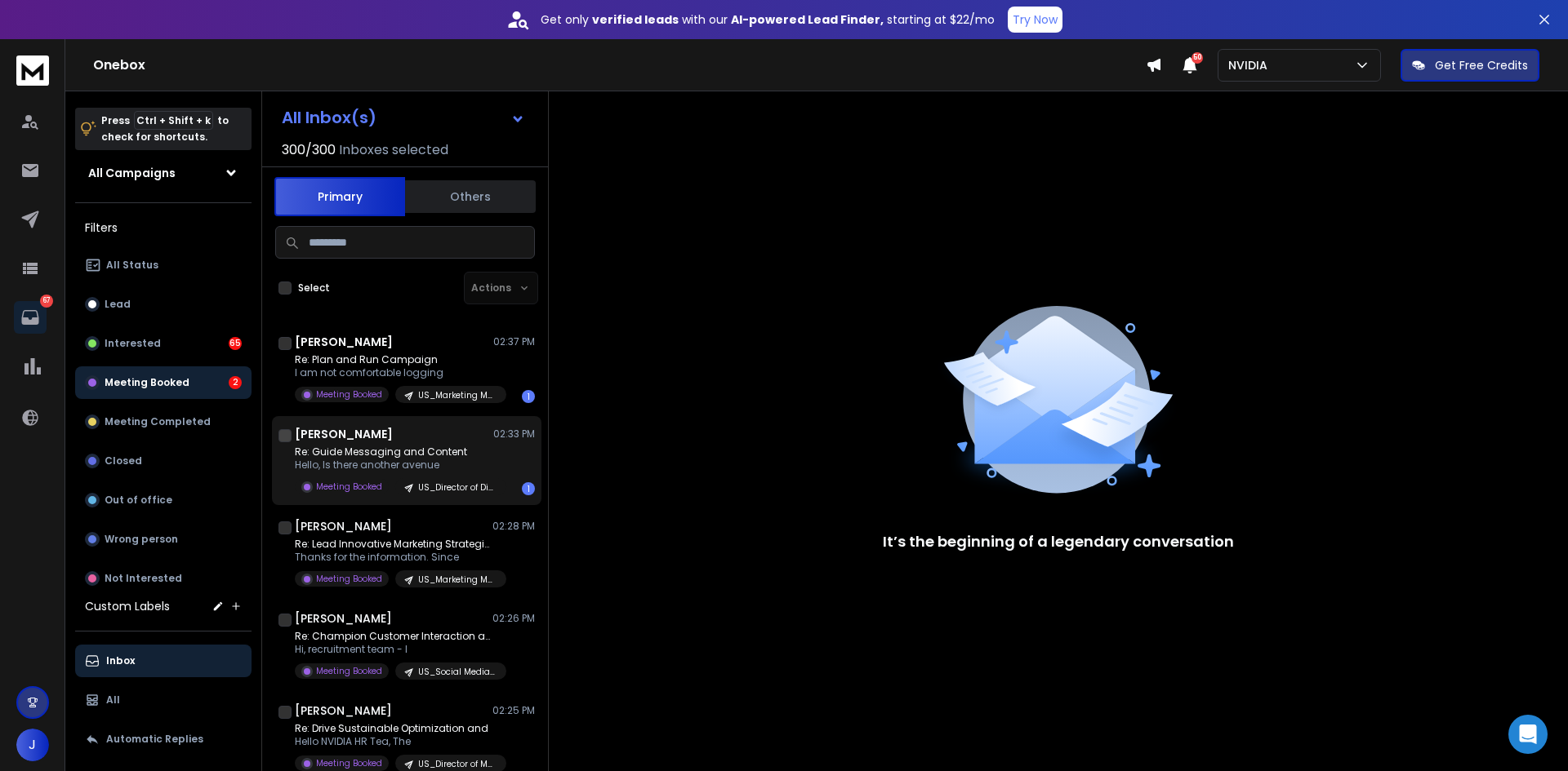
click at [428, 459] on p "Re: Guide Messaging and Content" at bounding box center [392, 451] width 196 height 13
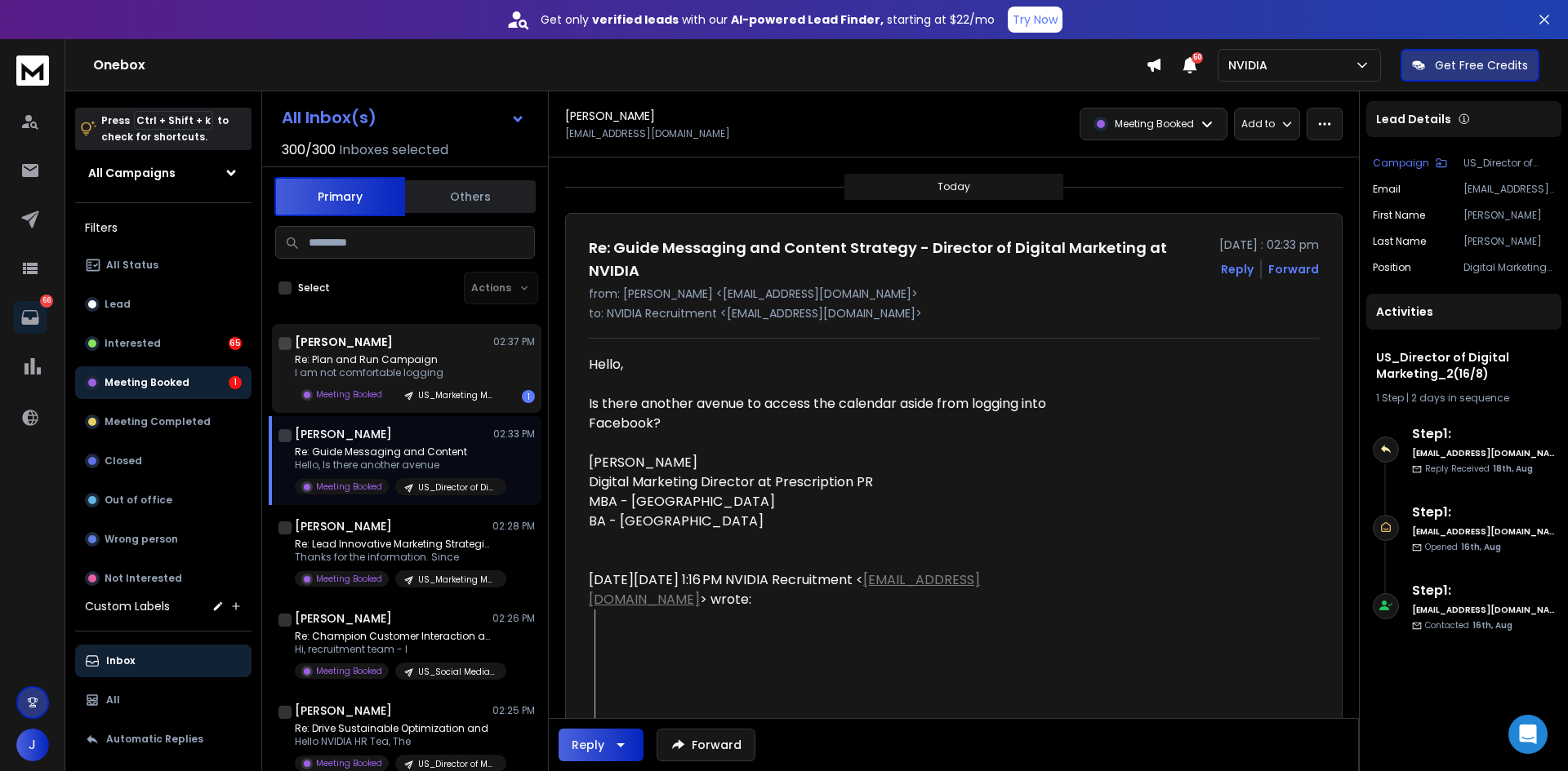
click at [485, 369] on p "I am not comfortable logging" at bounding box center [392, 372] width 196 height 13
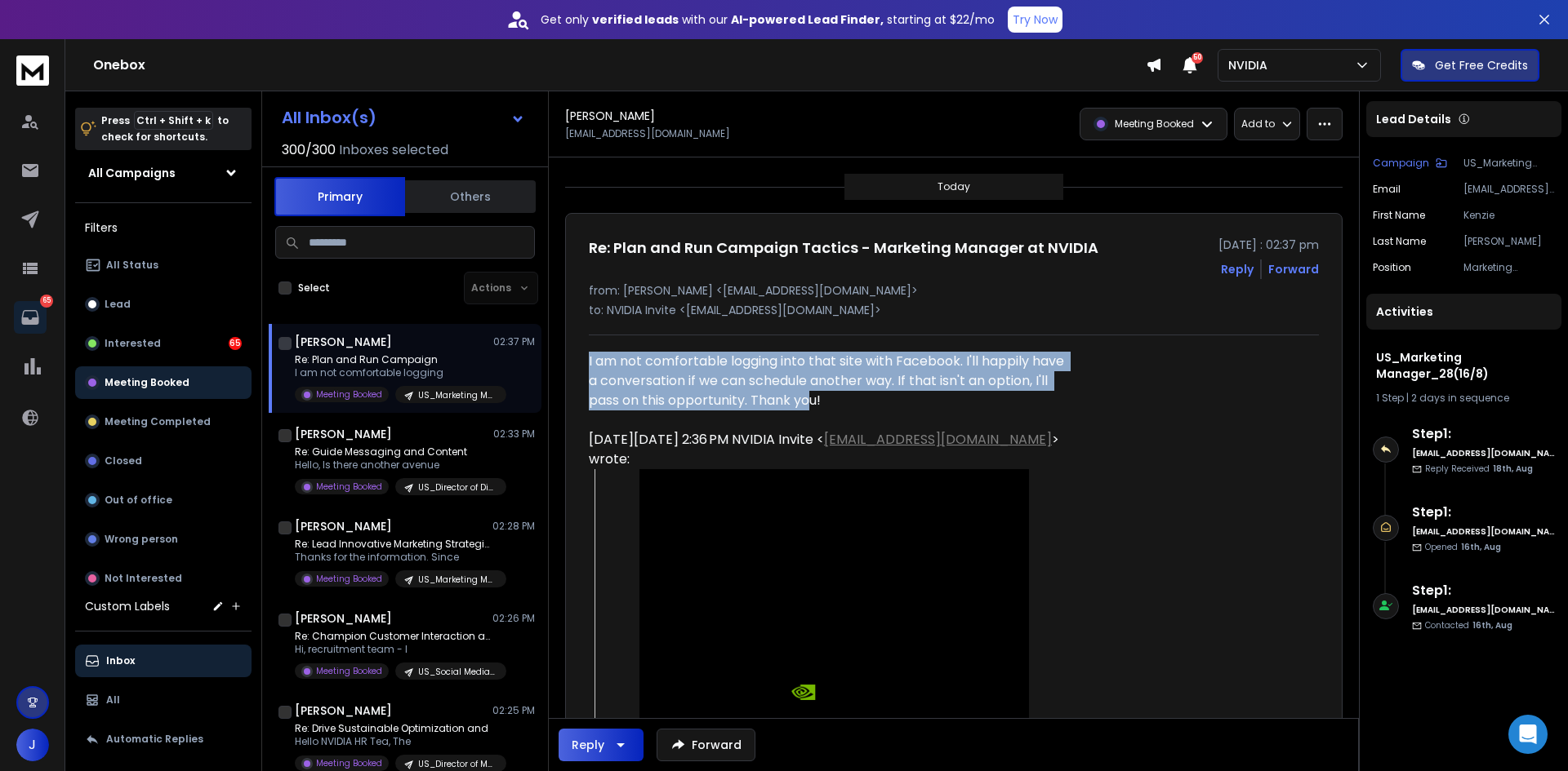
copy div "I am not comfortable logging into that site with Facebook. I'll happily have a …"
drag, startPoint x: 767, startPoint y: 389, endPoint x: 581, endPoint y: 351, distance: 189.8
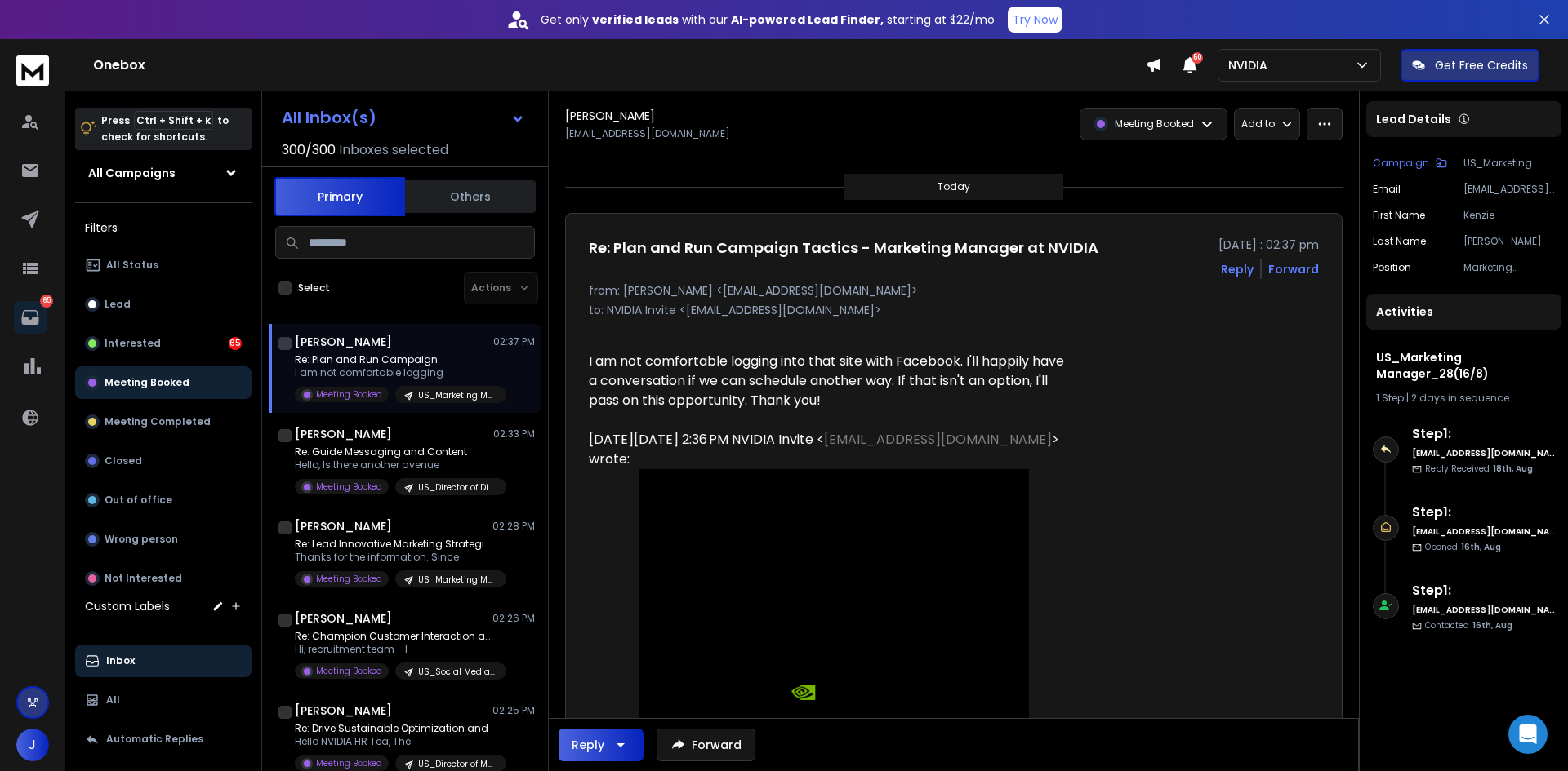
click at [934, 406] on div "I am not comfortable logging into that site with Facebook. I'll happily have a …" at bounding box center [827, 381] width 477 height 58
drag, startPoint x: 961, startPoint y: 307, endPoint x: 686, endPoint y: 311, distance: 275.0
click at [686, 311] on p "to: NVIDIA Invite <invite@nvidiaadvancedrecruitmentinsights.com>" at bounding box center [954, 310] width 730 height 17
copy p "invite@nvidiaadvancedrecruitmentinsights.com"
click at [818, 395] on div "I am not comfortable logging into that site with Facebook. I'll happily have a …" at bounding box center [827, 381] width 477 height 58
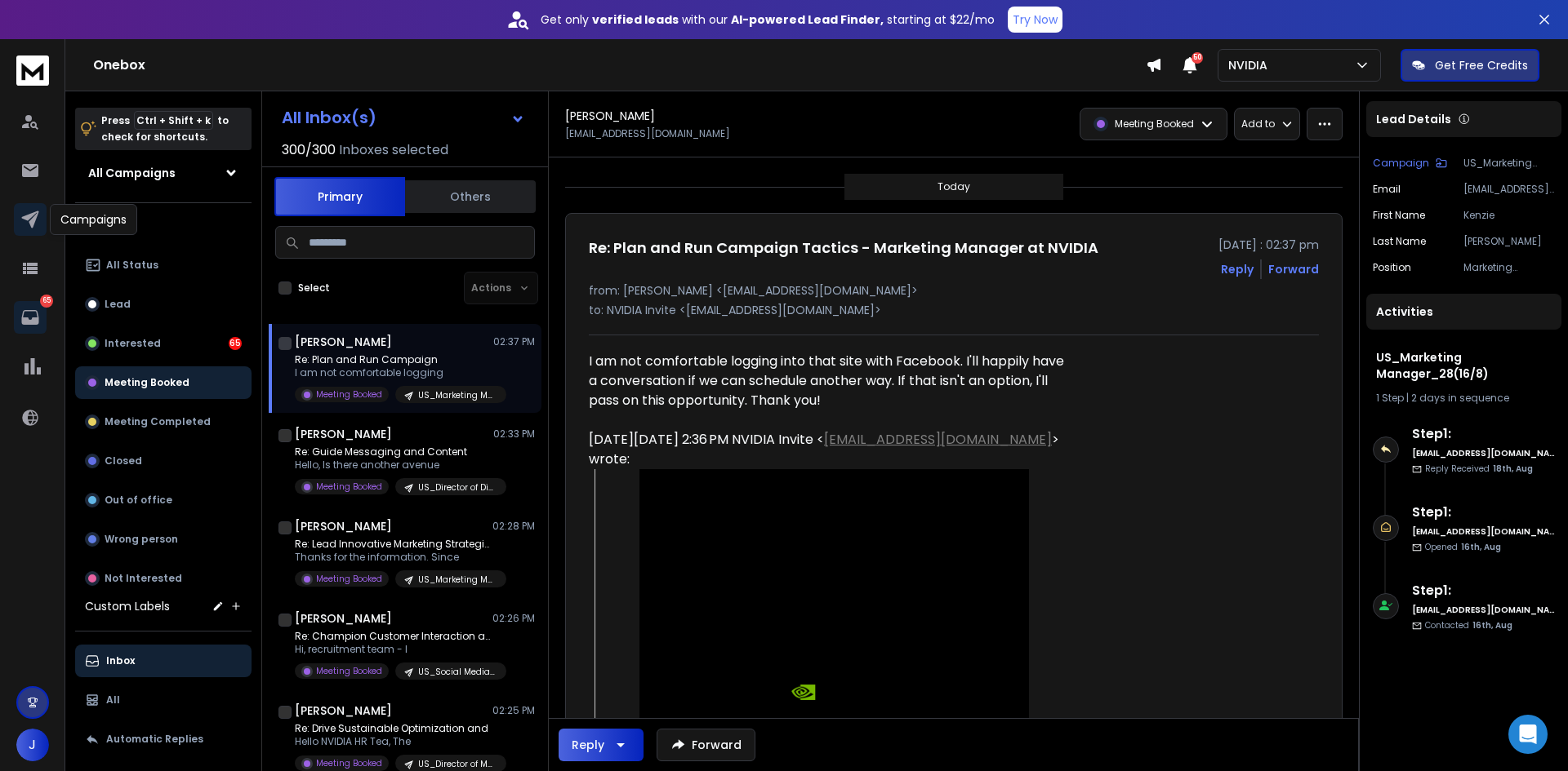
click at [37, 225] on icon at bounding box center [30, 219] width 20 height 19
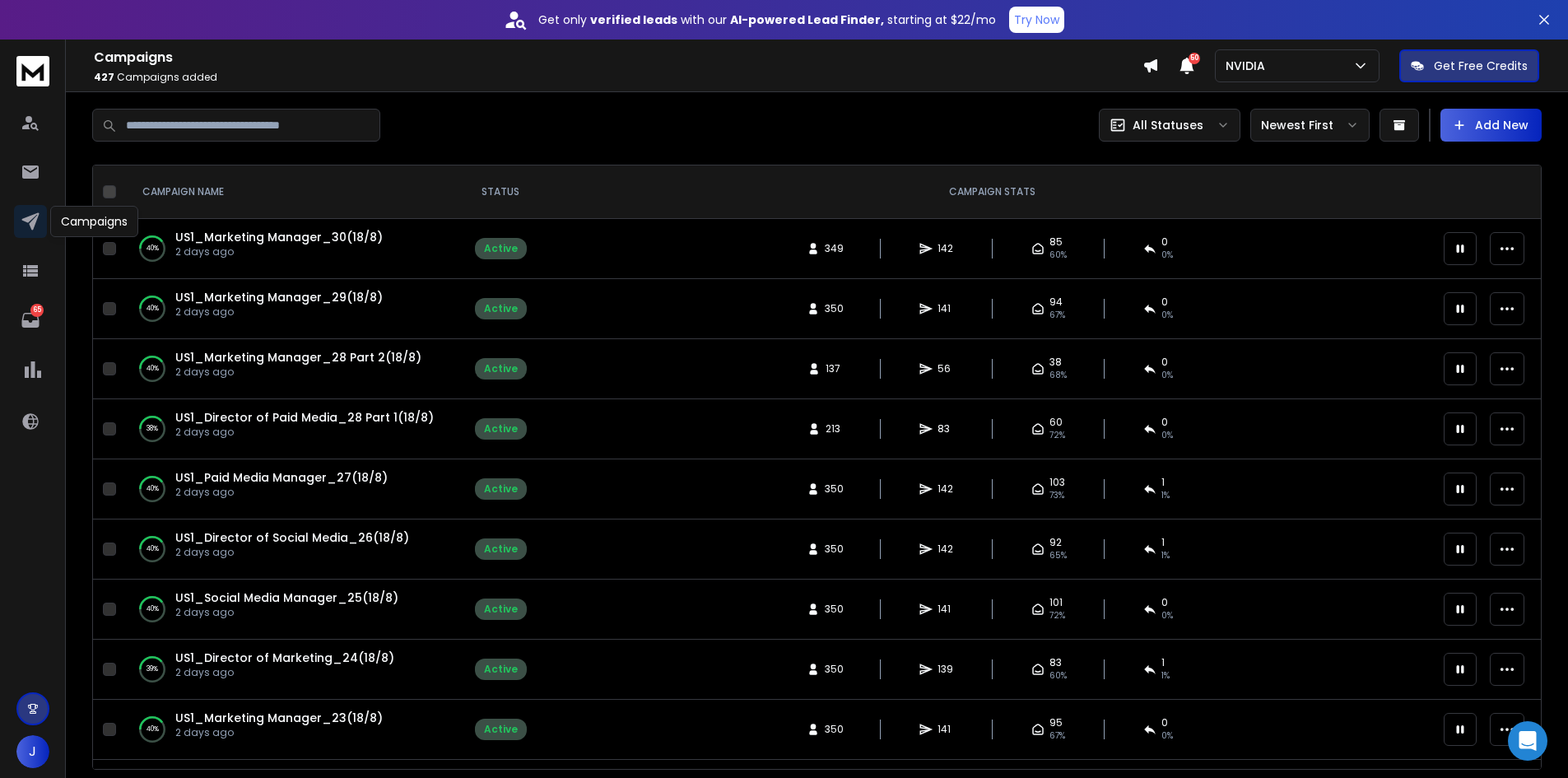
click at [526, 149] on div "Campaigns 427 Campaigns Added All Statuses Newest First Add New CAMPAIGN NAME S…" at bounding box center [817, 440] width 1450 height 662
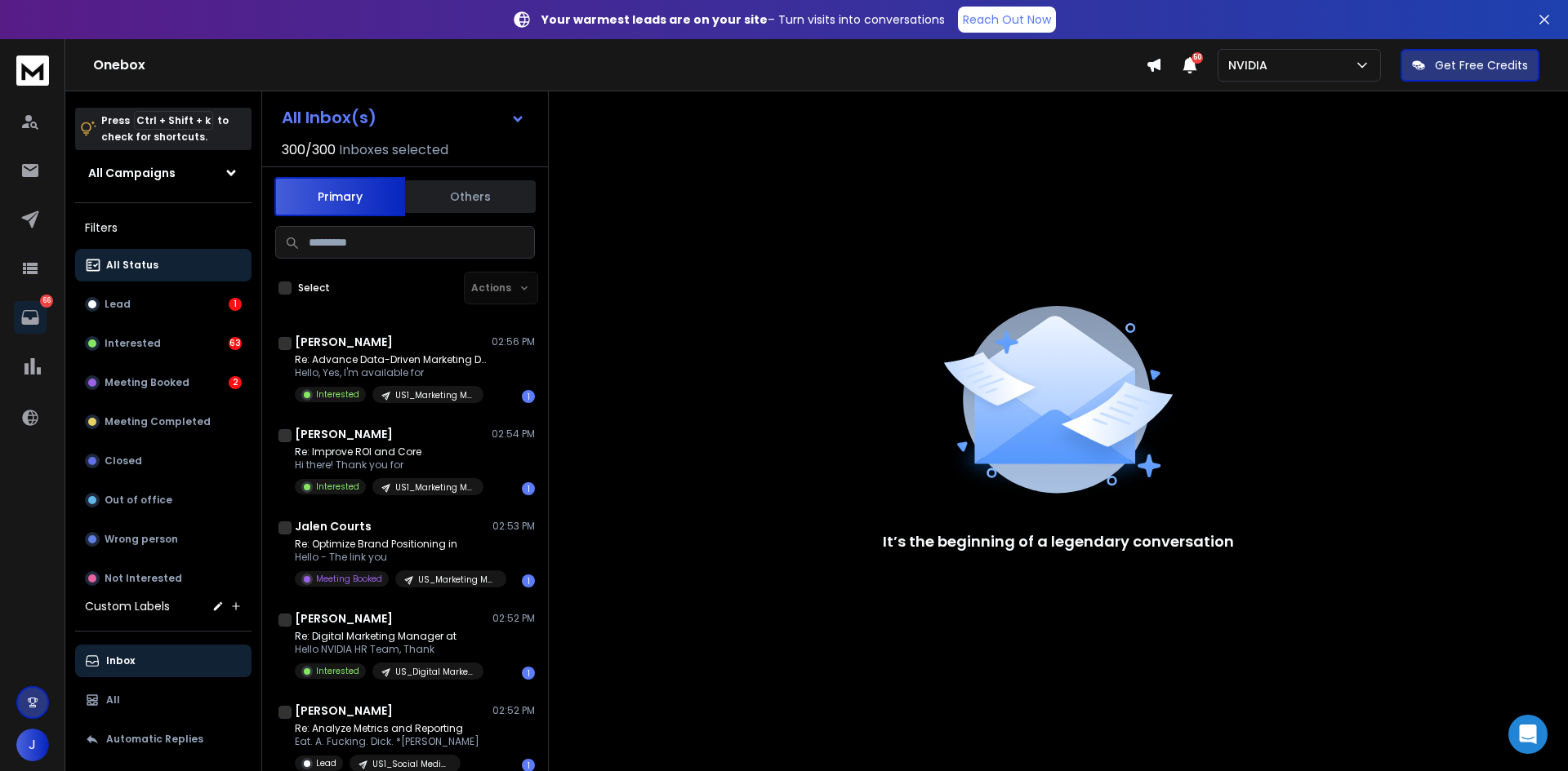
click at [662, 333] on div "It’s the beginning of a legendary conversation" at bounding box center [1058, 419] width 1019 height 656
click at [178, 389] on div "Meeting Booked" at bounding box center [137, 382] width 104 height 15
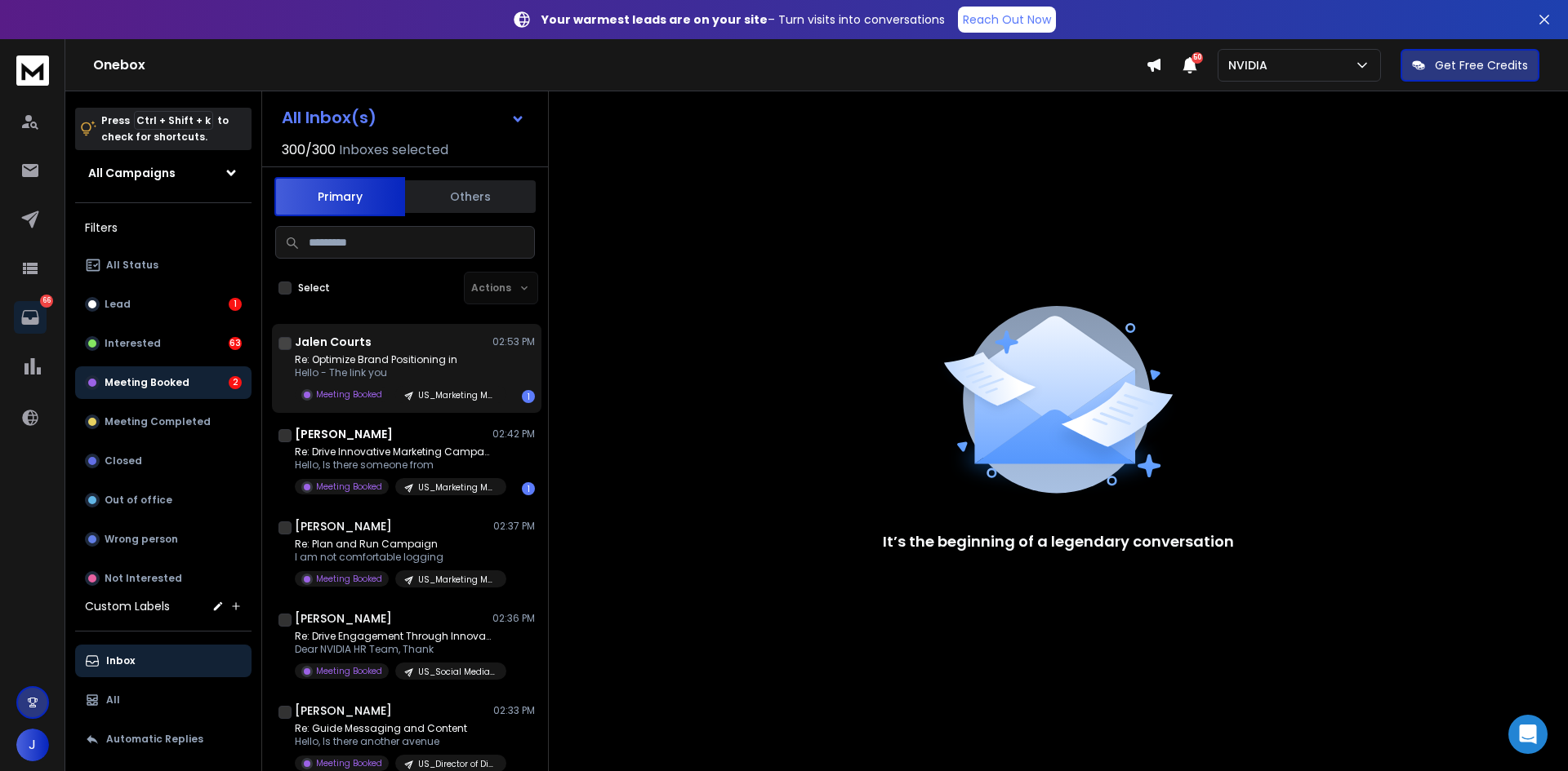
click at [451, 378] on p "Hello - The link you" at bounding box center [392, 372] width 196 height 13
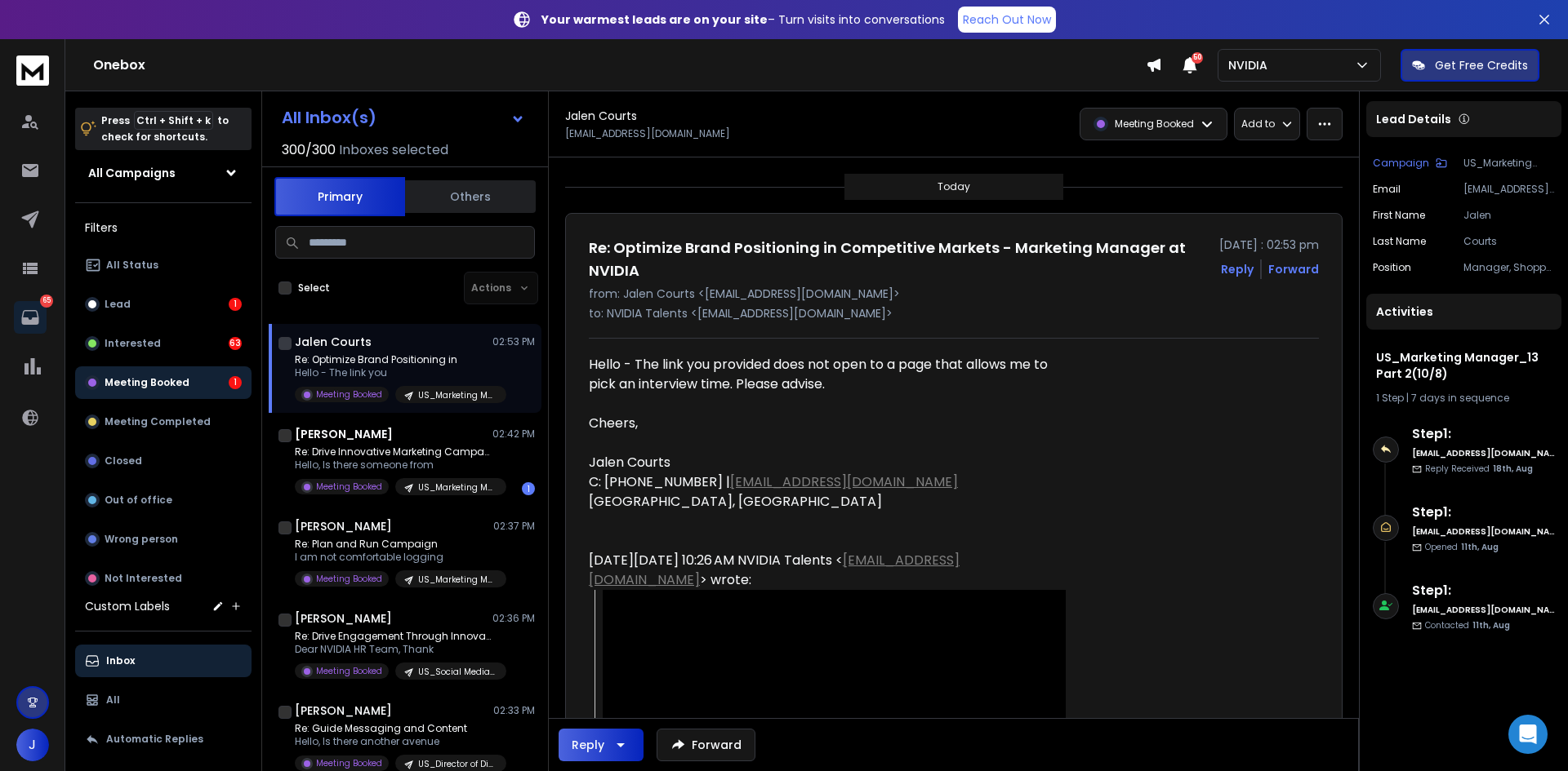
click at [868, 366] on div "Hello - The link you provided does not open to a page that allows me to pick an…" at bounding box center [827, 374] width 477 height 39
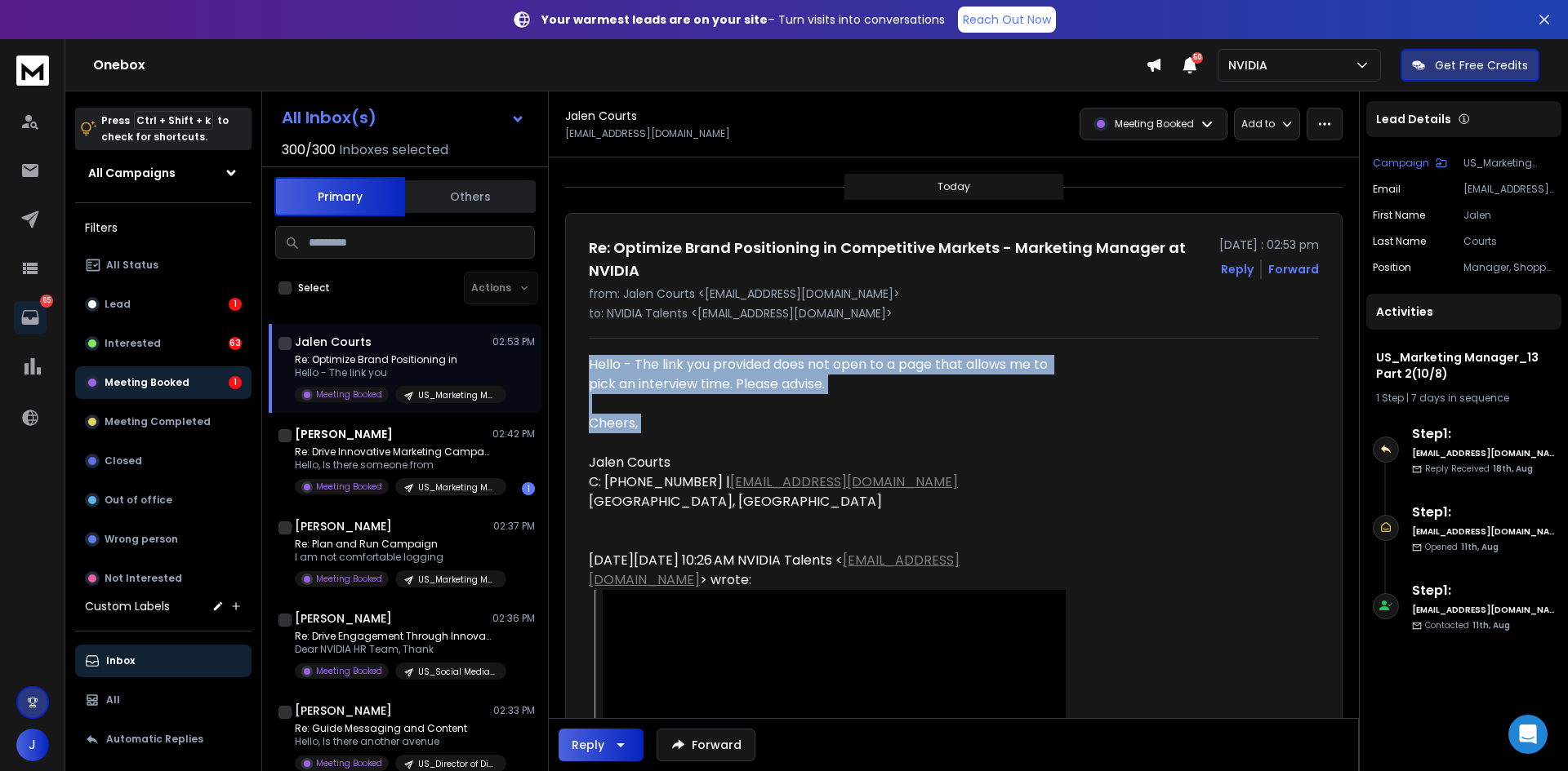
drag, startPoint x: 640, startPoint y: 437, endPoint x: 566, endPoint y: 351, distance: 113.5
copy div "Hello - The link you provided does not open to a page that allows me to pick an…"
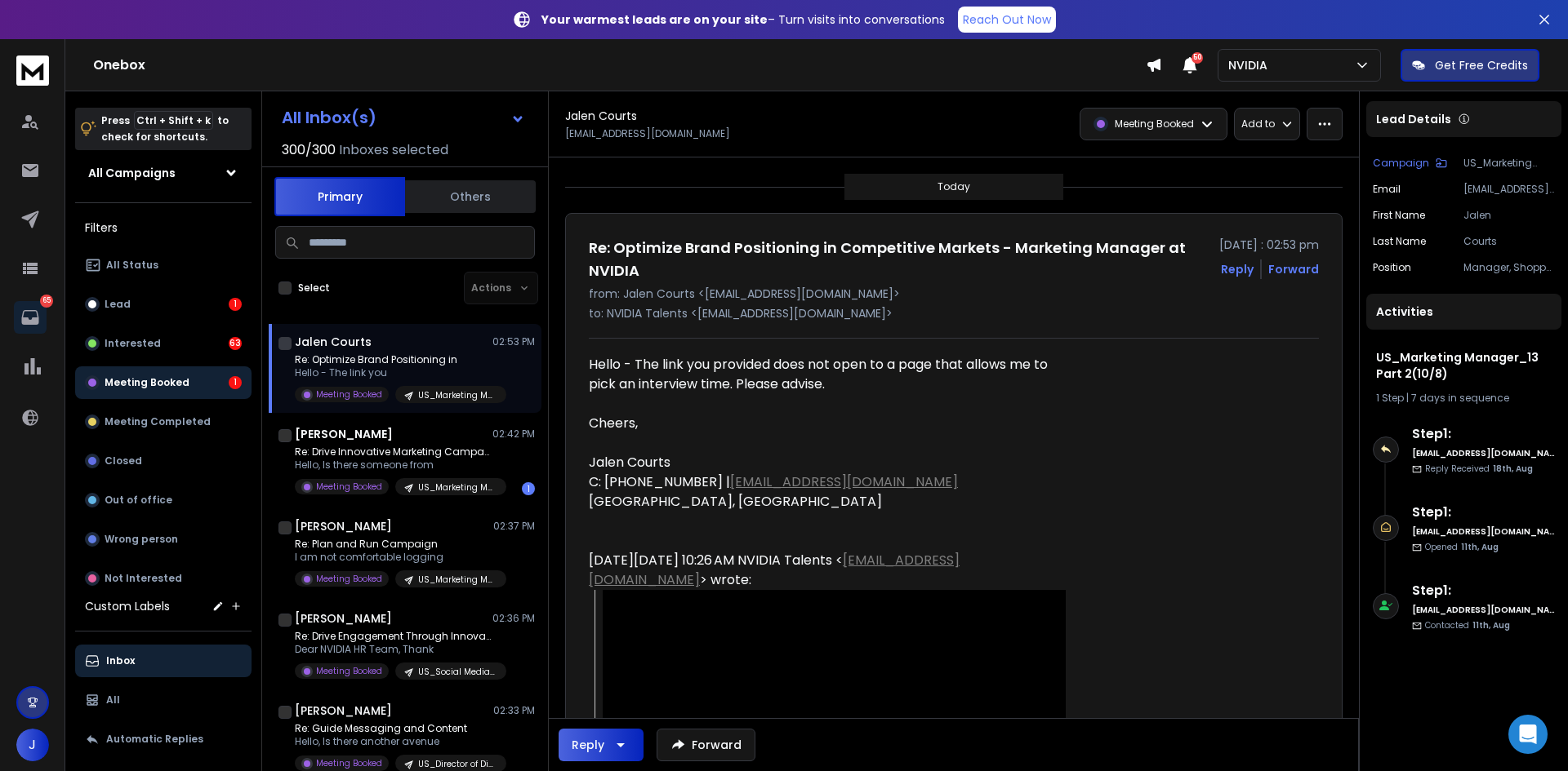
click at [907, 456] on div "Jalen Courts C: [PHONE_NUMBER] | [EMAIL_ADDRESS][DOMAIN_NAME] [GEOGRAPHIC_DATA]…" at bounding box center [827, 482] width 477 height 58
drag, startPoint x: 926, startPoint y: 317, endPoint x: 703, endPoint y: 320, distance: 223.0
click at [694, 316] on p "to: NVIDIA Talents <[EMAIL_ADDRESS][DOMAIN_NAME]>" at bounding box center [954, 313] width 730 height 17
copy p "[EMAIL_ADDRESS][DOMAIN_NAME]"
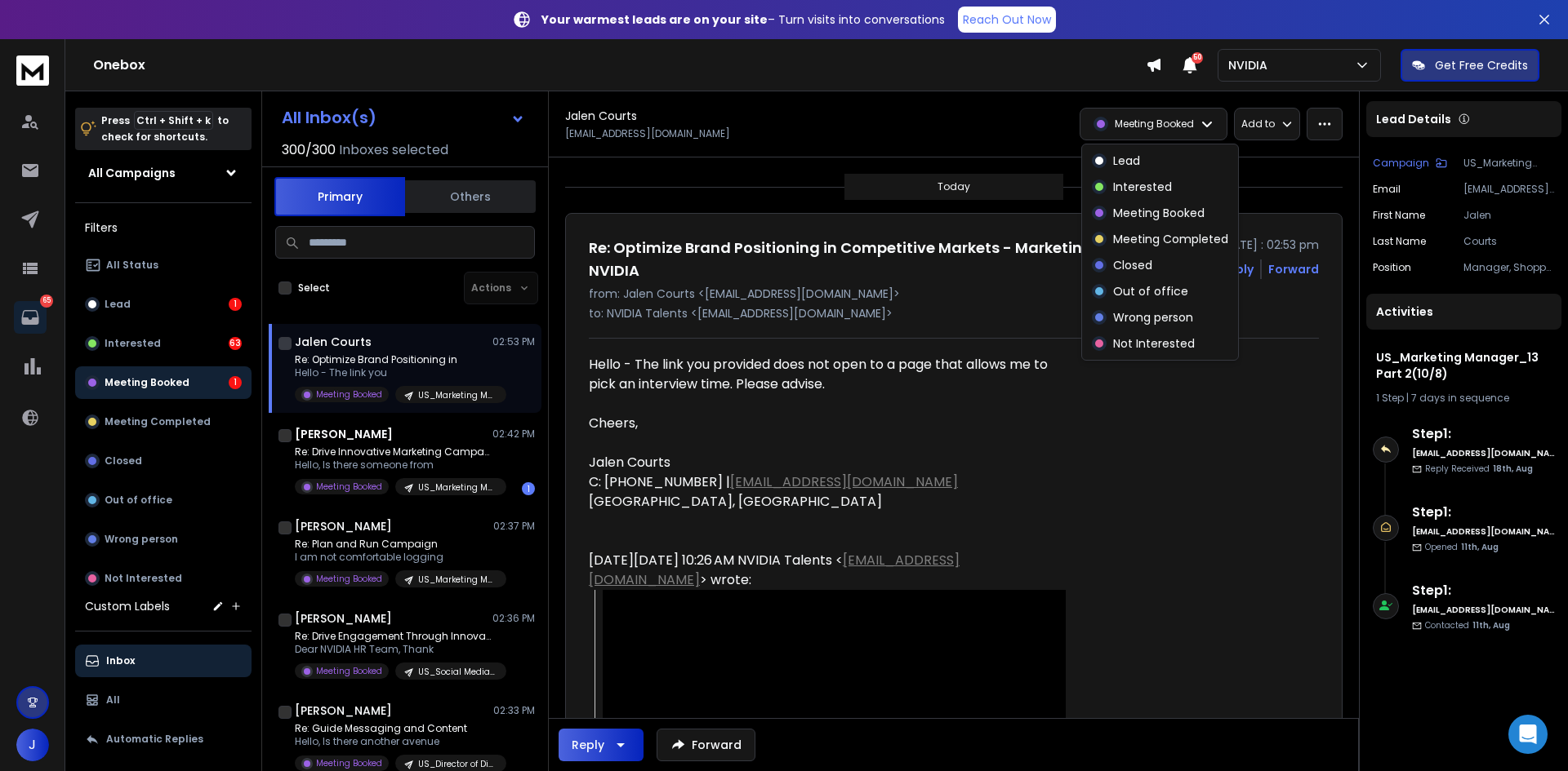
click at [1149, 122] on p "Meeting Booked" at bounding box center [1154, 124] width 79 height 13
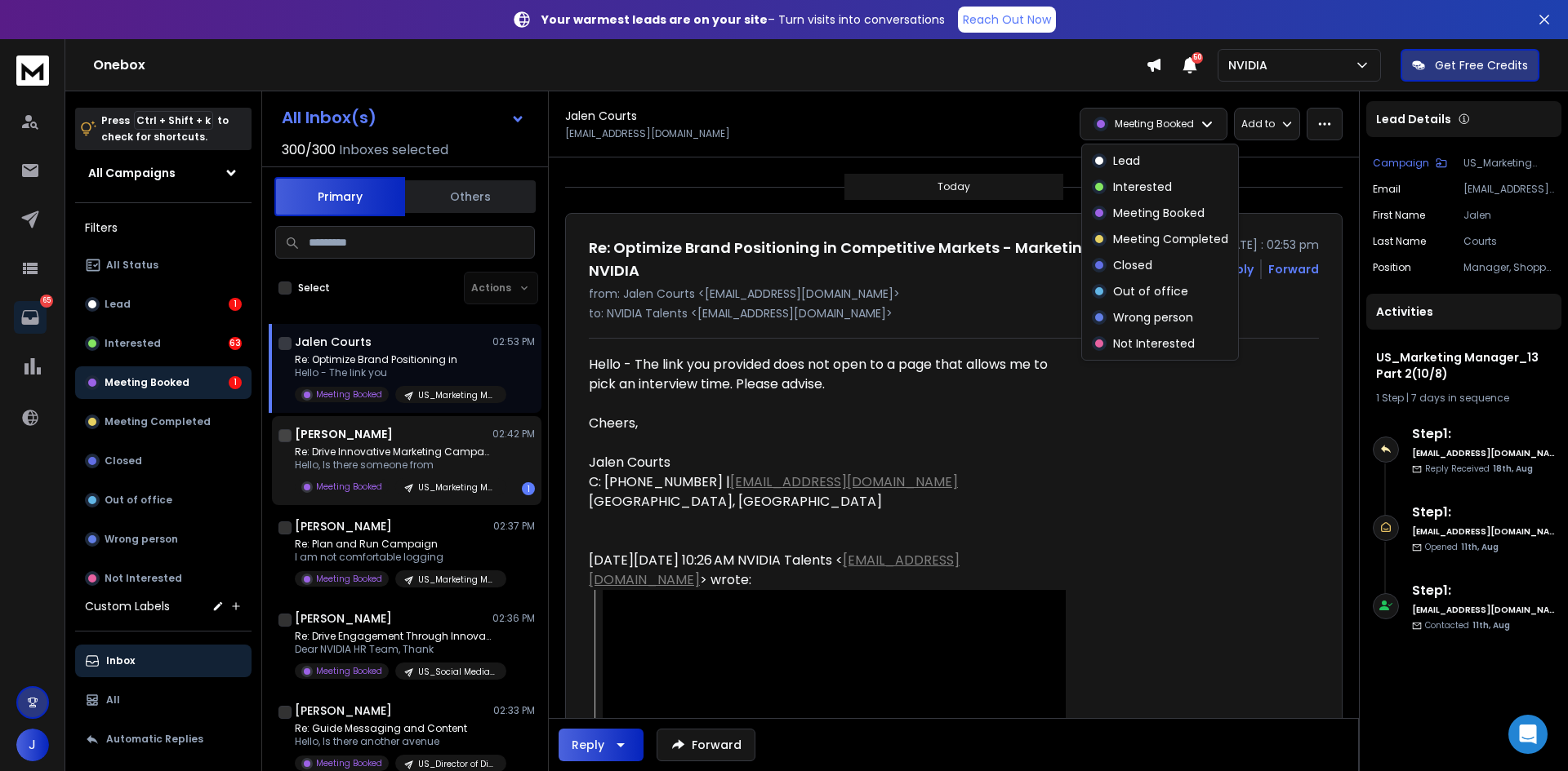
click at [528, 483] on div "Re: Drive Innovative Marketing Campaigns Hello, Is there someone from Meeting B…" at bounding box center [414, 470] width 240 height 50
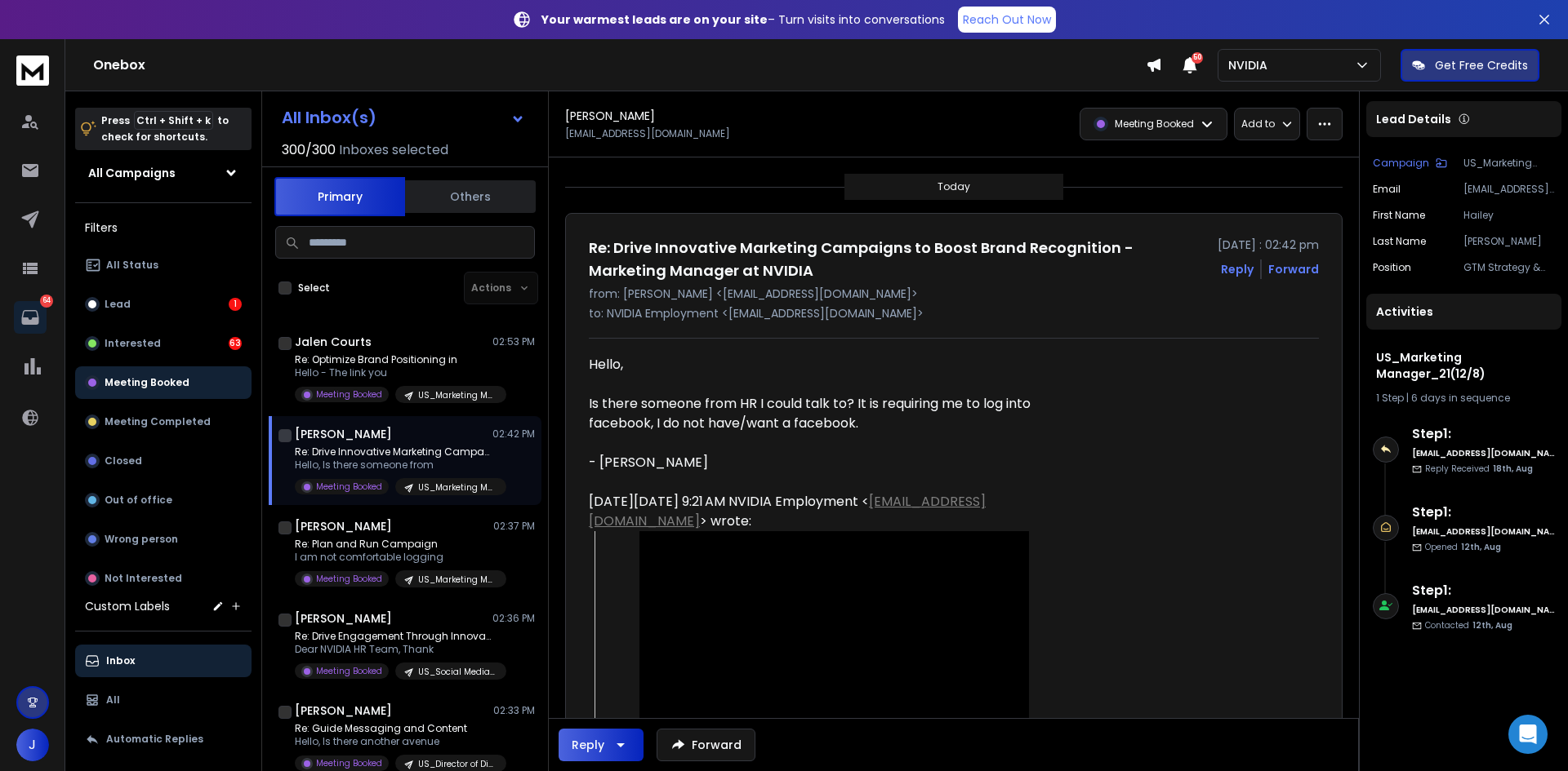
drag, startPoint x: 671, startPoint y: 473, endPoint x: 584, endPoint y: 353, distance: 148.2
copy div "Hello,"
drag, startPoint x: 1048, startPoint y: 315, endPoint x: 724, endPoint y: 315, distance: 324.0
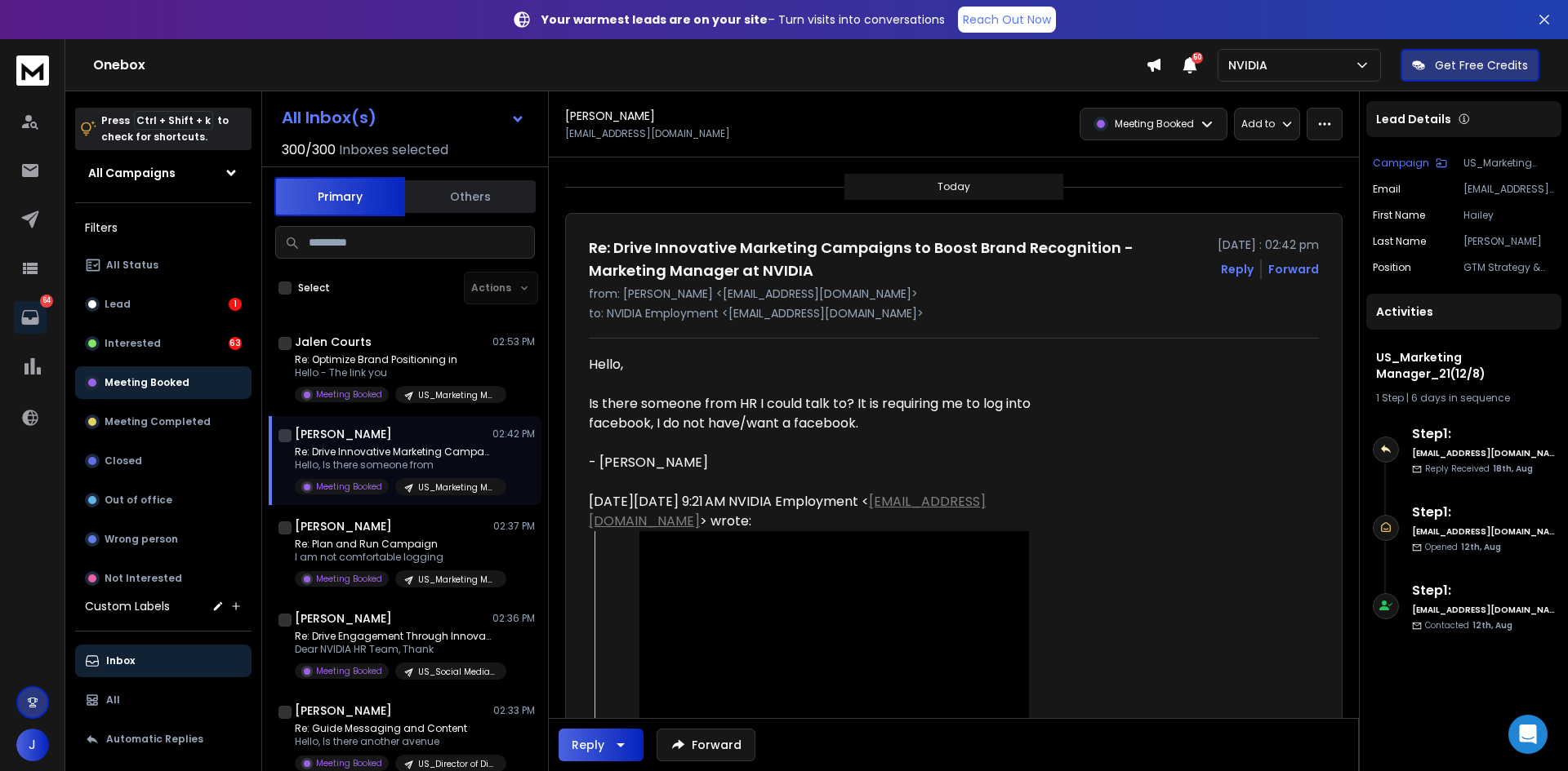
click at [724, 315] on p "to: NVIDIA Employment <[EMAIL_ADDRESS][DOMAIN_NAME]>" at bounding box center [954, 313] width 730 height 17
copy p "<[EMAIL_ADDRESS][DOMAIN_NAME]"
drag, startPoint x: 831, startPoint y: 331, endPoint x: 958, endPoint y: 324, distance: 127.2
copy p "[EMAIL_ADDRESS][DOMAIN_NAME]"
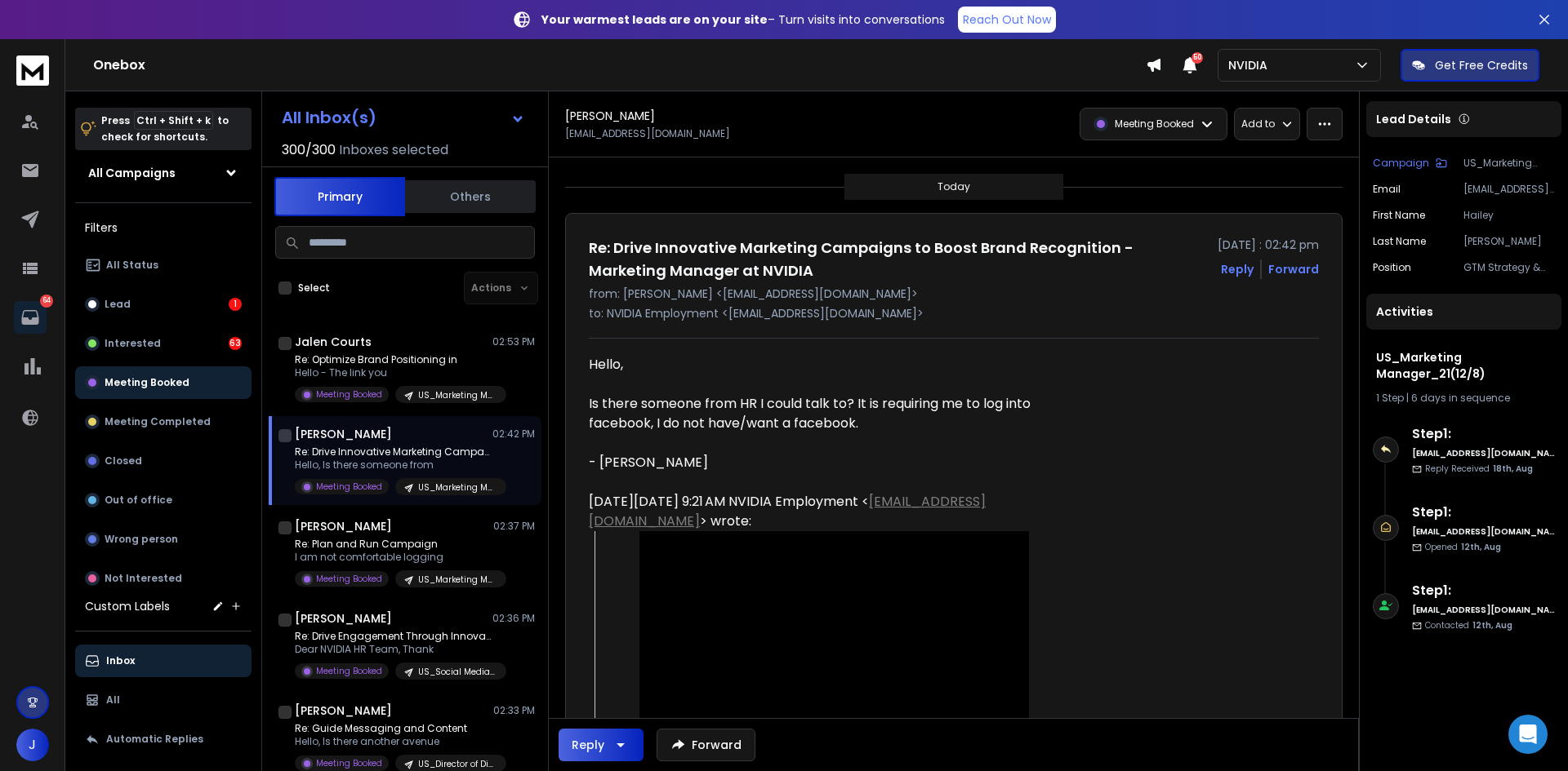
drag, startPoint x: 983, startPoint y: 314, endPoint x: 729, endPoint y: 309, distance: 254.0
click at [729, 309] on p "to: NVIDIA Employment <[EMAIL_ADDRESS][DOMAIN_NAME]>" at bounding box center [954, 313] width 730 height 17
click at [208, 337] on button "Interested 63" at bounding box center [163, 343] width 176 height 32
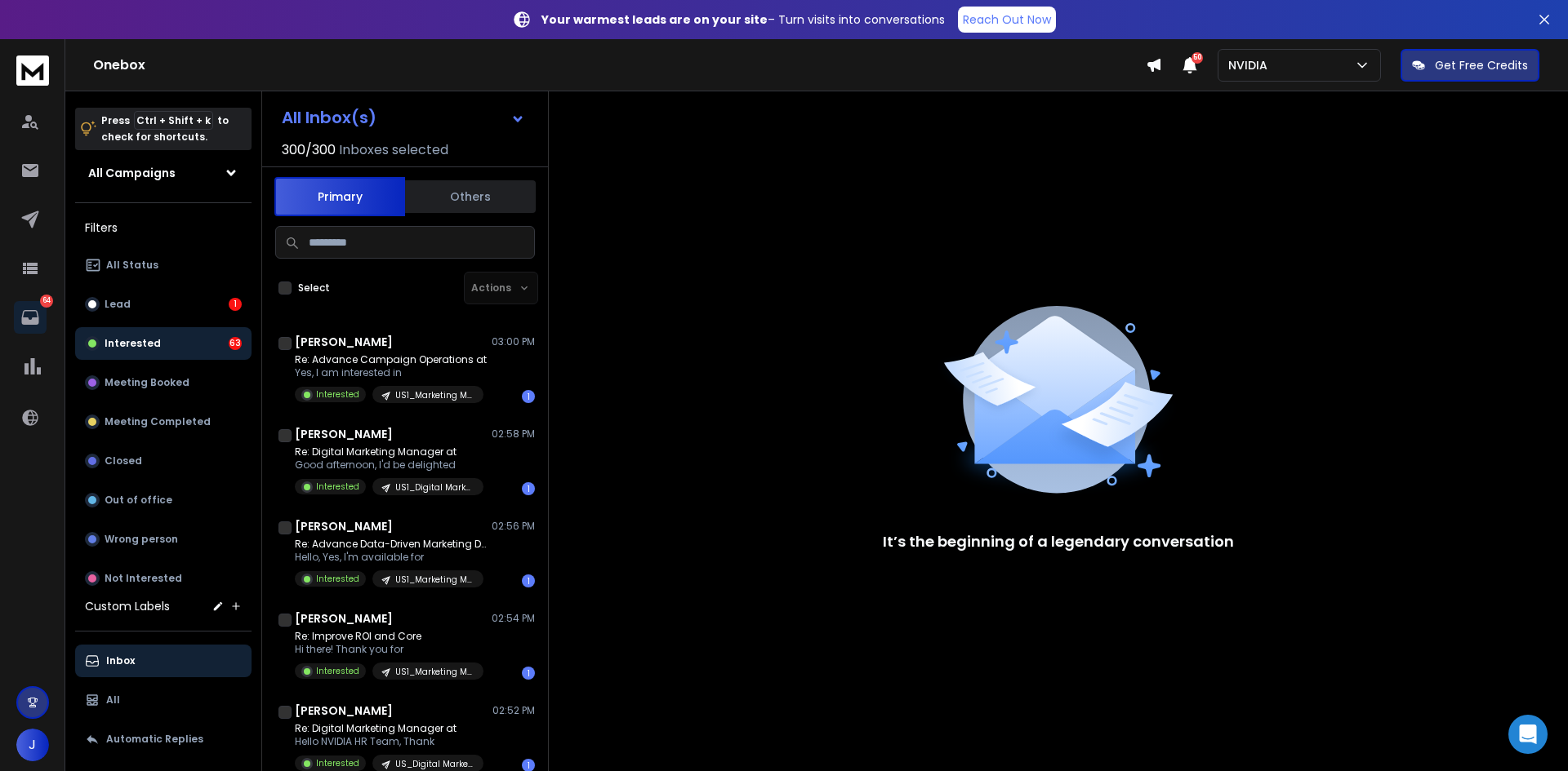
click at [705, 346] on div "It’s the beginning of a legendary conversation" at bounding box center [1058, 419] width 1019 height 656
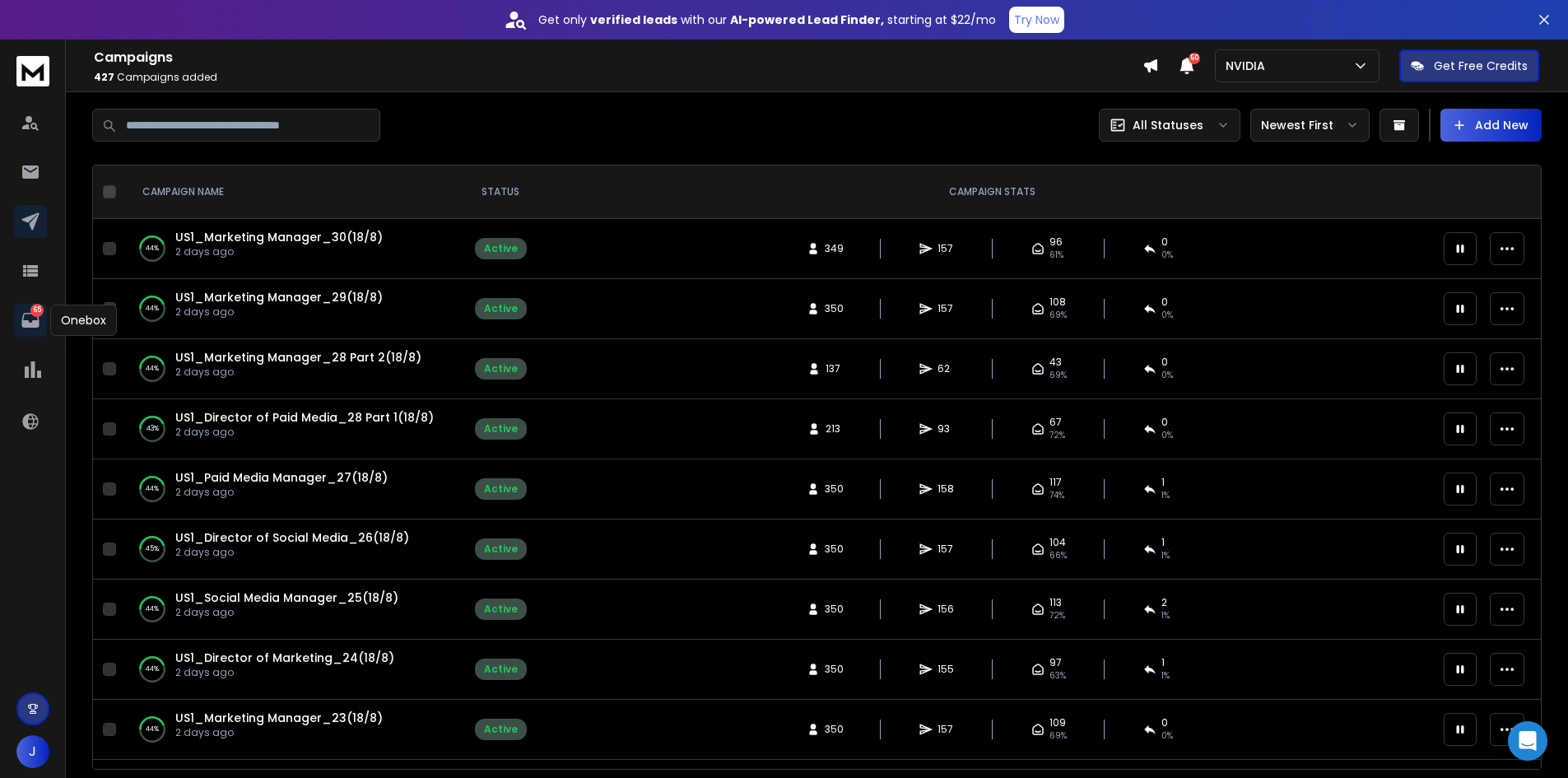
click at [35, 317] on p "65" at bounding box center [36, 310] width 13 height 13
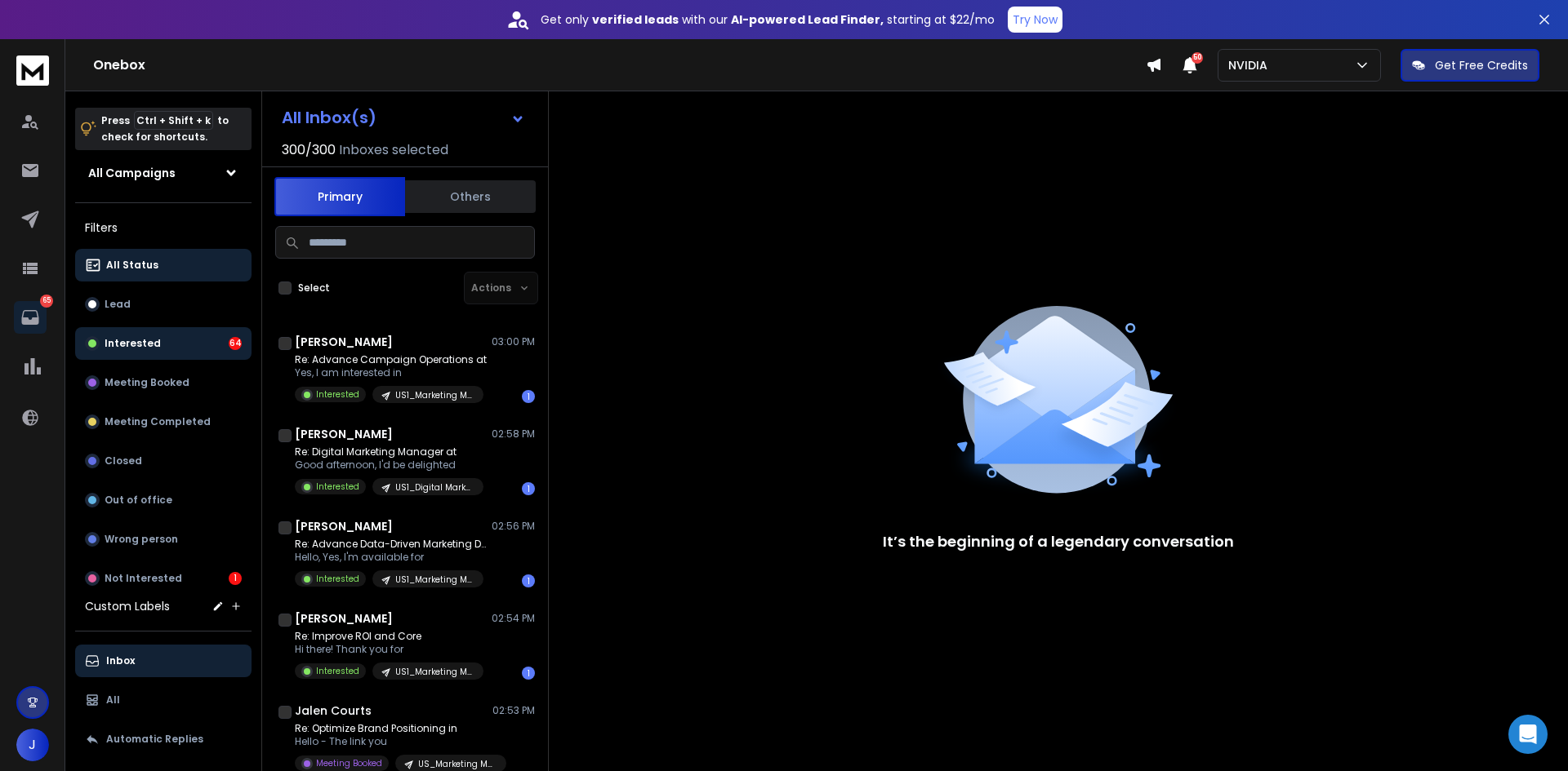
click at [207, 344] on button "Interested 64" at bounding box center [163, 343] width 176 height 32
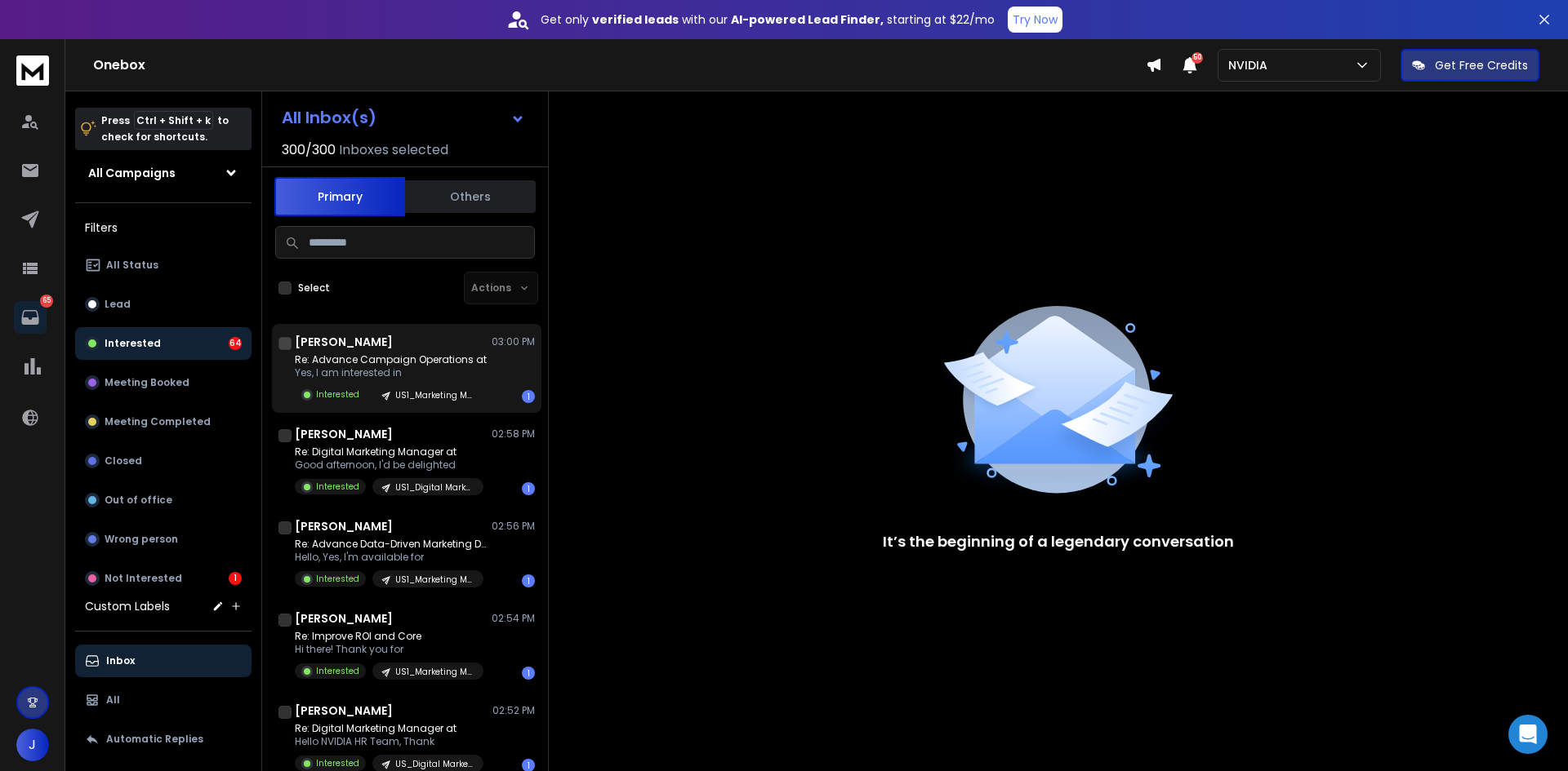
click at [454, 356] on p "Re: Advance Campaign Operations at" at bounding box center [390, 360] width 192 height 13
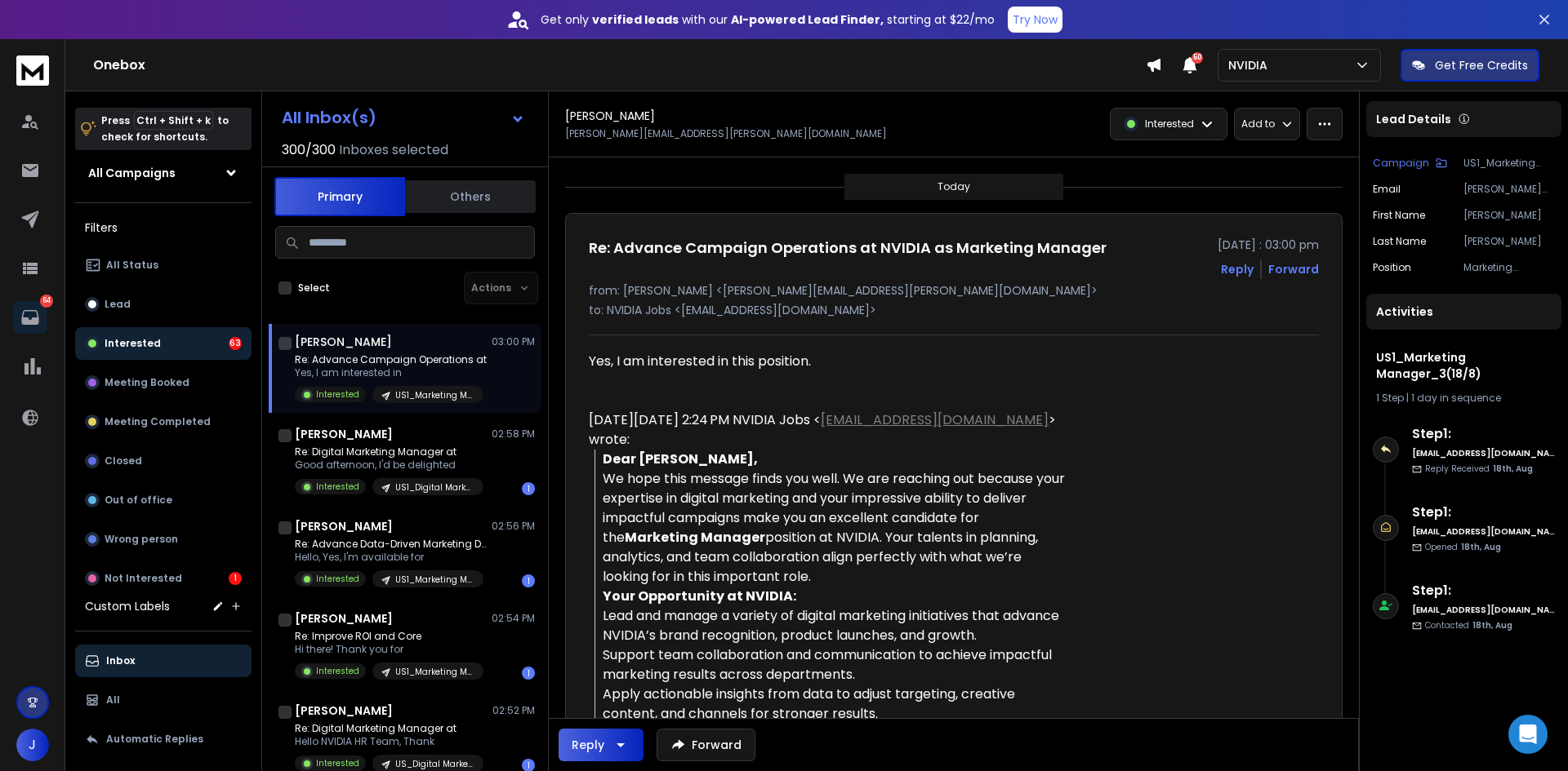
drag, startPoint x: 982, startPoint y: 309, endPoint x: 681, endPoint y: 313, distance: 301.0
click at [681, 313] on p "to: NVIDIA Jobs <[EMAIL_ADDRESS][DOMAIN_NAME]>" at bounding box center [954, 310] width 730 height 17
copy p "[EMAIL_ADDRESS][DOMAIN_NAME]"
click at [416, 233] on input at bounding box center [405, 242] width 259 height 32
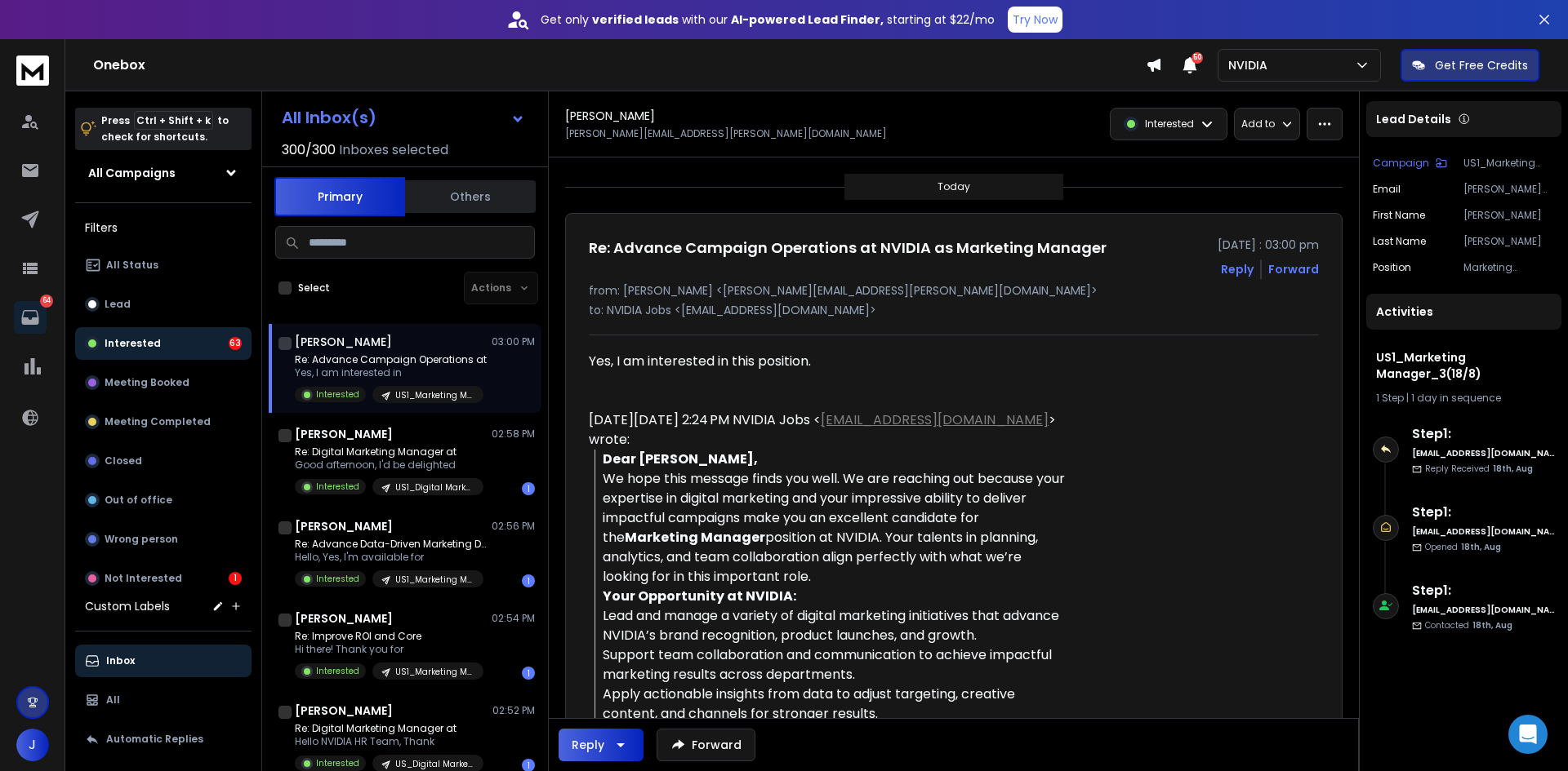
paste input "**********"
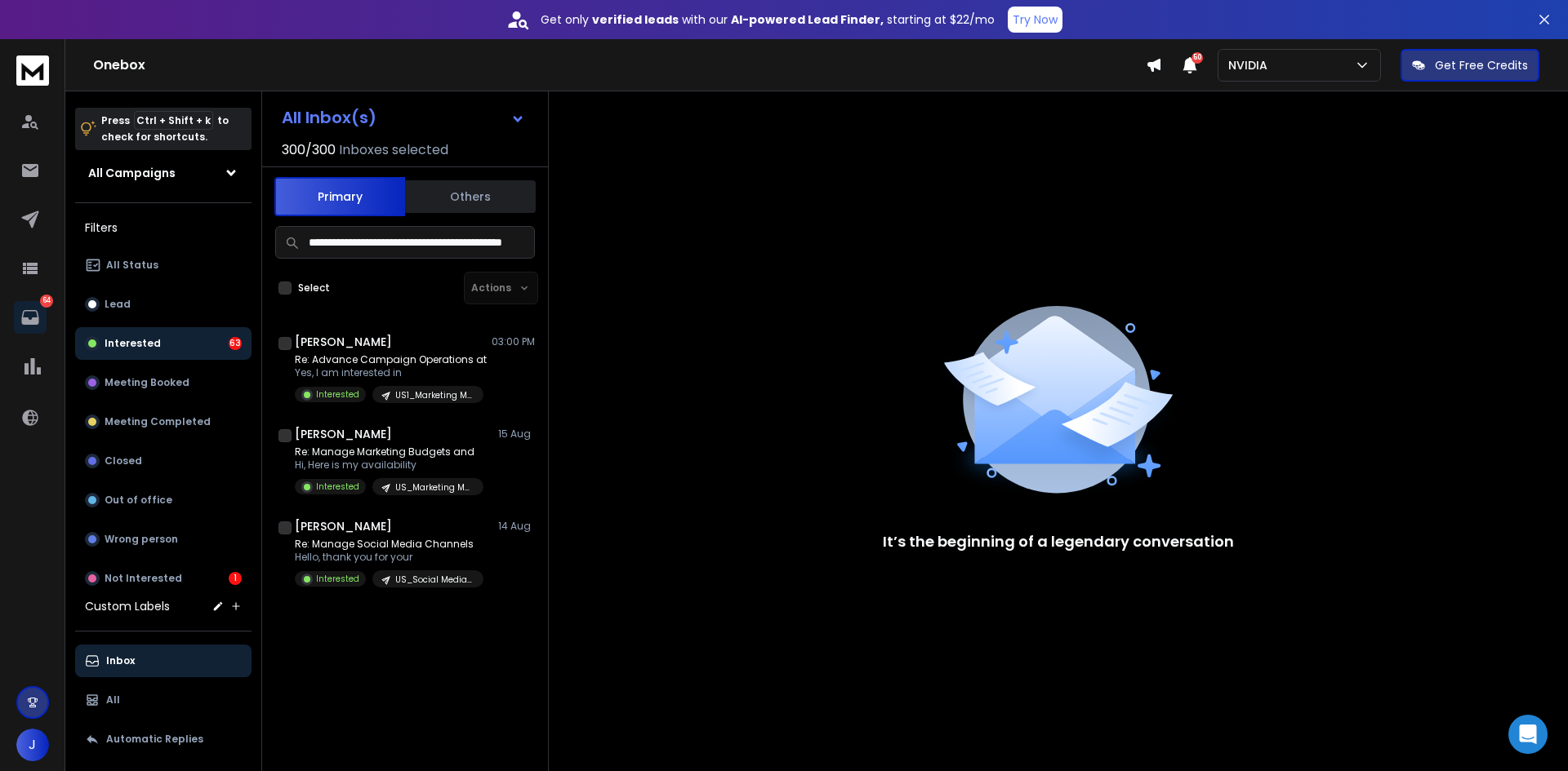
type input "**********"
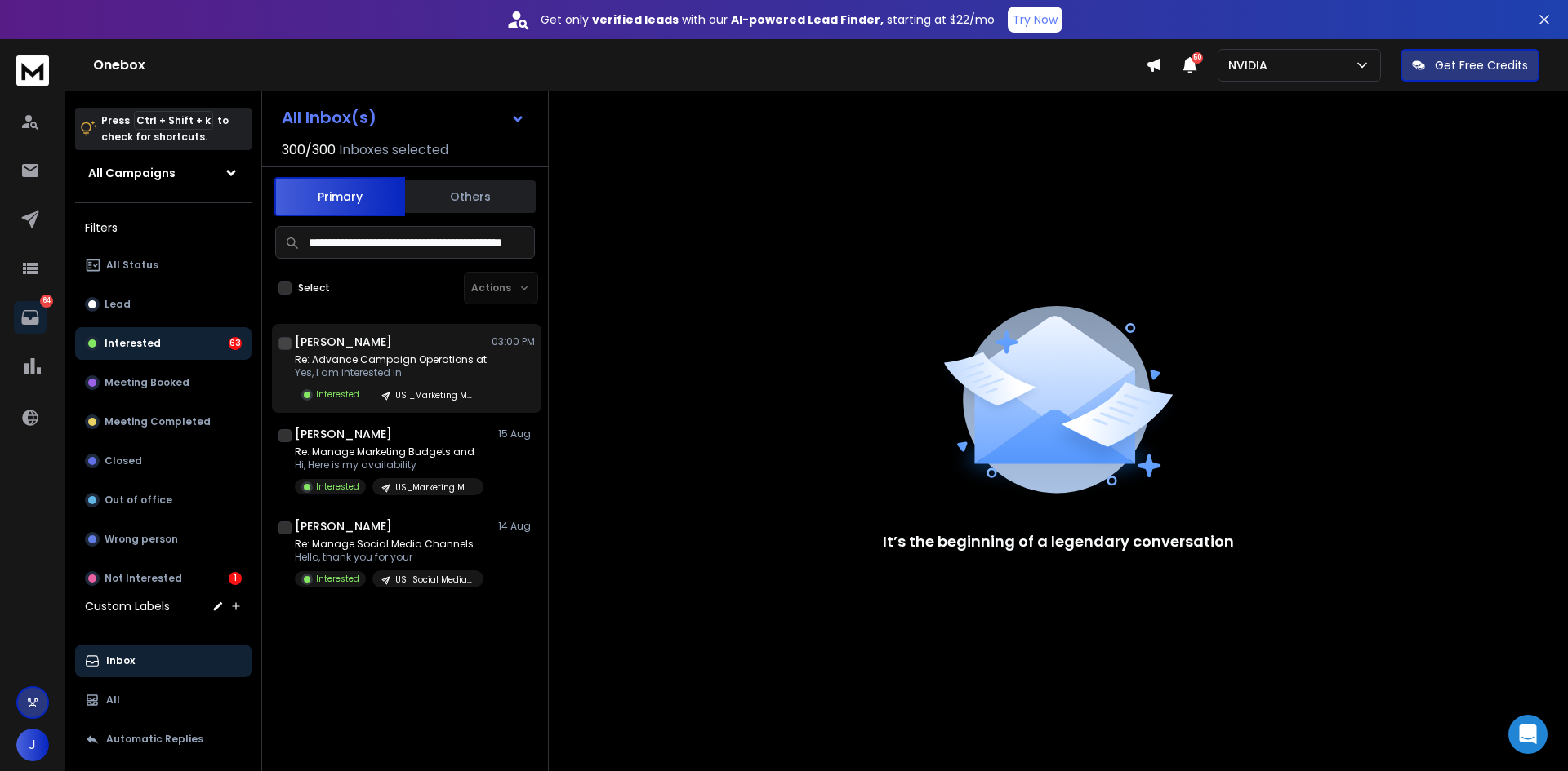
click at [386, 365] on p "Re: Advance Campaign Operations at" at bounding box center [390, 360] width 192 height 13
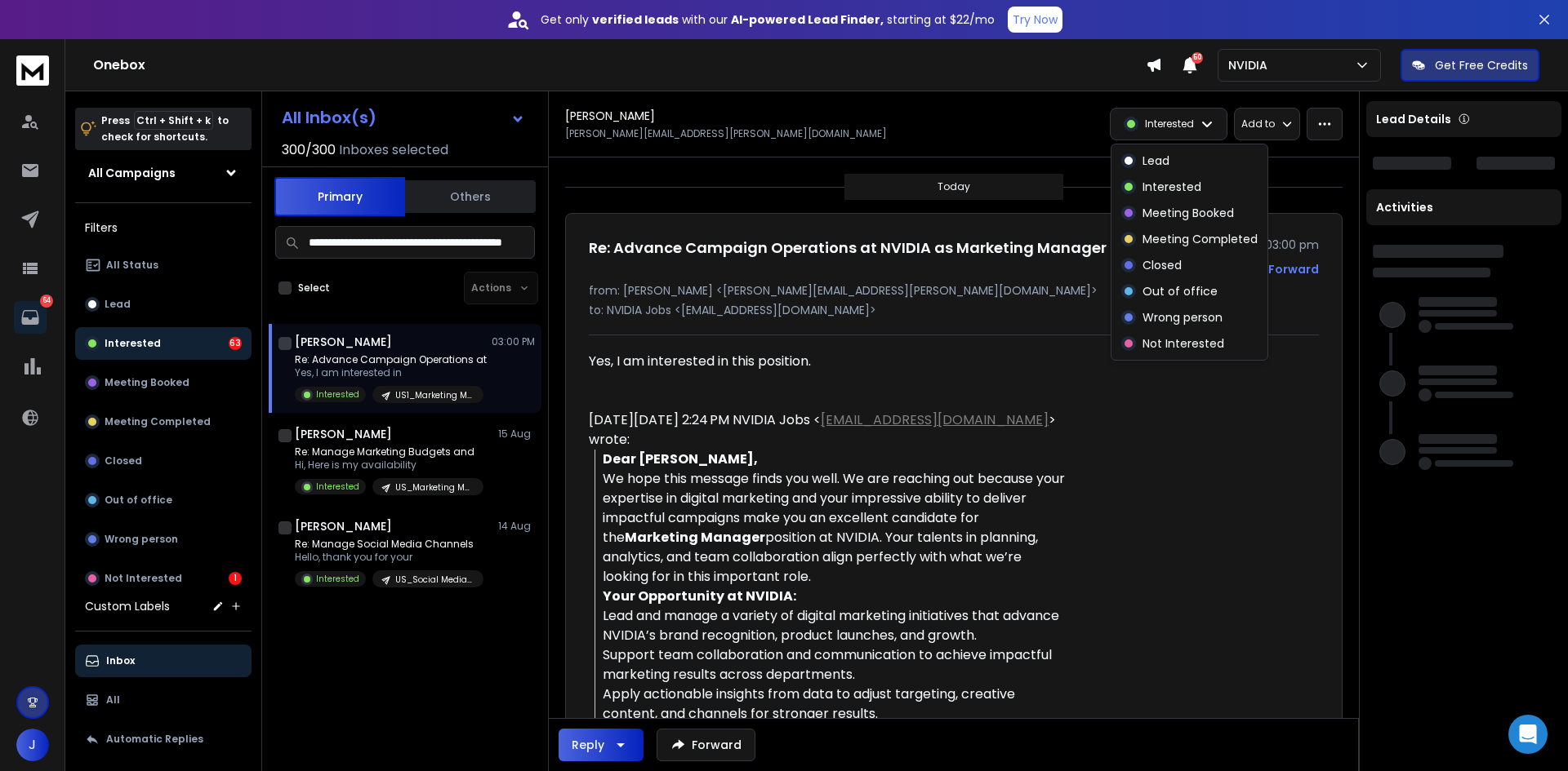
click at [1153, 128] on p "Interested" at bounding box center [1169, 124] width 49 height 13
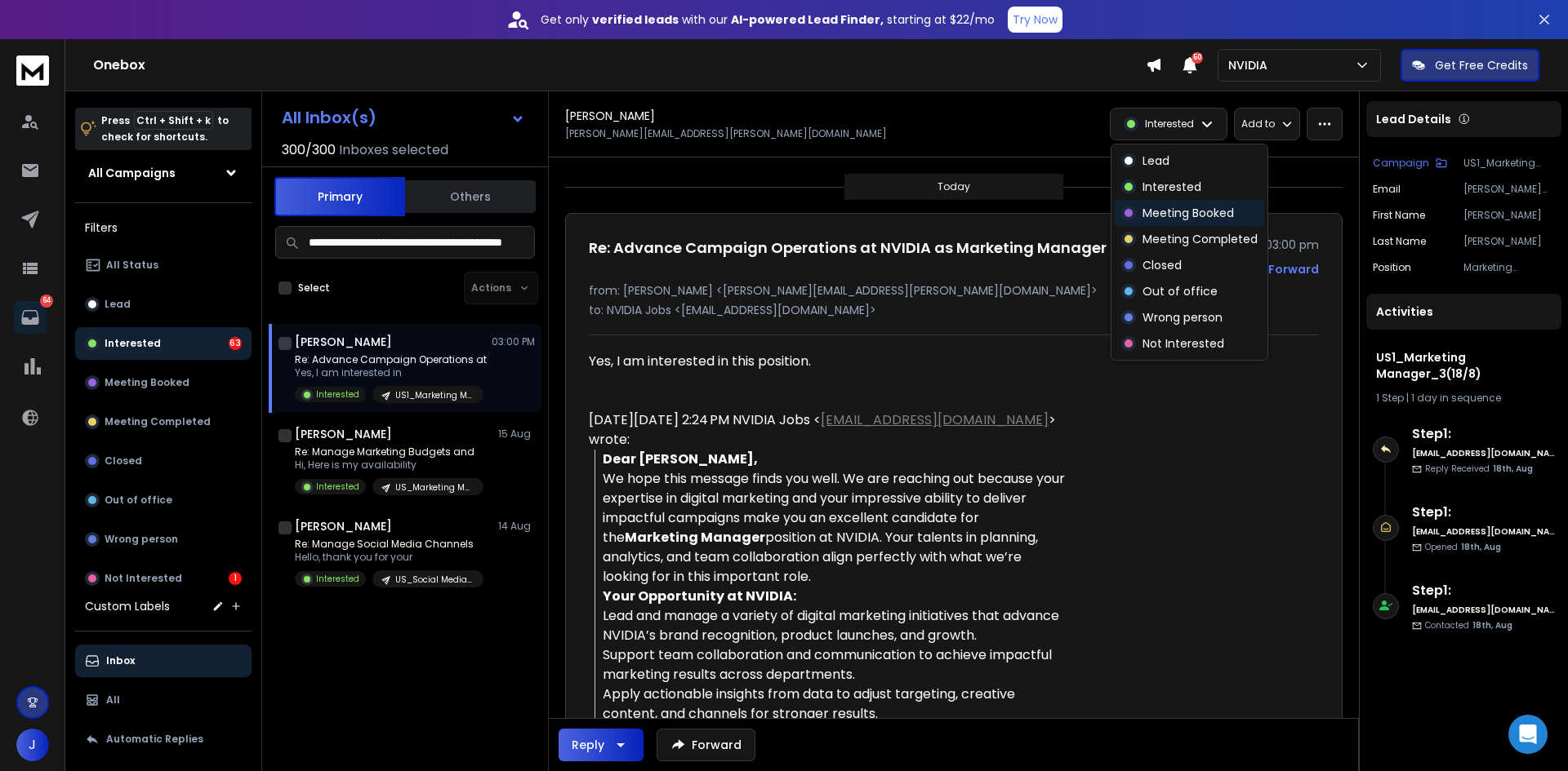
click at [1185, 211] on p "Meeting Booked" at bounding box center [1189, 212] width 92 height 17
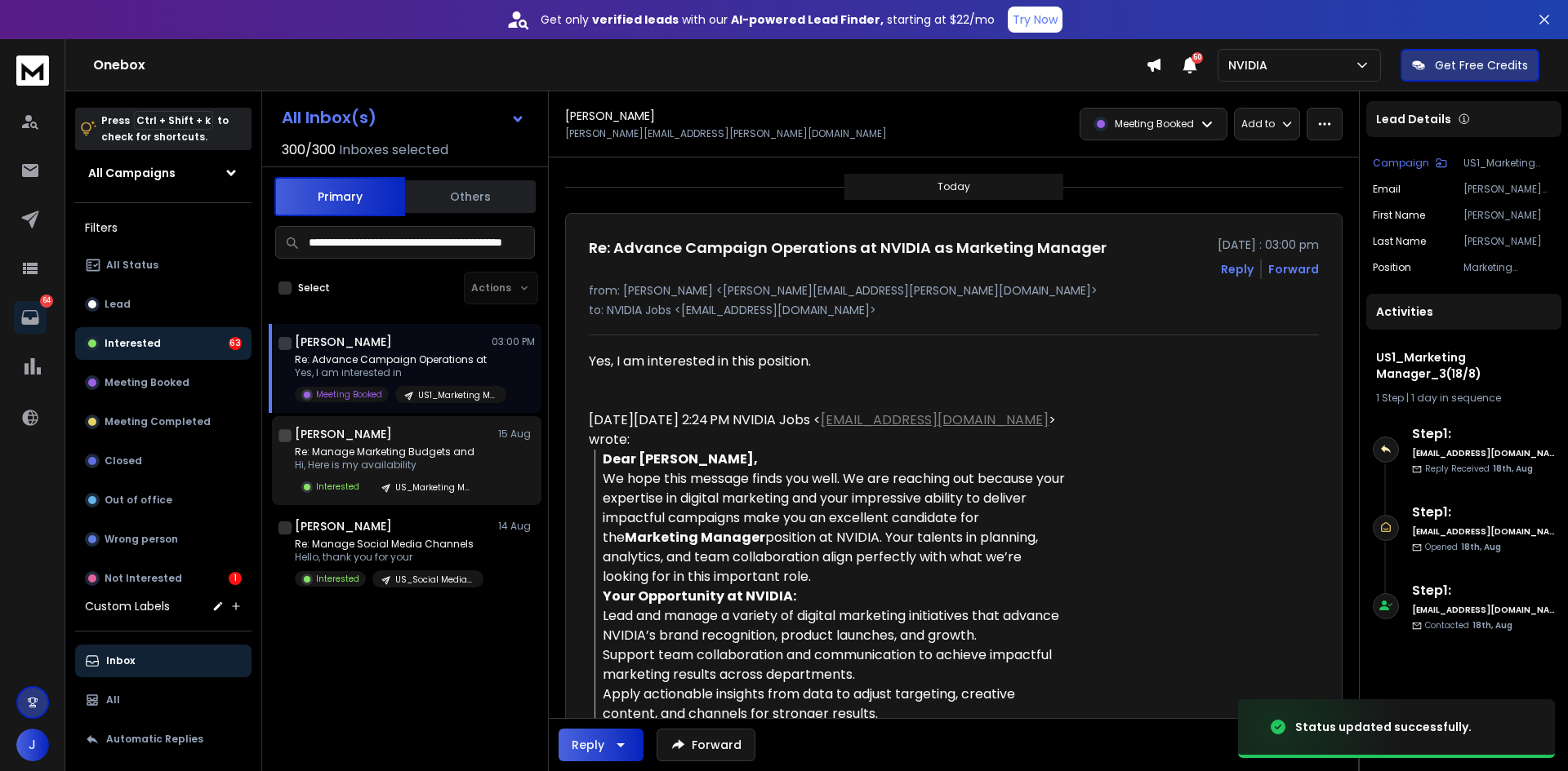
click at [450, 439] on div "Samantha Santerre 15 Aug" at bounding box center [414, 434] width 240 height 17
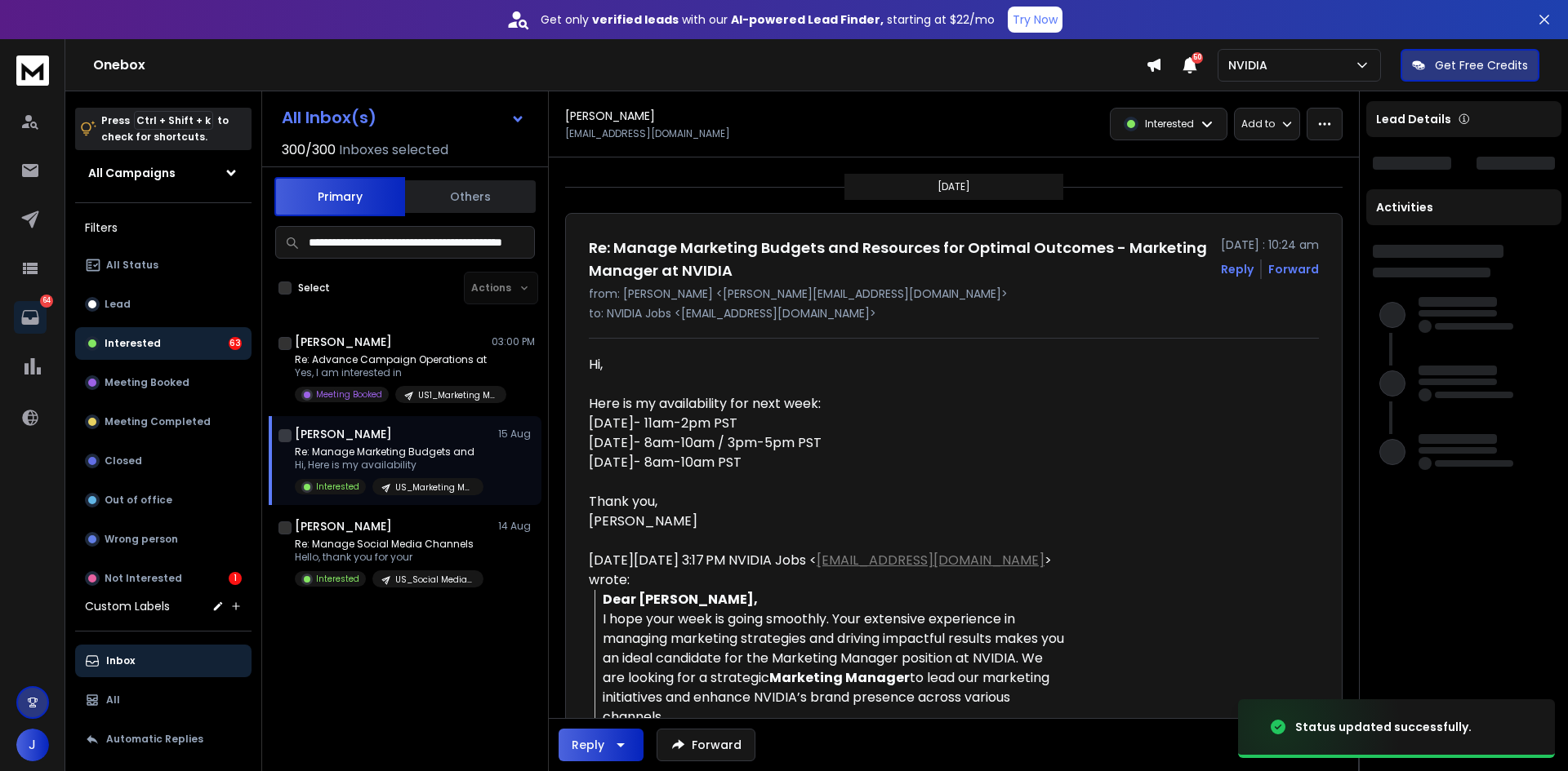
click at [1168, 116] on div "Interested" at bounding box center [1168, 124] width 116 height 31
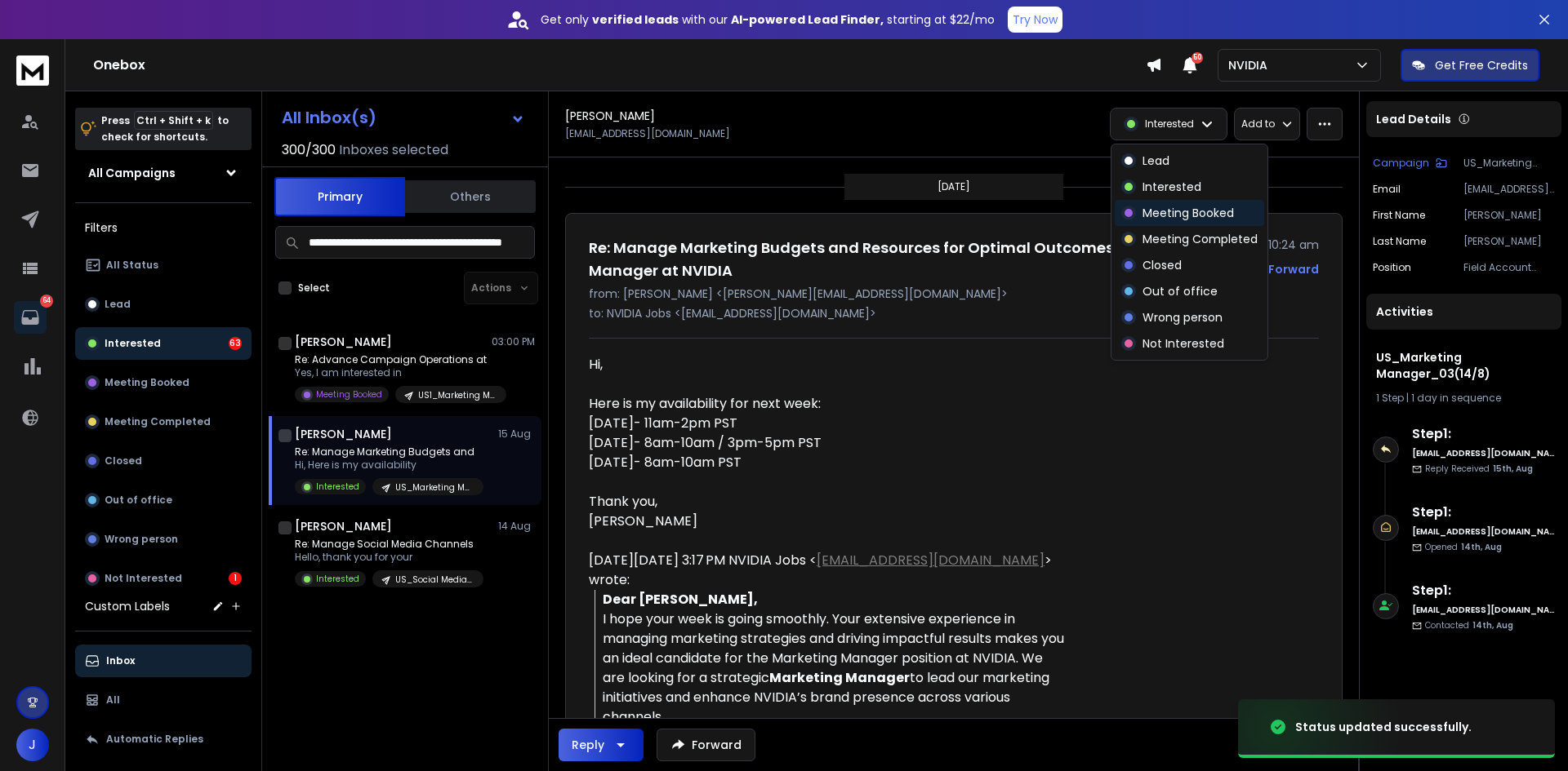
click at [1198, 213] on p "Meeting Booked" at bounding box center [1189, 212] width 92 height 17
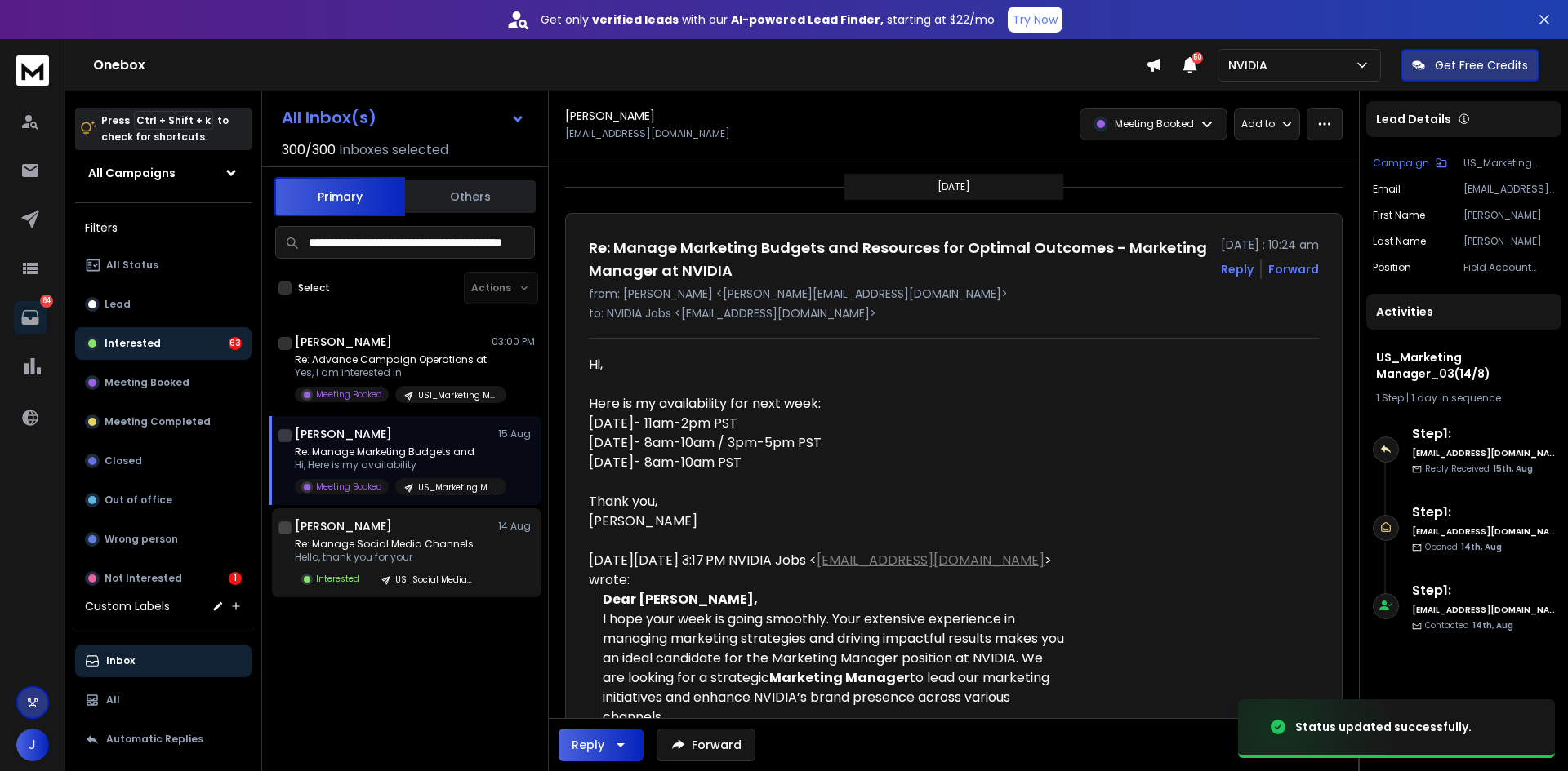
click at [440, 535] on div "Grace Dulce 14 Aug Re: Manage Social Media Channels Hello, thank you for your I…" at bounding box center [414, 553] width 240 height 69
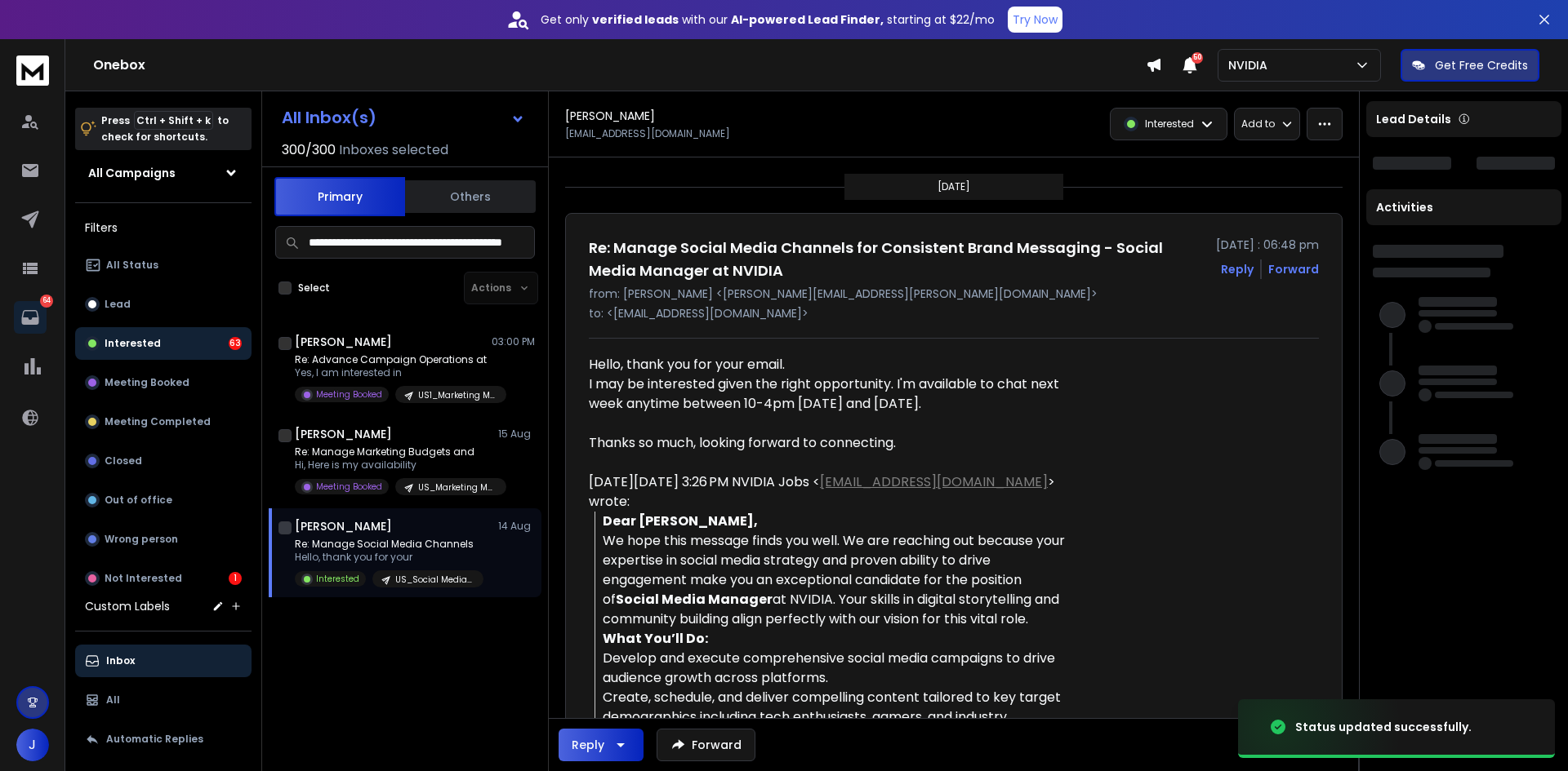
click at [1177, 123] on p "Interested" at bounding box center [1169, 124] width 49 height 13
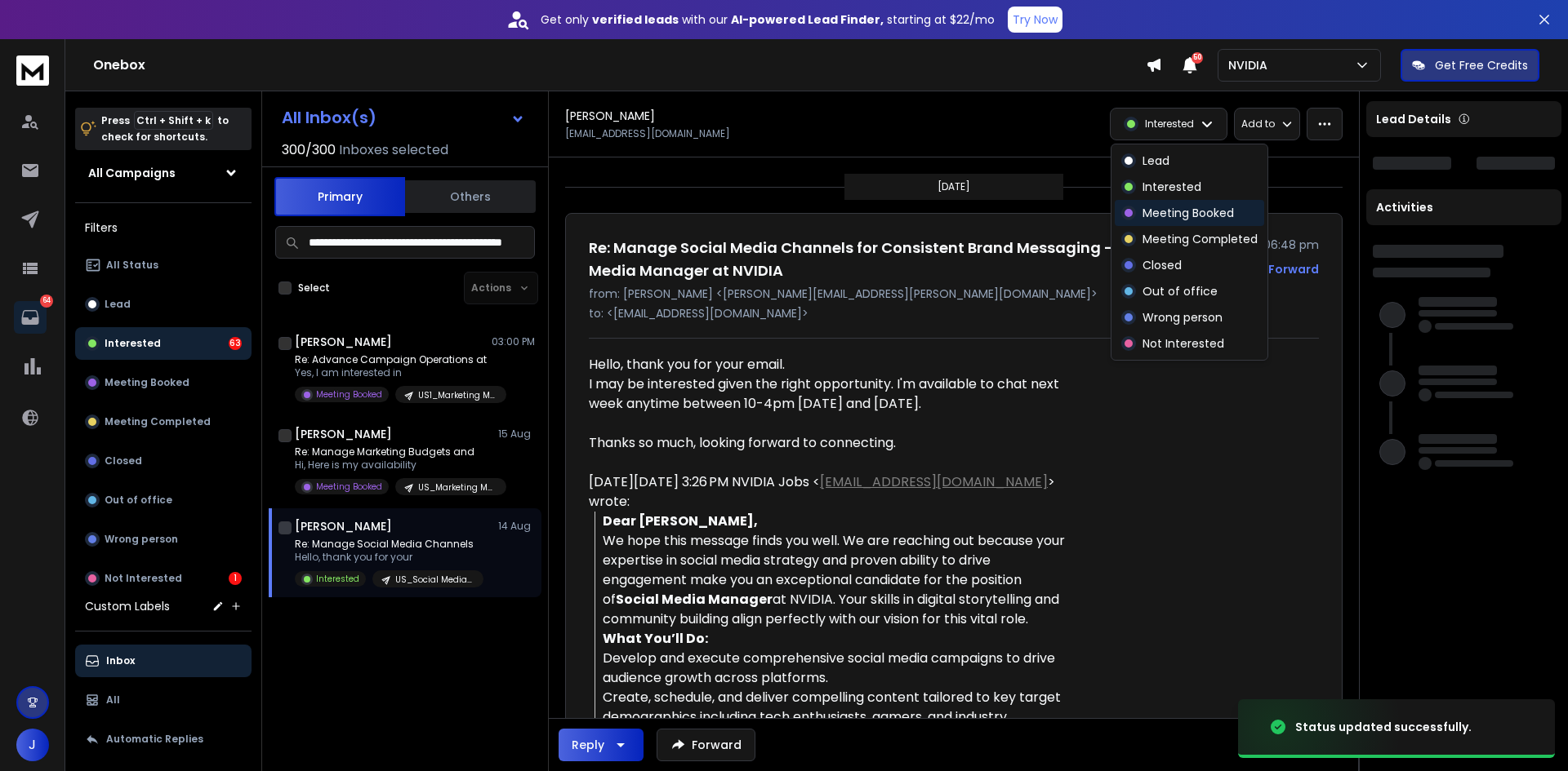
click at [1184, 220] on p "Meeting Booked" at bounding box center [1189, 212] width 92 height 17
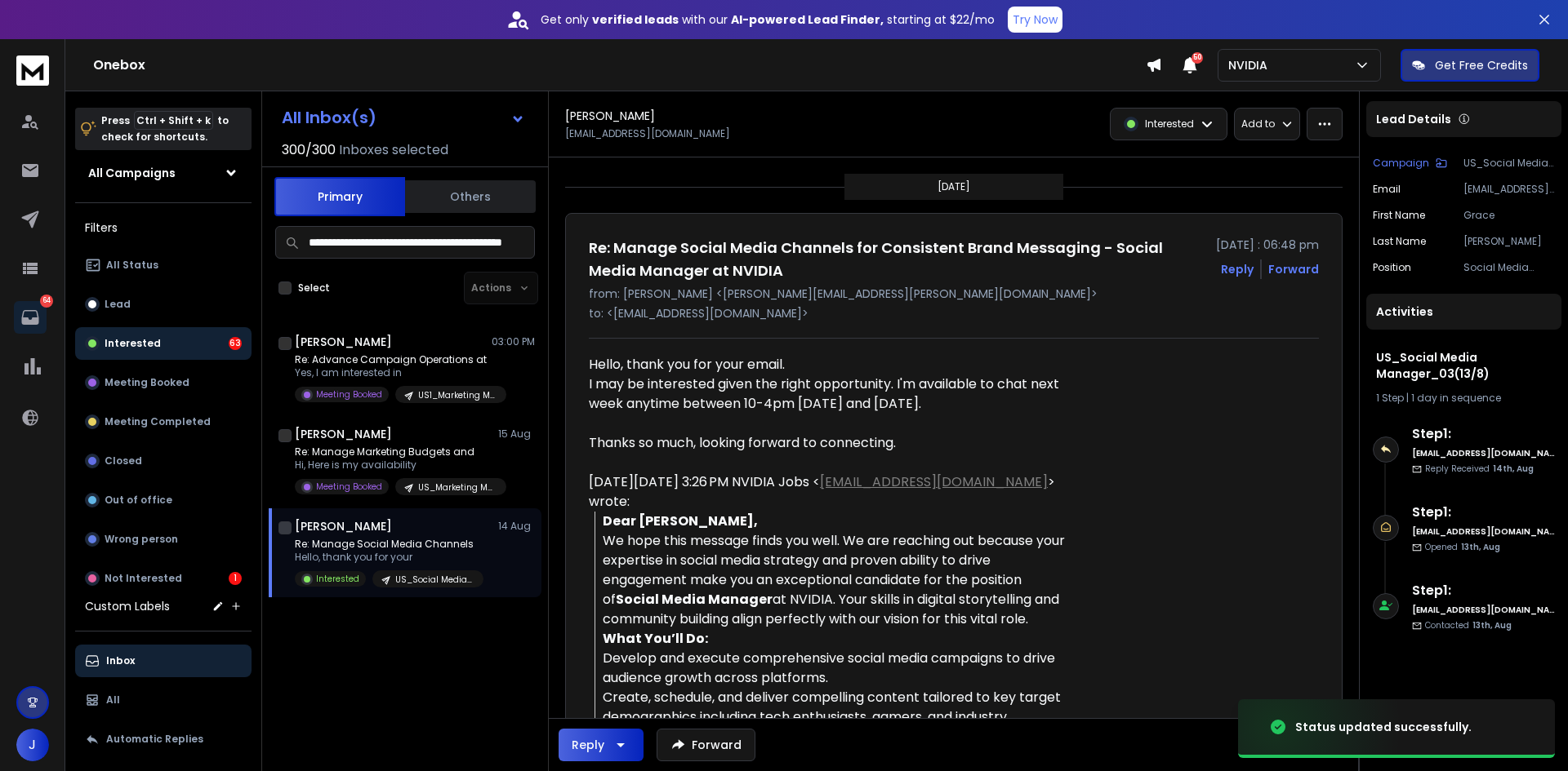
click at [385, 238] on input "**********" at bounding box center [405, 242] width 259 height 32
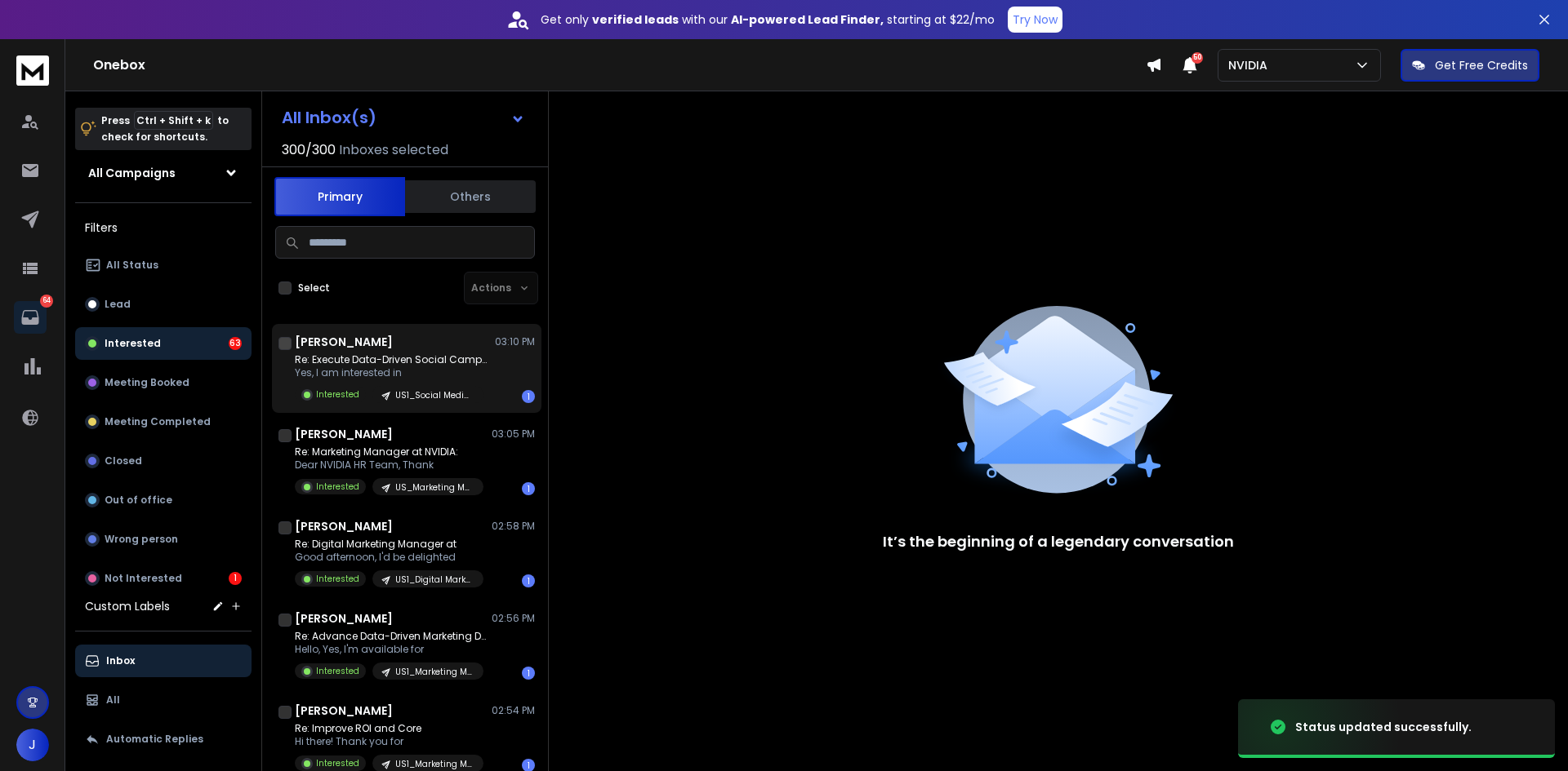
click at [430, 379] on div "Re: Execute Data-Driven Social Campaigns Yes, I am interested in Interested US1…" at bounding box center [392, 378] width 196 height 50
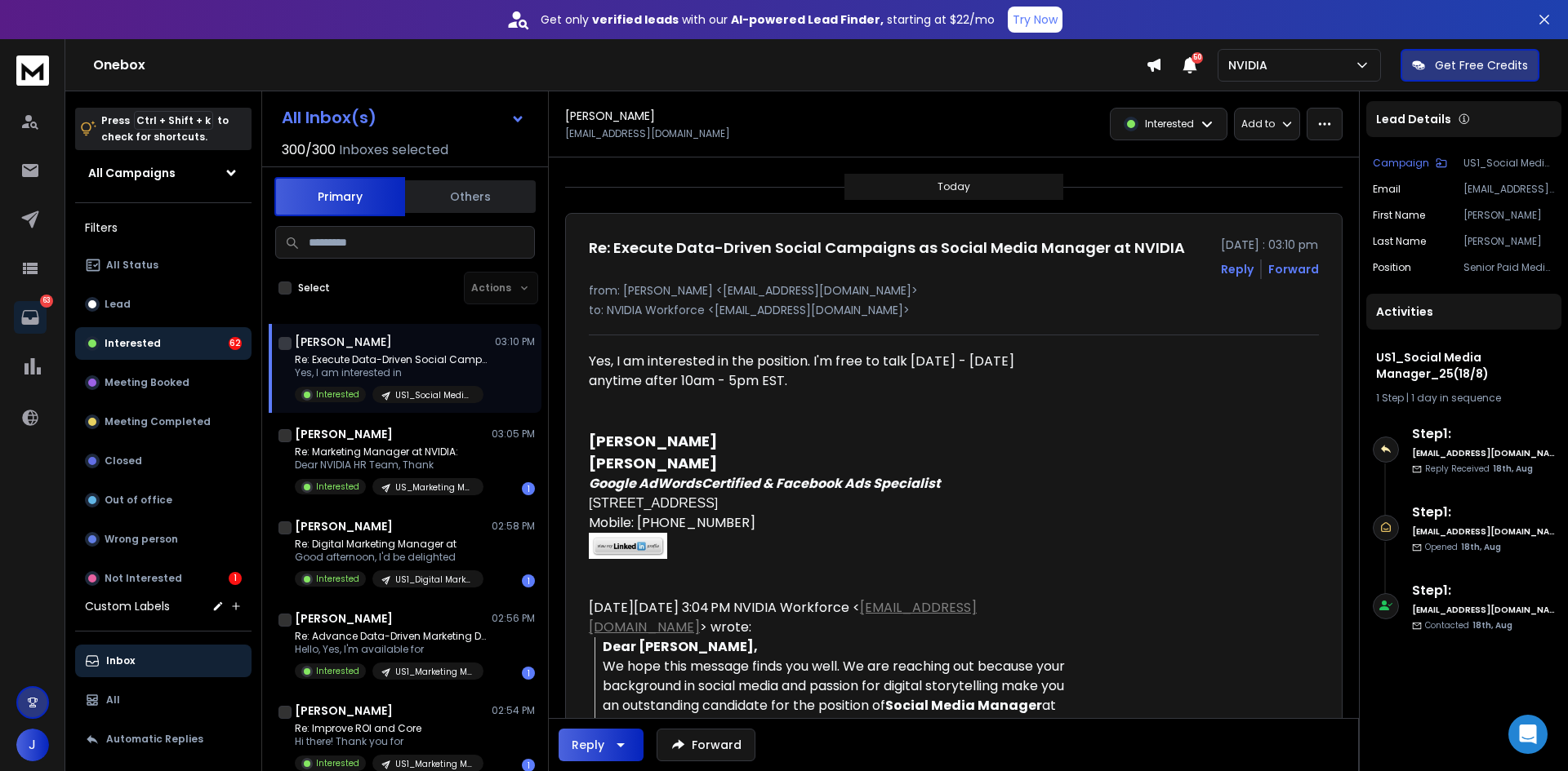
drag, startPoint x: 950, startPoint y: 312, endPoint x: 717, endPoint y: 318, distance: 233.1
click at [717, 318] on p "to: NVIDIA Workforce <workforce@nvidiarecruitinganalytics.com>" at bounding box center [954, 310] width 730 height 17
copy p "workforce@nvidiarecruitinganalytics.com"
click at [444, 245] on input at bounding box center [405, 242] width 259 height 32
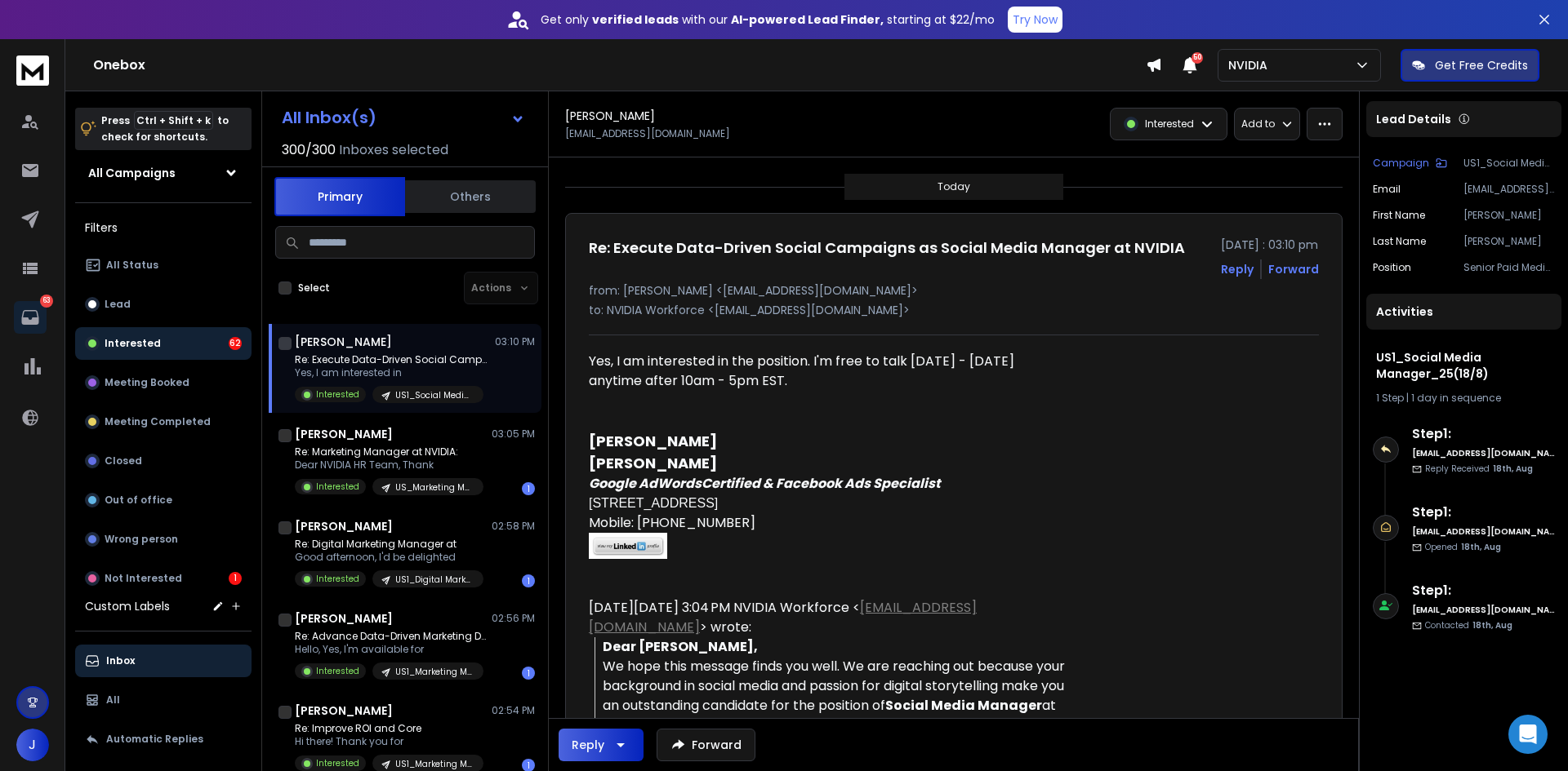
paste input "**********"
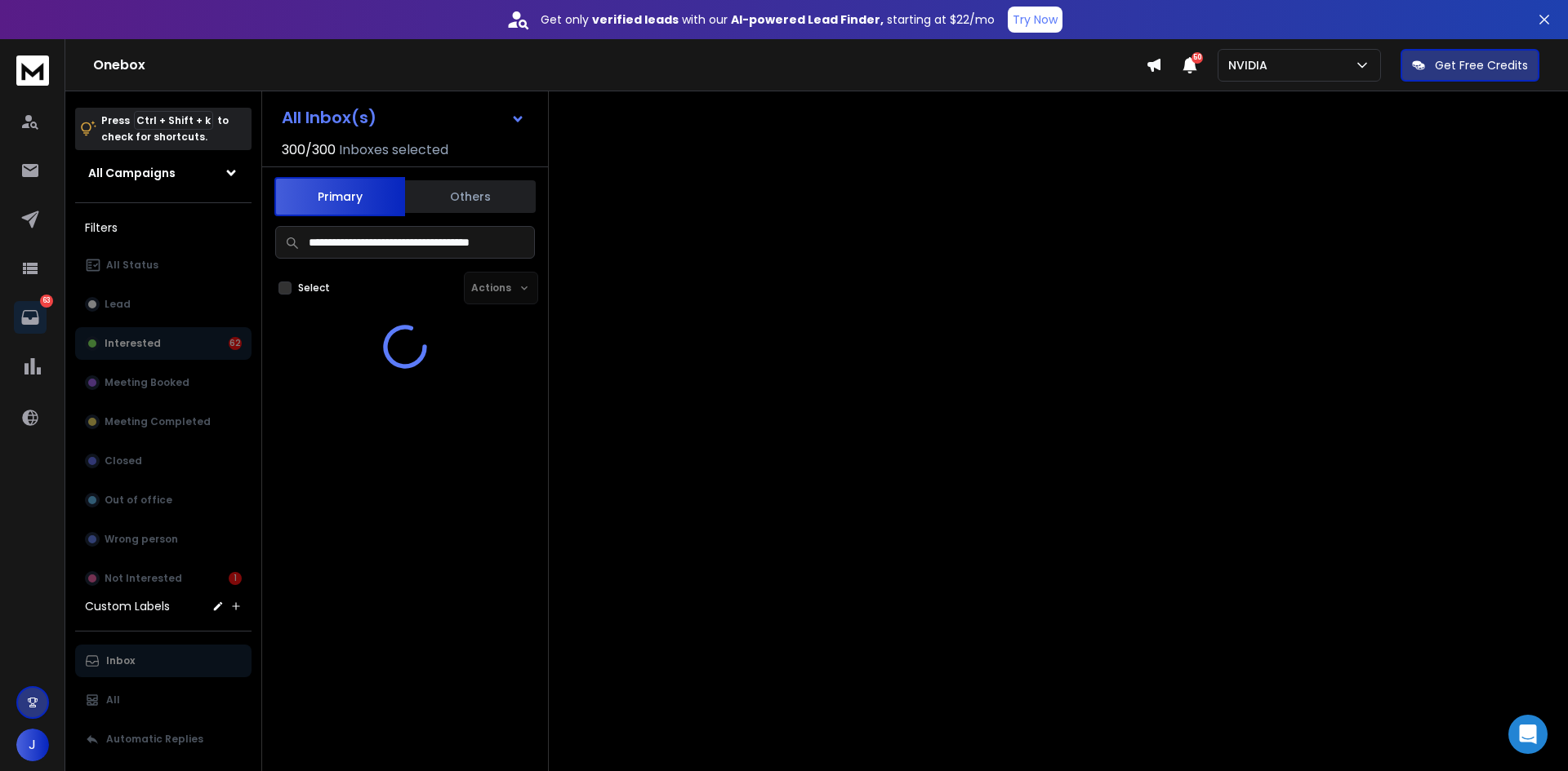
type input "**********"
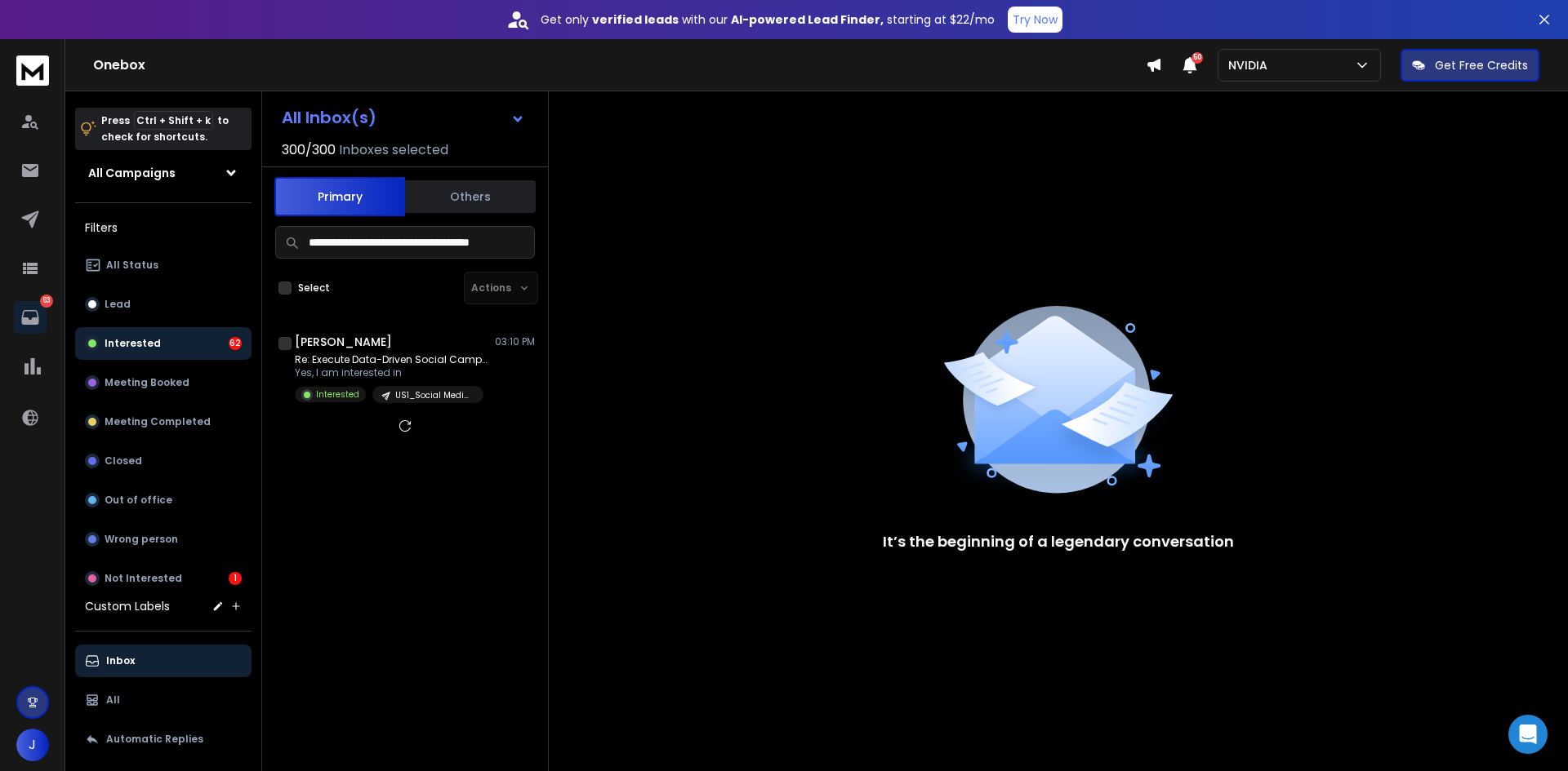
scroll to position [0, 0]
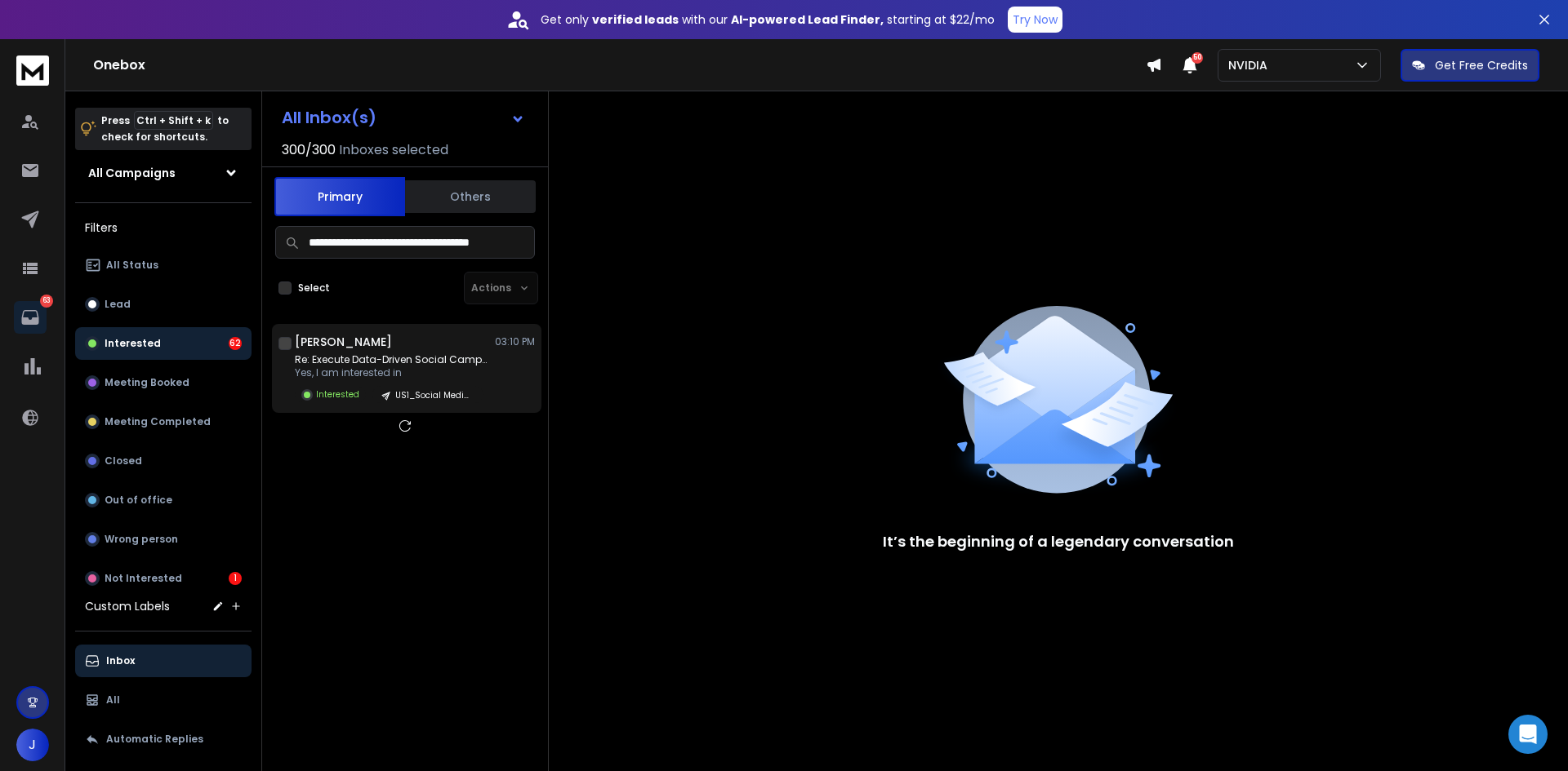
click at [495, 374] on div "Re: Execute Data-Driven Social Campaigns Yes, I am interested in Interested US1…" at bounding box center [414, 378] width 240 height 50
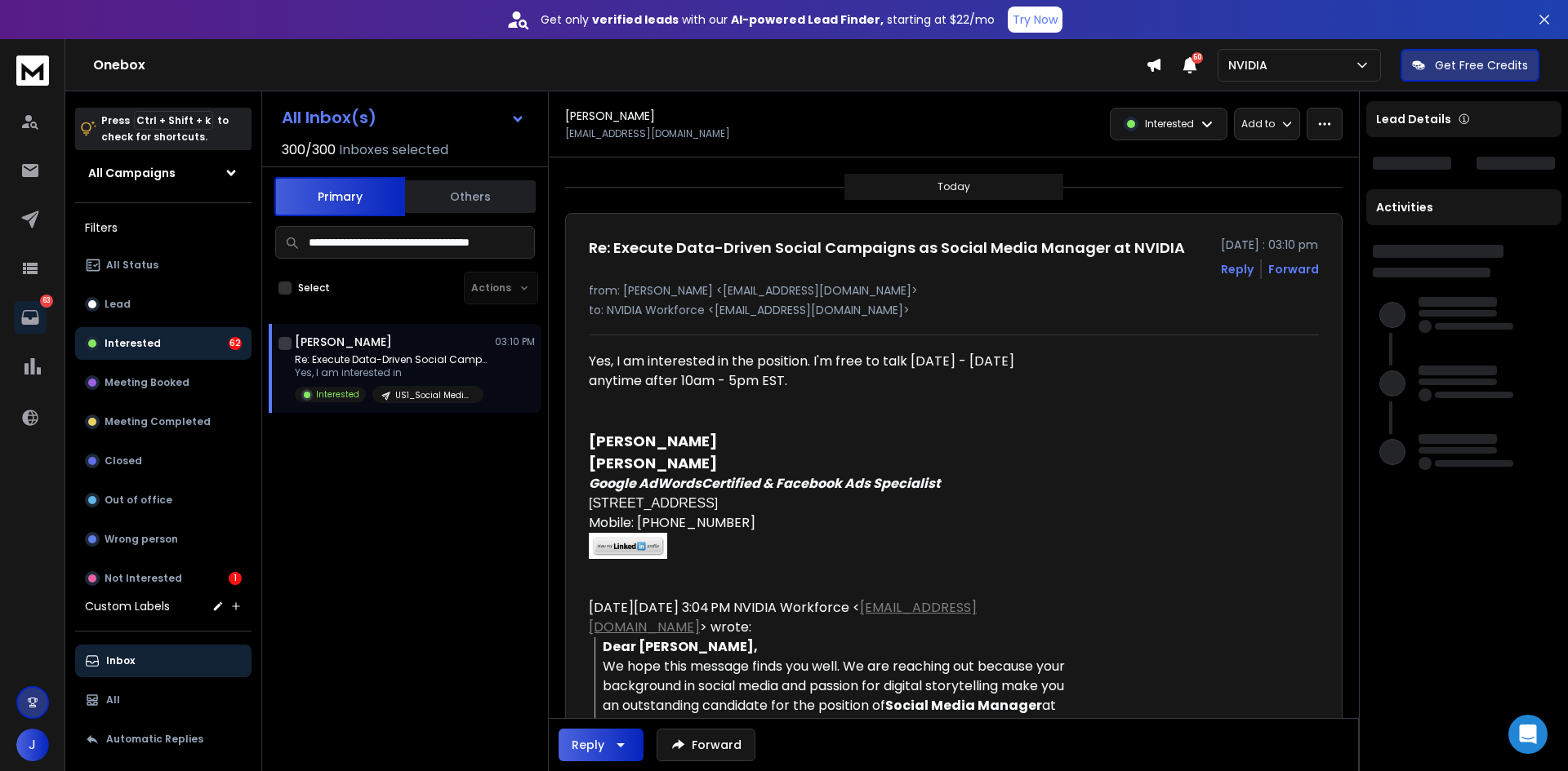
click at [1179, 117] on div "Interested" at bounding box center [1168, 124] width 116 height 31
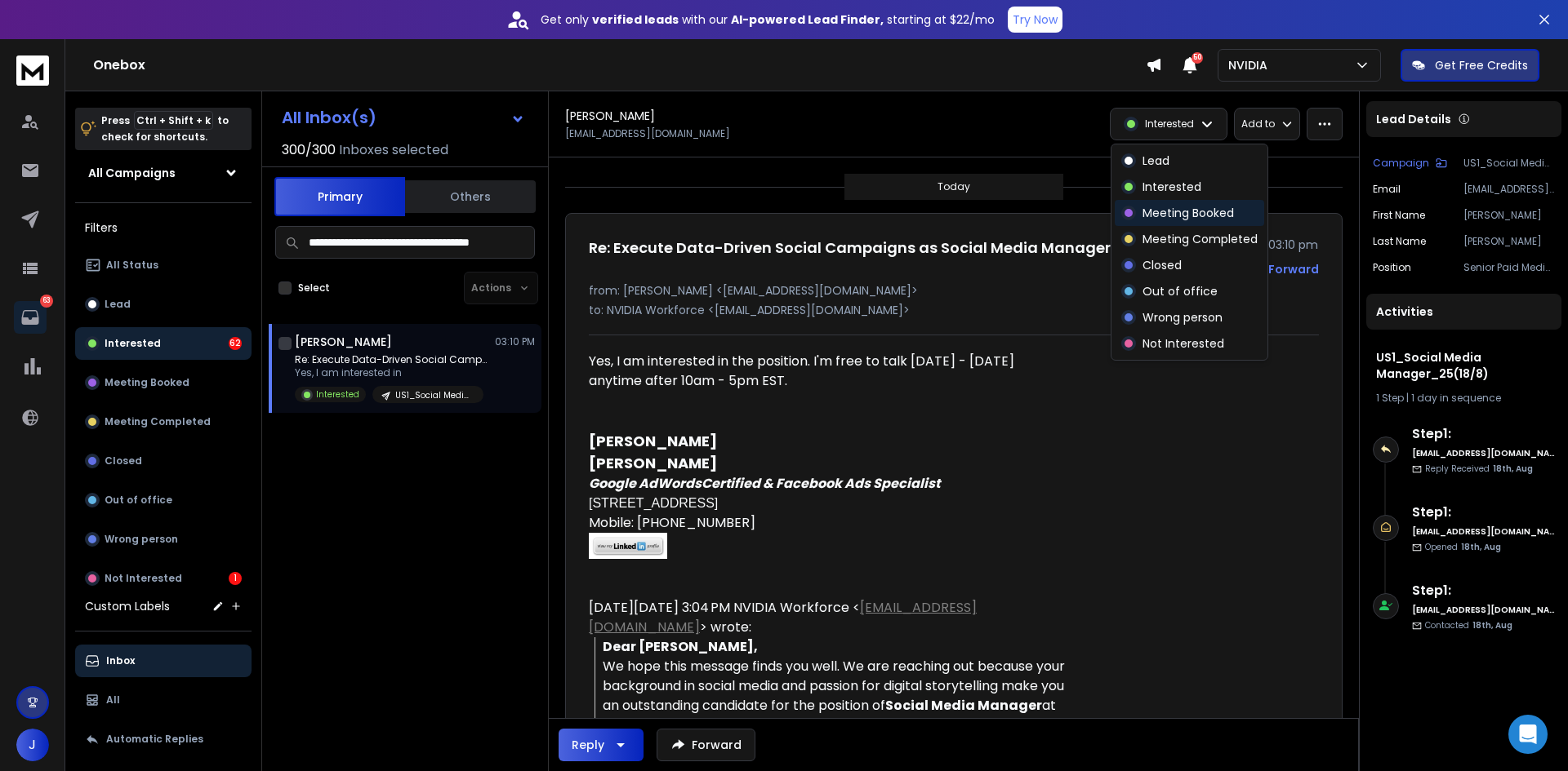
click at [1199, 210] on p "Meeting Booked" at bounding box center [1189, 212] width 92 height 17
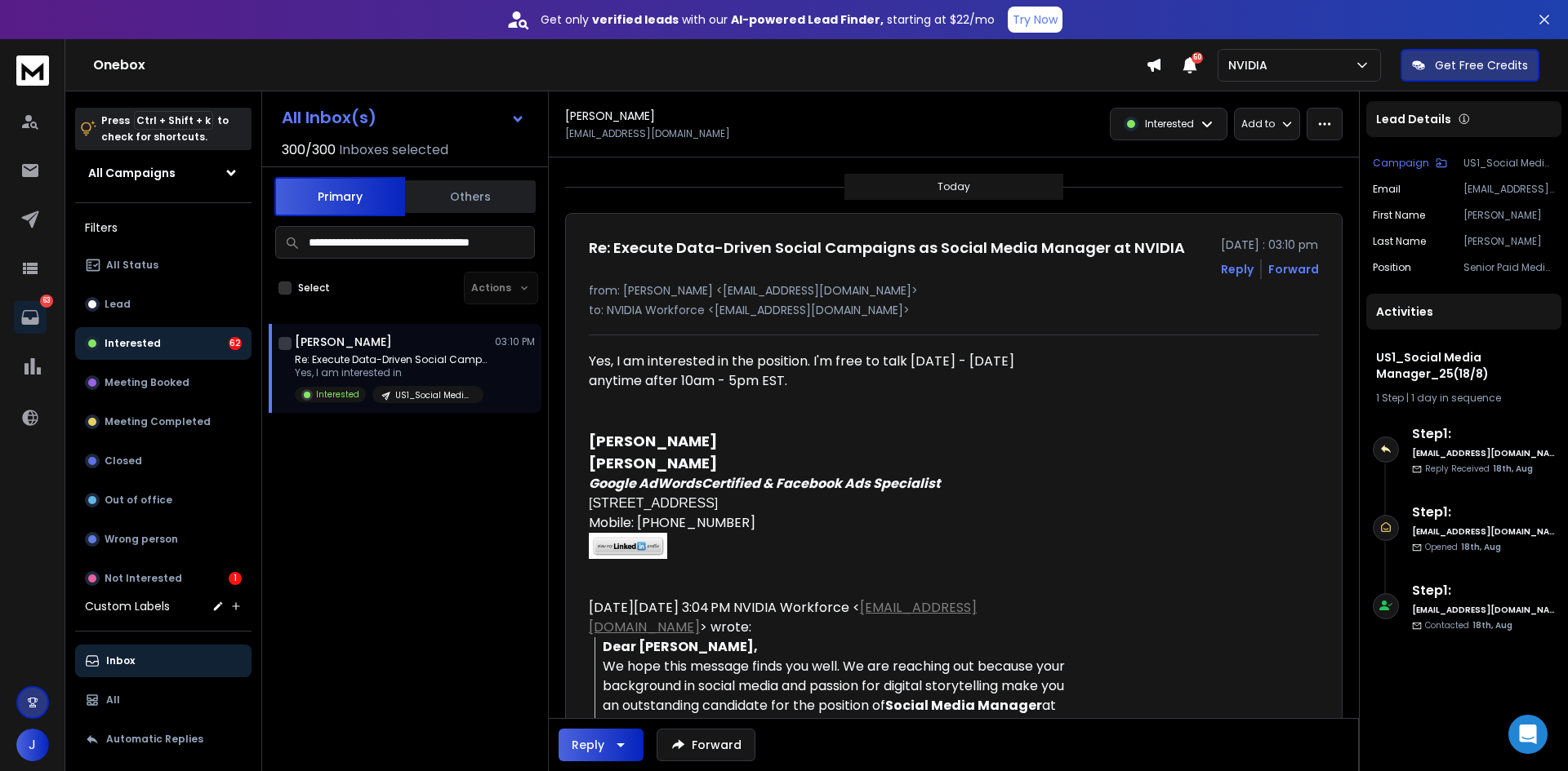
click at [466, 245] on input "**********" at bounding box center [405, 242] width 259 height 32
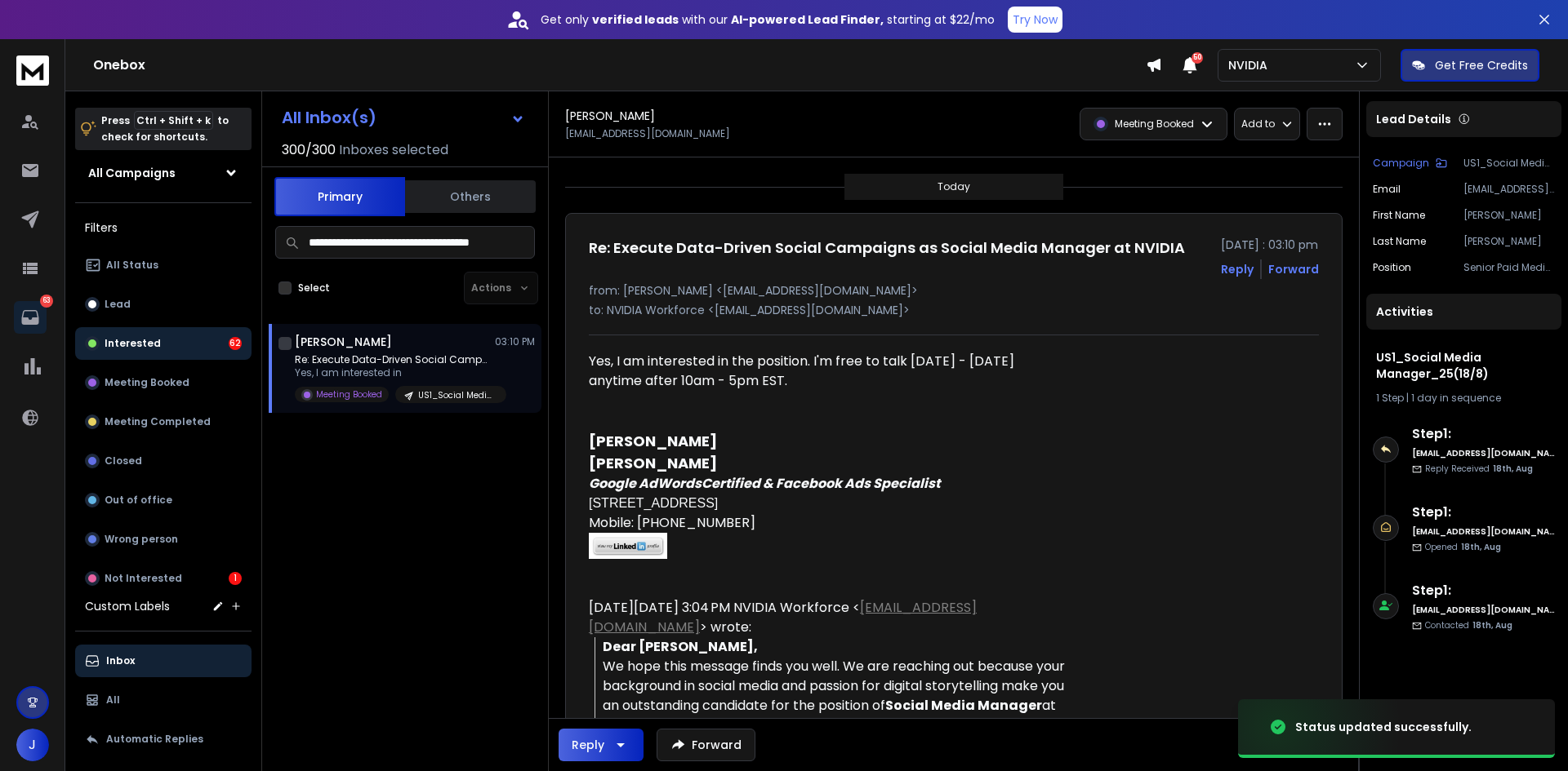
click at [466, 245] on input "**********" at bounding box center [405, 242] width 259 height 32
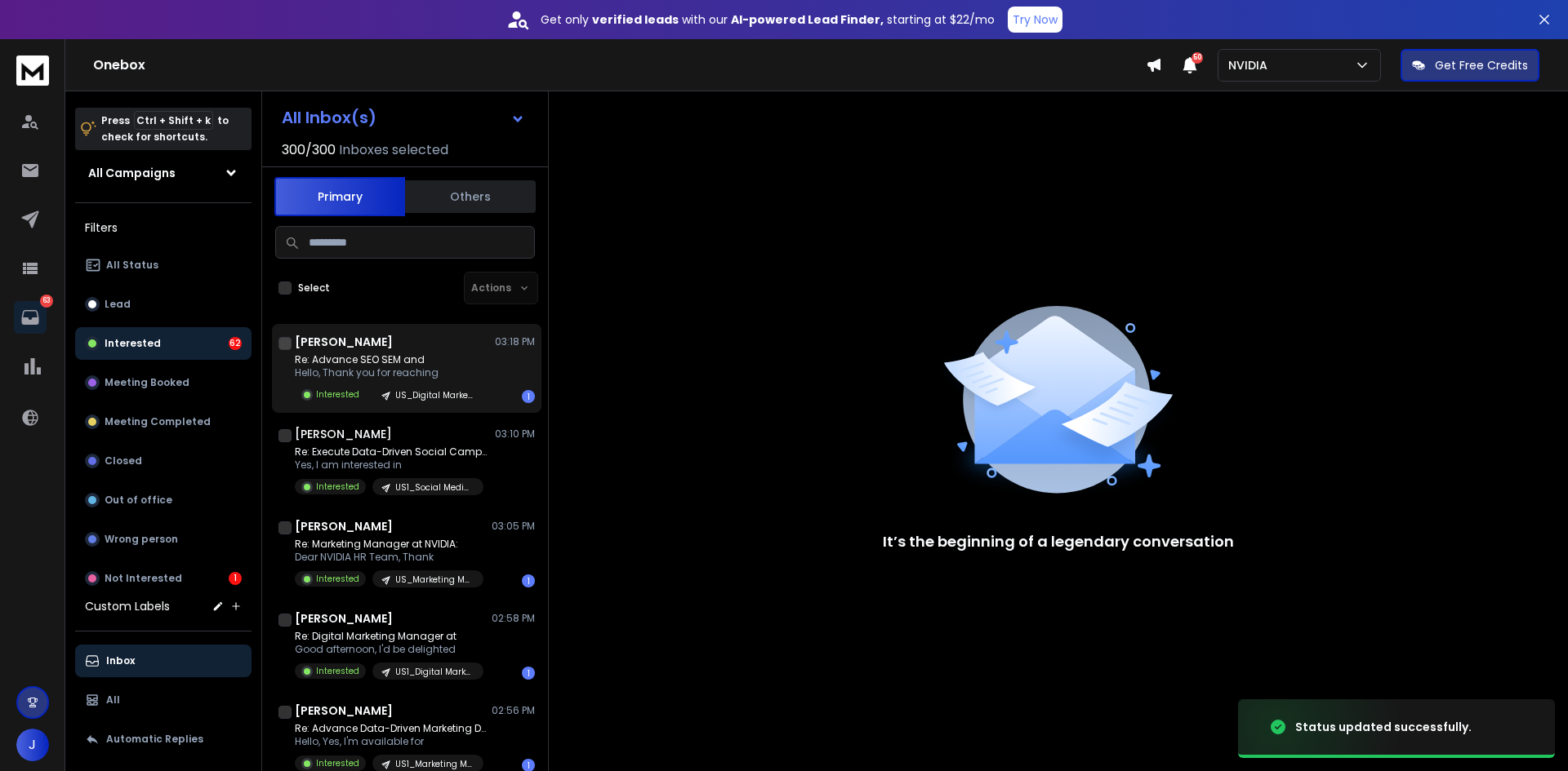
click at [378, 365] on p "Re: Advance SEO SEM and" at bounding box center [388, 360] width 188 height 13
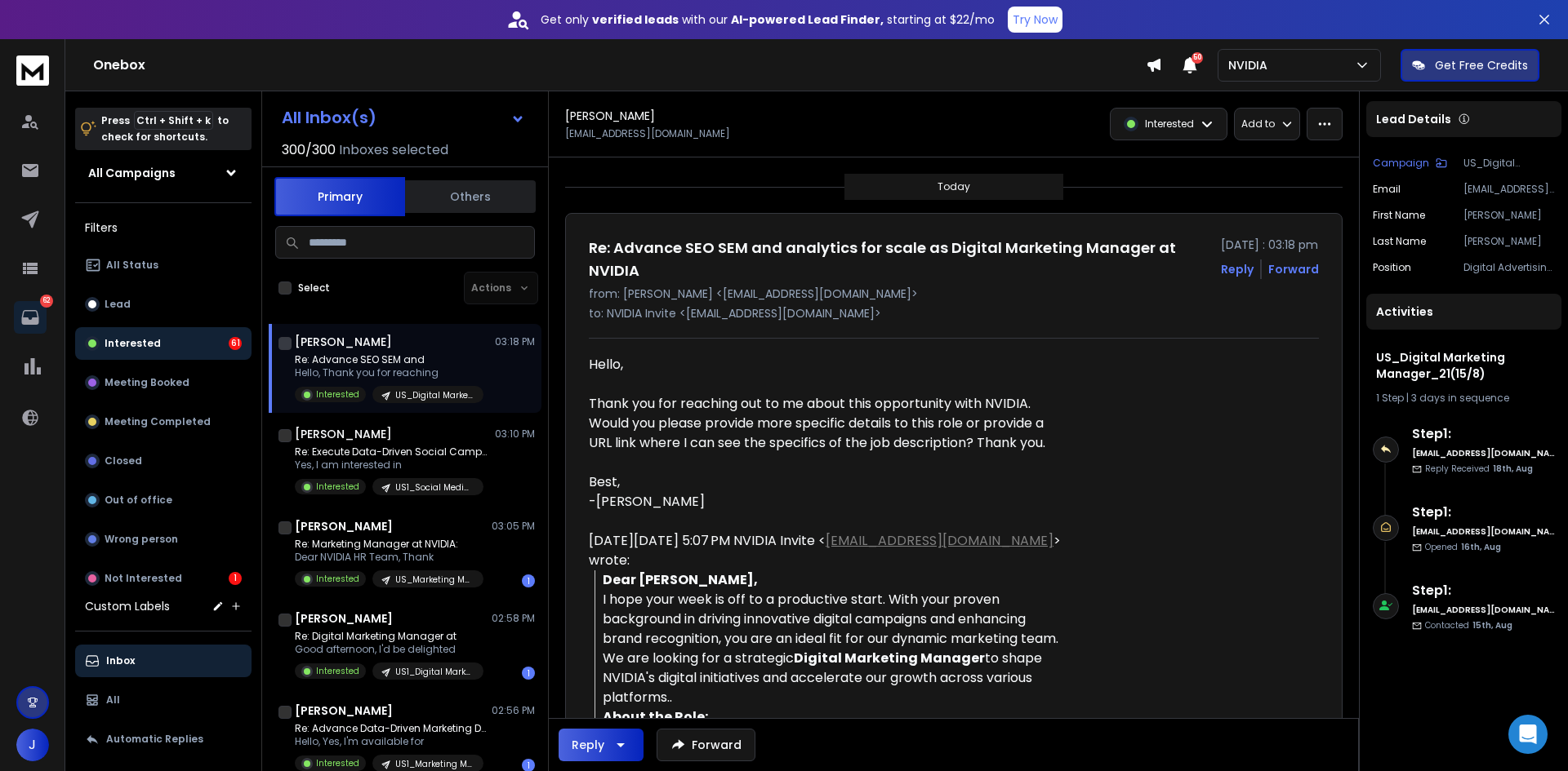
drag, startPoint x: 929, startPoint y: 316, endPoint x: 685, endPoint y: 314, distance: 244.0
click at [685, 314] on p "to: NVIDIA Invite <invite@nvidiaorganizationalworkforceplanning.com>" at bounding box center [954, 313] width 730 height 17
copy p "invite@nvidiaorganizationalworkforceplanning.com"
click at [1163, 123] on p "Interested" at bounding box center [1169, 124] width 49 height 13
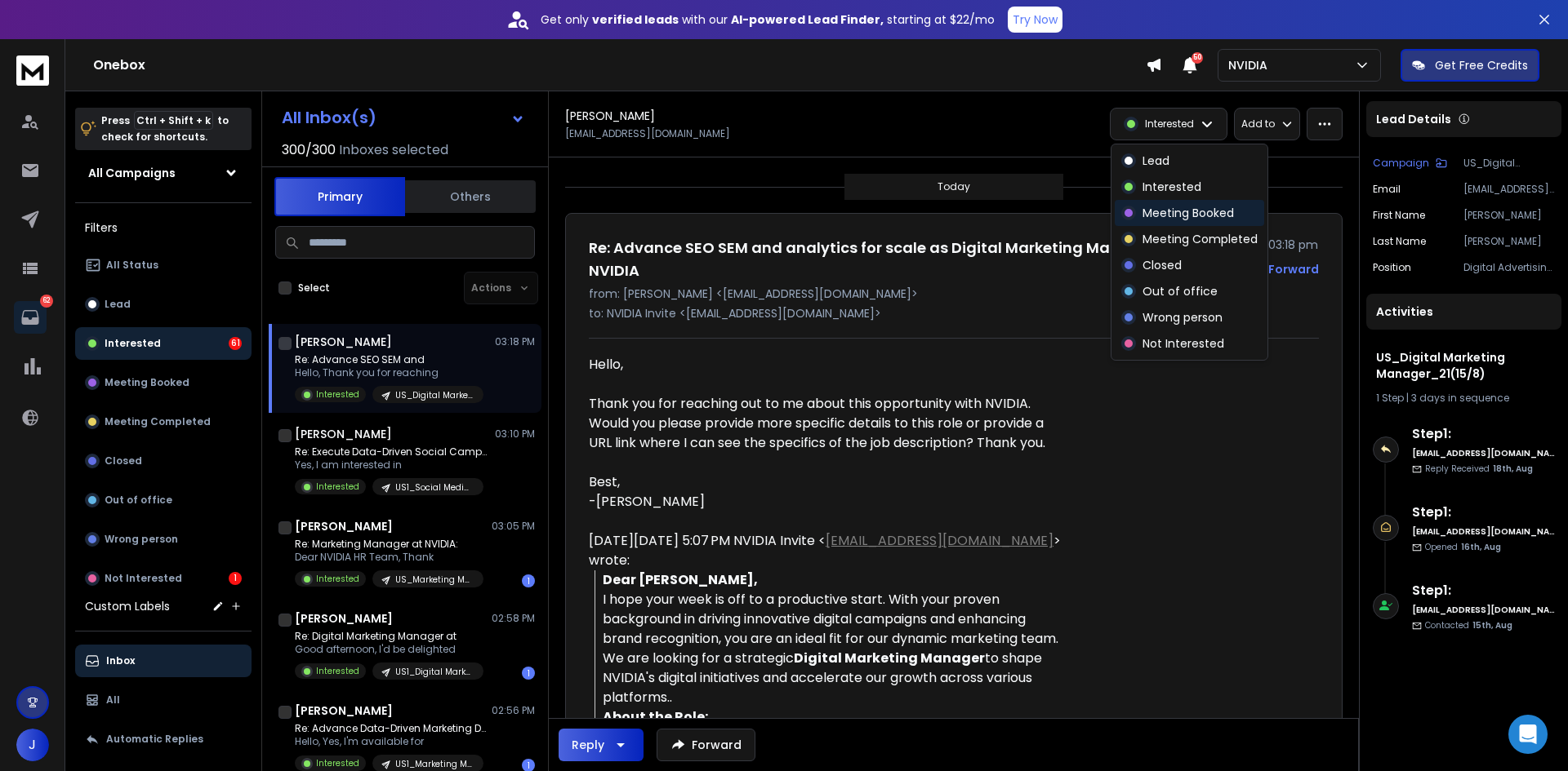
click at [1193, 209] on p "Meeting Booked" at bounding box center [1189, 212] width 92 height 17
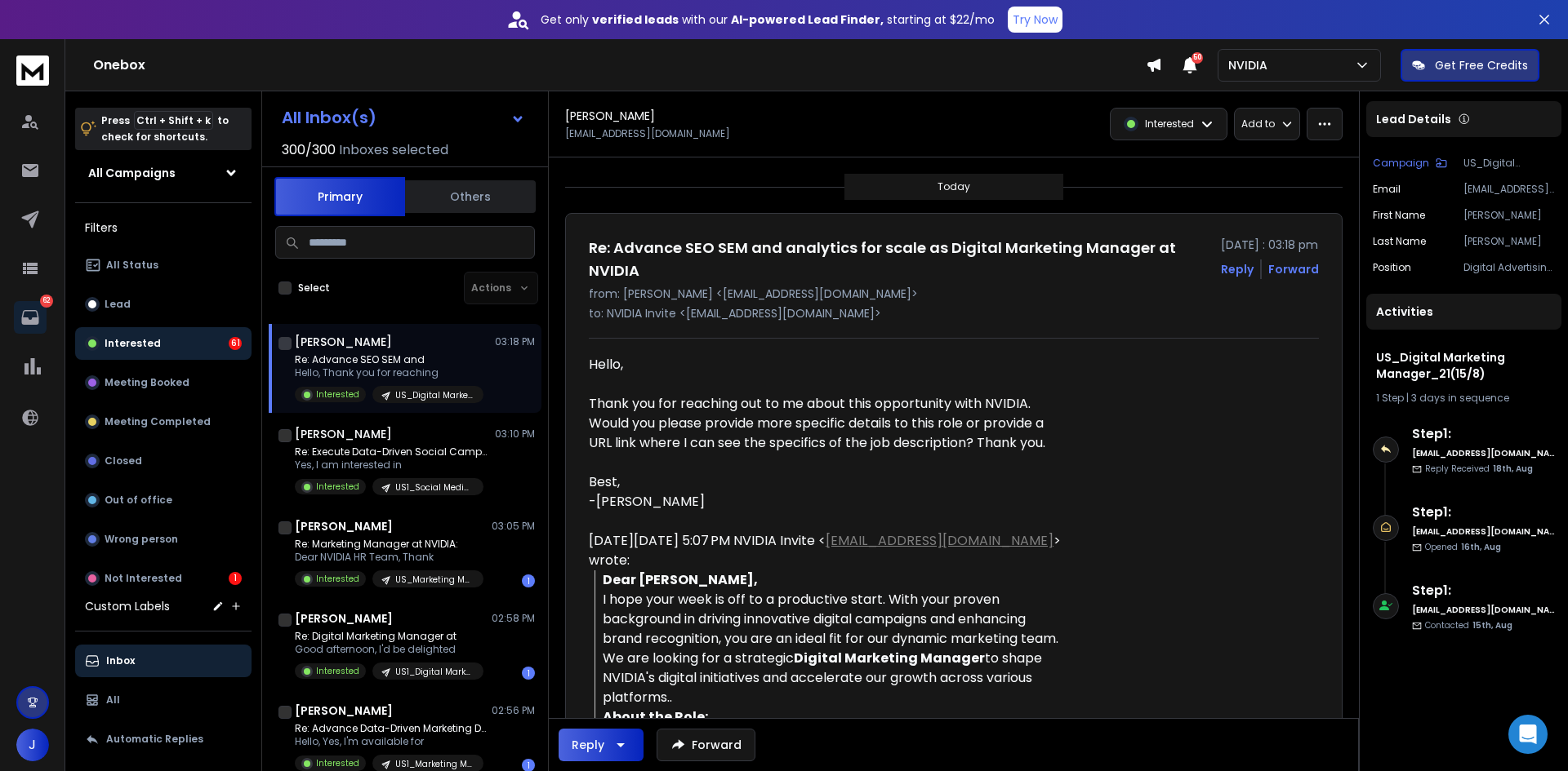
click at [832, 416] on div "Hello, Thank you for reaching out to me about this opportunity with NVIDIA. Wou…" at bounding box center [827, 433] width 477 height 157
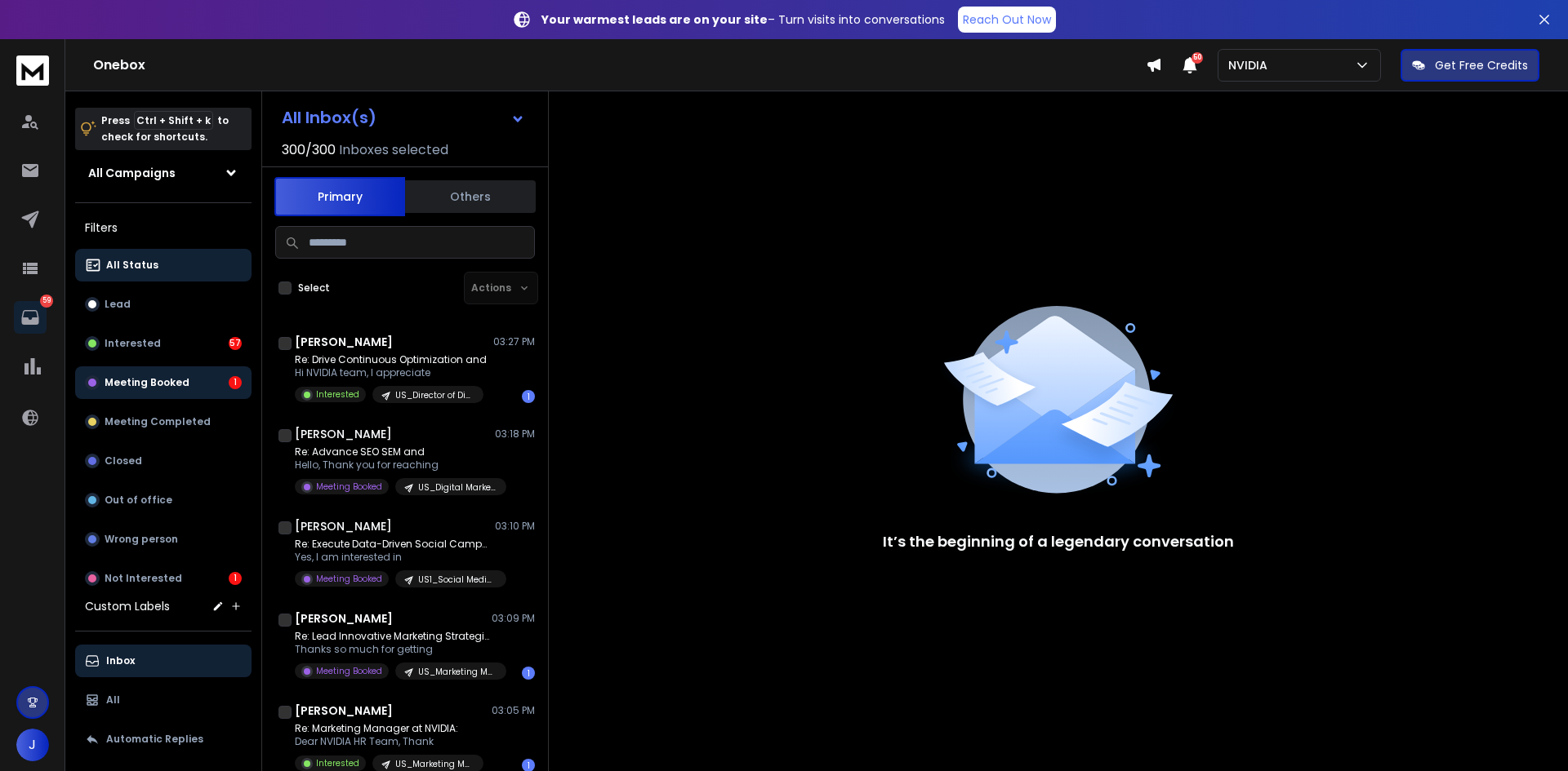
click at [174, 380] on p "Meeting Booked" at bounding box center [146, 382] width 85 height 13
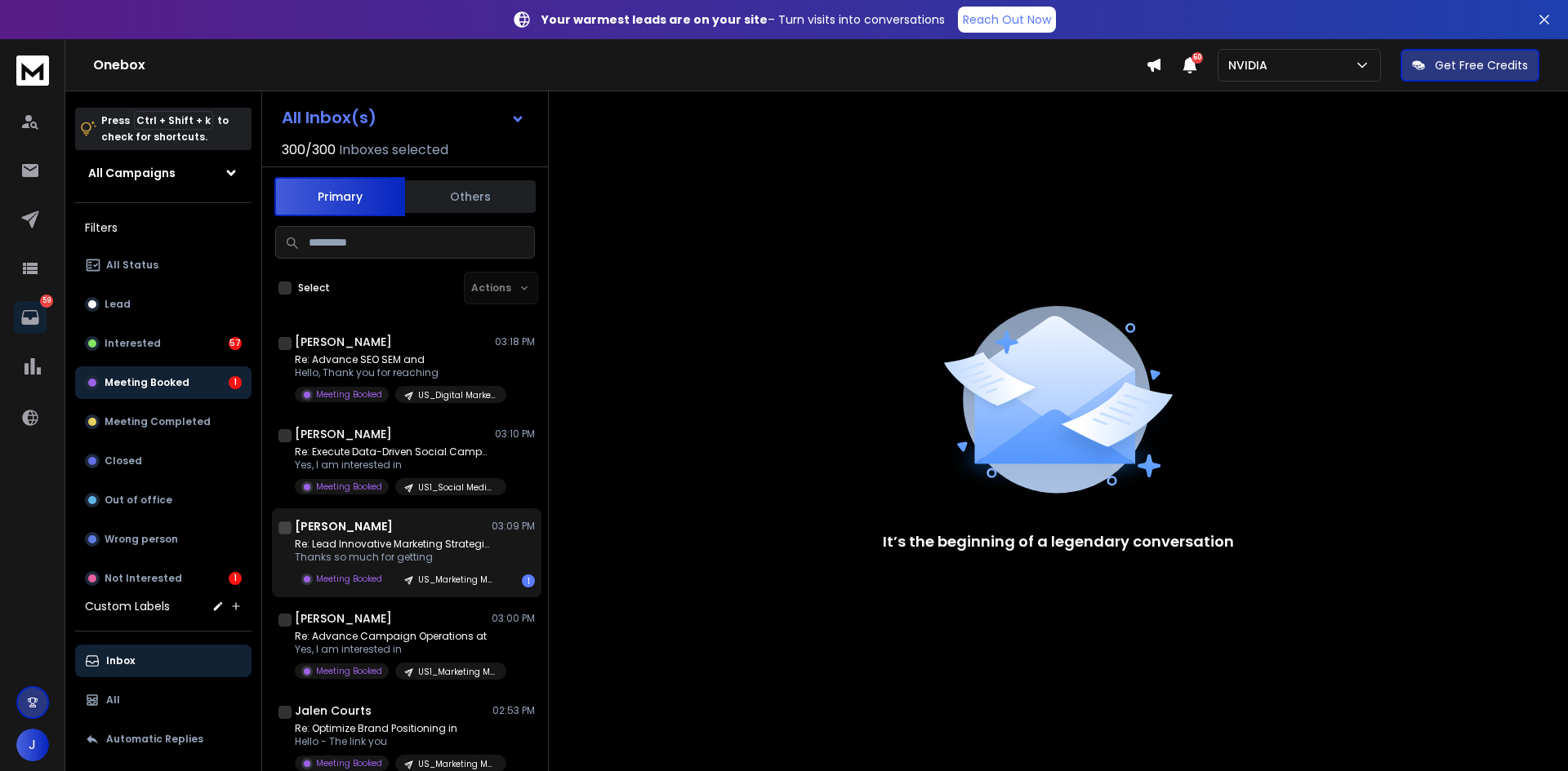
click at [430, 556] on p "Thanks so much for getting" at bounding box center [392, 557] width 196 height 13
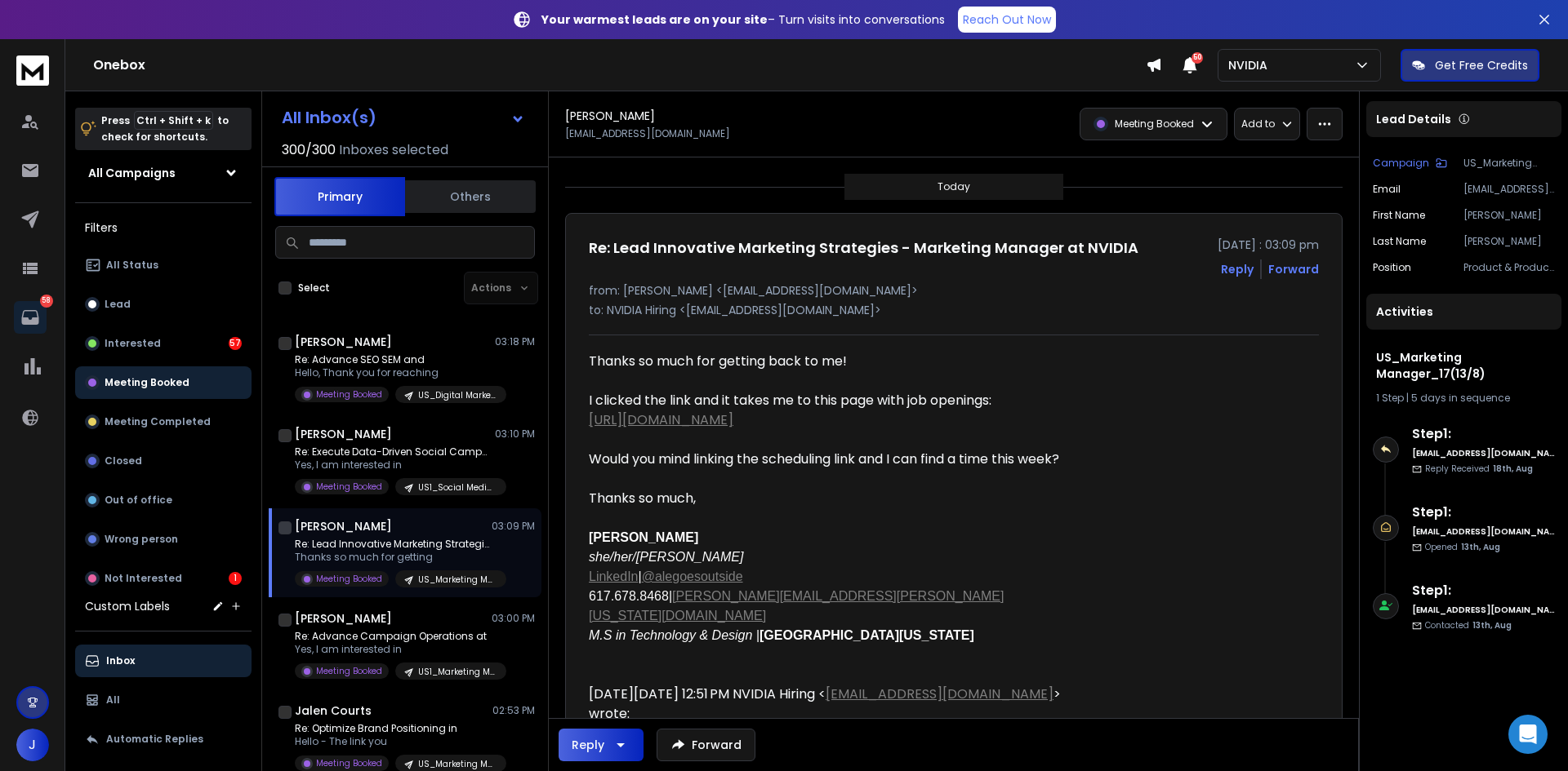
click at [703, 470] on div "I clicked the link and it takes me to this page with job openings: https://team…" at bounding box center [827, 430] width 477 height 78
click at [702, 465] on div "I clicked the link and it takes me to this page with job openings: https://team…" at bounding box center [827, 430] width 477 height 78
drag, startPoint x: 964, startPoint y: 309, endPoint x: 689, endPoint y: 316, distance: 275.1
click at [689, 316] on p "to: NVIDIA Hiring <wearehiring@talentretentionprogramnvidia.com>" at bounding box center [954, 310] width 730 height 17
copy p "wearehiring@talentretentionprogramnvidia.com"
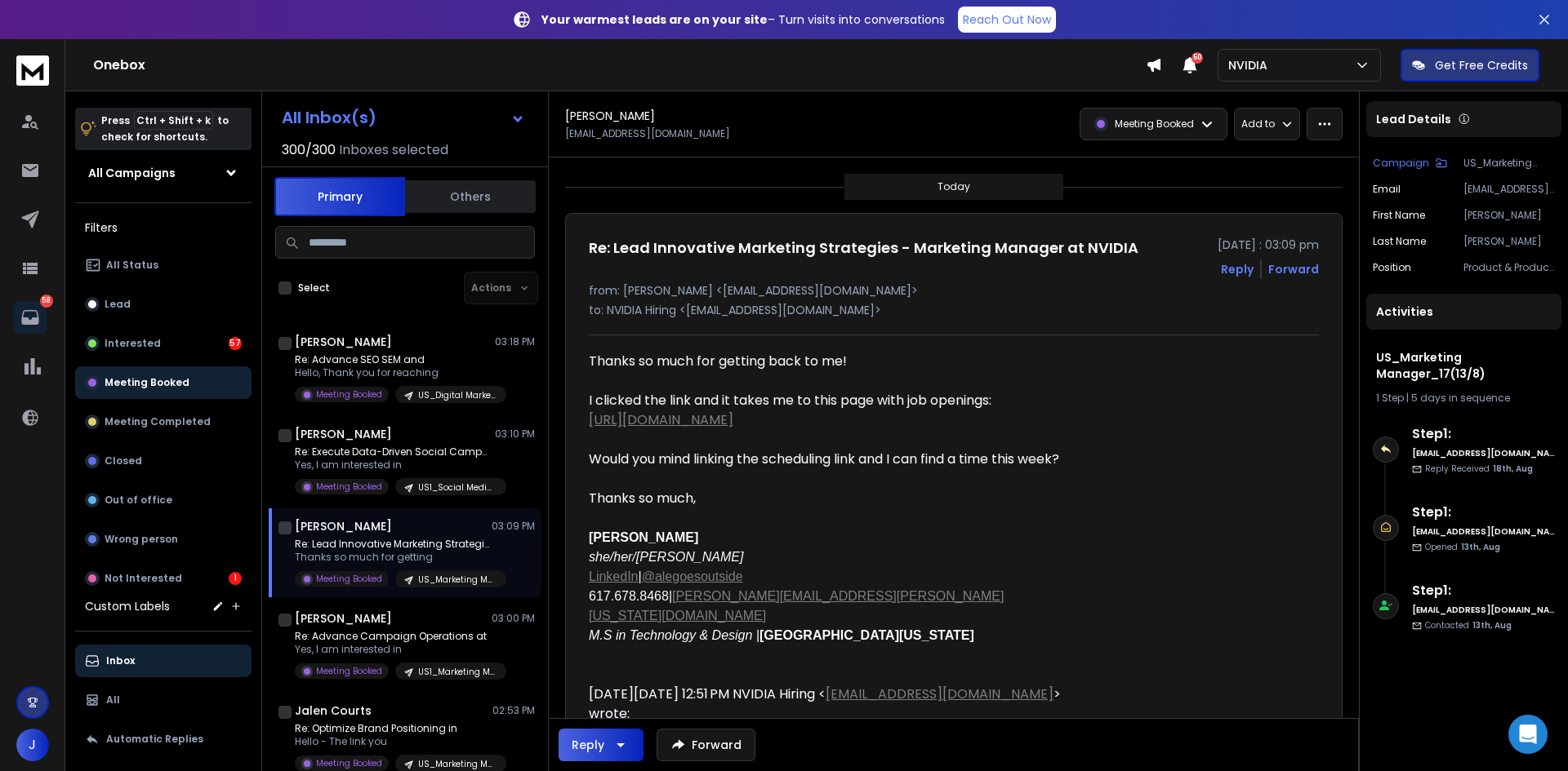
click at [808, 378] on div at bounding box center [827, 381] width 477 height 19
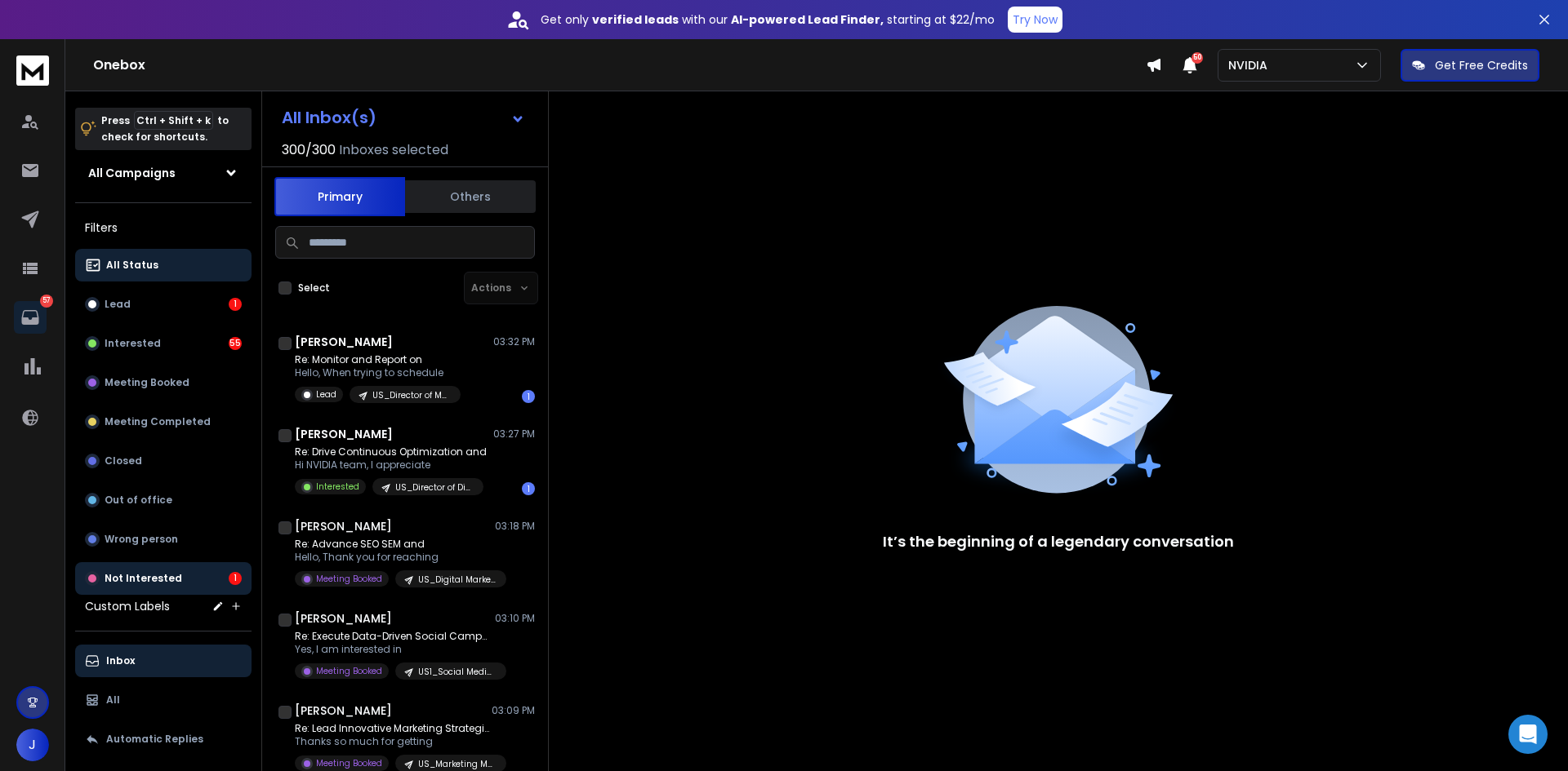
click at [169, 585] on p "Not Interested" at bounding box center [143, 578] width 78 height 13
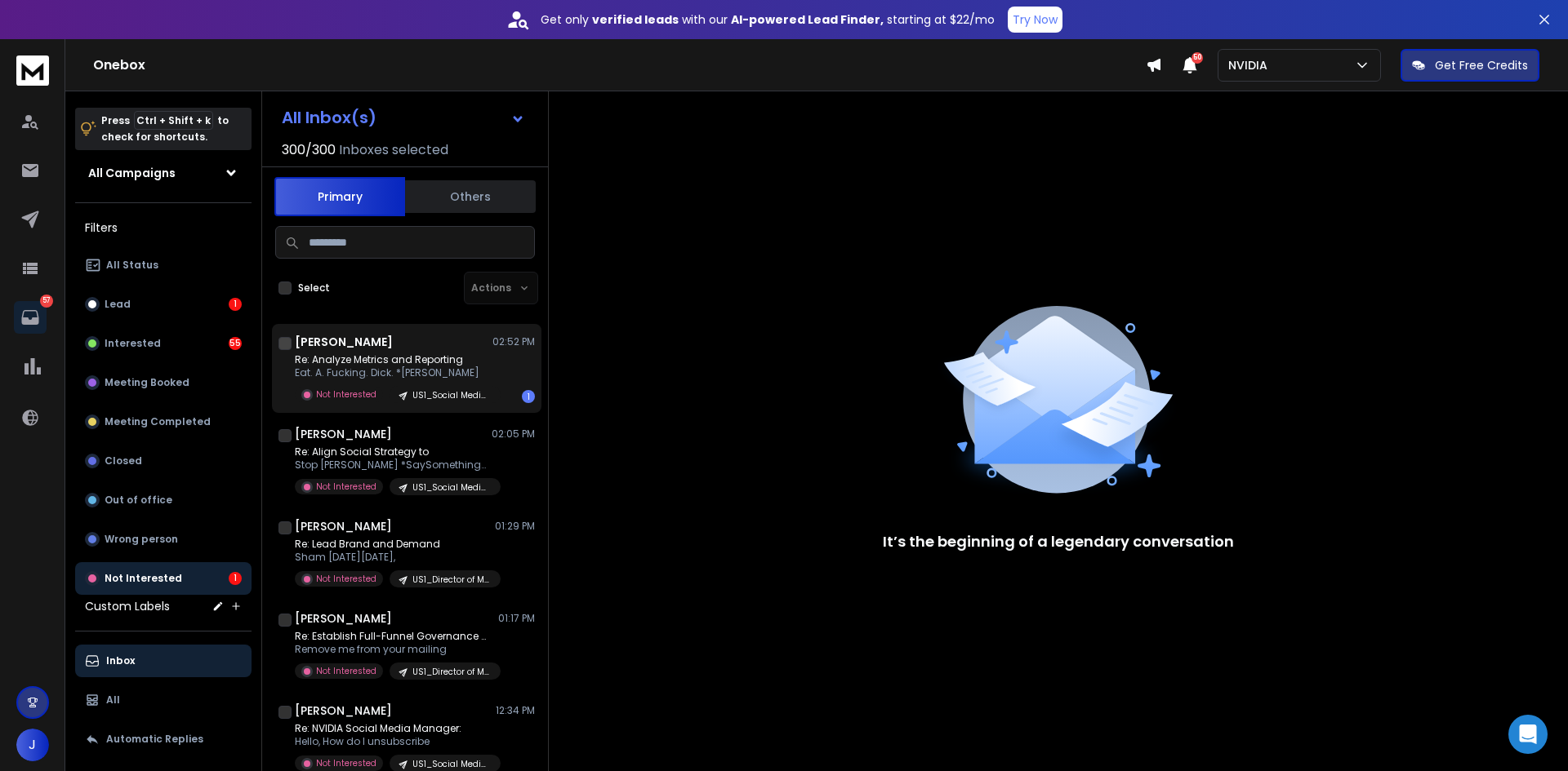
click at [451, 372] on p "Eat. A. Fucking. Dick. *[PERSON_NAME]" at bounding box center [392, 372] width 196 height 13
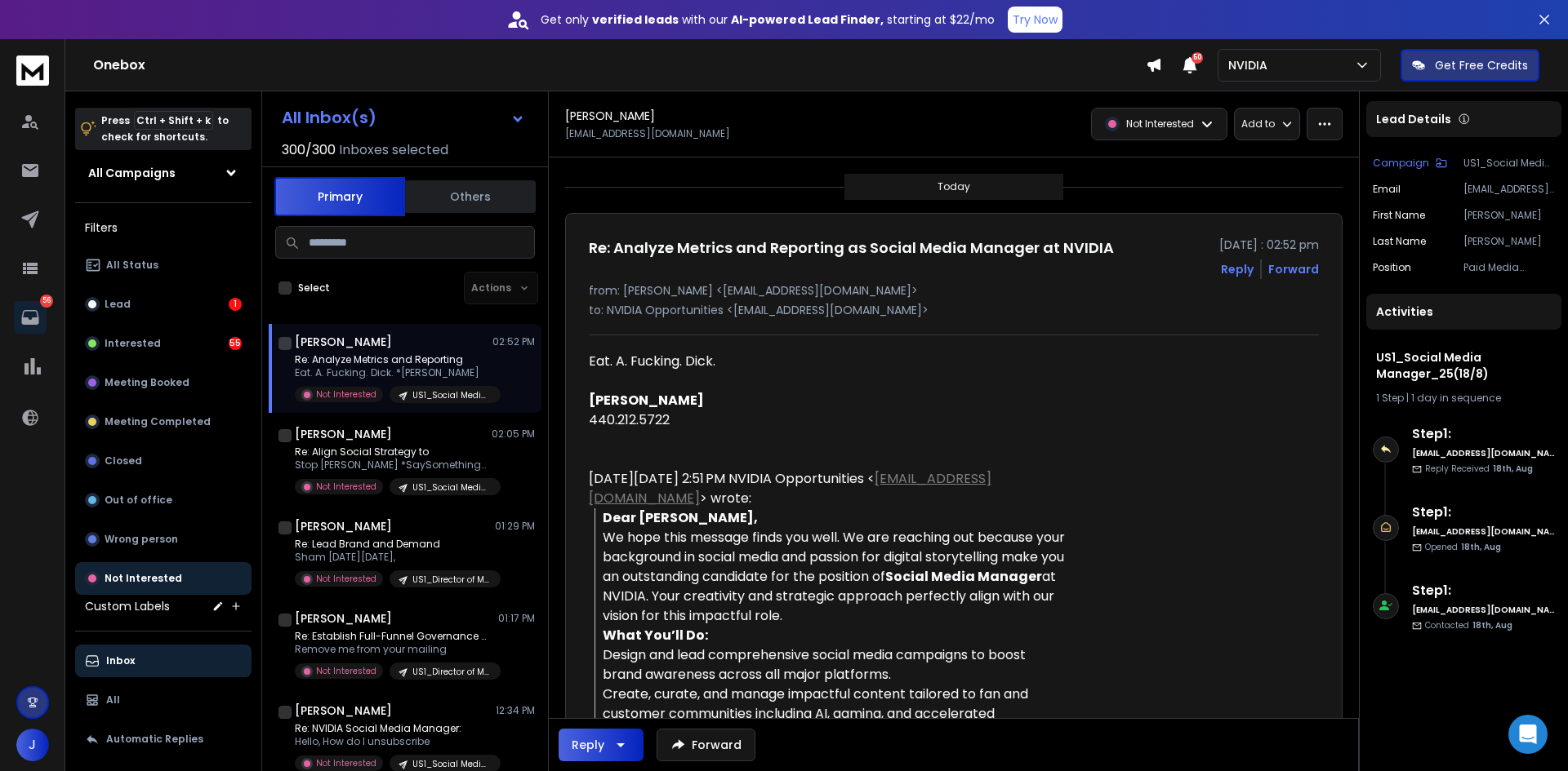
click at [656, 373] on div "Eat. A. Fucking. Dick. Craig Overway 440.212.5722" at bounding box center [827, 391] width 477 height 78
click at [740, 293] on p "from: Craig Overway <craigoverway@gmail.com>" at bounding box center [954, 290] width 730 height 17
copy p "craigoverway"
click at [175, 347] on button "Interested 55" at bounding box center [163, 343] width 176 height 32
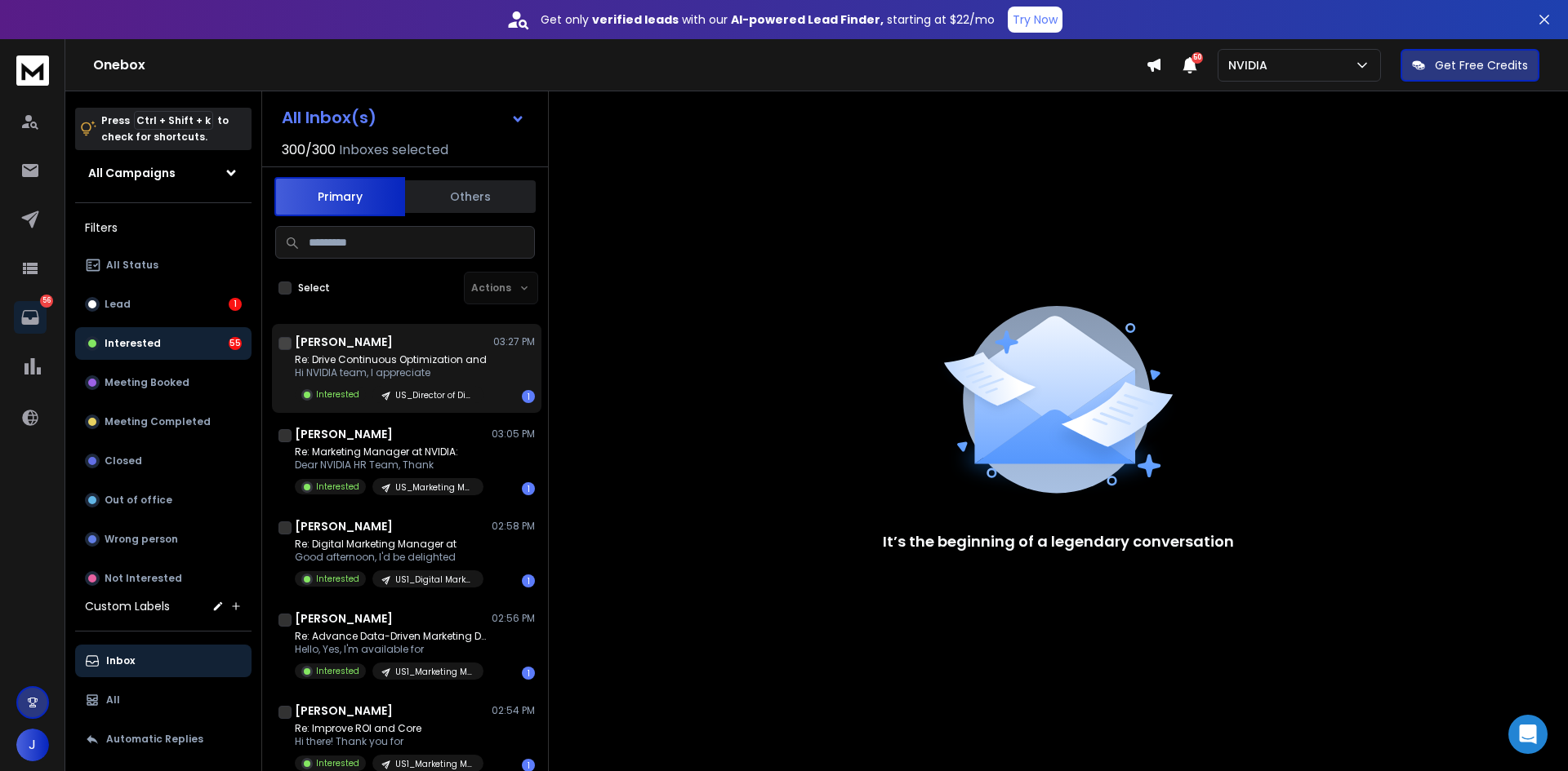
click at [420, 360] on p "Re: Drive Continuous Optimization and" at bounding box center [390, 360] width 192 height 13
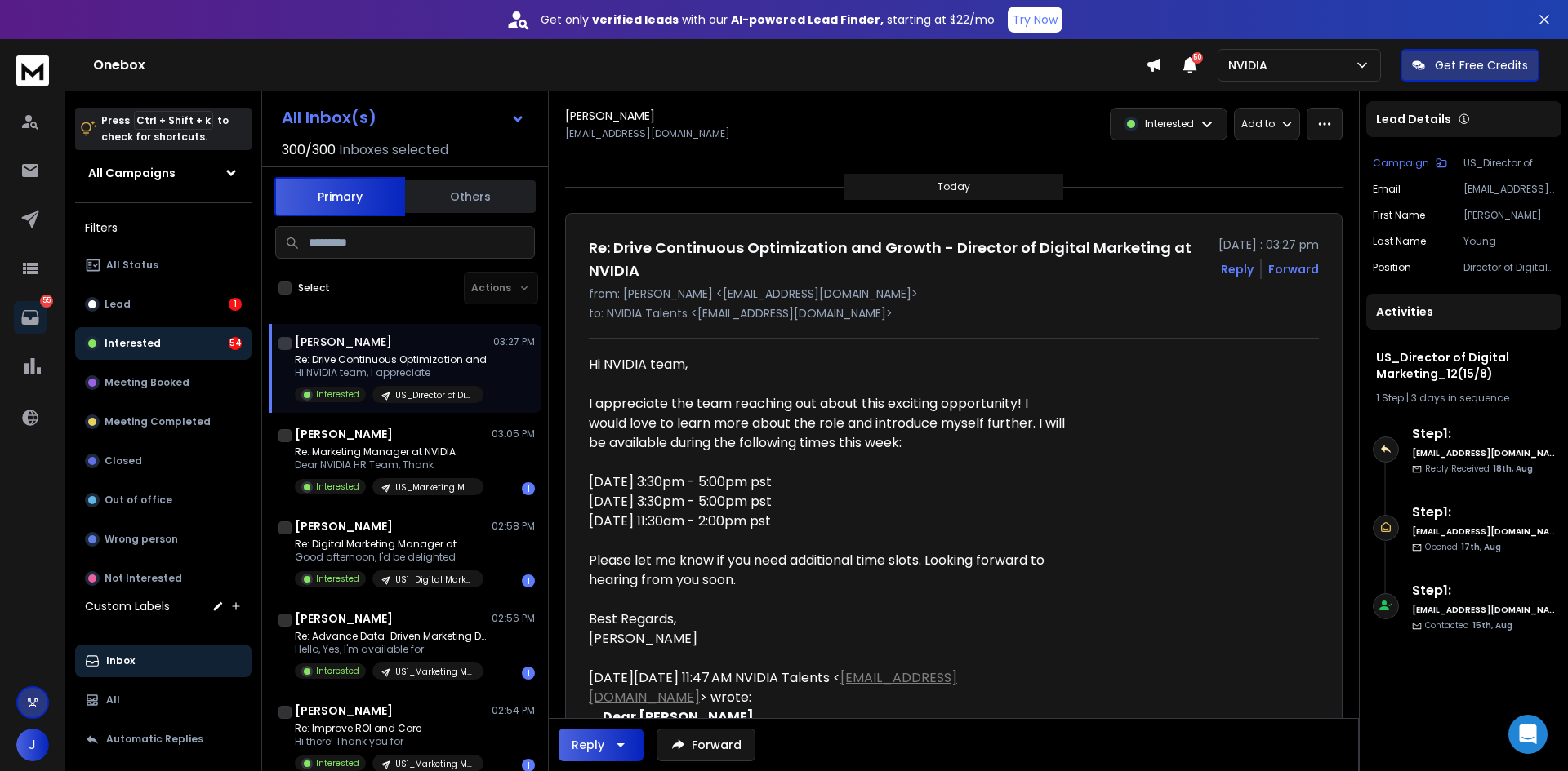
drag, startPoint x: 936, startPoint y: 317, endPoint x: 696, endPoint y: 320, distance: 240.0
click at [696, 320] on p "to: NVIDIA Talents <joinus@digitaltalentacquisitionnvidia.com>" at bounding box center [954, 313] width 730 height 17
copy p "joinus@digitaltalentacquisitionnvidia.com"
click at [370, 246] on input at bounding box center [405, 242] width 259 height 32
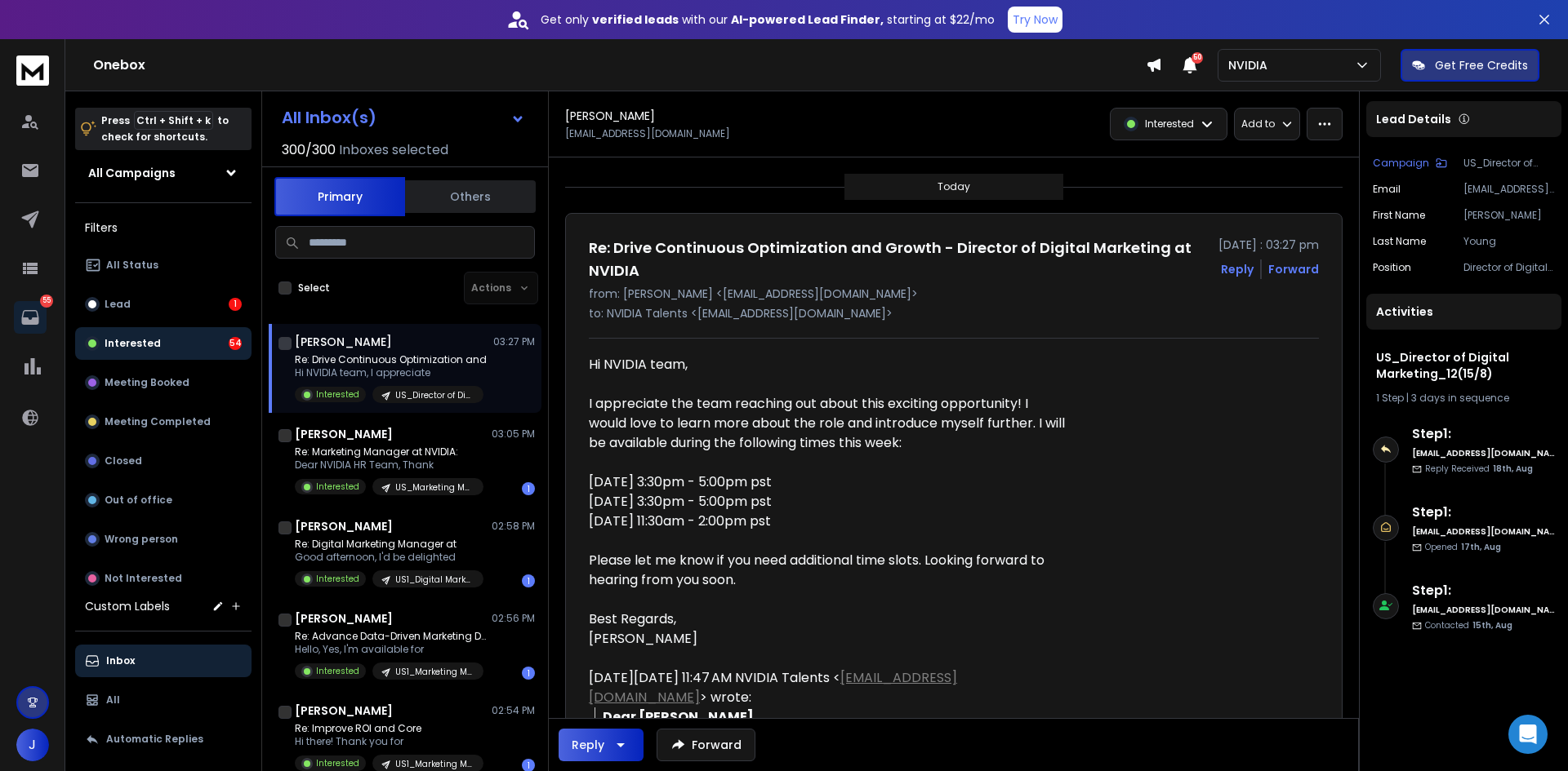
paste input "**********"
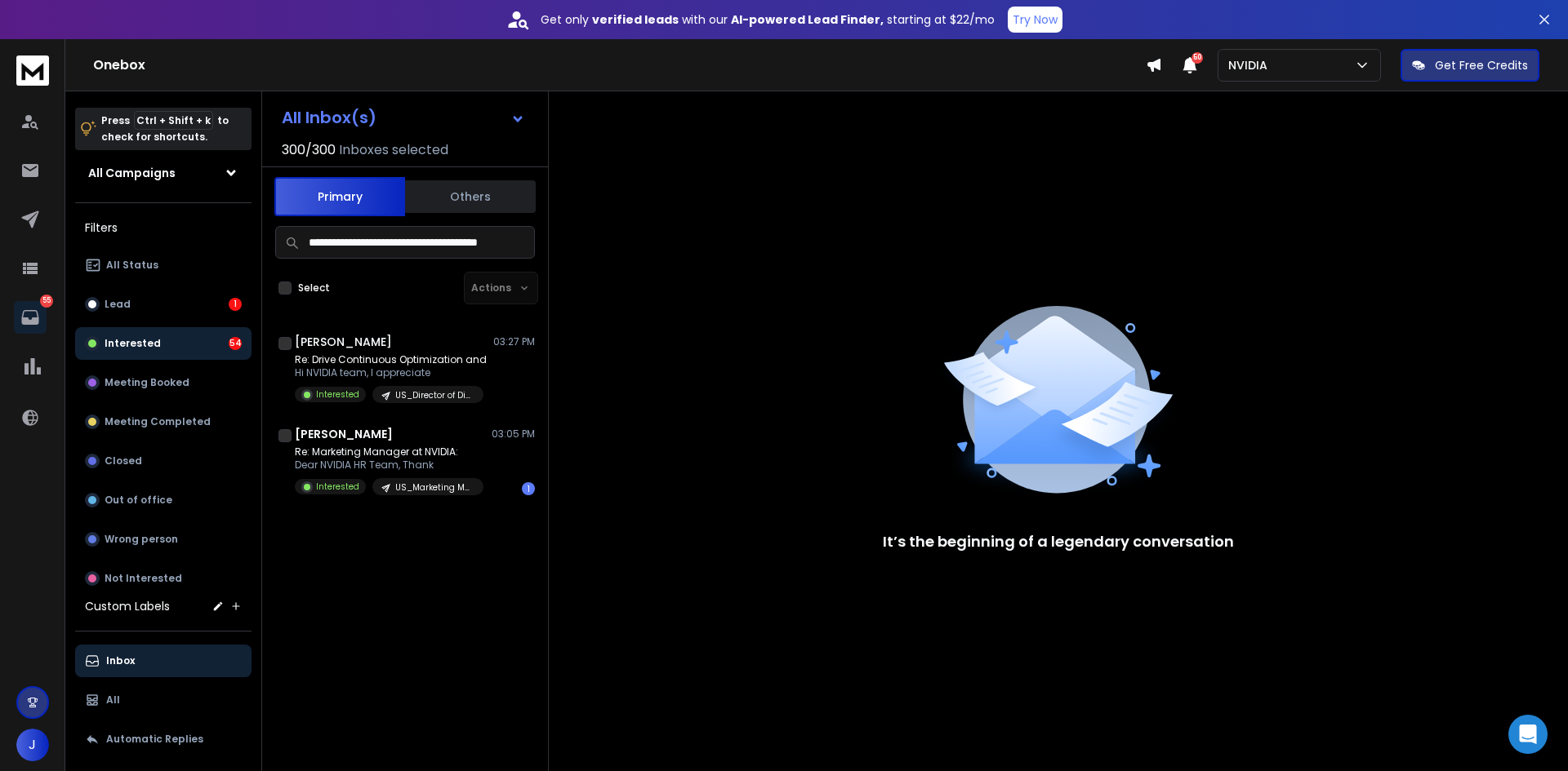
type input "**********"
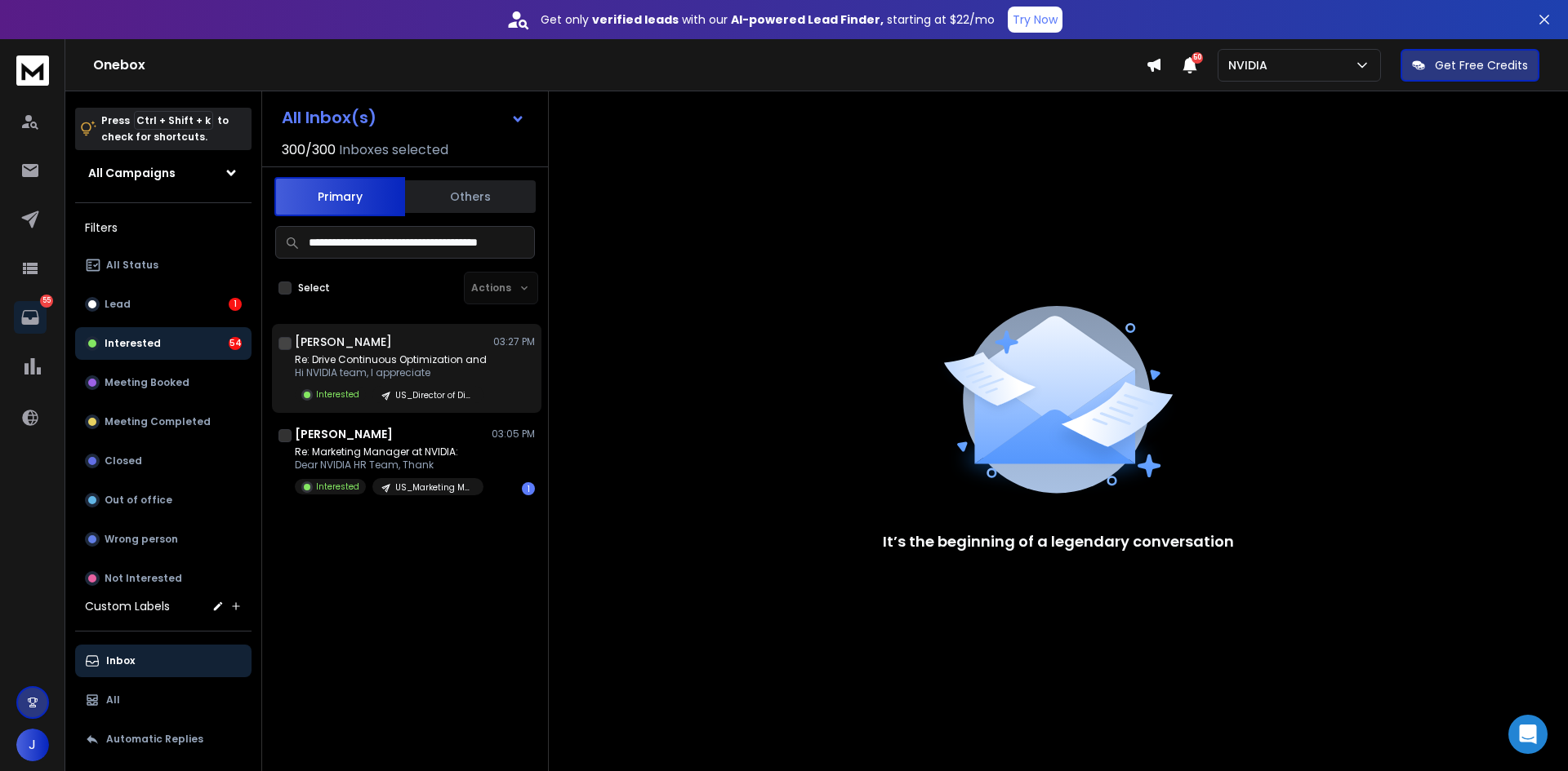
click at [399, 366] on p "Hi NVIDIA team, I appreciate" at bounding box center [390, 372] width 192 height 13
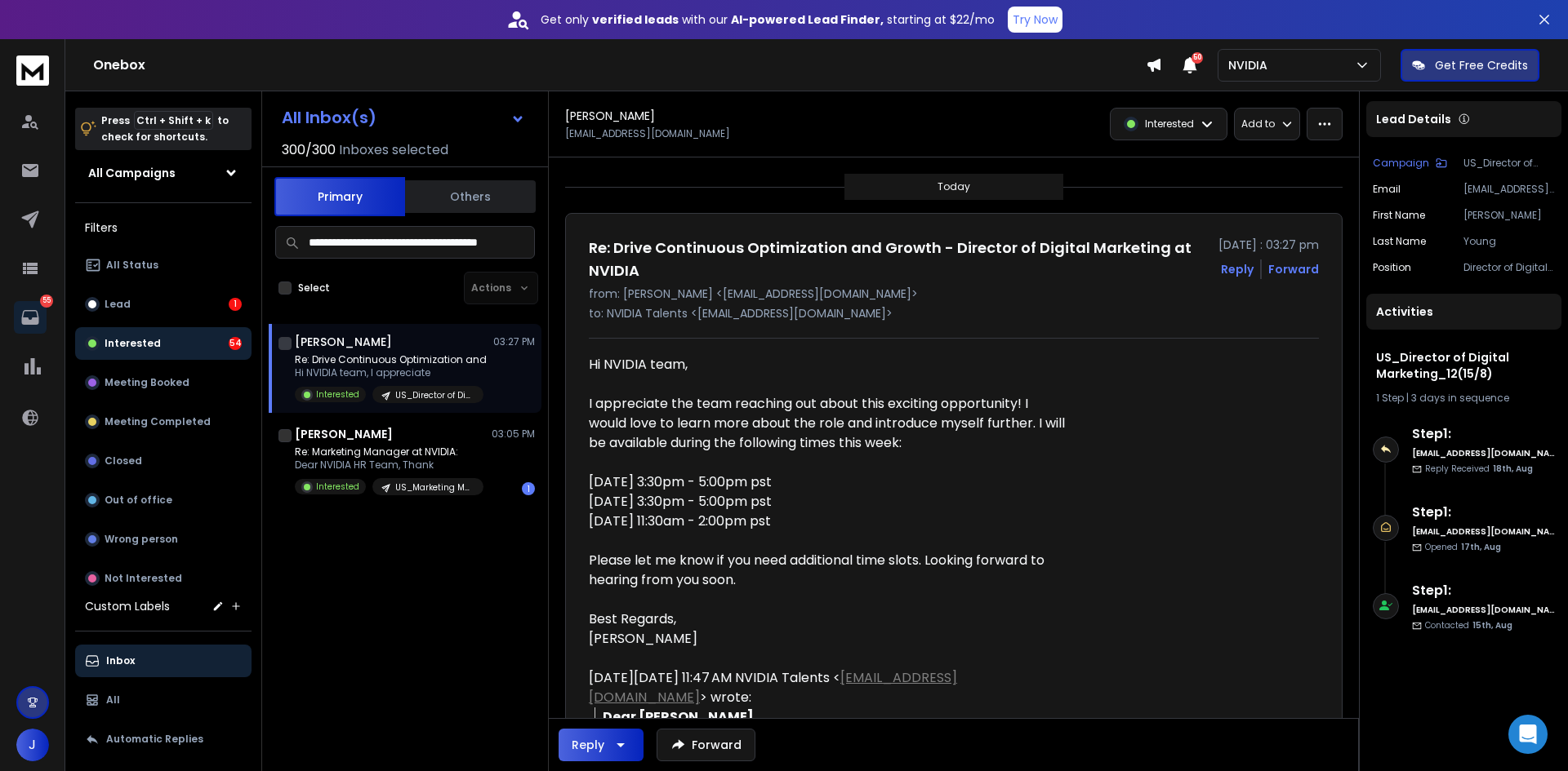
click at [1159, 116] on div "Interested" at bounding box center [1168, 124] width 116 height 31
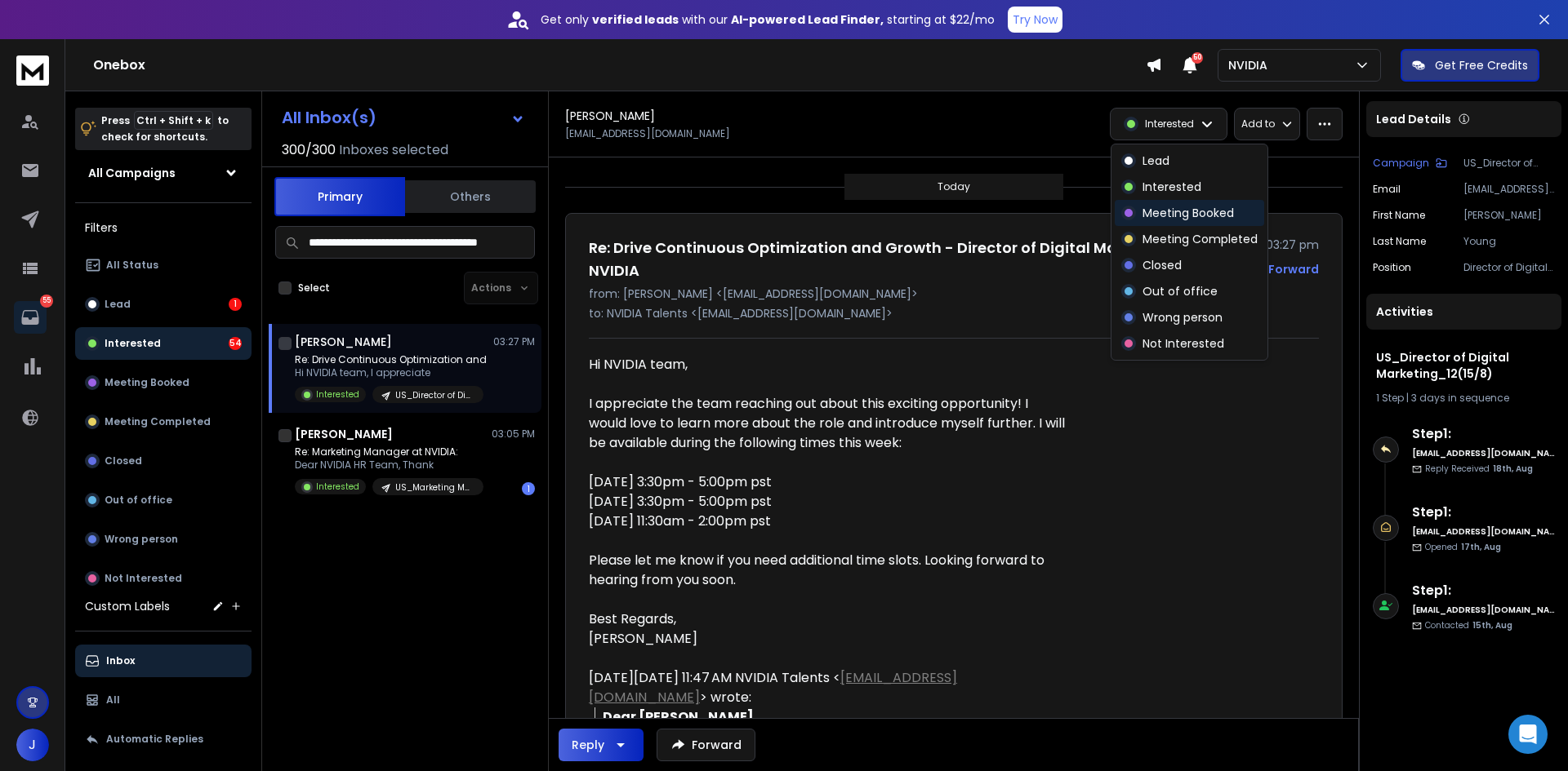
click at [1208, 210] on p "Meeting Booked" at bounding box center [1189, 212] width 92 height 17
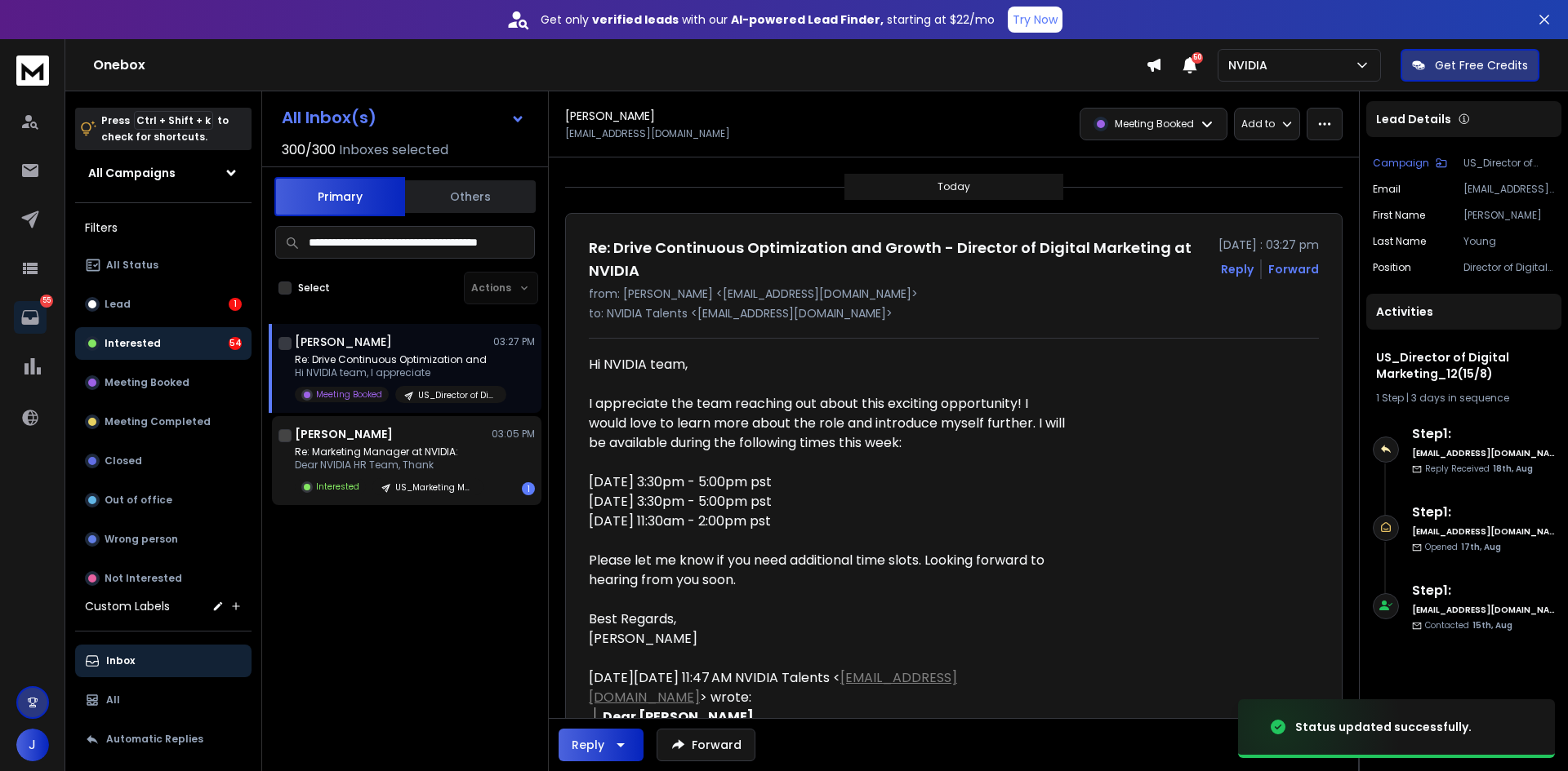
click at [510, 458] on div "Re: Marketing Manager at NVIDIA: Dear NVIDIA HR Team, Thank Interested US_Marke…" at bounding box center [414, 470] width 240 height 50
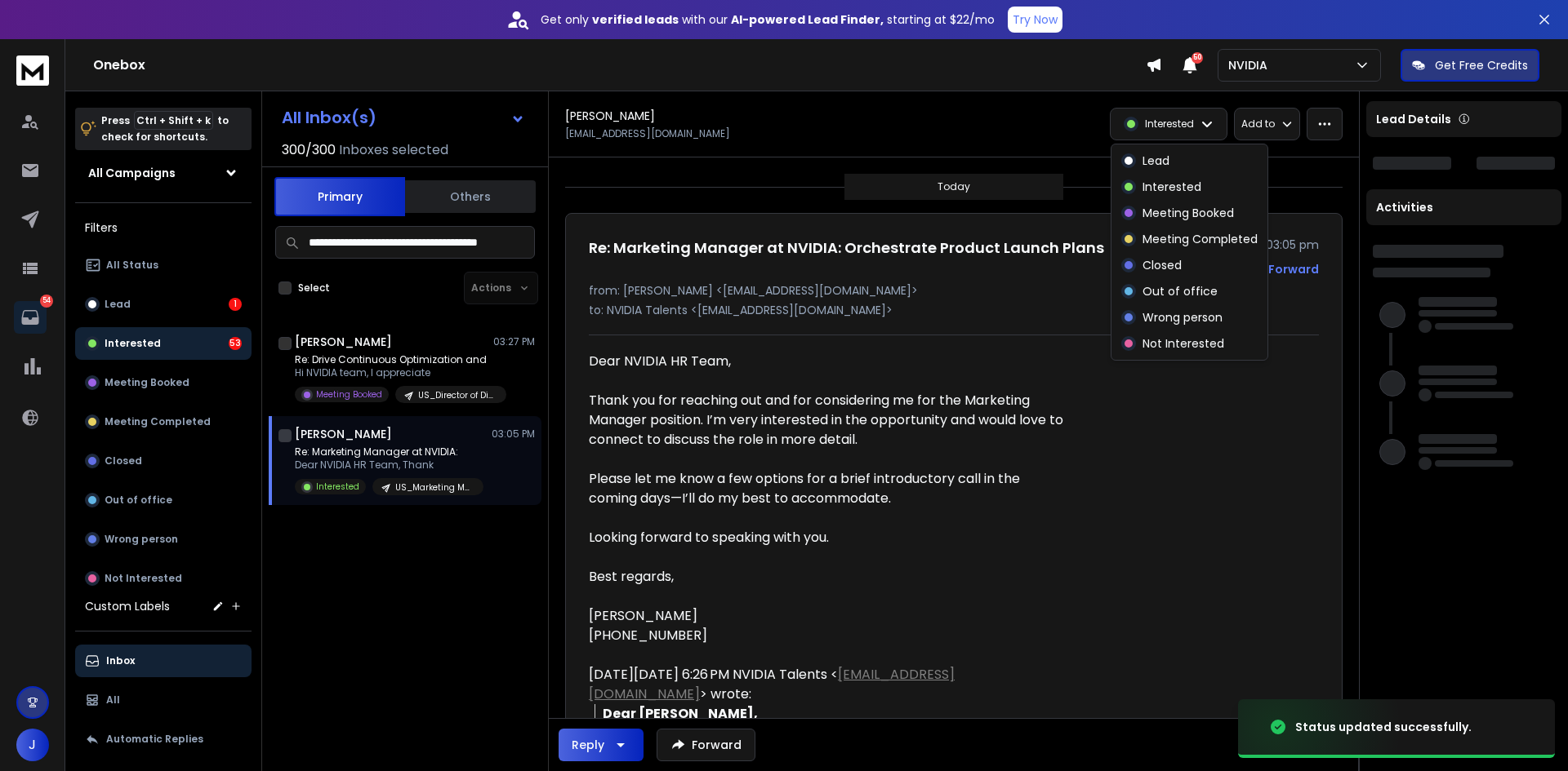
click at [1184, 112] on div "Interested" at bounding box center [1168, 124] width 116 height 31
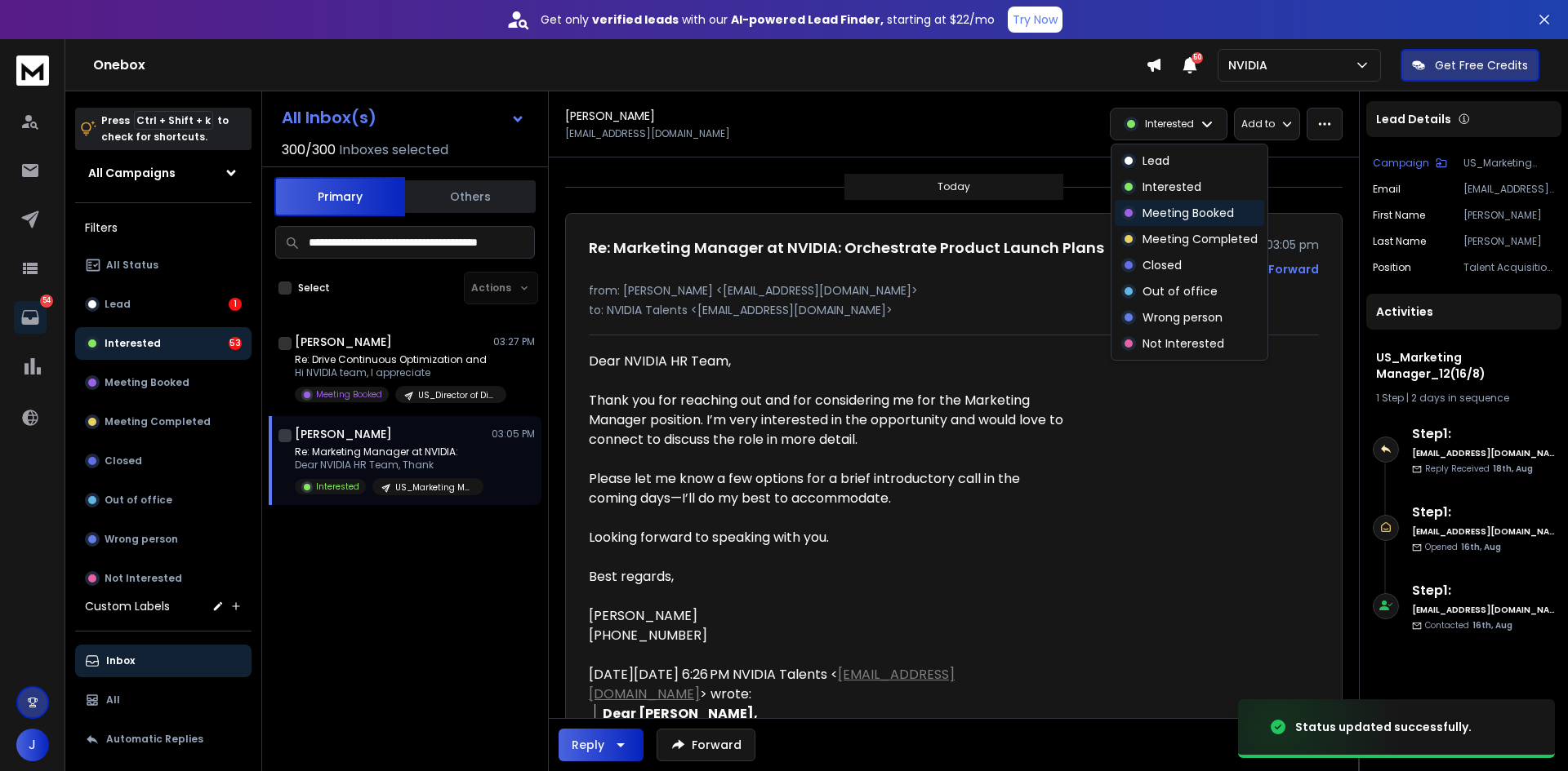
click at [1220, 213] on p "Meeting Booked" at bounding box center [1189, 212] width 92 height 17
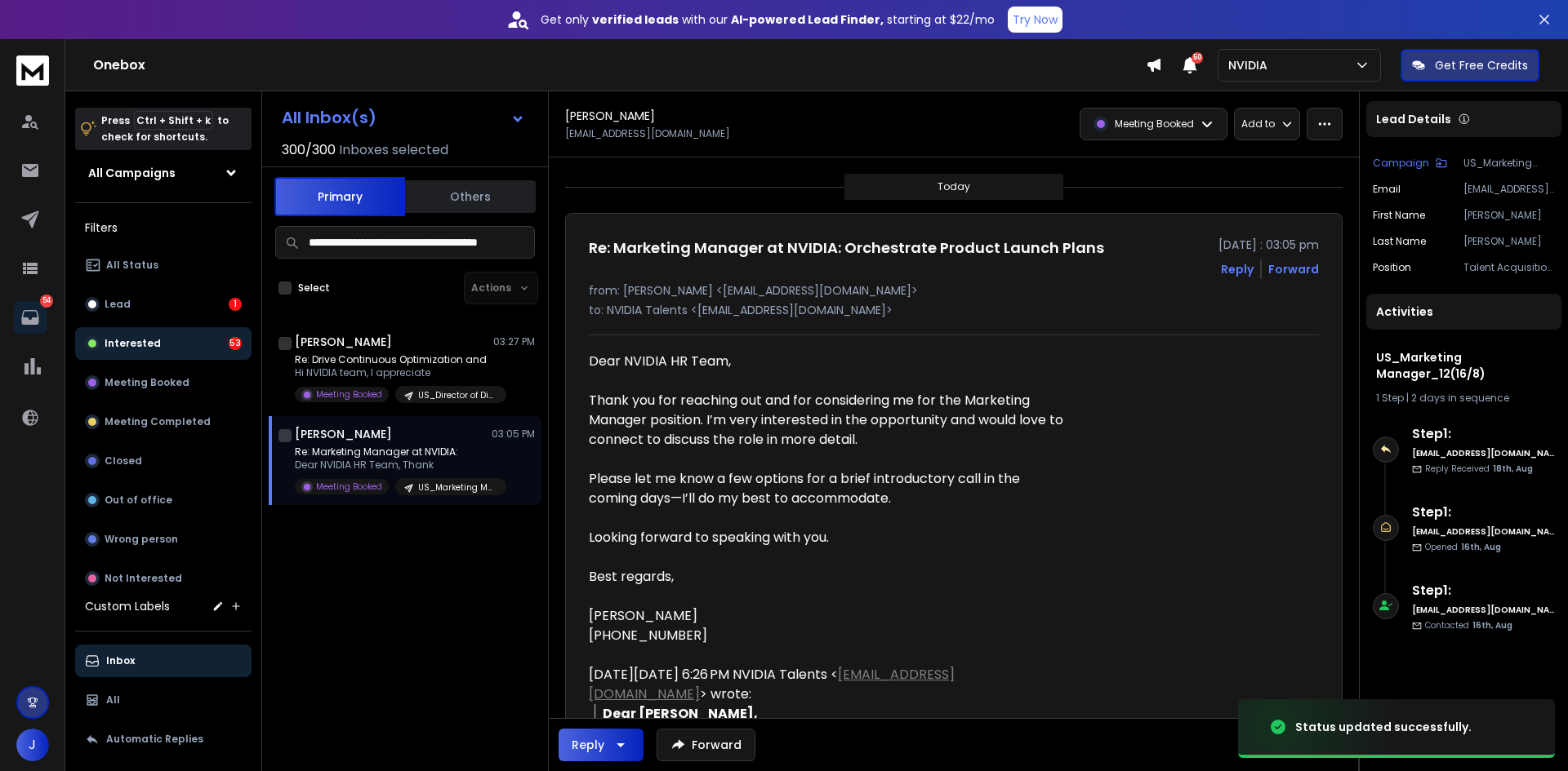
click at [384, 252] on input "**********" at bounding box center [405, 242] width 259 height 32
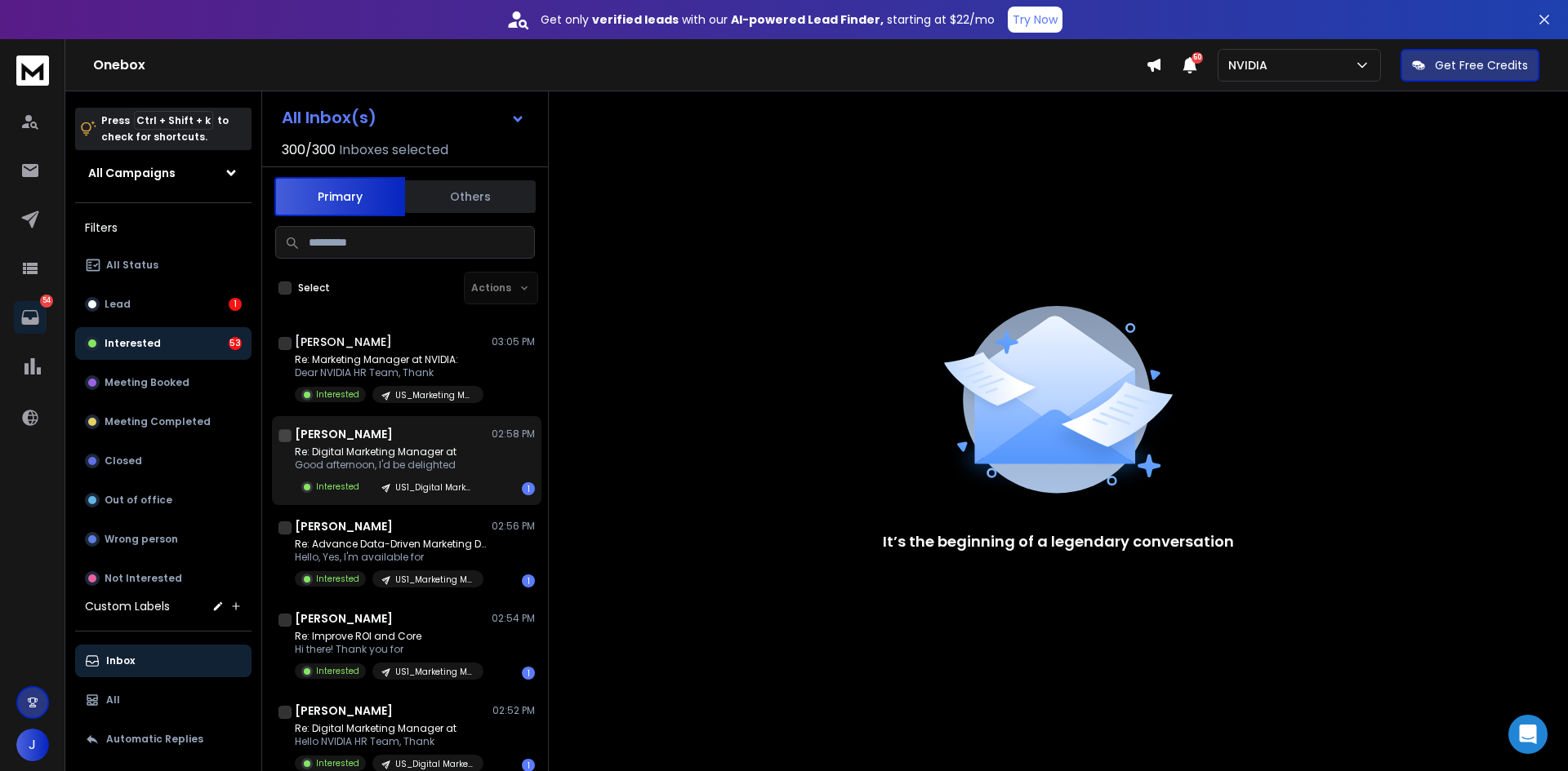
click at [496, 444] on div "Jacquelyn Andersen 02:58 PM Re: Digital Marketing Manager at Good afternoon, I'…" at bounding box center [414, 460] width 240 height 69
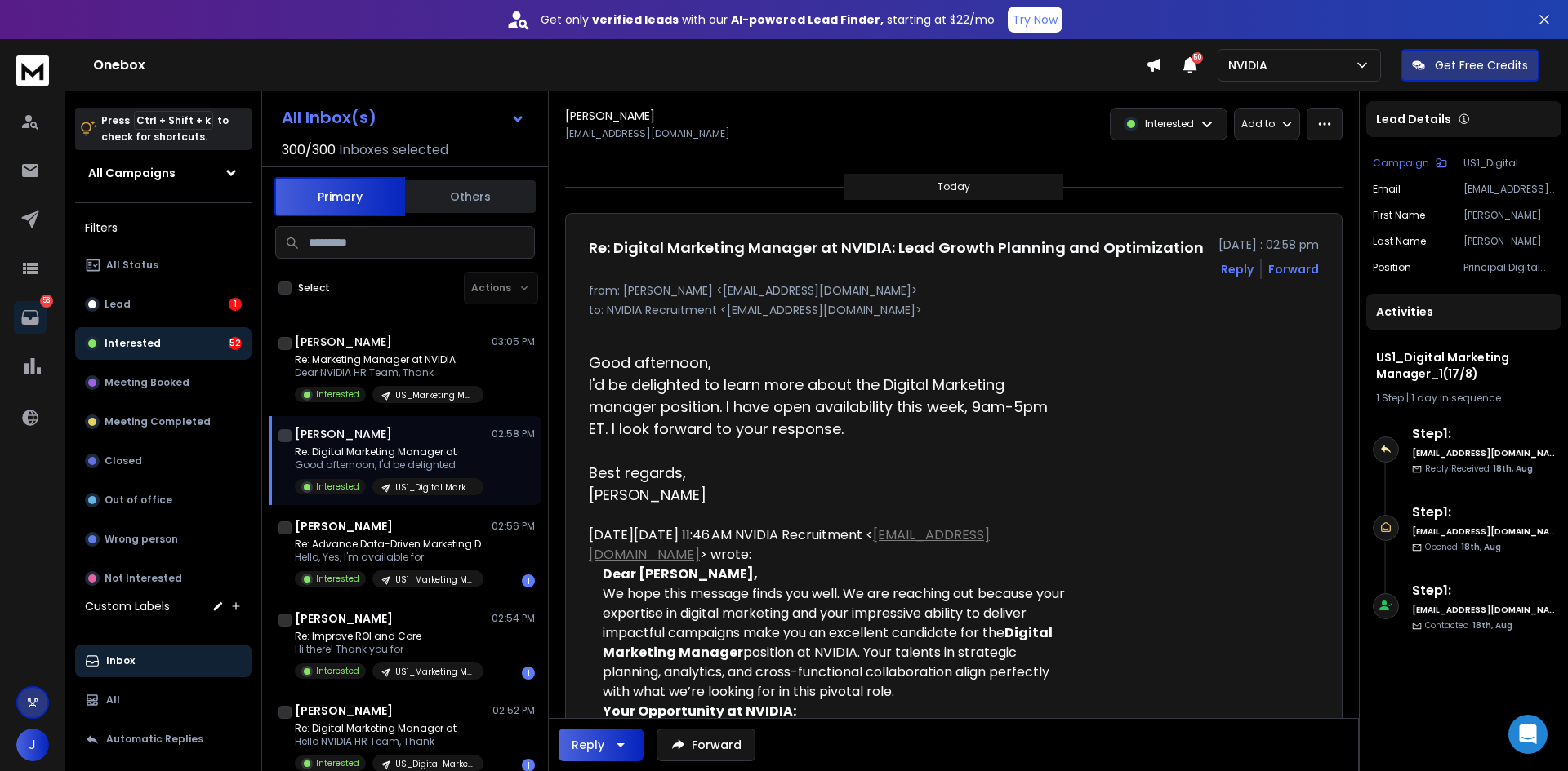
drag, startPoint x: 1003, startPoint y: 314, endPoint x: 726, endPoint y: 329, distance: 277.4
copy p "teamrecruitment@aicandidatematchnvidia.com"
click at [1203, 123] on icon at bounding box center [1206, 124] width 13 height 13
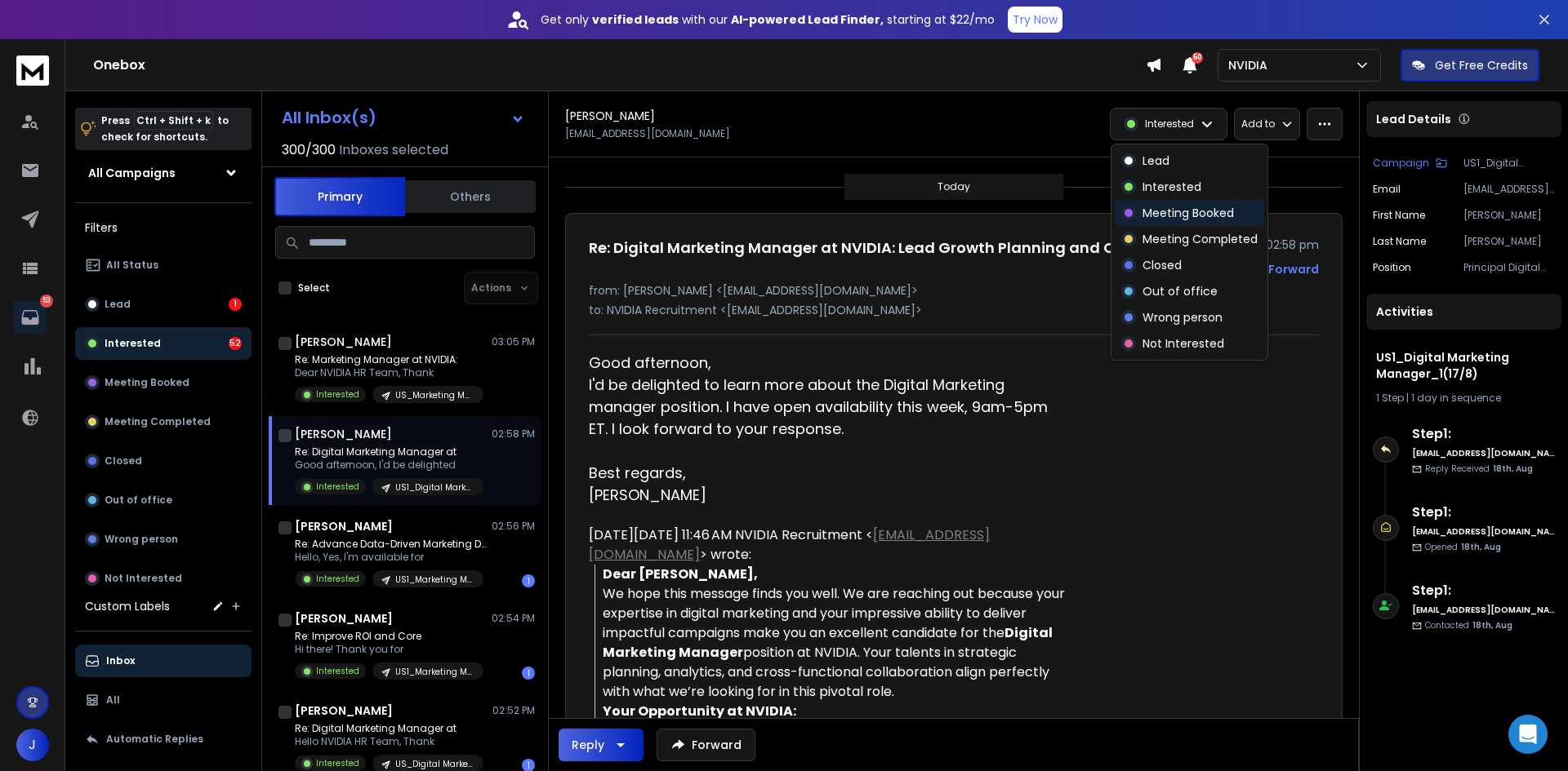
click at [1208, 218] on p "Meeting Booked" at bounding box center [1189, 212] width 92 height 17
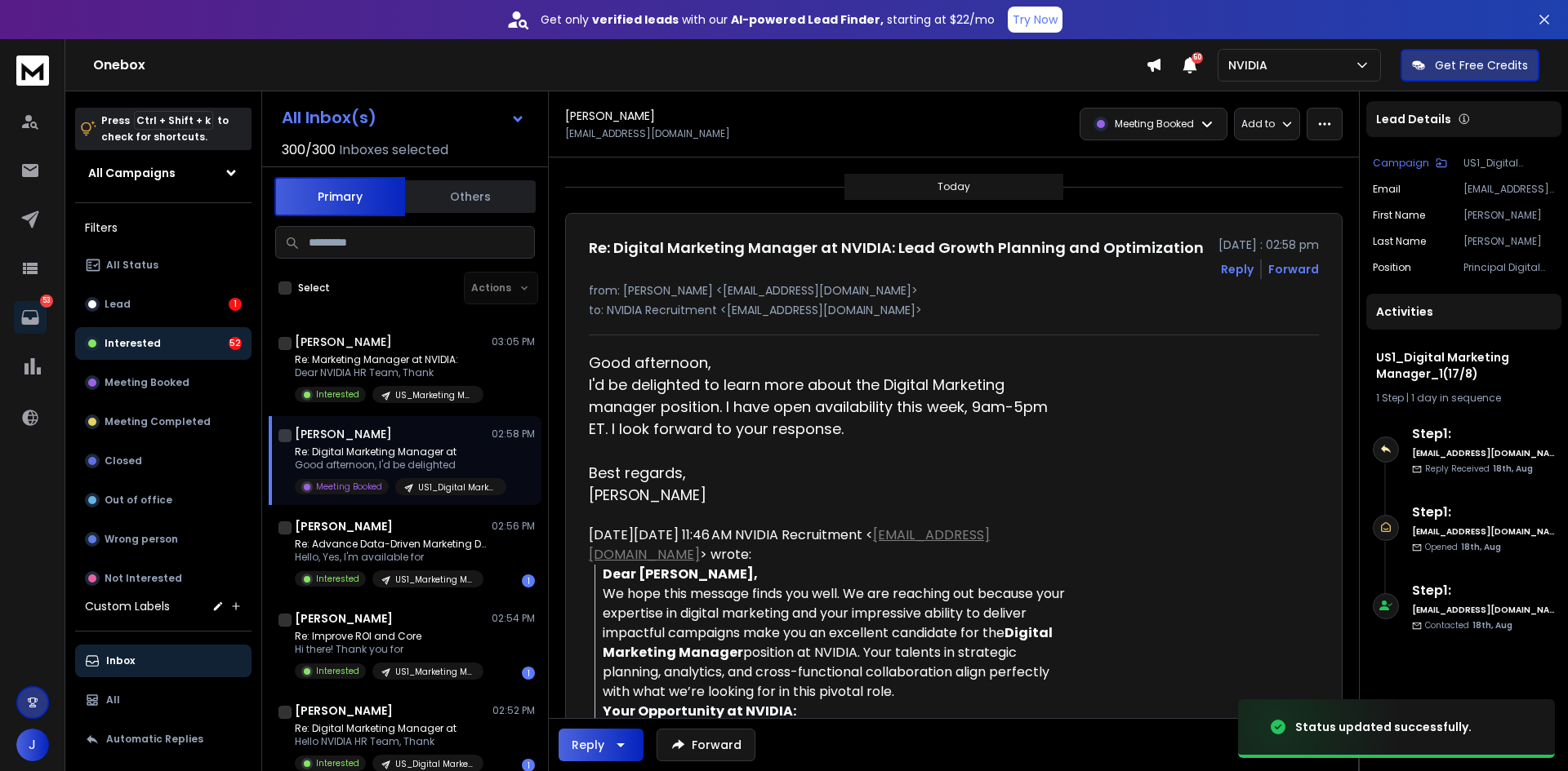
click at [389, 253] on input at bounding box center [405, 242] width 259 height 32
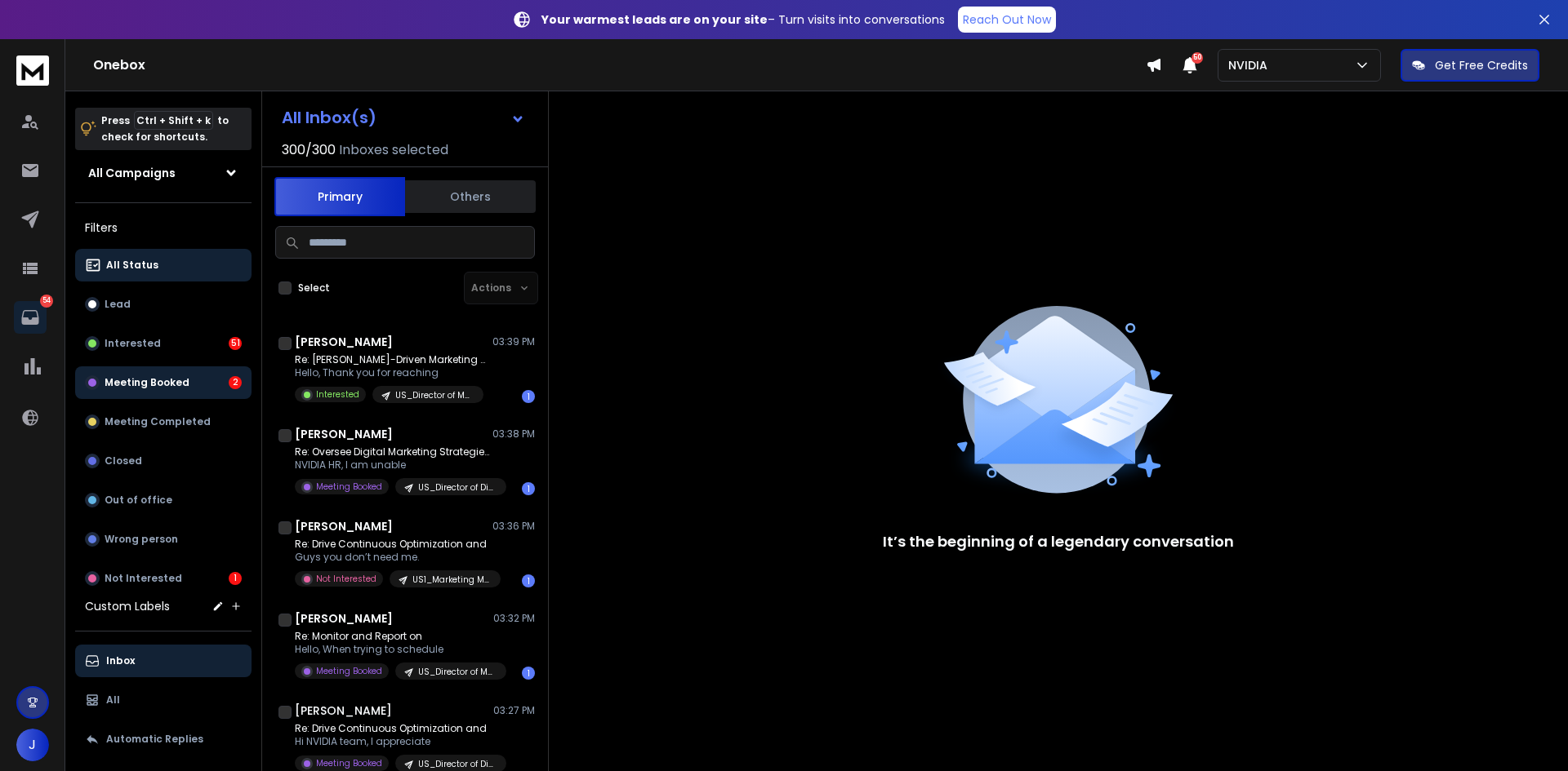
click at [171, 389] on p "Meeting Booked" at bounding box center [146, 382] width 85 height 13
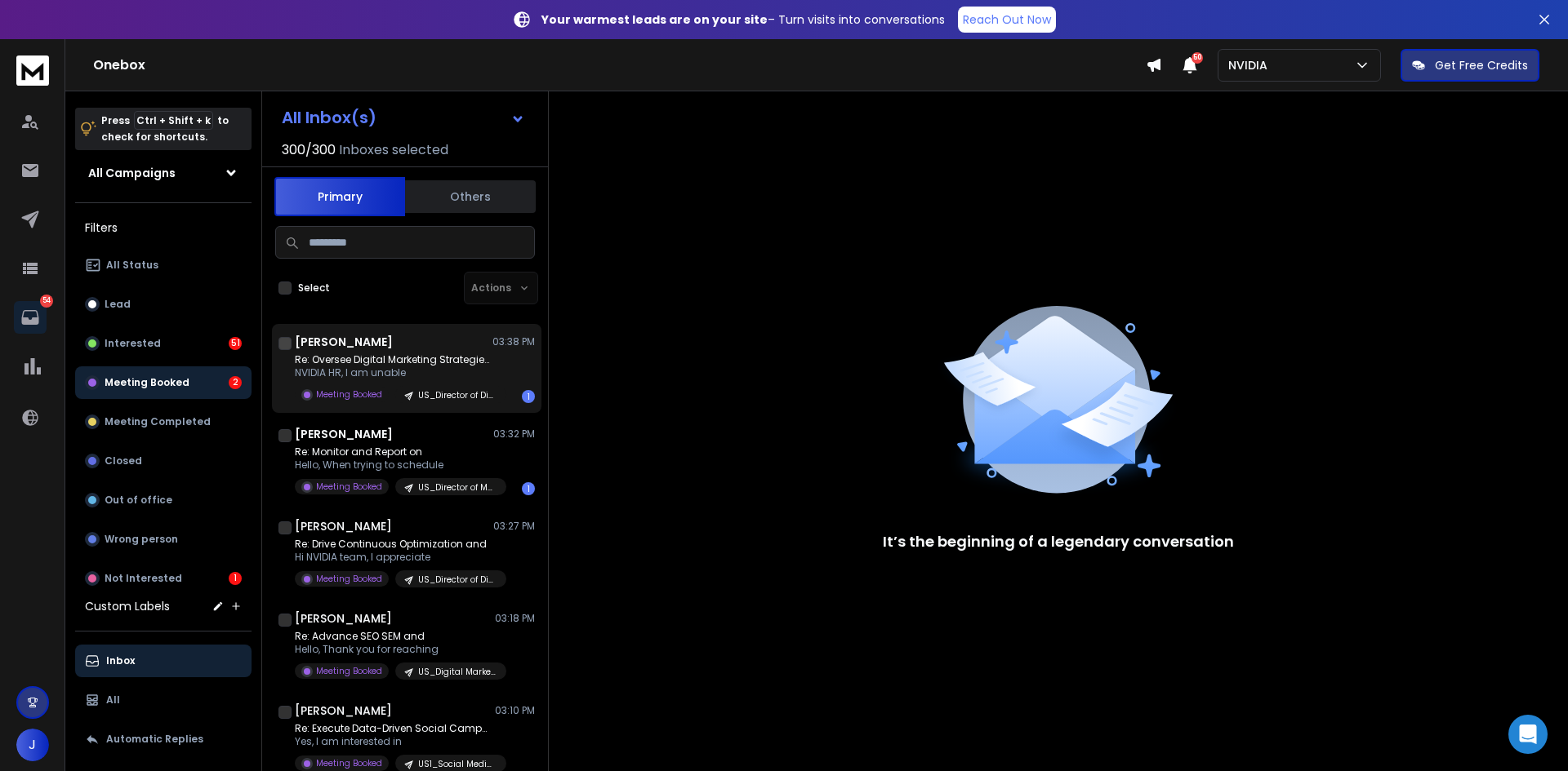
click at [435, 374] on p "NVIDIA HR, I am unable" at bounding box center [392, 372] width 196 height 13
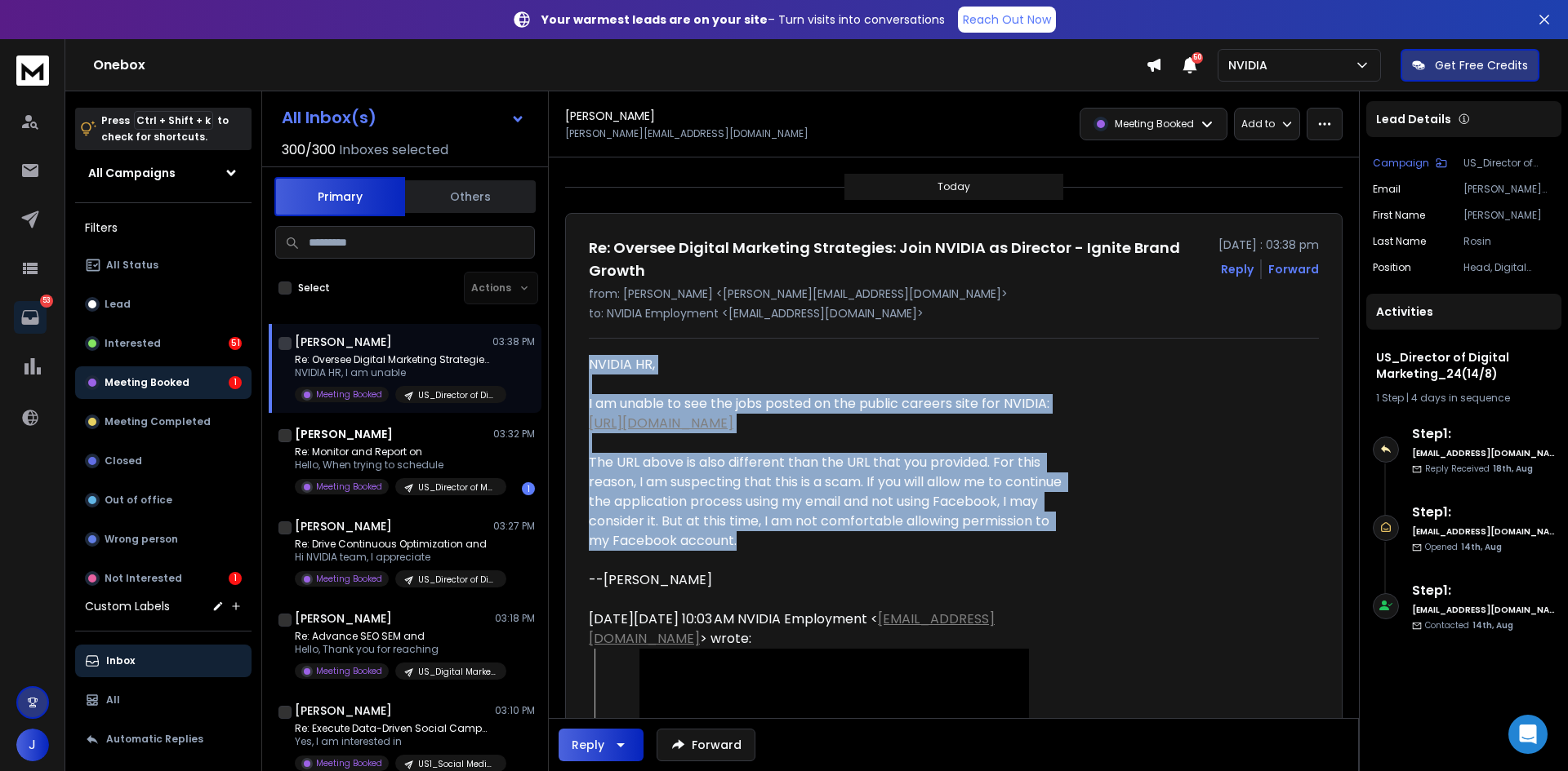
drag, startPoint x: 866, startPoint y: 538, endPoint x: 583, endPoint y: 367, distance: 330.7
copy div "NVIDIA HR, I am unable to see the jobs posted on the public careers site for NV…"
click at [771, 455] on div "The URL above is also different than the URL that you provided. For this reason…" at bounding box center [827, 502] width 477 height 97
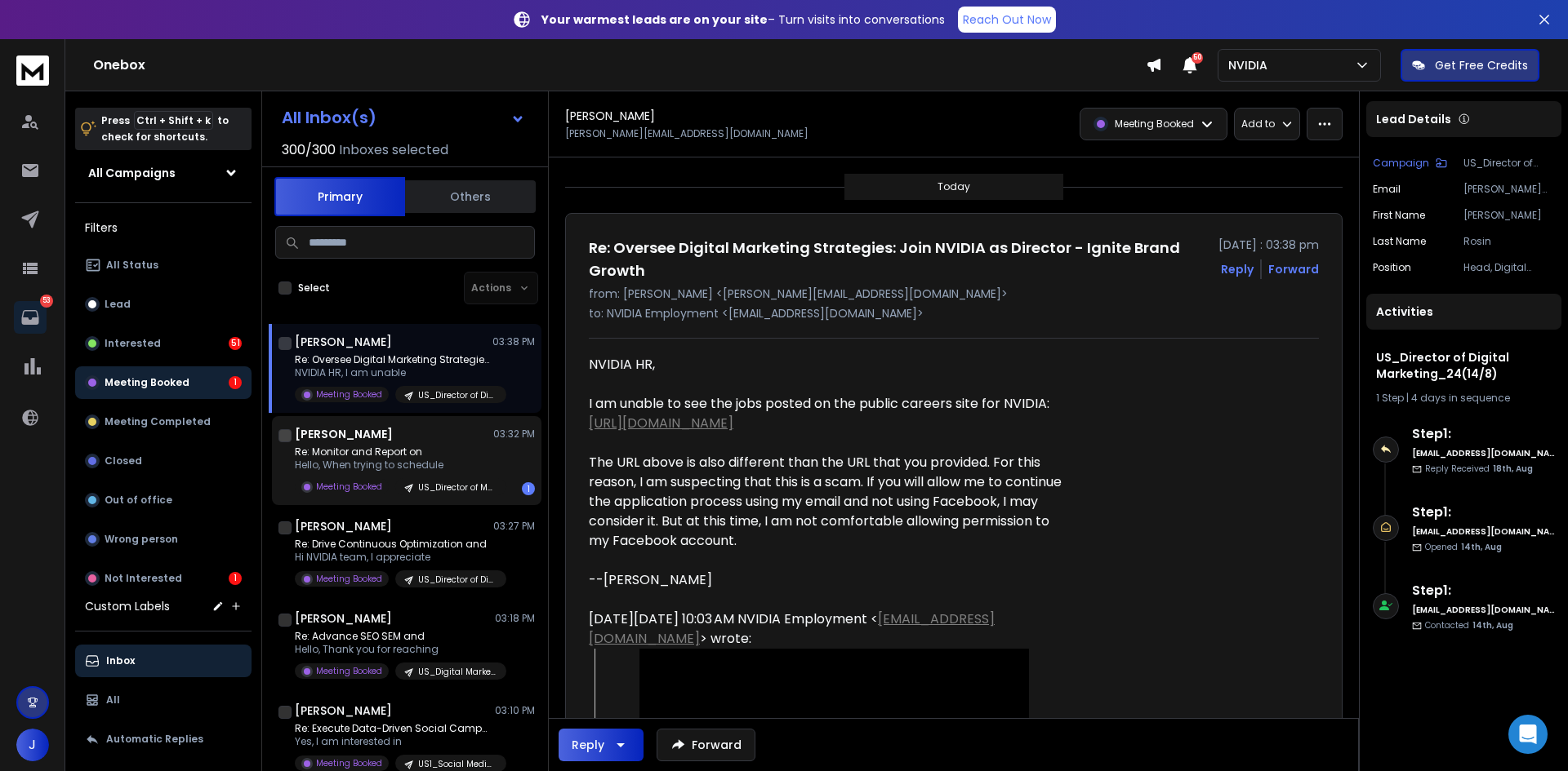
click at [476, 495] on div "Meeting Booked US_Director of Marketing_17(16/8)" at bounding box center [400, 487] width 212 height 18
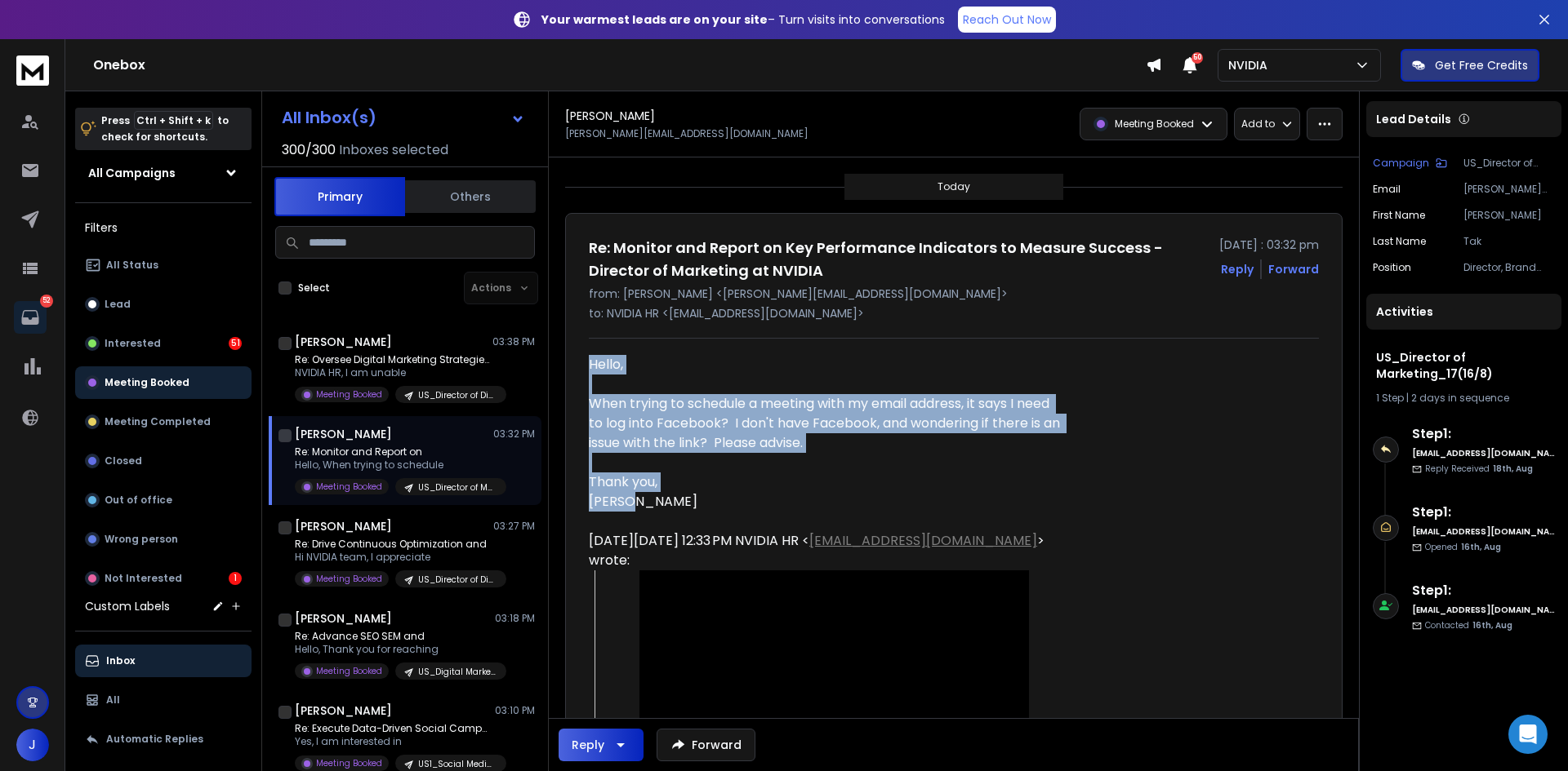
click at [589, 360] on div "Hello, When trying to schedule a meeting with my email address, it says I need …" at bounding box center [827, 433] width 477 height 157
copy div "Hello, When trying to schedule a meeting with my email address, it says I need …"
click at [840, 406] on div "When trying to schedule a meeting with my email address, it says I need to log …" at bounding box center [827, 424] width 477 height 58
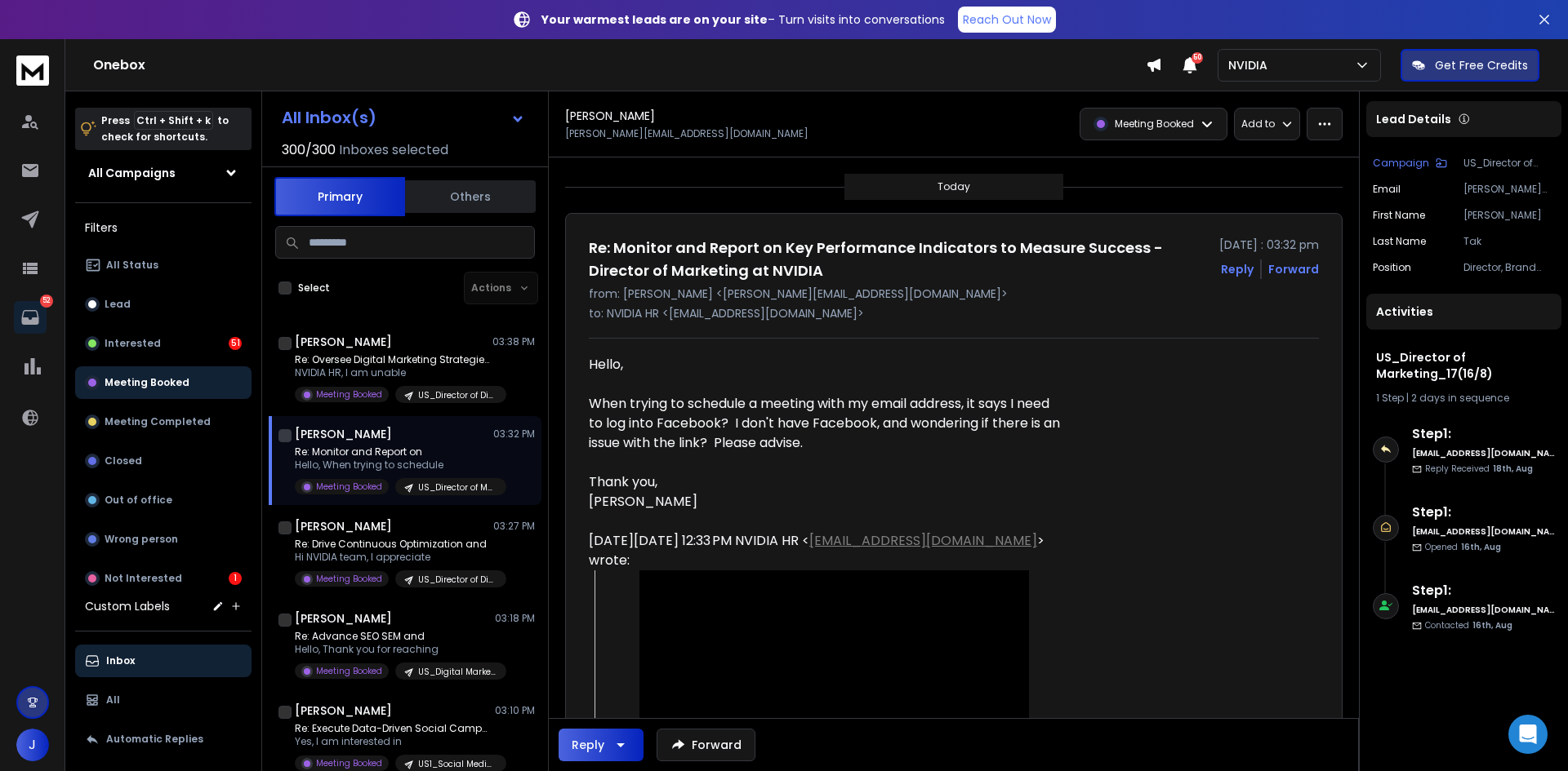
drag, startPoint x: 926, startPoint y: 311, endPoint x: 671, endPoint y: 316, distance: 255.0
click at [671, 316] on p "to: NVIDIA HR <hrteam@futureleadershipnetworknvidia.com>" at bounding box center [954, 313] width 730 height 17
copy p "hrteam@futureleadershipnetworknvidia.com"
click at [682, 430] on div "When trying to schedule a meeting with my email address, it says I need to log …" at bounding box center [827, 424] width 477 height 58
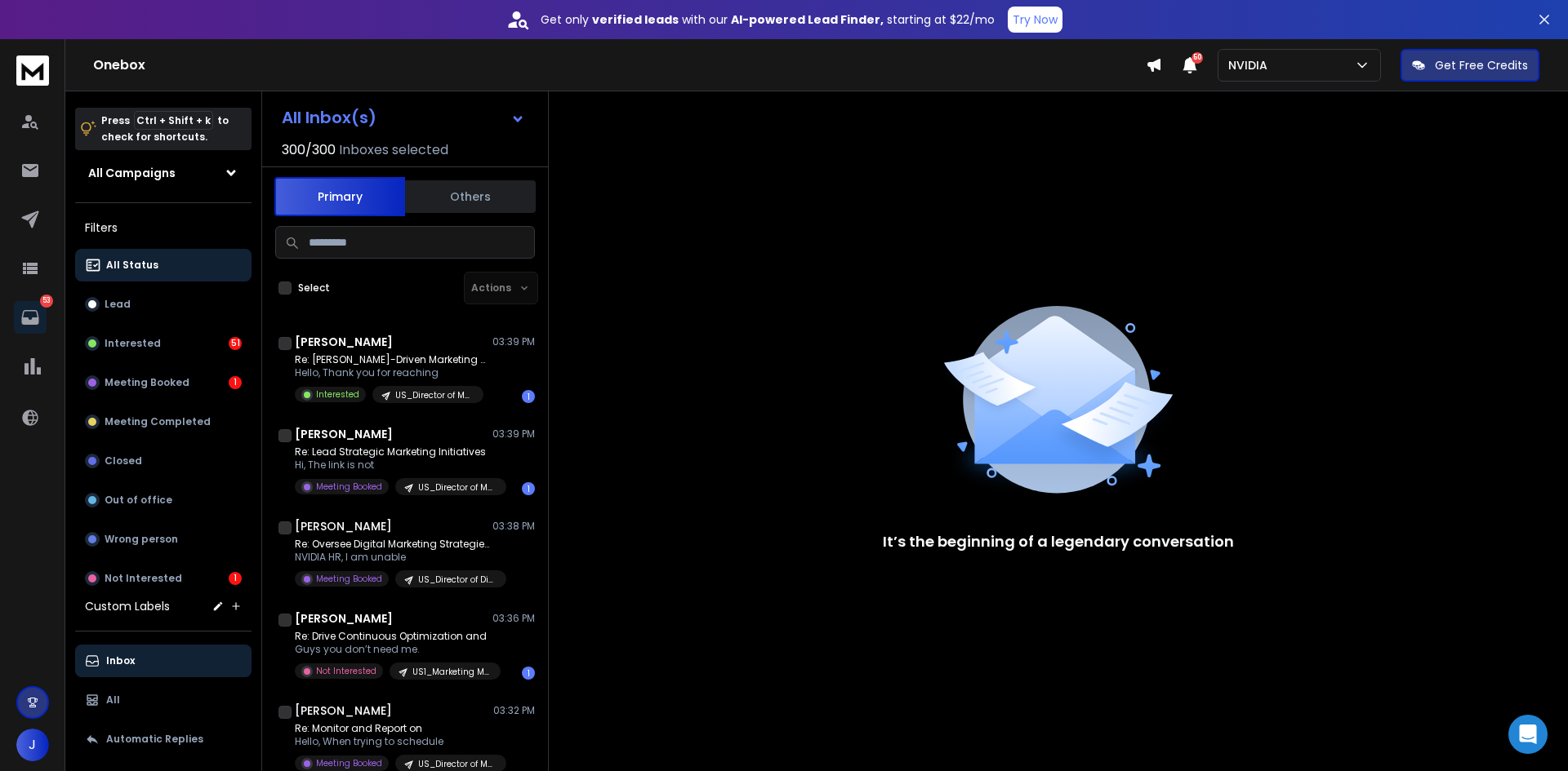
click at [706, 419] on div "It’s the beginning of a legendary conversation" at bounding box center [1058, 419] width 1019 height 656
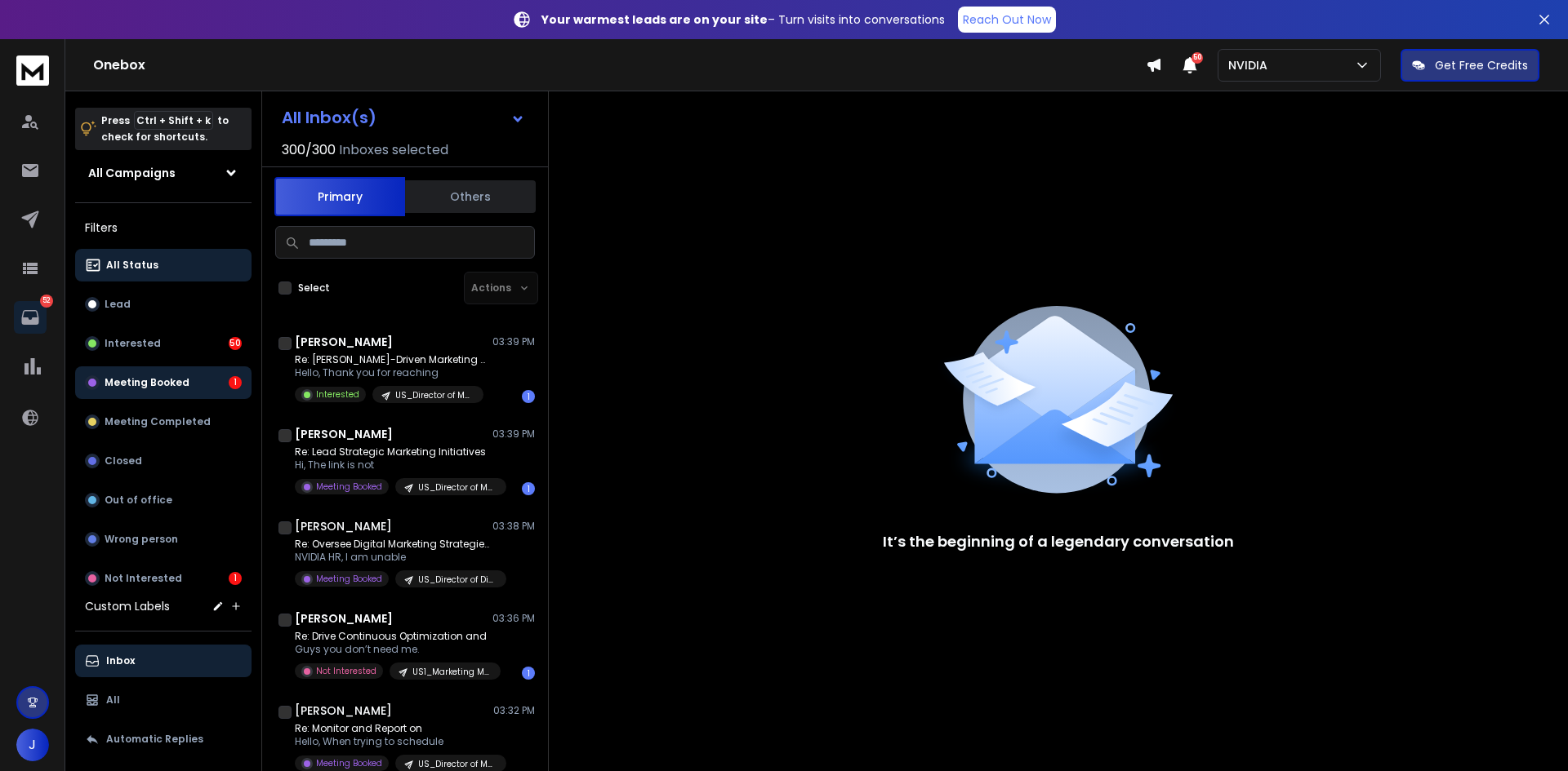
click at [158, 376] on p "Meeting Booked" at bounding box center [146, 382] width 85 height 13
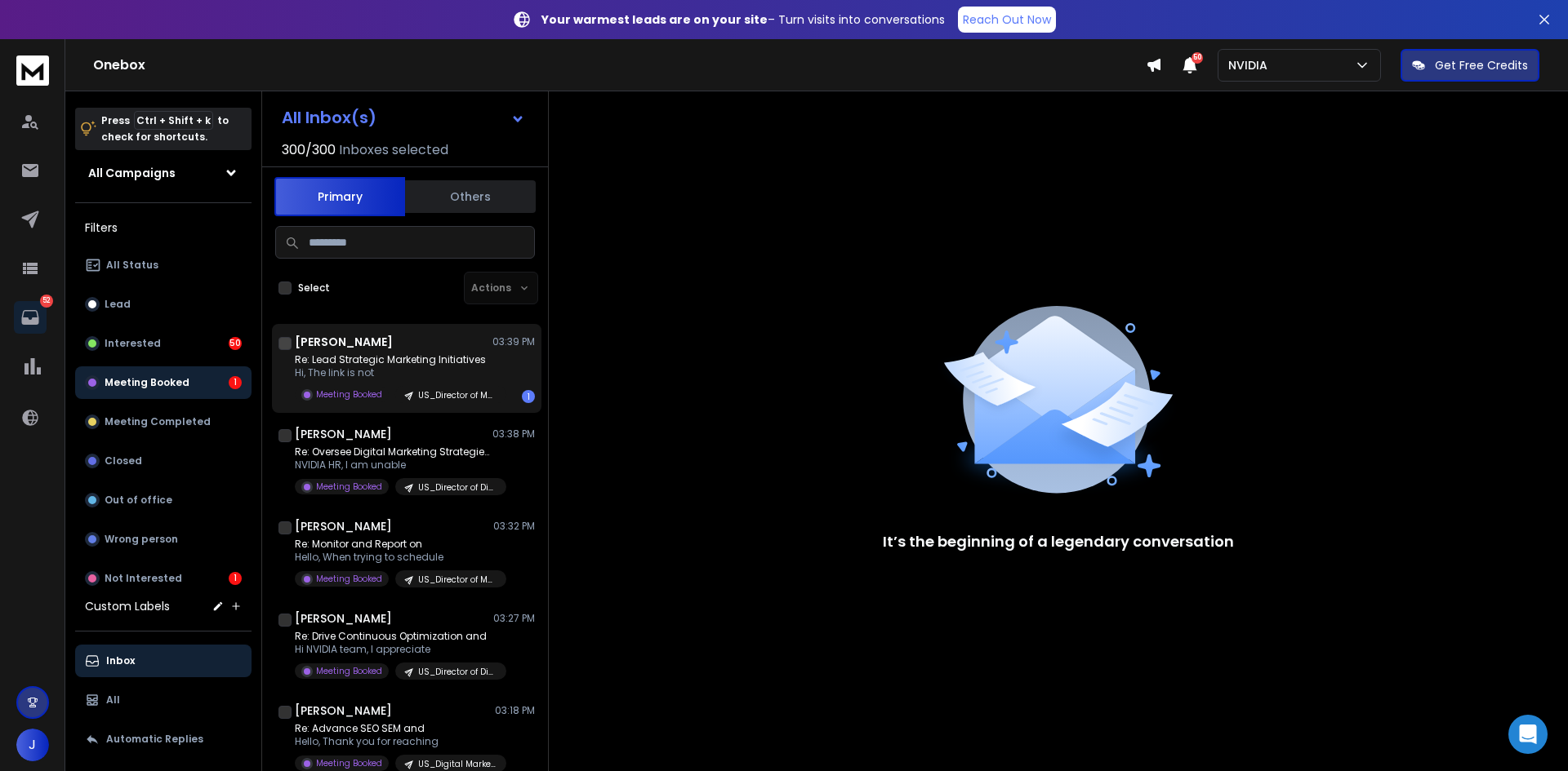
click at [359, 350] on div "[PERSON_NAME] 03:39 PM Re: Lead Strategic Marketing Initiatives Hi, The link is…" at bounding box center [414, 368] width 240 height 69
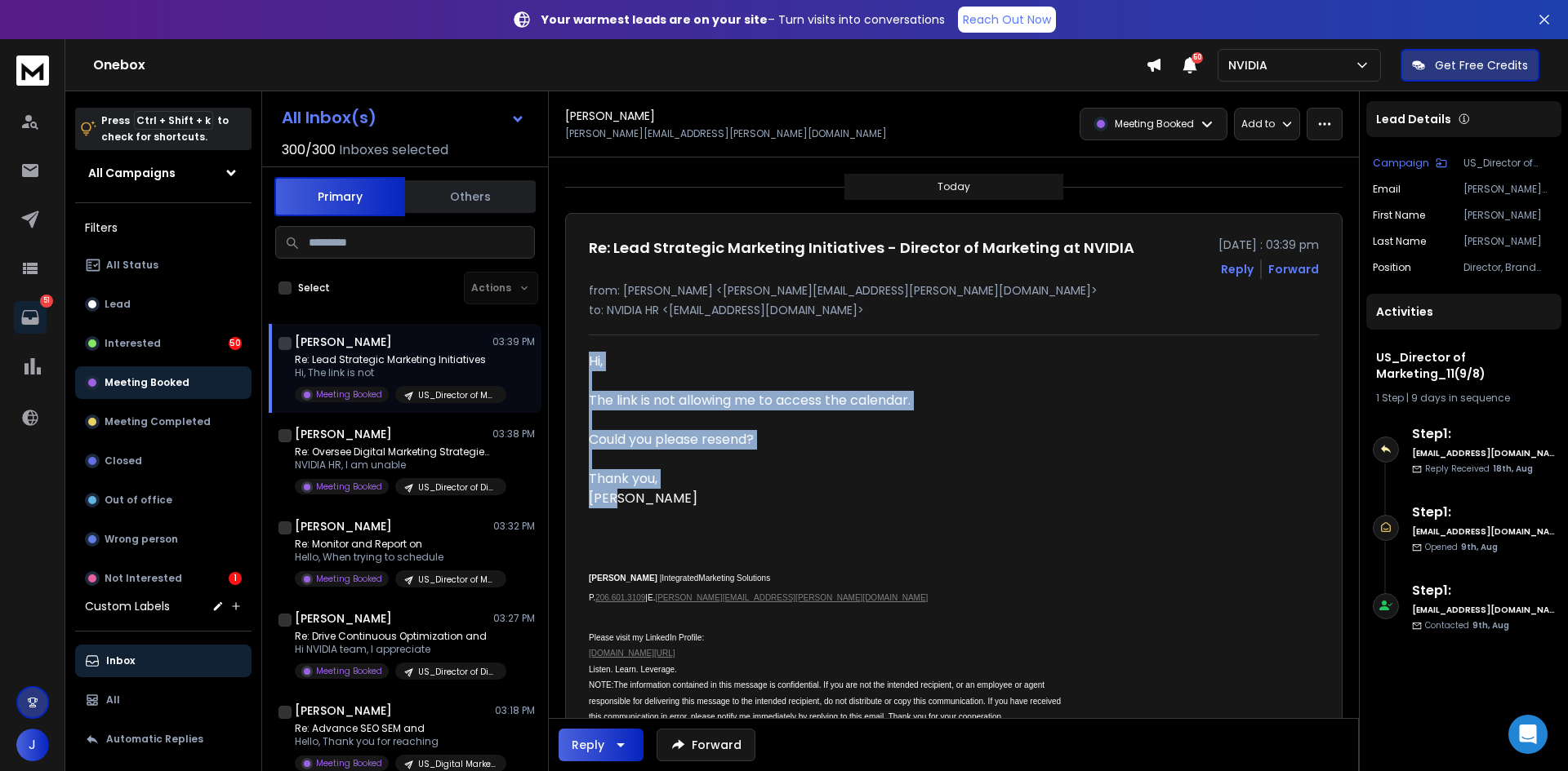
drag, startPoint x: 621, startPoint y: 499, endPoint x: 586, endPoint y: 348, distance: 155.0
copy div "Hi, The link is not allowing me to access the calendar. Could you please resend…"
click at [932, 427] on div at bounding box center [827, 420] width 477 height 19
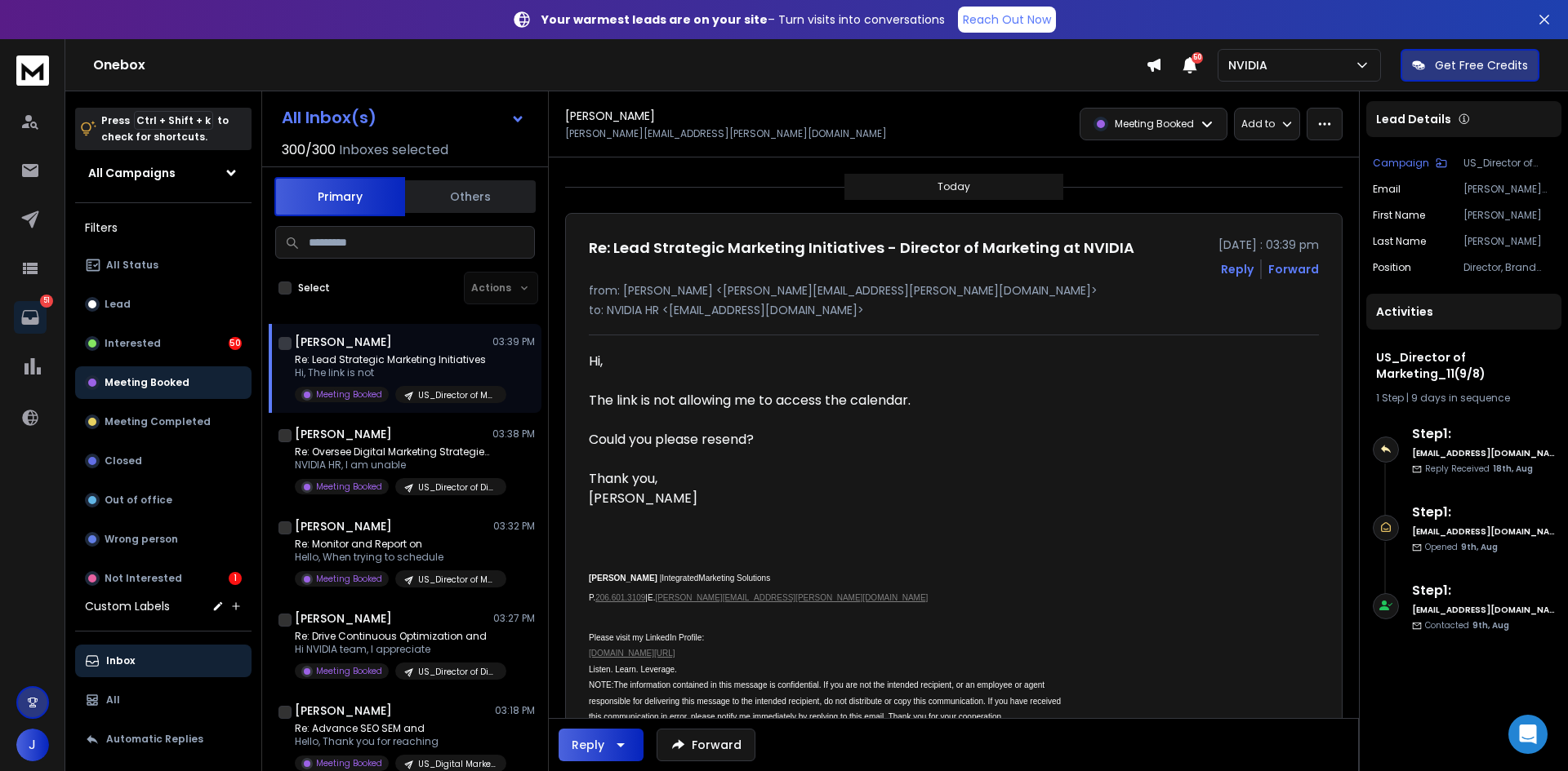
click at [857, 304] on p "to: NVIDIA HR <[EMAIL_ADDRESS][DOMAIN_NAME]>" at bounding box center [954, 310] width 730 height 17
drag, startPoint x: 855, startPoint y: 309, endPoint x: 671, endPoint y: 307, distance: 184.0
click at [671, 307] on p "to: NVIDIA HR <[EMAIL_ADDRESS][DOMAIN_NAME]>" at bounding box center [954, 310] width 730 height 17
copy p "[EMAIL_ADDRESS][DOMAIN_NAME]"
click at [850, 525] on div "[PERSON_NAME] | Integrated Marketing Solutions P . 206.601.3109 | E . [PERSON_N…" at bounding box center [827, 607] width 477 height 236
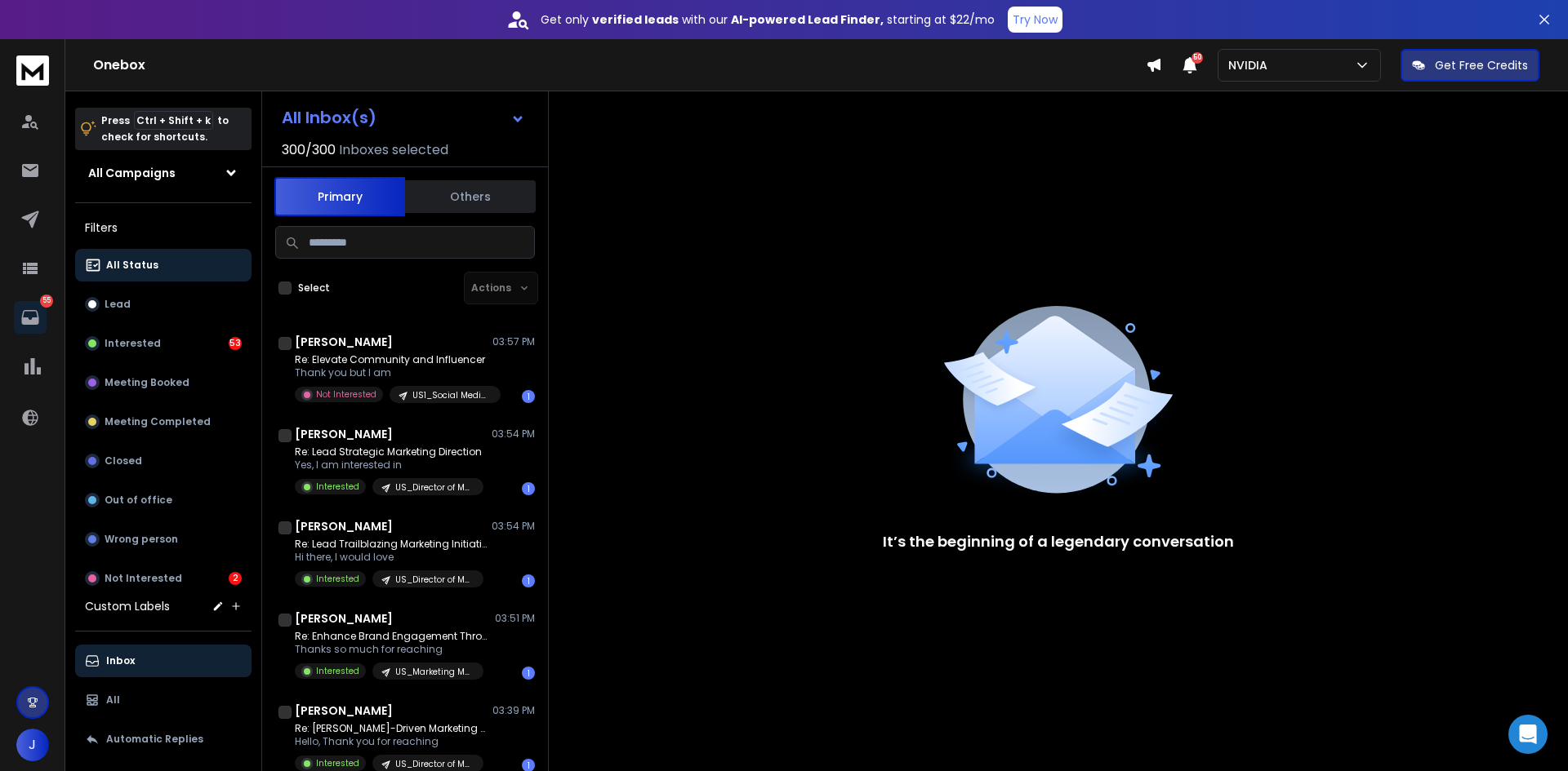
click at [362, 243] on input at bounding box center [405, 242] width 259 height 32
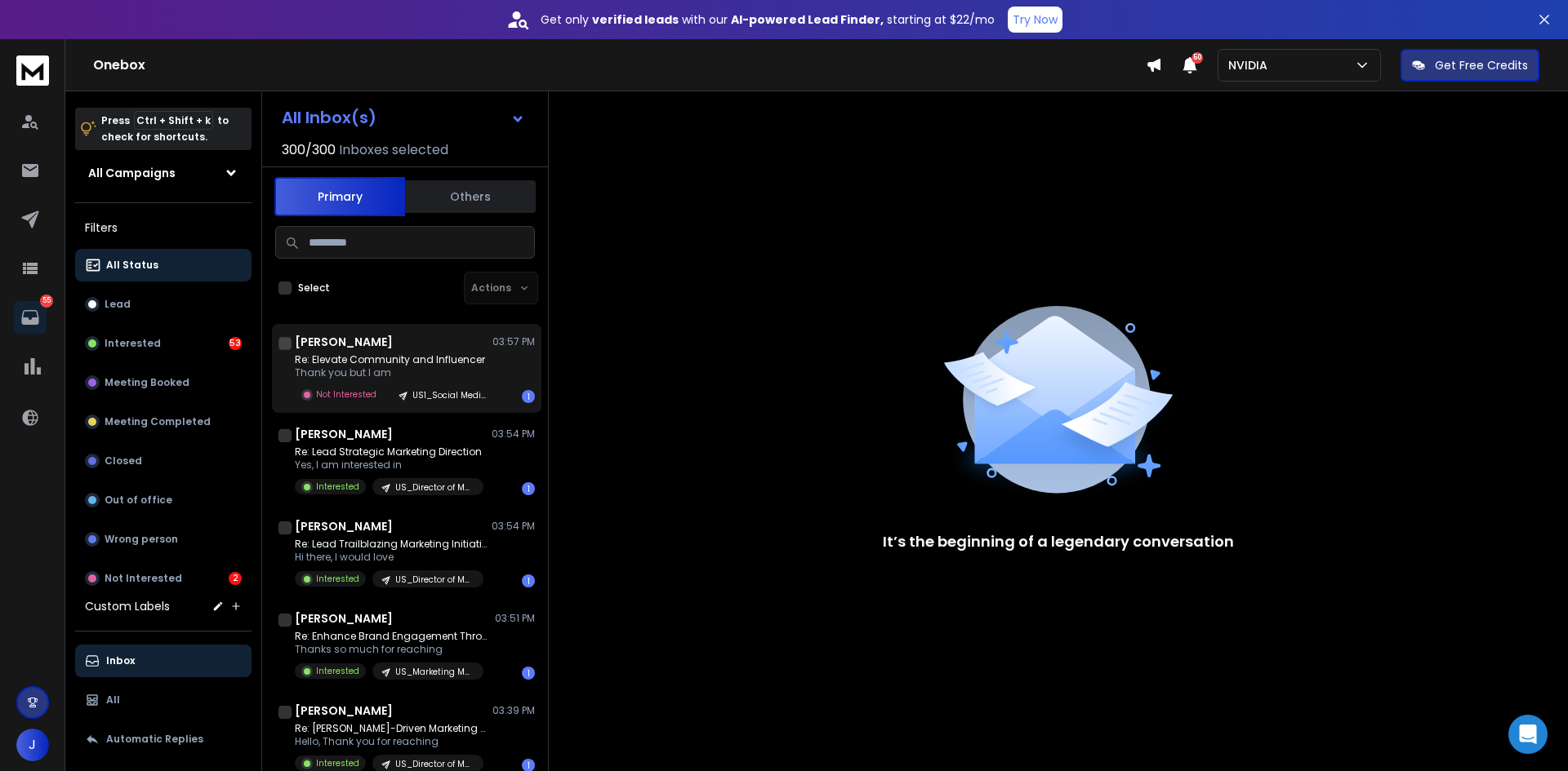
click at [397, 373] on p "Thank you but I am" at bounding box center [392, 372] width 196 height 13
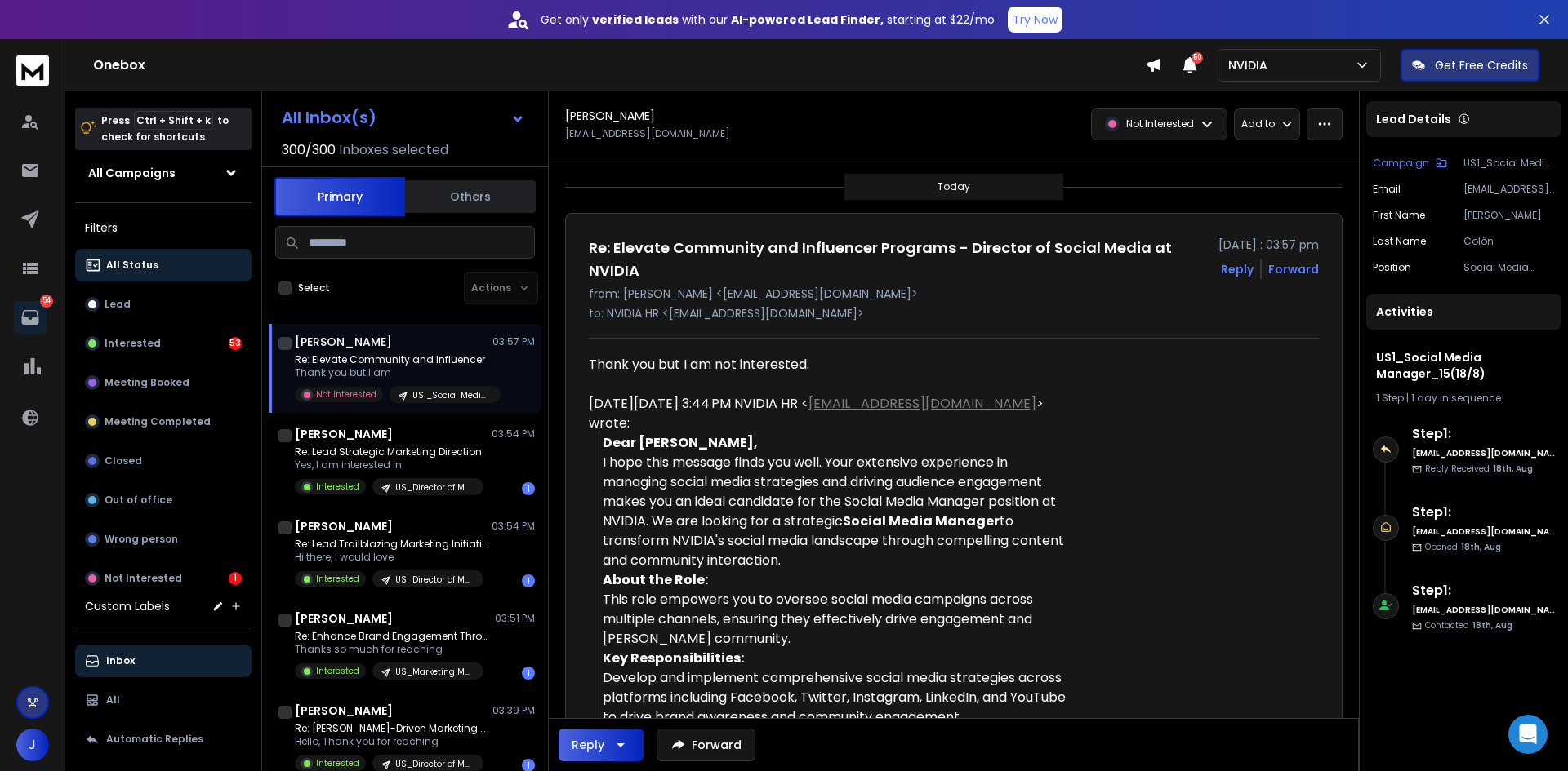
click at [389, 245] on input at bounding box center [405, 242] width 259 height 32
paste input "**********"
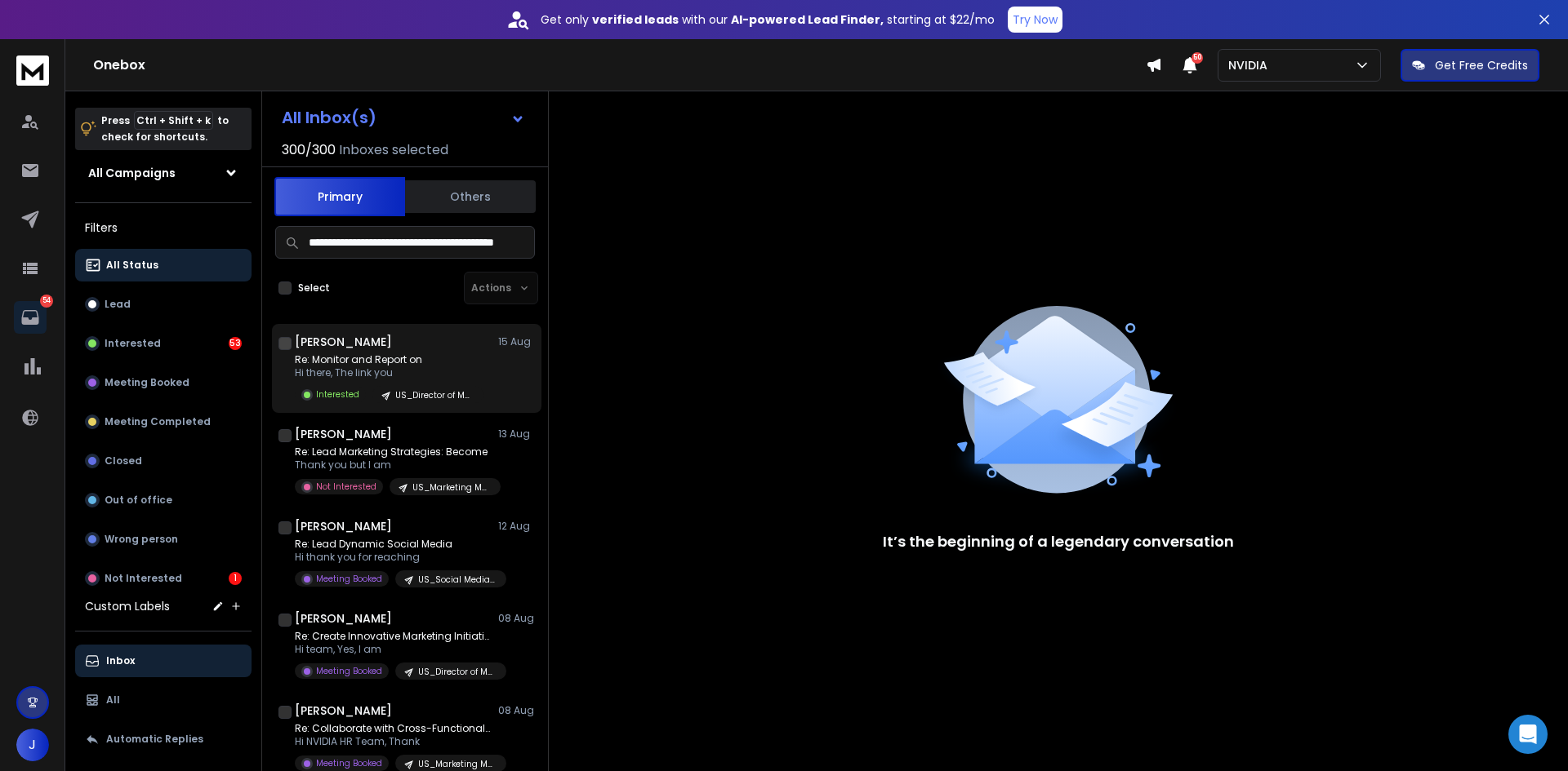
type input "**********"
click at [411, 364] on p "Re: Monitor and Report on" at bounding box center [388, 360] width 188 height 13
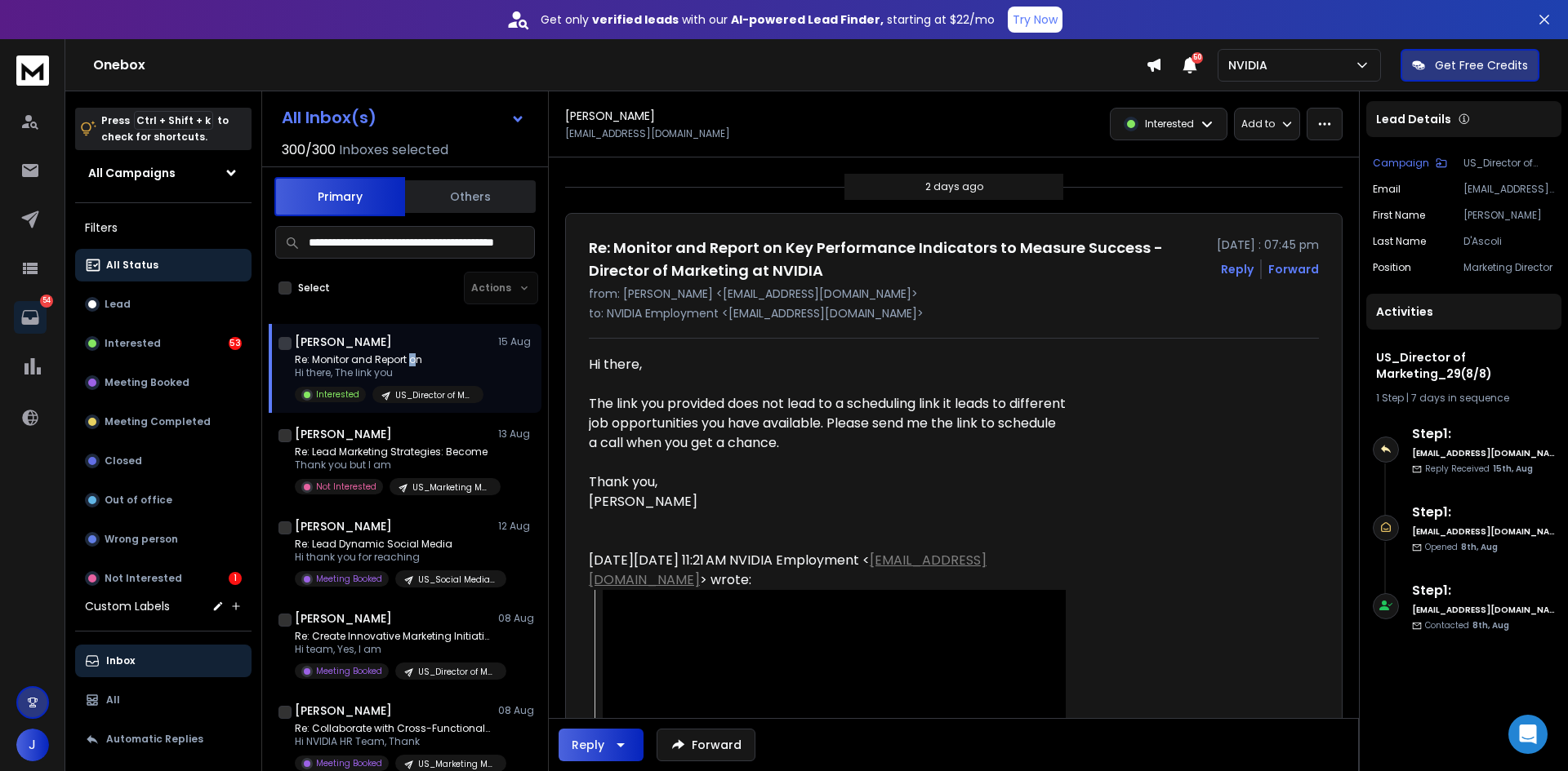
click at [1197, 129] on div "Interested" at bounding box center [1168, 124] width 116 height 31
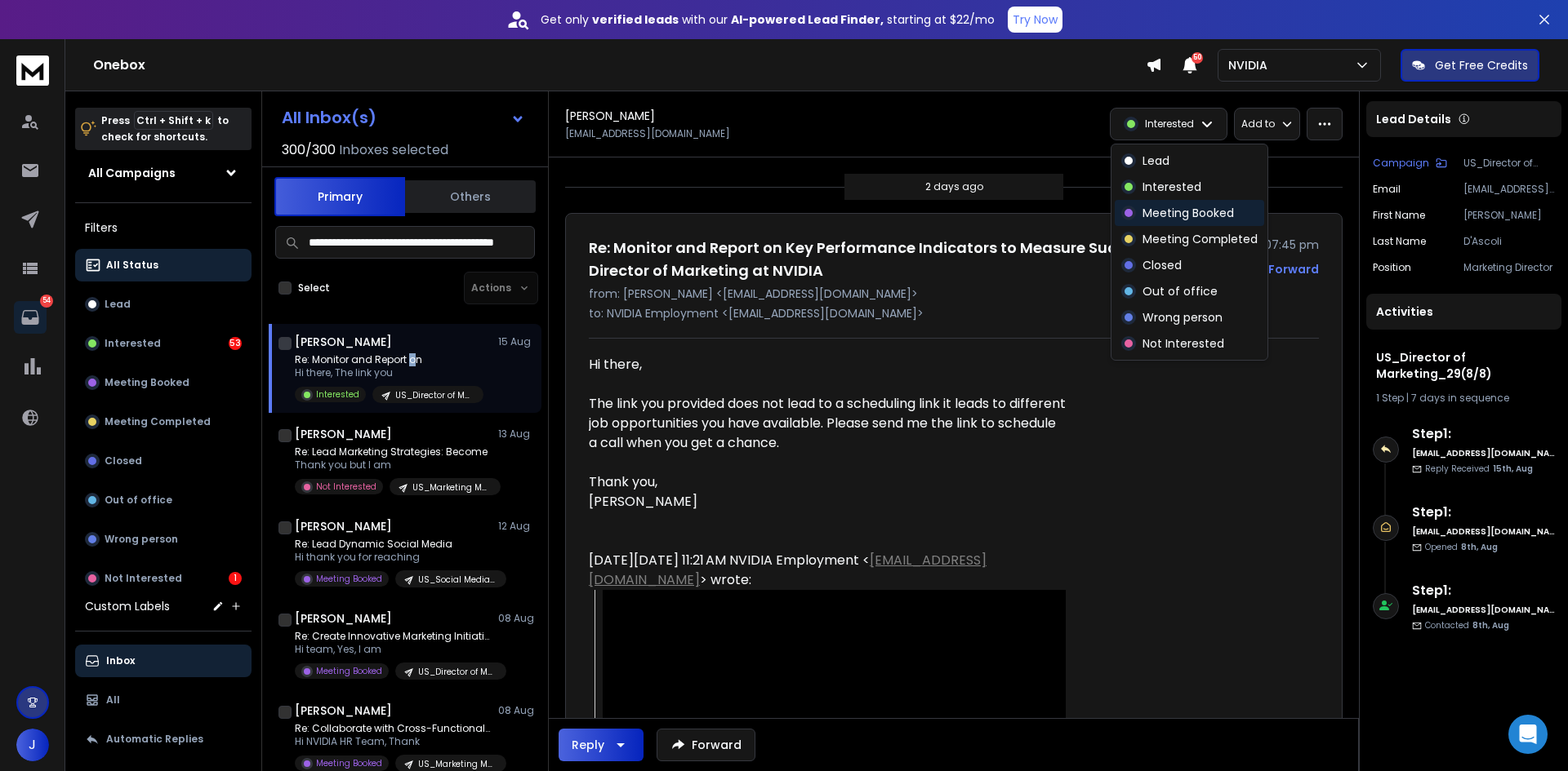
click at [1188, 206] on p "Meeting Booked" at bounding box center [1189, 212] width 92 height 17
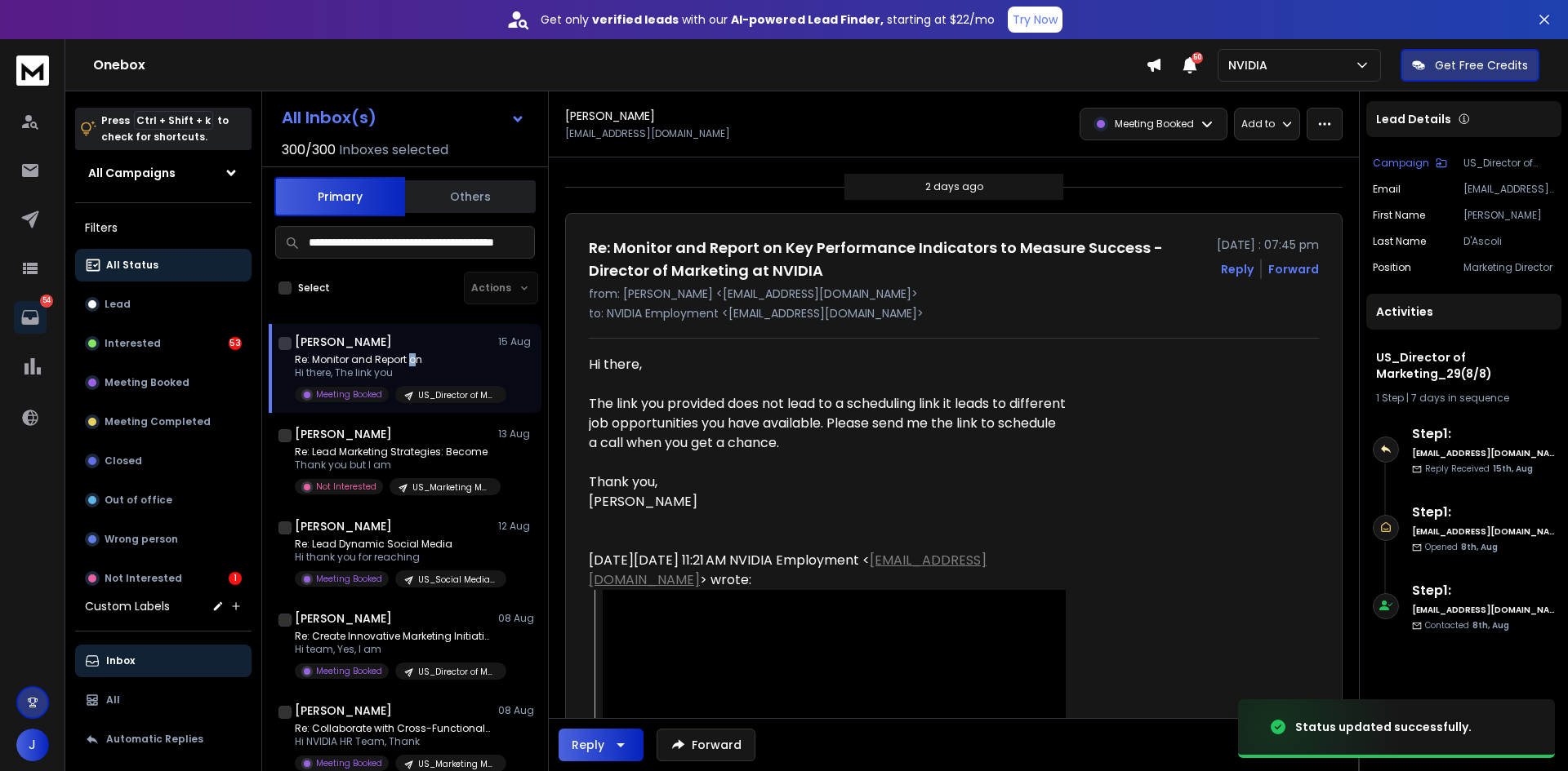
drag, startPoint x: 986, startPoint y: 314, endPoint x: 728, endPoint y: 308, distance: 258.1
click at [728, 308] on p "to: NVIDIA Employment <employmentdesk@nvidiastaffingoptimization.com>" at bounding box center [954, 313] width 730 height 17
copy p "employmentdesk@nvidiastaffingoptimization.com"
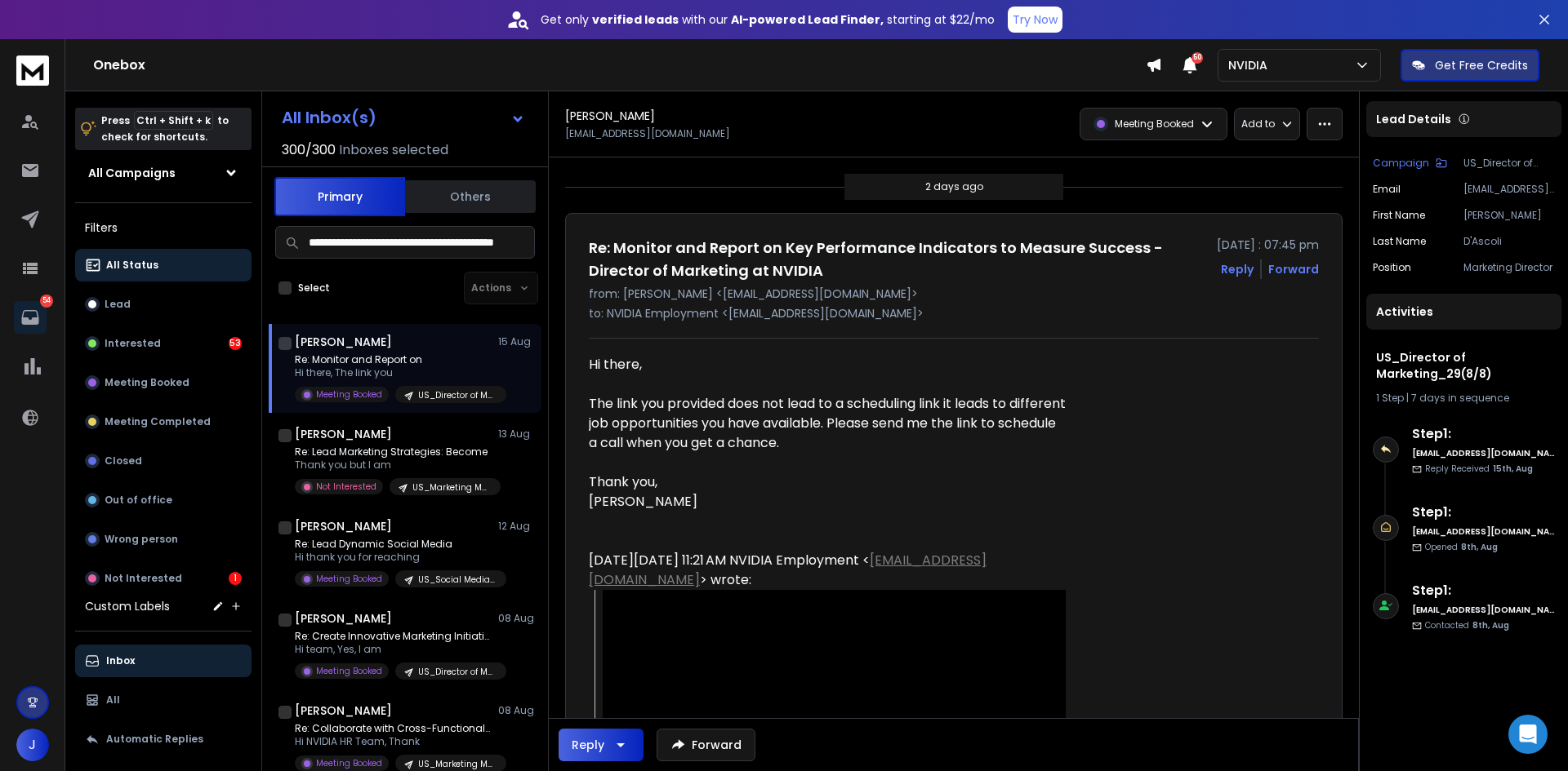
click at [414, 242] on input "**********" at bounding box center [405, 242] width 259 height 32
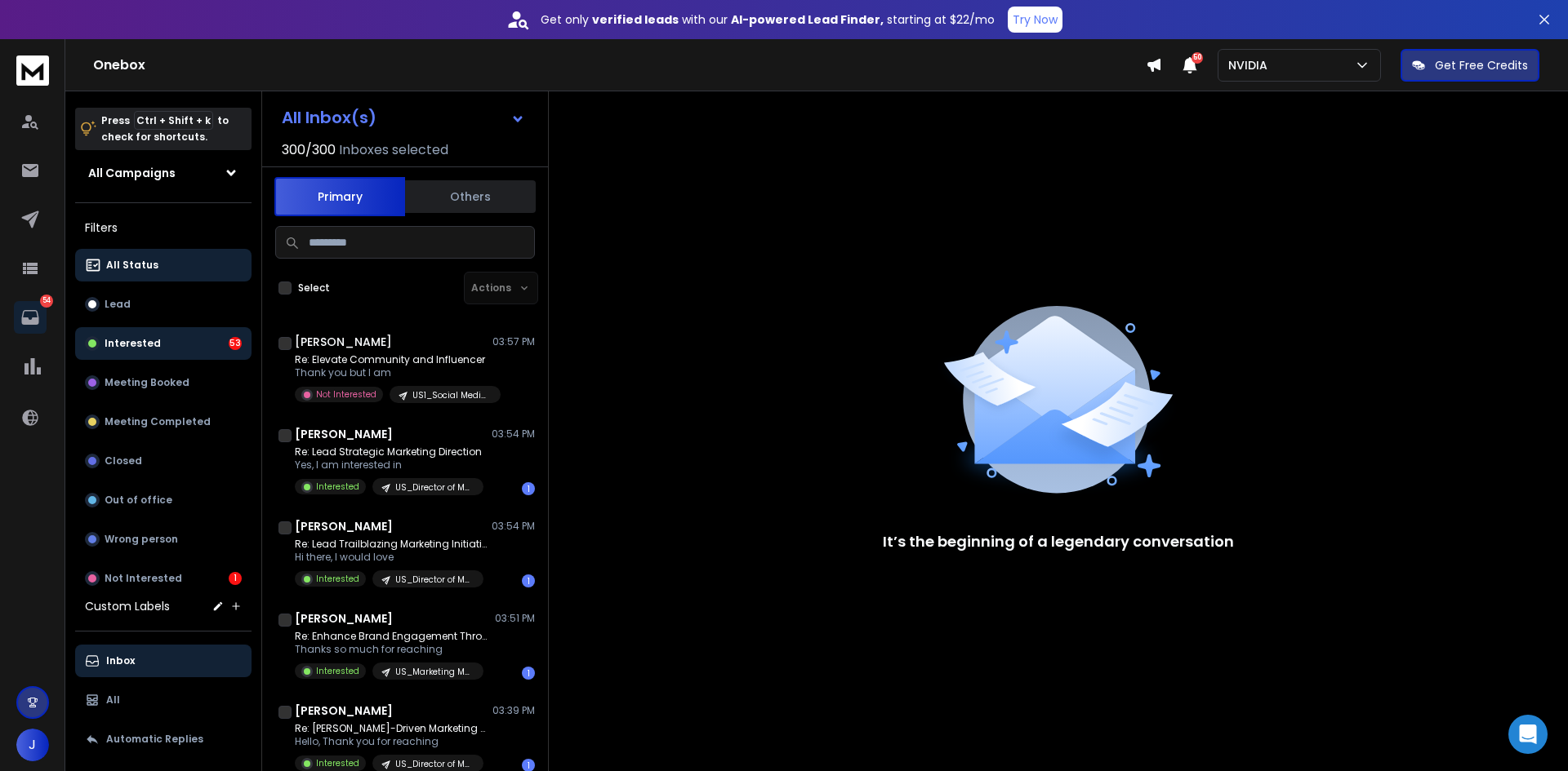
click at [106, 339] on p "Interested" at bounding box center [133, 343] width 57 height 13
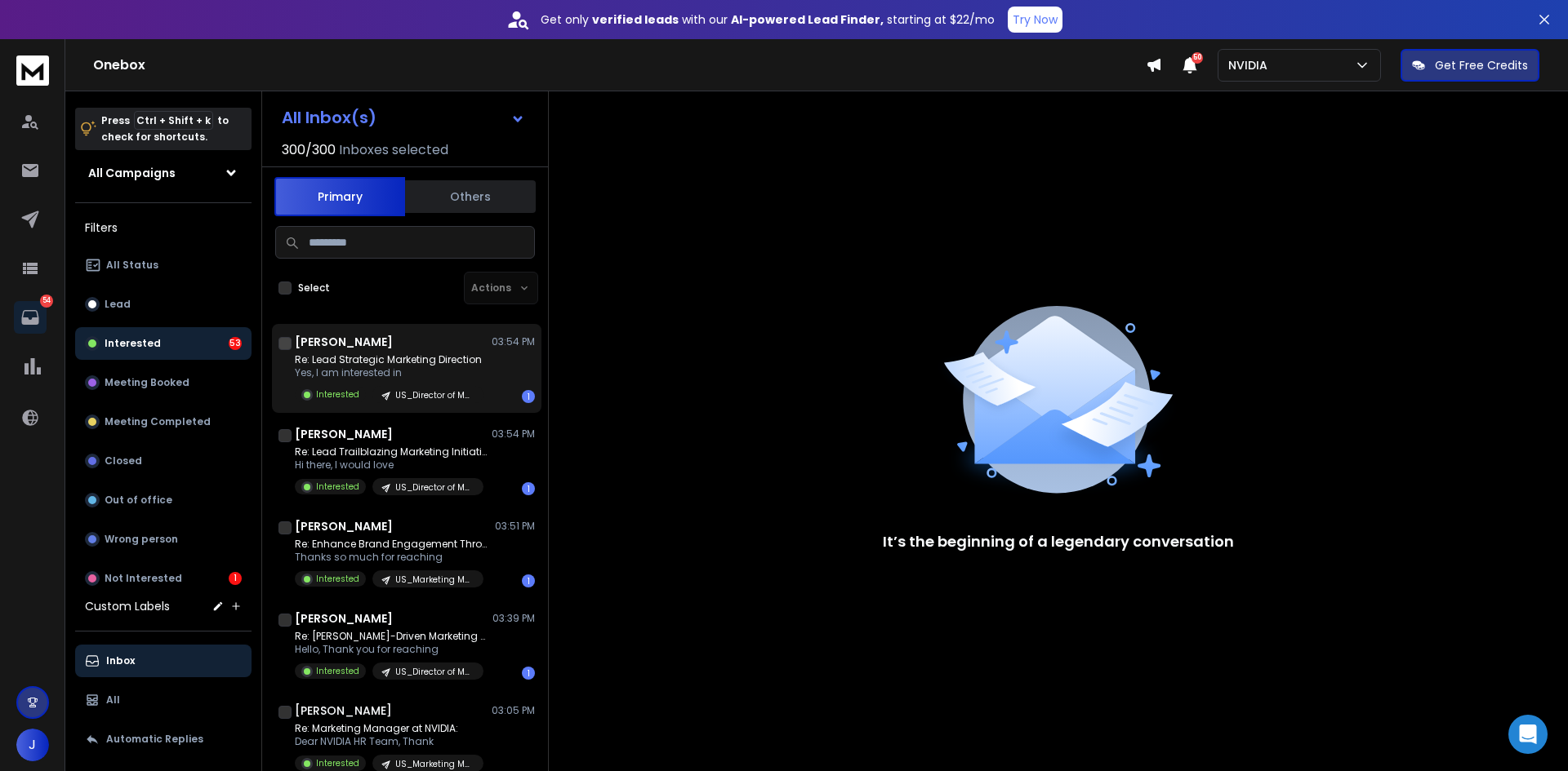
click at [445, 339] on div "Sarah Roberts 03:54 PM" at bounding box center [414, 342] width 240 height 17
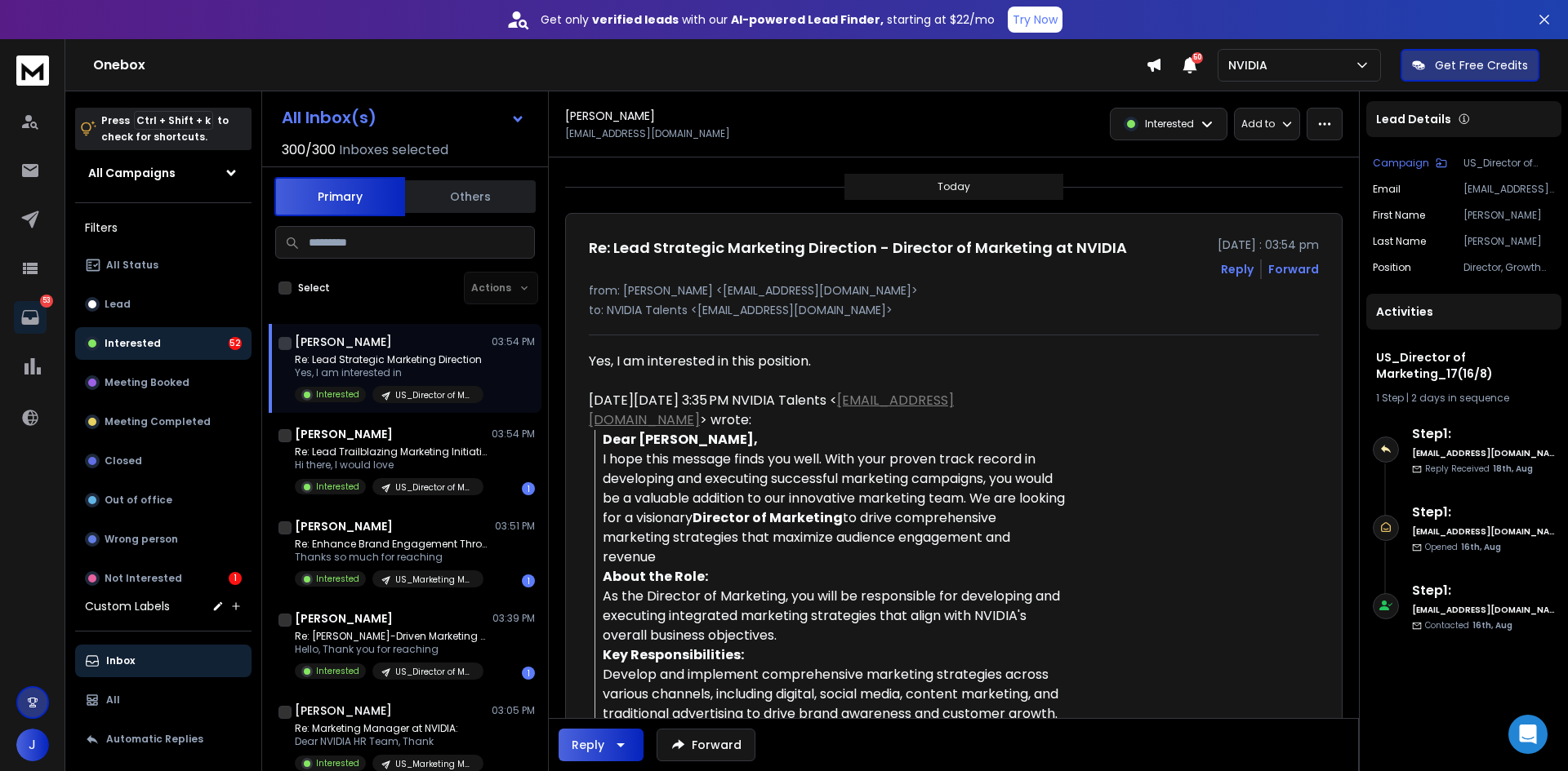
drag, startPoint x: 988, startPoint y: 307, endPoint x: 697, endPoint y: 309, distance: 291.0
click at [697, 309] on p "to: NVIDIA Talents <greattalents@talentacquisitionstrategynvidia.com>" at bounding box center [954, 310] width 730 height 17
copy p "greattalents@talentacquisitionstrategynvidia.com"
click at [359, 242] on input at bounding box center [405, 242] width 259 height 32
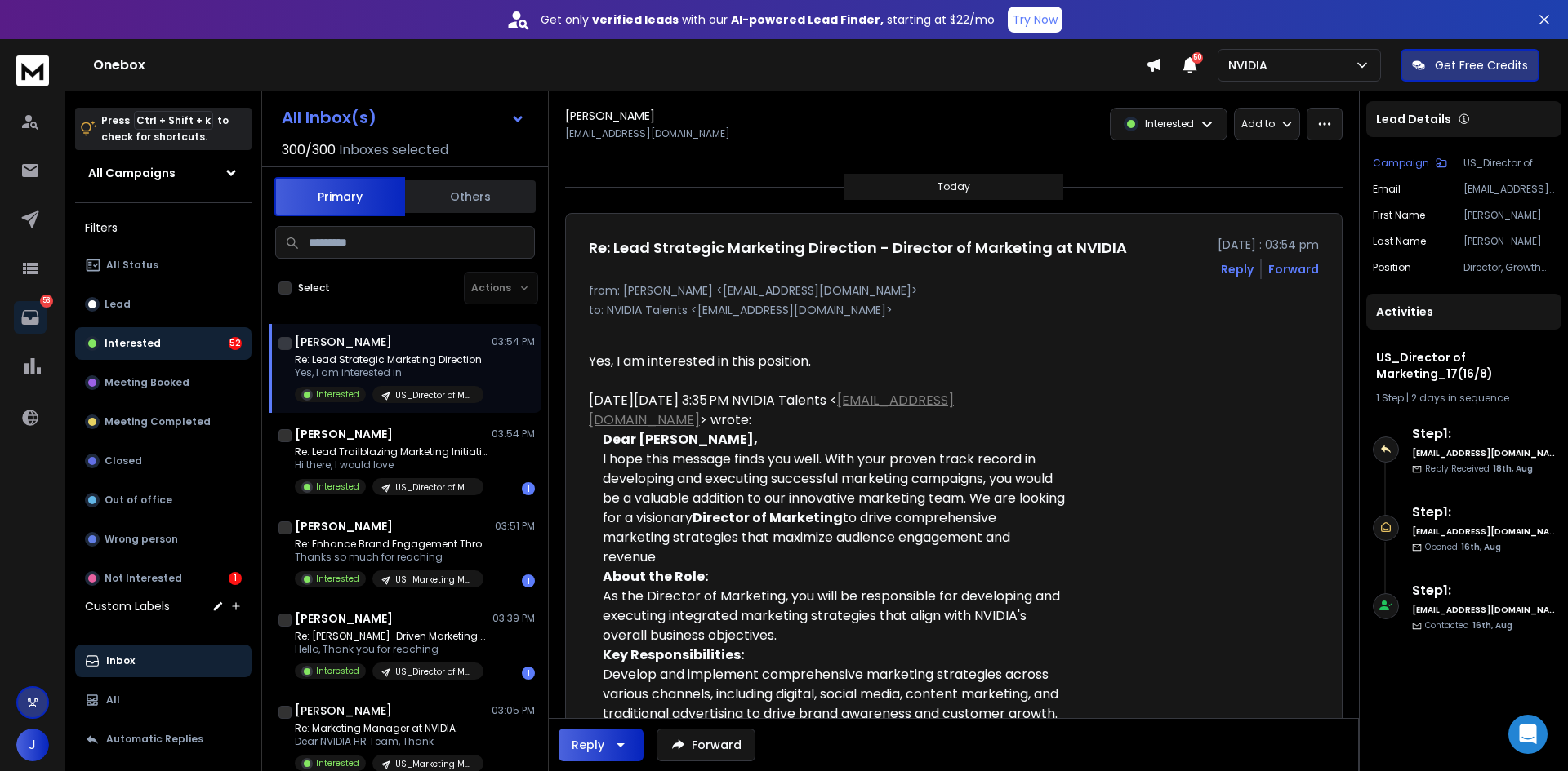
paste input "**********"
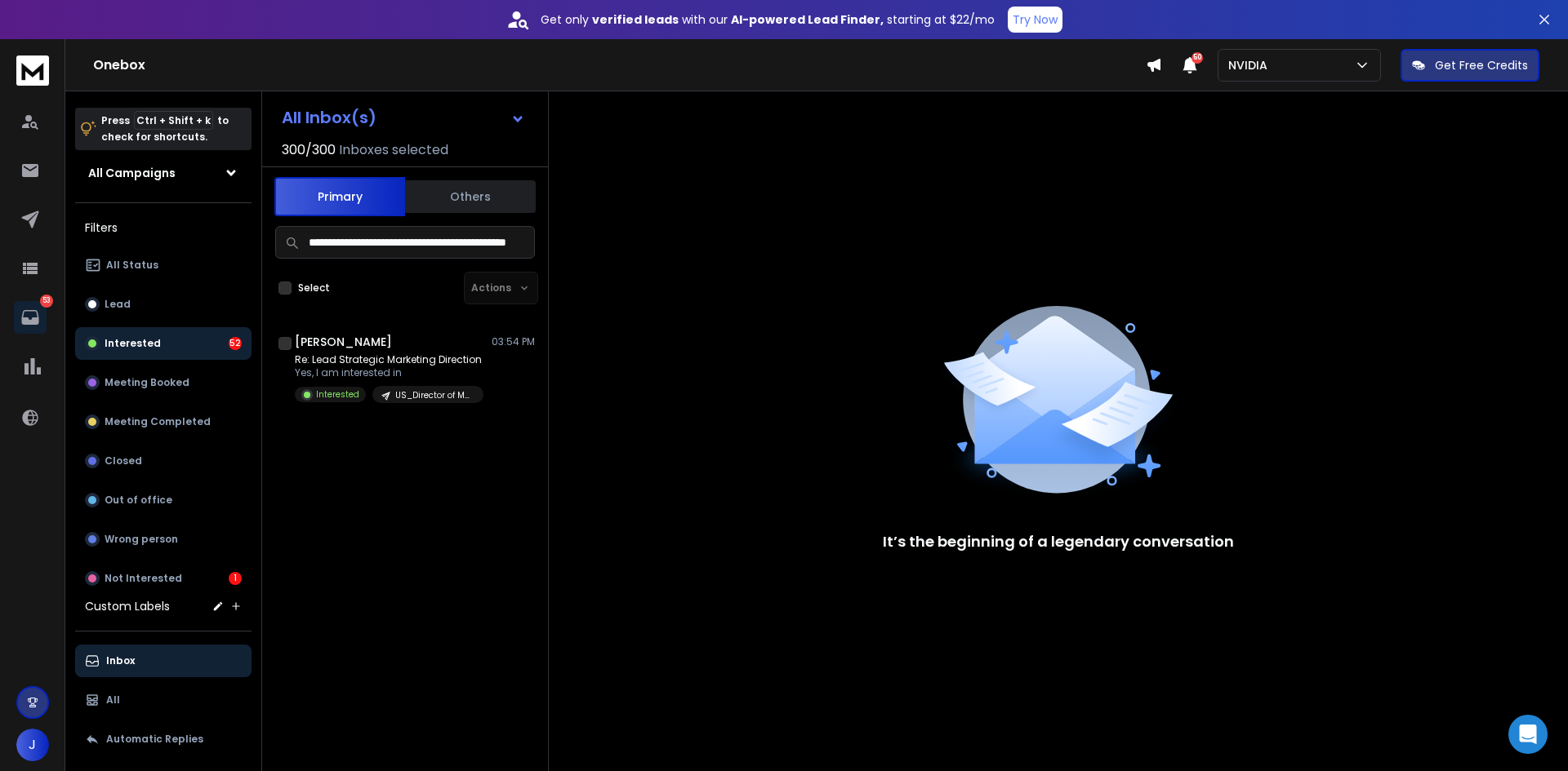
type input "**********"
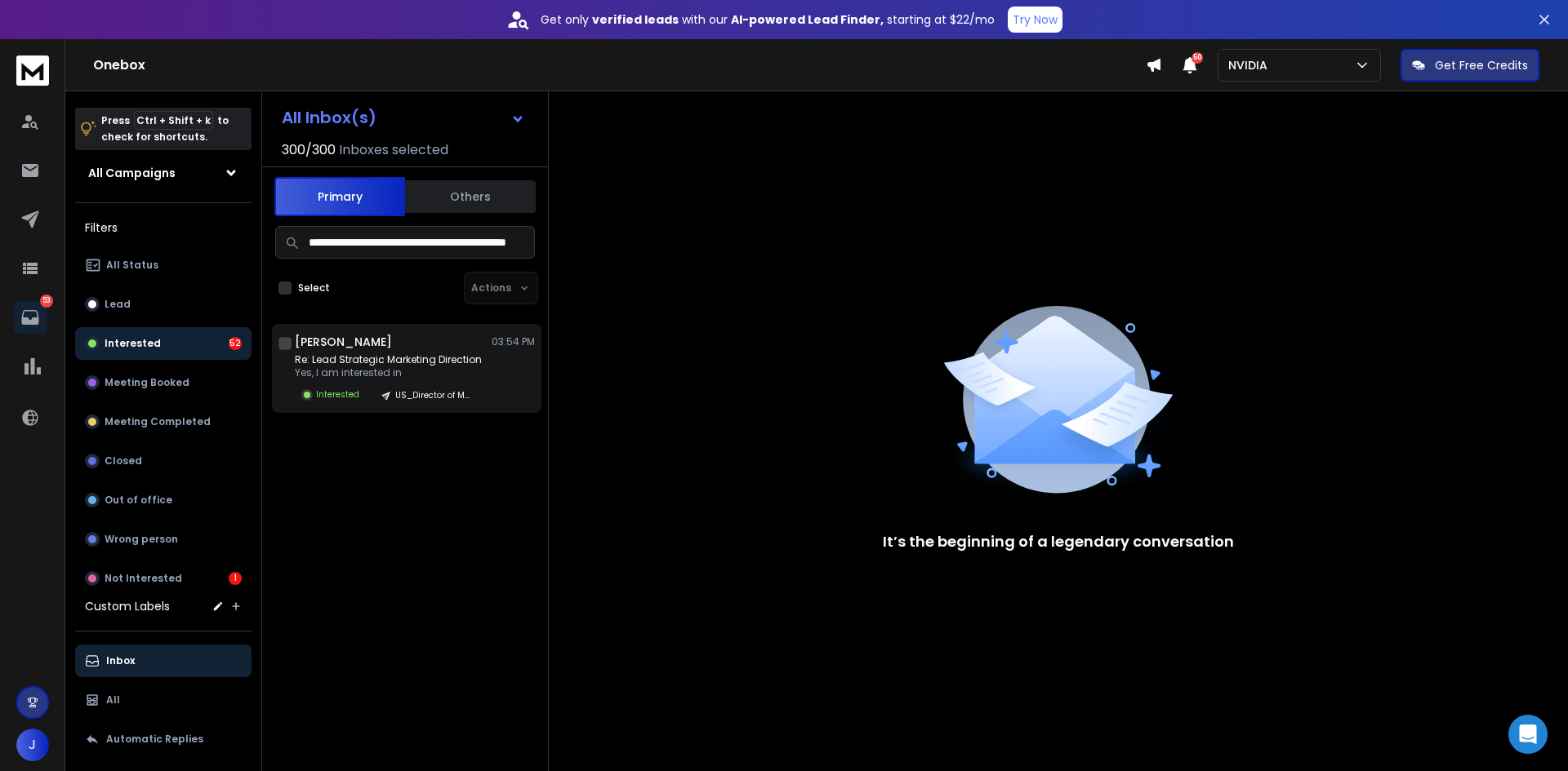
click at [424, 342] on div "Sarah Roberts 03:54 PM" at bounding box center [414, 342] width 240 height 17
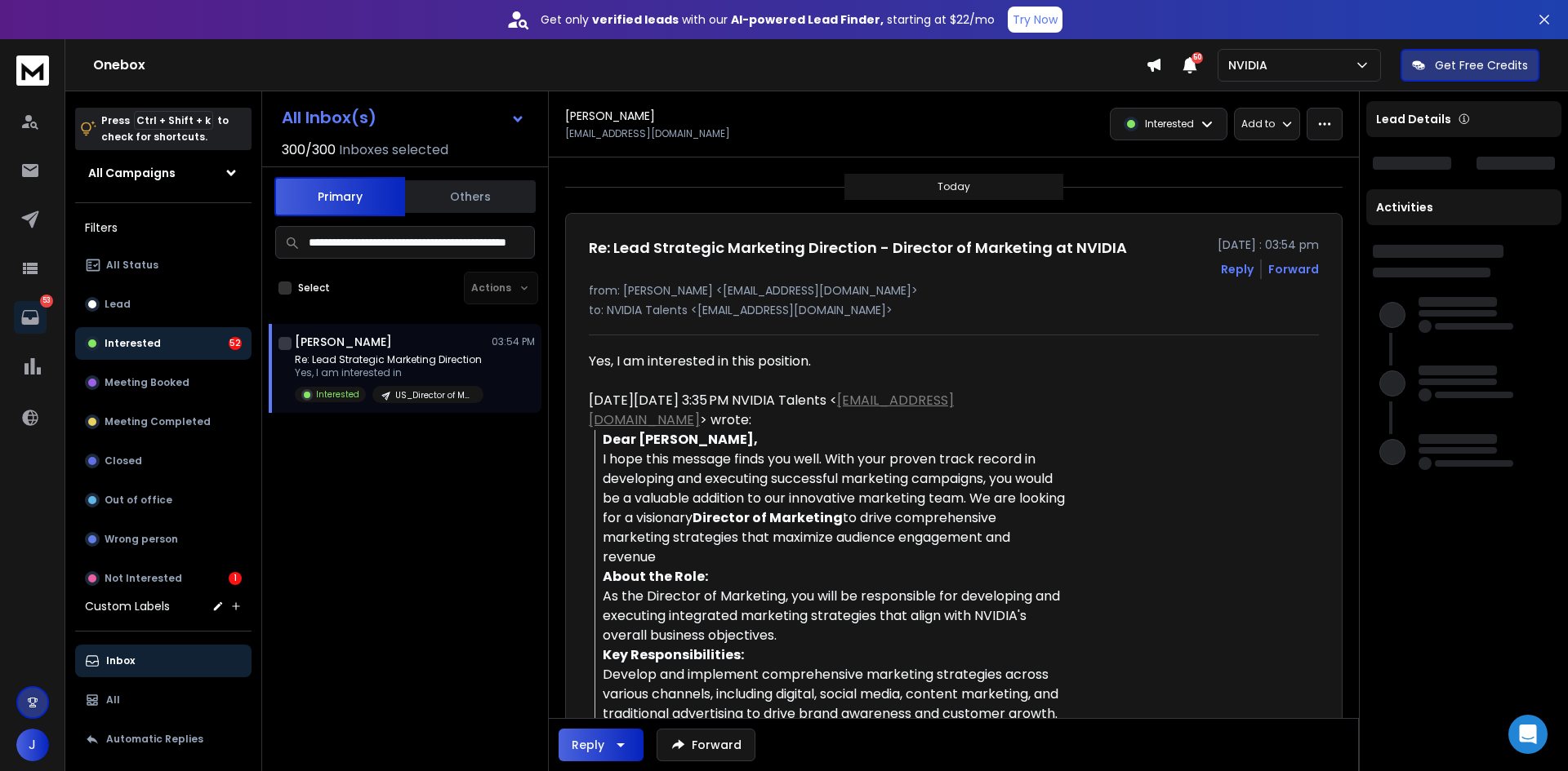
click at [1200, 125] on div "Interested" at bounding box center [1168, 124] width 116 height 31
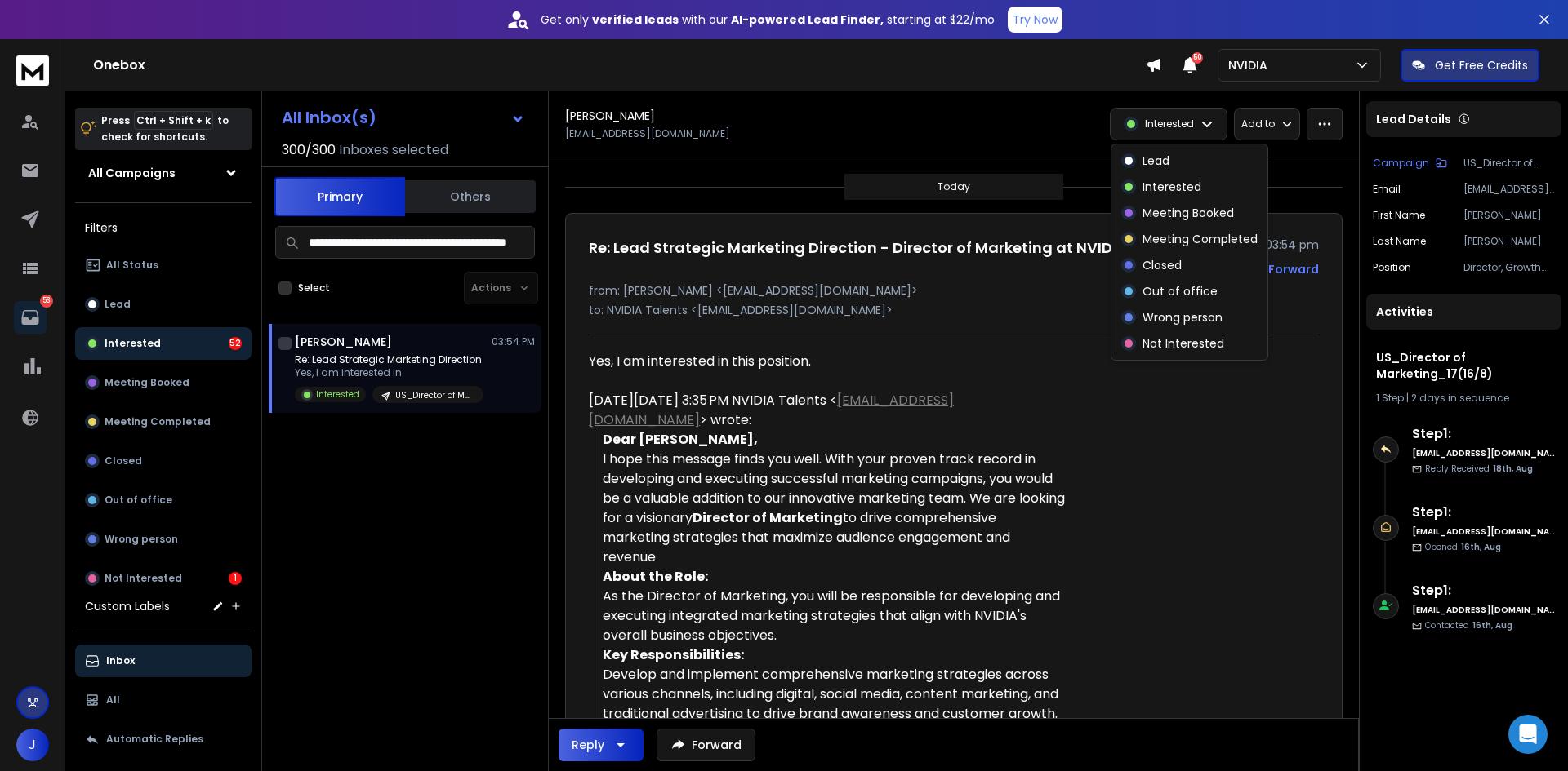
click at [1207, 213] on p "Meeting Booked" at bounding box center [1189, 212] width 92 height 17
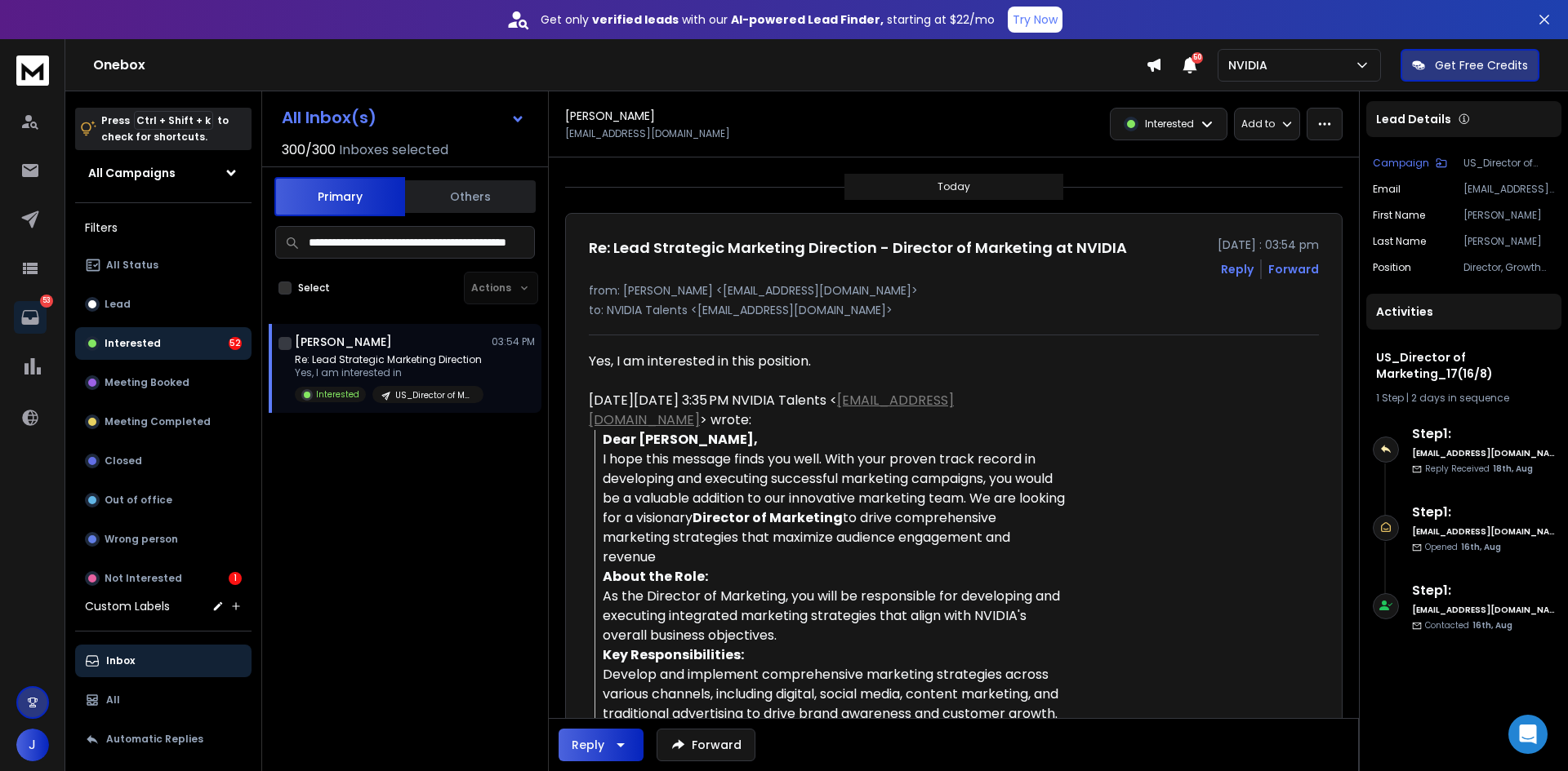
click at [468, 249] on input "**********" at bounding box center [405, 242] width 259 height 32
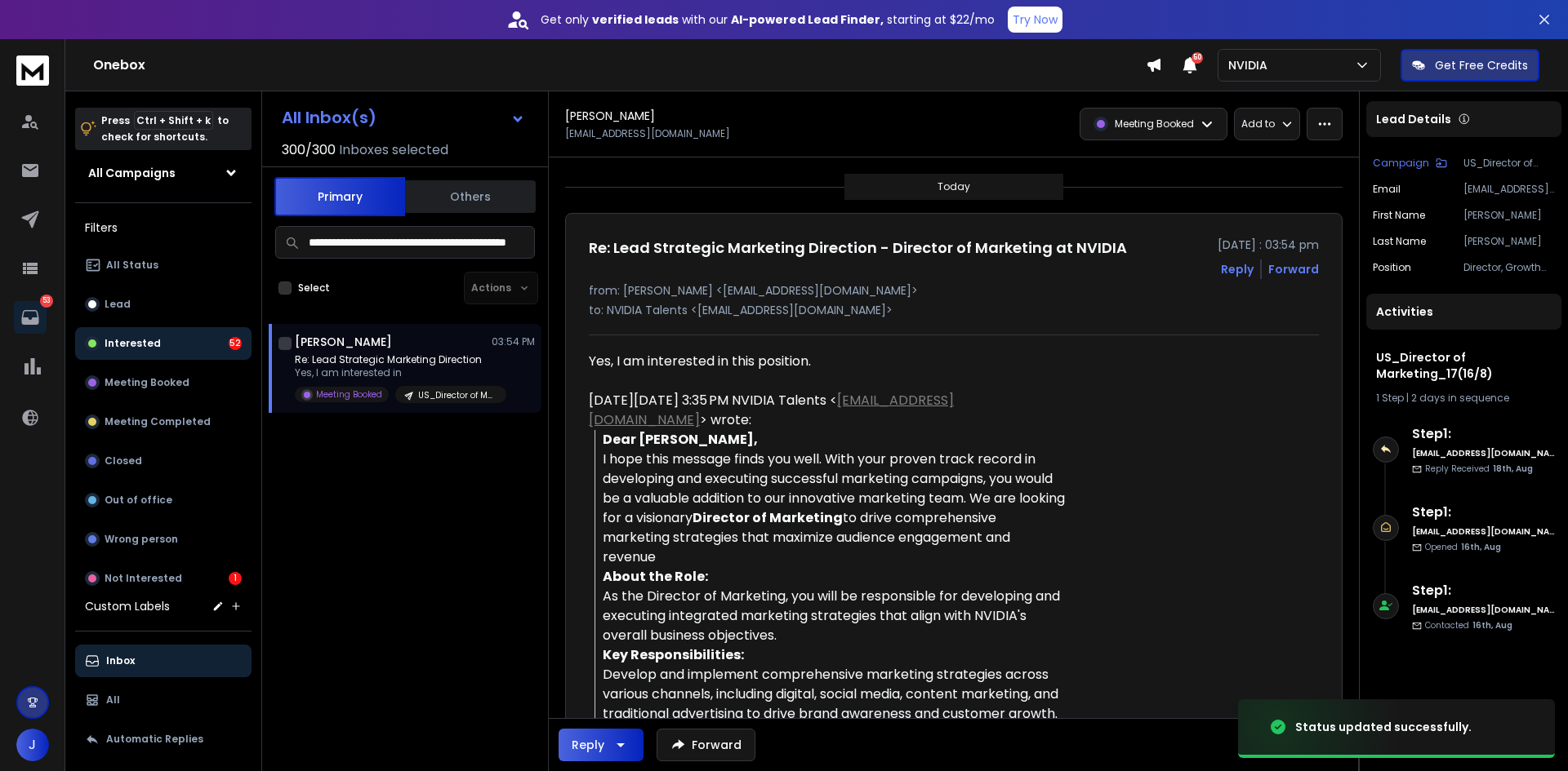
click at [468, 249] on input "**********" at bounding box center [405, 242] width 259 height 32
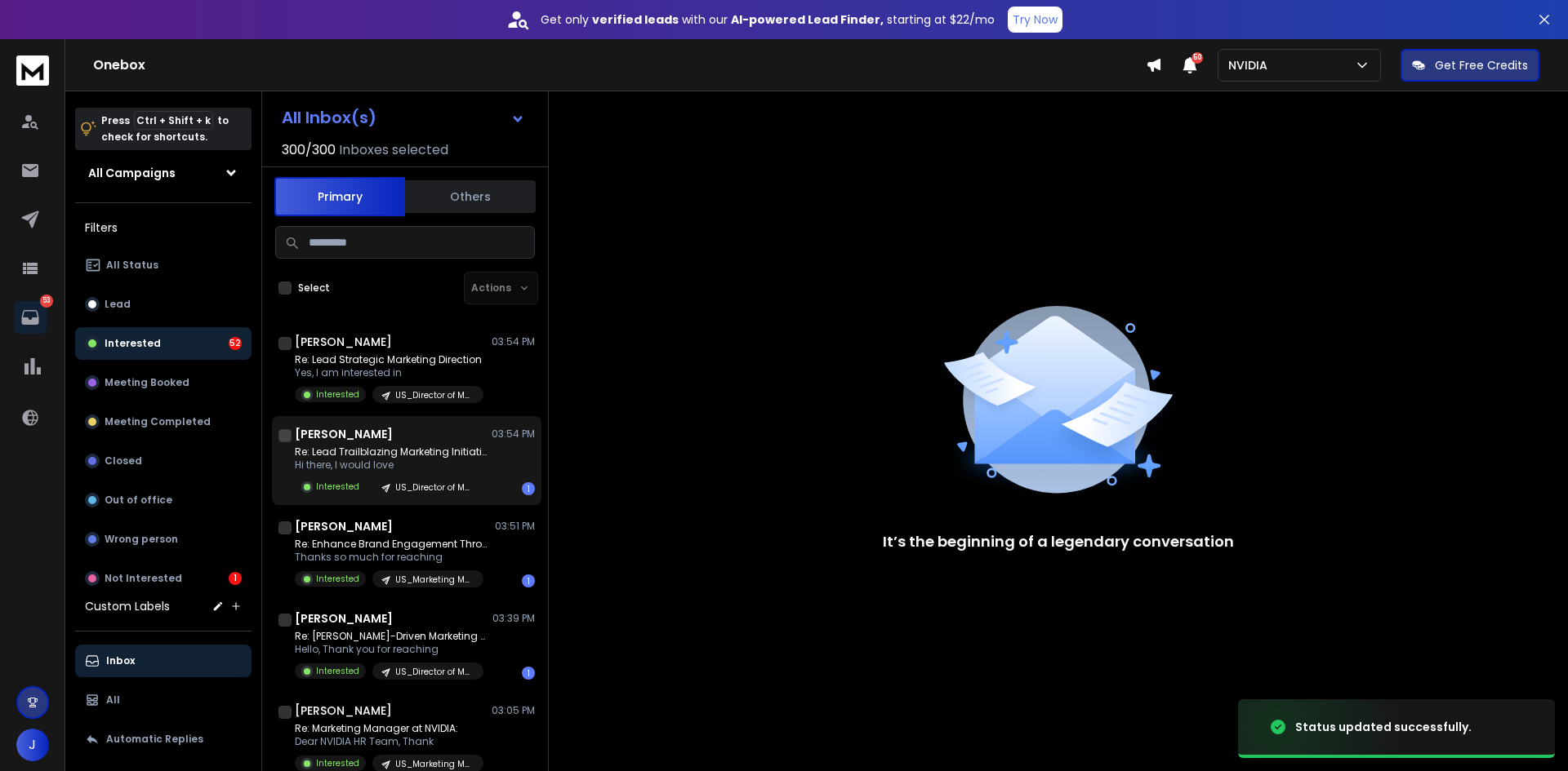
click at [470, 450] on p "Re: Lead Trailblazing Marketing Initiatives" at bounding box center [392, 451] width 196 height 13
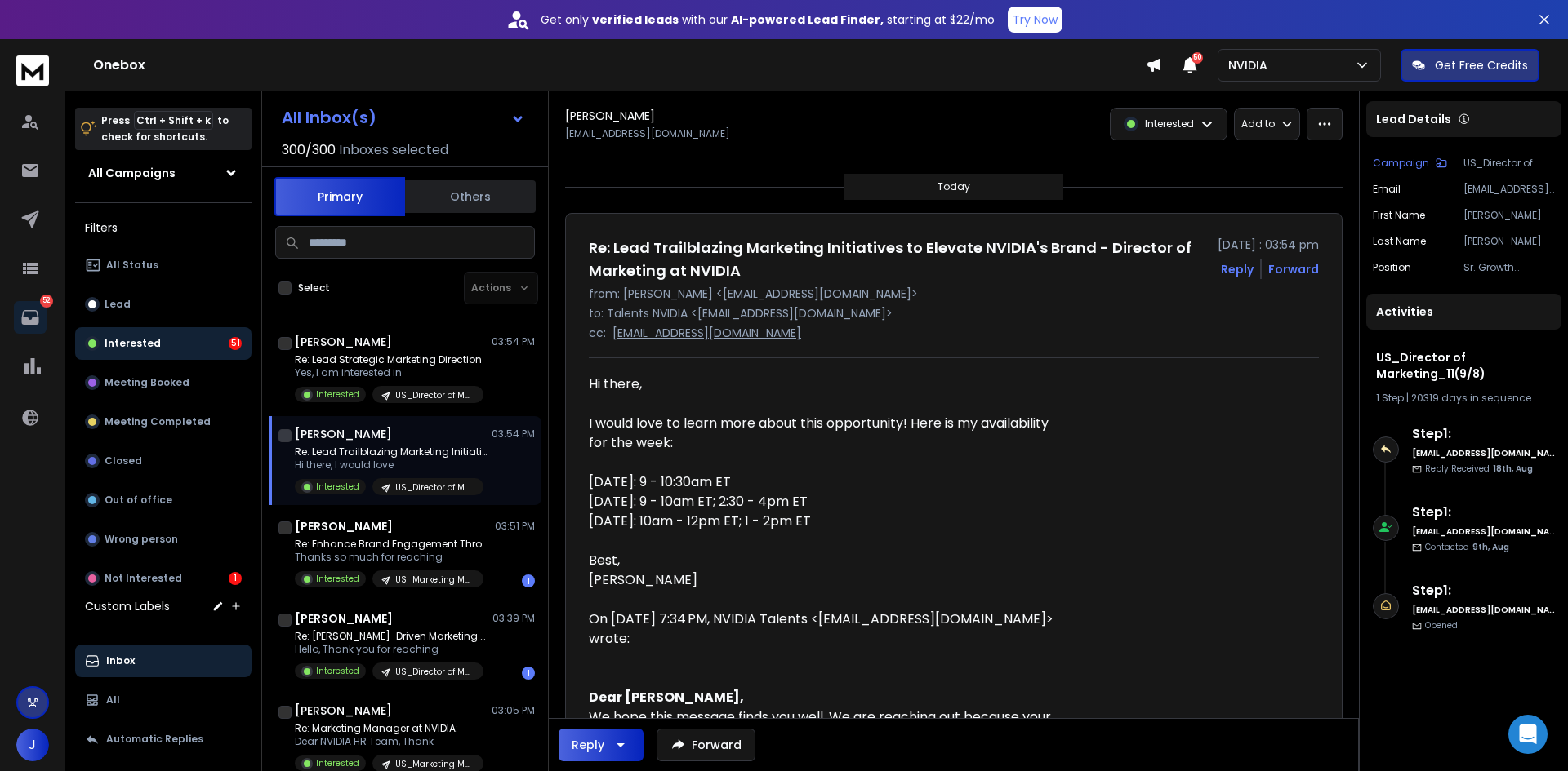
drag, startPoint x: 920, startPoint y: 316, endPoint x: 696, endPoint y: 313, distance: 224.0
click at [696, 313] on p "to: Talents NVIDIA <joinus@nextstepscareerhubnvidia.com>" at bounding box center [954, 313] width 730 height 17
copy p "joinus@nextstepscareerhubnvidia.com"
click at [467, 251] on div "Select Actions Sarah Roberts 03:54 PM Re: Lead Strategic Marketing Direction Ye…" at bounding box center [405, 555] width 286 height 672
click at [467, 248] on input at bounding box center [405, 242] width 259 height 32
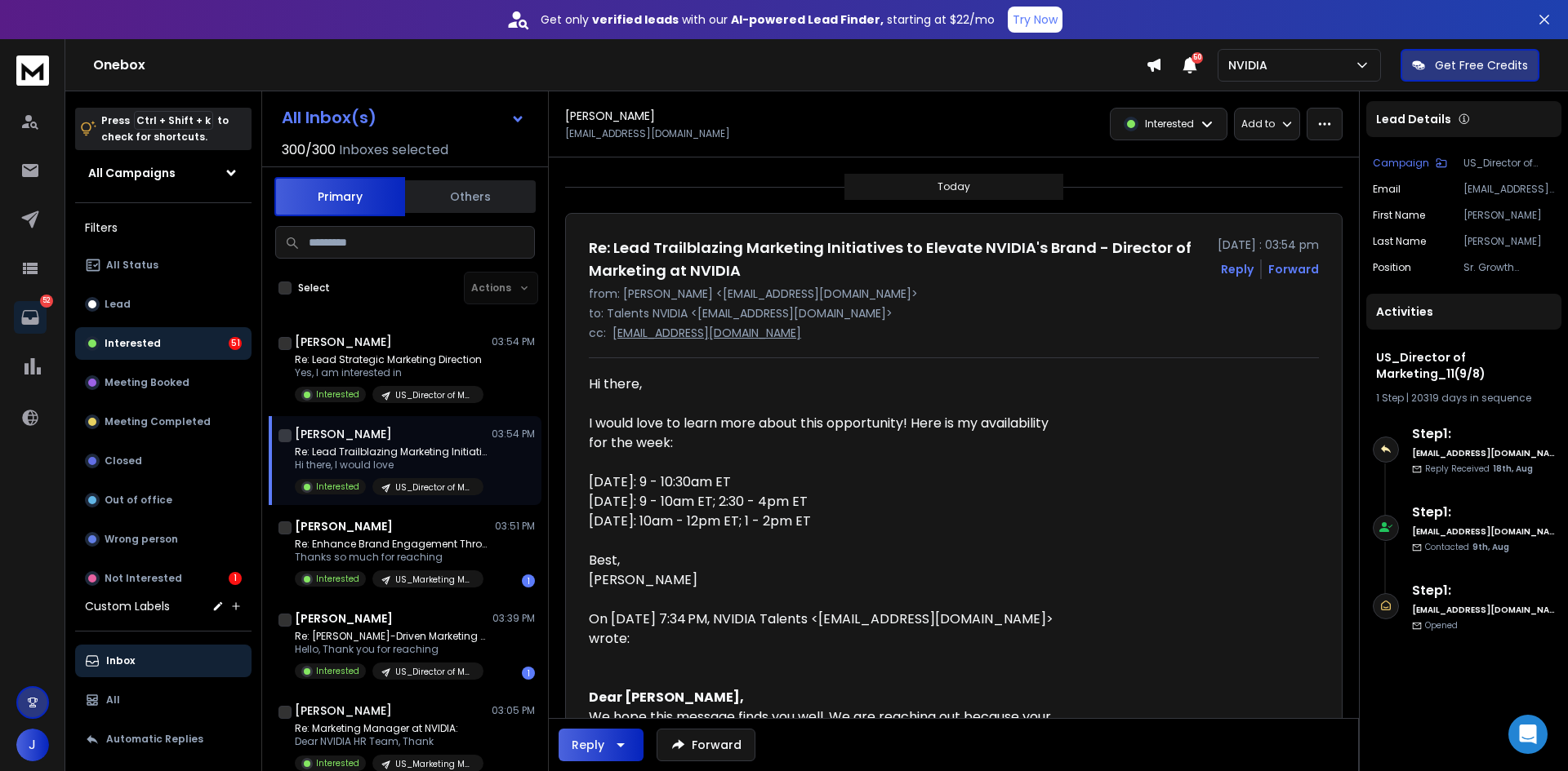
paste input "**********"
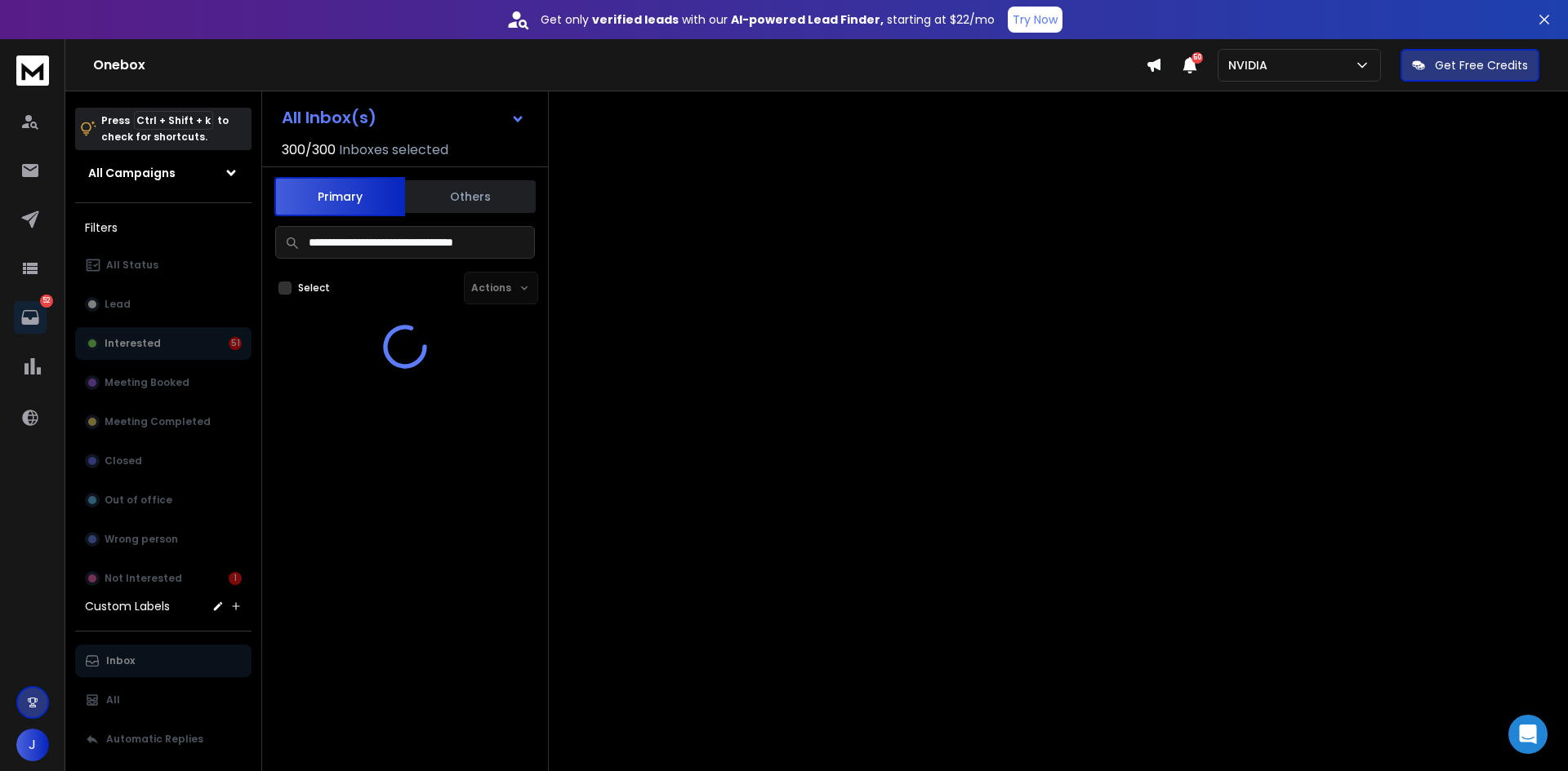
type input "**********"
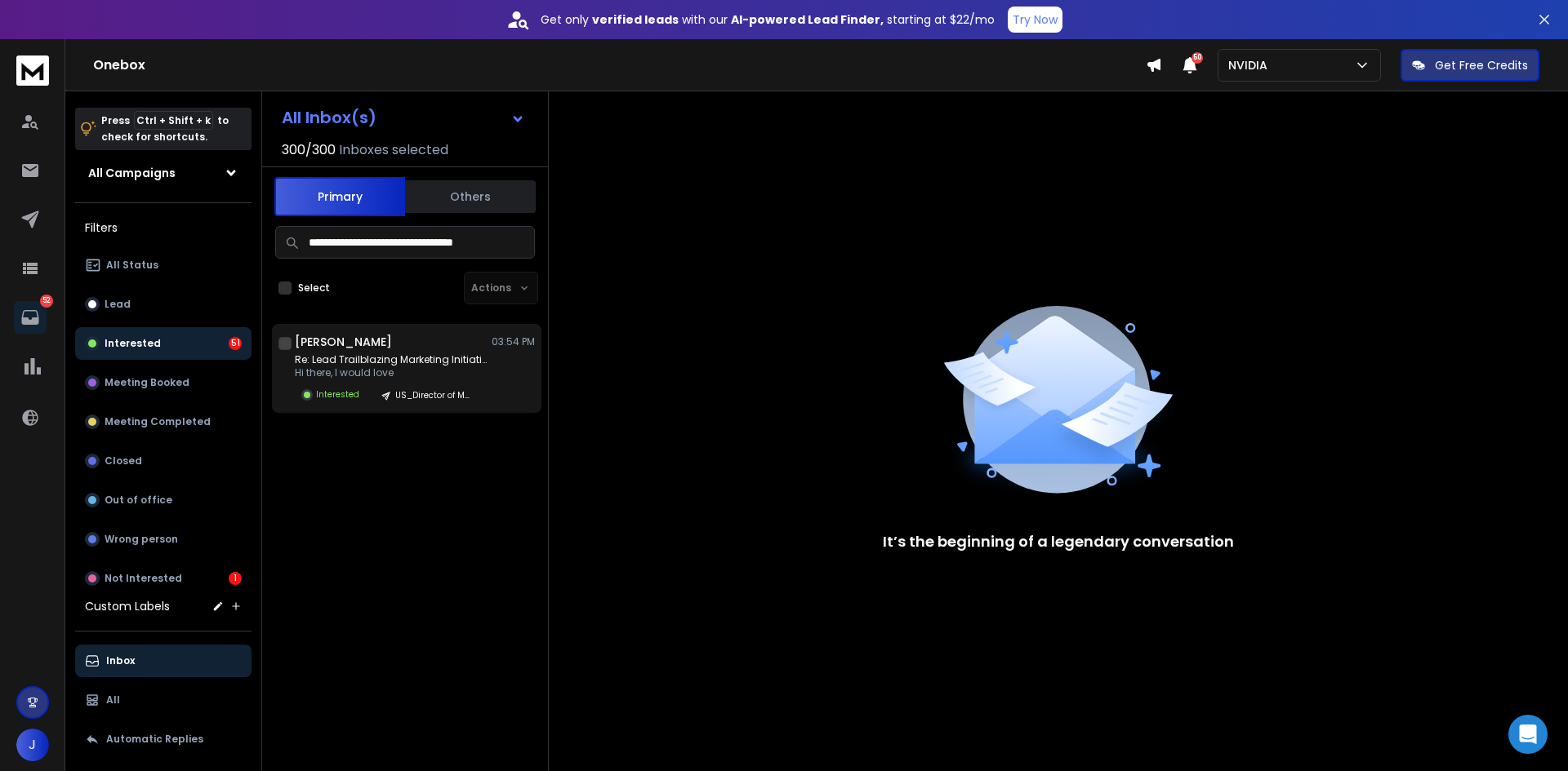
click at [464, 360] on p "Re: Lead Trailblazing Marketing Initiatives" at bounding box center [392, 360] width 196 height 13
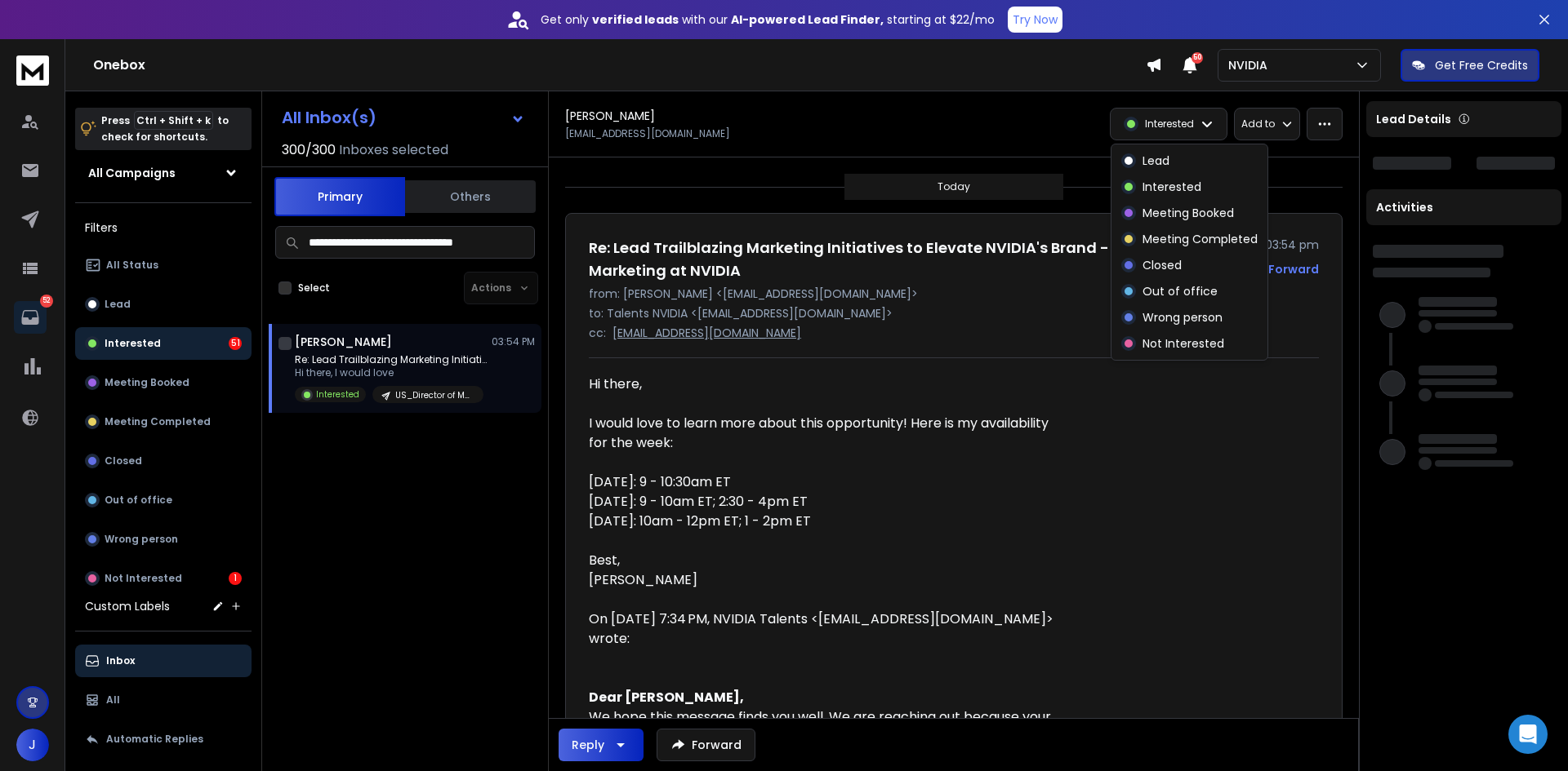
click at [1153, 113] on div "Interested" at bounding box center [1168, 124] width 116 height 31
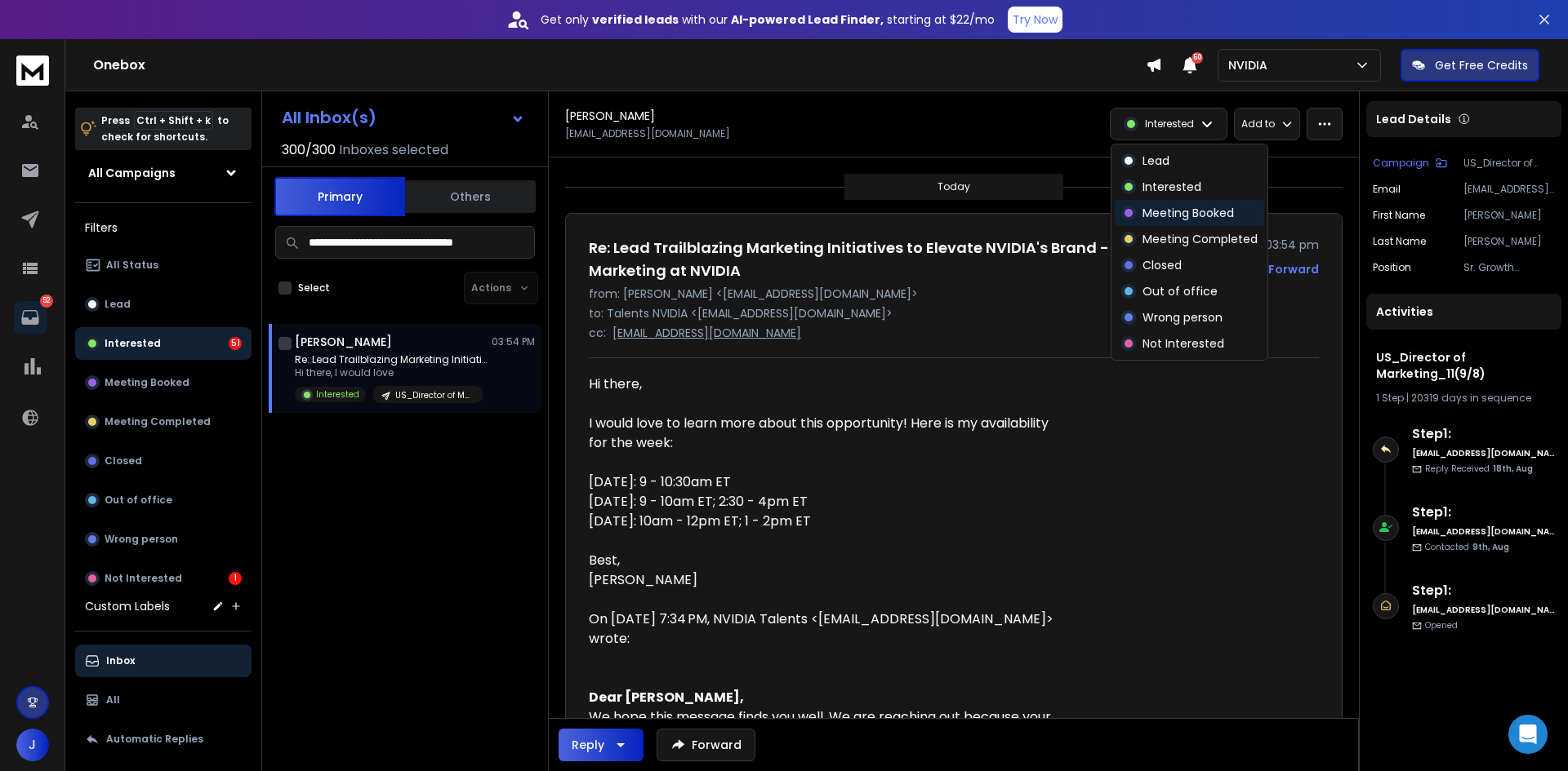
click at [1173, 211] on p "Meeting Booked" at bounding box center [1189, 212] width 92 height 17
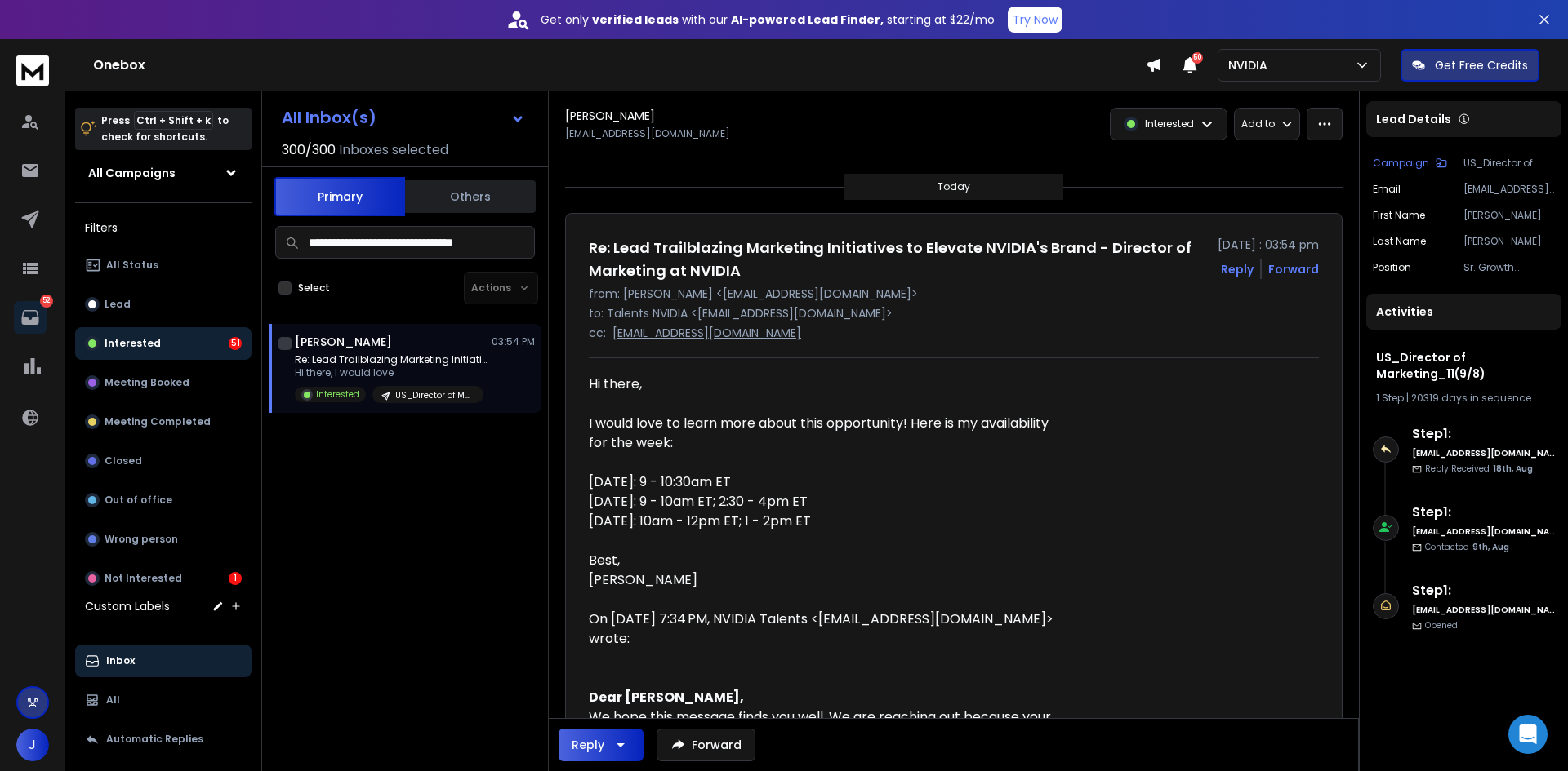
click at [482, 228] on input "**********" at bounding box center [405, 242] width 259 height 32
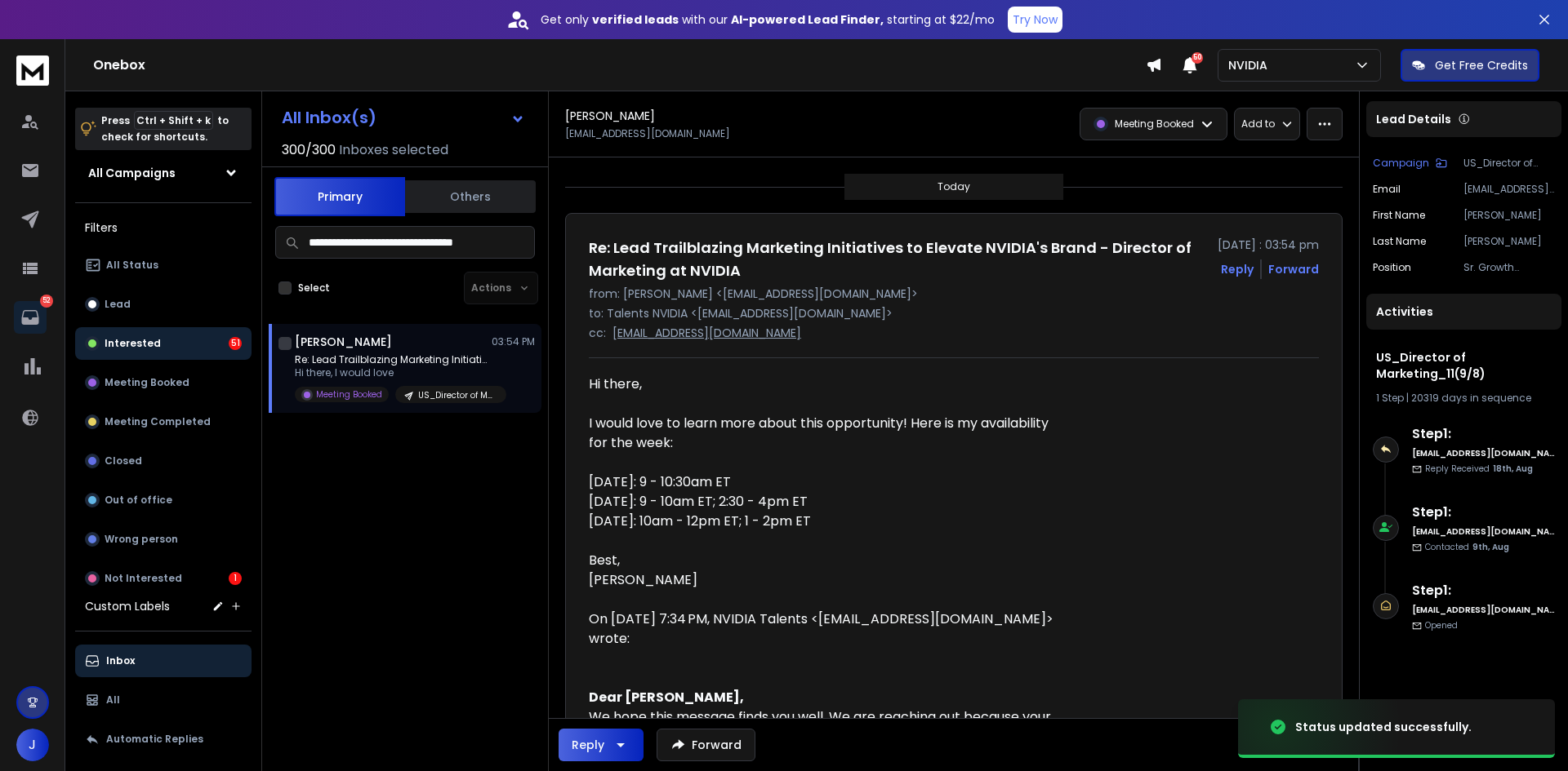
click at [482, 228] on input "**********" at bounding box center [405, 242] width 259 height 32
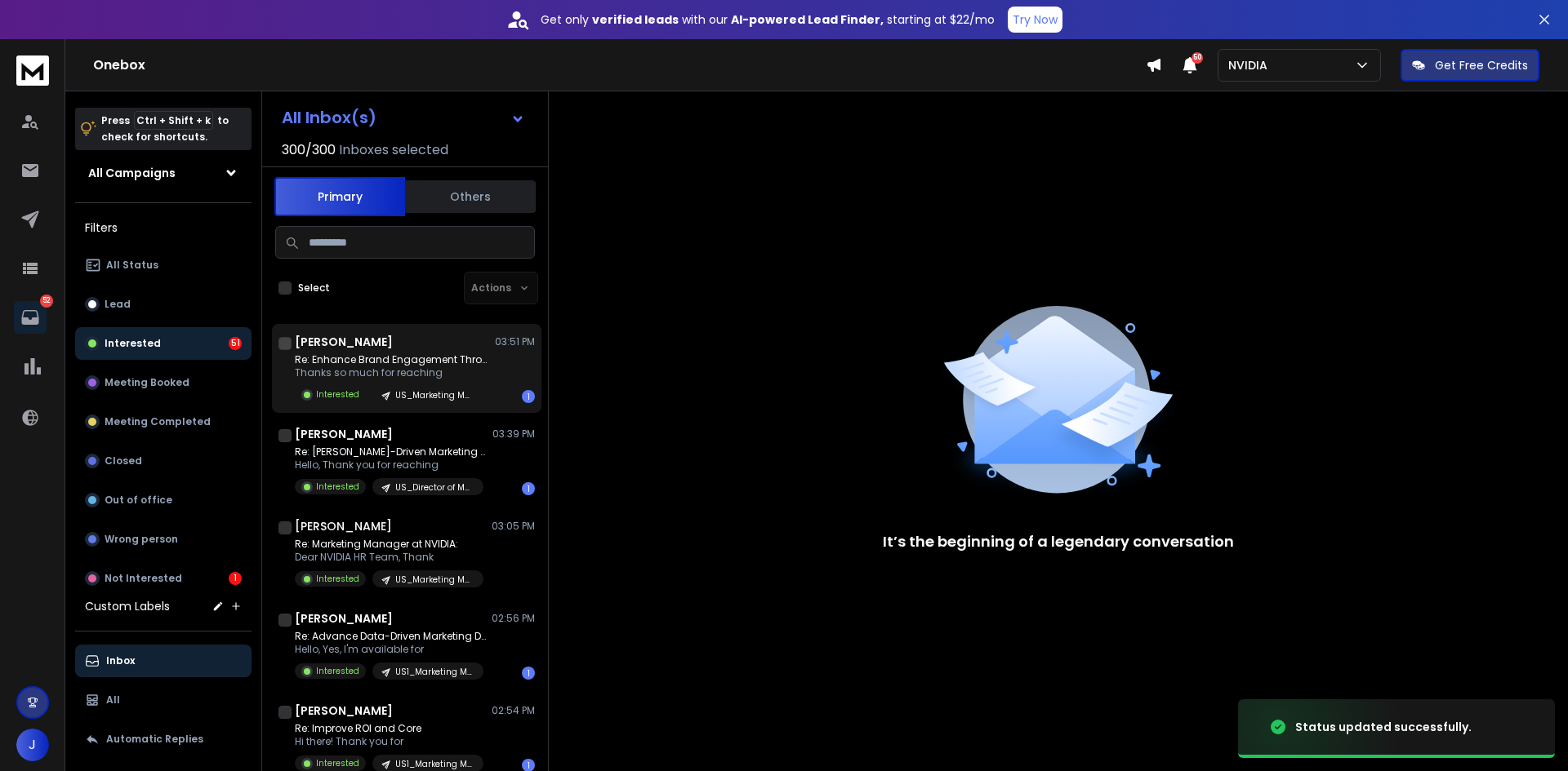
click at [470, 365] on p "Re: Enhance Brand Engagement Through" at bounding box center [392, 360] width 196 height 13
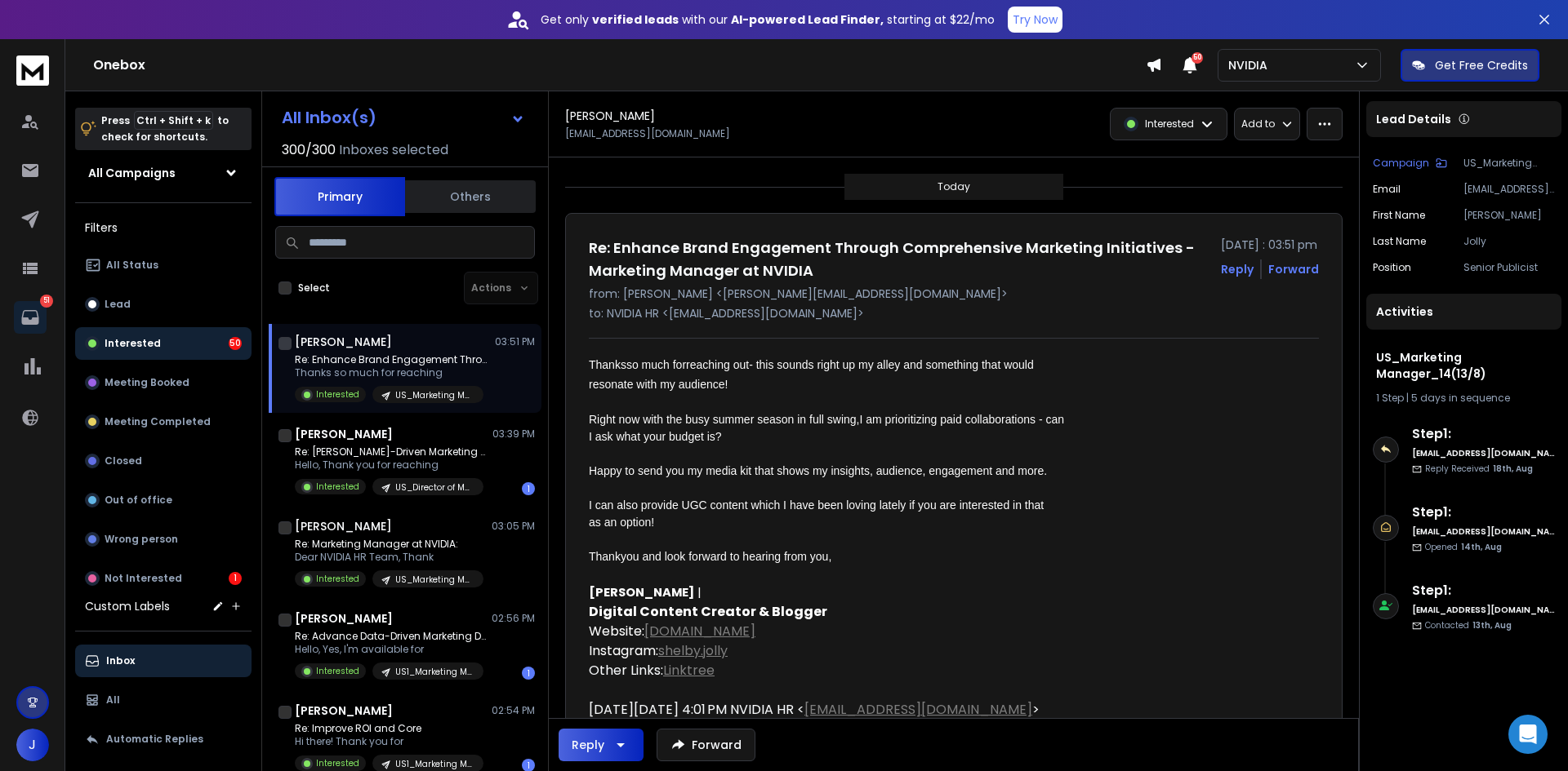
drag, startPoint x: 908, startPoint y: 312, endPoint x: 673, endPoint y: 313, distance: 235.0
click at [673, 313] on p "to: NVIDIA HR <askhr@talentretentionstrategynvidia.com>" at bounding box center [954, 313] width 730 height 17
copy p "askhr@talentretentionstrategynvidia.com"
click at [466, 237] on input at bounding box center [405, 242] width 259 height 32
paste input "**********"
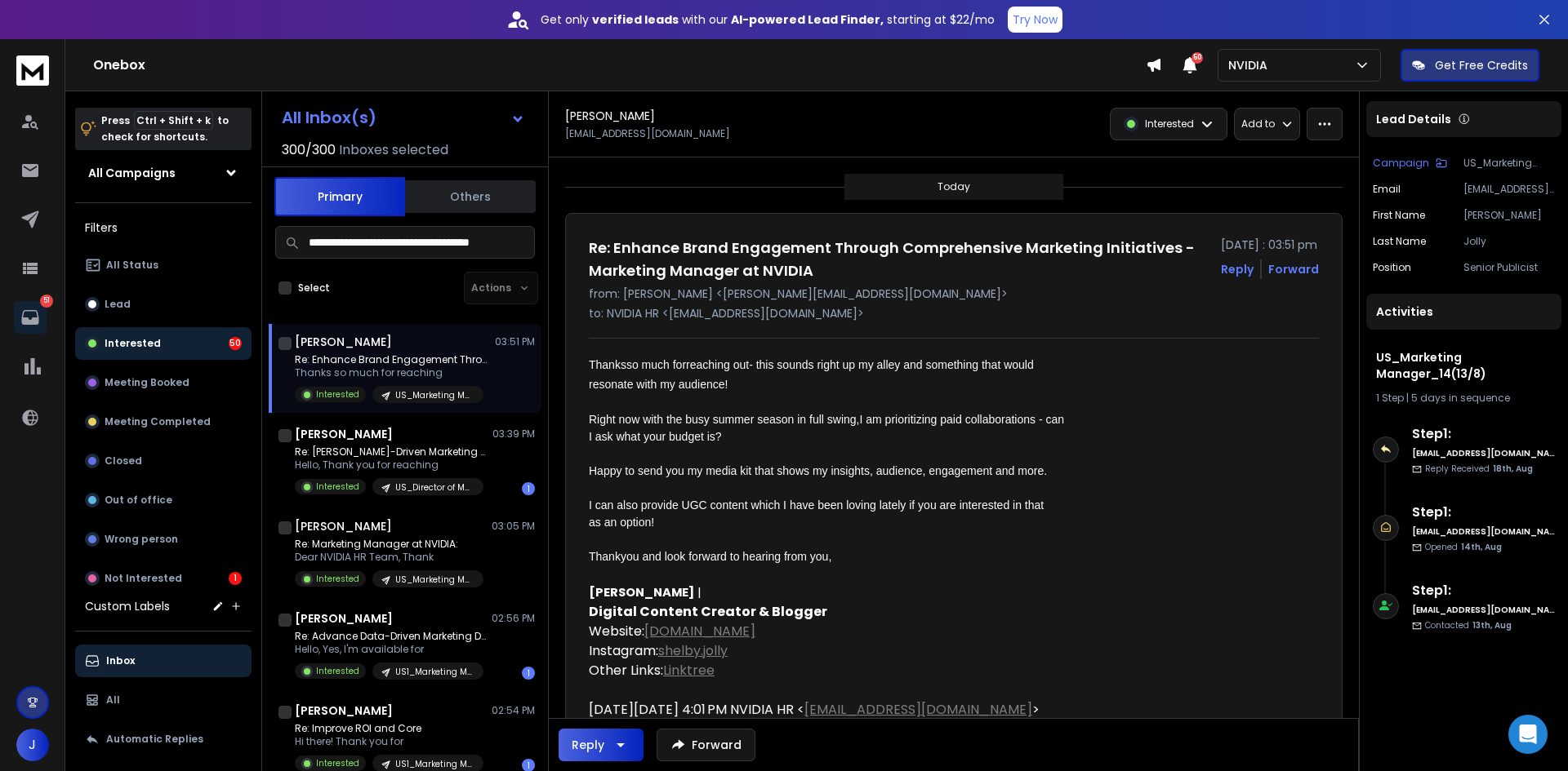
scroll to position [0, 22]
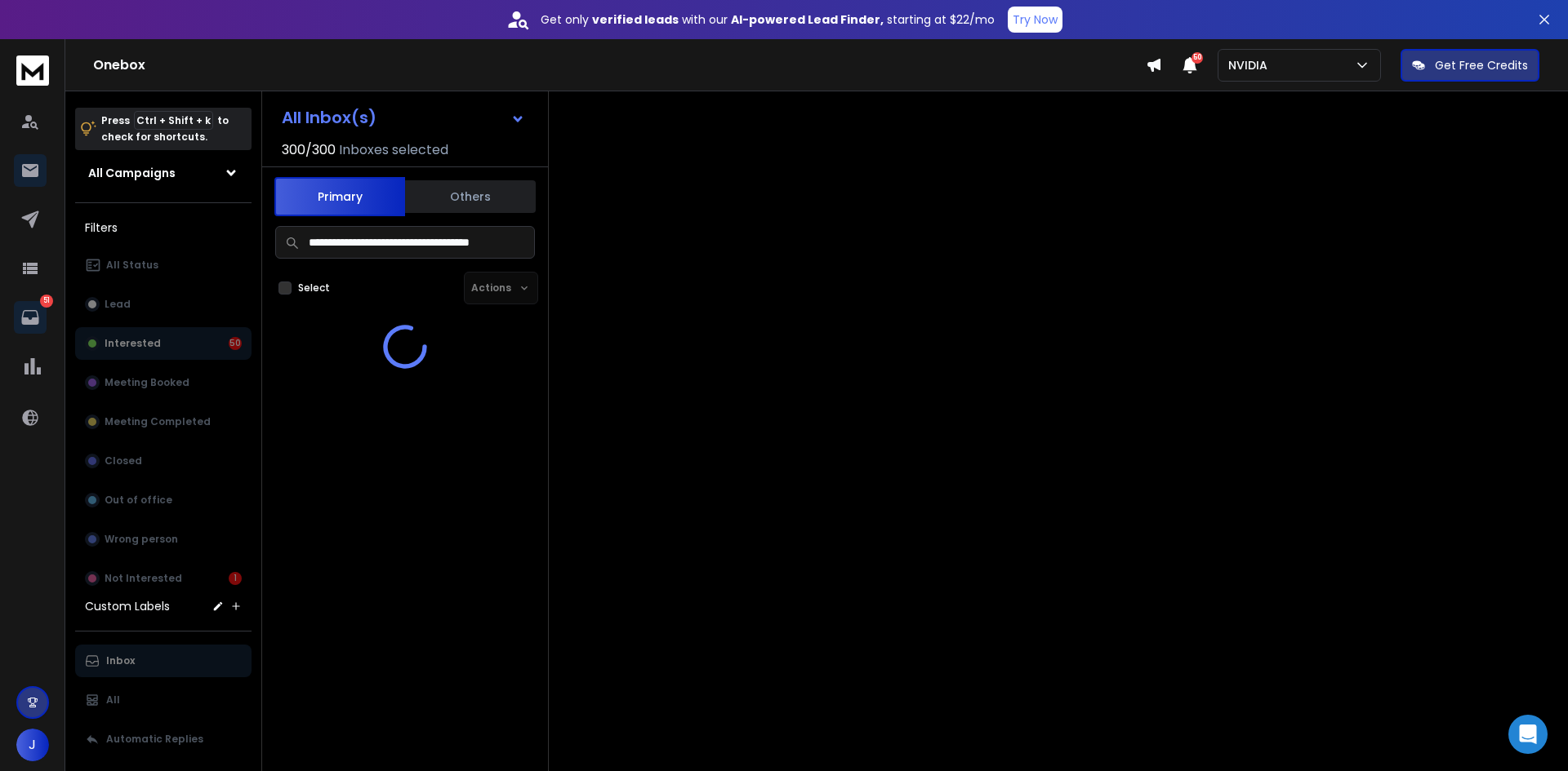
type input "**********"
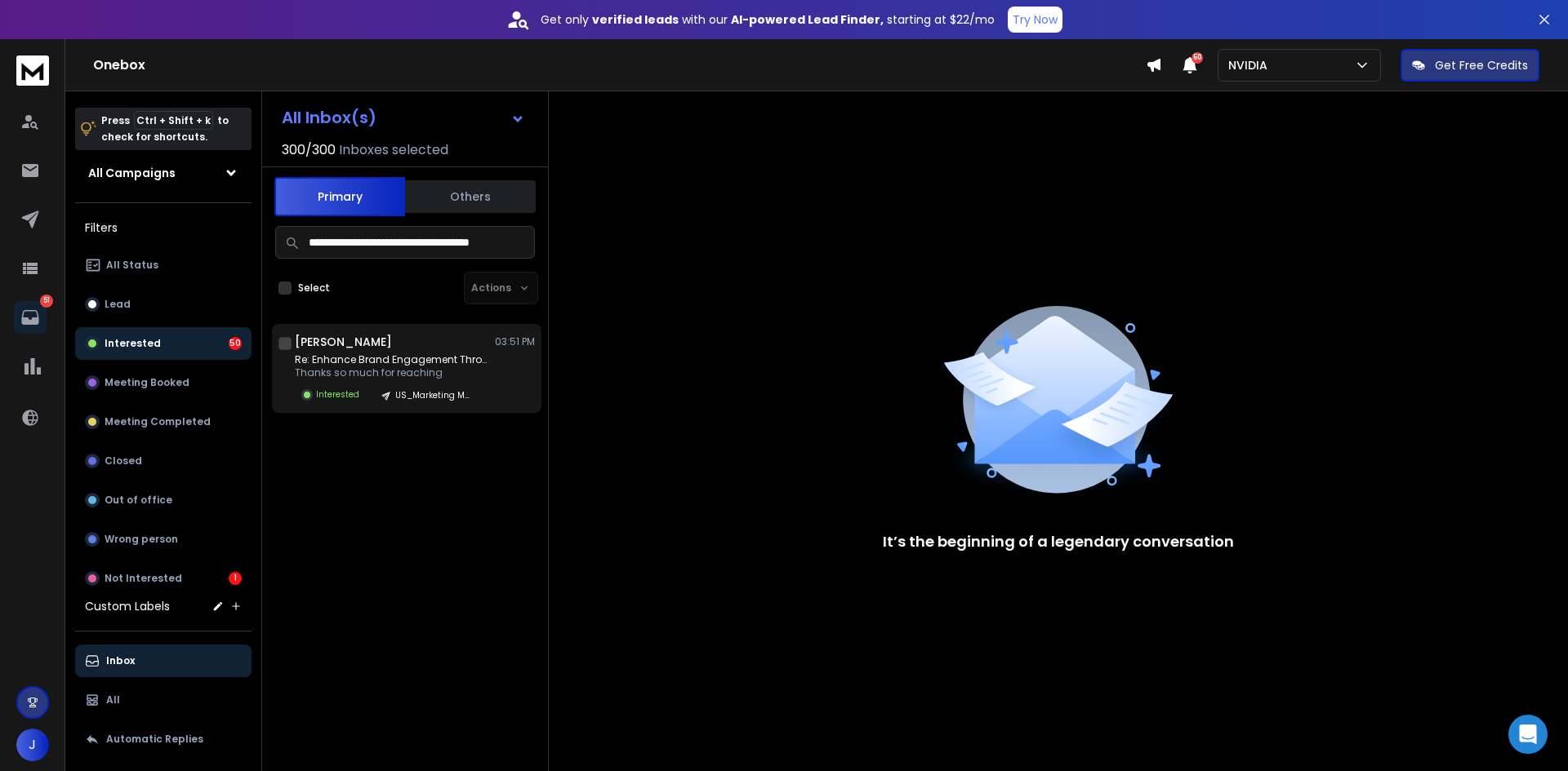
click at [390, 349] on div "Shelby Jolly 03:51 PM" at bounding box center [414, 342] width 240 height 17
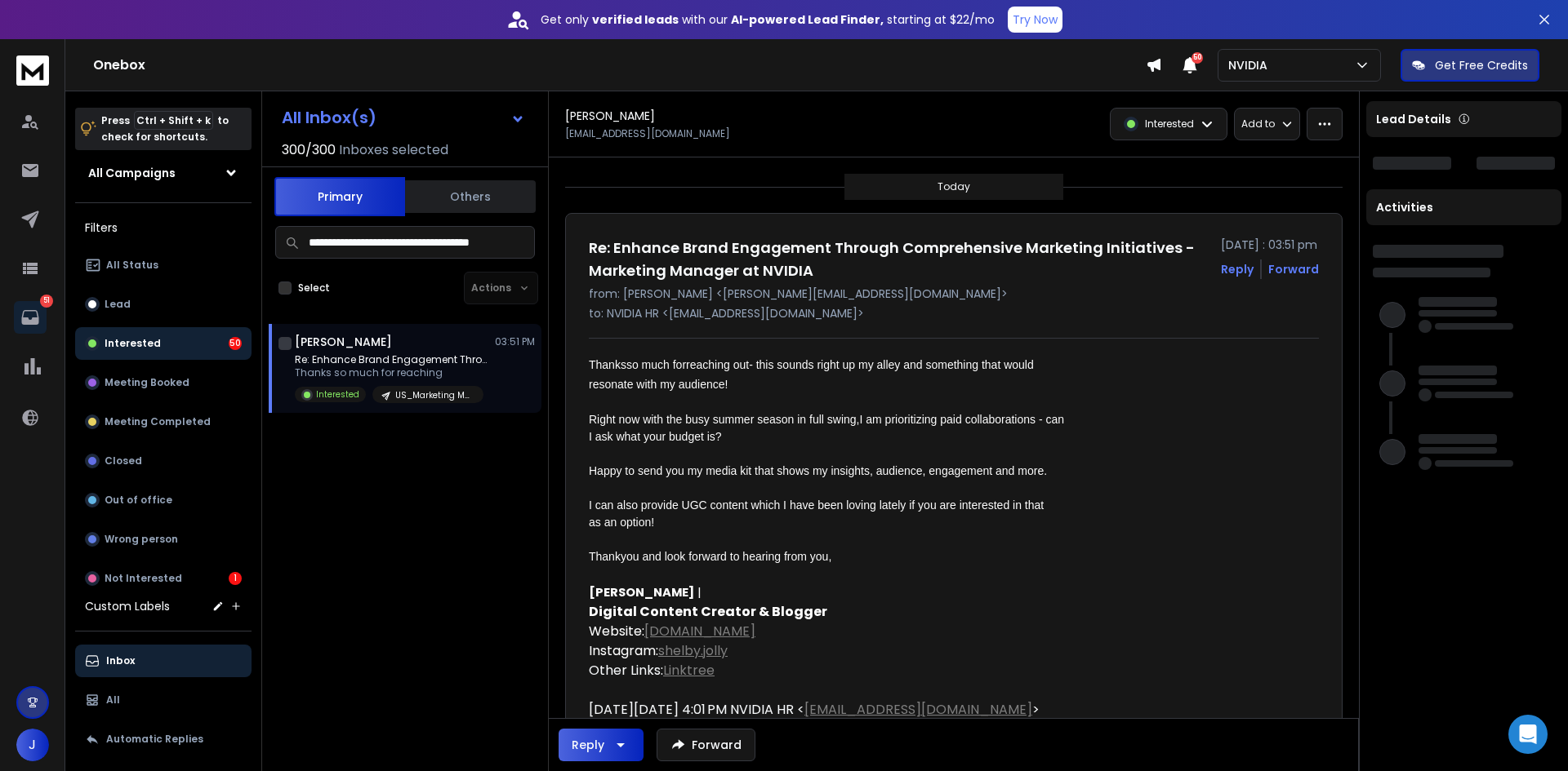
click at [1180, 130] on p "Interested" at bounding box center [1169, 124] width 49 height 13
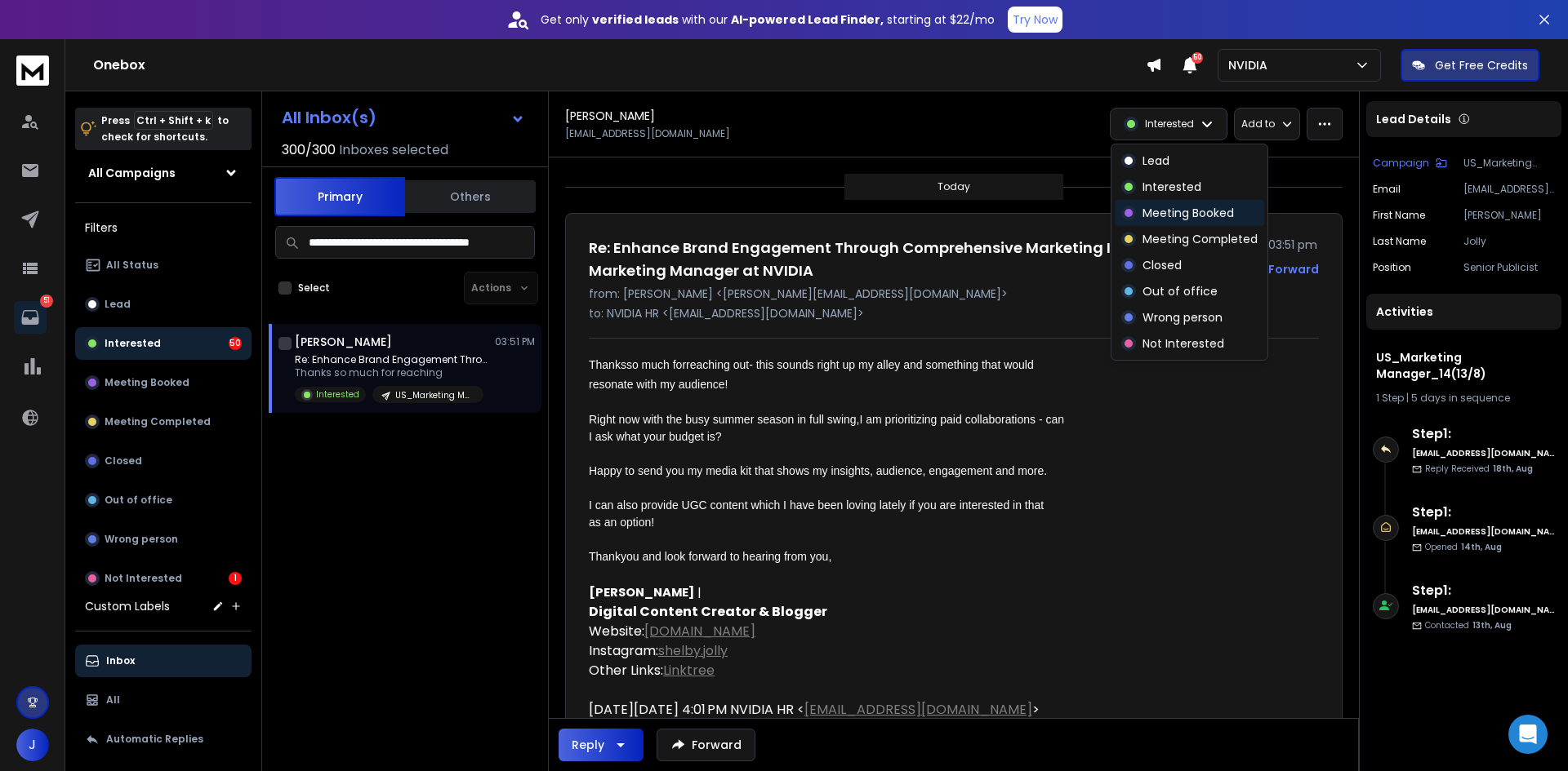
click at [1188, 217] on p "Meeting Booked" at bounding box center [1189, 212] width 92 height 17
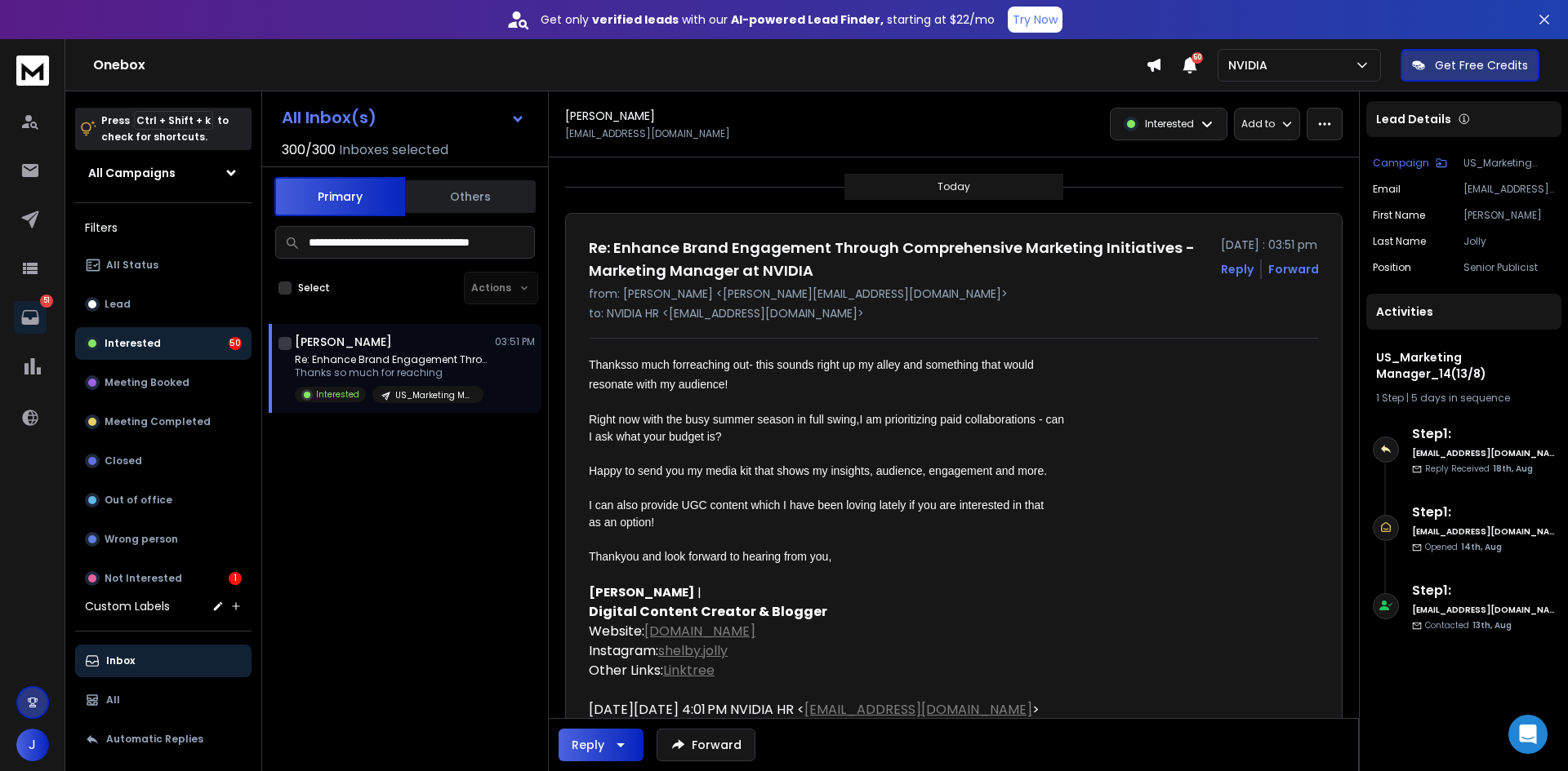
click at [384, 235] on input "**********" at bounding box center [405, 242] width 259 height 32
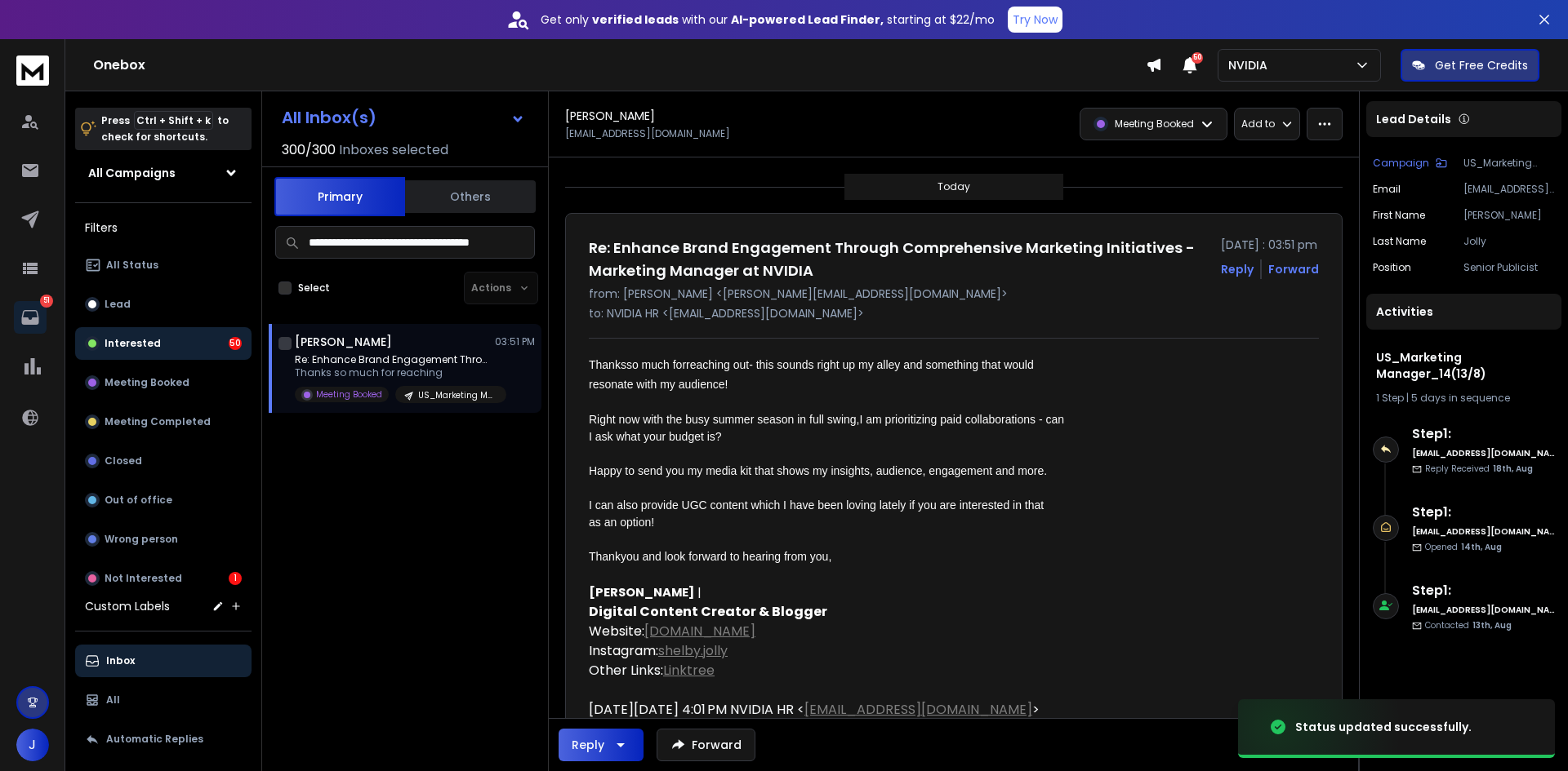
click at [384, 235] on input "**********" at bounding box center [405, 242] width 259 height 32
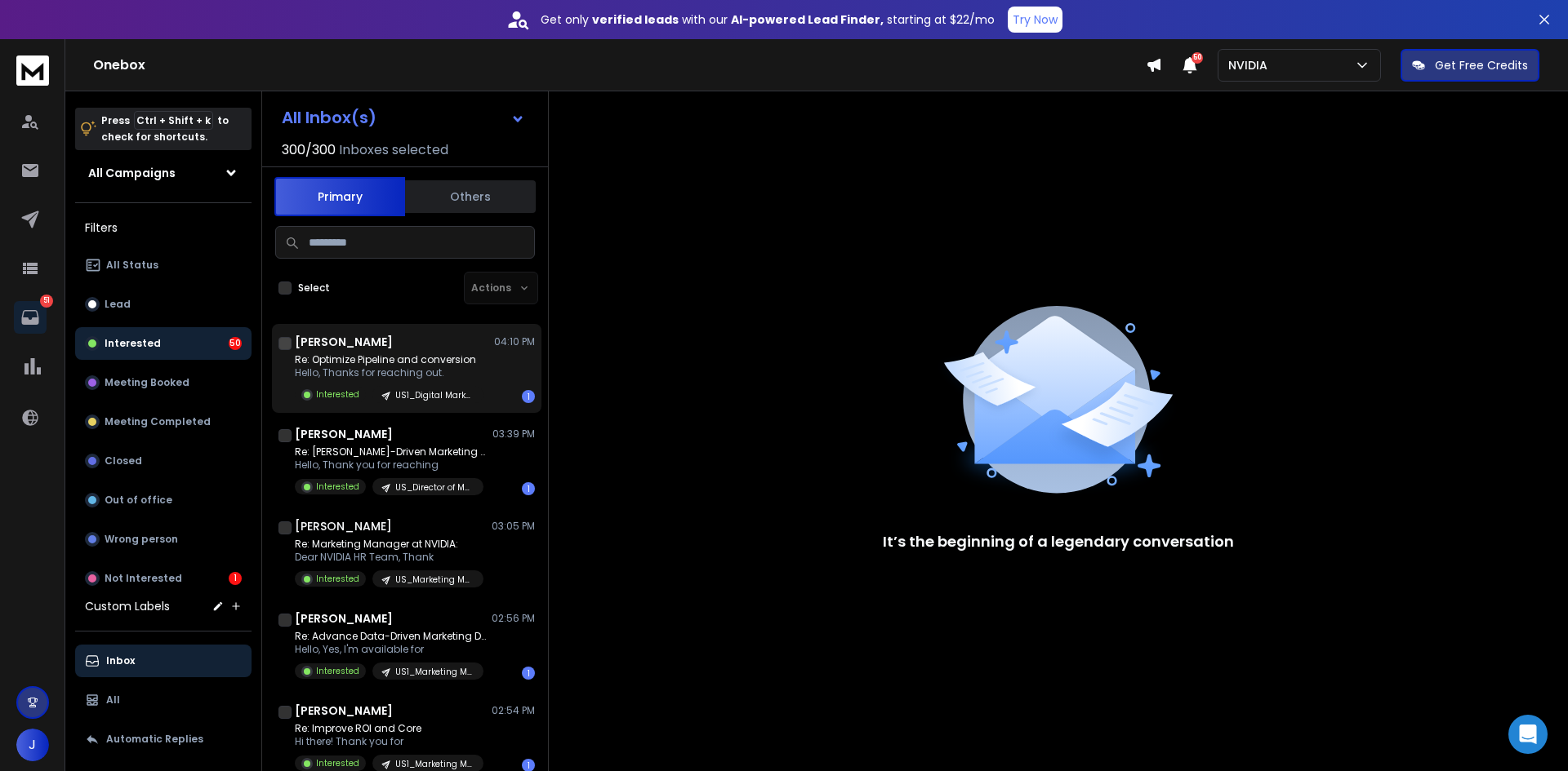
click at [419, 374] on p "Hello, Thanks for reaching out." at bounding box center [388, 372] width 188 height 13
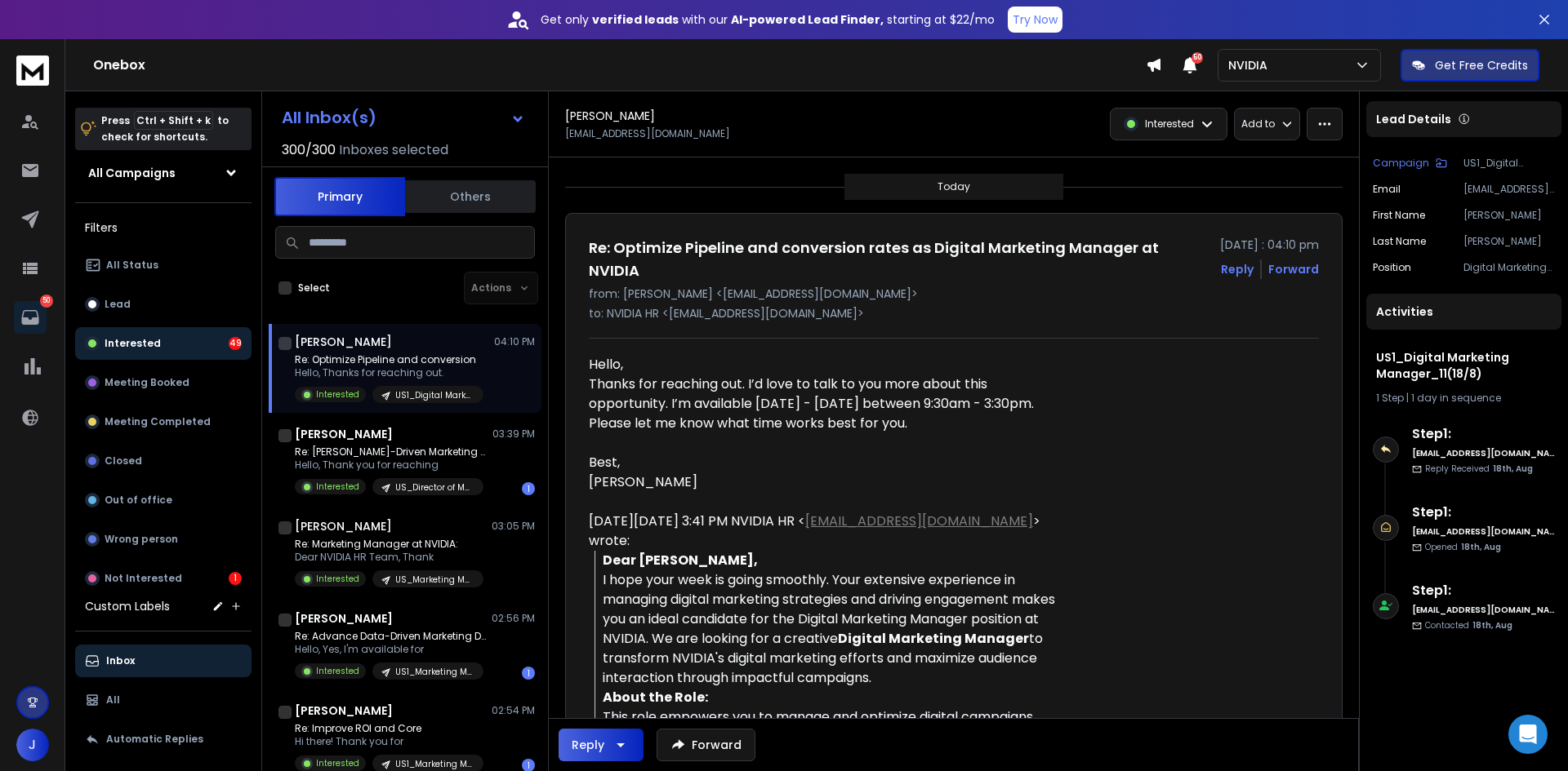
drag, startPoint x: 901, startPoint y: 311, endPoint x: 672, endPoint y: 317, distance: 229.1
click at [672, 317] on p "to: NVIDIA HR <askhr@workforcediversityhubnvidia.com>" at bounding box center [954, 313] width 730 height 17
copy p "askhr@workforcediversityhubnvidia.com"
click at [1131, 144] on div "Mitchell Tilghman Mitchell Tilghman mitchelltilghman@gmail.com Interested Add t…" at bounding box center [954, 125] width 810 height 66
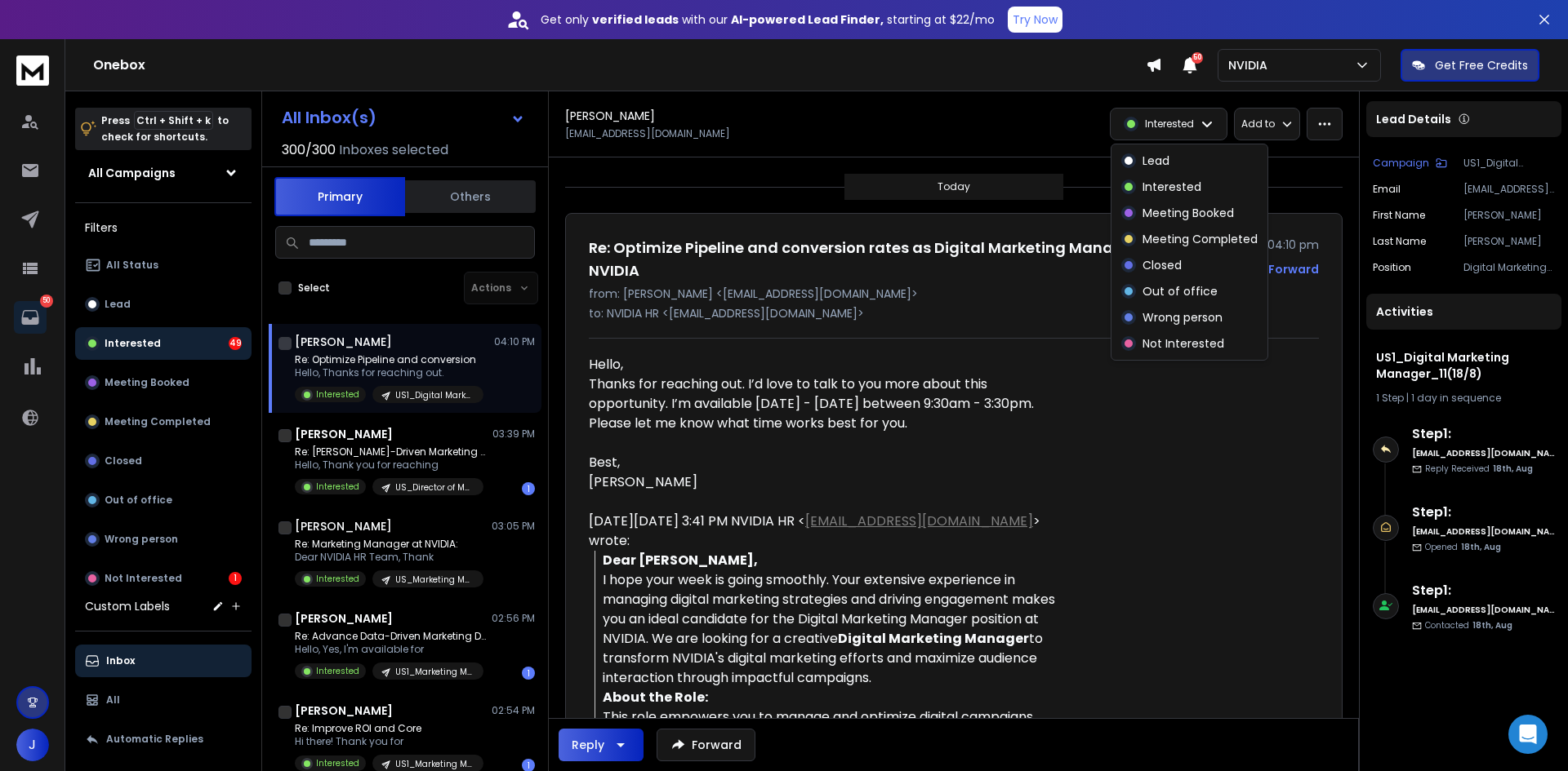
click at [1154, 135] on div "Interested" at bounding box center [1168, 124] width 116 height 31
click at [1179, 208] on p "Meeting Booked" at bounding box center [1189, 212] width 92 height 17
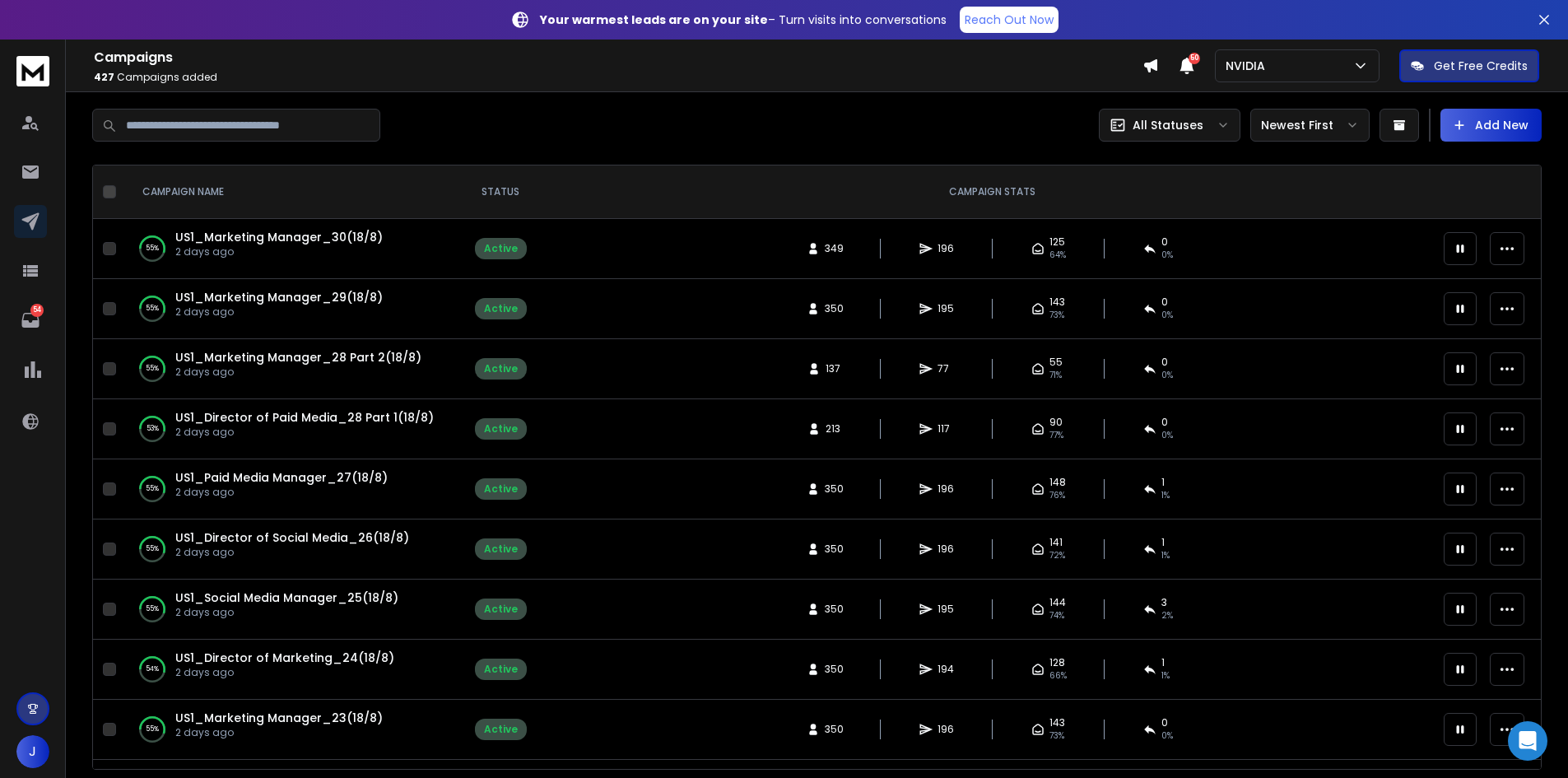
click at [649, 157] on div "Campaigns 427 Campaigns Added All Statuses Newest First Add New CAMPAIGN NAME S…" at bounding box center [817, 440] width 1450 height 662
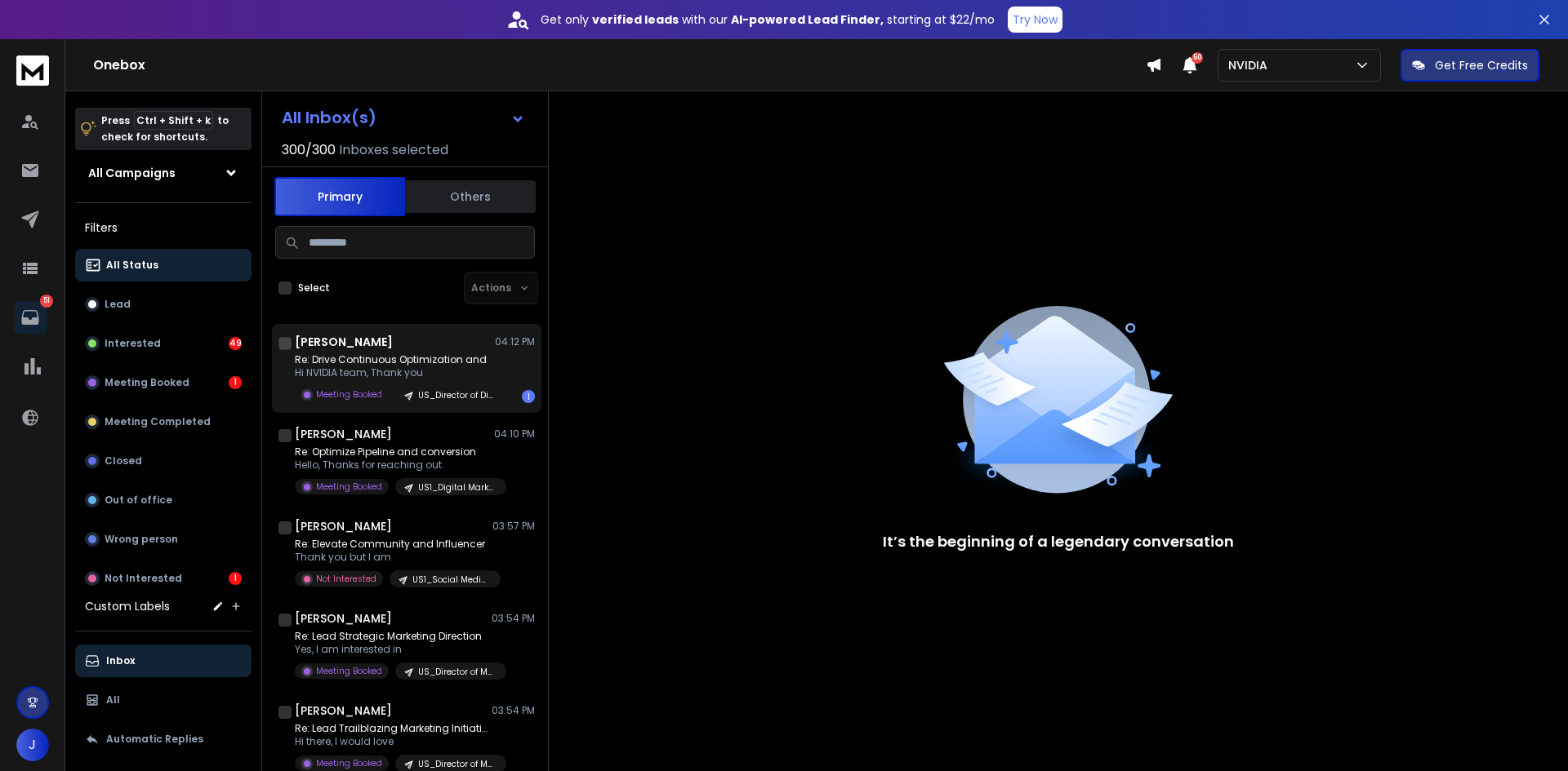
click at [451, 404] on div "Meeting Booked US_Director of Digital Marketing_12(15/8)" at bounding box center [400, 395] width 212 height 18
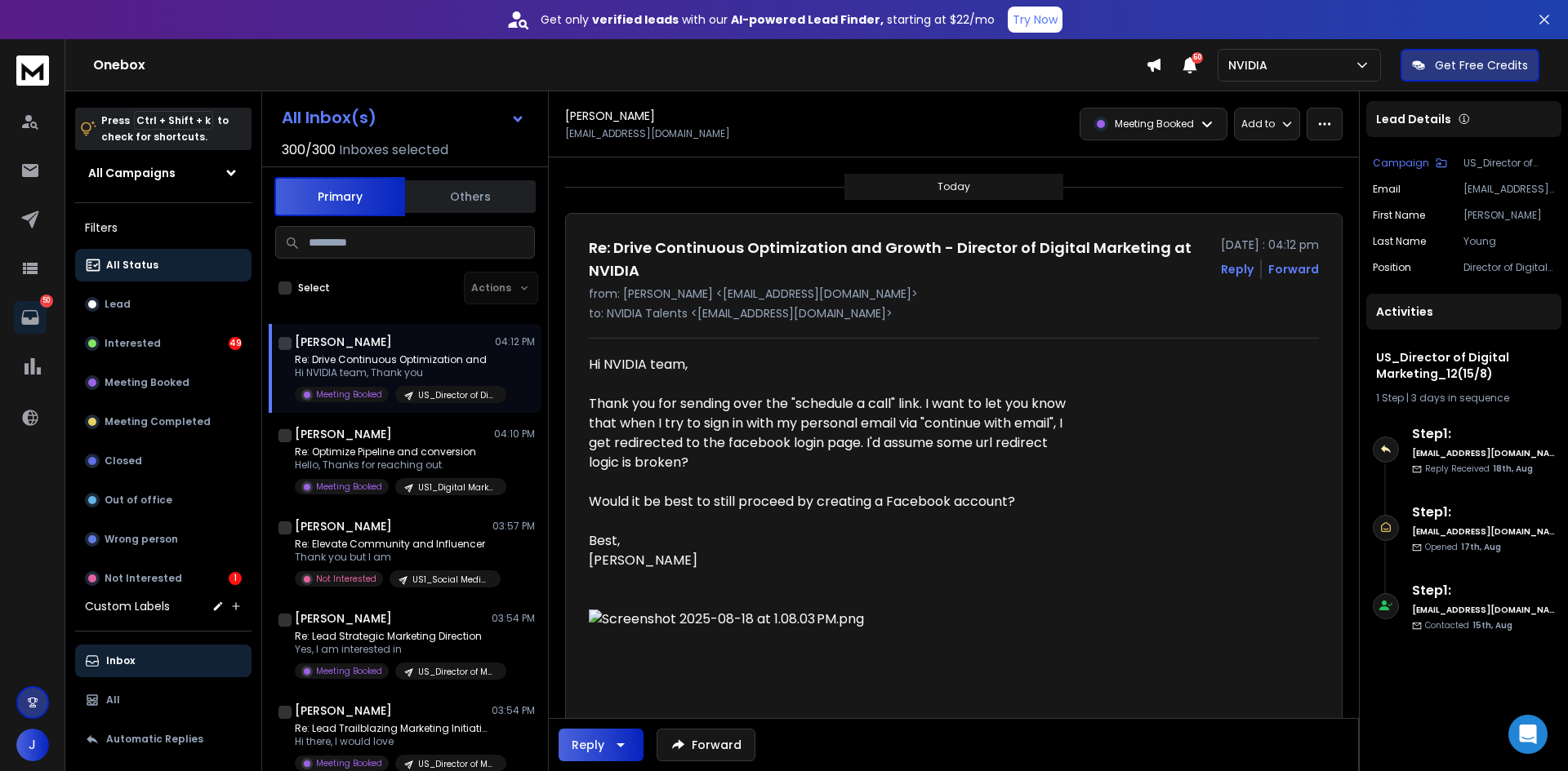
click at [745, 405] on div "Thank you for sending over the "schedule a call" link. I want to let you know t…" at bounding box center [827, 434] width 477 height 78
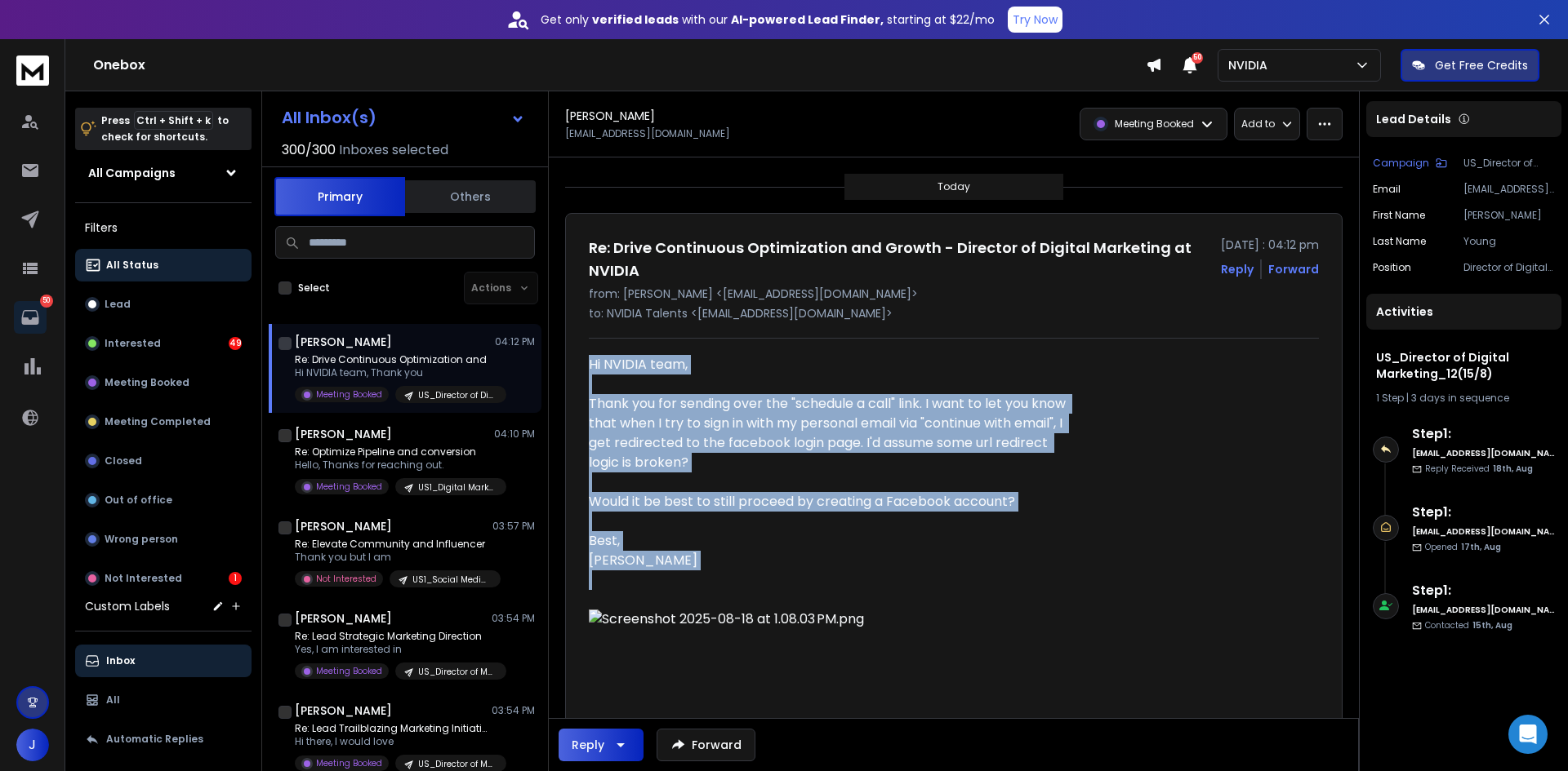
drag, startPoint x: 661, startPoint y: 575, endPoint x: 572, endPoint y: 361, distance: 231.8
copy div "Hi NVIDIA team, Thank you for sending over the "schedule a call" link. I want t…"
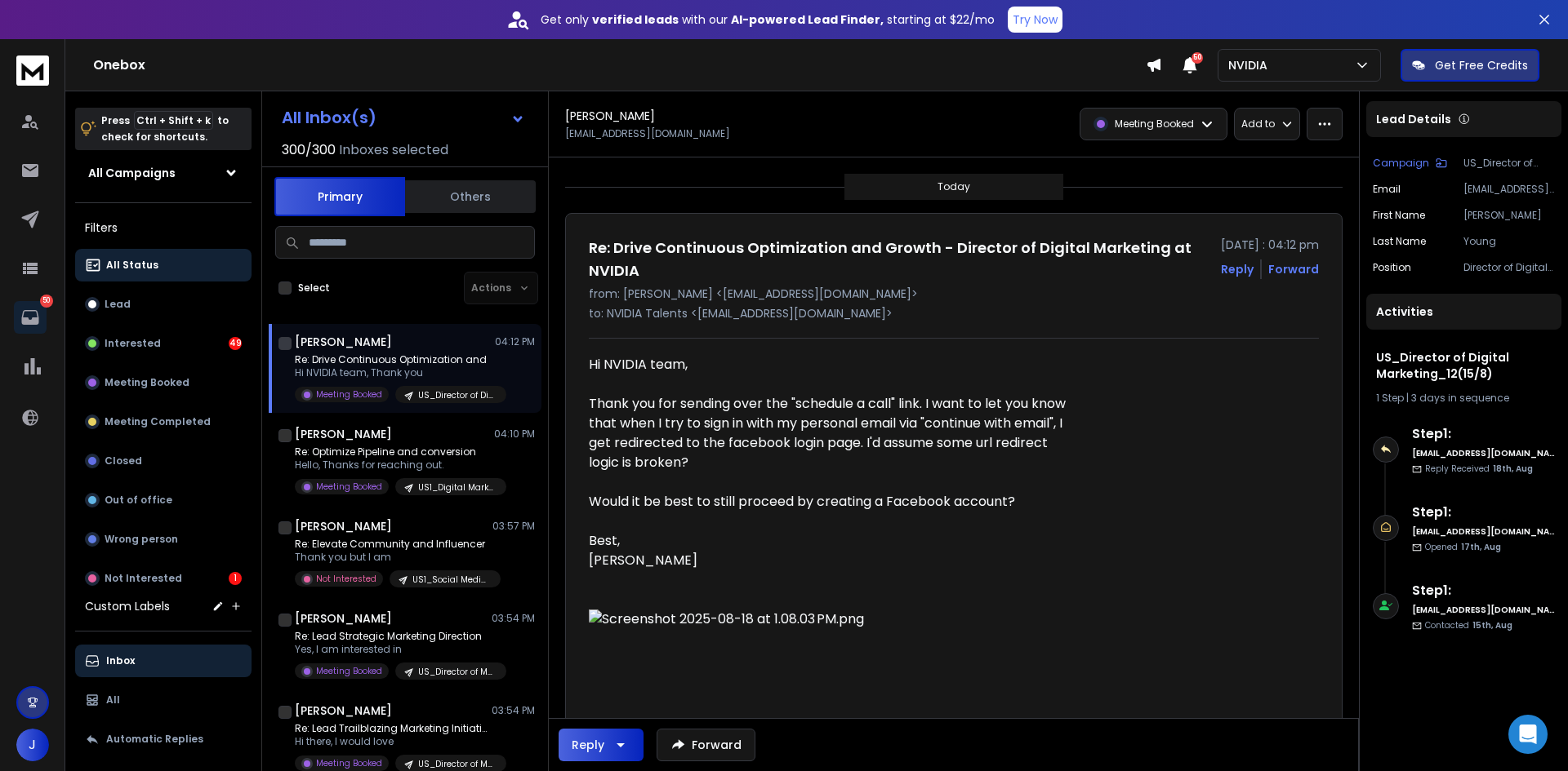
drag, startPoint x: 937, startPoint y: 314, endPoint x: 695, endPoint y: 314, distance: 242.0
click at [695, 314] on p "to: NVIDIA Talents <joinus@digitaltalentacquisitionnvidia.com>" at bounding box center [954, 313] width 730 height 17
copy p "joinus@digitaltalentacquisitionnvidia.com"
click at [789, 447] on div "Thank you for sending over the "schedule a call" link. I want to let you know t…" at bounding box center [827, 434] width 477 height 78
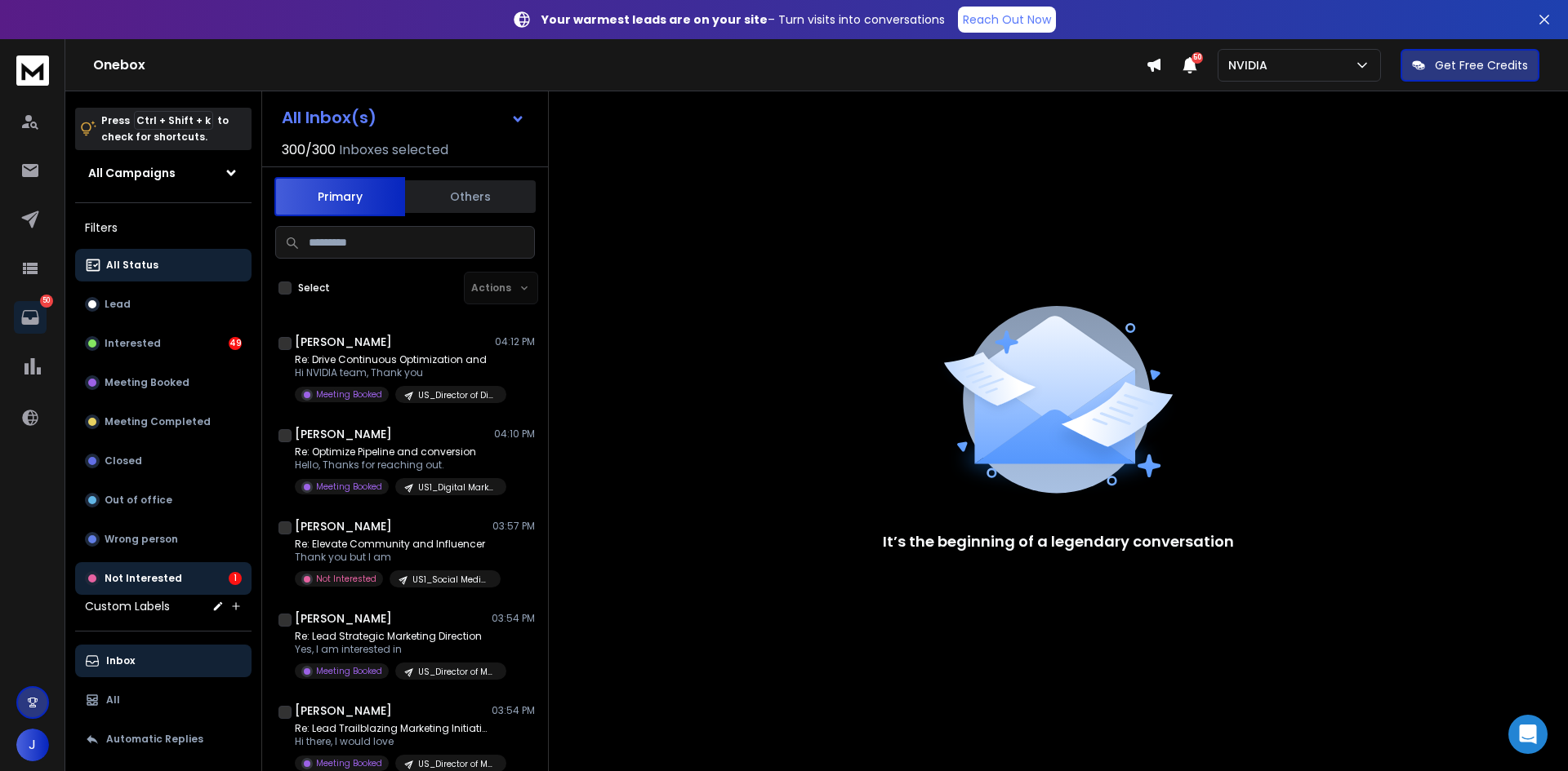
click at [182, 584] on button "Not Interested 1" at bounding box center [163, 578] width 176 height 32
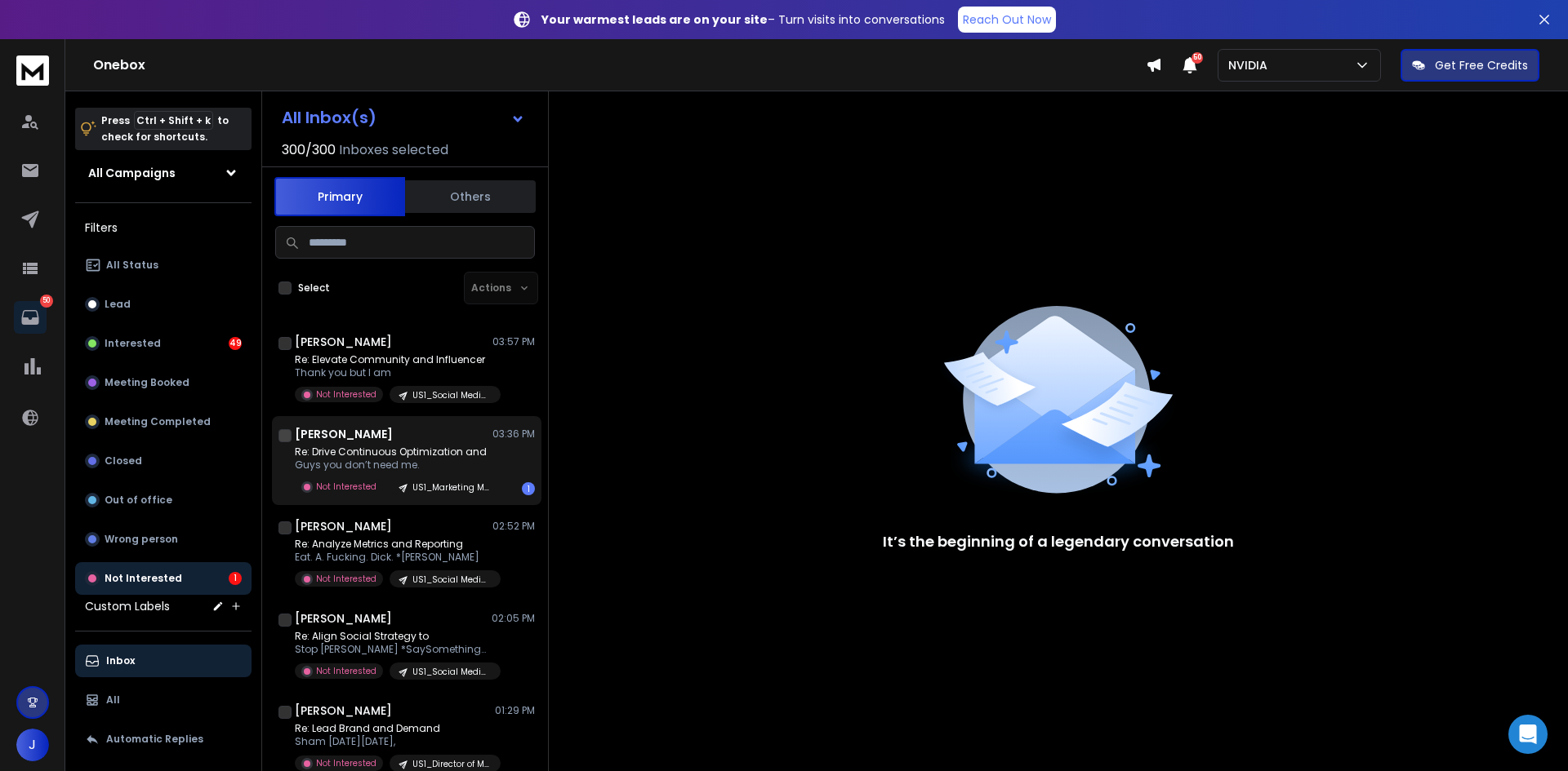
click at [462, 466] on p "Guys you don’t need me." at bounding box center [392, 465] width 196 height 13
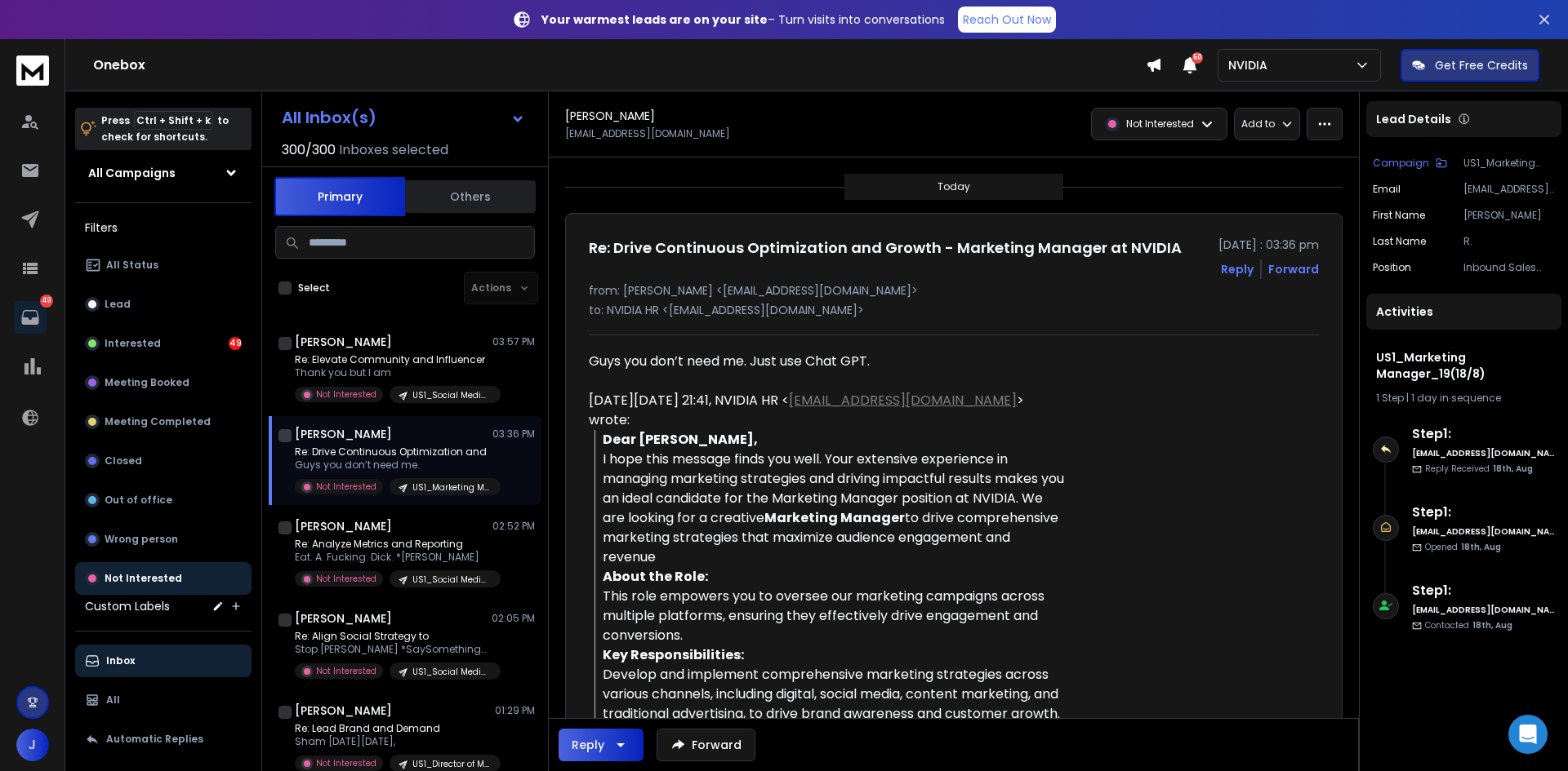
click at [809, 493] on div "I hope this message finds you well. Your extensive experience in managing marke…" at bounding box center [834, 508] width 463 height 118
click at [748, 364] on div "Guys you don’t need me. Just use Chat GPT." at bounding box center [827, 362] width 477 height 19
copy div "Guys you don’t need me. Just use Chat GPT."
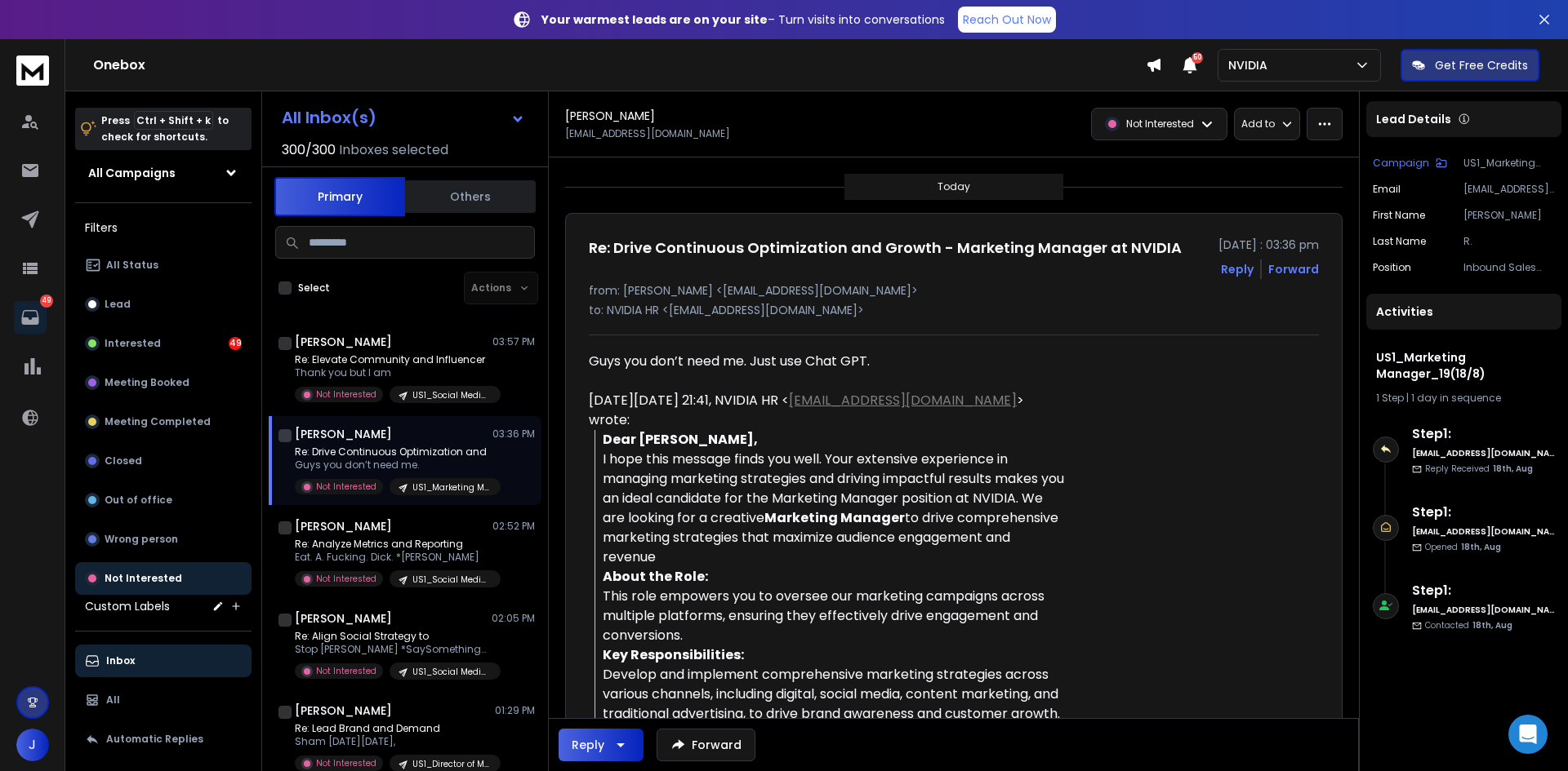
click at [741, 499] on div "I hope this message finds you well. Your extensive experience in managing marke…" at bounding box center [834, 508] width 463 height 118
click at [146, 348] on p "Interested" at bounding box center [133, 343] width 57 height 13
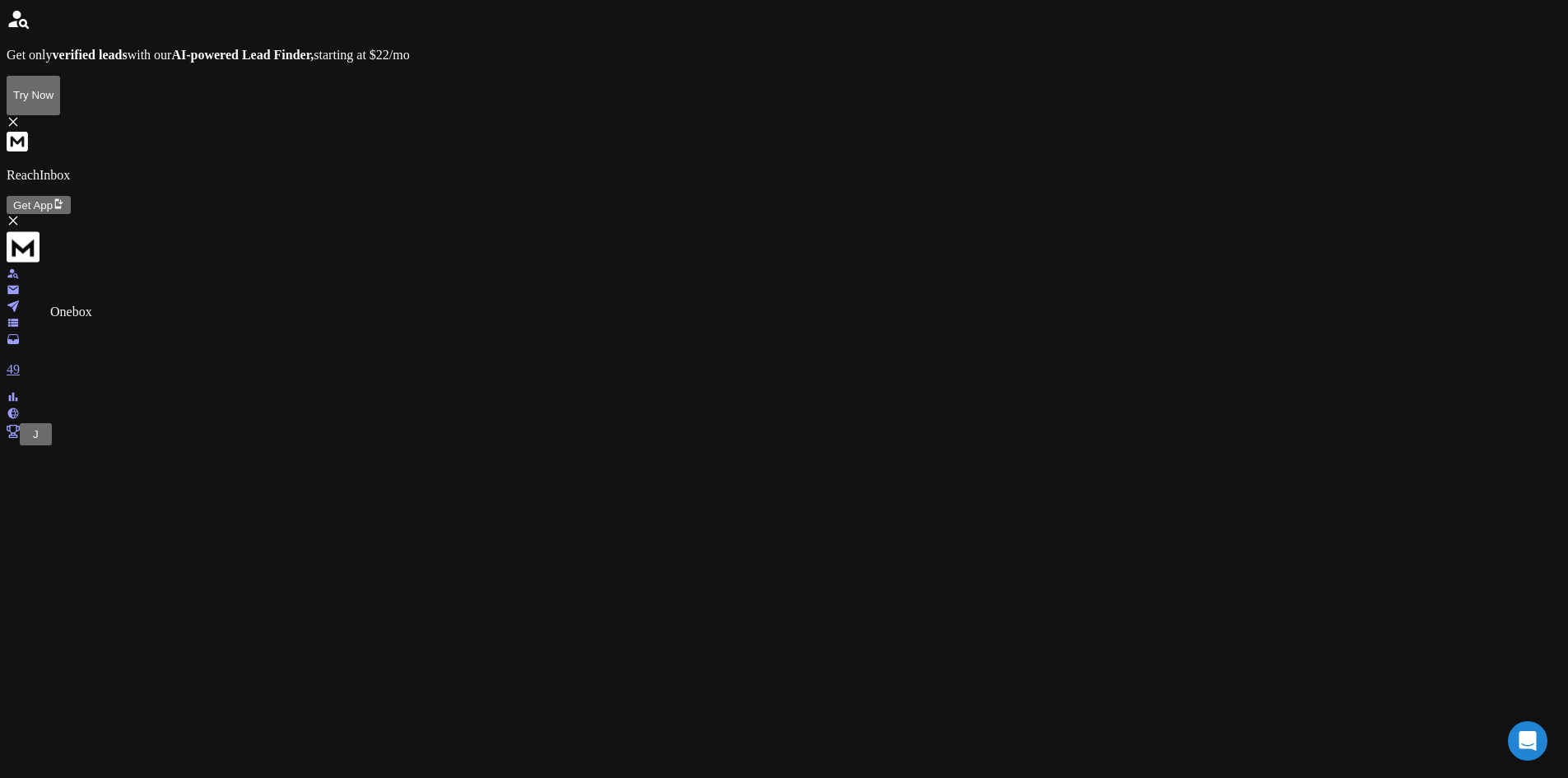
click at [19, 334] on icon at bounding box center [14, 339] width 12 height 10
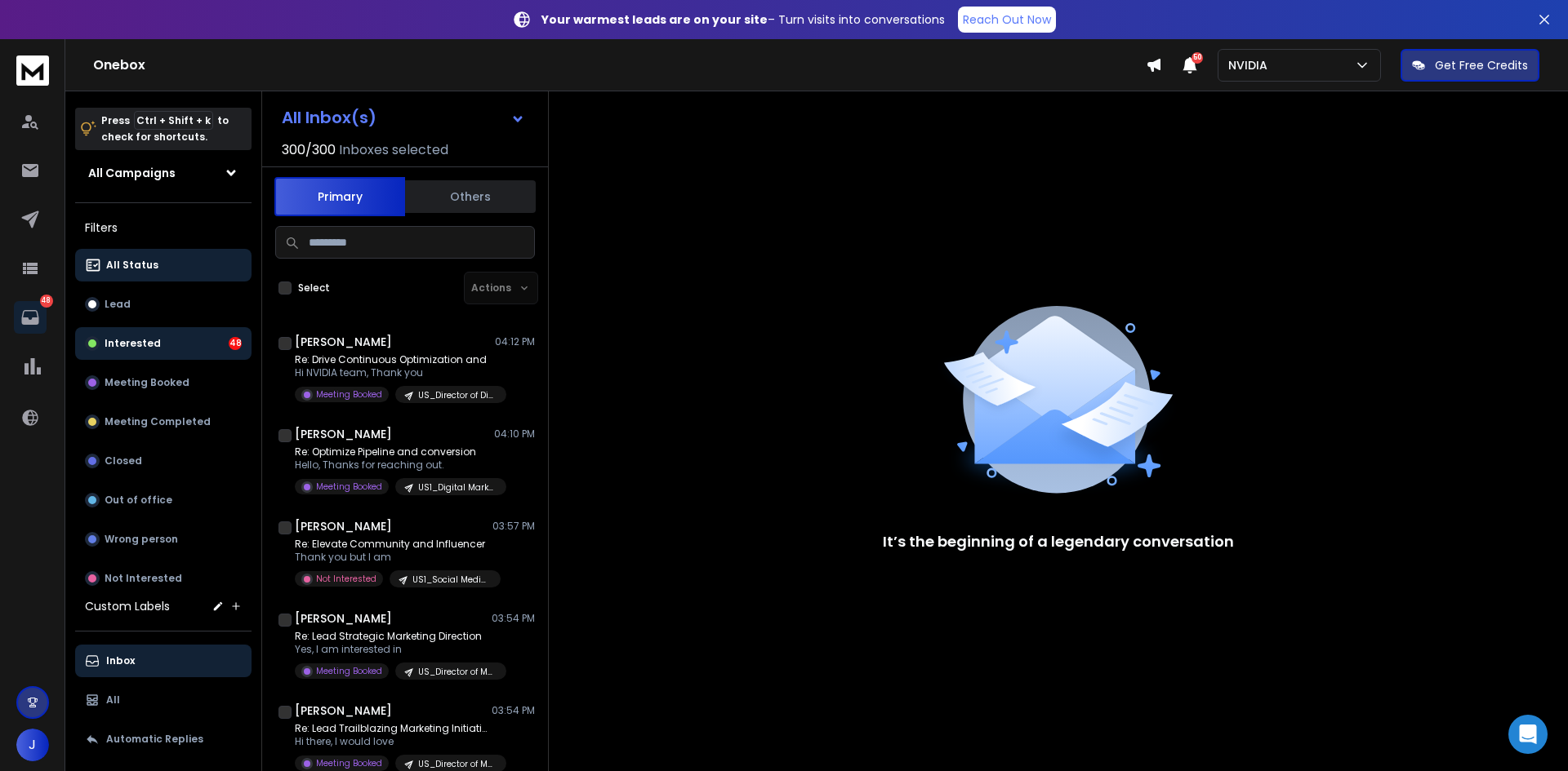
click at [184, 329] on button "Interested 48" at bounding box center [163, 343] width 176 height 32
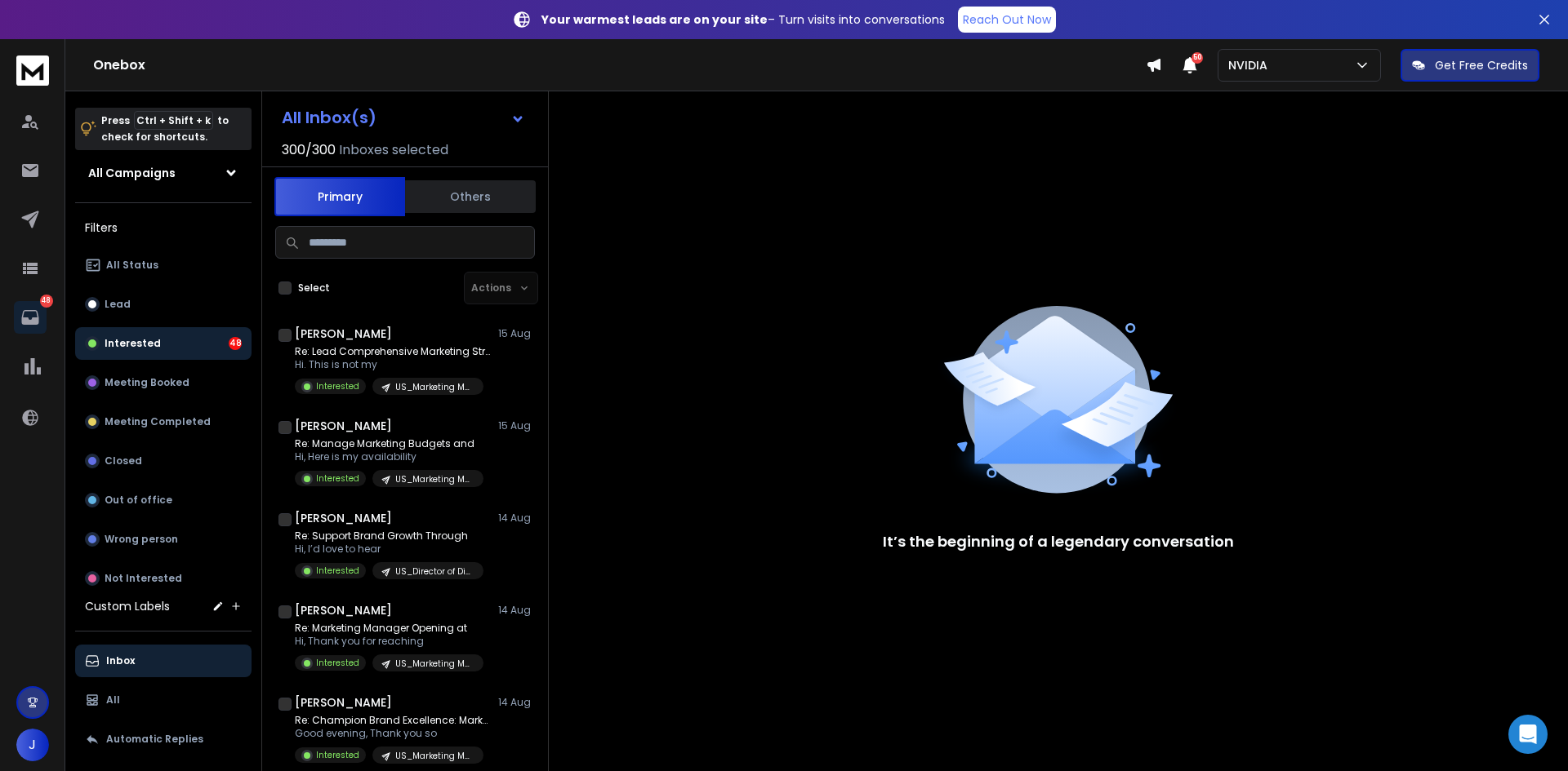
scroll to position [5087, 0]
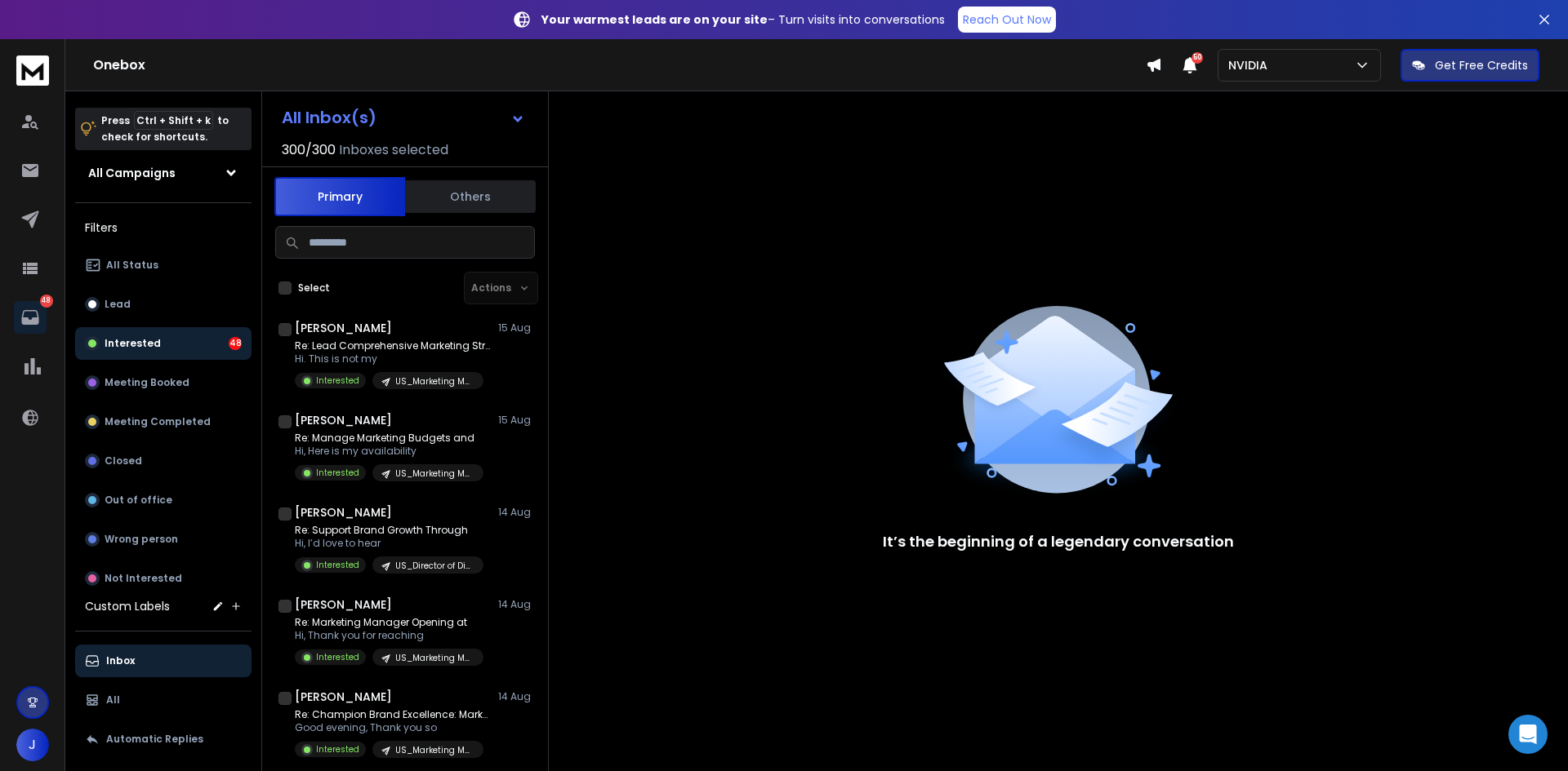
click at [676, 442] on div "It’s the beginning of a legendary conversation" at bounding box center [1058, 419] width 1019 height 656
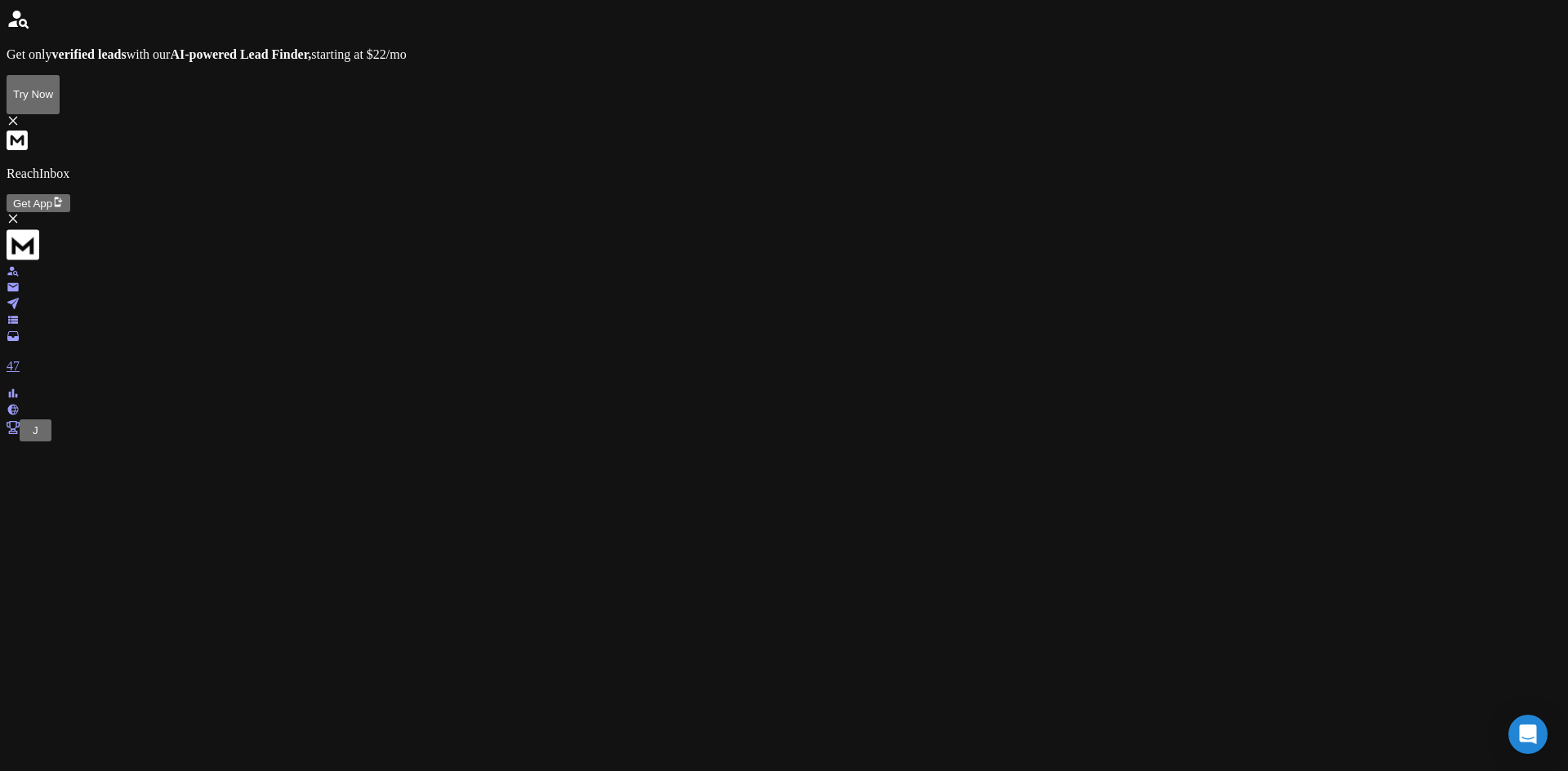
click at [13, 228] on div "47 J" at bounding box center [784, 598] width 1555 height 739
click at [20, 297] on icon at bounding box center [13, 303] width 13 height 13
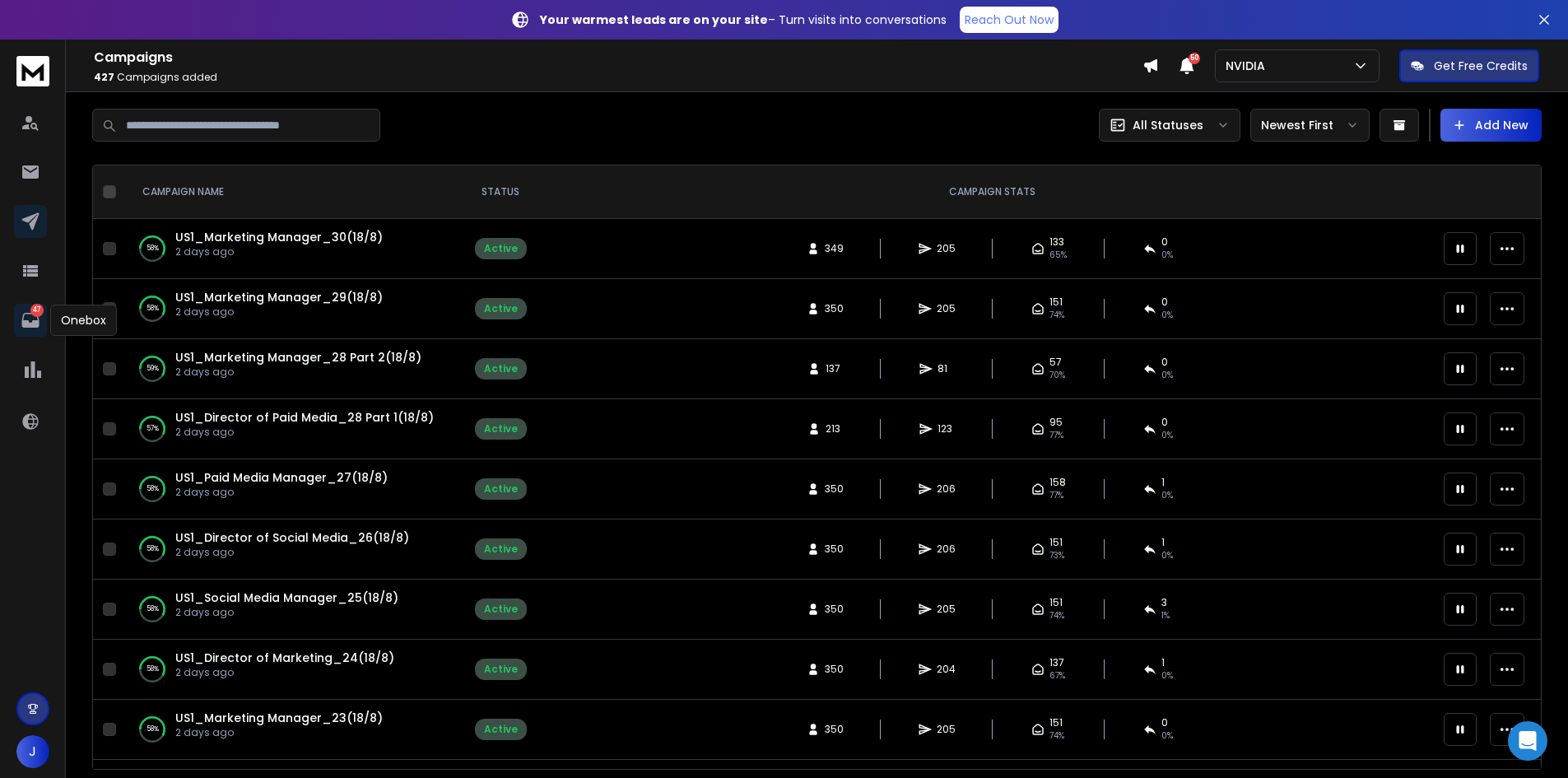
click at [41, 308] on p "47" at bounding box center [36, 310] width 13 height 13
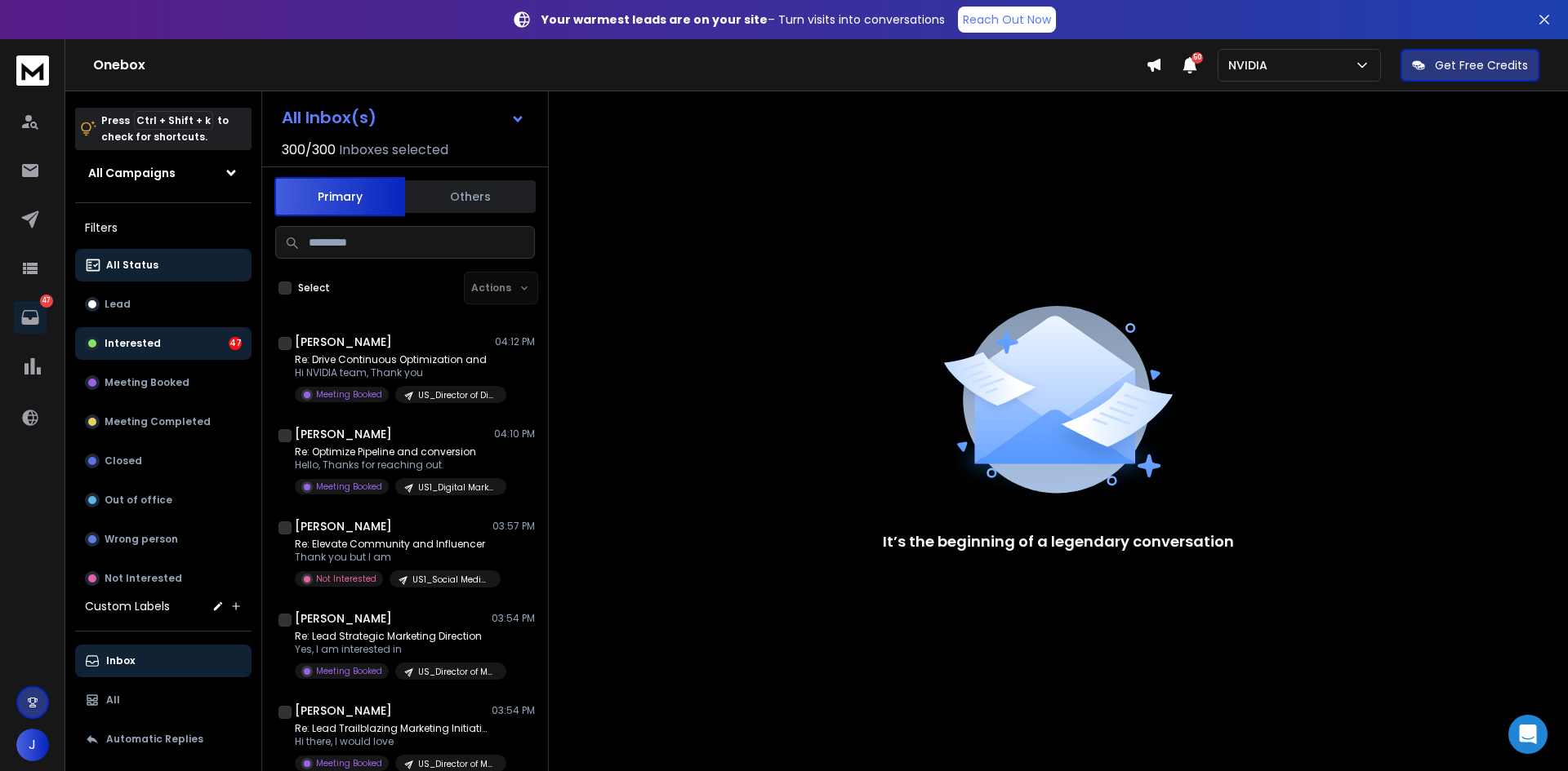
click at [173, 335] on button "Interested 47" at bounding box center [163, 343] width 176 height 32
